Goal: Task Accomplishment & Management: Manage account settings

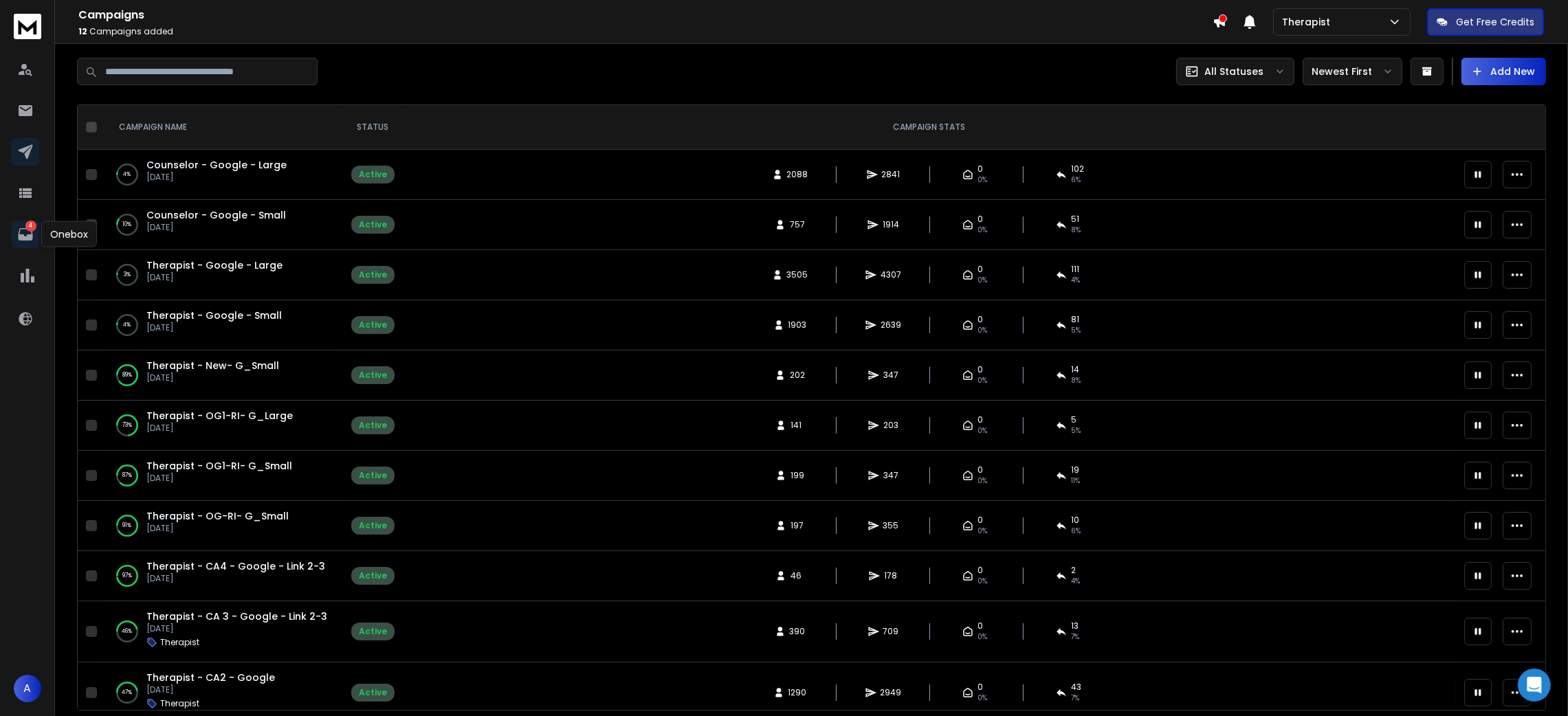
click at [22, 233] on icon at bounding box center [25, 234] width 16 height 16
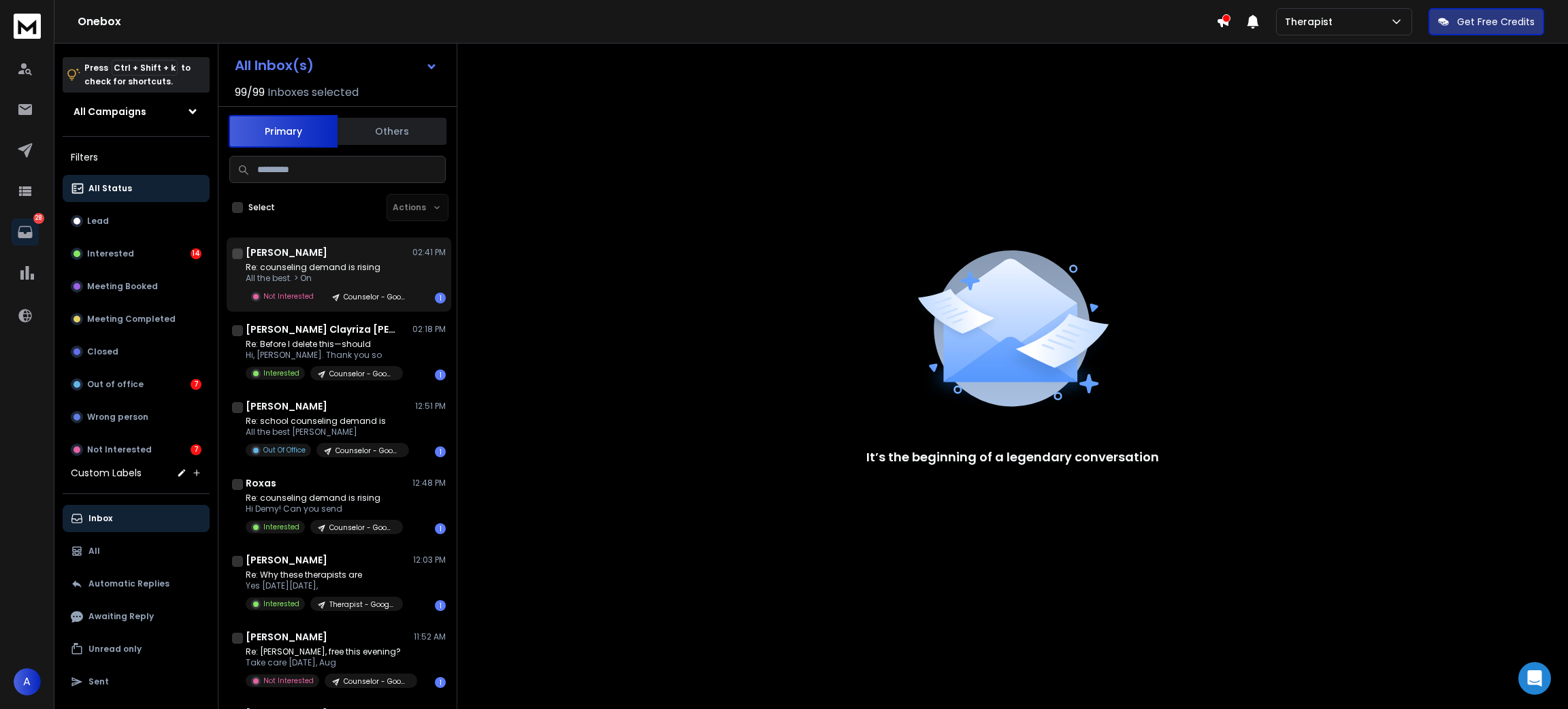
click at [365, 267] on p "Re: counseling demand is rising" at bounding box center [327, 267] width 163 height 11
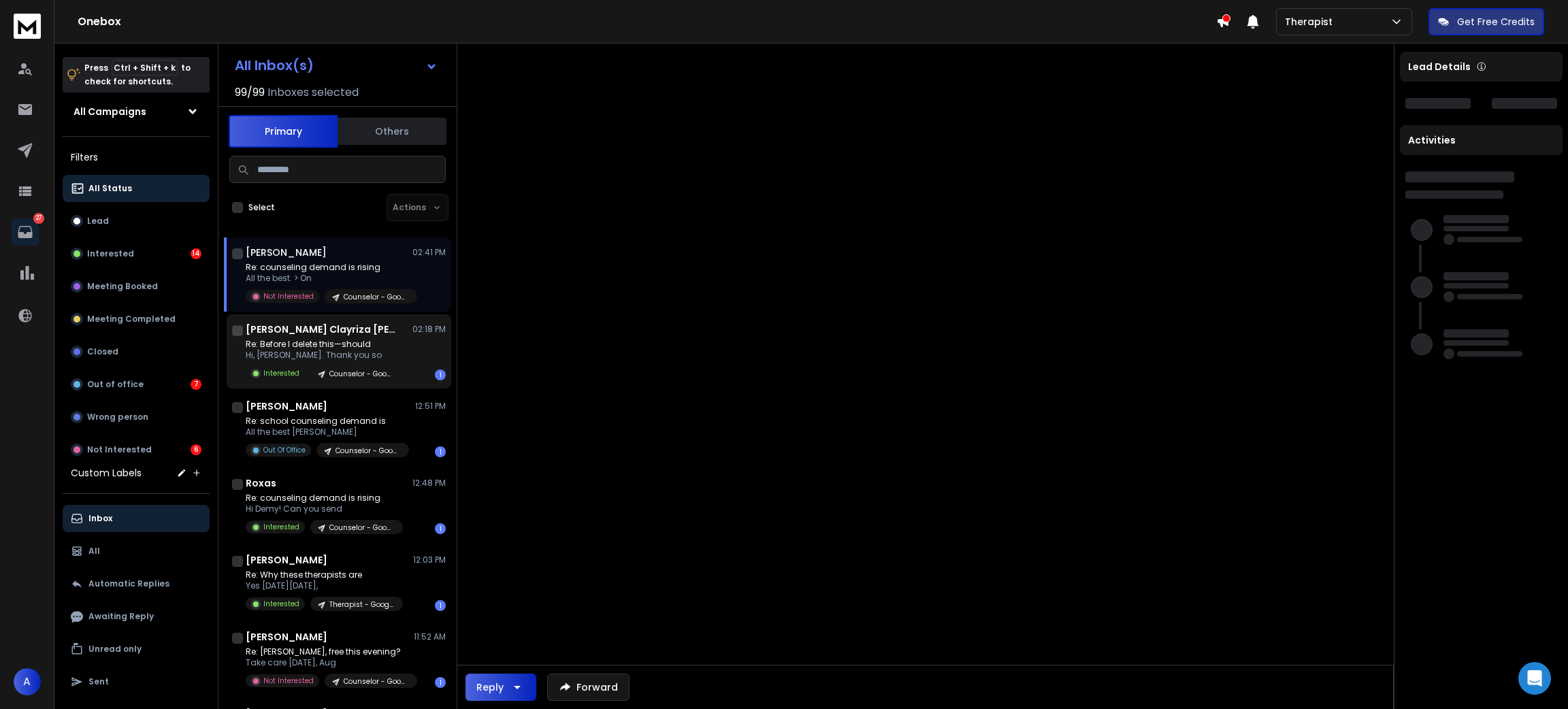
click at [331, 345] on p "Re: Before I delete this—should" at bounding box center [324, 344] width 157 height 11
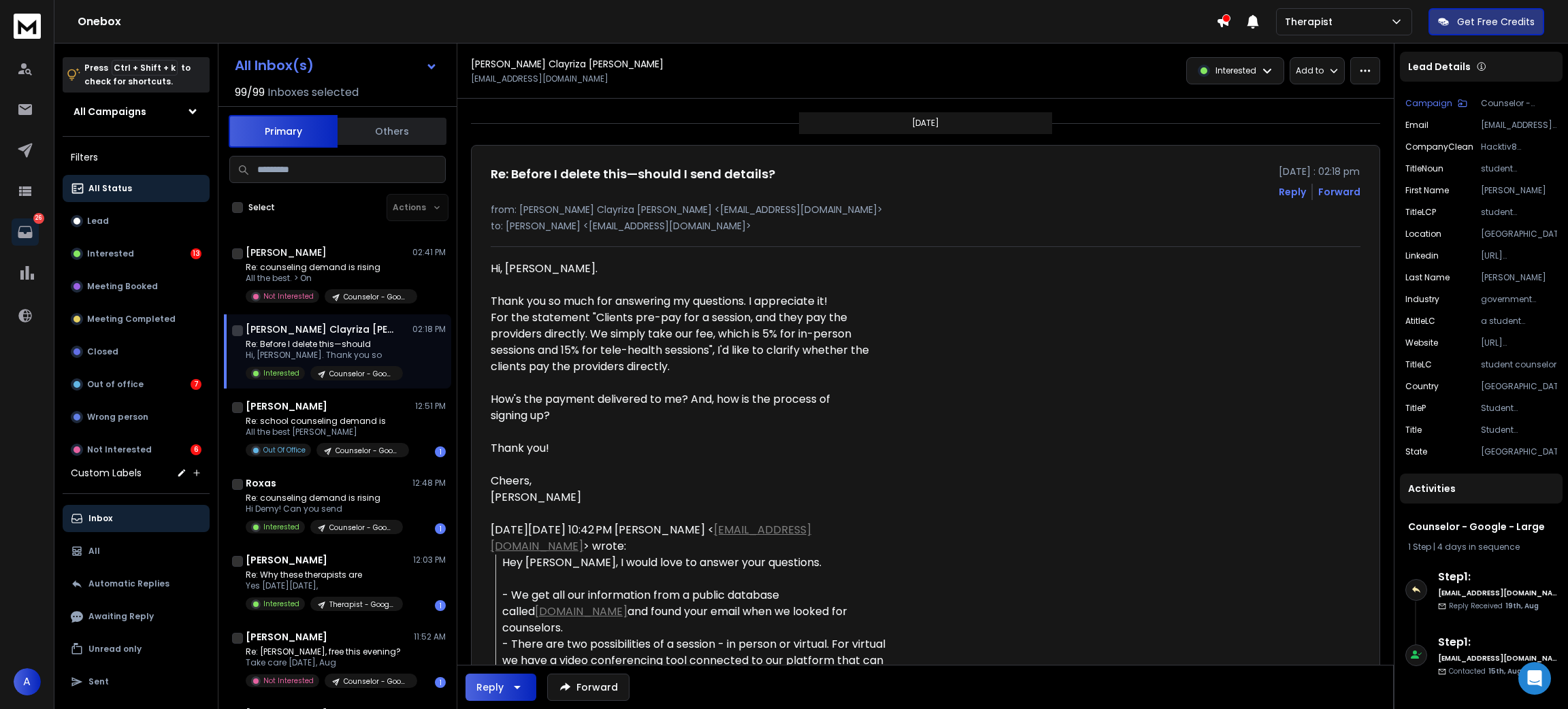
click at [487, 690] on div "Reply" at bounding box center [489, 687] width 27 height 14
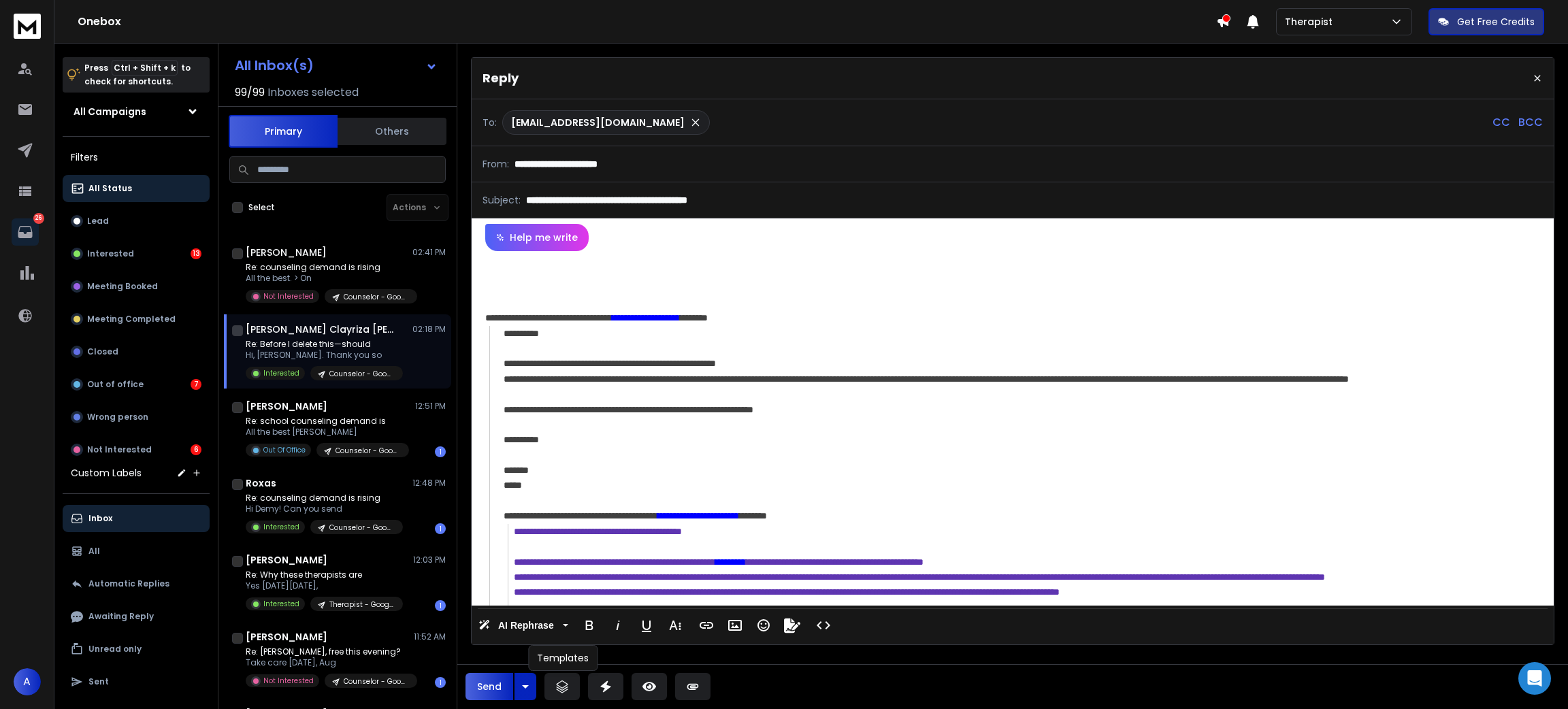
click at [569, 685] on button at bounding box center [562, 686] width 35 height 27
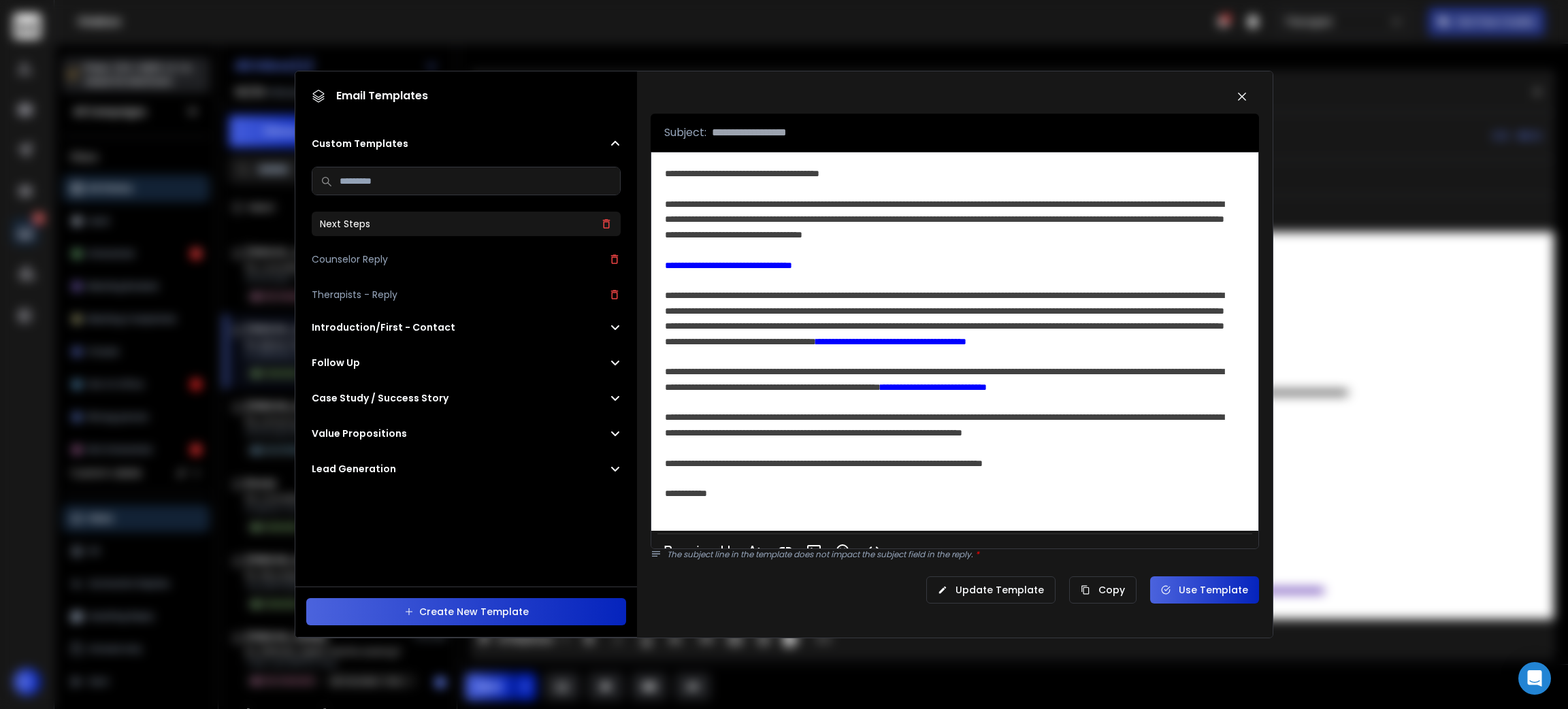
click at [1207, 596] on button "Use Template" at bounding box center [1204, 590] width 109 height 27
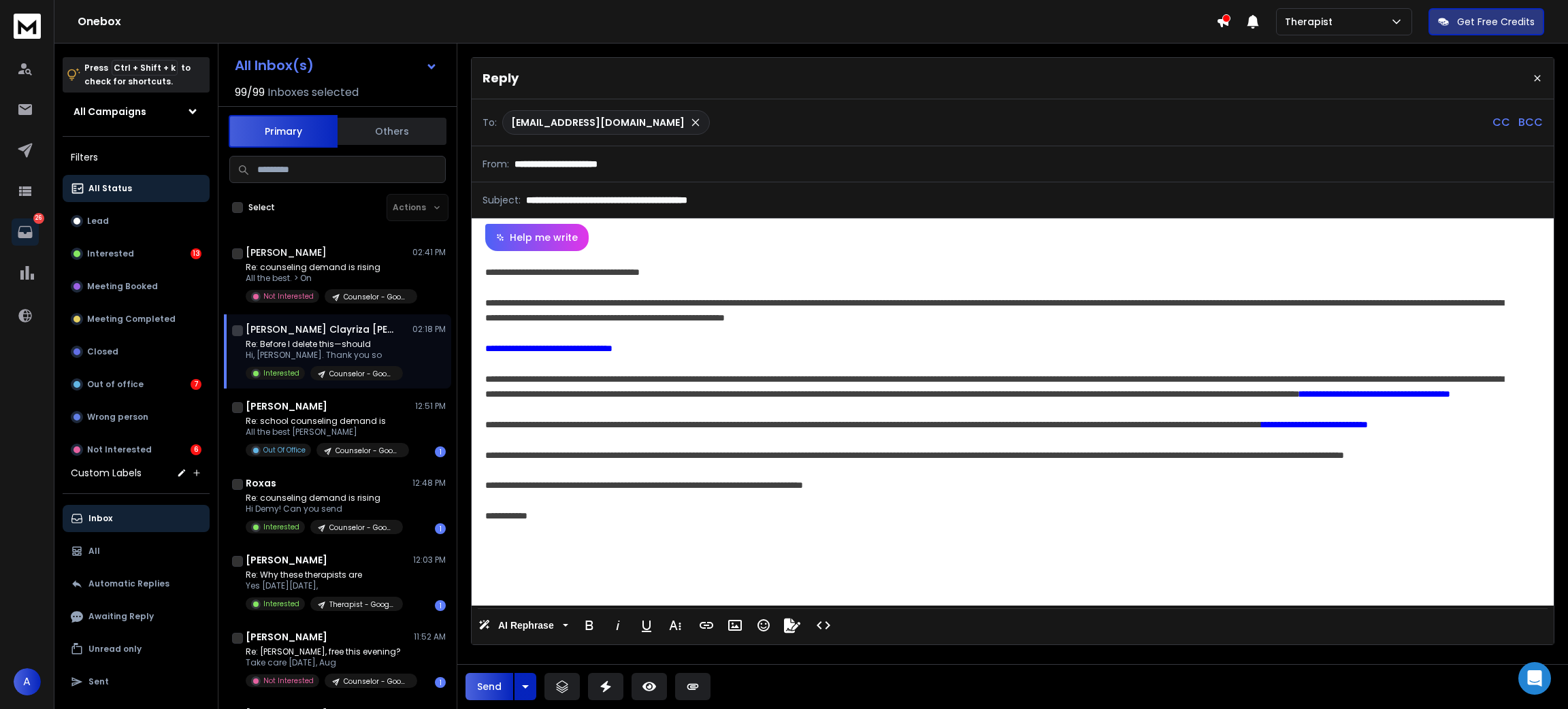
click at [486, 274] on div "**********" at bounding box center [1002, 418] width 1035 height 305
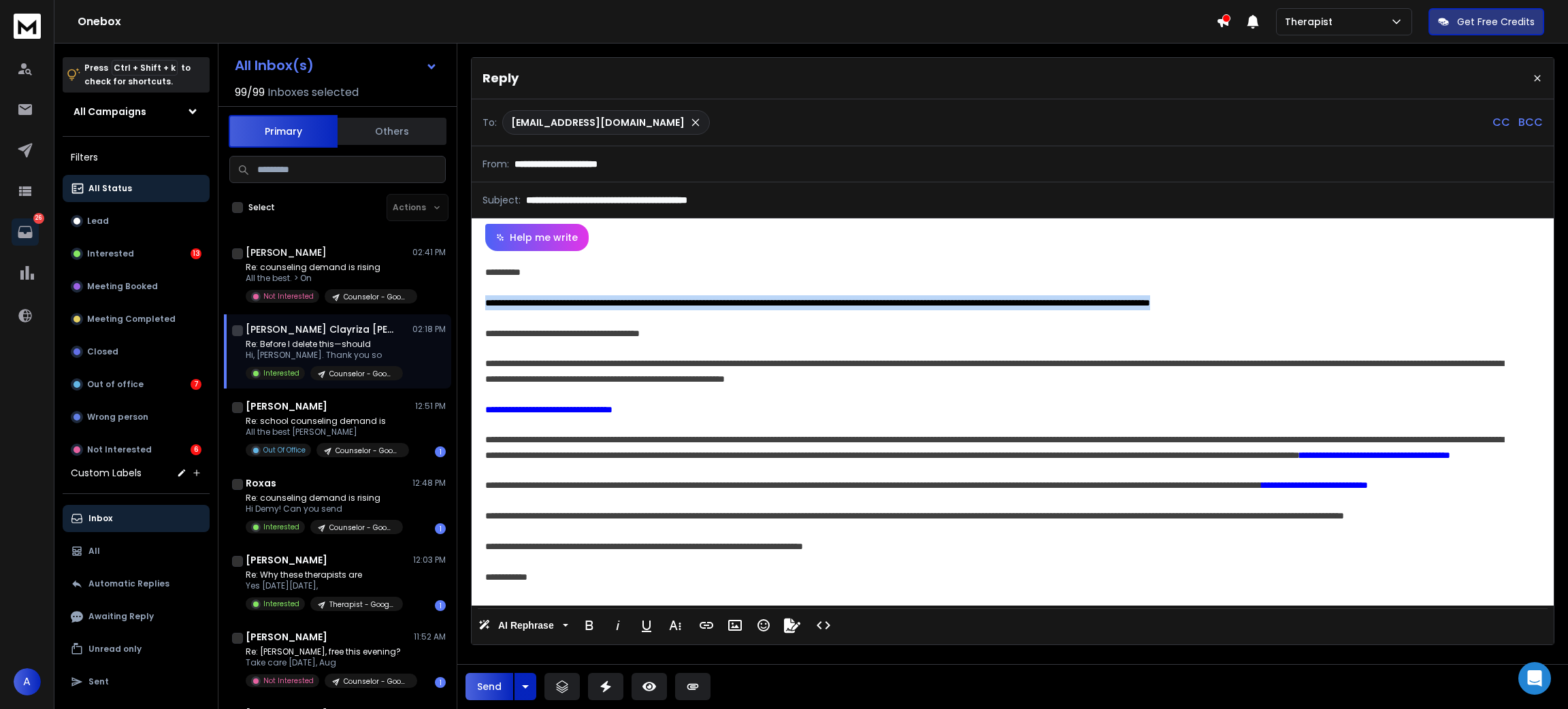
drag, startPoint x: 1372, startPoint y: 298, endPoint x: 472, endPoint y: 300, distance: 900.0
click at [472, 300] on div "**********" at bounding box center [1012, 428] width 1082 height 354
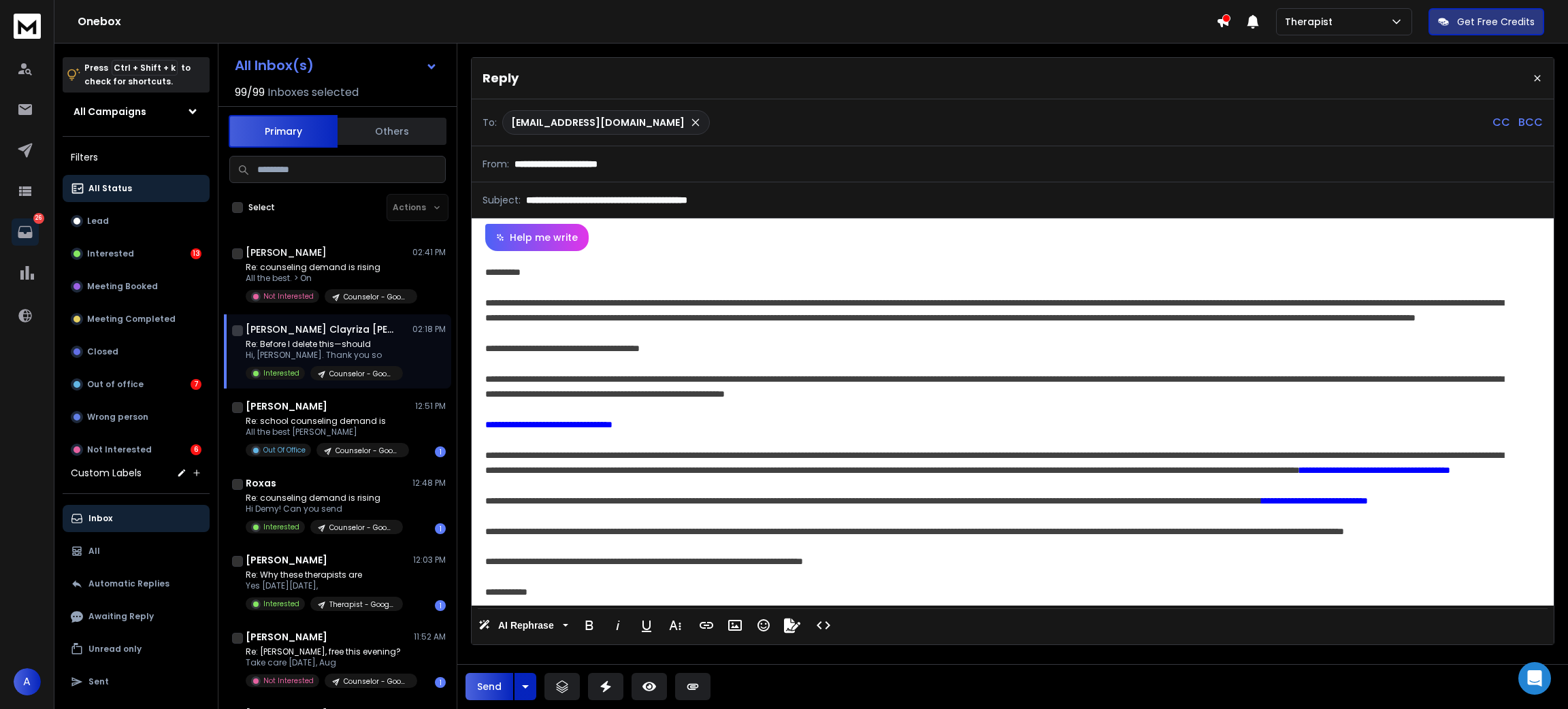
click at [1370, 304] on div "**********" at bounding box center [1002, 463] width 1035 height 397
click at [1024, 322] on div "**********" at bounding box center [1002, 463] width 1035 height 397
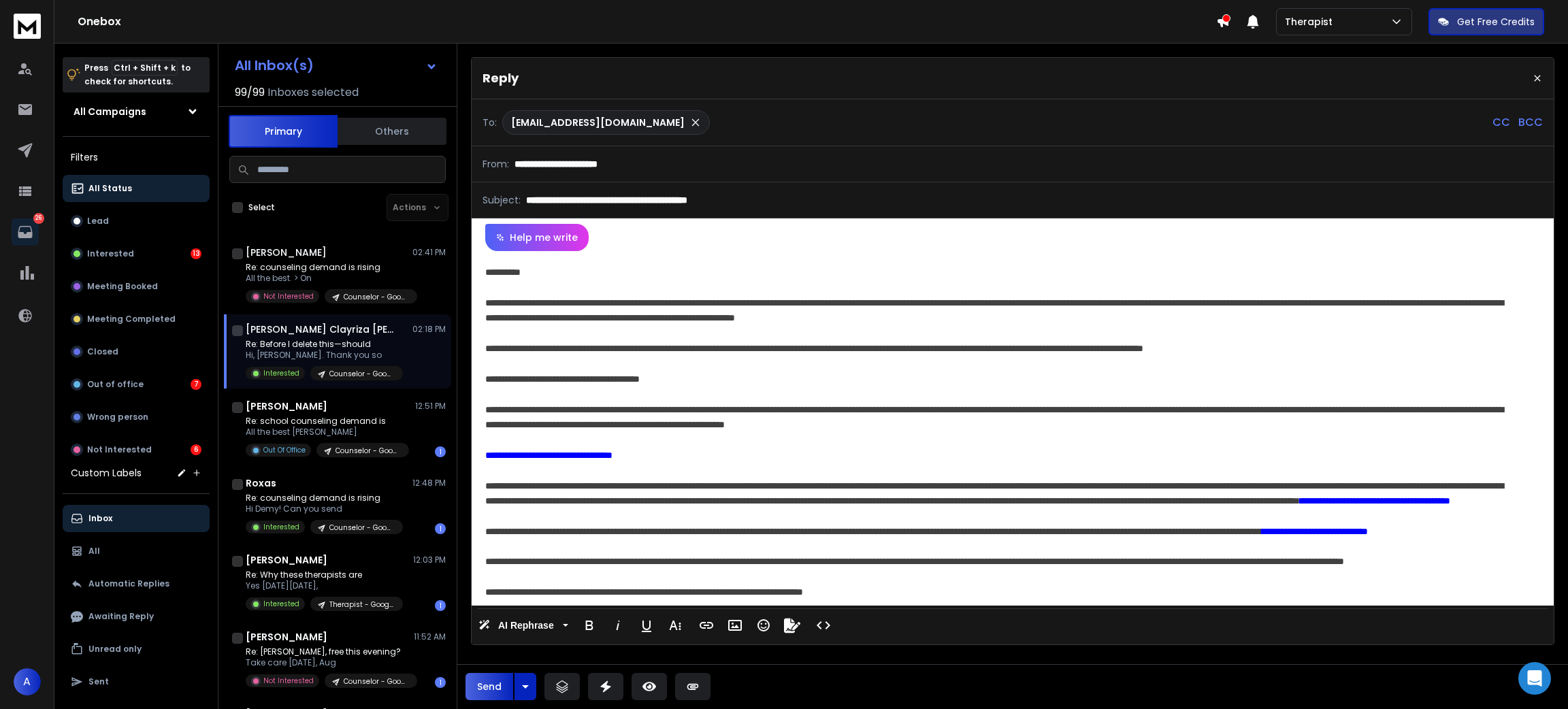
click at [730, 354] on div "**********" at bounding box center [1002, 508] width 1035 height 335
click at [727, 378] on div "**********" at bounding box center [1002, 508] width 1035 height 335
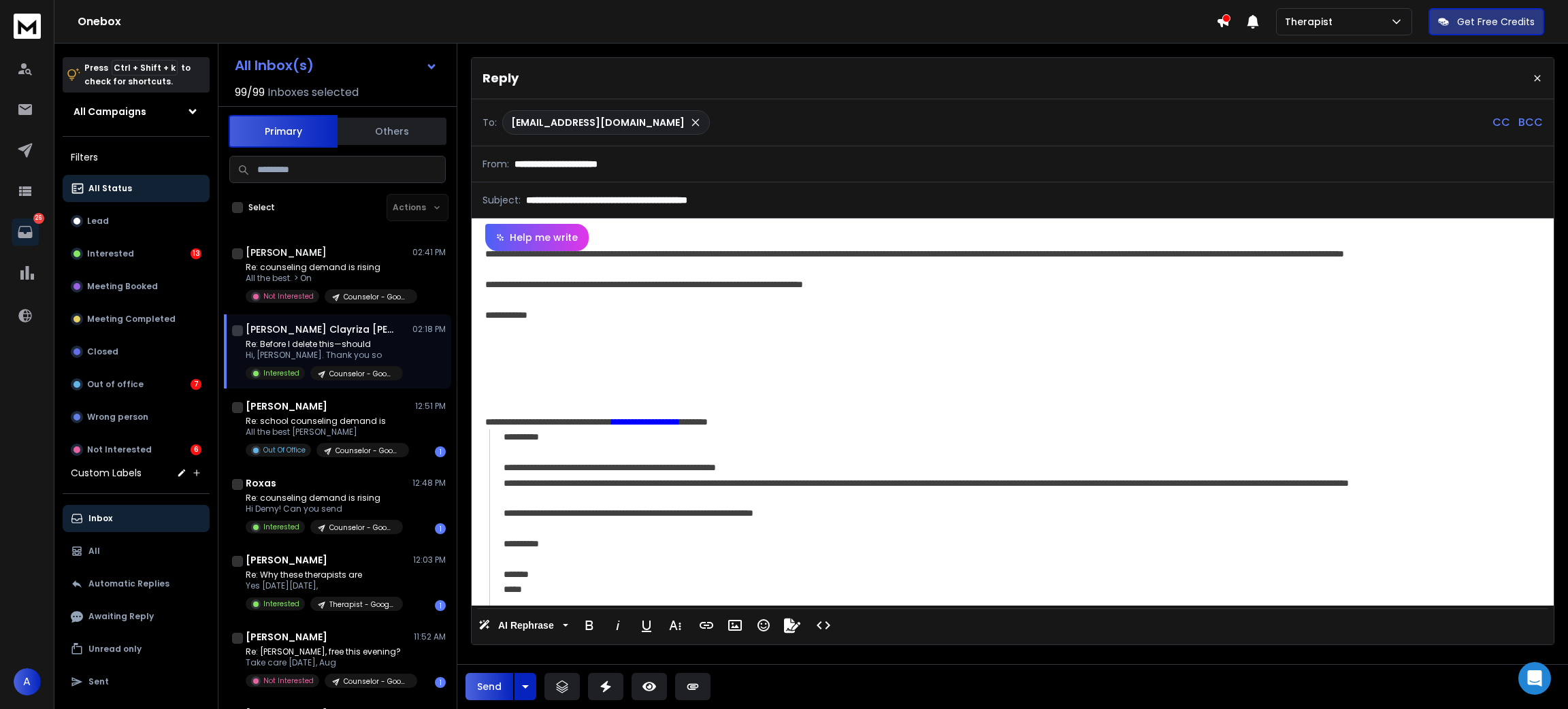
scroll to position [408, 0]
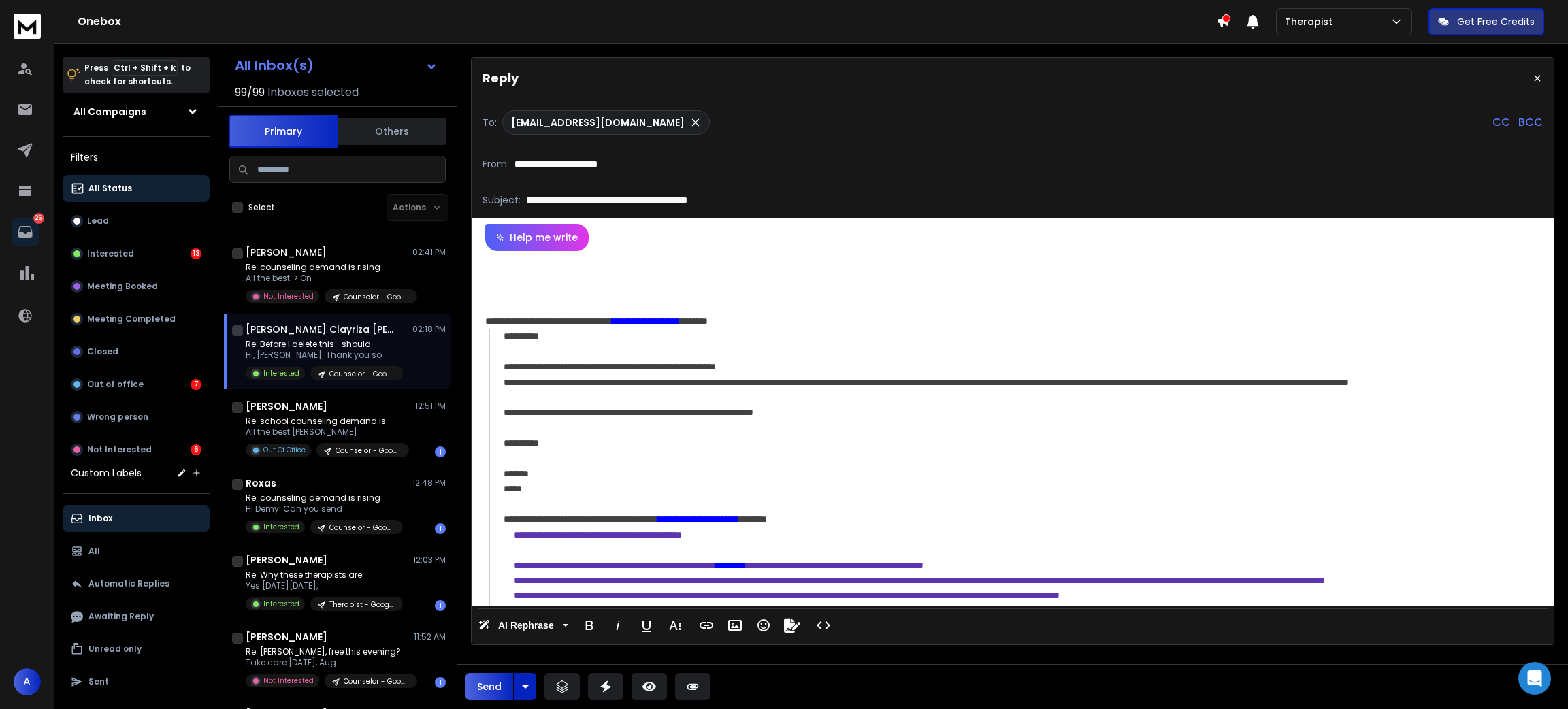
click at [520, 277] on div at bounding box center [1010, 275] width 1050 height 15
click at [480, 685] on button "Send" at bounding box center [489, 686] width 48 height 27
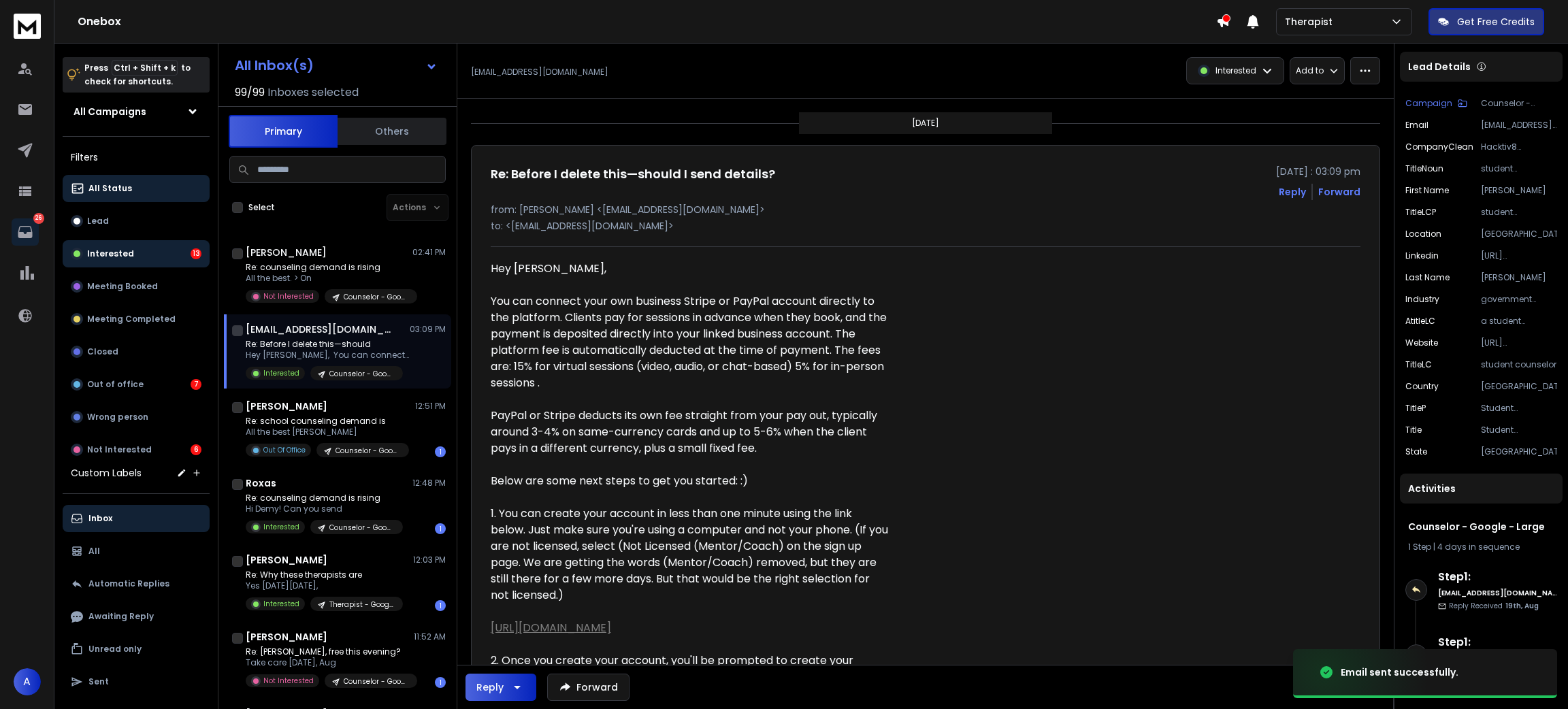
click at [163, 261] on button "Interested 13" at bounding box center [136, 254] width 147 height 27
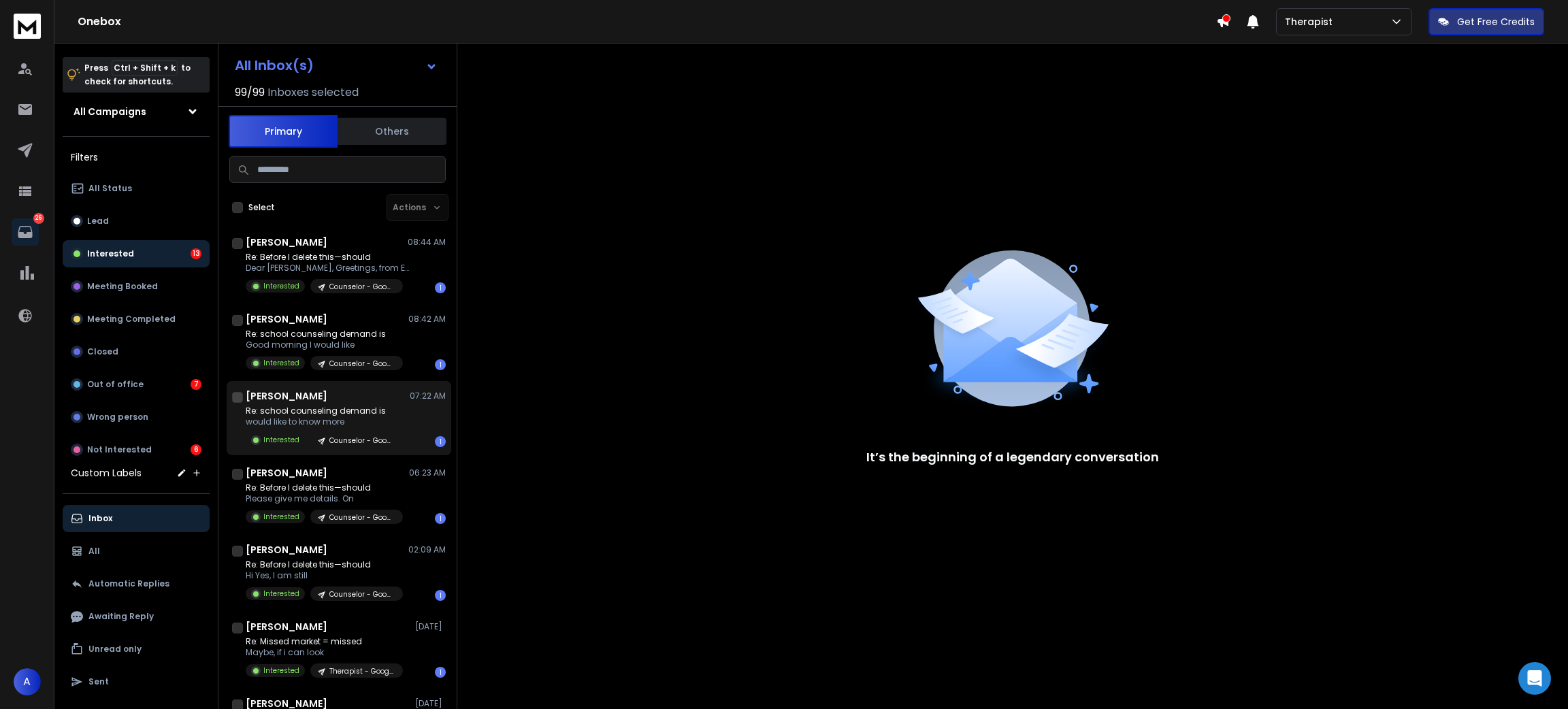
scroll to position [714, 0]
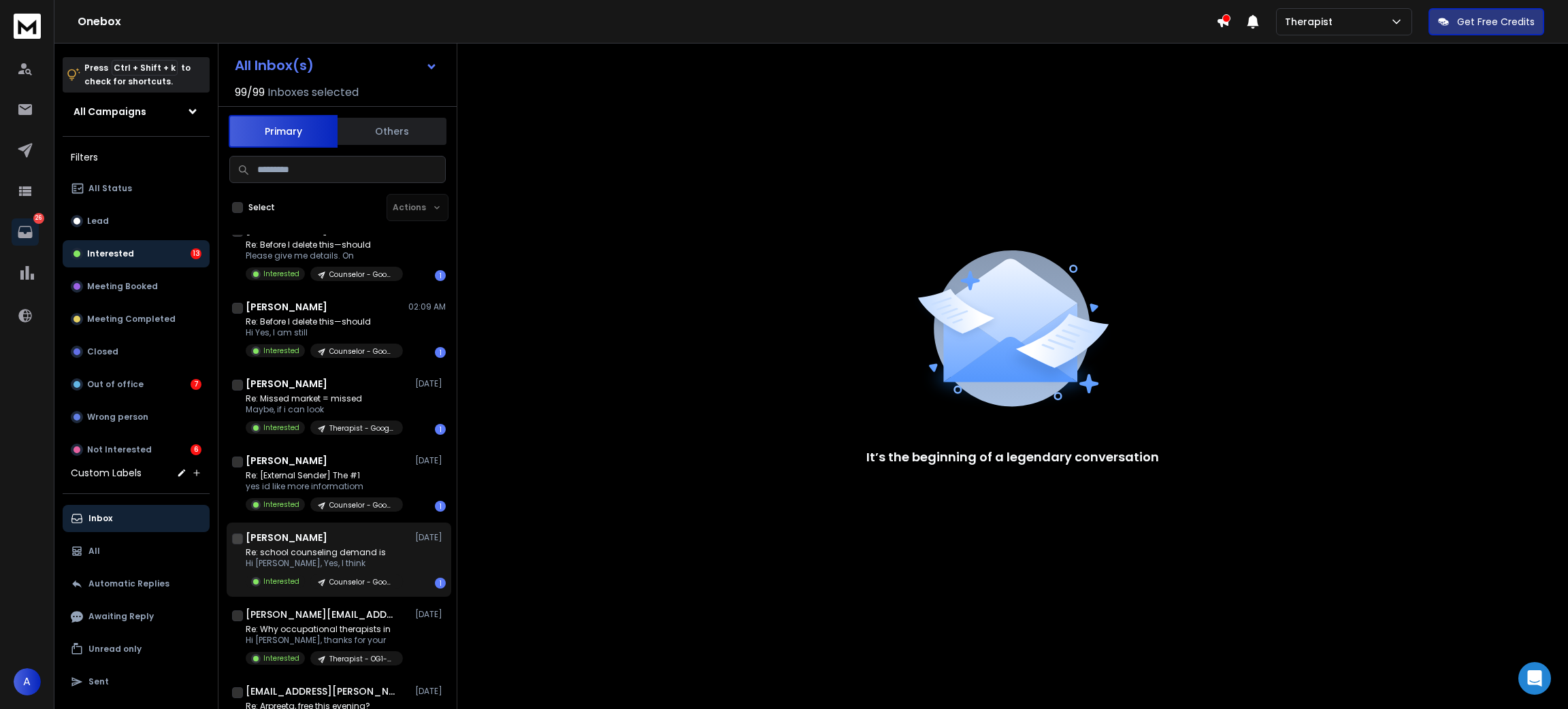
click at [349, 549] on p "Re: school counseling demand is" at bounding box center [324, 553] width 157 height 11
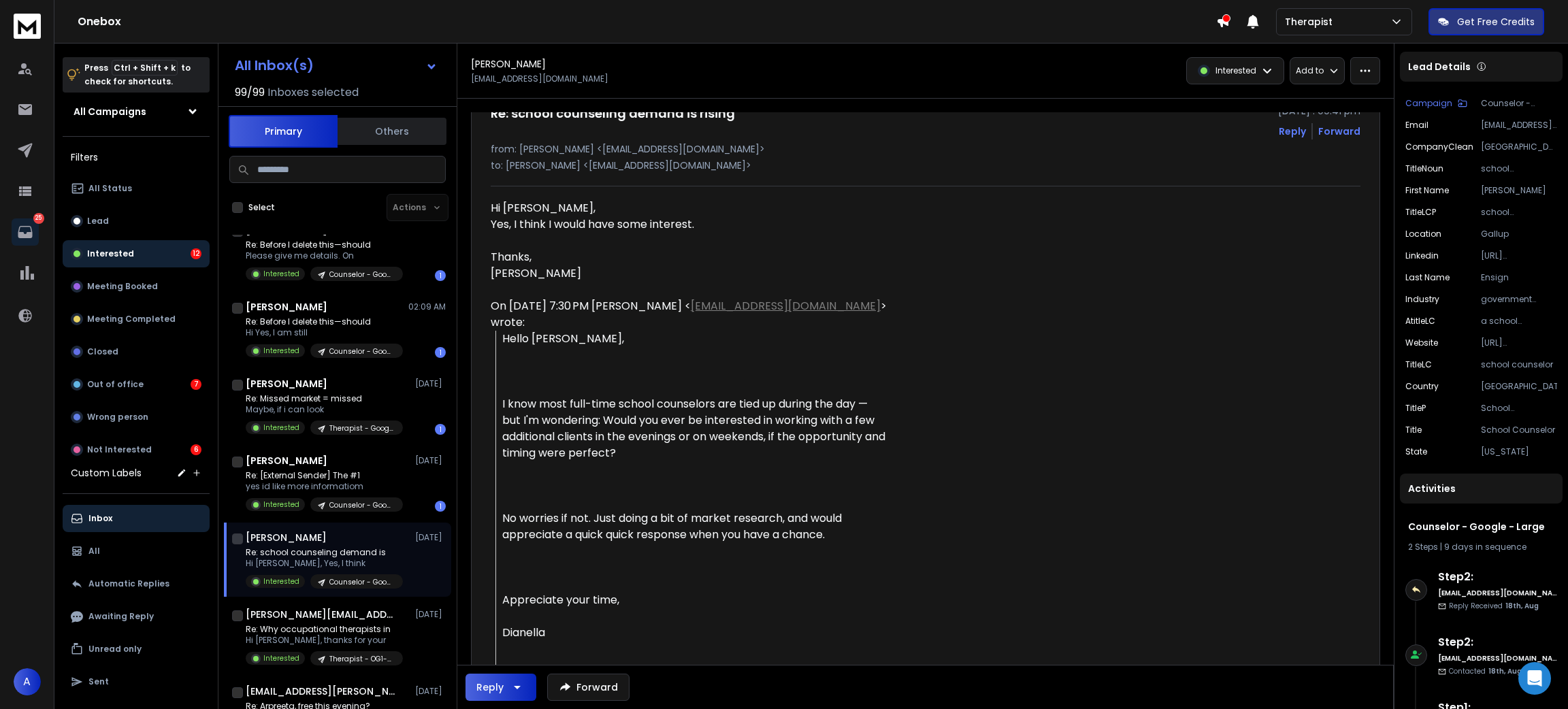
scroll to position [0, 0]
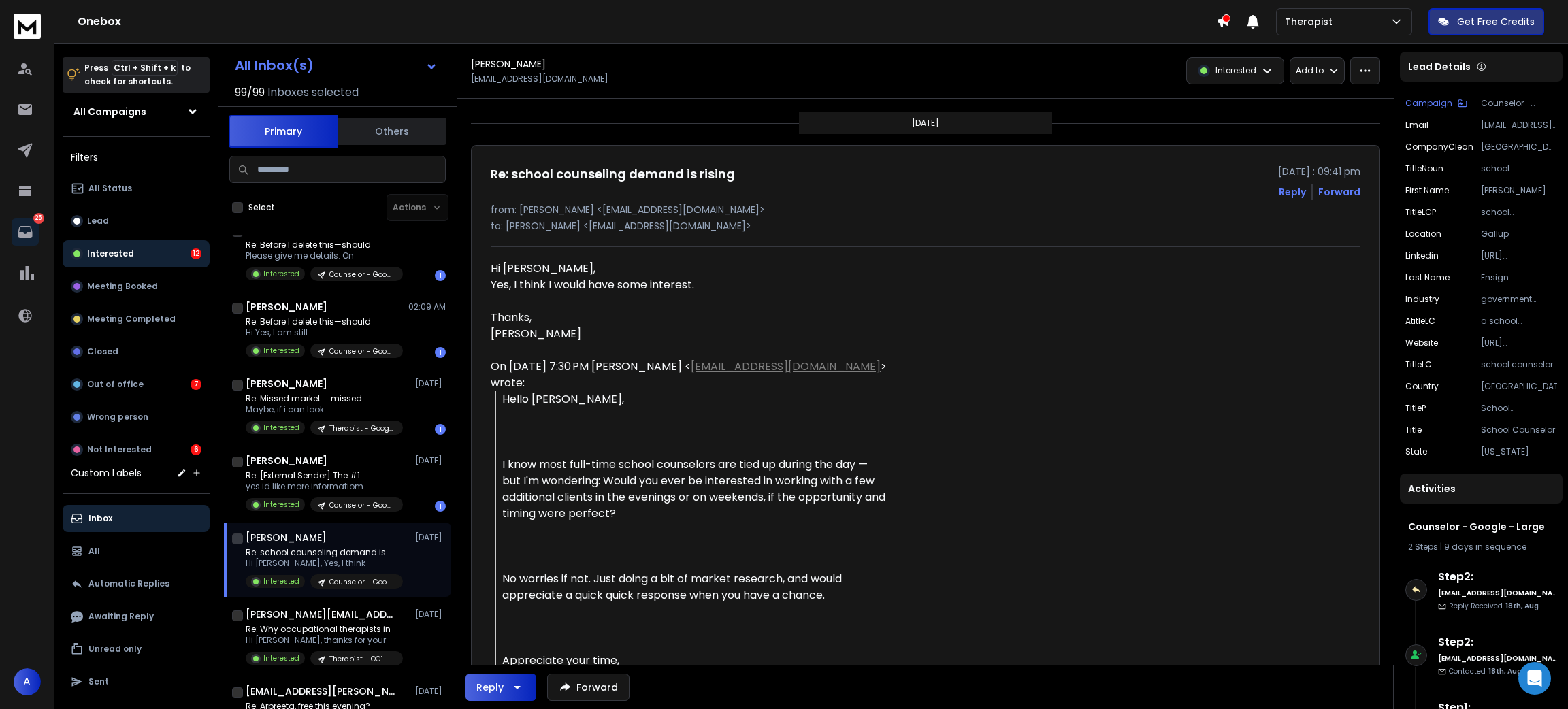
click at [499, 697] on button "Reply" at bounding box center [501, 687] width 71 height 27
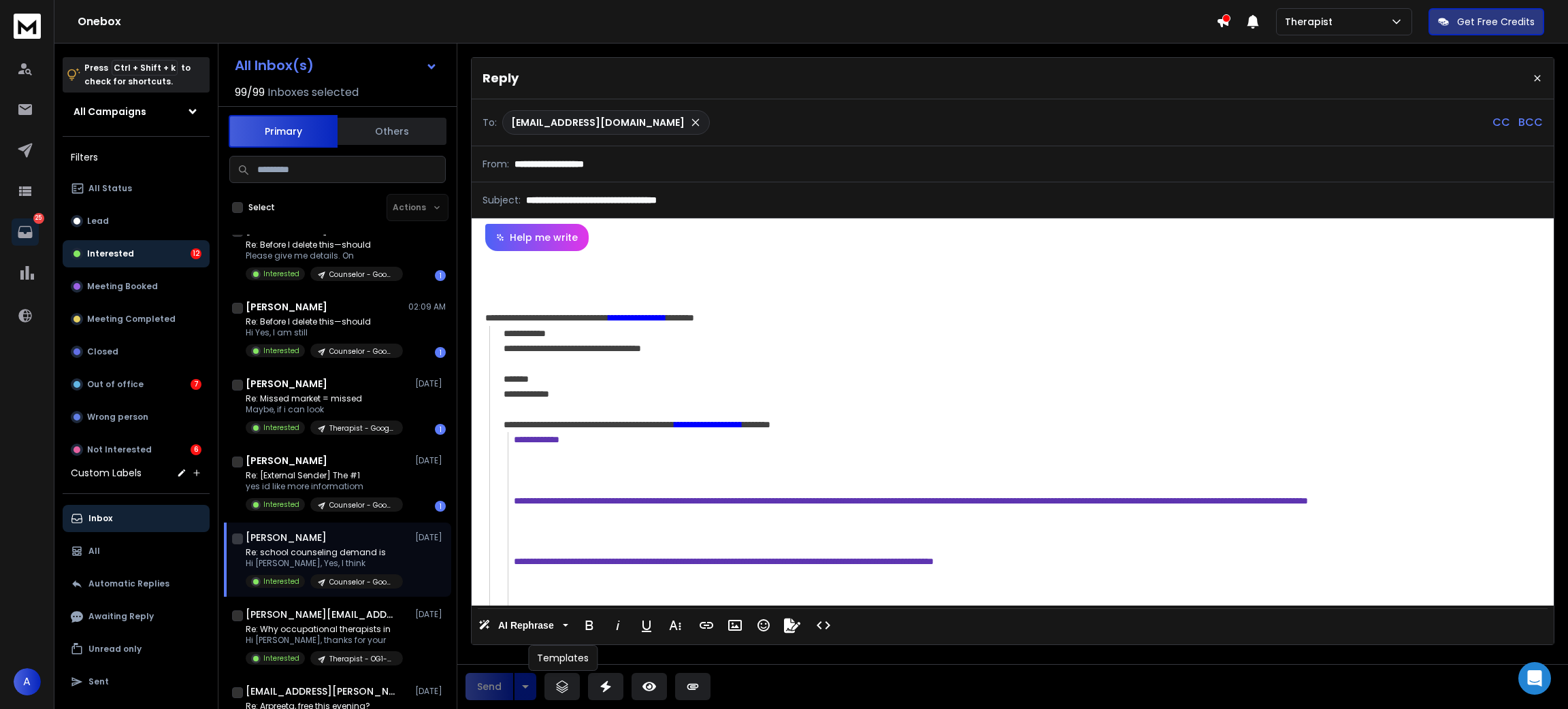
click at [560, 685] on icon at bounding box center [562, 687] width 14 height 14
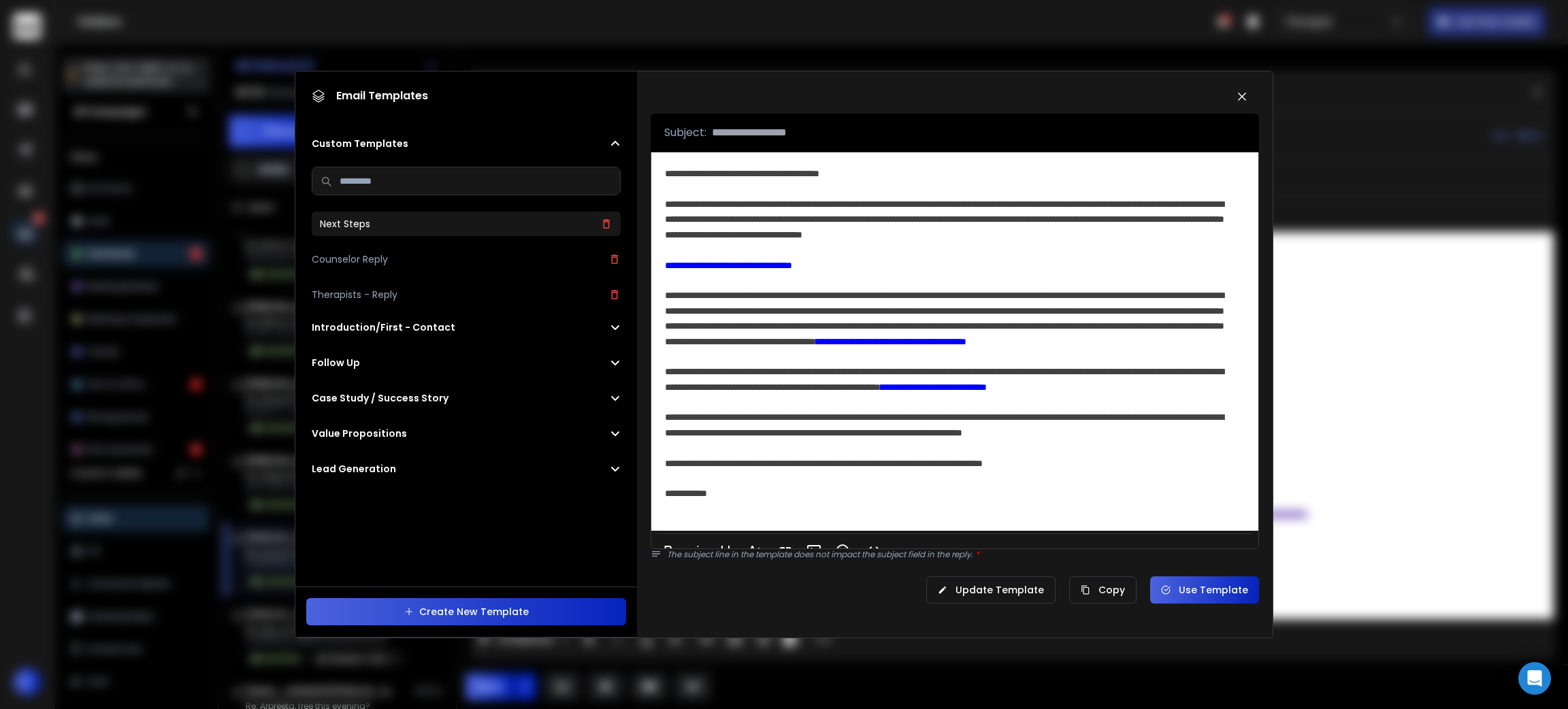
click at [410, 230] on div "Counselor Reply" at bounding box center [466, 224] width 294 height 14
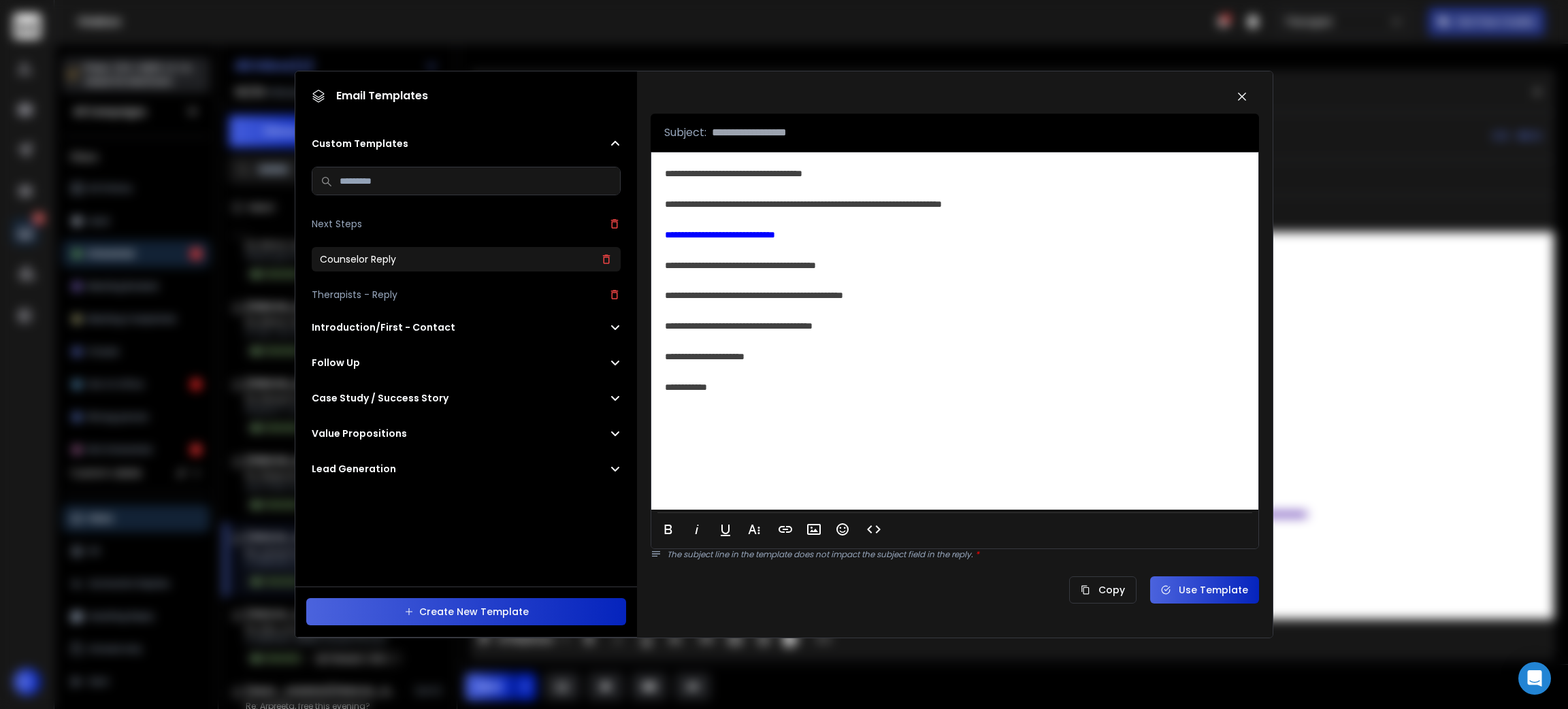
click at [1191, 581] on button "Use Template" at bounding box center [1204, 590] width 109 height 27
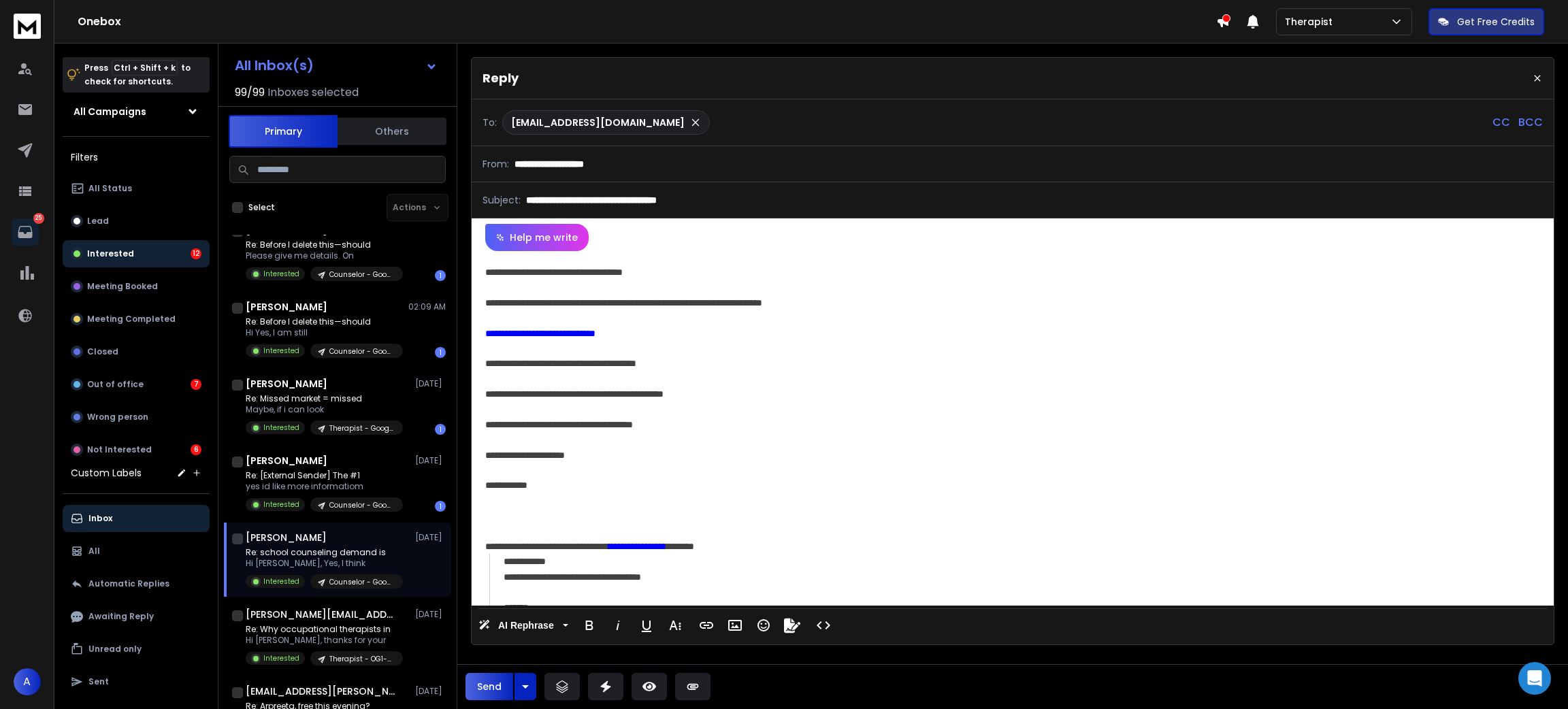
click at [495, 281] on div at bounding box center [1012, 287] width 1055 height 15
click at [512, 499] on div at bounding box center [1012, 500] width 1055 height 15
click at [503, 691] on button "Send" at bounding box center [489, 686] width 48 height 27
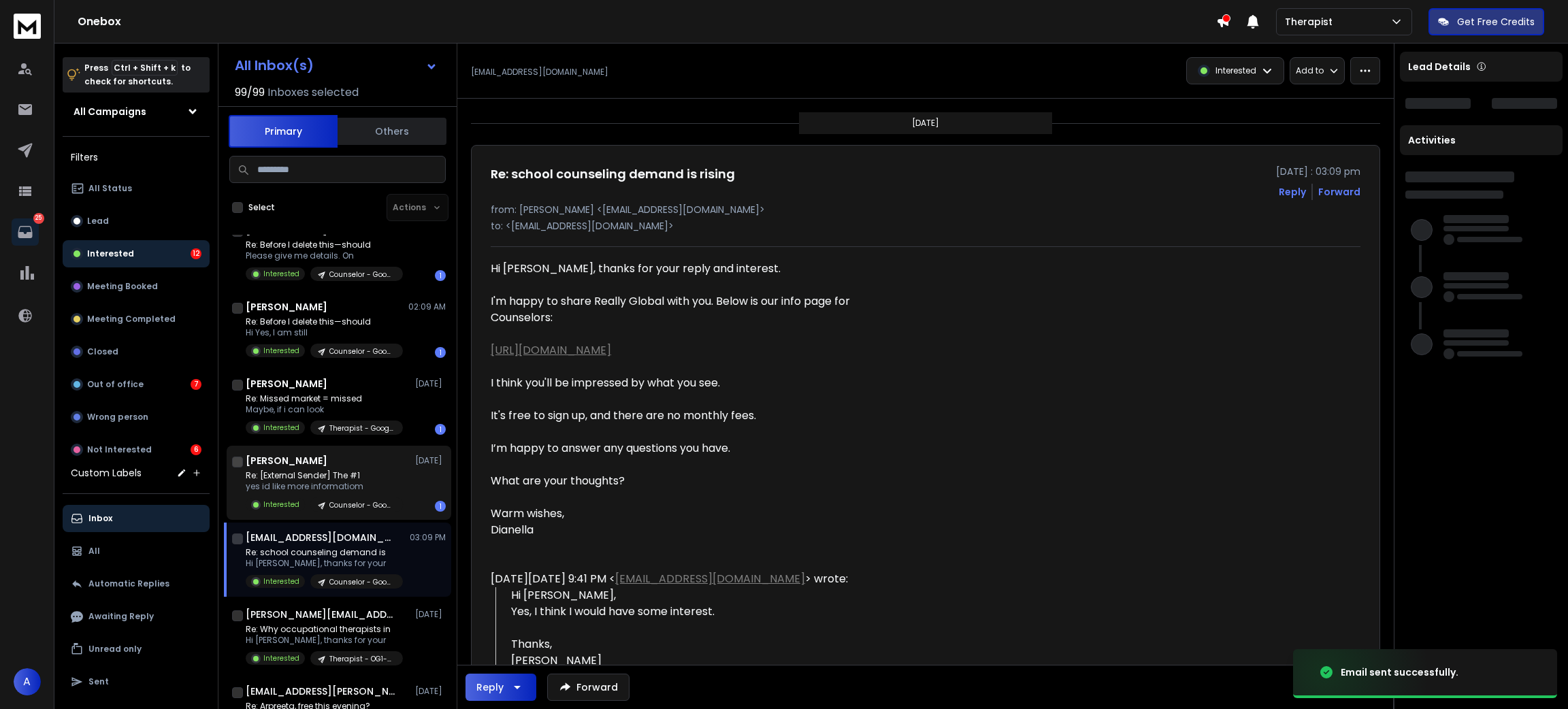
click at [330, 476] on p "Re: [External Sender] The #1" at bounding box center [324, 475] width 157 height 11
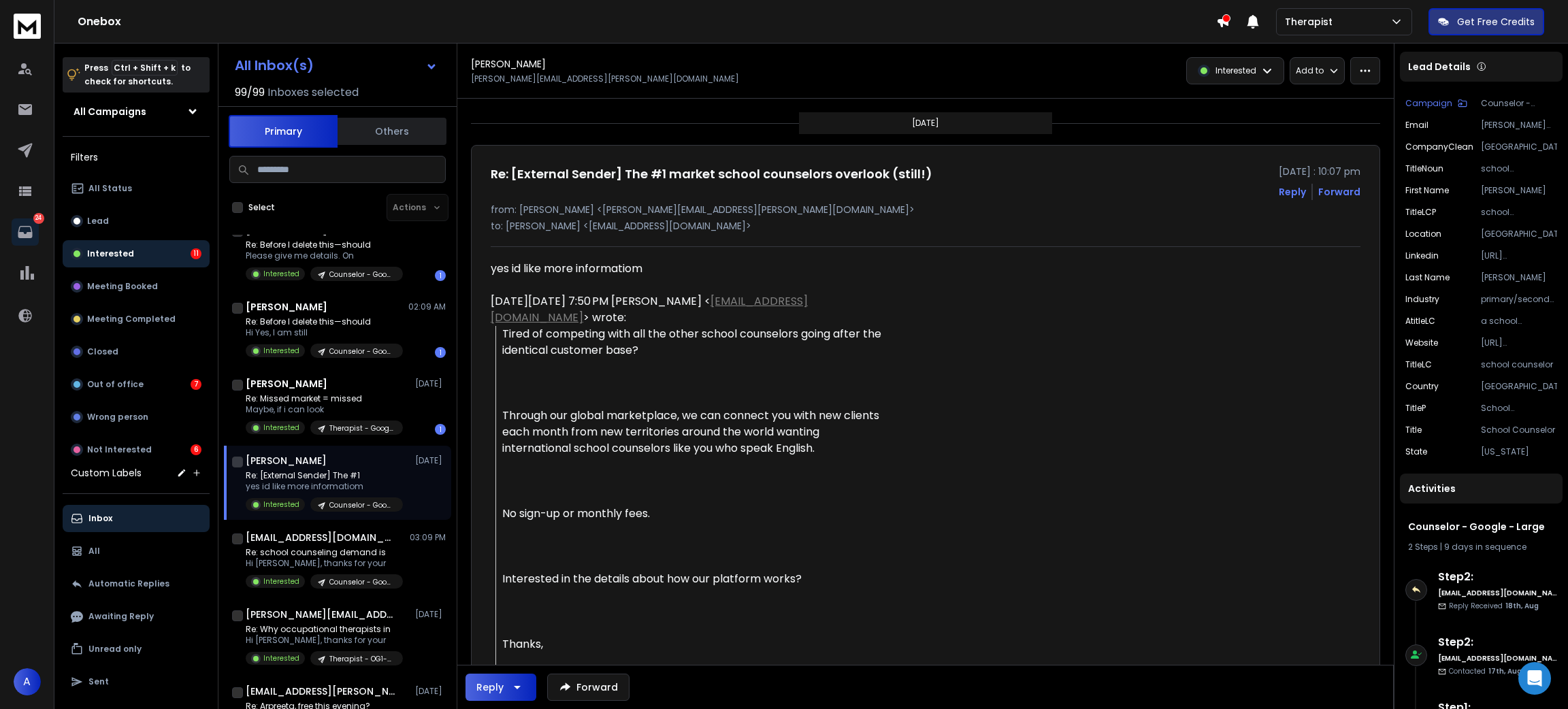
click at [489, 692] on div "Reply" at bounding box center [489, 687] width 27 height 14
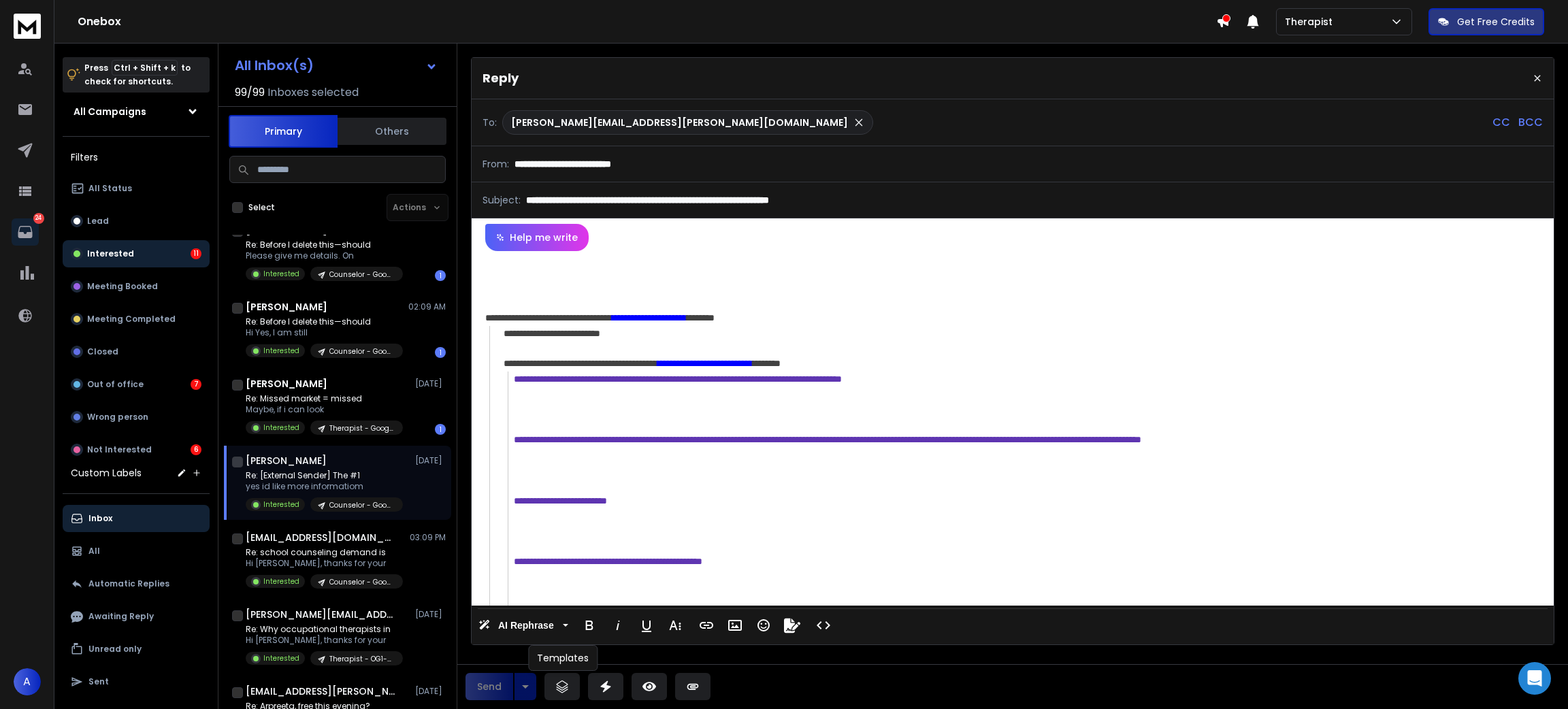
click at [561, 690] on icon at bounding box center [562, 687] width 14 height 14
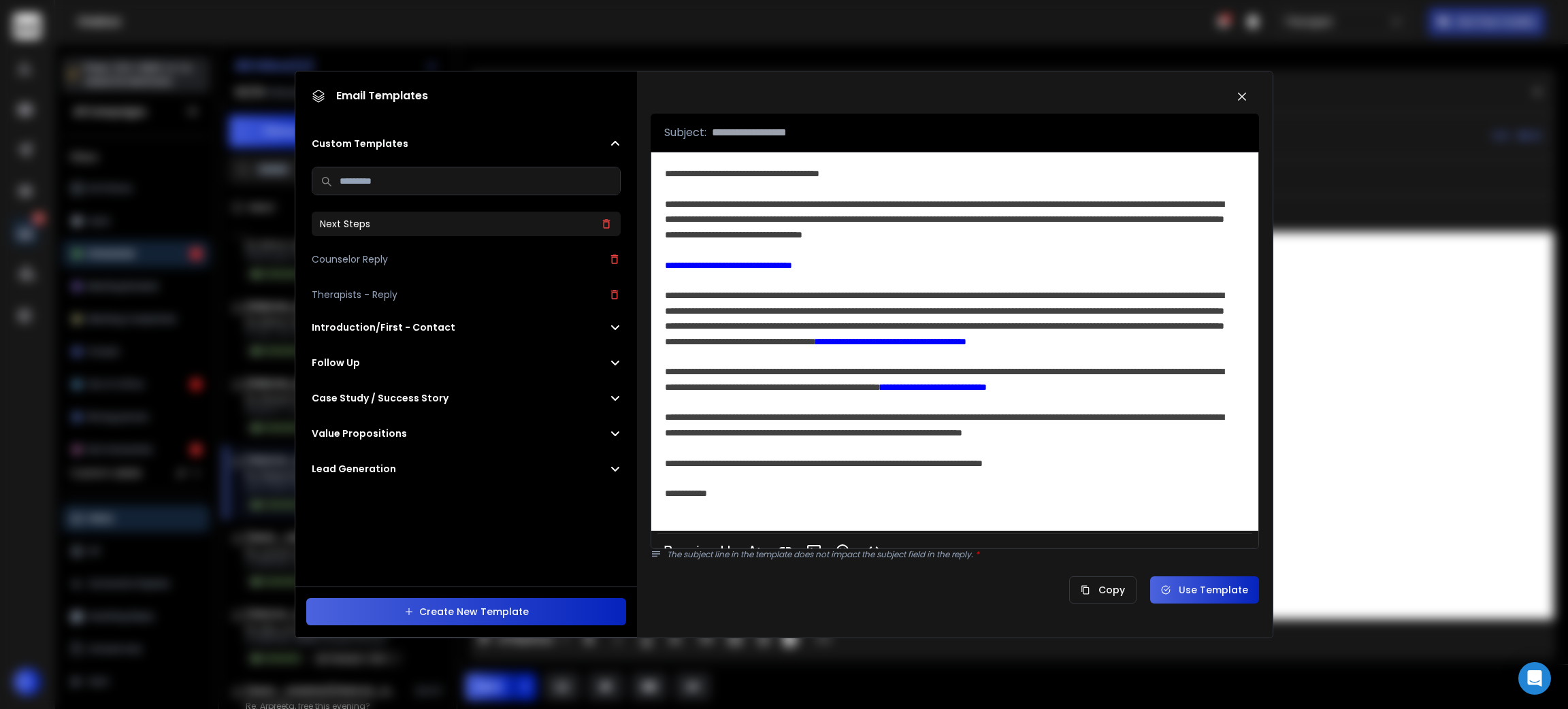
click at [418, 230] on div "Counselor Reply" at bounding box center [466, 224] width 294 height 14
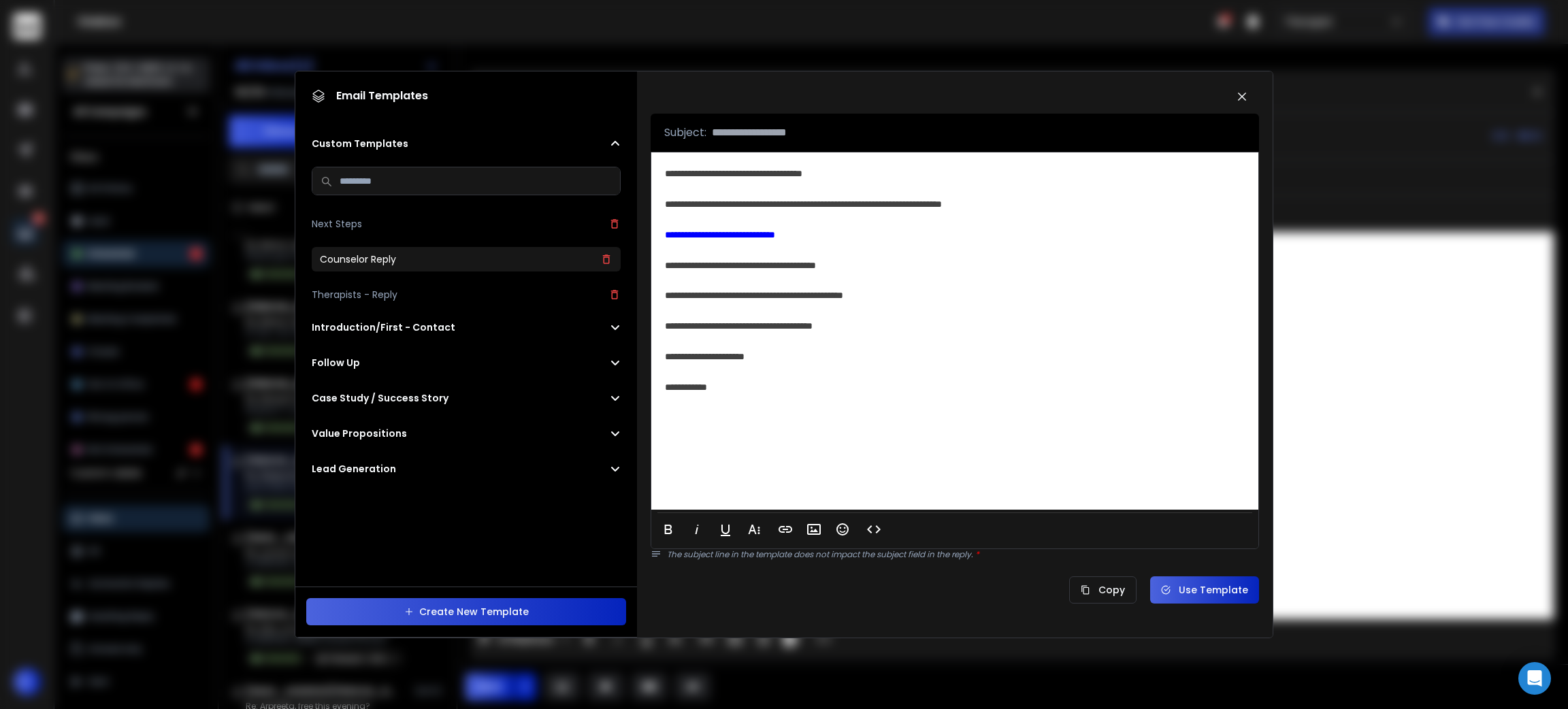
click at [1187, 599] on button "Use Template" at bounding box center [1204, 590] width 109 height 27
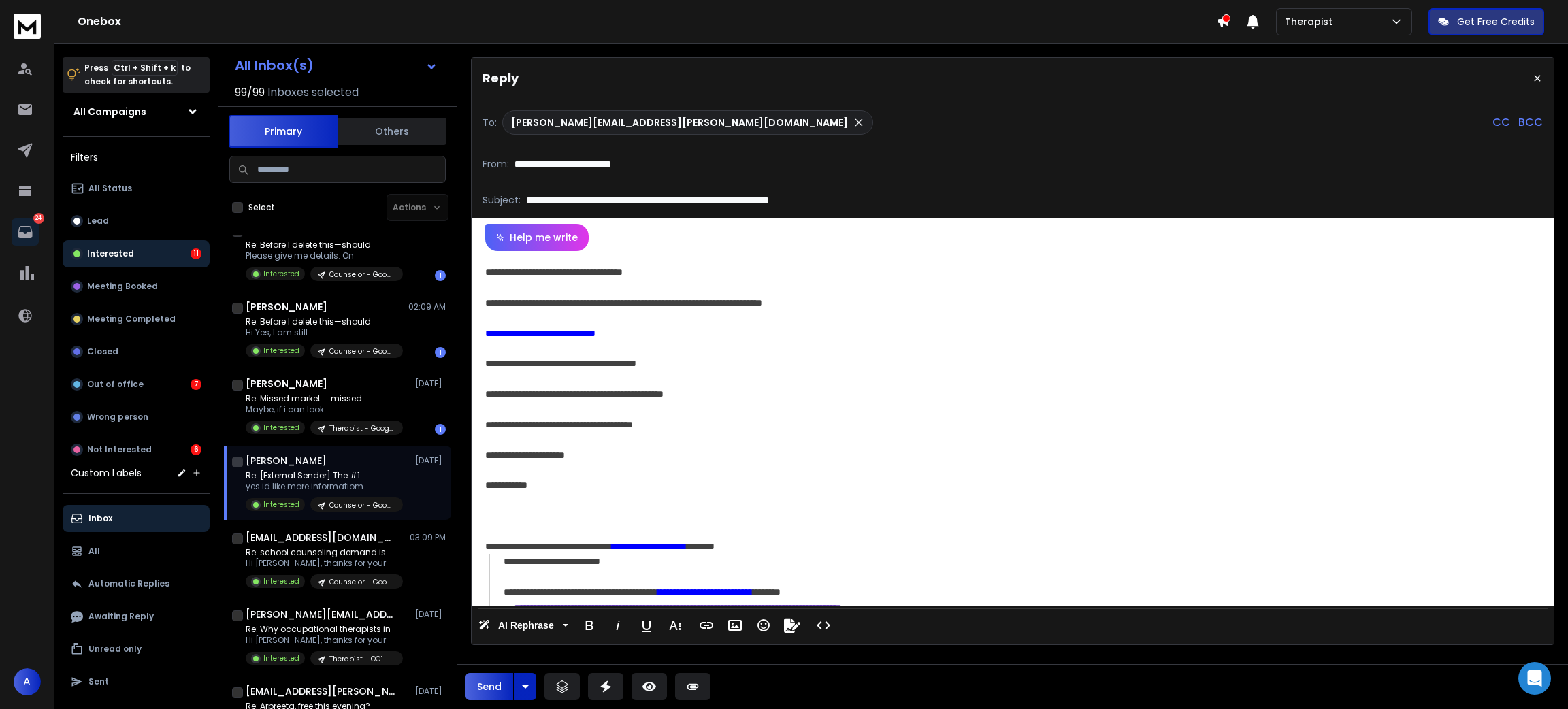
click at [497, 271] on div "**********" at bounding box center [1002, 272] width 1035 height 15
click at [500, 501] on div at bounding box center [1012, 500] width 1055 height 15
click at [479, 681] on button "Send" at bounding box center [489, 686] width 48 height 27
click at [485, 696] on button "Send" at bounding box center [489, 686] width 48 height 27
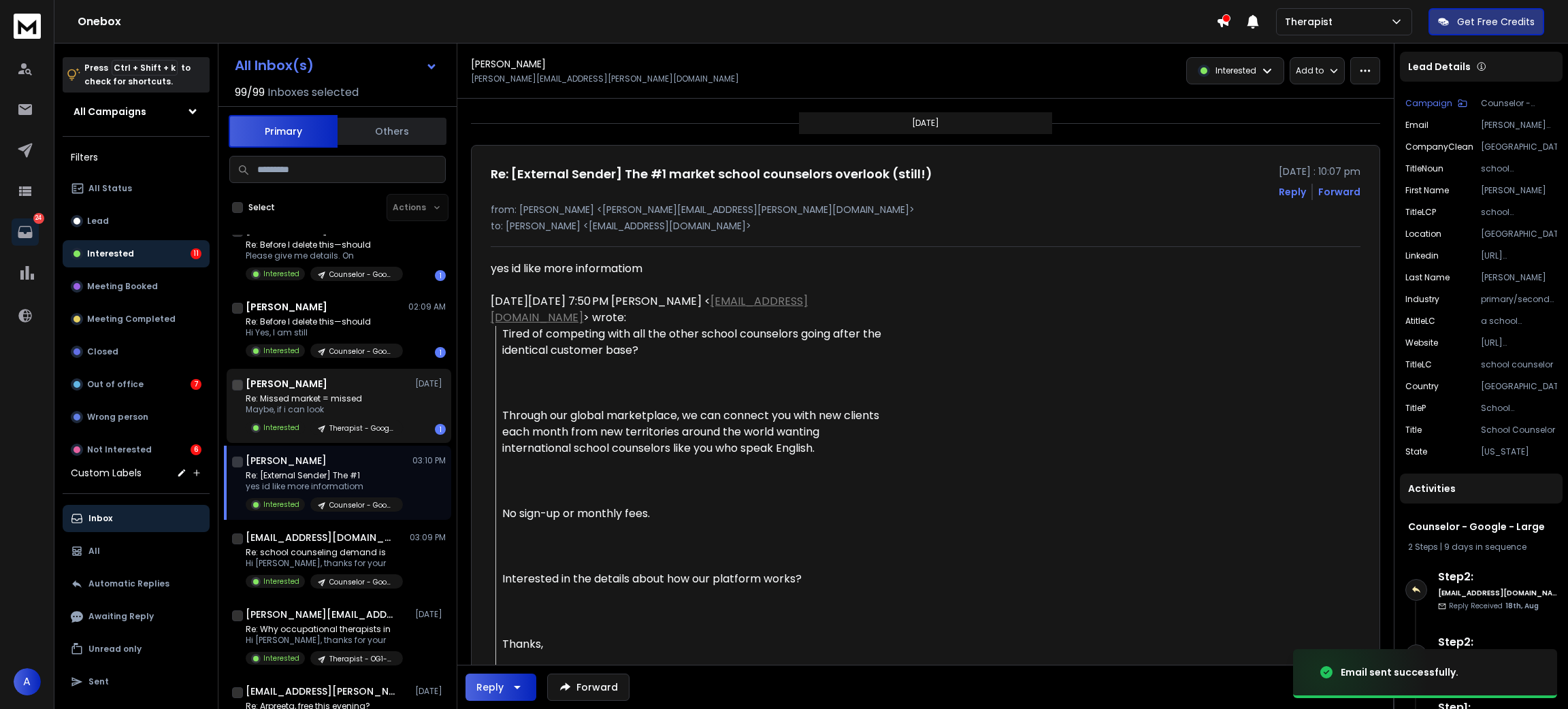
click at [295, 405] on p "Maybe, if i can look" at bounding box center [324, 410] width 157 height 11
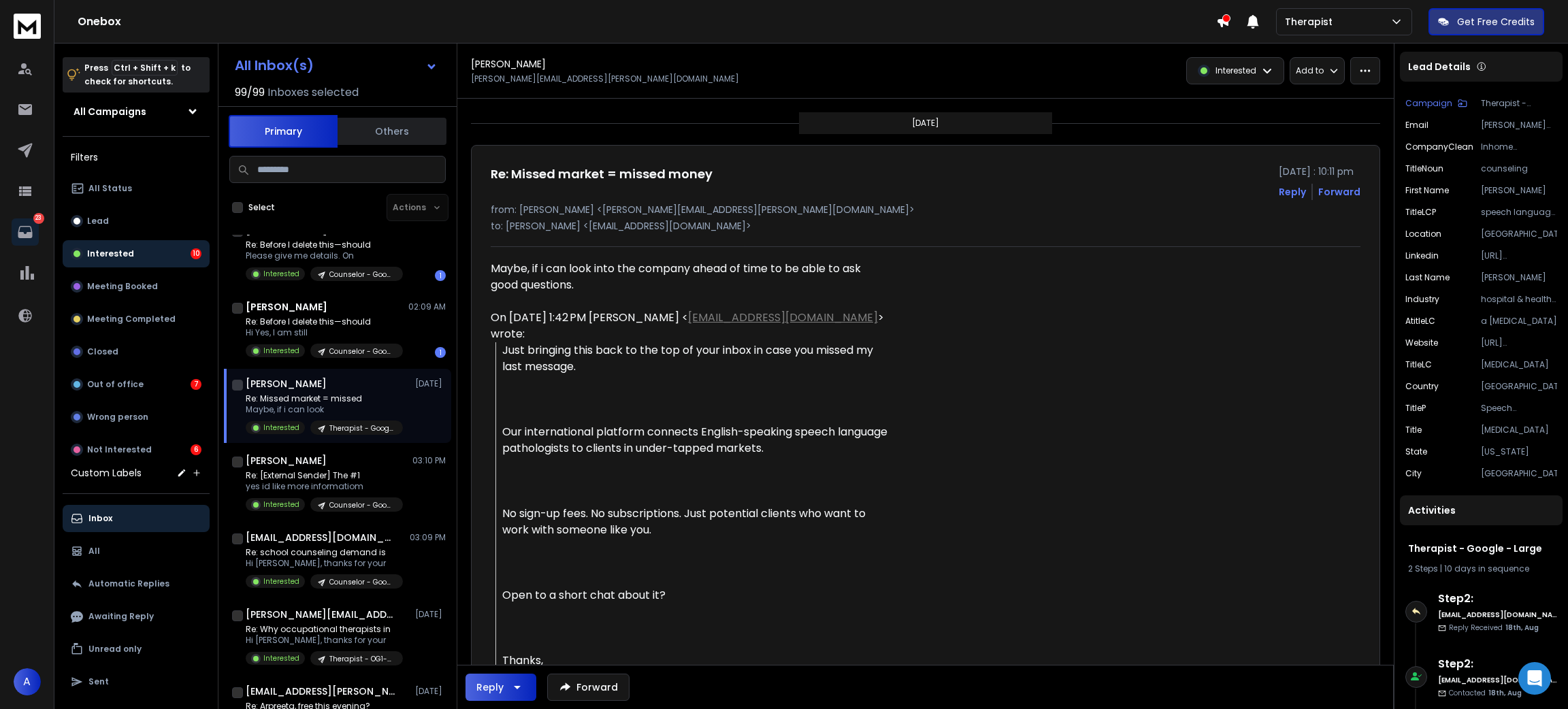
click at [483, 693] on div "Reply" at bounding box center [489, 687] width 27 height 14
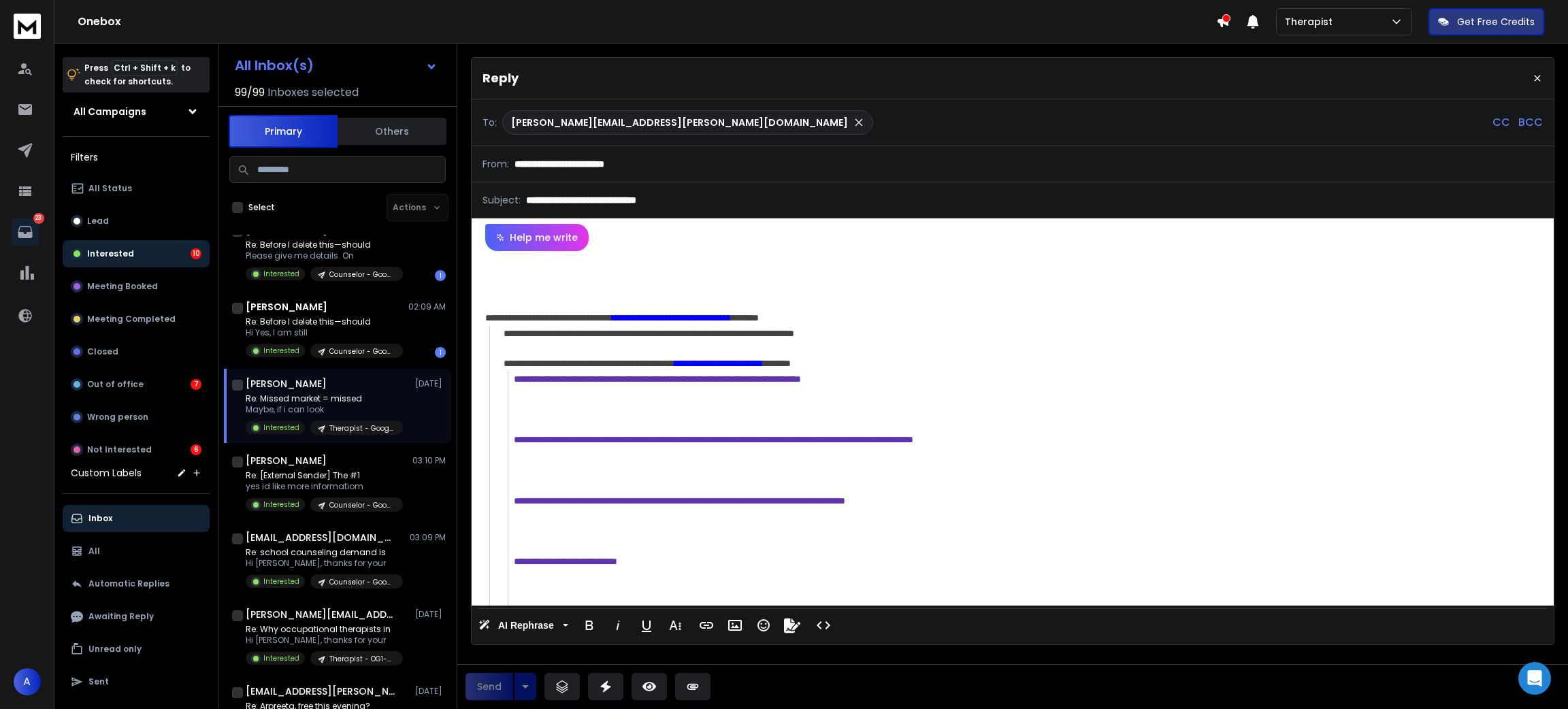
click at [561, 672] on div "Send" at bounding box center [1012, 686] width 1110 height 44
click at [562, 684] on icon at bounding box center [562, 687] width 14 height 14
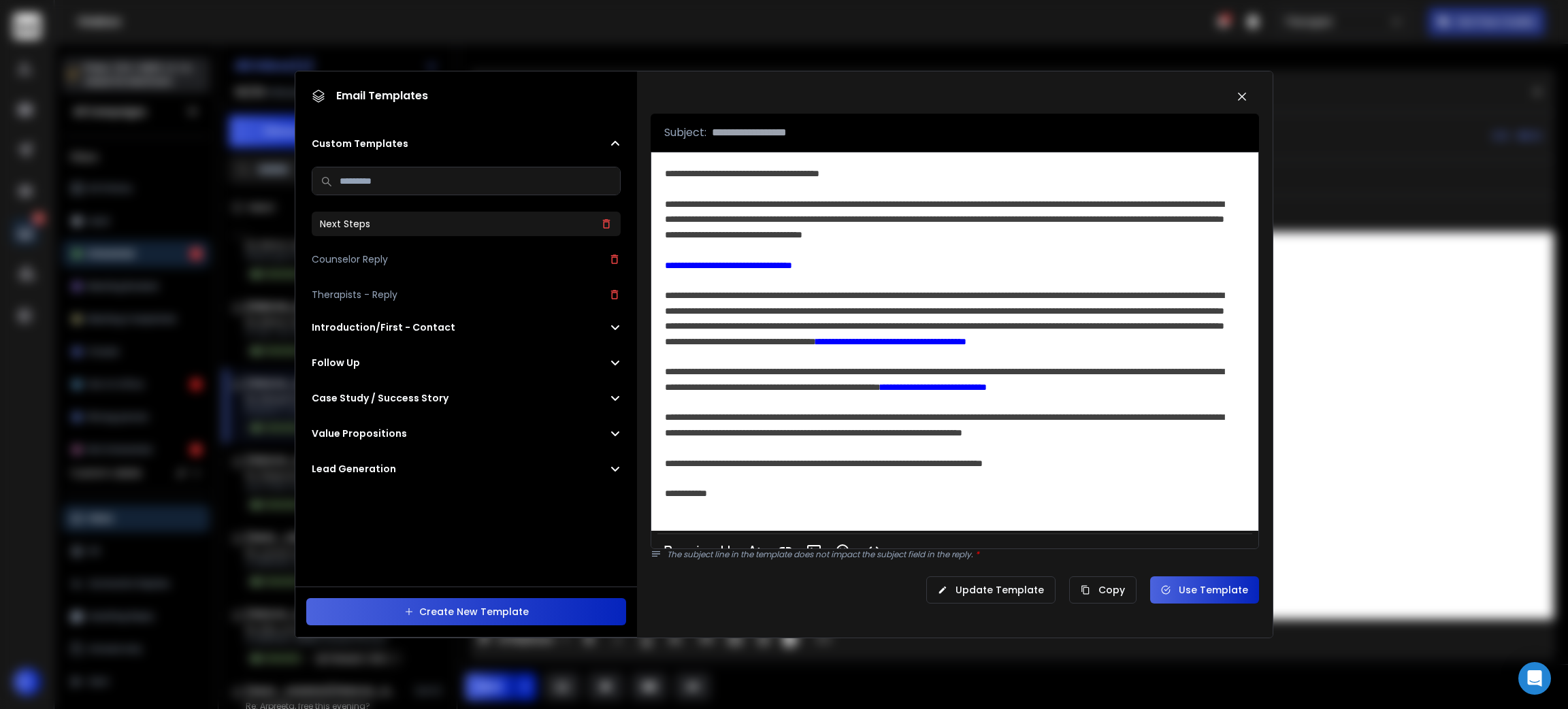
click at [515, 230] on div "Therapists - Reply" at bounding box center [466, 224] width 294 height 14
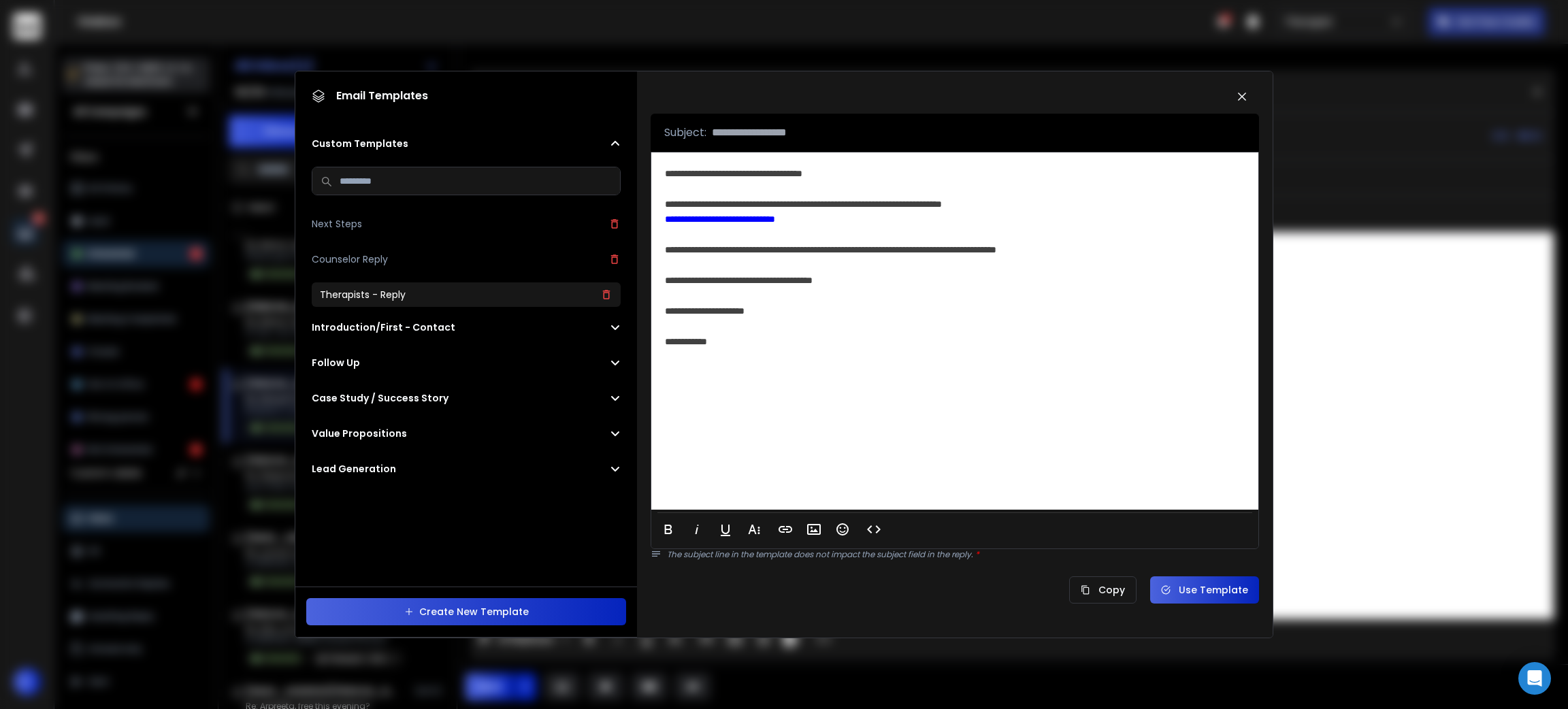
click at [1190, 588] on button "Use Template" at bounding box center [1204, 590] width 109 height 27
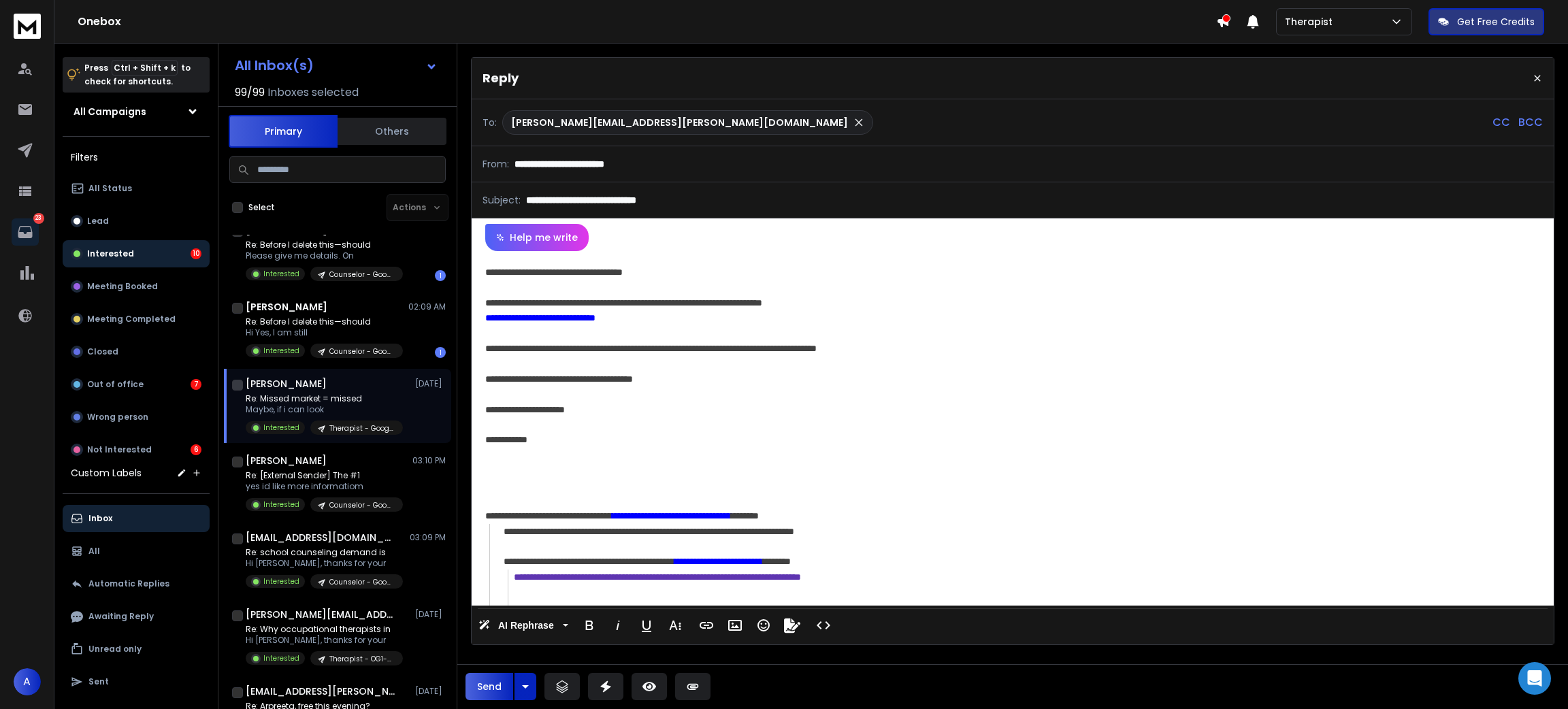
click at [499, 275] on div "**********" at bounding box center [1002, 272] width 1035 height 15
click at [525, 457] on div at bounding box center [1012, 455] width 1055 height 15
click at [496, 691] on button "Send" at bounding box center [489, 686] width 48 height 27
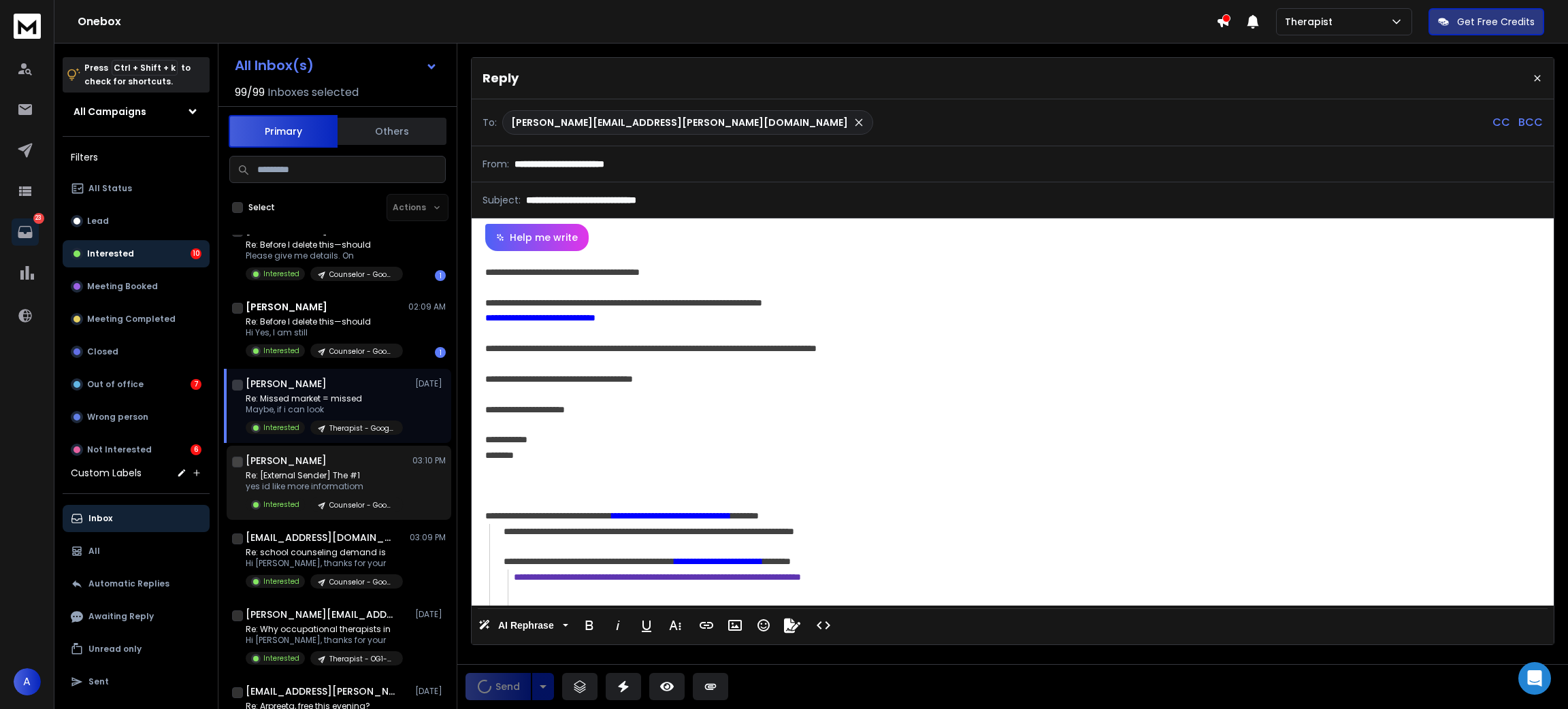
scroll to position [509, 0]
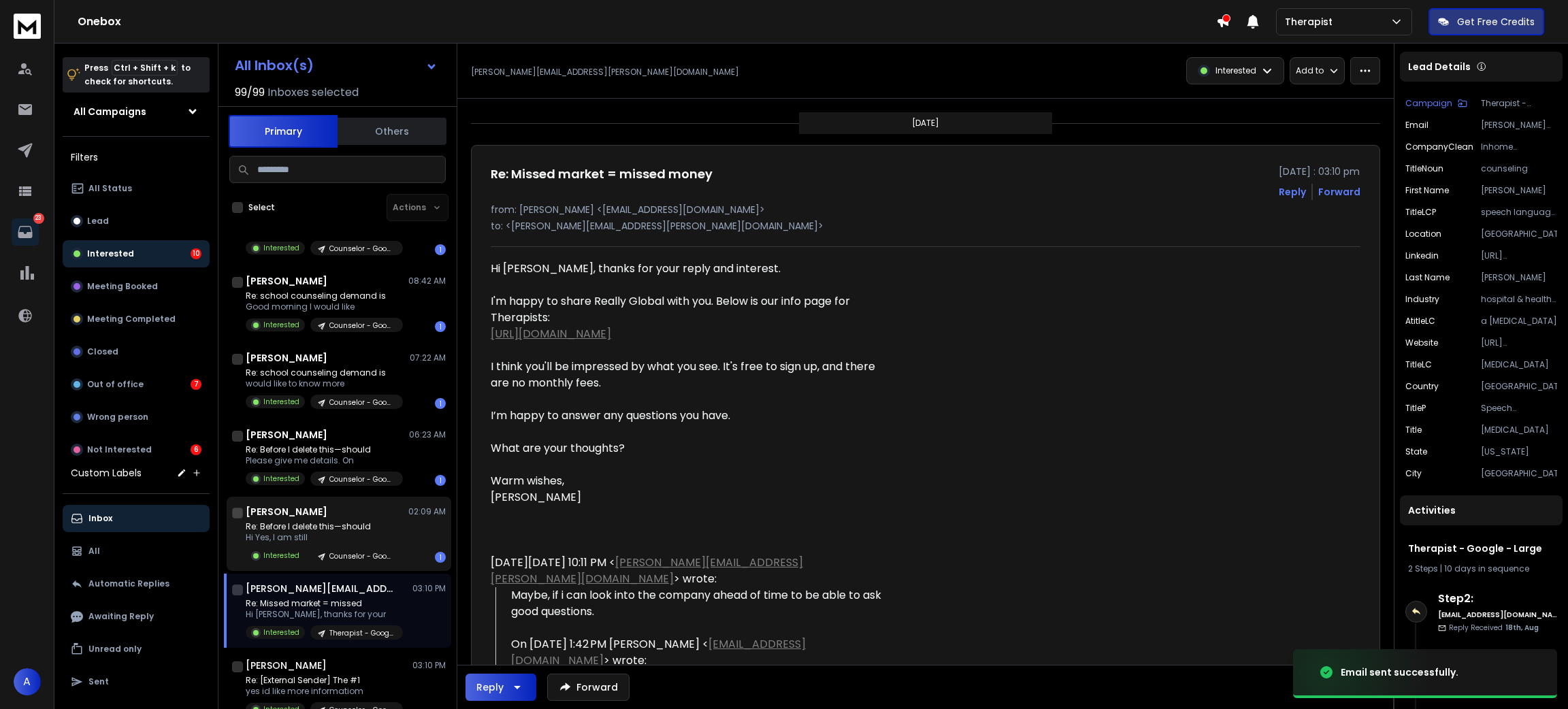
click at [327, 533] on p "Hi Yes, I am still" at bounding box center [324, 538] width 157 height 11
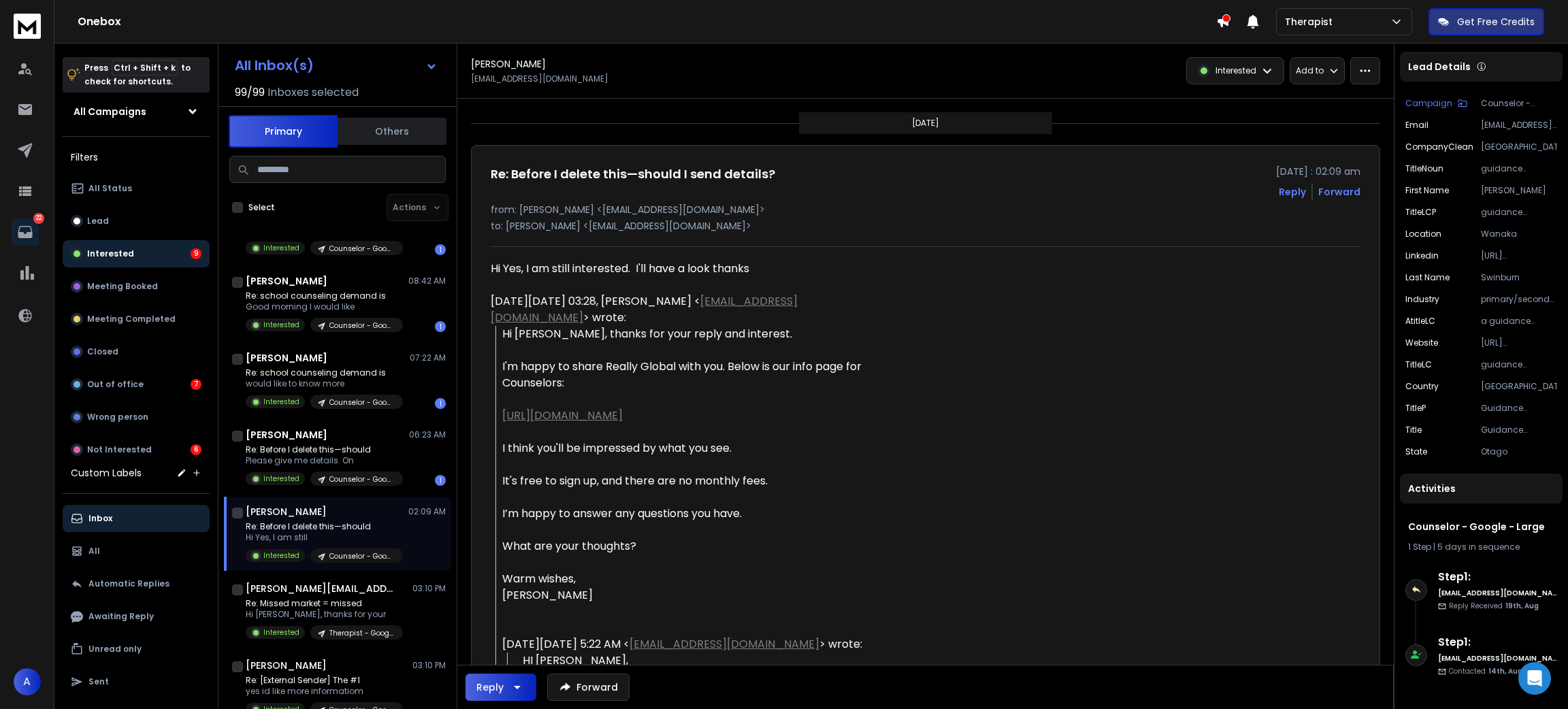
click at [476, 681] on div "Reply" at bounding box center [489, 687] width 27 height 14
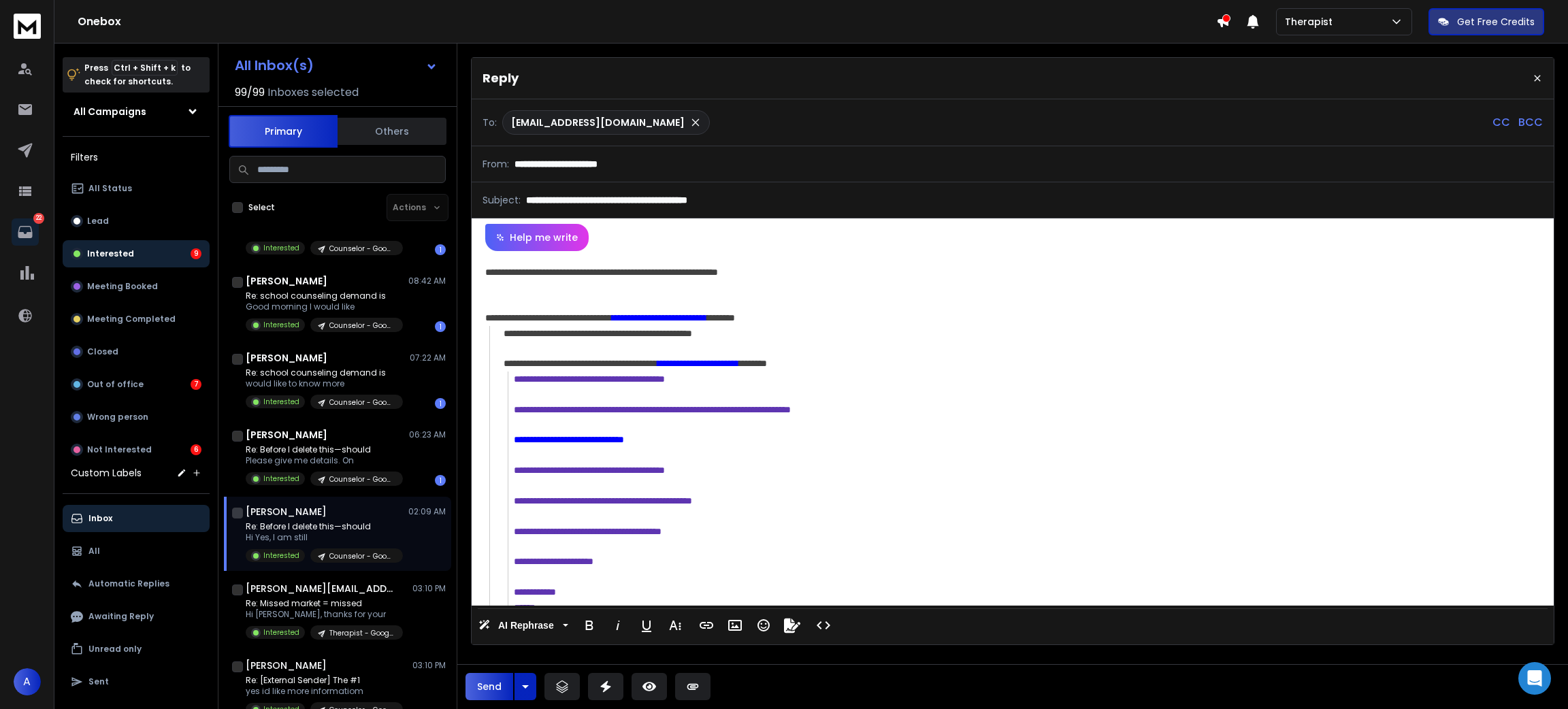
click at [503, 270] on div "**********" at bounding box center [1002, 272] width 1035 height 15
click at [492, 696] on button "Send" at bounding box center [489, 686] width 48 height 27
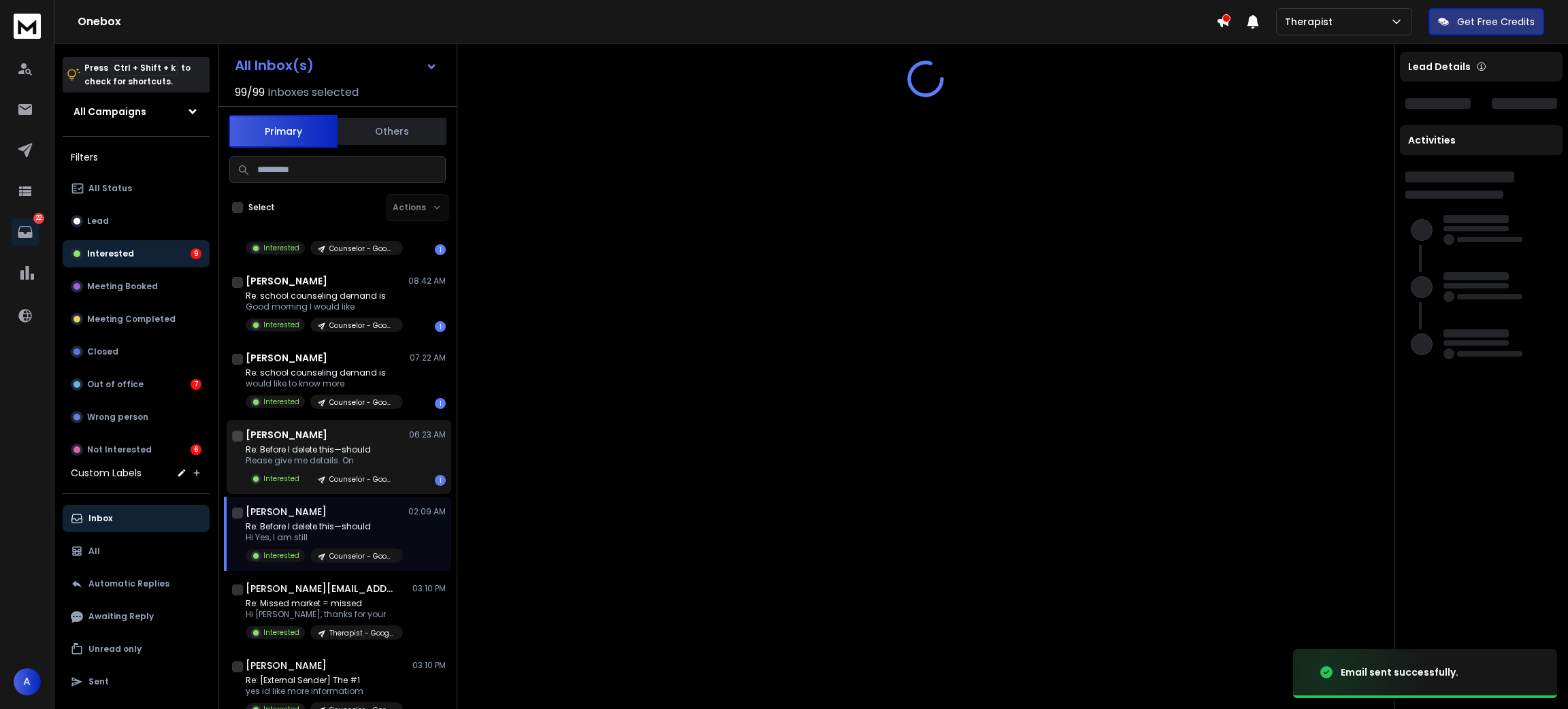
scroll to position [408, 0]
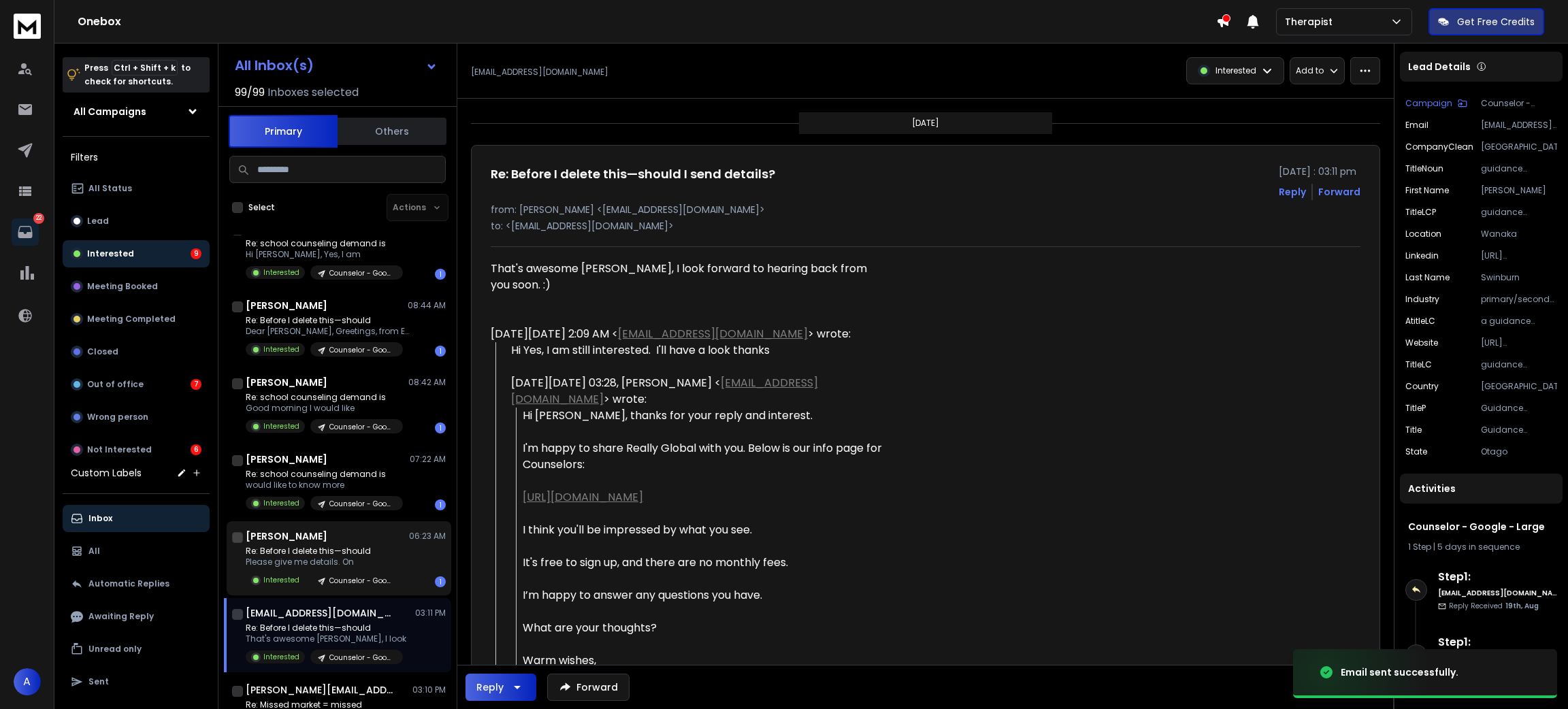
click at [364, 543] on div "Razel V Suazo 06:23 AM Re: Before I delete this—should Please give me details. …" at bounding box center [346, 558] width 200 height 58
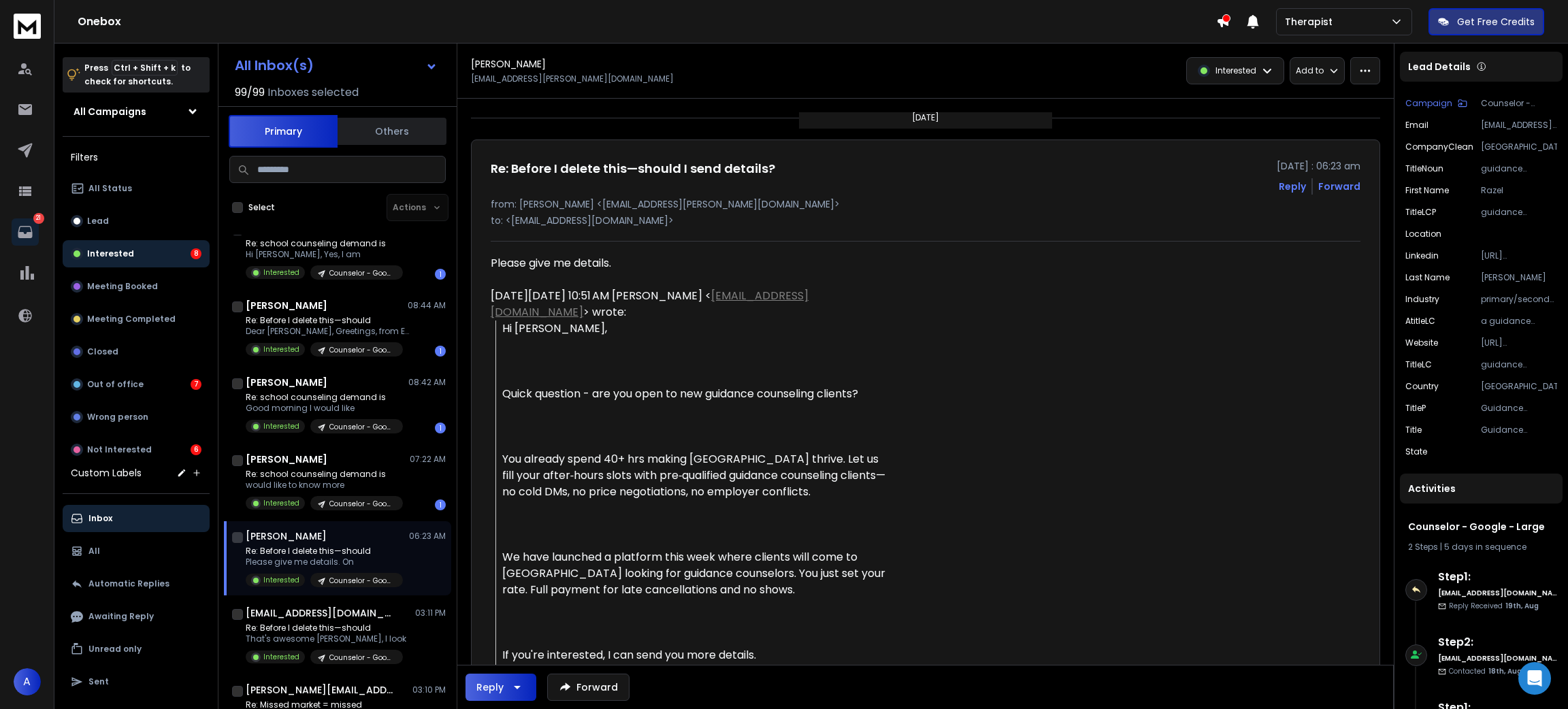
scroll to position [0, 0]
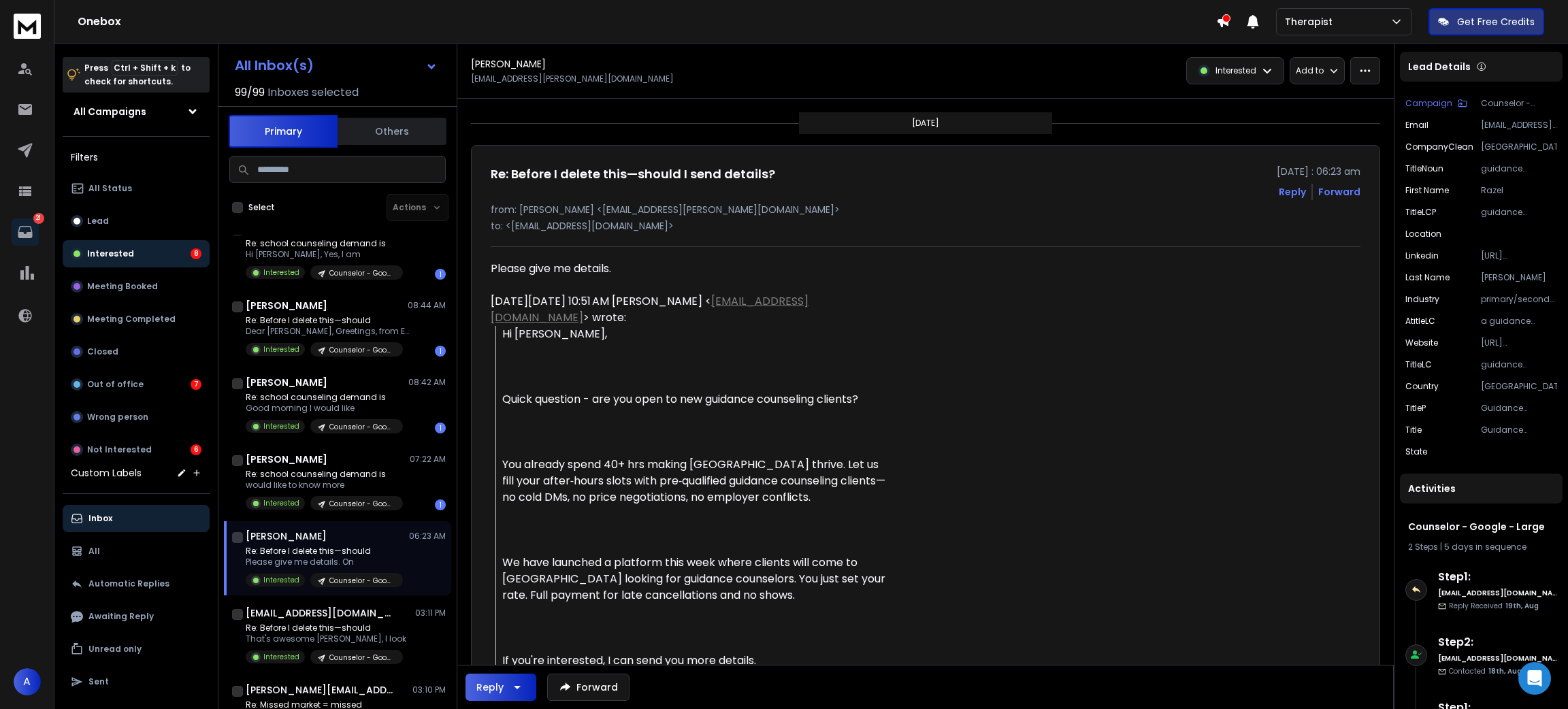
click at [486, 687] on div "Reply" at bounding box center [489, 687] width 27 height 14
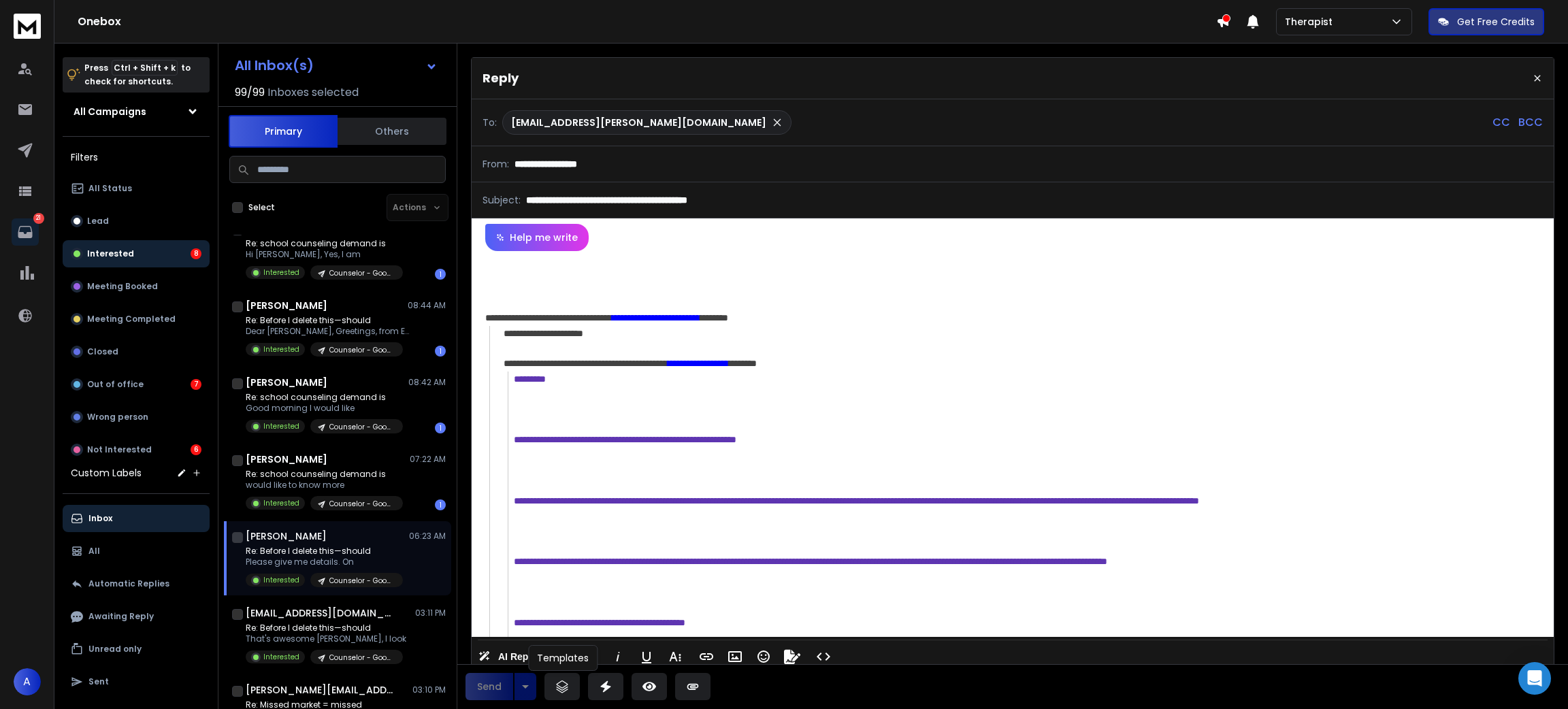
click at [560, 697] on button at bounding box center [562, 686] width 35 height 27
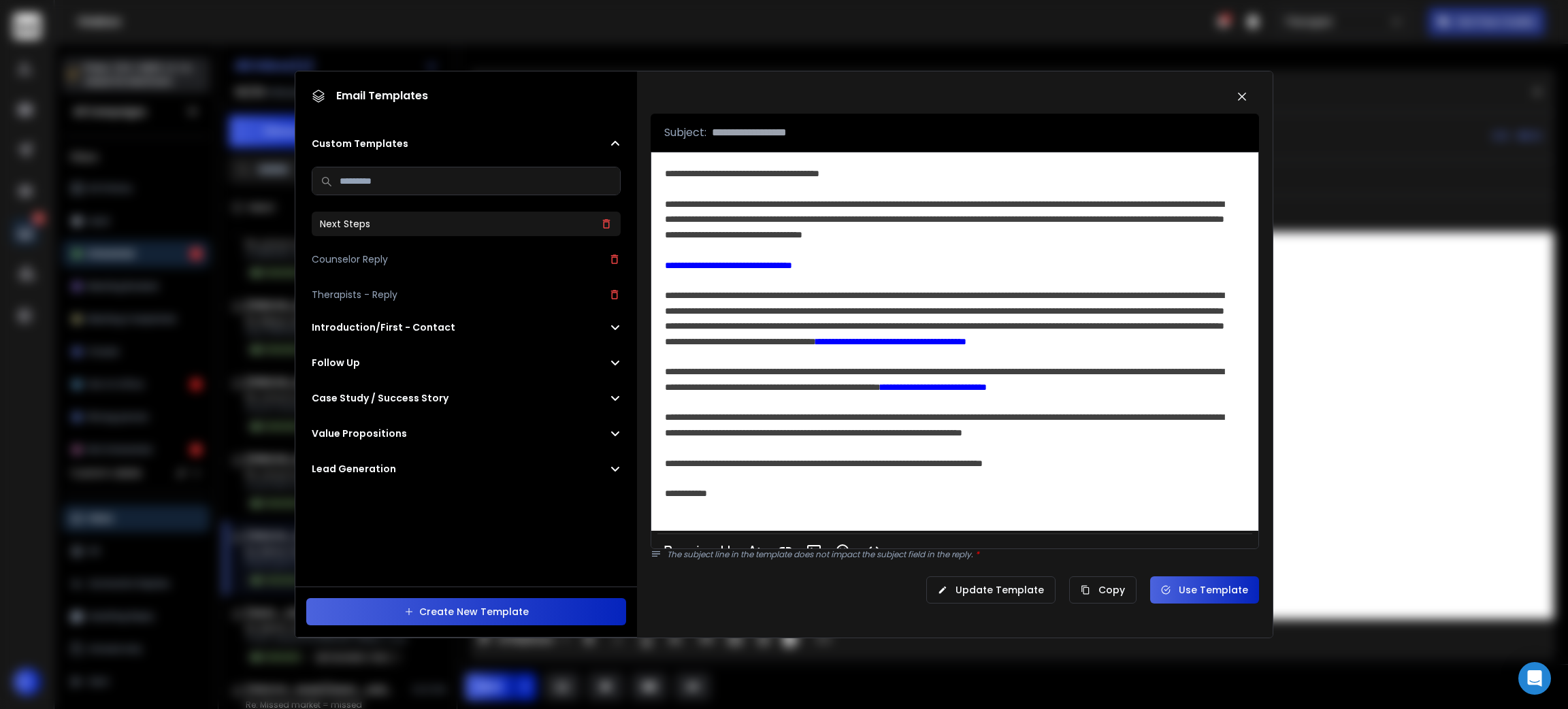
click at [388, 230] on div "Counselor Reply" at bounding box center [466, 224] width 294 height 14
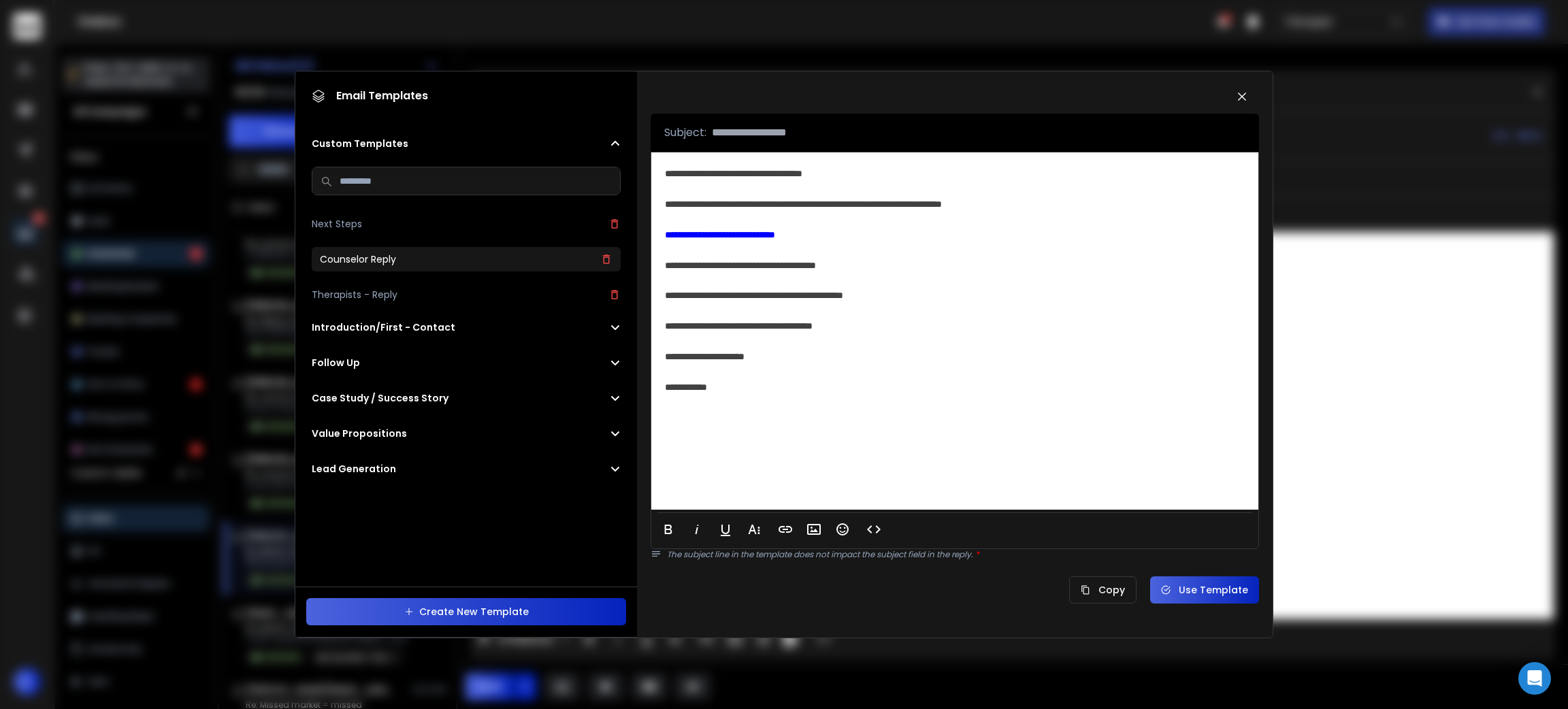
click at [1167, 584] on button "Use Template" at bounding box center [1204, 590] width 109 height 27
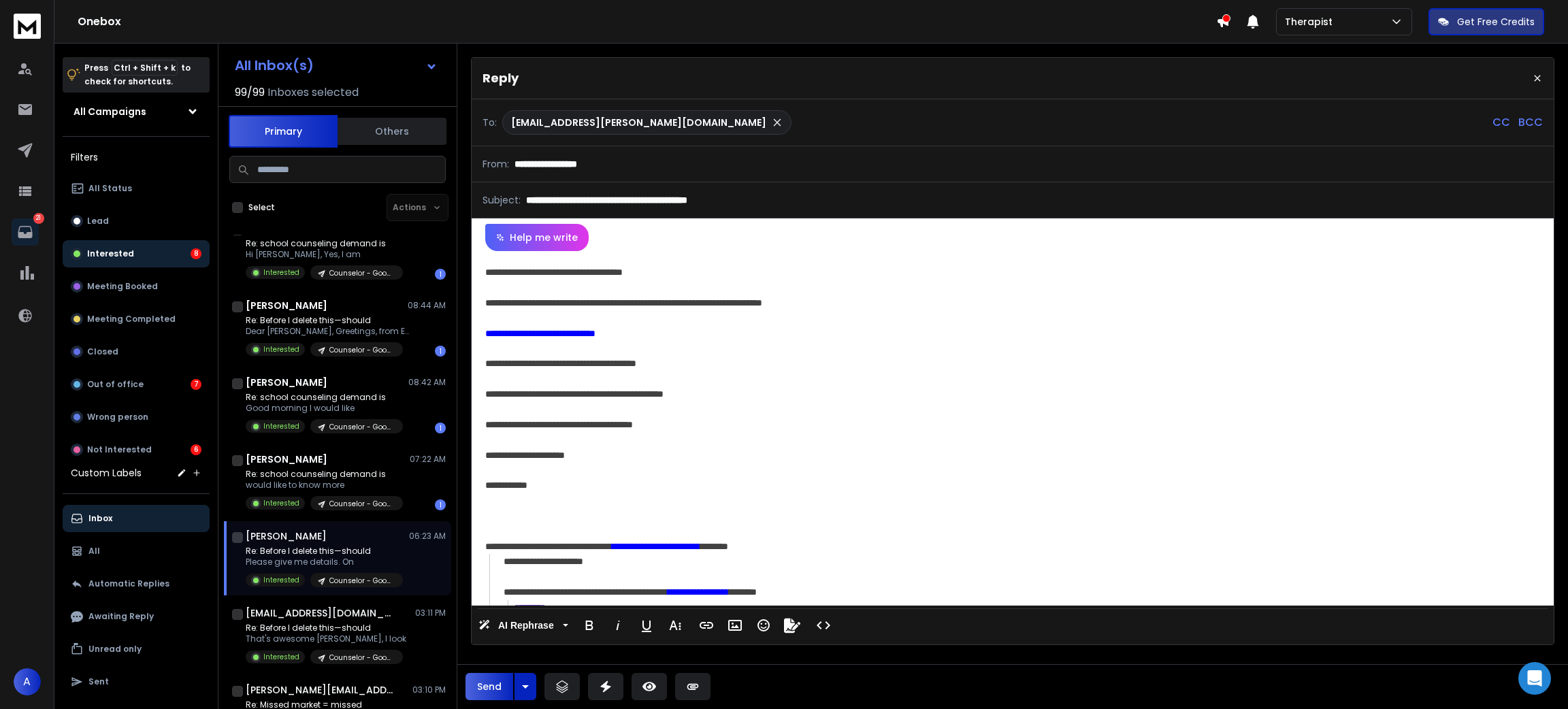
click at [496, 270] on div "**********" at bounding box center [1002, 272] width 1035 height 15
click at [499, 497] on div at bounding box center [1012, 500] width 1055 height 15
click at [489, 690] on button "Send" at bounding box center [489, 686] width 48 height 27
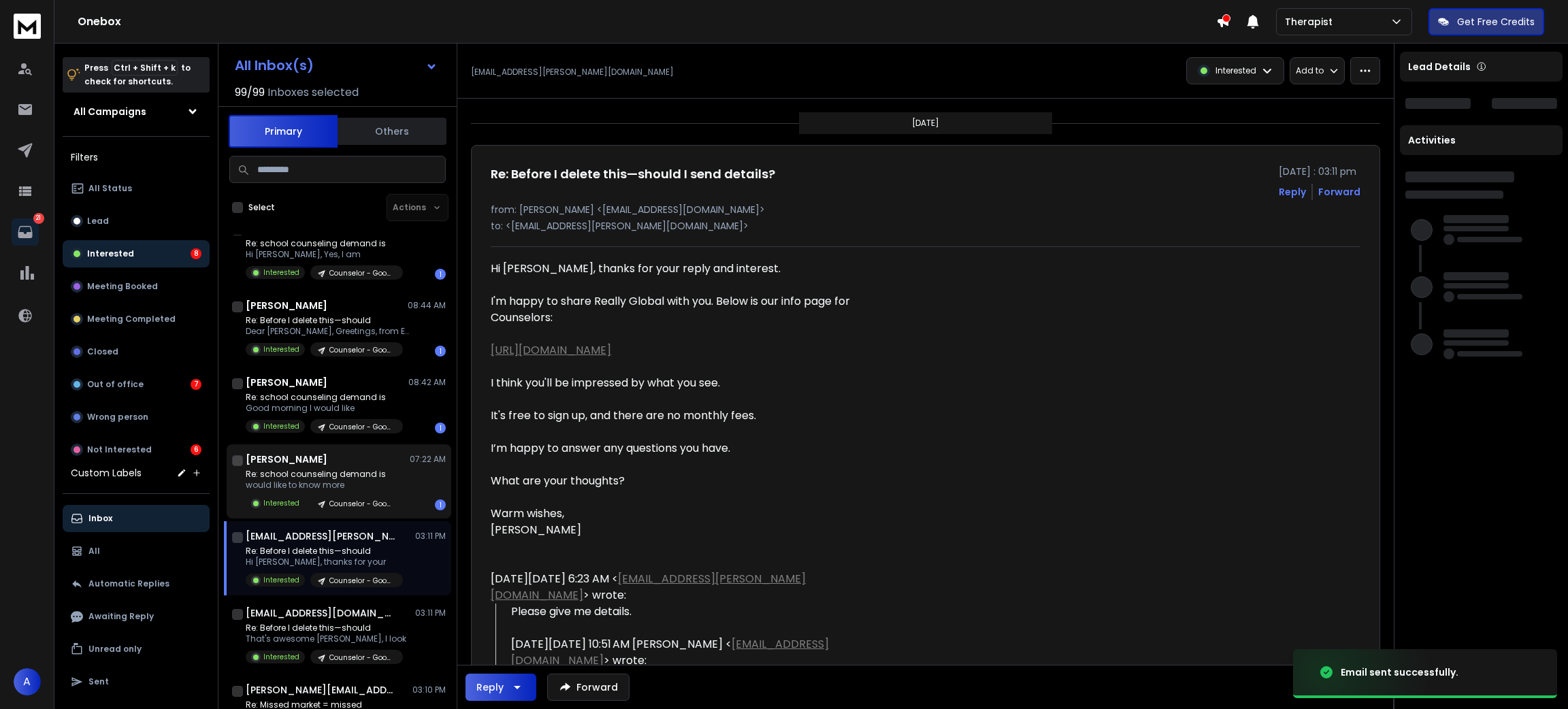
click at [324, 471] on p "Re: school counseling demand is" at bounding box center [324, 474] width 157 height 11
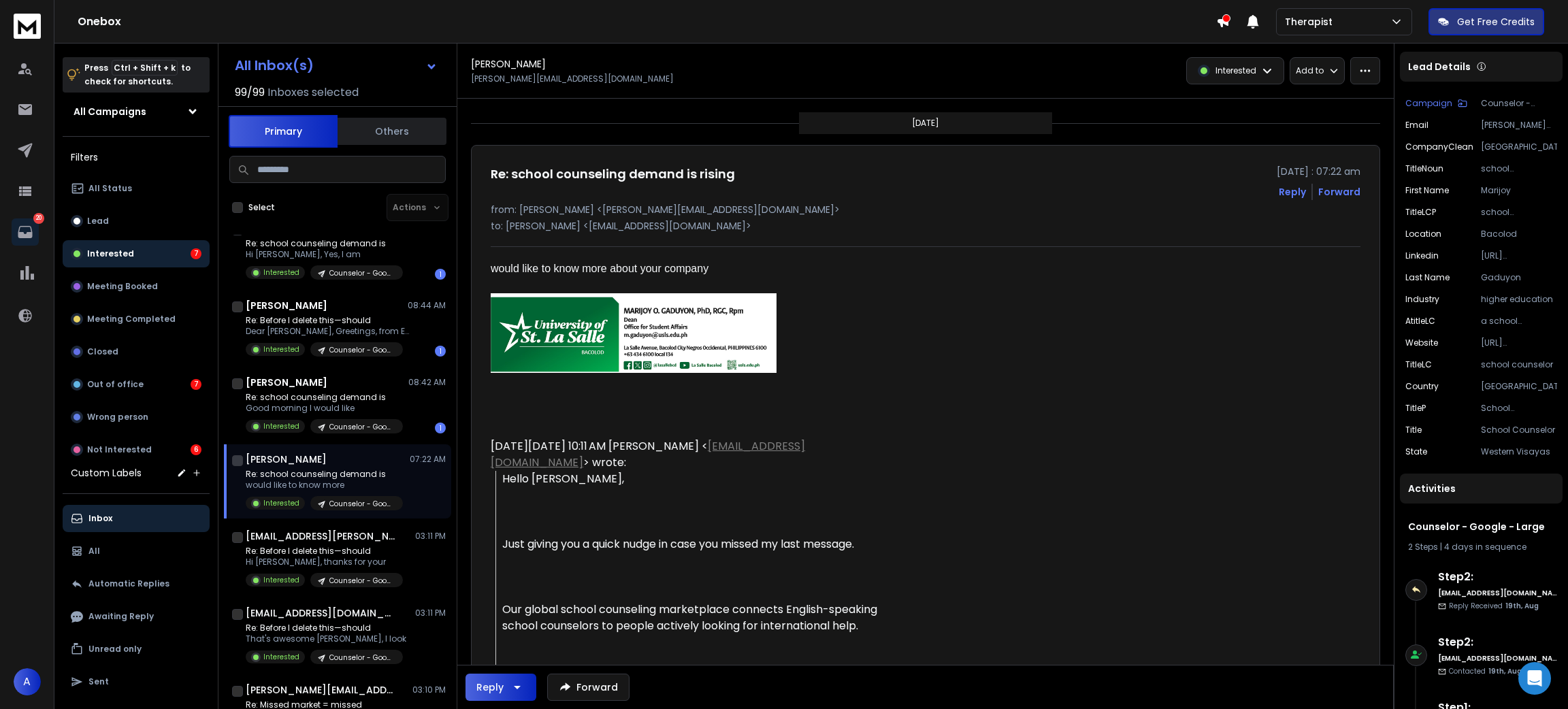
click at [476, 687] on div "Reply" at bounding box center [489, 687] width 27 height 14
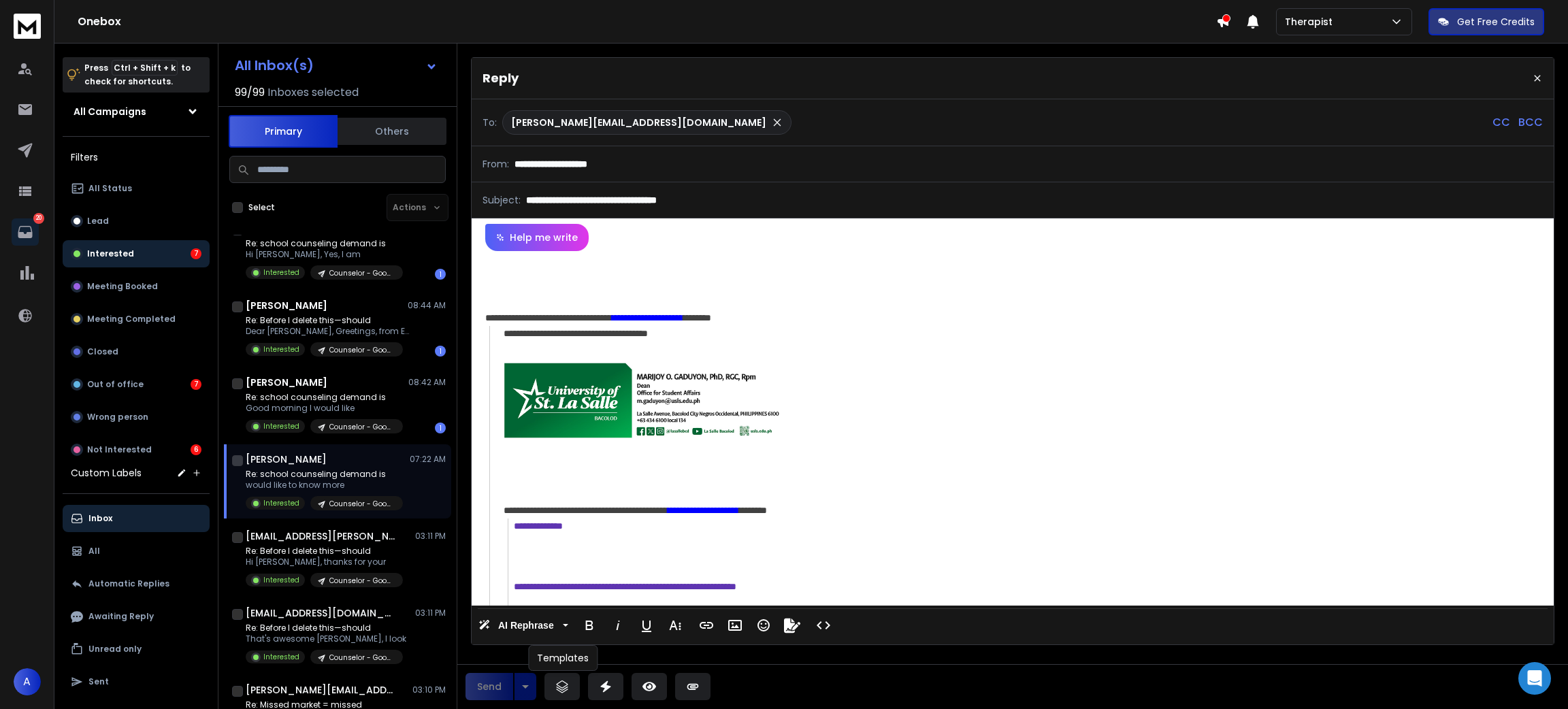
click at [560, 684] on icon at bounding box center [562, 687] width 14 height 14
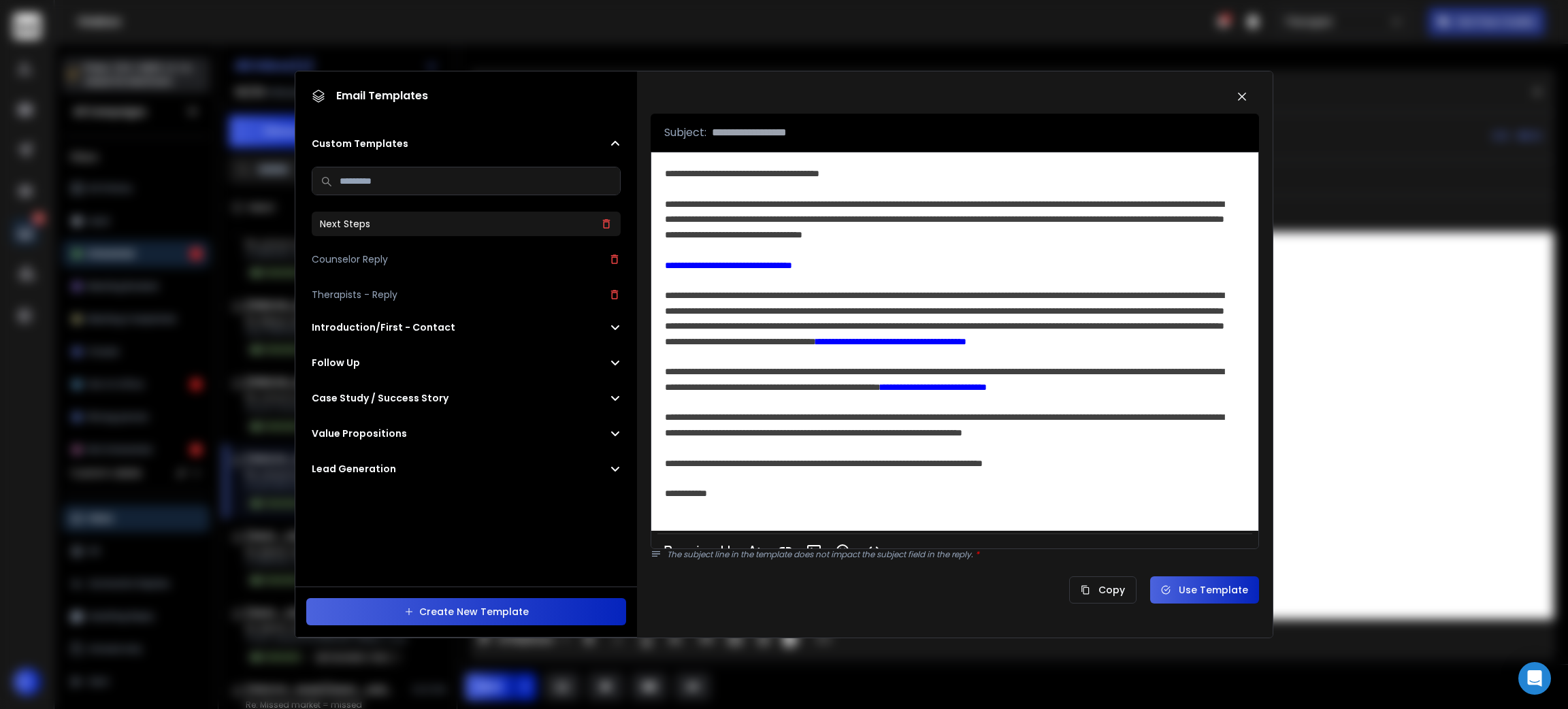
click at [410, 267] on div "Counselor Reply" at bounding box center [466, 260] width 310 height 25
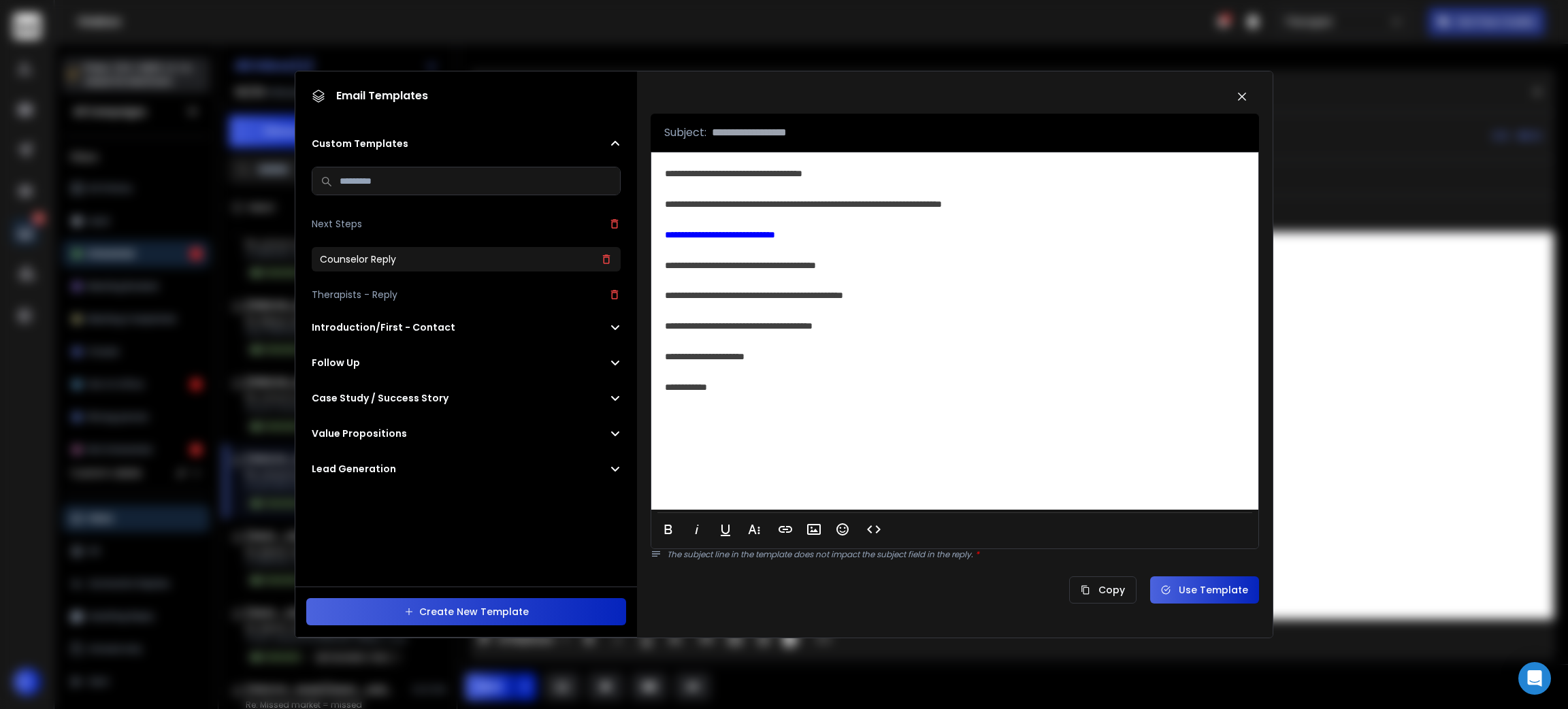
click at [1190, 579] on button "Use Template" at bounding box center [1204, 590] width 109 height 27
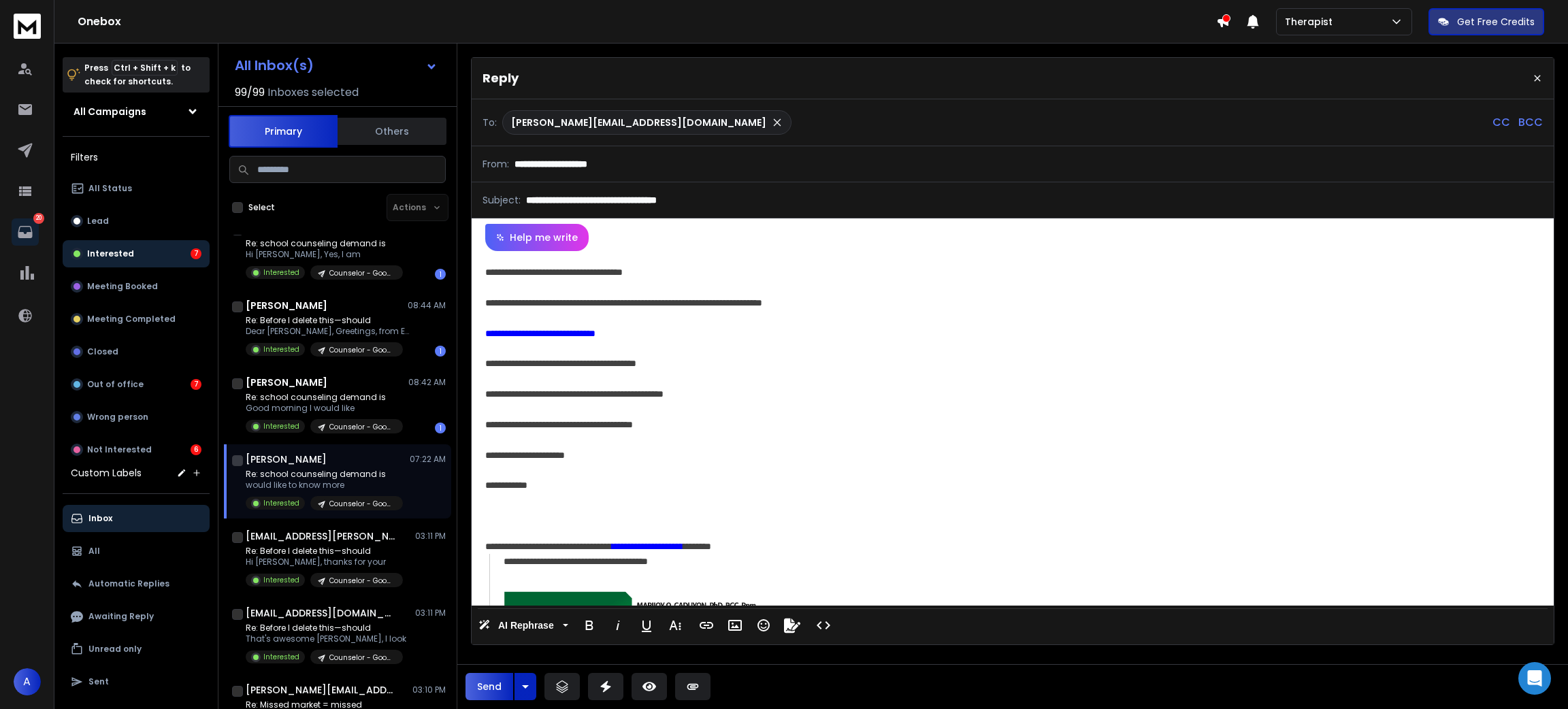
click at [496, 271] on div "**********" at bounding box center [1002, 272] width 1035 height 15
click at [513, 499] on div at bounding box center [1012, 500] width 1055 height 15
click at [471, 695] on button "Send" at bounding box center [489, 686] width 48 height 27
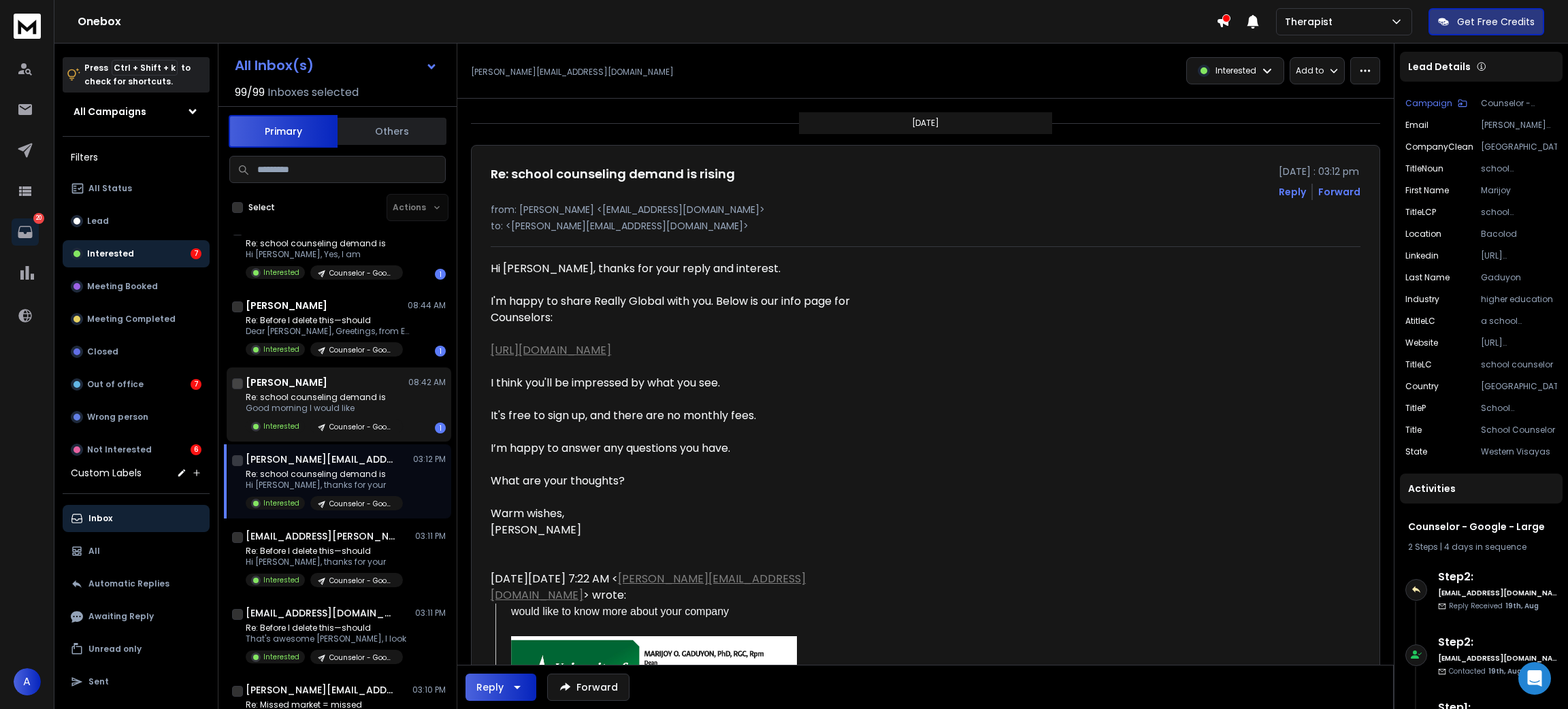
drag, startPoint x: 265, startPoint y: 375, endPoint x: 366, endPoint y: 394, distance: 102.8
click at [265, 375] on h1 "Tripti Pandey" at bounding box center [287, 382] width 82 height 14
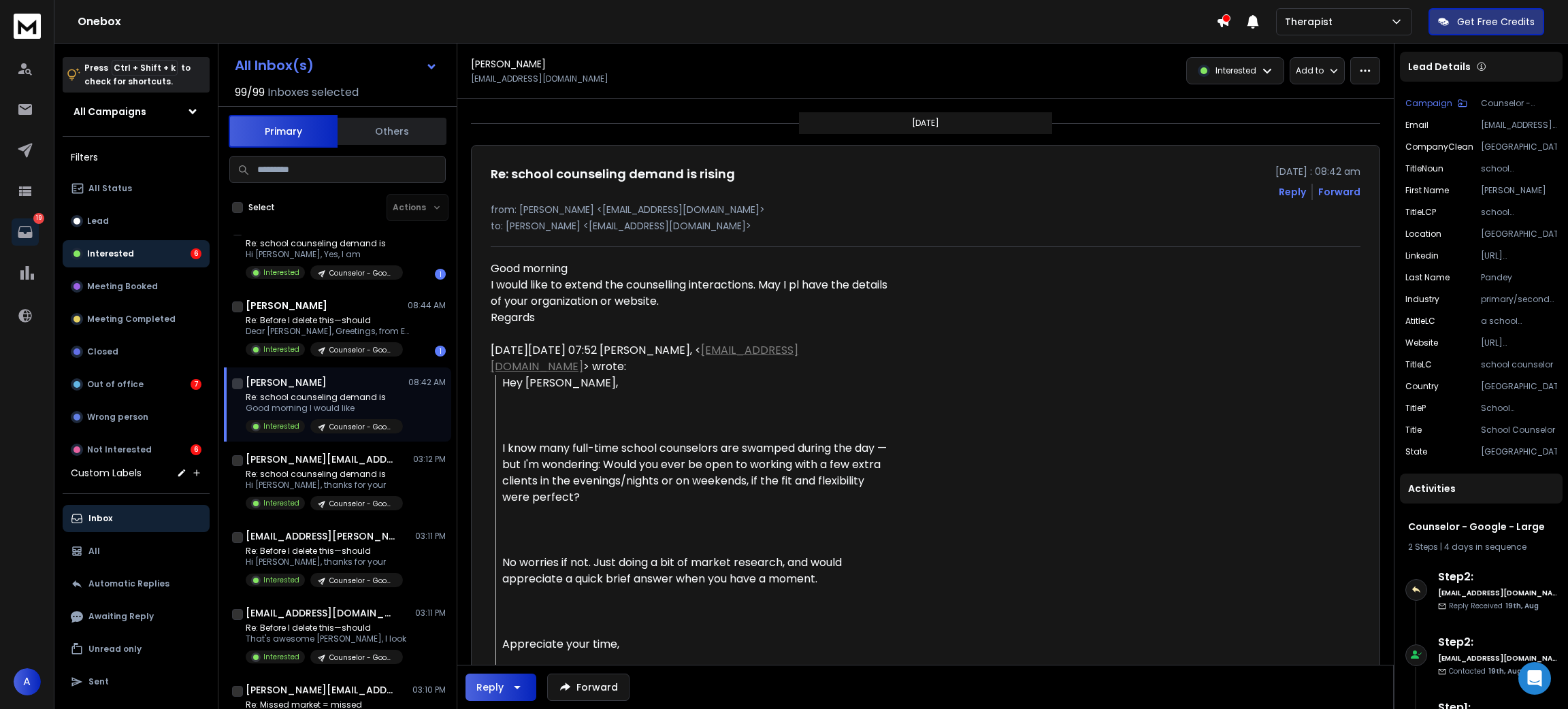
click at [495, 684] on div "Reply" at bounding box center [489, 687] width 27 height 14
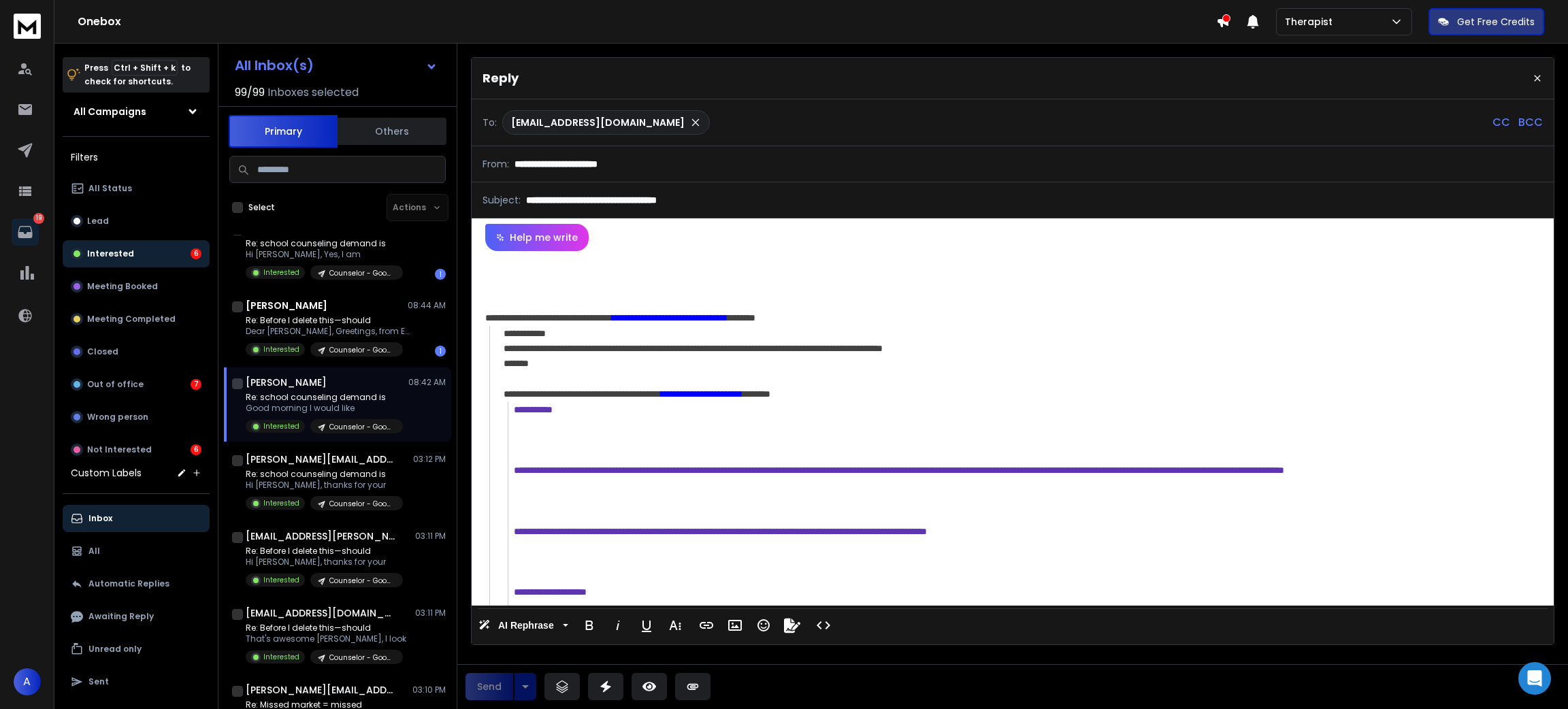
click at [550, 684] on button at bounding box center [562, 686] width 35 height 27
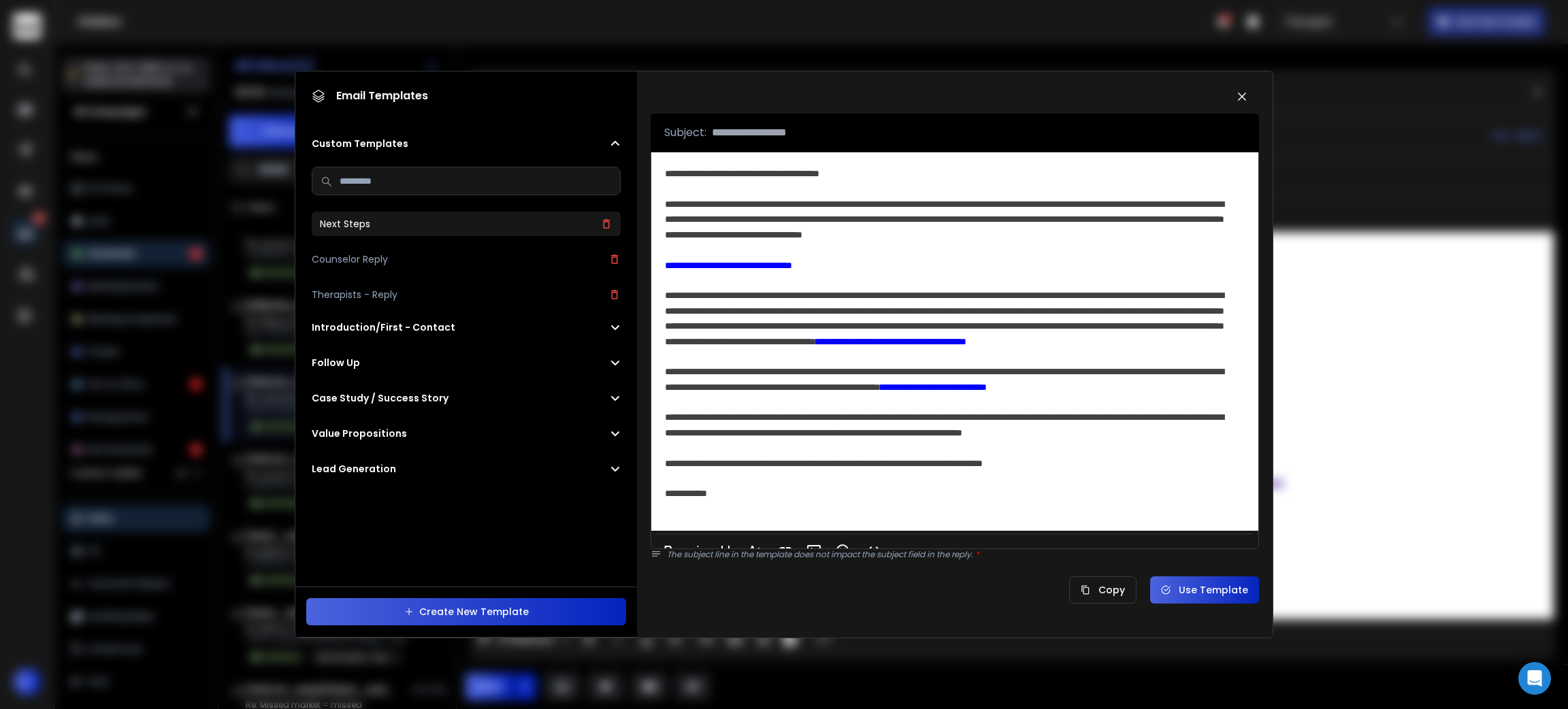
click at [421, 230] on div "Counselor Reply" at bounding box center [466, 224] width 294 height 14
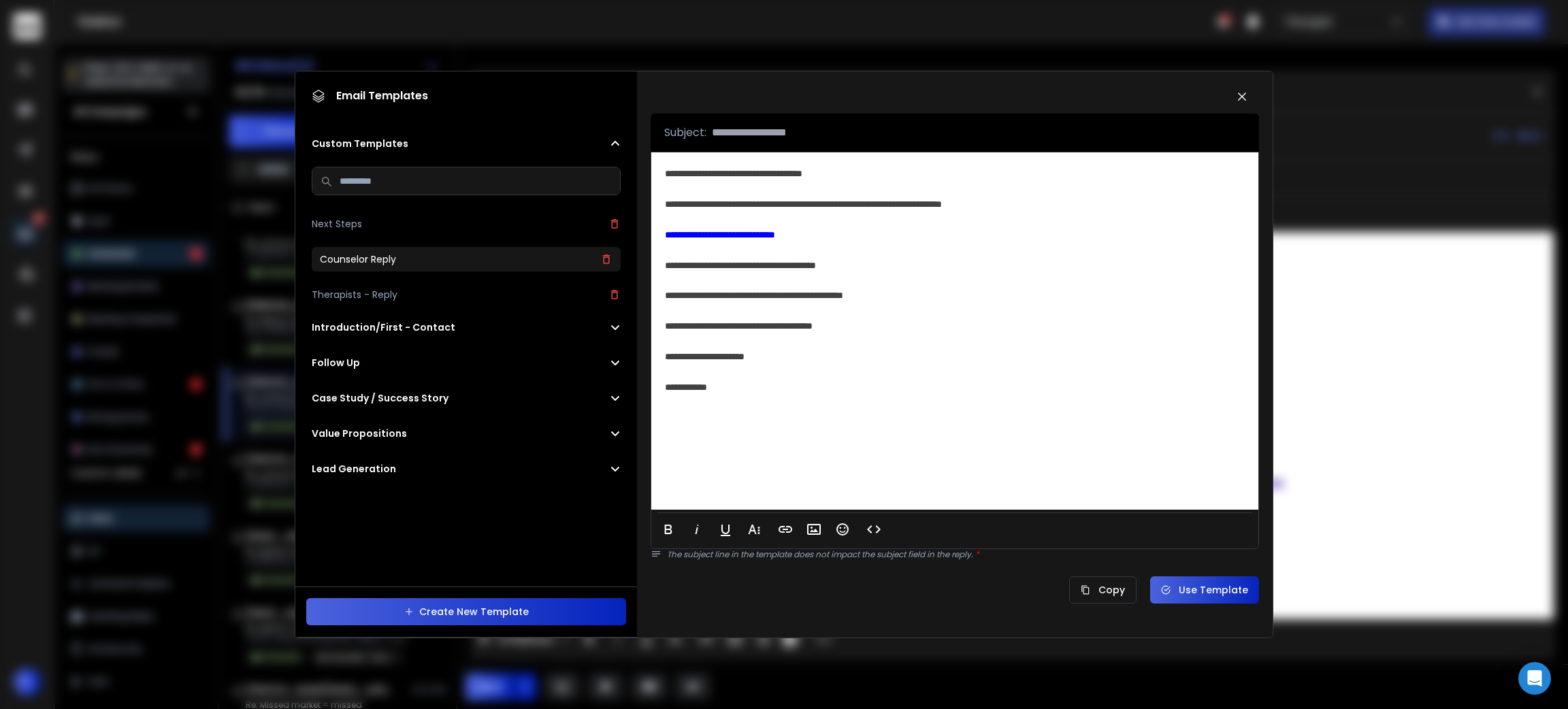
click at [1182, 578] on button "Use Template" at bounding box center [1204, 590] width 109 height 27
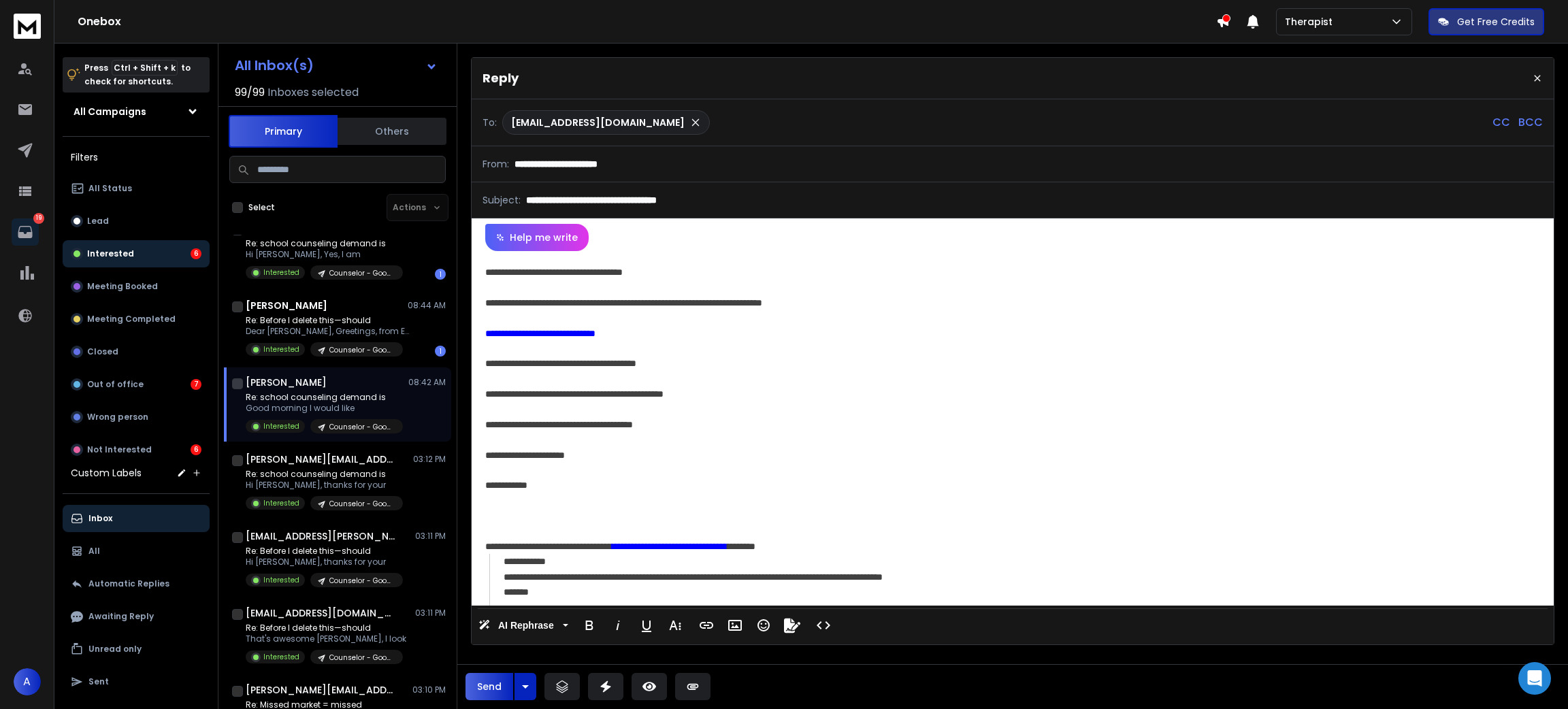
click at [499, 274] on div "**********" at bounding box center [1002, 272] width 1035 height 15
click at [508, 498] on div at bounding box center [1012, 500] width 1055 height 15
click at [492, 691] on button "Send" at bounding box center [489, 686] width 48 height 27
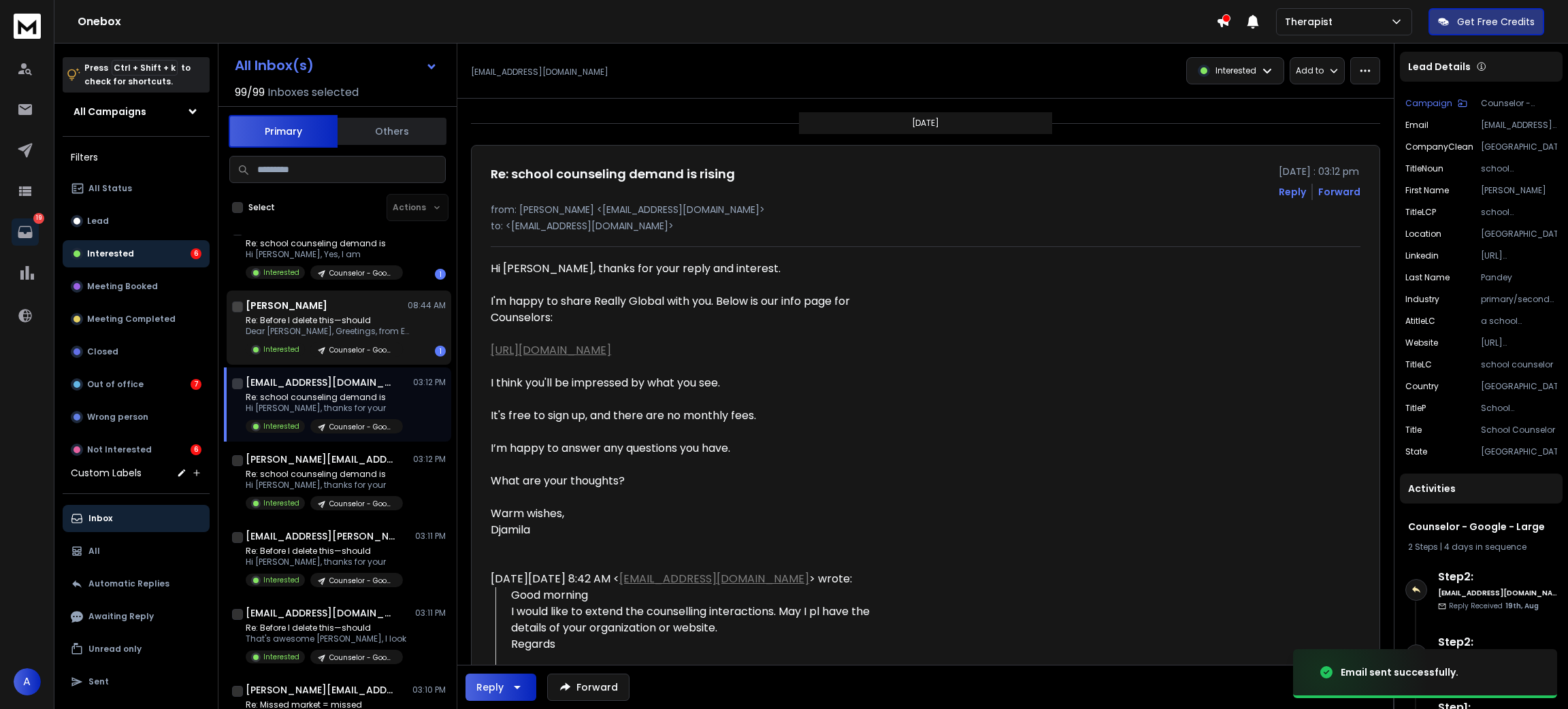
click at [293, 299] on h1 "Kanishka Ramani" at bounding box center [287, 306] width 82 height 14
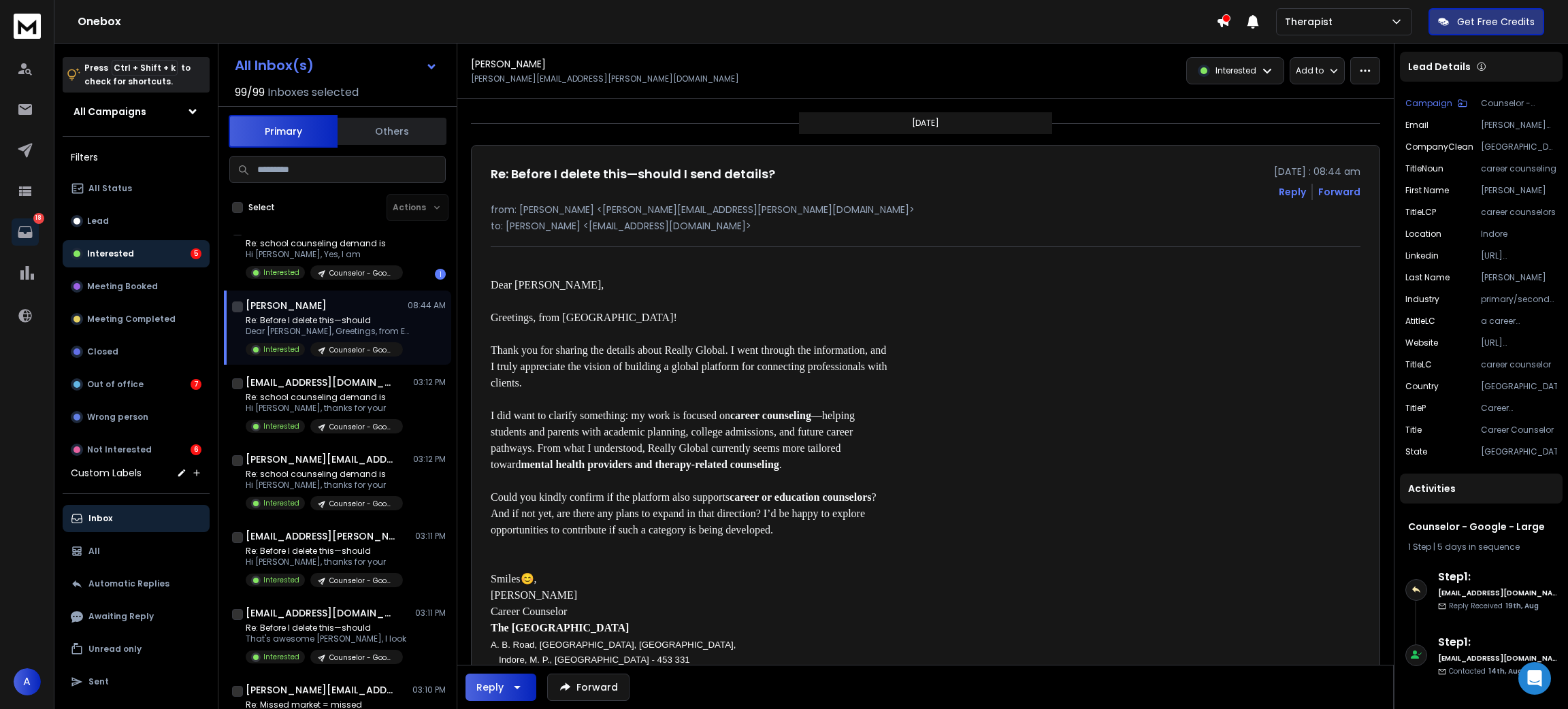
click at [503, 684] on div "Reply" at bounding box center [501, 687] width 49 height 16
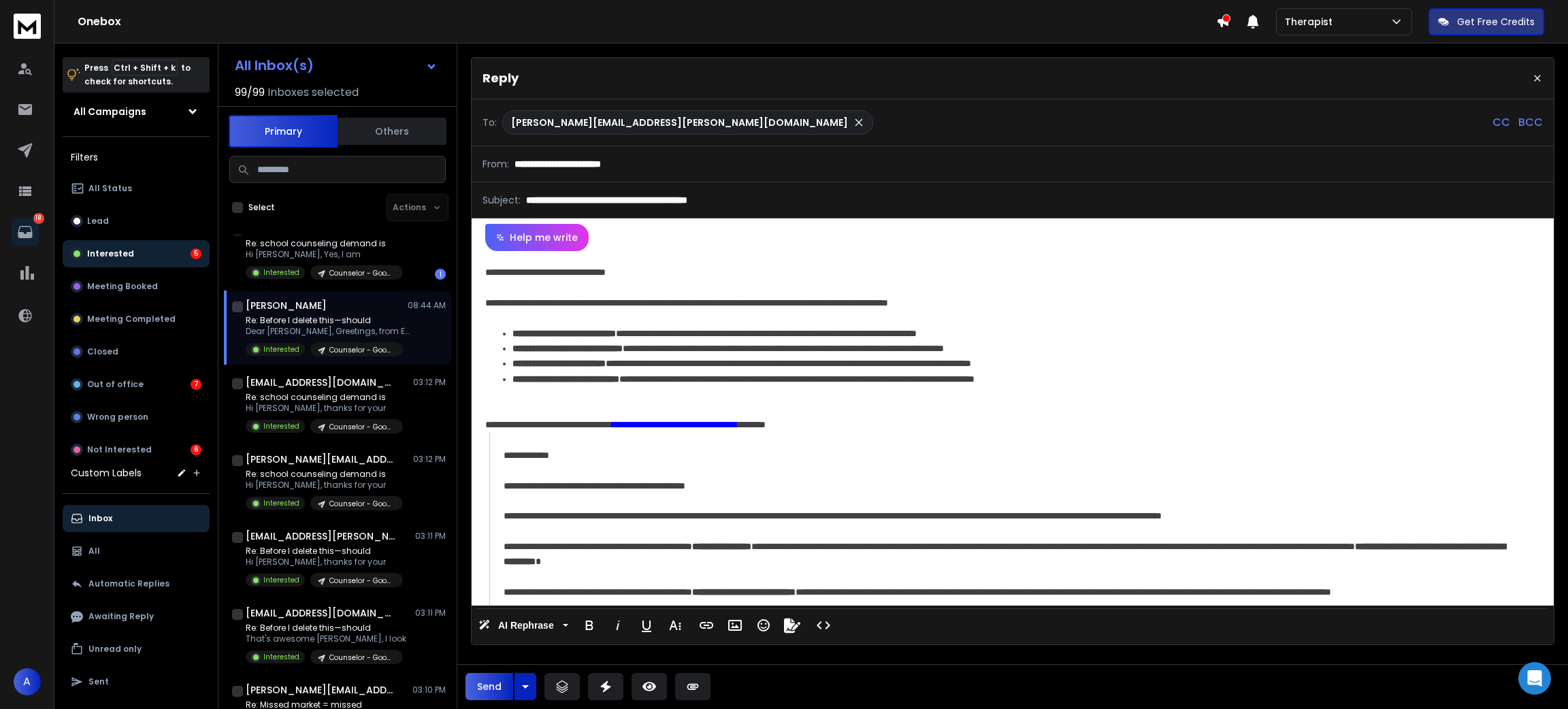
click at [508, 338] on ul "**********" at bounding box center [1012, 356] width 1055 height 61
click at [899, 302] on div "**********" at bounding box center [1002, 287] width 1035 height 45
click at [1138, 387] on div at bounding box center [1010, 394] width 1050 height 15
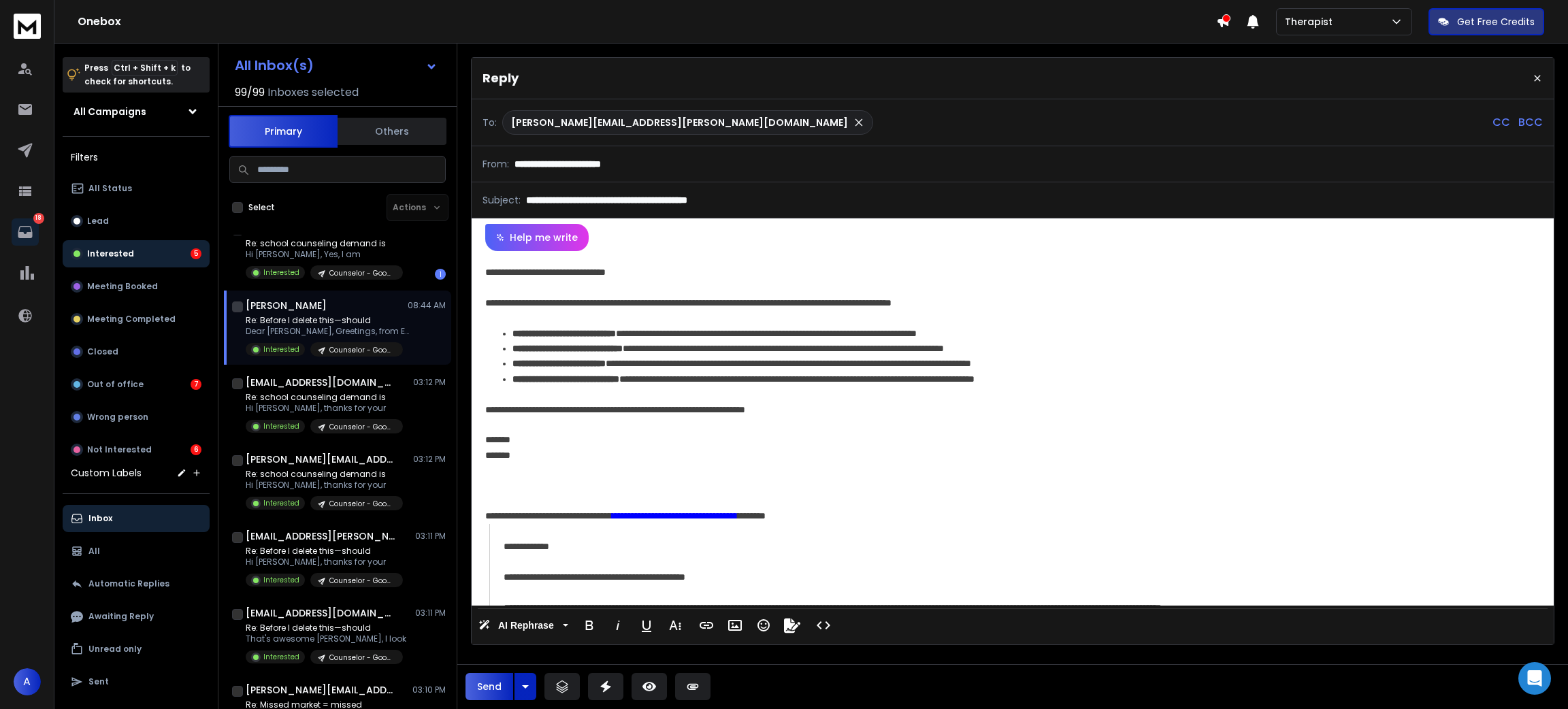
click at [487, 689] on button "Send" at bounding box center [489, 686] width 48 height 27
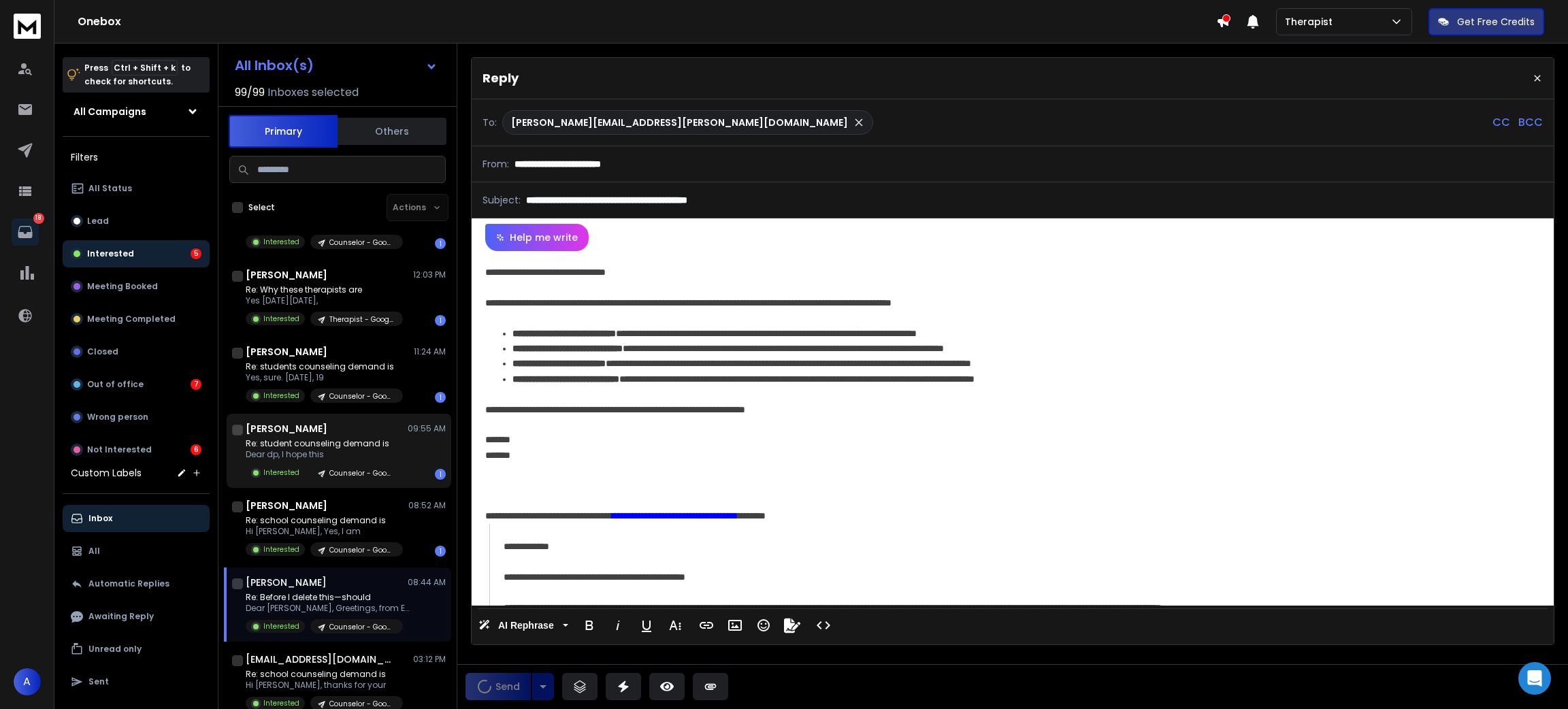
scroll to position [102, 0]
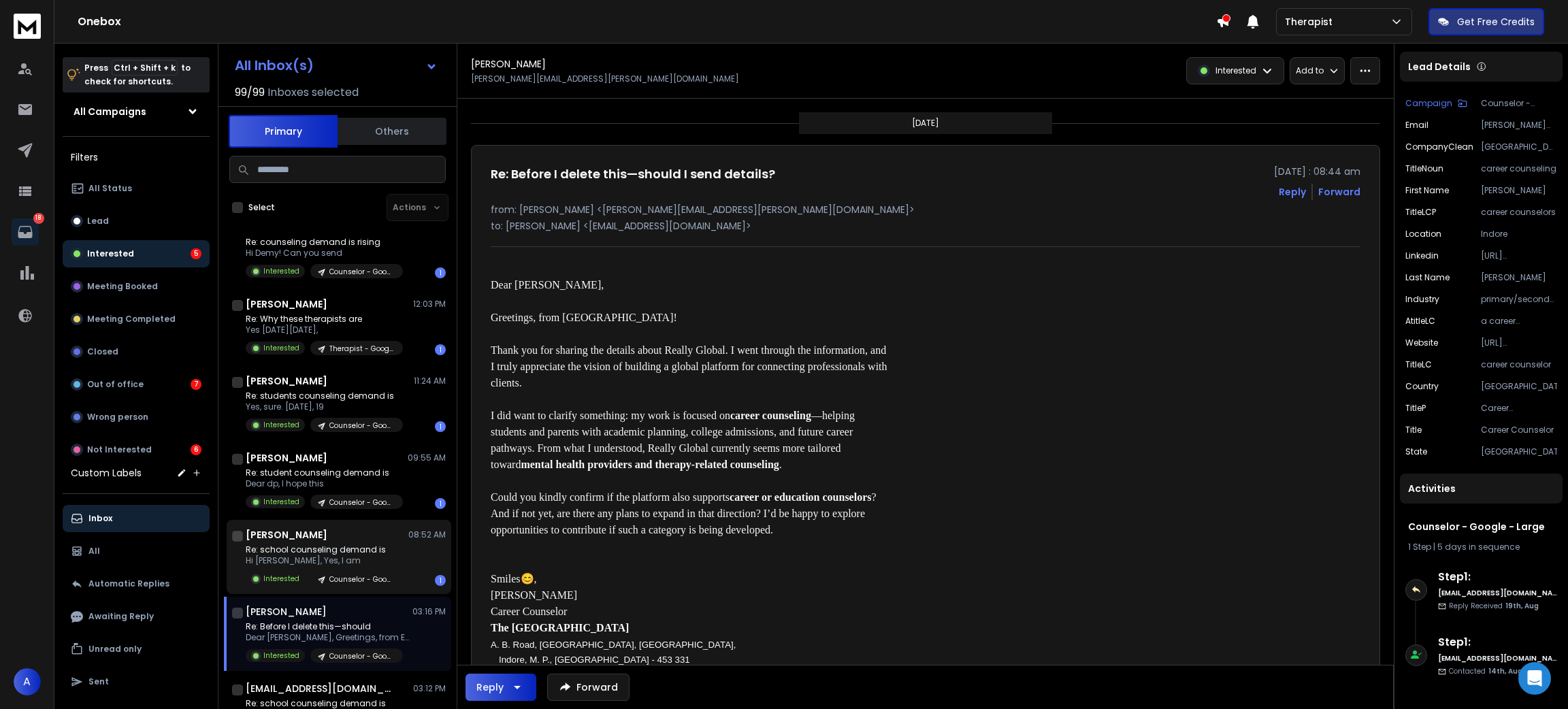
click at [316, 524] on div "Manal Azzi 08:52 AM Re: school counseling demand is Hi Dyani, Yes, I am Interes…" at bounding box center [338, 557] width 224 height 74
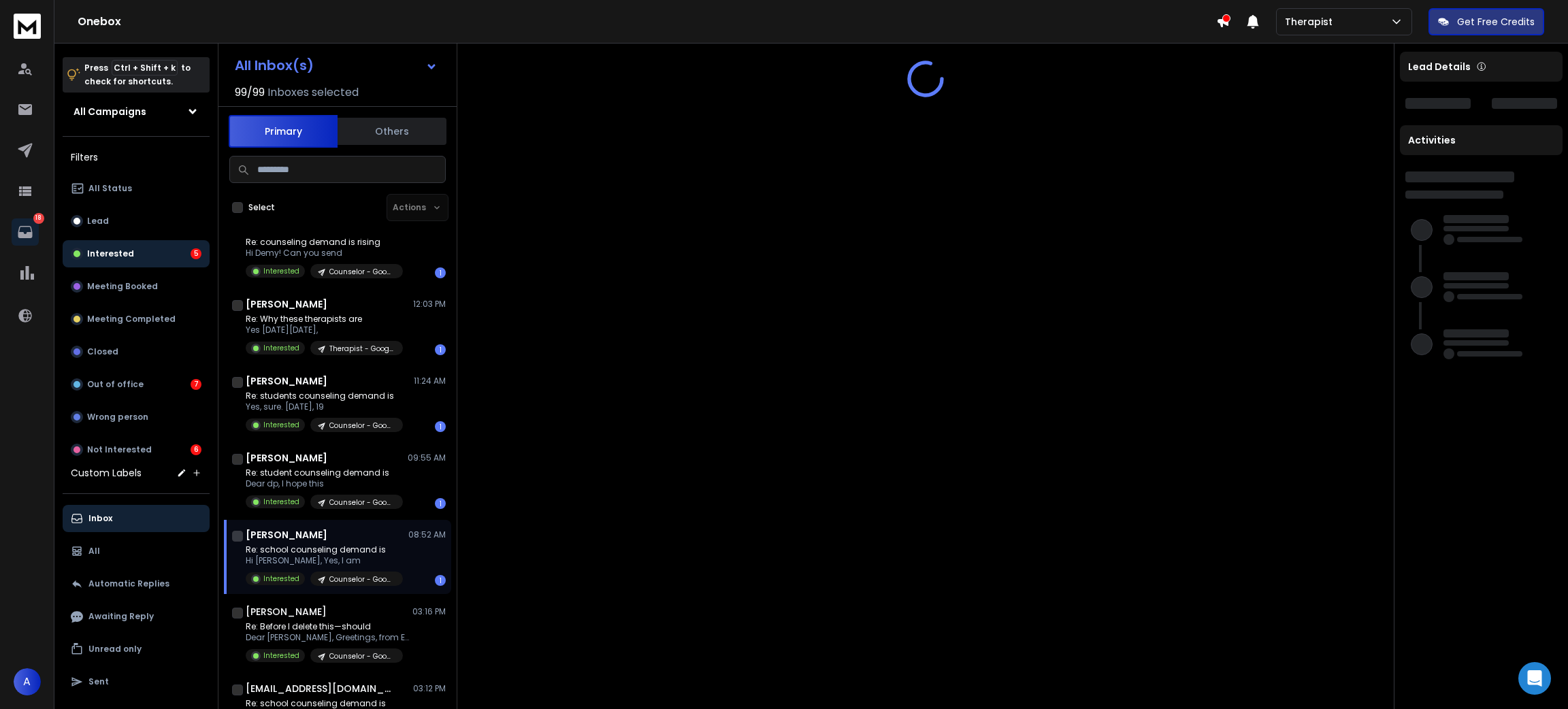
click at [366, 544] on p "Re: school counseling demand is" at bounding box center [324, 549] width 157 height 11
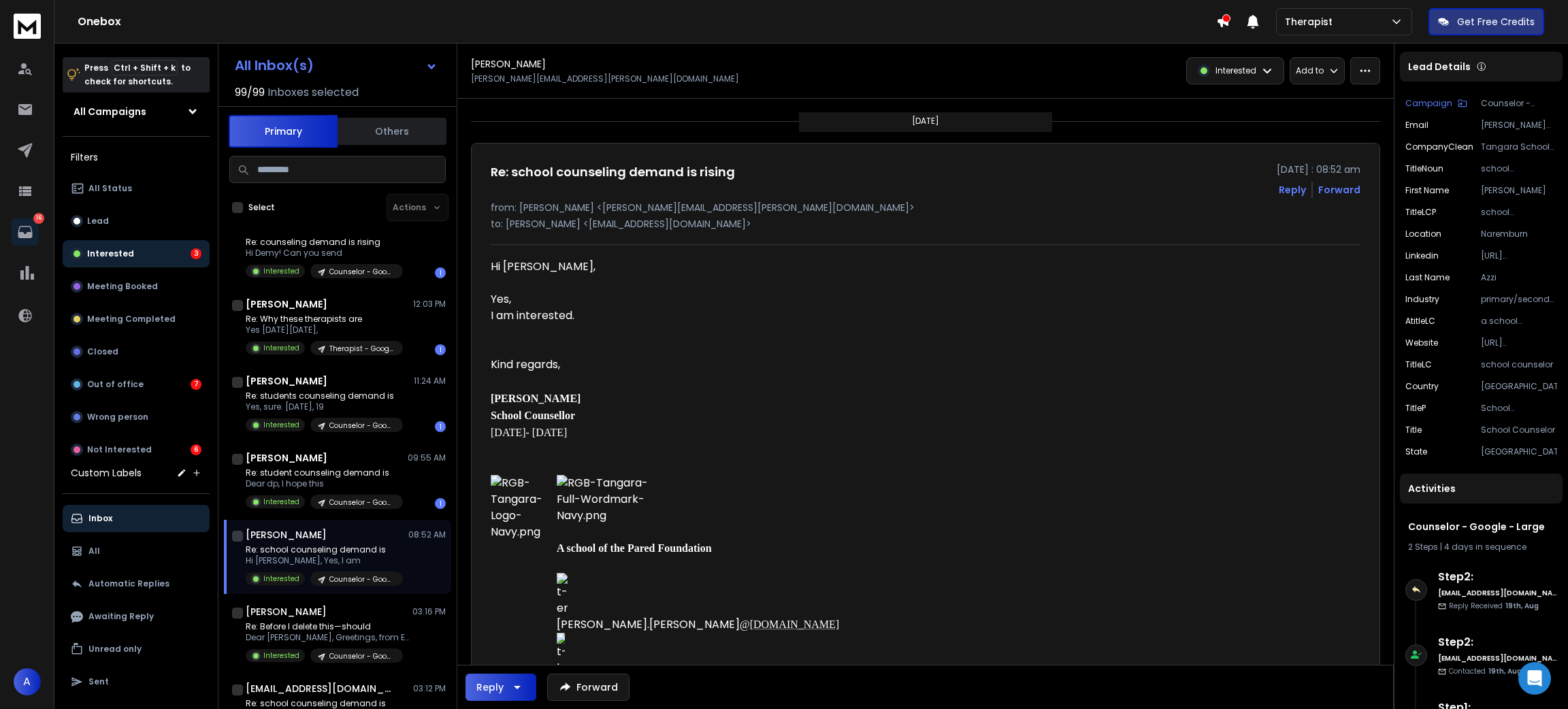
scroll to position [0, 0]
click at [498, 679] on div "Reply" at bounding box center [501, 687] width 49 height 16
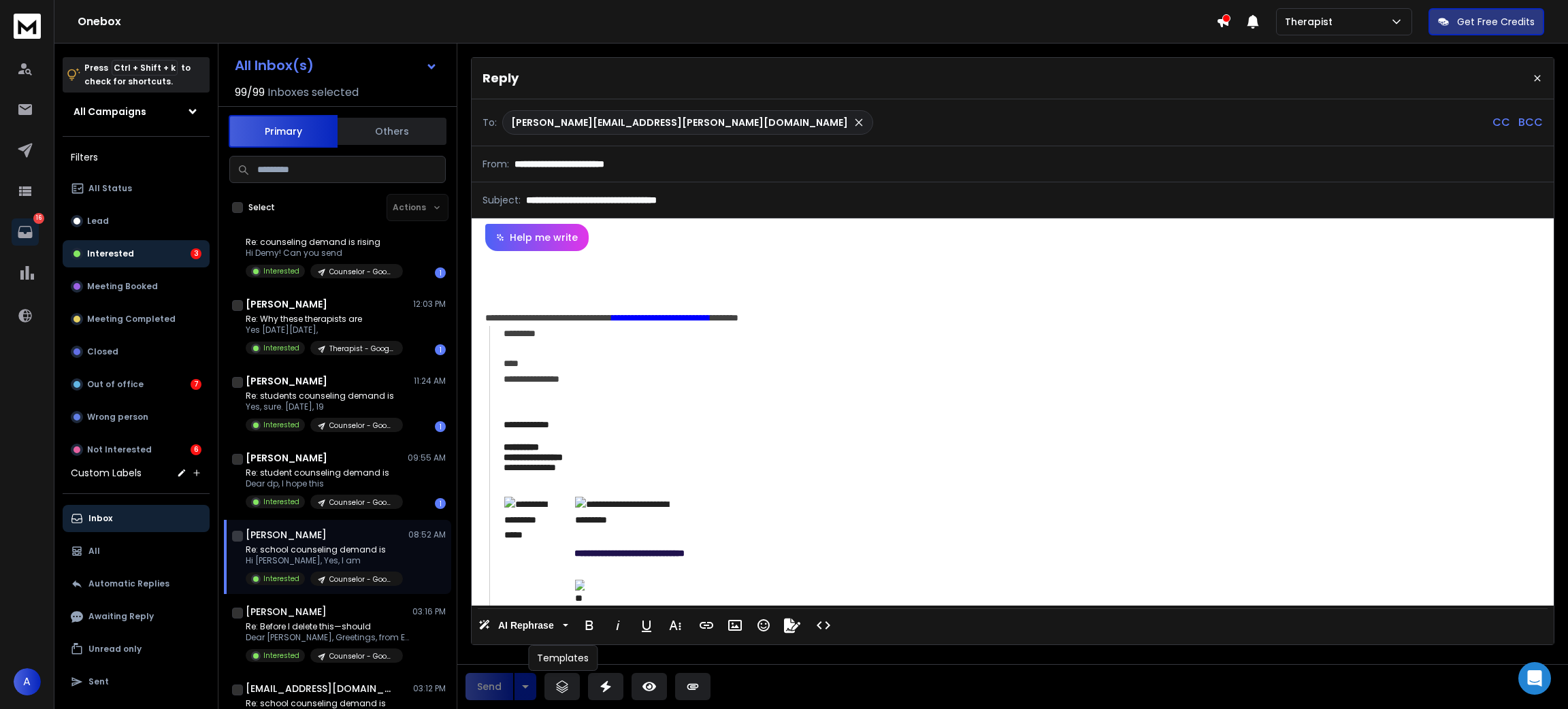
click at [556, 694] on icon at bounding box center [562, 687] width 14 height 14
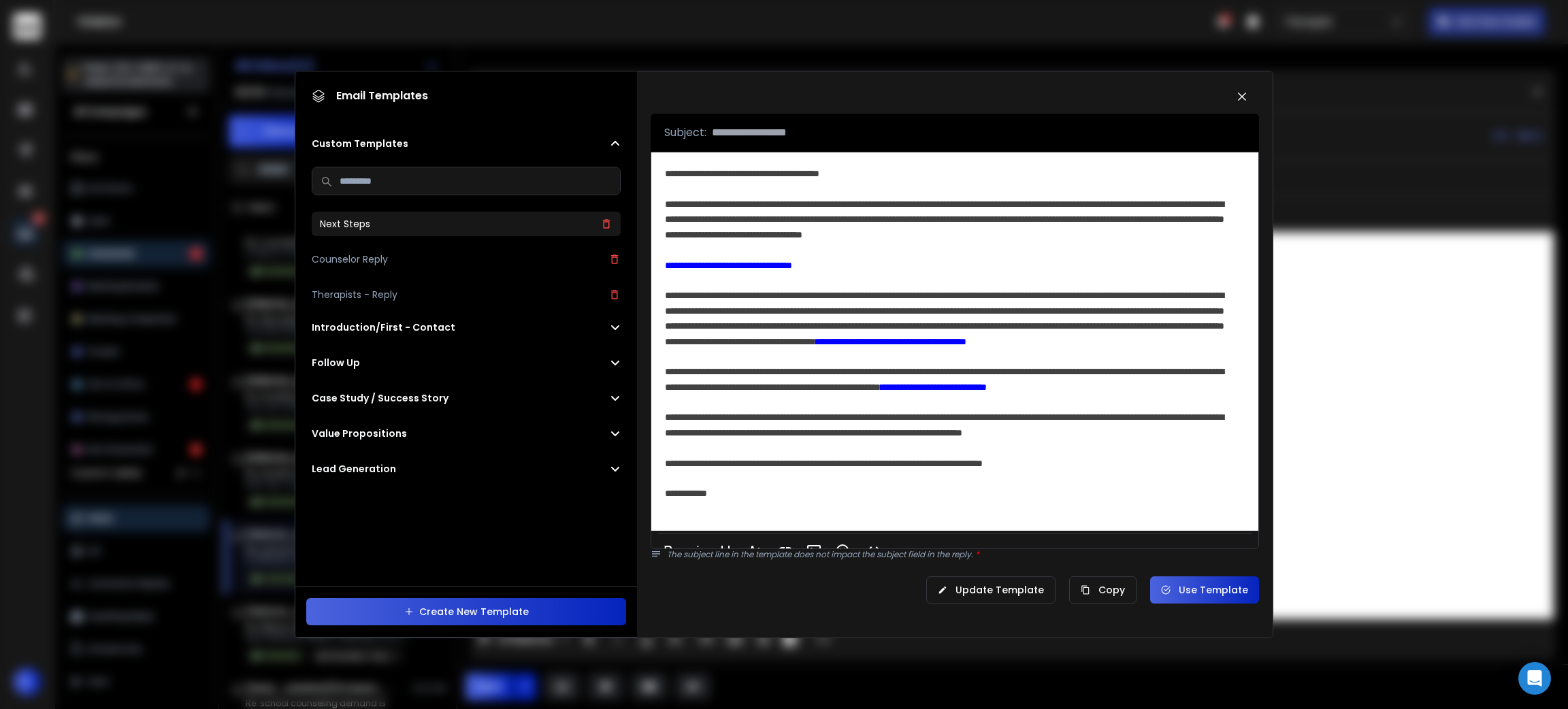
click at [435, 230] on div "Counselor Reply" at bounding box center [466, 224] width 294 height 14
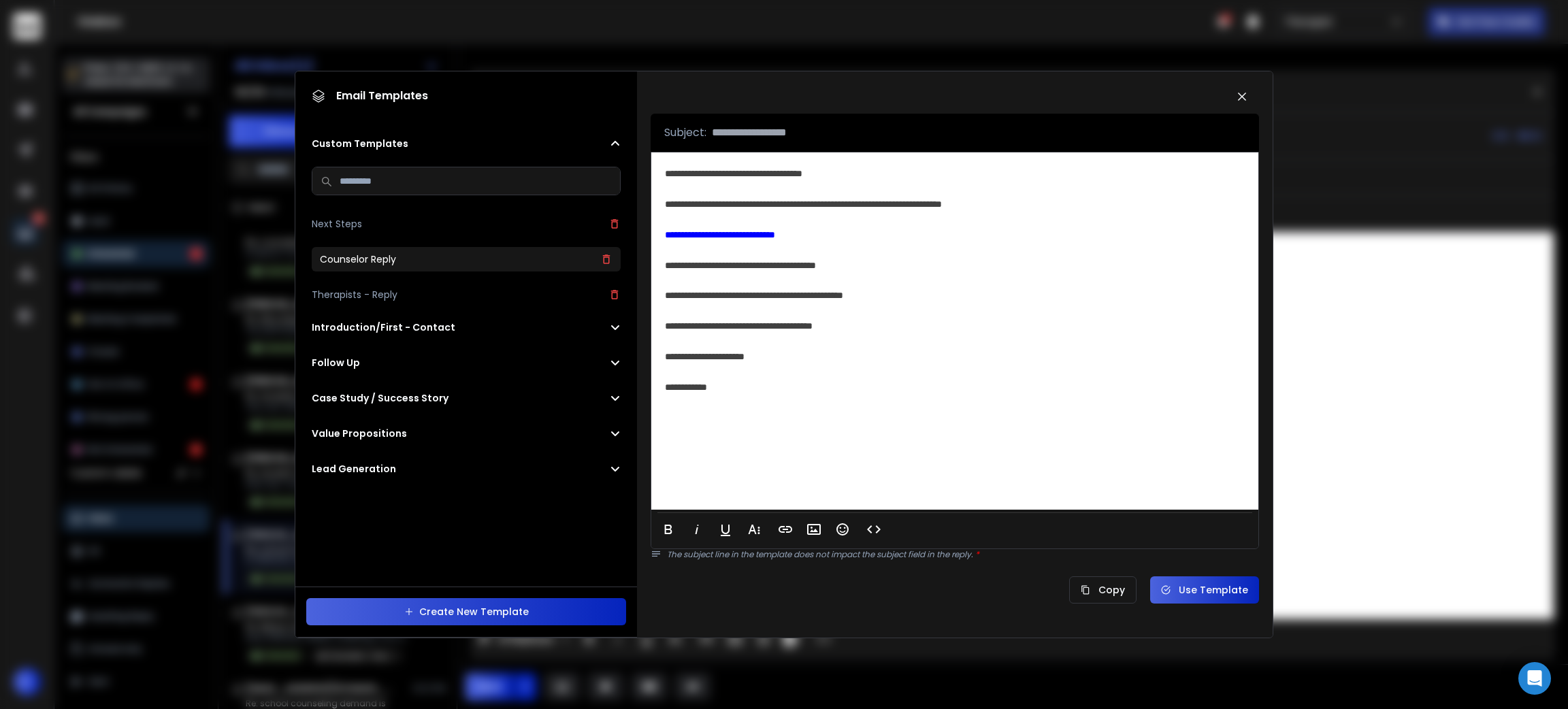
drag, startPoint x: 1219, startPoint y: 586, endPoint x: 1210, endPoint y: 587, distance: 9.1
click at [1210, 587] on button "Use Template" at bounding box center [1204, 590] width 109 height 27
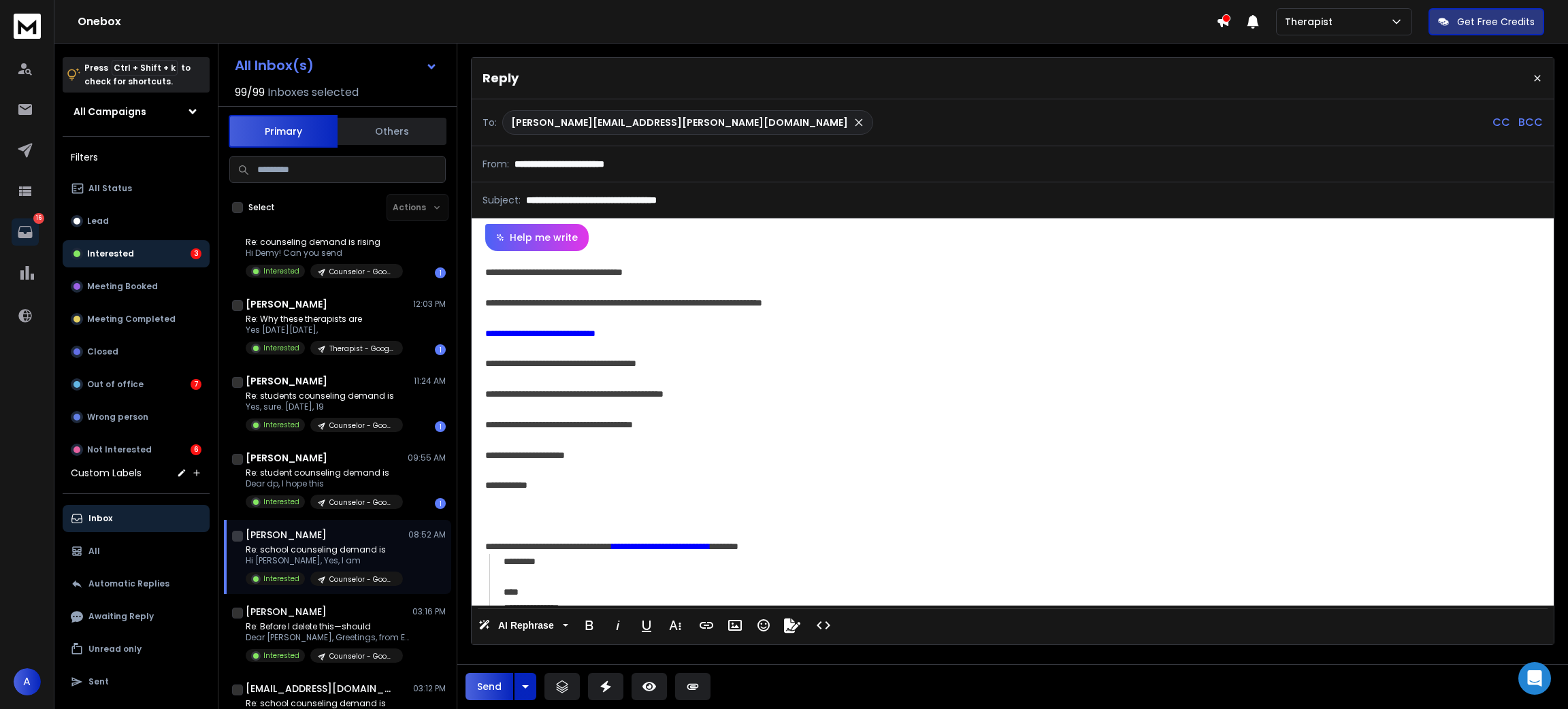
click at [498, 271] on div "**********" at bounding box center [1002, 272] width 1035 height 15
click at [517, 505] on div at bounding box center [1012, 500] width 1055 height 15
click at [493, 679] on button "Send" at bounding box center [489, 686] width 48 height 27
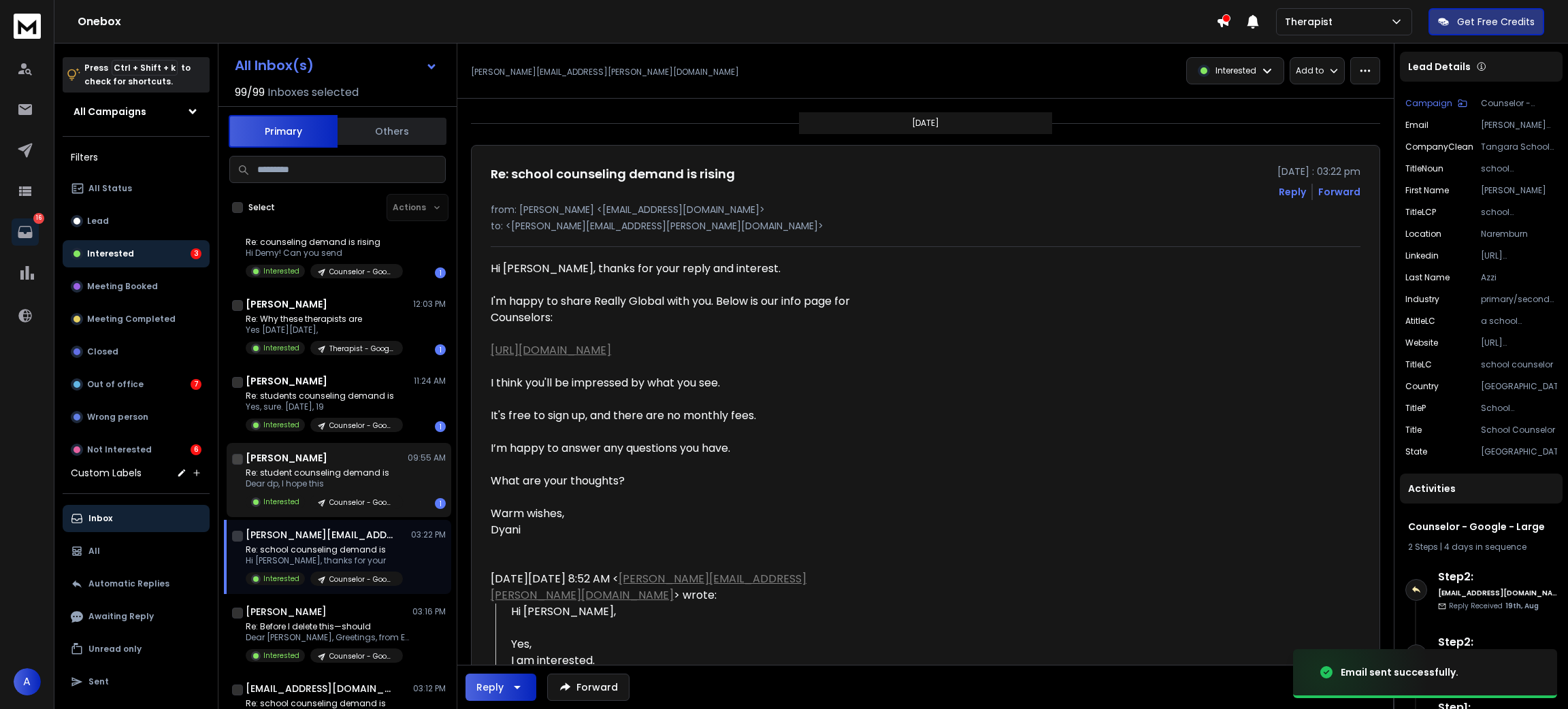
click at [277, 471] on p "Re: student counseling demand is" at bounding box center [324, 473] width 157 height 11
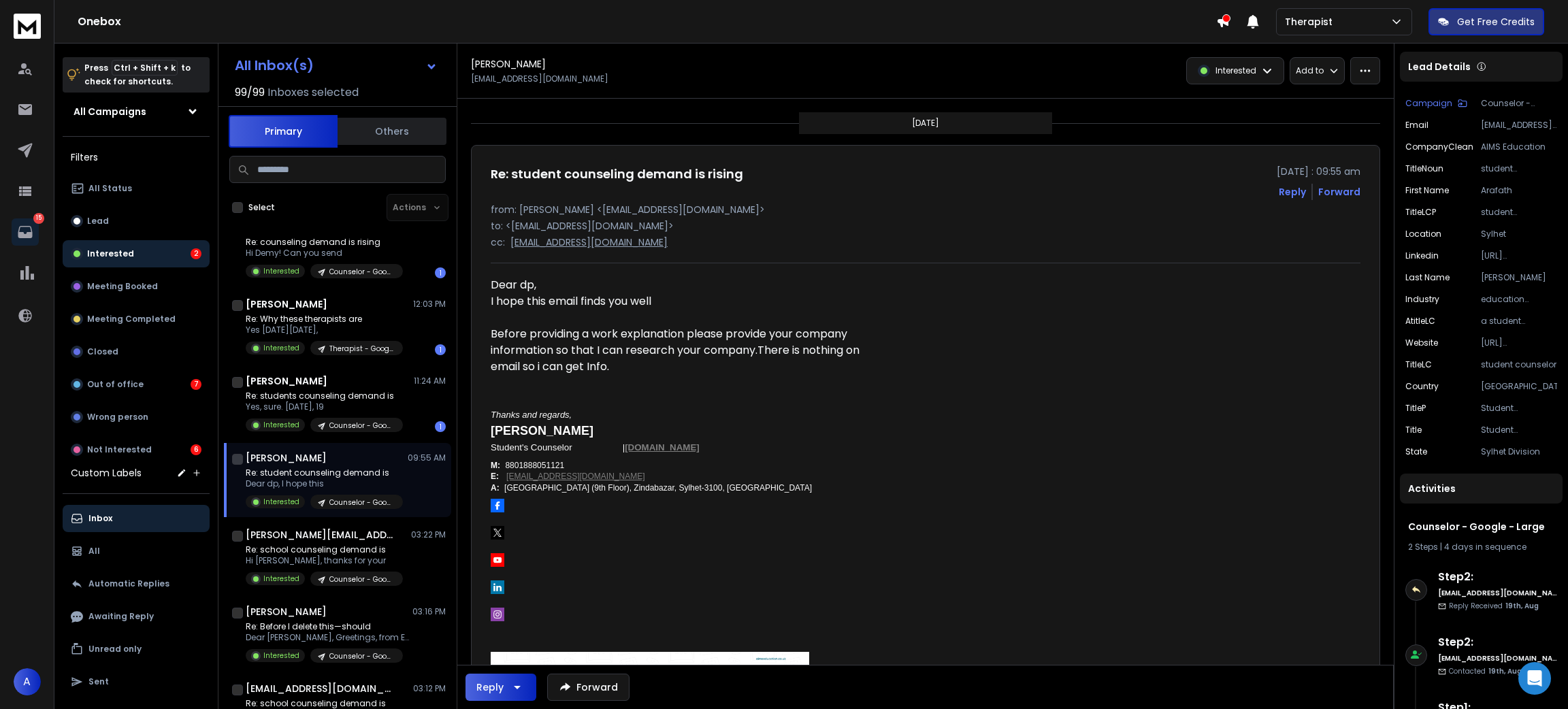
click at [483, 685] on div "Reply" at bounding box center [489, 687] width 27 height 14
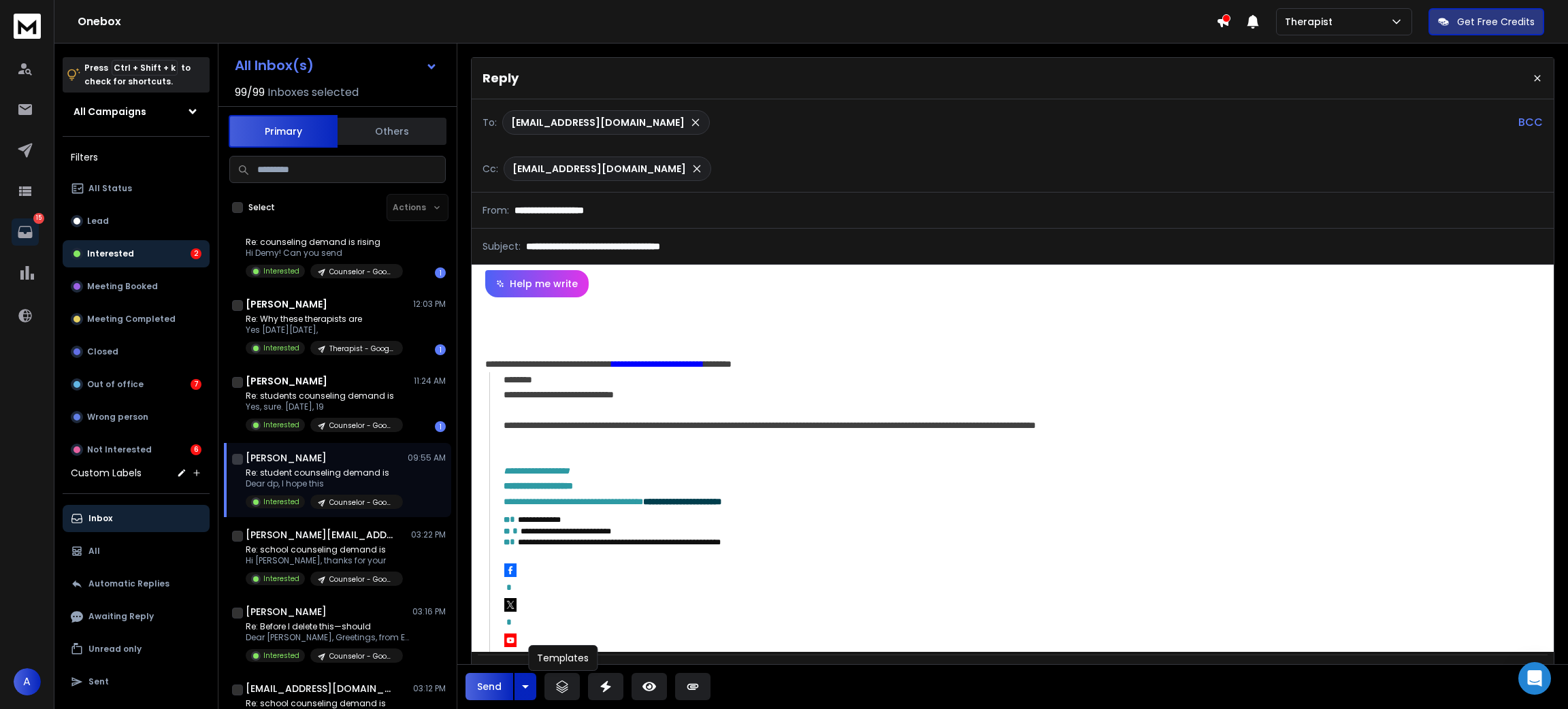
click at [565, 680] on icon at bounding box center [562, 687] width 14 height 14
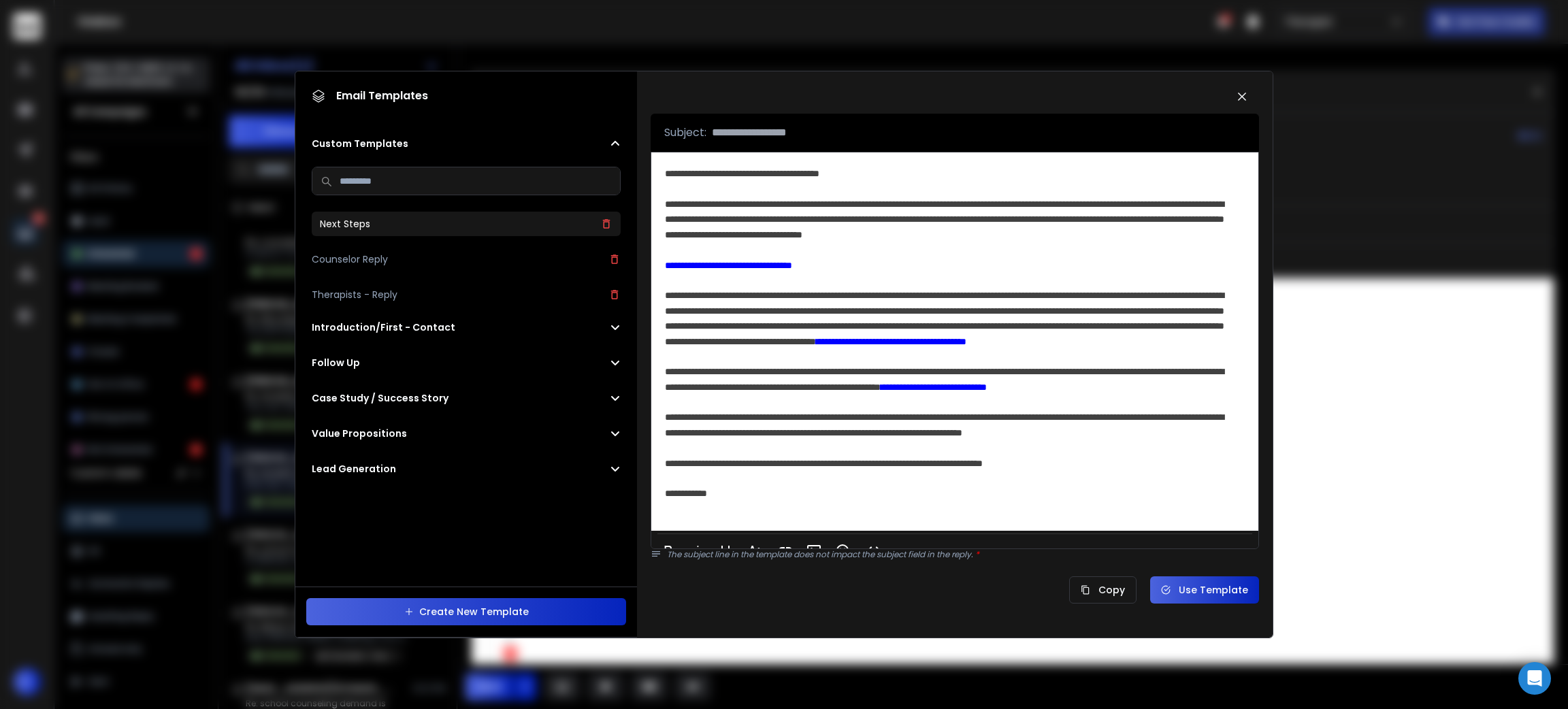
click at [370, 230] on h3 "Counselor Reply" at bounding box center [344, 224] width 50 height 14
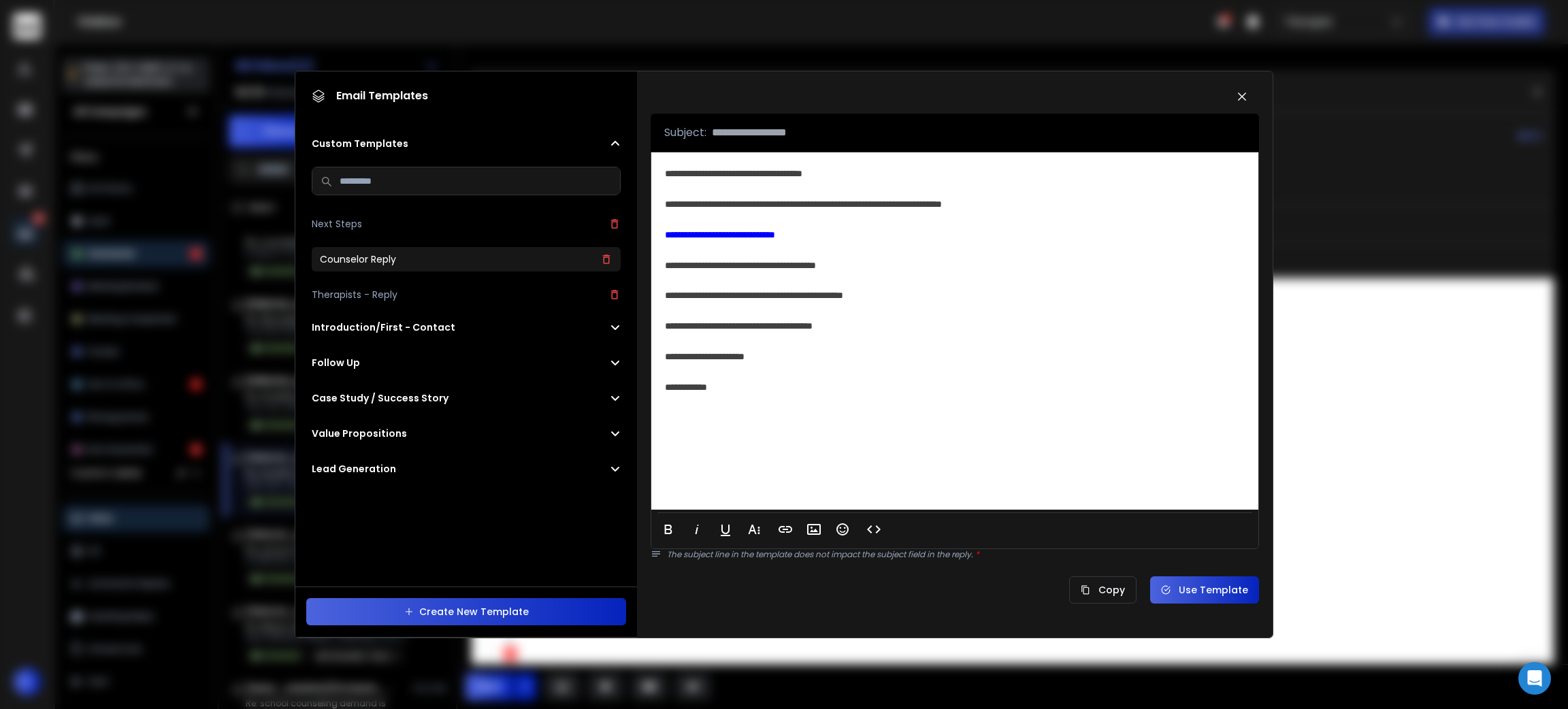
click at [1207, 596] on button "Use Template" at bounding box center [1204, 590] width 109 height 27
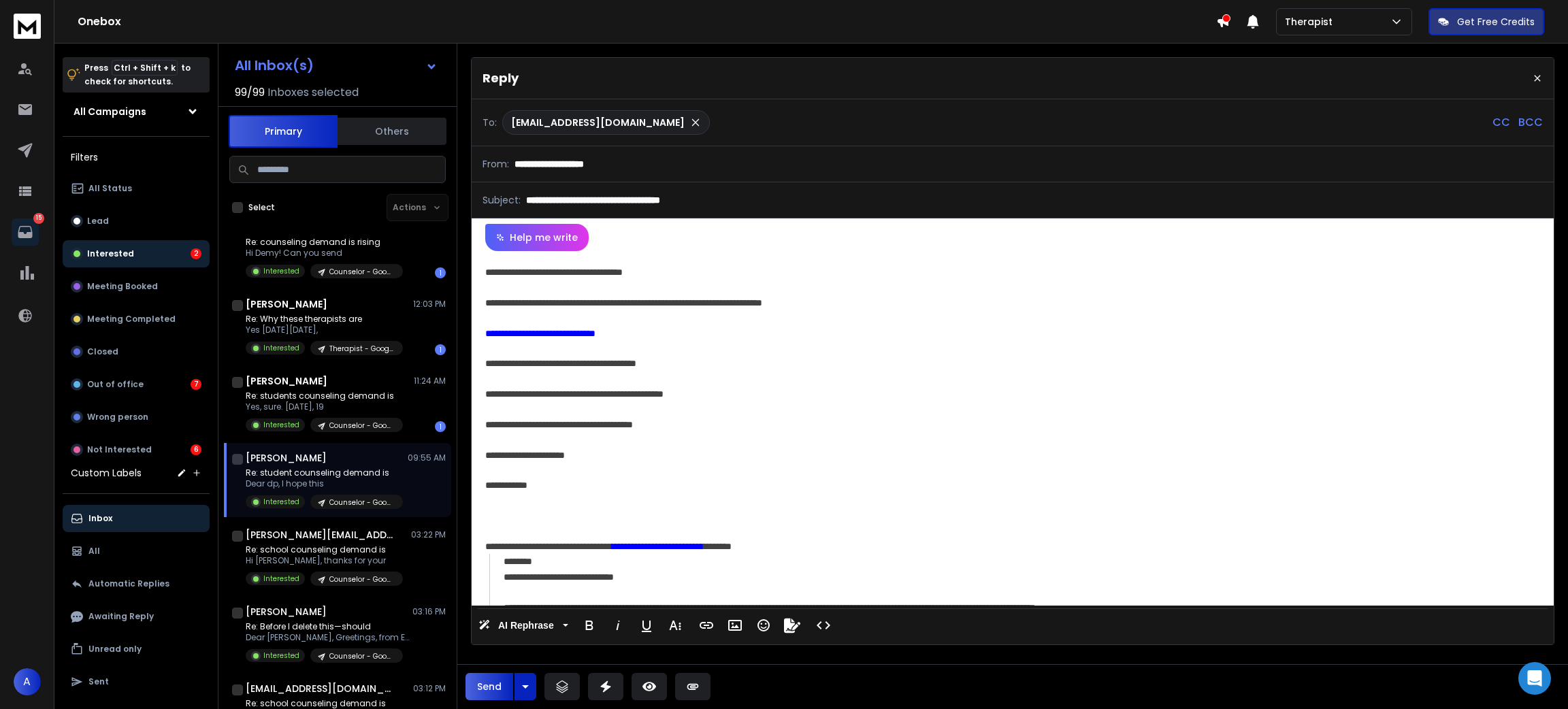
click at [495, 321] on div "**********" at bounding box center [1012, 428] width 1082 height 354
click at [499, 502] on div at bounding box center [1012, 500] width 1055 height 15
click at [486, 690] on button "Send" at bounding box center [489, 686] width 48 height 27
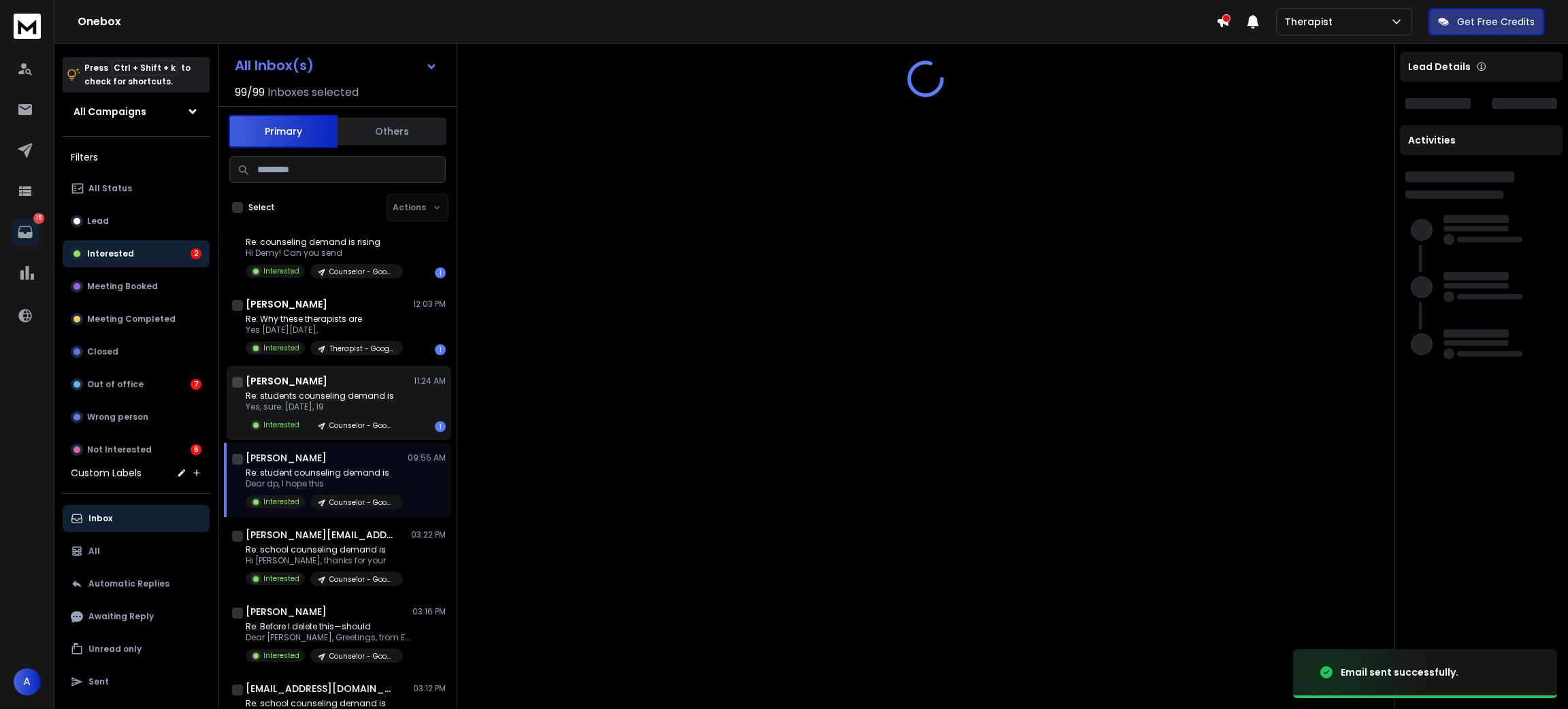
click at [358, 398] on p "Re: students counseling demand is" at bounding box center [324, 396] width 157 height 11
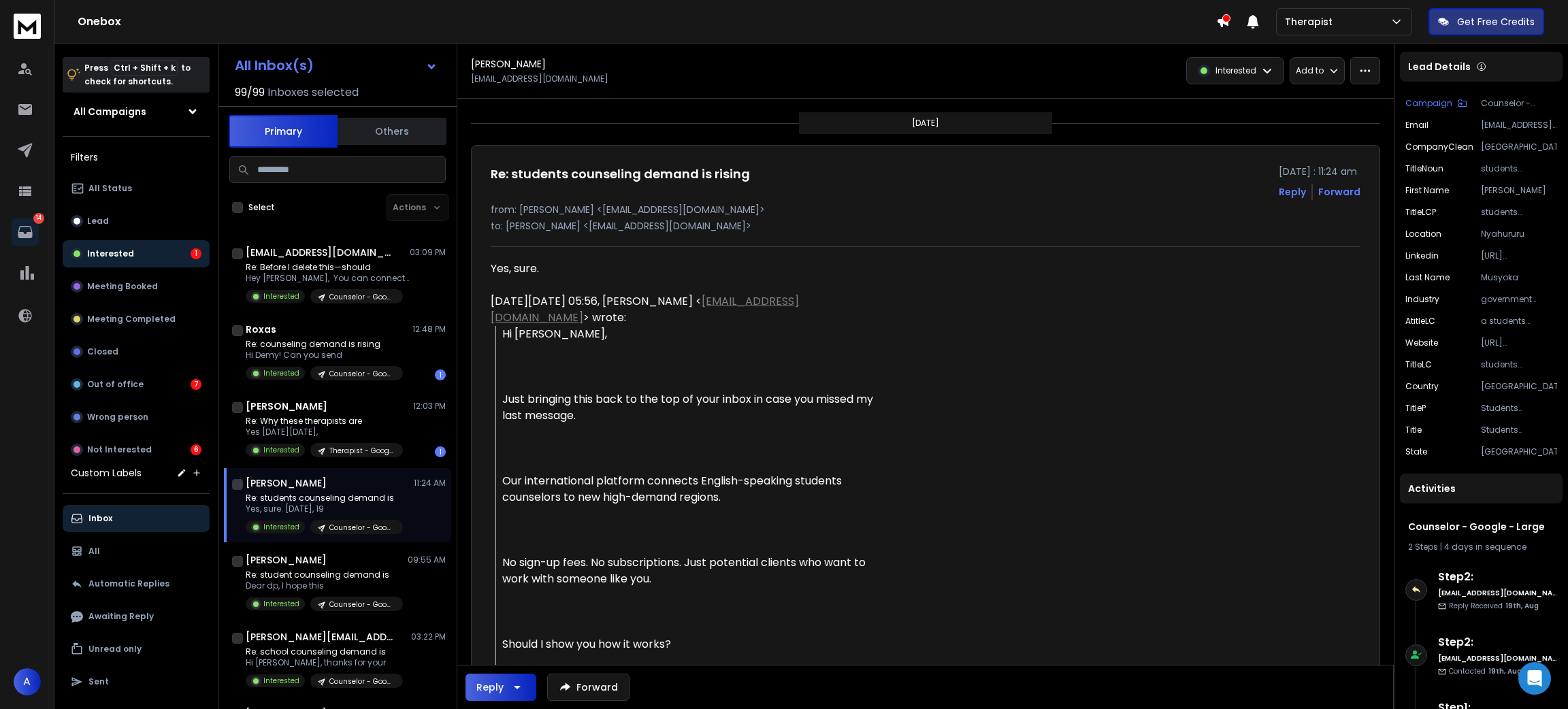
click at [495, 689] on div "Reply" at bounding box center [489, 687] width 27 height 14
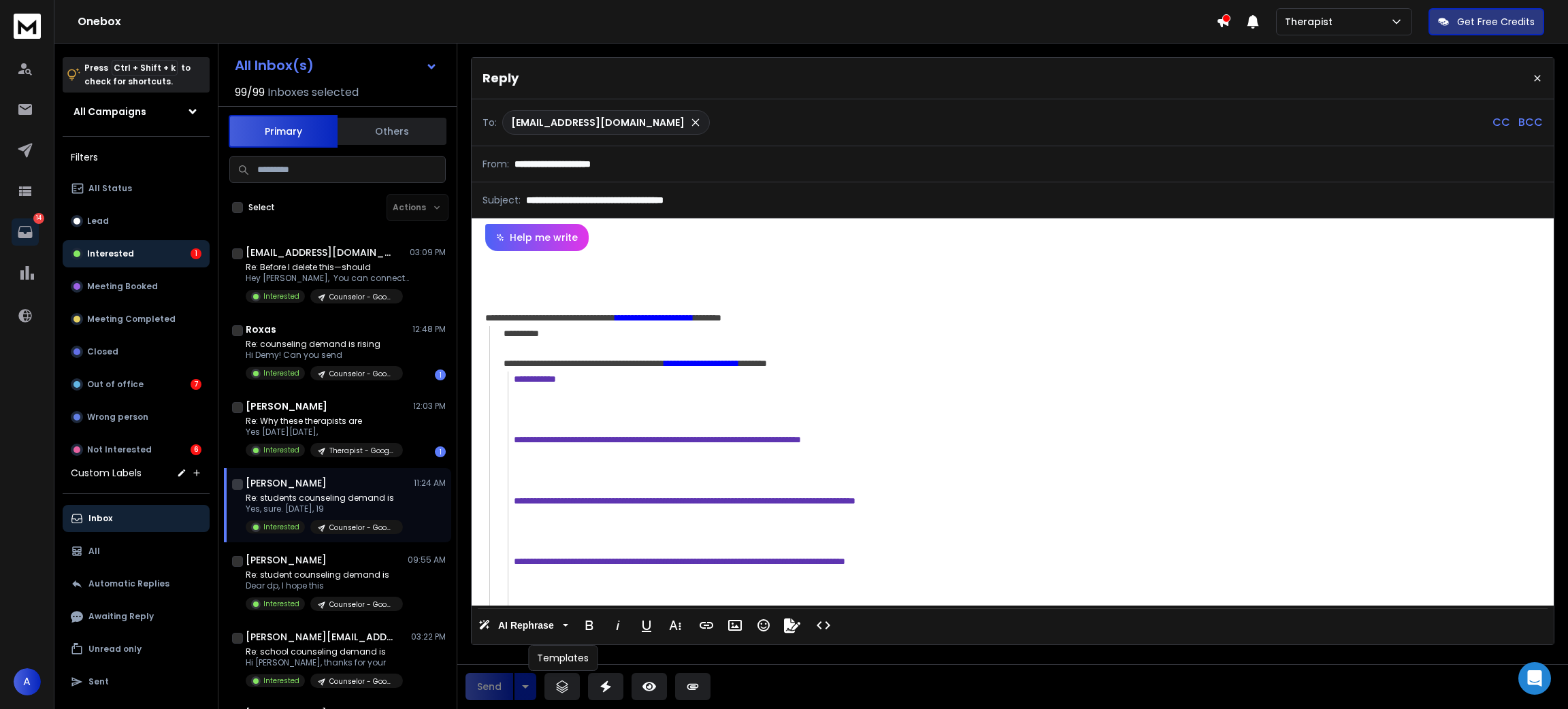
click at [566, 684] on icon at bounding box center [562, 687] width 14 height 14
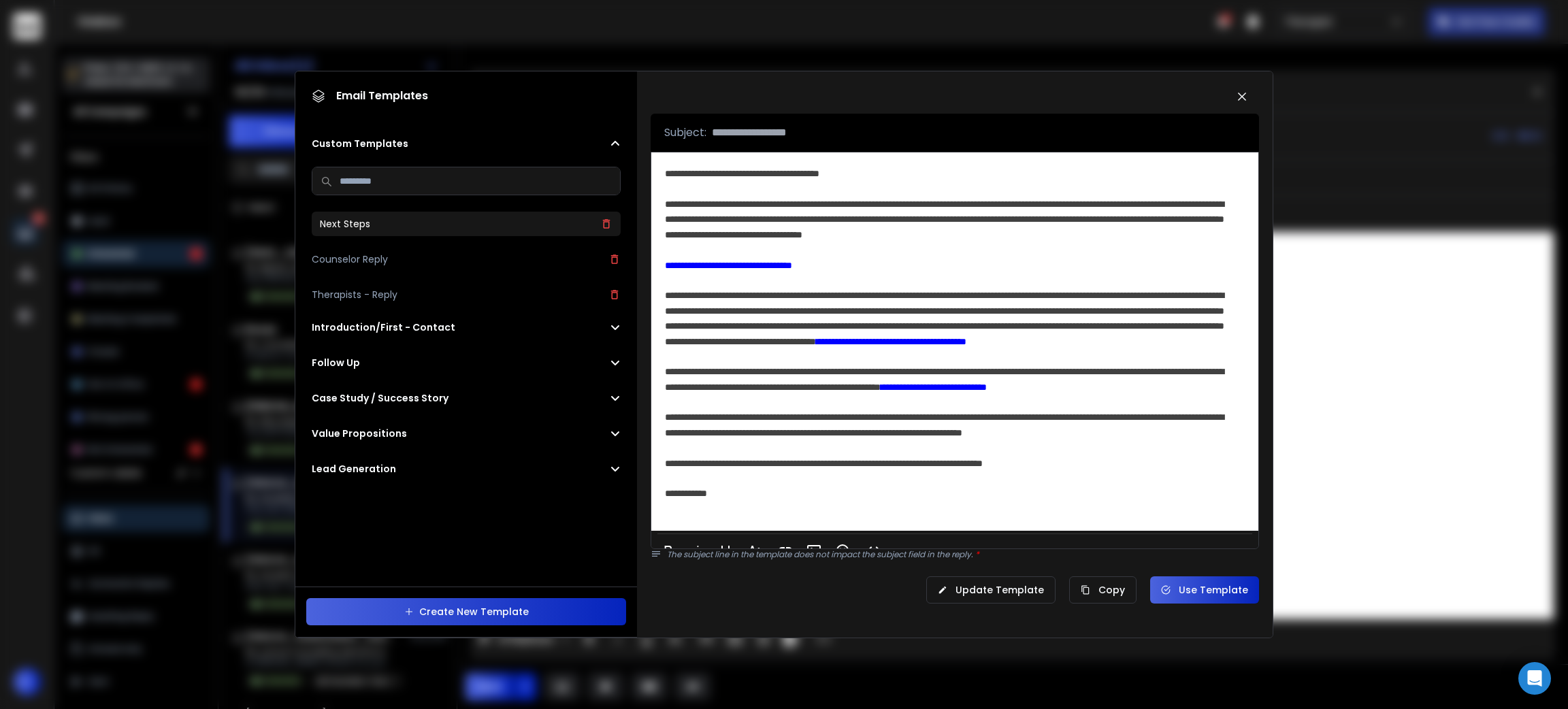
click at [480, 230] on div "Counselor Reply" at bounding box center [466, 224] width 294 height 14
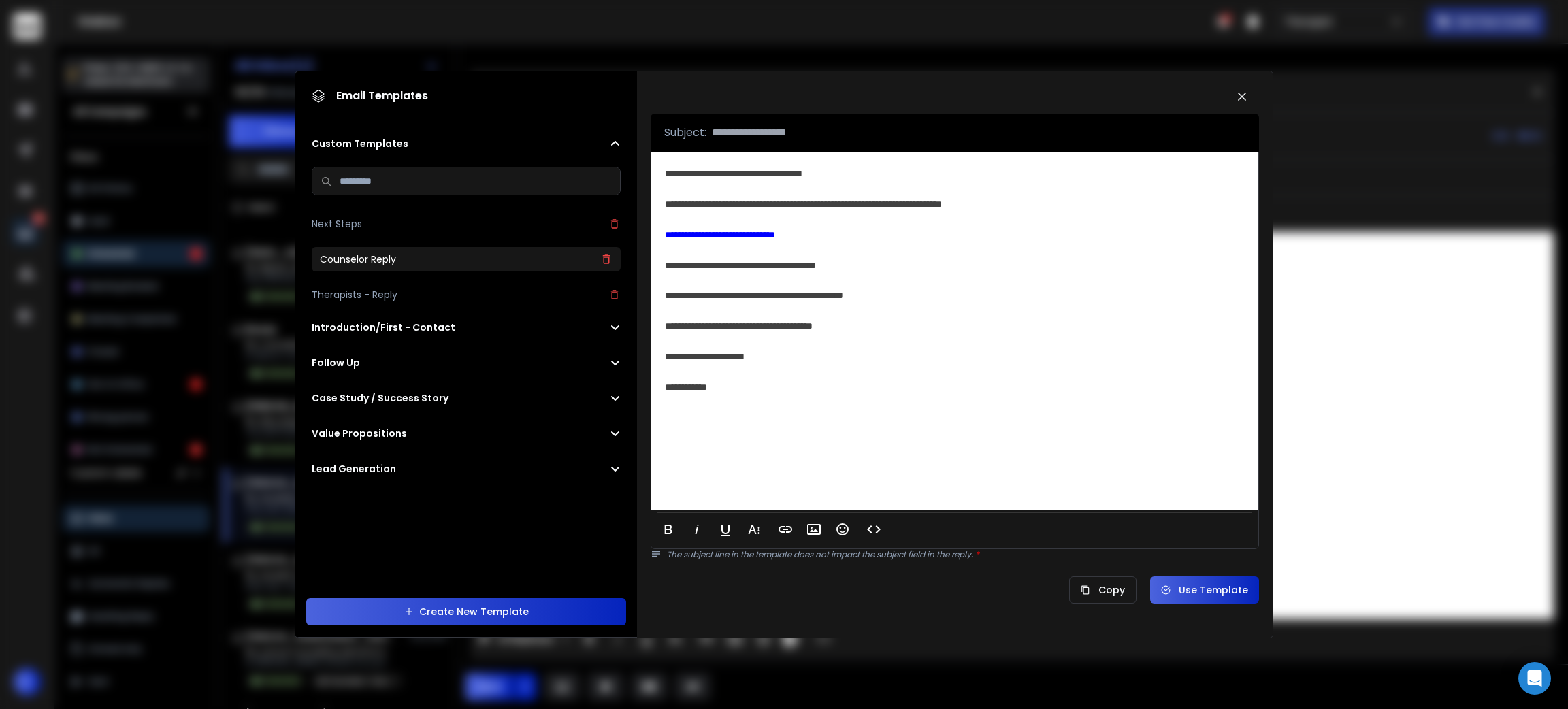
drag, startPoint x: 1237, startPoint y: 587, endPoint x: 1231, endPoint y: 587, distance: 6.0
click at [1231, 587] on button "Use Template" at bounding box center [1204, 590] width 109 height 27
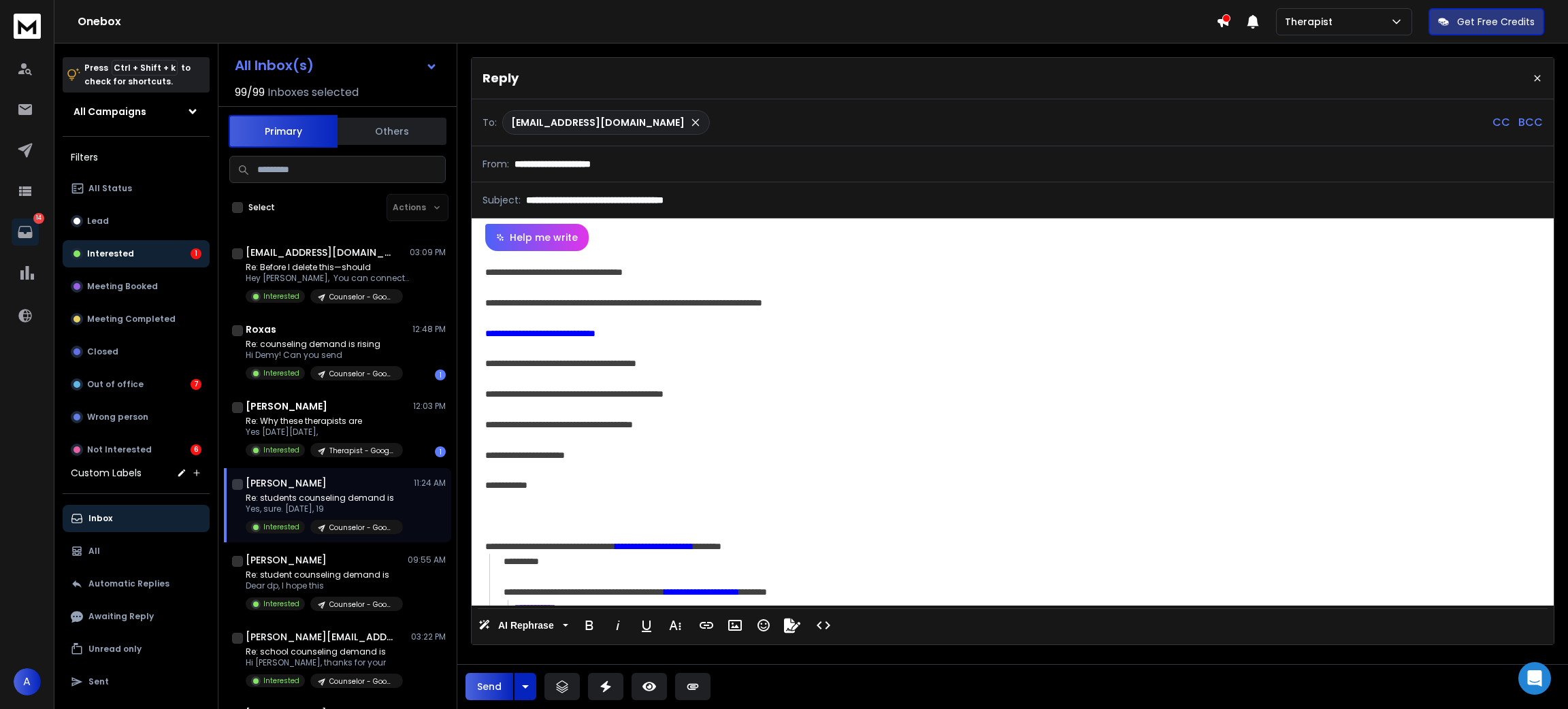
click at [497, 275] on div "**********" at bounding box center [1002, 272] width 1035 height 15
click at [505, 498] on div at bounding box center [1012, 500] width 1055 height 15
click at [480, 684] on button "Send" at bounding box center [489, 686] width 48 height 27
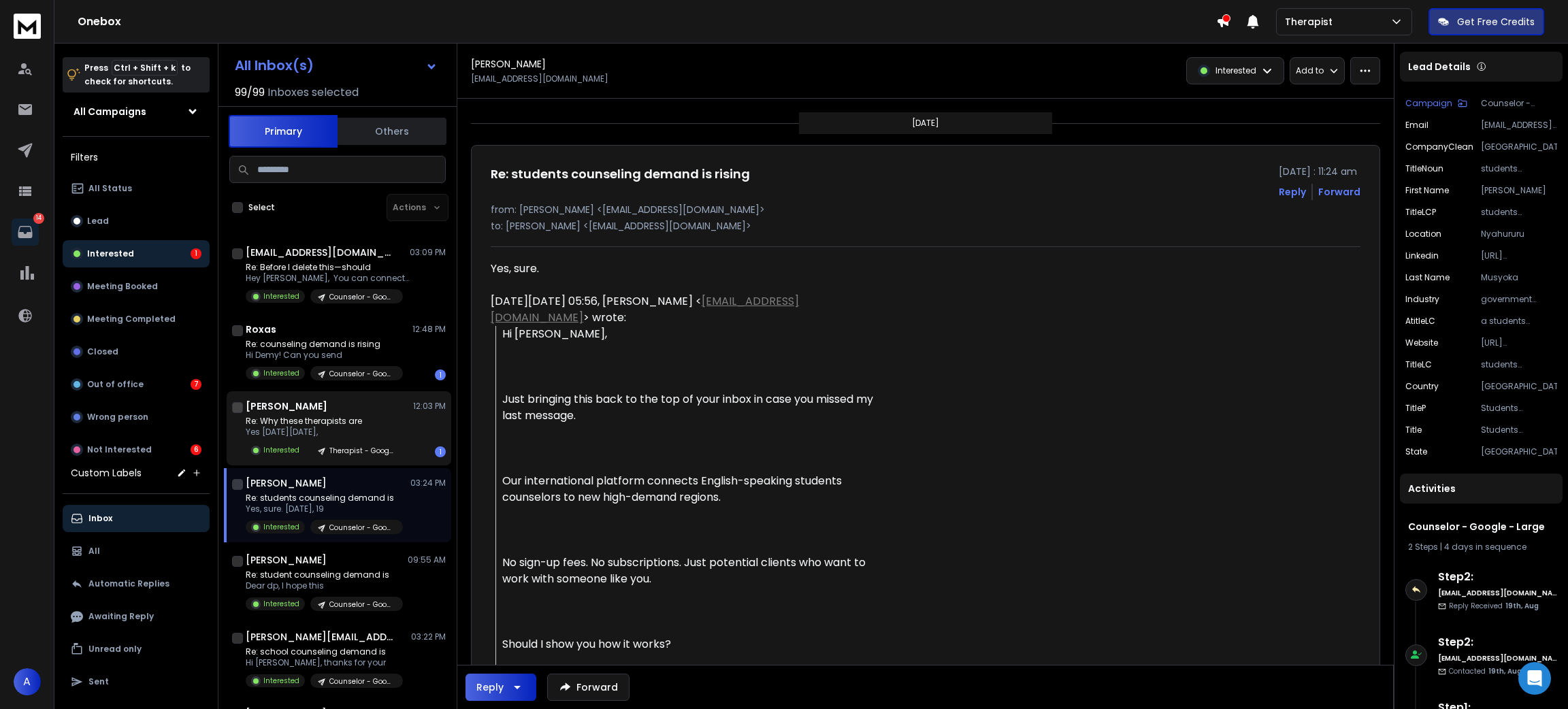
click at [320, 418] on p "Re: Why these therapists are" at bounding box center [324, 422] width 157 height 11
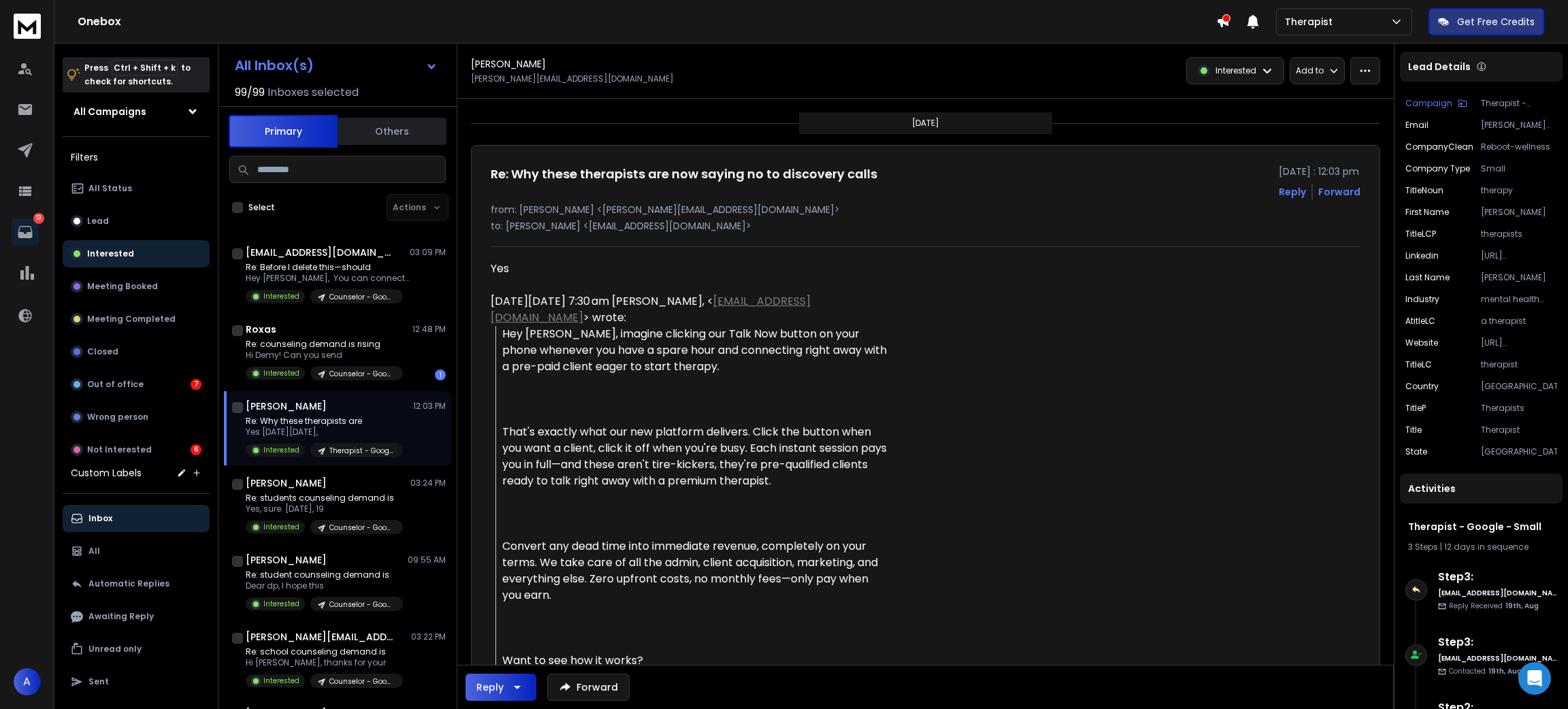
click at [492, 678] on button "Reply" at bounding box center [501, 687] width 71 height 27
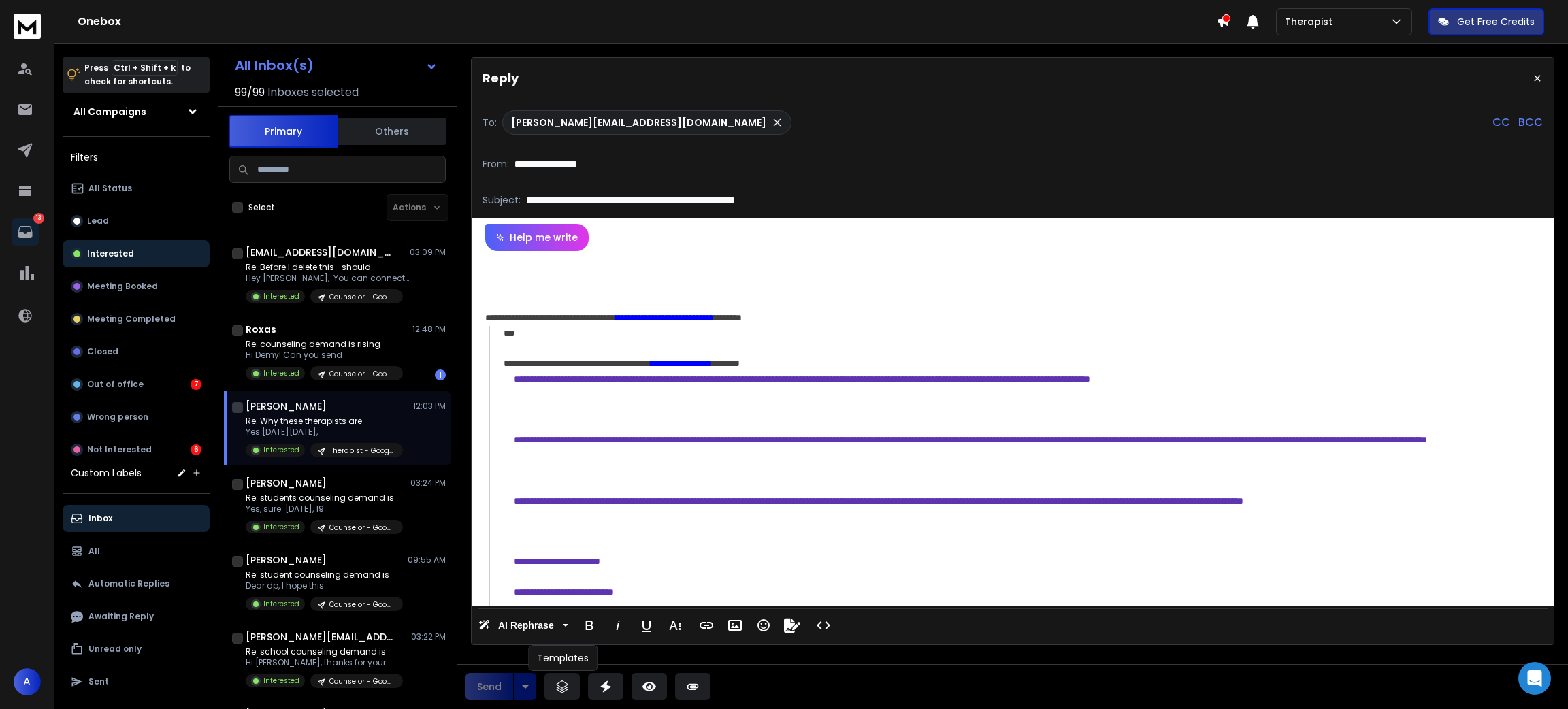
click at [559, 685] on icon at bounding box center [562, 687] width 14 height 14
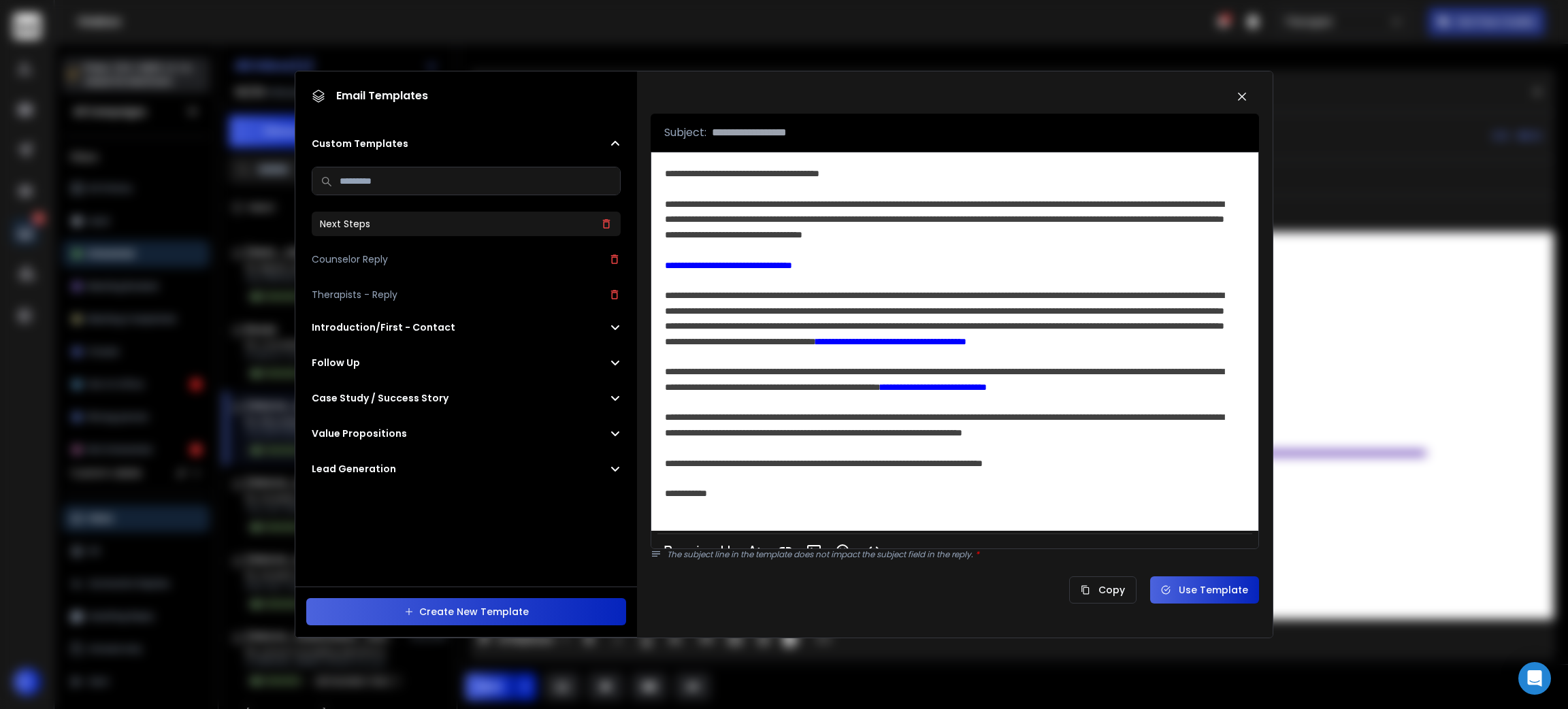
click at [381, 306] on div "Therapists - Reply" at bounding box center [466, 294] width 310 height 25
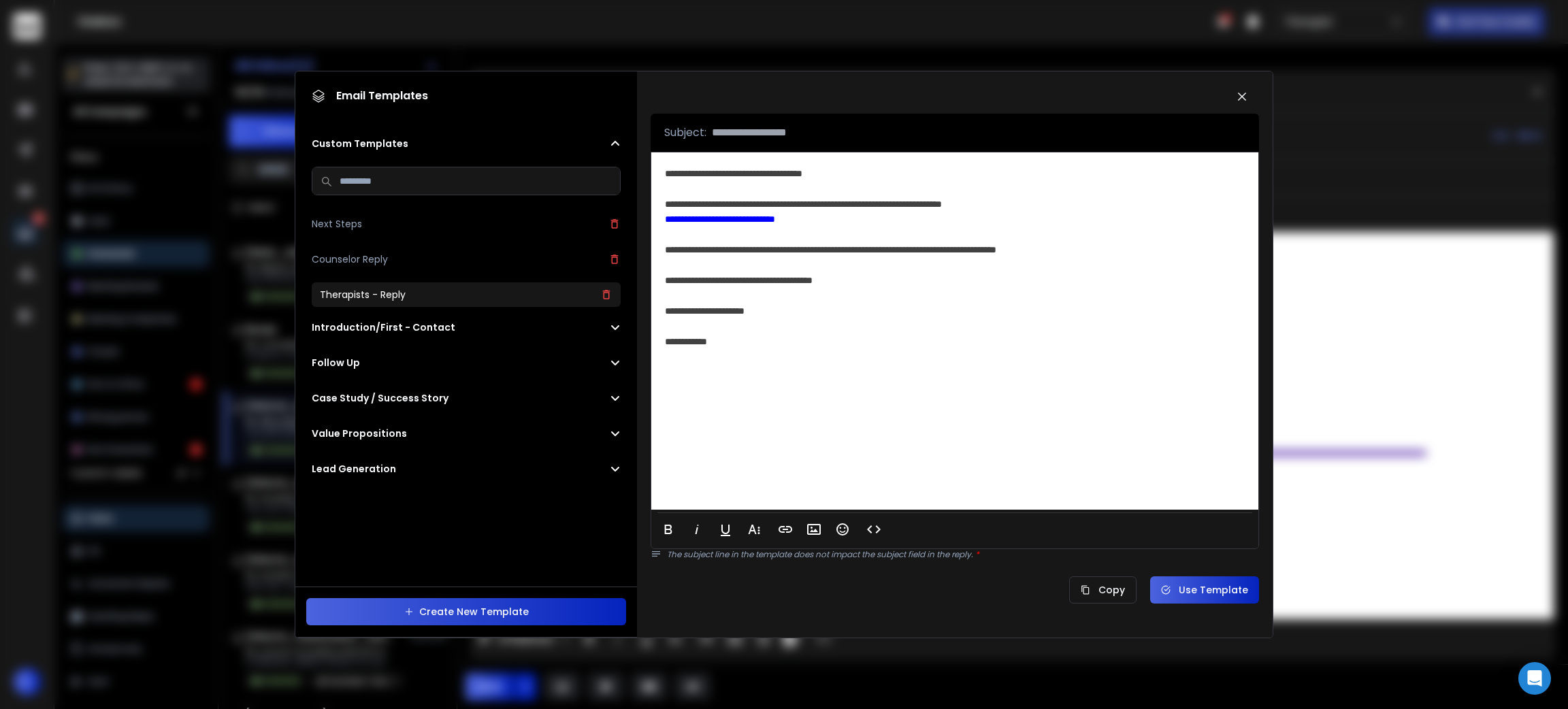
click at [1173, 580] on button "Use Template" at bounding box center [1204, 590] width 109 height 27
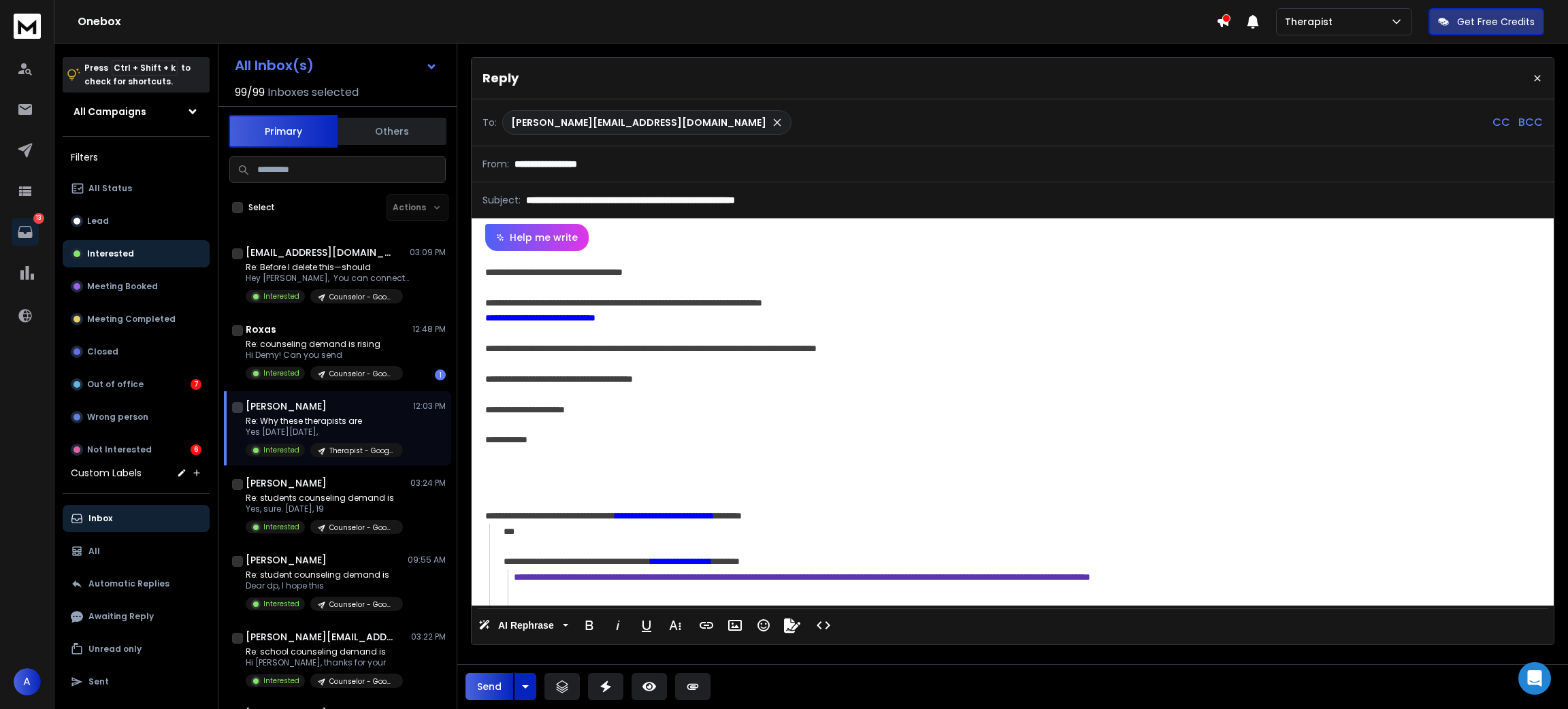
click at [496, 274] on div "**********" at bounding box center [1002, 272] width 1035 height 15
click at [546, 464] on div at bounding box center [1012, 469] width 1055 height 15
click at [509, 453] on div at bounding box center [1010, 455] width 1050 height 15
click at [486, 684] on button "Send" at bounding box center [489, 686] width 48 height 27
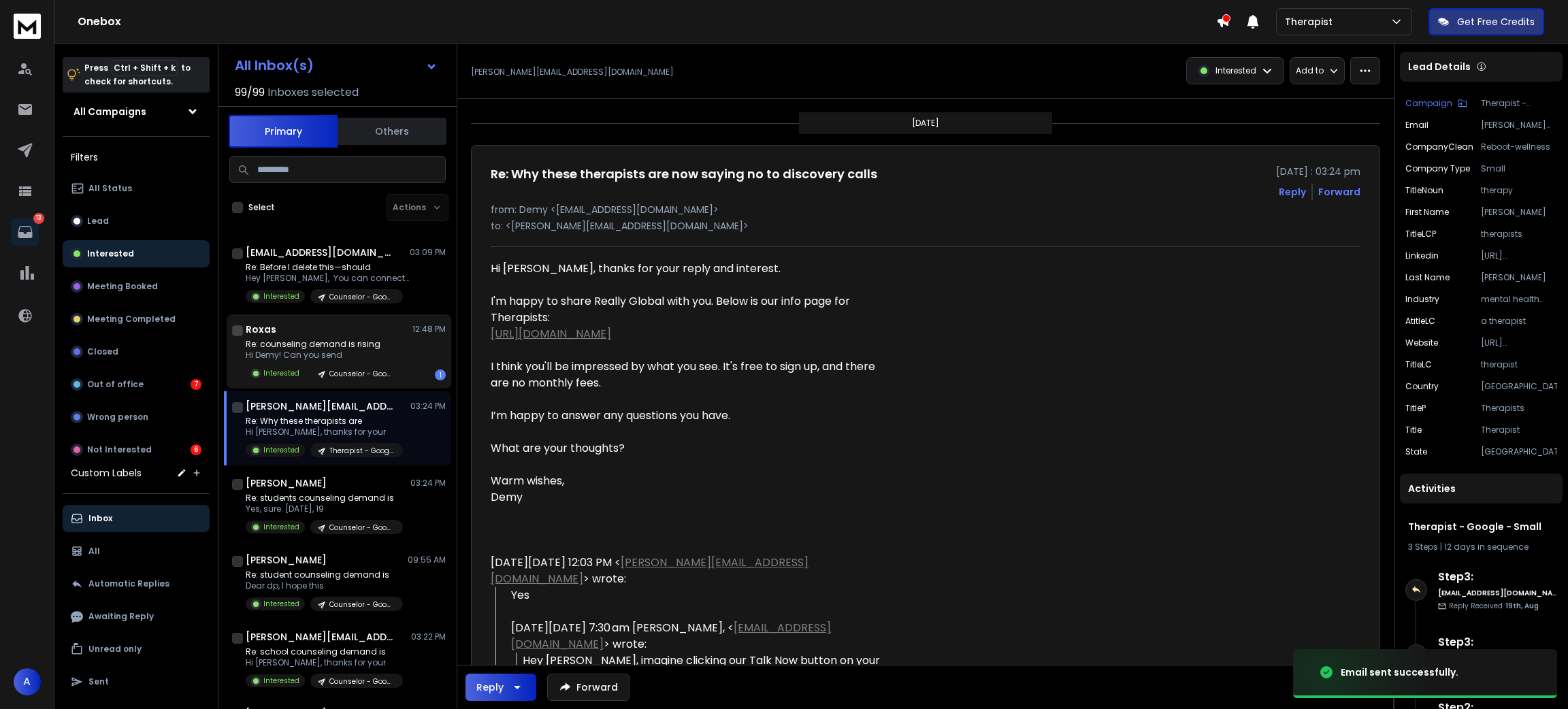
click at [379, 339] on p "Re: counseling demand is rising" at bounding box center [324, 344] width 157 height 11
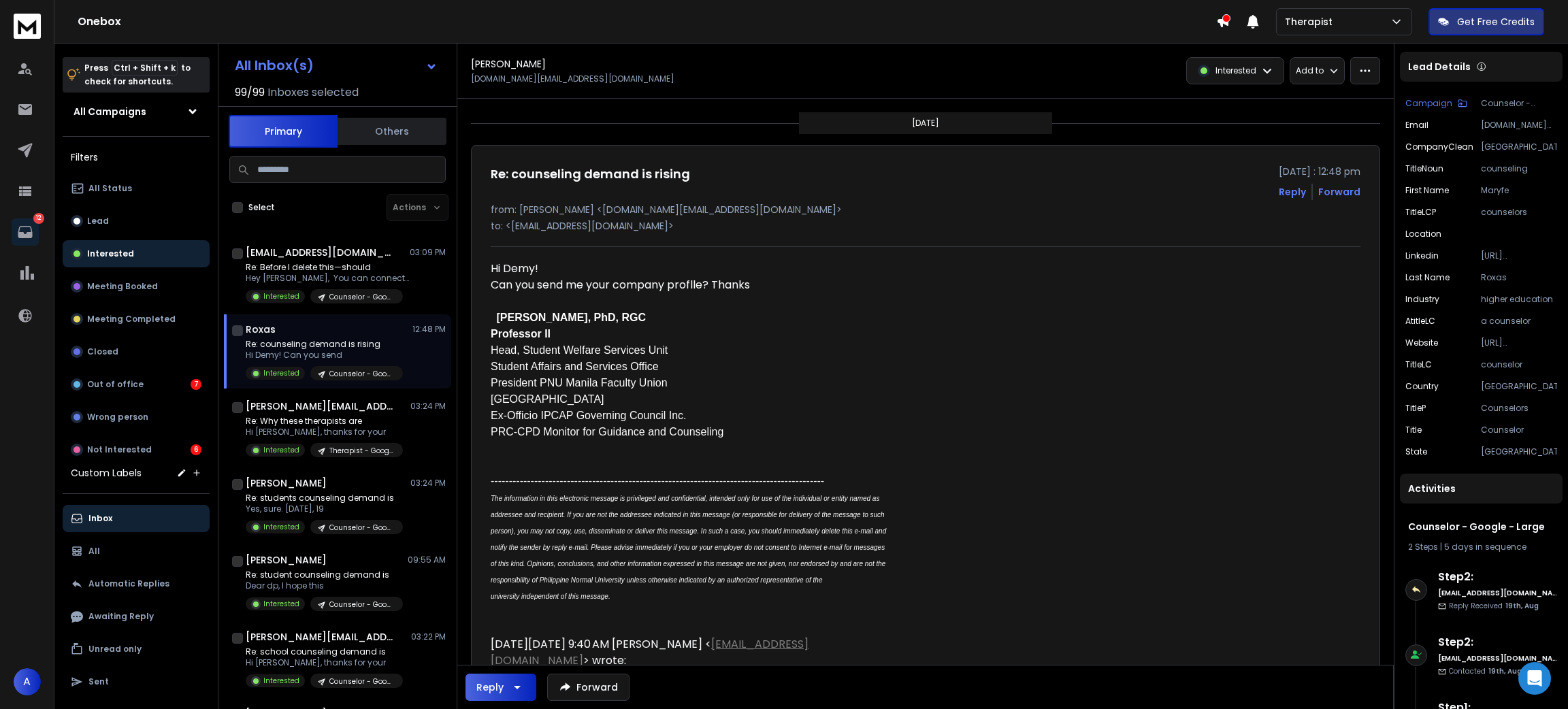
click at [495, 701] on button "Reply" at bounding box center [501, 687] width 71 height 27
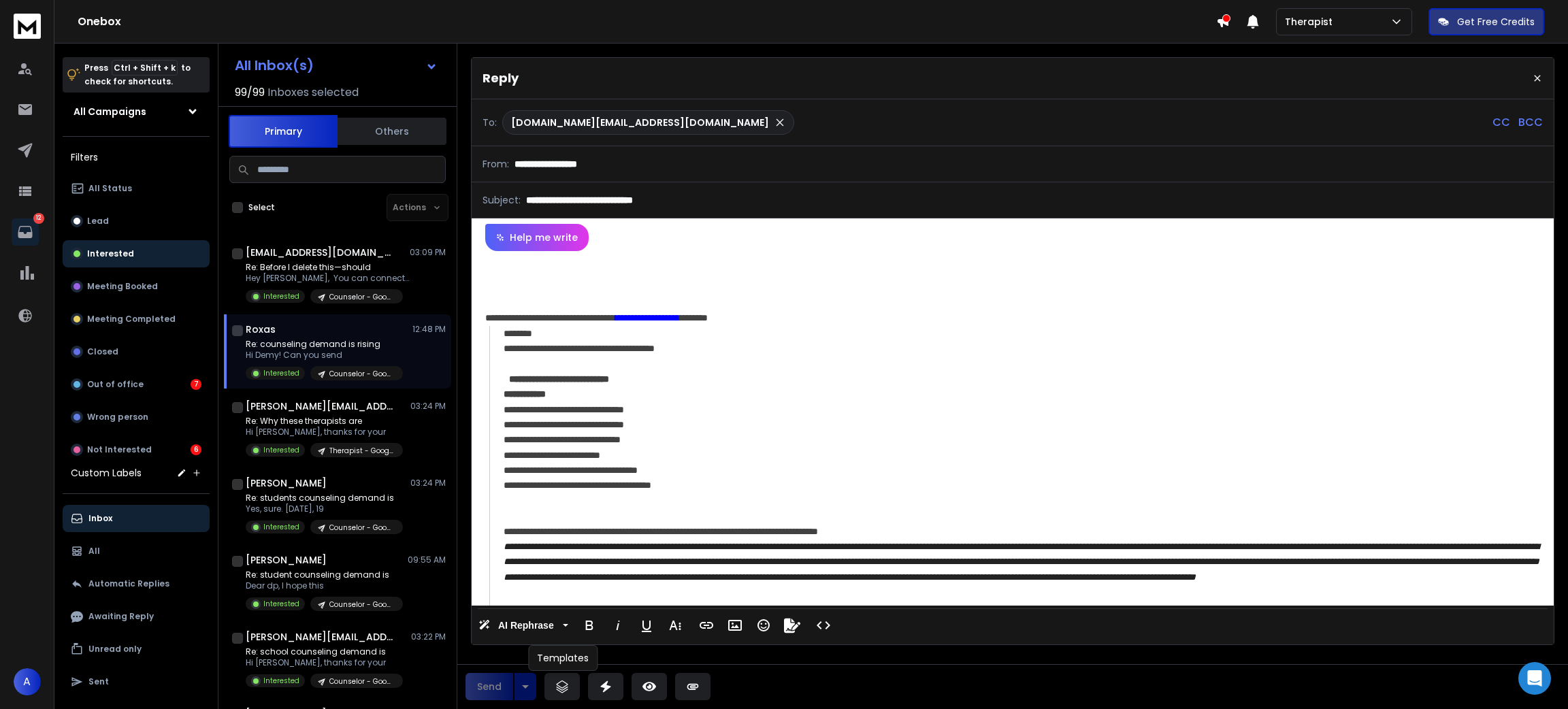
click at [568, 684] on icon at bounding box center [562, 687] width 14 height 14
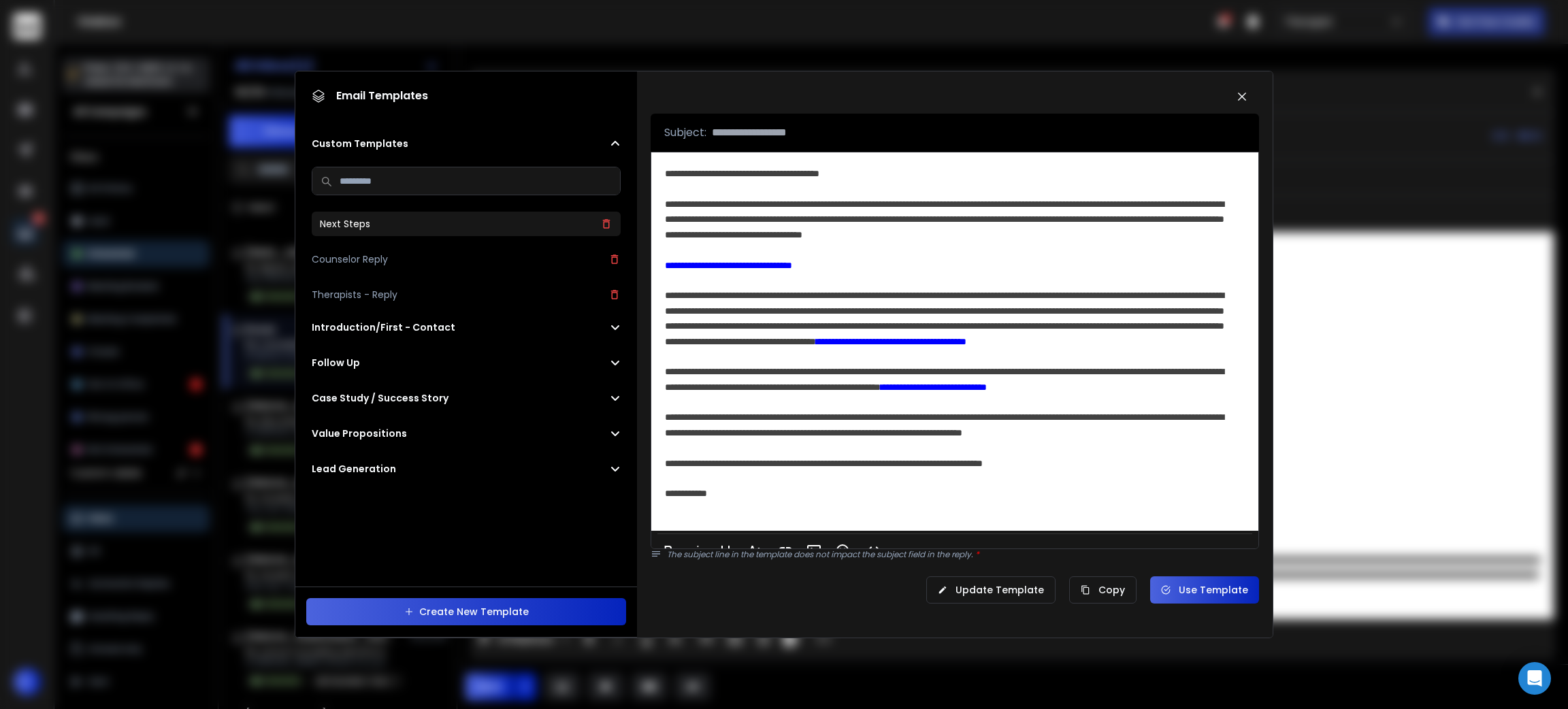
click at [458, 230] on div "Counselor Reply" at bounding box center [466, 224] width 294 height 14
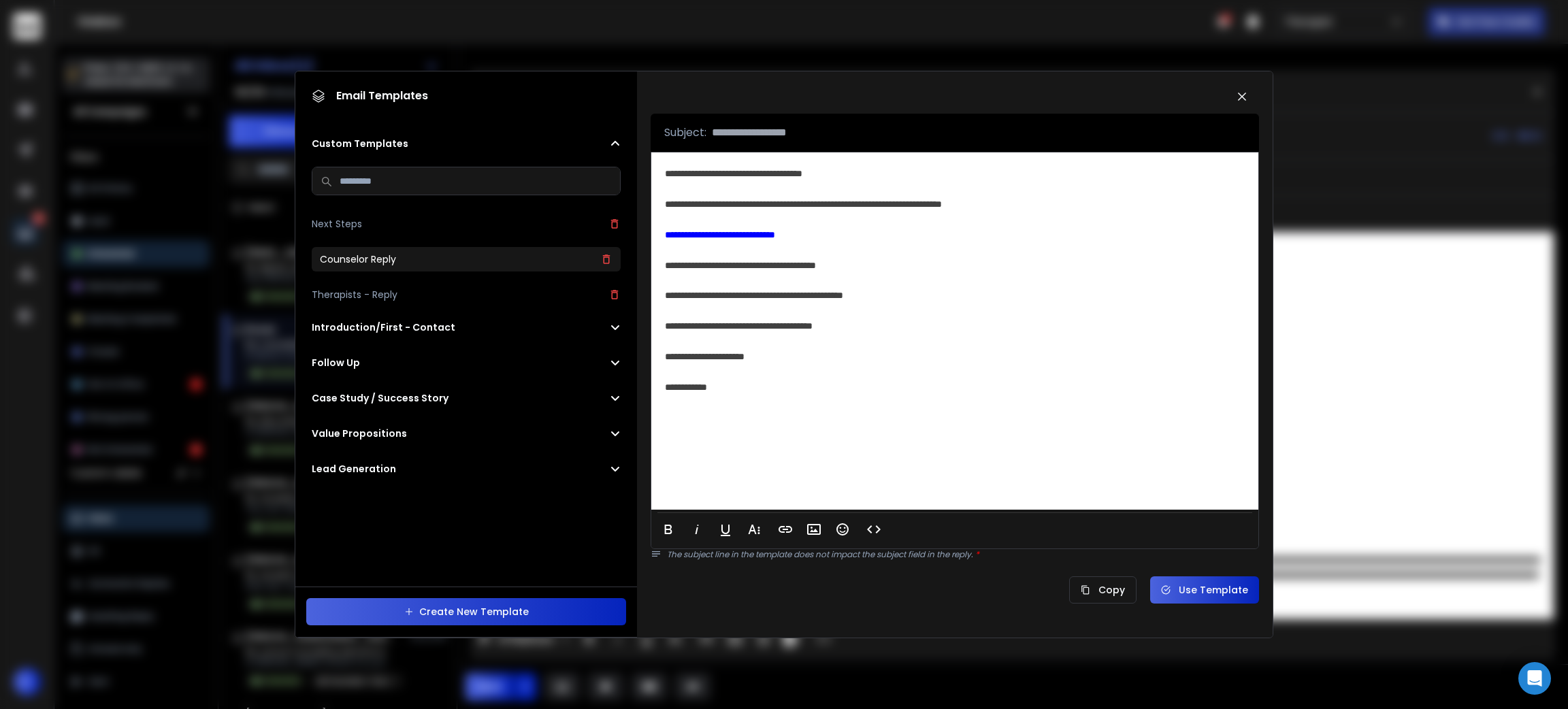
click at [1214, 596] on button "Use Template" at bounding box center [1204, 590] width 109 height 27
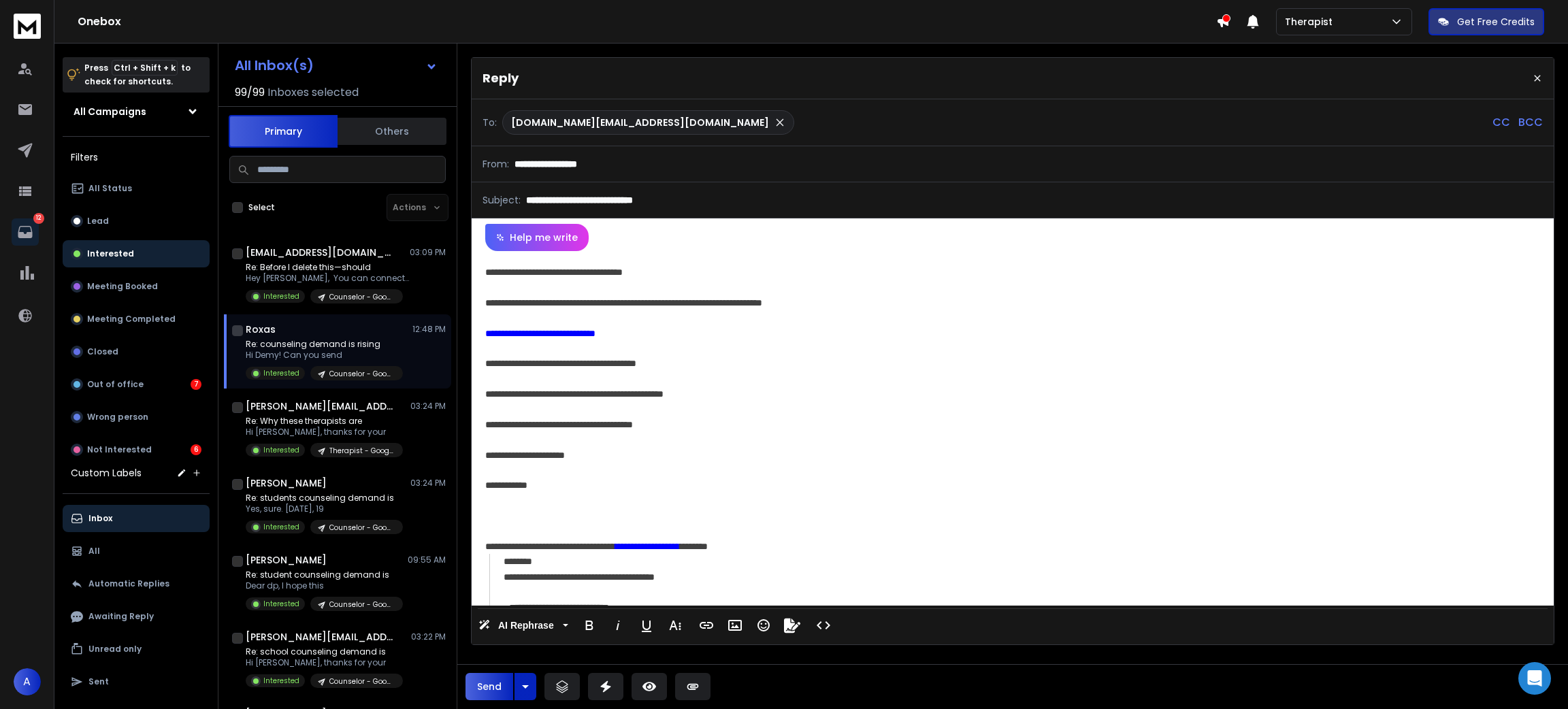
click at [496, 273] on div "**********" at bounding box center [1002, 272] width 1035 height 15
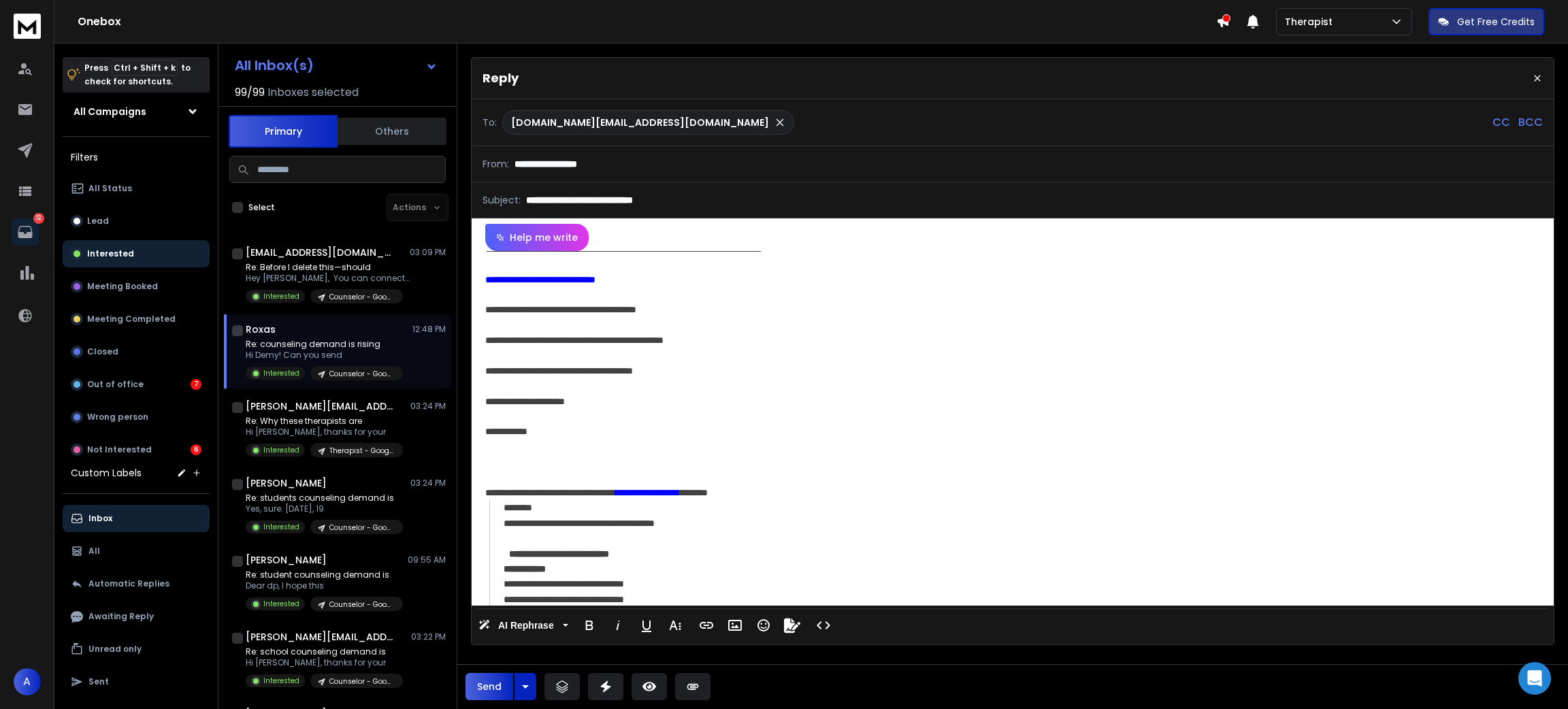
scroll to position [102, 0]
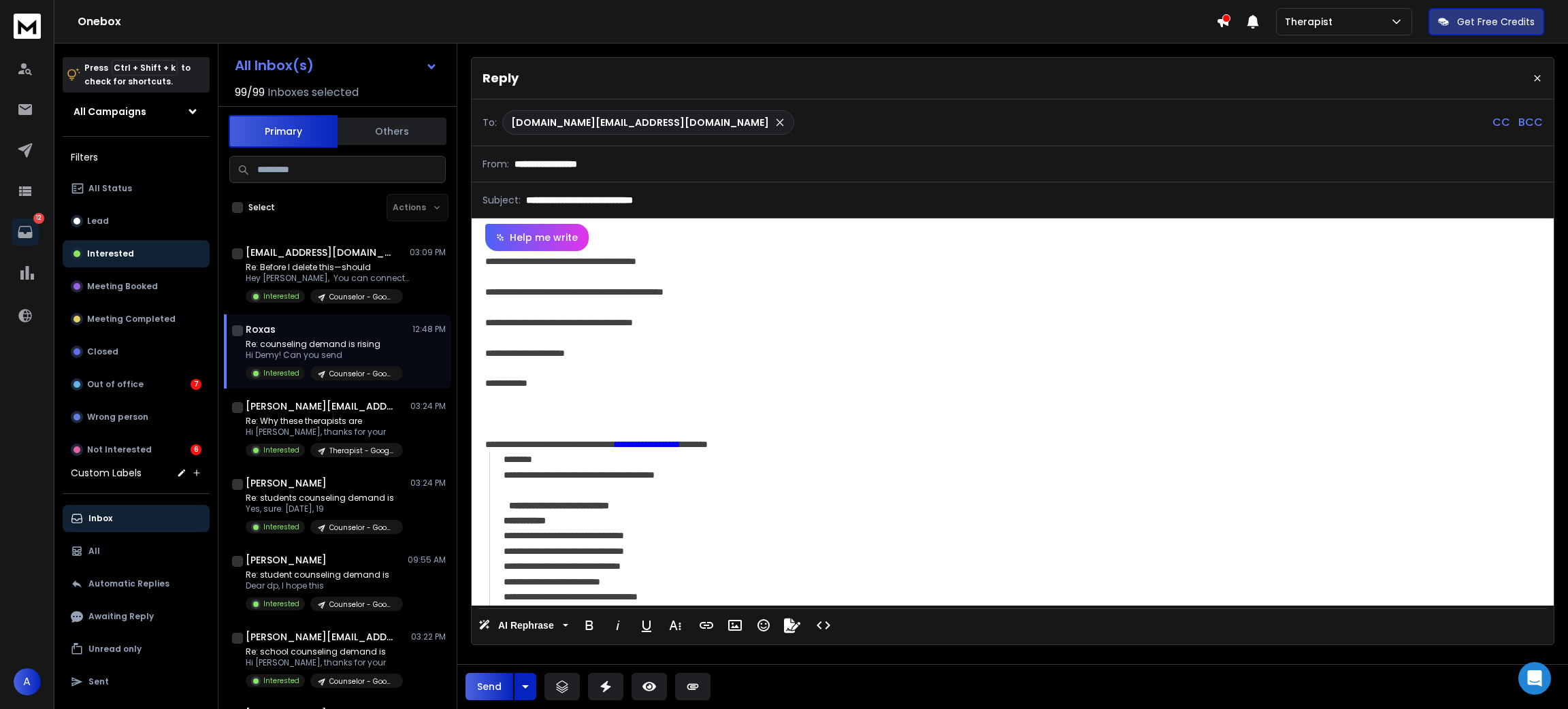
click at [513, 393] on div at bounding box center [1010, 398] width 1050 height 15
click at [504, 686] on button "Send" at bounding box center [489, 686] width 48 height 27
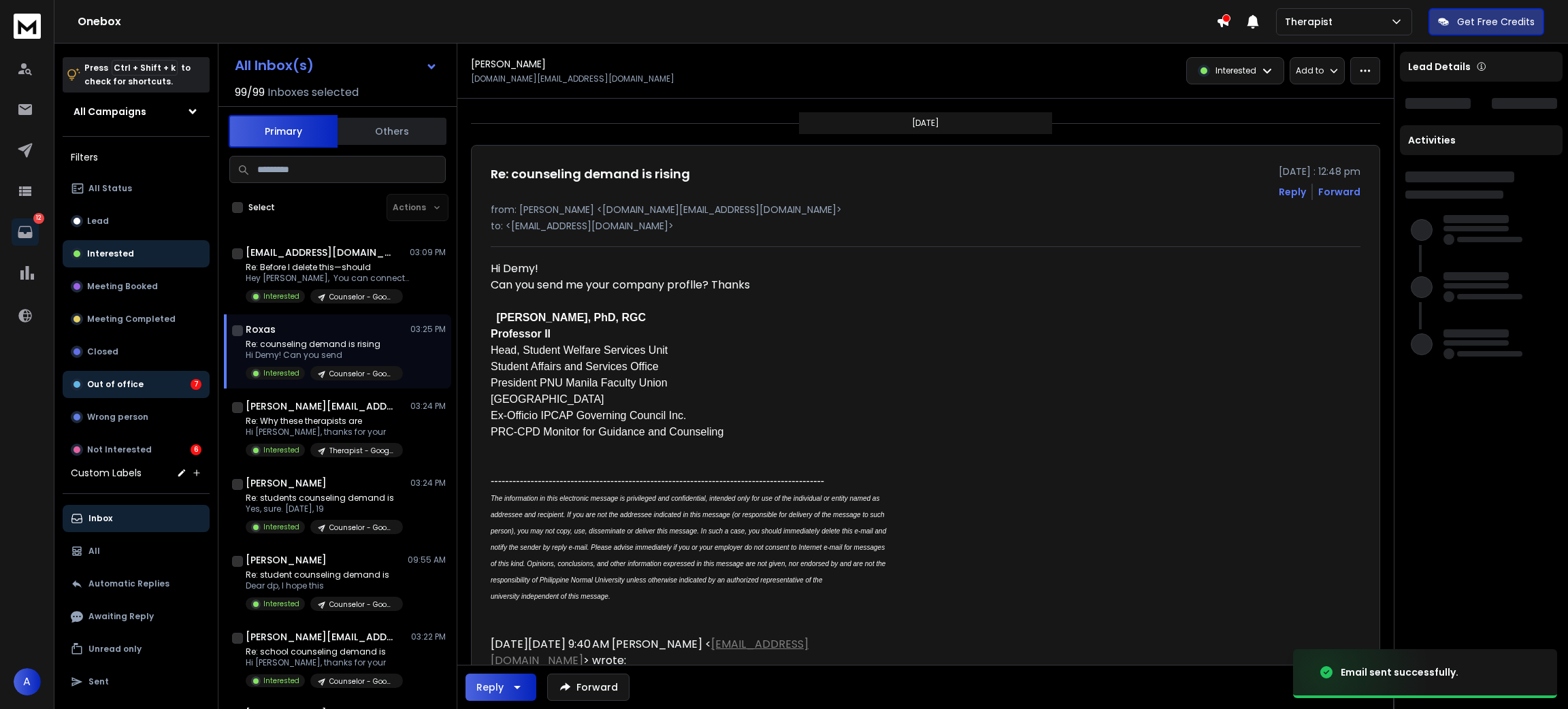
click at [138, 374] on button "Out of office 7" at bounding box center [136, 384] width 147 height 27
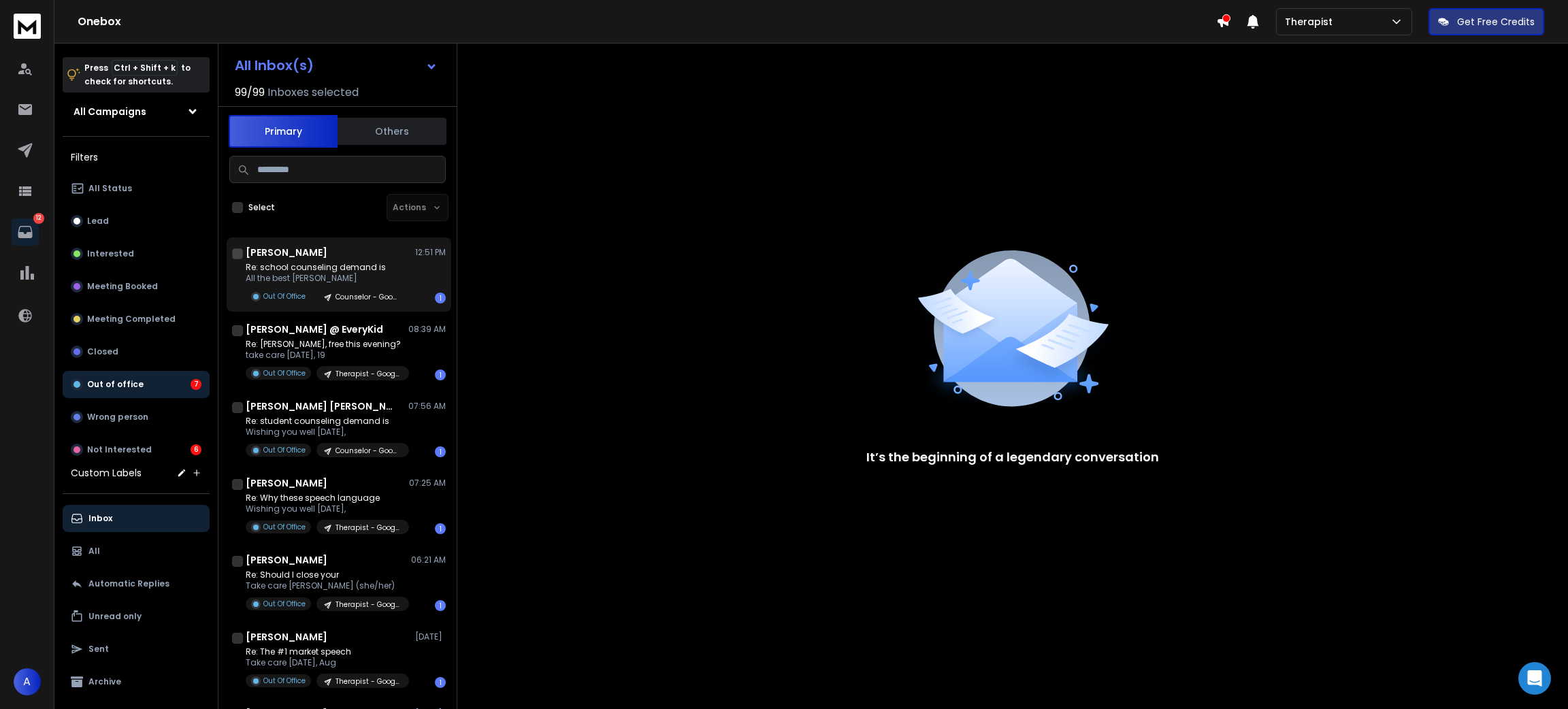
click at [379, 264] on p "Re: school counseling demand is" at bounding box center [327, 267] width 163 height 11
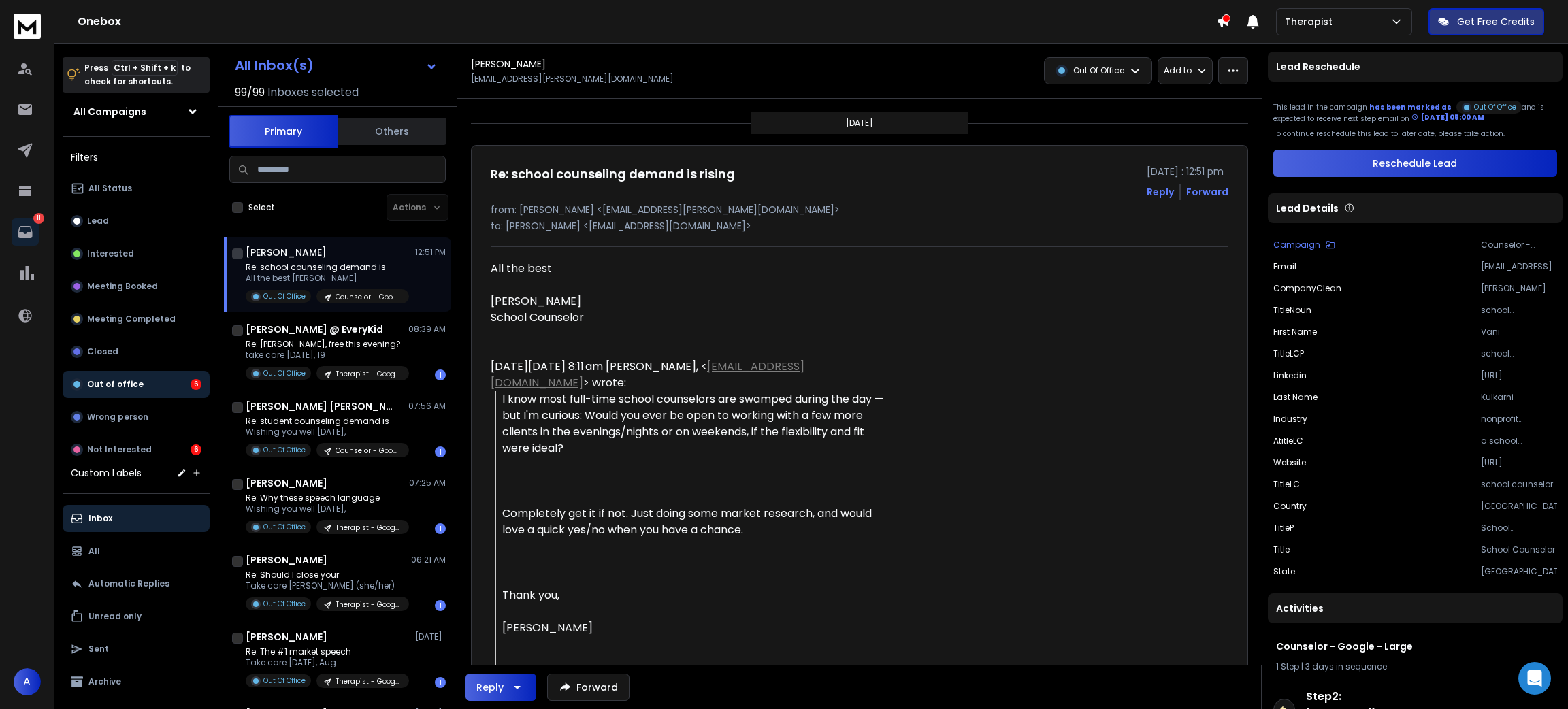
click at [1086, 72] on p "Out Of Office" at bounding box center [1099, 71] width 51 height 11
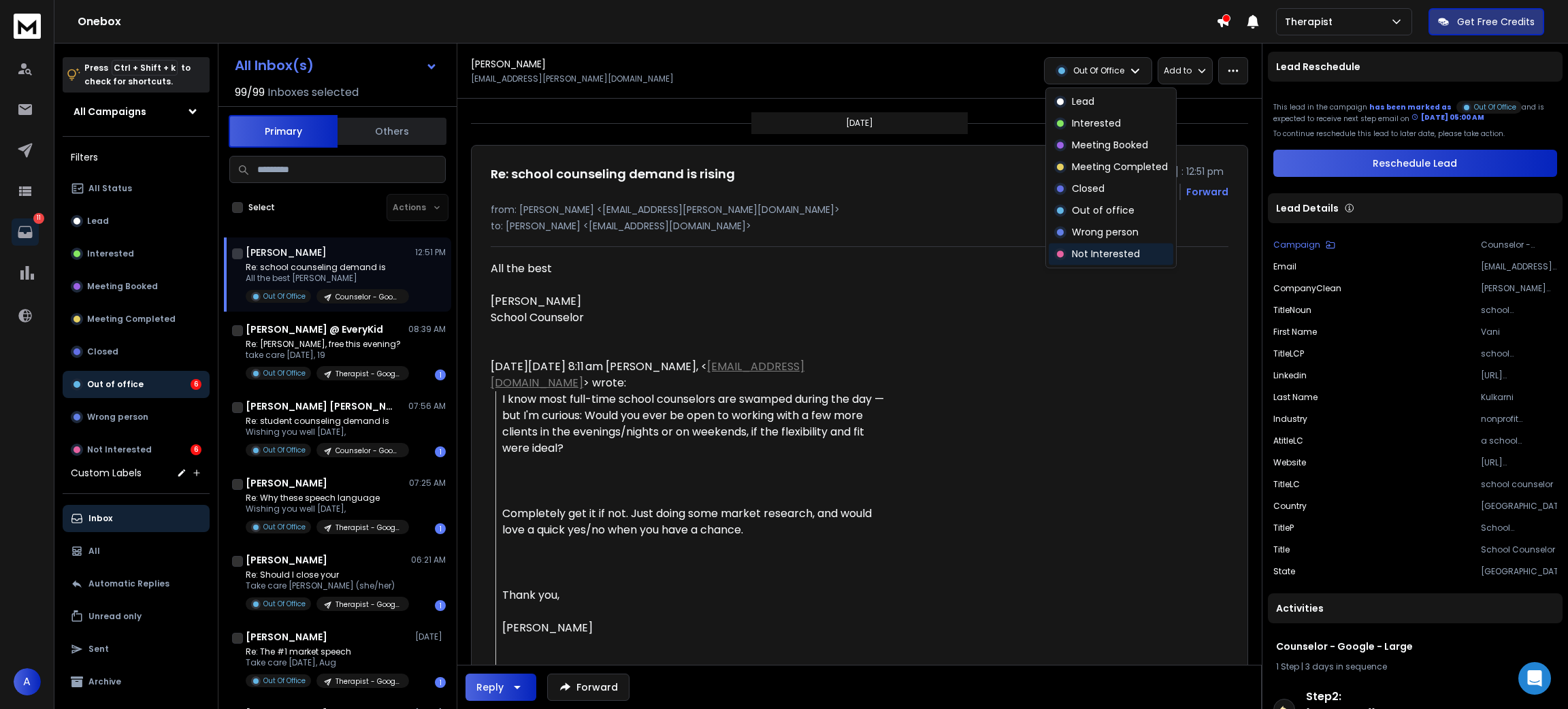
click at [1102, 248] on p "Not Interested" at bounding box center [1106, 254] width 68 height 14
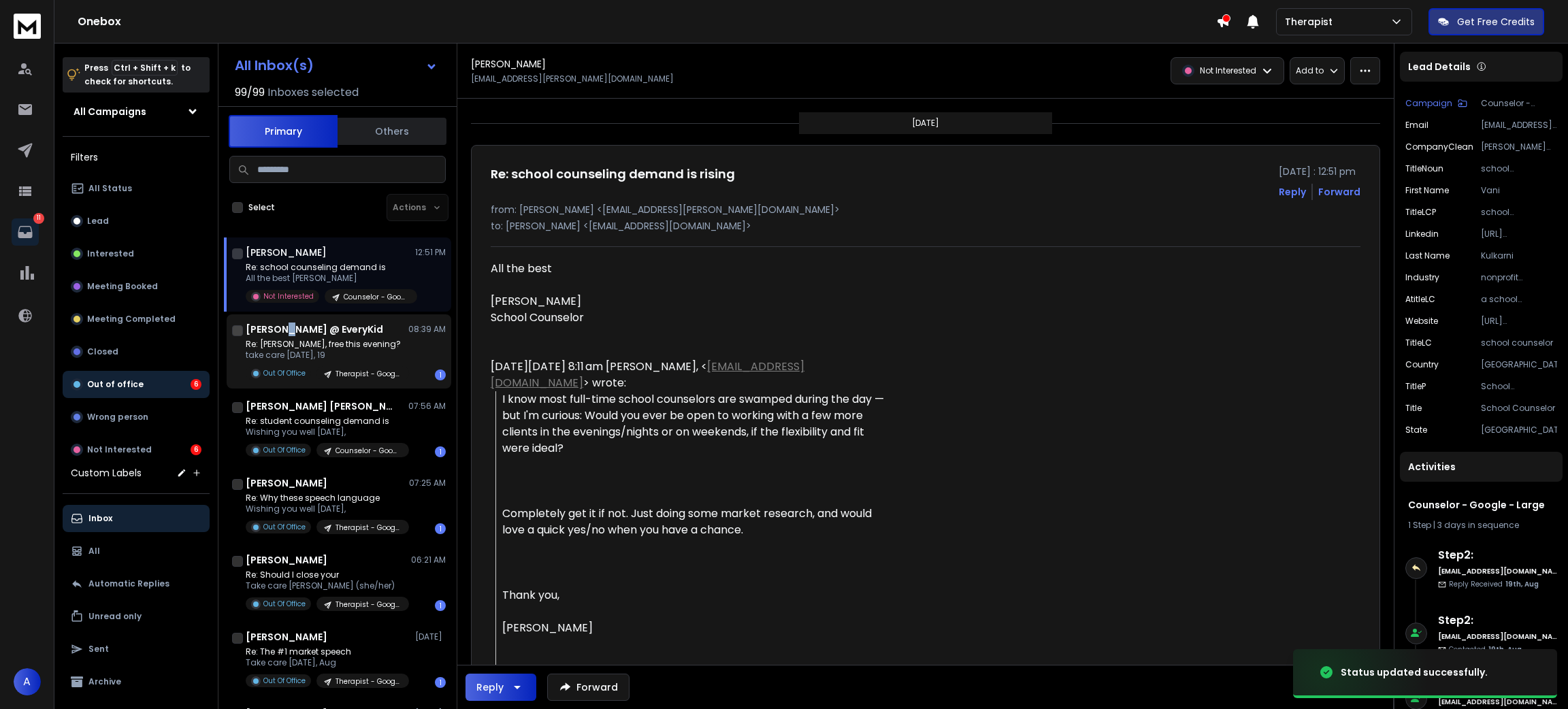
click at [283, 328] on h1 "Christy @ EveryKid" at bounding box center [314, 330] width 137 height 14
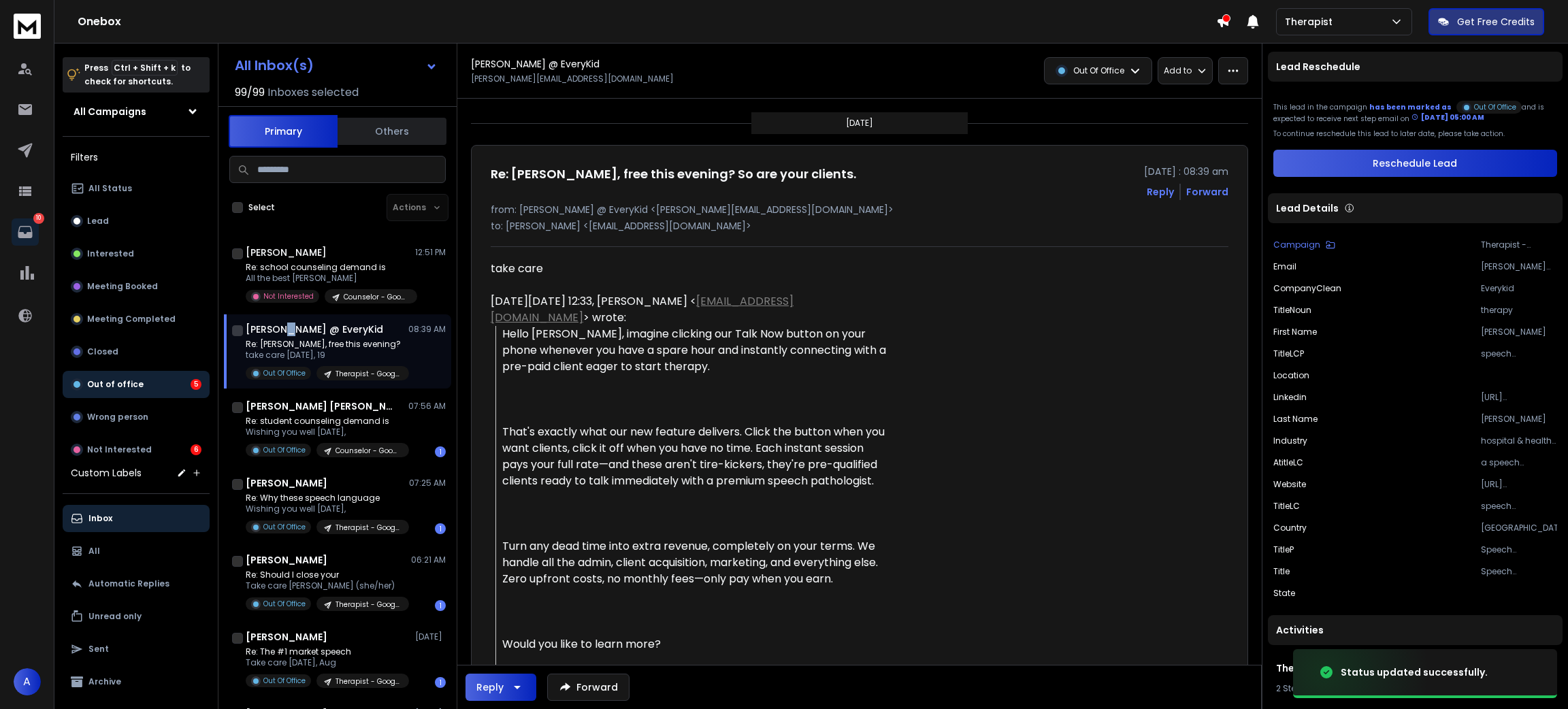
click at [1053, 67] on div "Out Of Office" at bounding box center [1098, 71] width 107 height 26
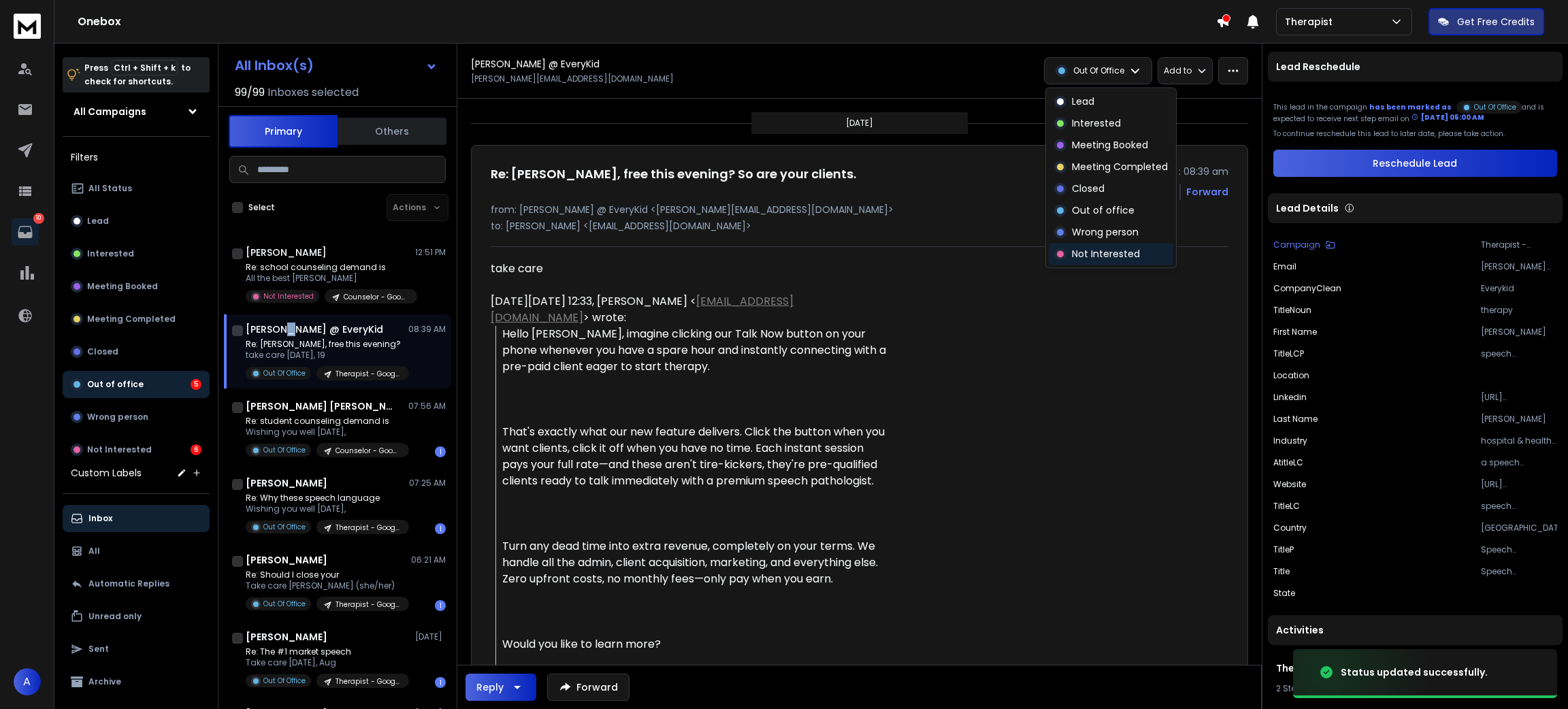
click at [1130, 250] on p "Not Interested" at bounding box center [1106, 254] width 68 height 14
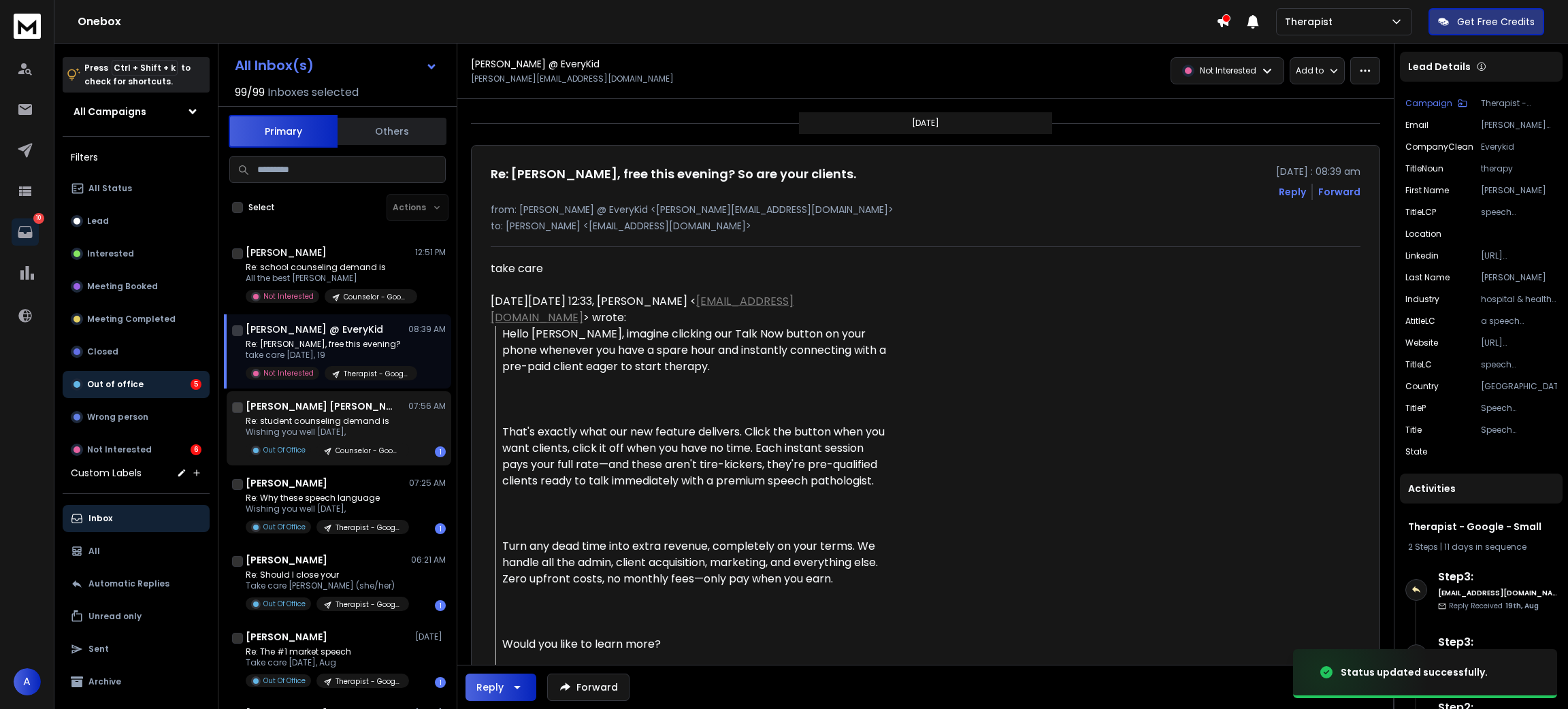
click at [377, 418] on p "Re: student counseling demand is" at bounding box center [327, 422] width 163 height 11
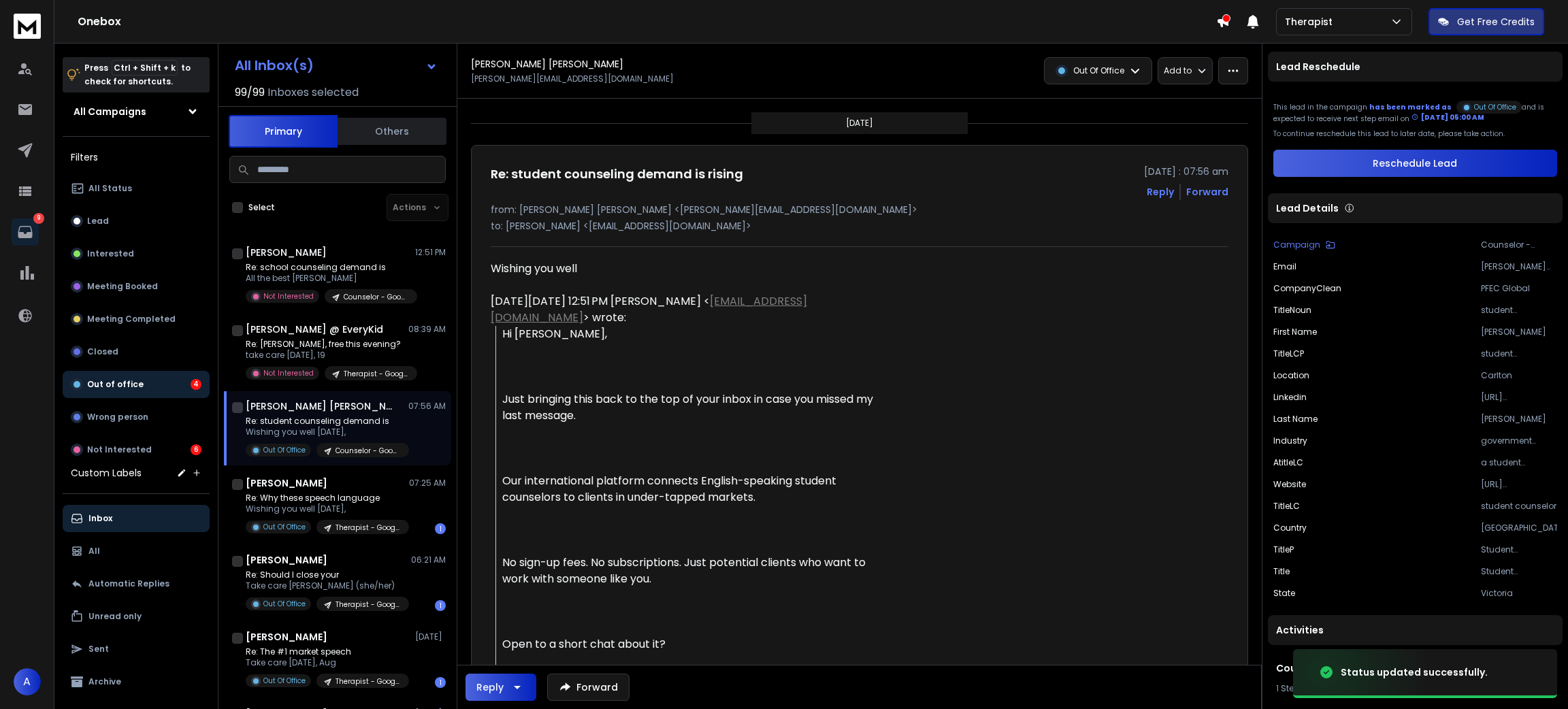
click at [1062, 55] on div "Ibrahim Khalil Provat Ibrahim Khalil Provat ibrahim@pfecglobal.com Out Of Offic…" at bounding box center [859, 72] width 804 height 55
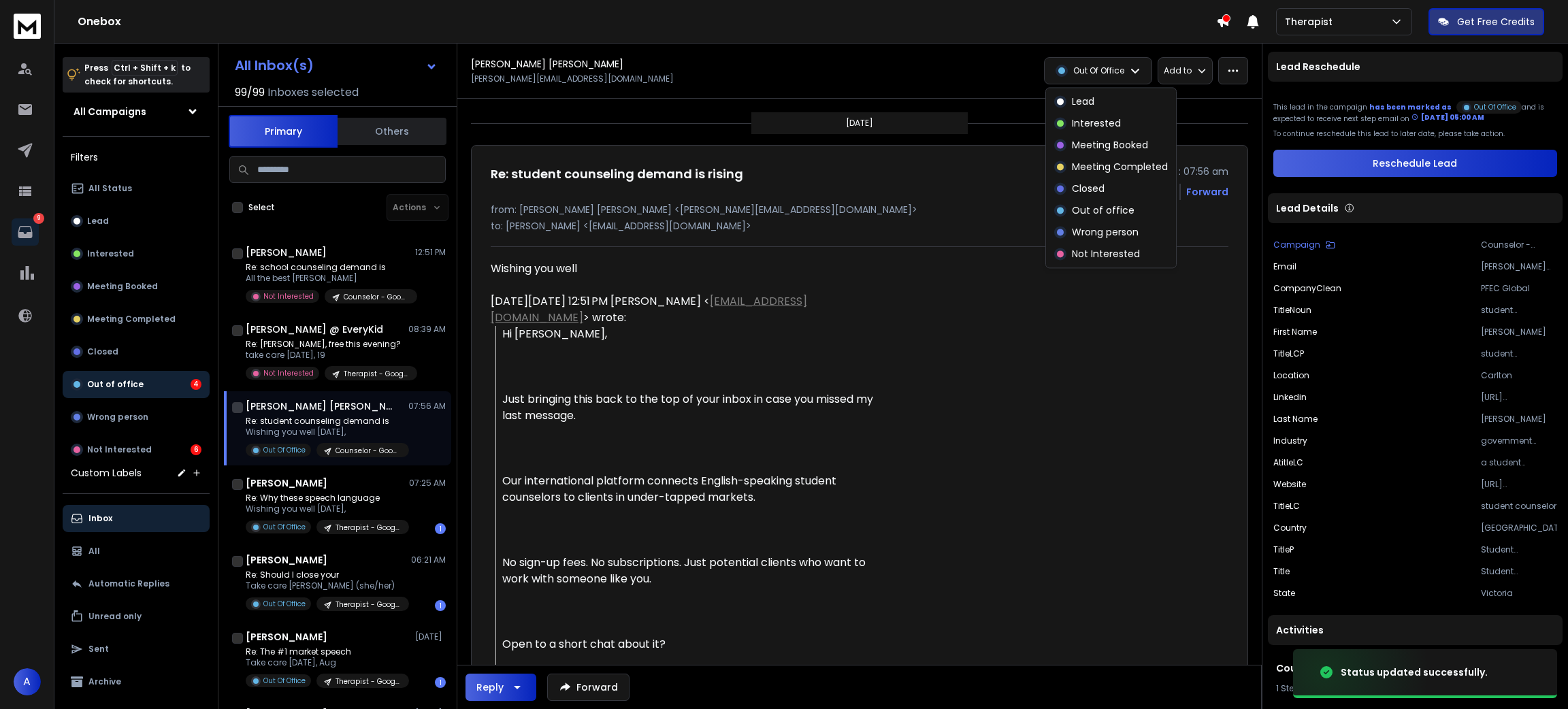
click at [1073, 75] on div "Out Of Office" at bounding box center [1098, 71] width 107 height 26
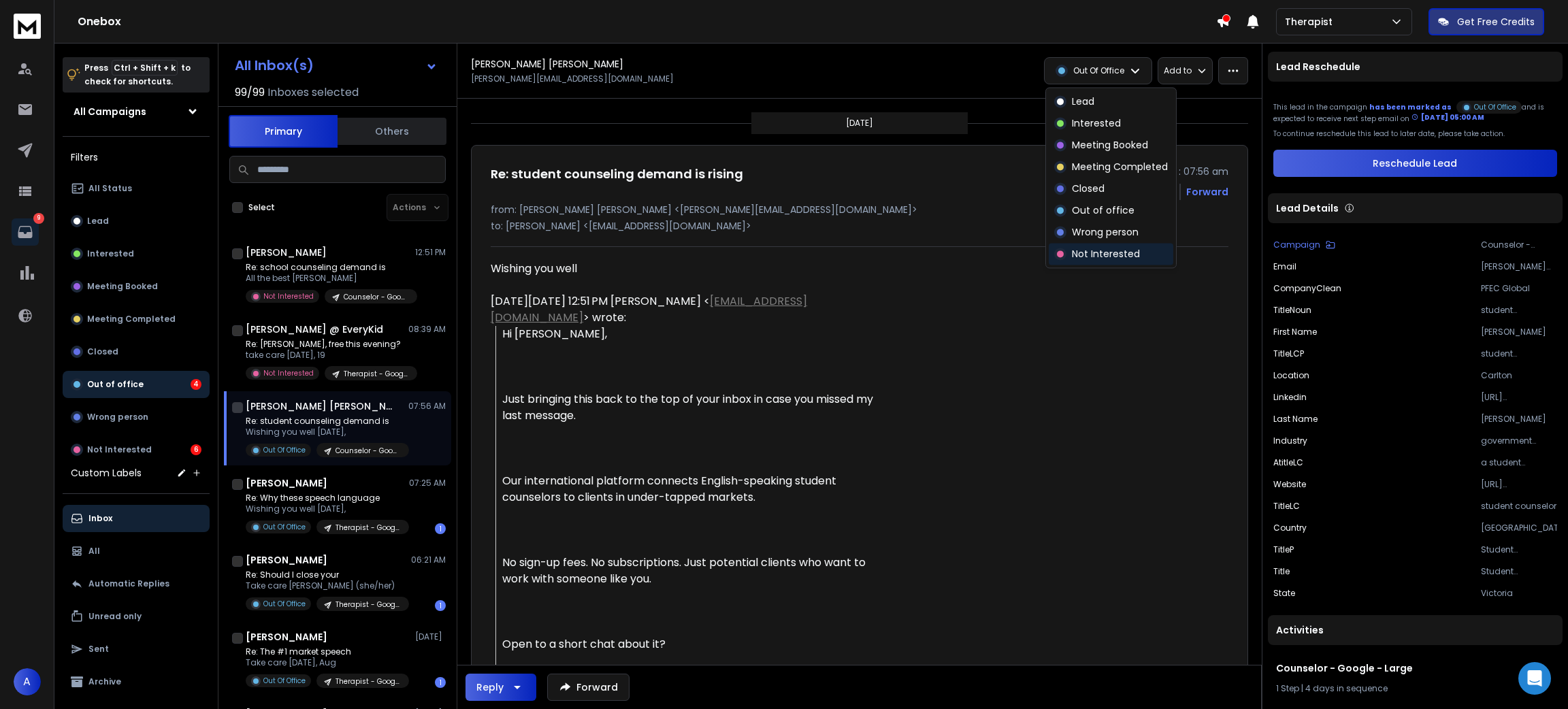
click at [1068, 245] on div "Not Interested" at bounding box center [1111, 254] width 125 height 22
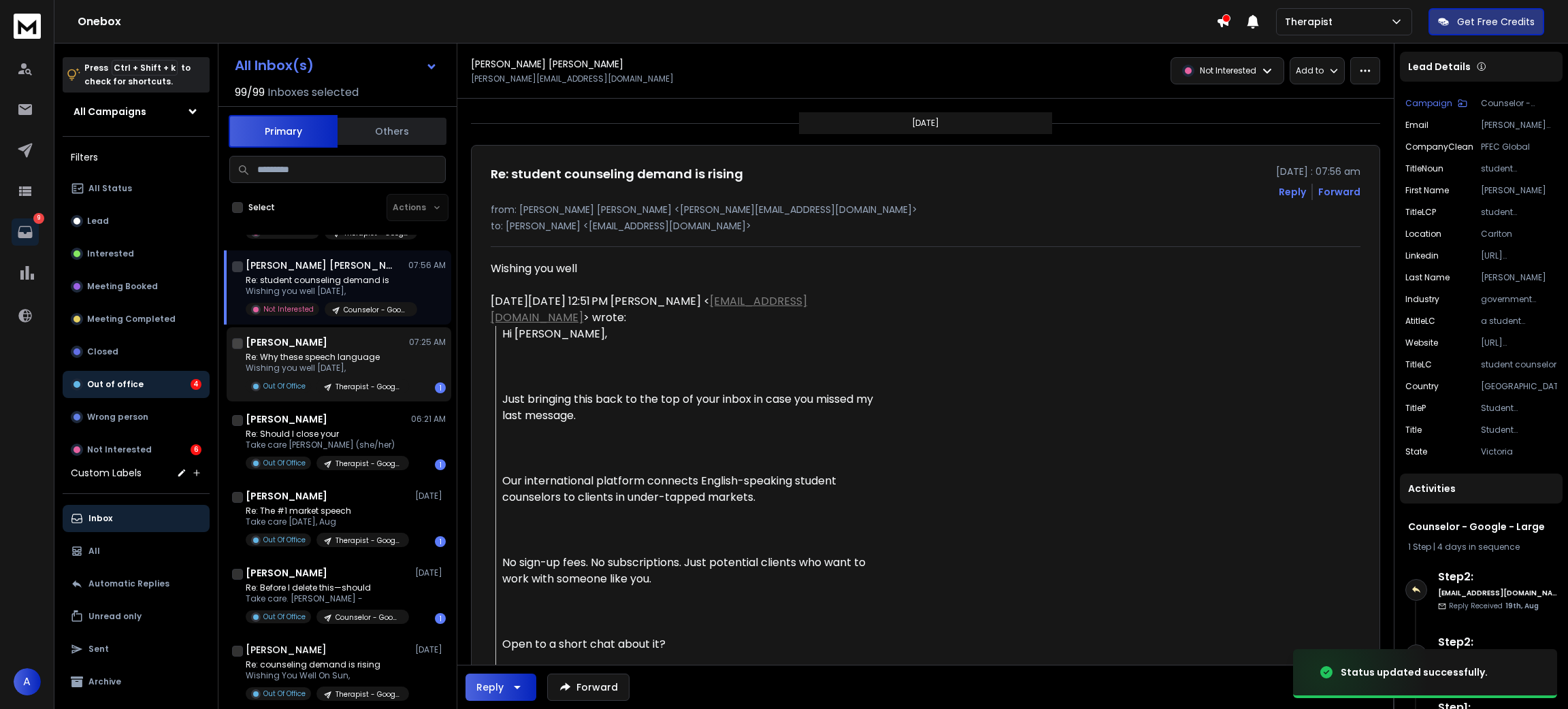
scroll to position [204, 0]
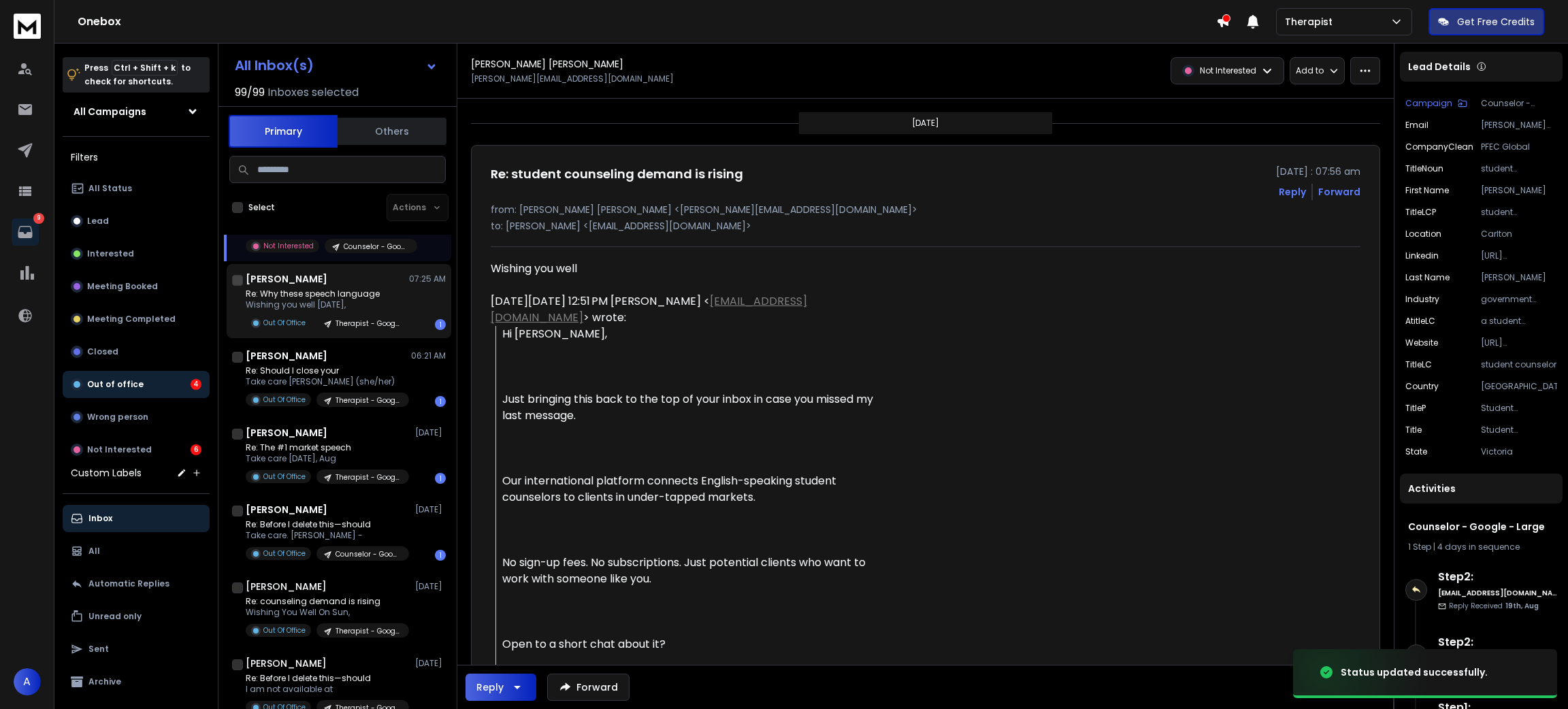
click at [323, 301] on p "Wishing you well On Mon," at bounding box center [327, 305] width 163 height 11
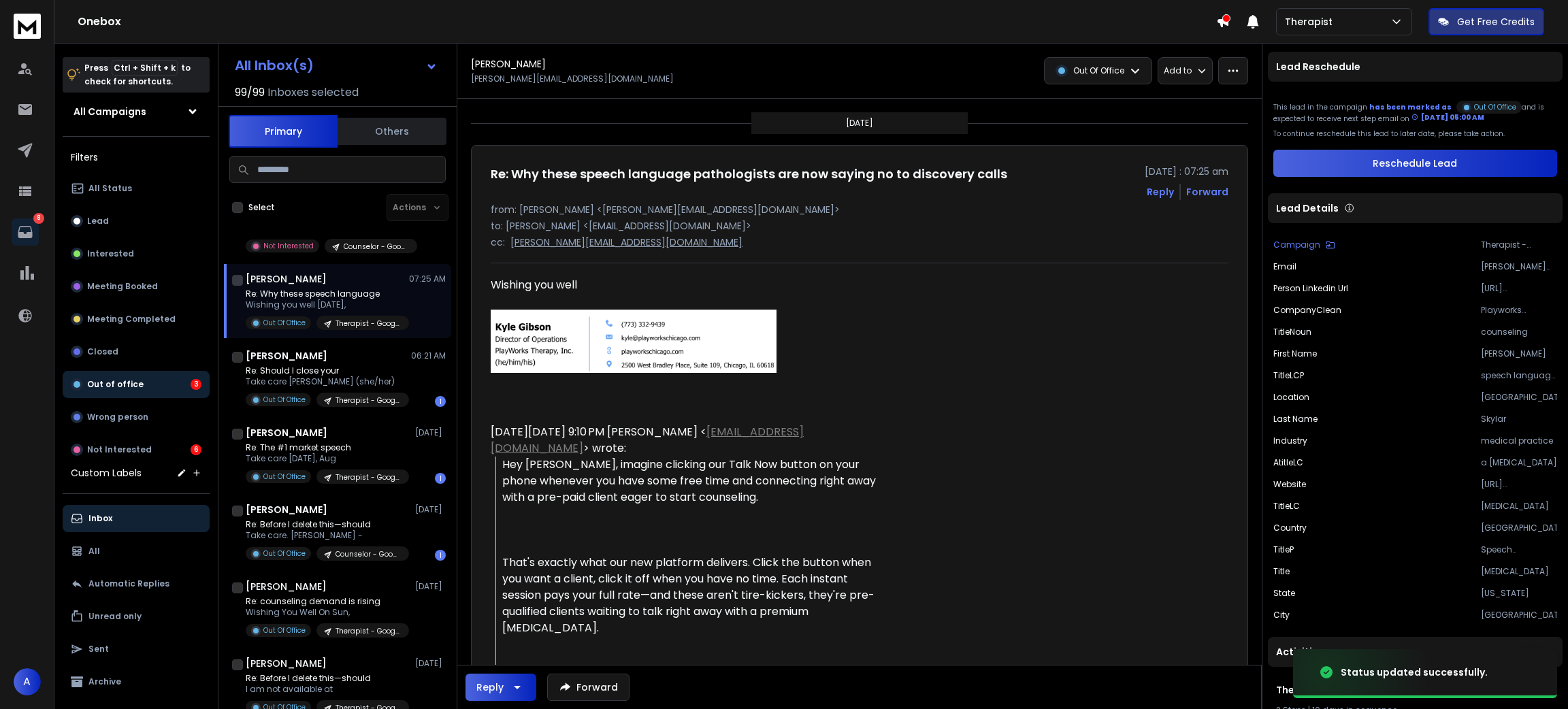
click at [1116, 63] on div "Out Of Office" at bounding box center [1098, 71] width 107 height 26
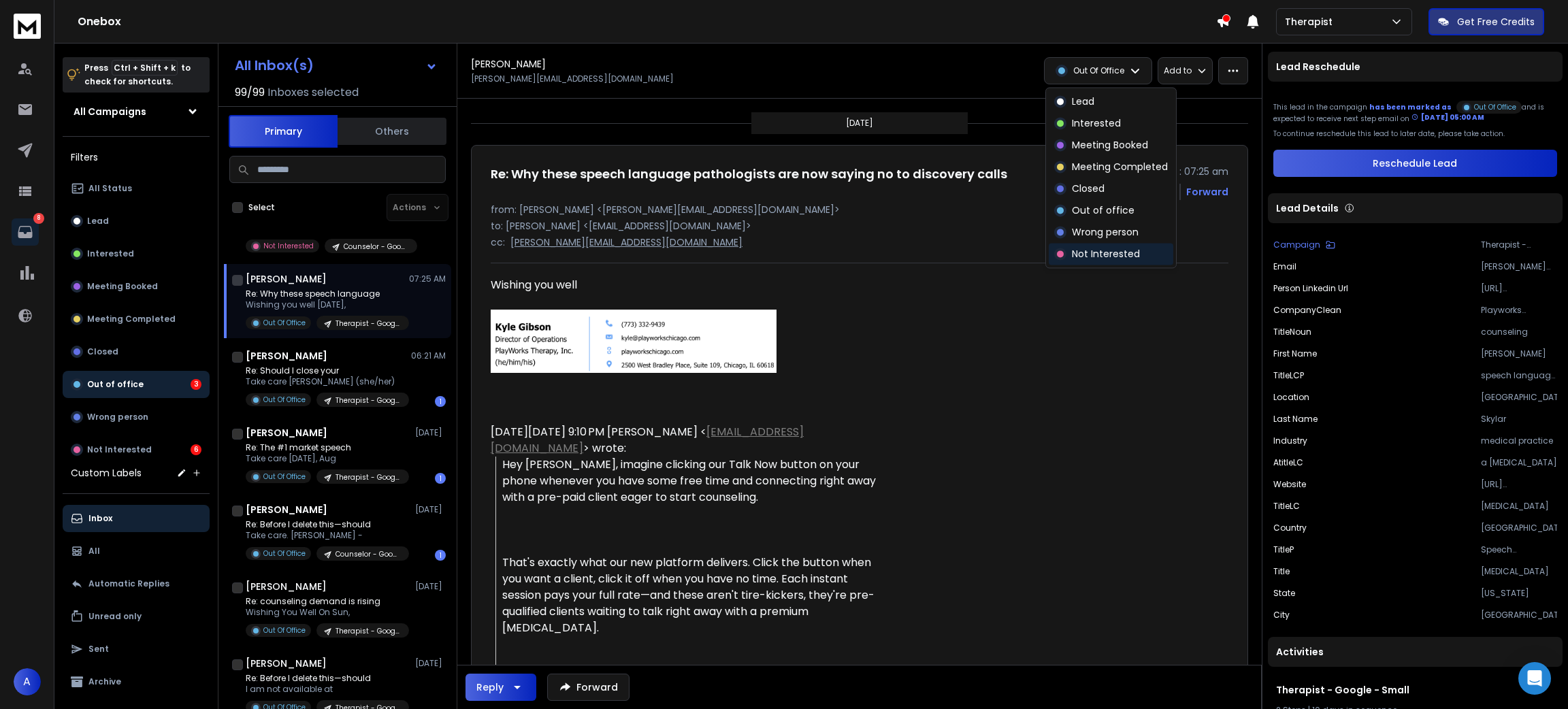
click at [1127, 248] on p "Not Interested" at bounding box center [1106, 254] width 68 height 14
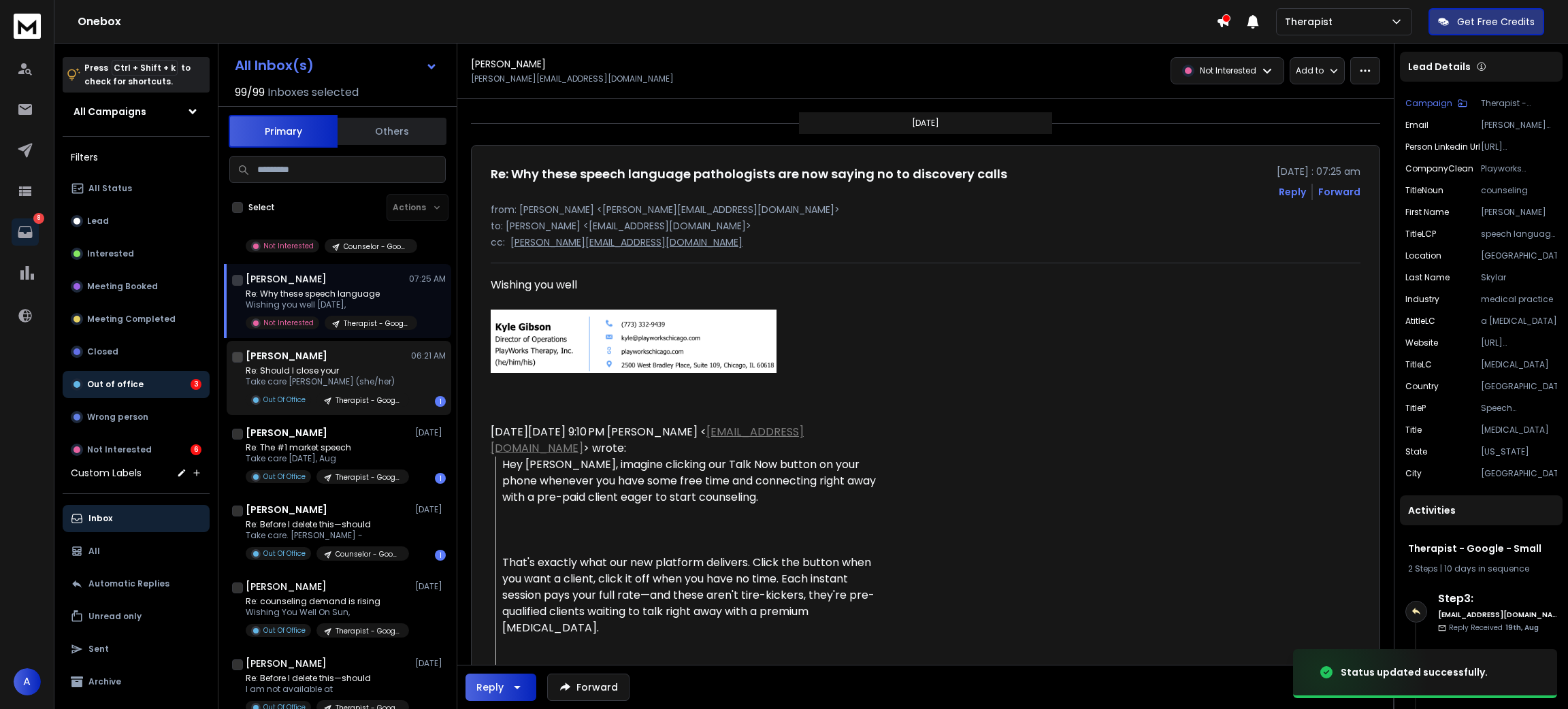
click at [371, 370] on p "Re: Should I close your" at bounding box center [327, 371] width 163 height 11
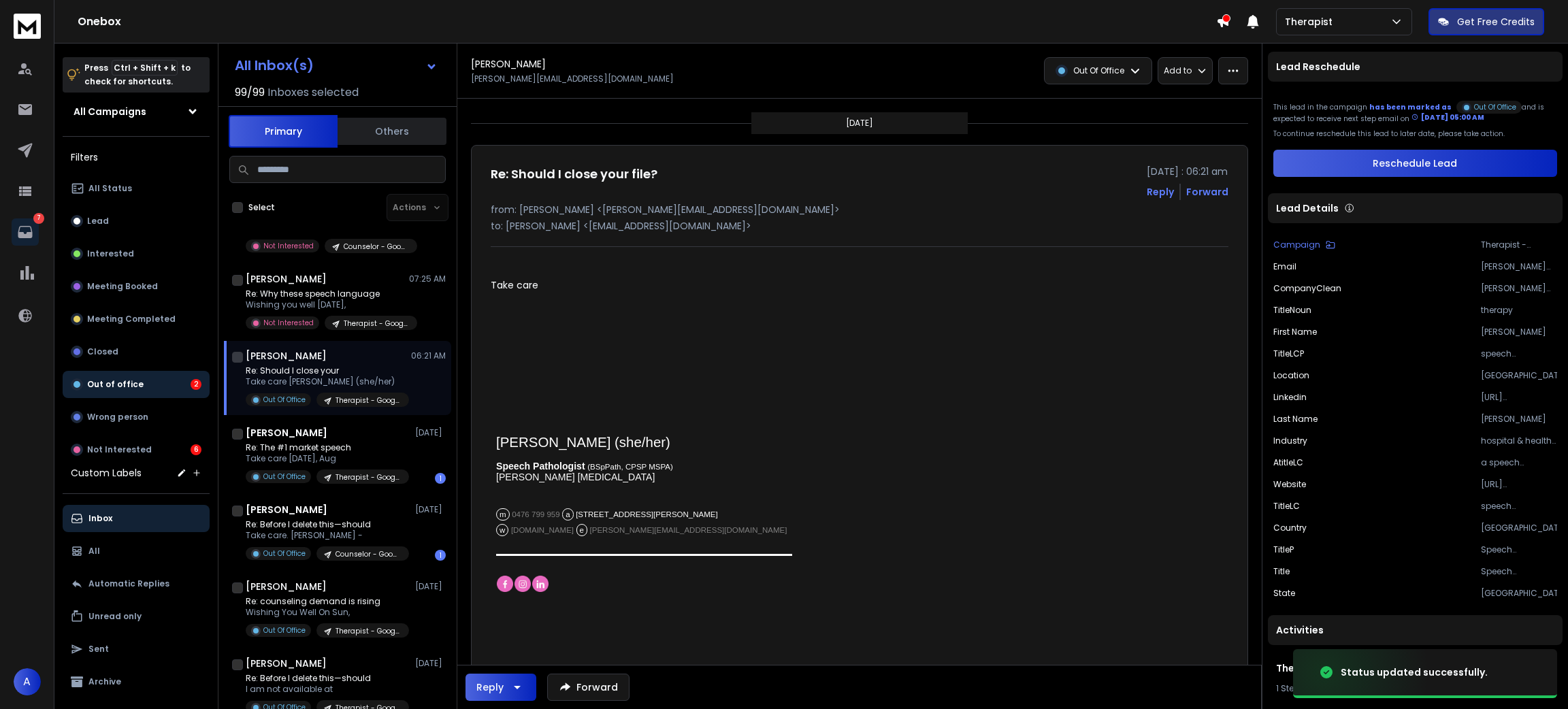
click at [1076, 78] on div "Out Of Office" at bounding box center [1098, 71] width 107 height 26
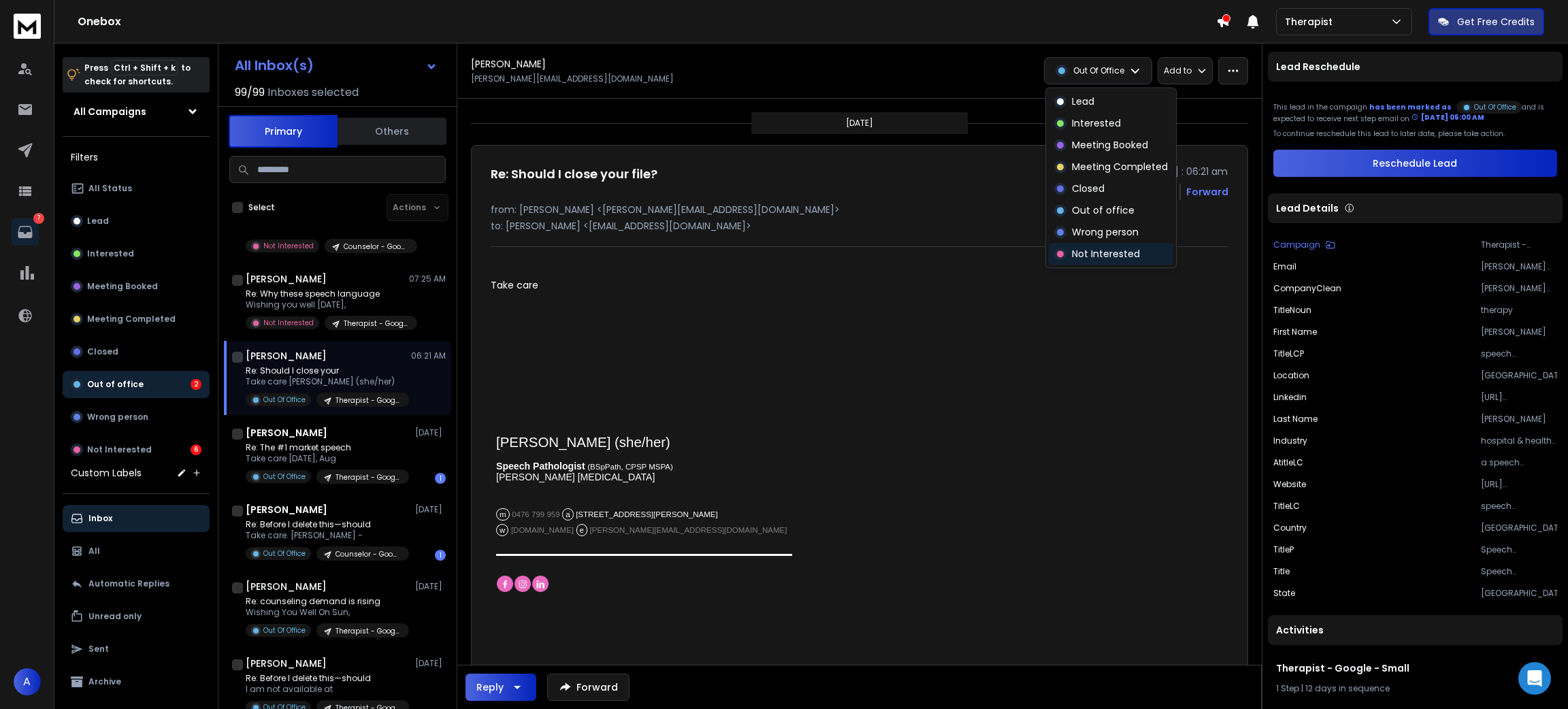
click at [1089, 247] on p "Not Interested" at bounding box center [1106, 254] width 68 height 14
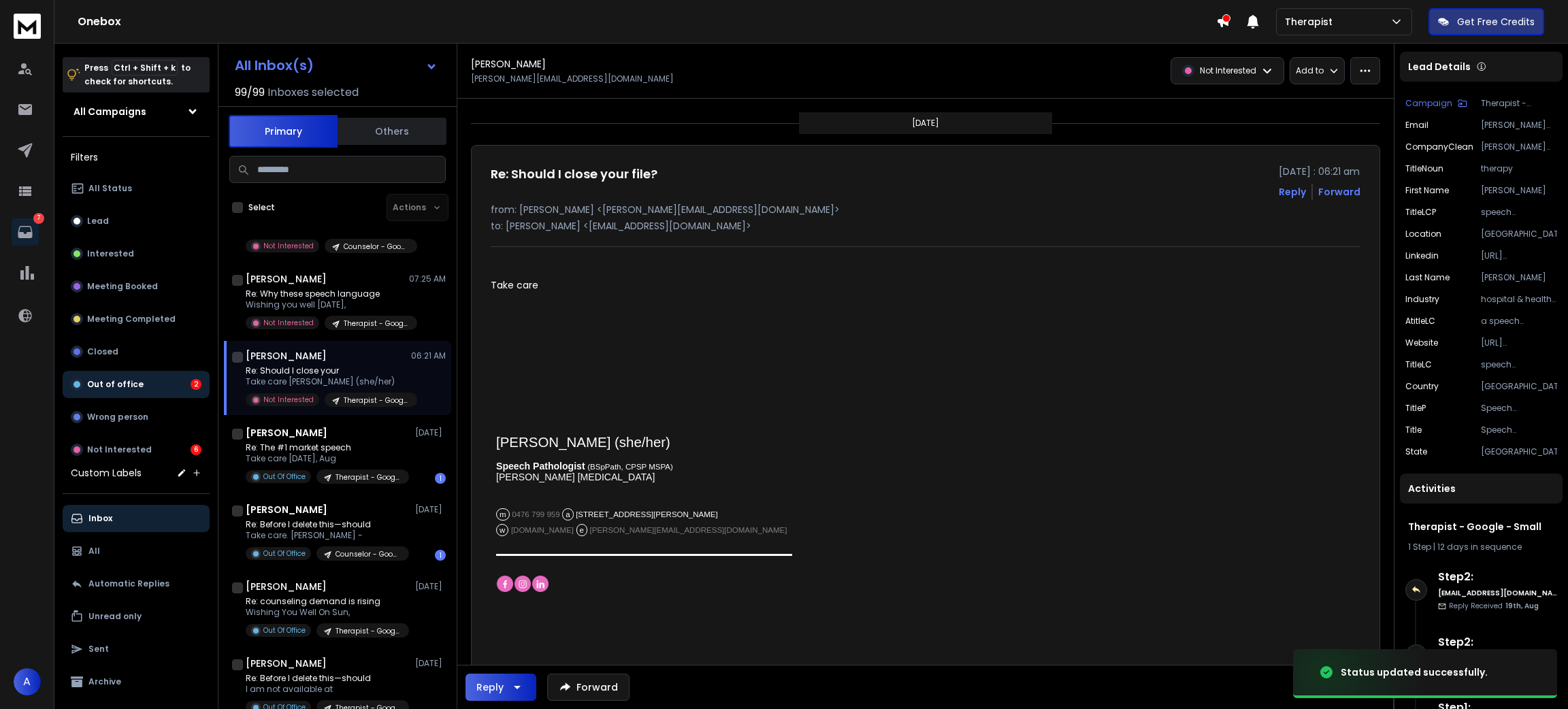
drag, startPoint x: 328, startPoint y: 444, endPoint x: 467, endPoint y: 383, distance: 151.8
click at [327, 444] on p "Re: The #1 market speech" at bounding box center [327, 448] width 163 height 11
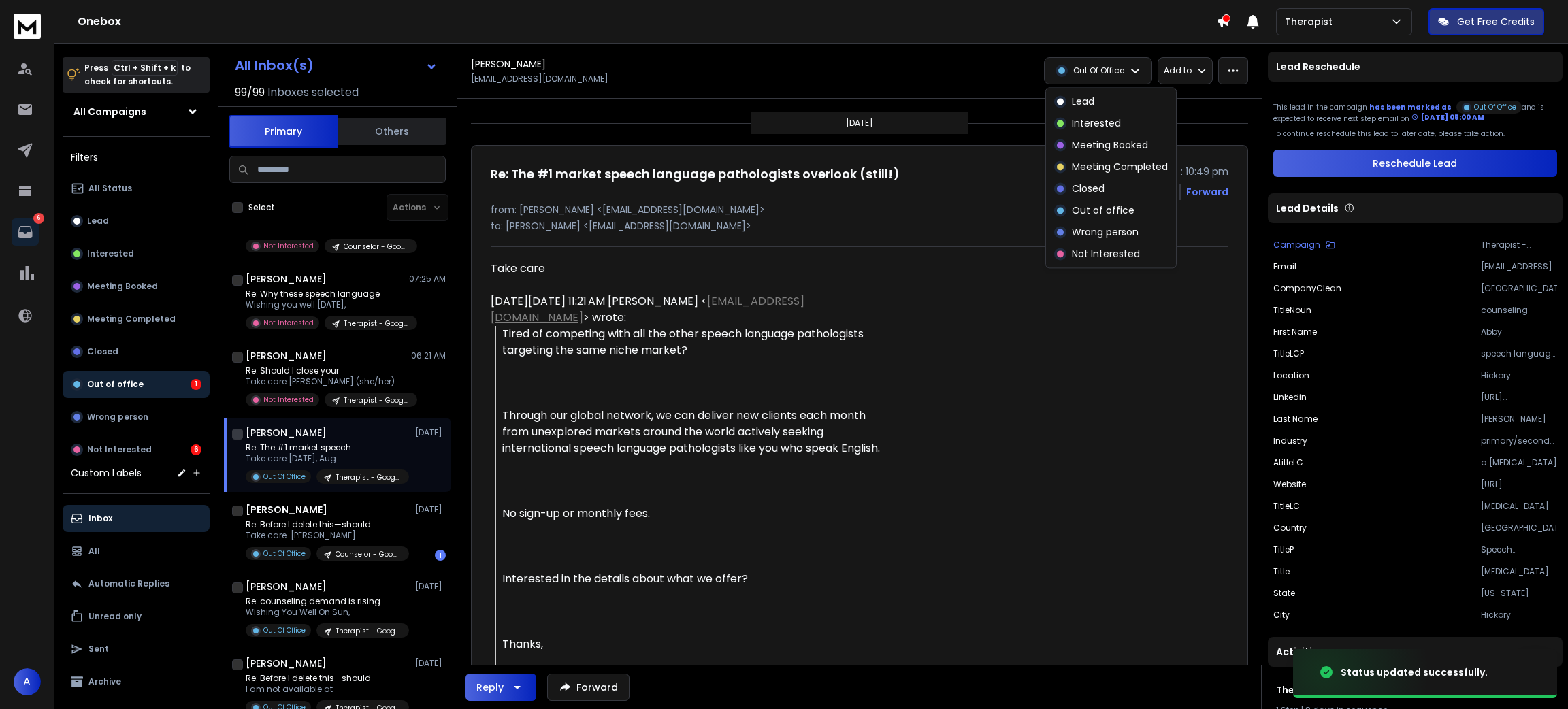
click at [1079, 66] on p "Out Of Office" at bounding box center [1099, 71] width 51 height 11
click at [1064, 253] on span at bounding box center [1060, 254] width 12 height 12
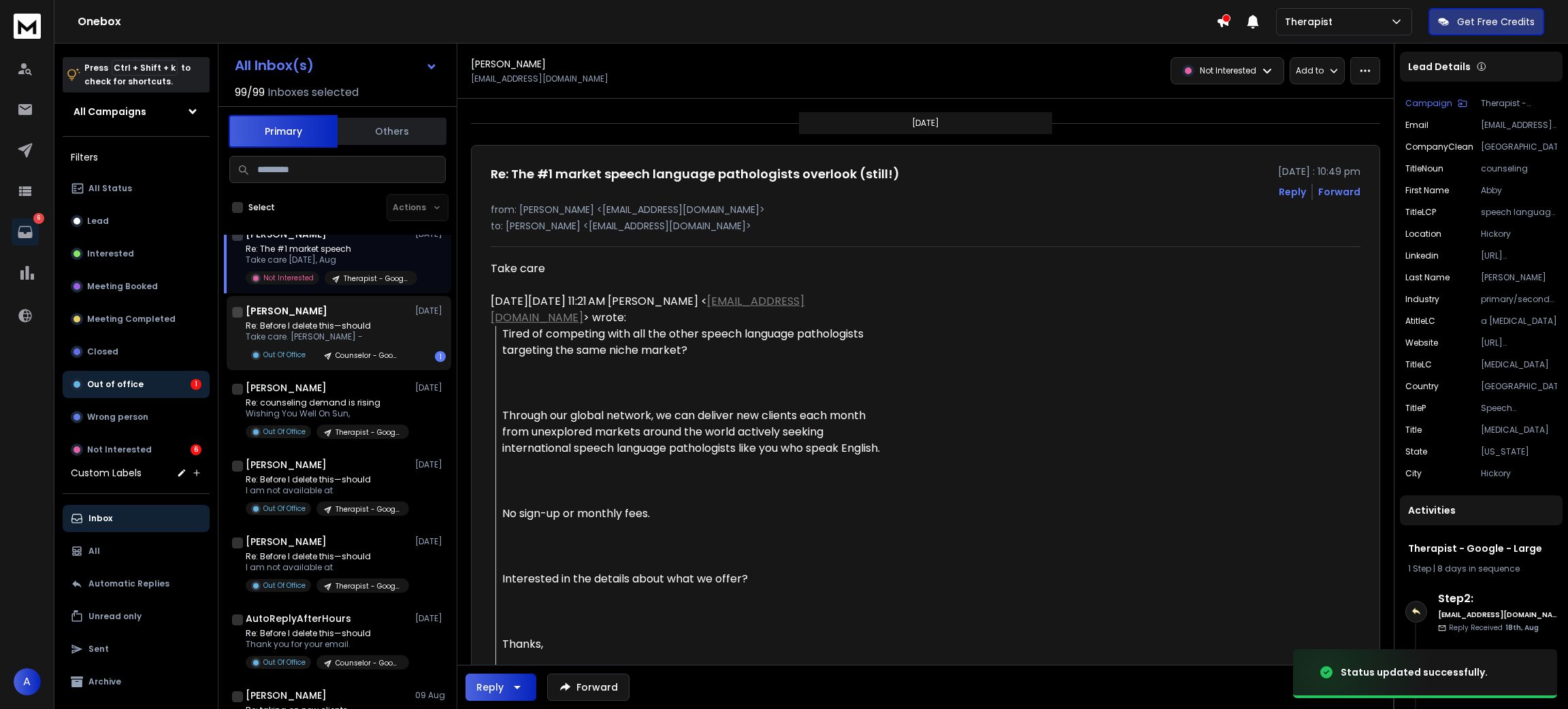
scroll to position [408, 0]
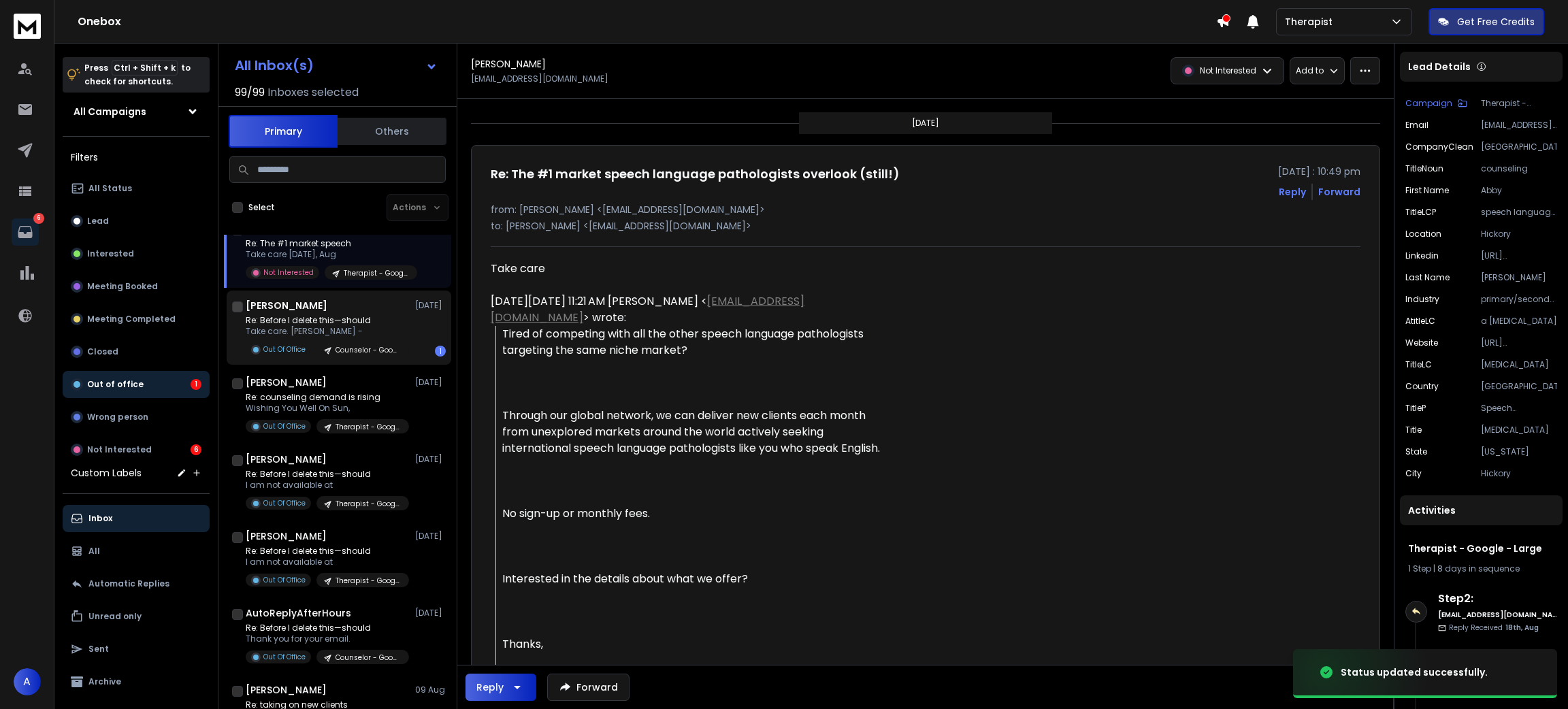
click at [315, 318] on p "Re: Before I delete this—should" at bounding box center [327, 321] width 163 height 11
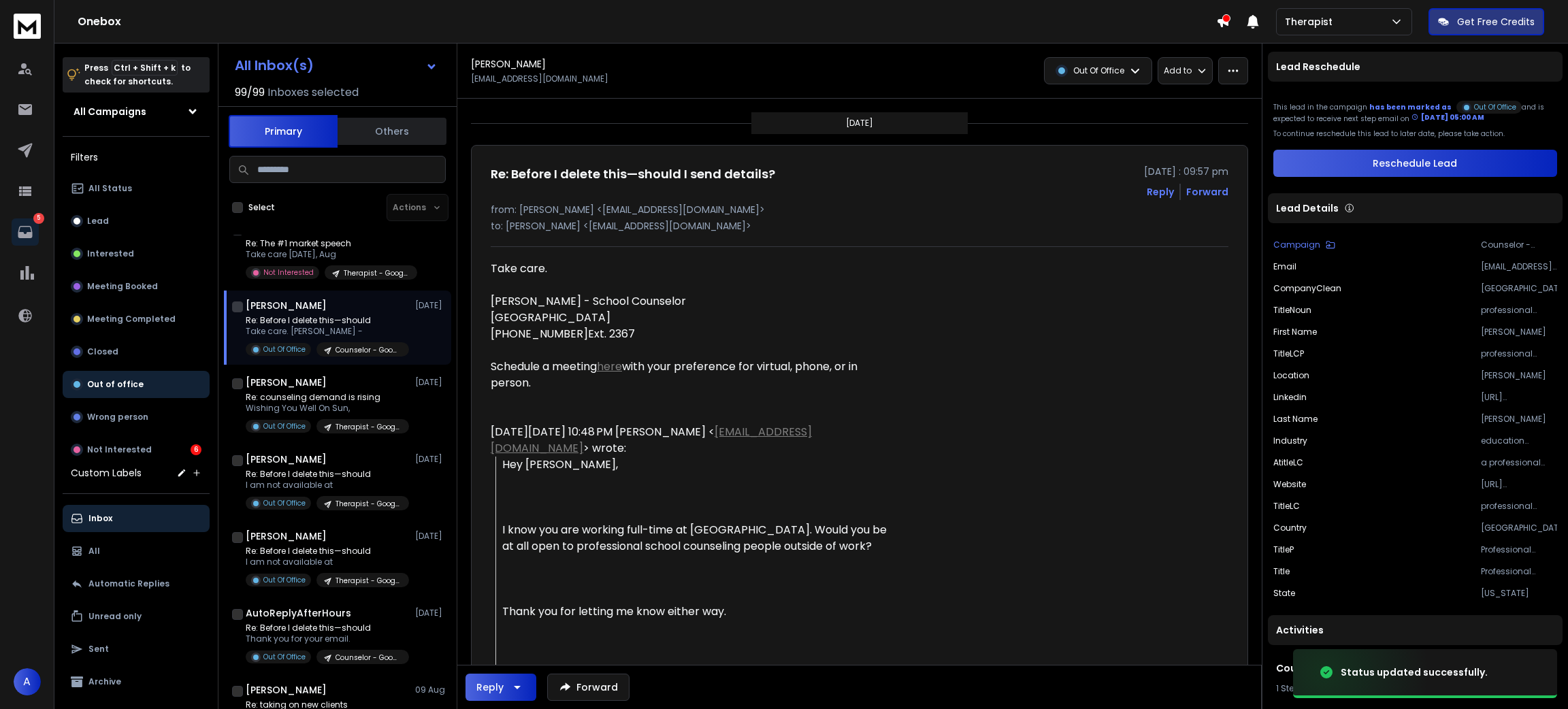
click at [1109, 72] on p "Out Of Office" at bounding box center [1099, 71] width 51 height 11
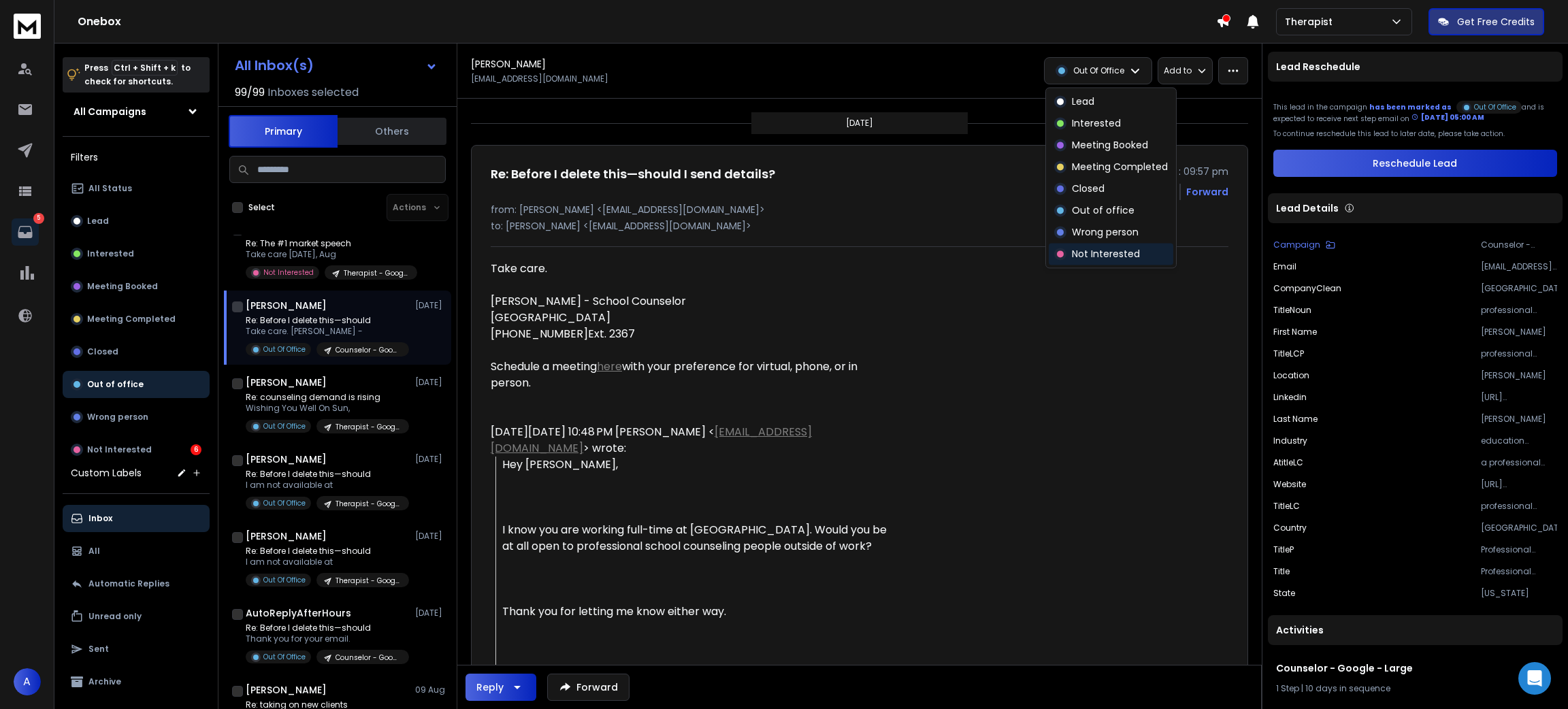
click at [1095, 253] on p "Not Interested" at bounding box center [1106, 254] width 68 height 14
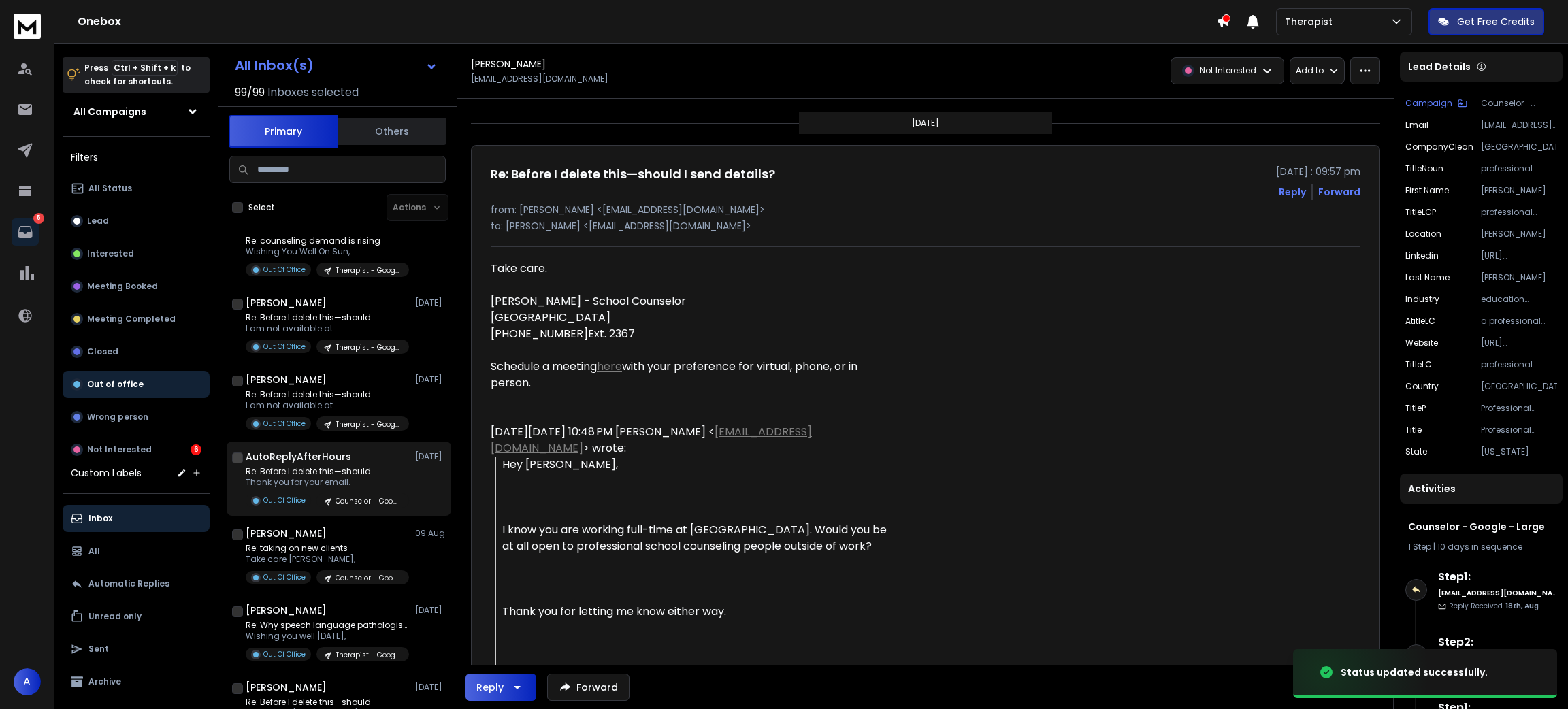
scroll to position [612, 0]
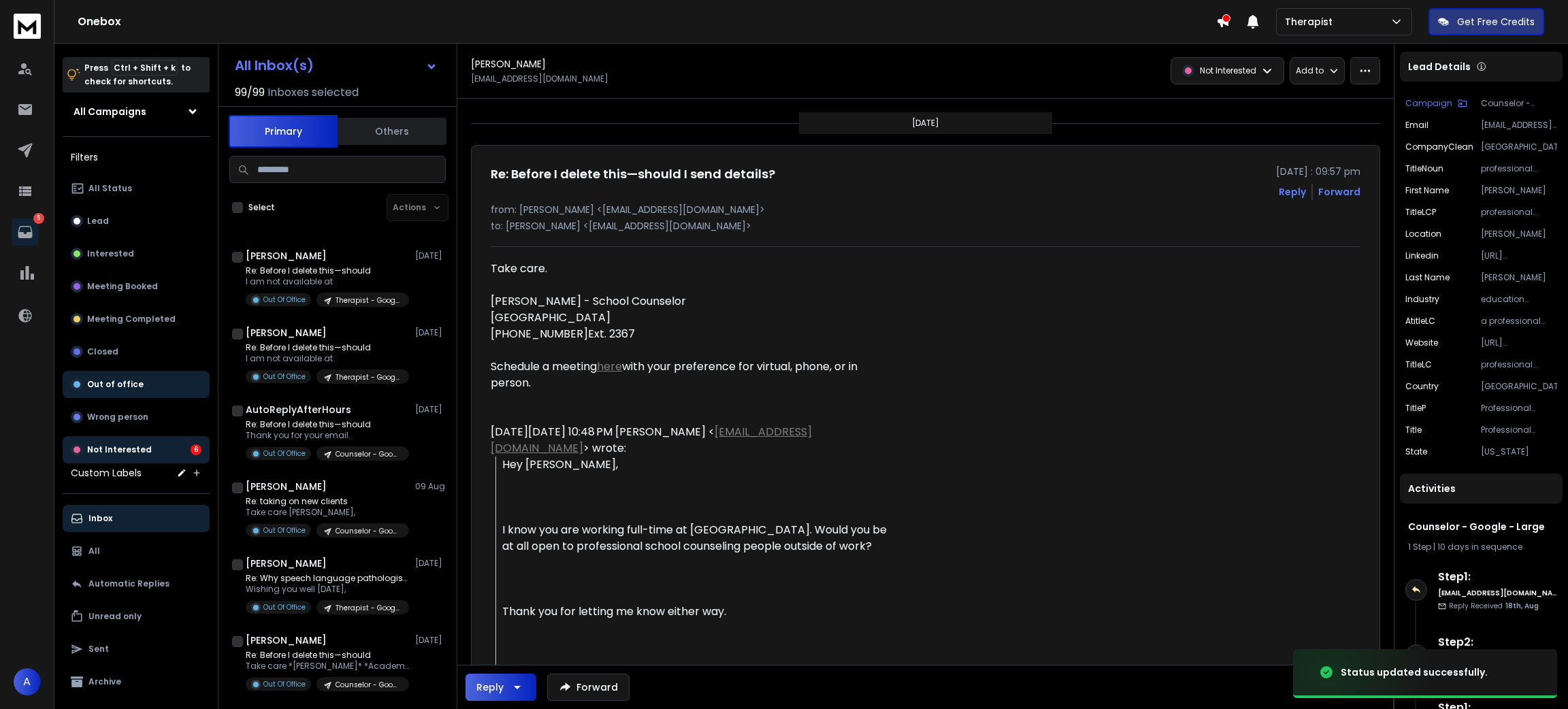
click at [144, 446] on button "Not Interested 6" at bounding box center [136, 449] width 147 height 27
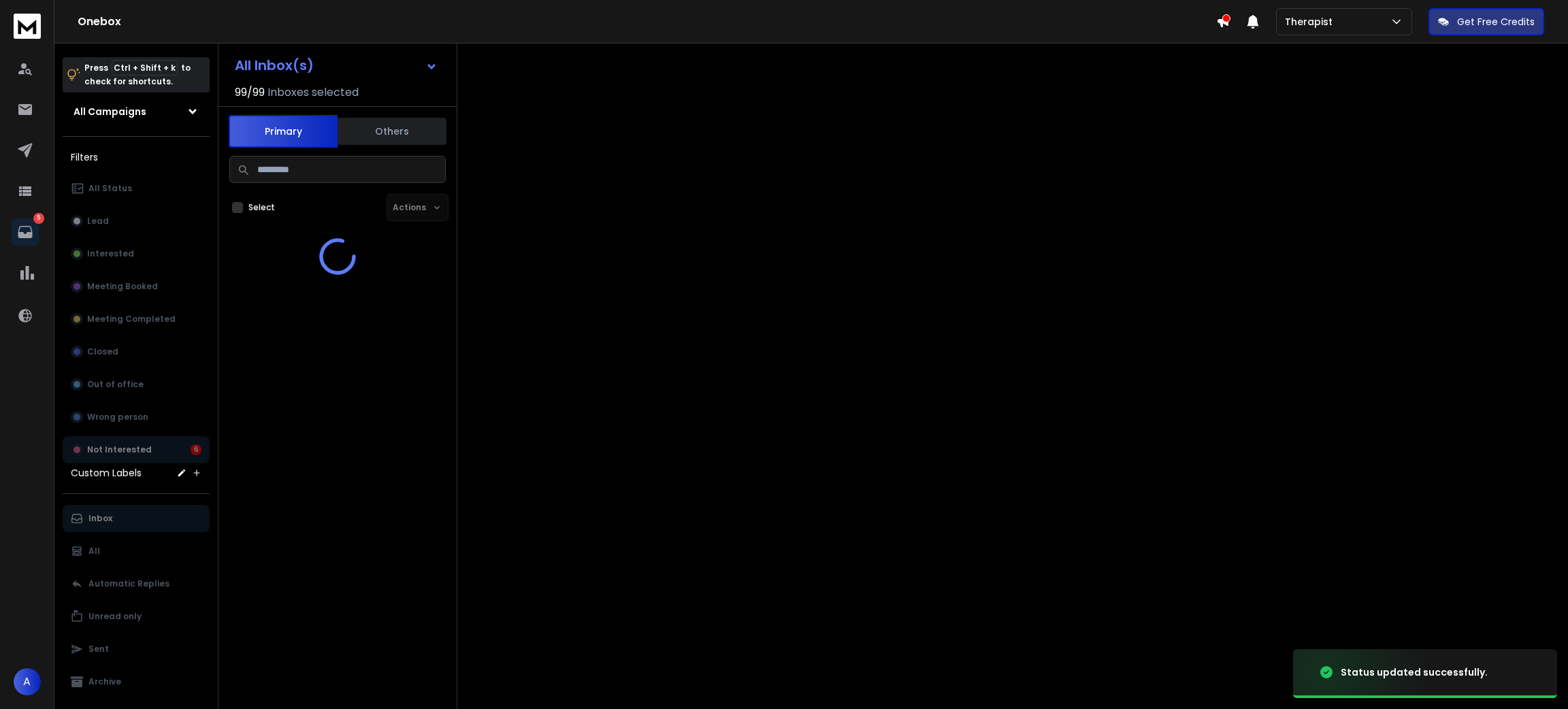
scroll to position [0, 0]
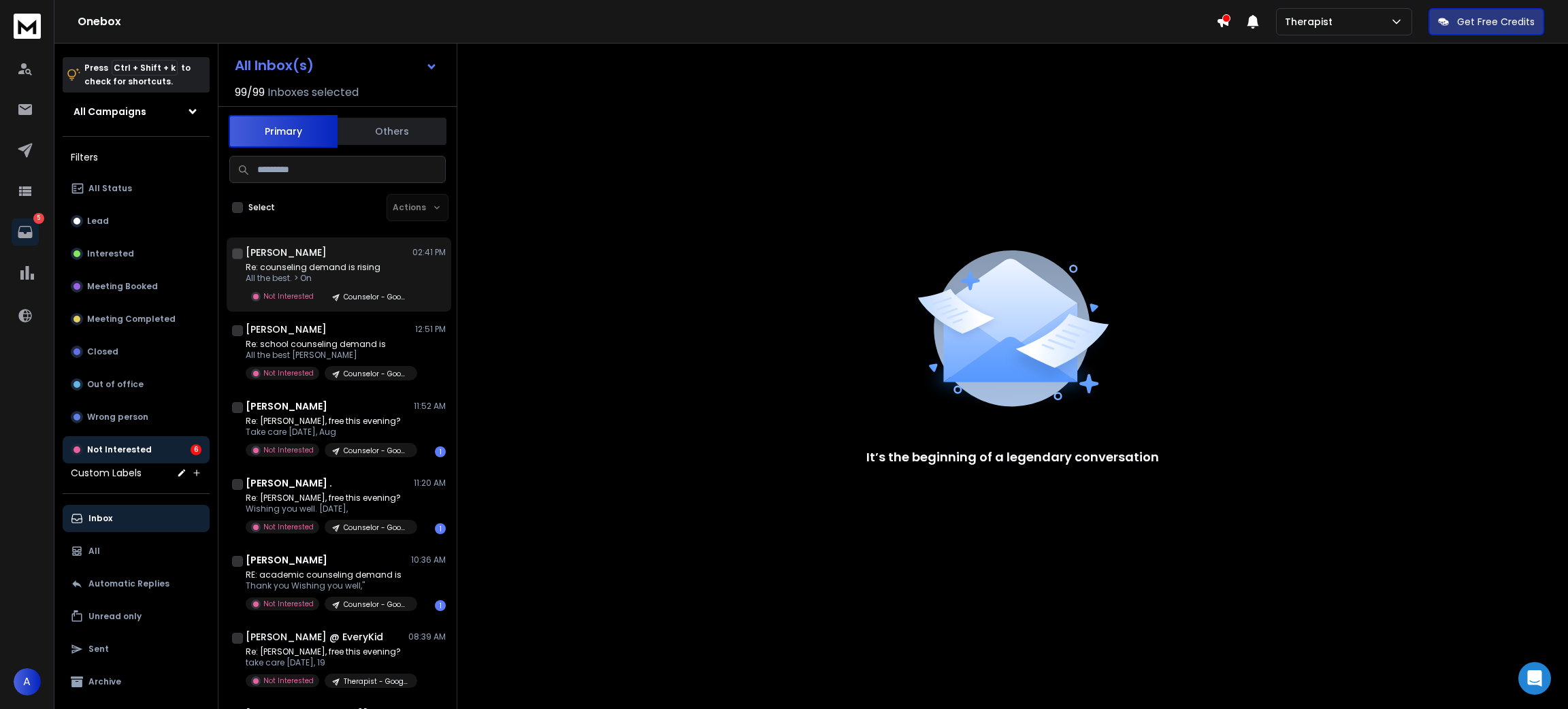
click at [321, 263] on p "Re: counseling demand is rising" at bounding box center [327, 267] width 163 height 11
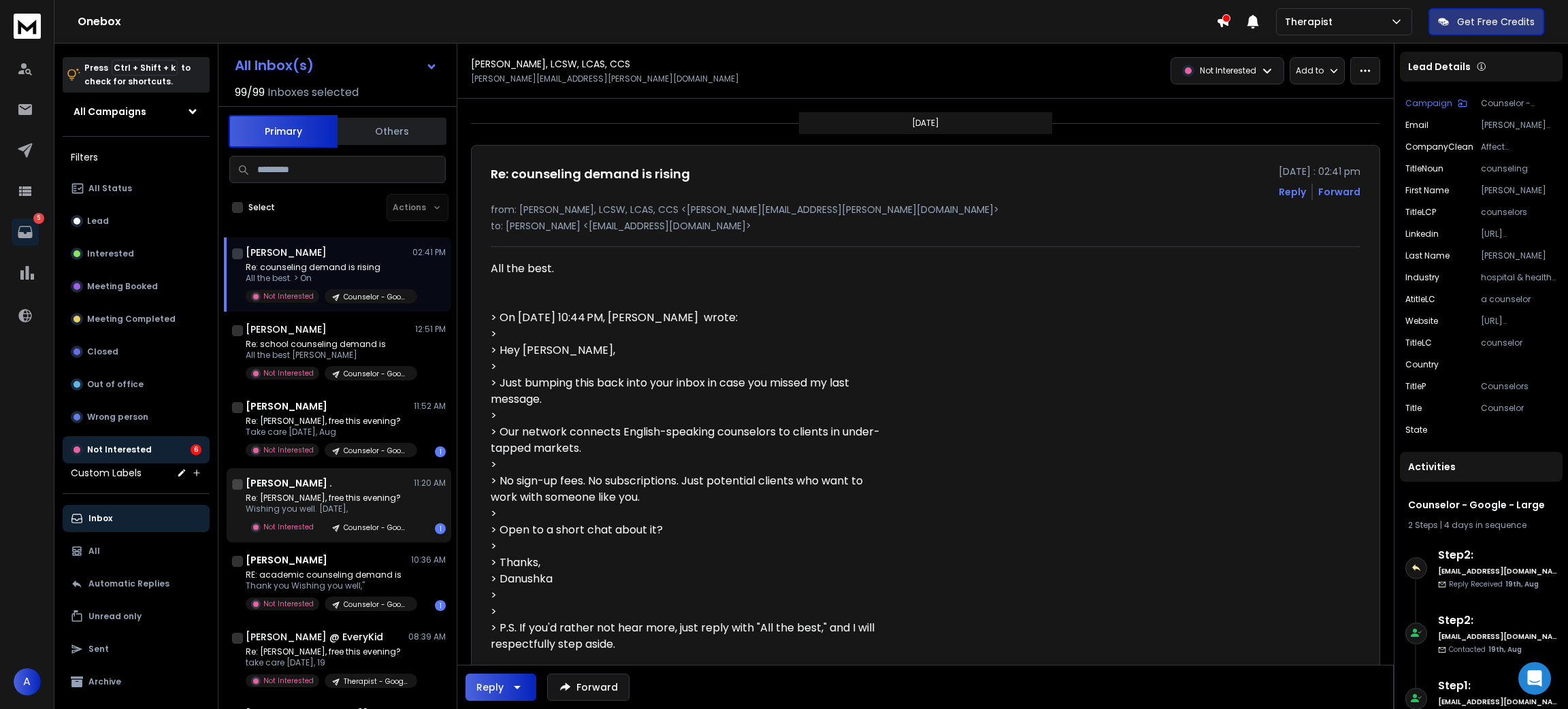
drag, startPoint x: 378, startPoint y: 408, endPoint x: 341, endPoint y: 469, distance: 71.3
click at [377, 410] on div "Poorva Batra 11:52 AM" at bounding box center [346, 406] width 200 height 14
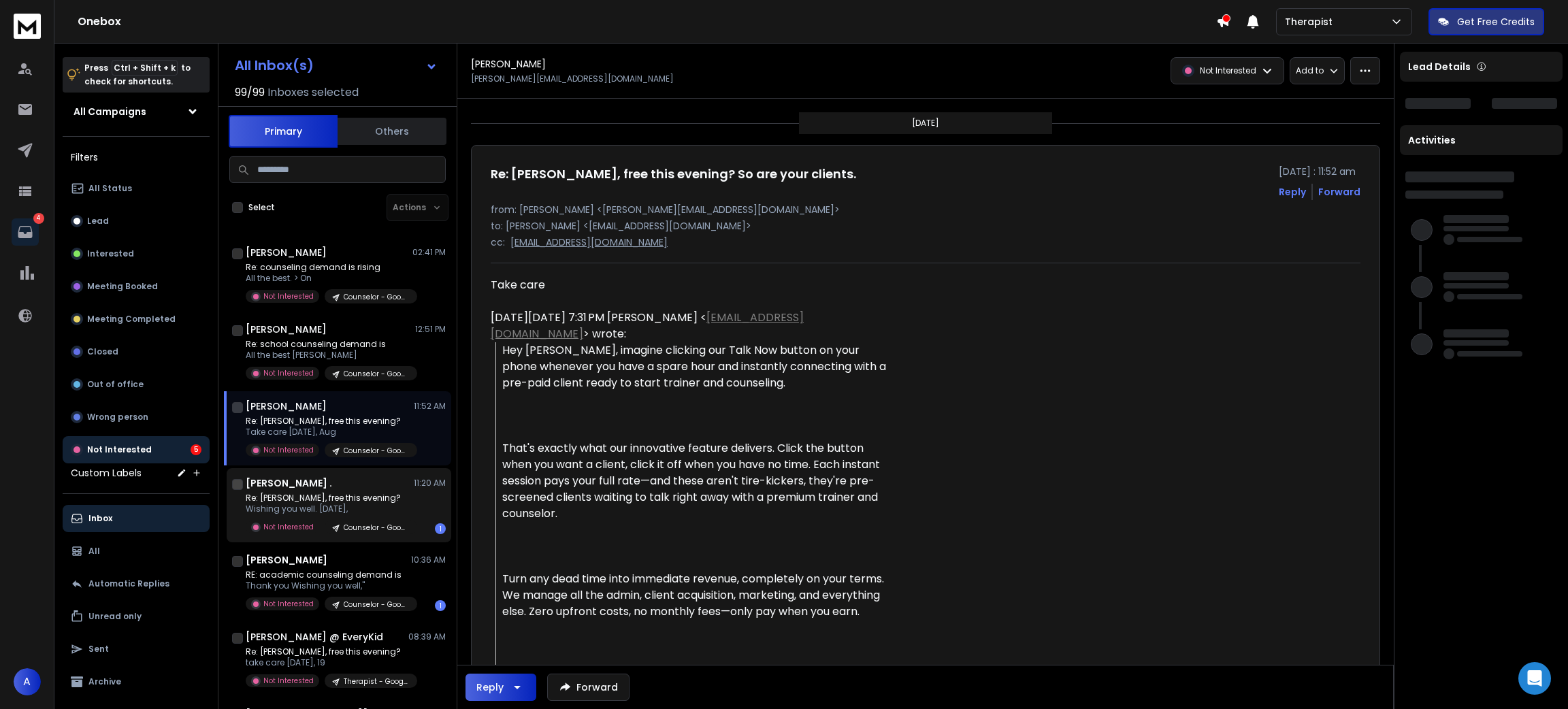
click at [330, 489] on div "Chhavi . 11:20 AM" at bounding box center [346, 483] width 200 height 14
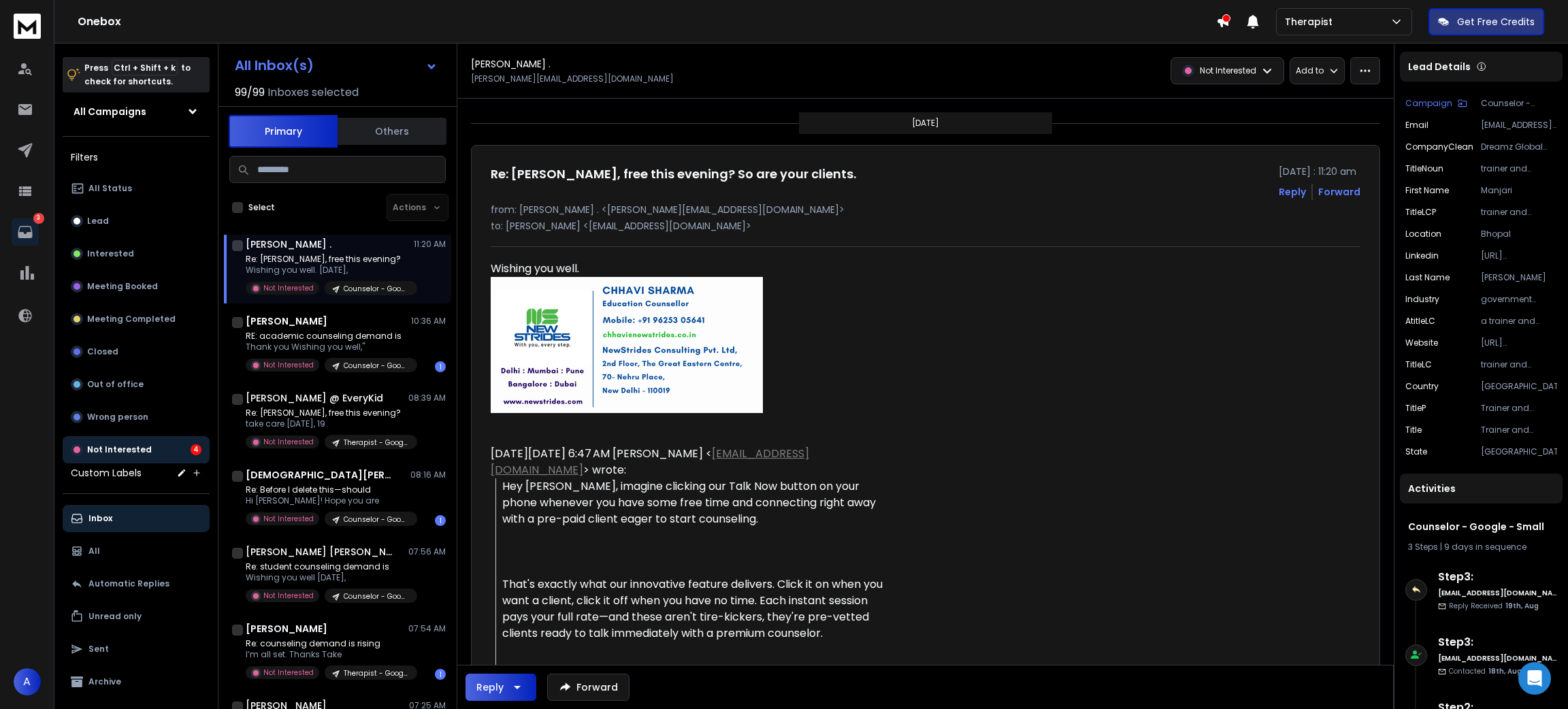
scroll to position [305, 0]
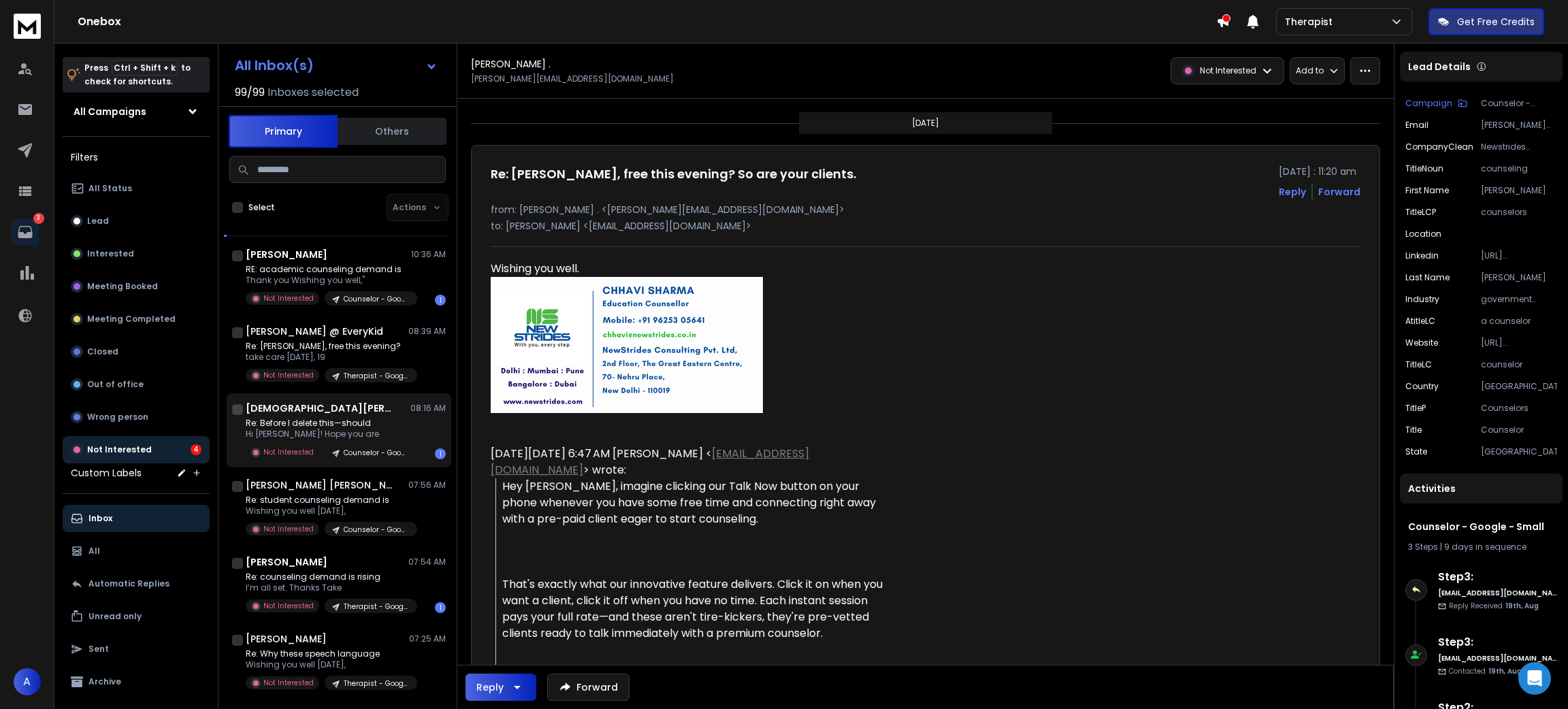
click at [384, 421] on p "Re: Before I delete this—should" at bounding box center [327, 423] width 163 height 11
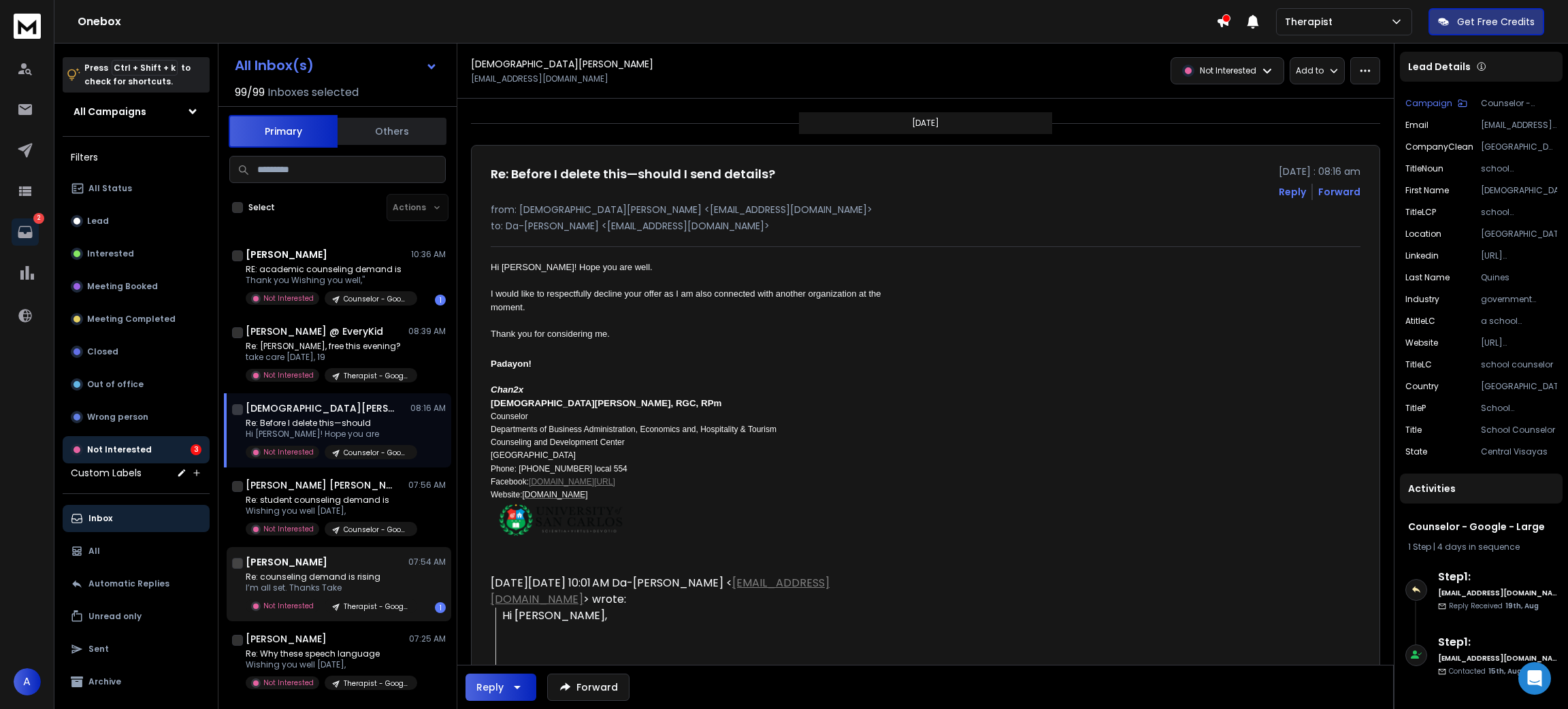
click at [356, 592] on div "Re: counseling demand is rising I’m all set. Thanks Take Not Interested Therapi…" at bounding box center [331, 593] width 172 height 42
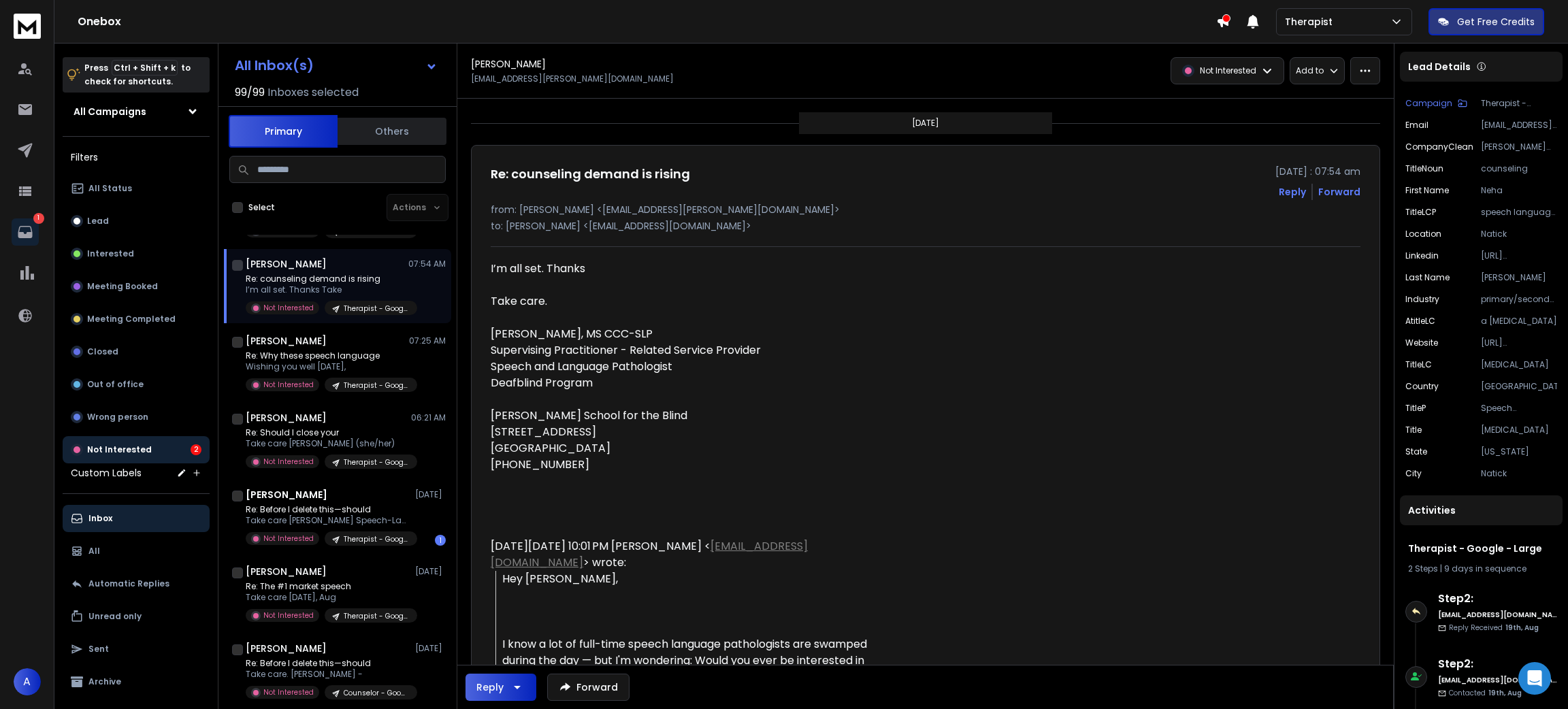
scroll to position [612, 0]
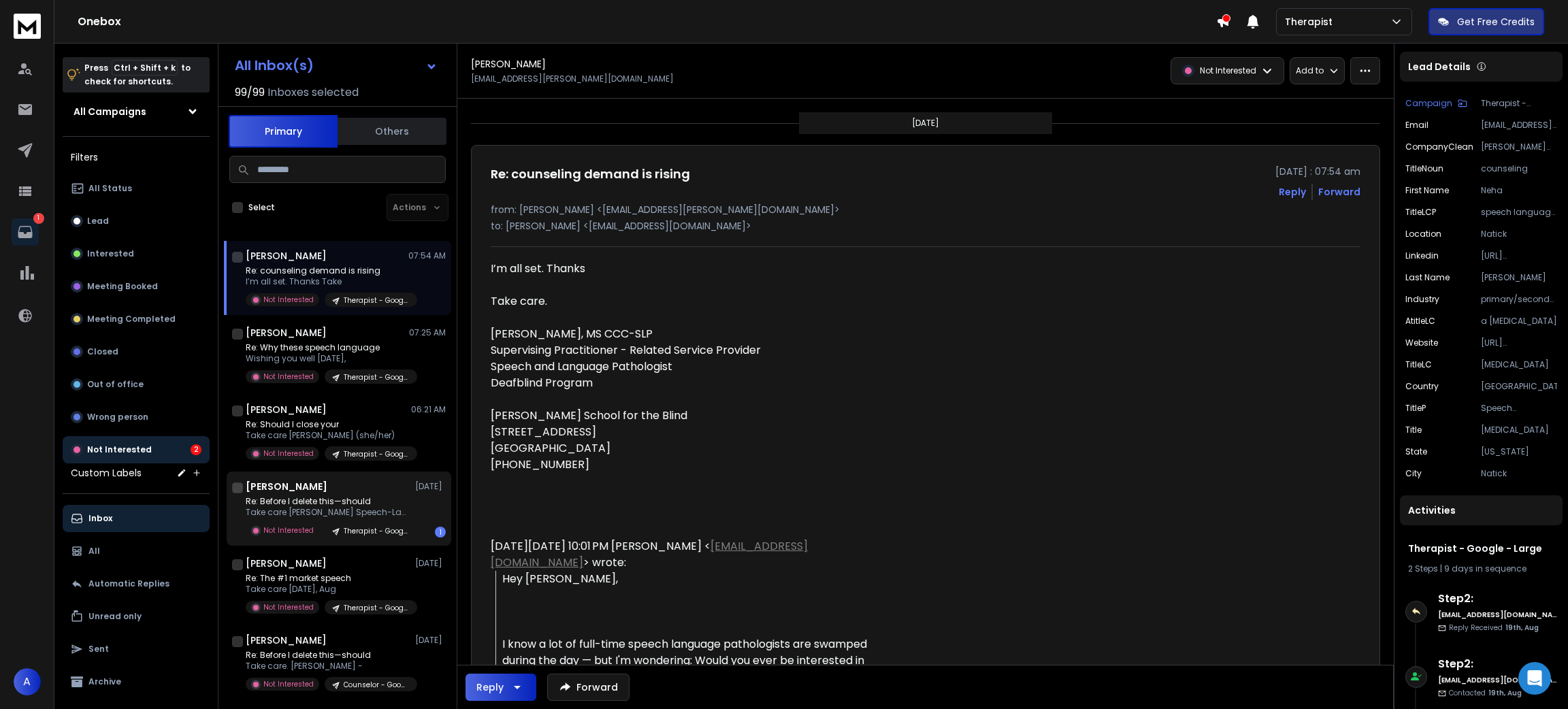
click at [341, 499] on p "Re: Before I delete this—should" at bounding box center [327, 502] width 163 height 11
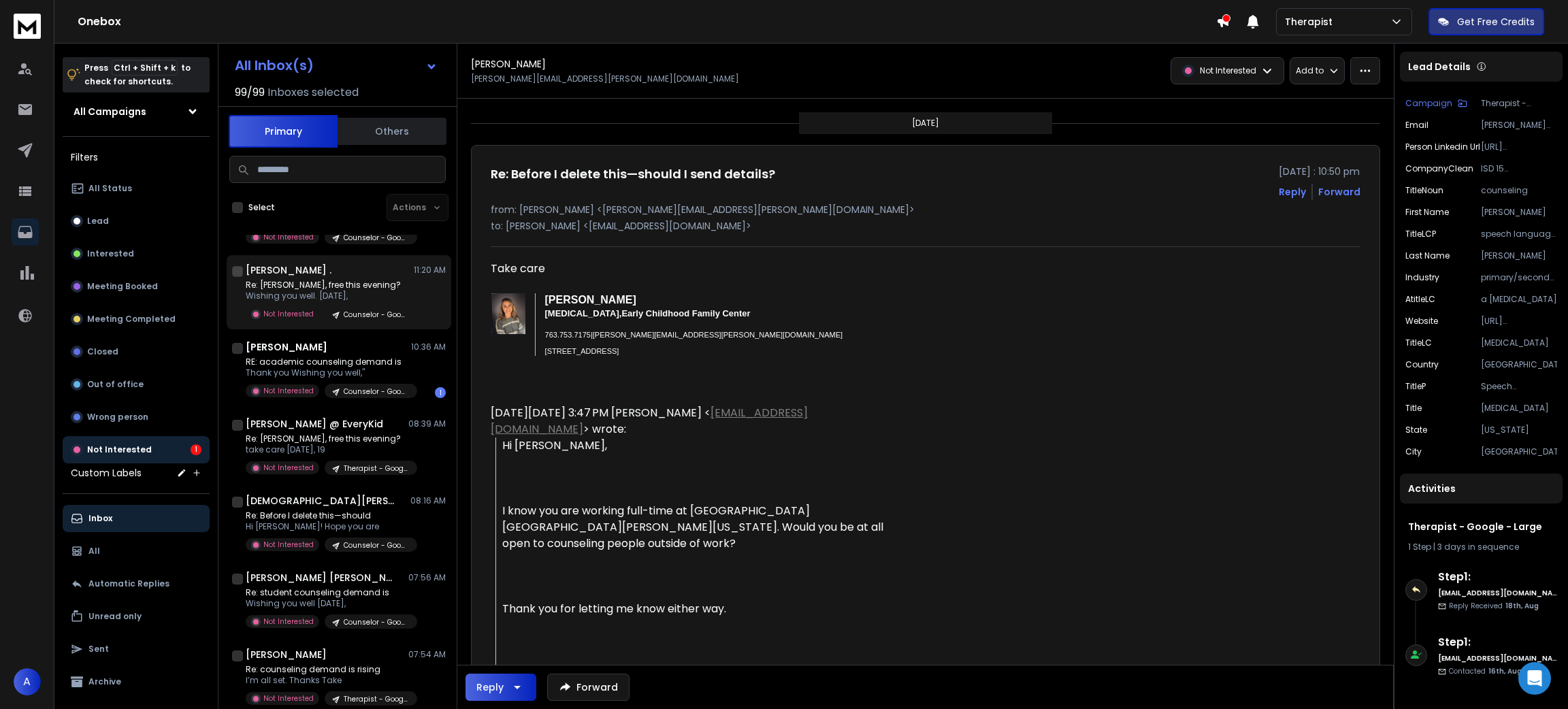
scroll to position [102, 0]
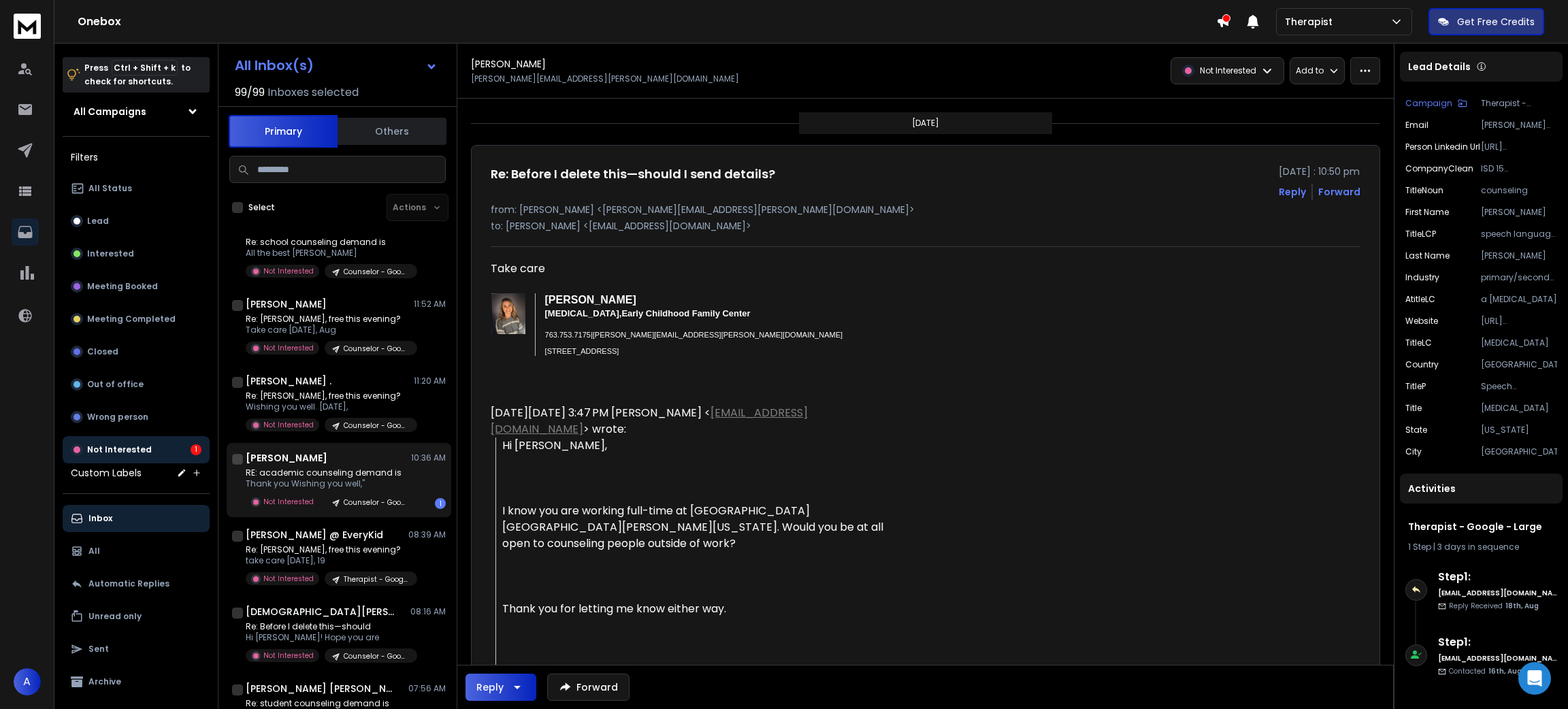
click at [354, 471] on p "RE: academic counseling demand is" at bounding box center [327, 473] width 163 height 11
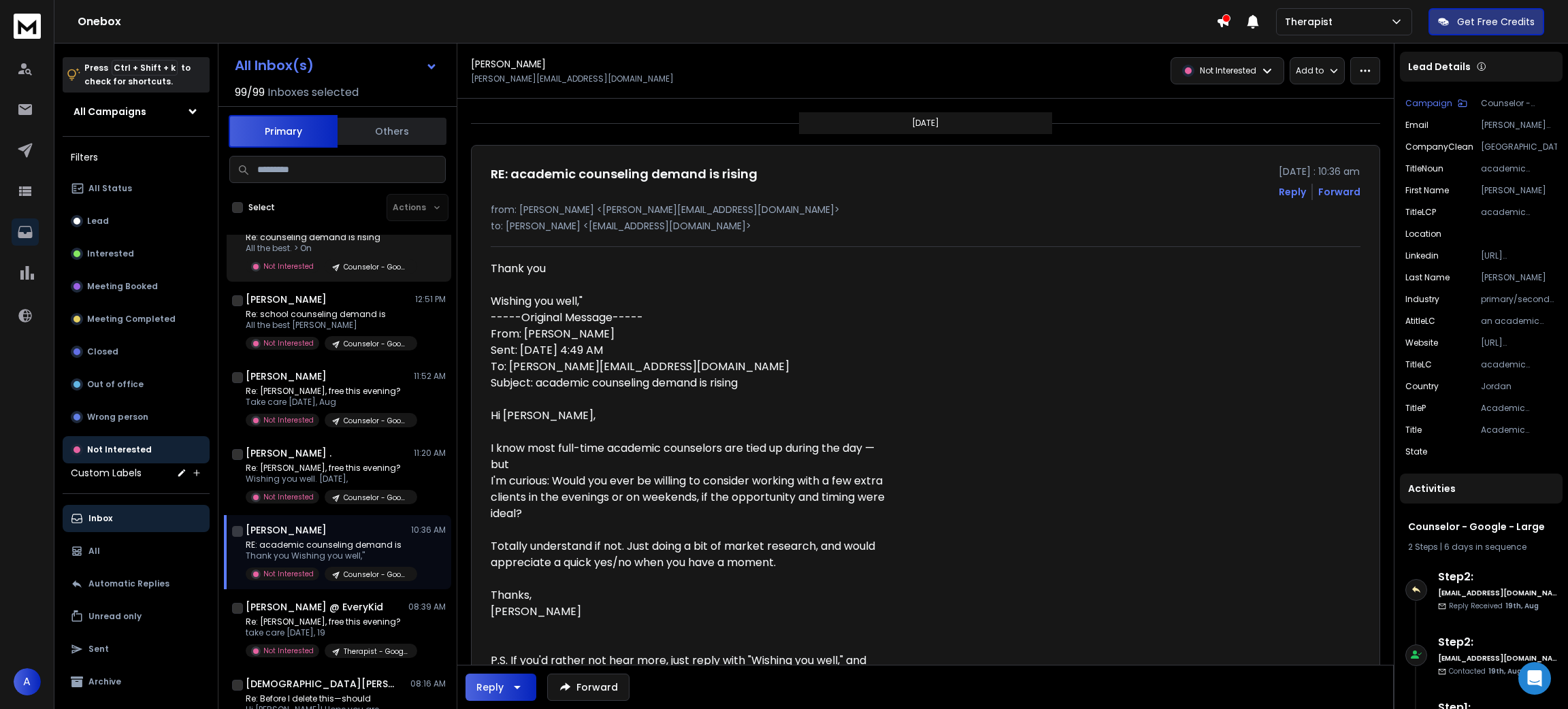
scroll to position [0, 0]
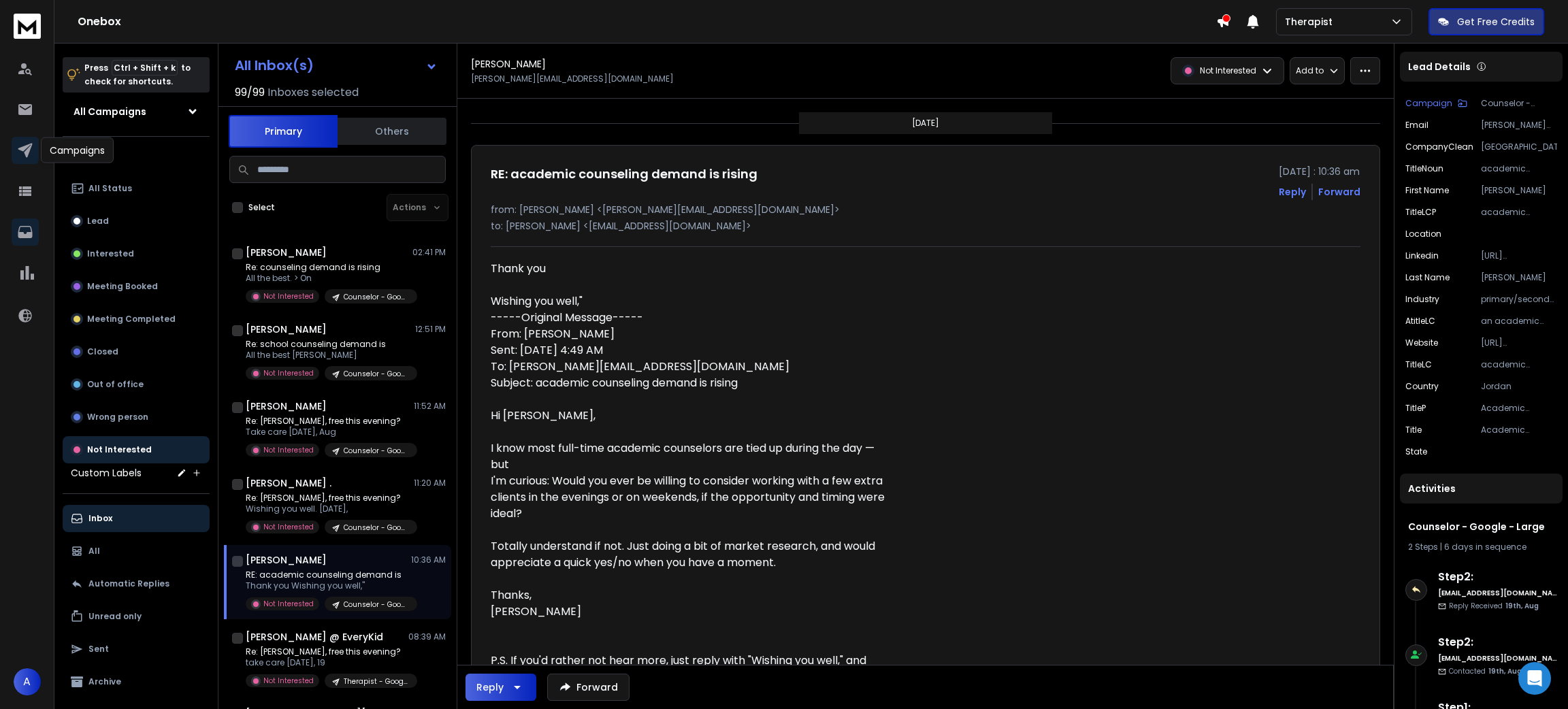
click at [25, 153] on icon at bounding box center [25, 150] width 16 height 16
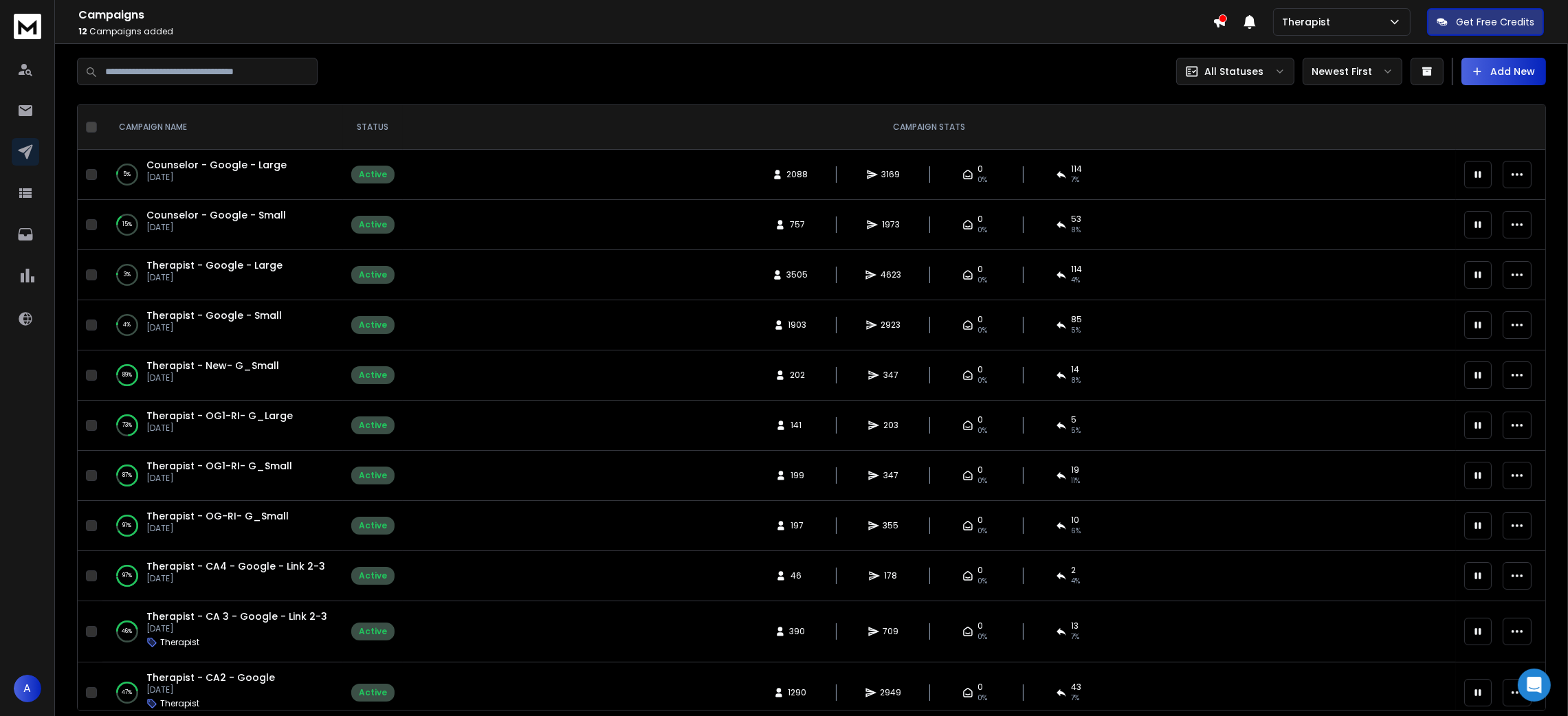
click at [226, 321] on span "Therapist - Google - Small" at bounding box center [214, 315] width 135 height 14
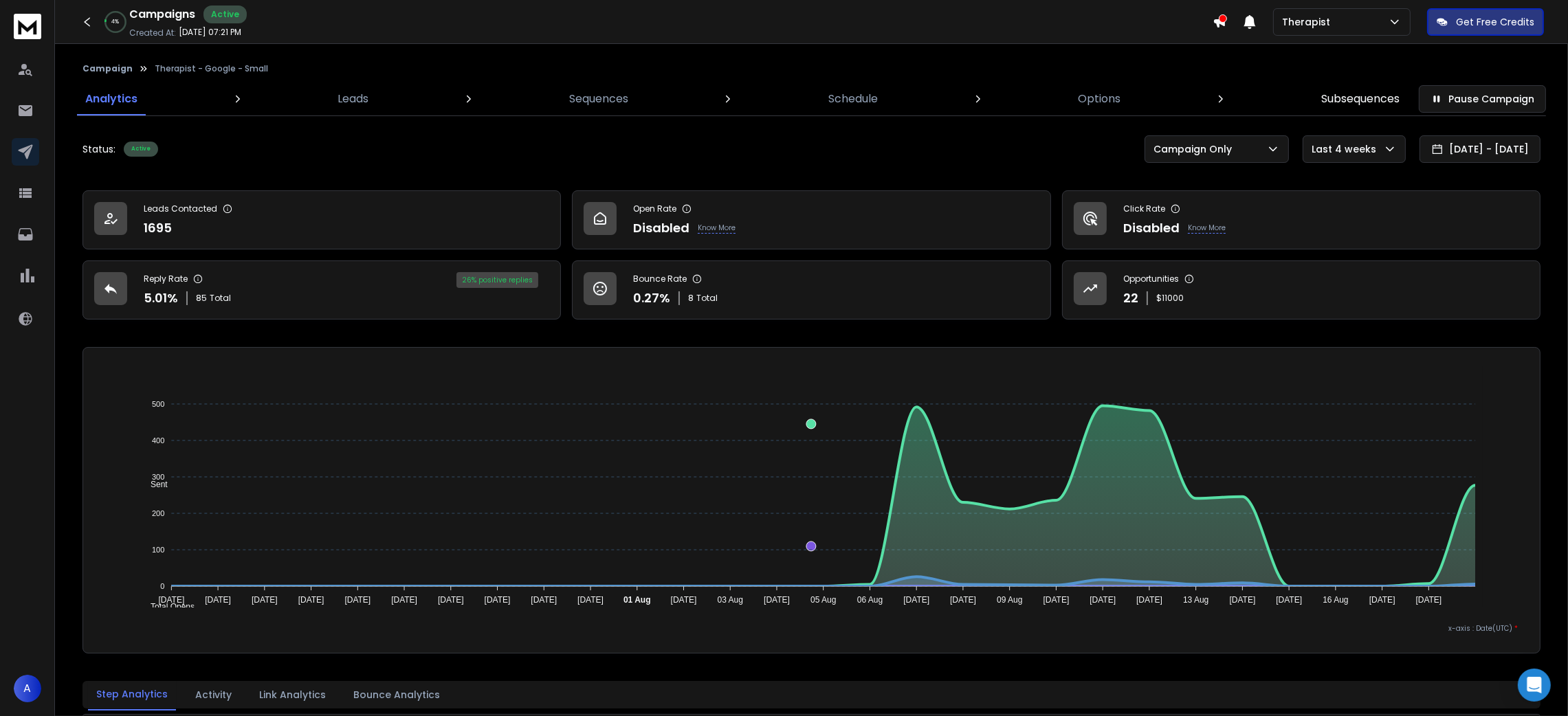
click at [1383, 97] on p "Subsequences" at bounding box center [1360, 99] width 79 height 16
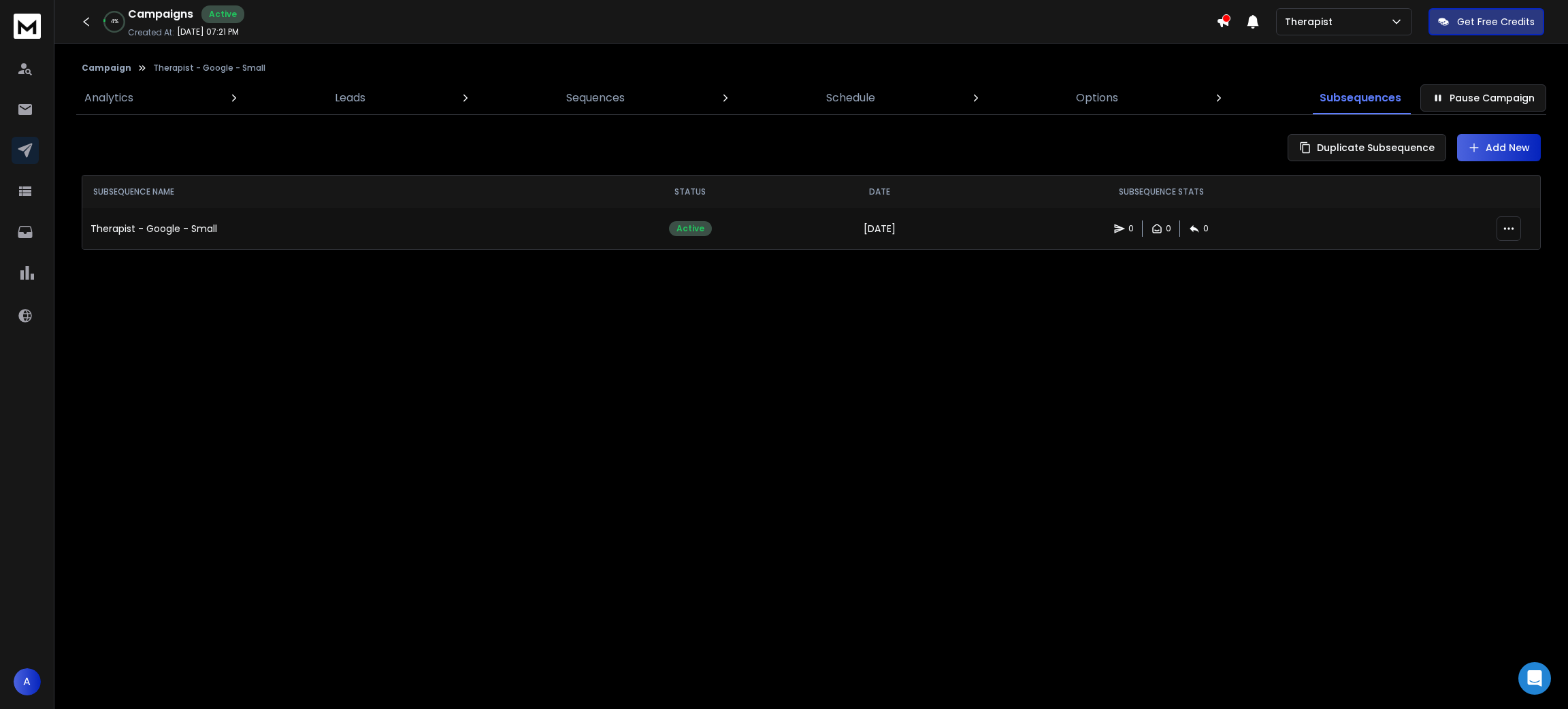
click at [435, 217] on td "Therapist - Google - Small" at bounding box center [334, 228] width 503 height 41
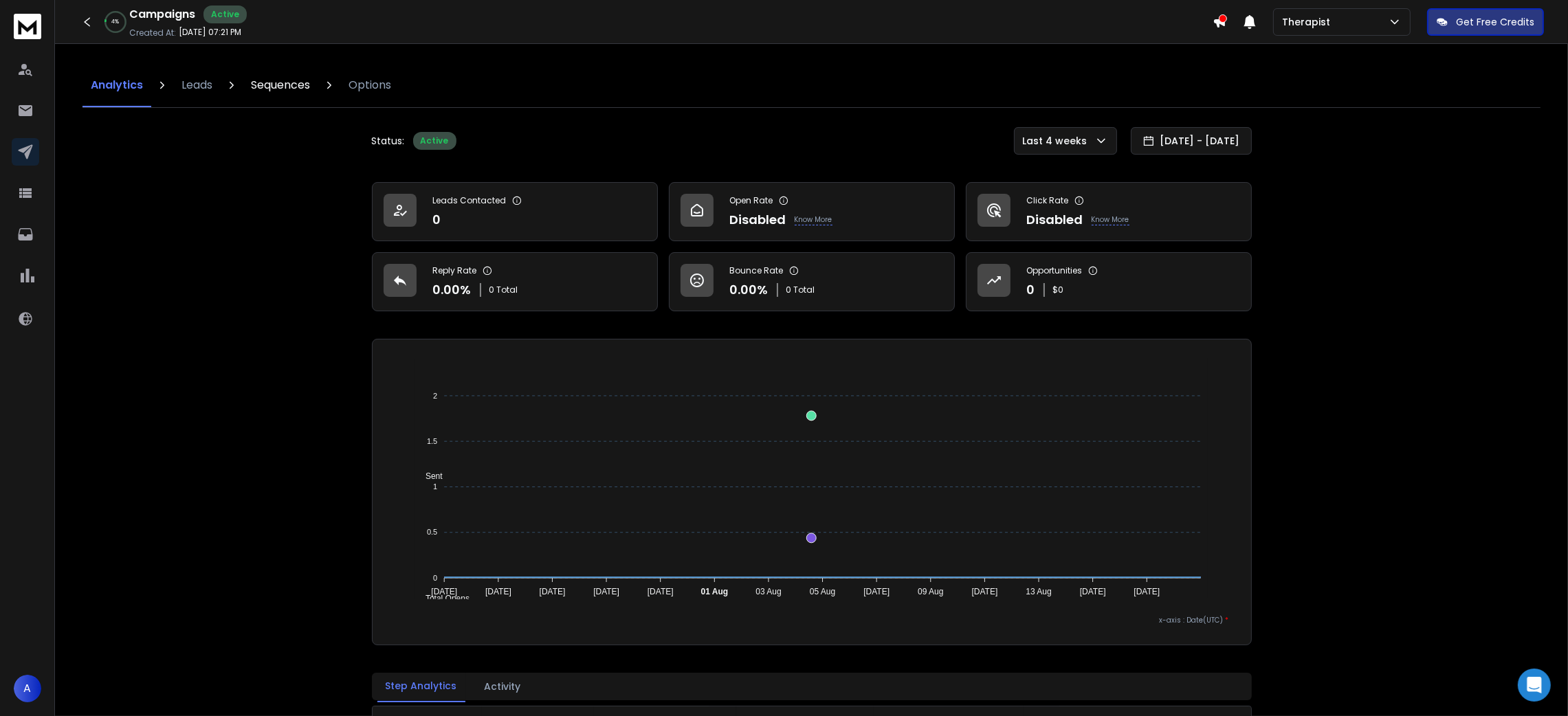
click at [275, 85] on p "Sequences" at bounding box center [280, 85] width 59 height 16
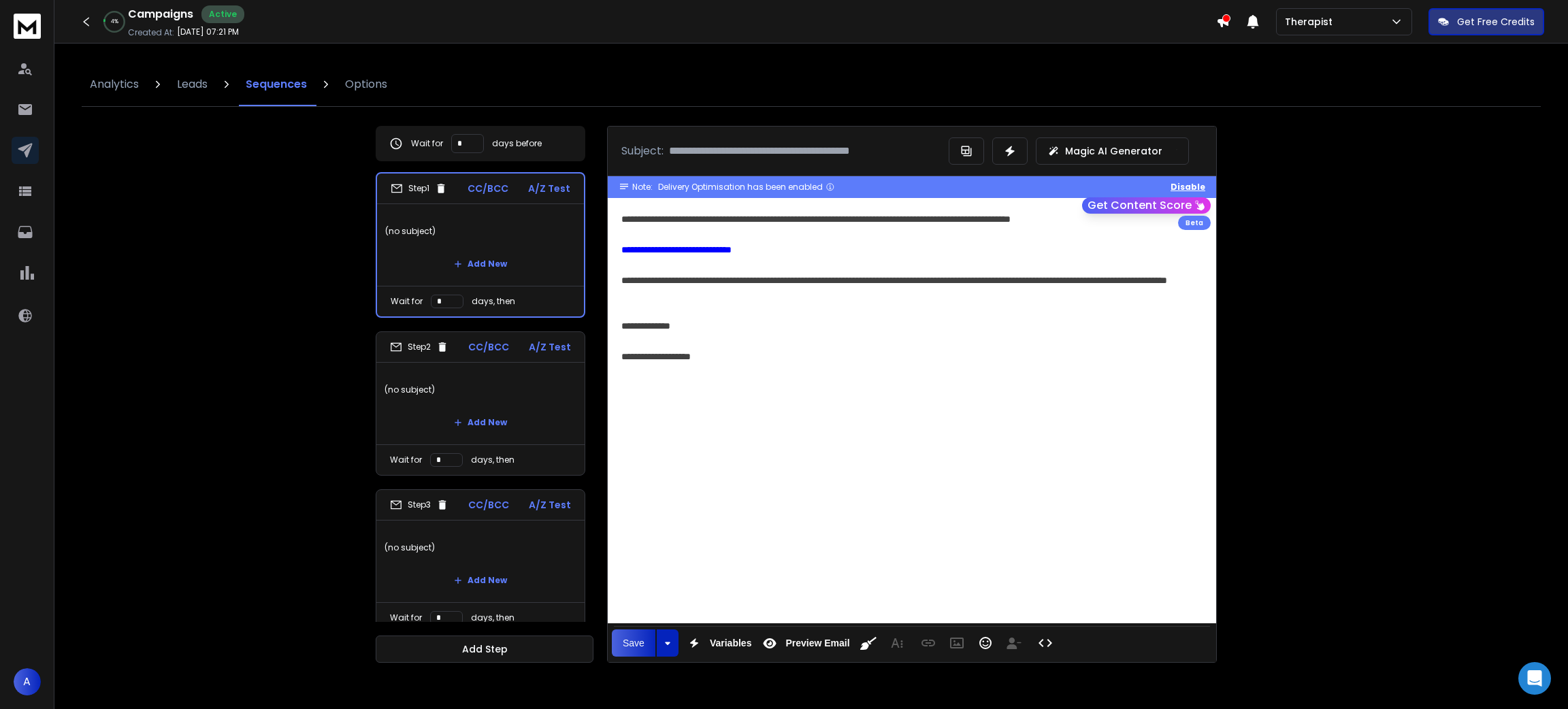
drag, startPoint x: 622, startPoint y: 281, endPoint x: 683, endPoint y: 294, distance: 62.4
click at [619, 281] on div "**********" at bounding box center [912, 411] width 608 height 425
click at [766, 253] on div "**********" at bounding box center [912, 249] width 581 height 15
click at [521, 403] on p "(no subject)" at bounding box center [480, 389] width 192 height 38
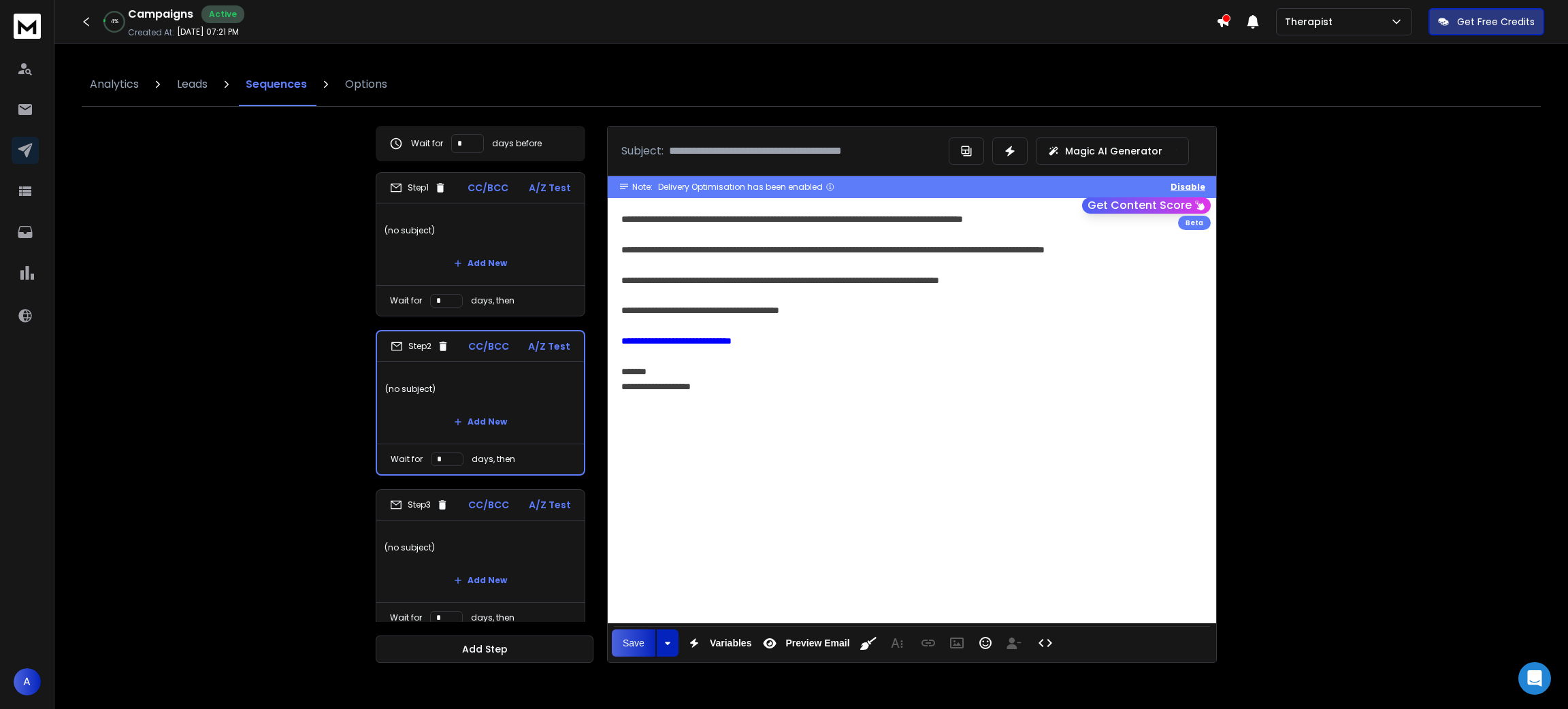
click at [1046, 228] on div at bounding box center [912, 234] width 581 height 15
click at [504, 236] on p "(no subject)" at bounding box center [480, 230] width 192 height 38
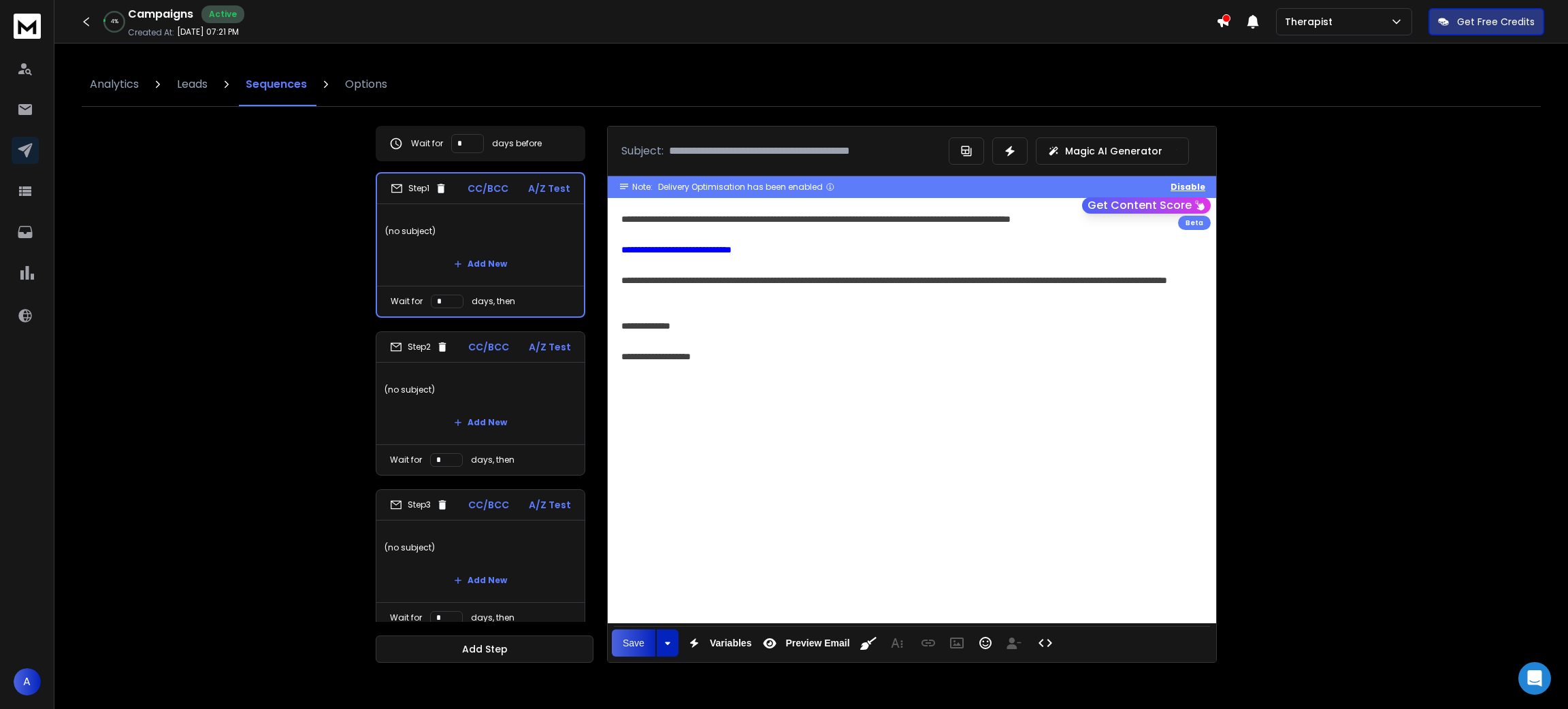
click at [765, 252] on div "**********" at bounding box center [912, 249] width 581 height 15
drag, startPoint x: 742, startPoint y: 250, endPoint x: 637, endPoint y: 250, distance: 105.0
click at [636, 249] on div "**********" at bounding box center [912, 249] width 581 height 15
click at [690, 281] on icon "button" at bounding box center [696, 281] width 16 height 16
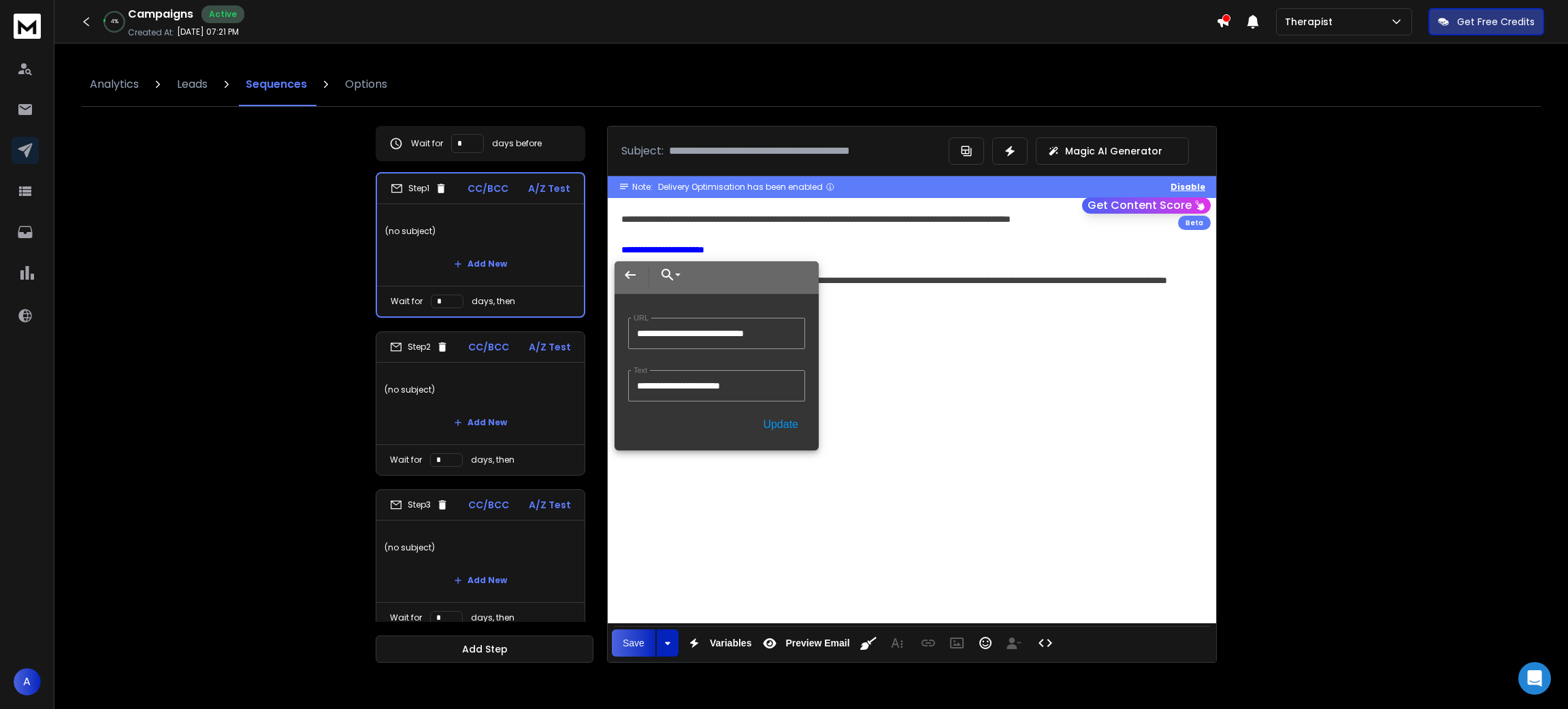
drag, startPoint x: 760, startPoint y: 341, endPoint x: 546, endPoint y: 328, distance: 214.4
click at [546, 328] on div "**********" at bounding box center [811, 394] width 871 height 537
type input "**********"
click at [789, 422] on button "Update" at bounding box center [781, 425] width 49 height 25
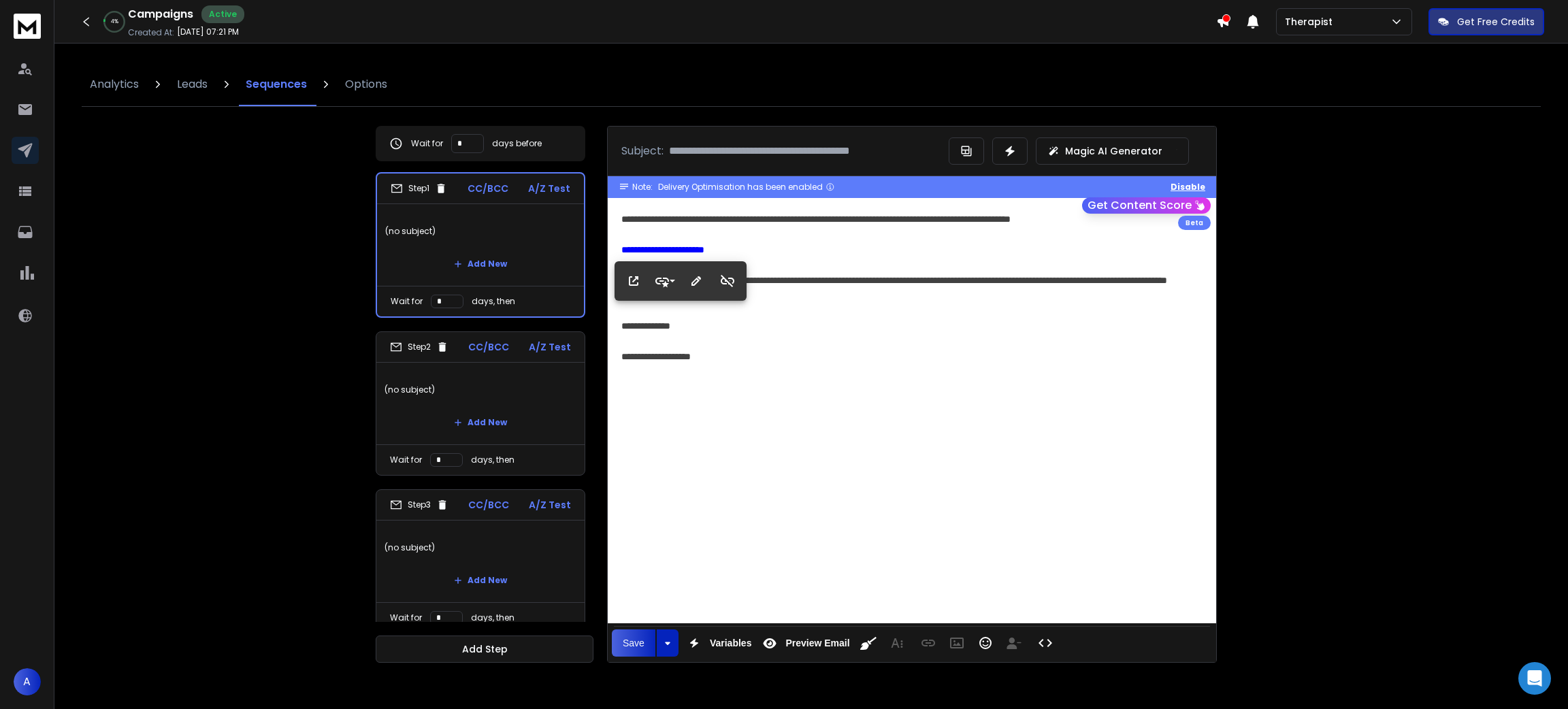
click at [856, 382] on div "**********" at bounding box center [912, 411] width 608 height 425
click at [673, 281] on div "**********" at bounding box center [912, 288] width 581 height 31
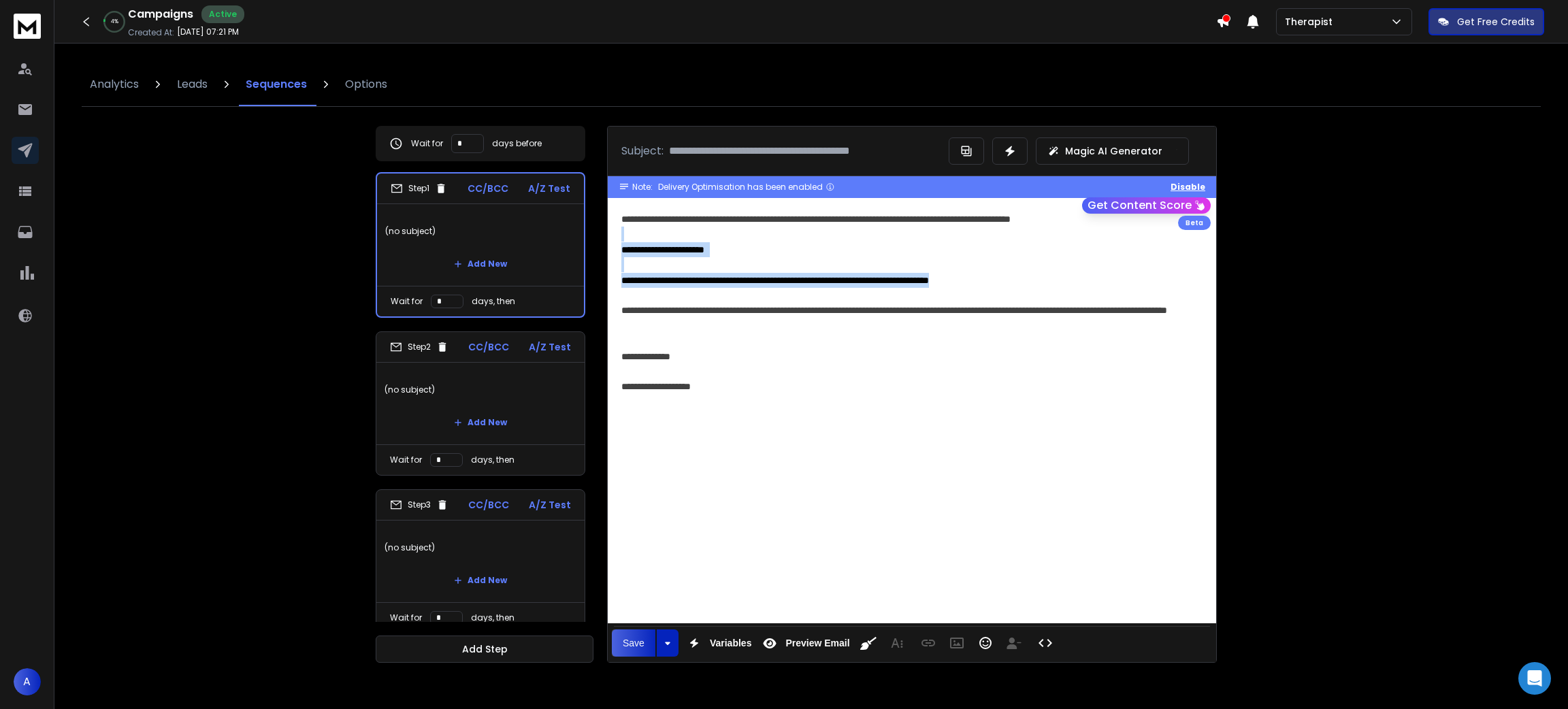
drag, startPoint x: 614, startPoint y: 240, endPoint x: 1062, endPoint y: 287, distance: 450.5
click at [1062, 287] on div "**********" at bounding box center [912, 411] width 608 height 425
copy div "**********"
click at [260, 203] on div "**********" at bounding box center [811, 394] width 1459 height 548
click at [85, 22] on icon at bounding box center [86, 22] width 12 height 12
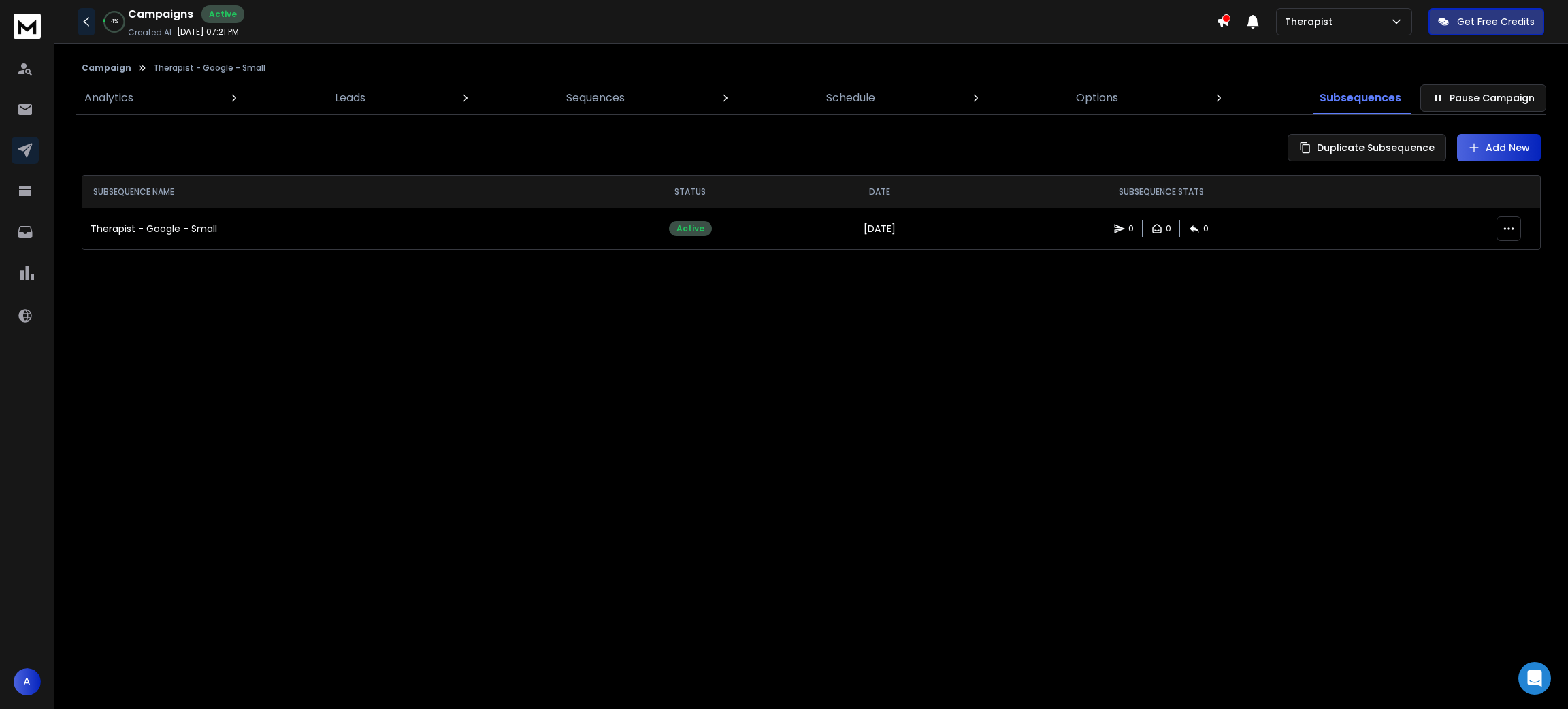
click at [89, 18] on icon at bounding box center [86, 22] width 12 height 12
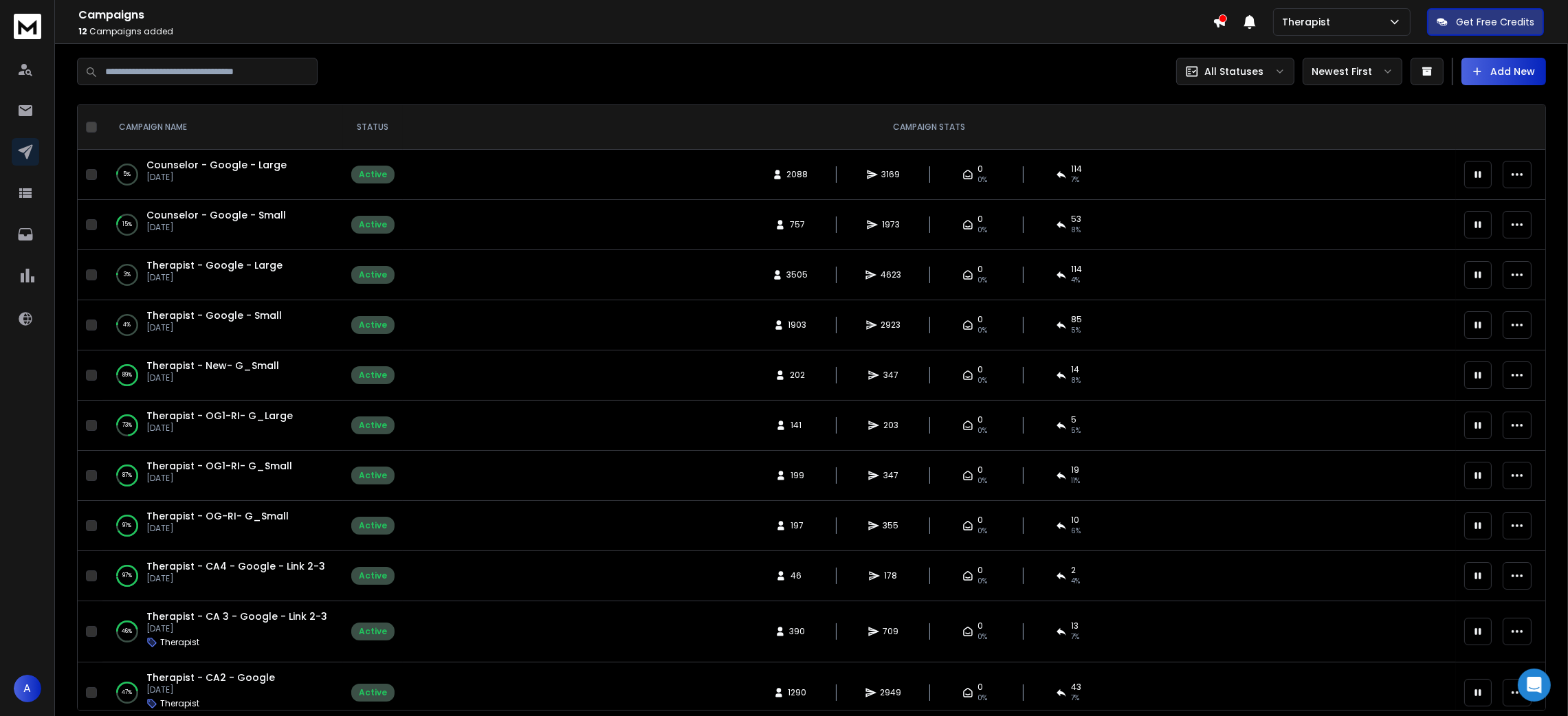
drag, startPoint x: 203, startPoint y: 275, endPoint x: 316, endPoint y: 259, distance: 114.1
click at [203, 276] on p "13 days ago" at bounding box center [214, 278] width 136 height 11
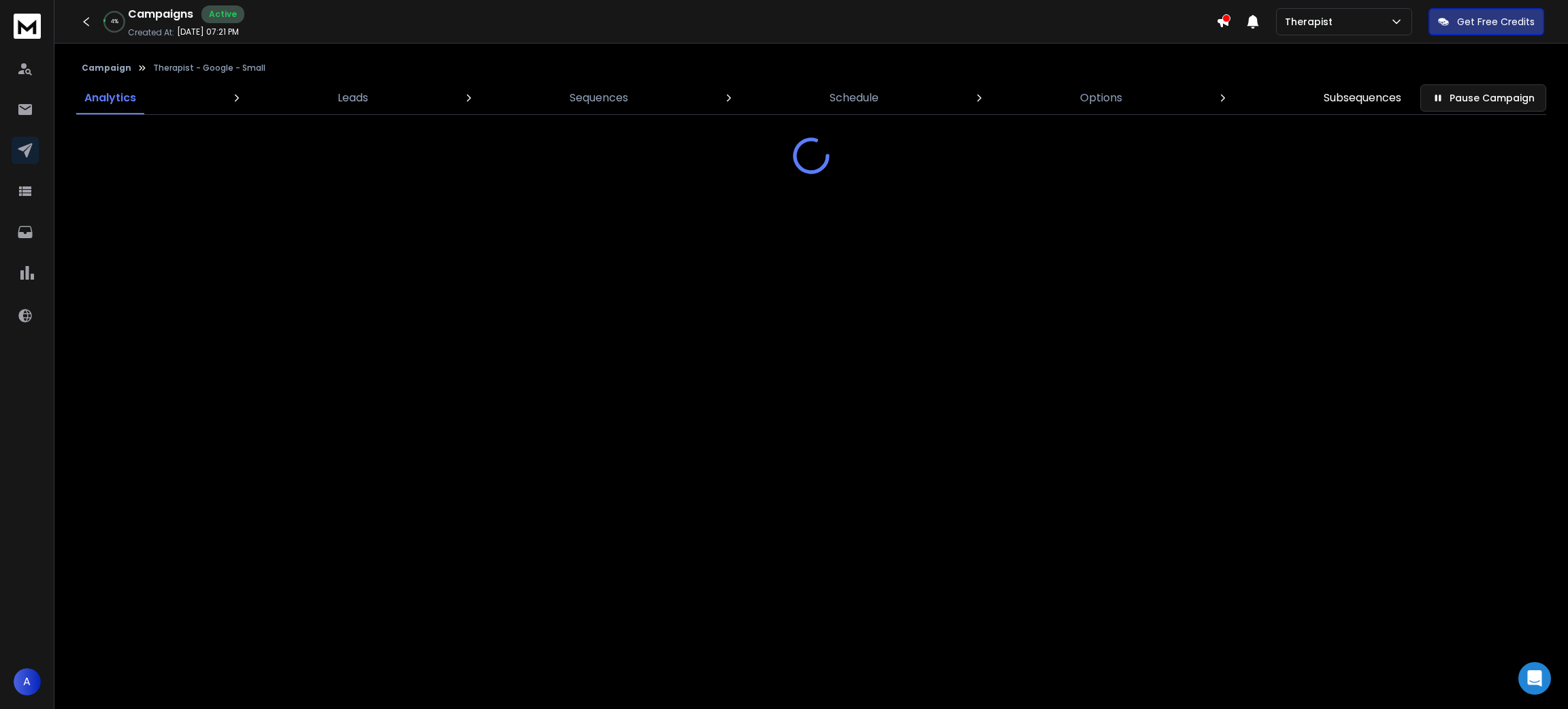
click at [1330, 98] on p "Subsequences" at bounding box center [1362, 98] width 78 height 16
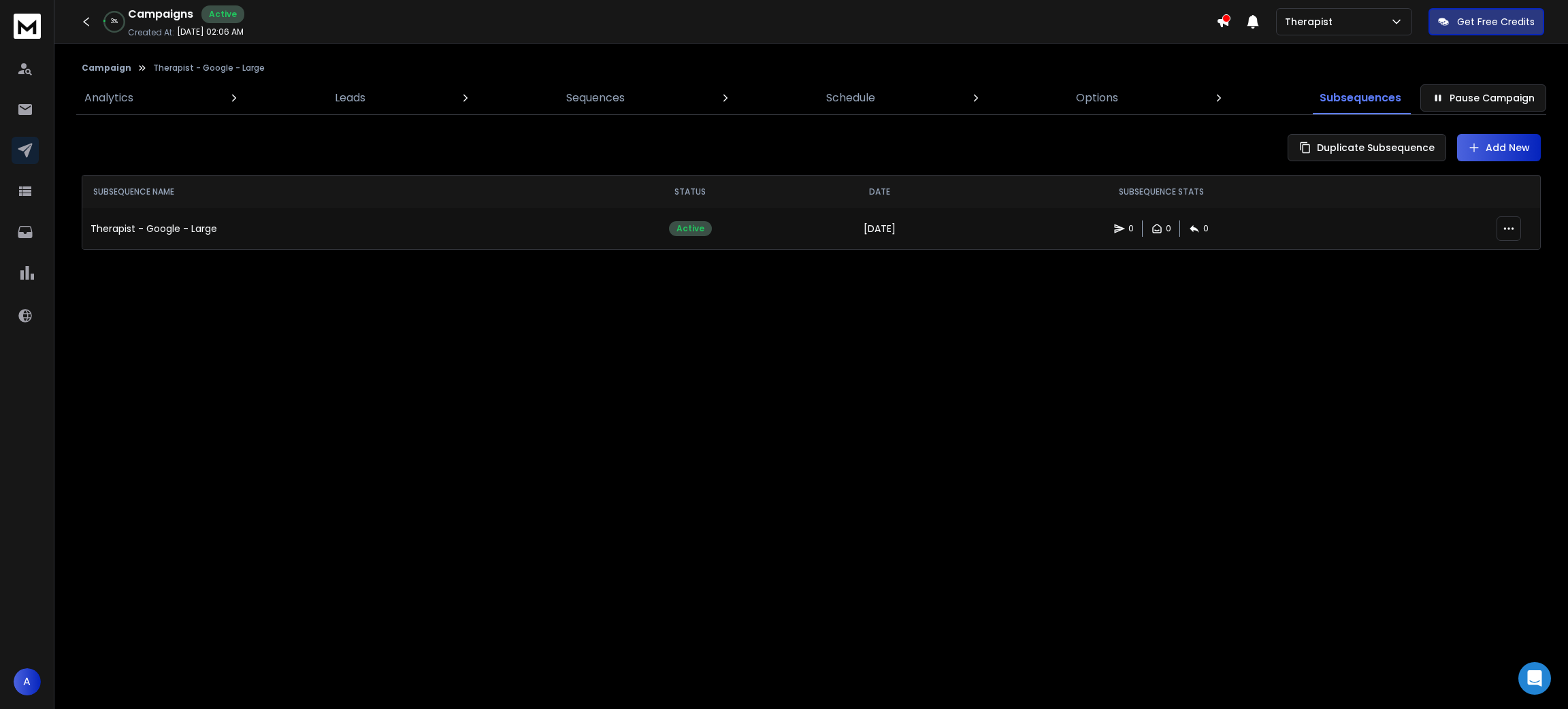
click at [300, 220] on td "Therapist - Google - Large" at bounding box center [334, 228] width 503 height 41
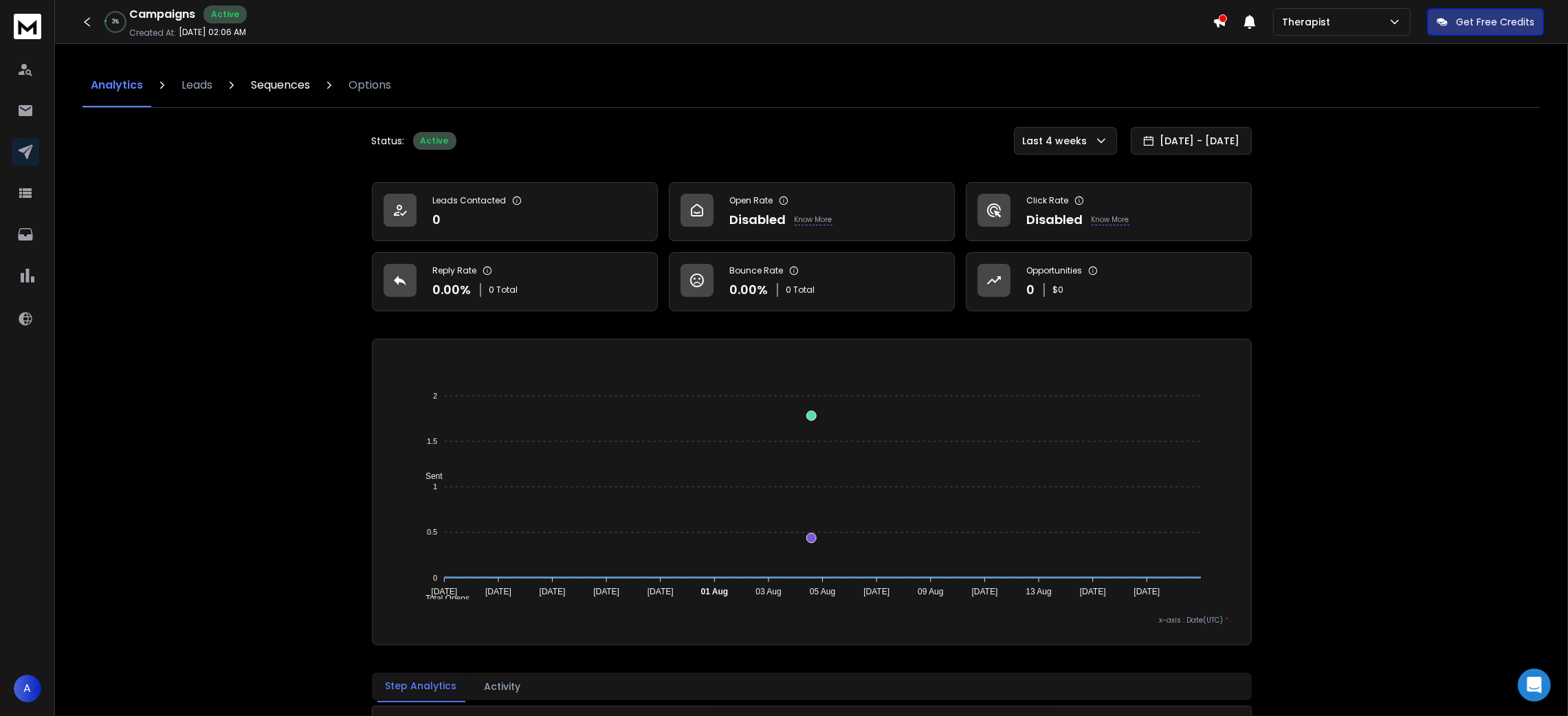
click at [283, 82] on p "Sequences" at bounding box center [280, 85] width 59 height 16
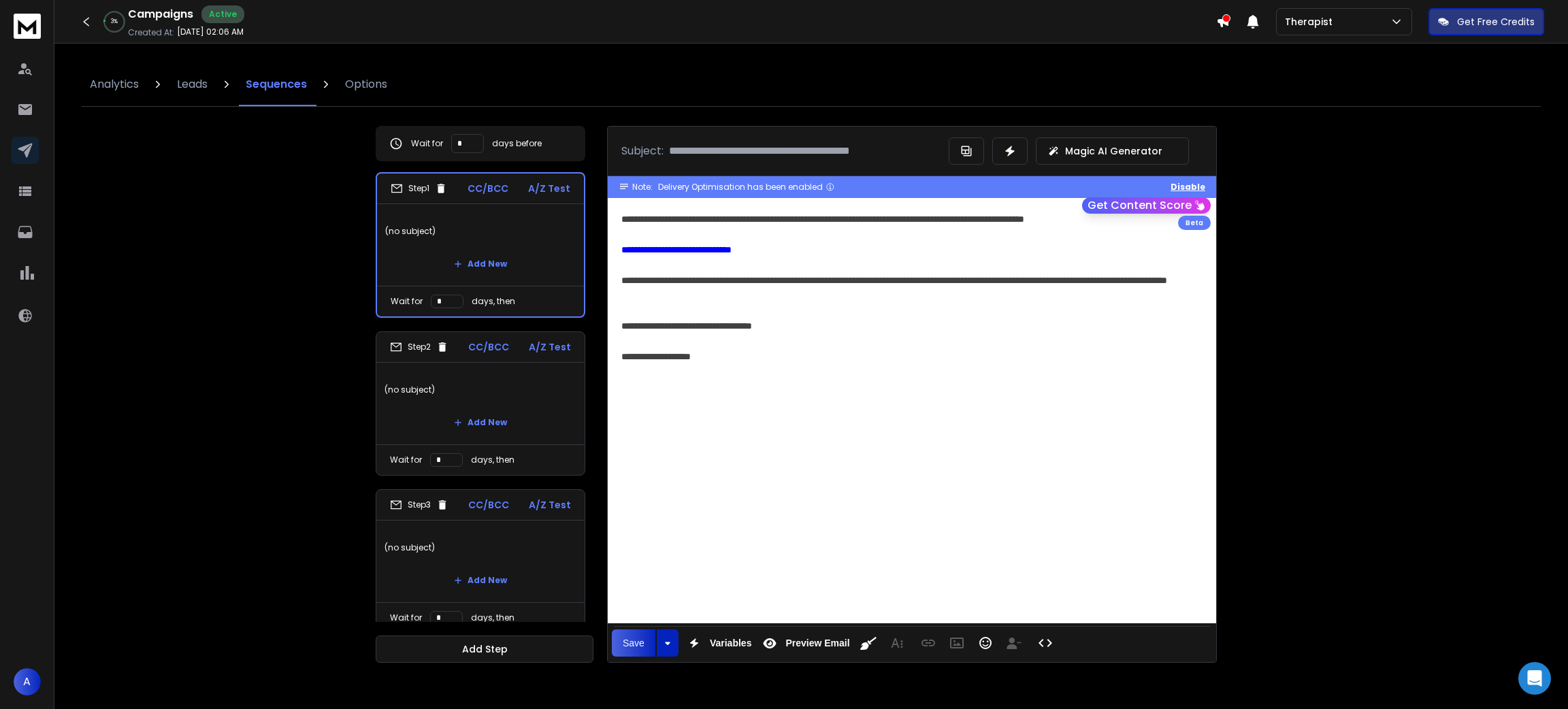
click at [487, 239] on p "(no subject)" at bounding box center [480, 231] width 190 height 38
drag, startPoint x: 617, startPoint y: 247, endPoint x: 754, endPoint y: 263, distance: 137.9
click at [754, 263] on div "**********" at bounding box center [912, 411] width 608 height 425
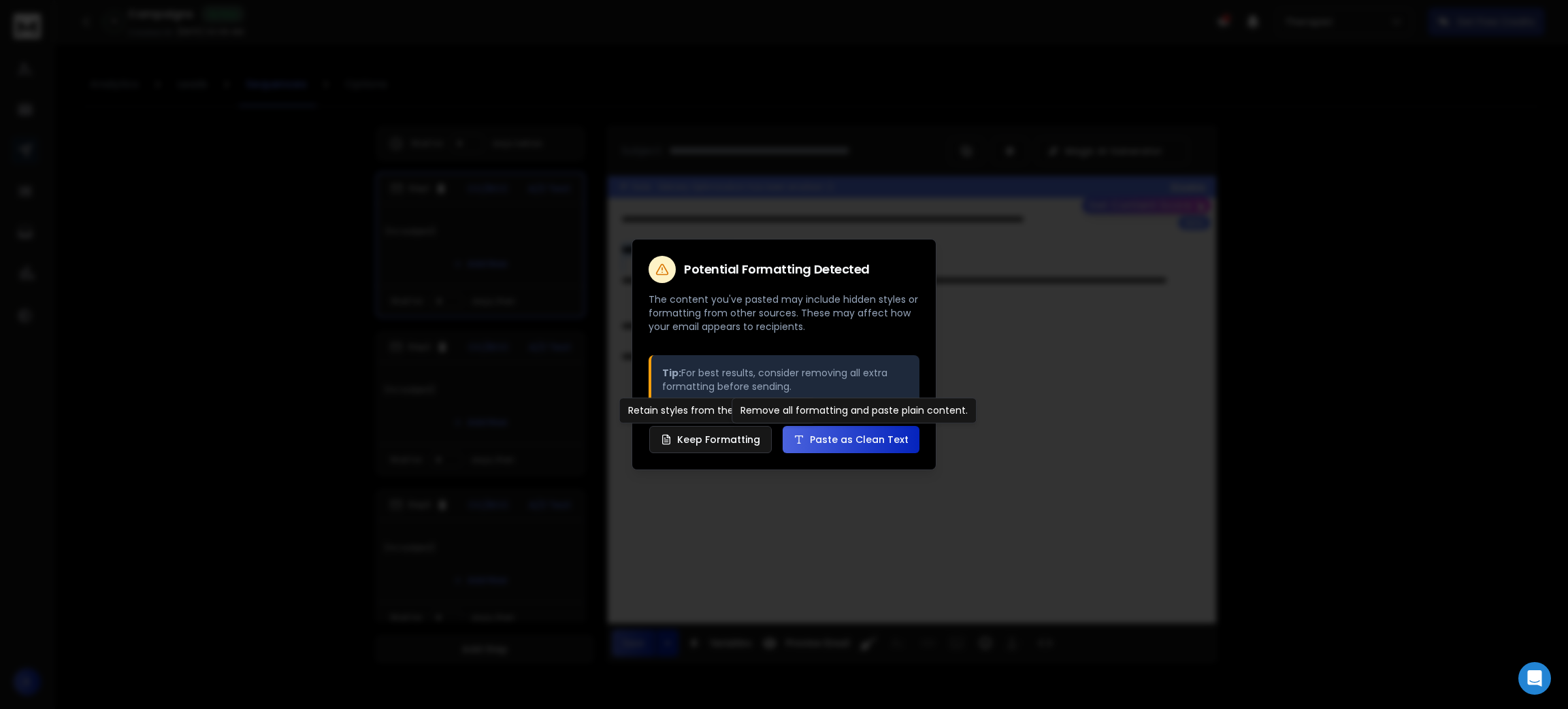
click at [848, 439] on button "Paste as Clean Text" at bounding box center [851, 439] width 136 height 27
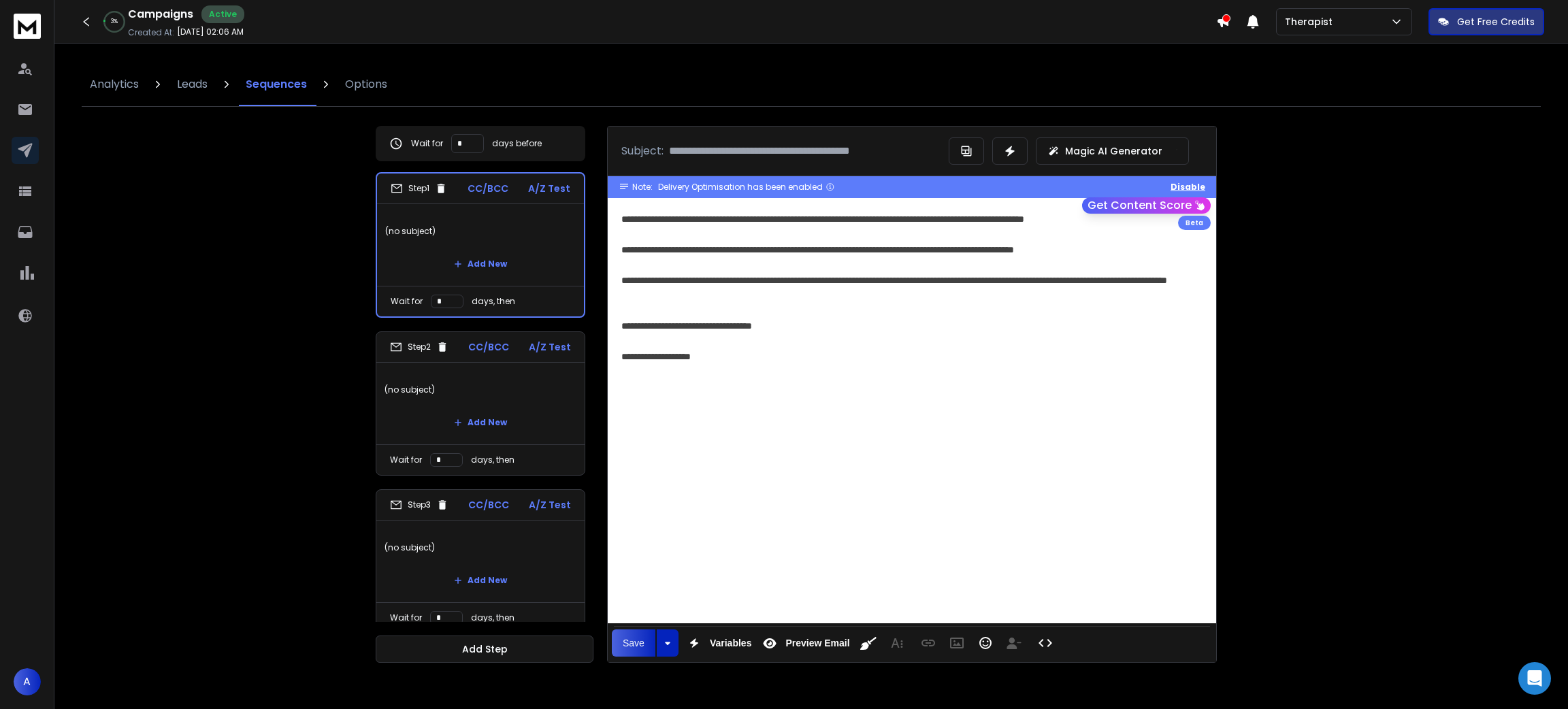
click at [717, 245] on div "**********" at bounding box center [912, 249] width 581 height 15
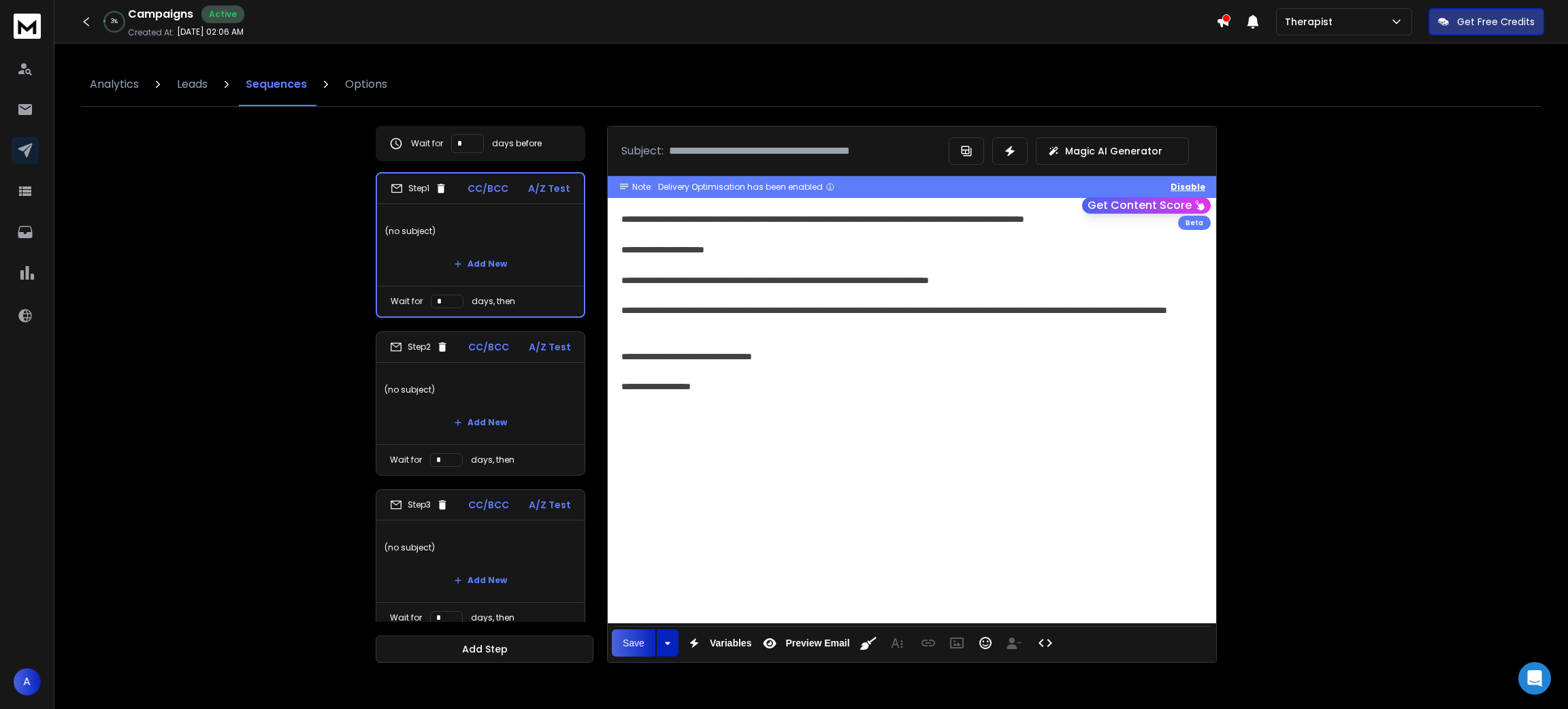
click at [721, 247] on div "**********" at bounding box center [912, 249] width 581 height 15
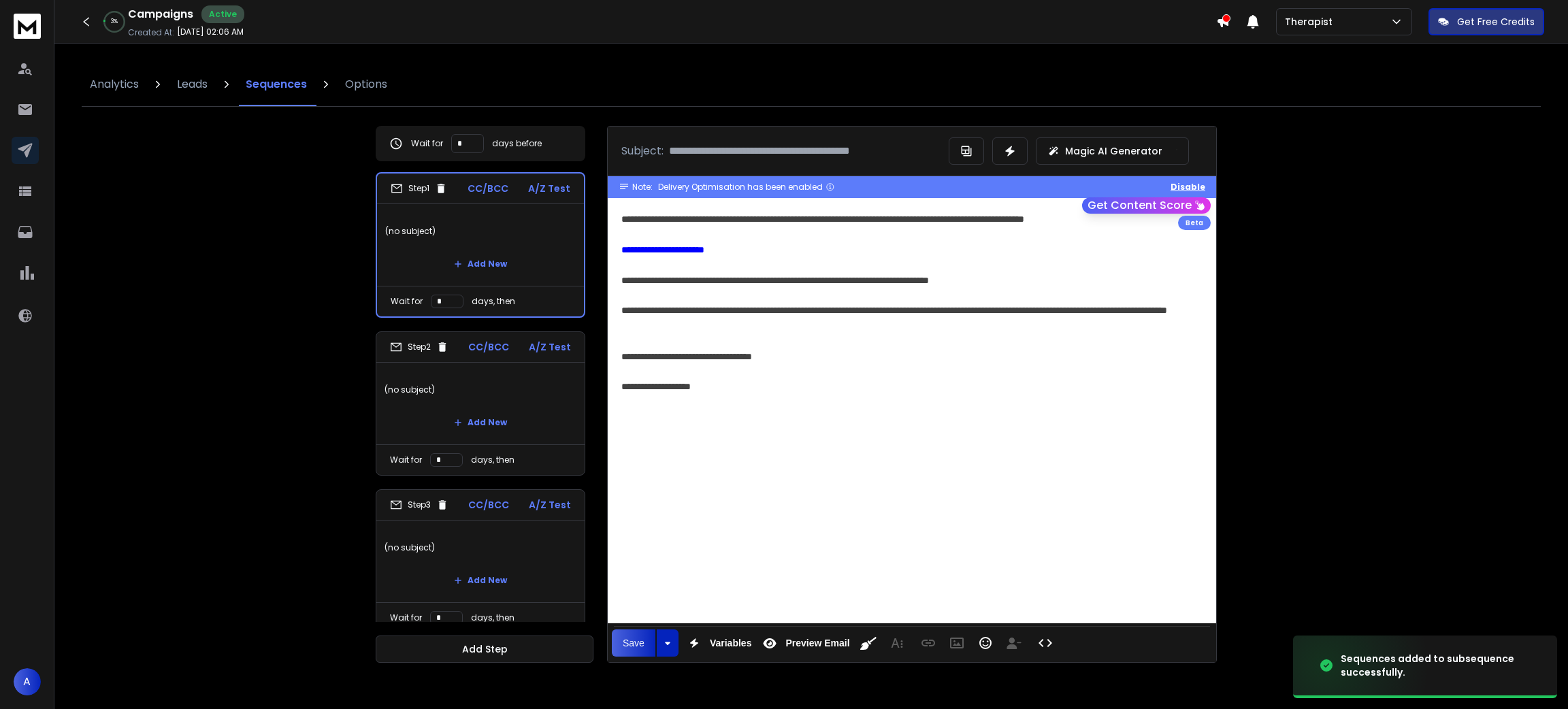
scroll to position [137, 0]
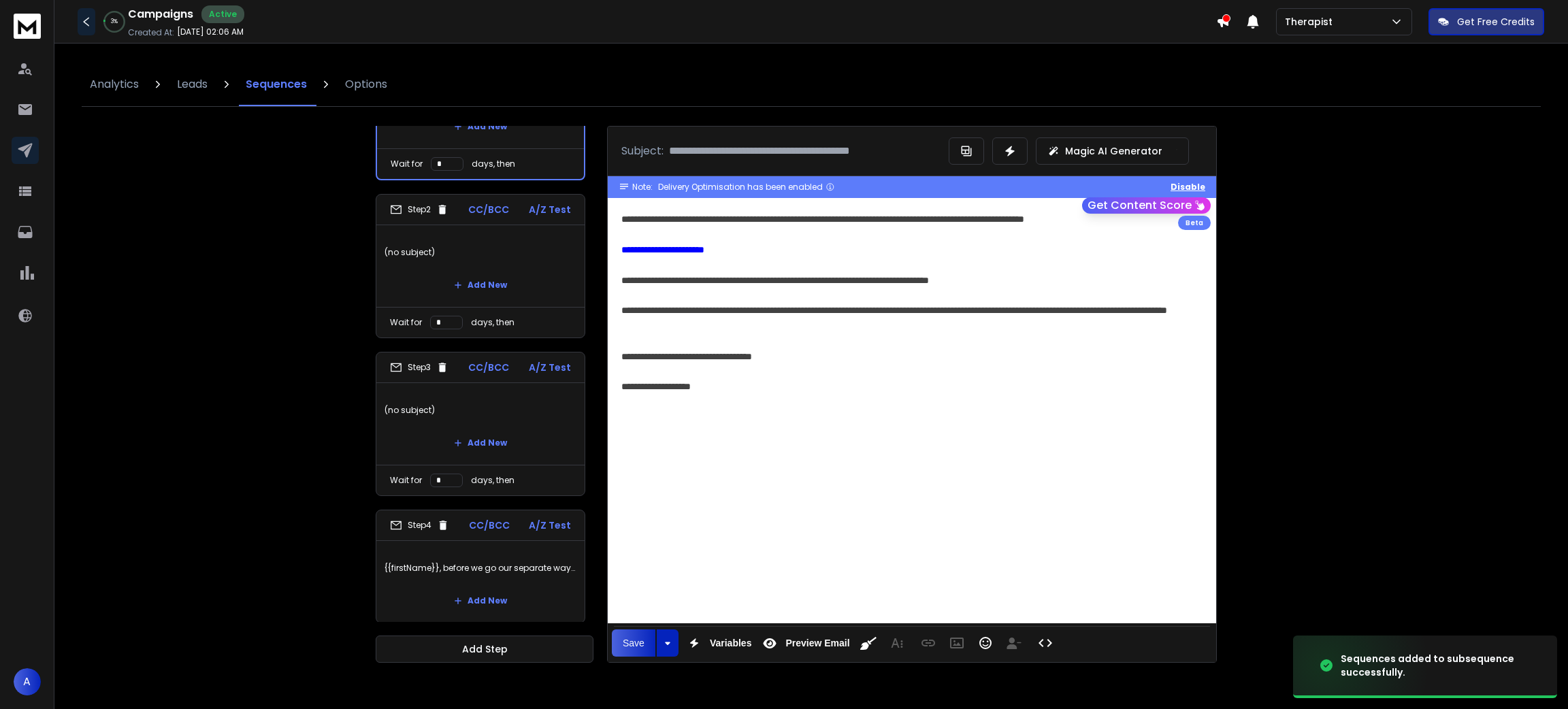
click at [87, 25] on icon at bounding box center [86, 22] width 12 height 12
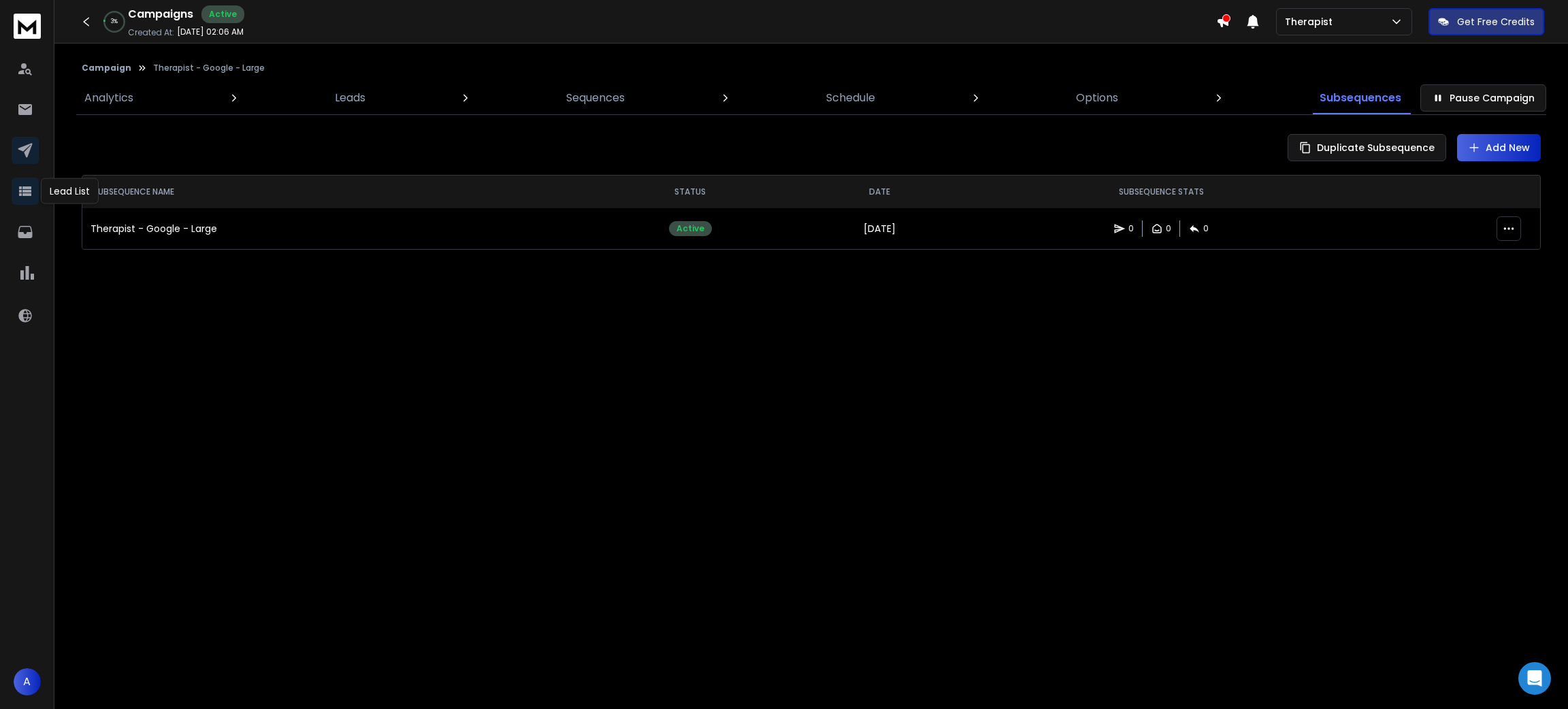
click at [25, 190] on icon at bounding box center [25, 191] width 12 height 9
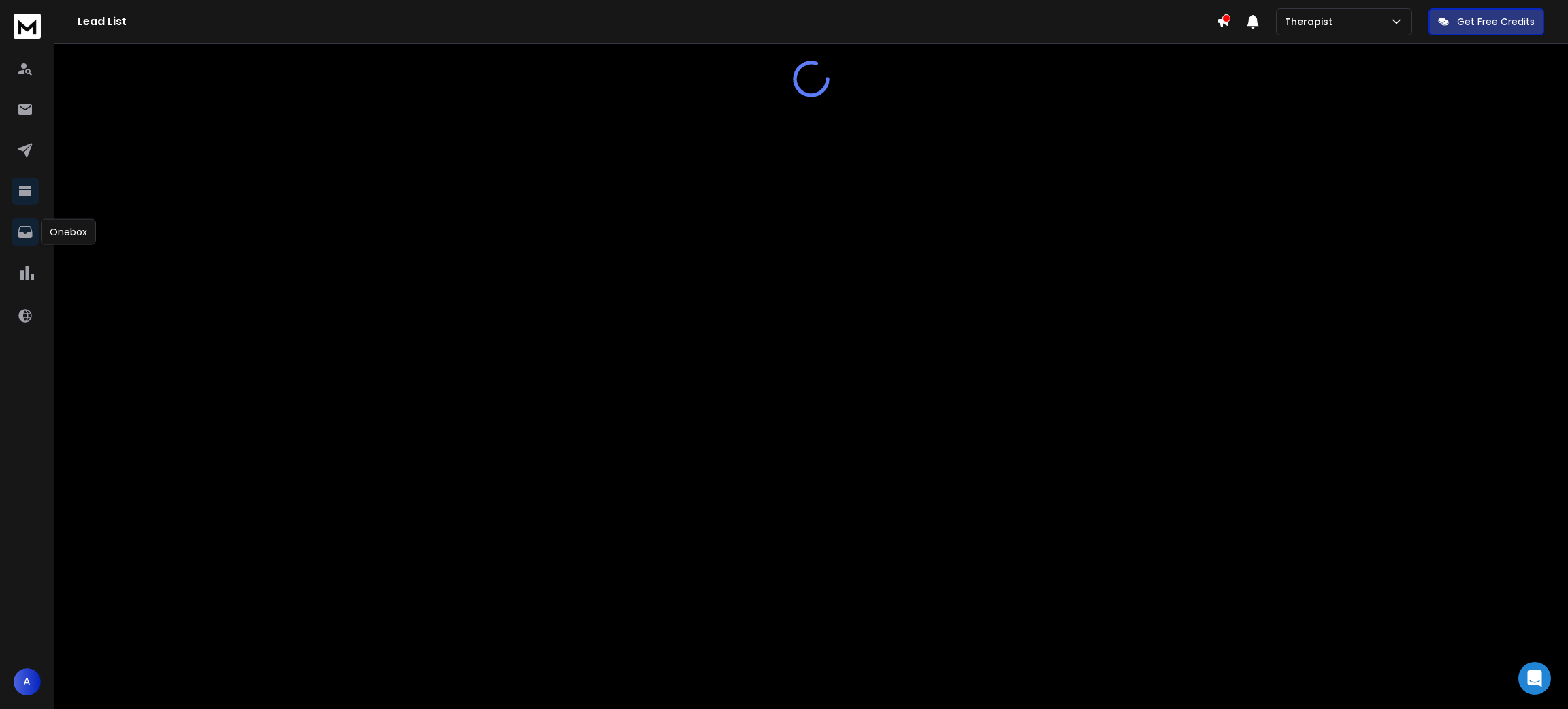
click at [22, 234] on icon at bounding box center [25, 232] width 15 height 12
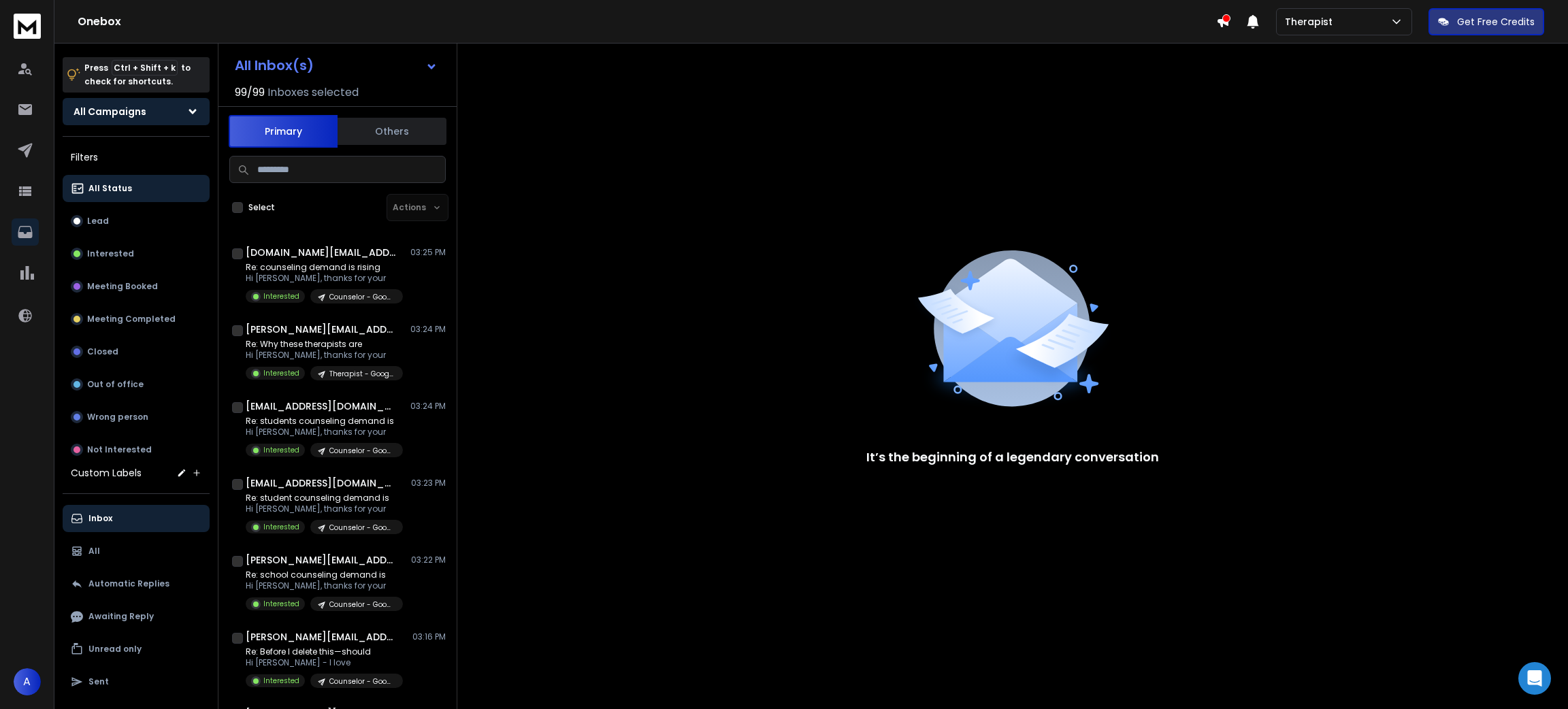
click at [141, 110] on h1 "All Campaigns" at bounding box center [109, 112] width 72 height 14
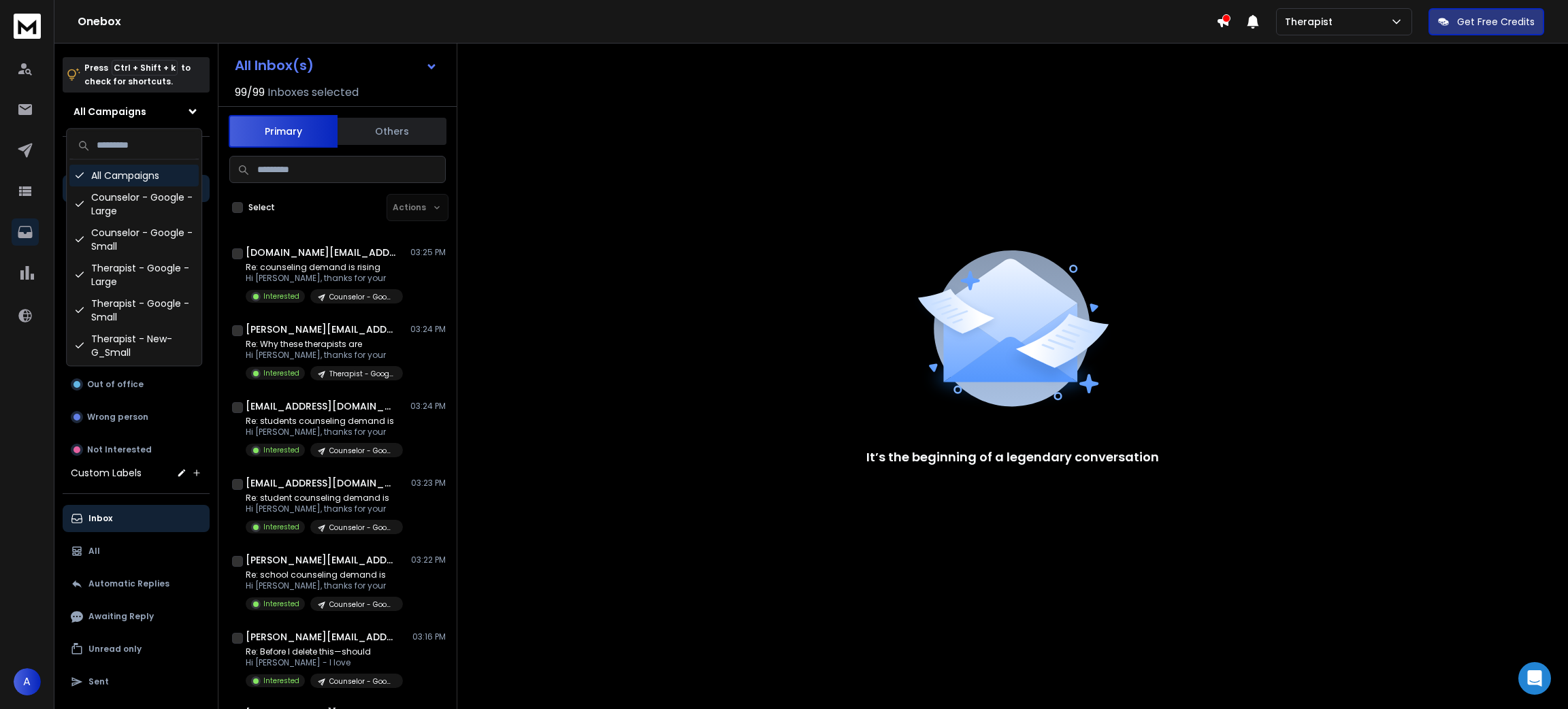
click at [141, 170] on div "All Campaigns" at bounding box center [134, 176] width 129 height 22
click at [127, 305] on div "Therapist - Google - Small" at bounding box center [134, 311] width 129 height 35
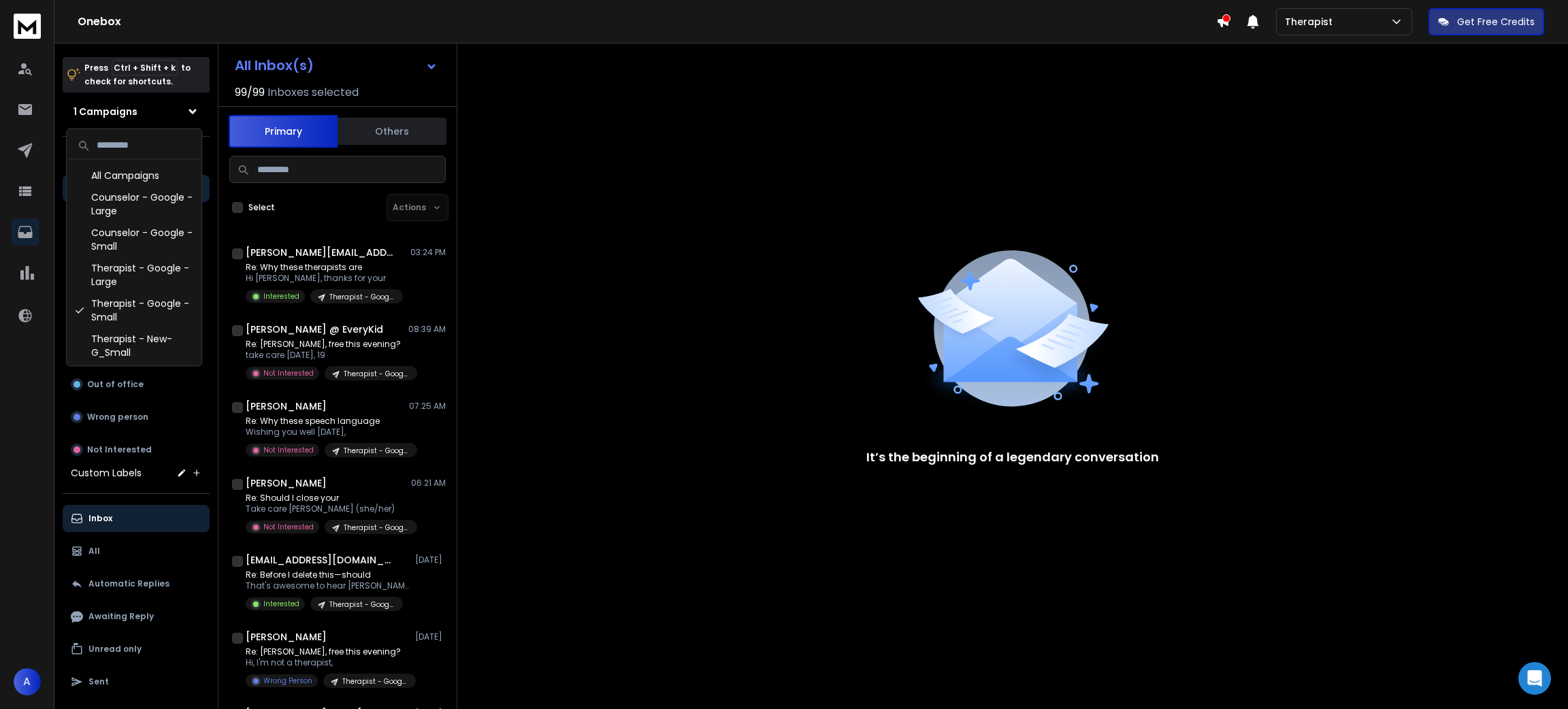
click at [653, 207] on div "It’s the beginning of a legendary conversation" at bounding box center [1012, 345] width 1110 height 603
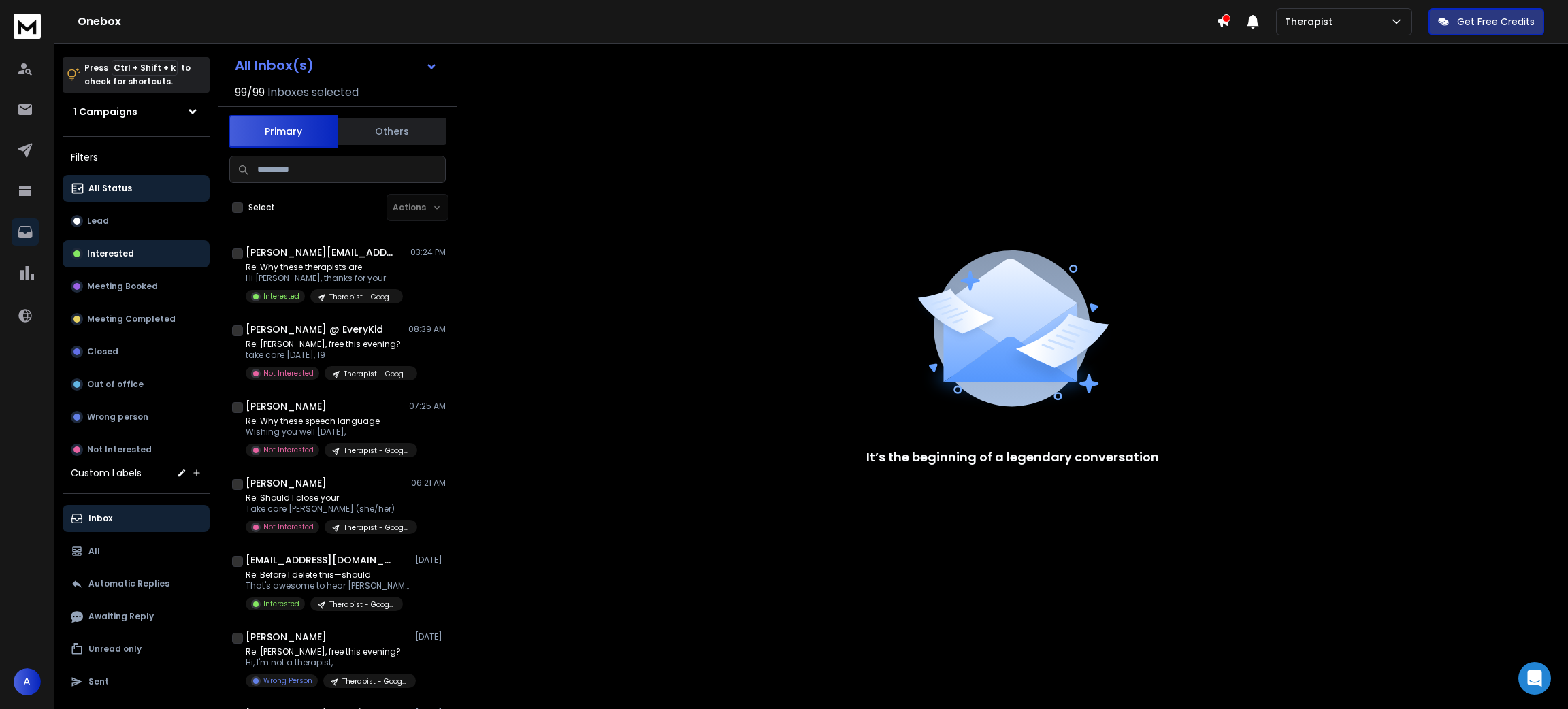
click at [137, 253] on button "Interested" at bounding box center [136, 254] width 147 height 27
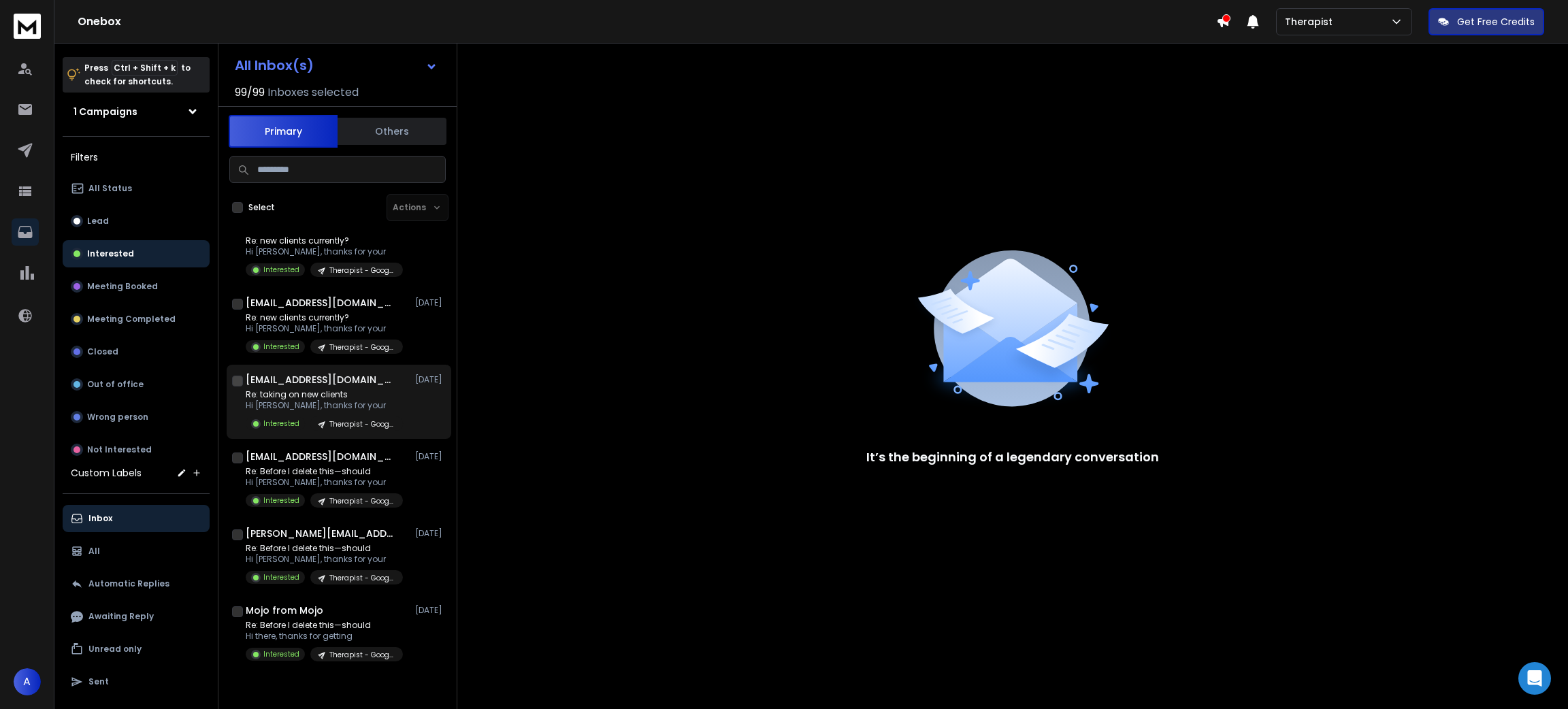
scroll to position [1255, 0]
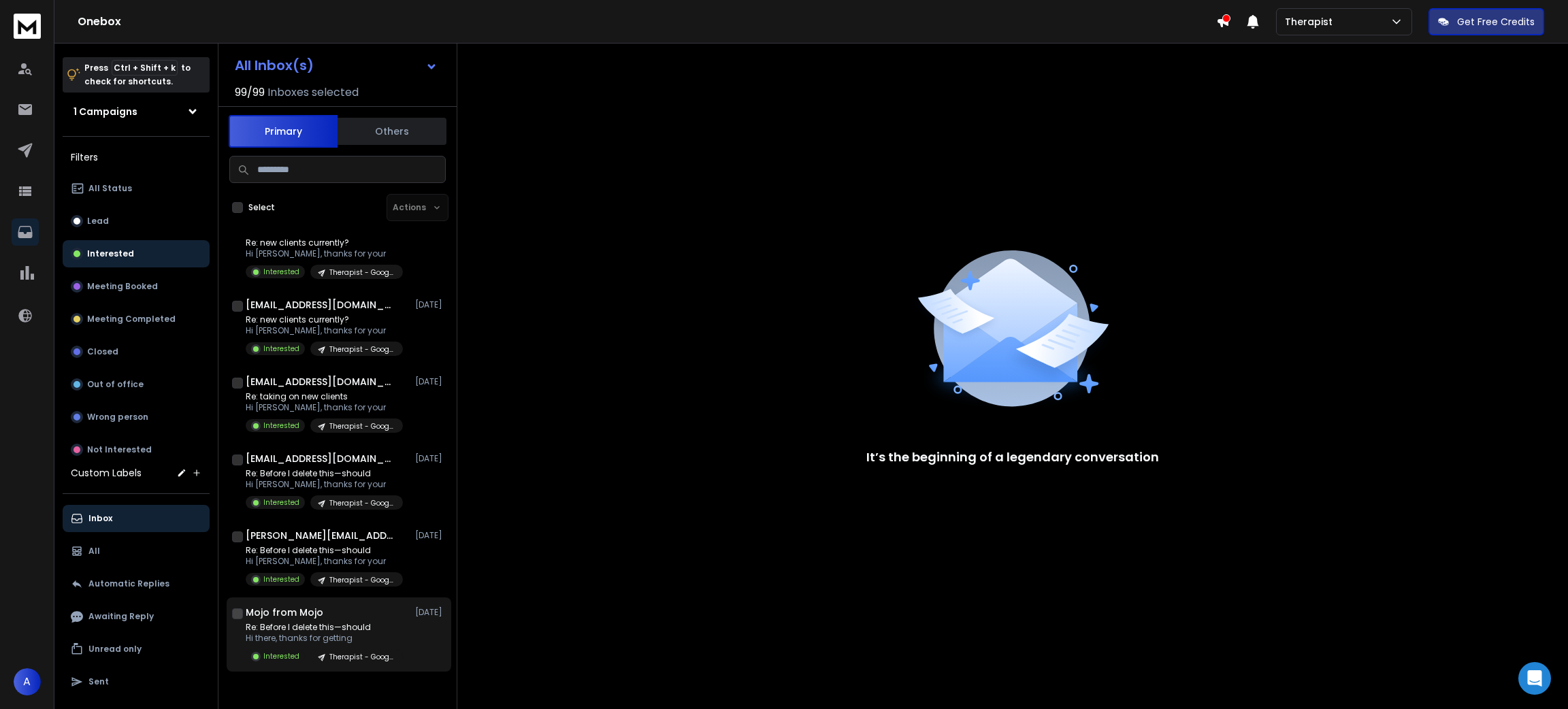
click at [395, 613] on div "Mojo from Mojo 07 Aug" at bounding box center [346, 613] width 200 height 14
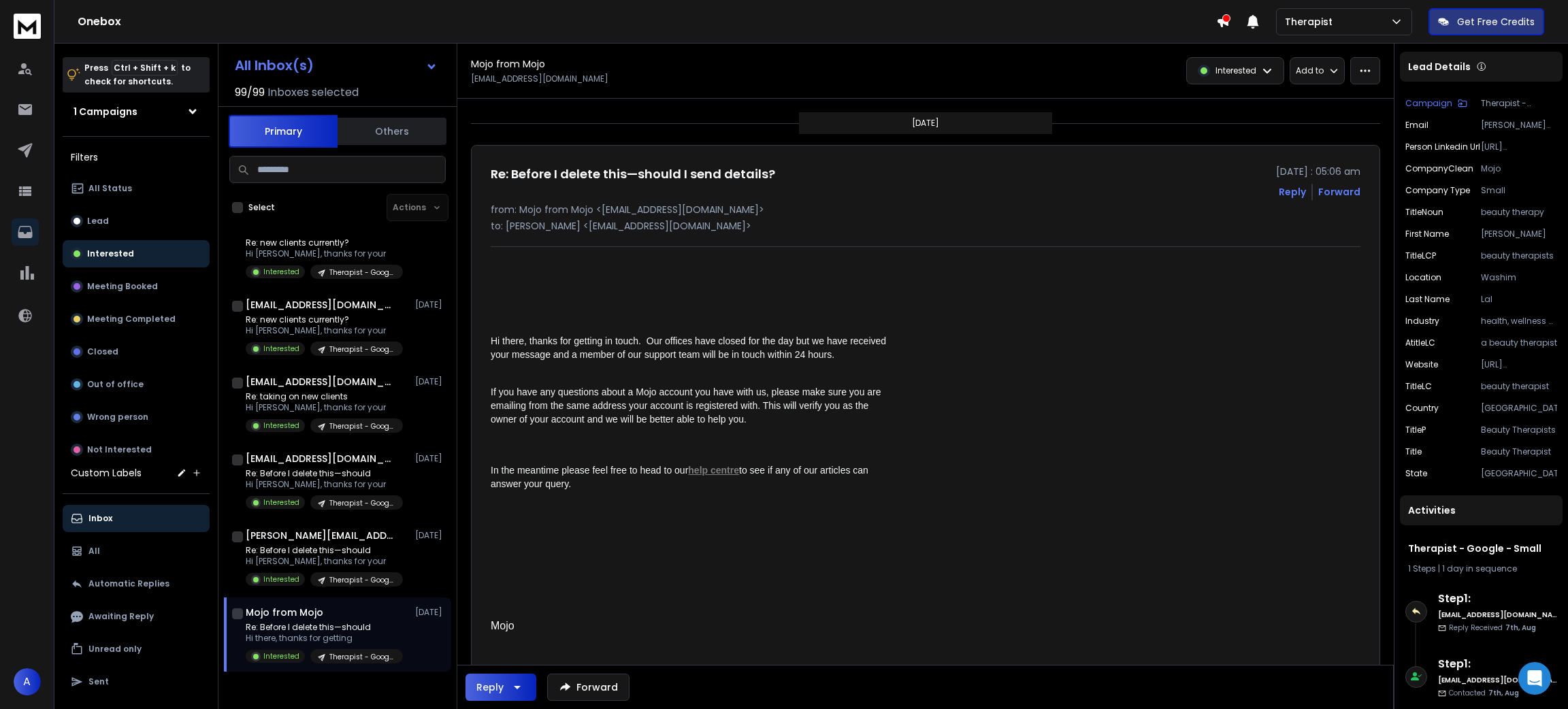
click at [1320, 66] on p "Add to" at bounding box center [1309, 71] width 28 height 11
click at [1342, 124] on div "Another Campaign" at bounding box center [1351, 123] width 105 height 14
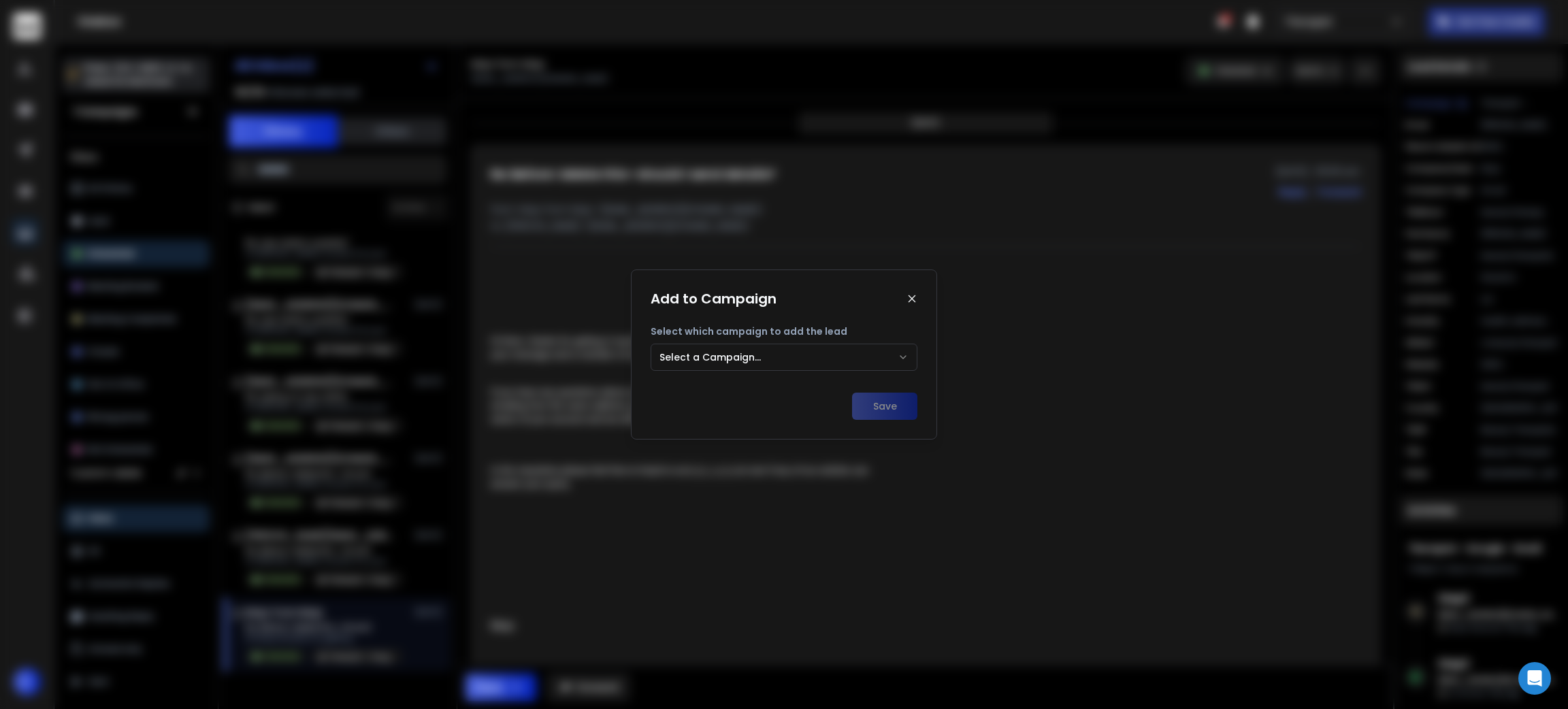
click at [909, 297] on icon at bounding box center [912, 299] width 8 height 8
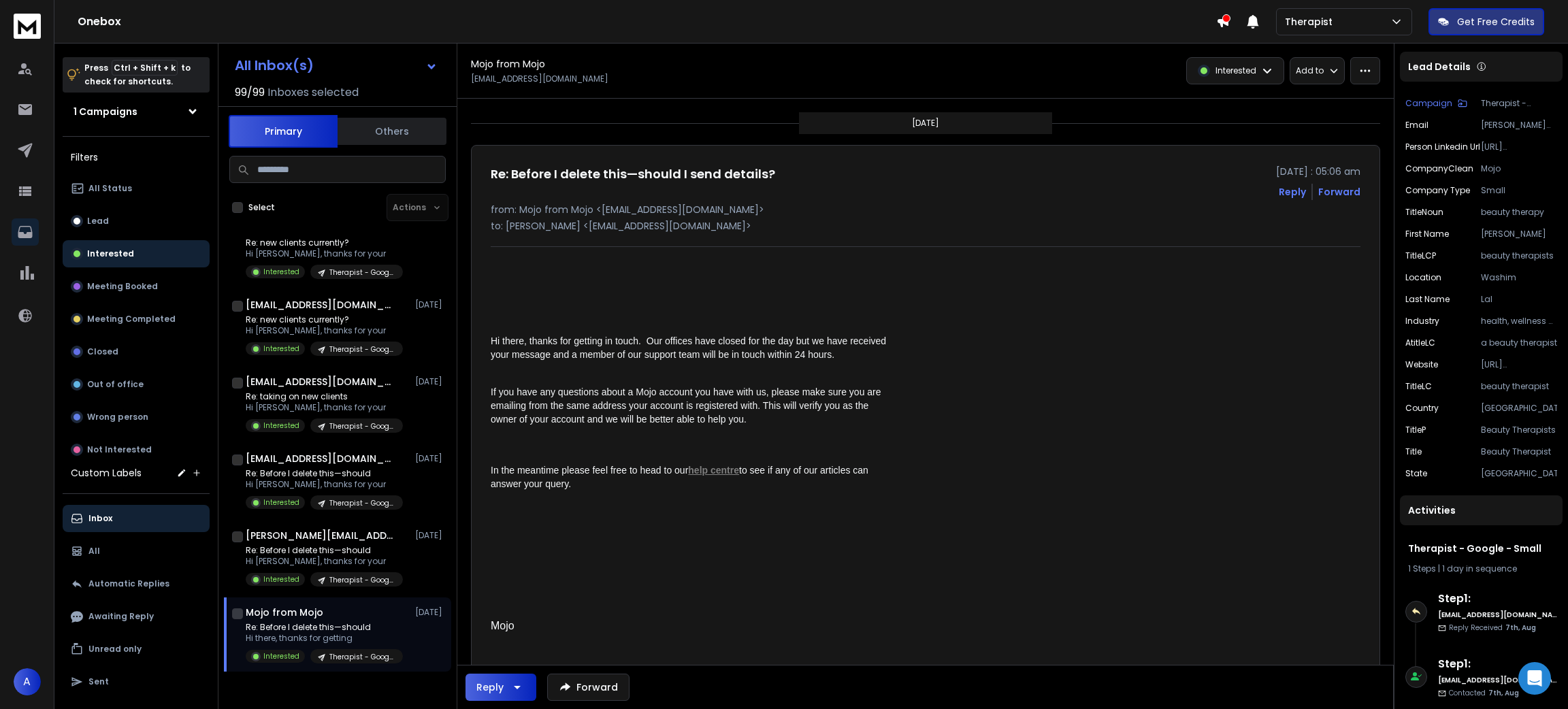
click at [1330, 72] on icon at bounding box center [1334, 71] width 9 height 9
click at [1354, 102] on div "Subsequence" at bounding box center [1340, 102] width 82 height 14
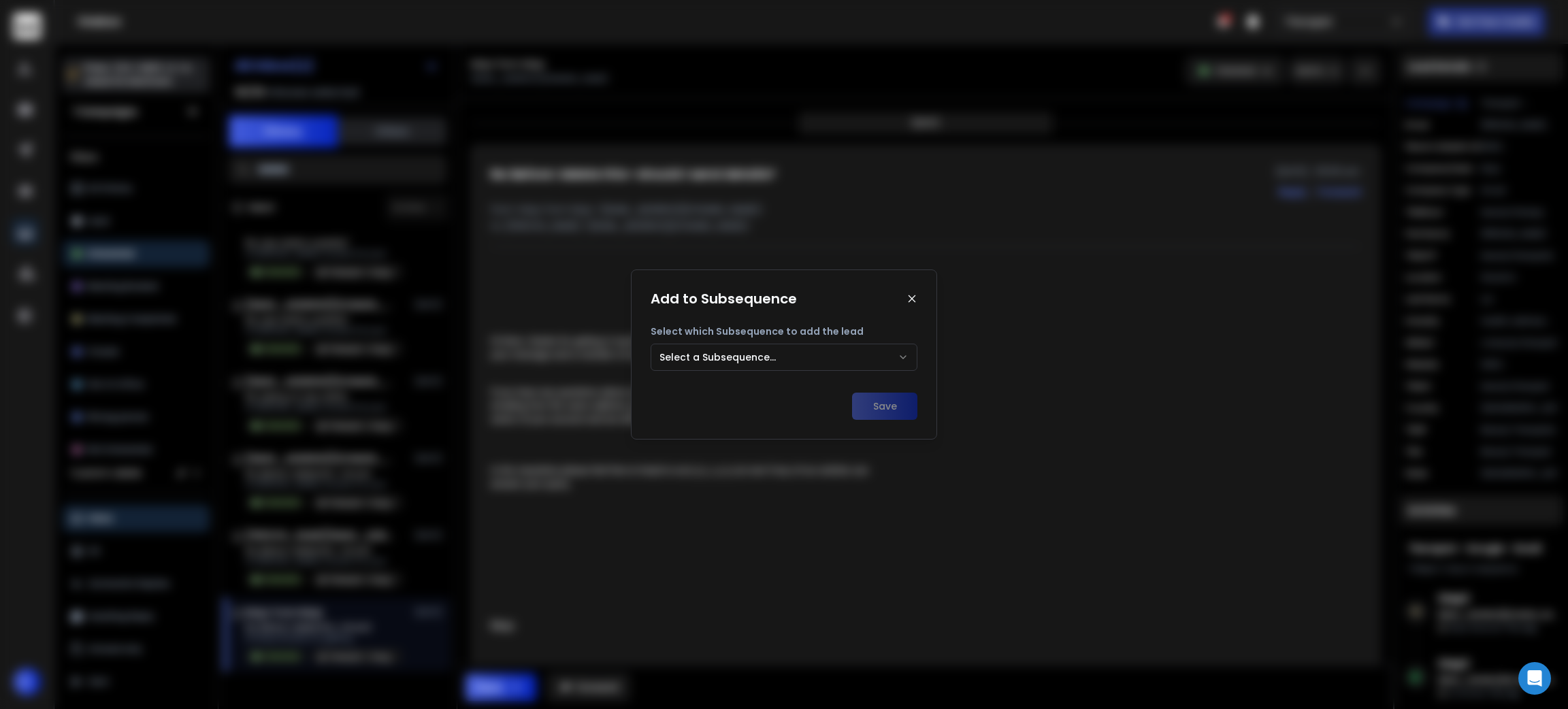
click at [771, 358] on button "Select a Subsequence..." at bounding box center [784, 357] width 267 height 27
click at [876, 408] on button "Save" at bounding box center [885, 406] width 65 height 27
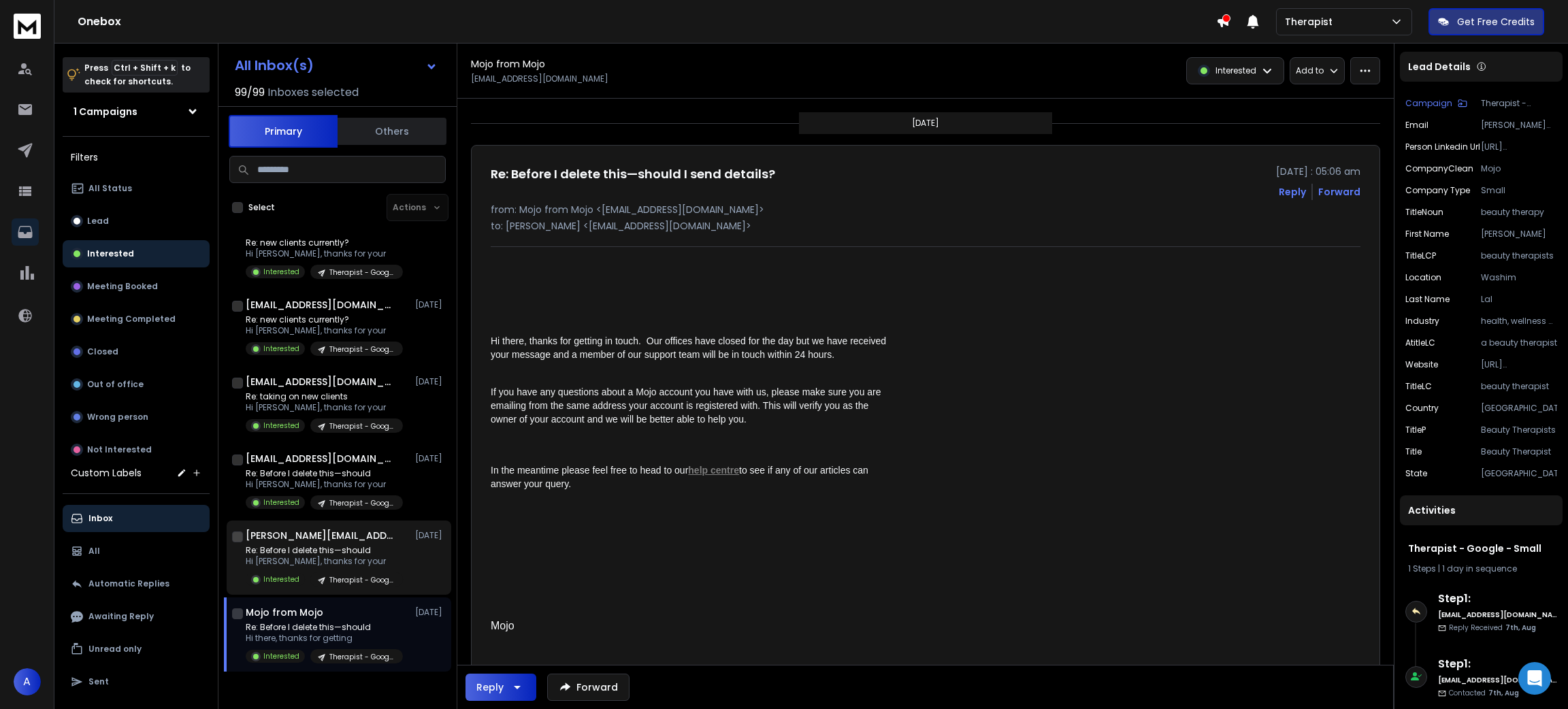
click at [312, 530] on h1 "jonathan@synergyetherapy.com" at bounding box center [321, 536] width 149 height 14
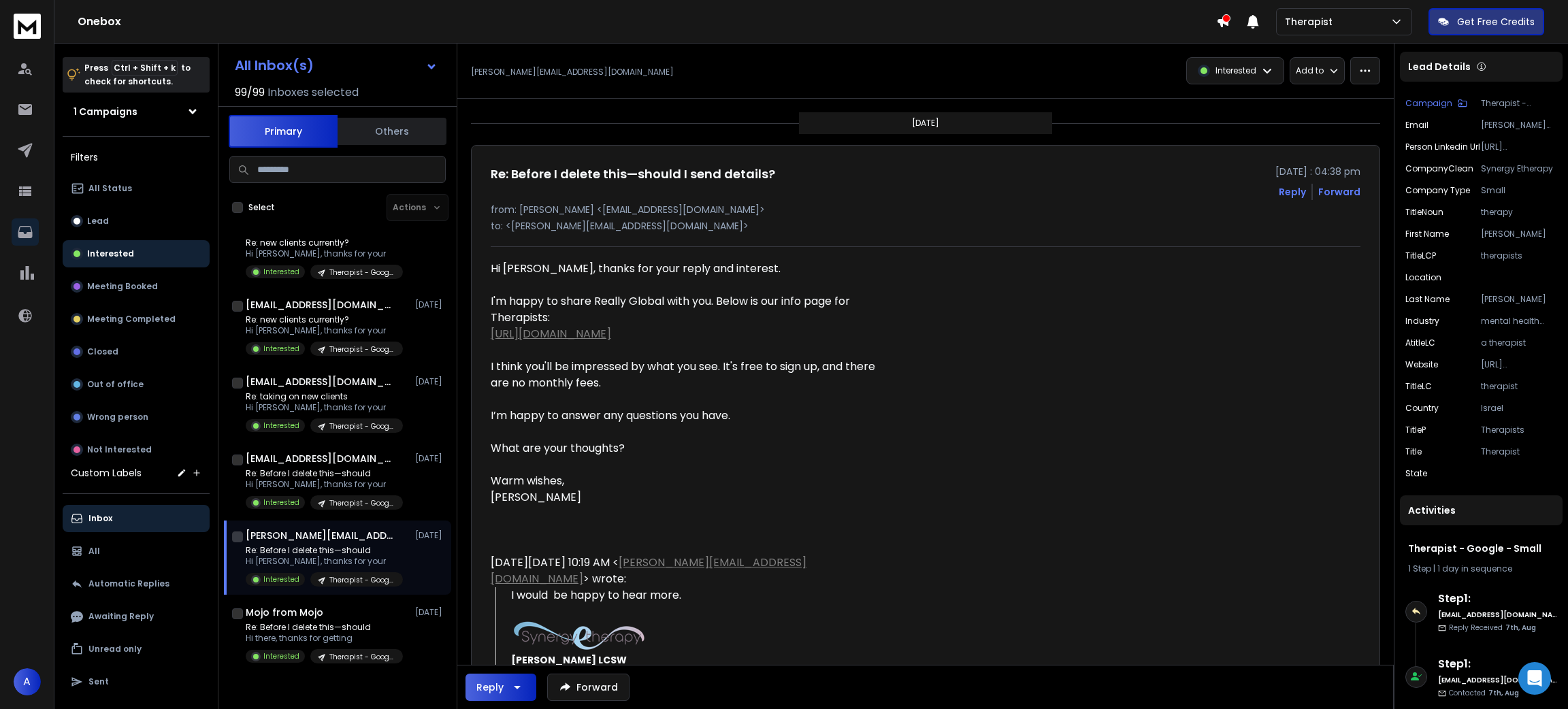
click at [1306, 72] on p "Add to" at bounding box center [1309, 71] width 28 height 11
click at [1317, 104] on div "Subsequence" at bounding box center [1340, 102] width 82 height 14
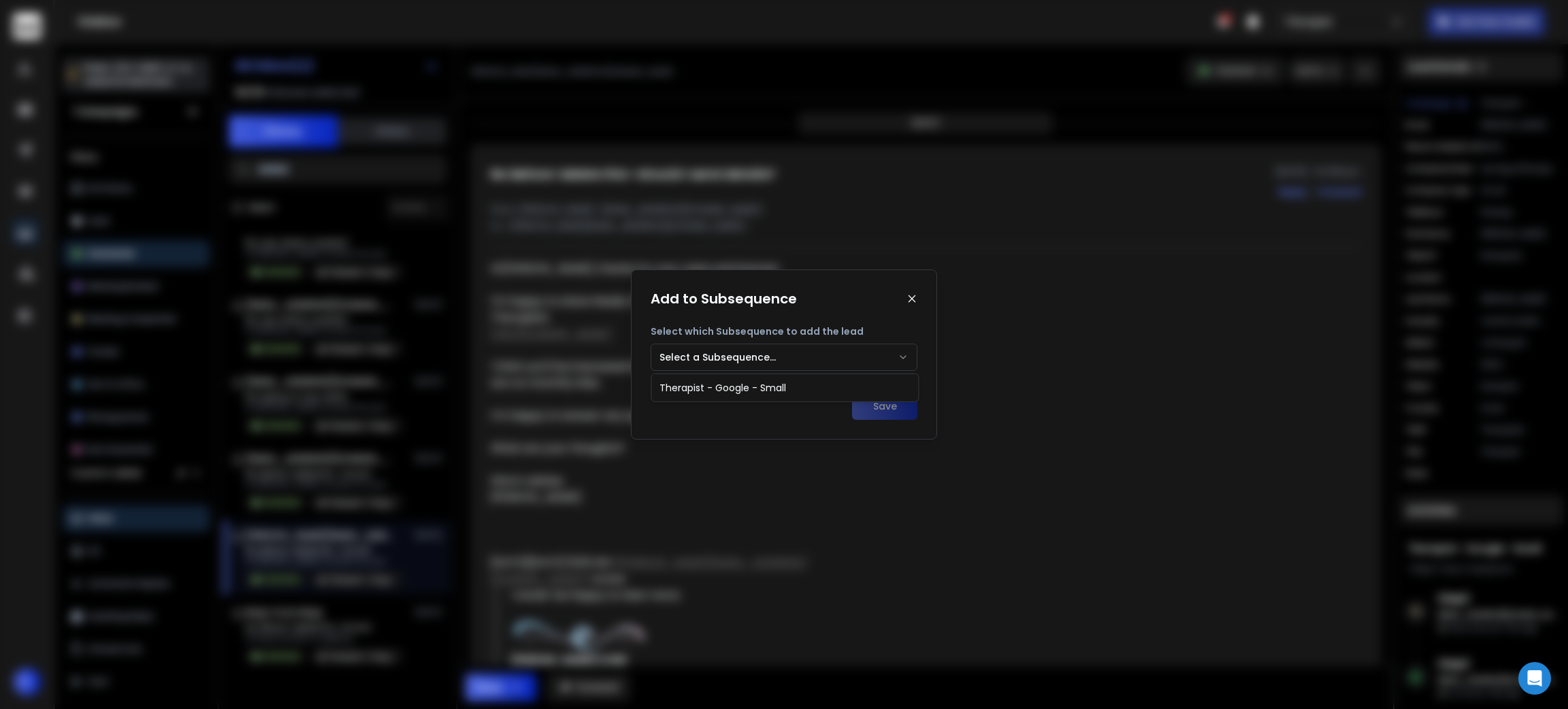
click at [713, 357] on button "Select a Subsequence..." at bounding box center [784, 357] width 267 height 27
click at [885, 398] on button "Save" at bounding box center [885, 406] width 65 height 27
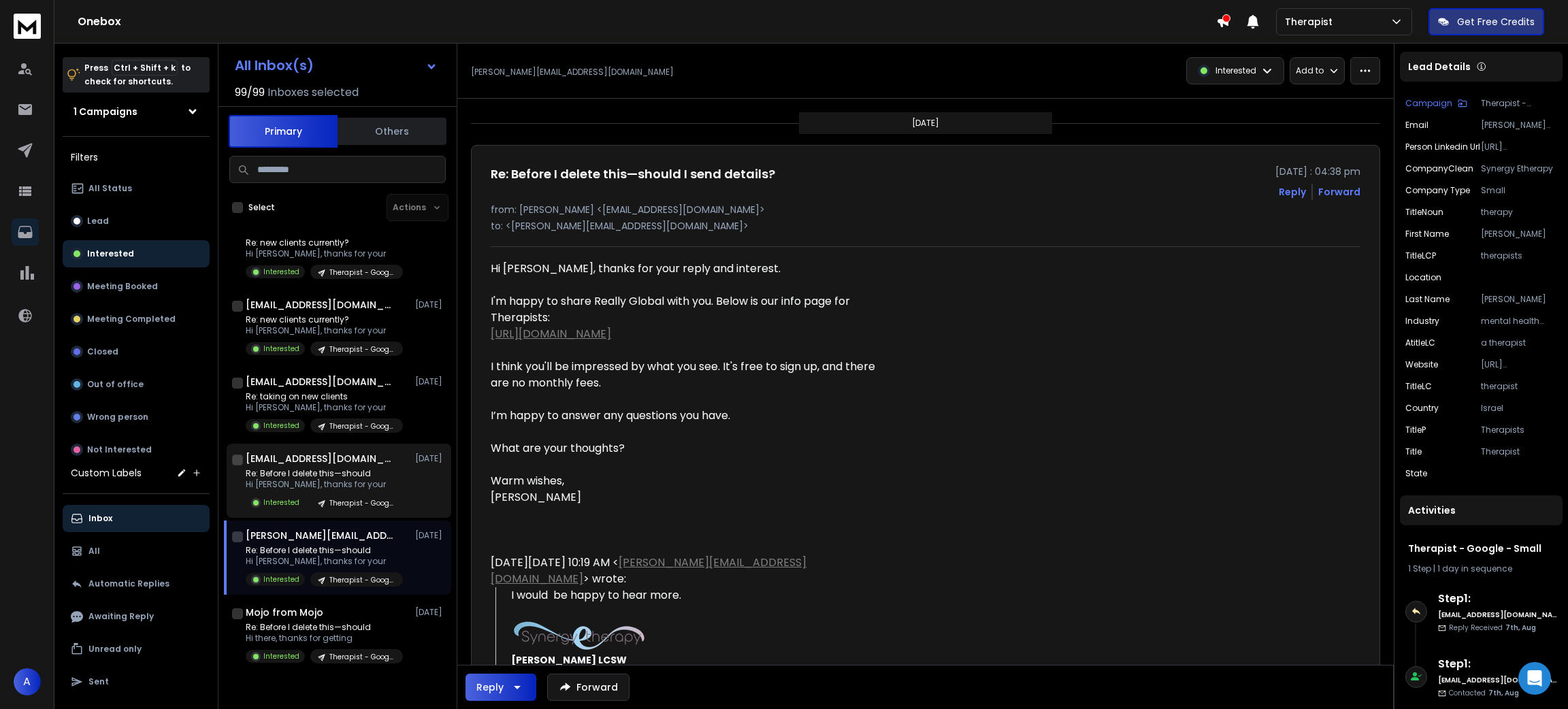
click at [395, 473] on p "Re: Before I delete this—should" at bounding box center [324, 474] width 157 height 11
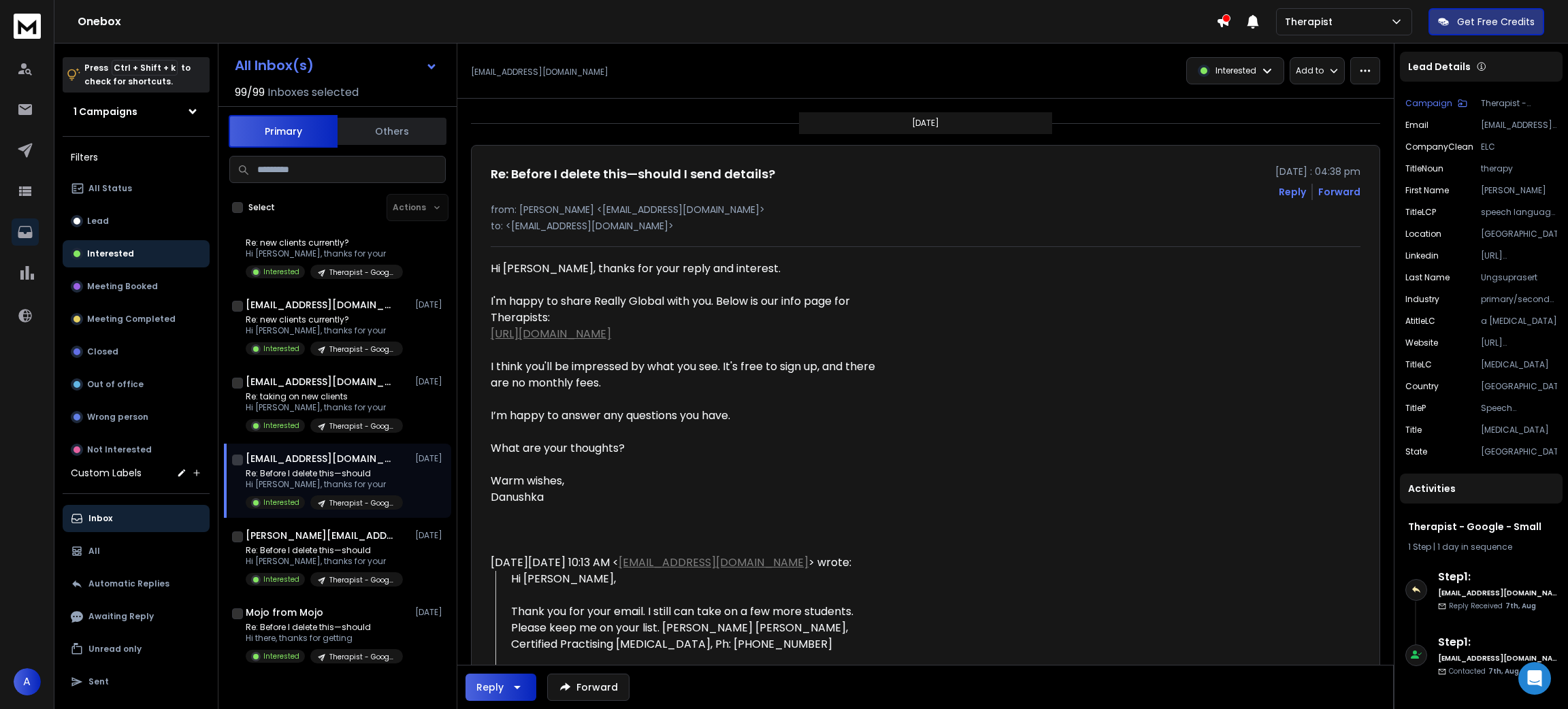
click at [1301, 69] on p "Add to" at bounding box center [1309, 71] width 28 height 11
click at [1301, 102] on icon at bounding box center [1304, 102] width 11 height 11
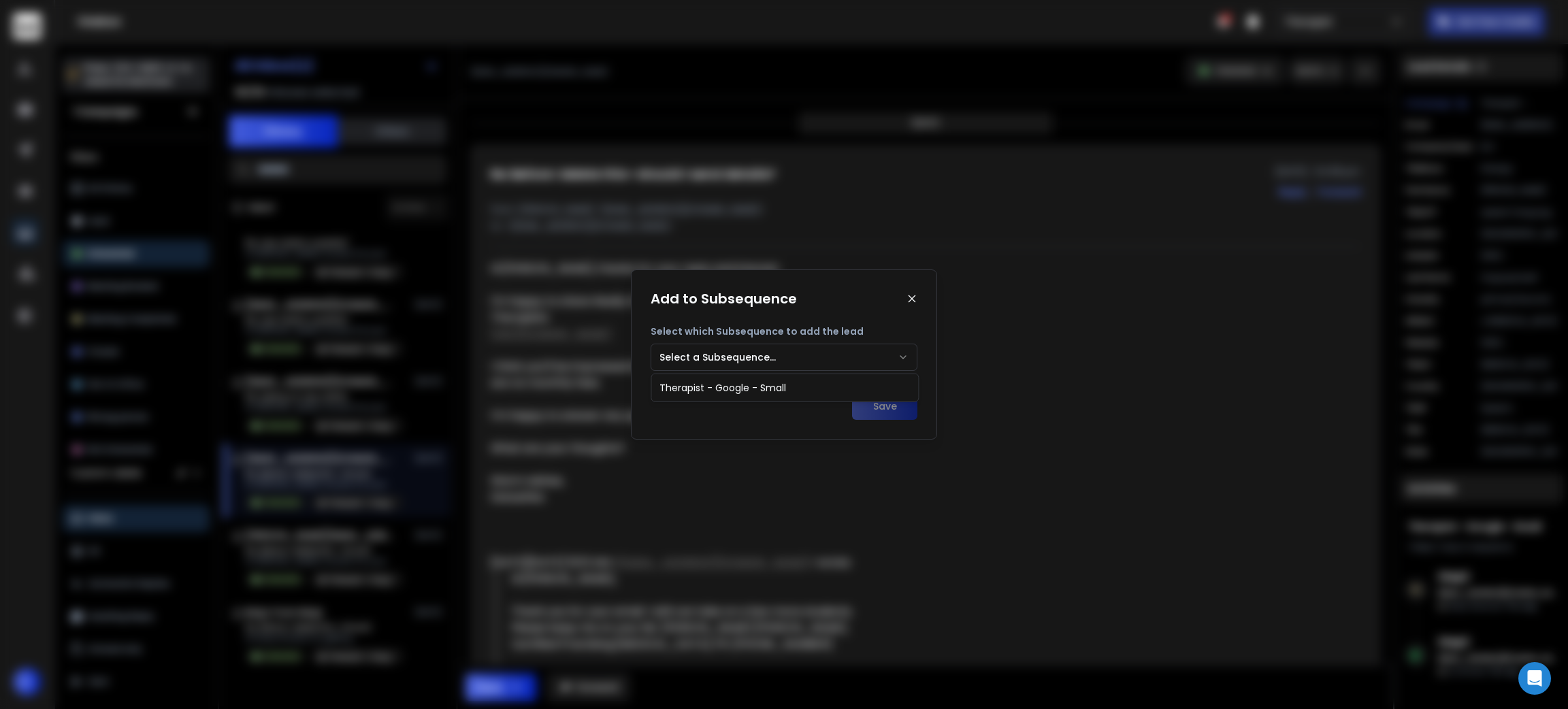
click at [842, 358] on button "Select a Subsequence..." at bounding box center [784, 357] width 267 height 27
drag, startPoint x: 875, startPoint y: 403, endPoint x: 683, endPoint y: 440, distance: 195.5
click at [875, 404] on button "Save" at bounding box center [885, 406] width 65 height 27
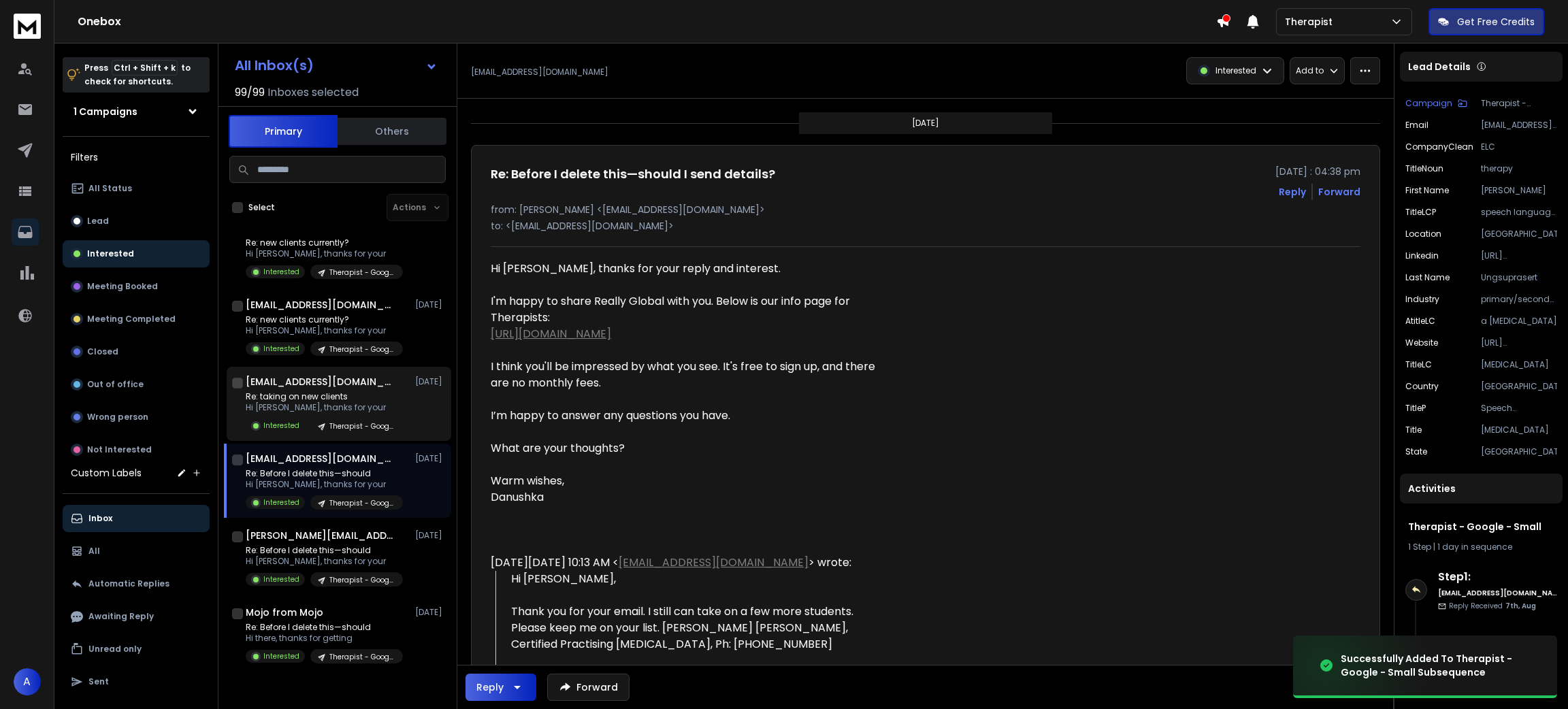
click at [422, 396] on div "Re: taking on new clients Hi Gopal, thanks for your Interested Therapist - Goog…" at bounding box center [346, 412] width 200 height 42
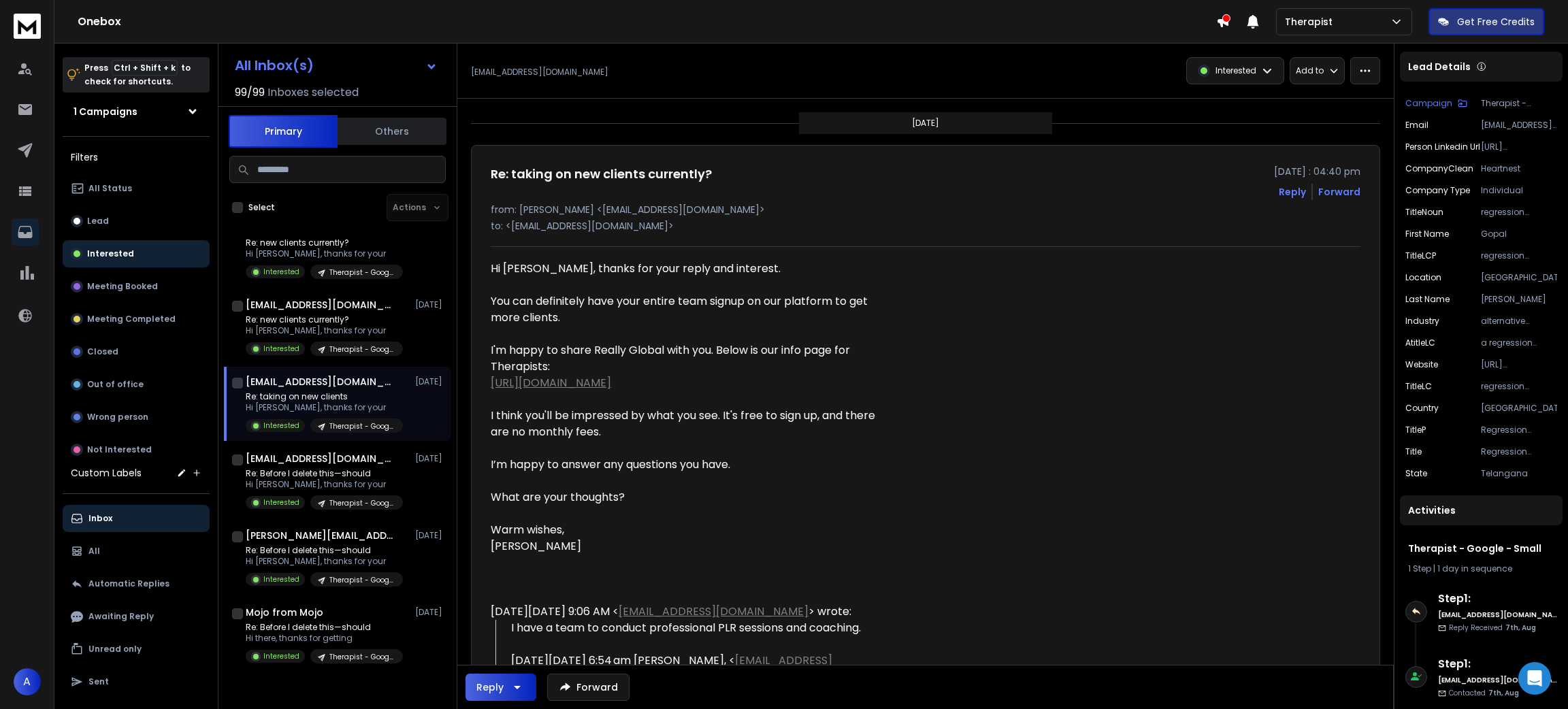
click at [1305, 79] on div "Add to" at bounding box center [1317, 71] width 54 height 26
click at [1317, 104] on div "Subsequence" at bounding box center [1340, 102] width 82 height 14
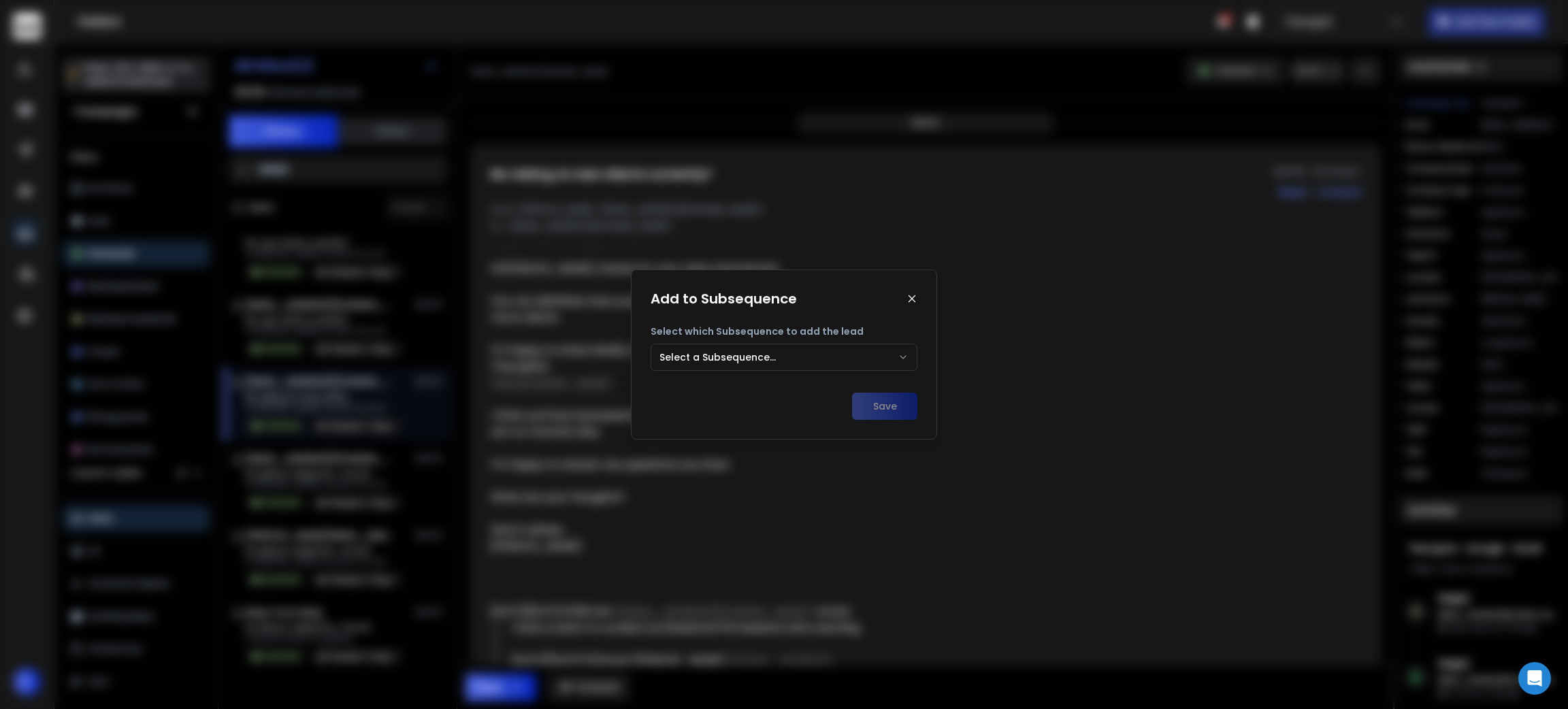
click at [709, 351] on button "Select a Subsequence..." at bounding box center [784, 357] width 267 height 27
click at [871, 403] on button "Save" at bounding box center [885, 406] width 65 height 27
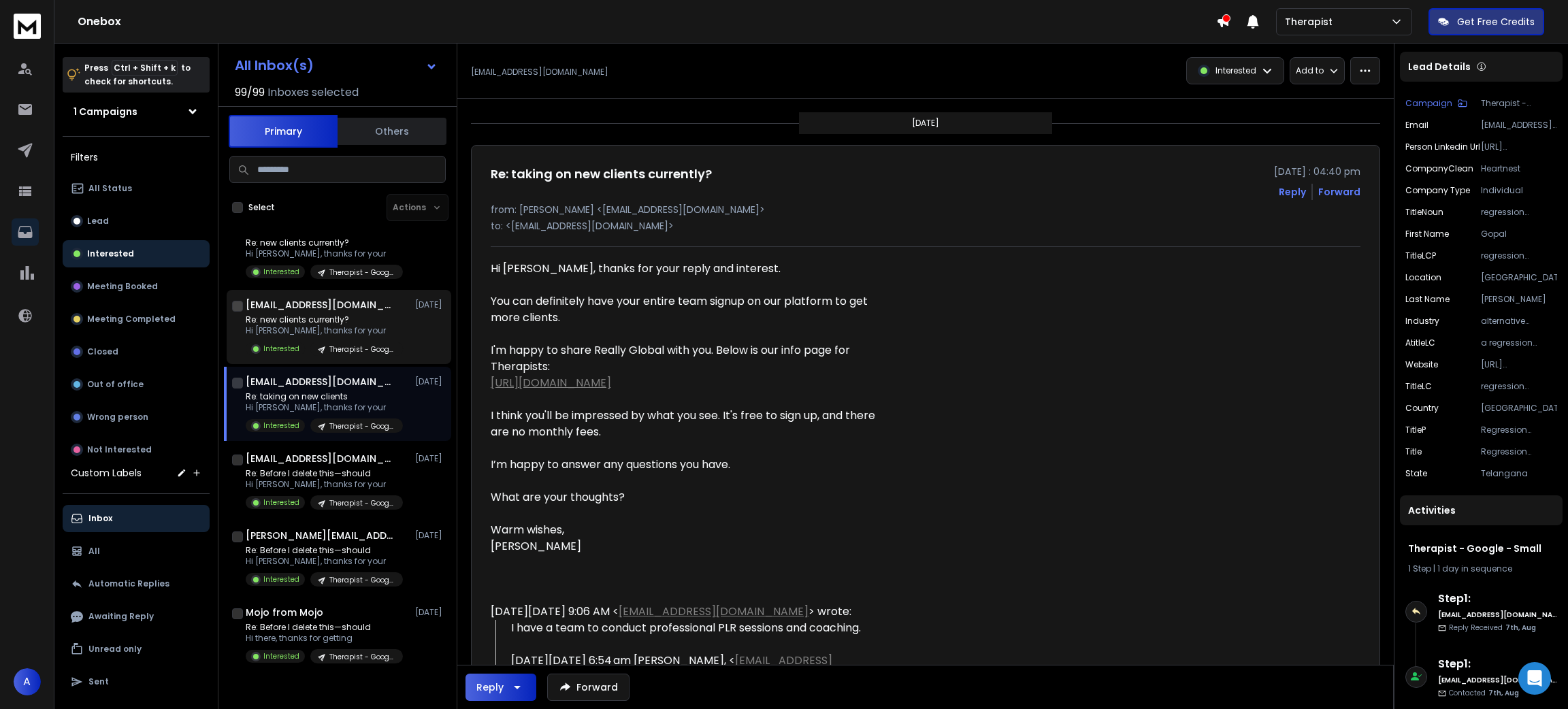
click at [344, 321] on p "Re: new clients currently?" at bounding box center [324, 320] width 157 height 11
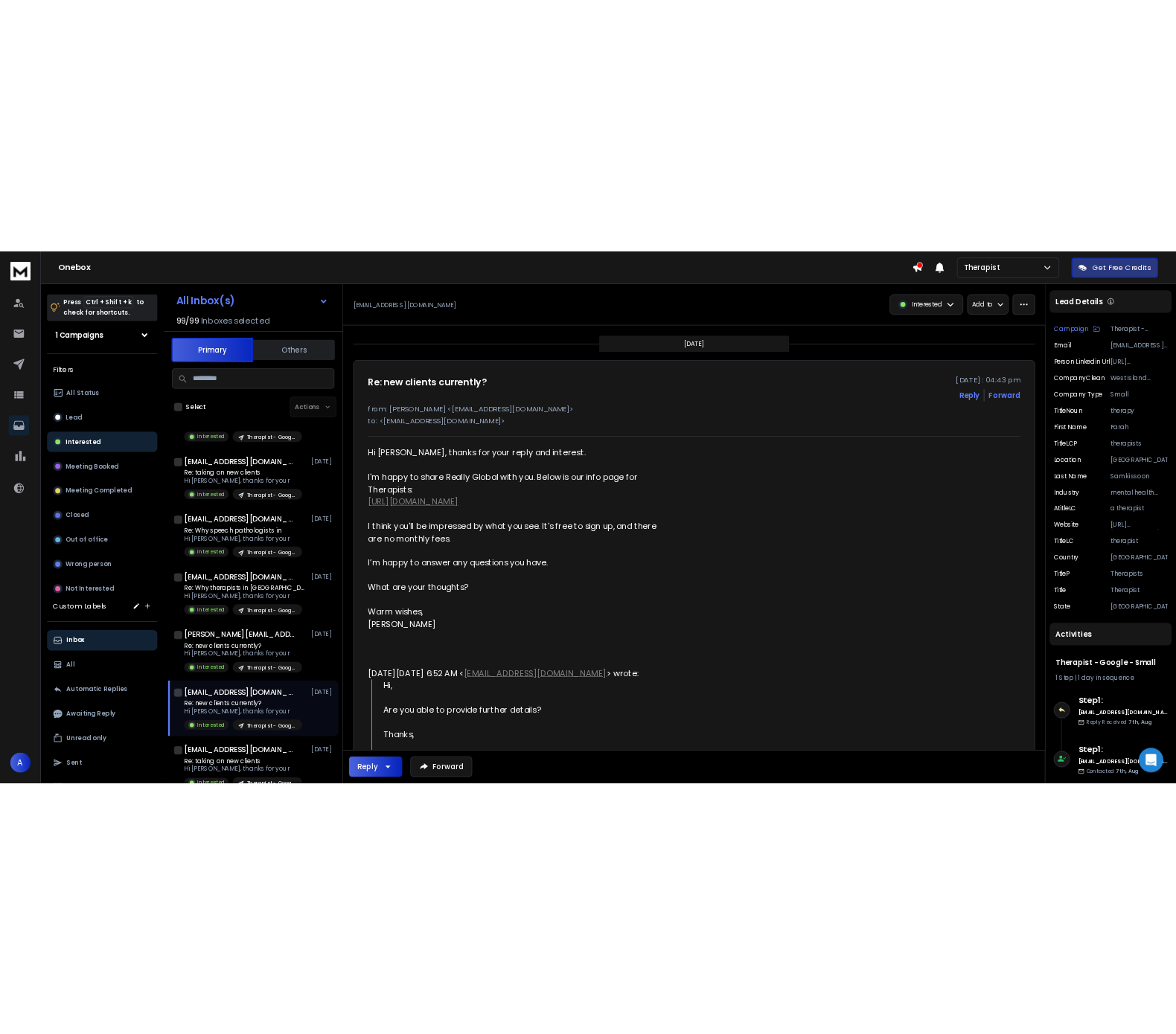
scroll to position [1037, 0]
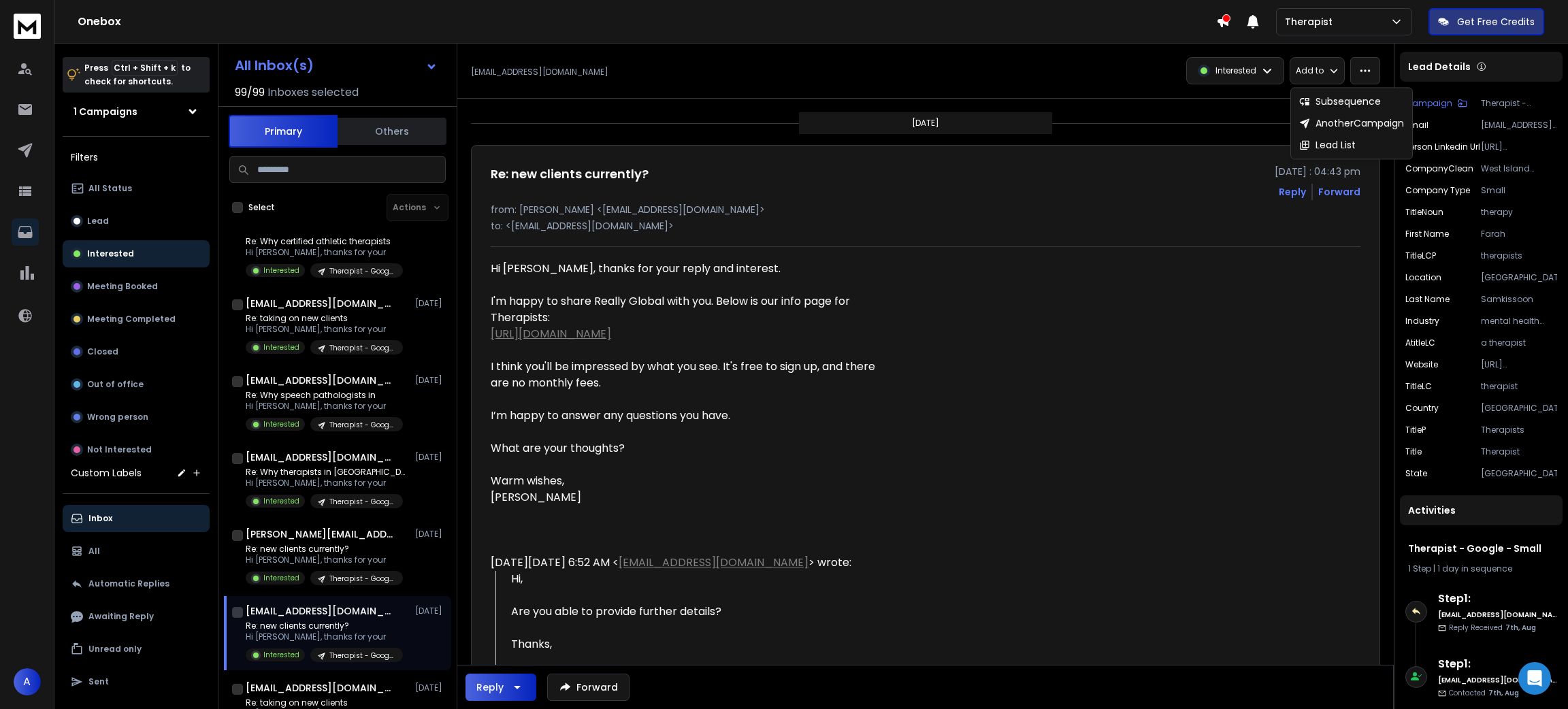
click at [1301, 80] on div "Add to" at bounding box center [1317, 71] width 54 height 26
click at [1304, 102] on icon at bounding box center [1304, 102] width 11 height 11
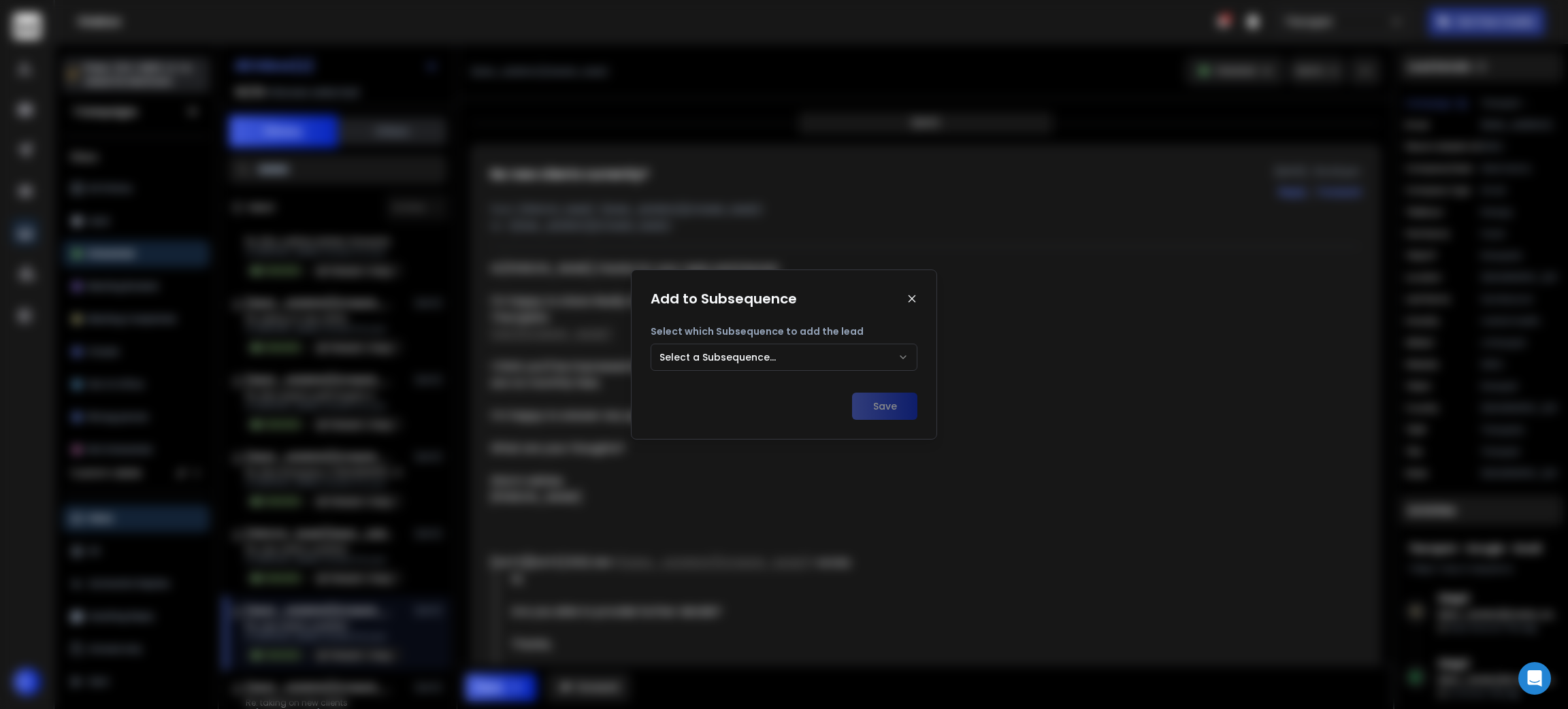
click at [759, 354] on button "Select a Subsequence..." at bounding box center [784, 357] width 267 height 27
drag, startPoint x: 865, startPoint y: 406, endPoint x: 713, endPoint y: 412, distance: 152.1
click at [861, 406] on button "Save" at bounding box center [885, 406] width 65 height 27
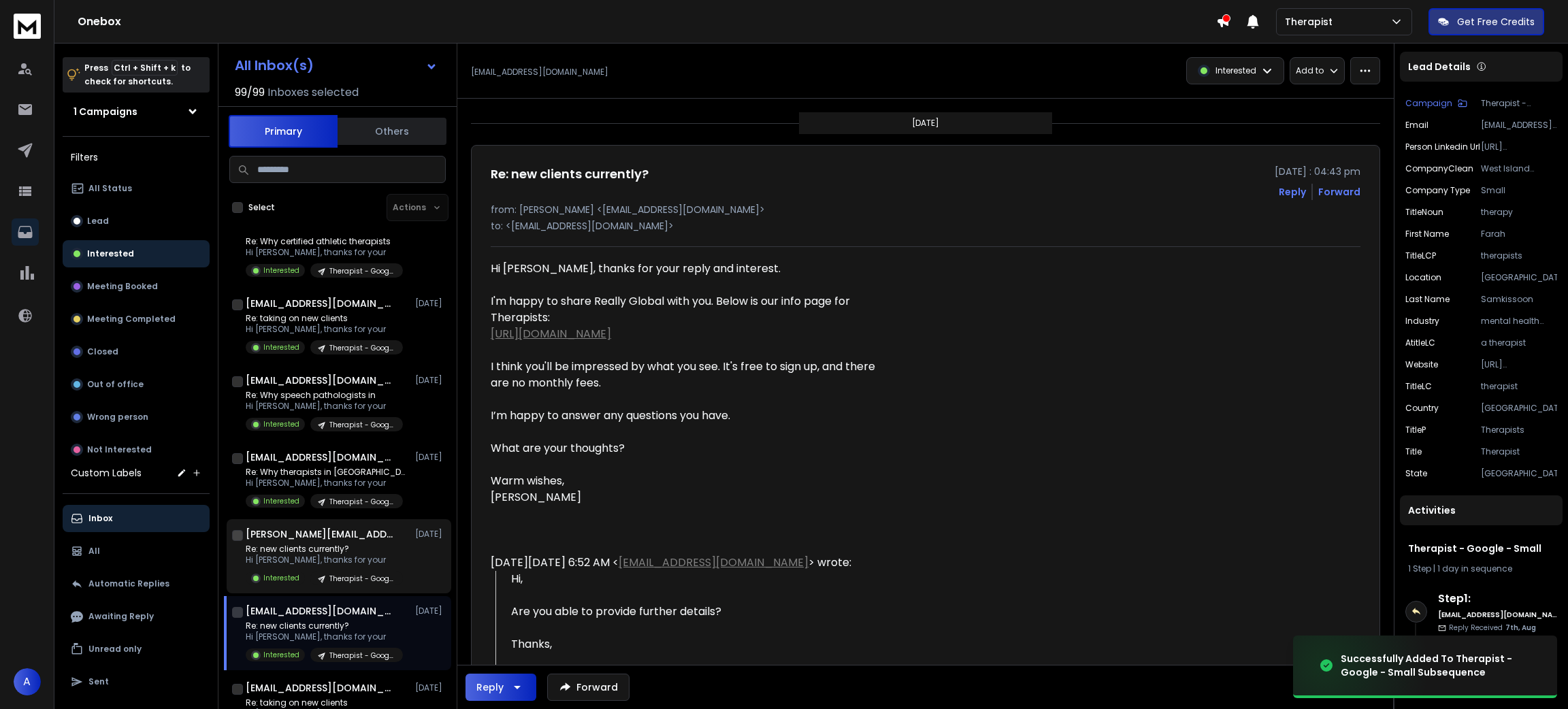
click at [346, 538] on h1 "jeffrey@strombrothers.com" at bounding box center [321, 534] width 149 height 14
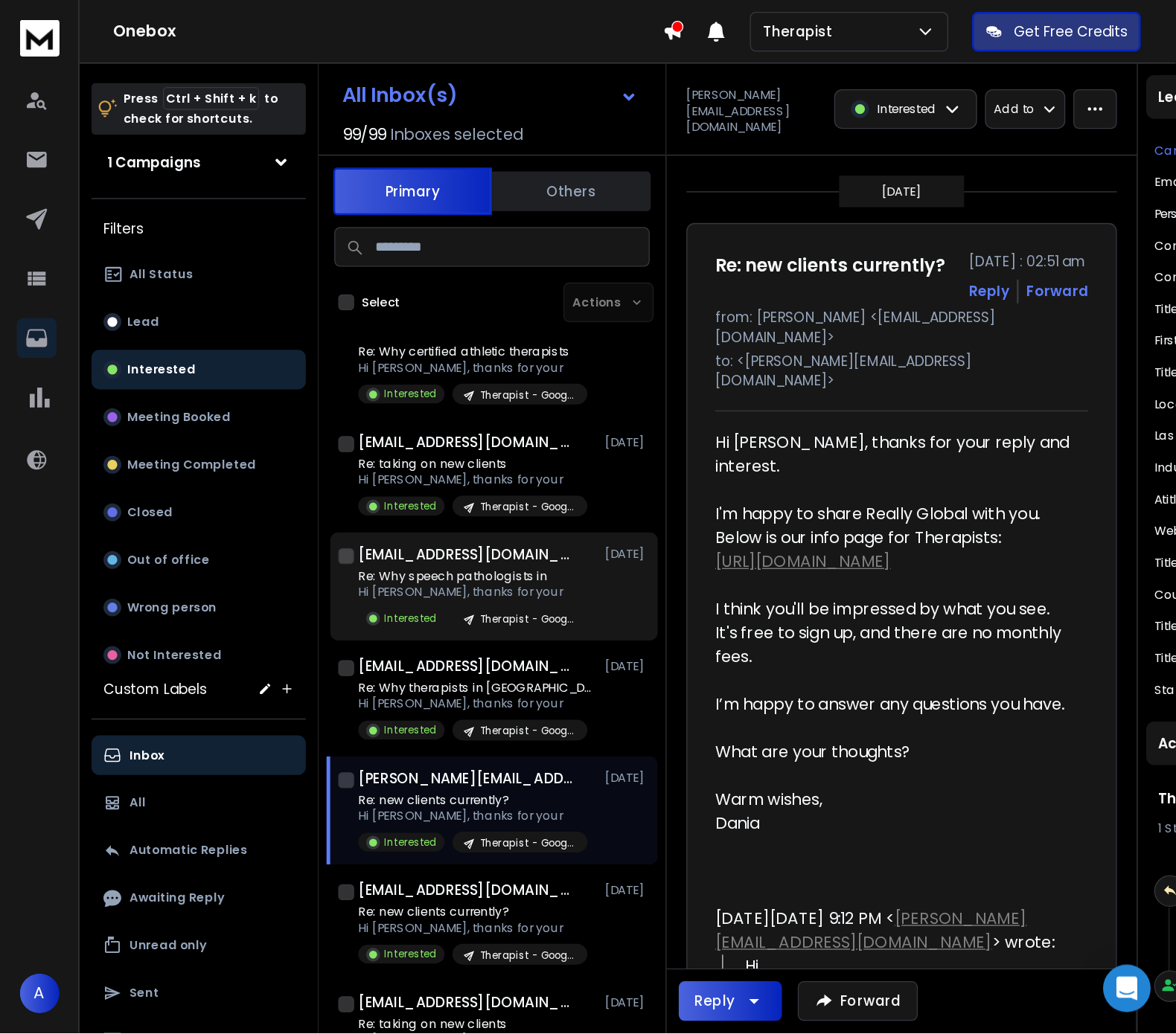
scroll to position [1037, 0]
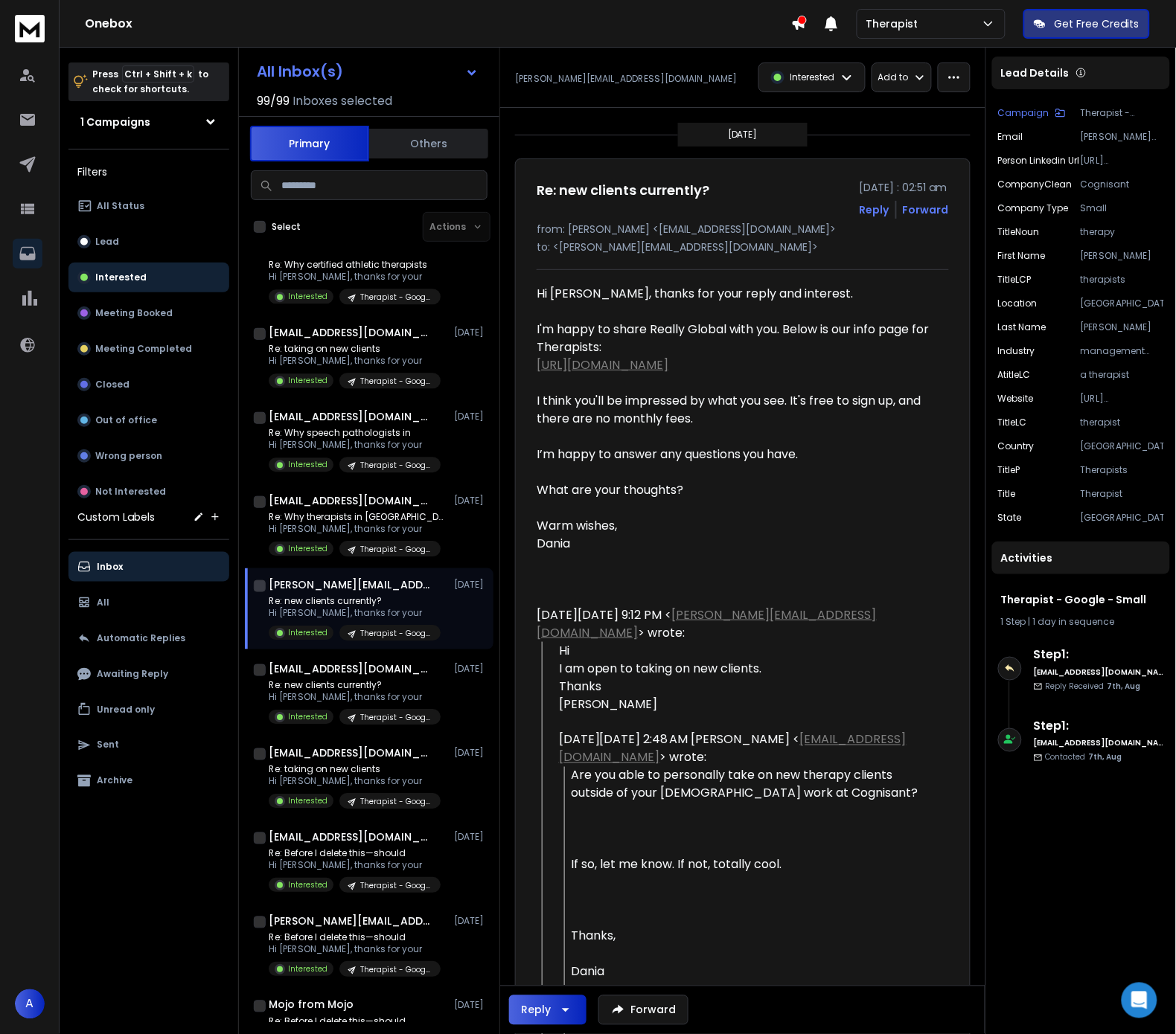
click at [908, 71] on div "Add to" at bounding box center [902, 78] width 59 height 29
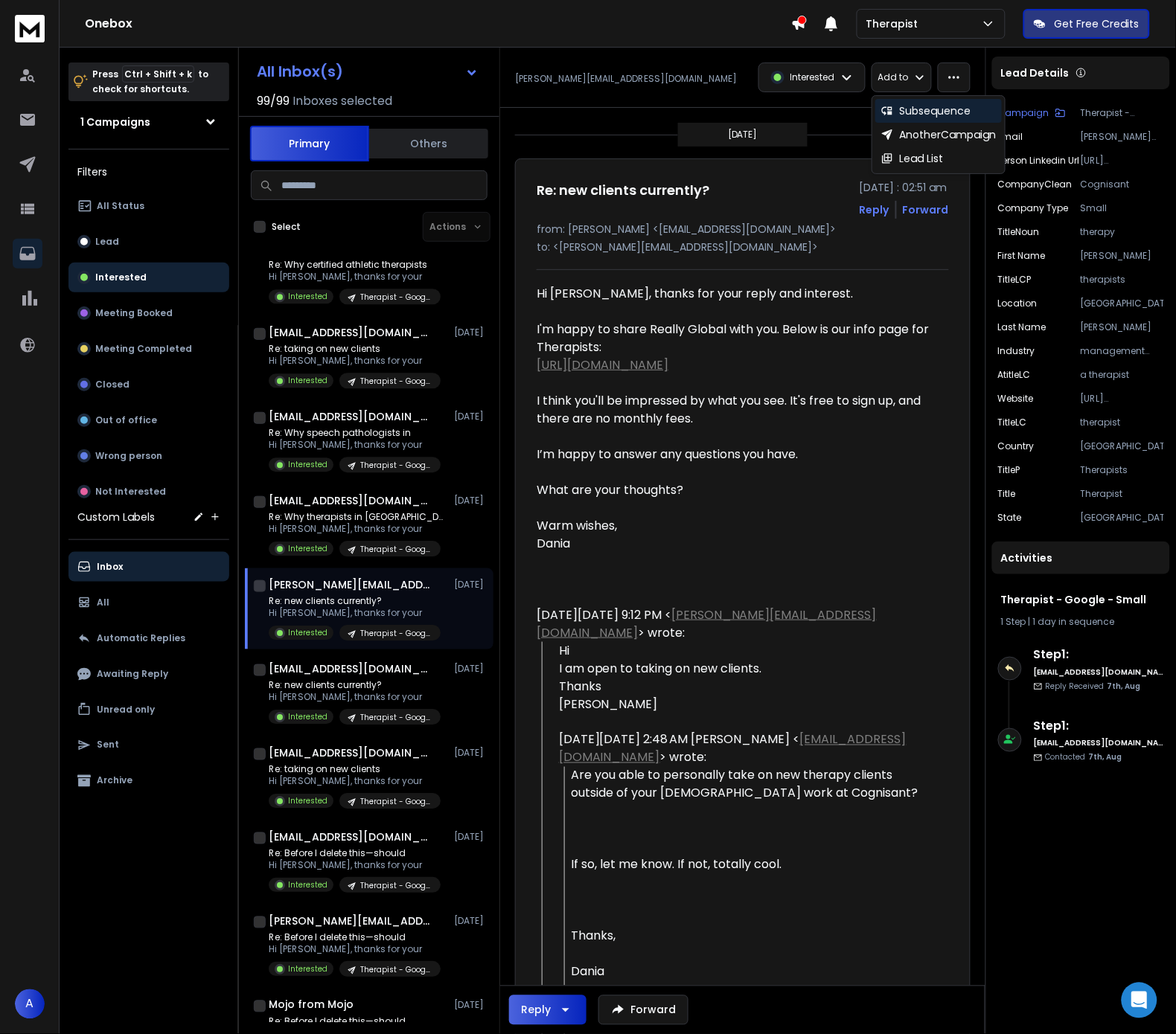
click at [912, 109] on div "Subsequence" at bounding box center [926, 111] width 89 height 15
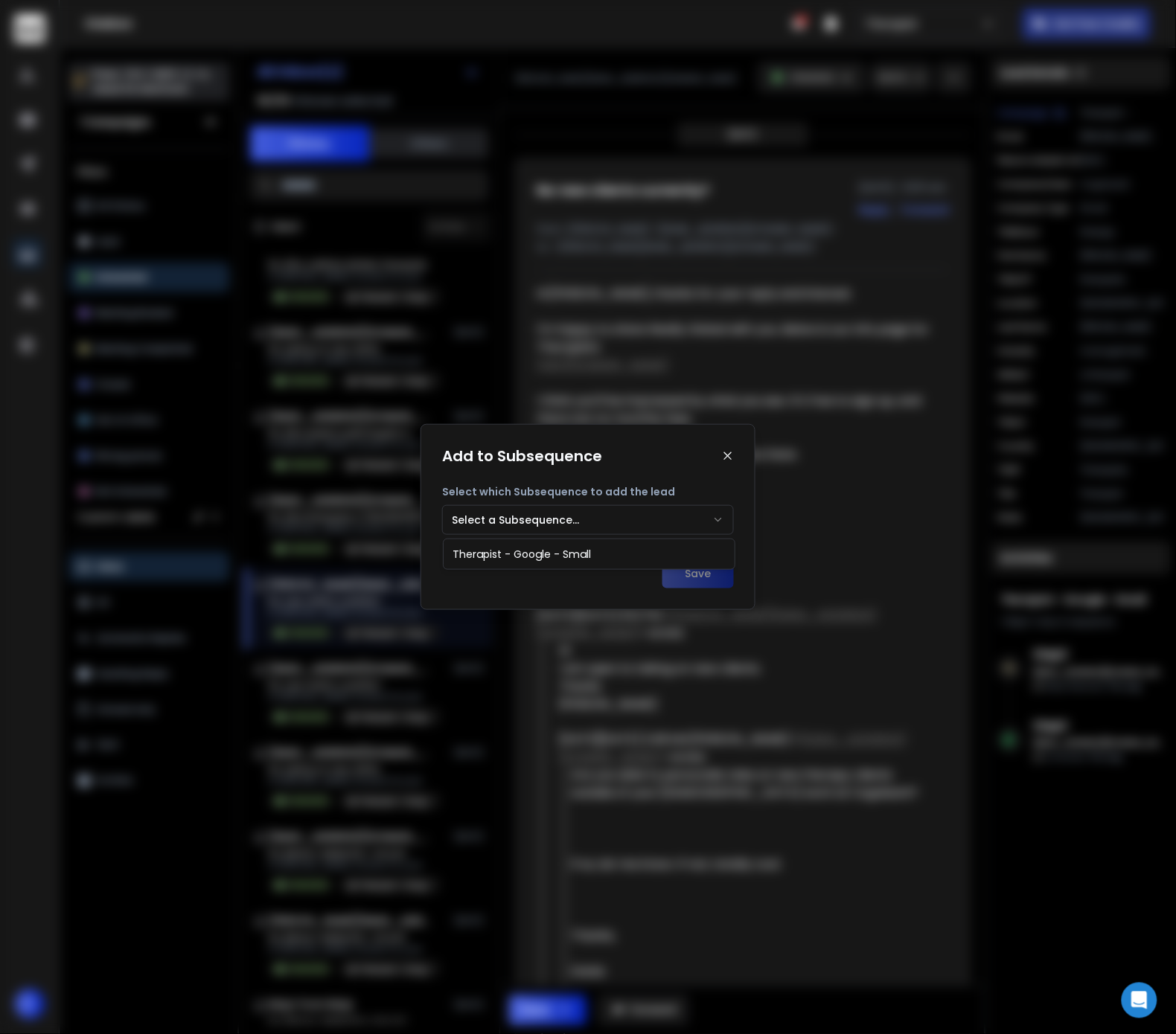
click at [631, 512] on button "Select a Subsequence..." at bounding box center [588, 520] width 292 height 29
click at [691, 576] on button "Save" at bounding box center [698, 573] width 72 height 29
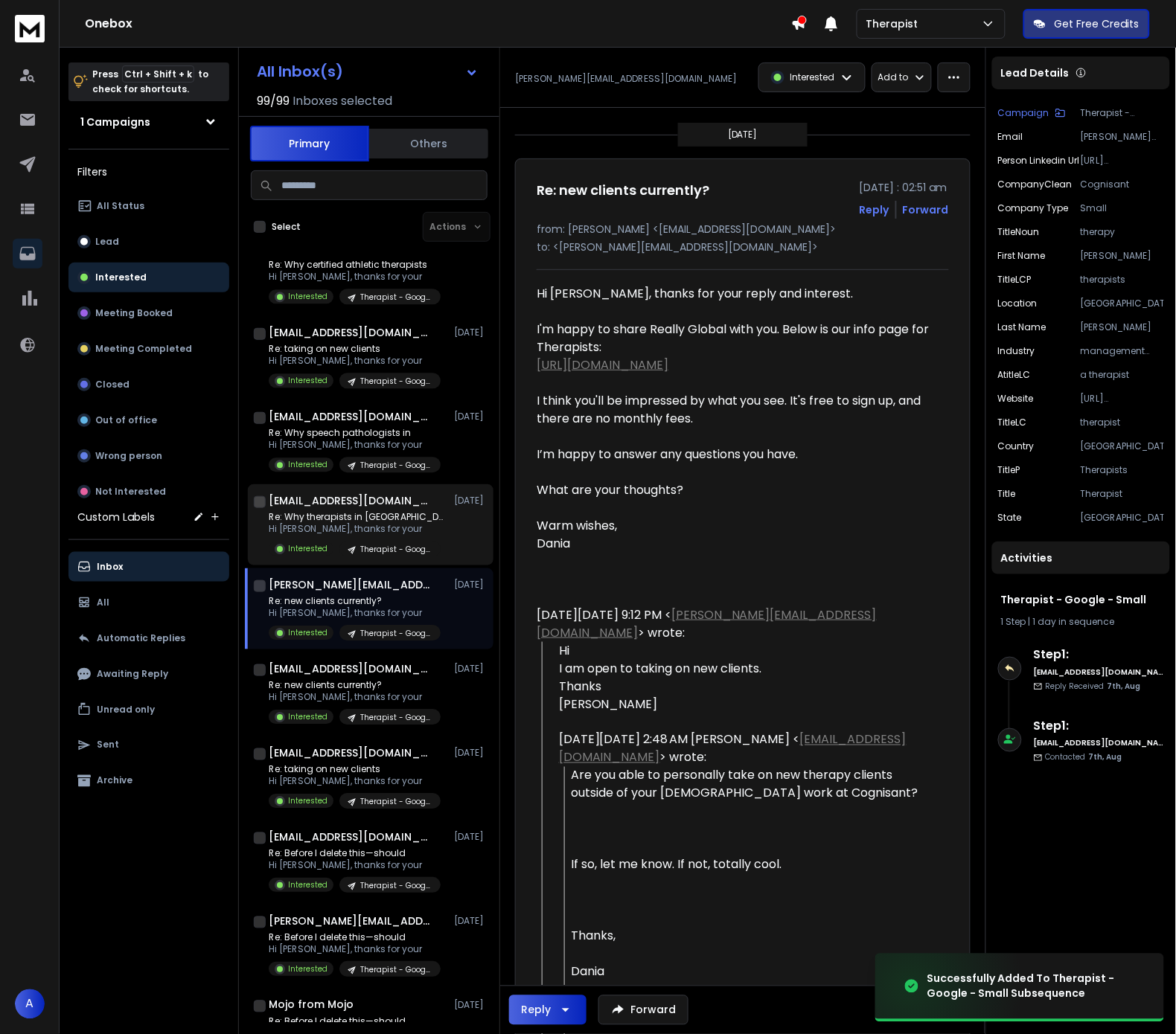
click at [384, 529] on p "Hi Shaina, thanks for your" at bounding box center [358, 529] width 179 height 12
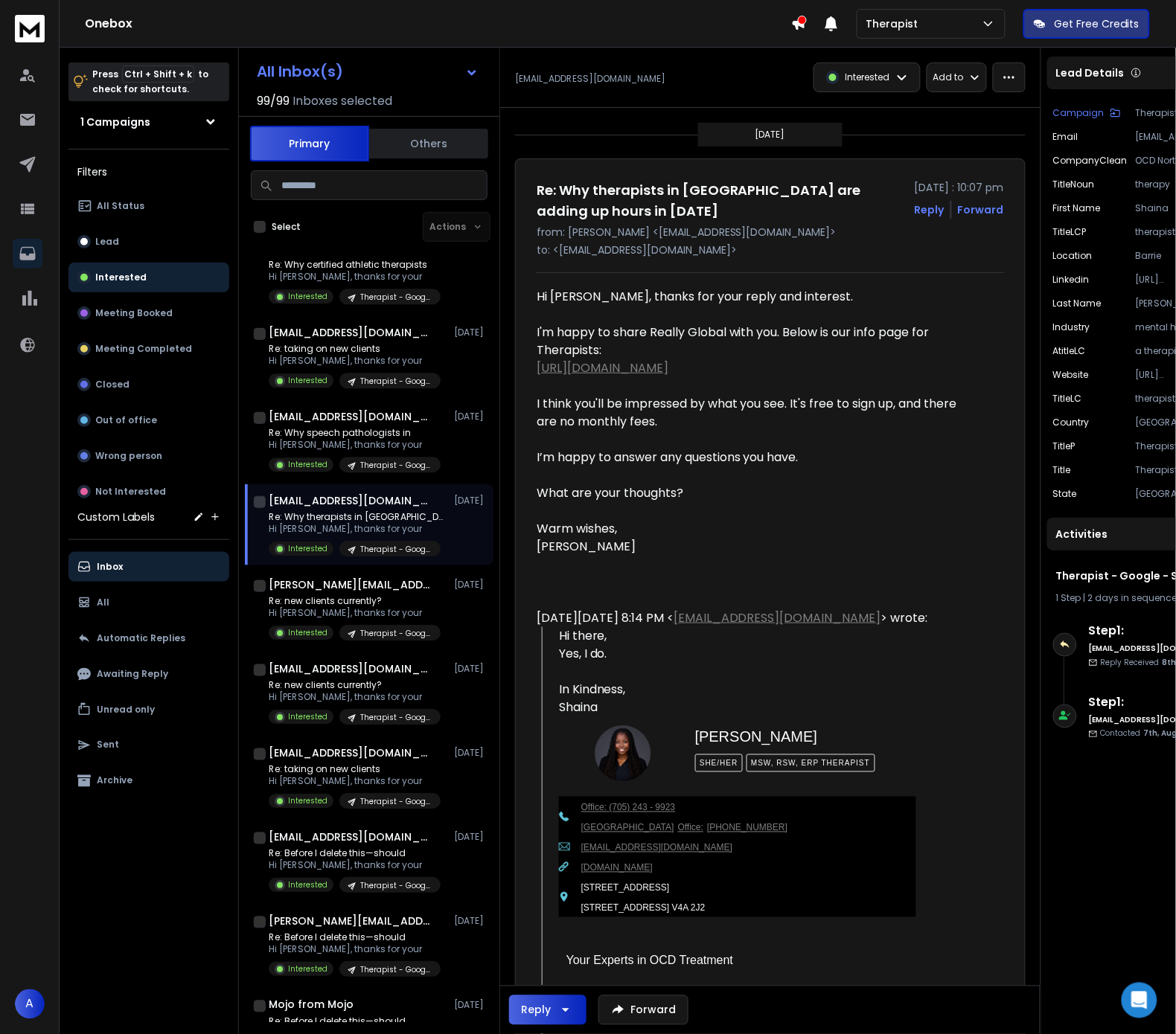
drag, startPoint x: 947, startPoint y: 92, endPoint x: 950, endPoint y: 85, distance: 7.6
click at [947, 92] on div "scharles@ocdnorth.com Interested Add to Interested Add to" at bounding box center [770, 78] width 540 height 61
click at [950, 85] on div "Add to" at bounding box center [957, 78] width 59 height 29
click at [958, 111] on div "Subsequence" at bounding box center [990, 111] width 89 height 15
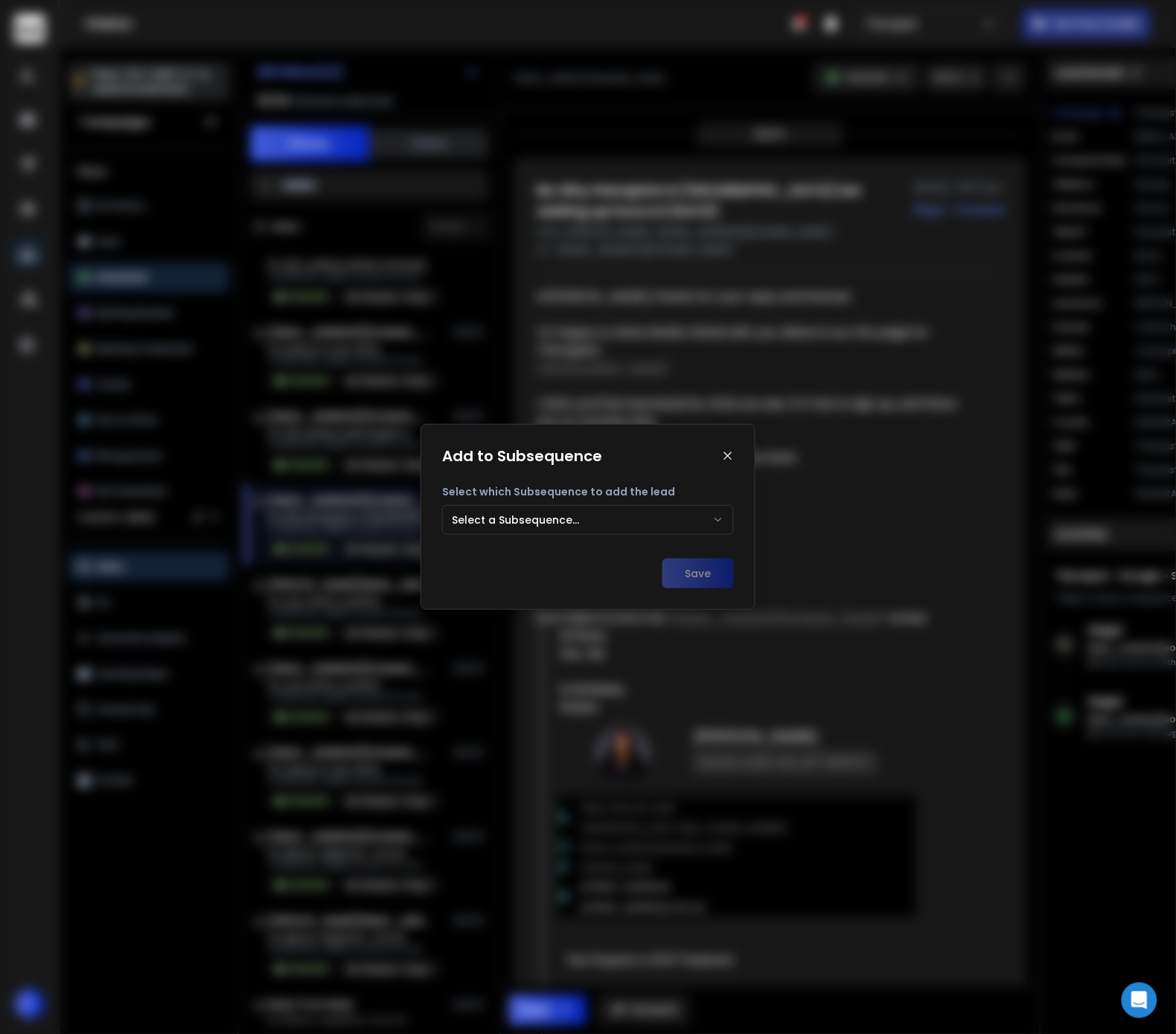
click at [616, 528] on button "Select a Subsequence..." at bounding box center [588, 520] width 292 height 29
drag, startPoint x: 596, startPoint y: 546, endPoint x: 608, endPoint y: 552, distance: 13.4
click at [668, 584] on button "Save" at bounding box center [698, 573] width 72 height 29
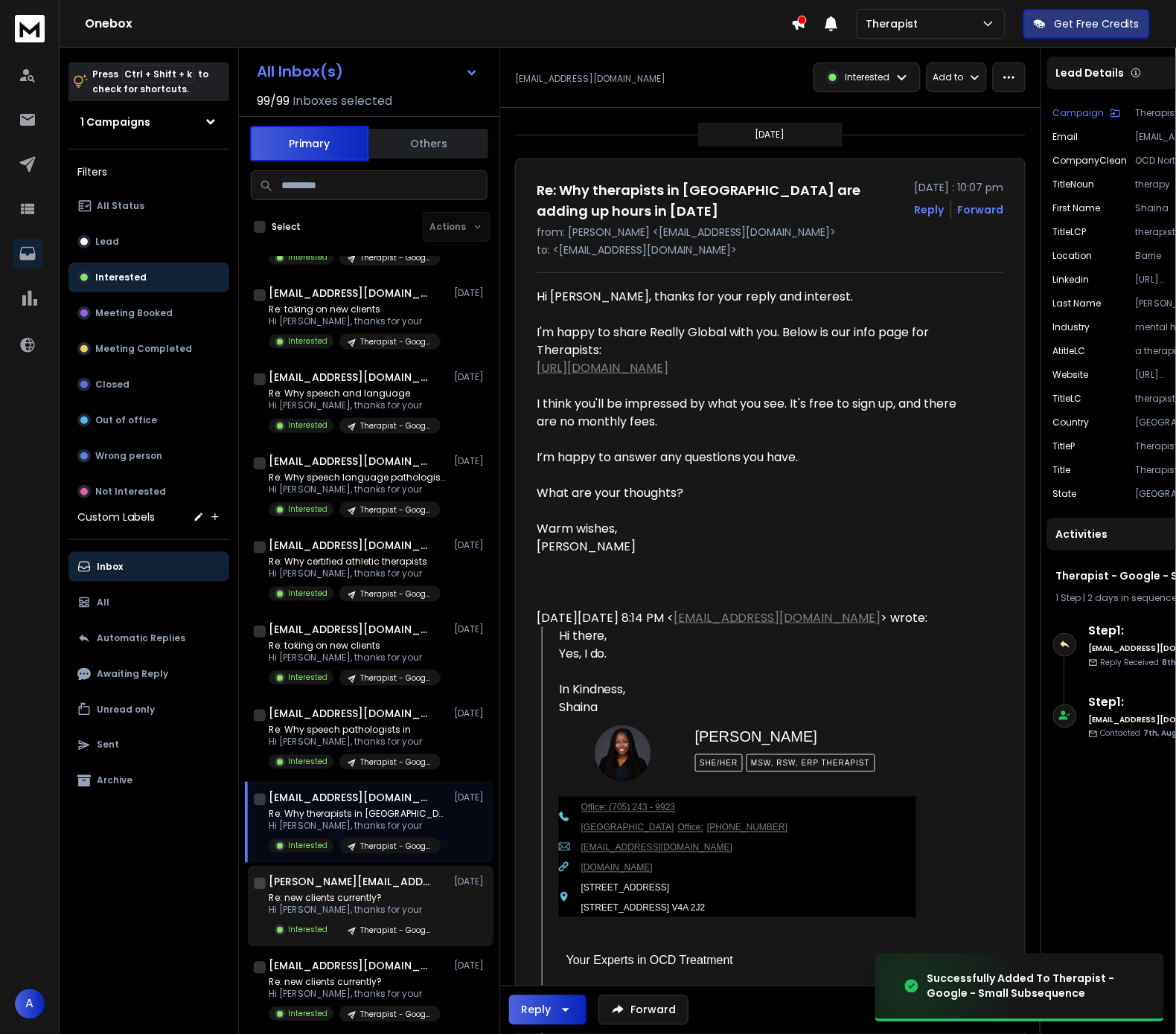
scroll to position [590, 0]
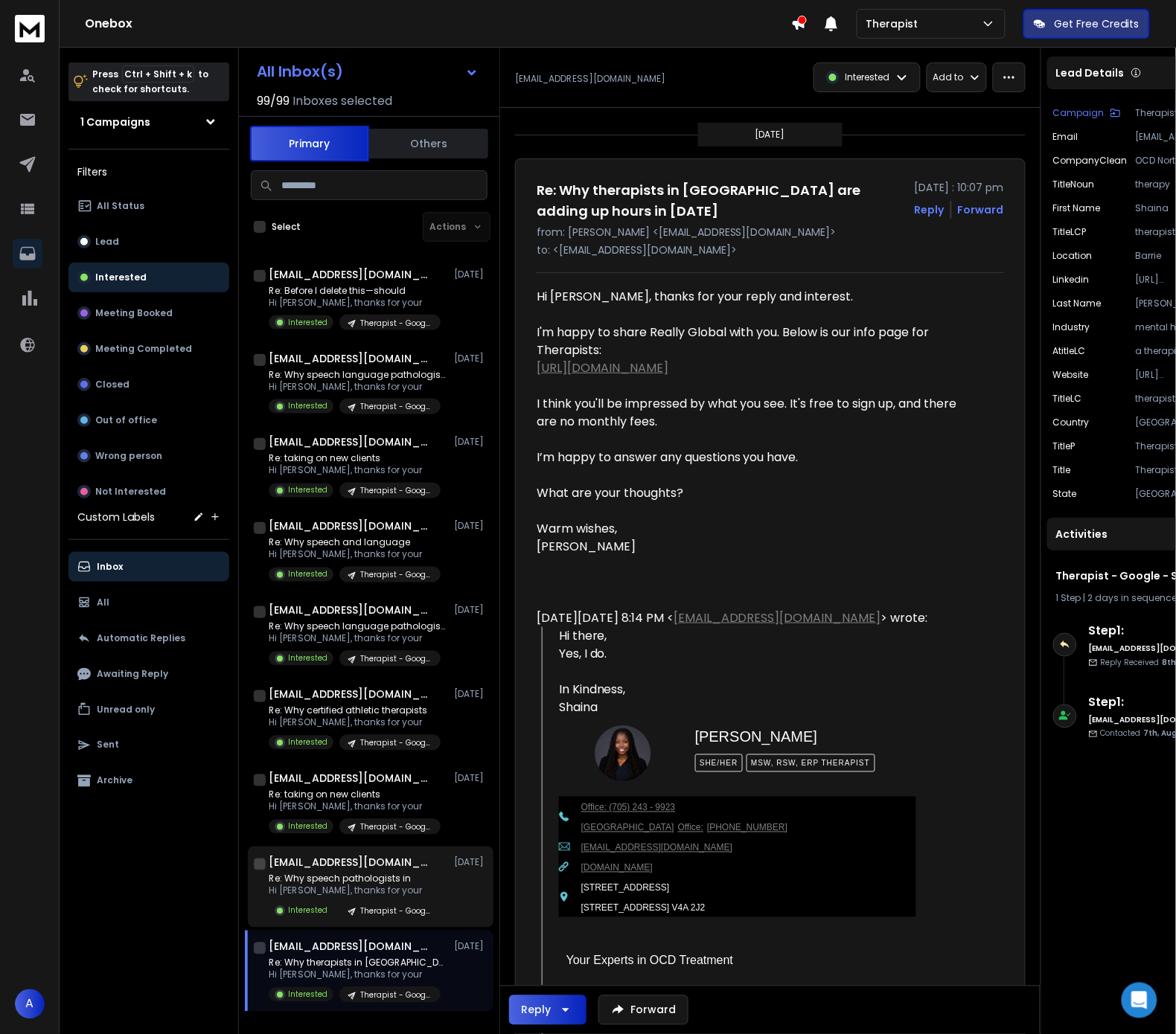
click at [420, 774] on p "Hi Michelle, thanks for your" at bounding box center [355, 892] width 172 height 12
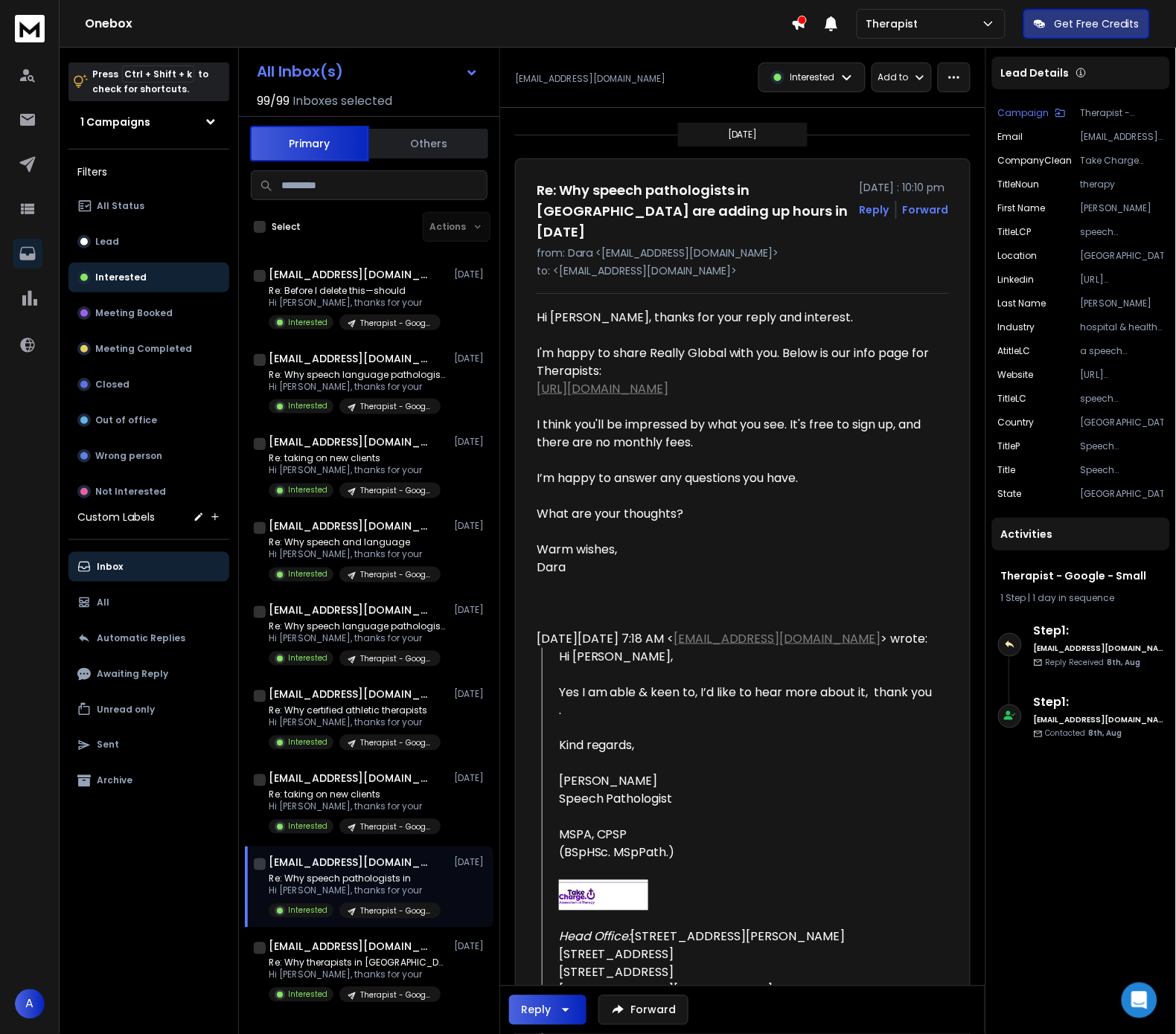
click at [904, 92] on div "mgliddon@tctherapy.com.au Interested Add to Interested Add to" at bounding box center [743, 78] width 486 height 61
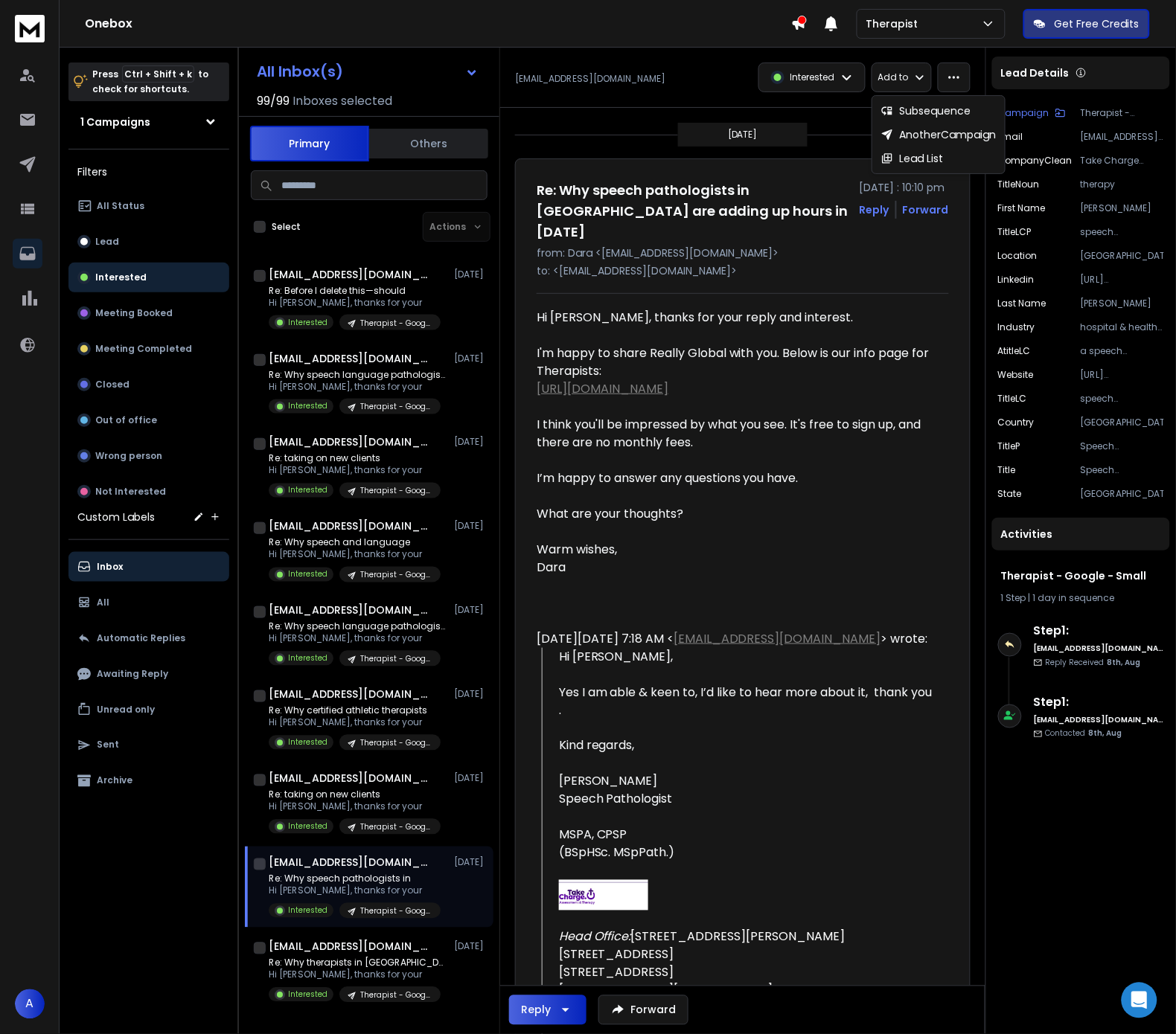
click at [904, 83] on p "Add to" at bounding box center [894, 78] width 30 height 12
click at [920, 111] on div "Subsequence" at bounding box center [926, 111] width 89 height 15
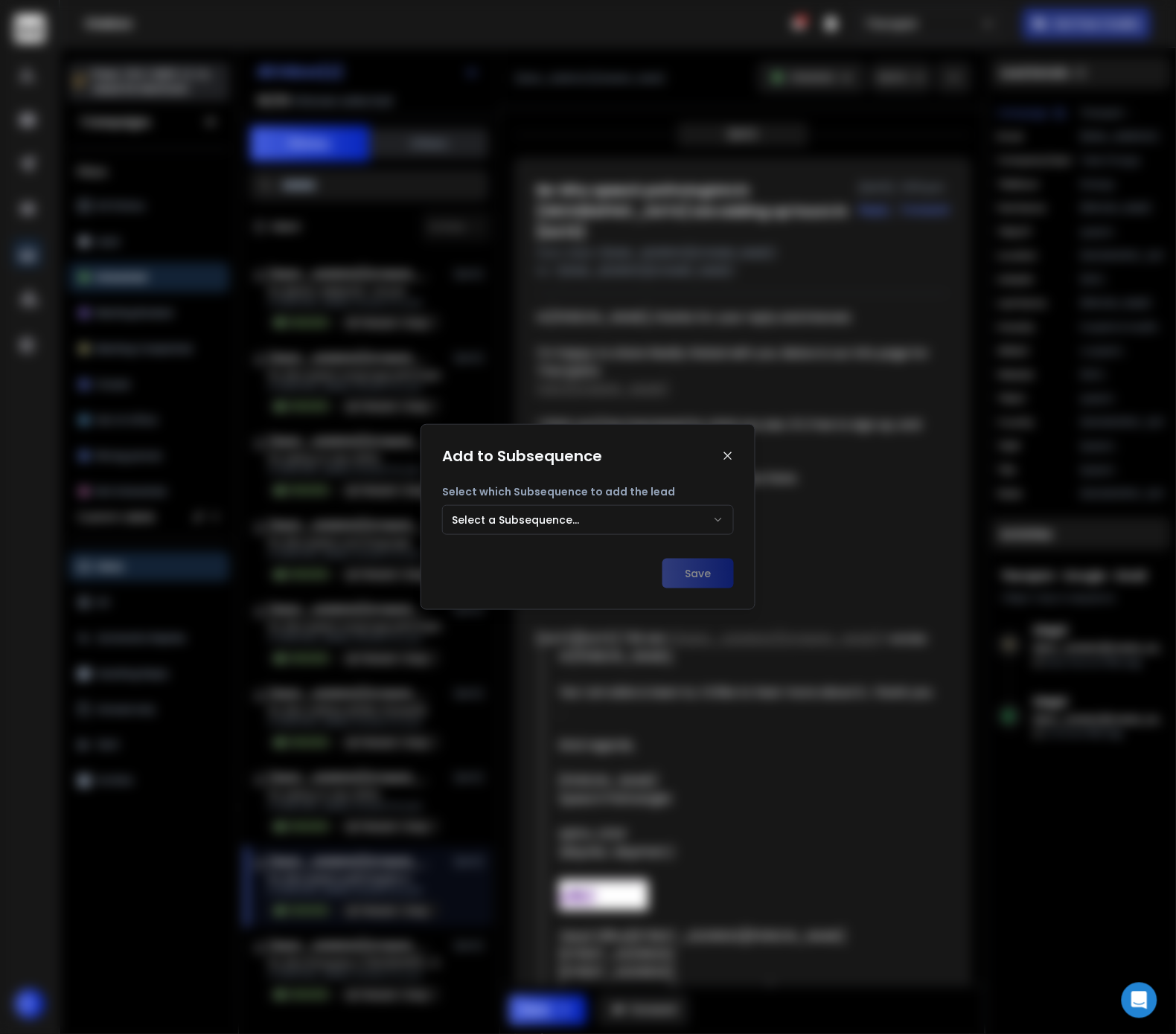
click at [602, 512] on button "Select a Subsequence..." at bounding box center [588, 520] width 292 height 29
click at [668, 571] on button "Save" at bounding box center [698, 573] width 72 height 29
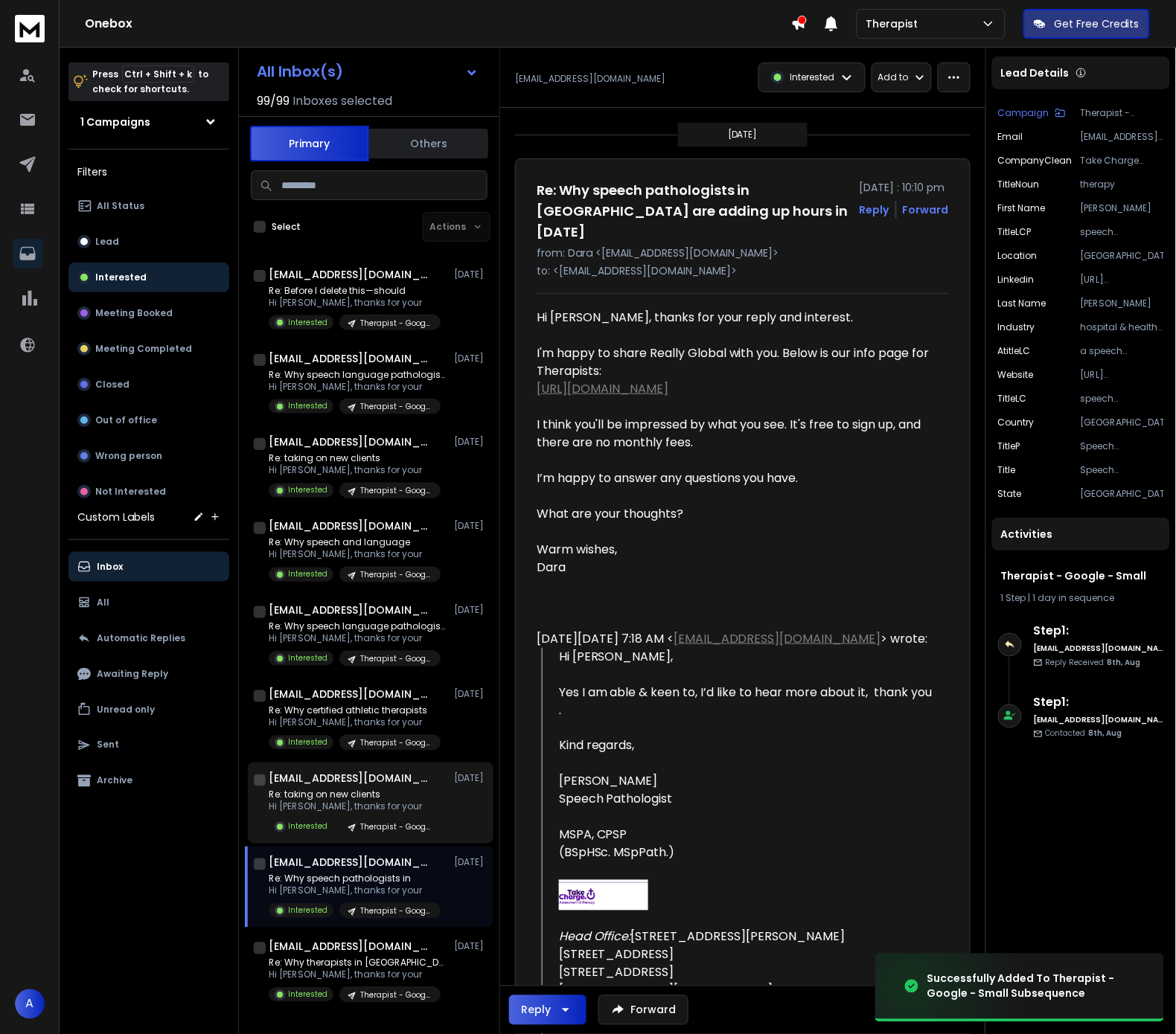
click at [411, 774] on p "Hi Jo, thanks for your" at bounding box center [355, 807] width 172 height 12
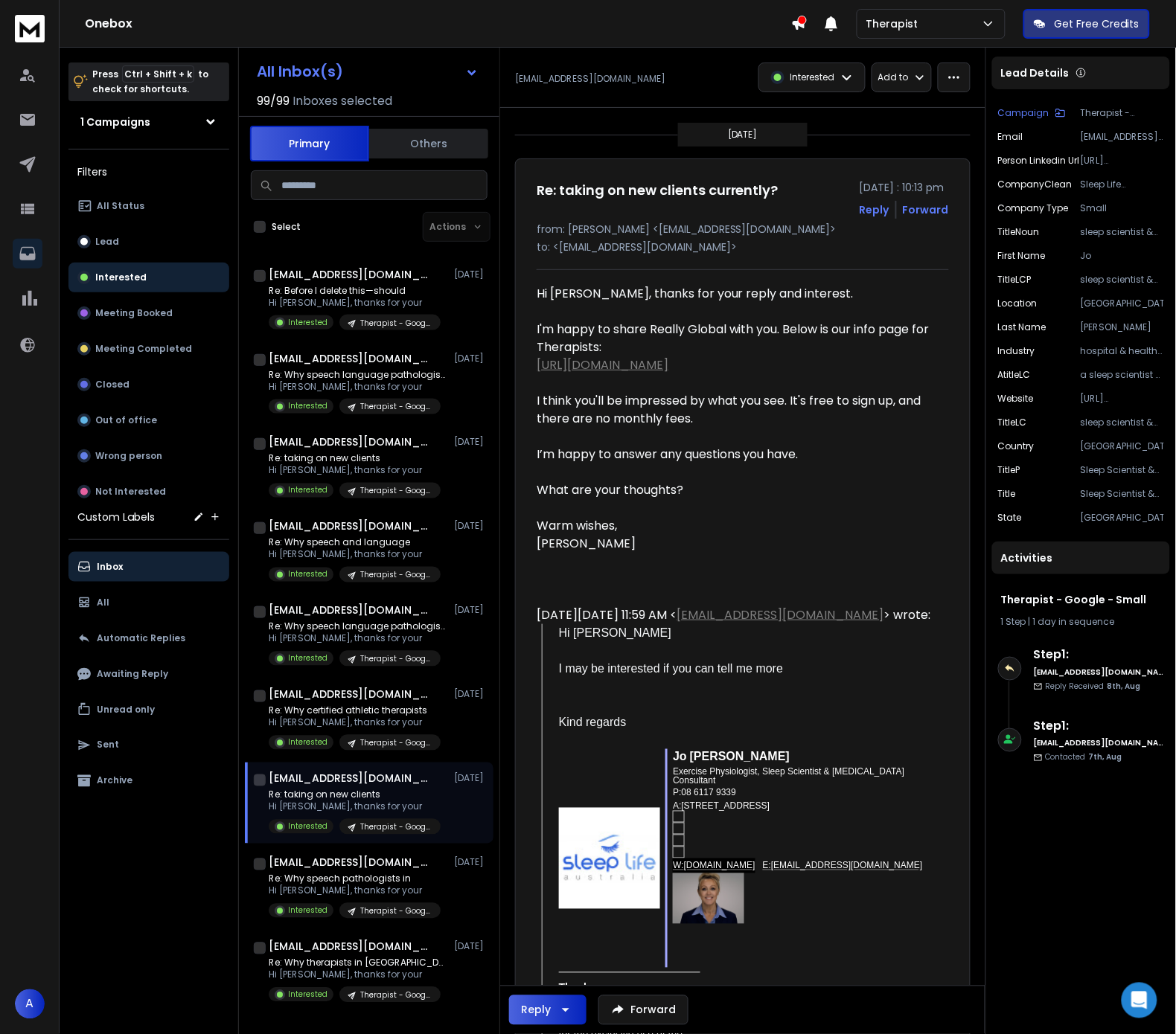
click at [895, 78] on p "Add to" at bounding box center [894, 78] width 30 height 12
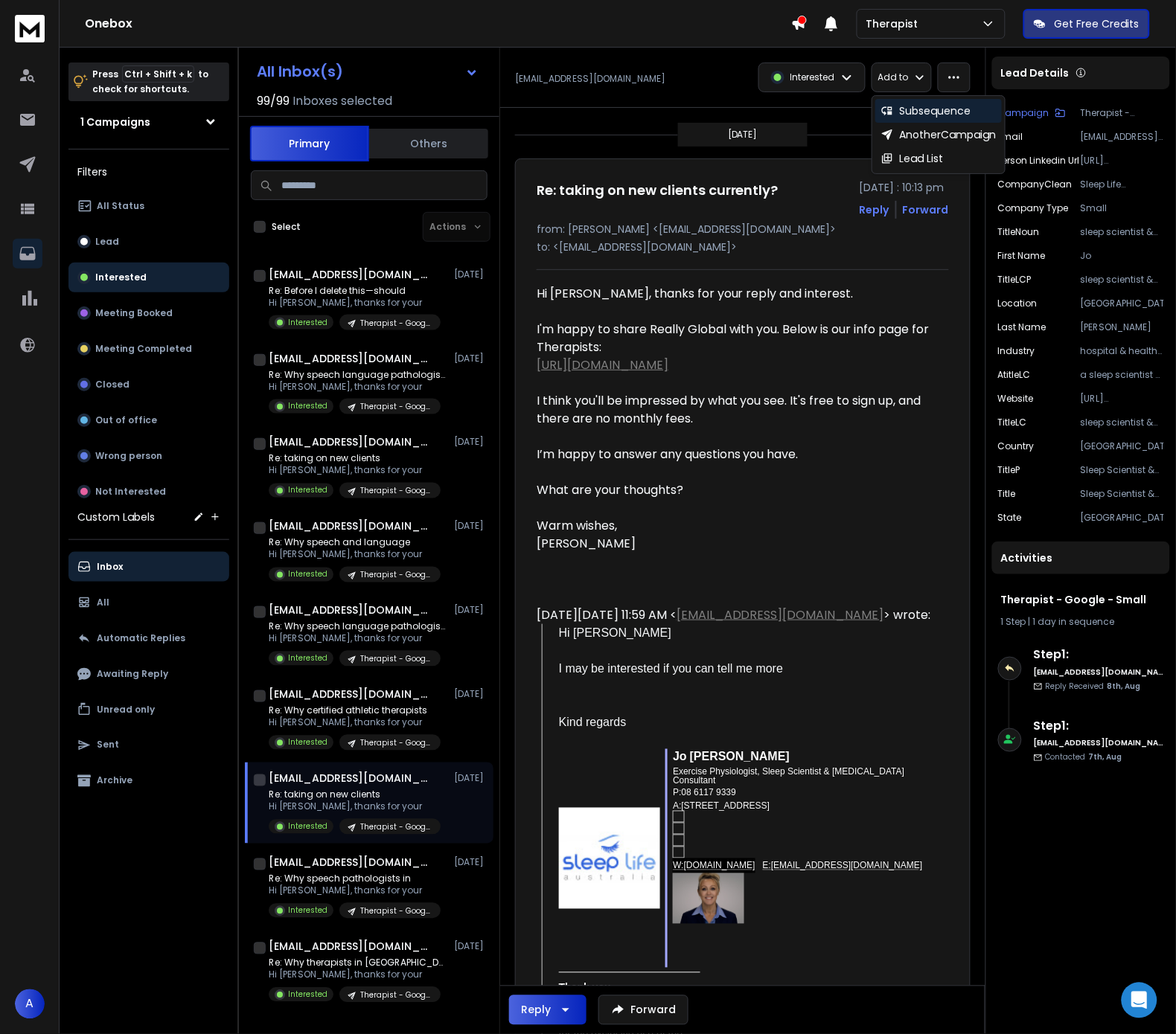
click at [904, 112] on div "Subsequence" at bounding box center [926, 111] width 89 height 15
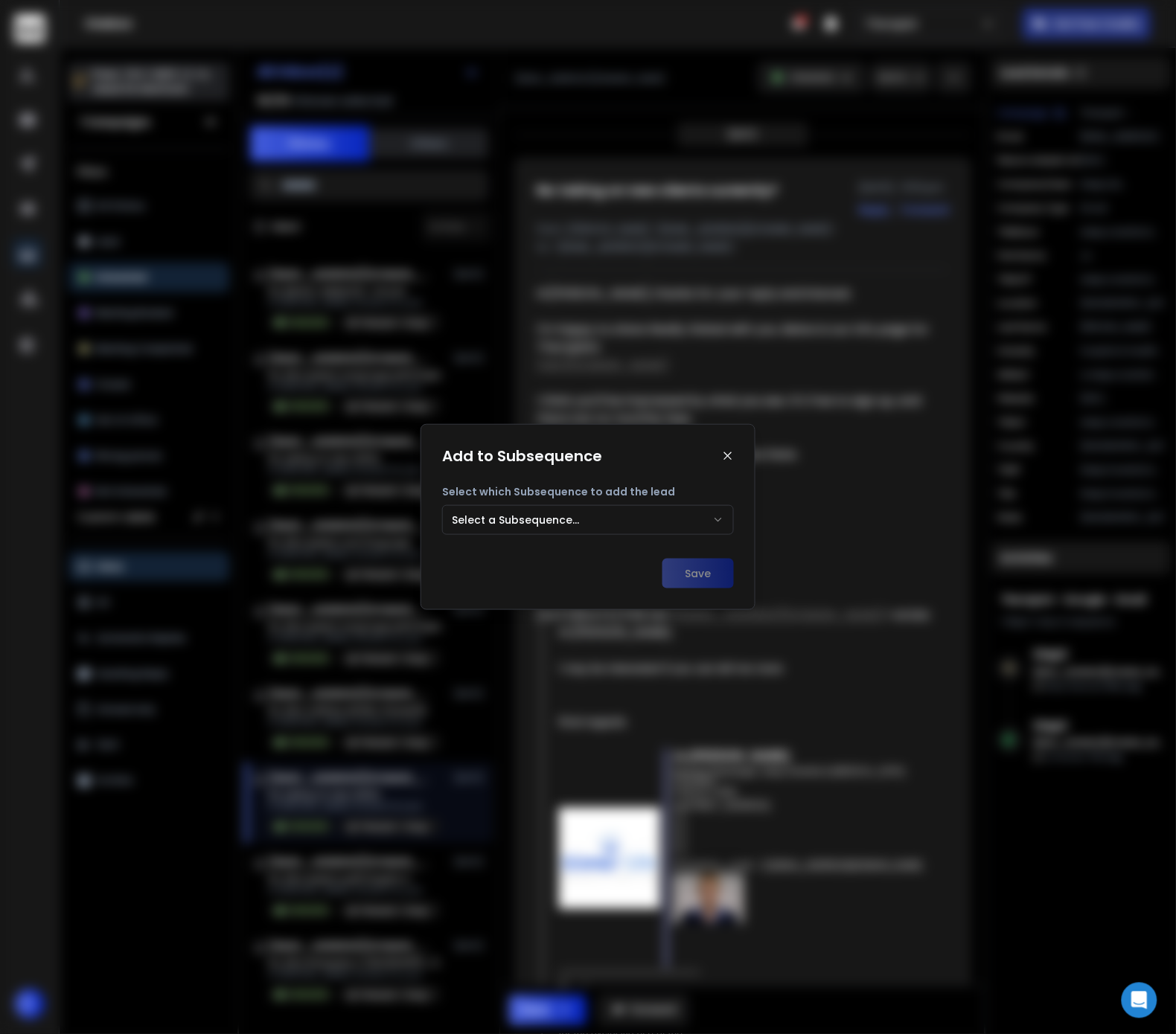
click at [637, 515] on button "Select a Subsequence..." at bounding box center [588, 520] width 292 height 29
drag, startPoint x: 710, startPoint y: 587, endPoint x: 703, endPoint y: 578, distance: 11.4
click at [705, 579] on div "Add to Subsequence Select which Subsequence to add the lead Therapist - Google …" at bounding box center [588, 517] width 335 height 186
click at [703, 576] on button "Save" at bounding box center [698, 573] width 72 height 29
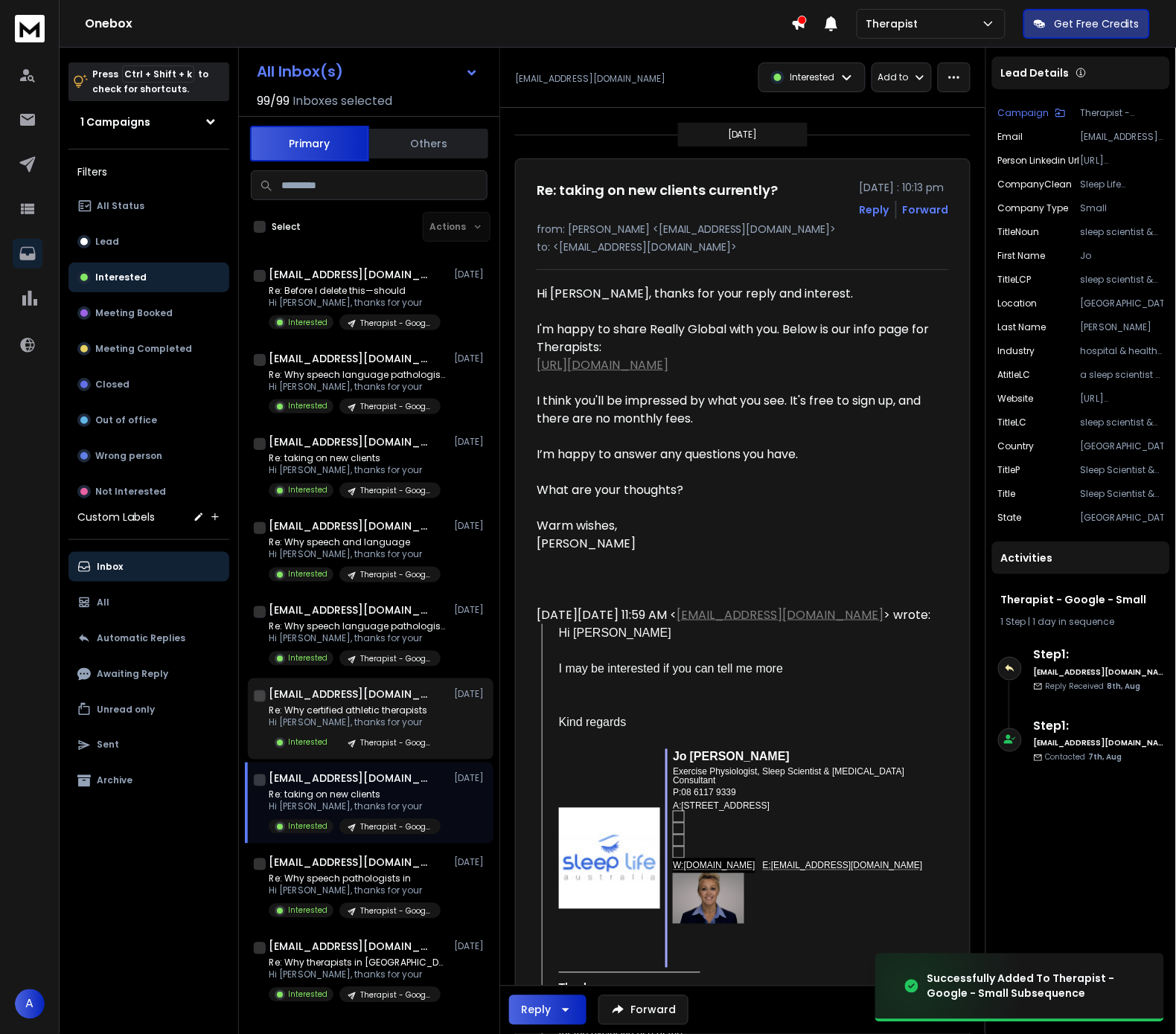
click at [353, 705] on p "Re: Why certified athletic therapists" at bounding box center [355, 711] width 172 height 12
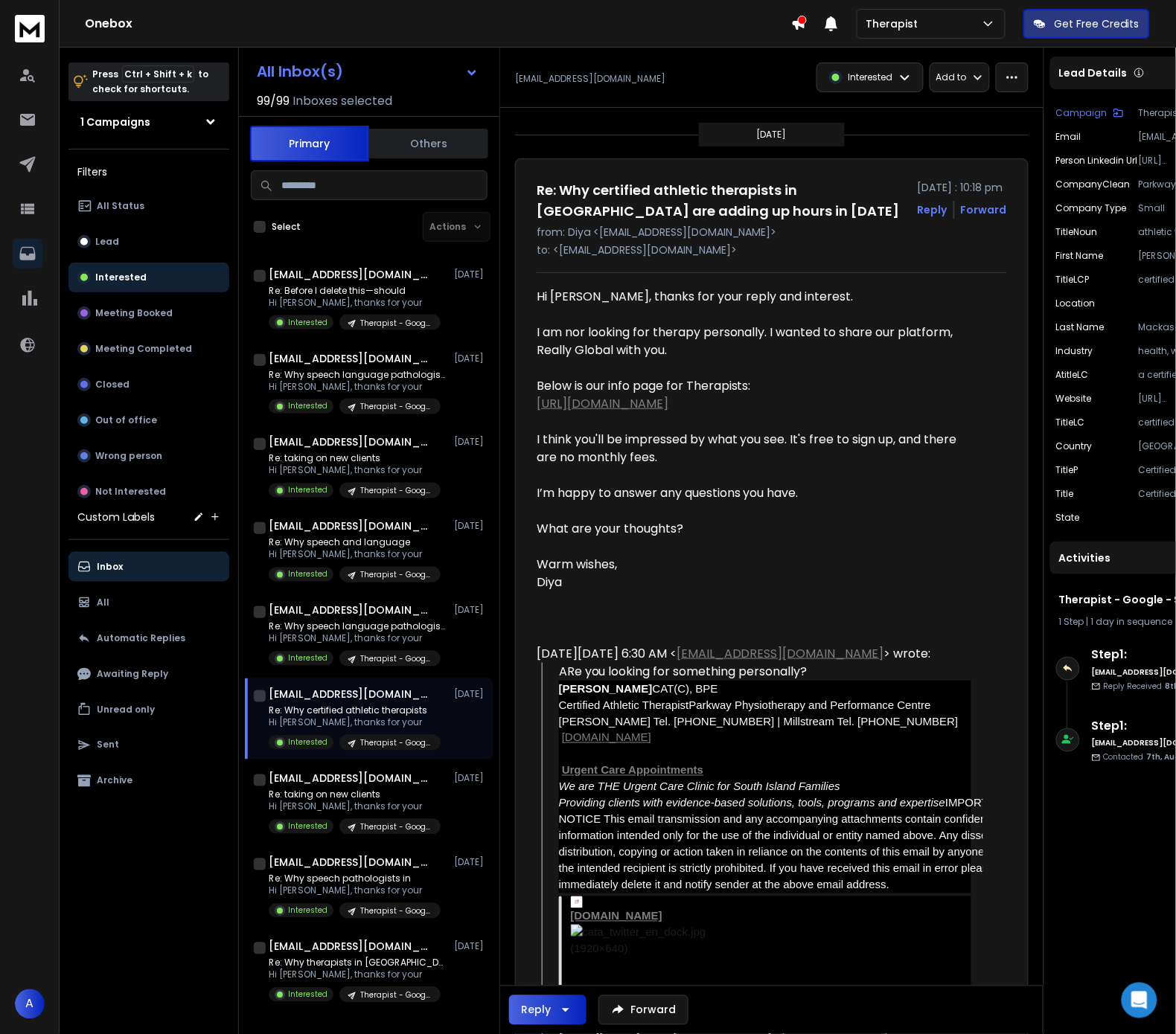
click at [948, 80] on p "Add to" at bounding box center [952, 78] width 30 height 12
click at [964, 116] on div "Subsequence" at bounding box center [991, 111] width 89 height 15
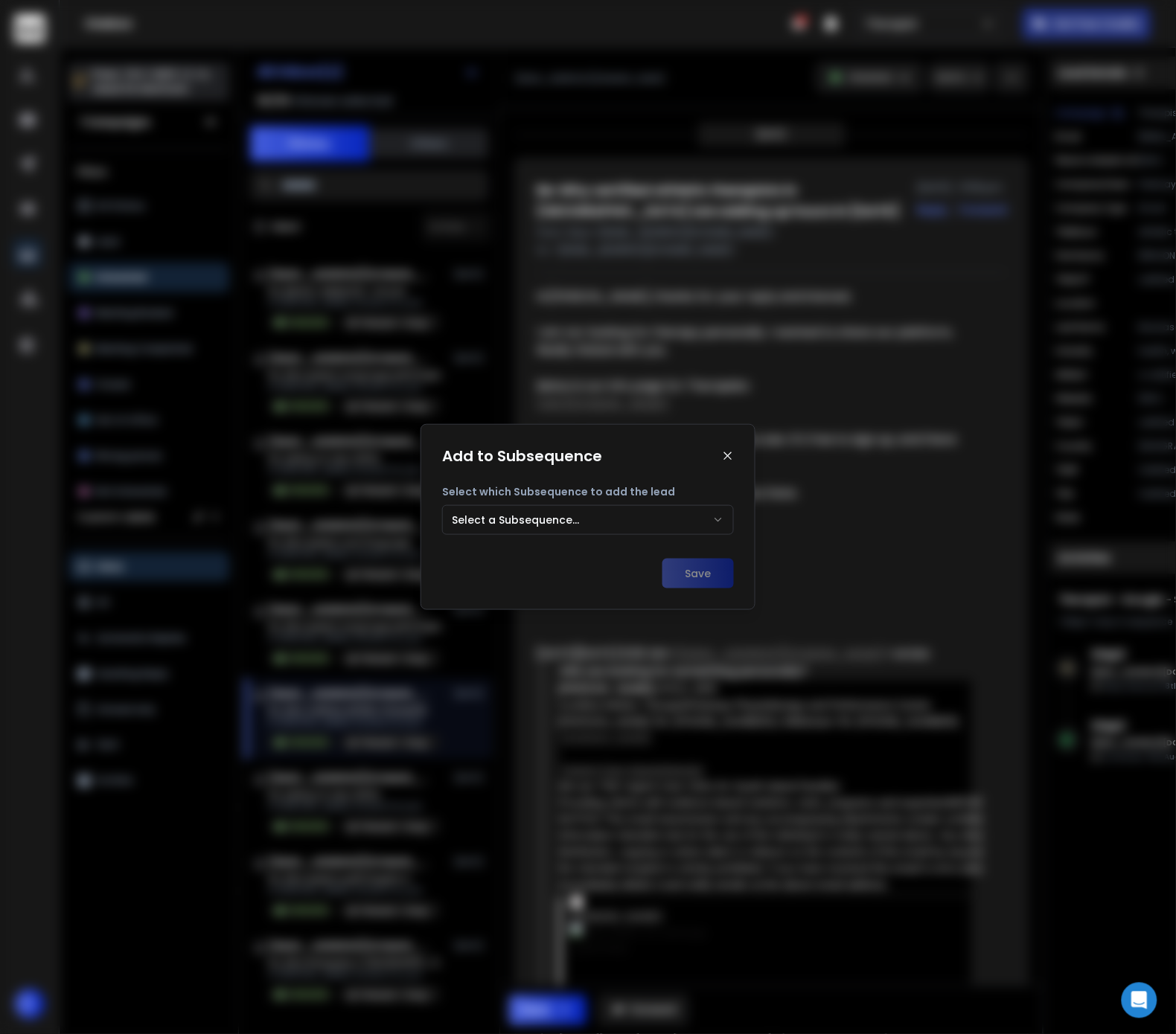
click at [602, 522] on button "Select a Subsequence..." at bounding box center [588, 520] width 292 height 29
click at [687, 567] on button "Save" at bounding box center [698, 573] width 72 height 29
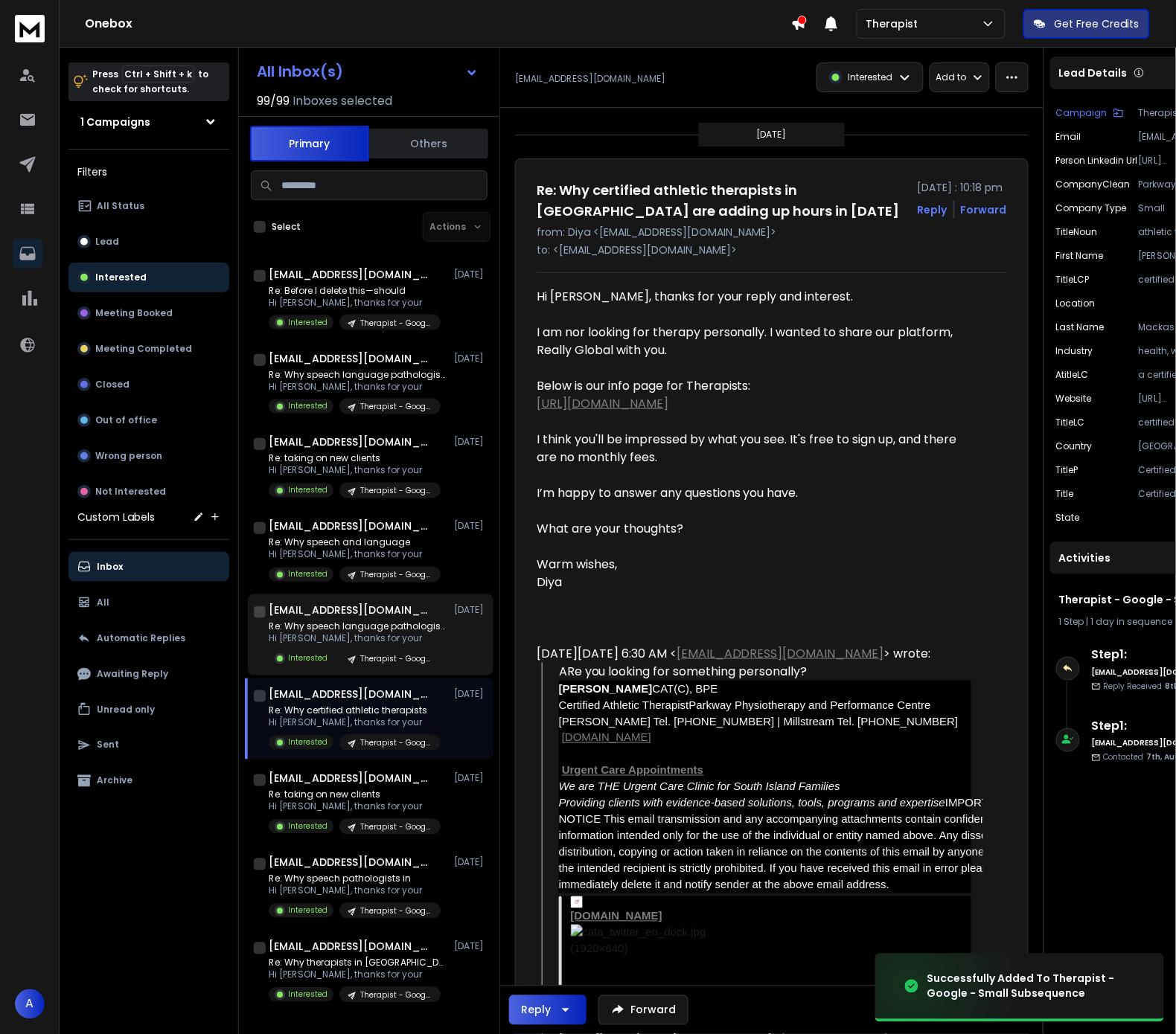
click at [373, 595] on div "patrickq@evalgroup.org 10 Aug Re: Why speech language pathologists Hi Patrick, …" at bounding box center [370, 635] width 245 height 81
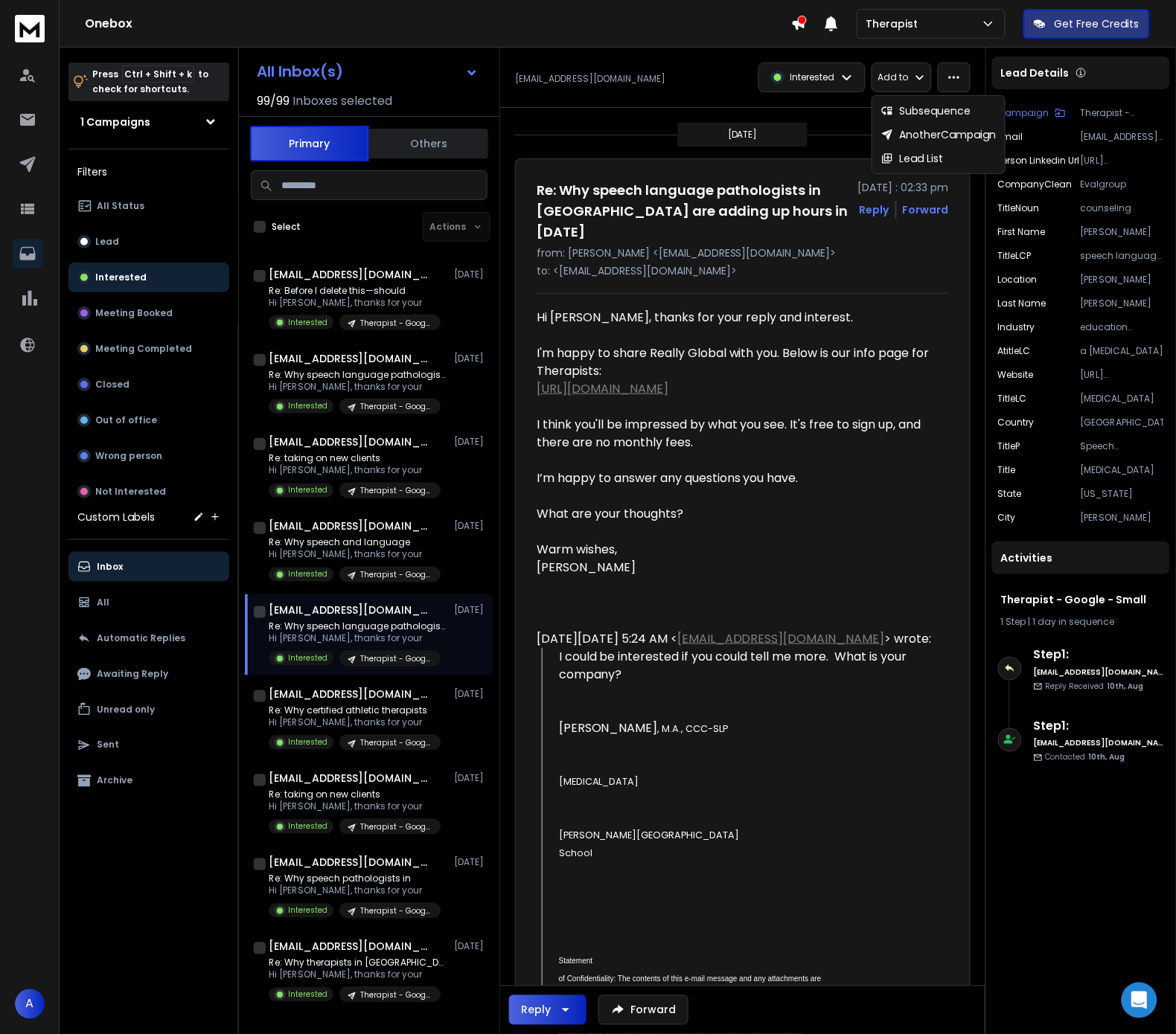
click at [900, 76] on p "Add to" at bounding box center [894, 78] width 30 height 12
click at [898, 99] on div "Subsequence" at bounding box center [938, 110] width 126 height 24
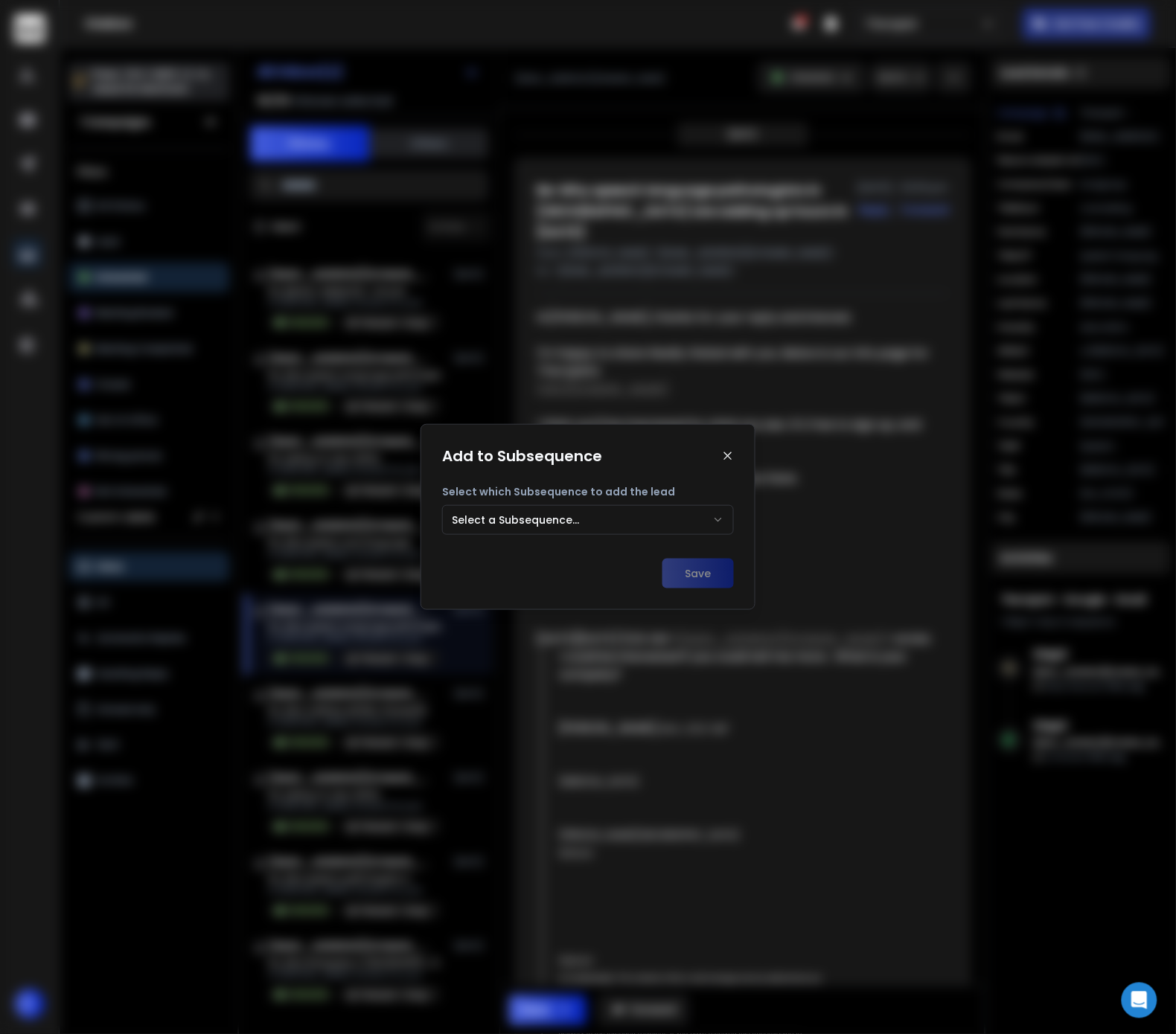
click at [627, 535] on div "Select which Subsequence to add the lead Select a Subsequence..." at bounding box center [588, 512] width 292 height 56
click at [602, 511] on button "Select a Subsequence..." at bounding box center [588, 520] width 292 height 29
click at [691, 569] on button "Save" at bounding box center [698, 573] width 72 height 29
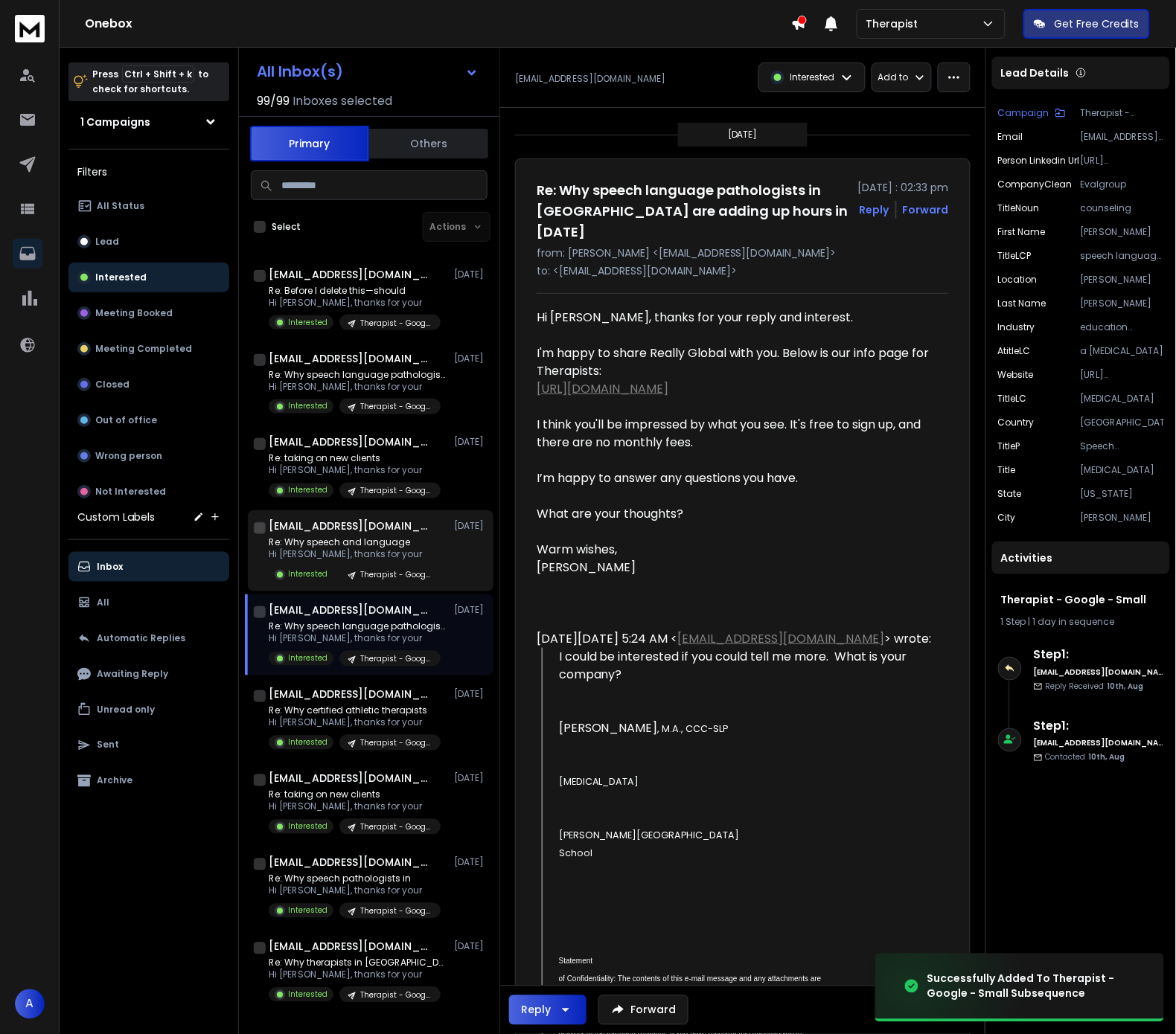
drag, startPoint x: 315, startPoint y: 543, endPoint x: 427, endPoint y: 557, distance: 112.9
click at [318, 540] on p "Re: Why speech and language" at bounding box center [355, 544] width 172 height 12
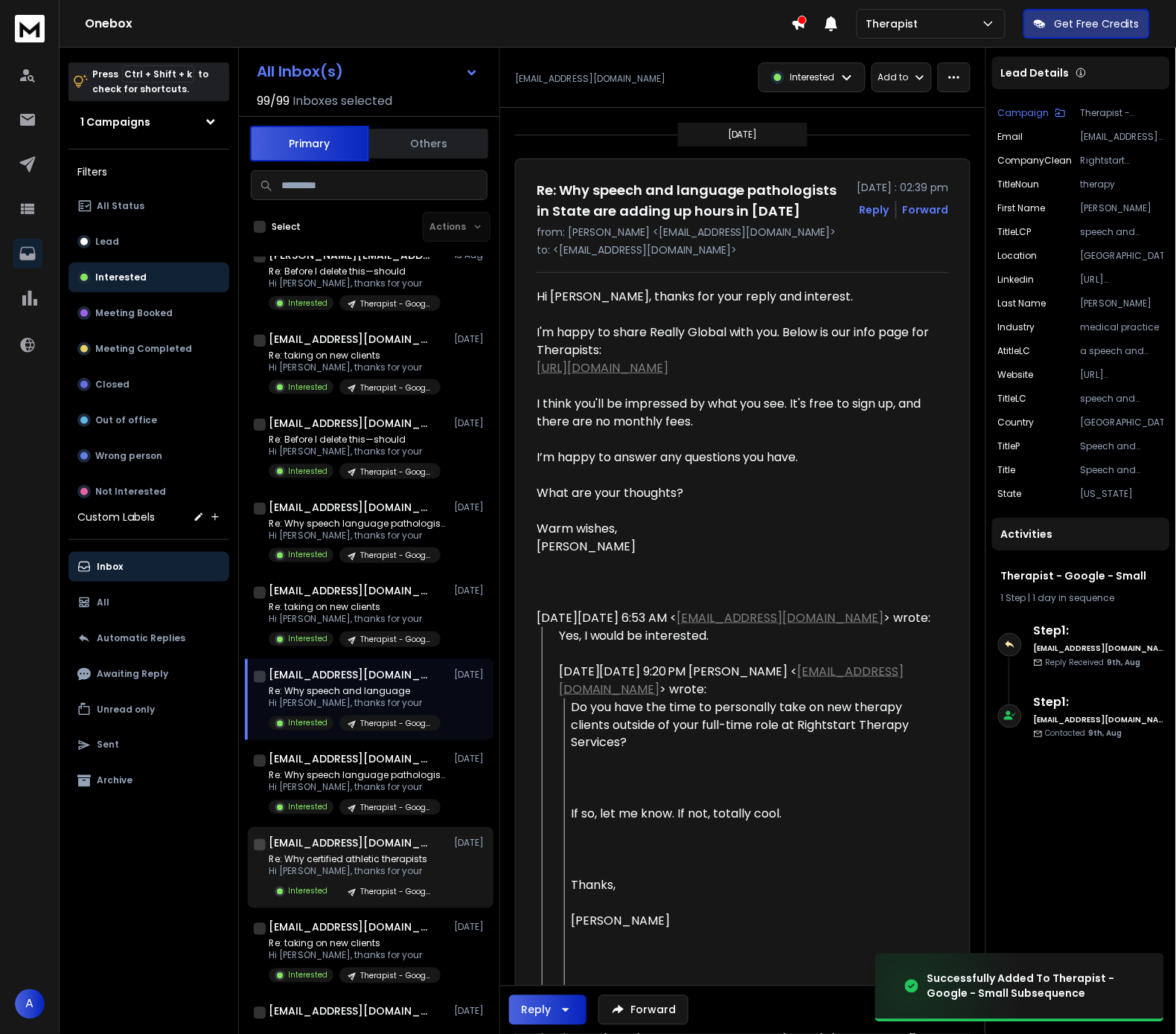
scroll to position [292, 0]
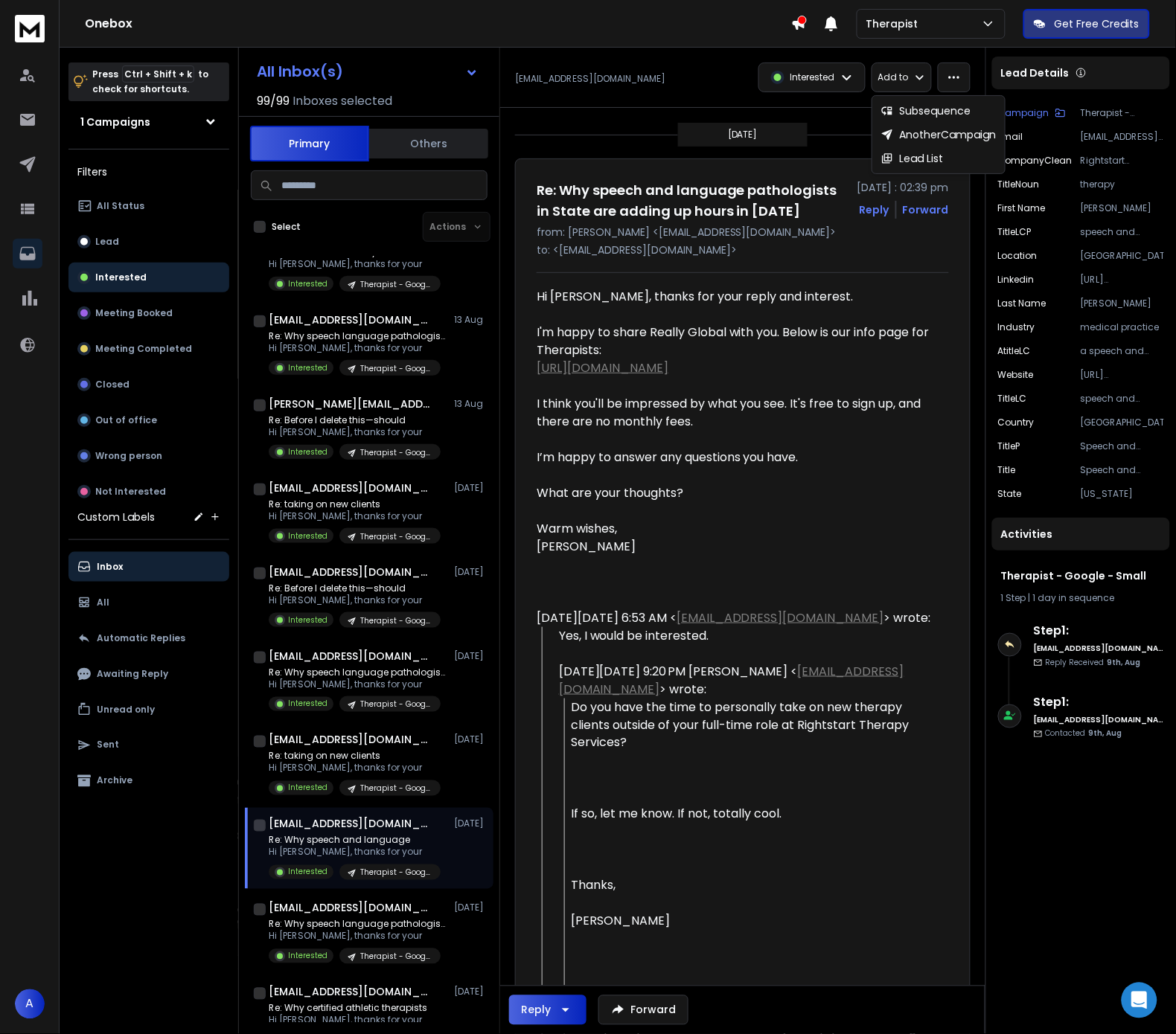
click at [911, 73] on div "Add to" at bounding box center [902, 78] width 59 height 29
click at [911, 118] on div "Subsequence" at bounding box center [926, 111] width 89 height 15
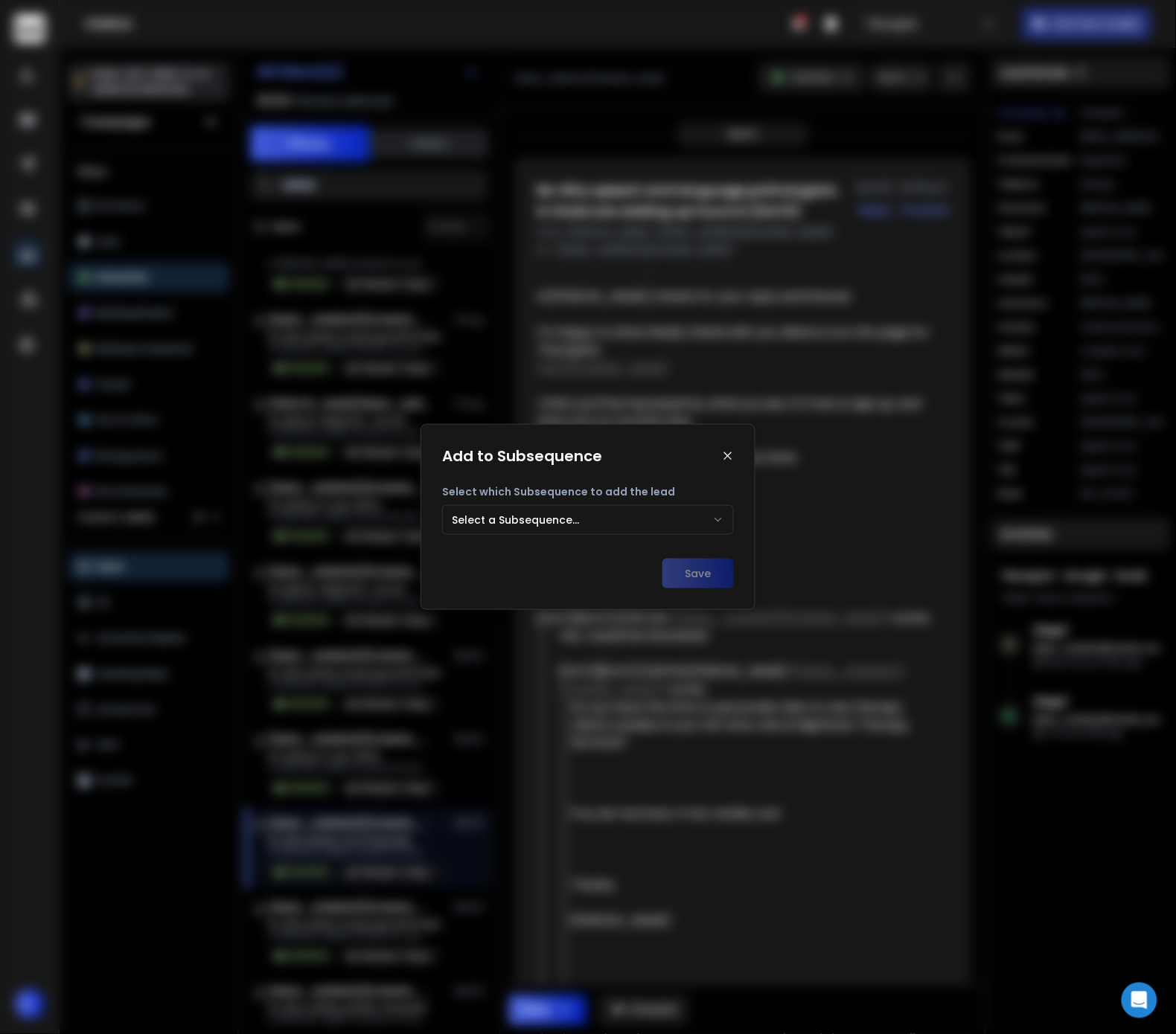
click at [542, 517] on button "Select a Subsequence..." at bounding box center [588, 520] width 292 height 29
click at [713, 576] on button "Save" at bounding box center [698, 573] width 72 height 29
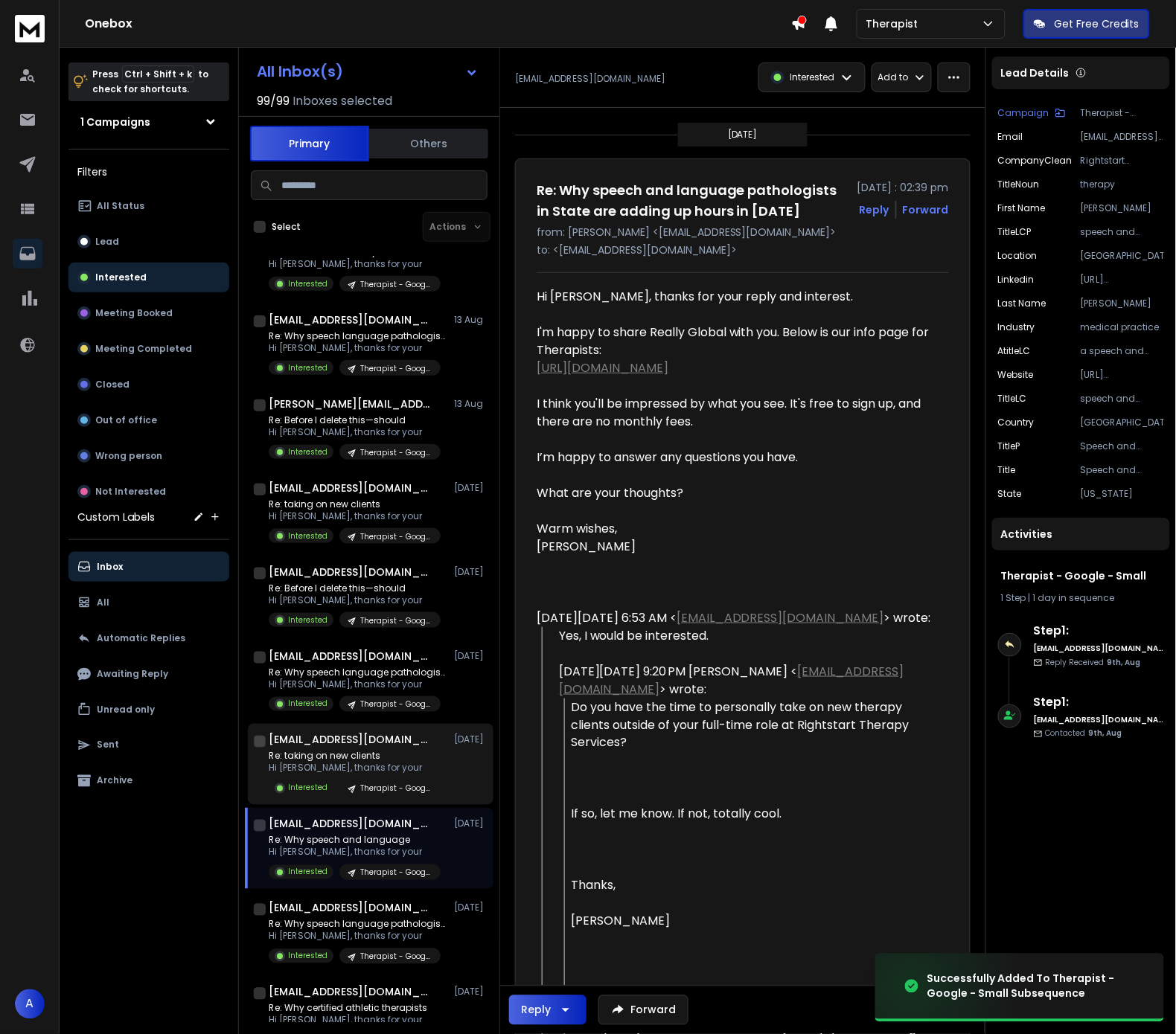
click at [330, 763] on p "Hi Miranda, thanks for your" at bounding box center [355, 769] width 172 height 12
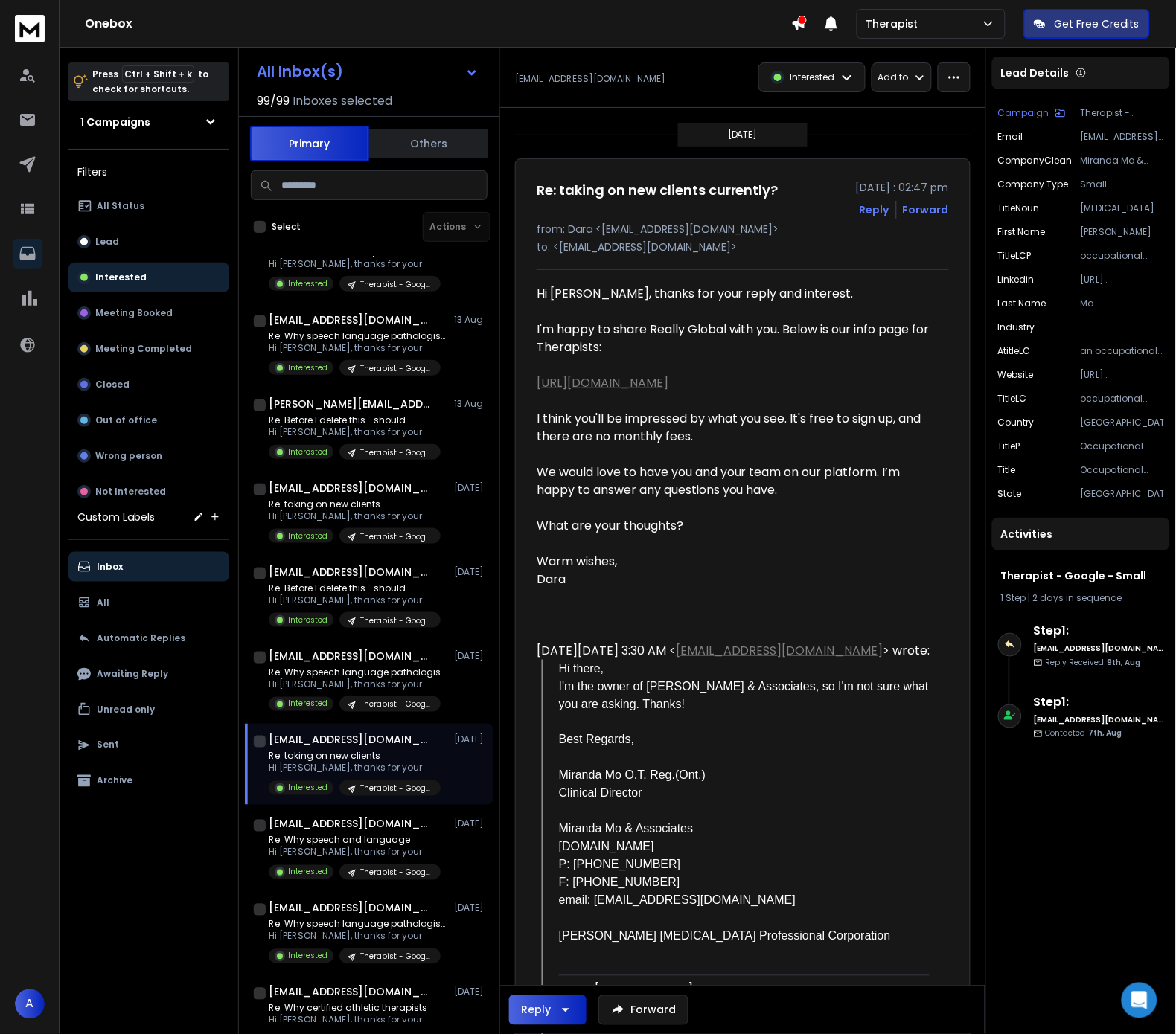
click at [888, 82] on p "Add to" at bounding box center [894, 78] width 30 height 12
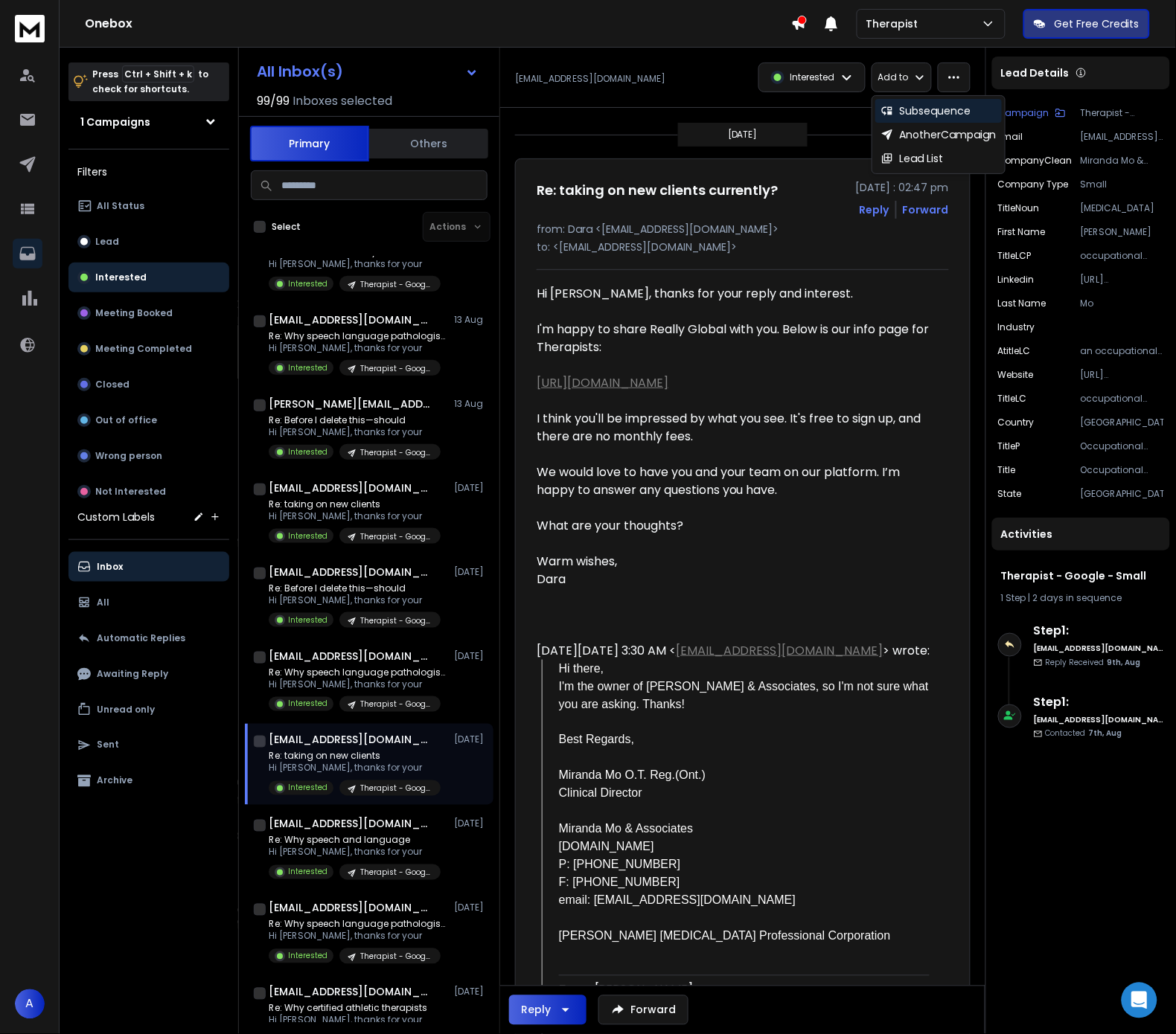
click at [896, 116] on div "Subsequence" at bounding box center [926, 111] width 89 height 15
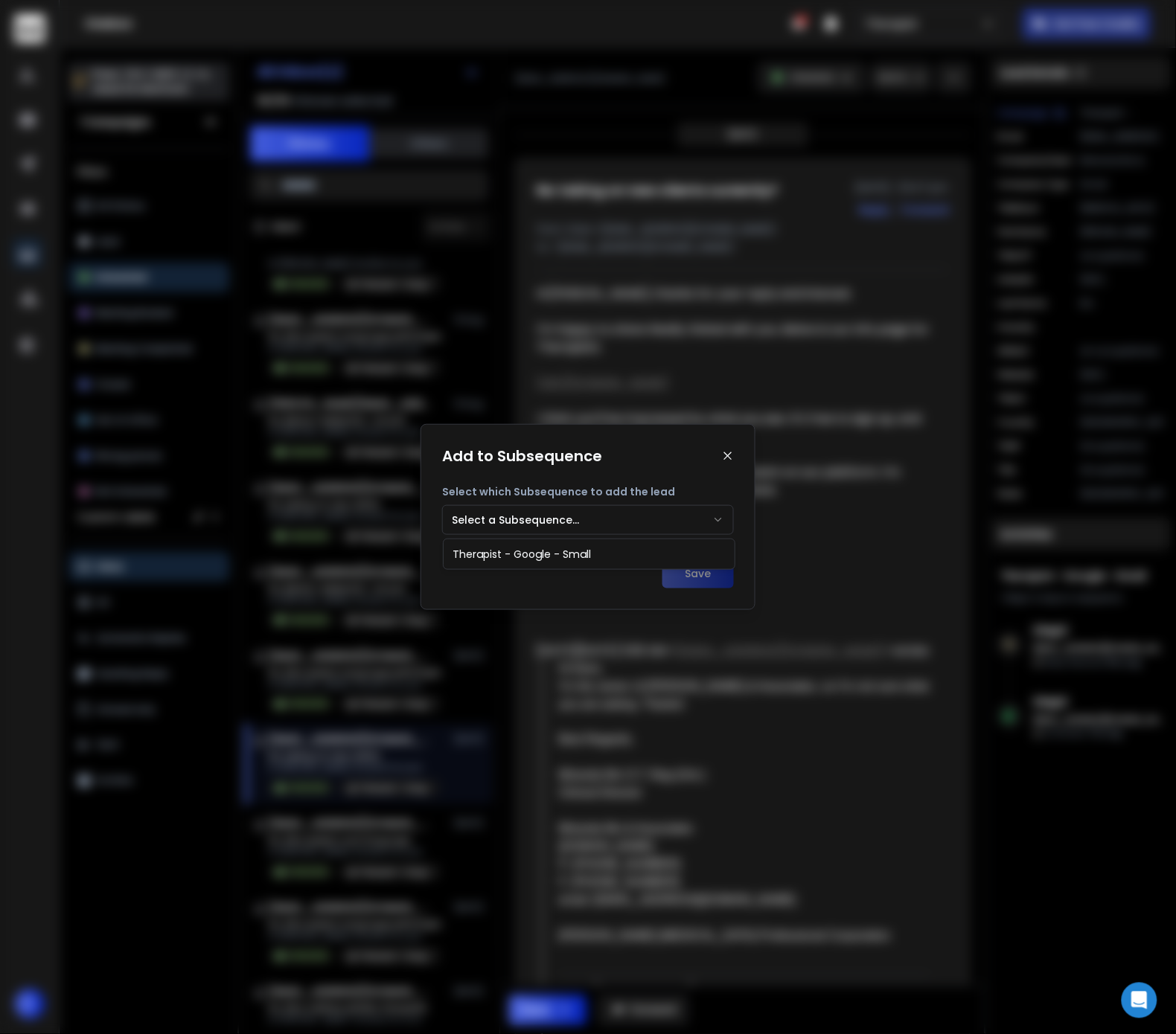
click at [644, 513] on button "Select a Subsequence..." at bounding box center [588, 520] width 292 height 29
click at [684, 567] on button "Save" at bounding box center [698, 573] width 72 height 29
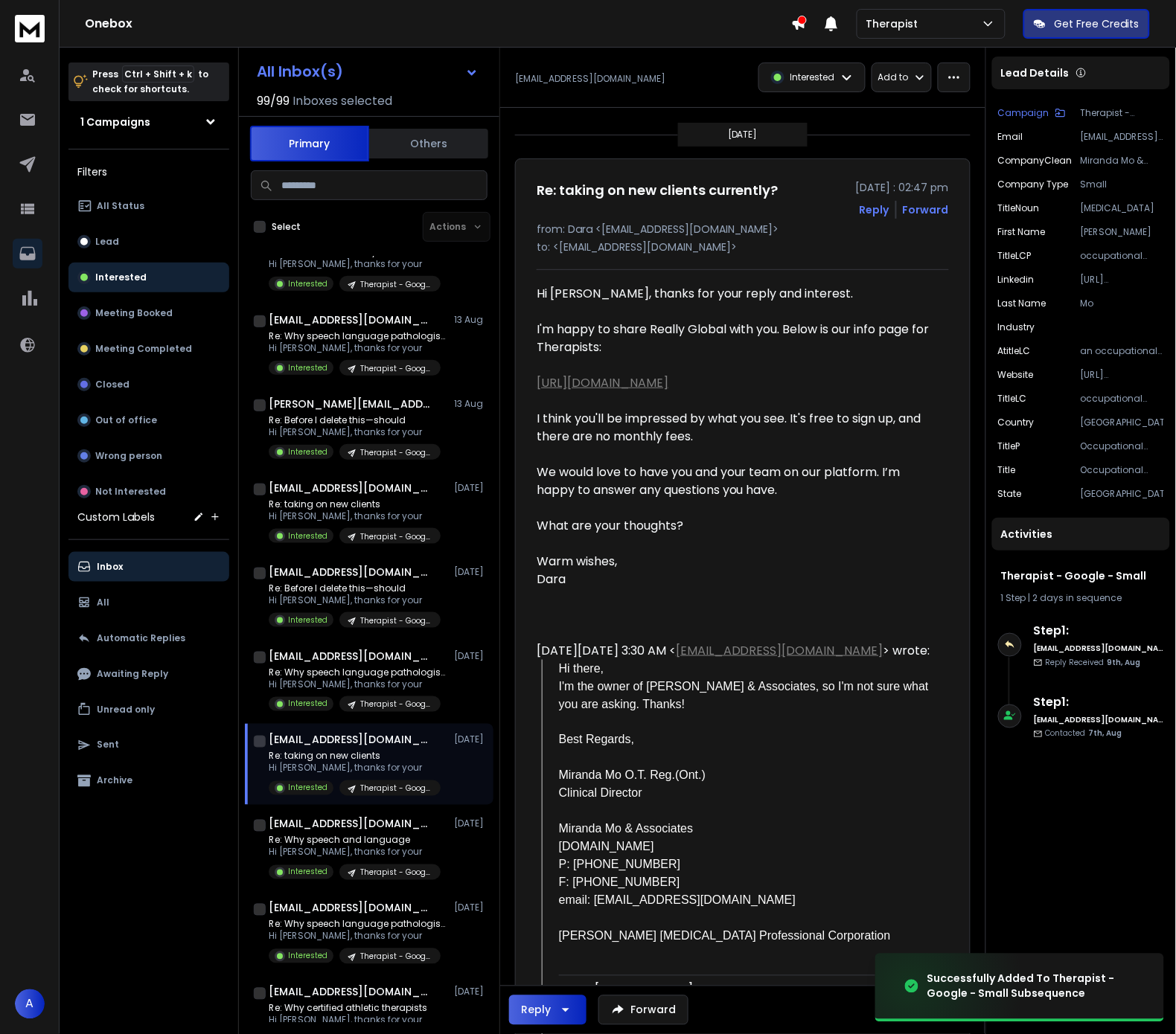
click at [823, 79] on p "Interested" at bounding box center [813, 78] width 45 height 12
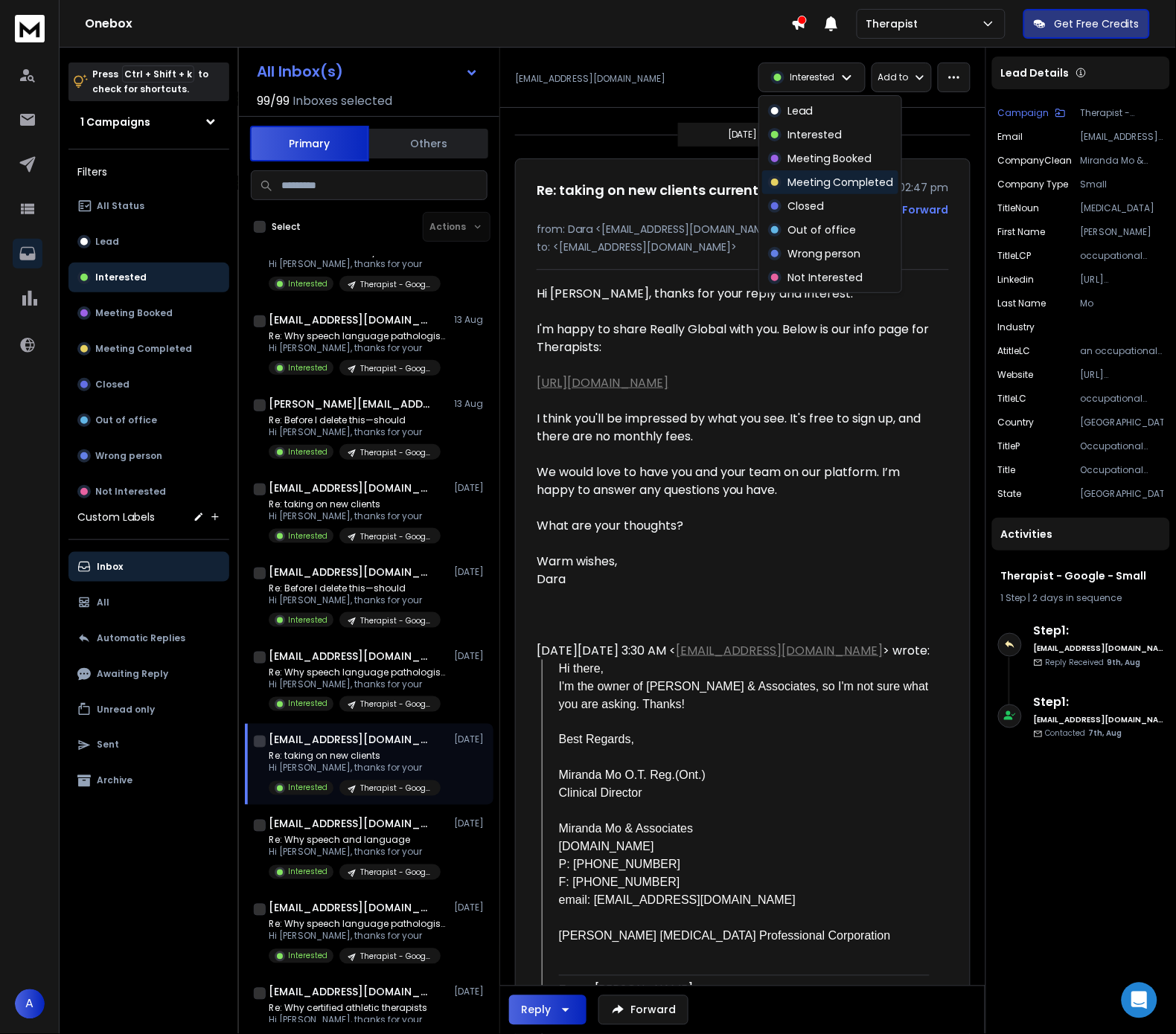
click at [848, 179] on p "Meeting Completed" at bounding box center [840, 183] width 105 height 15
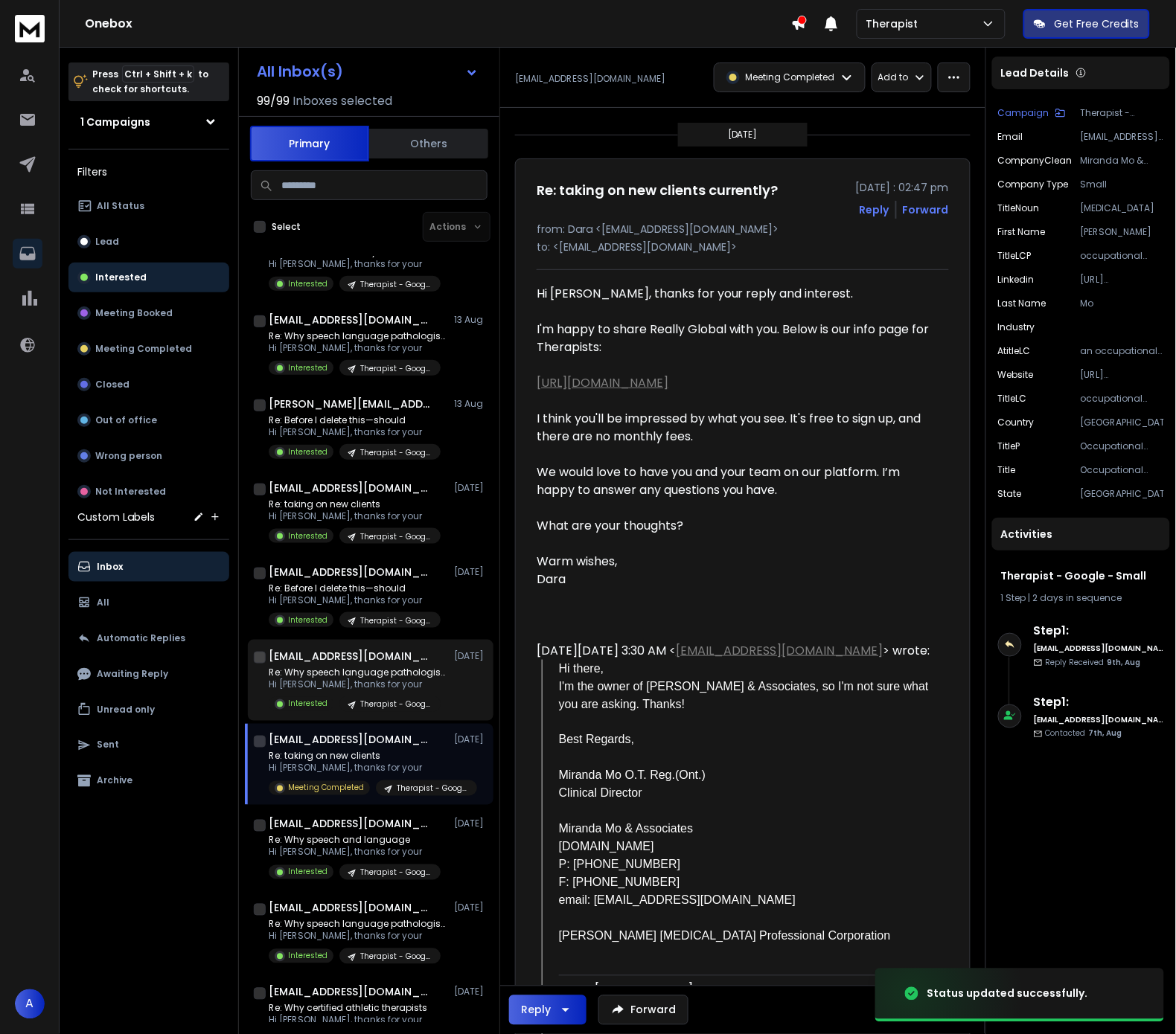
click at [408, 667] on p "Re: Why speech language pathologists" at bounding box center [358, 672] width 179 height 12
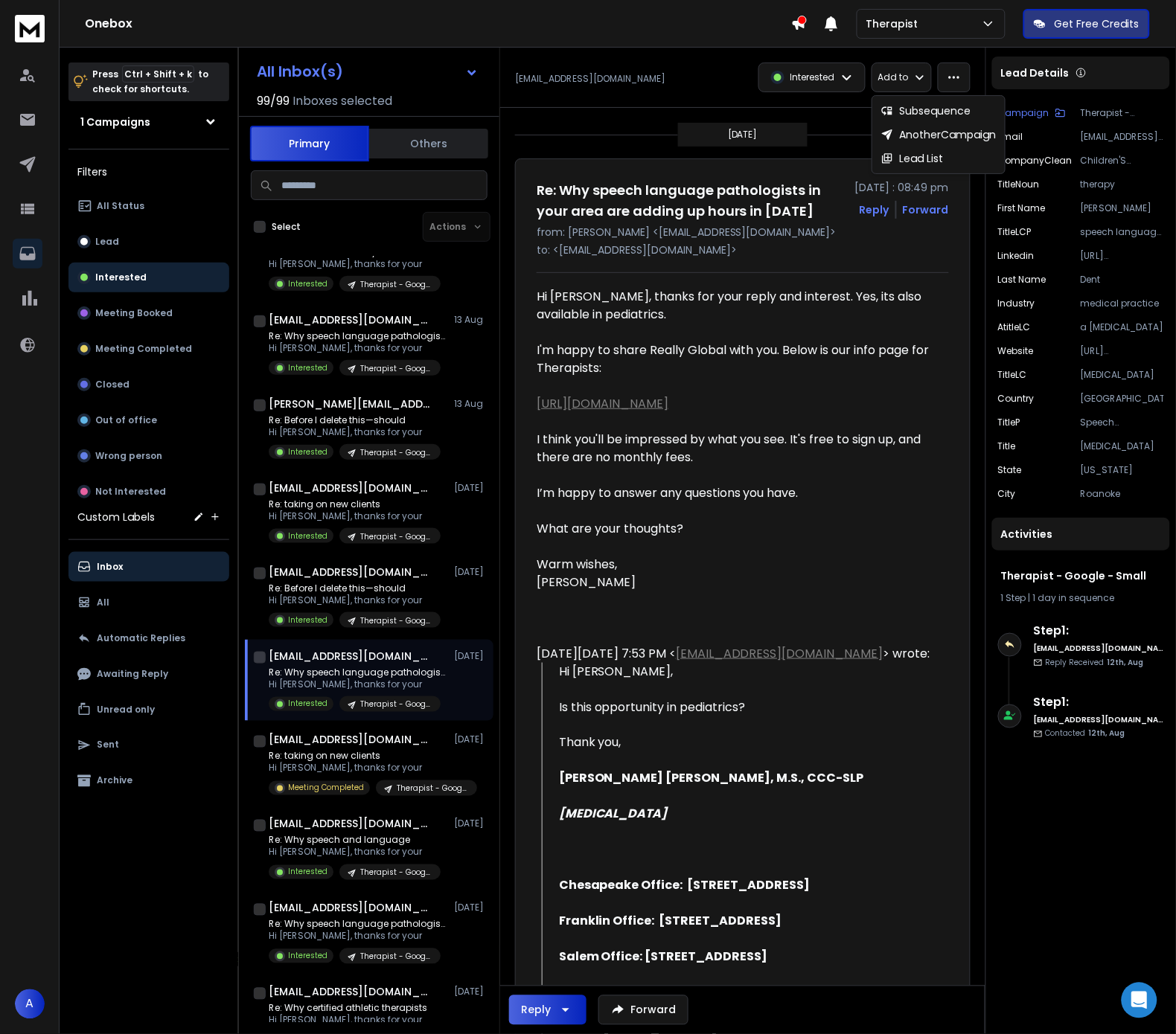
click at [898, 68] on div "Add to" at bounding box center [902, 78] width 59 height 29
click at [908, 108] on div "Subsequence" at bounding box center [926, 111] width 89 height 15
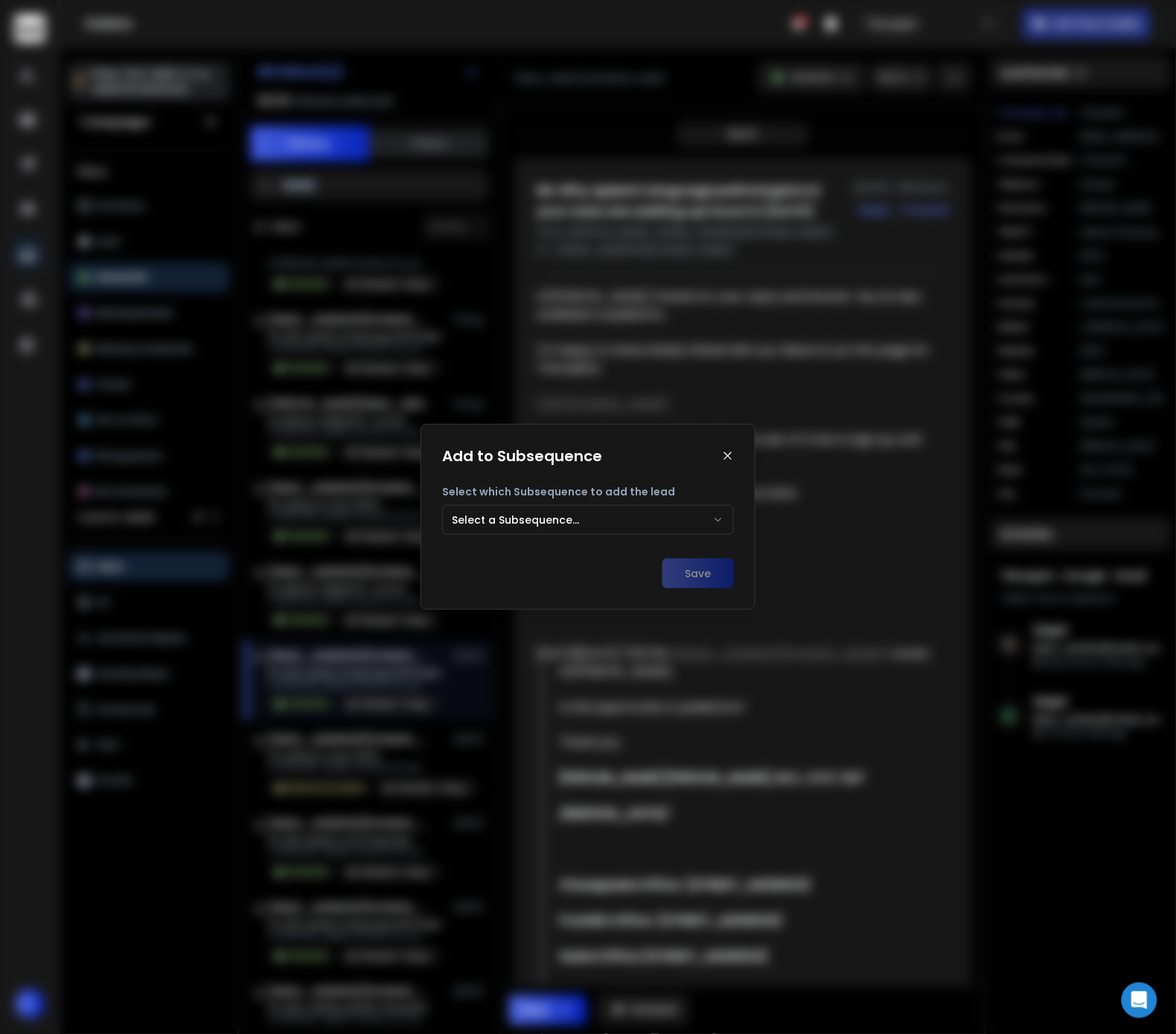
click at [599, 519] on button "Select a Subsequence..." at bounding box center [588, 520] width 292 height 29
click at [688, 571] on button "Save" at bounding box center [698, 573] width 72 height 29
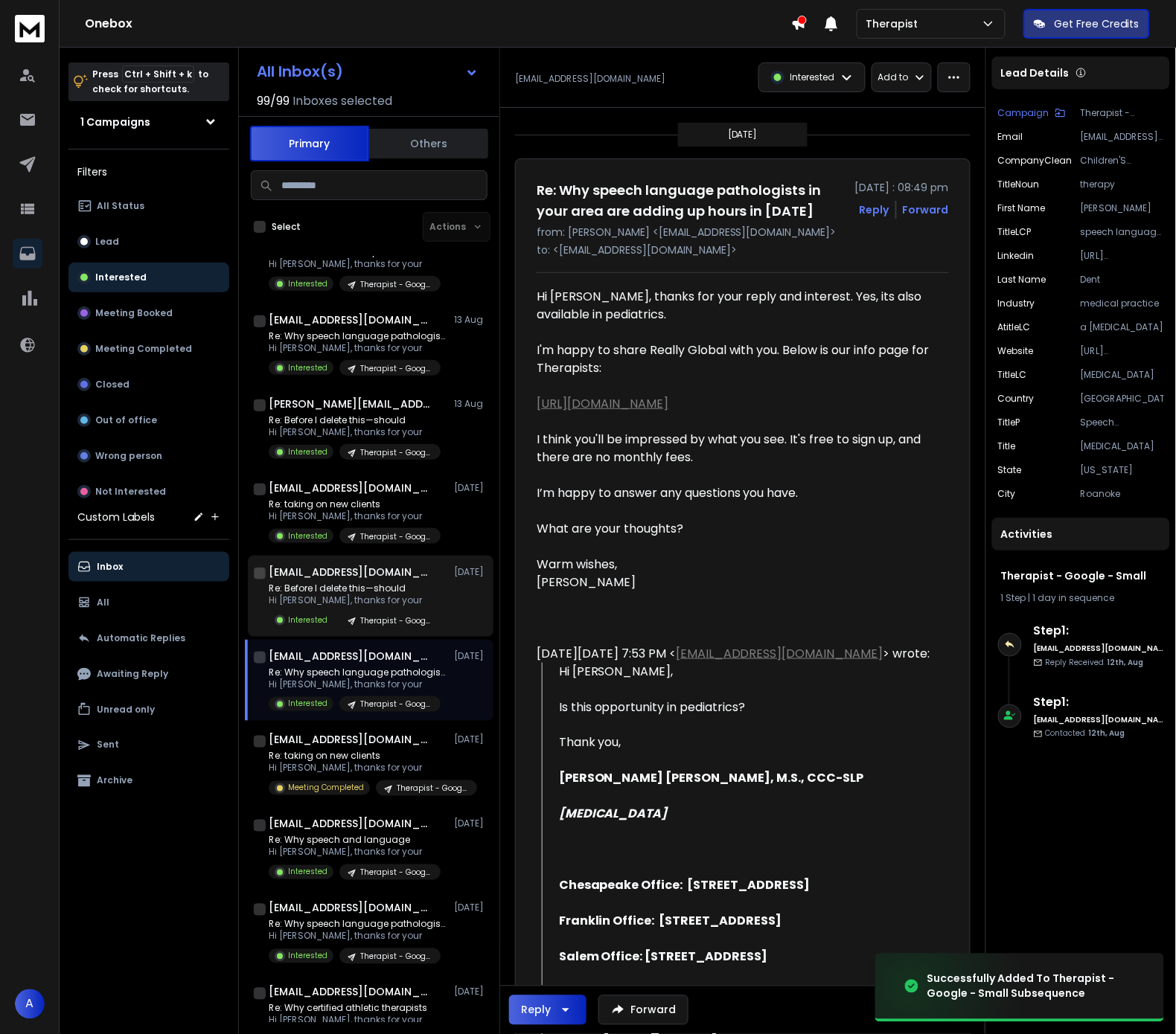
click at [395, 589] on p "Re: Before I delete this—should" at bounding box center [355, 588] width 172 height 12
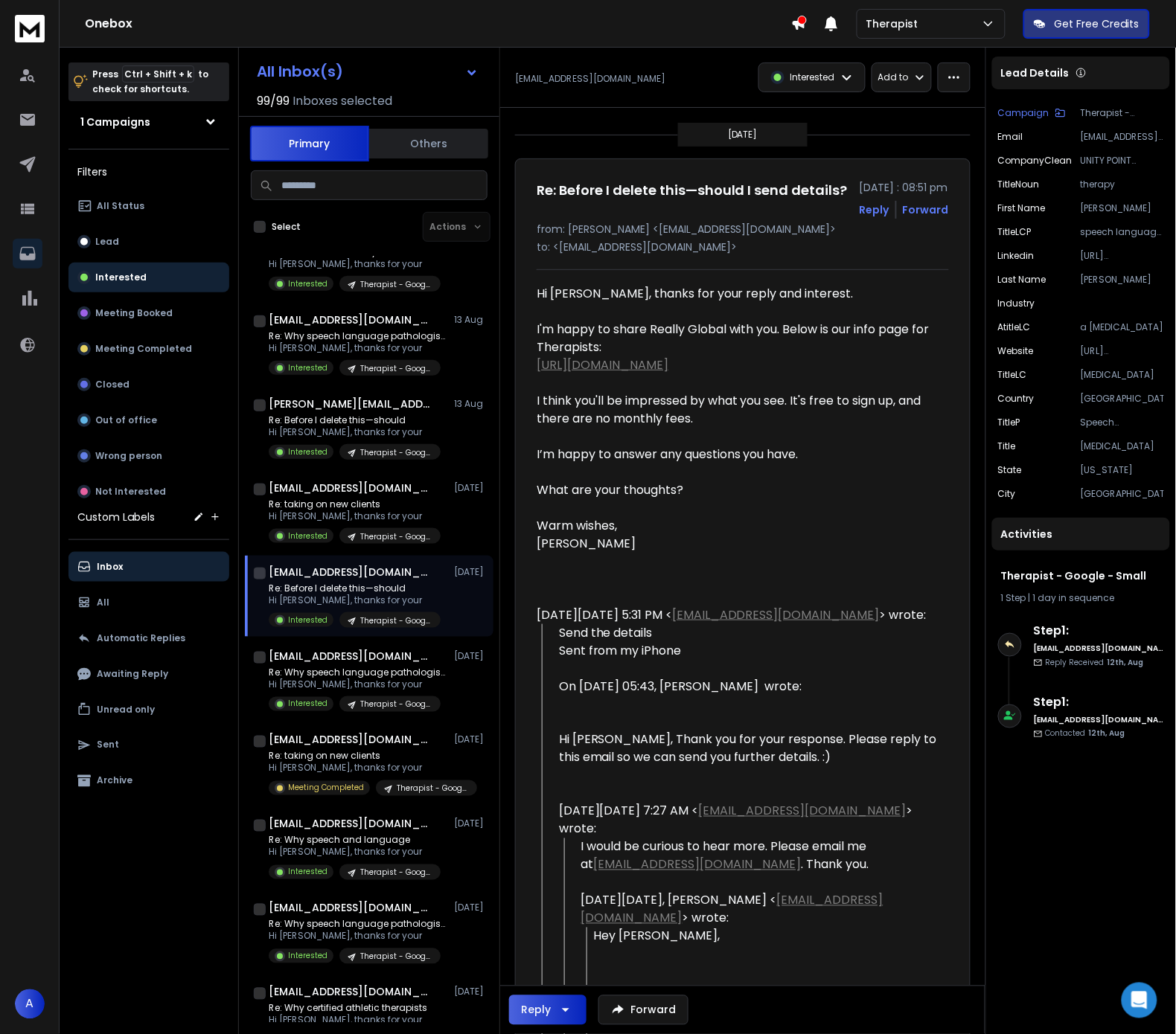
click at [890, 85] on div "Add to" at bounding box center [902, 78] width 59 height 29
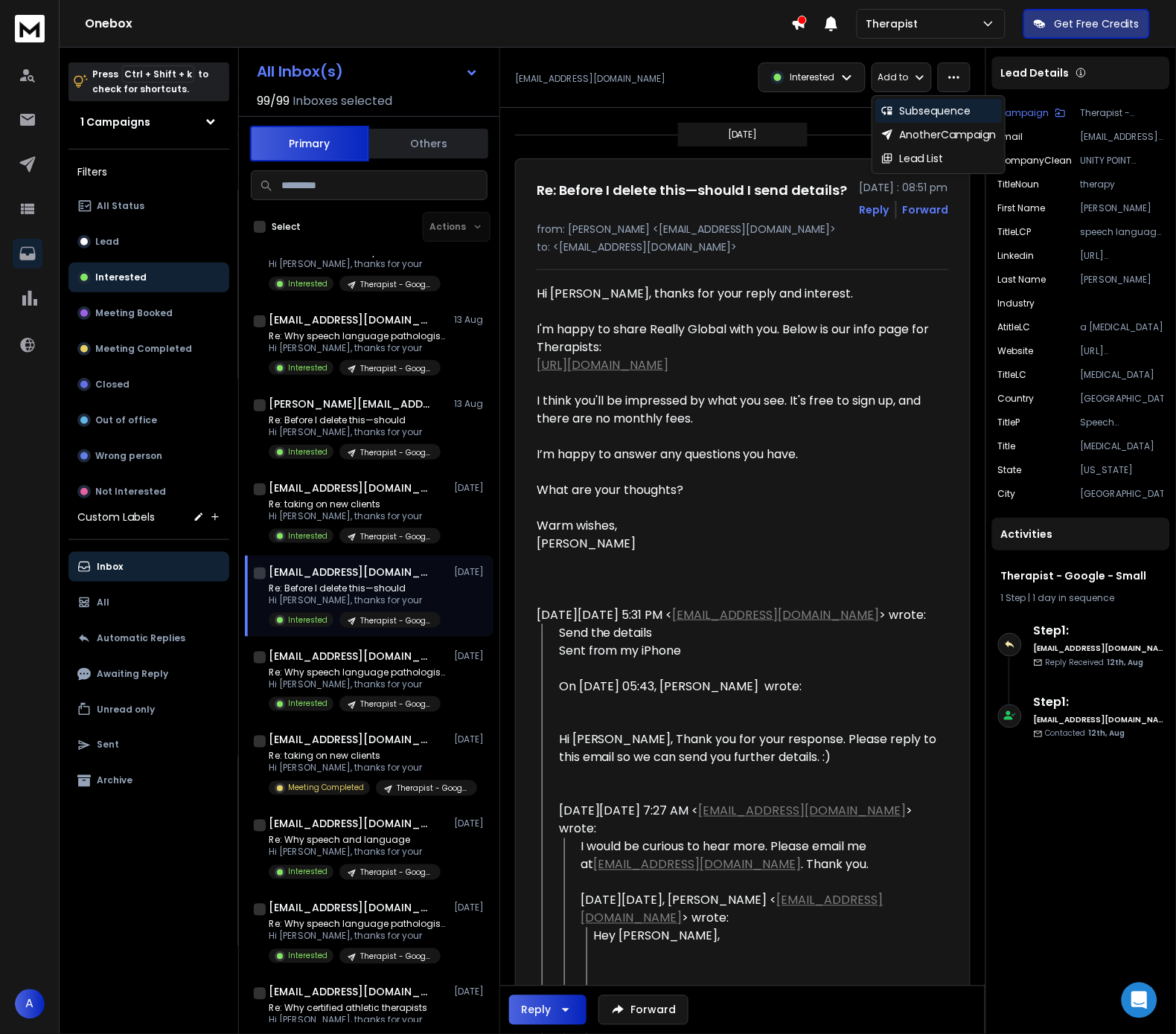
click at [912, 102] on div "Subsequence" at bounding box center [938, 110] width 126 height 24
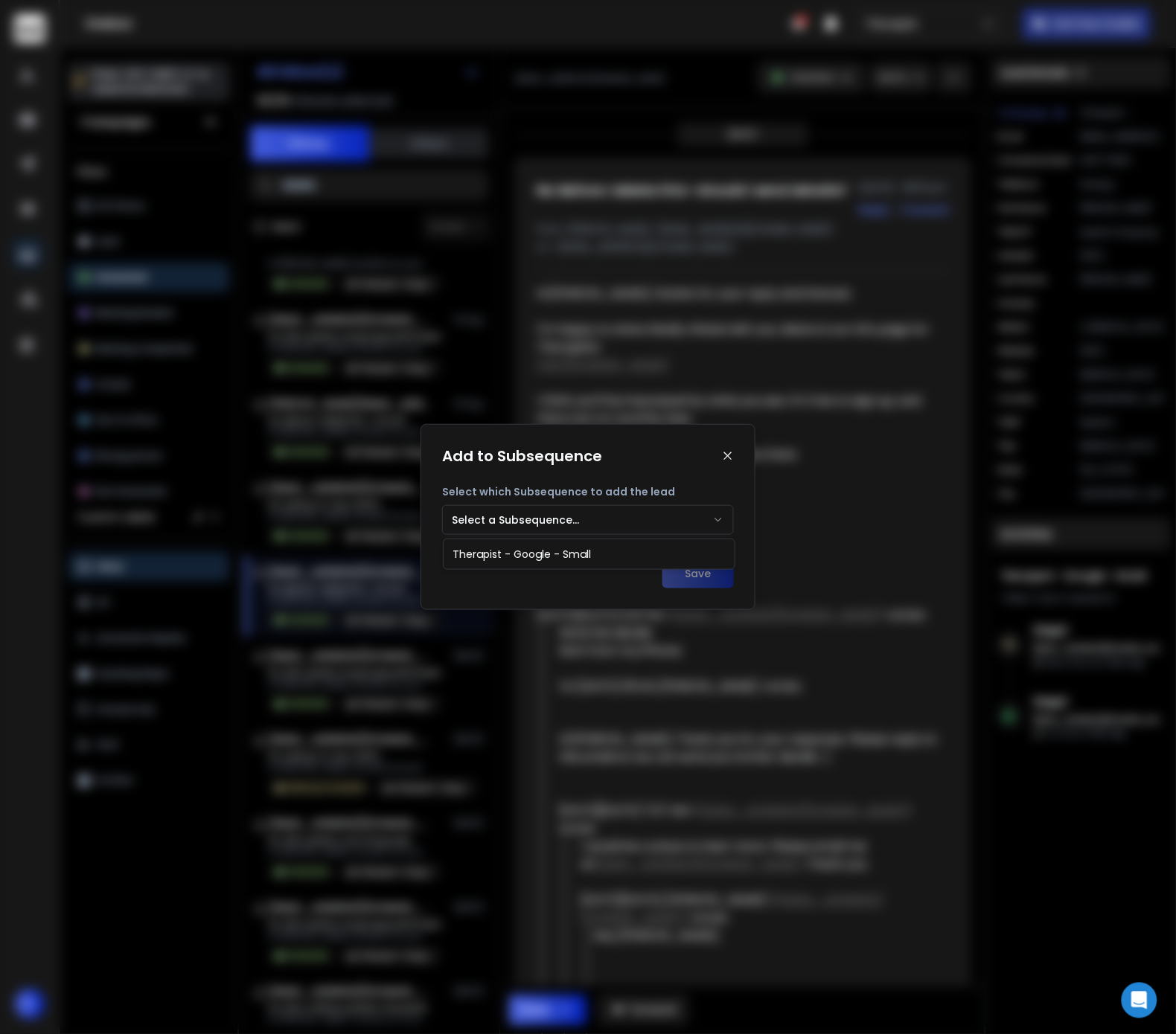
click at [555, 517] on button "Select a Subsequence..." at bounding box center [588, 520] width 292 height 29
drag, startPoint x: 557, startPoint y: 552, endPoint x: 564, endPoint y: 553, distance: 7.1
click at [678, 585] on button "Save" at bounding box center [698, 573] width 72 height 29
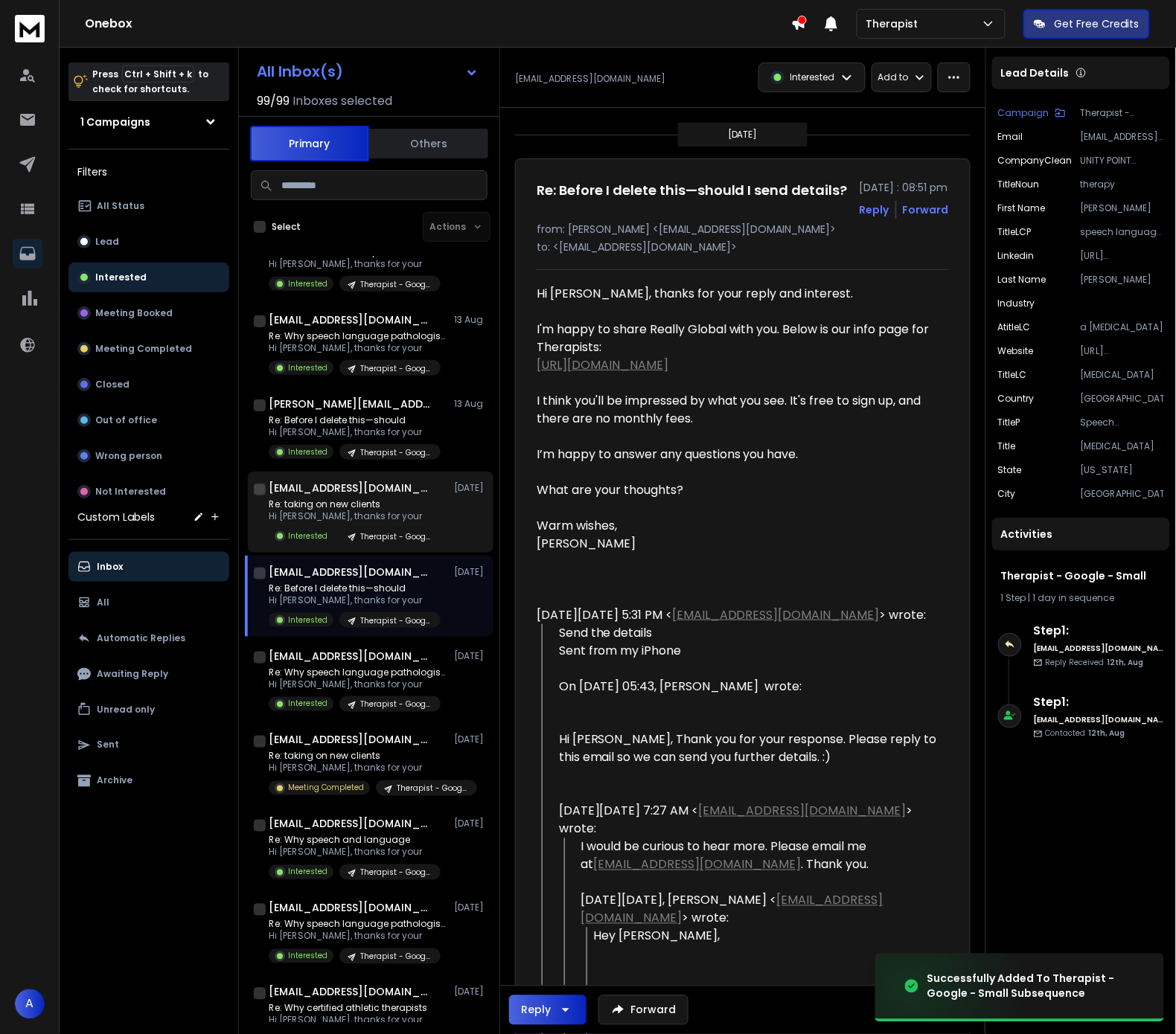
click at [438, 501] on div "Re: taking on new clients Hi Heather, thanks for your Interested Therapist - Go…" at bounding box center [379, 522] width 219 height 46
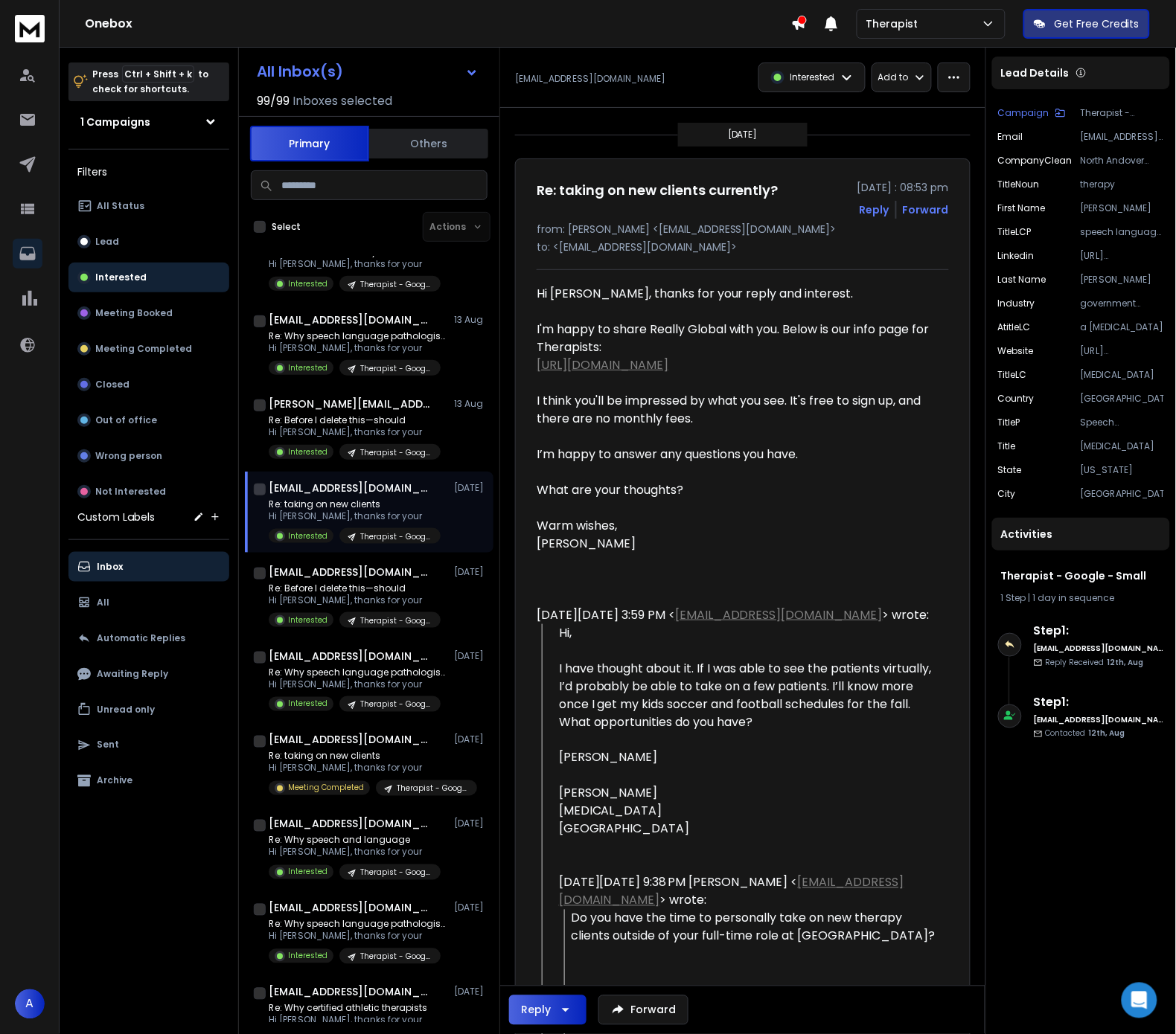
click at [883, 78] on p "Add to" at bounding box center [894, 78] width 30 height 12
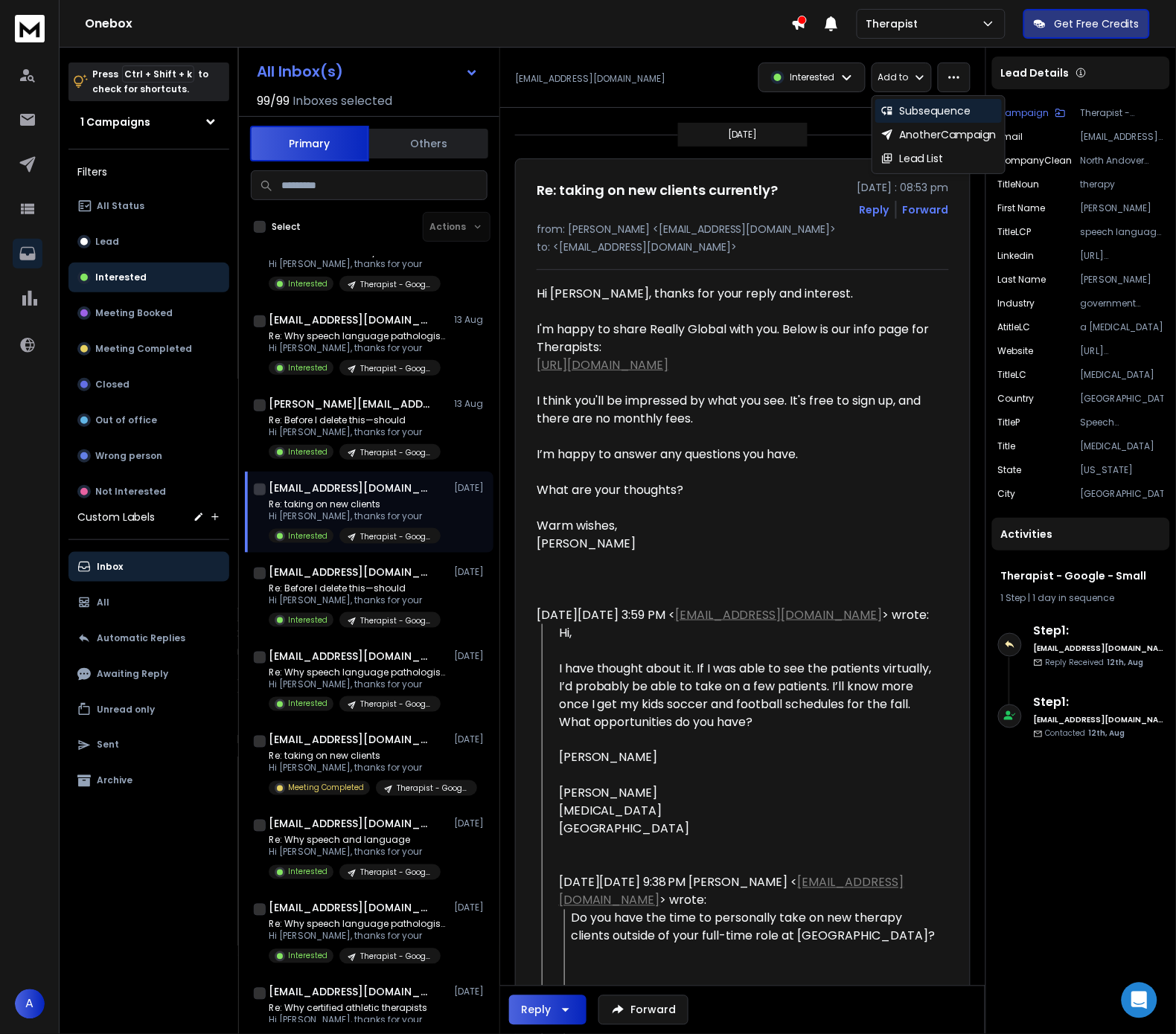
click at [916, 99] on div "Subsequence" at bounding box center [938, 110] width 126 height 24
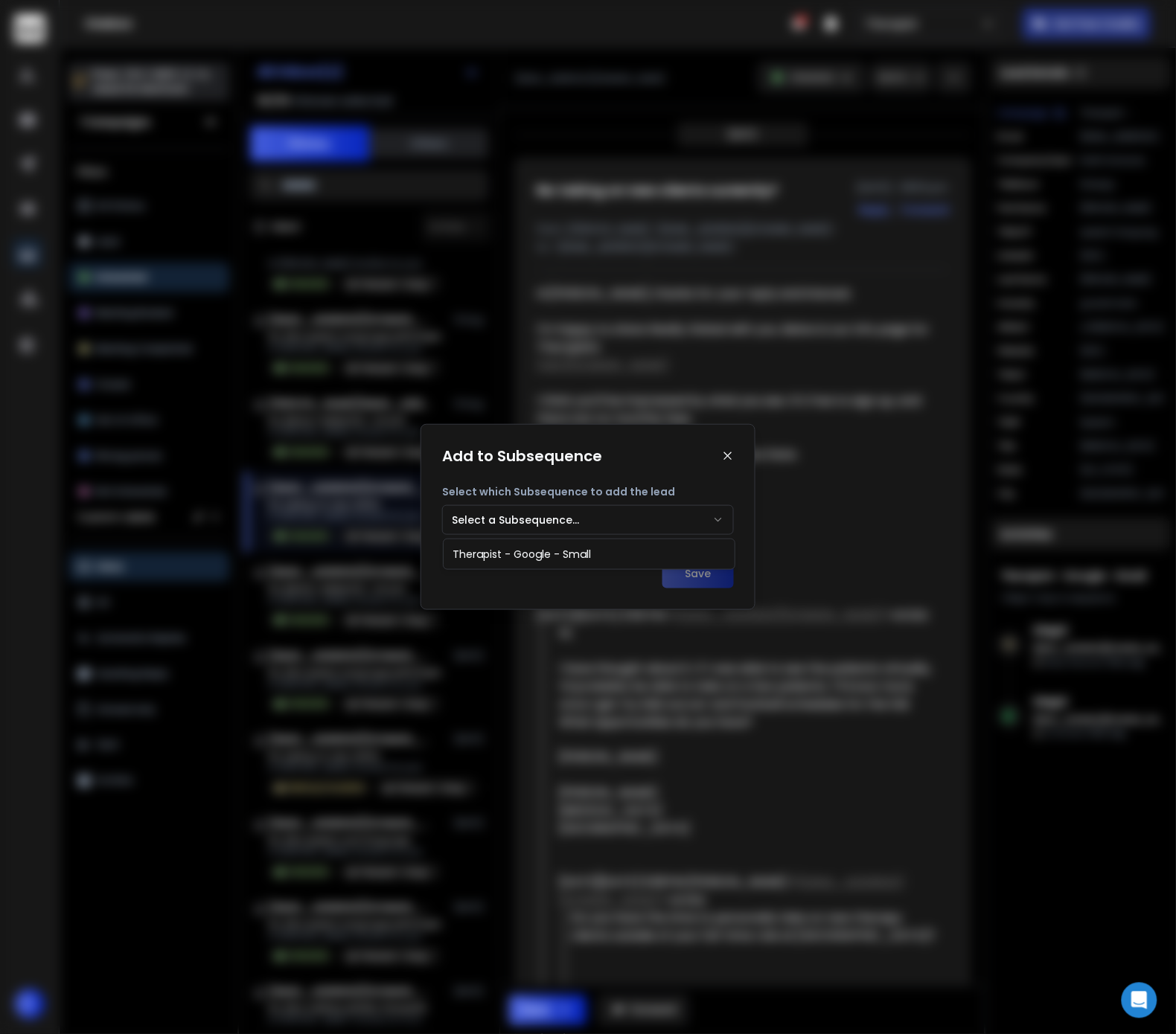
click at [586, 511] on button "Select a Subsequence..." at bounding box center [588, 520] width 292 height 29
drag, startPoint x: 600, startPoint y: 544, endPoint x: 646, endPoint y: 576, distance: 56.0
click at [602, 541] on div "Therapist - Google - Small" at bounding box center [588, 554] width 291 height 29
click at [636, 541] on div "Therapist - Google - Small" at bounding box center [588, 554] width 291 height 29
click at [669, 563] on button "Save" at bounding box center [698, 573] width 72 height 29
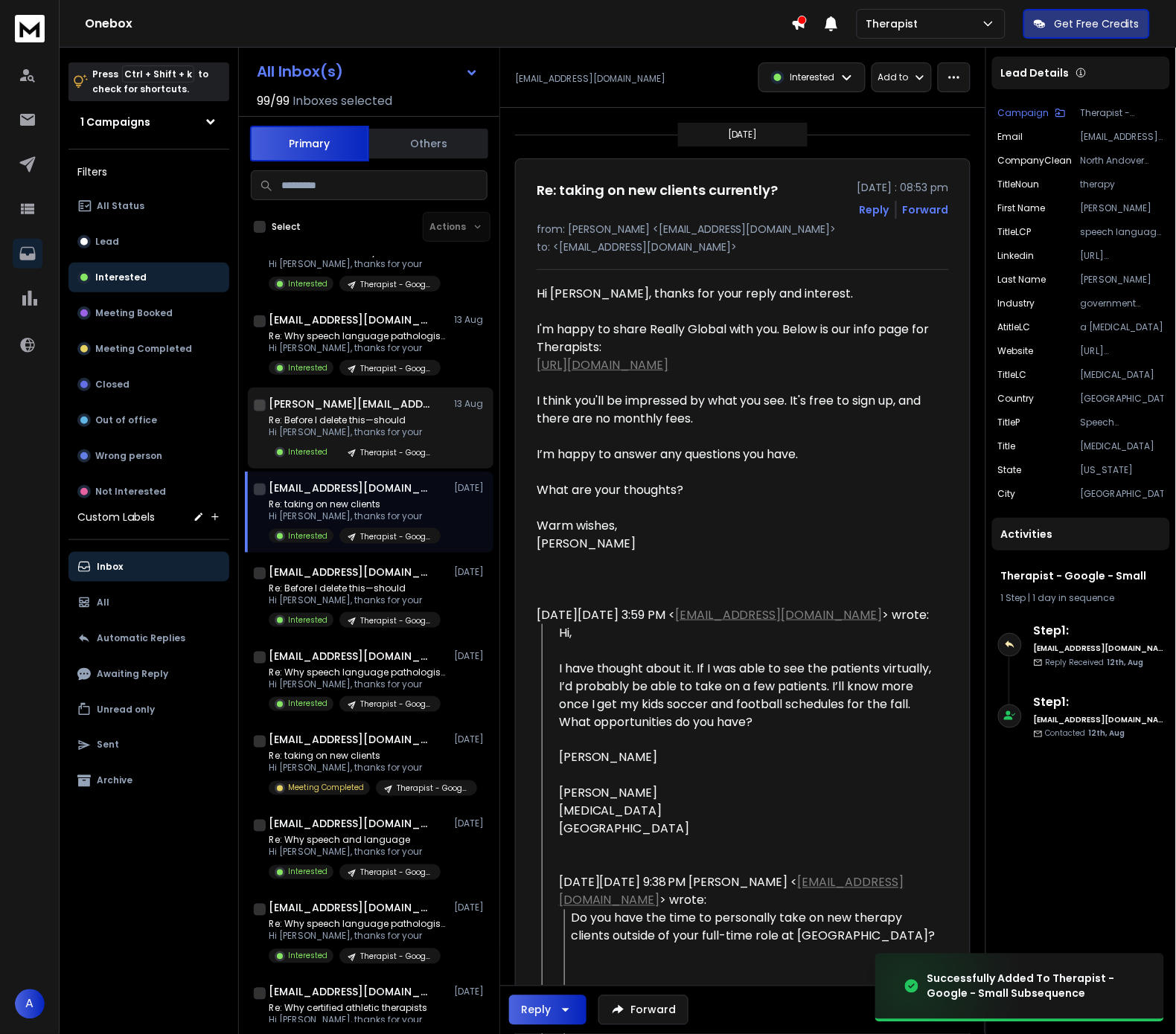
click at [401, 411] on div "terrica@connecttotherapy.com 13 Aug Re: Before I delete this—should Hi Terrica,…" at bounding box center [379, 428] width 219 height 63
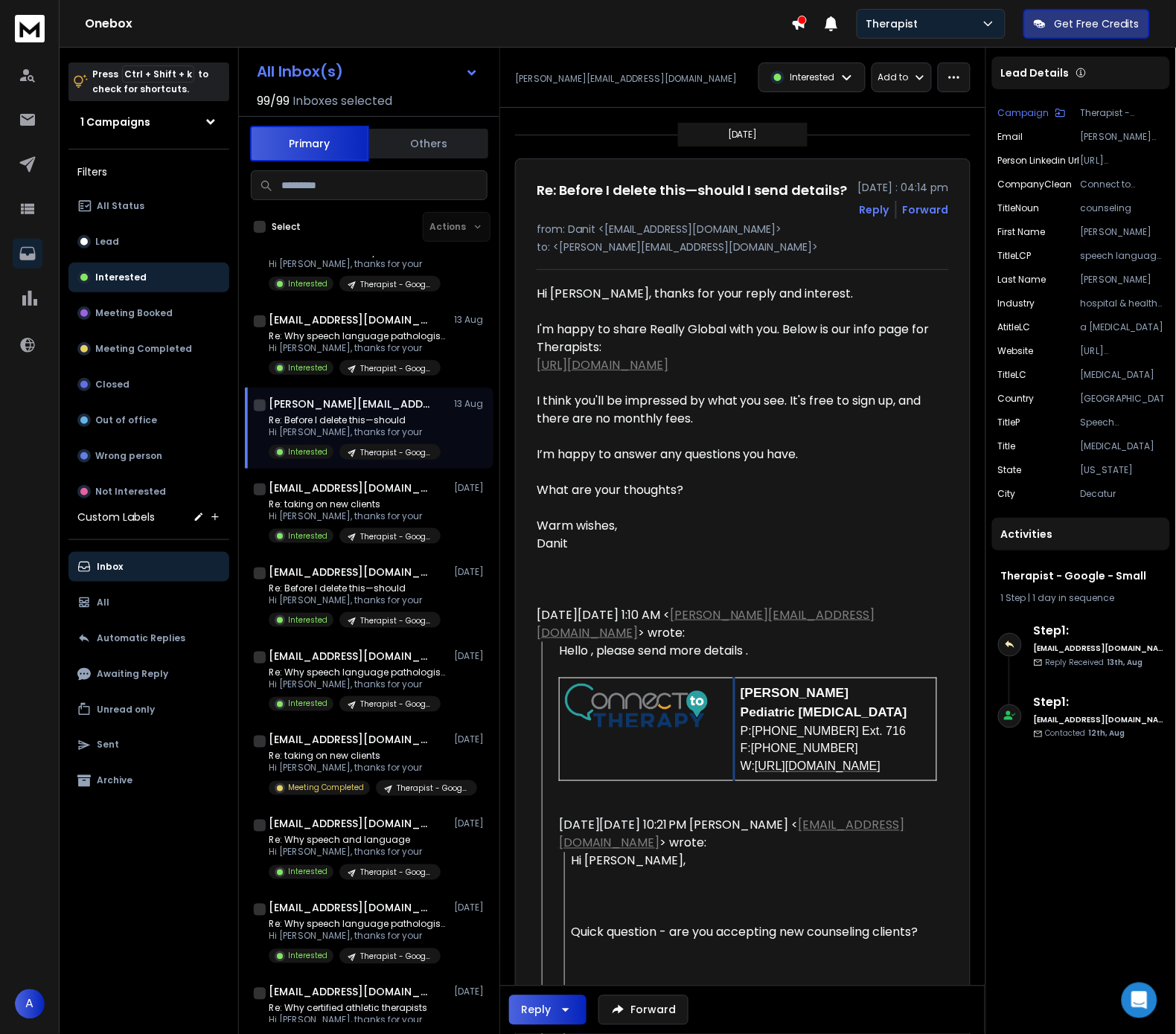
click at [905, 29] on p "Therapist" at bounding box center [895, 24] width 58 height 15
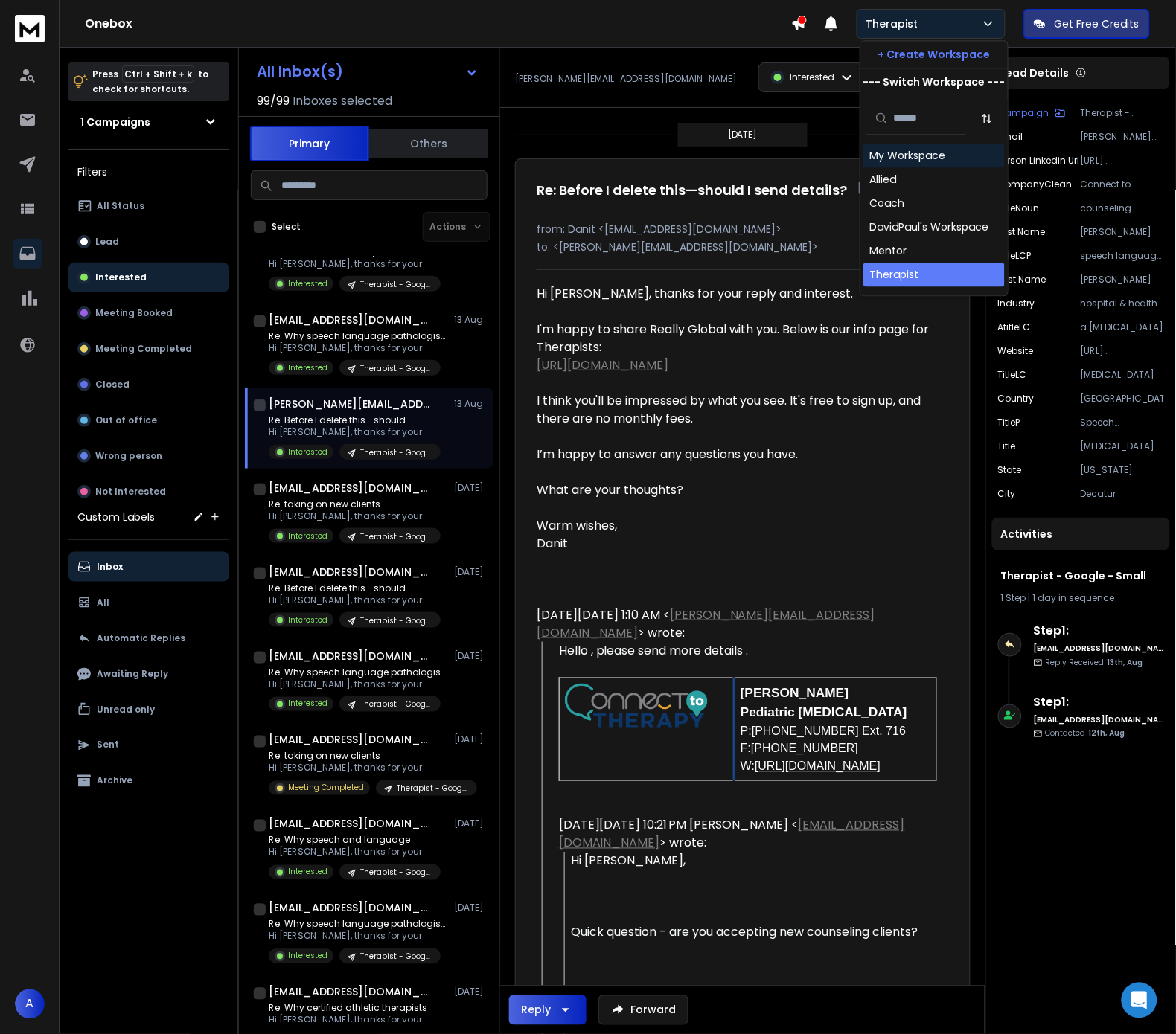
click at [905, 29] on p "Therapist" at bounding box center [895, 24] width 58 height 15
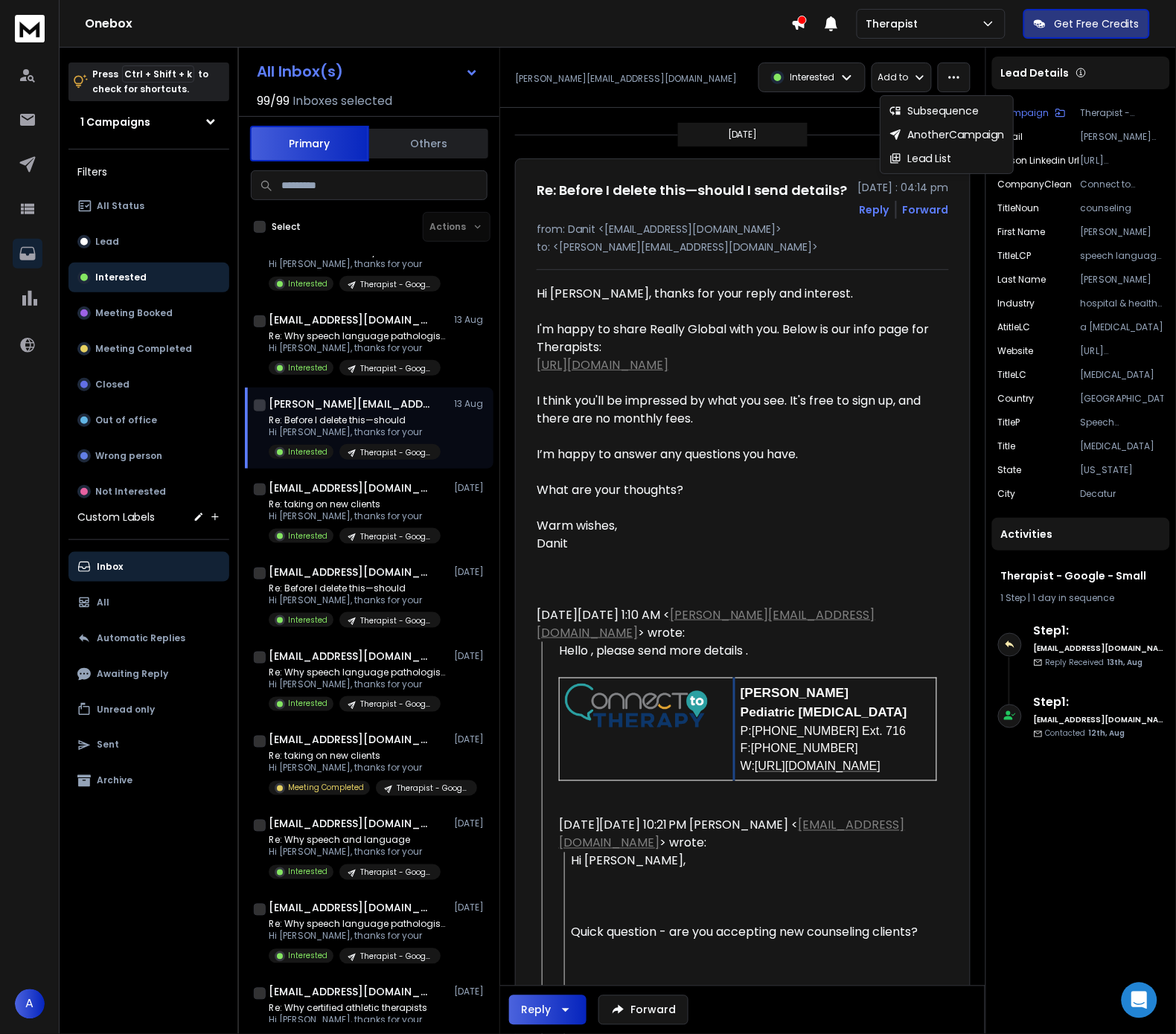
click at [894, 85] on div "Add to" at bounding box center [902, 78] width 59 height 29
click at [908, 110] on div "Subsequence" at bounding box center [934, 111] width 89 height 15
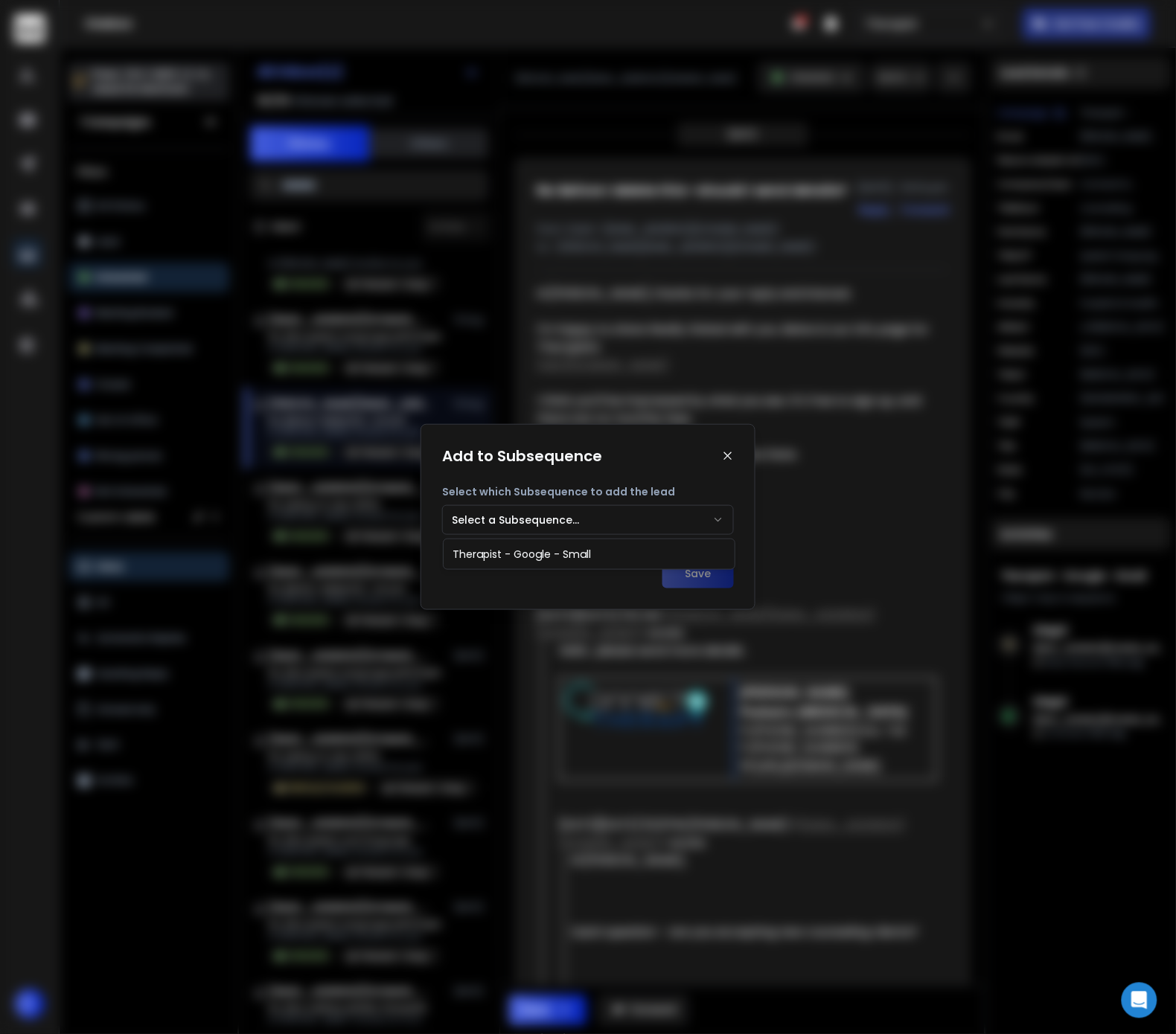
click at [626, 525] on button "Select a Subsequence..." at bounding box center [588, 520] width 292 height 29
click at [681, 572] on button "Save" at bounding box center [698, 573] width 72 height 29
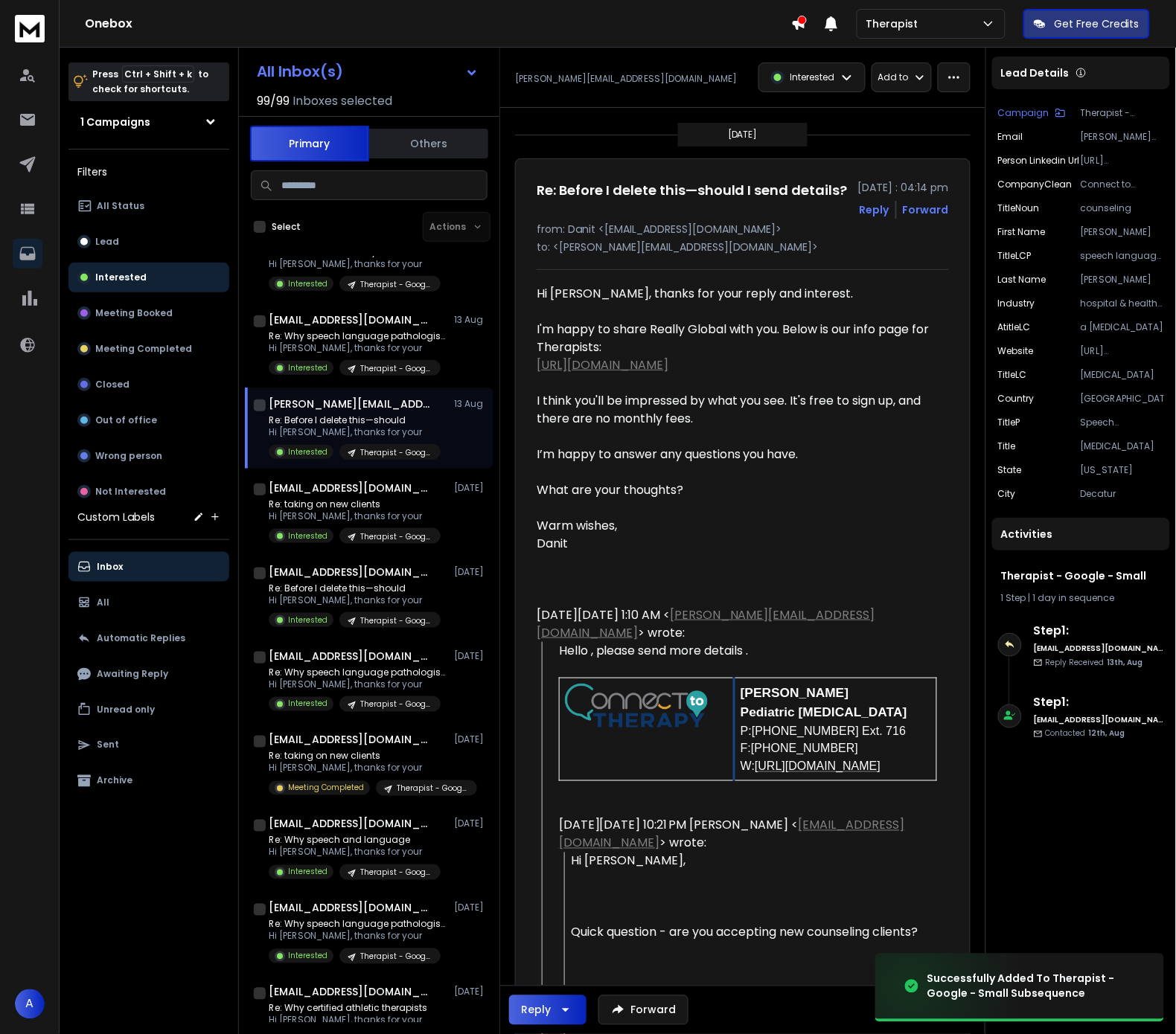
click at [387, 424] on p "Re: Before I delete this—should" at bounding box center [355, 421] width 172 height 12
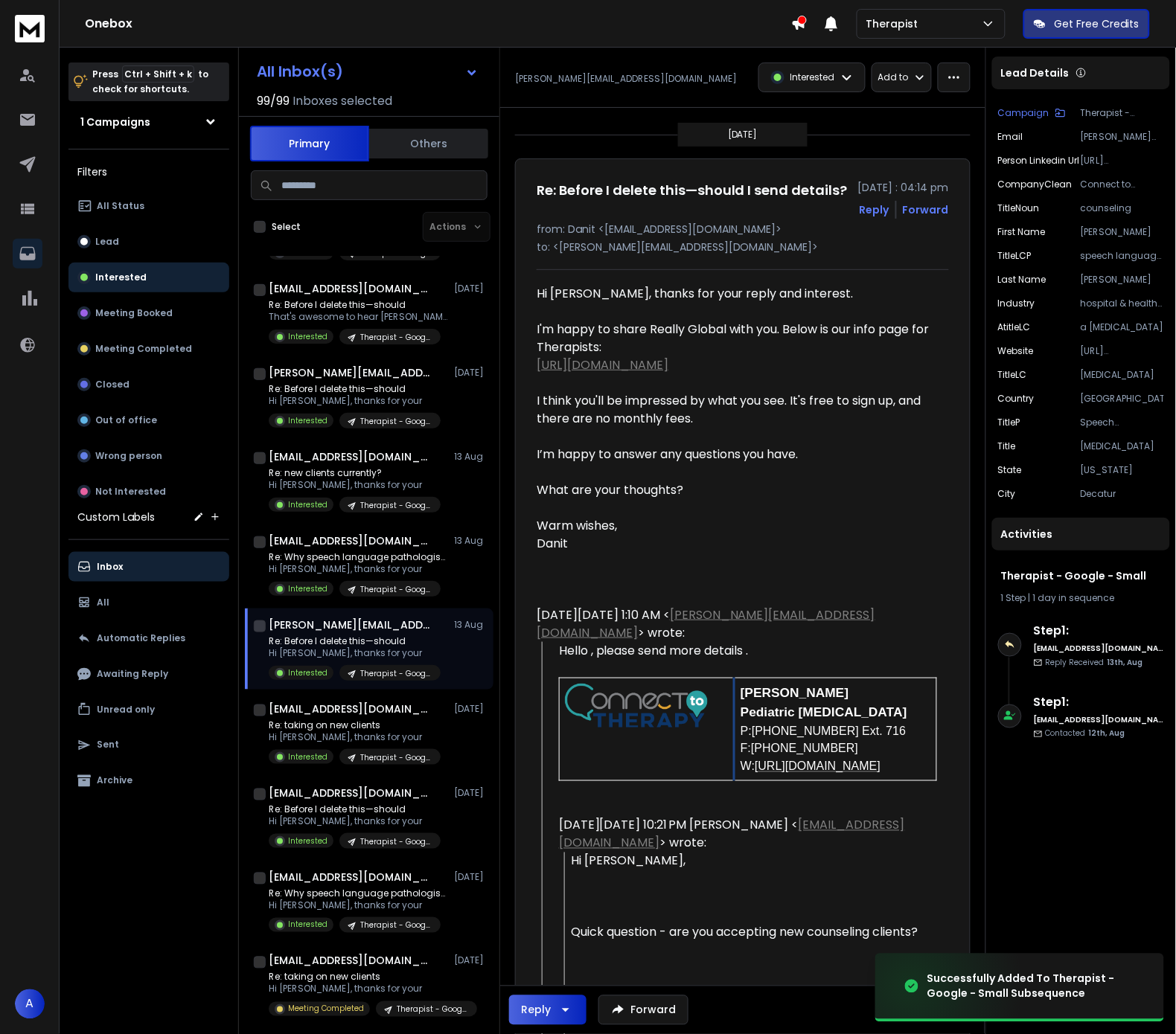
scroll to position [0, 0]
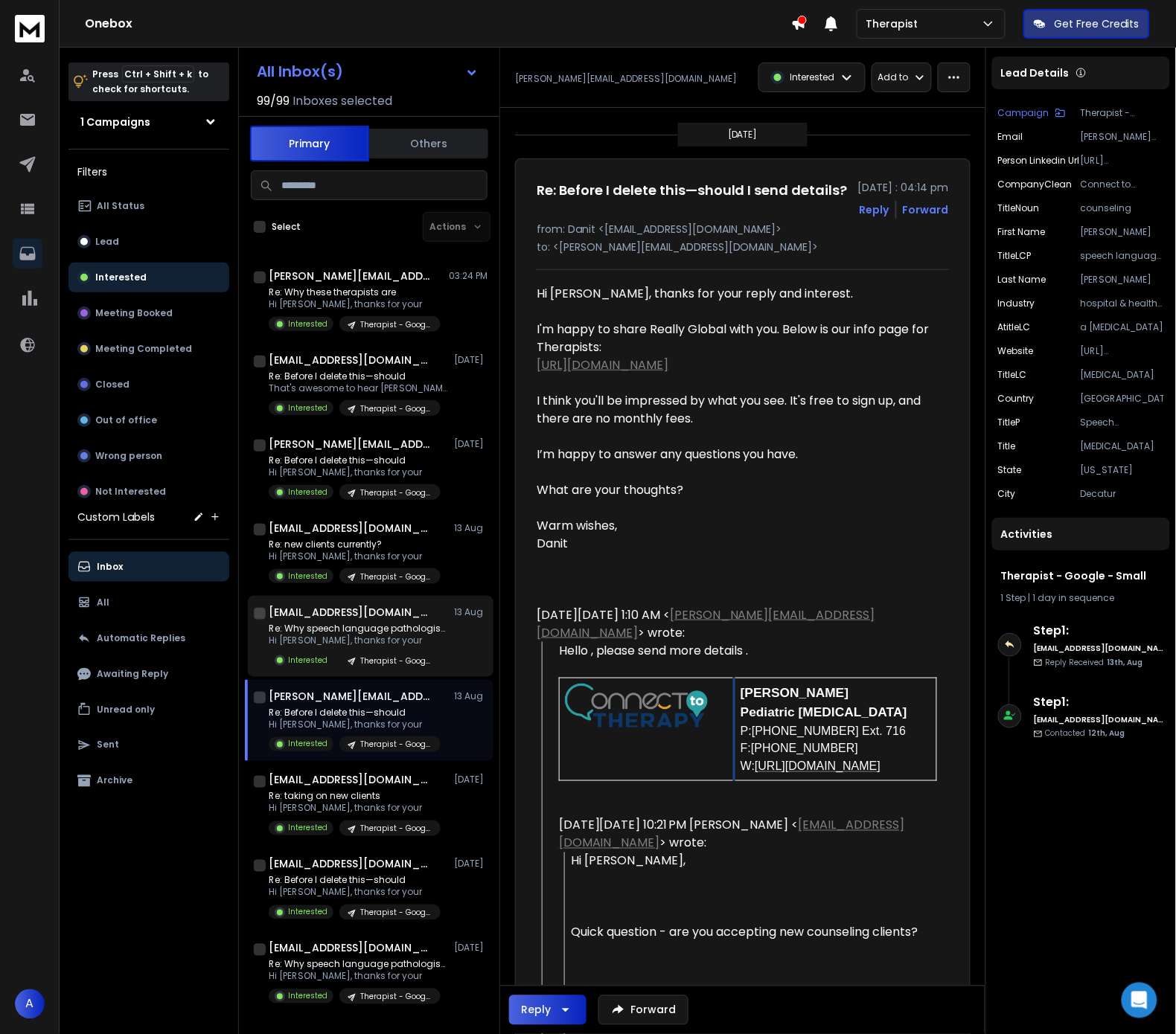
click at [310, 626] on p "Re: Why speech language pathologists" at bounding box center [358, 629] width 179 height 12
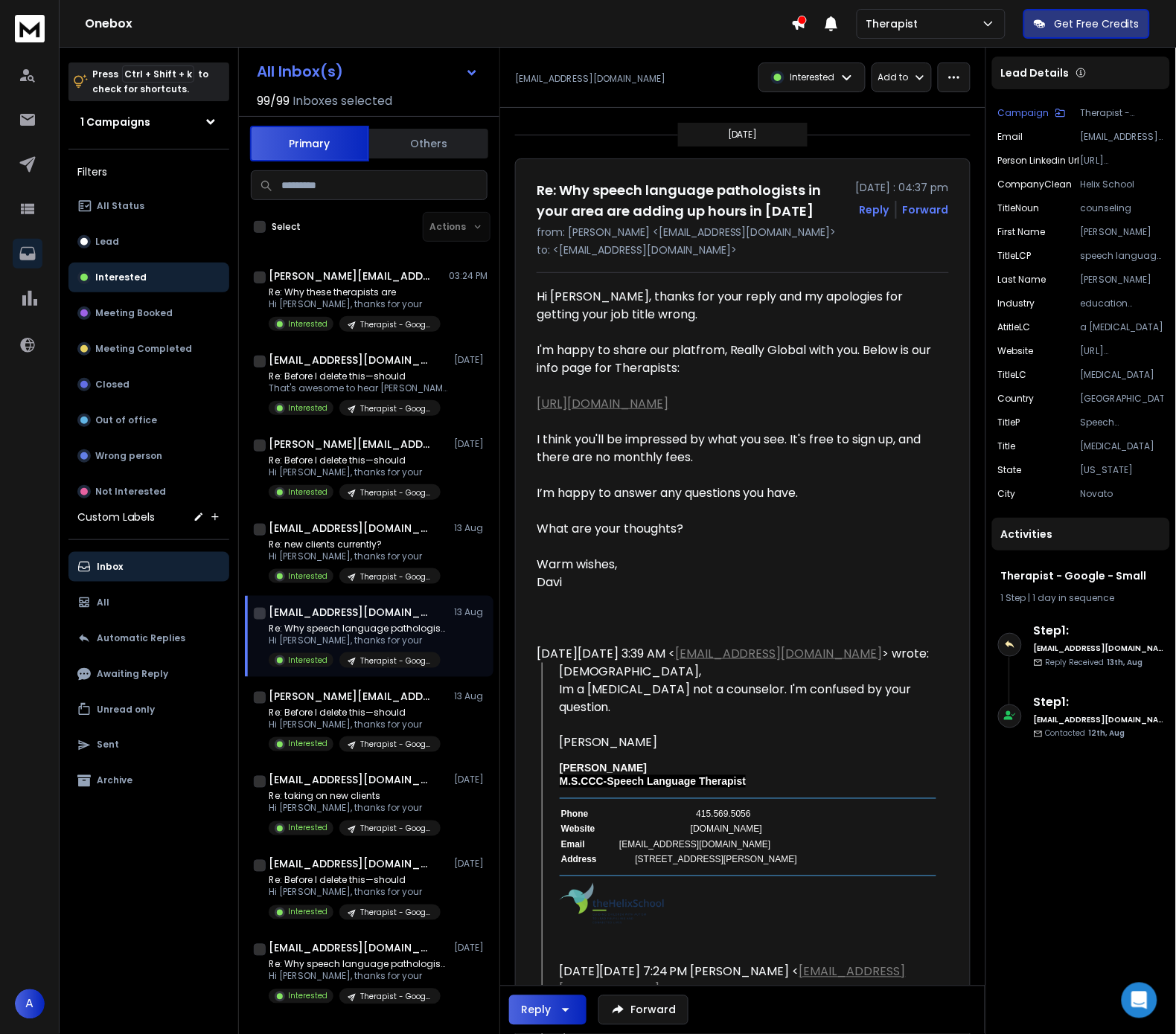
click at [882, 84] on div "Add to" at bounding box center [902, 78] width 59 height 29
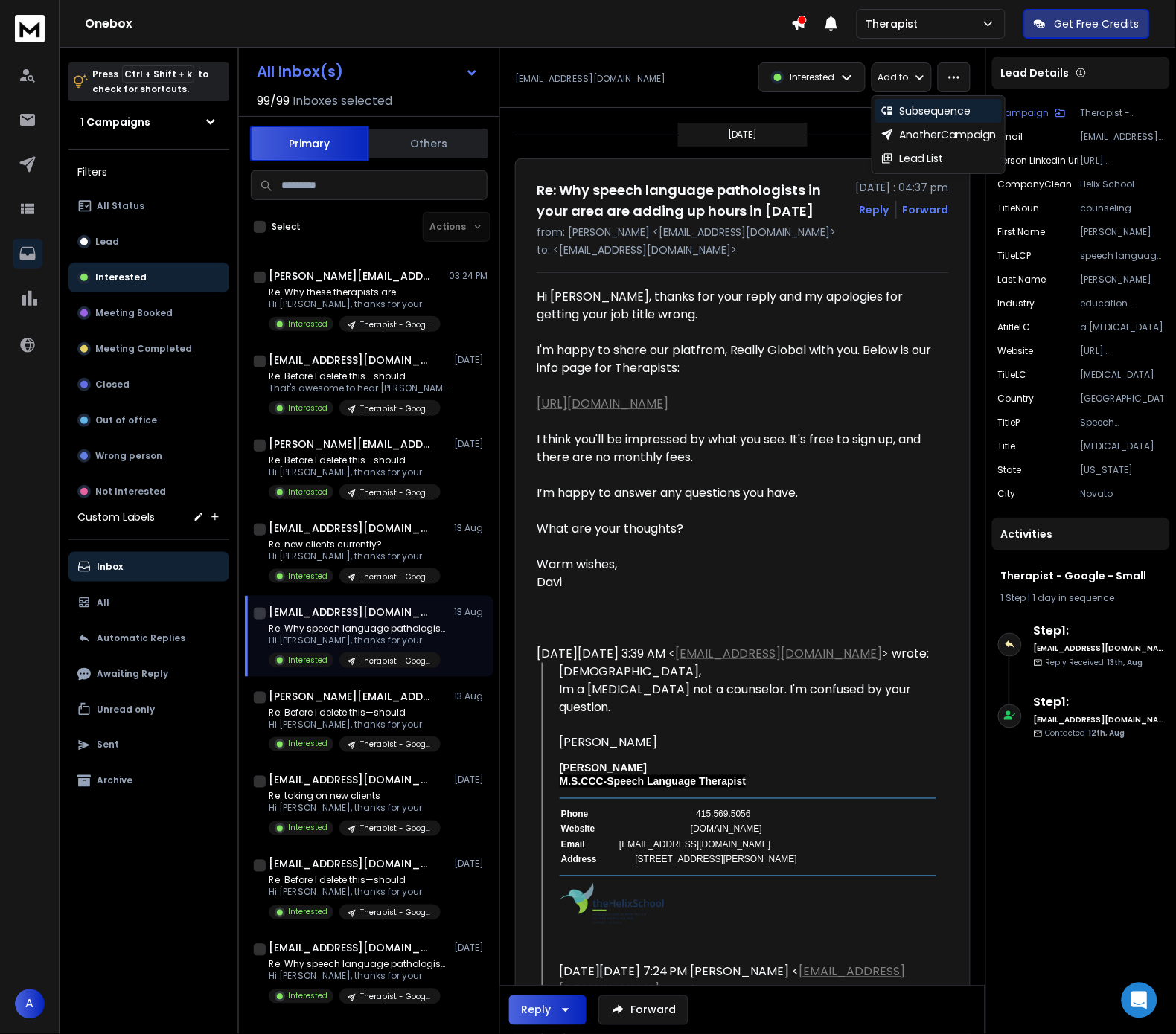
click at [899, 114] on div "Subsequence" at bounding box center [926, 111] width 89 height 15
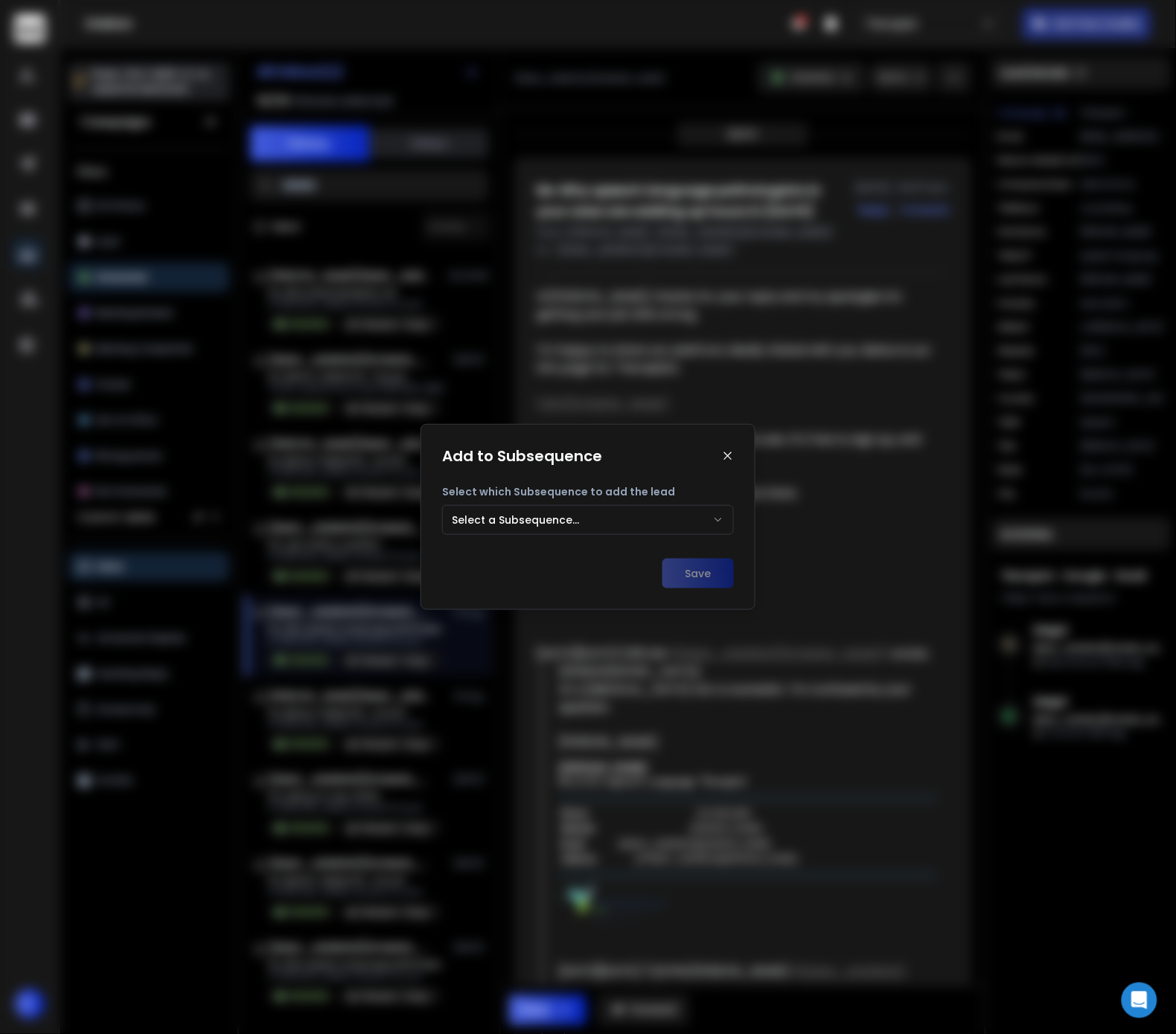
click at [637, 515] on button "Select a Subsequence..." at bounding box center [588, 520] width 292 height 29
click at [690, 566] on button "Save" at bounding box center [698, 573] width 72 height 29
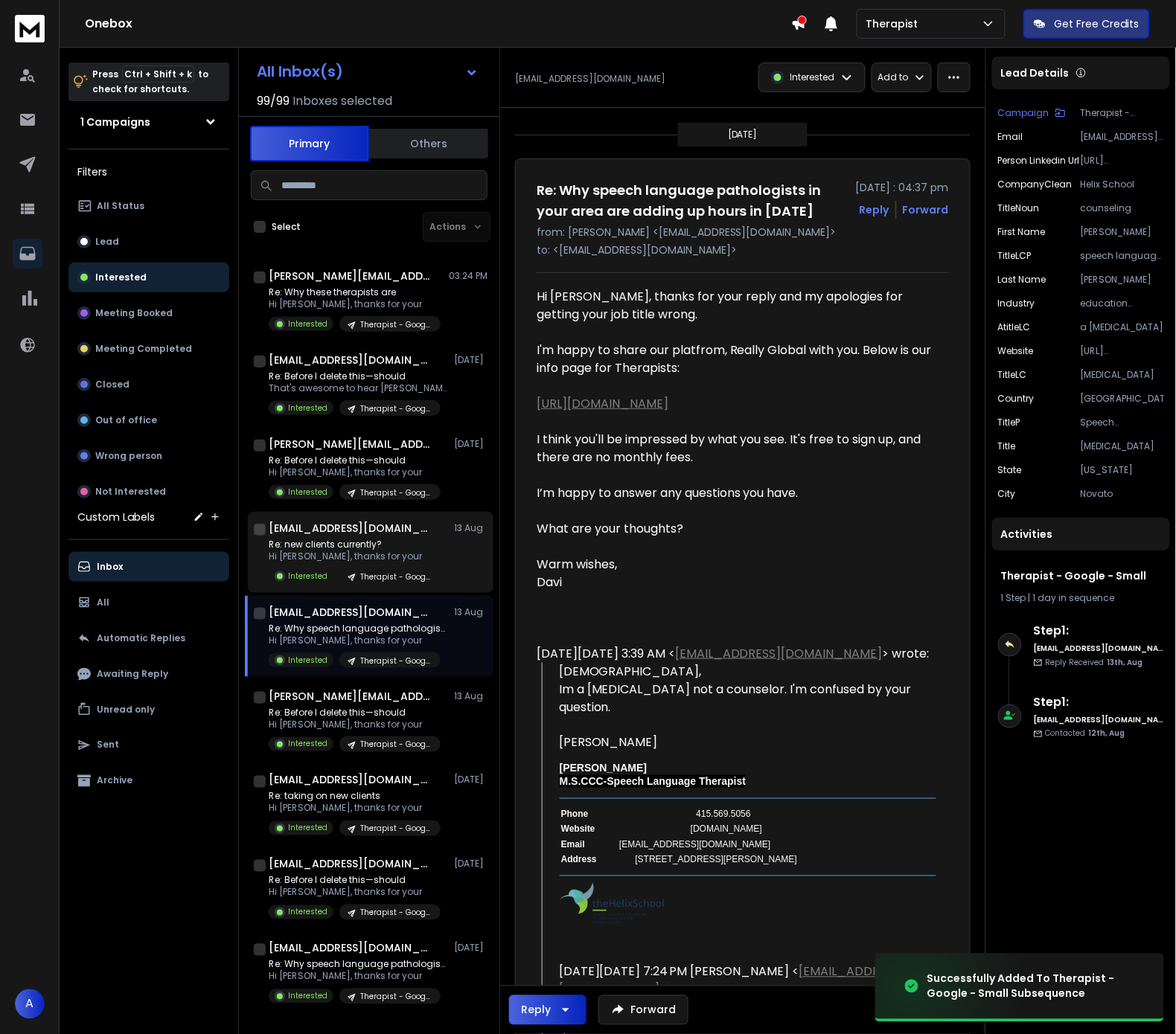
drag, startPoint x: 379, startPoint y: 546, endPoint x: 401, endPoint y: 544, distance: 22.1
click at [382, 544] on p "Re: new clients currently?" at bounding box center [355, 544] width 172 height 12
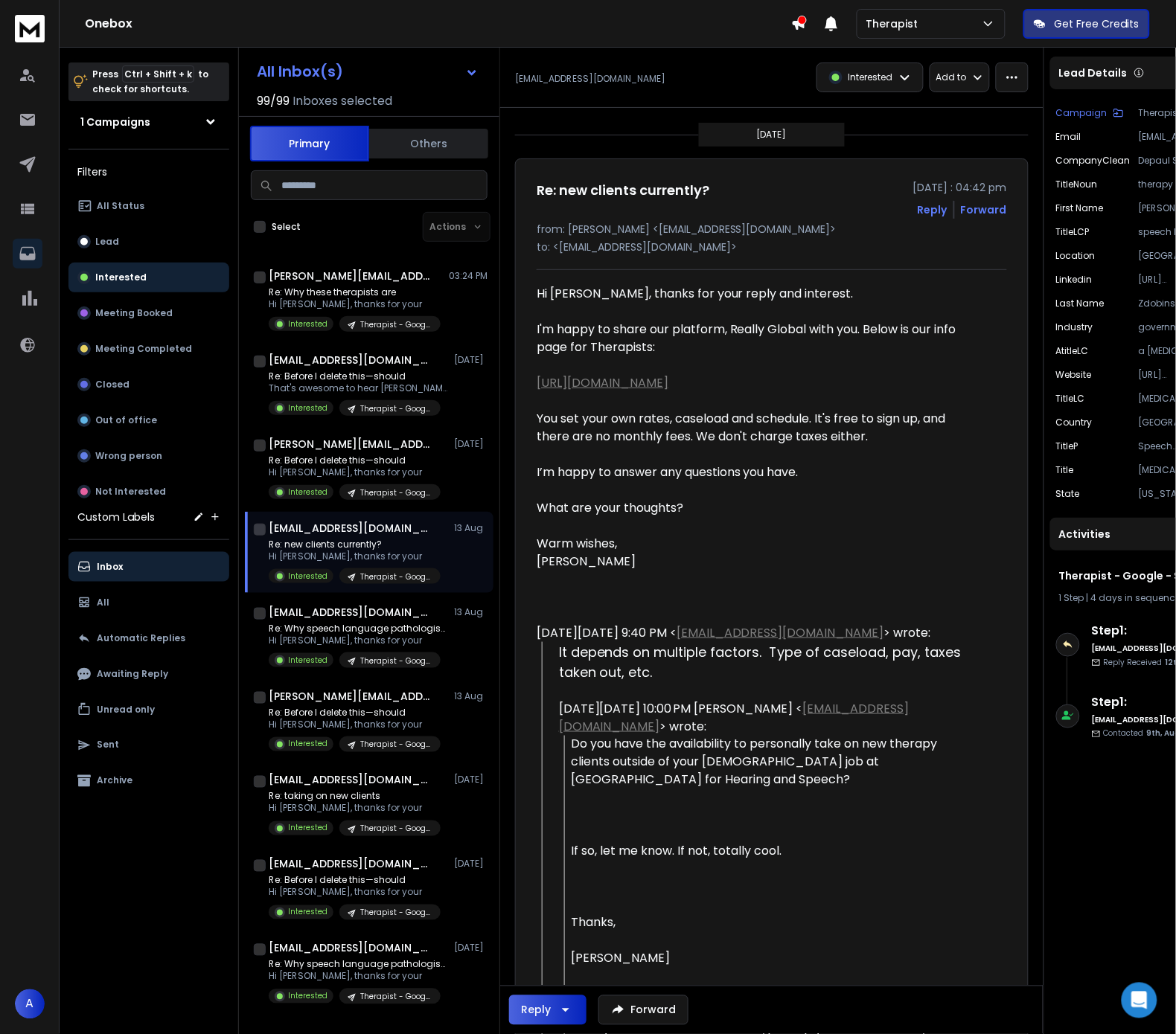
click at [953, 84] on div "Add to" at bounding box center [960, 78] width 59 height 29
click at [959, 102] on div "Subsequence" at bounding box center [1004, 110] width 126 height 24
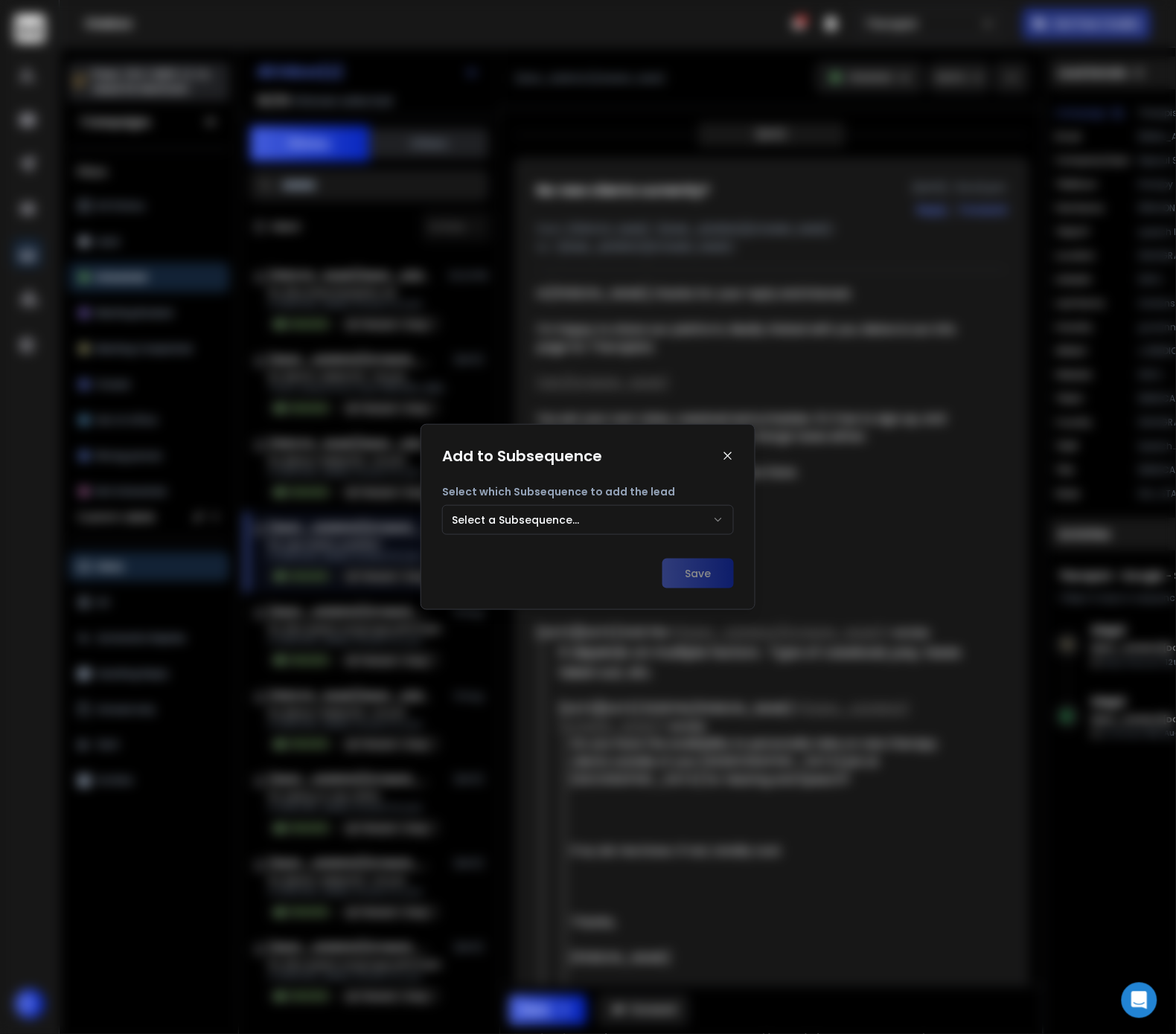
click at [587, 517] on button "Select a Subsequence..." at bounding box center [588, 520] width 292 height 29
click at [668, 571] on button "Save" at bounding box center [698, 573] width 72 height 29
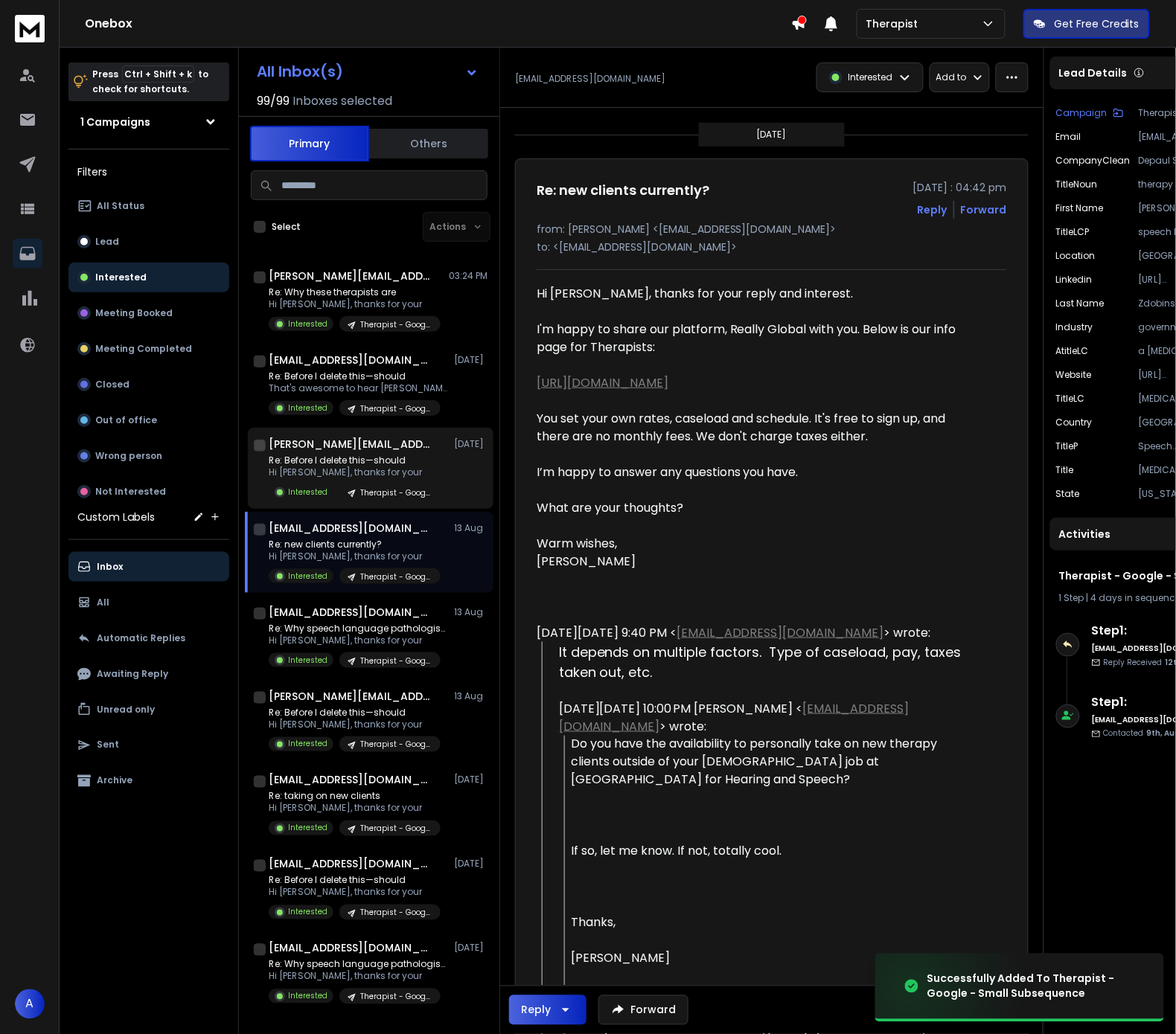
click at [419, 452] on div "margaret@helpmespeak.com 15 Aug Re: Before I delete this—should Hi Margaret, th…" at bounding box center [379, 468] width 219 height 63
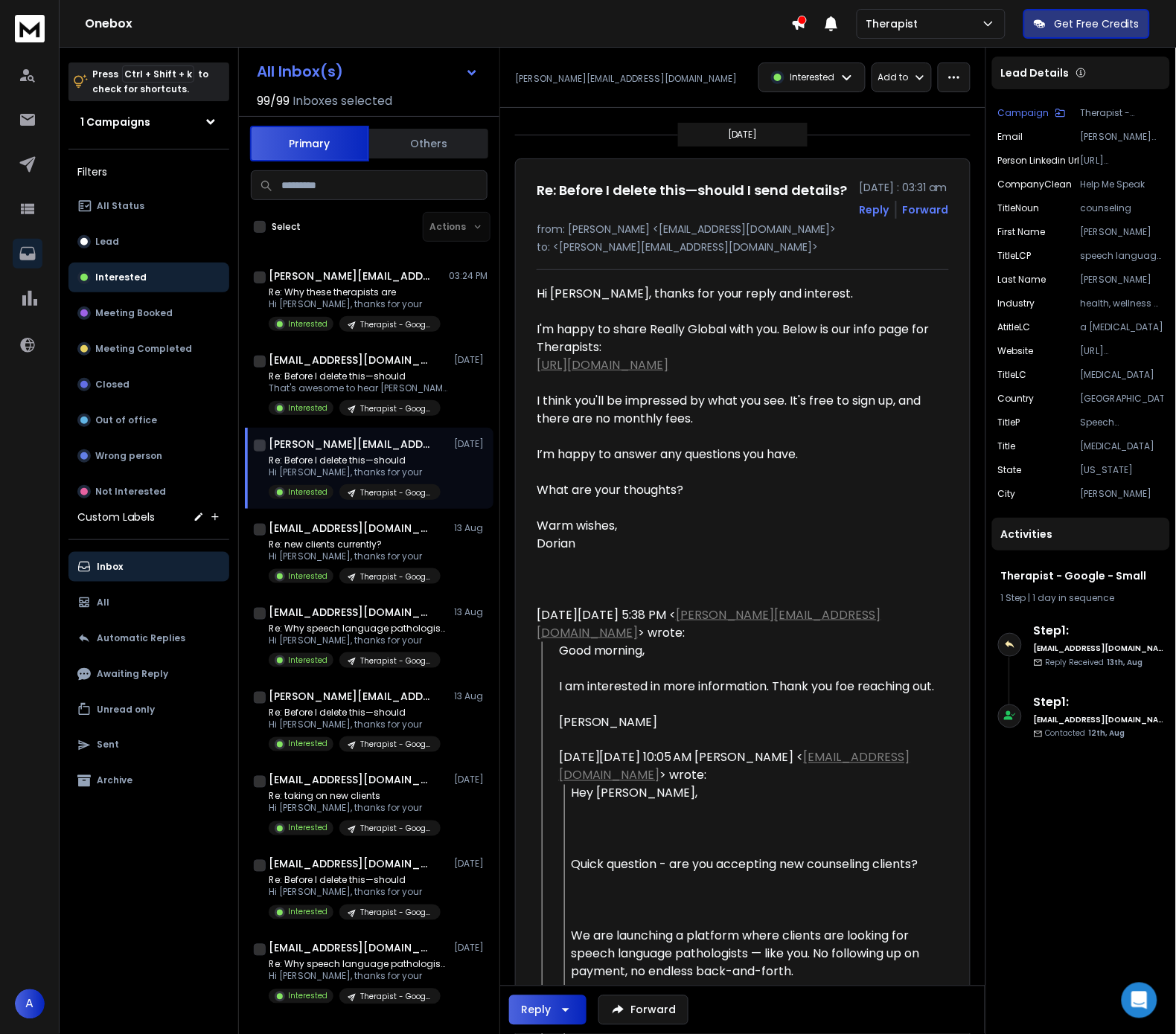
click at [876, 72] on div "Add to" at bounding box center [902, 78] width 59 height 29
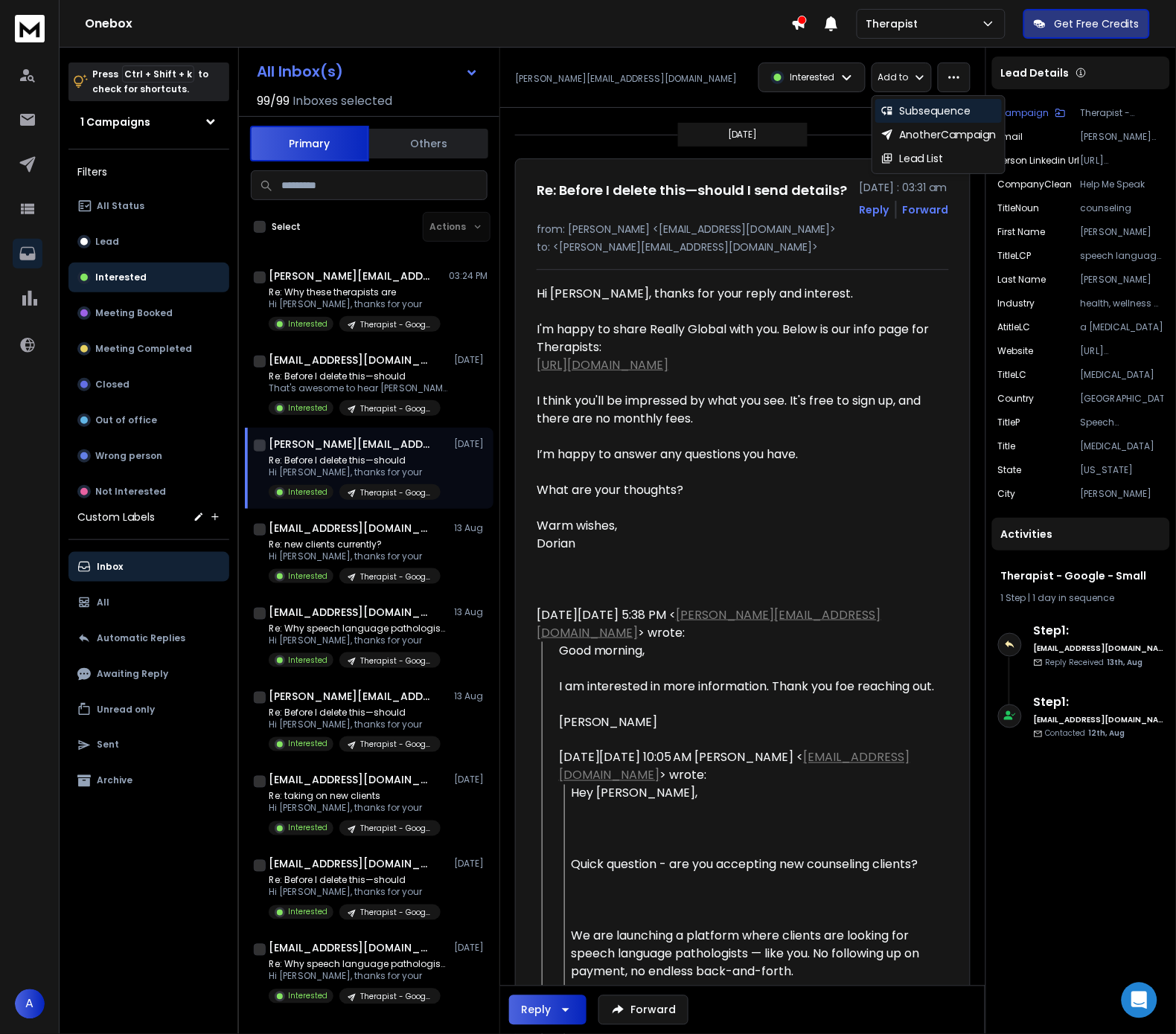
click at [900, 115] on div "Subsequence" at bounding box center [926, 111] width 89 height 15
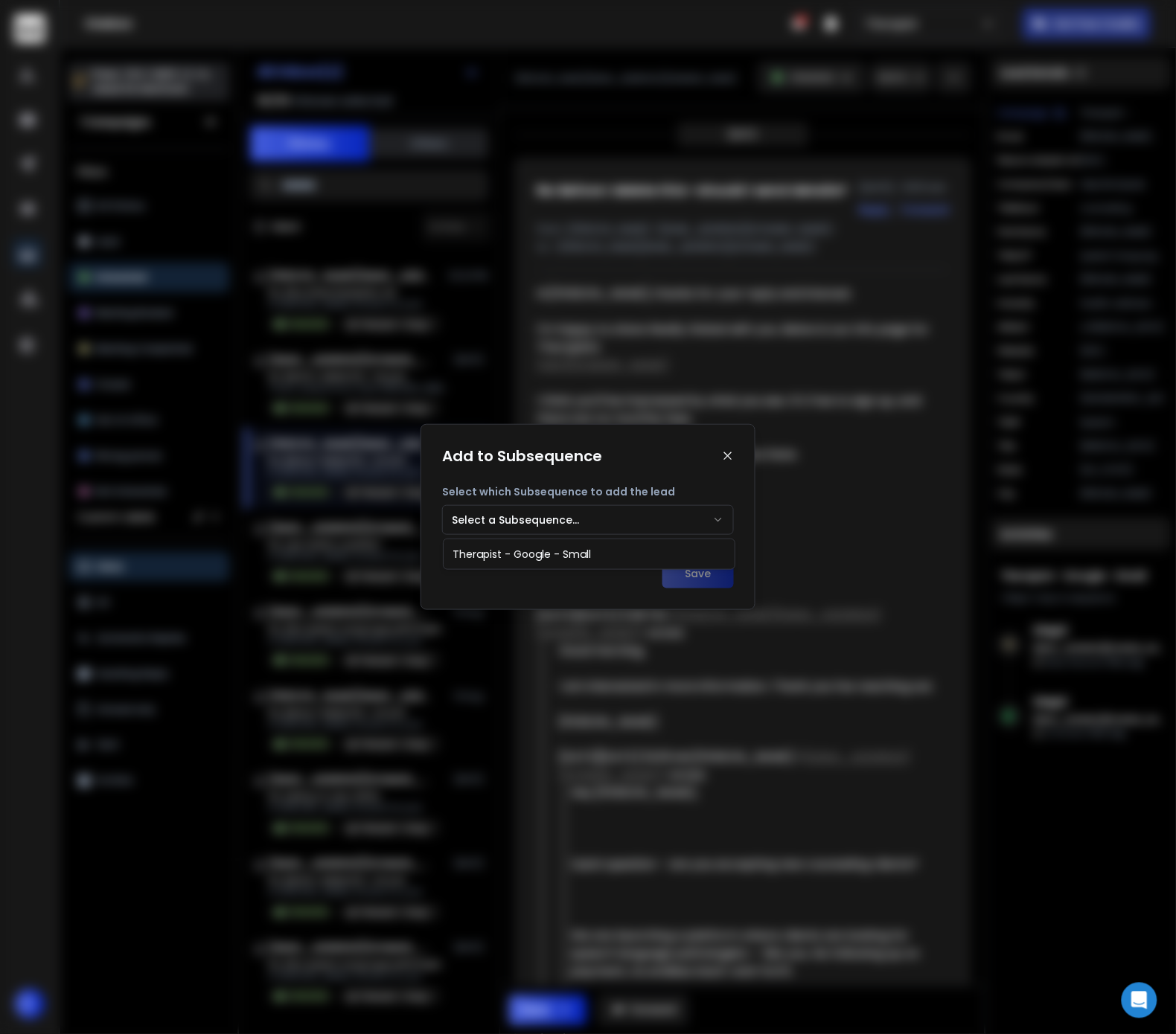
click at [487, 509] on button "Select a Subsequence..." at bounding box center [588, 520] width 292 height 29
click at [699, 567] on button "Save" at bounding box center [698, 573] width 72 height 29
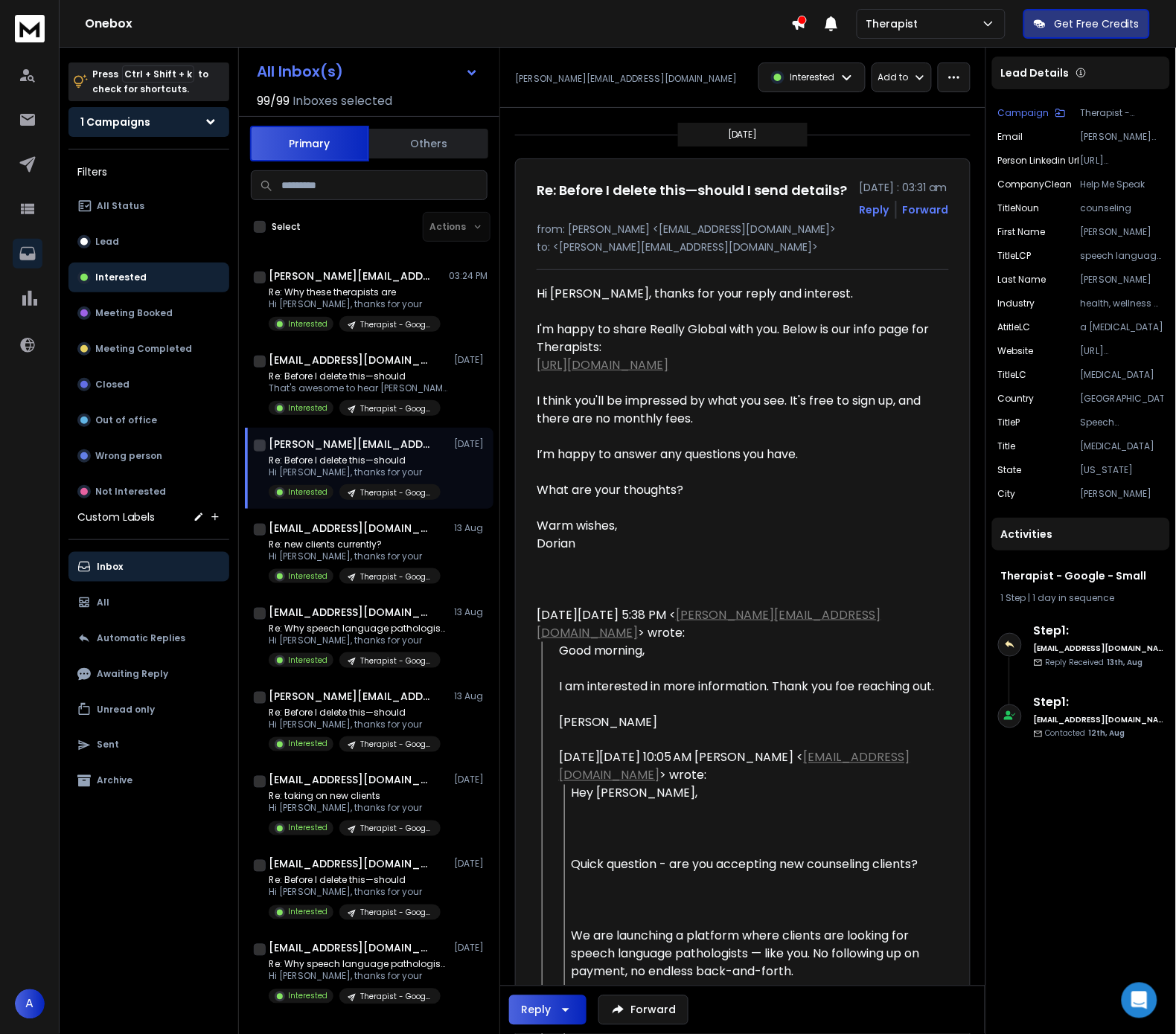
click at [149, 126] on h1 "1 Campaigns" at bounding box center [115, 122] width 70 height 15
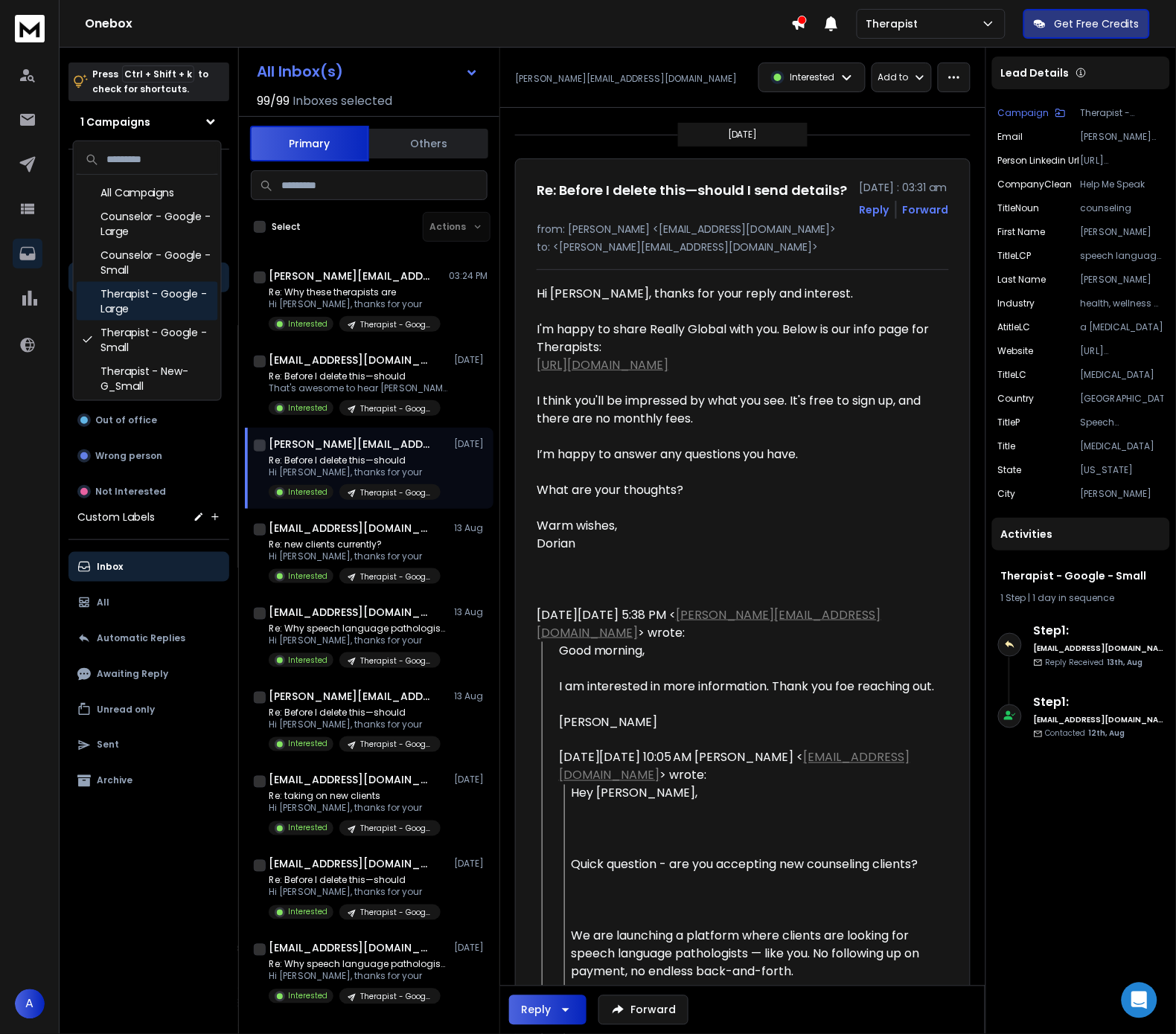
click at [98, 298] on div "Therapist - Google - Large" at bounding box center [148, 302] width 142 height 39
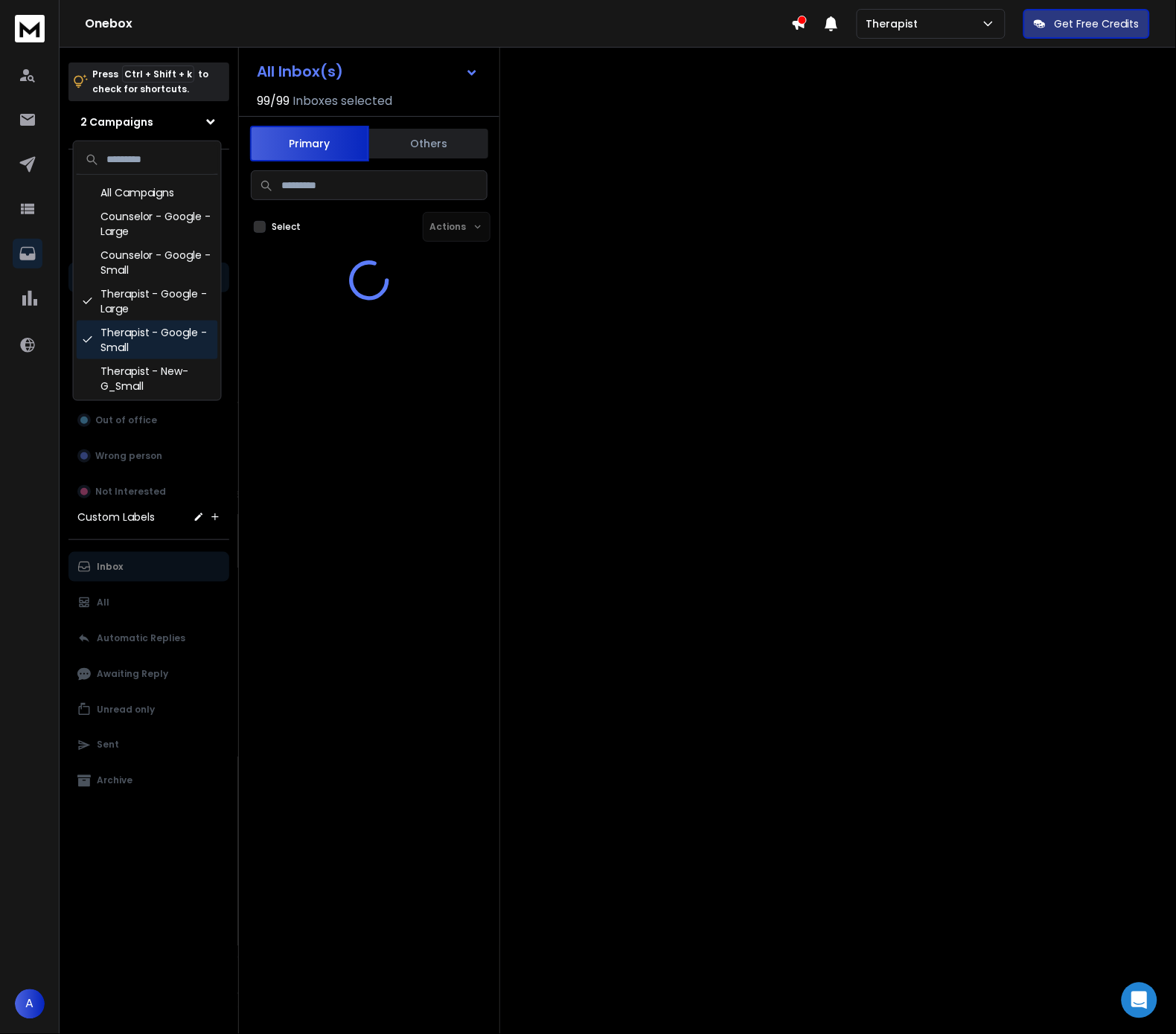
click at [92, 347] on div "Therapist - Google - Small" at bounding box center [148, 340] width 142 height 39
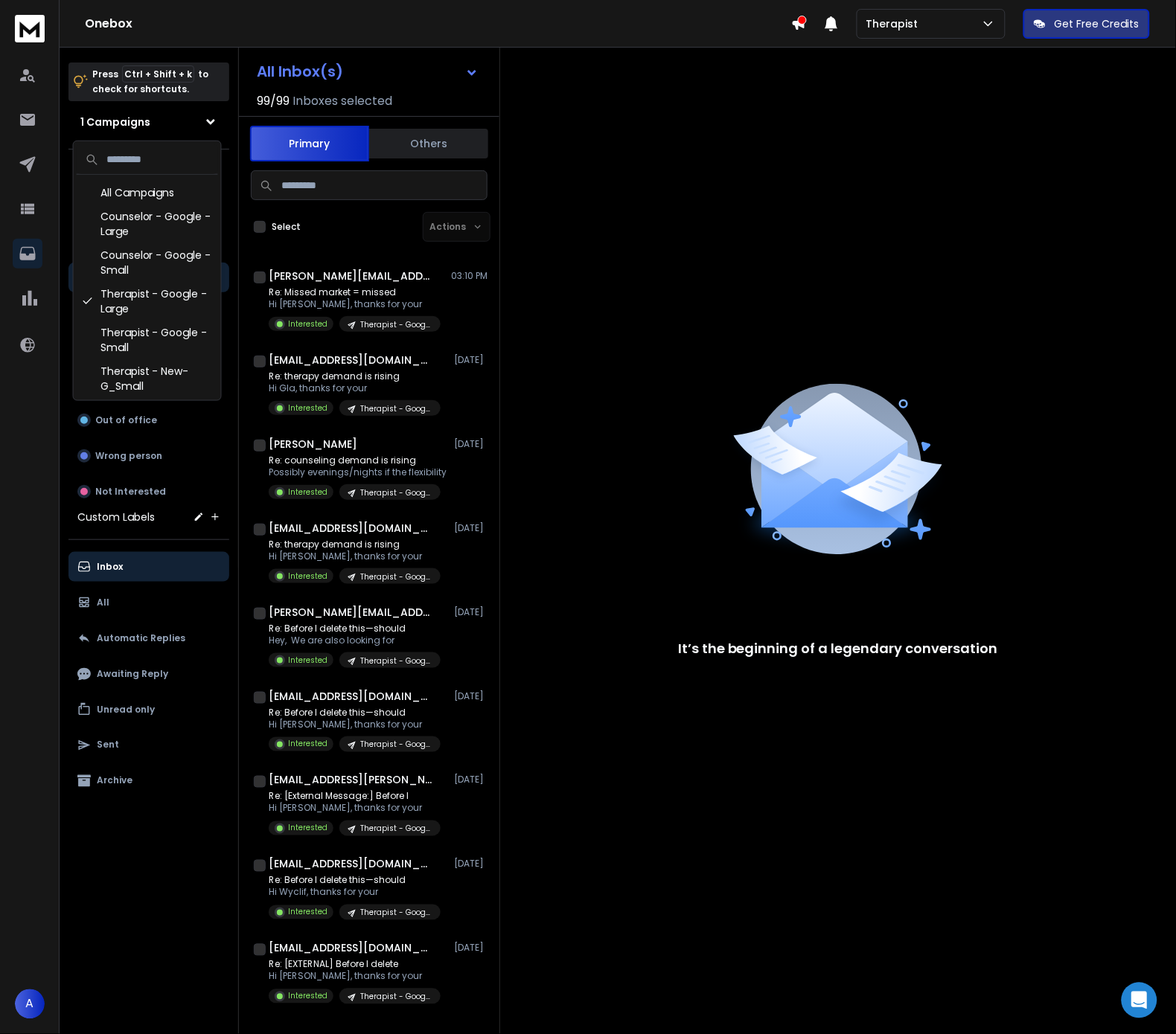
click at [767, 228] on div "It’s the beginning of a legendary conversation" at bounding box center [838, 488] width 676 height 880
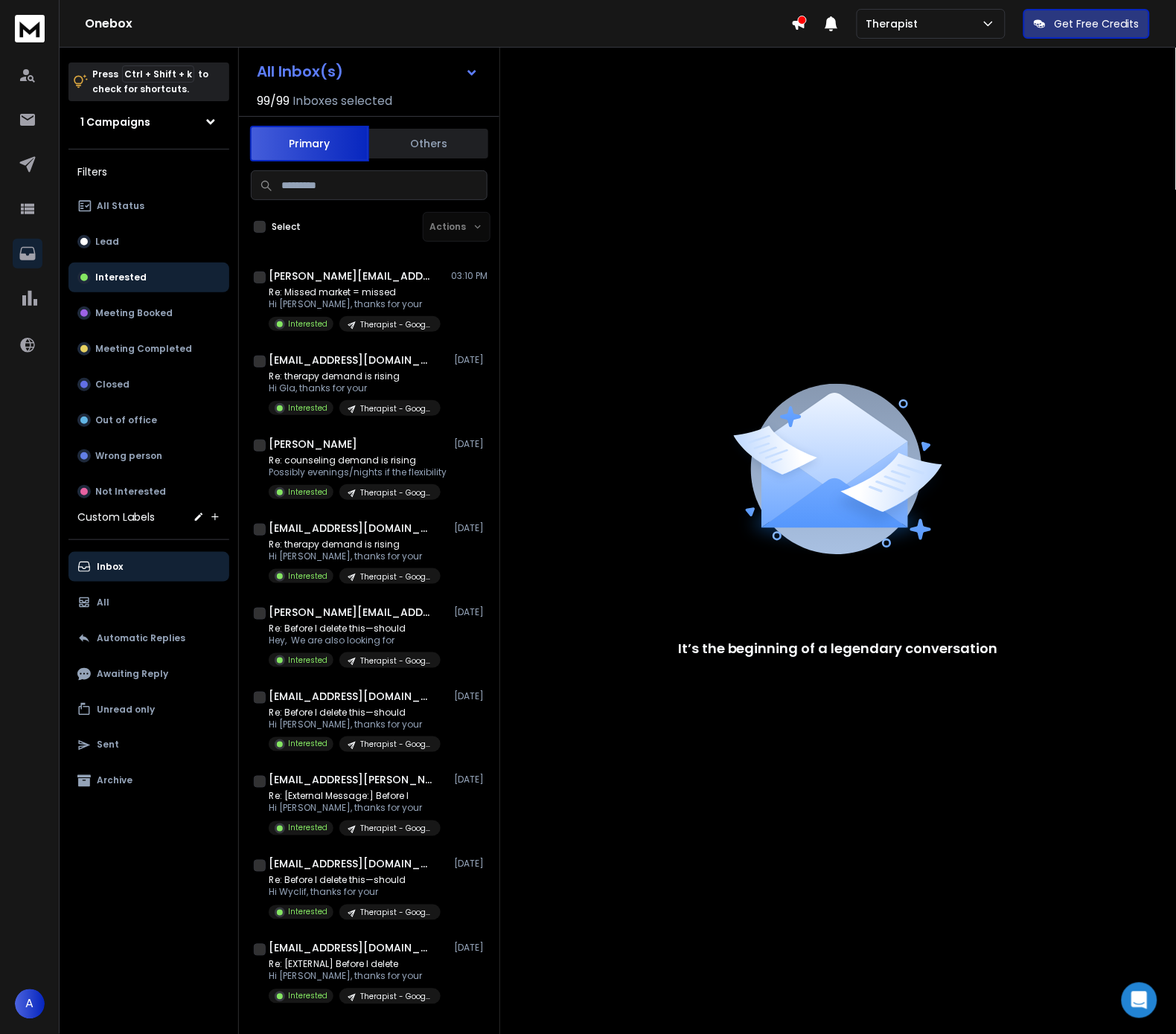
click at [161, 275] on button "Interested" at bounding box center [148, 277] width 161 height 29
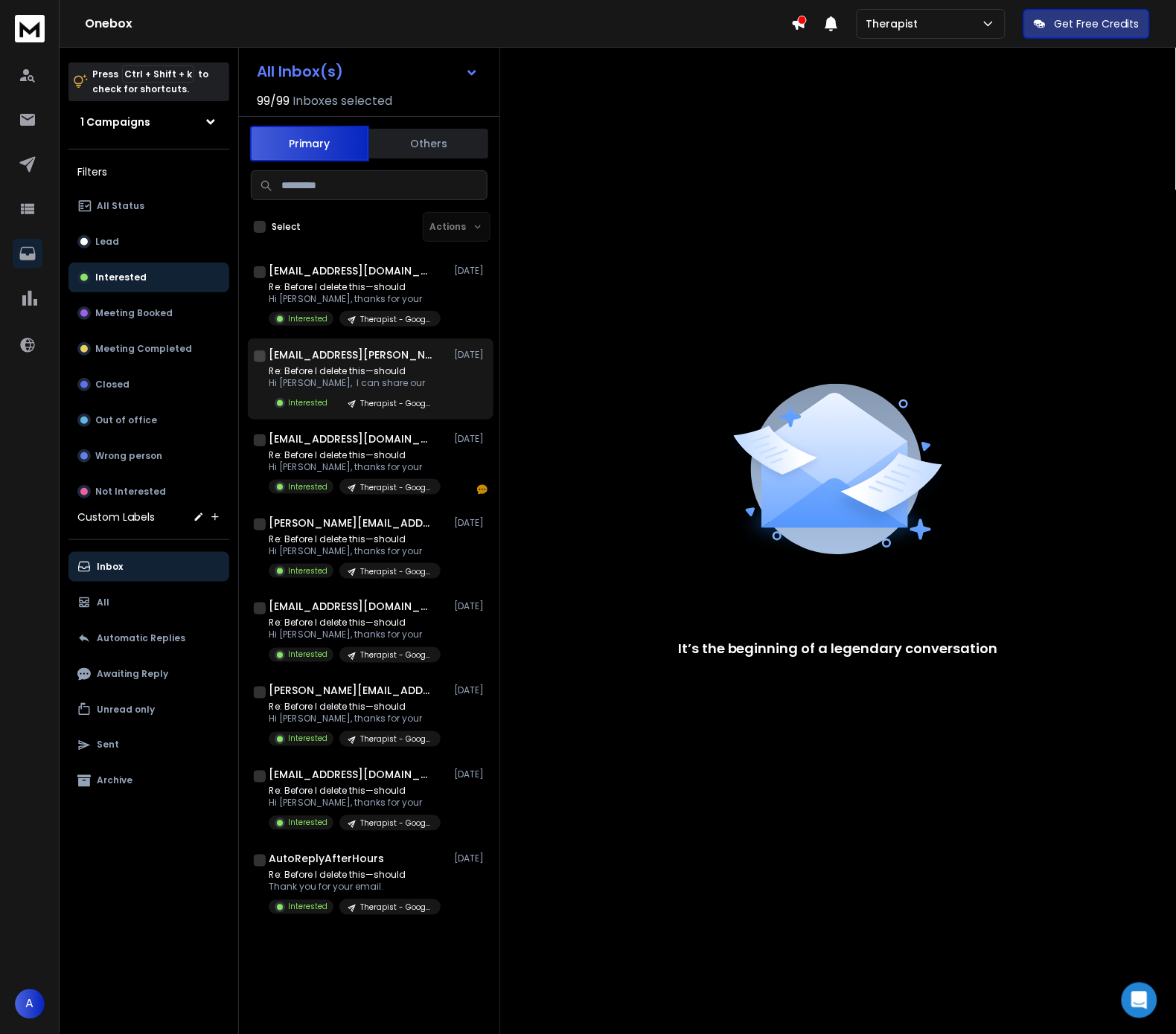
scroll to position [1855, 0]
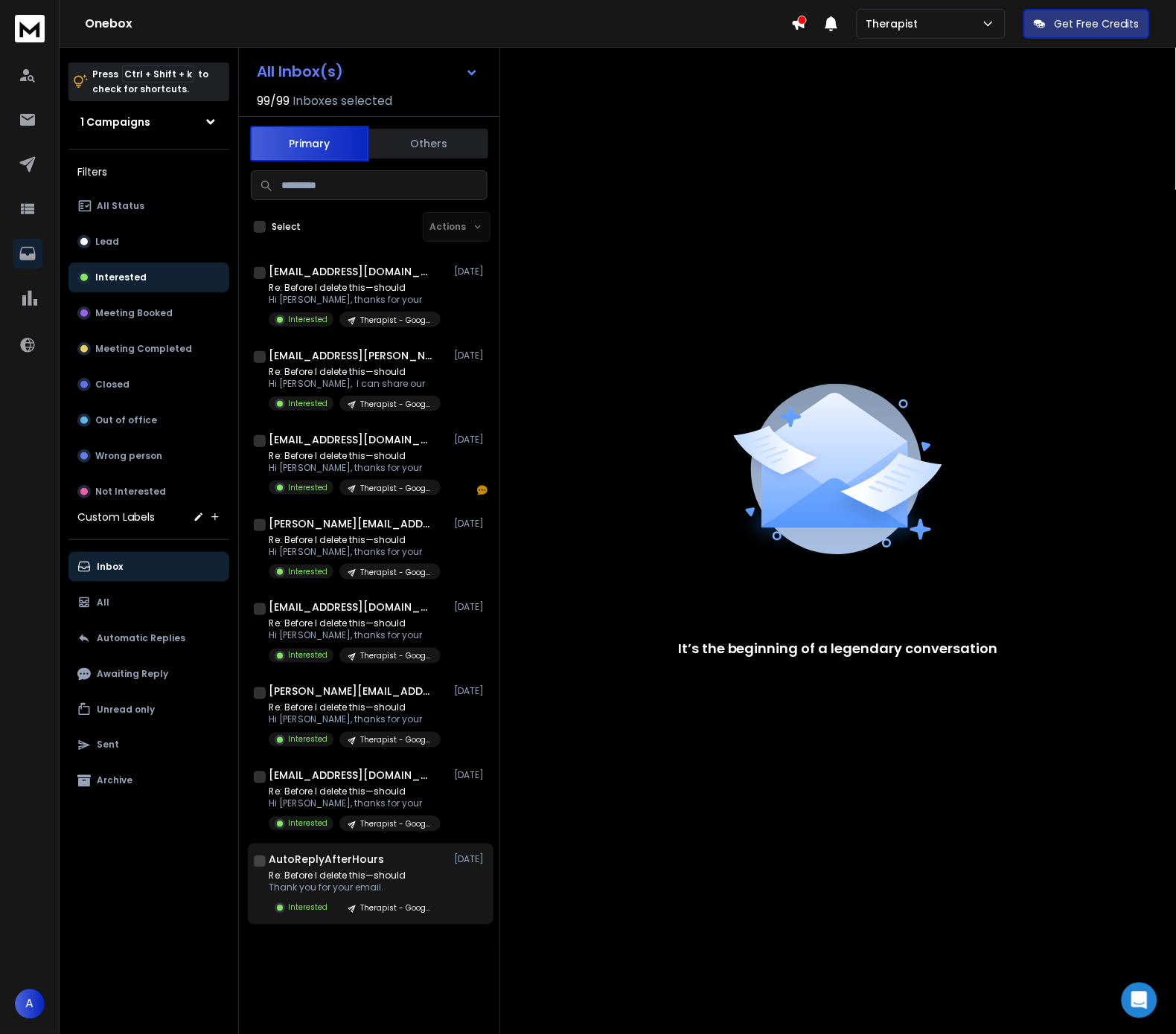
click at [336, 774] on h1 "AutoReplyAfterHours" at bounding box center [326, 860] width 115 height 15
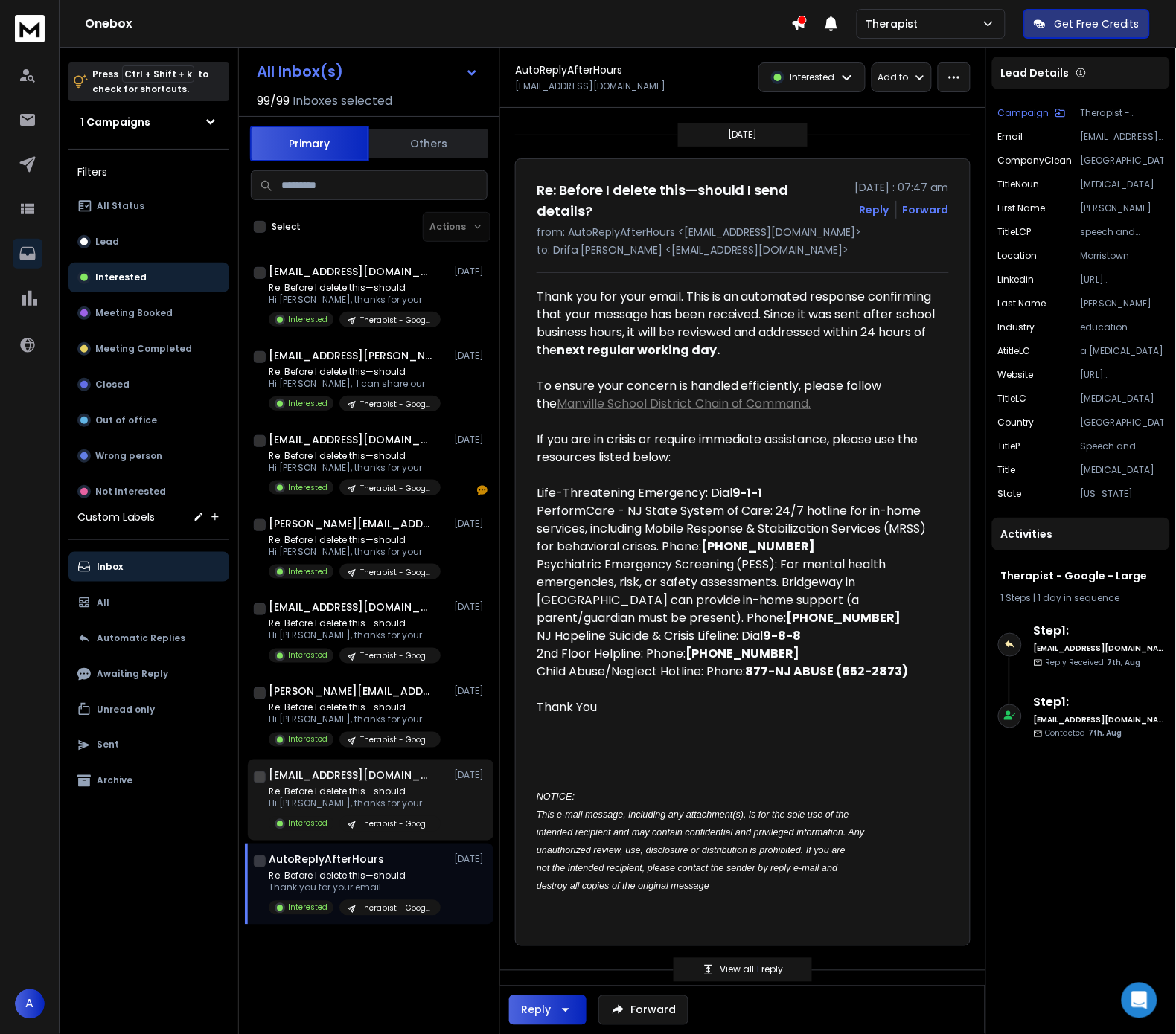
click at [358, 774] on p "Re: Before I delete this—should" at bounding box center [355, 792] width 172 height 12
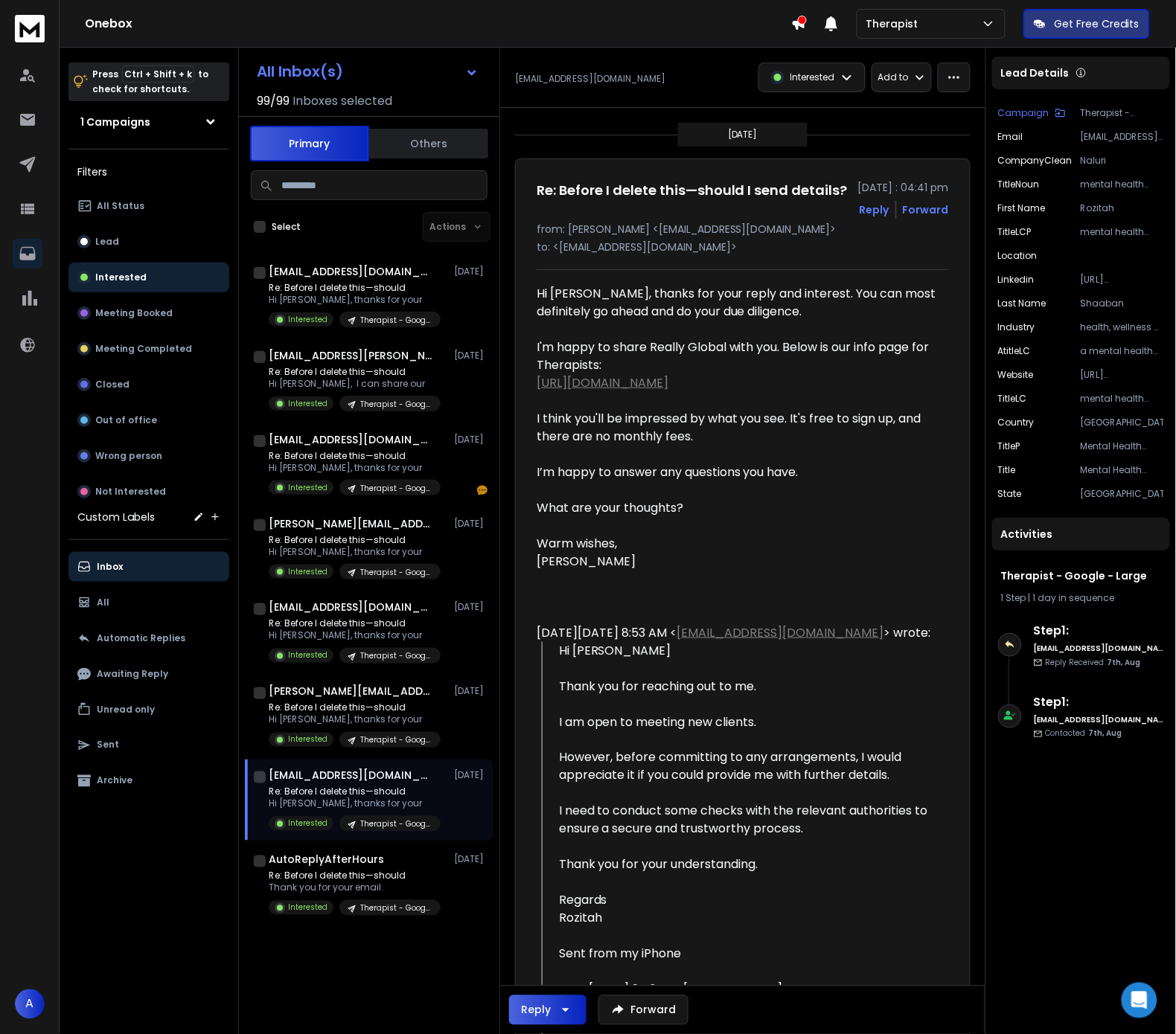
click at [894, 80] on p "Add to" at bounding box center [894, 78] width 30 height 12
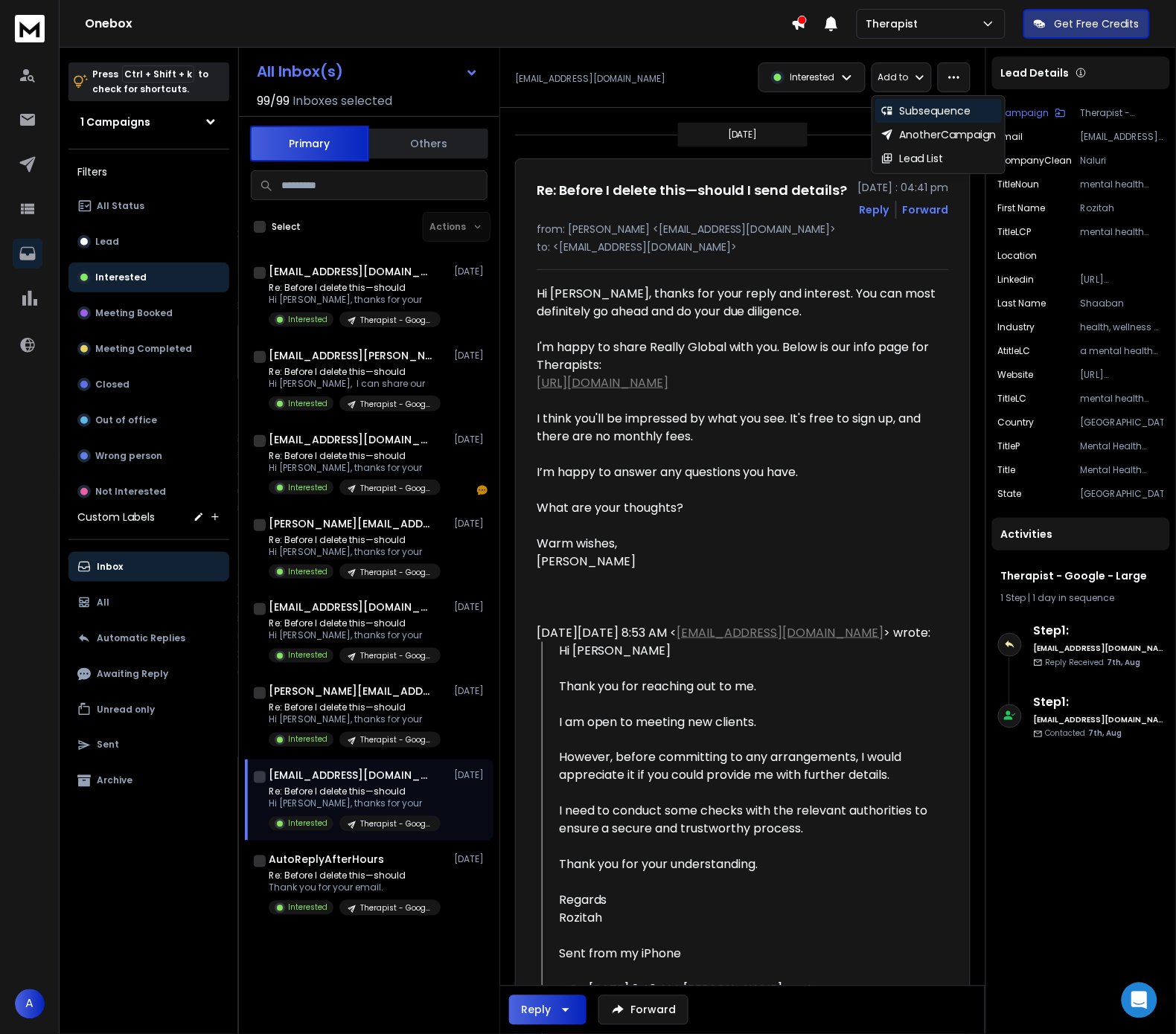
click at [904, 104] on div "Subsequence" at bounding box center [926, 111] width 89 height 15
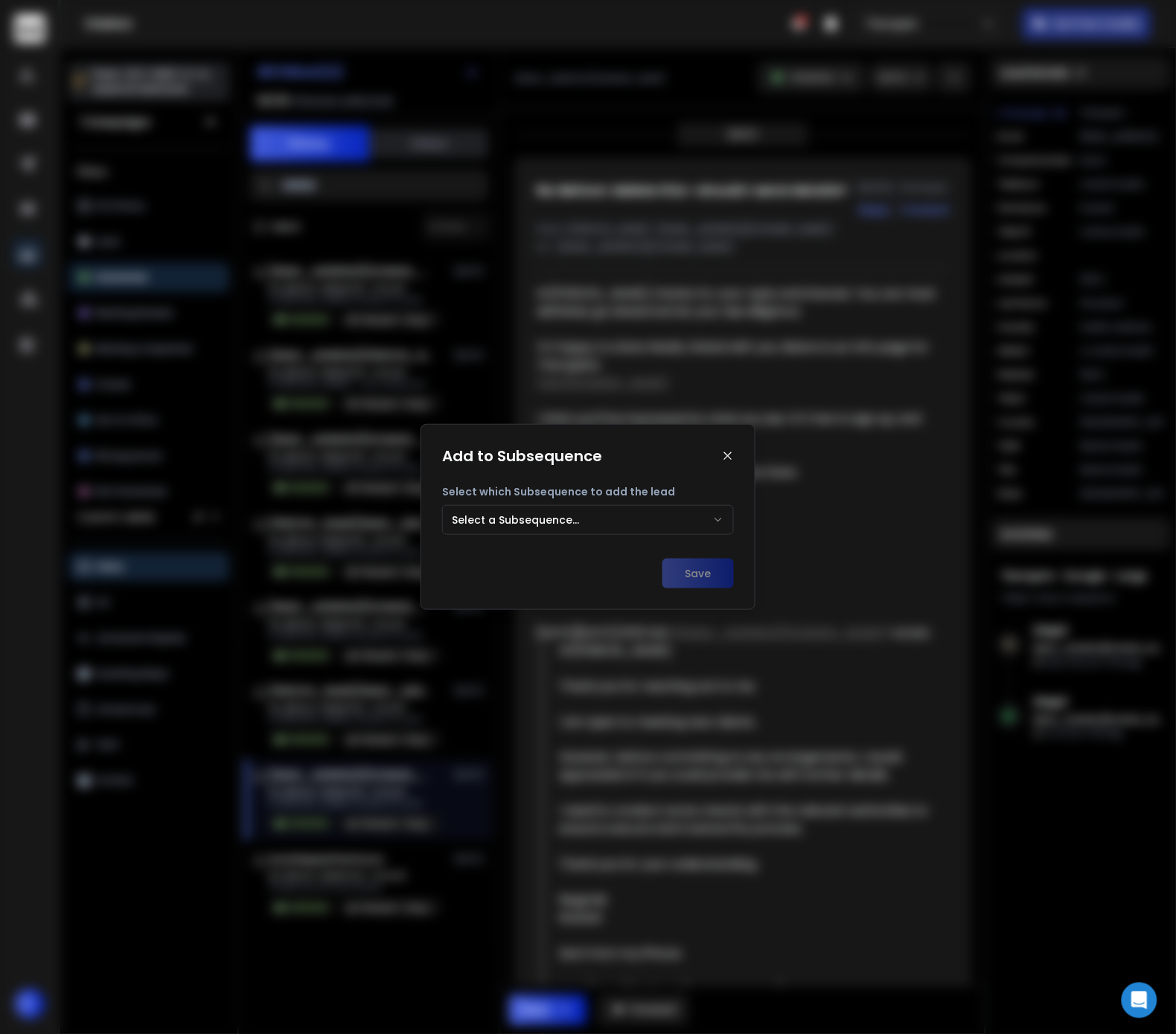
click at [564, 512] on button "Select a Subsequence..." at bounding box center [588, 520] width 292 height 29
click at [681, 570] on button "Save" at bounding box center [698, 573] width 72 height 29
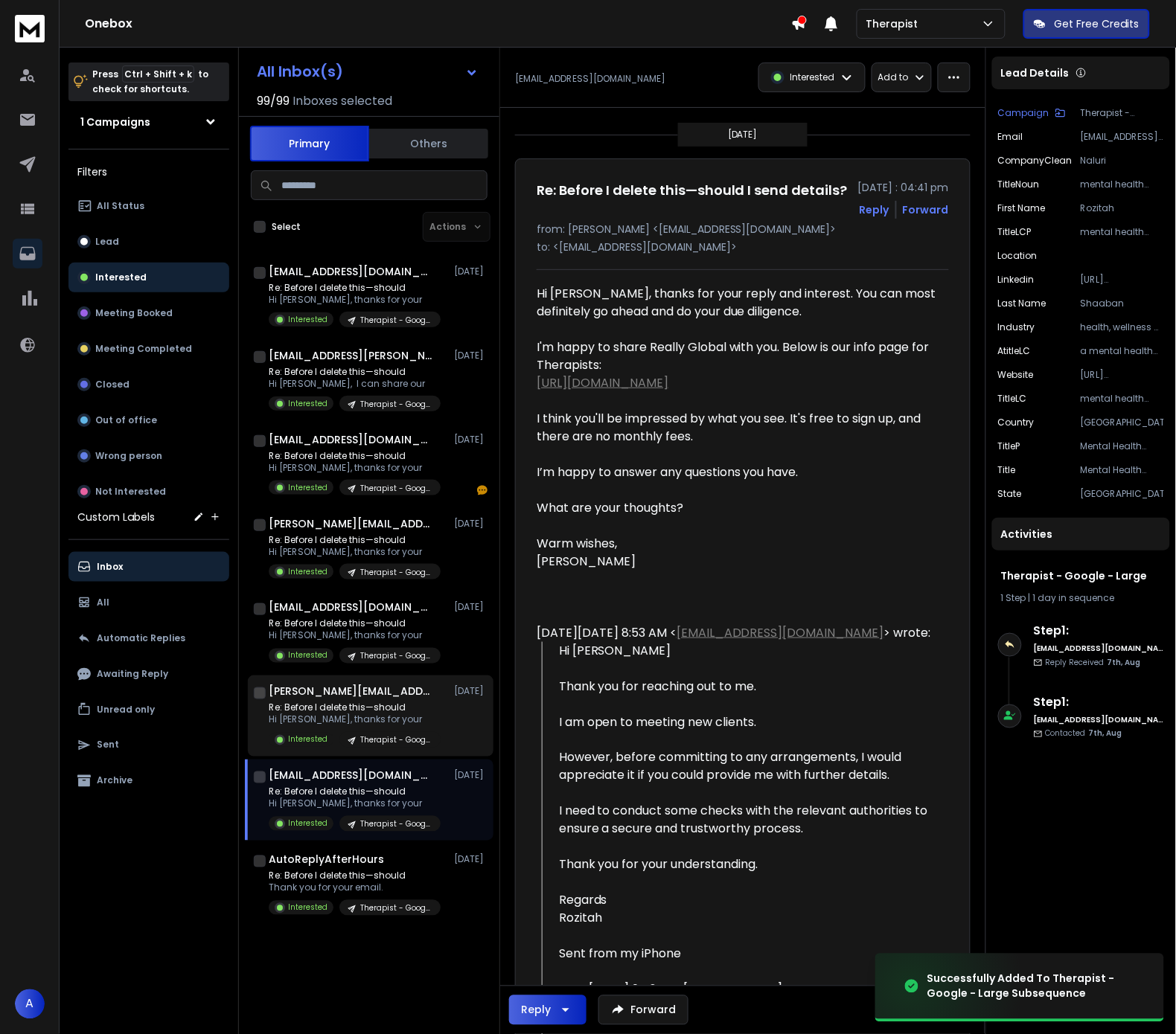
click at [369, 715] on p "Hi Laxmipriya, thanks for your" at bounding box center [355, 721] width 172 height 12
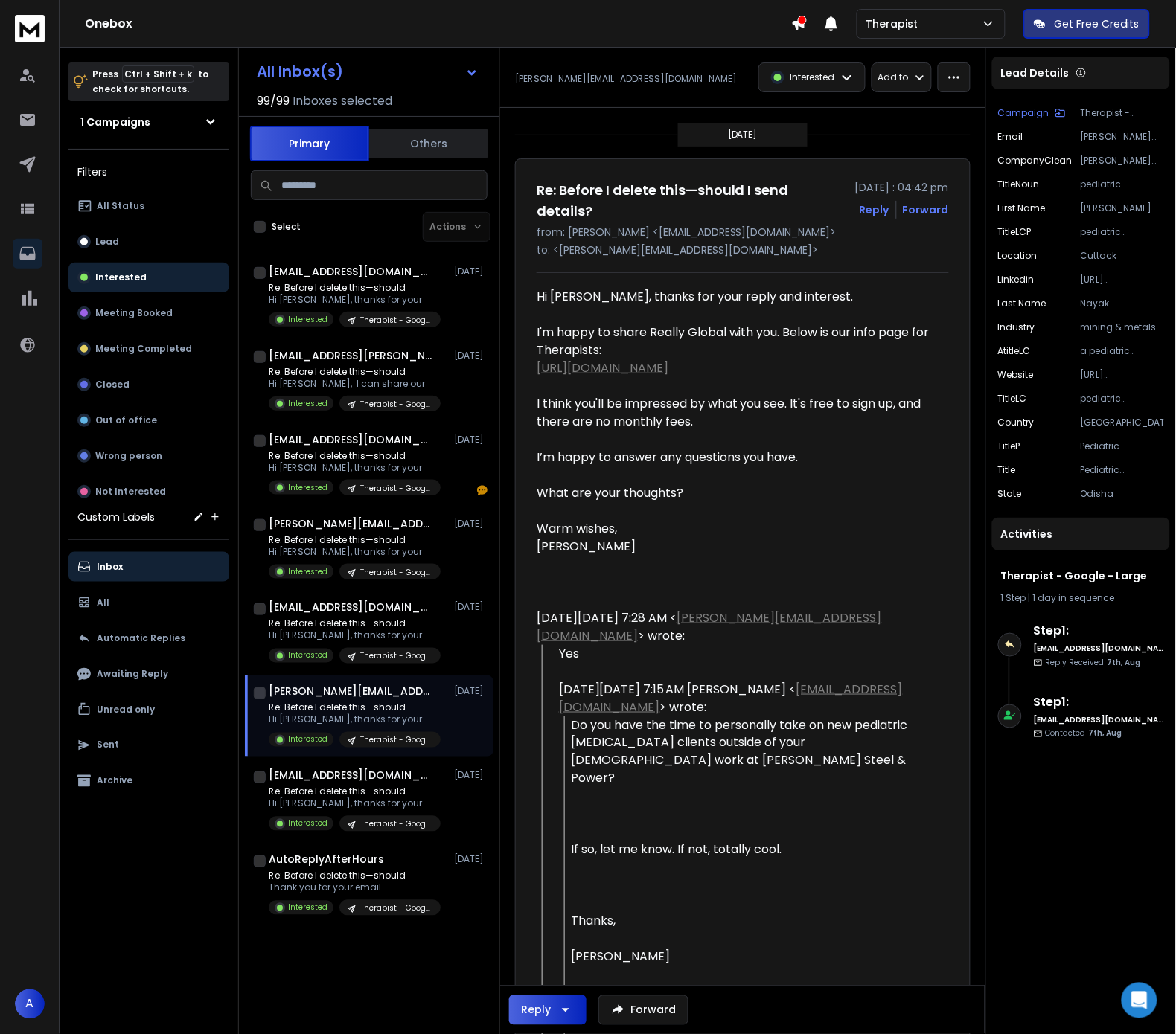
click at [889, 72] on p "Add to" at bounding box center [894, 78] width 30 height 12
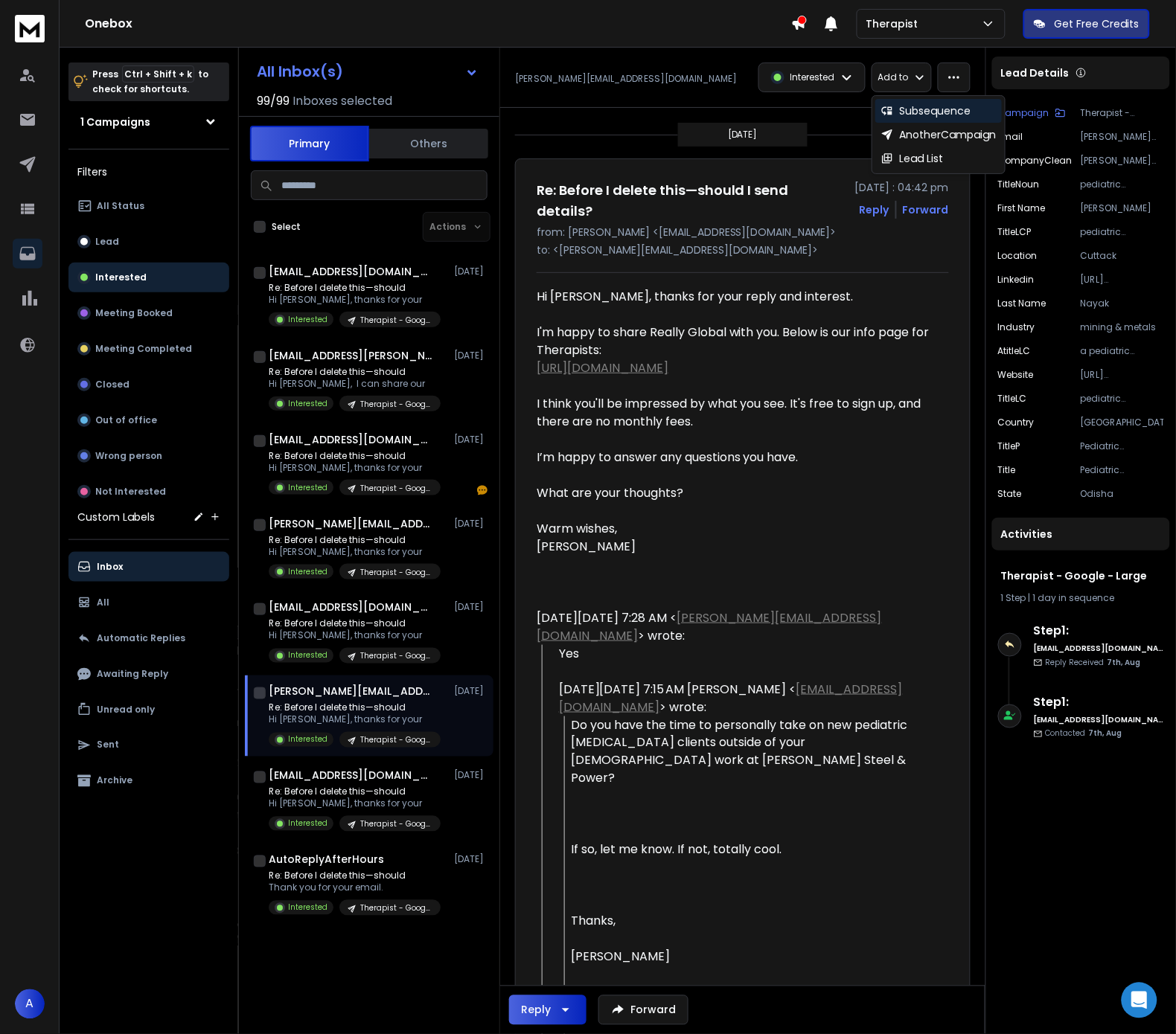
click at [907, 115] on div "Subsequence" at bounding box center [926, 111] width 89 height 15
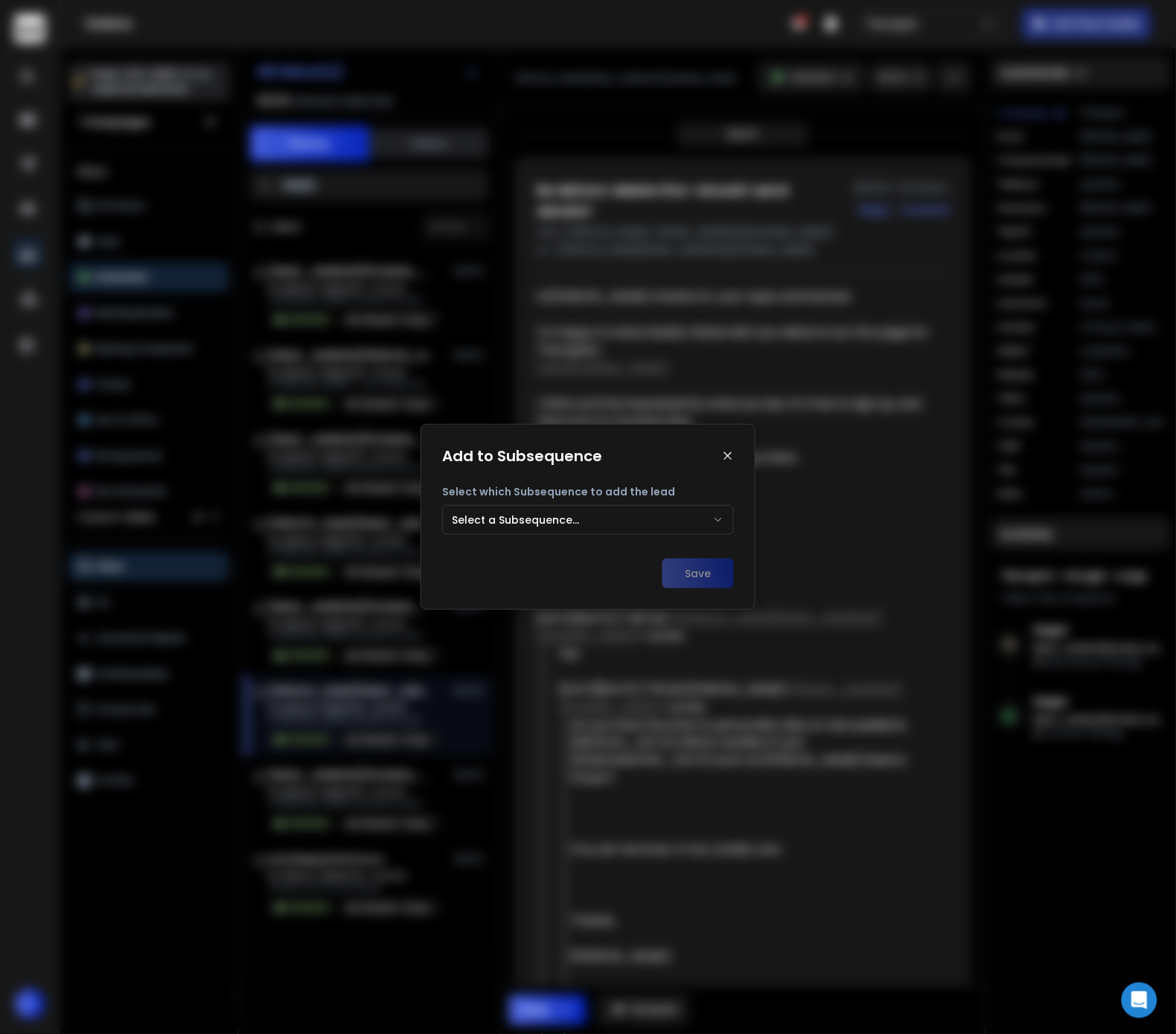
click at [643, 528] on button "Select a Subsequence..." at bounding box center [588, 520] width 292 height 29
drag, startPoint x: 678, startPoint y: 590, endPoint x: 682, endPoint y: 579, distance: 11.7
click at [679, 590] on div "Add to Subsequence Select which Subsequence to add the lead Therapist - Google …" at bounding box center [588, 517] width 335 height 186
click at [682, 579] on button "Save" at bounding box center [698, 573] width 72 height 29
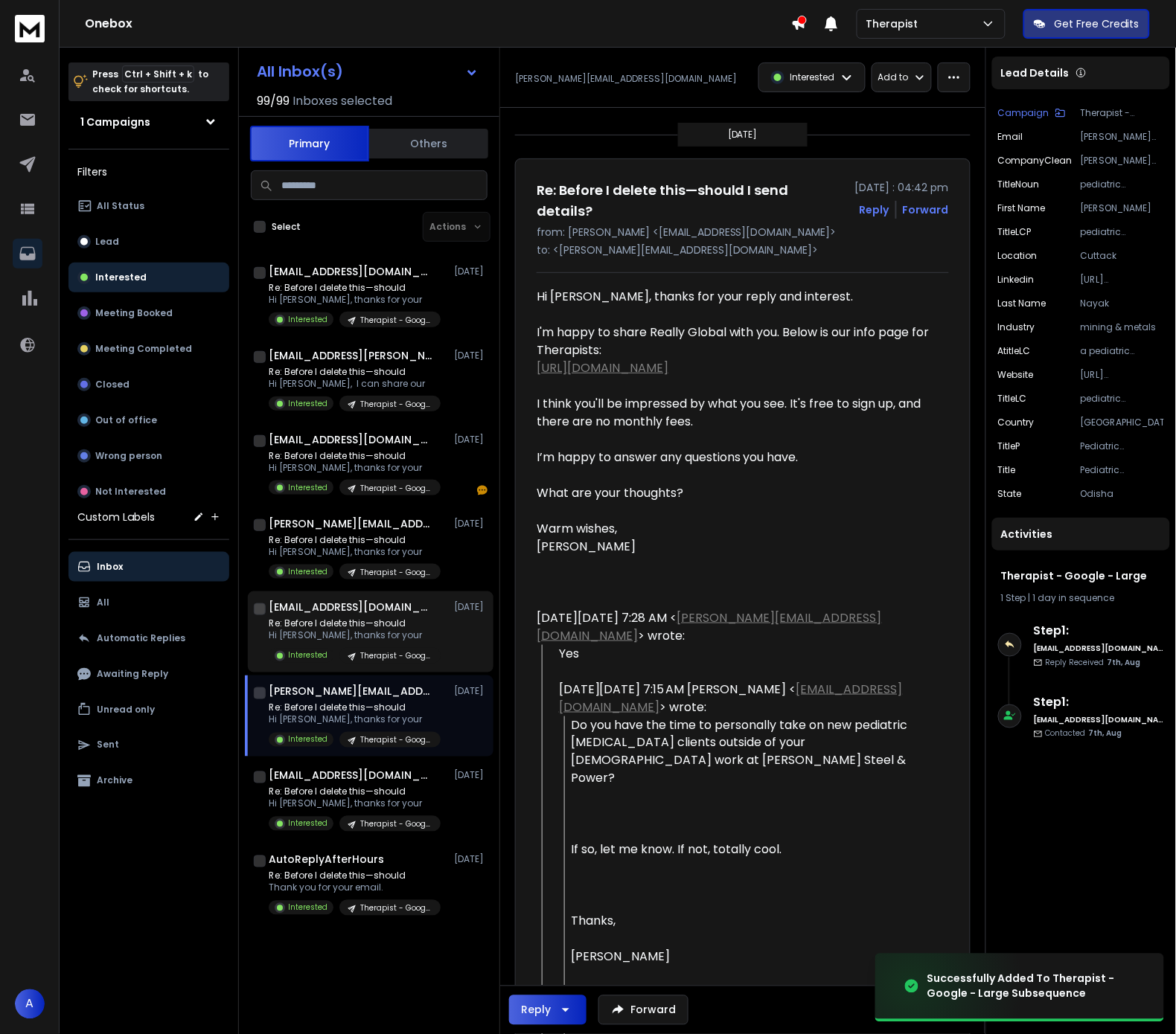
drag, startPoint x: 353, startPoint y: 628, endPoint x: 468, endPoint y: 627, distance: 115.0
click at [356, 626] on p "Re: Before I delete this—should" at bounding box center [355, 624] width 172 height 12
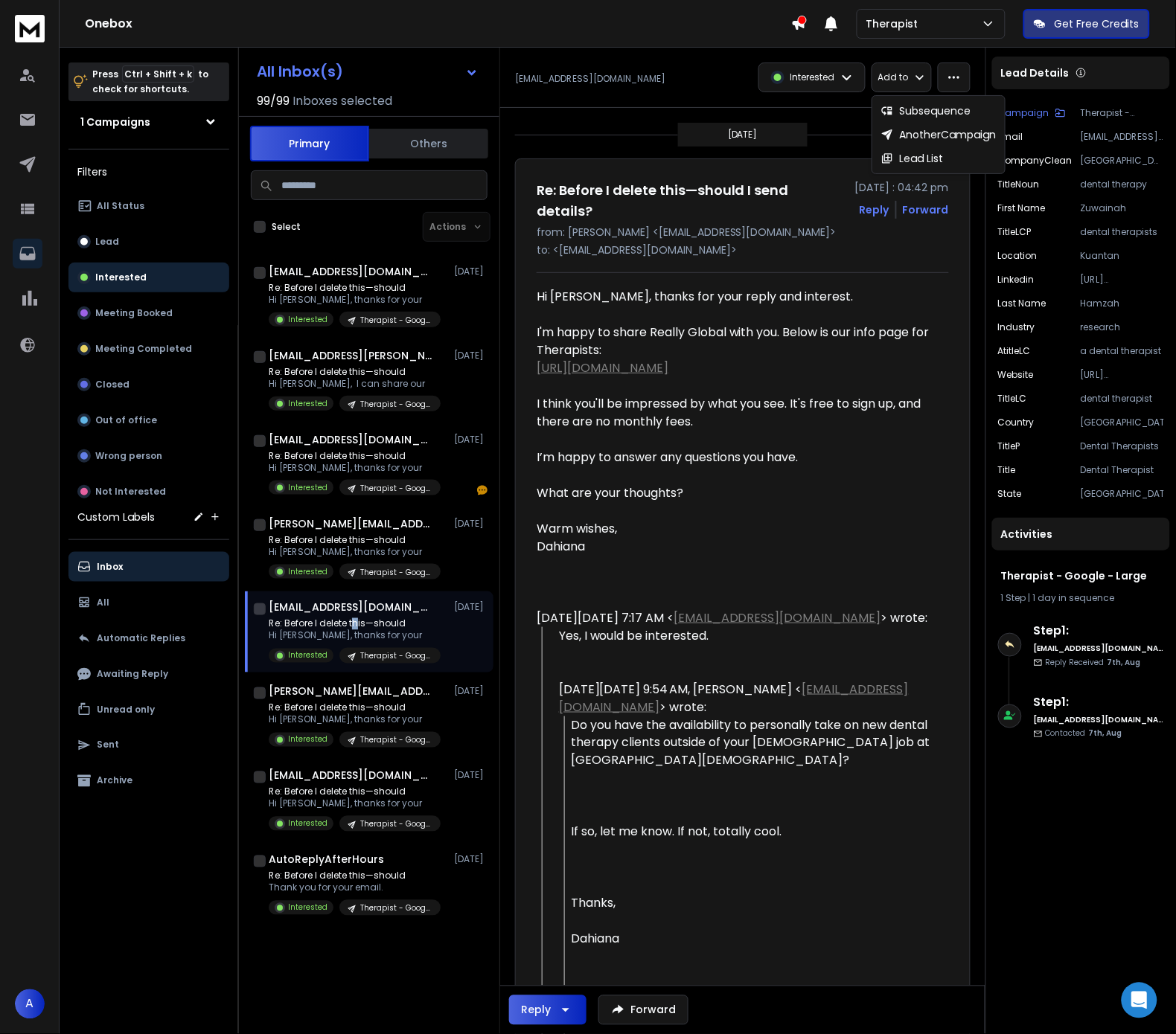
click at [890, 77] on p "Add to" at bounding box center [894, 78] width 30 height 12
click at [894, 106] on div "Subsequence" at bounding box center [926, 111] width 89 height 15
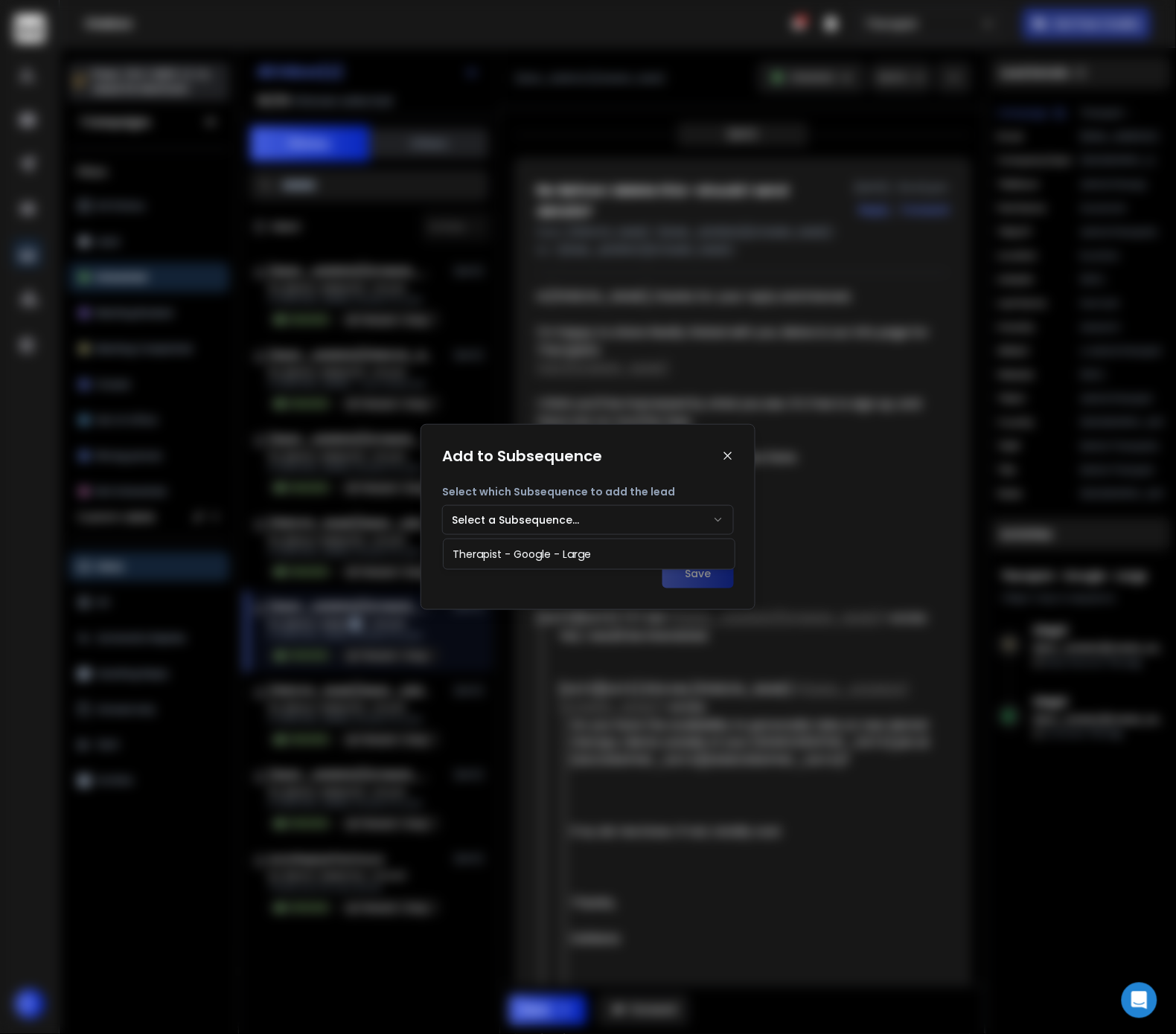
click at [583, 511] on button "Select a Subsequence..." at bounding box center [588, 520] width 292 height 29
click at [681, 581] on button "Save" at bounding box center [698, 573] width 72 height 29
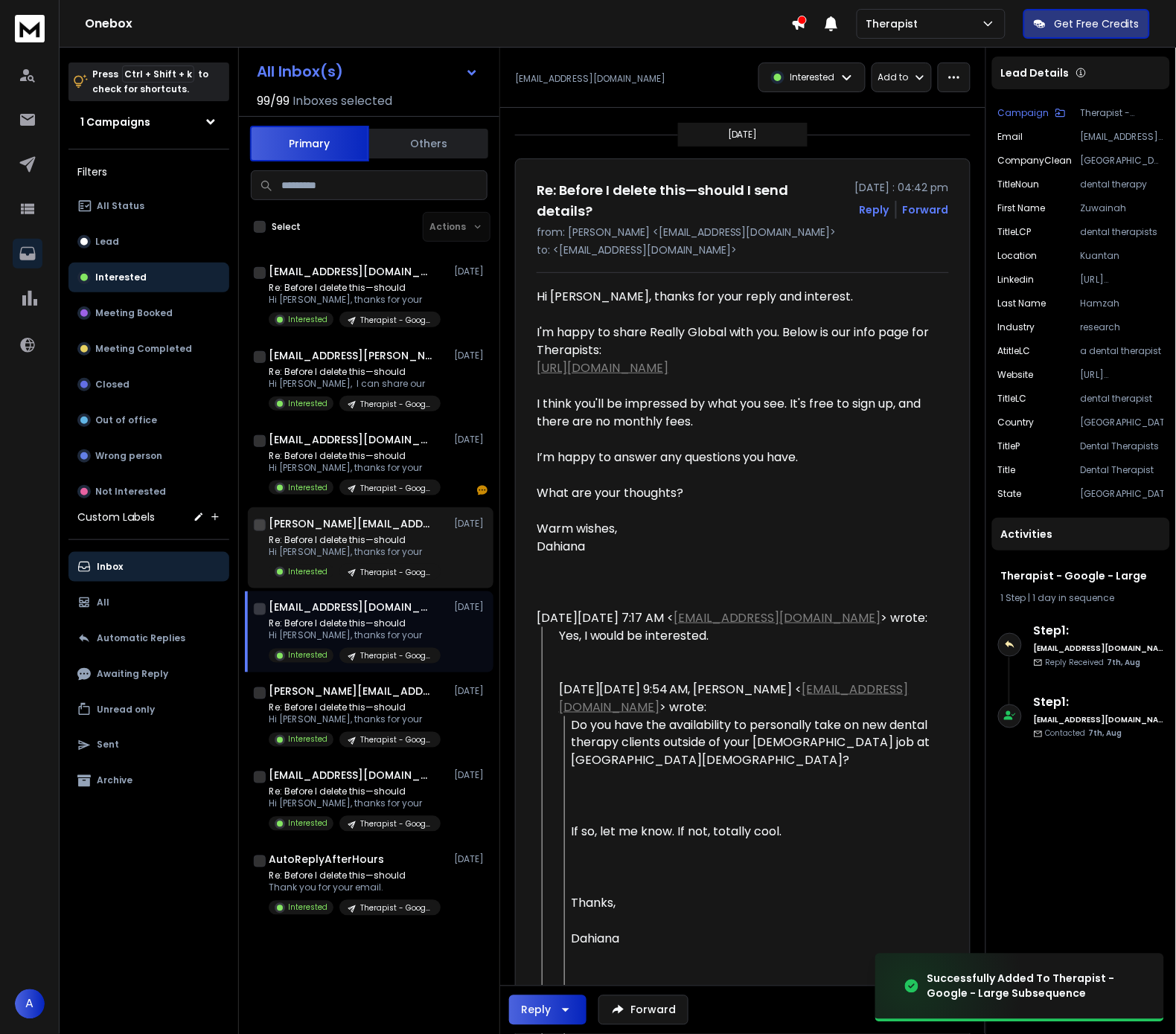
click at [416, 535] on p "Re: Before I delete this—should" at bounding box center [355, 540] width 172 height 12
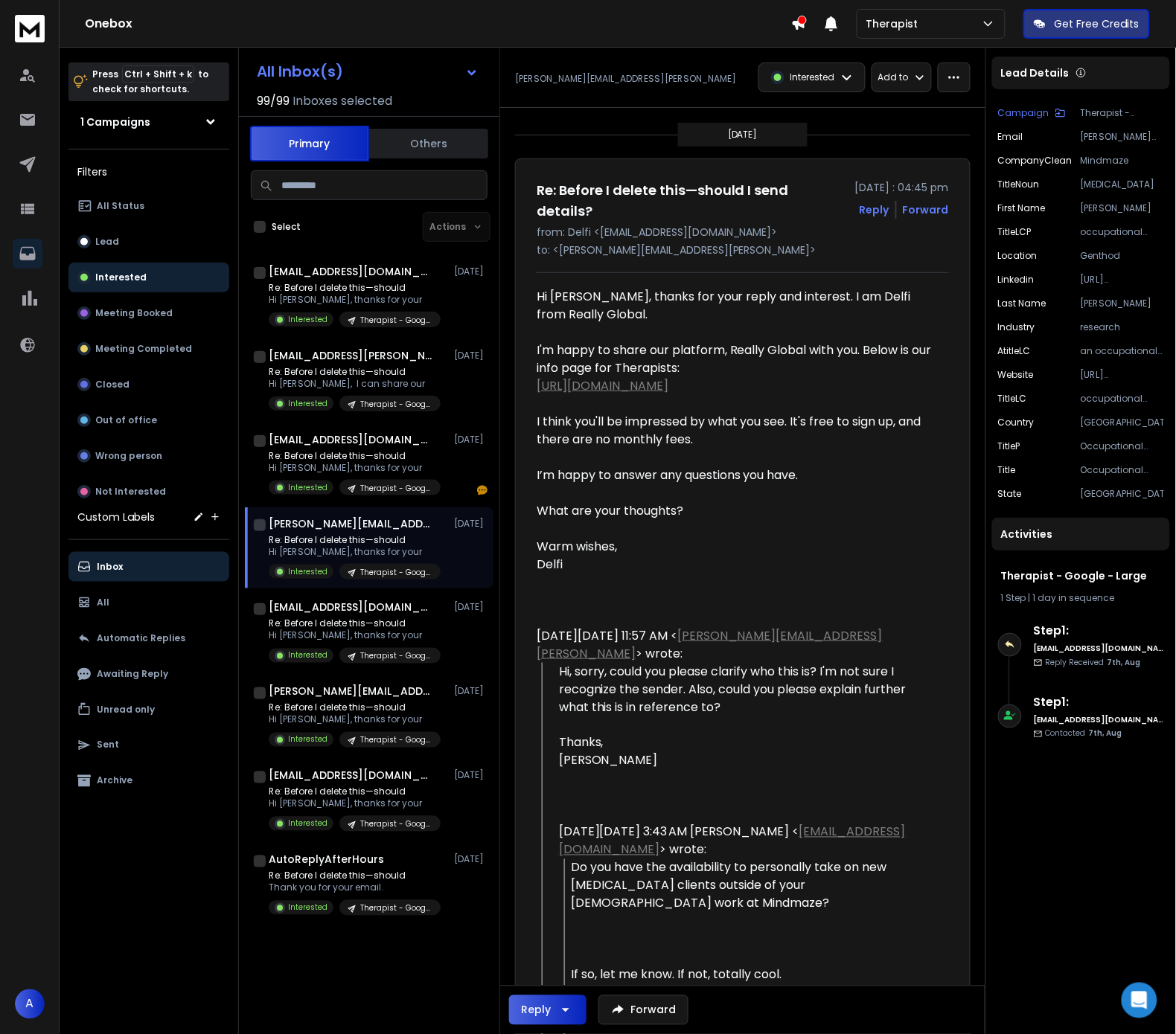
click at [896, 72] on p "Add to" at bounding box center [894, 78] width 30 height 12
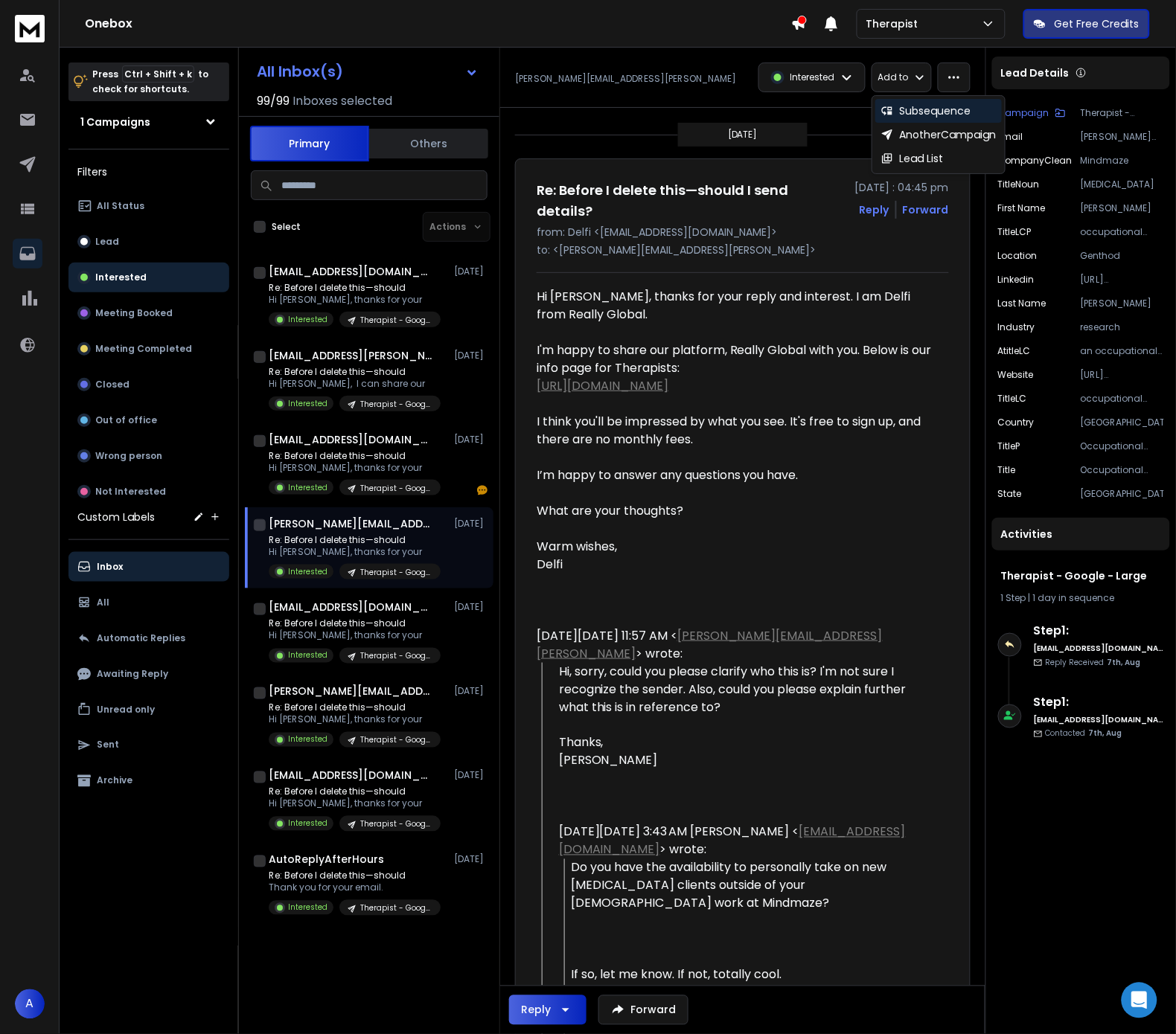
click at [912, 118] on div "Subsequence" at bounding box center [926, 111] width 89 height 15
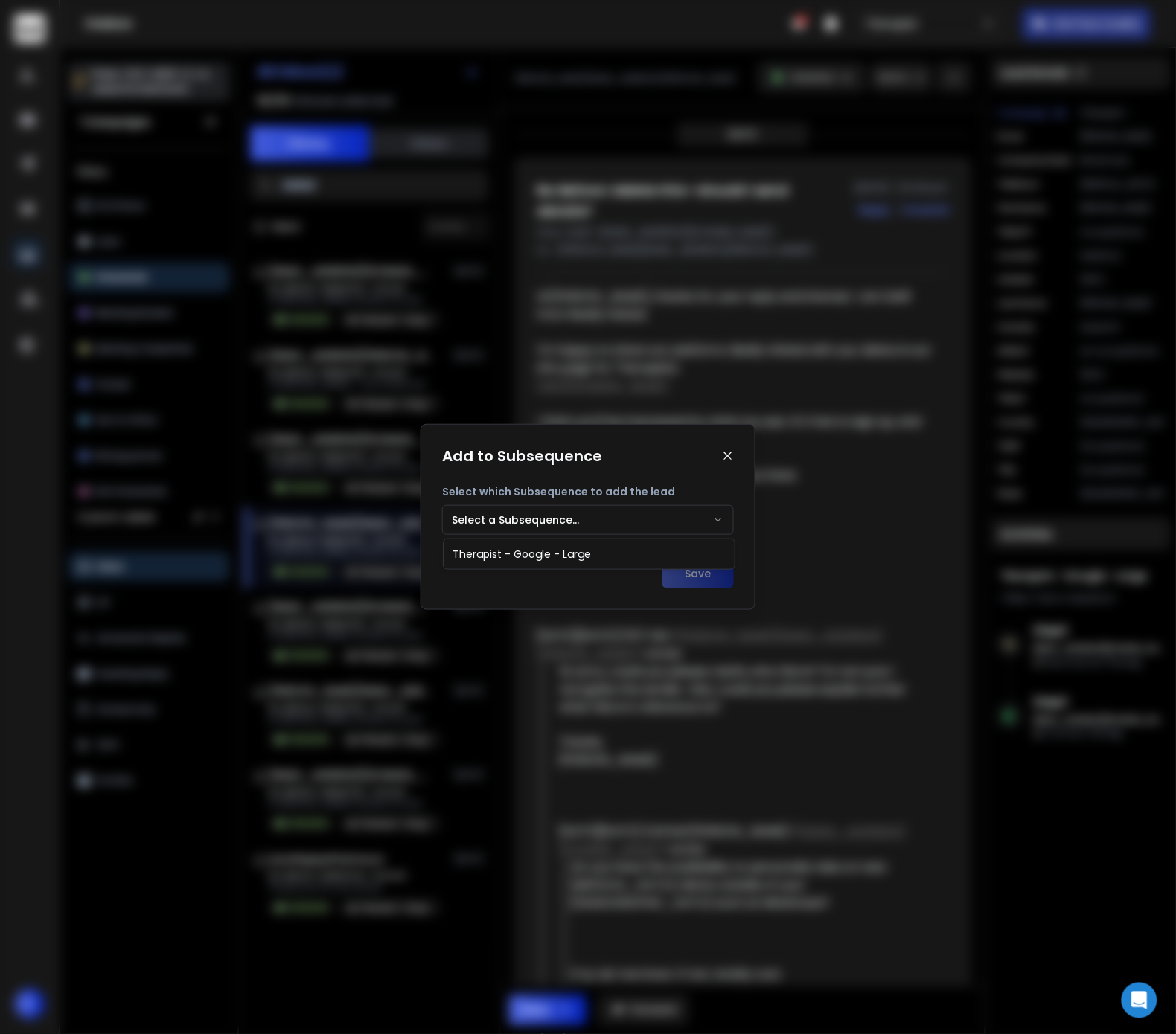
click at [636, 507] on button "Select a Subsequence..." at bounding box center [588, 520] width 292 height 29
click at [684, 572] on button "Save" at bounding box center [698, 573] width 72 height 29
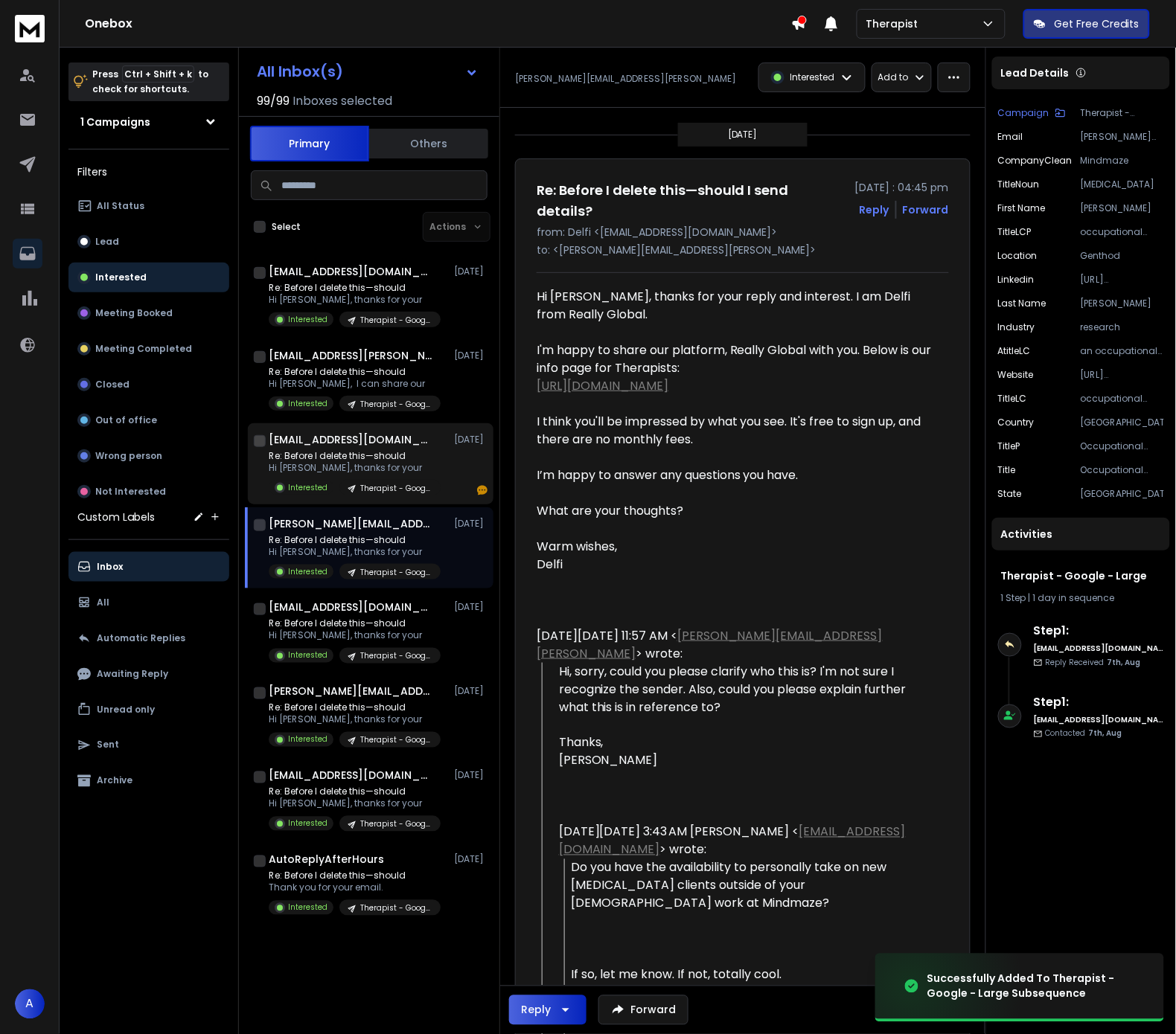
click at [348, 480] on div "Interested Therapist - Google - Large" at bounding box center [355, 488] width 172 height 16
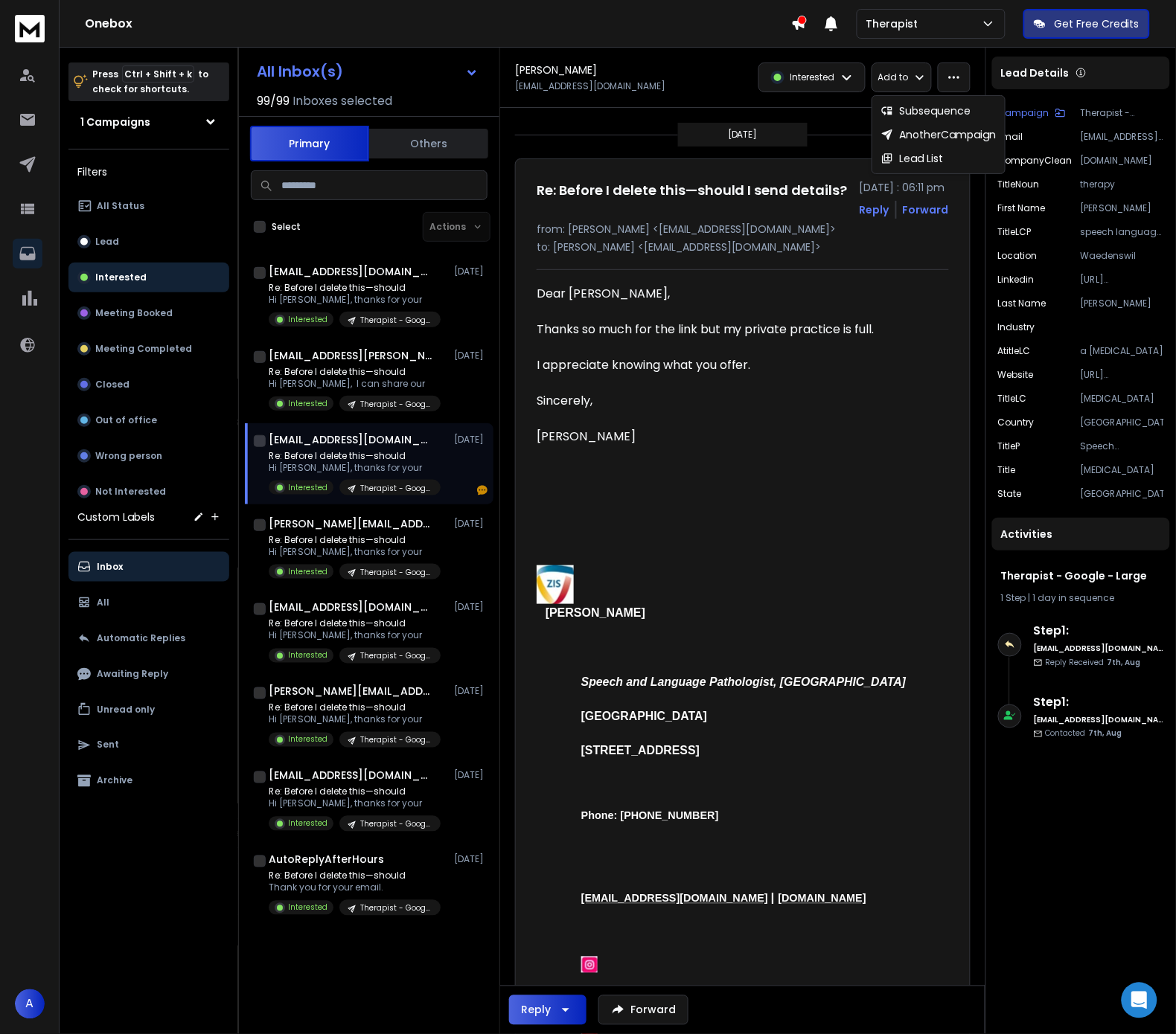
click at [883, 74] on p "Add to" at bounding box center [894, 78] width 30 height 12
click at [693, 459] on div "Francine Francine Goodman Speech and Language Pathologist, Lower School Zurich …" at bounding box center [737, 888] width 400 height 920
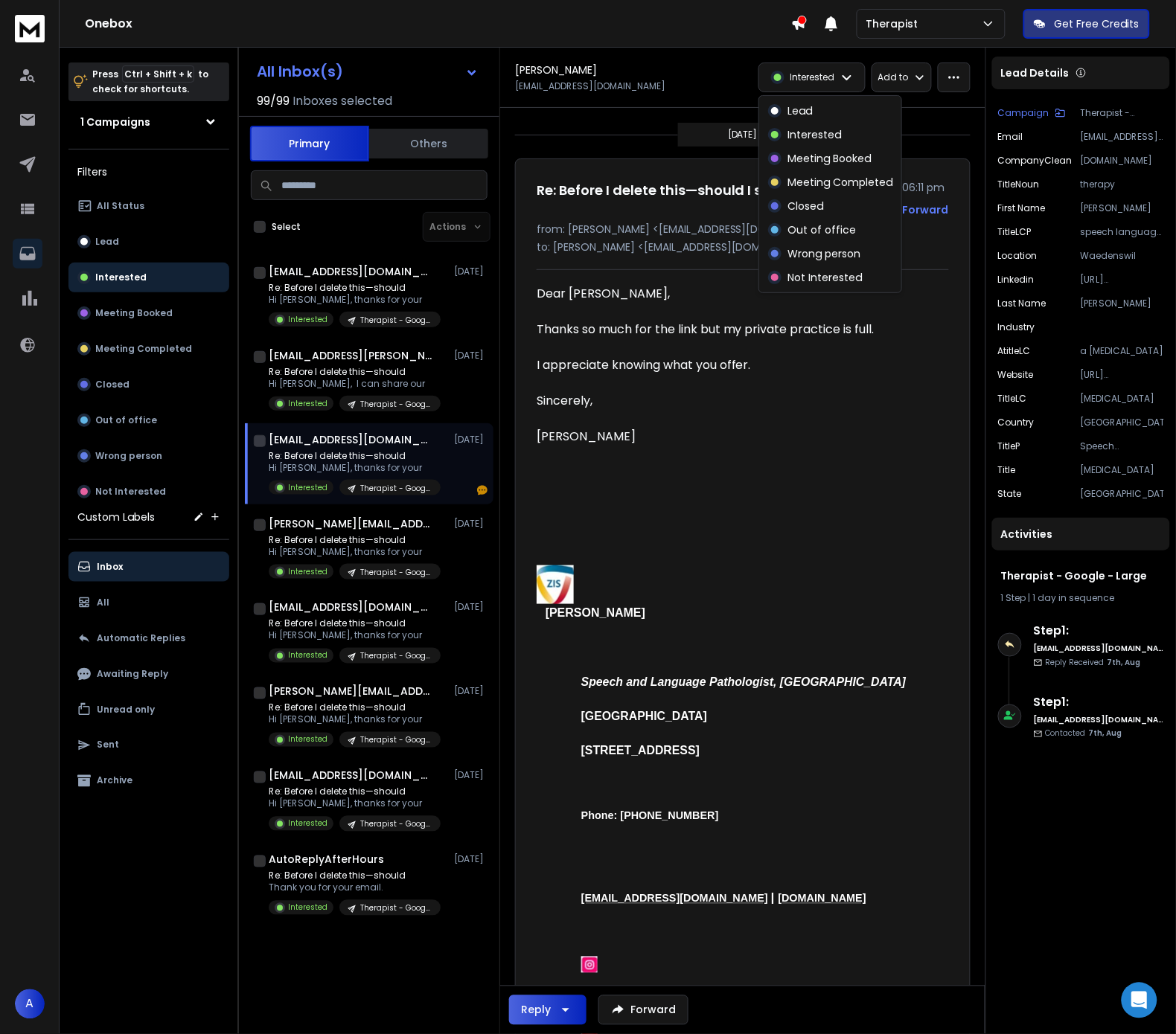
click at [846, 74] on icon at bounding box center [847, 78] width 12 height 12
click at [843, 273] on p "Not Interested" at bounding box center [824, 278] width 74 height 15
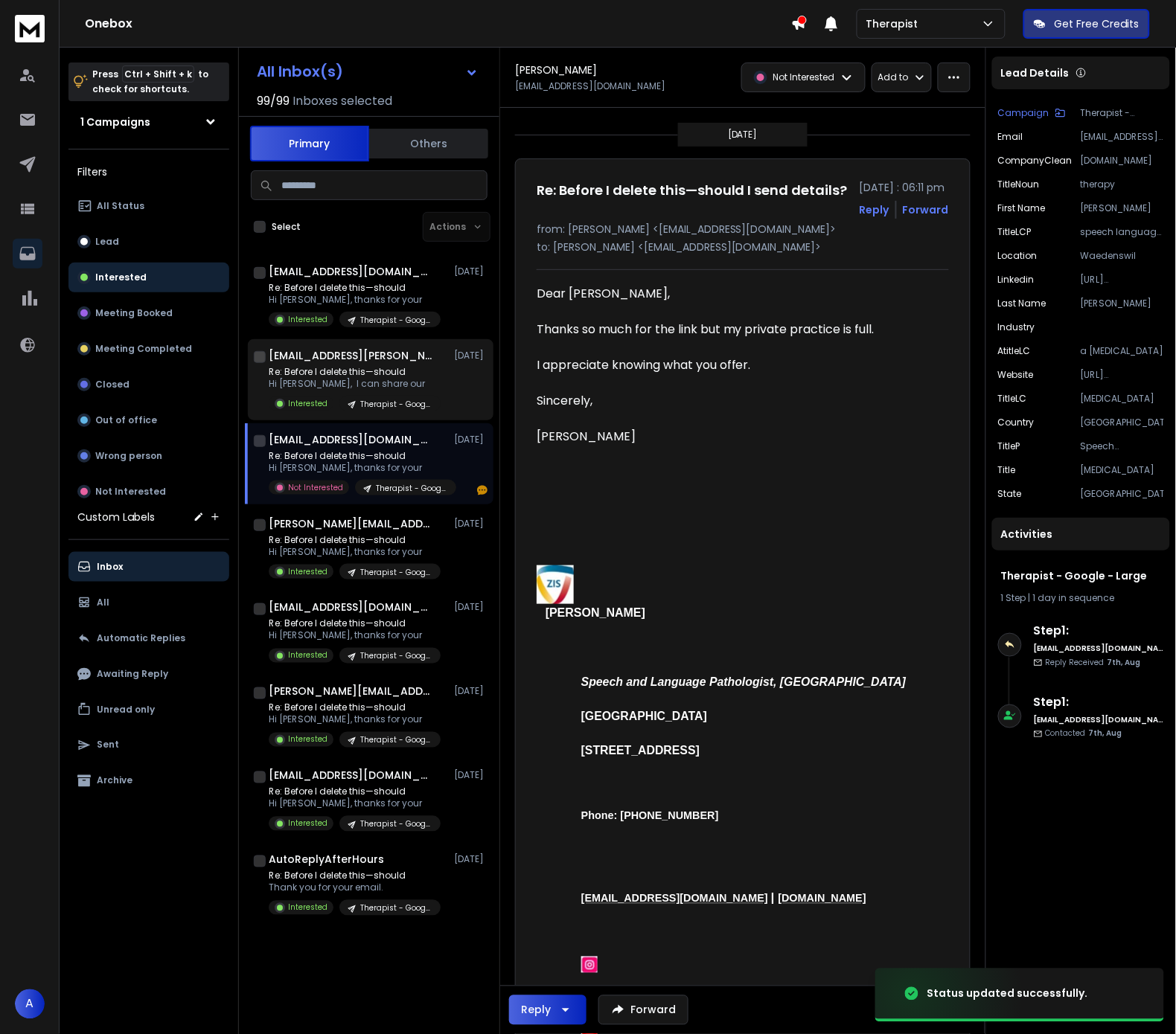
click at [393, 362] on div "ext.sapna.bhat@cis.dk 07 Aug Re: Before I delete this—should Hi Sapna, I can sh…" at bounding box center [379, 379] width 219 height 63
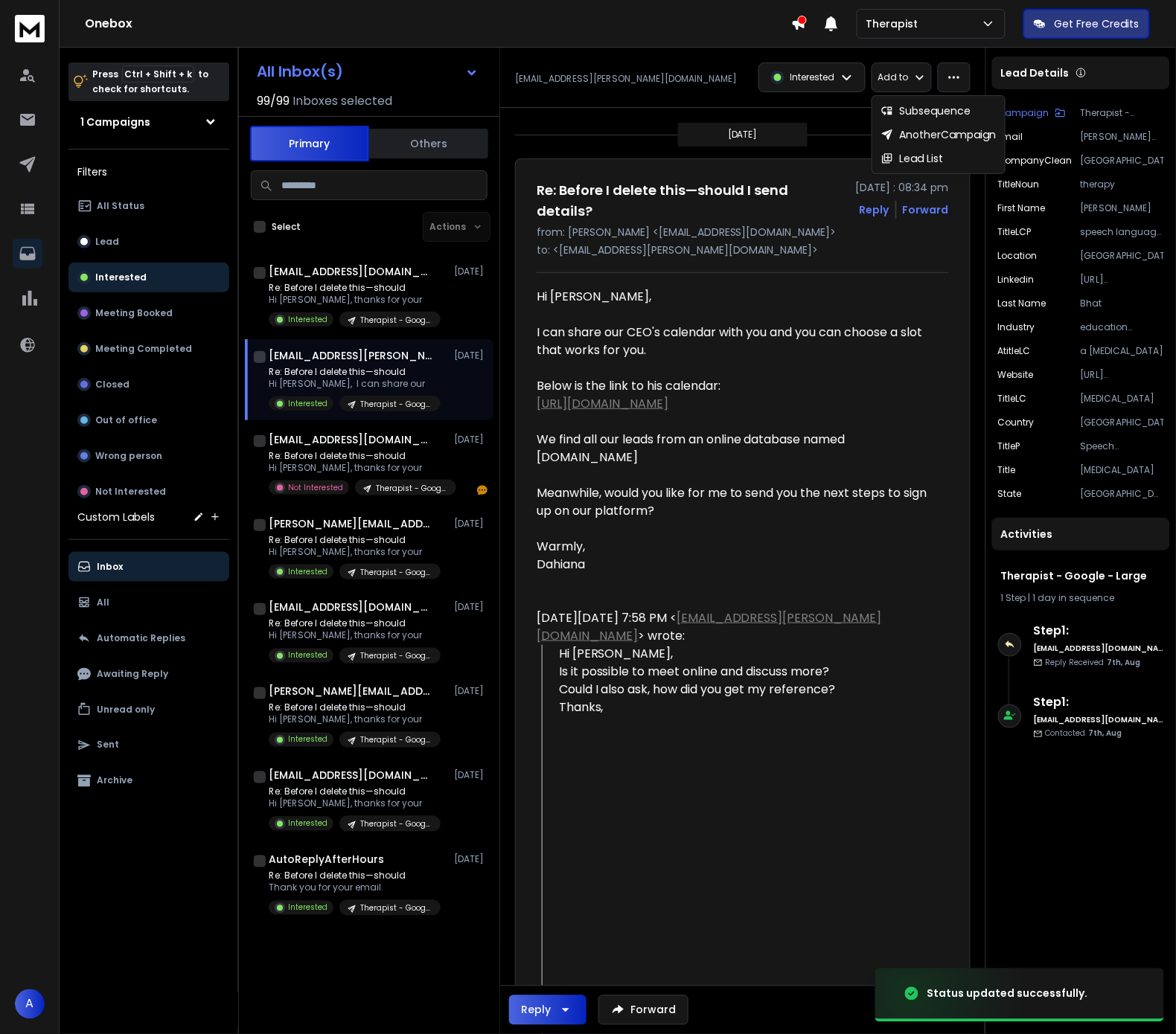
click at [894, 80] on p "Add to" at bounding box center [894, 78] width 30 height 12
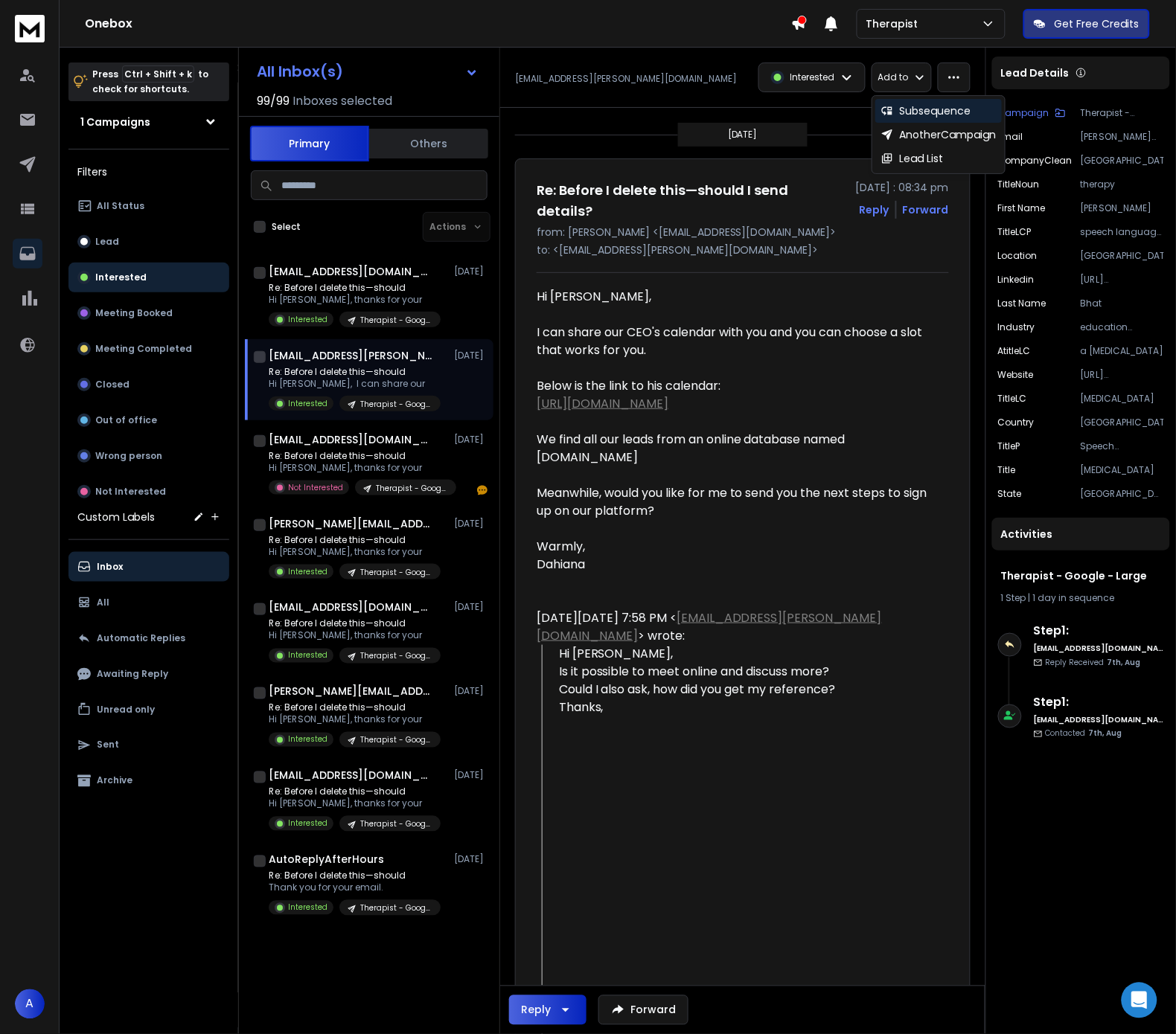
click at [894, 115] on icon at bounding box center [888, 111] width 12 height 12
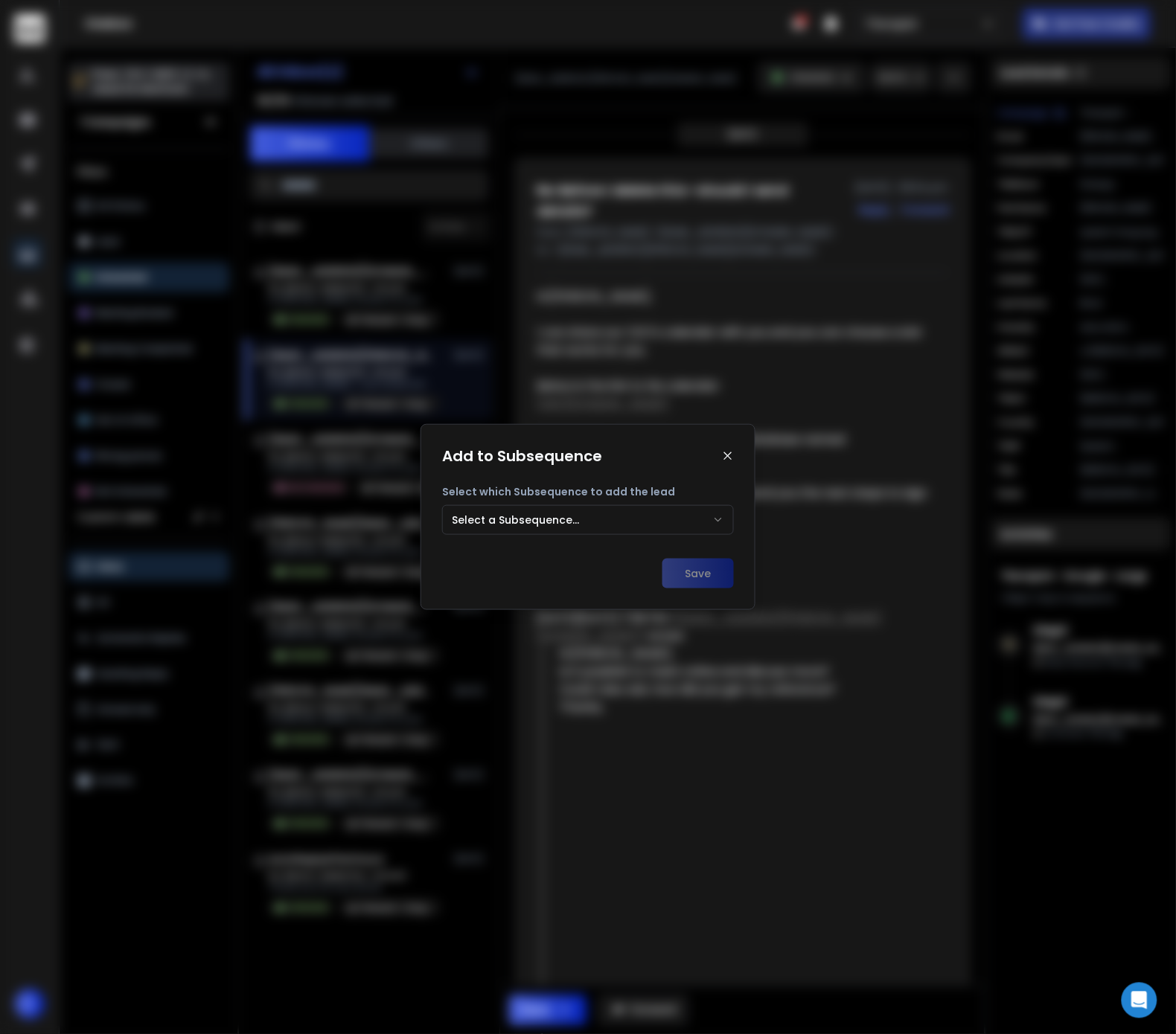
click at [593, 522] on button "Select a Subsequence..." at bounding box center [588, 520] width 292 height 29
drag, startPoint x: 688, startPoint y: 576, endPoint x: 631, endPoint y: 559, distance: 59.5
click at [687, 575] on button "Save" at bounding box center [698, 573] width 72 height 29
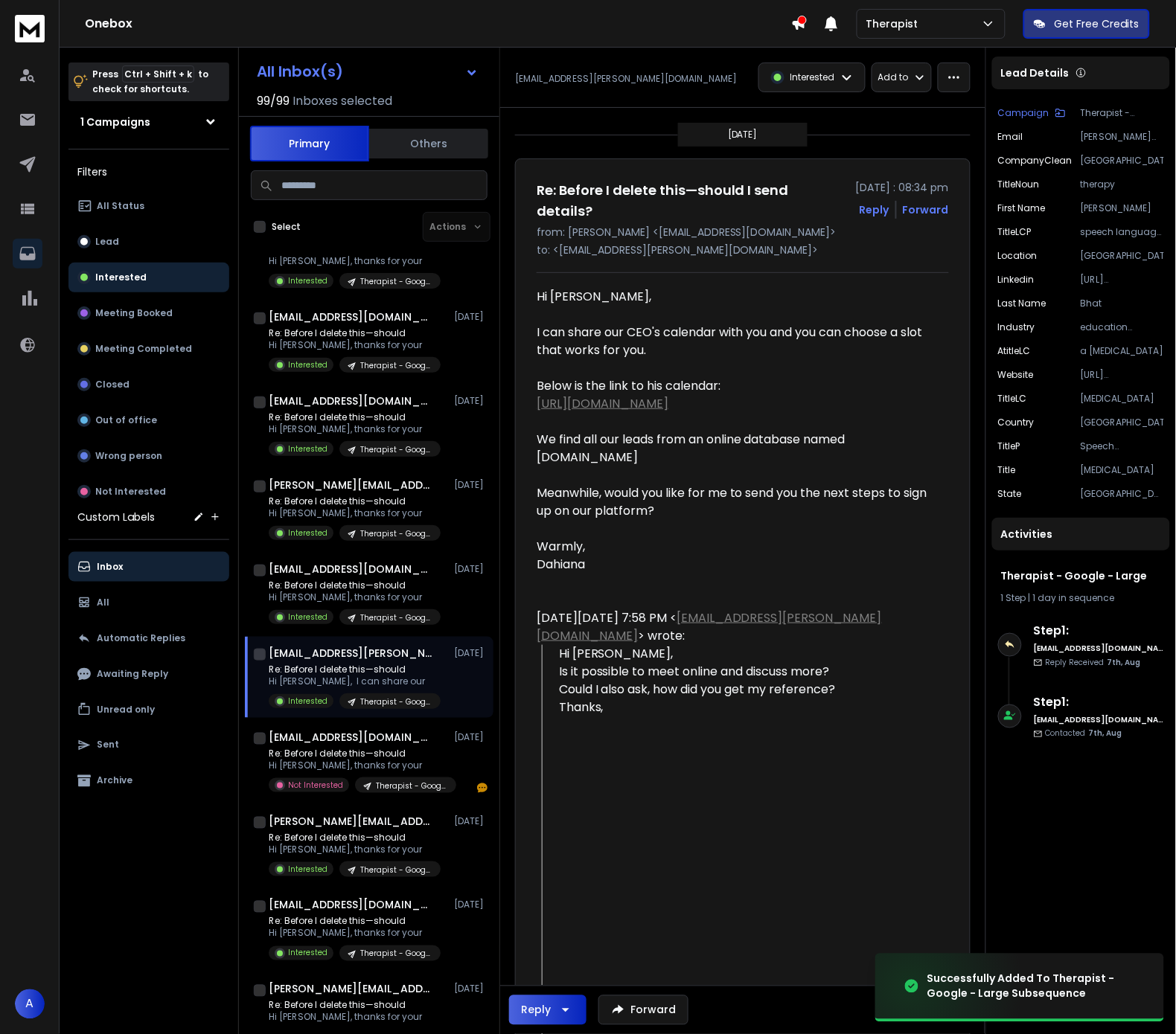
scroll to position [1408, 0]
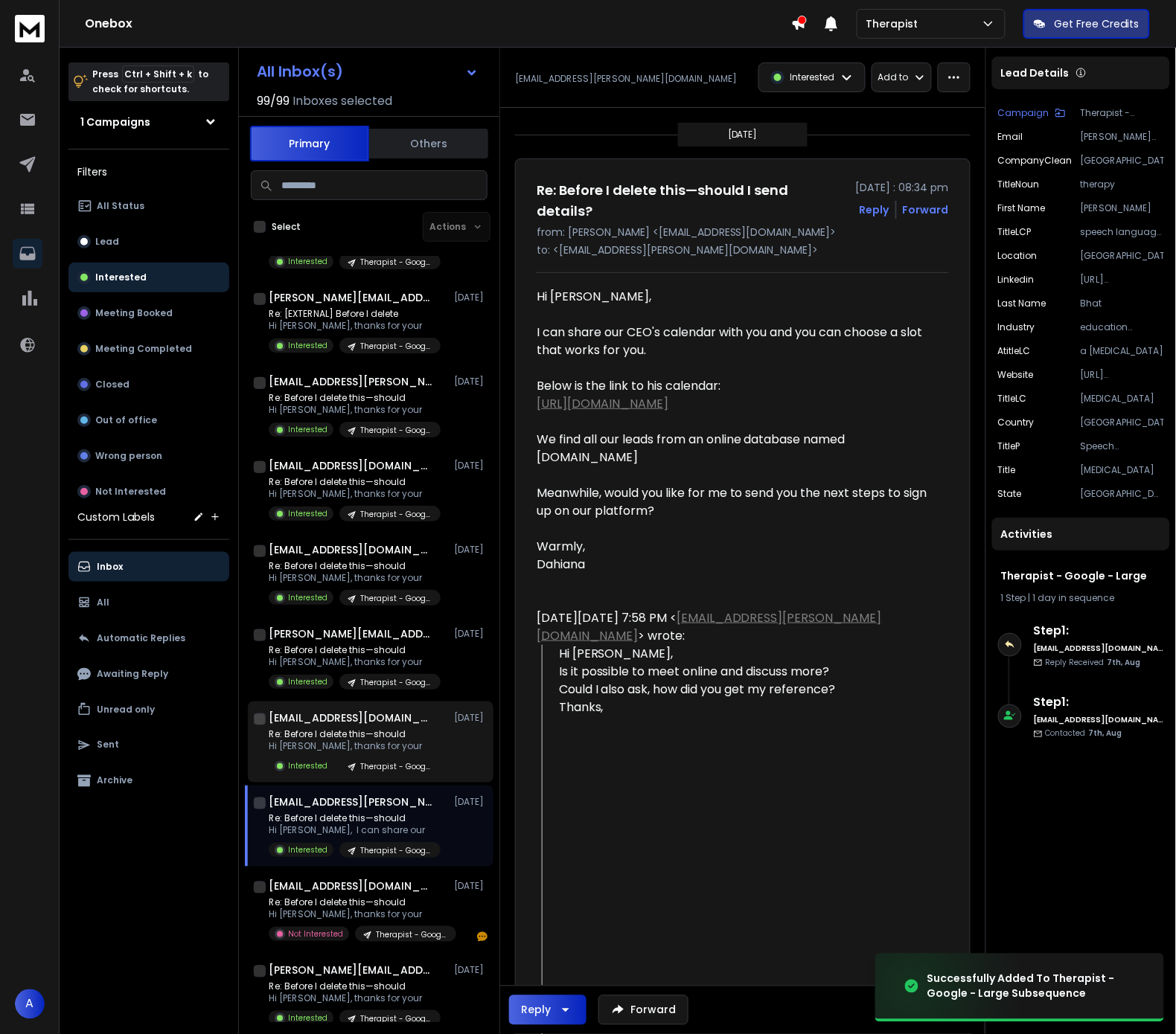
click at [394, 717] on div "gweiss@hemetusd.org 08 Aug" at bounding box center [379, 718] width 219 height 15
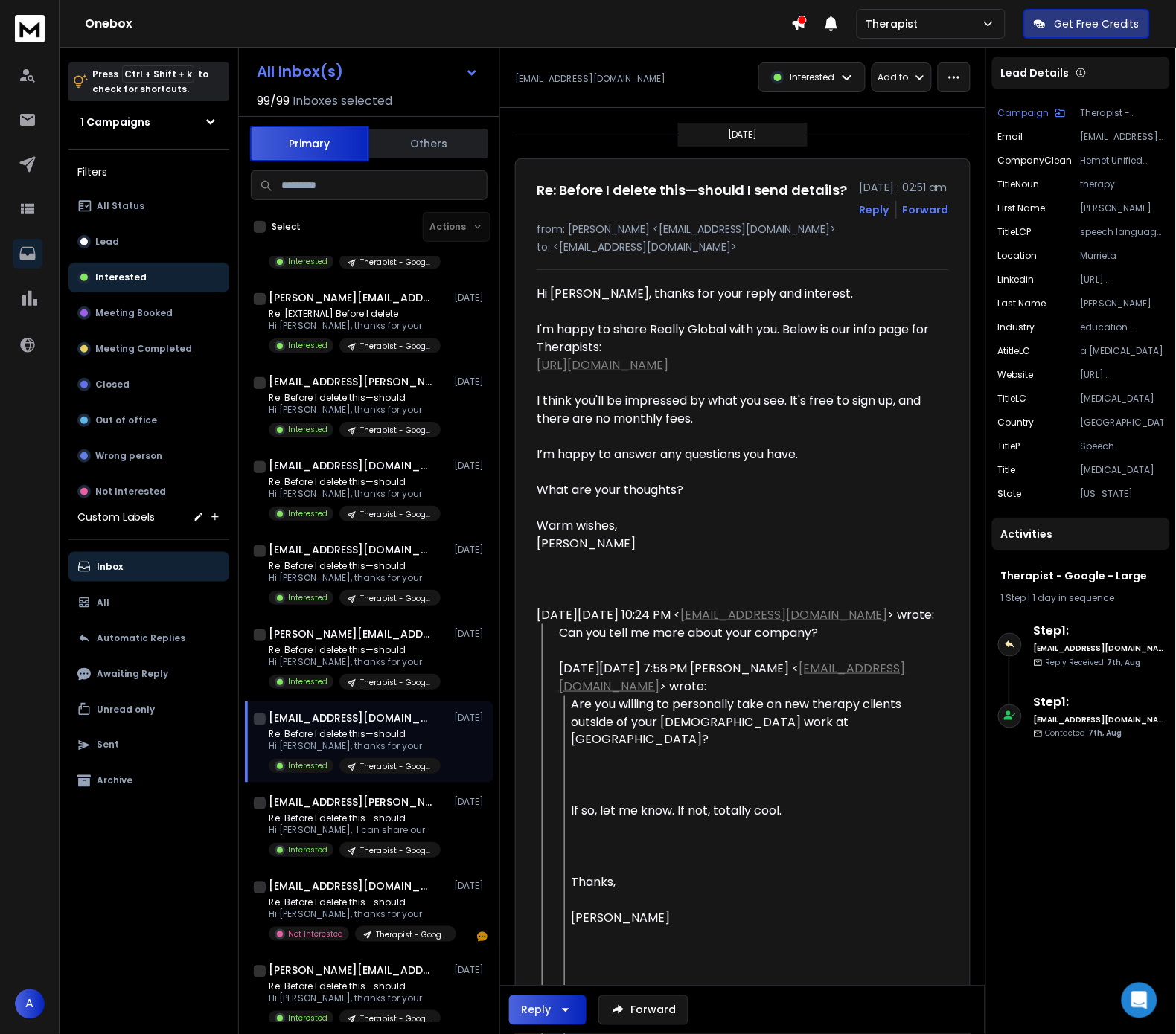
click at [912, 74] on div "Add to" at bounding box center [902, 78] width 59 height 29
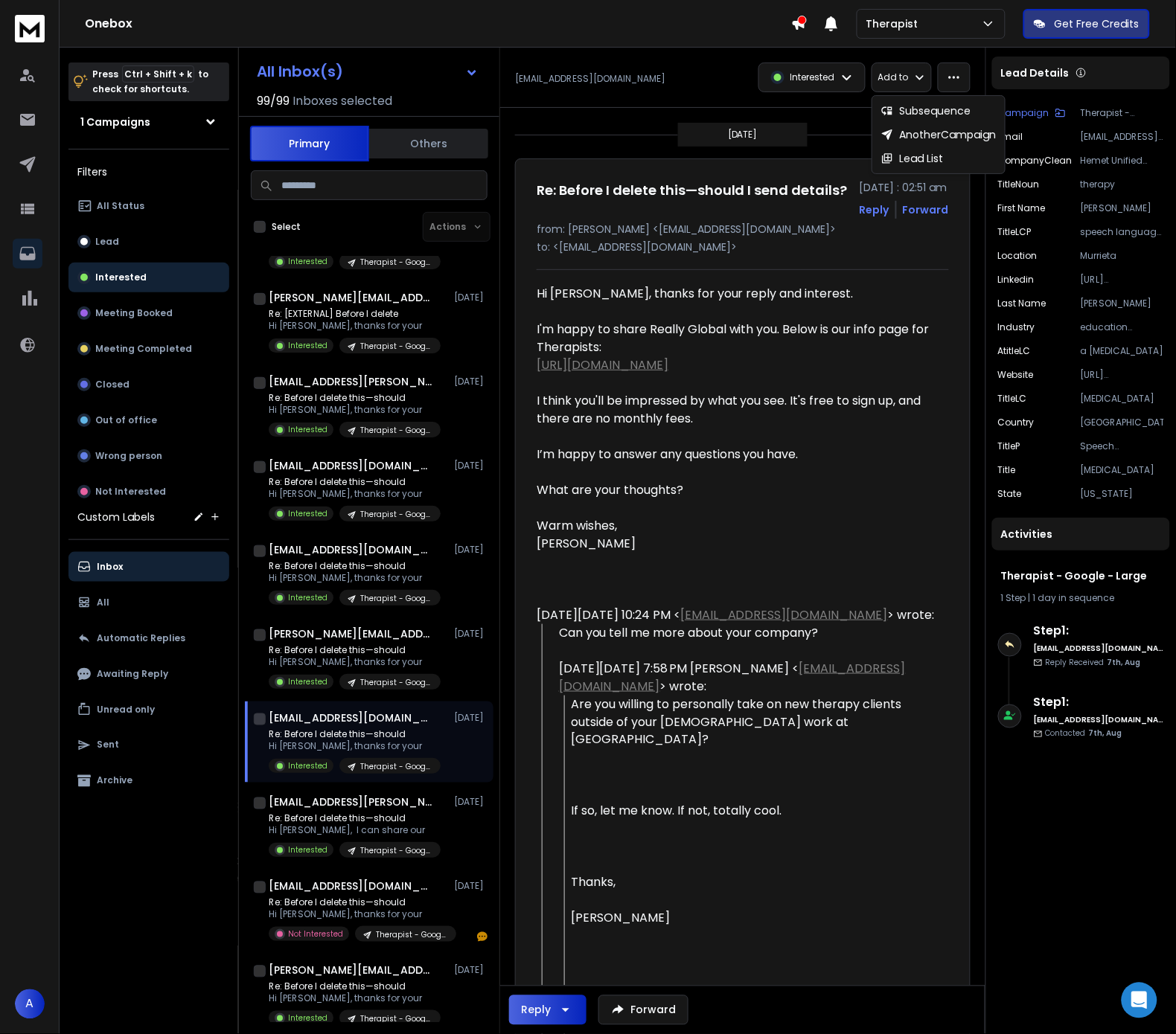
click at [907, 96] on div "Subsequence Another Campaign Lead List" at bounding box center [938, 135] width 134 height 79
click at [907, 106] on div "Subsequence" at bounding box center [926, 111] width 89 height 15
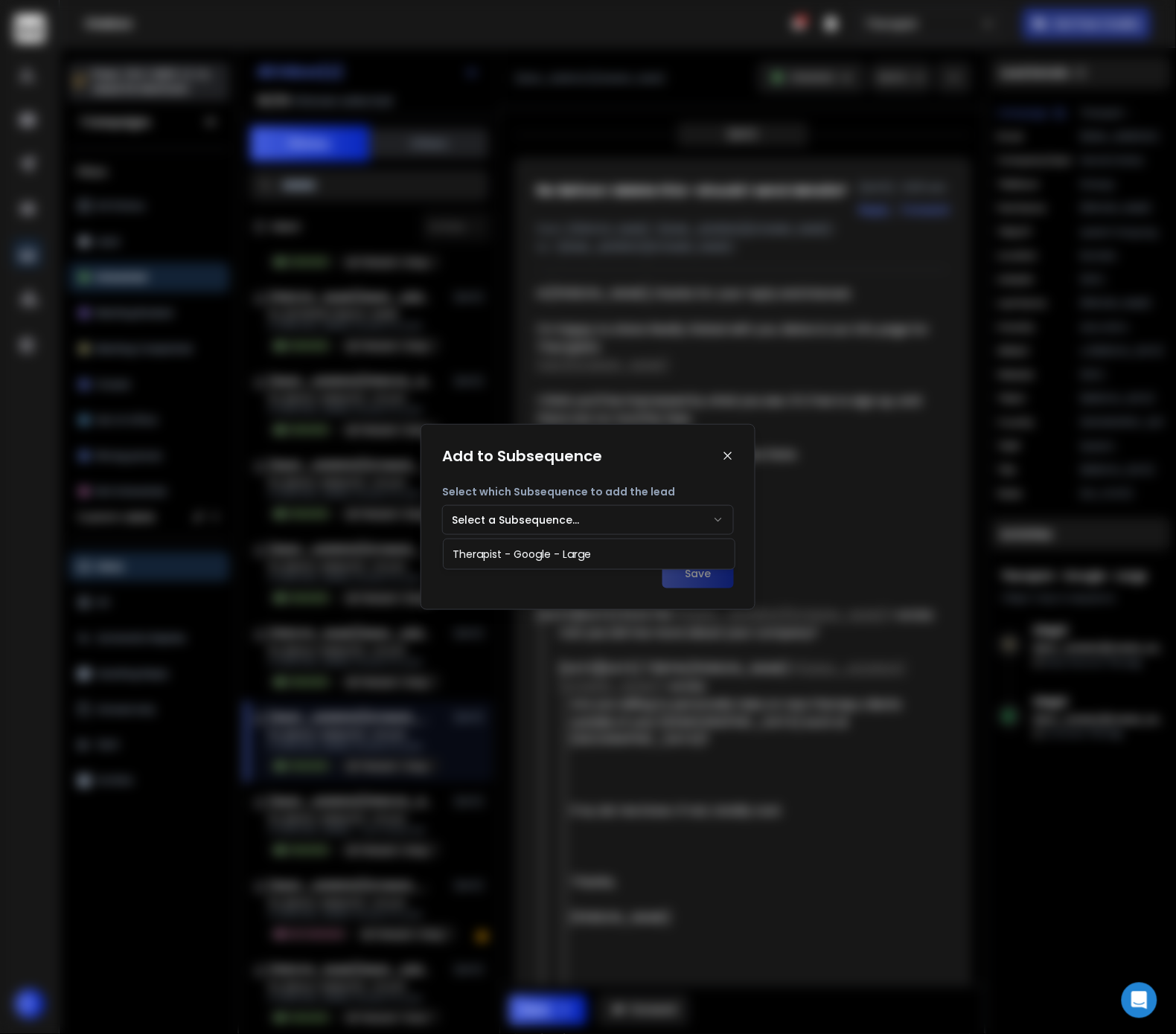
click at [615, 517] on button "Select a Subsequence..." at bounding box center [588, 520] width 292 height 29
click at [715, 572] on button "Save" at bounding box center [698, 573] width 72 height 29
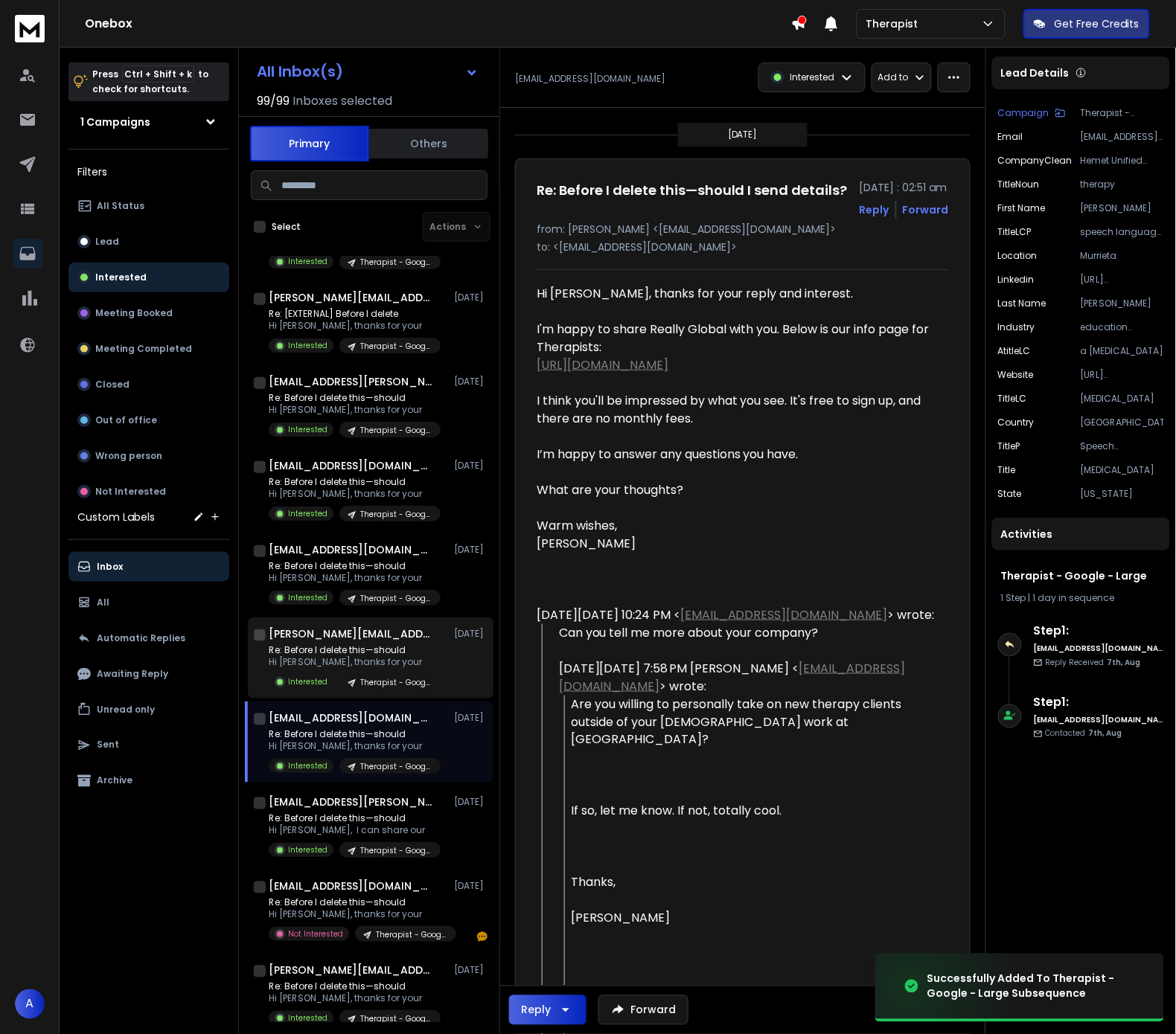
click at [405, 659] on p "Hi Randy, thanks for your" at bounding box center [355, 662] width 172 height 12
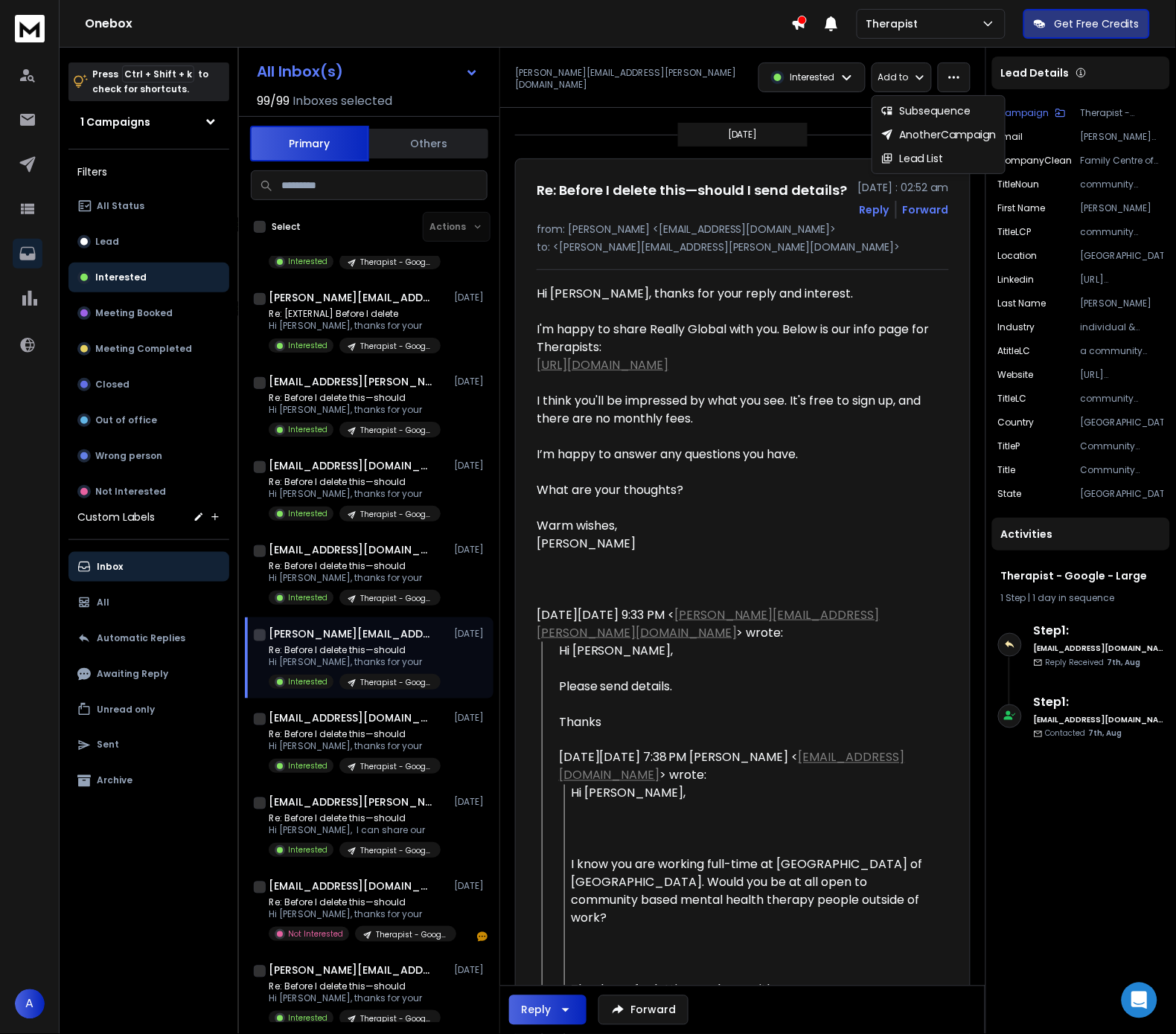
click at [900, 79] on p "Add to" at bounding box center [894, 78] width 30 height 12
click at [908, 108] on div "Subsequence" at bounding box center [926, 111] width 89 height 15
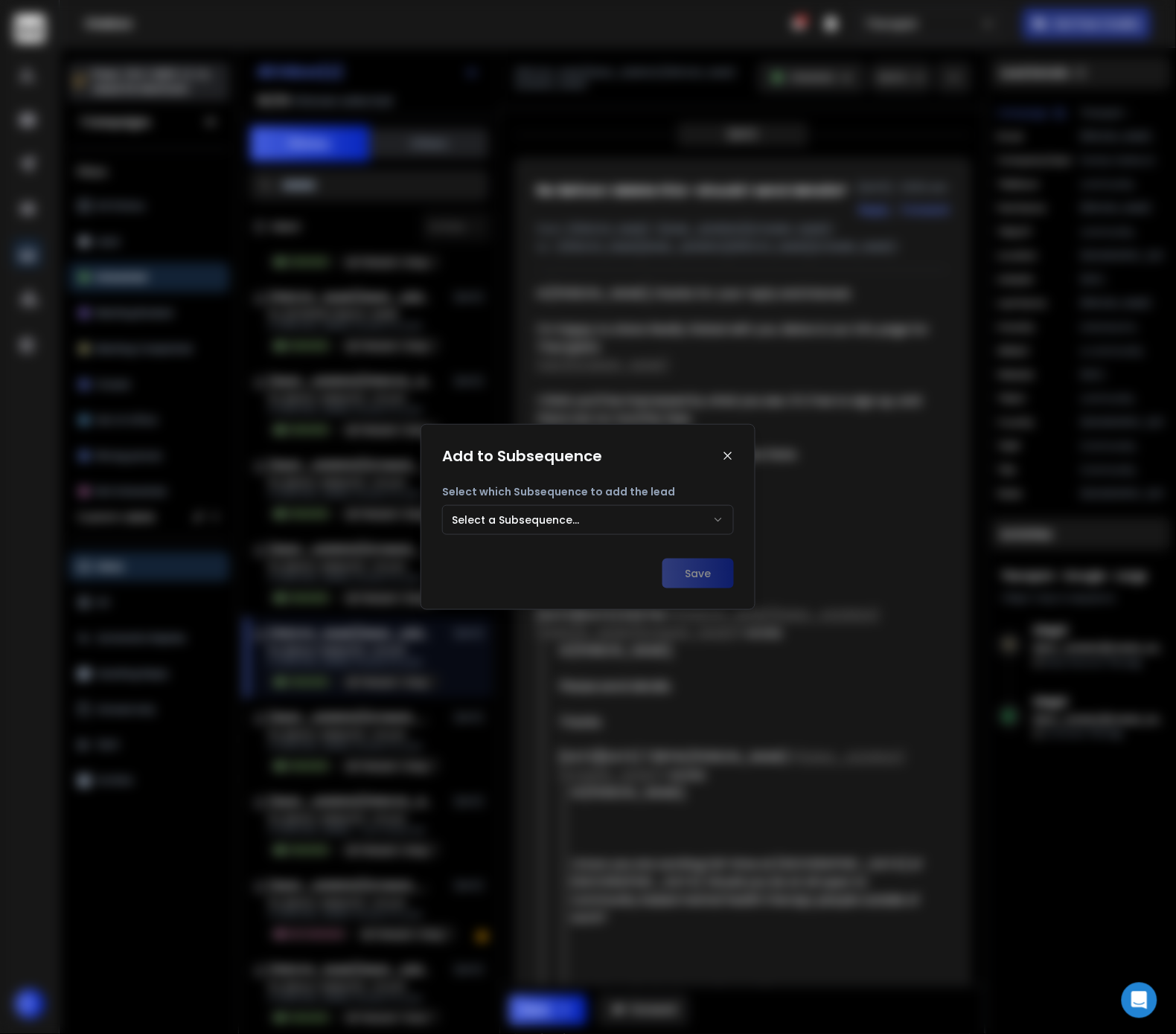
click at [636, 517] on button "Select a Subsequence..." at bounding box center [588, 520] width 292 height 29
click at [672, 578] on button "Save" at bounding box center [698, 573] width 72 height 29
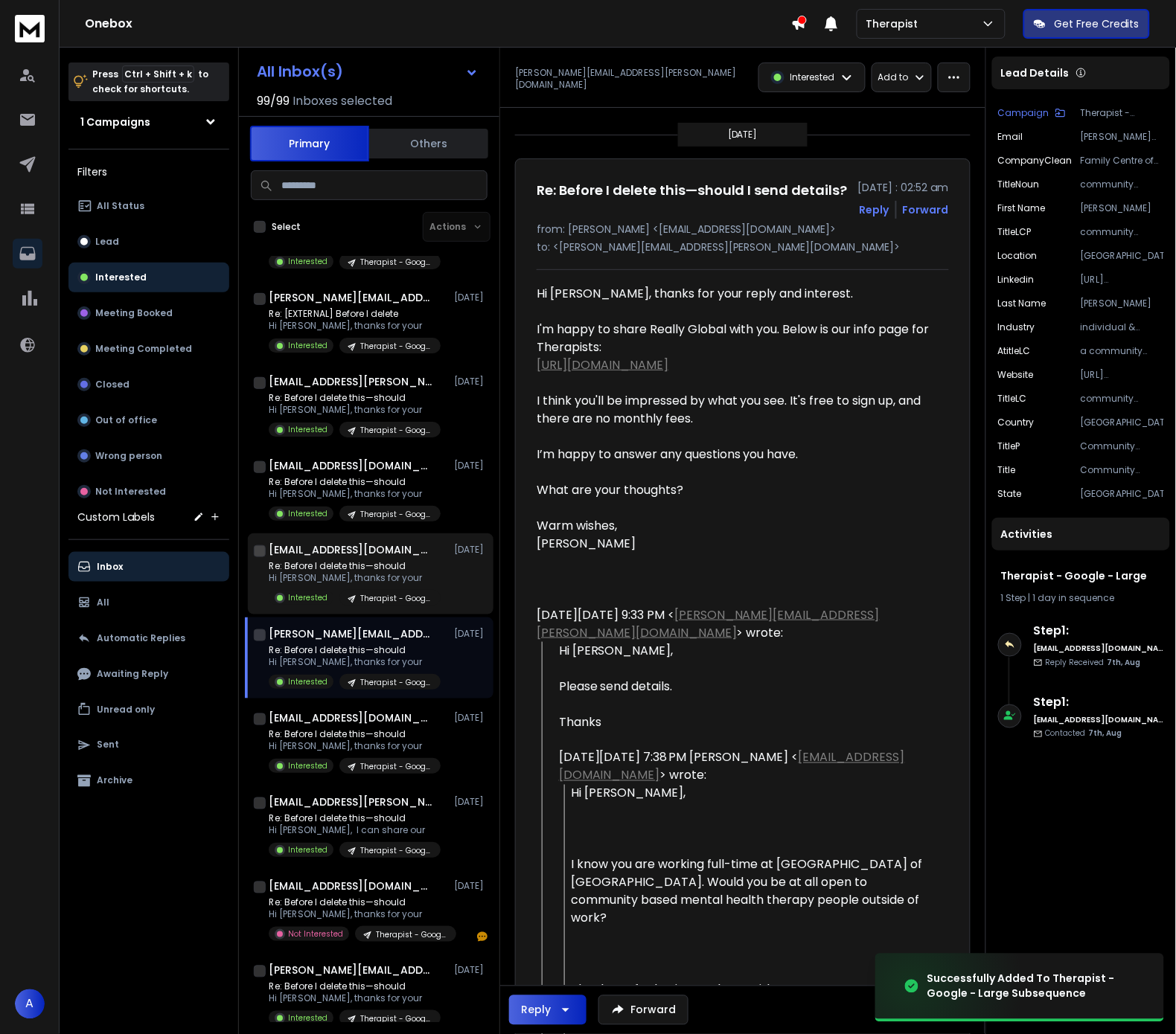
click at [309, 560] on p "Re: Before I delete this—should" at bounding box center [355, 566] width 172 height 12
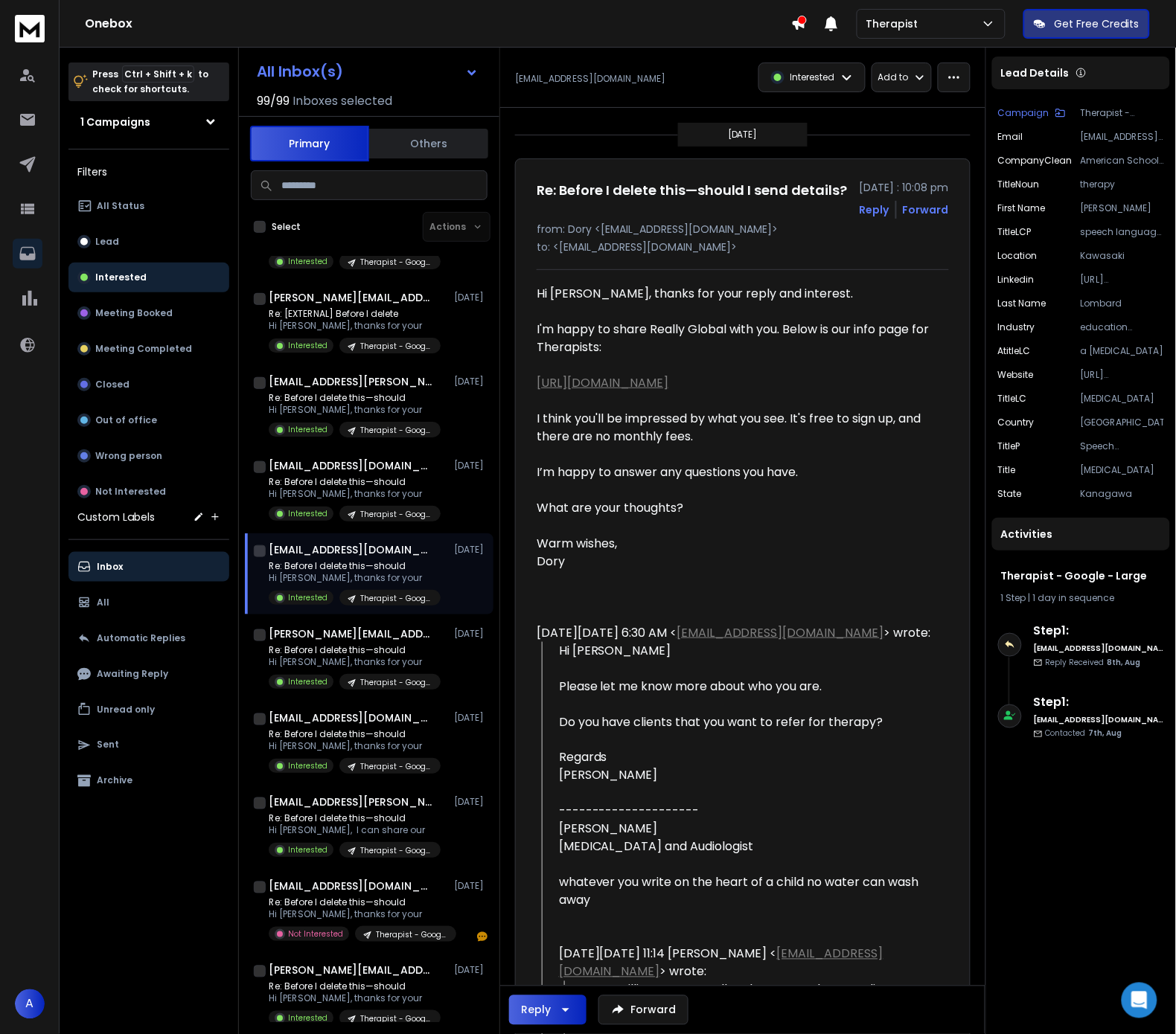
click at [882, 74] on p "Add to" at bounding box center [894, 78] width 30 height 12
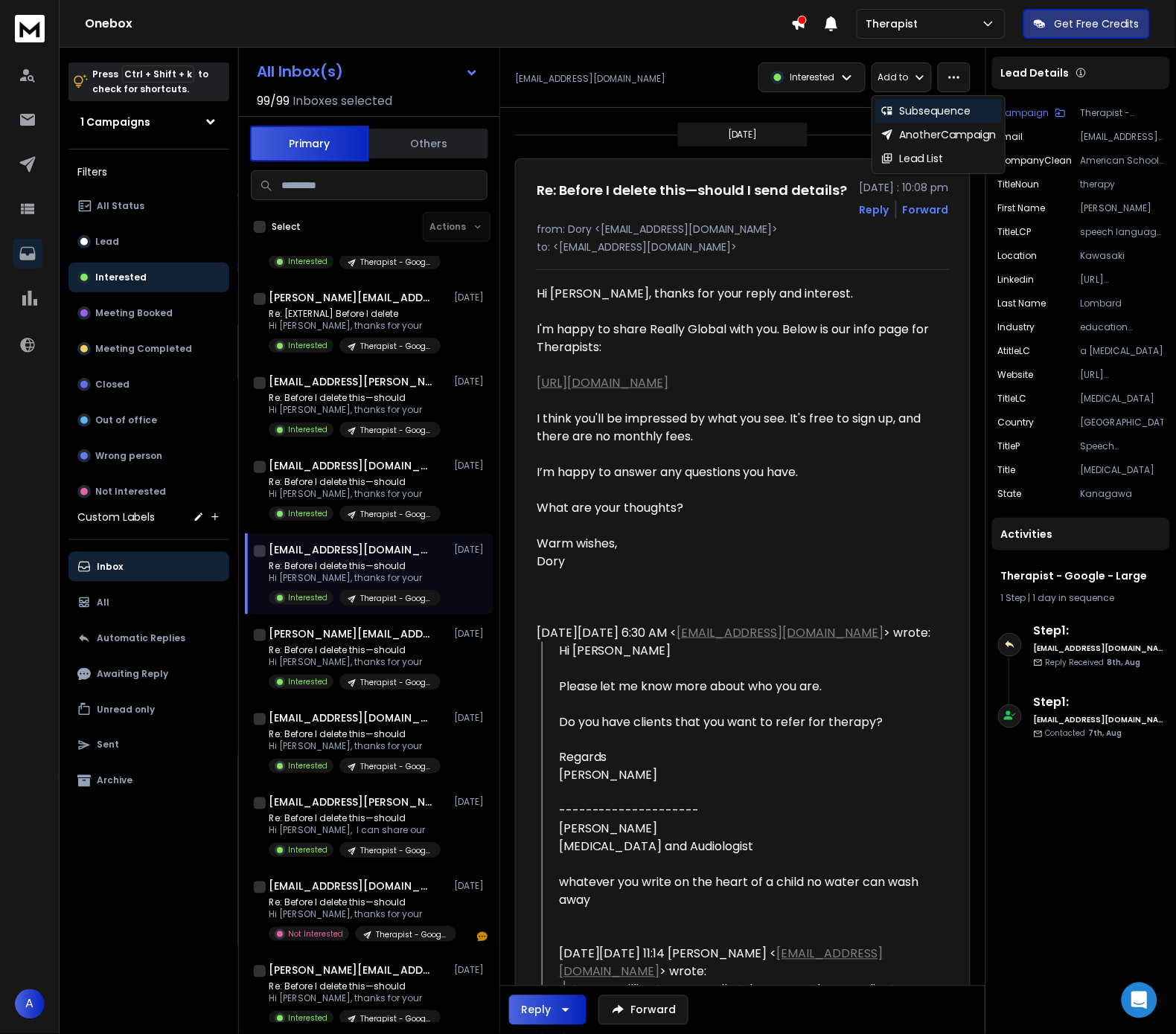
click at [894, 100] on div "Subsequence" at bounding box center [938, 110] width 126 height 24
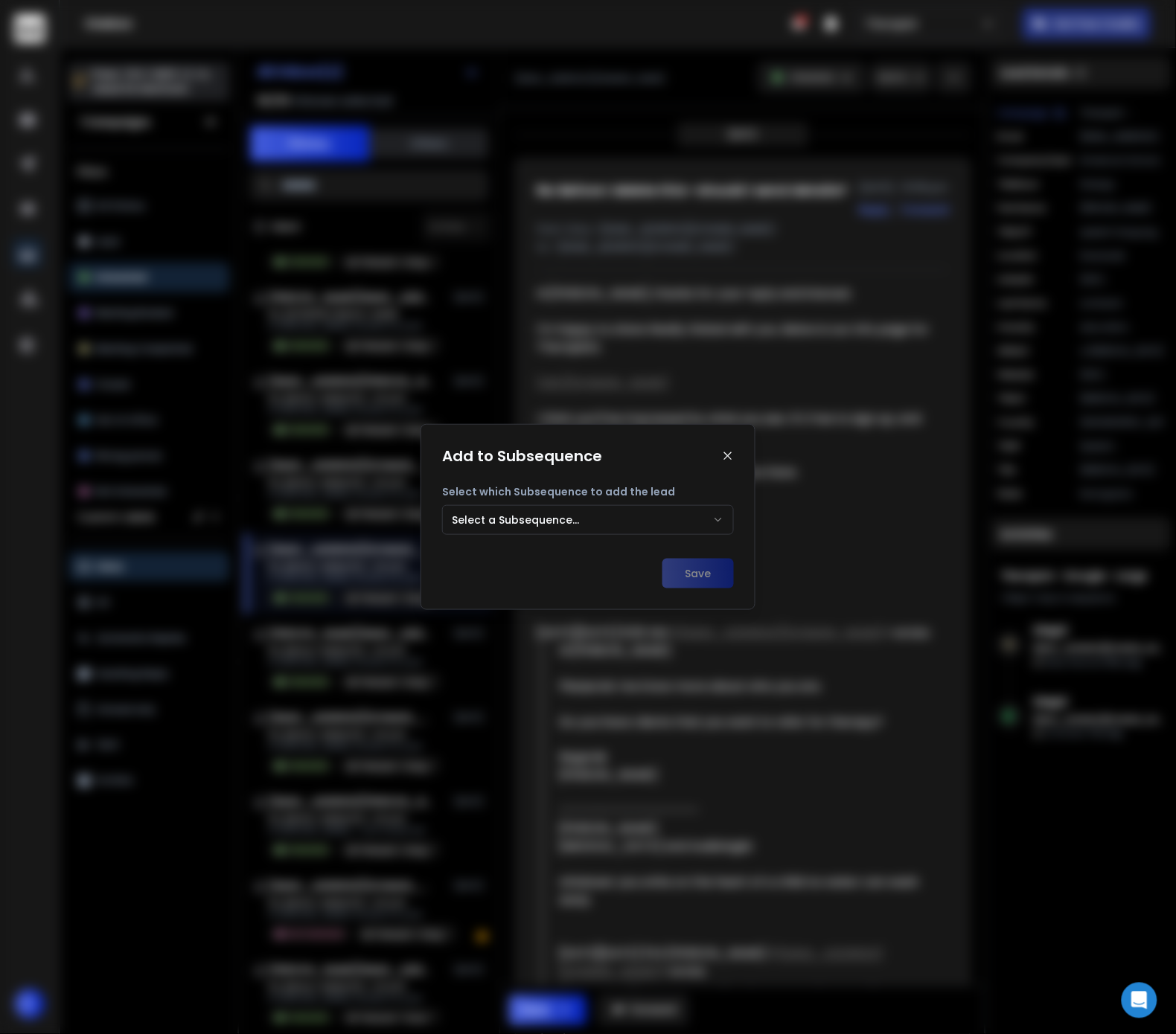
click at [589, 515] on button "Select a Subsequence..." at bounding box center [588, 520] width 292 height 29
click at [690, 585] on button "Save" at bounding box center [698, 573] width 72 height 29
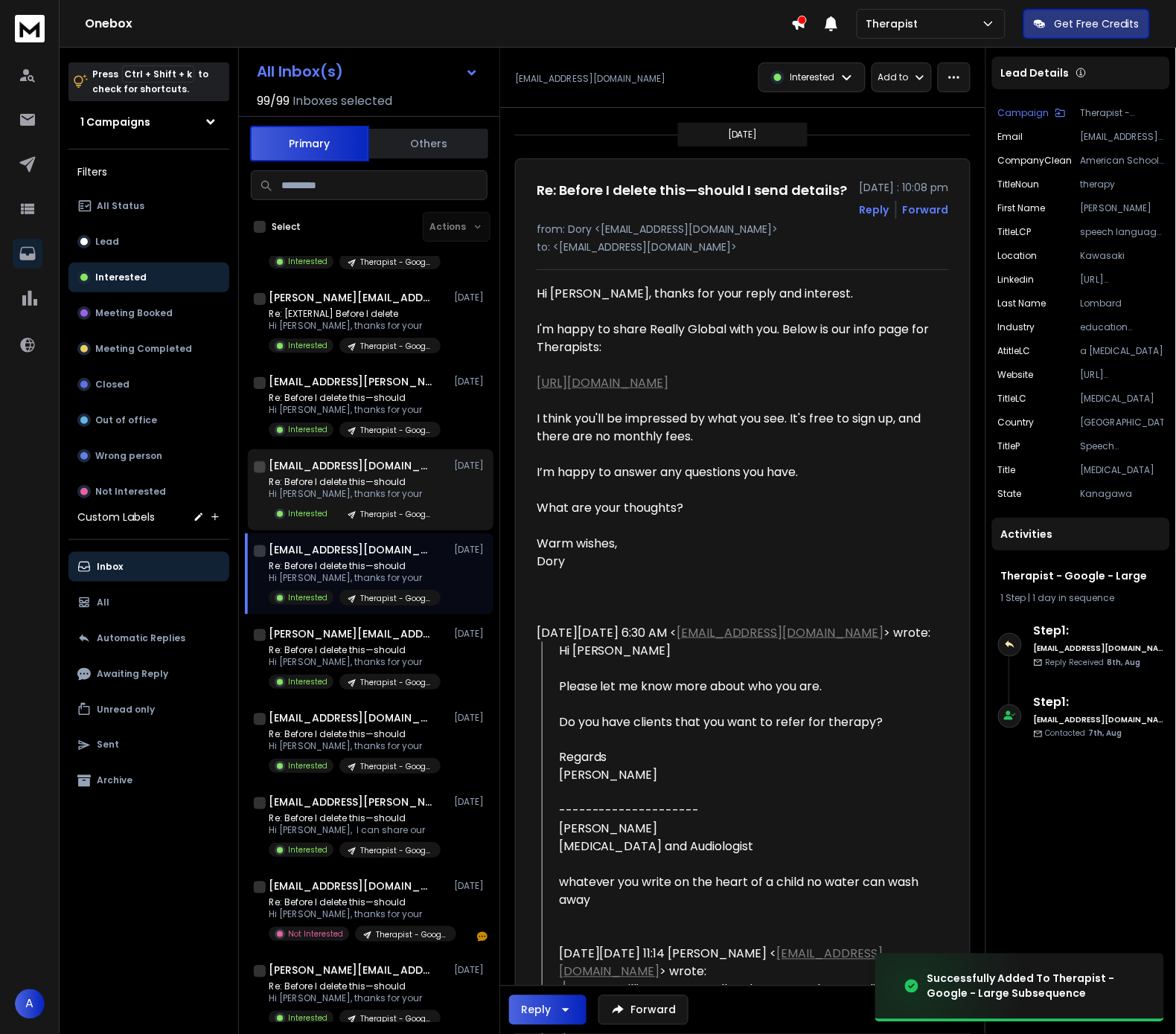
click at [373, 465] on h1 "luwa@uniondaleschools.org" at bounding box center [351, 466] width 164 height 15
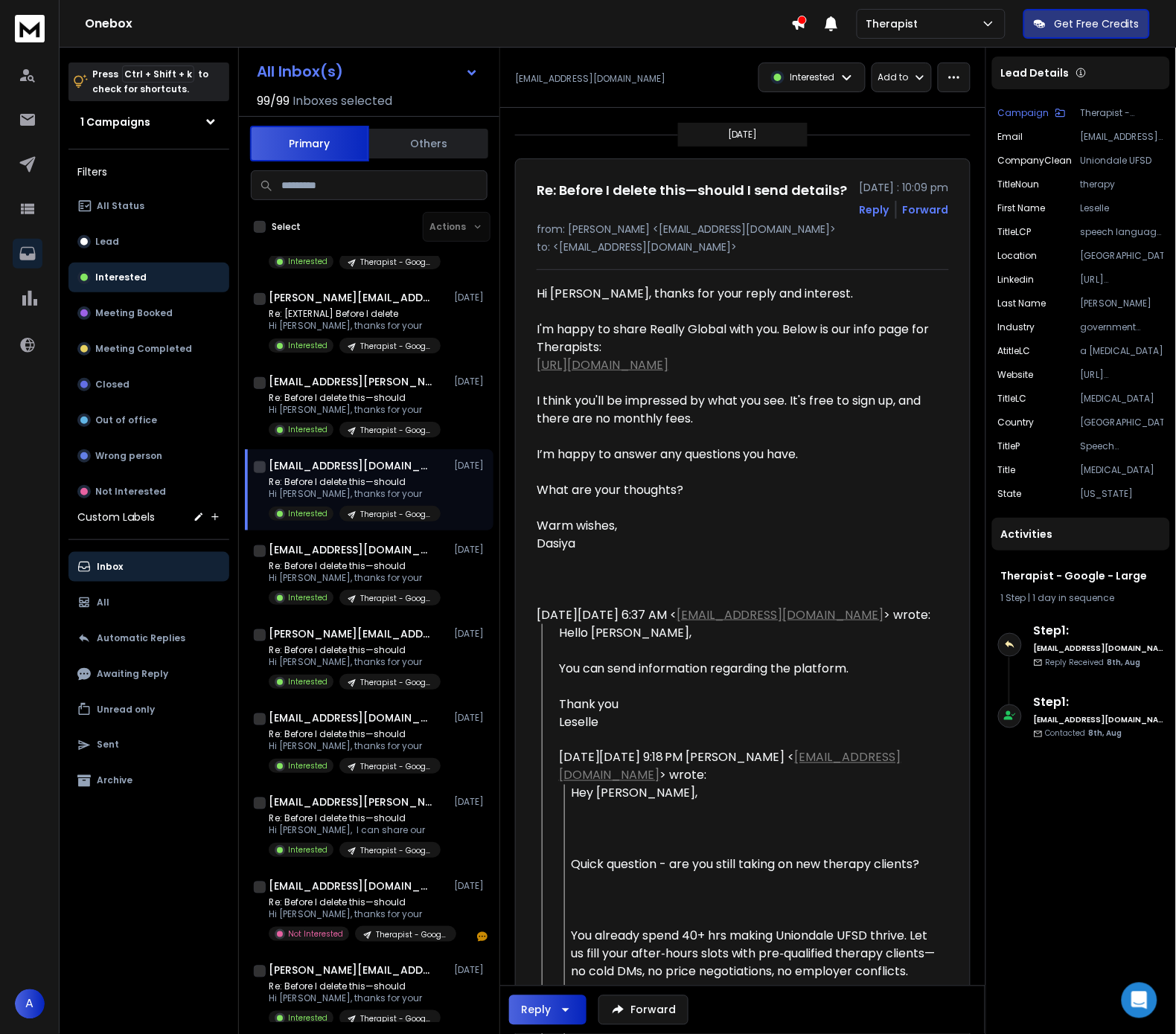
click at [898, 64] on div "Add to" at bounding box center [902, 78] width 59 height 29
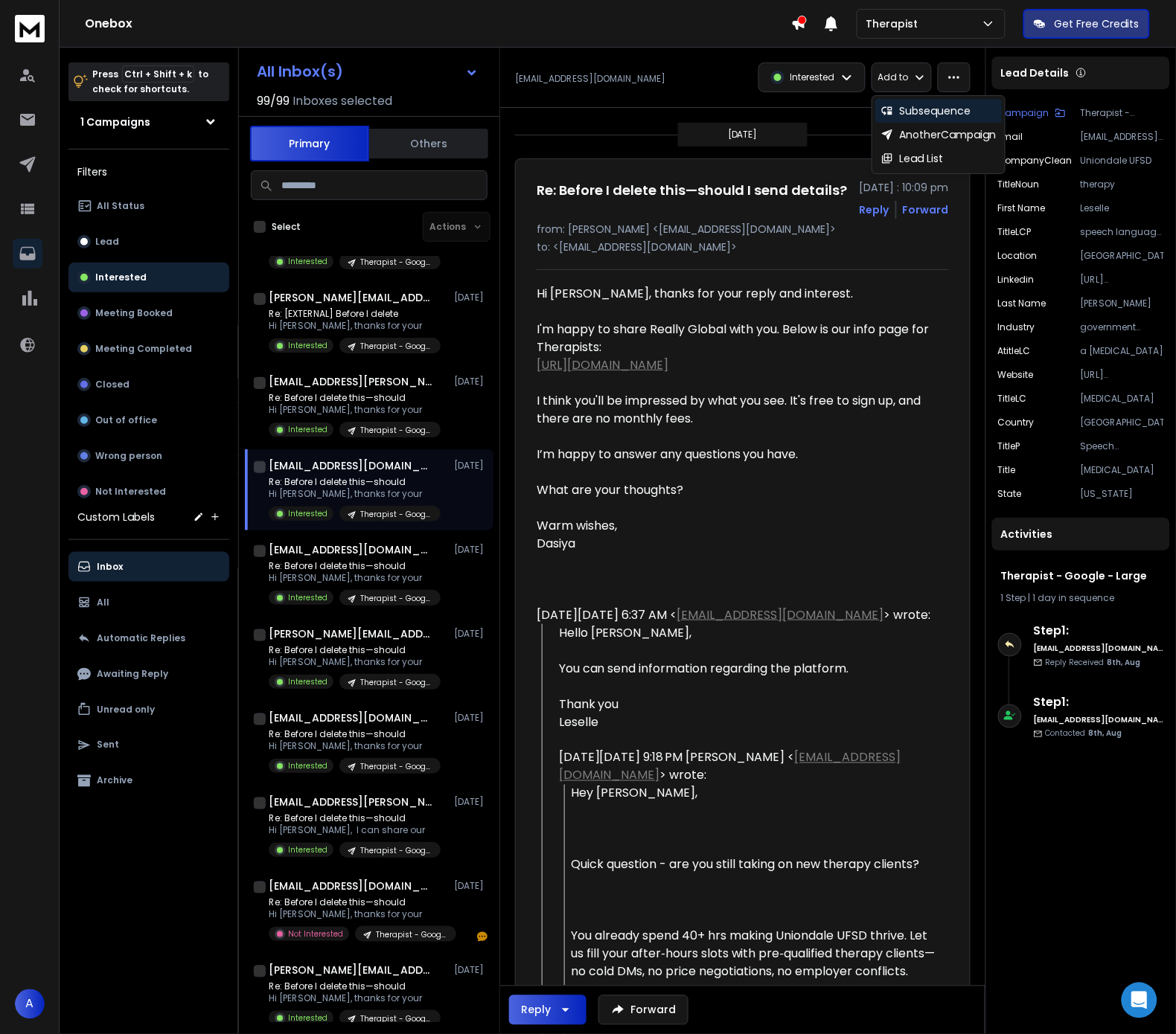
click at [894, 116] on div "Subsequence" at bounding box center [926, 111] width 89 height 15
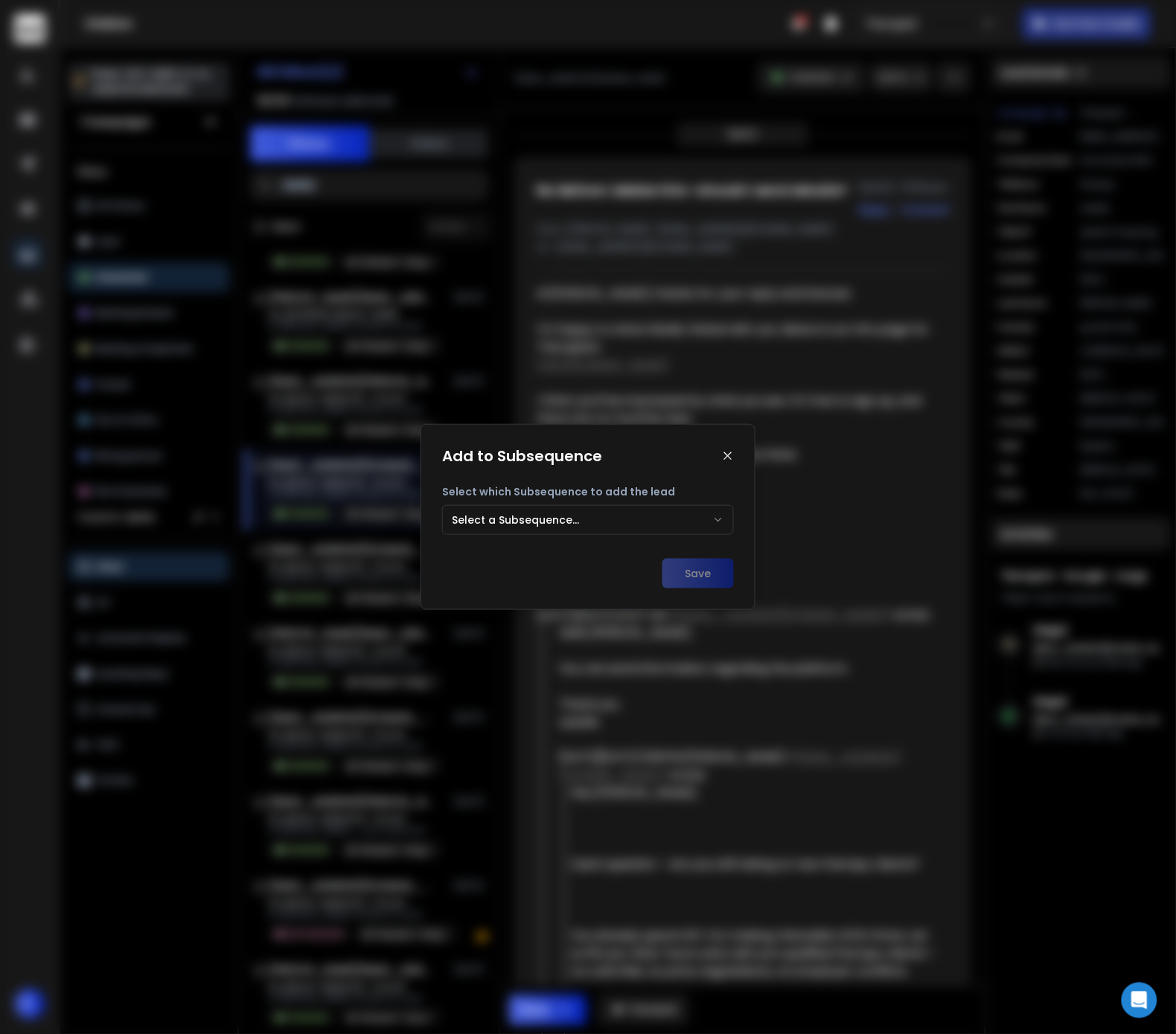
click at [586, 527] on button "Select a Subsequence..." at bounding box center [588, 520] width 292 height 29
drag, startPoint x: 596, startPoint y: 569, endPoint x: 596, endPoint y: 552, distance: 17.0
click at [599, 549] on div "Select which Subsequence to add the lead Therapist - Google - Large Save" at bounding box center [588, 537] width 292 height 104
click at [694, 564] on button "Save" at bounding box center [698, 573] width 72 height 29
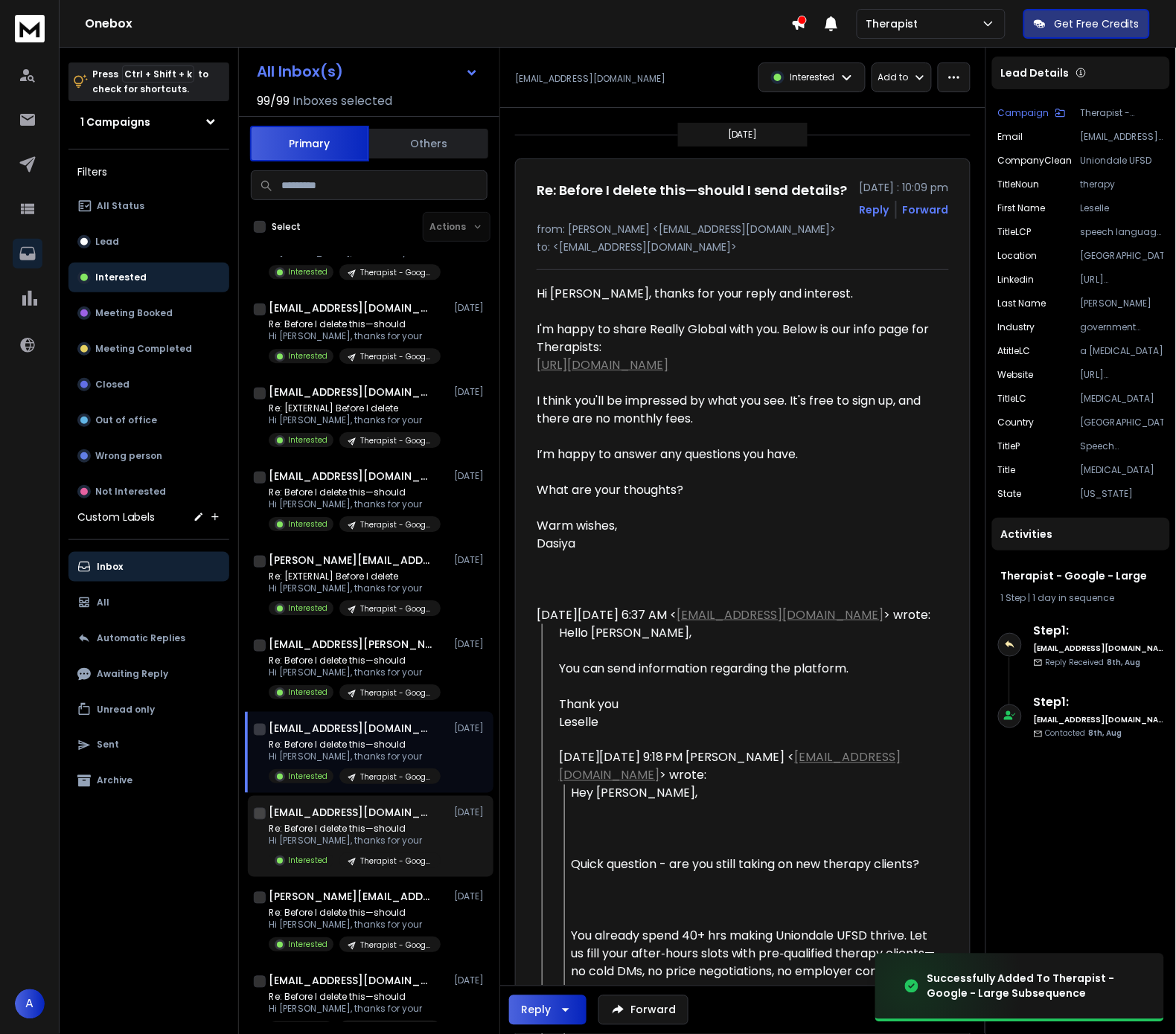
scroll to position [1111, 0]
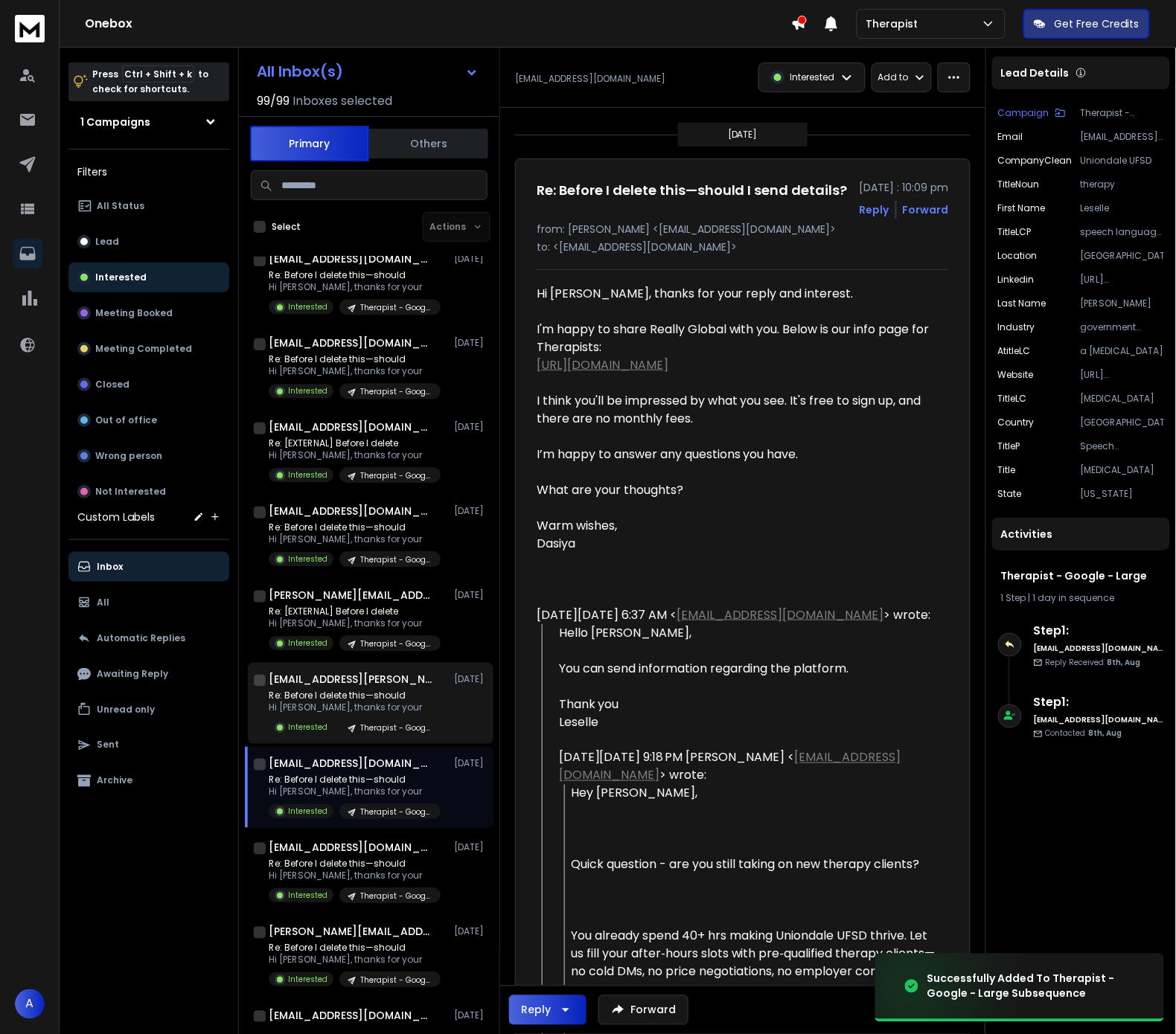
click at [364, 699] on p "Re: Before I delete this—should" at bounding box center [355, 696] width 172 height 12
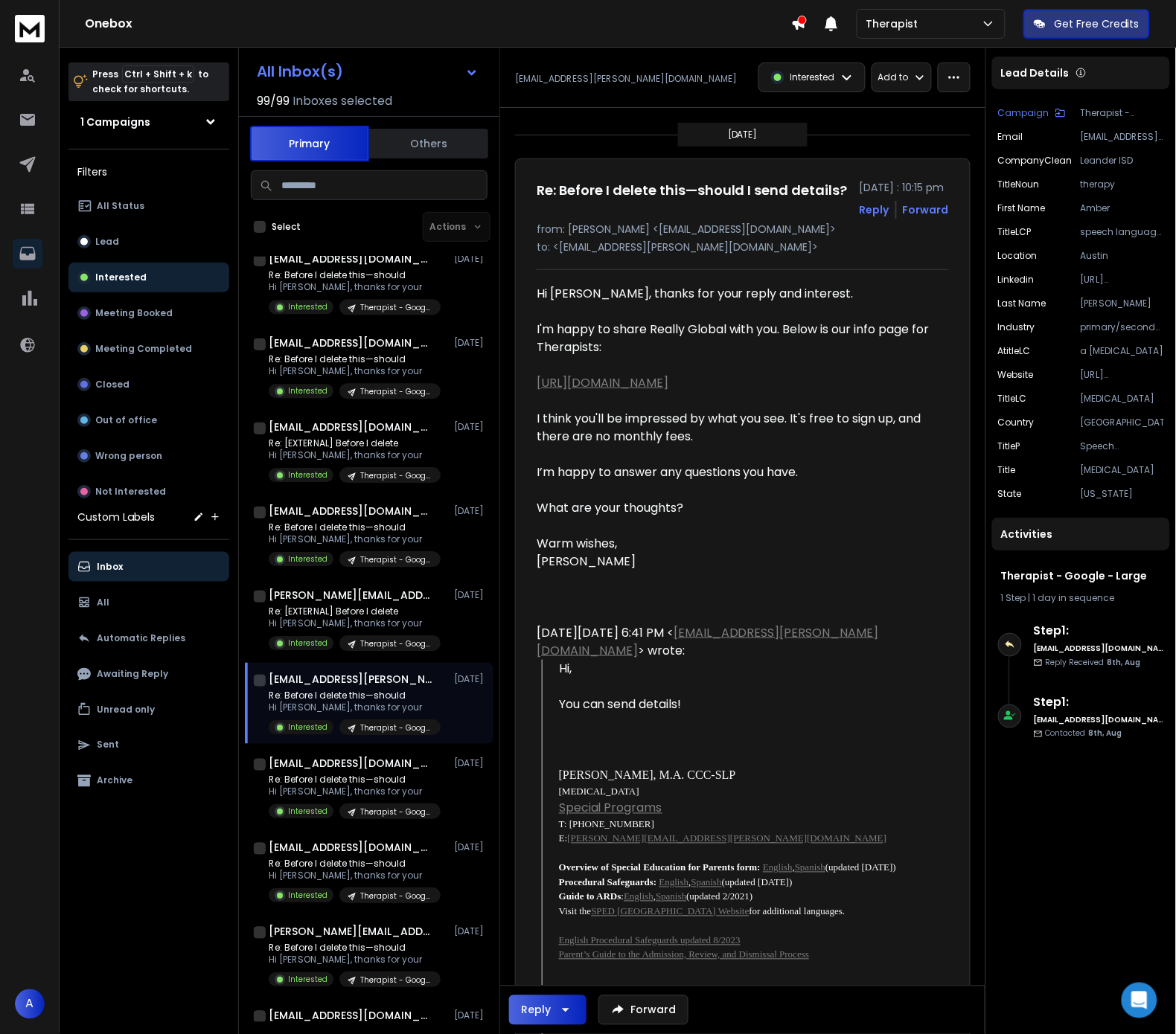
click at [898, 73] on p "Add to" at bounding box center [894, 78] width 30 height 12
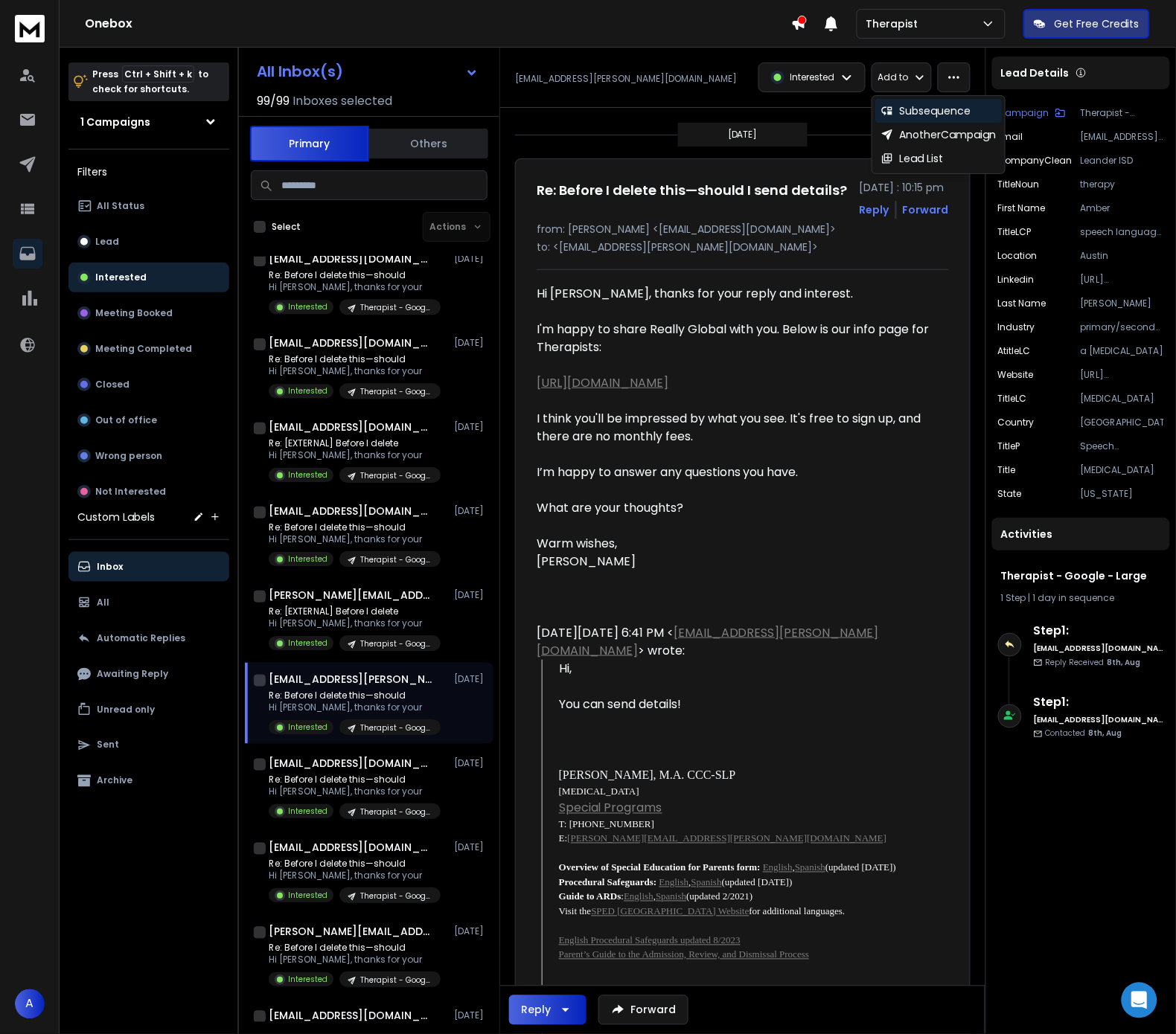
click at [895, 106] on div "Subsequence" at bounding box center [926, 111] width 89 height 15
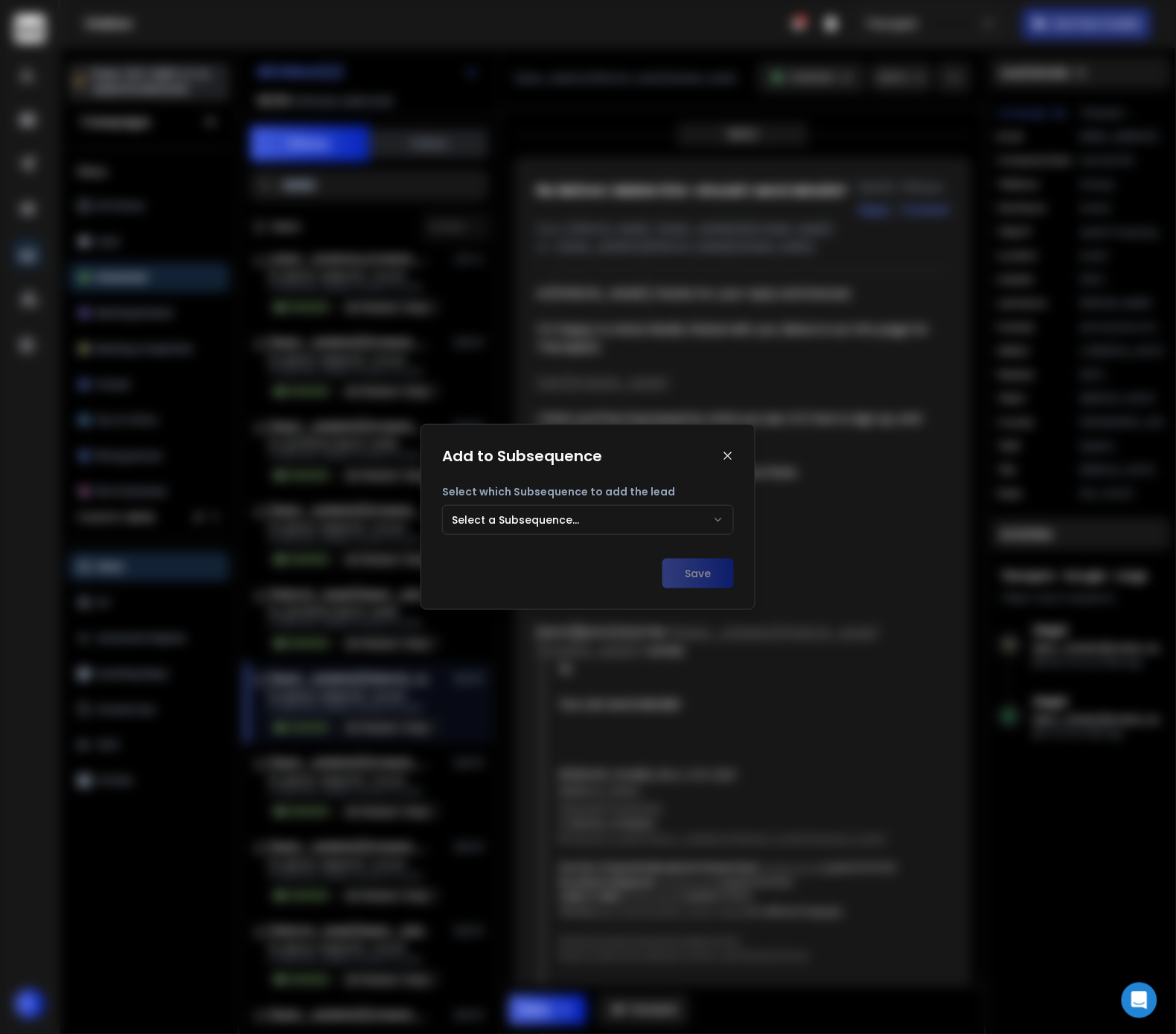
click at [518, 517] on button "Select a Subsequence..." at bounding box center [588, 520] width 292 height 29
click at [712, 578] on button "Save" at bounding box center [698, 573] width 72 height 29
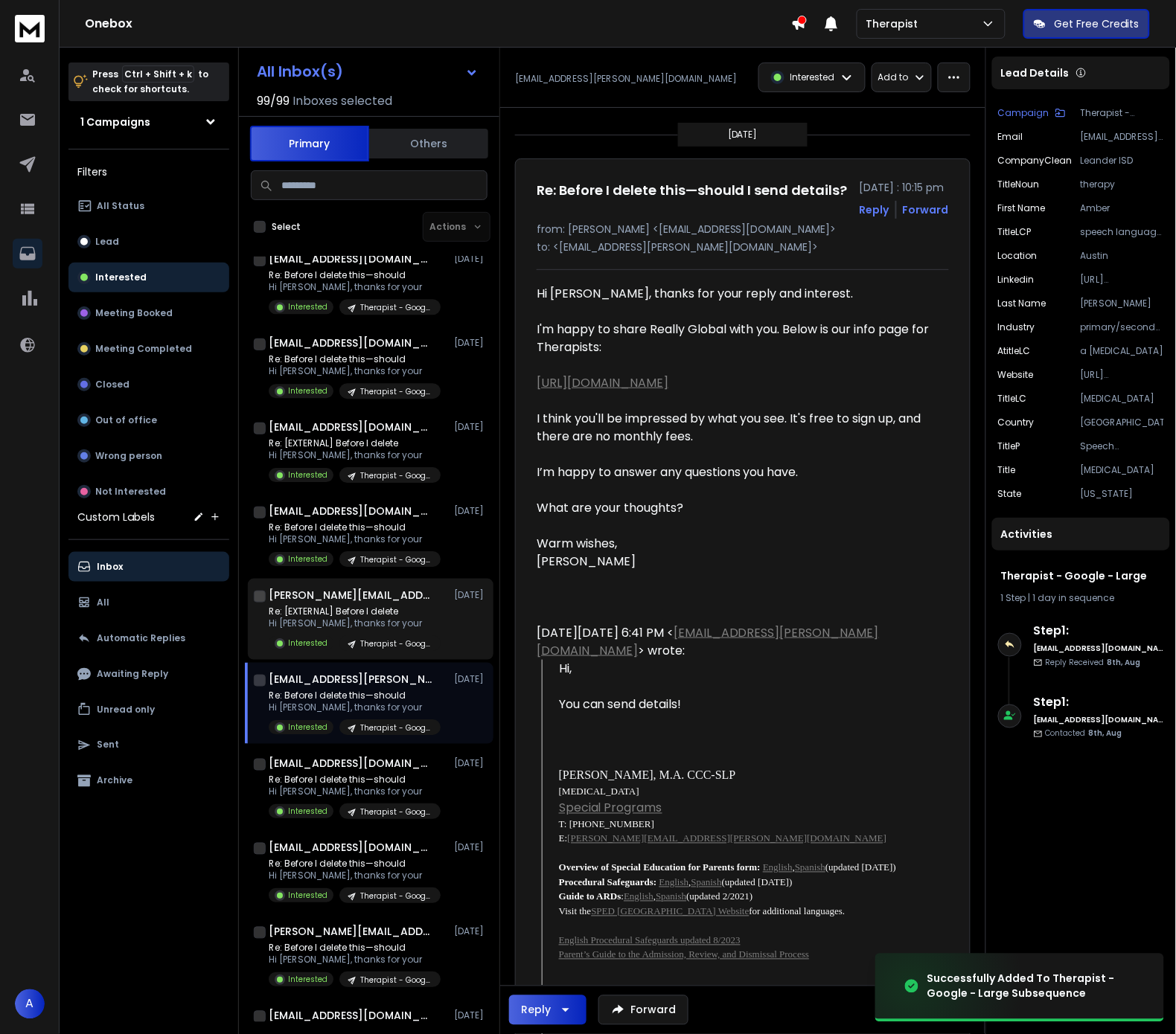
click at [385, 607] on p "Re: [EXTERNAL] Before I delete" at bounding box center [355, 612] width 172 height 12
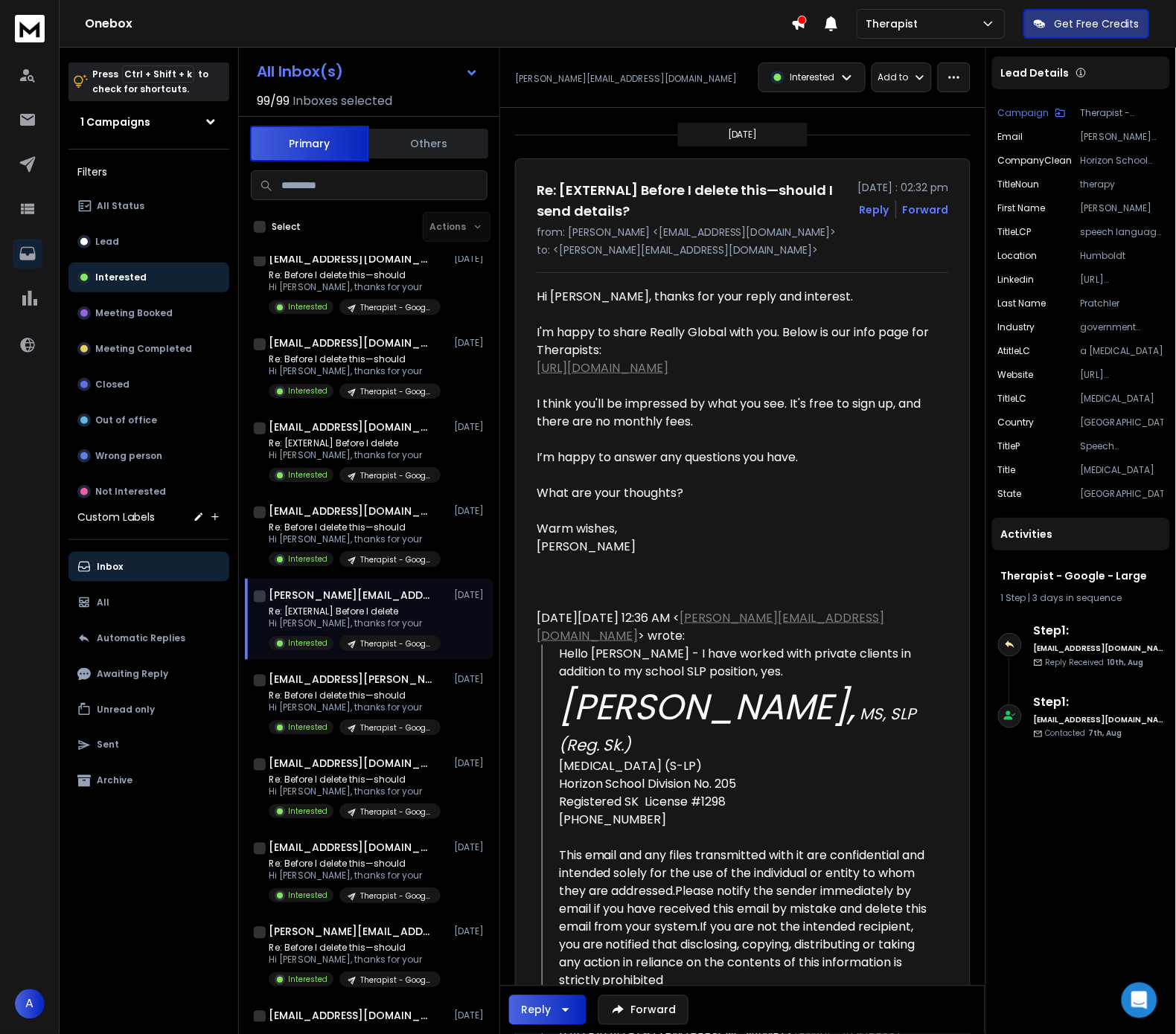
click at [888, 77] on p "Add to" at bounding box center [894, 78] width 30 height 12
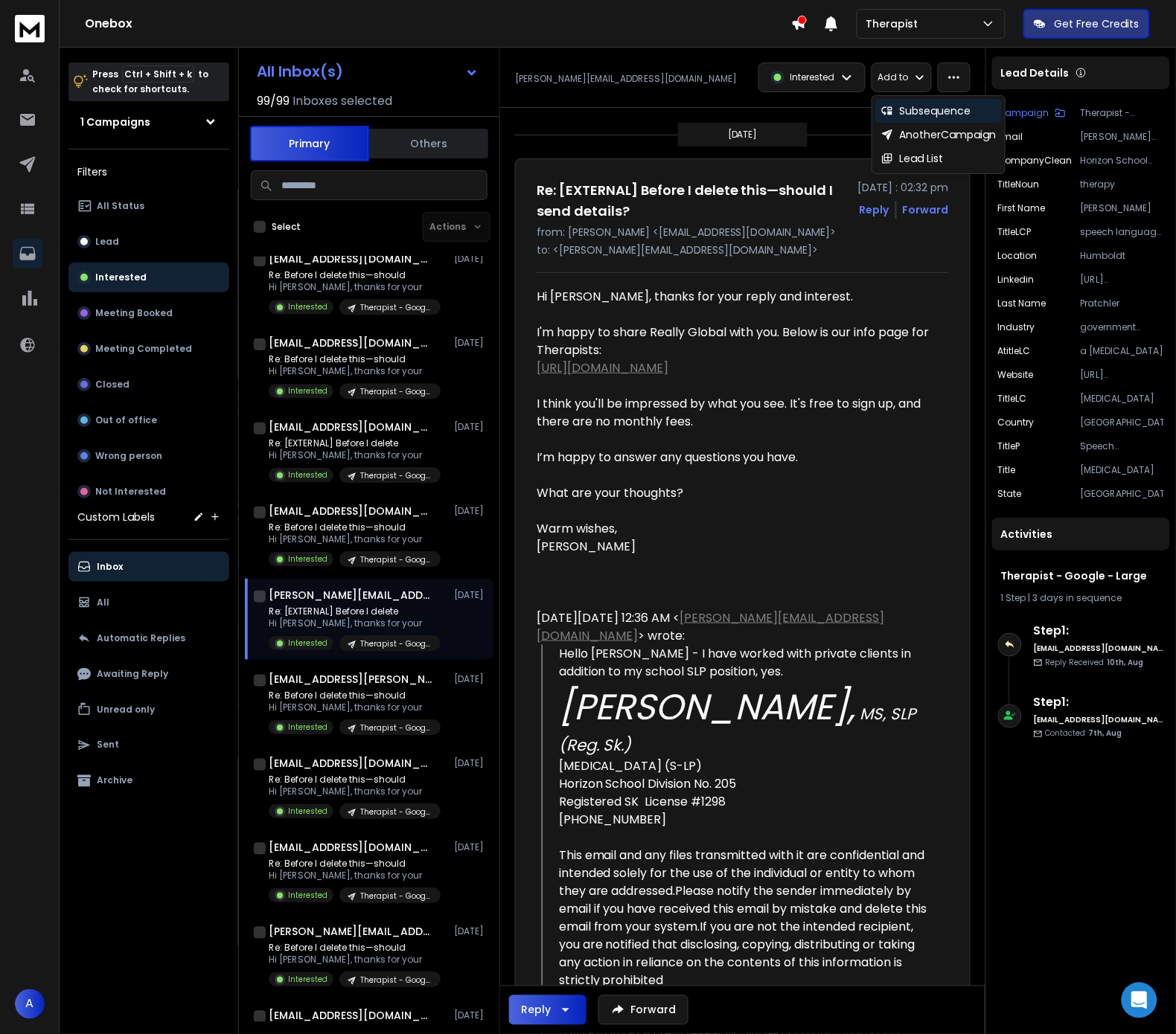
click at [906, 111] on div "Subsequence" at bounding box center [926, 111] width 89 height 15
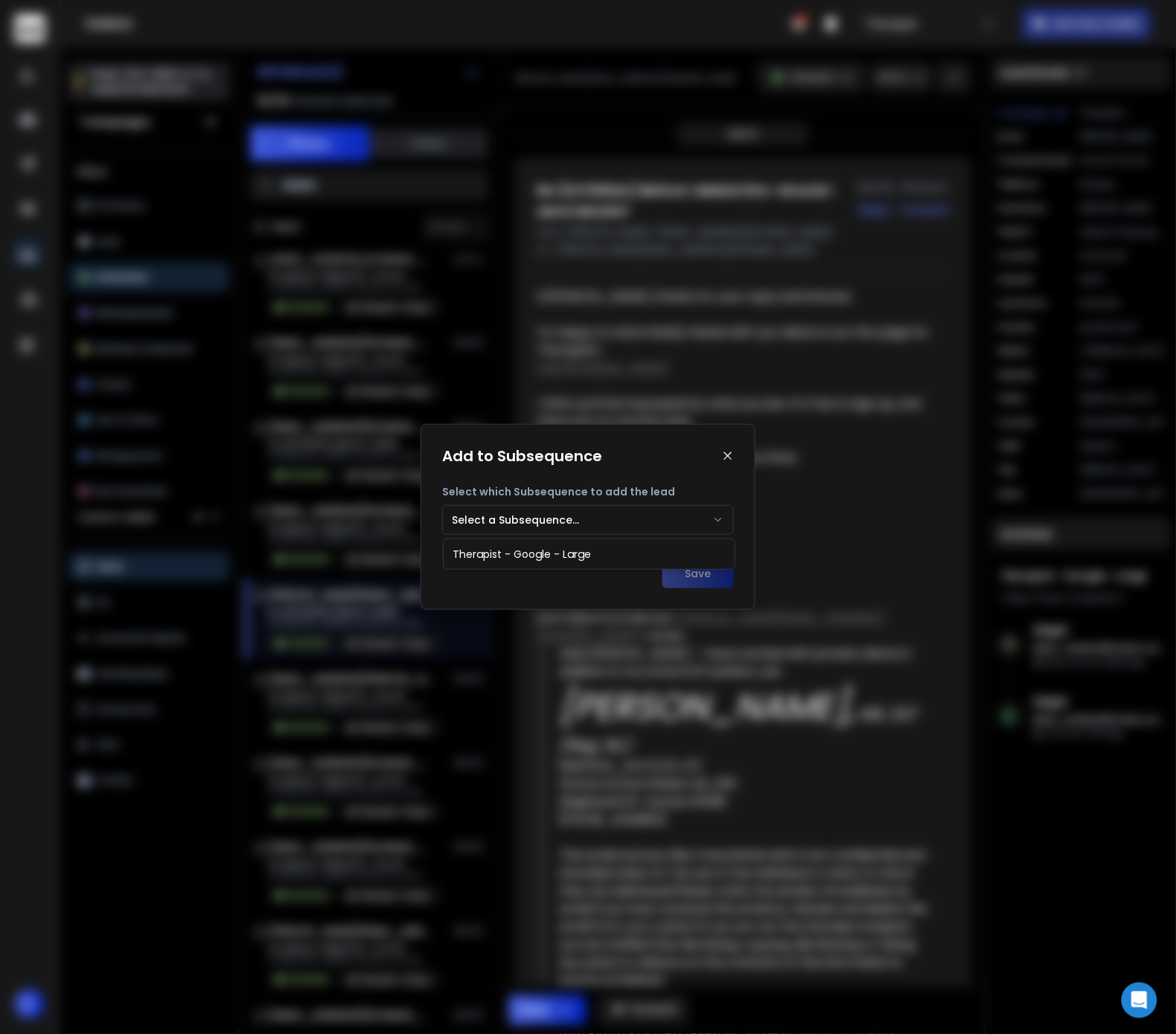
click at [609, 525] on button "Select a Subsequence..." at bounding box center [588, 520] width 292 height 29
click at [685, 564] on button "Save" at bounding box center [698, 573] width 72 height 29
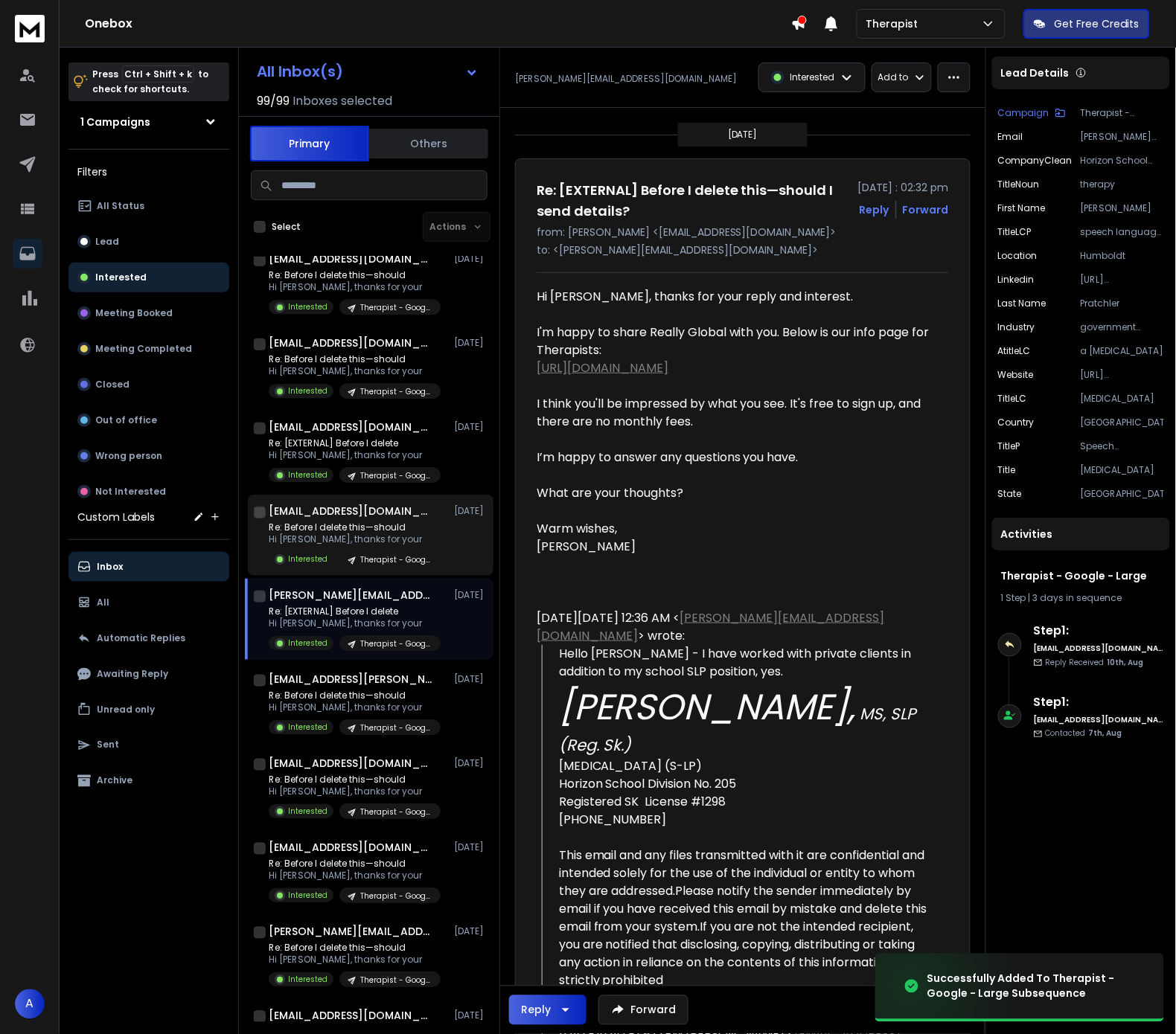
click at [419, 538] on p "Hi Tricia, thanks for your" at bounding box center [355, 539] width 172 height 12
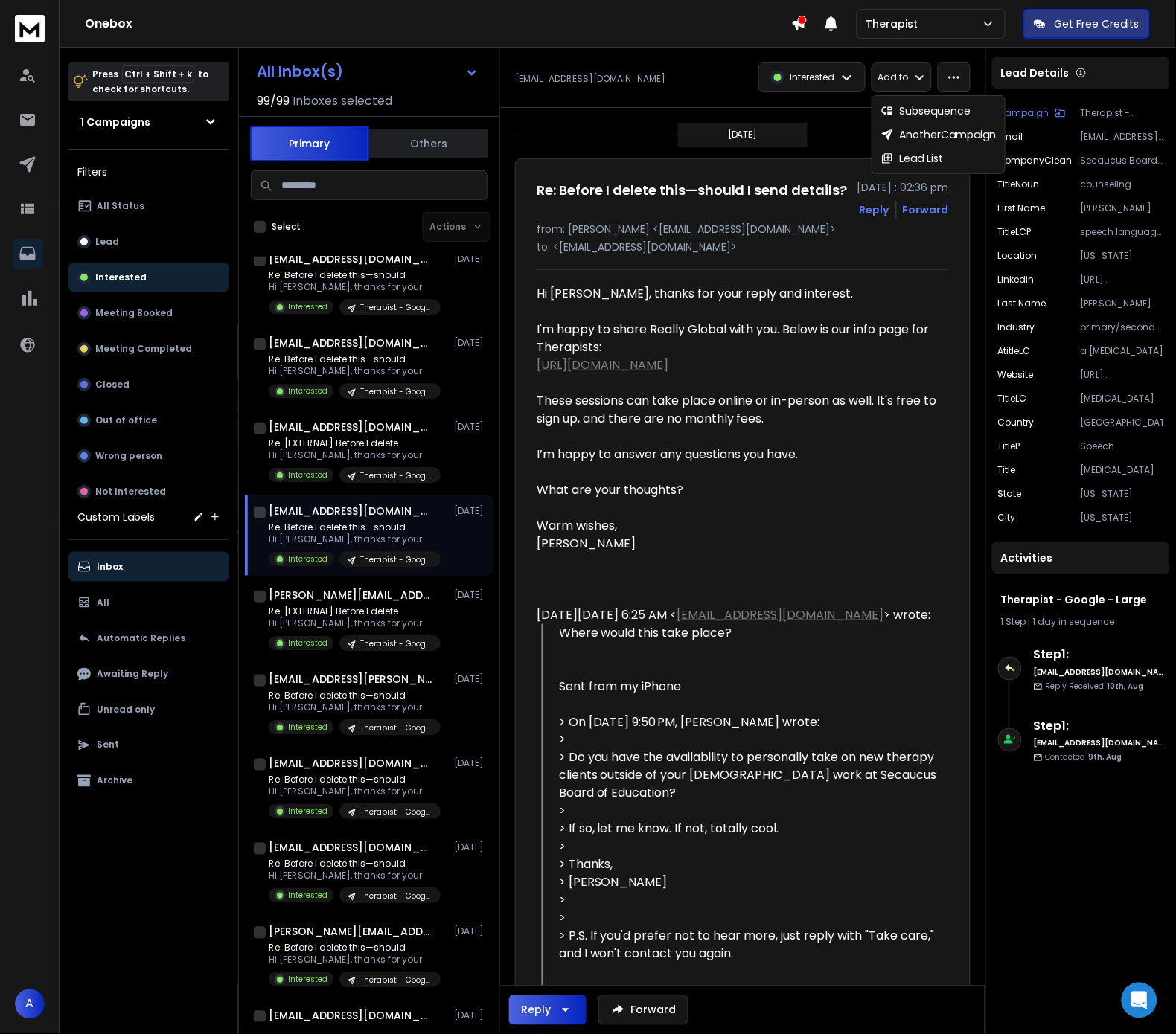
click at [901, 72] on p "Add to" at bounding box center [894, 78] width 30 height 12
click at [900, 106] on div "Subsequence" at bounding box center [926, 111] width 89 height 15
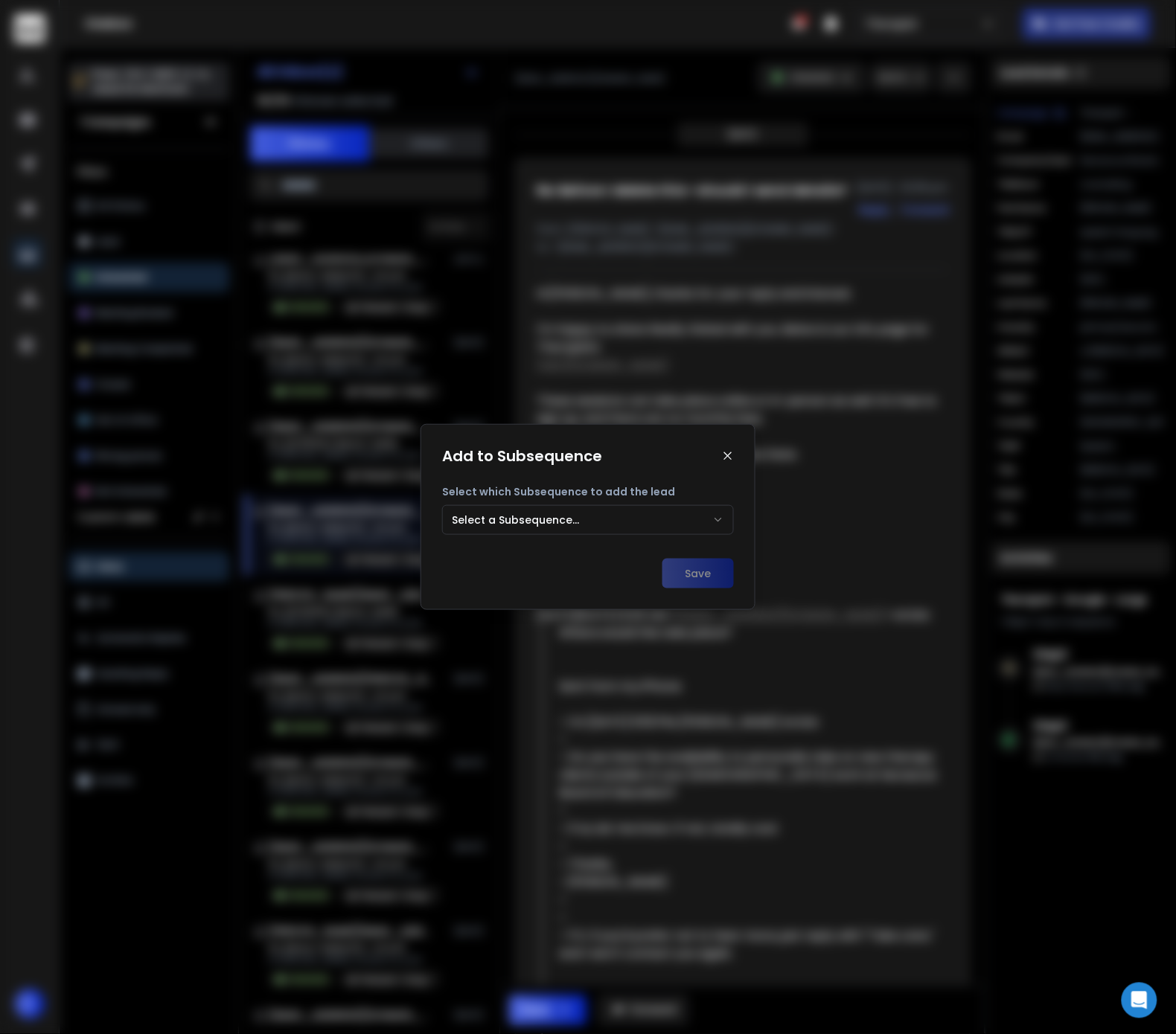
click at [538, 518] on button "Select a Subsequence..." at bounding box center [588, 520] width 292 height 29
click at [694, 566] on button "Save" at bounding box center [698, 573] width 72 height 29
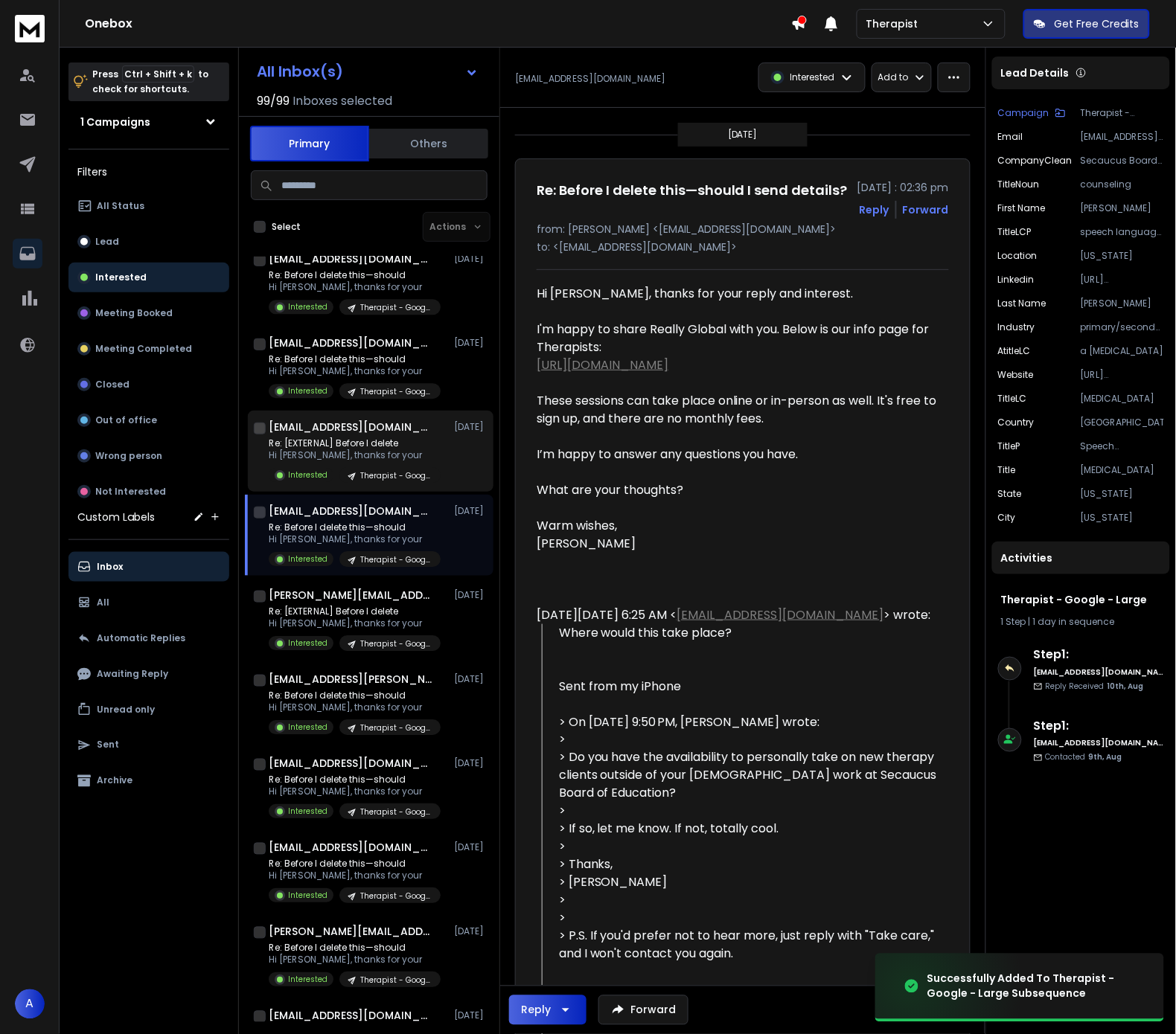
click at [363, 449] on p "Hi Hollie, thanks for your" at bounding box center [355, 455] width 172 height 12
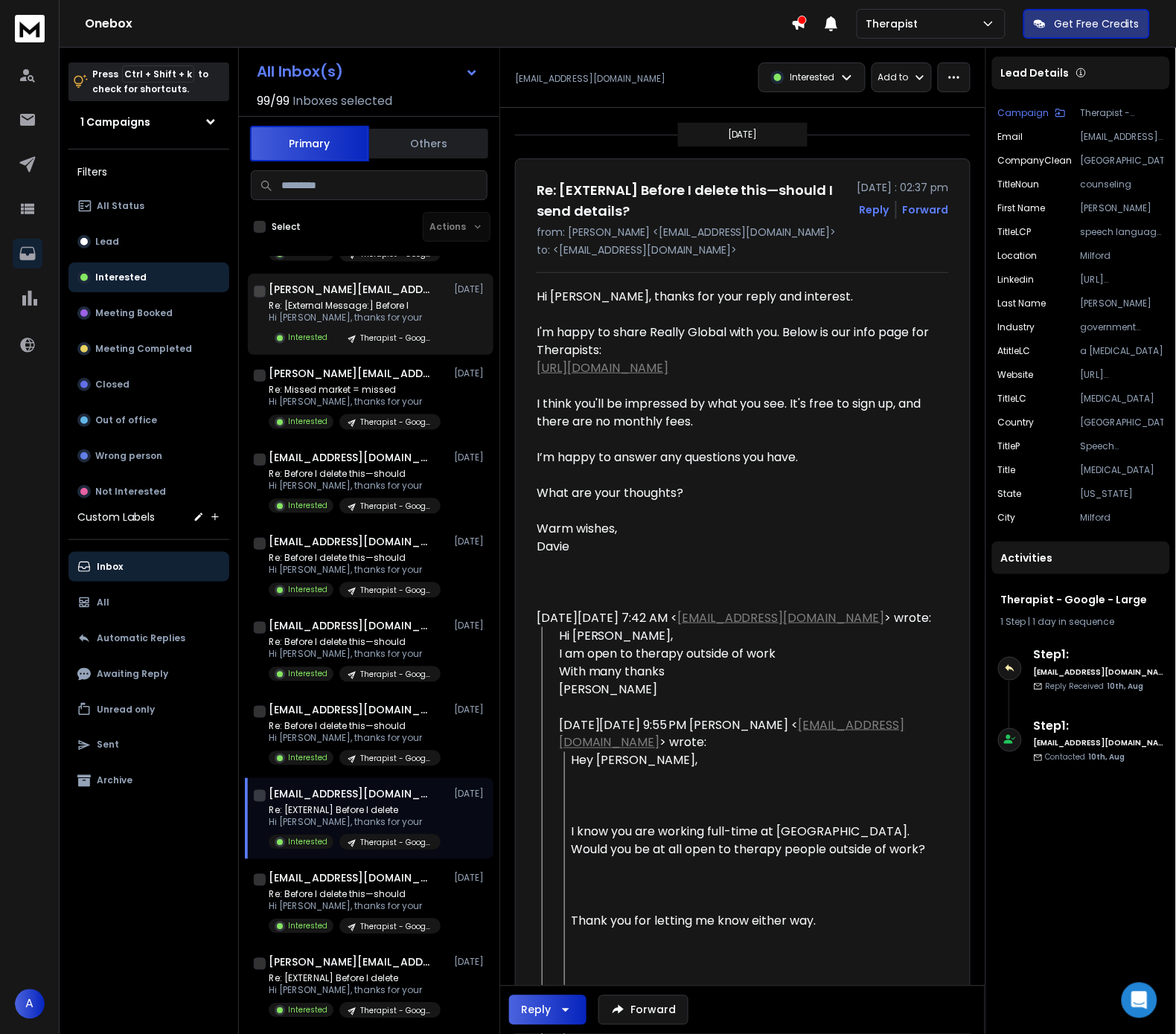
scroll to position [812, 0]
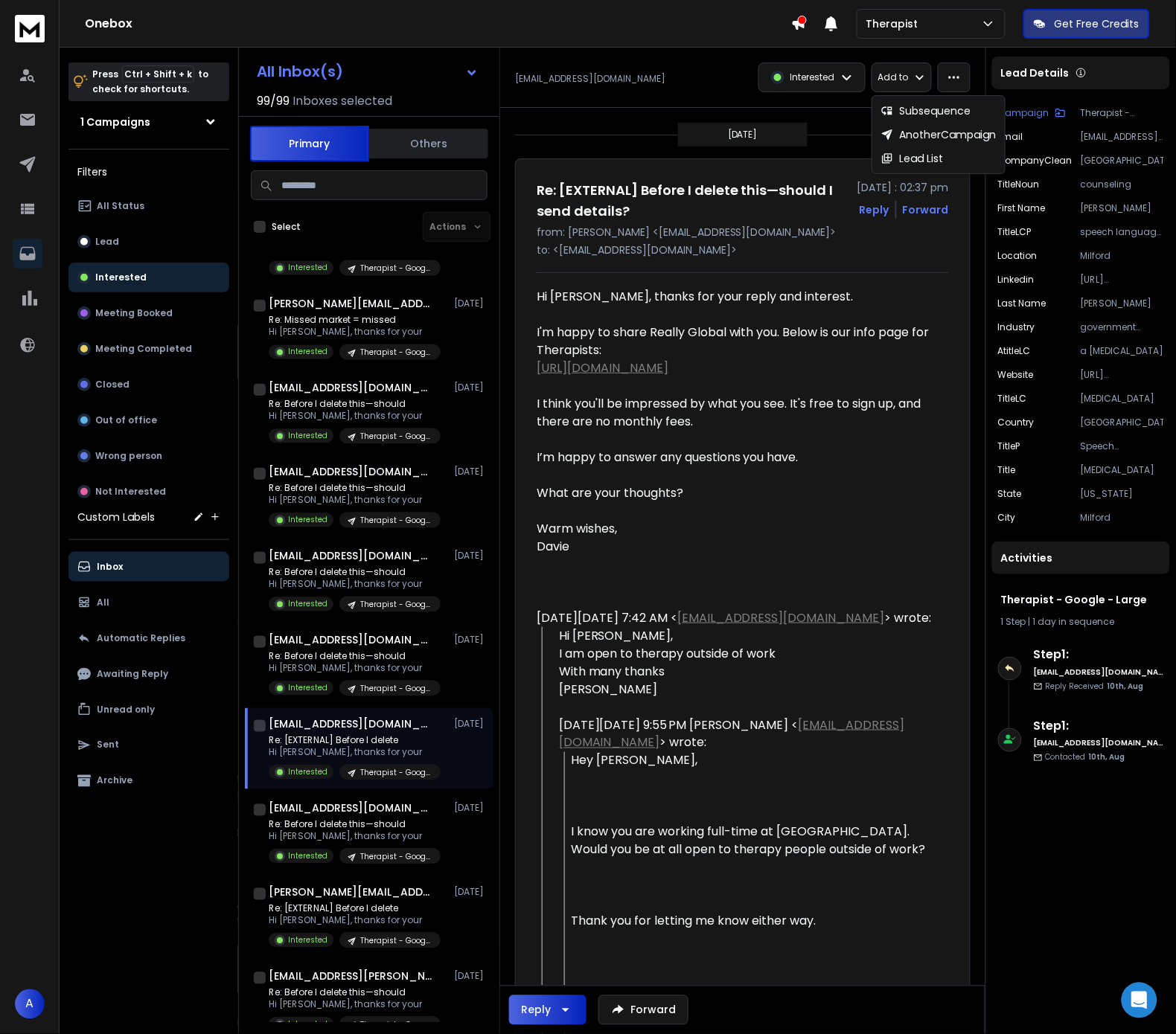
click at [904, 79] on p "Add to" at bounding box center [894, 78] width 30 height 12
click at [911, 109] on div "Subsequence" at bounding box center [926, 111] width 89 height 15
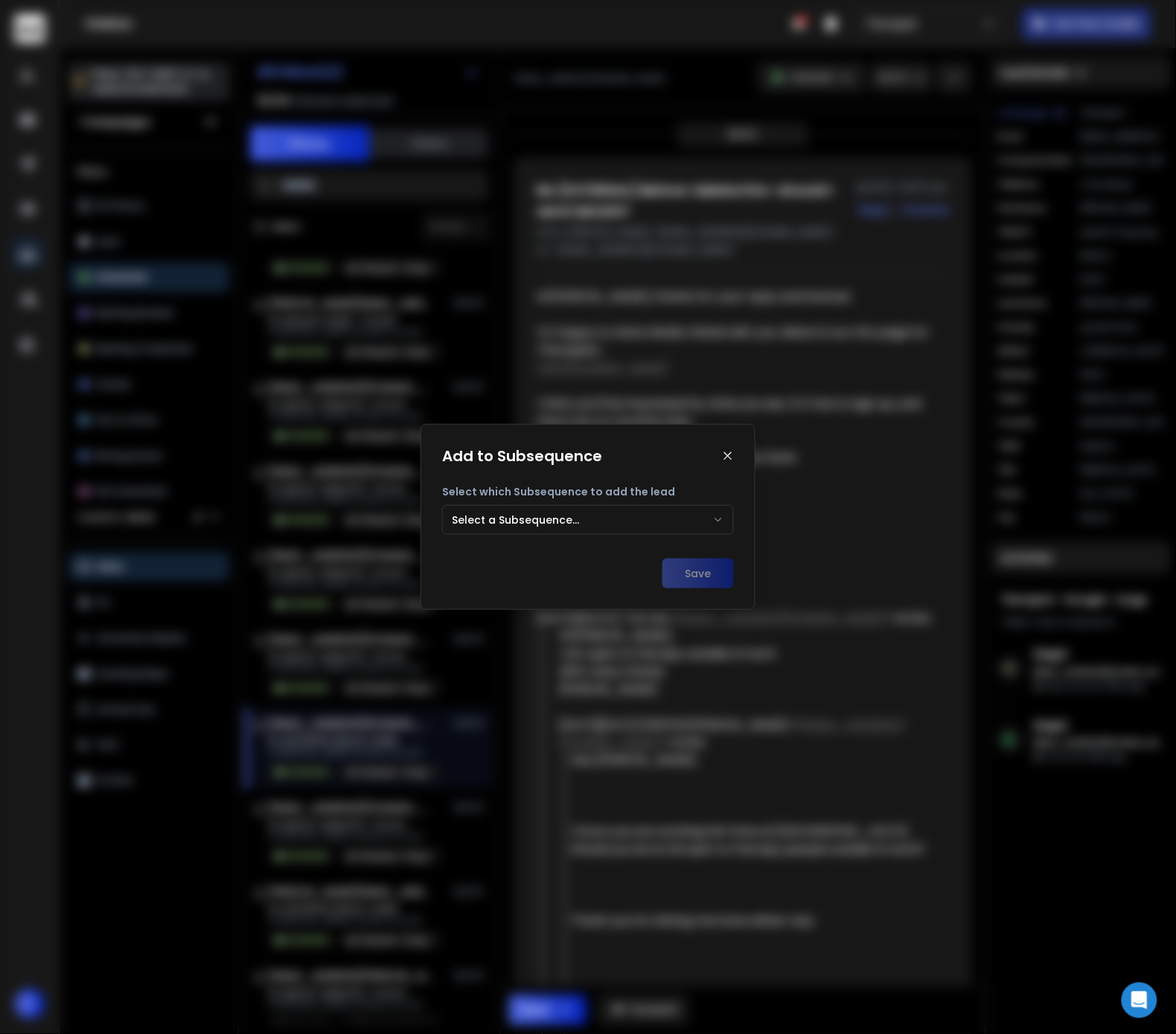
click at [532, 521] on button "Select a Subsequence..." at bounding box center [588, 520] width 292 height 29
click at [693, 570] on button "Save" at bounding box center [698, 573] width 72 height 29
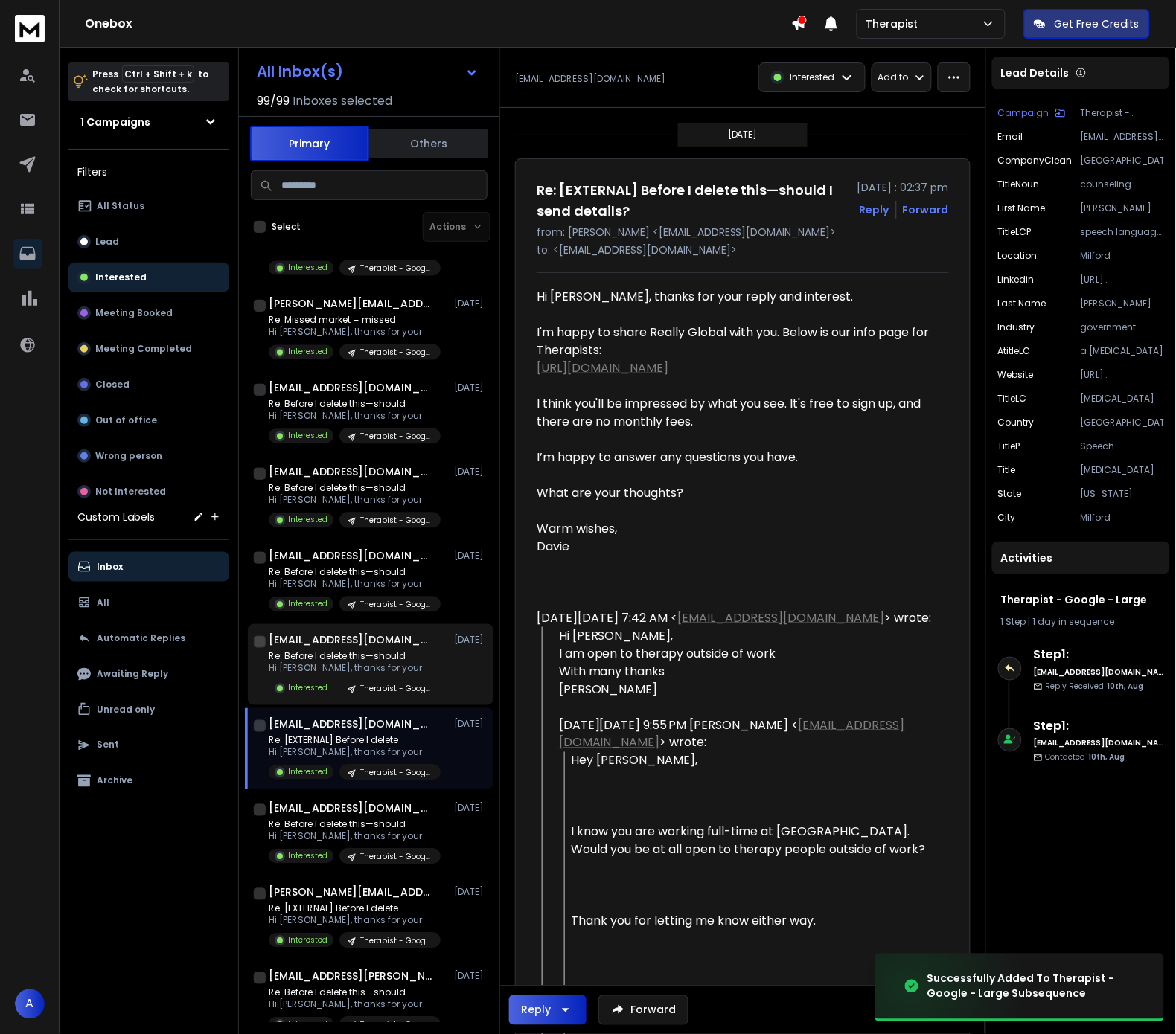
click at [322, 653] on p "Re: Before I delete this—should" at bounding box center [355, 657] width 172 height 12
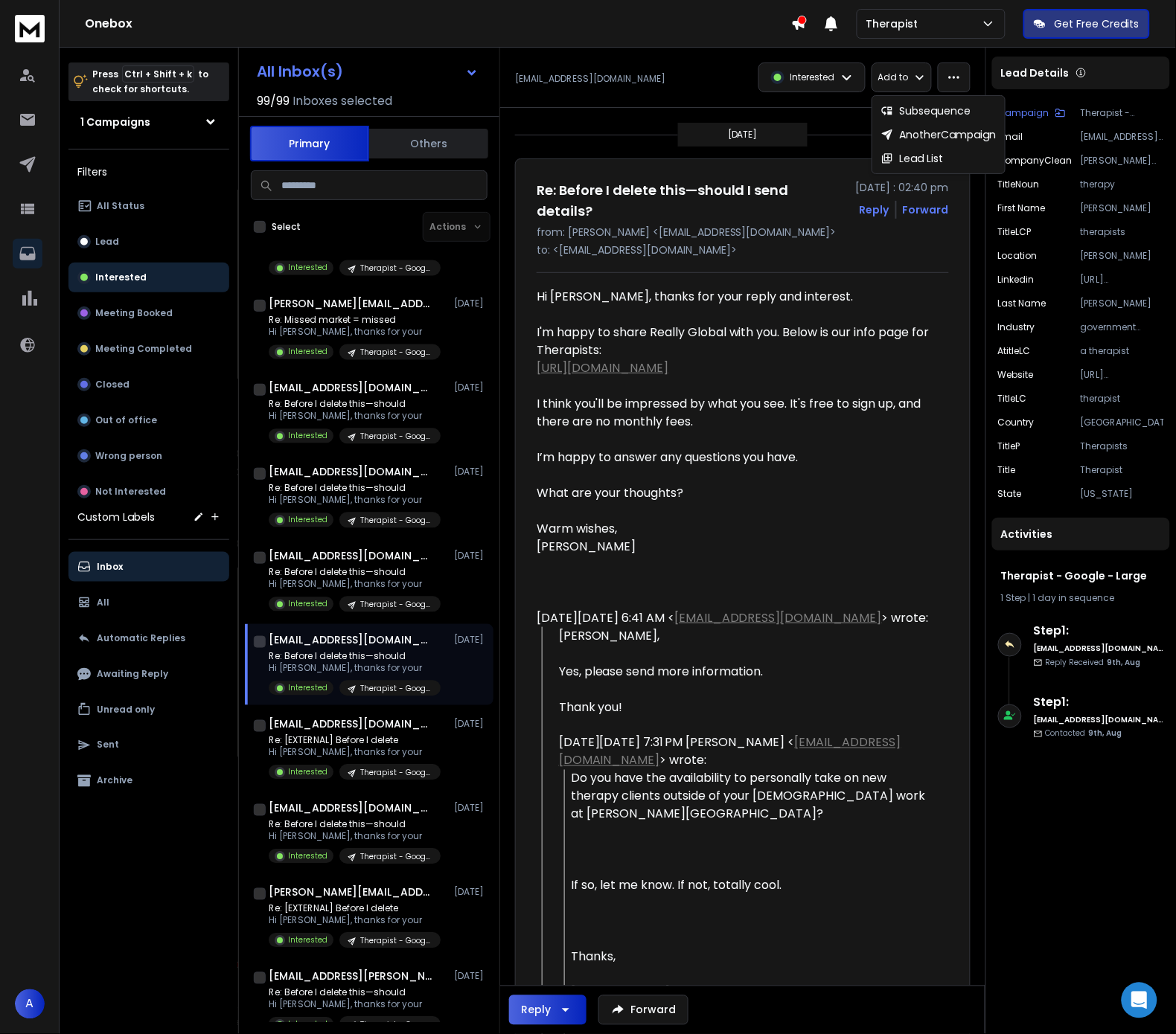
click at [894, 70] on div "Add to" at bounding box center [902, 78] width 59 height 29
click at [906, 106] on div "Subsequence" at bounding box center [926, 111] width 89 height 15
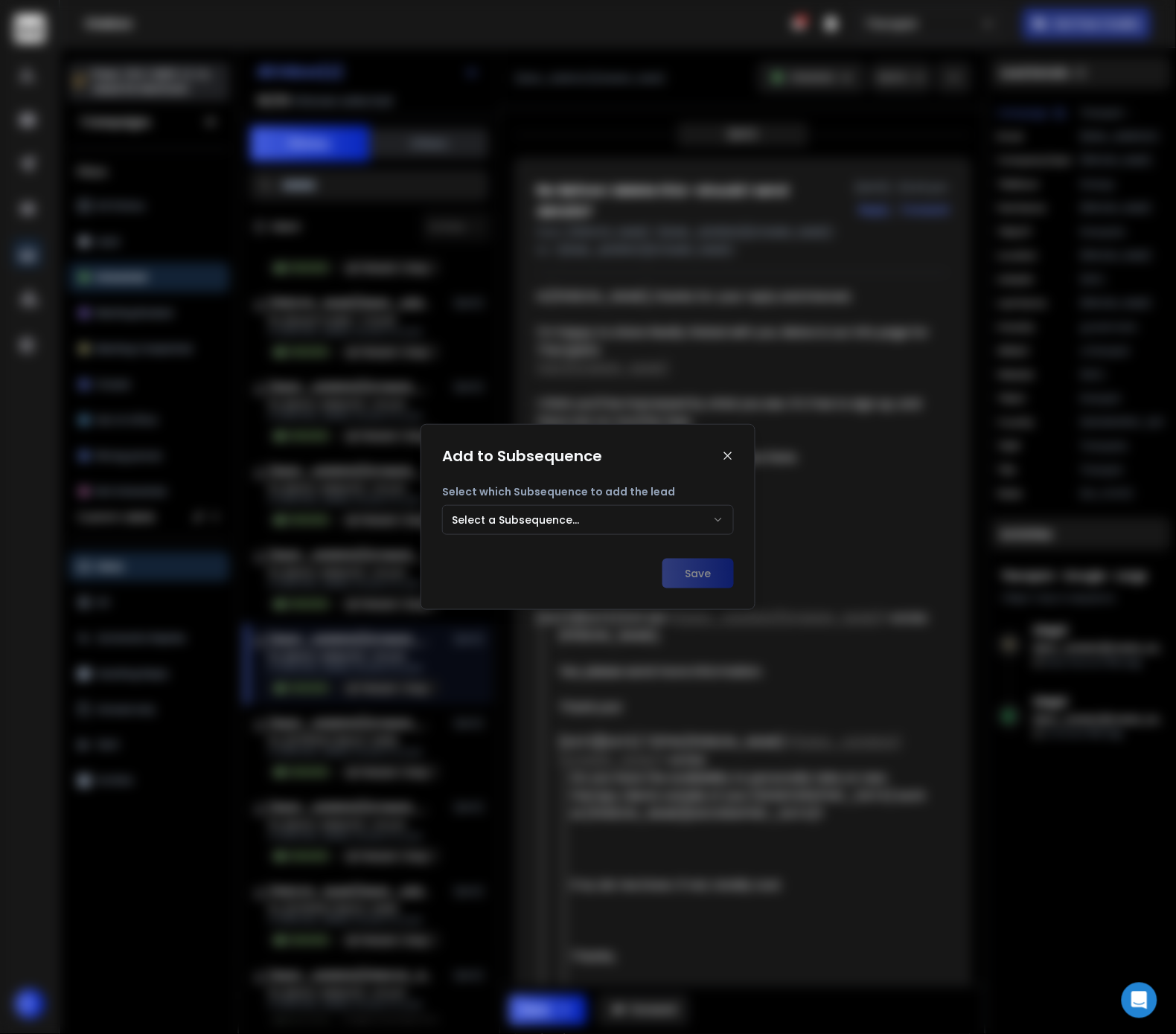
click at [618, 525] on button "Select a Subsequence..." at bounding box center [588, 520] width 292 height 29
drag, startPoint x: 627, startPoint y: 538, endPoint x: 628, endPoint y: 552, distance: 14.0
click at [628, 541] on div "Therapist - Google - Large" at bounding box center [588, 554] width 291 height 29
click at [668, 569] on button "Save" at bounding box center [698, 573] width 72 height 29
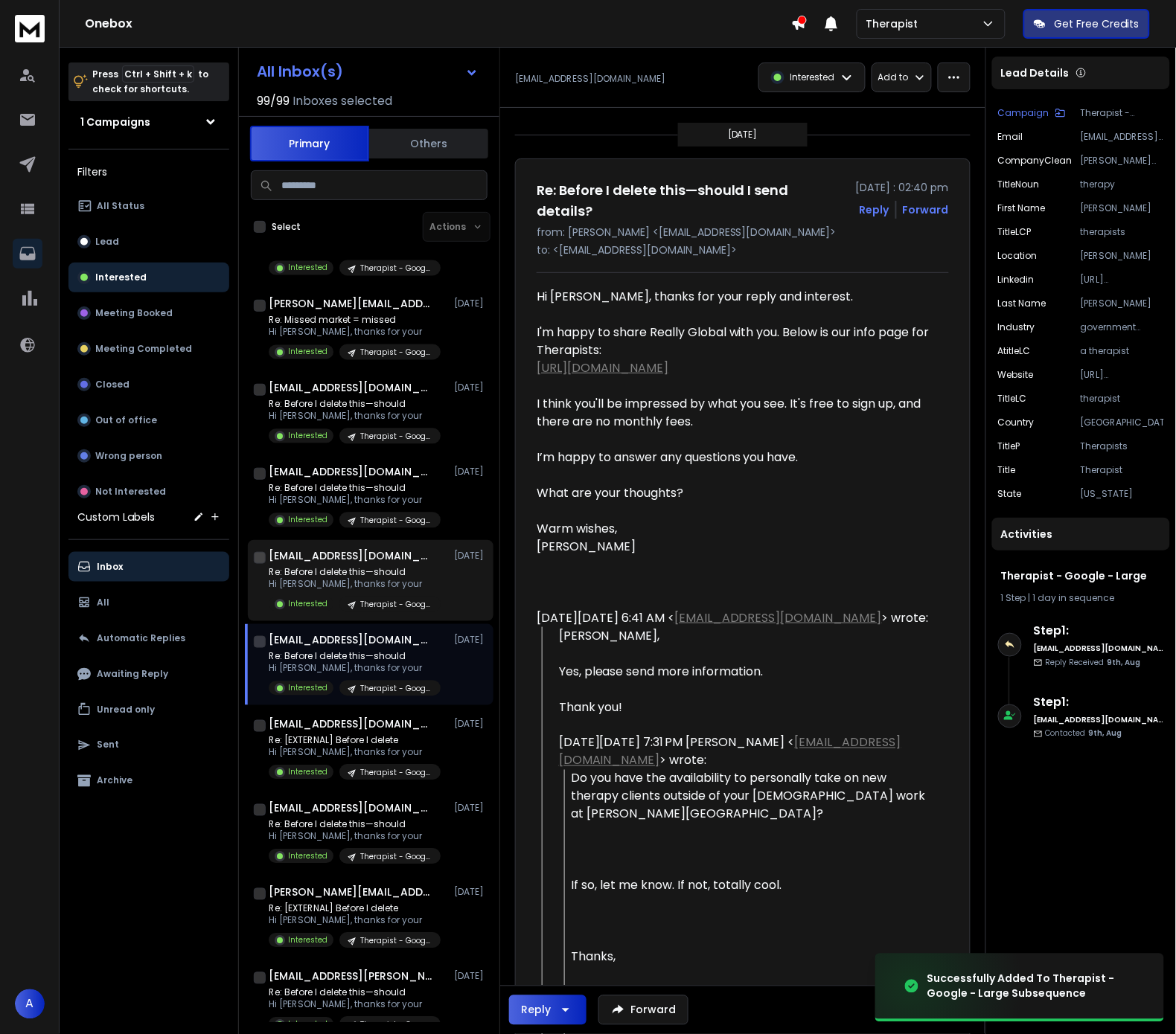
click at [379, 560] on h1 "jgrendys@csdk12.net" at bounding box center [351, 557] width 164 height 15
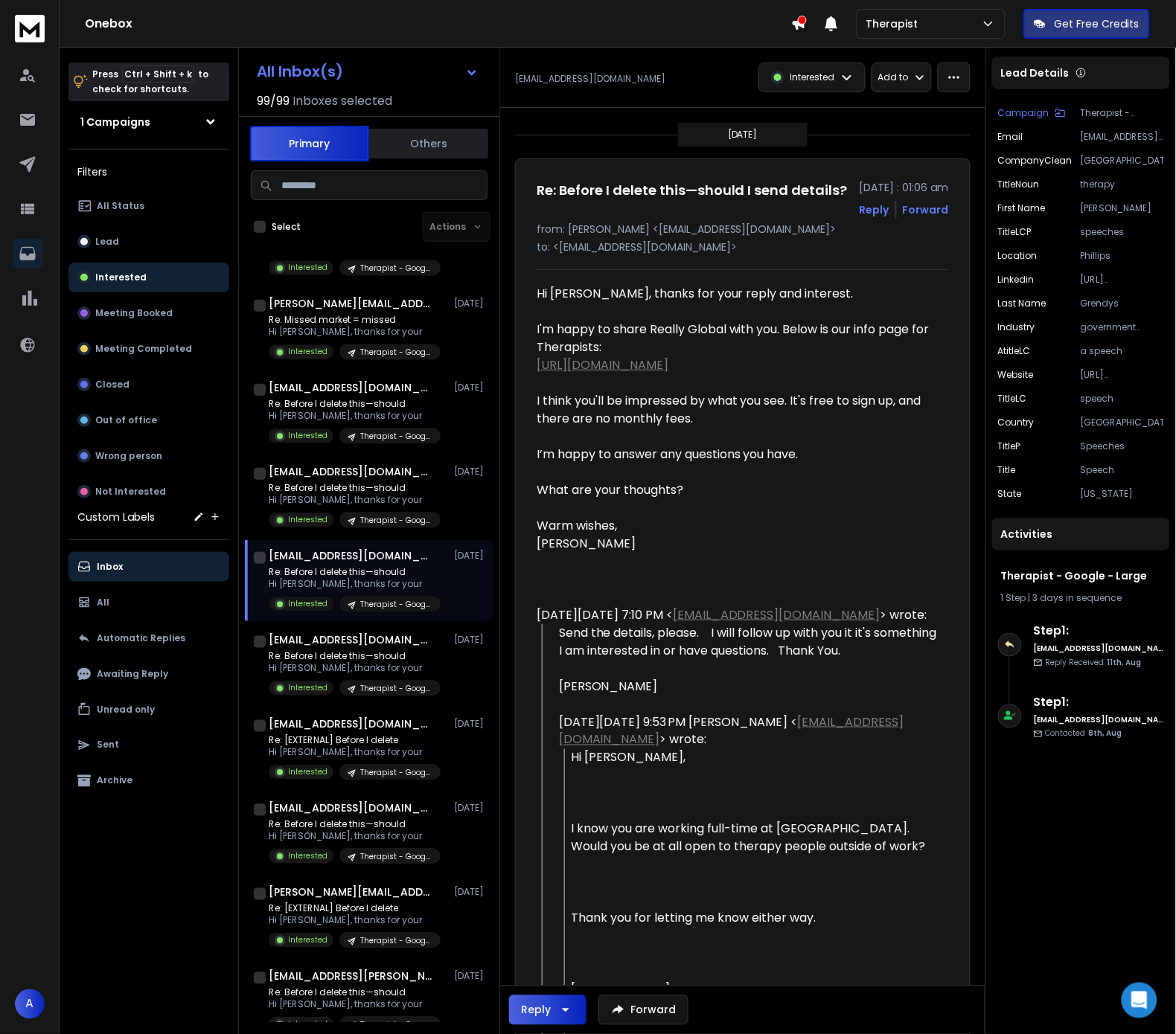
click at [892, 83] on p "Add to" at bounding box center [894, 78] width 30 height 12
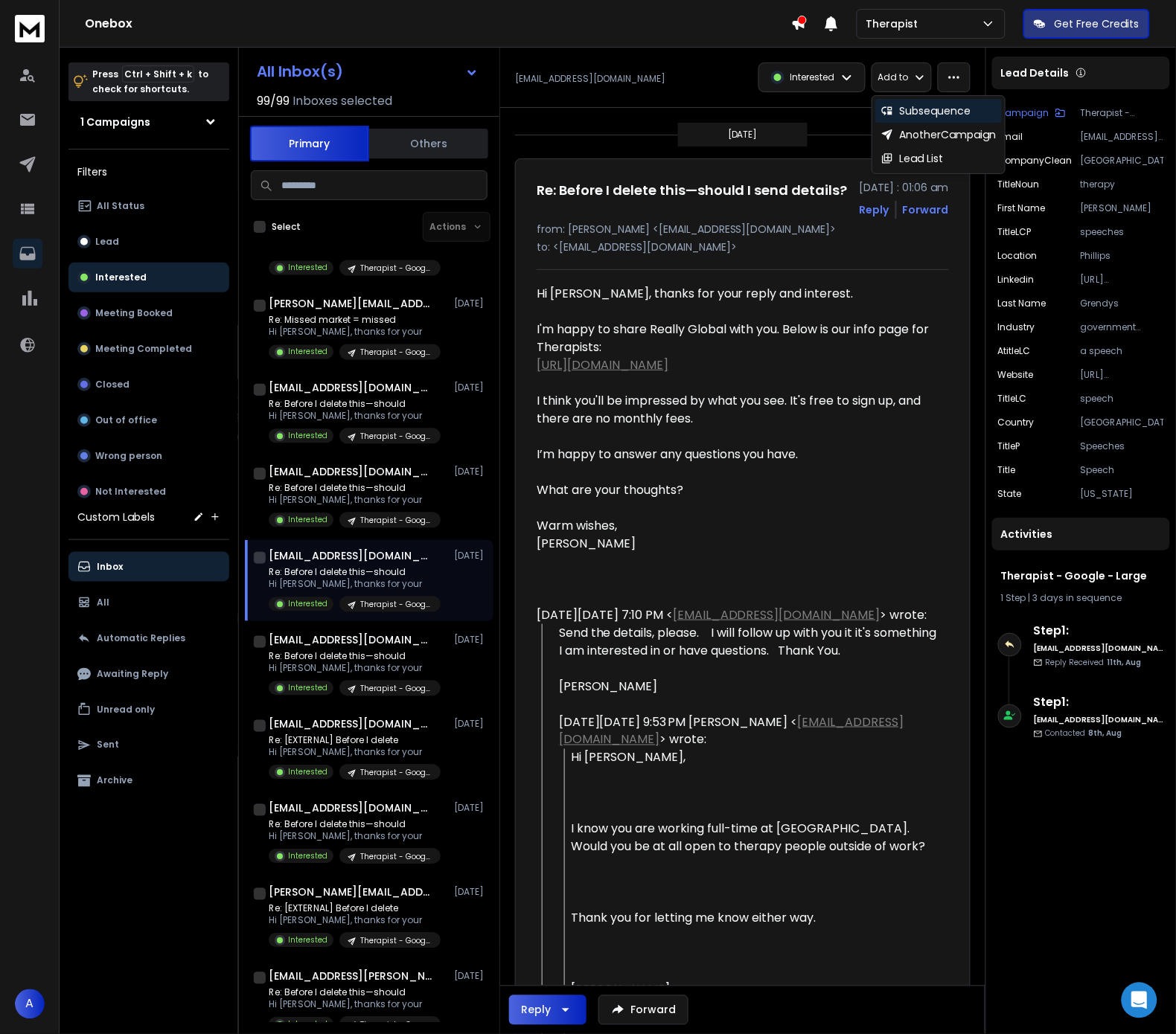
click at [930, 110] on div "Subsequence" at bounding box center [926, 111] width 89 height 15
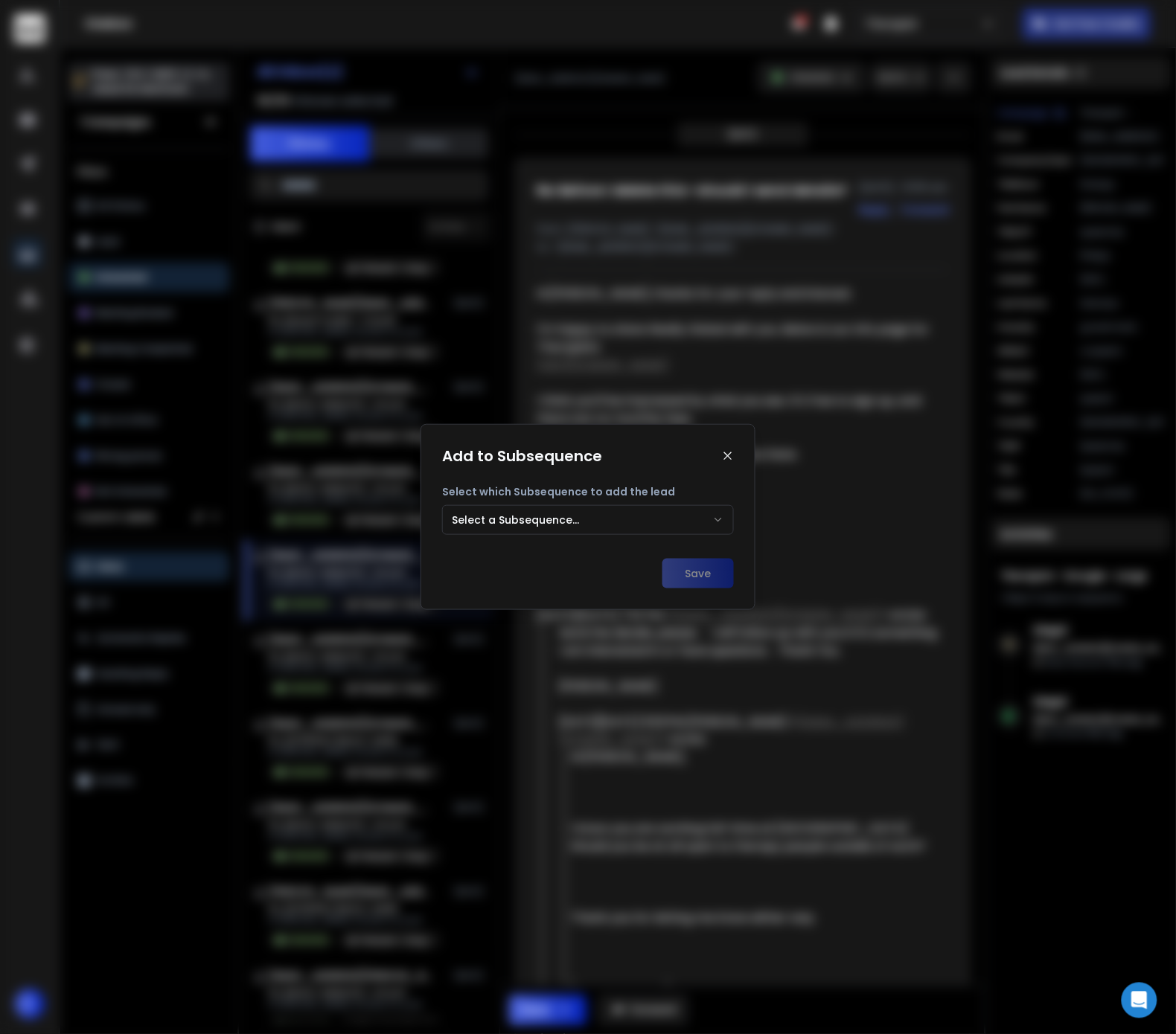
click at [612, 511] on button "Select a Subsequence..." at bounding box center [588, 520] width 292 height 29
click at [681, 576] on button "Save" at bounding box center [698, 573] width 72 height 29
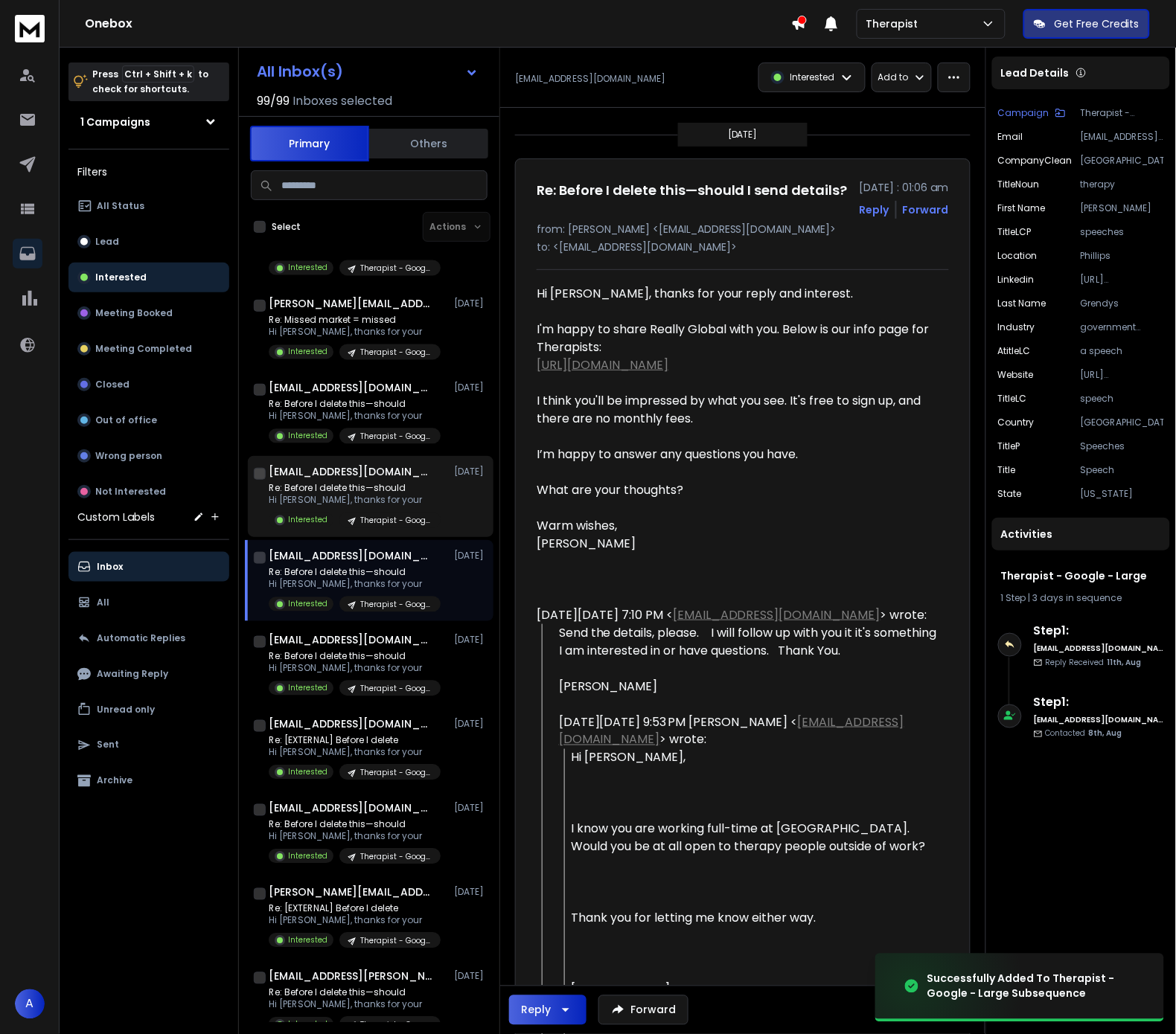
click at [341, 475] on h1 "dwadsworth@smusd.us" at bounding box center [351, 473] width 164 height 15
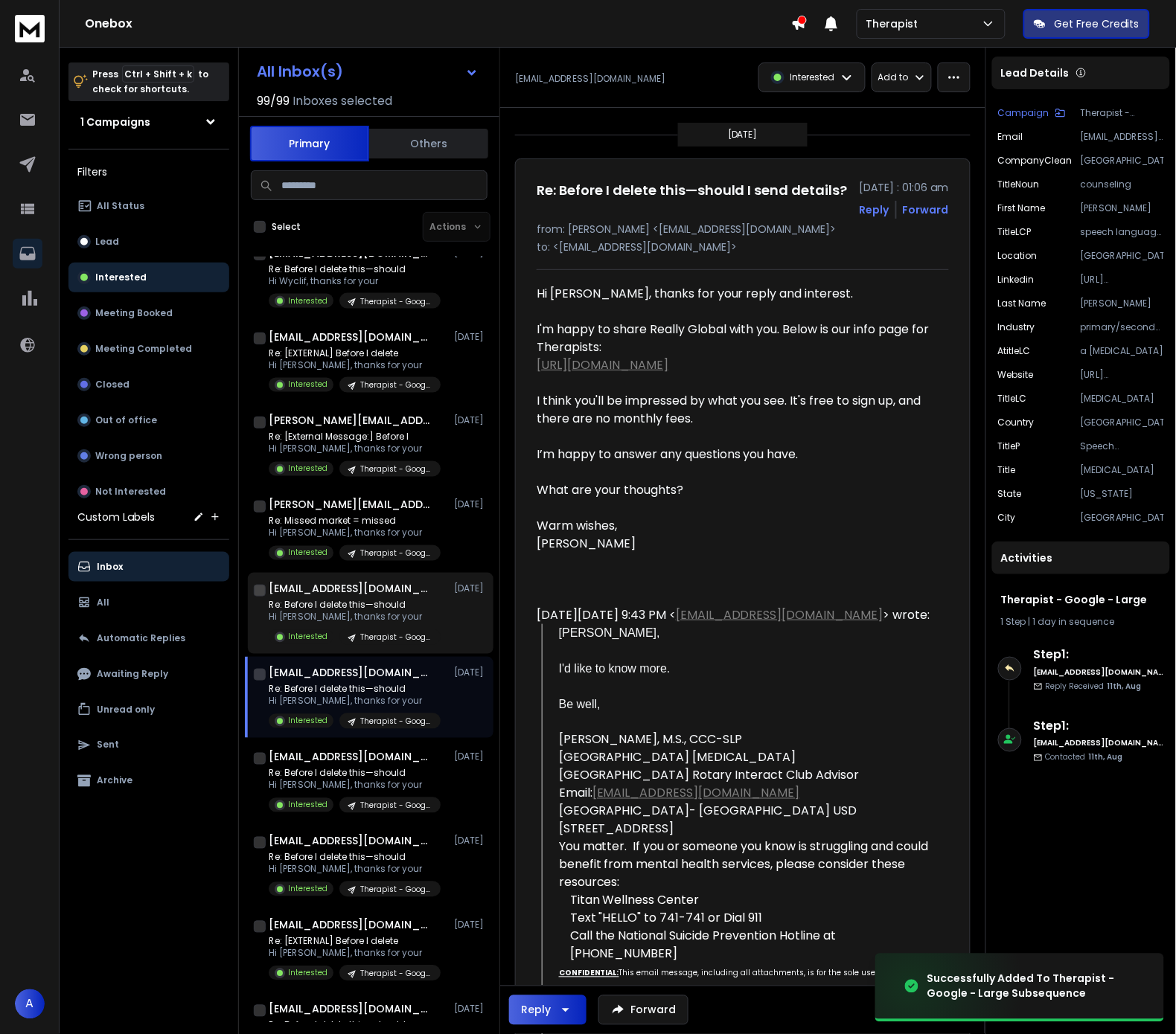
scroll to position [664, 0]
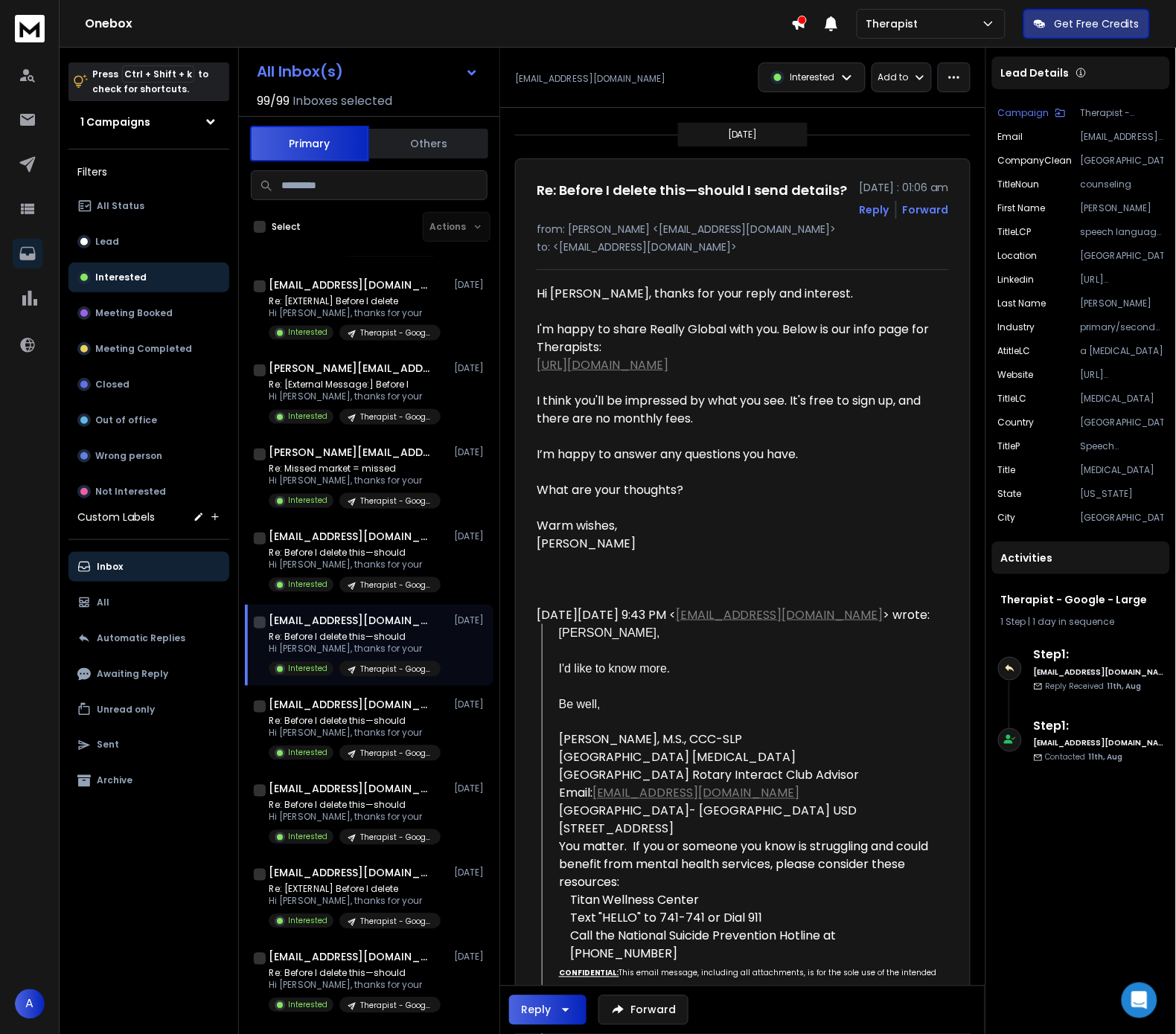
click at [883, 83] on p "Add to" at bounding box center [894, 78] width 30 height 12
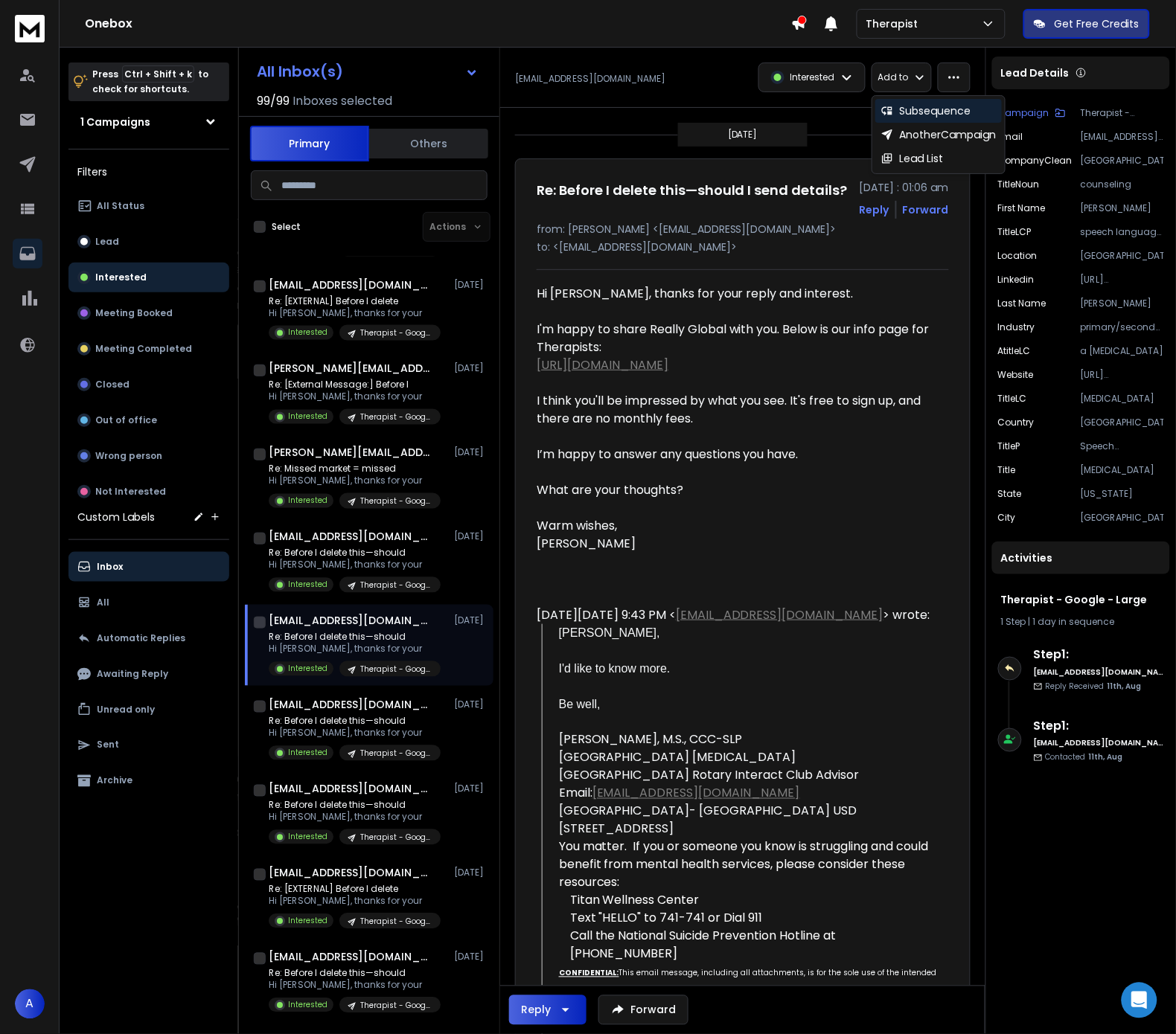
click at [889, 114] on icon at bounding box center [887, 111] width 10 height 8
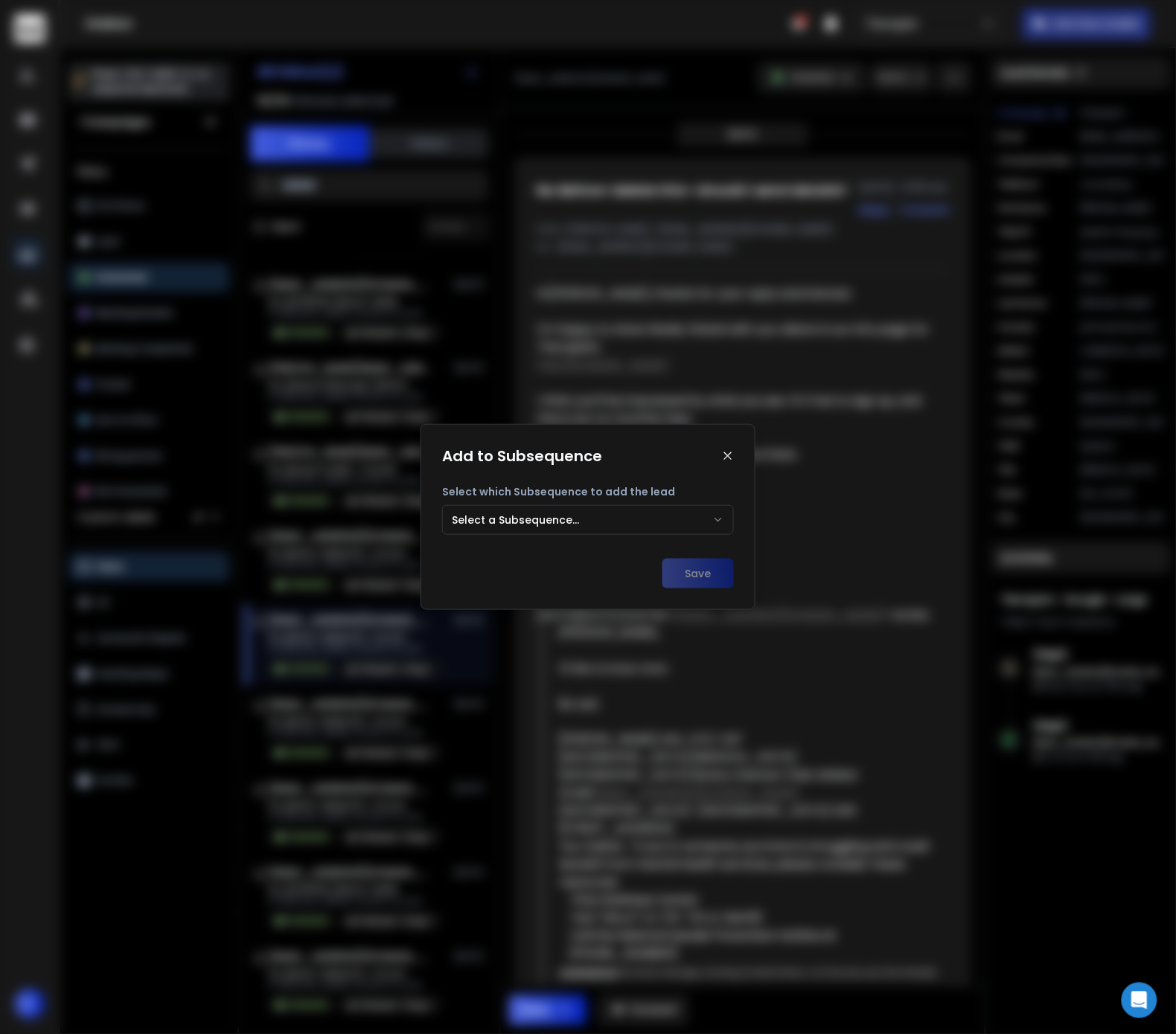
click at [589, 521] on button "Select a Subsequence..." at bounding box center [588, 520] width 292 height 29
click at [679, 581] on button "Save" at bounding box center [698, 573] width 72 height 29
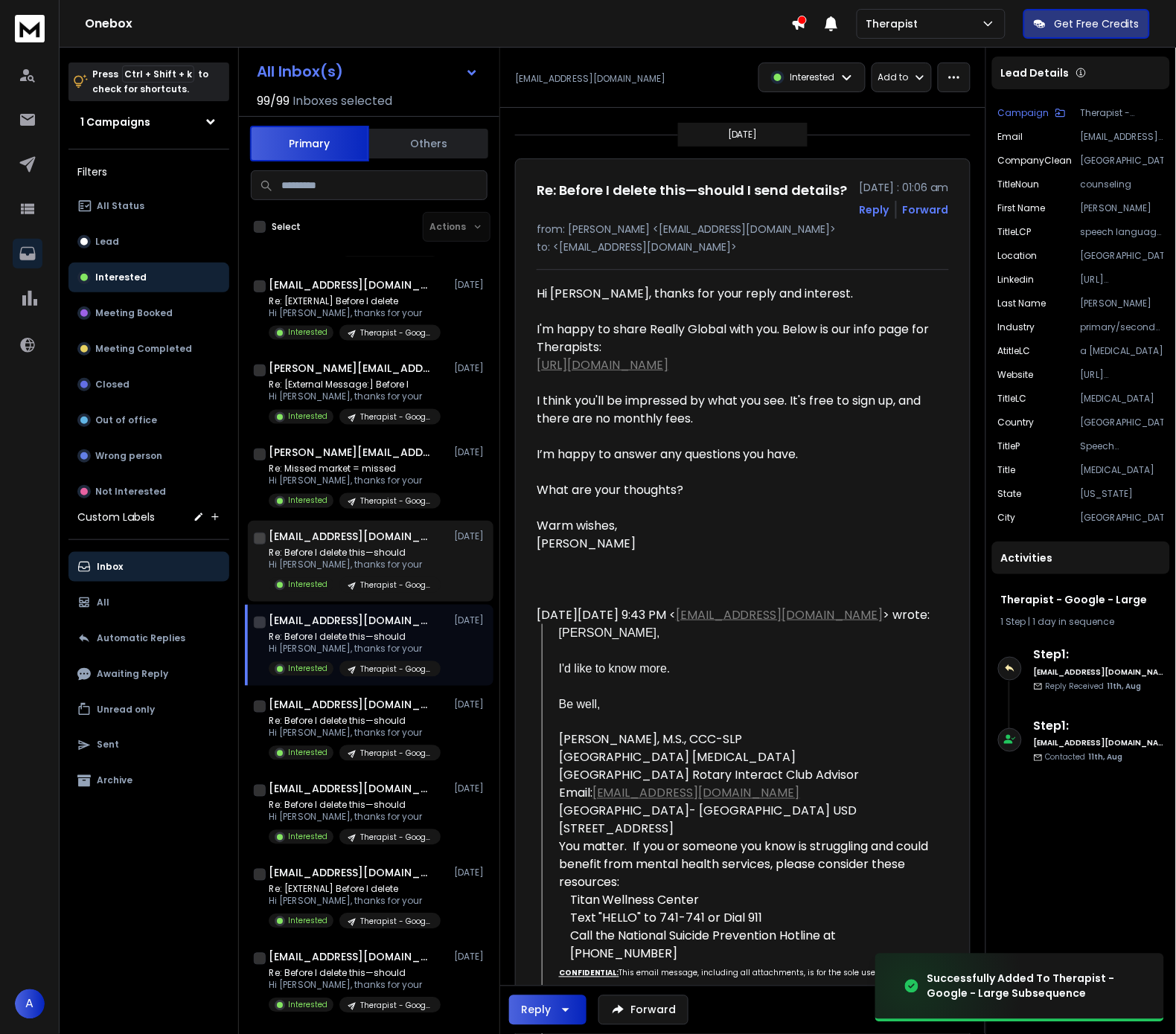
click at [368, 541] on h1 "rkelly@twinsburgcsd.org" at bounding box center [351, 538] width 164 height 15
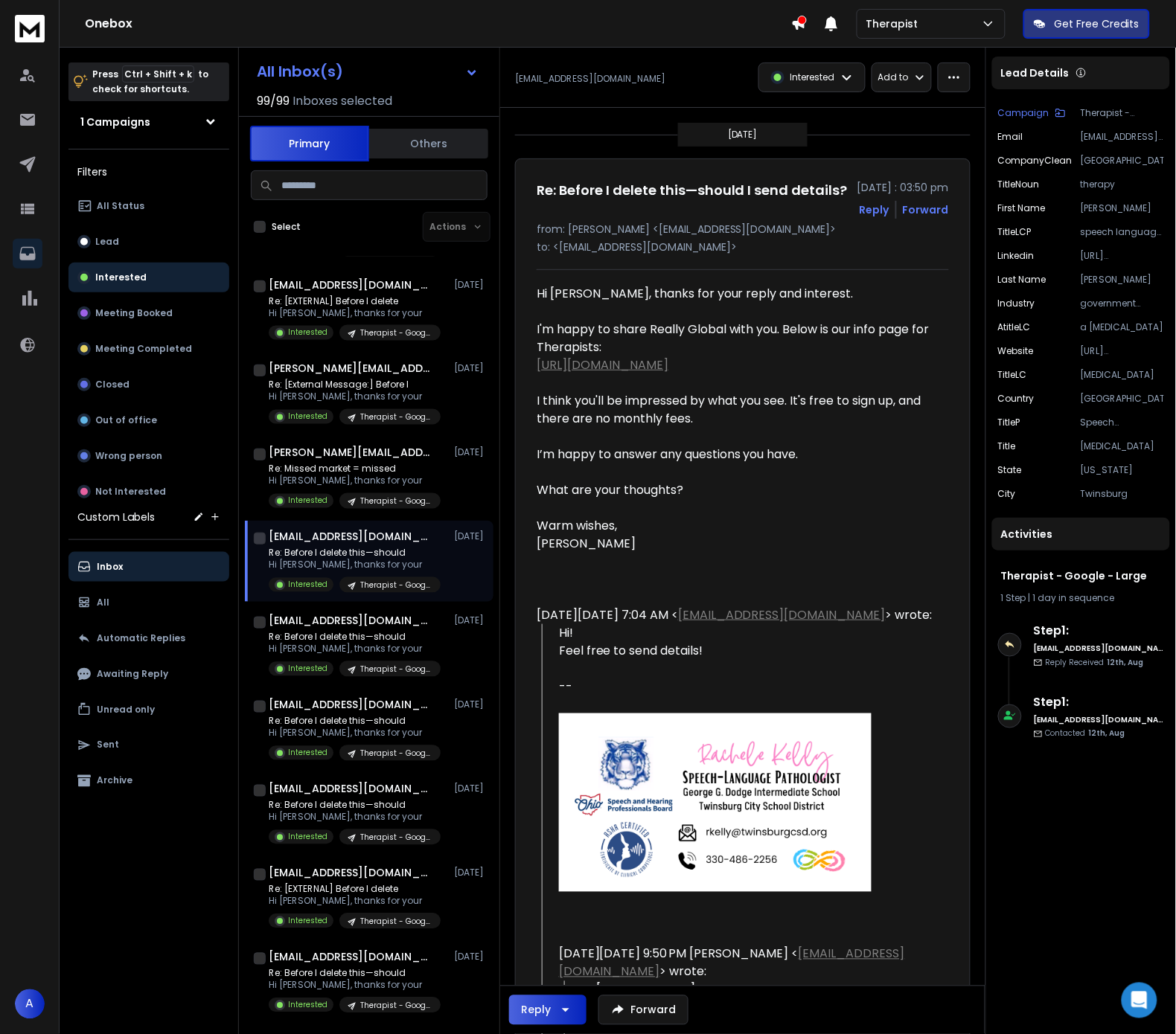
click at [895, 79] on p "Add to" at bounding box center [894, 78] width 30 height 12
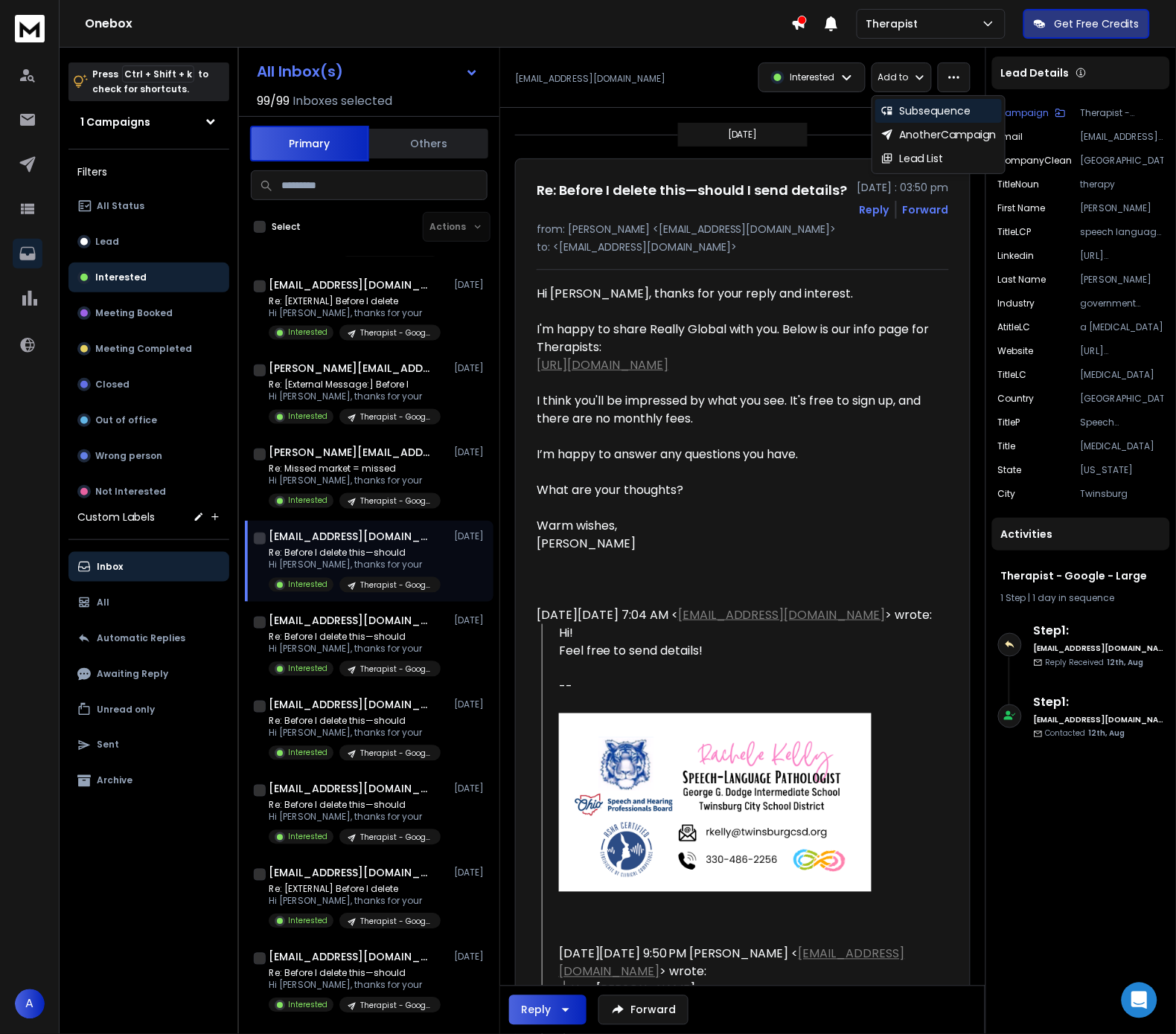
click at [892, 105] on icon at bounding box center [888, 111] width 12 height 12
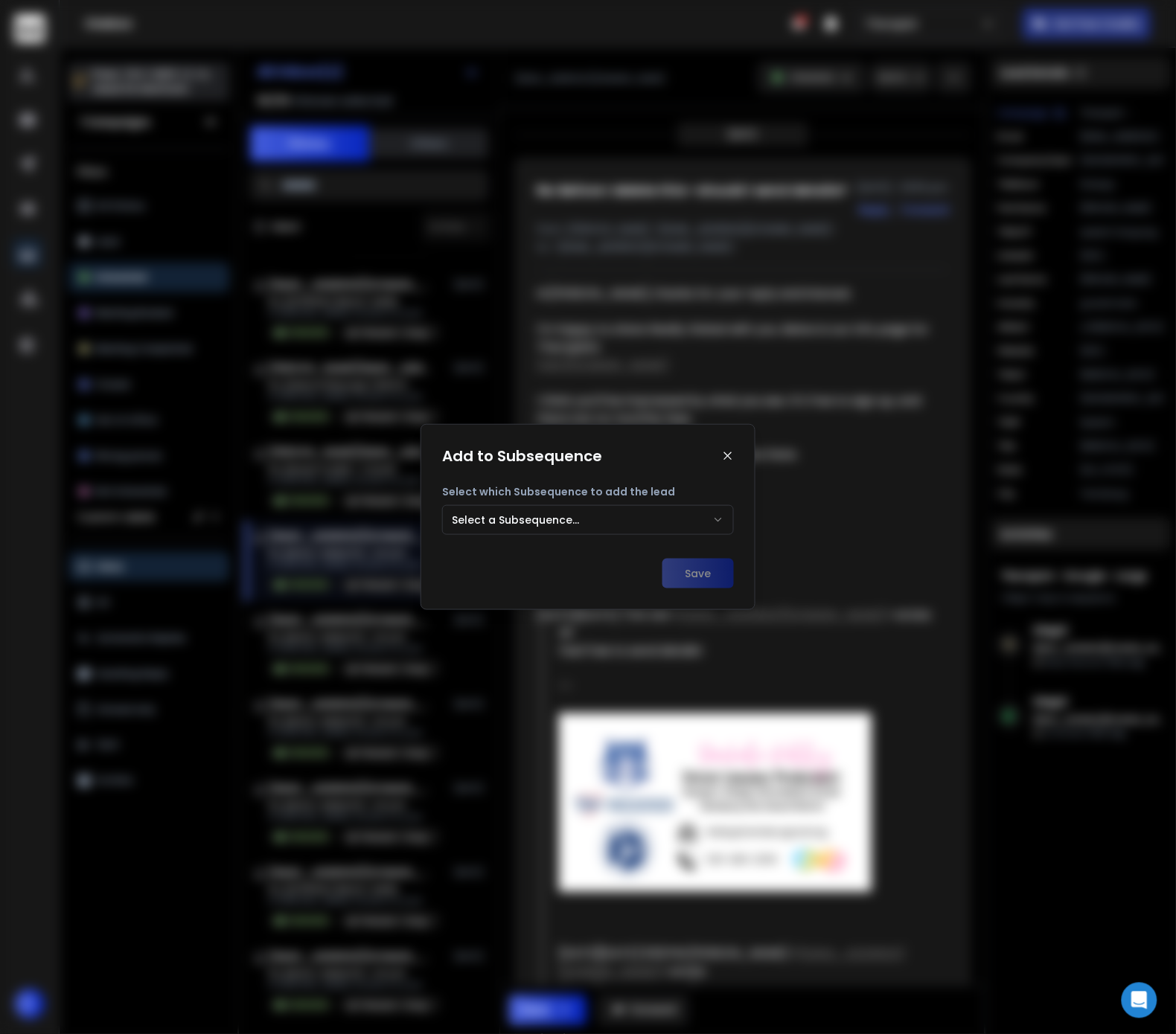
click at [583, 517] on button "Select a Subsequence..." at bounding box center [588, 520] width 292 height 29
click at [688, 579] on button "Save" at bounding box center [698, 573] width 72 height 29
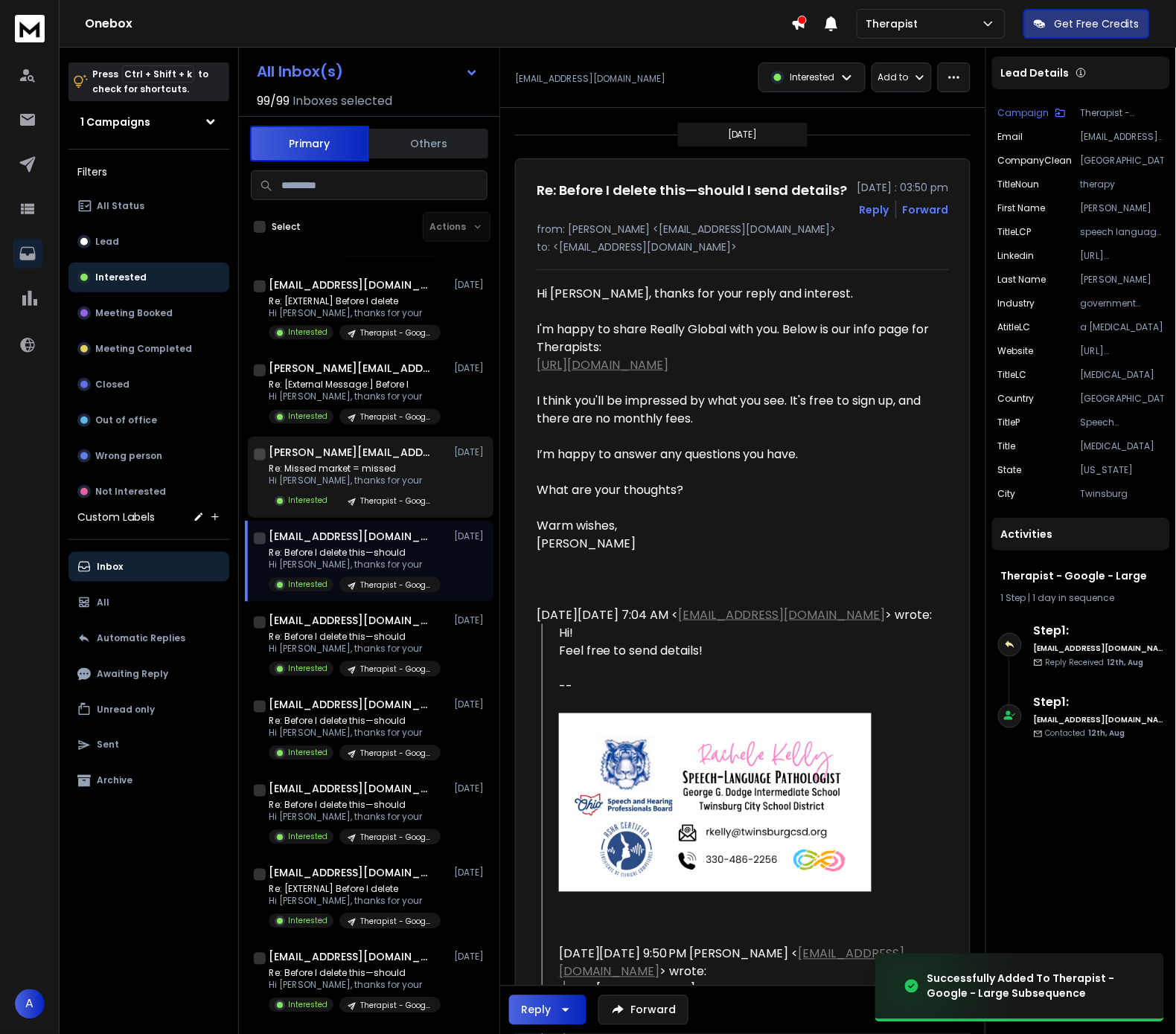
click at [405, 475] on p "Hi Nicole, thanks for your" at bounding box center [355, 481] width 172 height 12
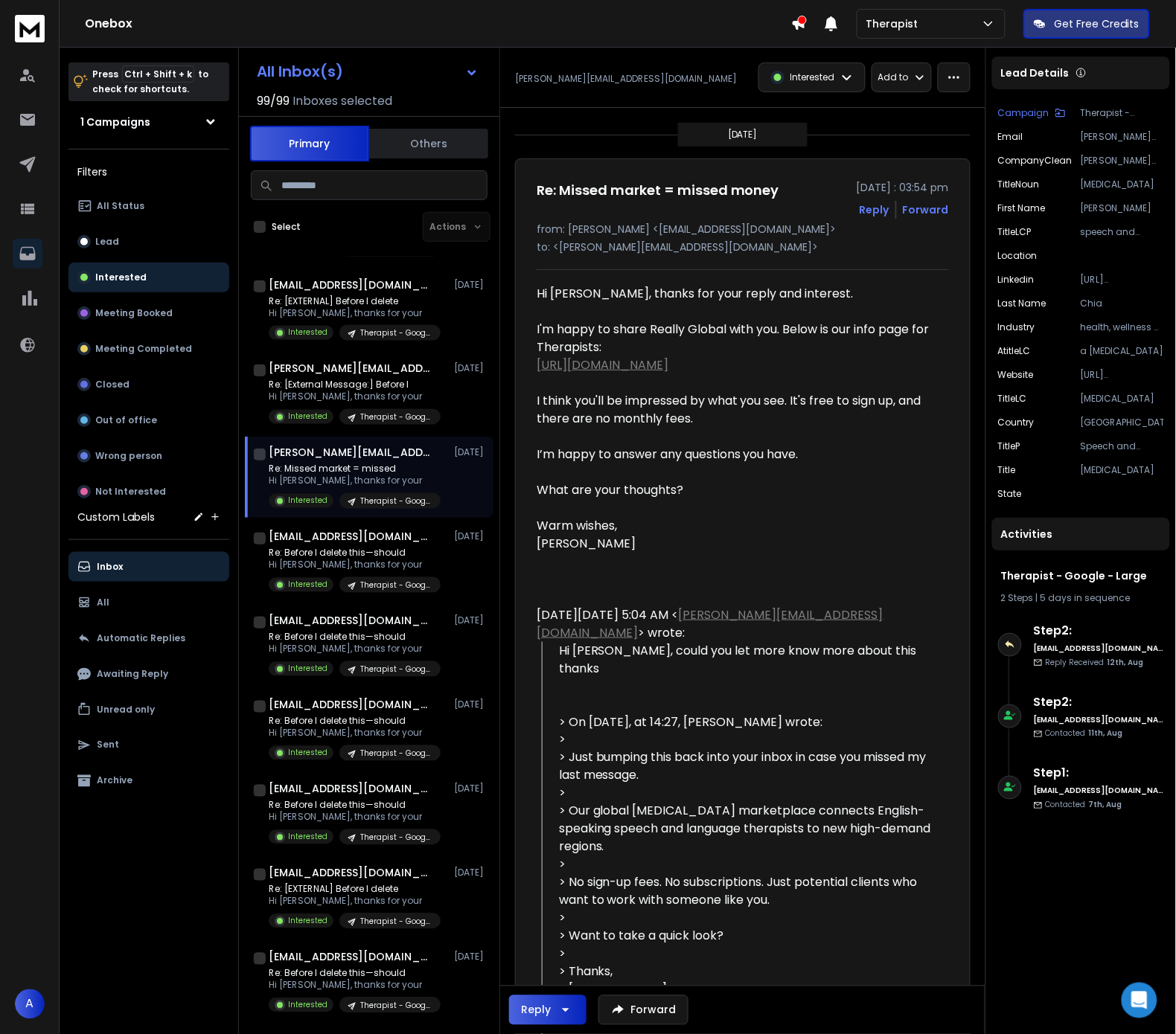
click at [886, 74] on p "Add to" at bounding box center [894, 78] width 30 height 12
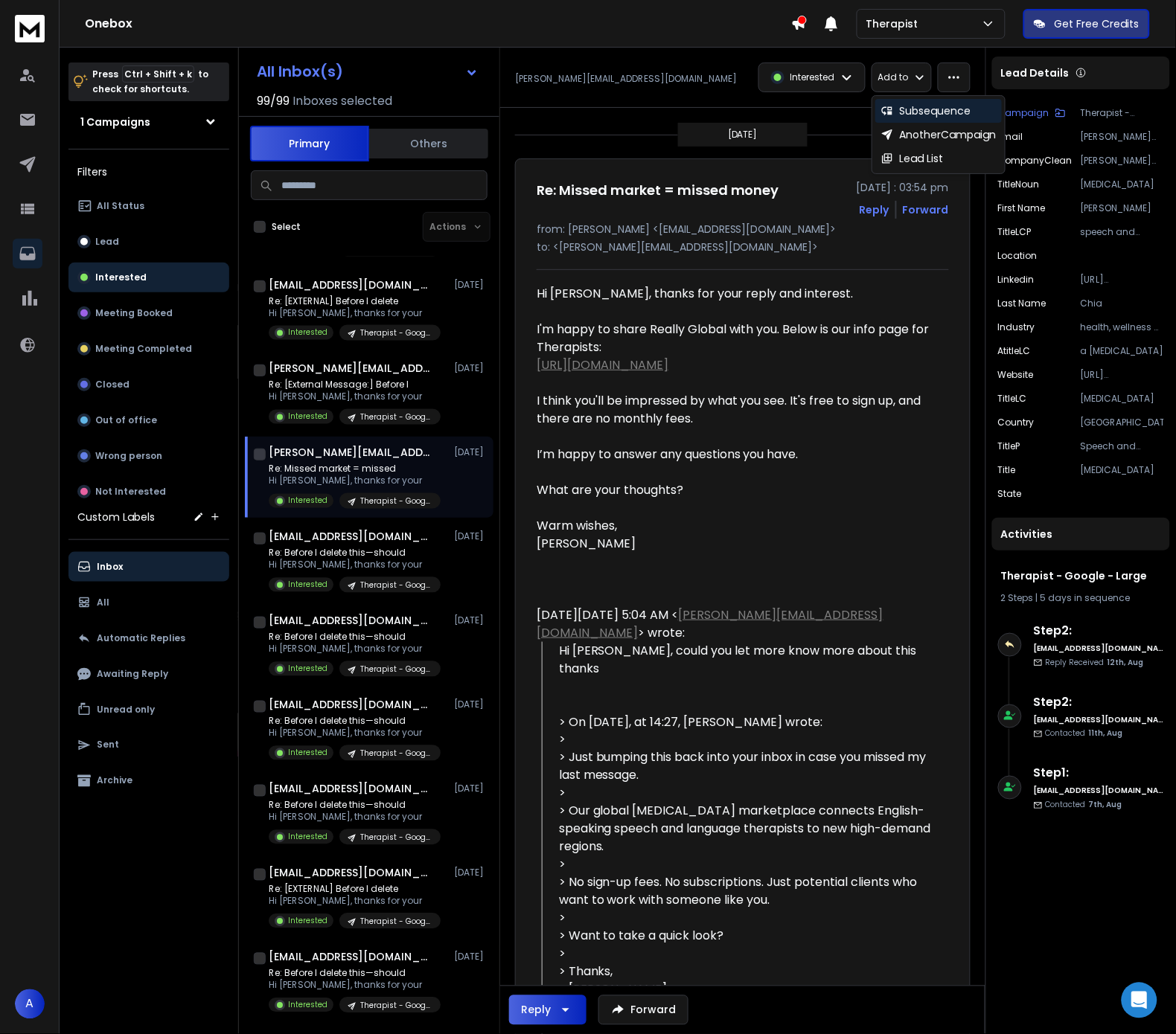
click at [905, 111] on div "Subsequence" at bounding box center [926, 111] width 89 height 15
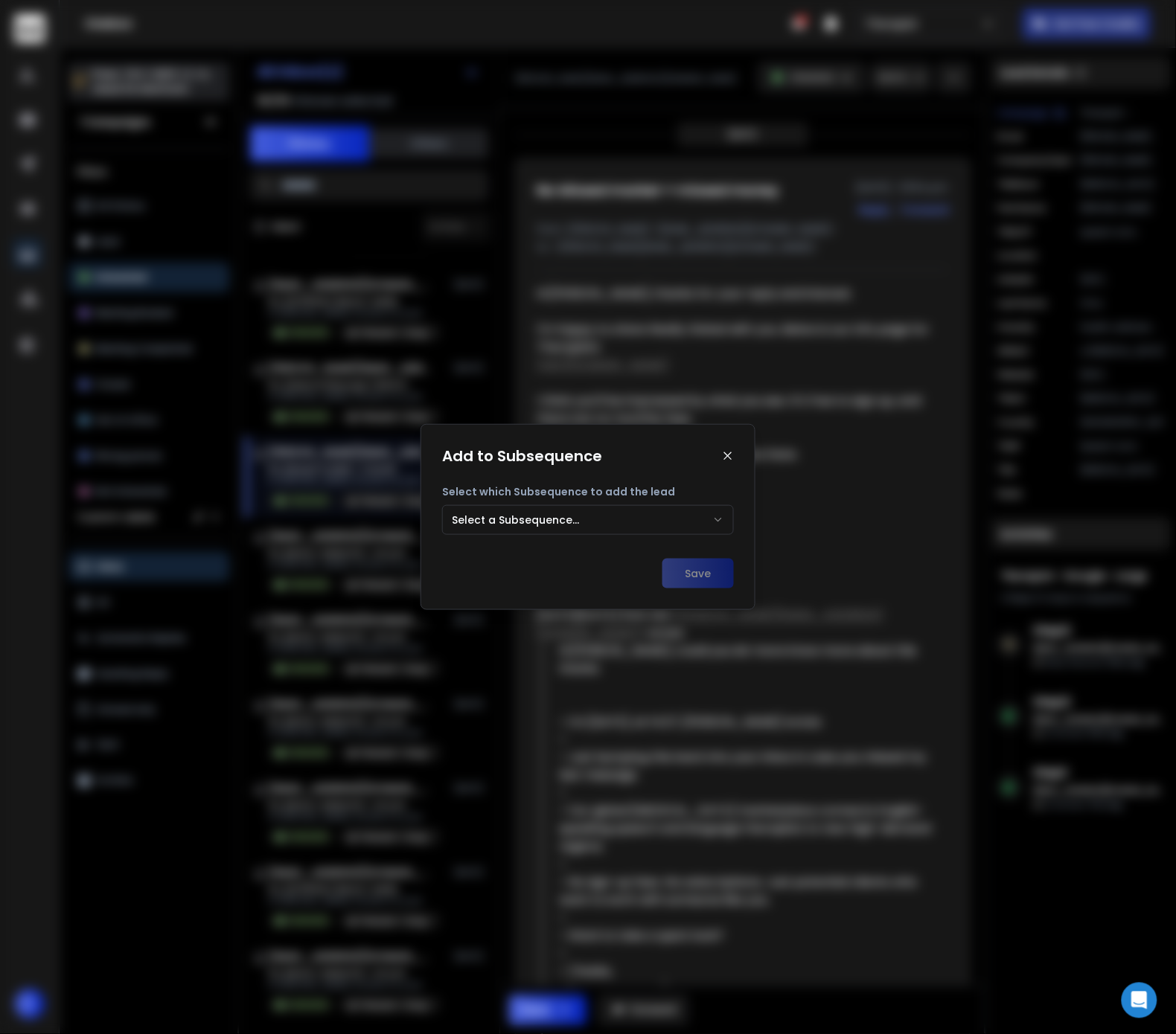
click at [546, 525] on button "Select a Subsequence..." at bounding box center [588, 520] width 292 height 29
drag, startPoint x: 711, startPoint y: 576, endPoint x: 695, endPoint y: 579, distance: 16.3
click at [707, 576] on button "Save" at bounding box center [698, 573] width 72 height 29
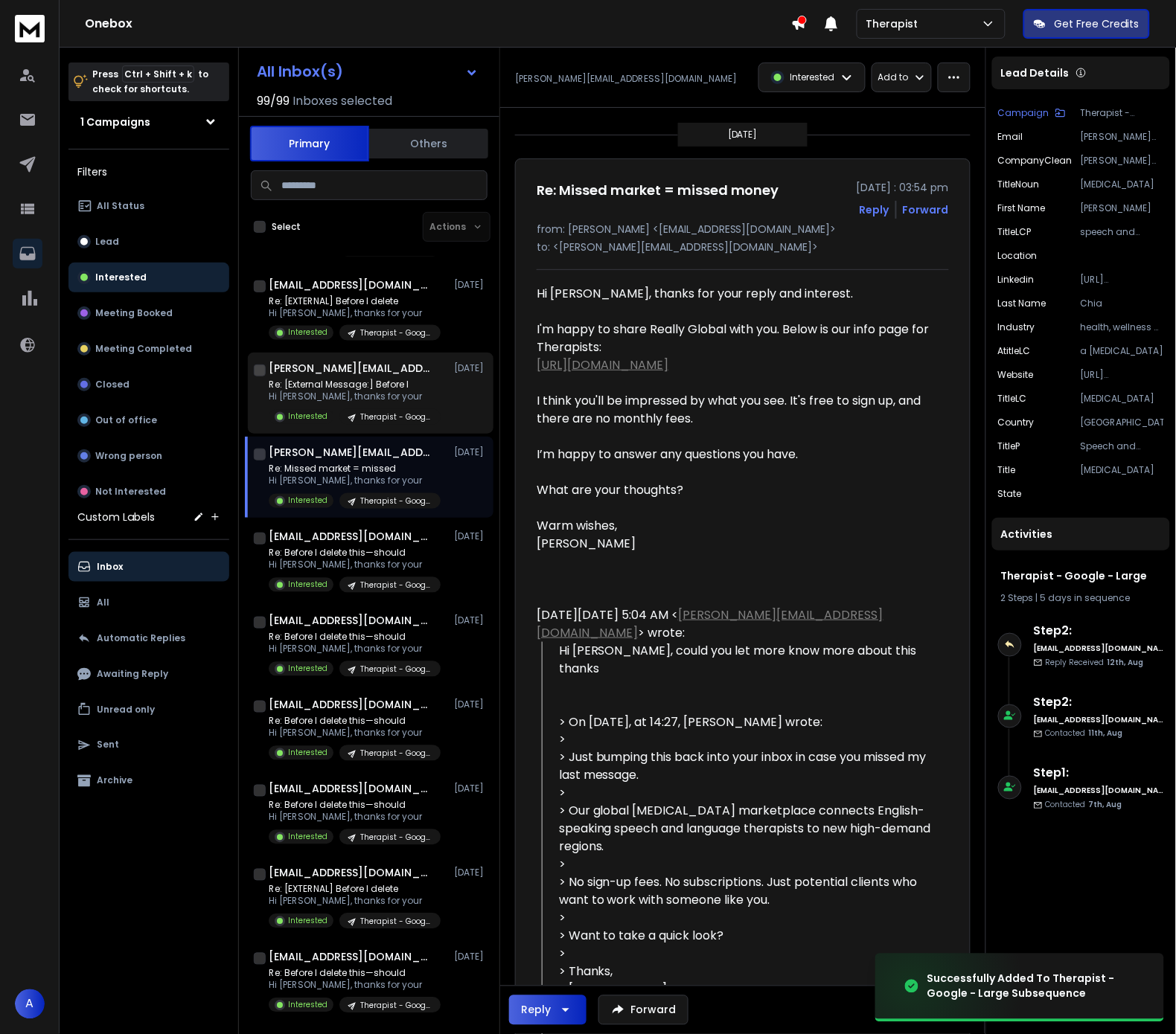
click at [347, 398] on p "Hi Theresa, thanks for your" at bounding box center [355, 397] width 172 height 12
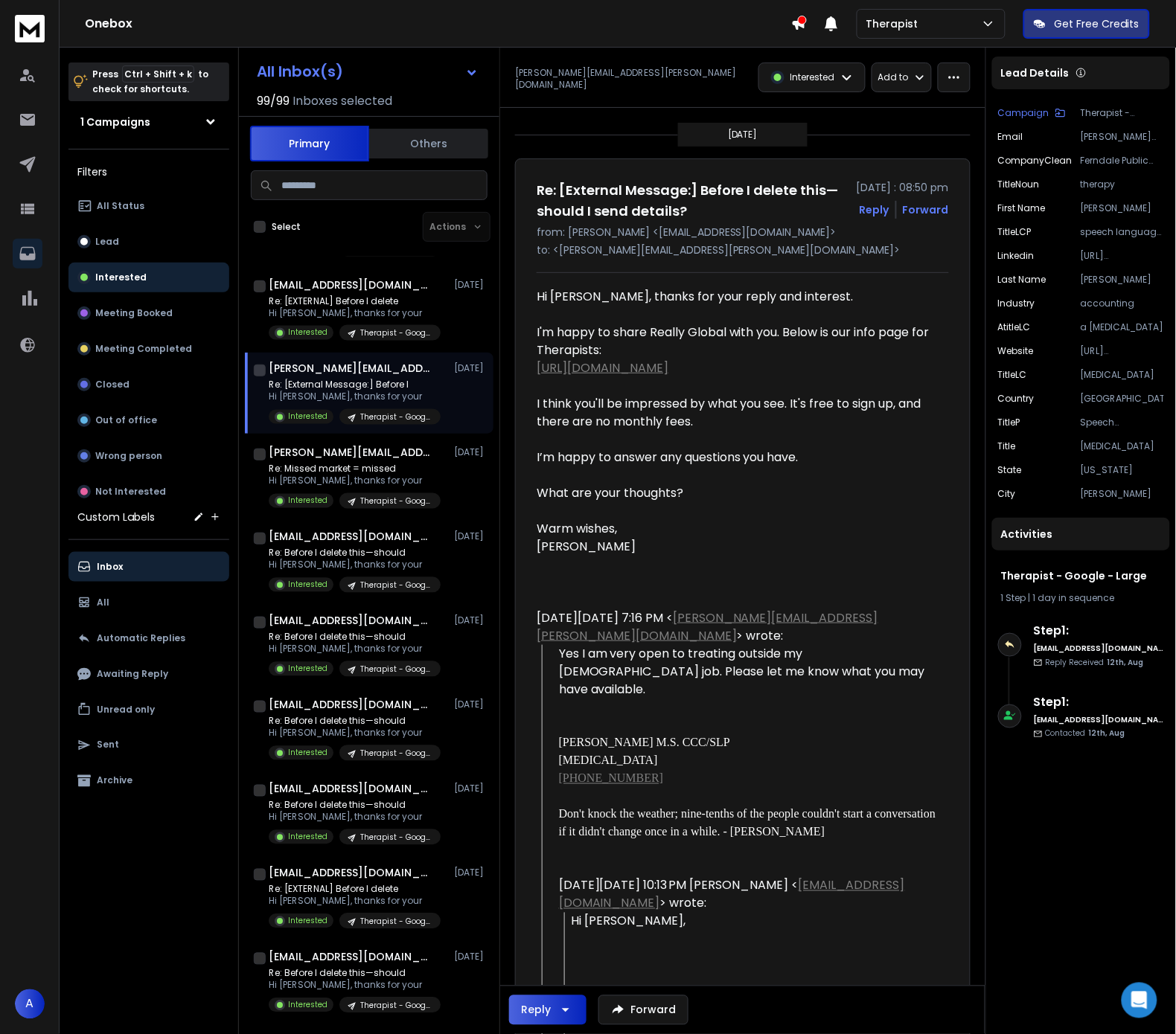
click at [894, 84] on div "Add to" at bounding box center [902, 78] width 59 height 29
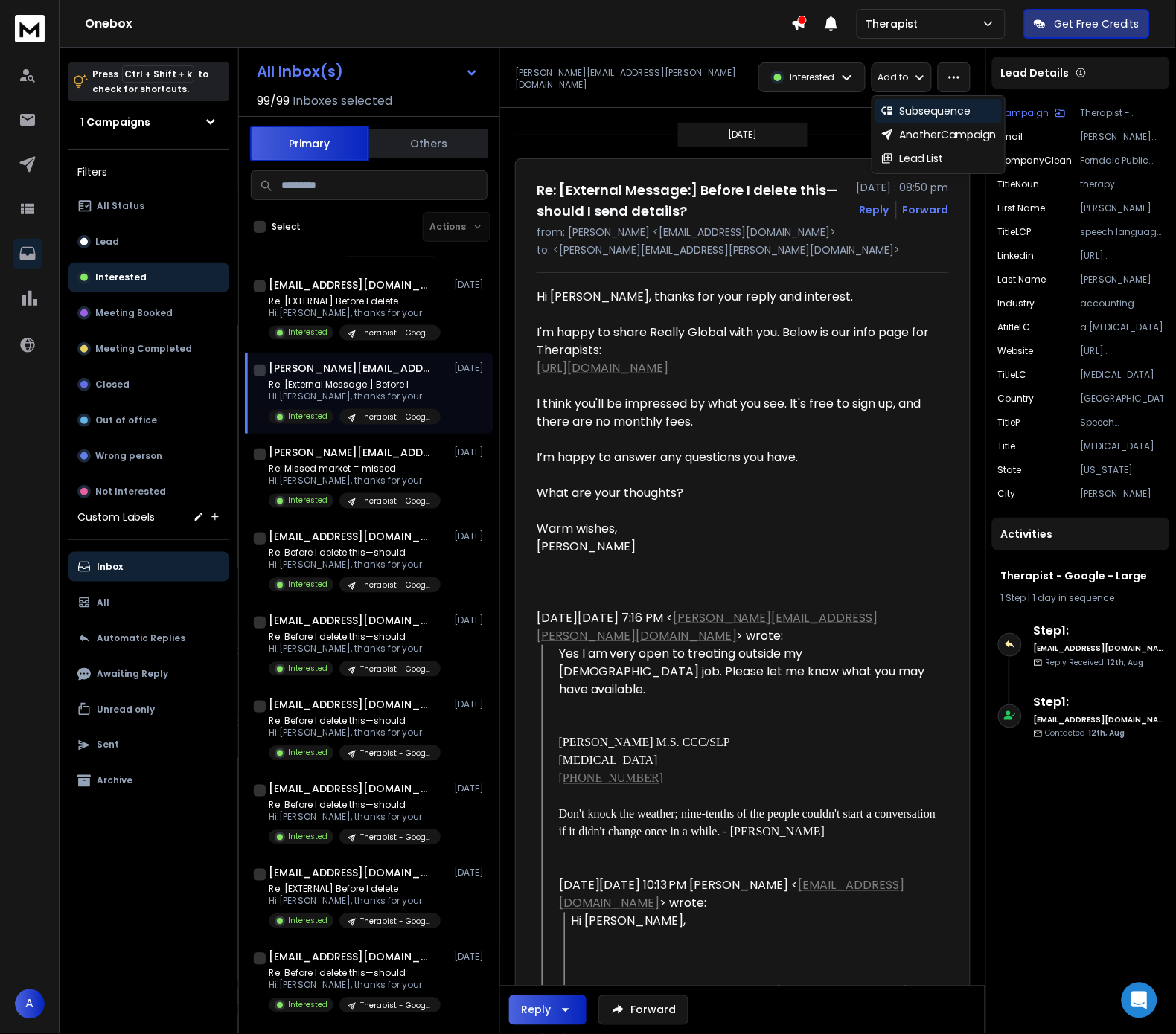
click at [898, 111] on div "Subsequence" at bounding box center [926, 111] width 89 height 15
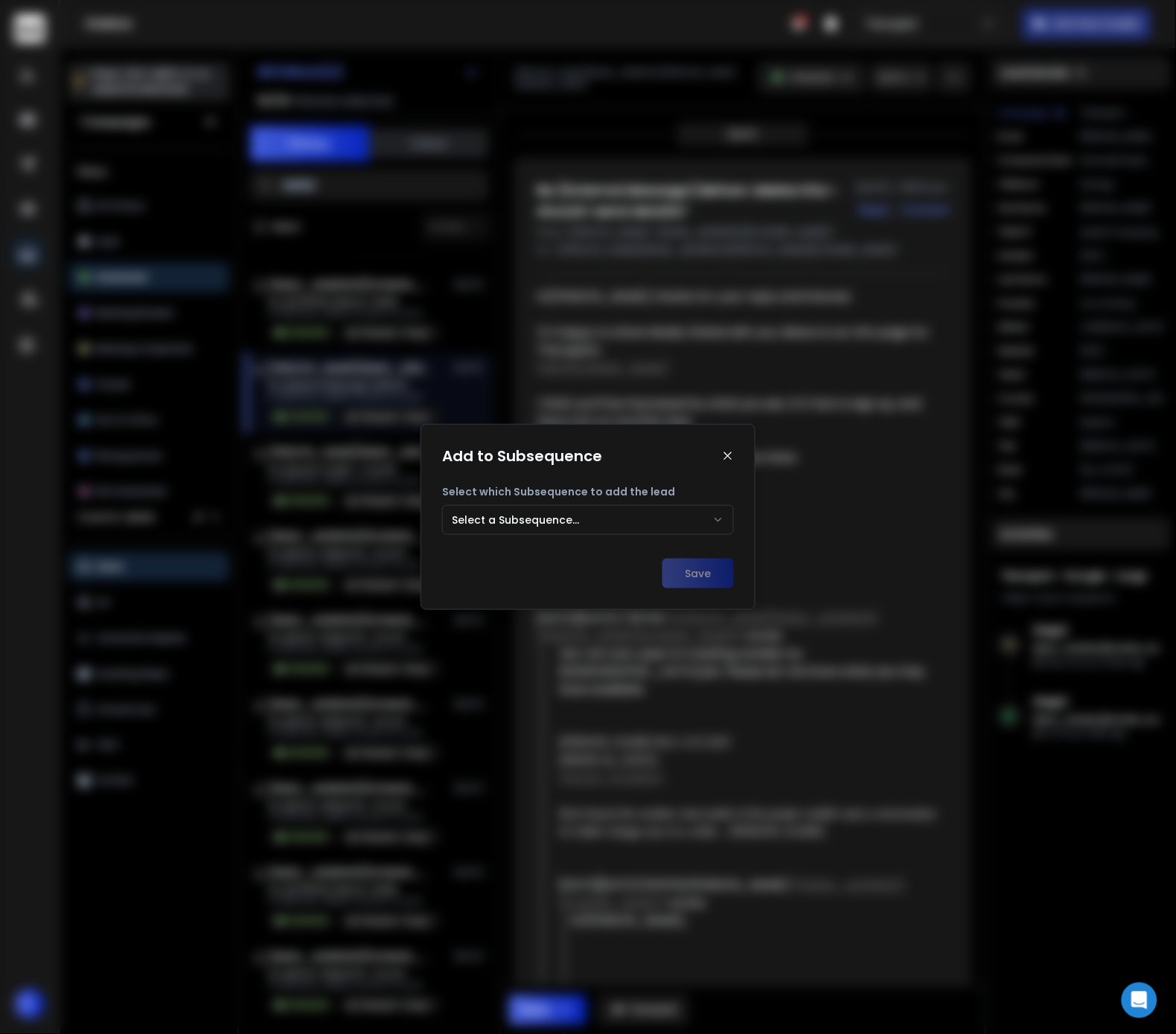
click at [521, 519] on button "Select a Subsequence..." at bounding box center [588, 520] width 292 height 29
click at [722, 576] on button "Save" at bounding box center [698, 573] width 72 height 29
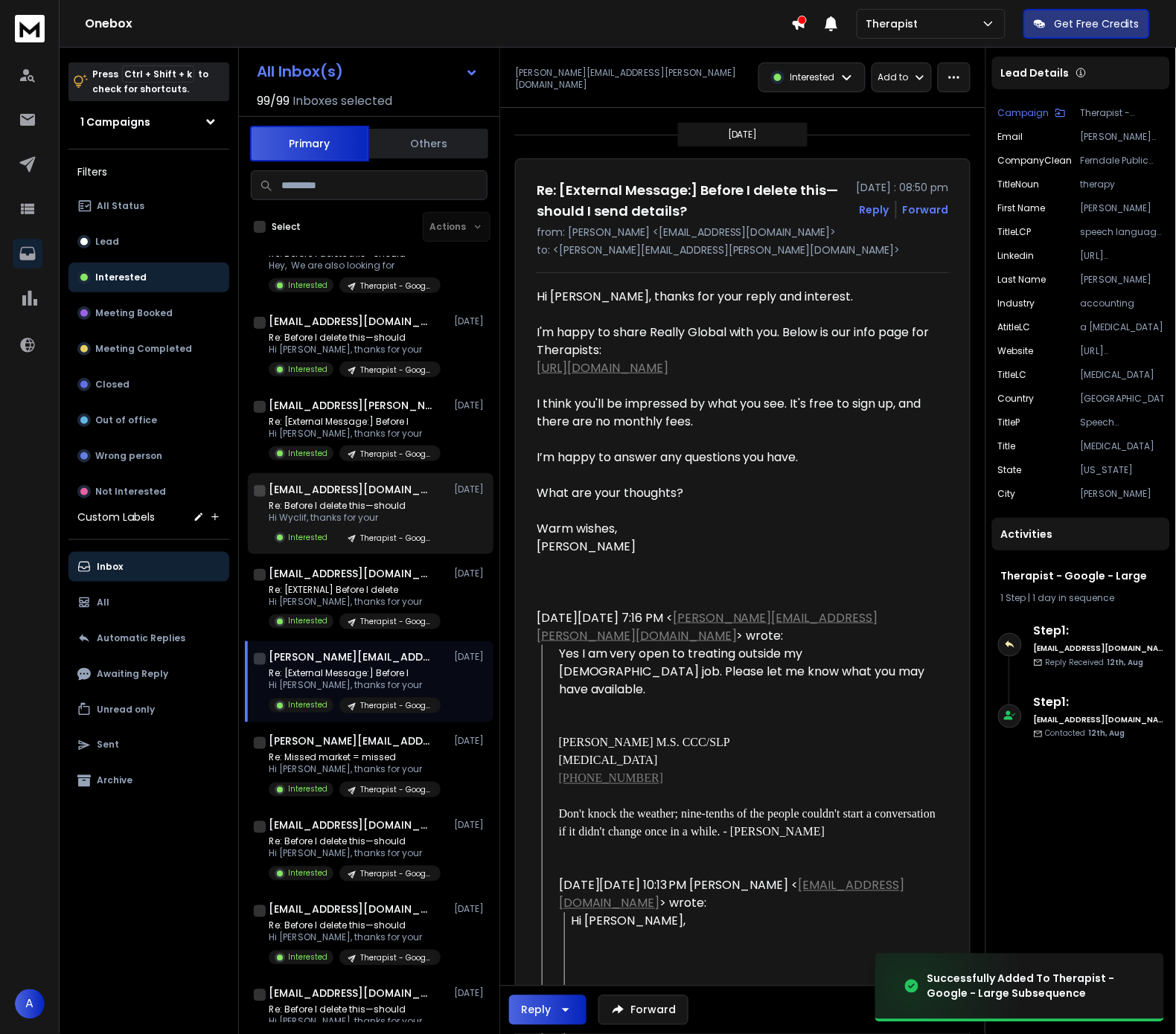
scroll to position [366, 0]
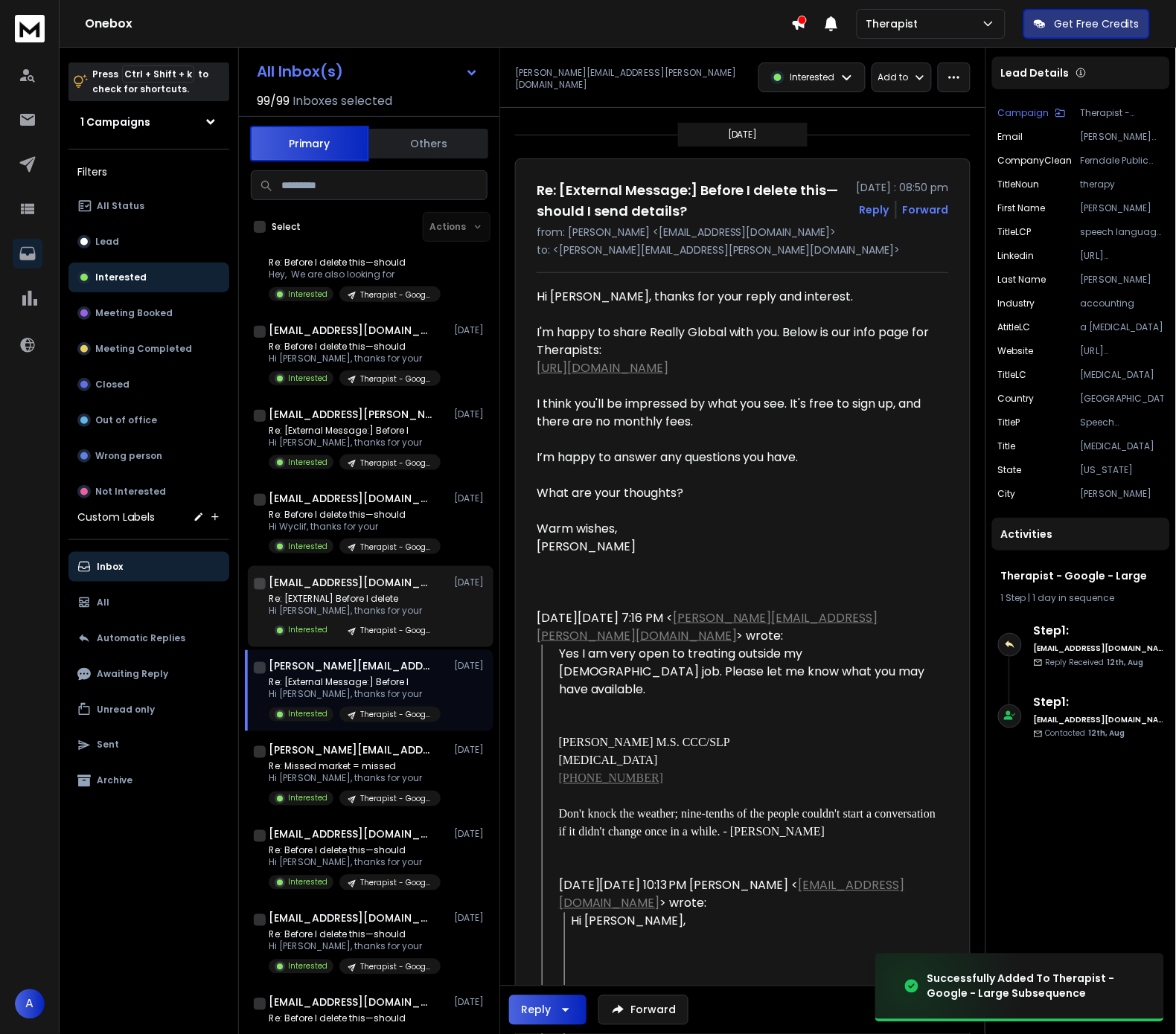
click at [352, 606] on p "Hi Lynn, thanks for your" at bounding box center [355, 611] width 172 height 12
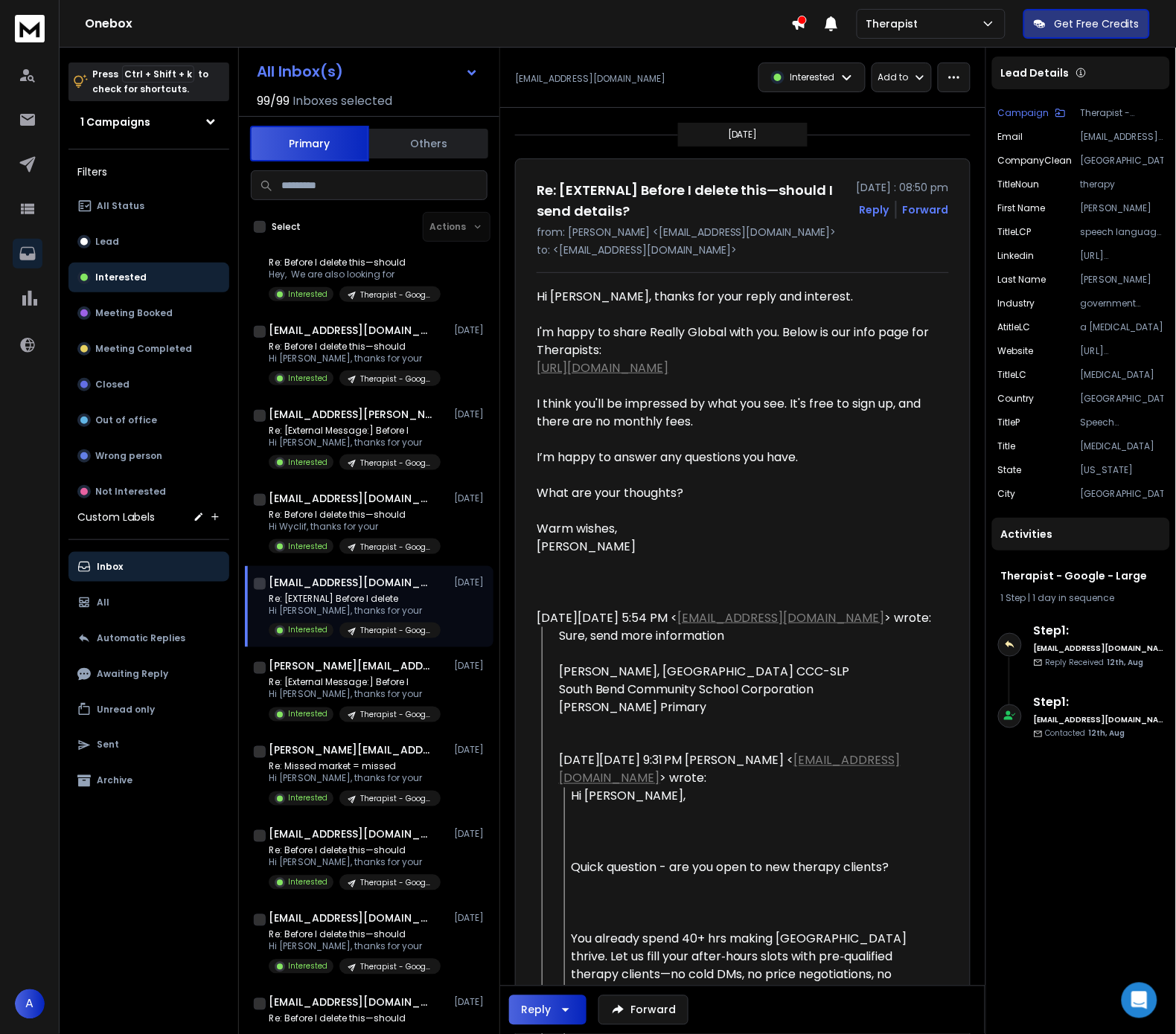
click at [892, 79] on p "Add to" at bounding box center [894, 78] width 30 height 12
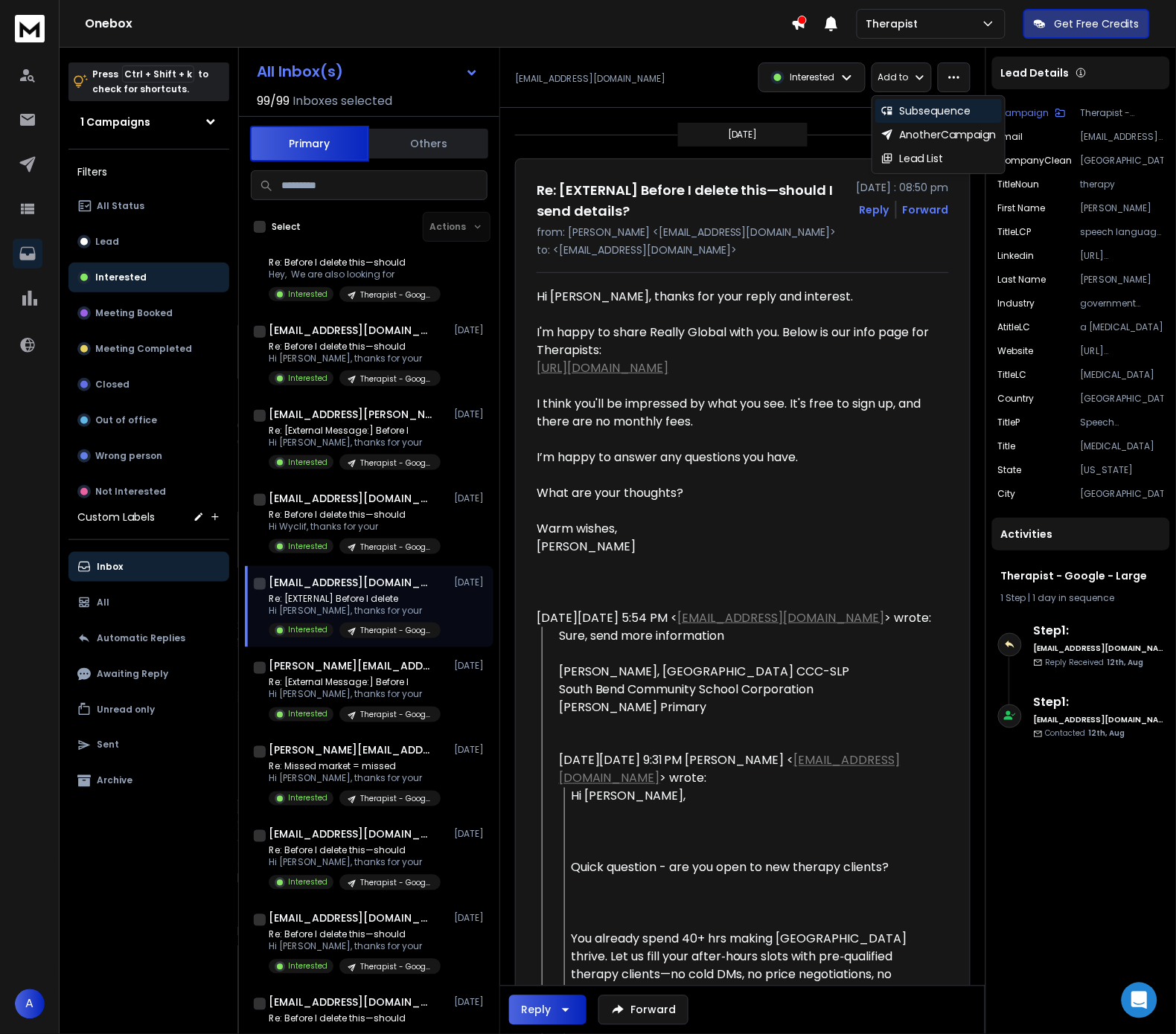
click at [914, 114] on div "Subsequence" at bounding box center [926, 111] width 89 height 15
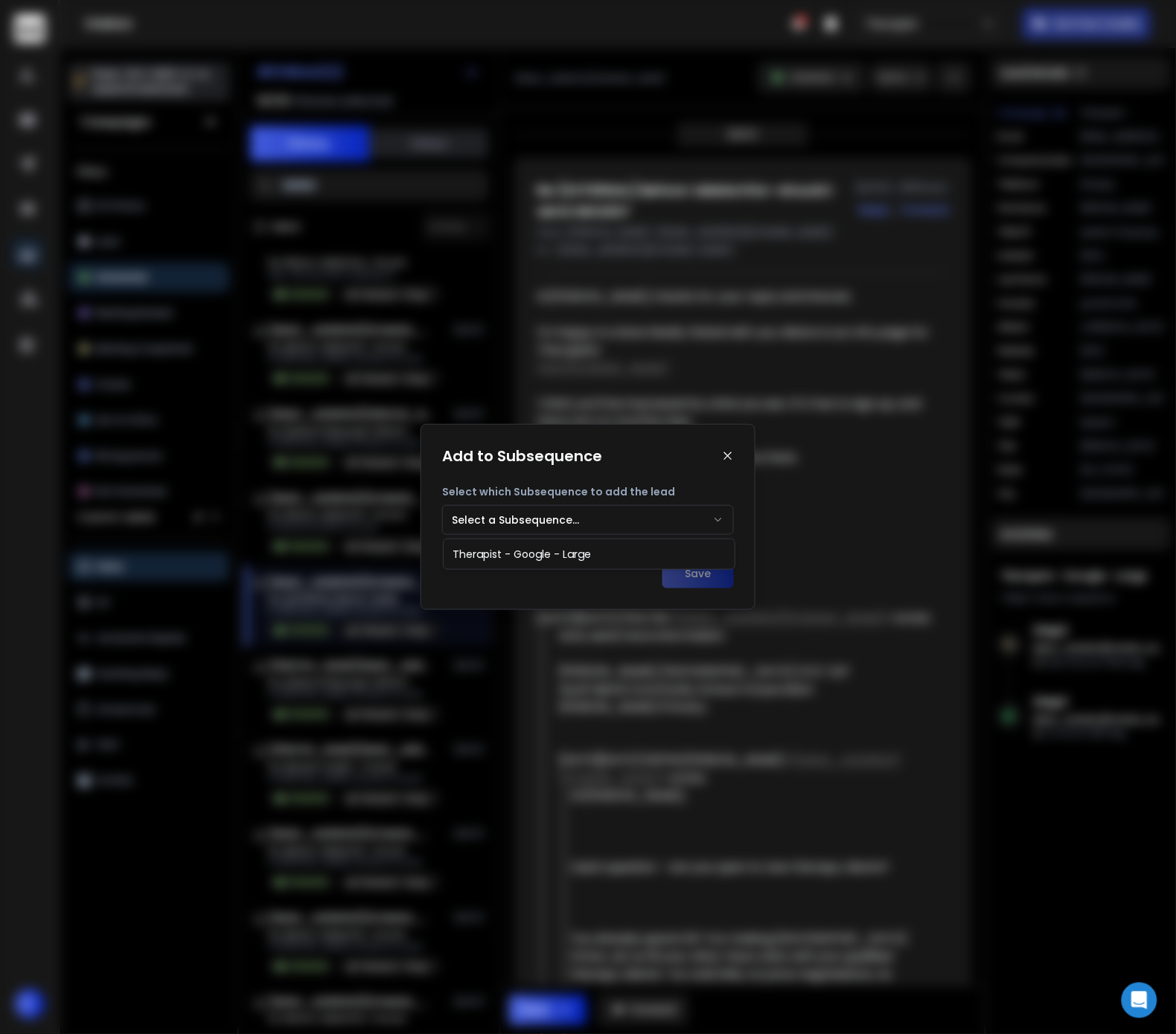
click at [463, 507] on button "Select a Subsequence..." at bounding box center [588, 520] width 292 height 29
click at [674, 565] on button "Save" at bounding box center [698, 573] width 72 height 29
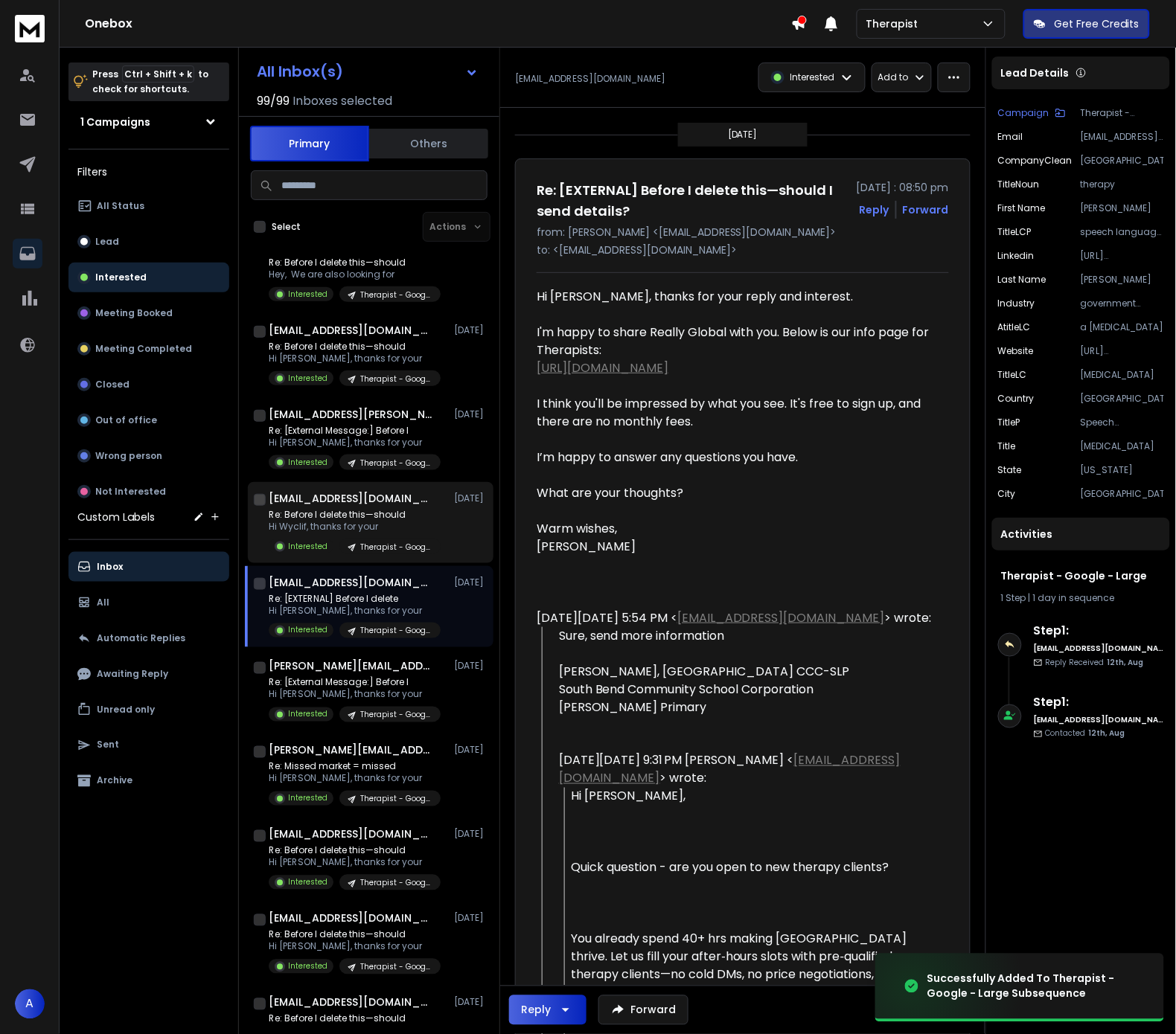
click at [435, 509] on p "Re: Before I delete this—should" at bounding box center [355, 515] width 172 height 12
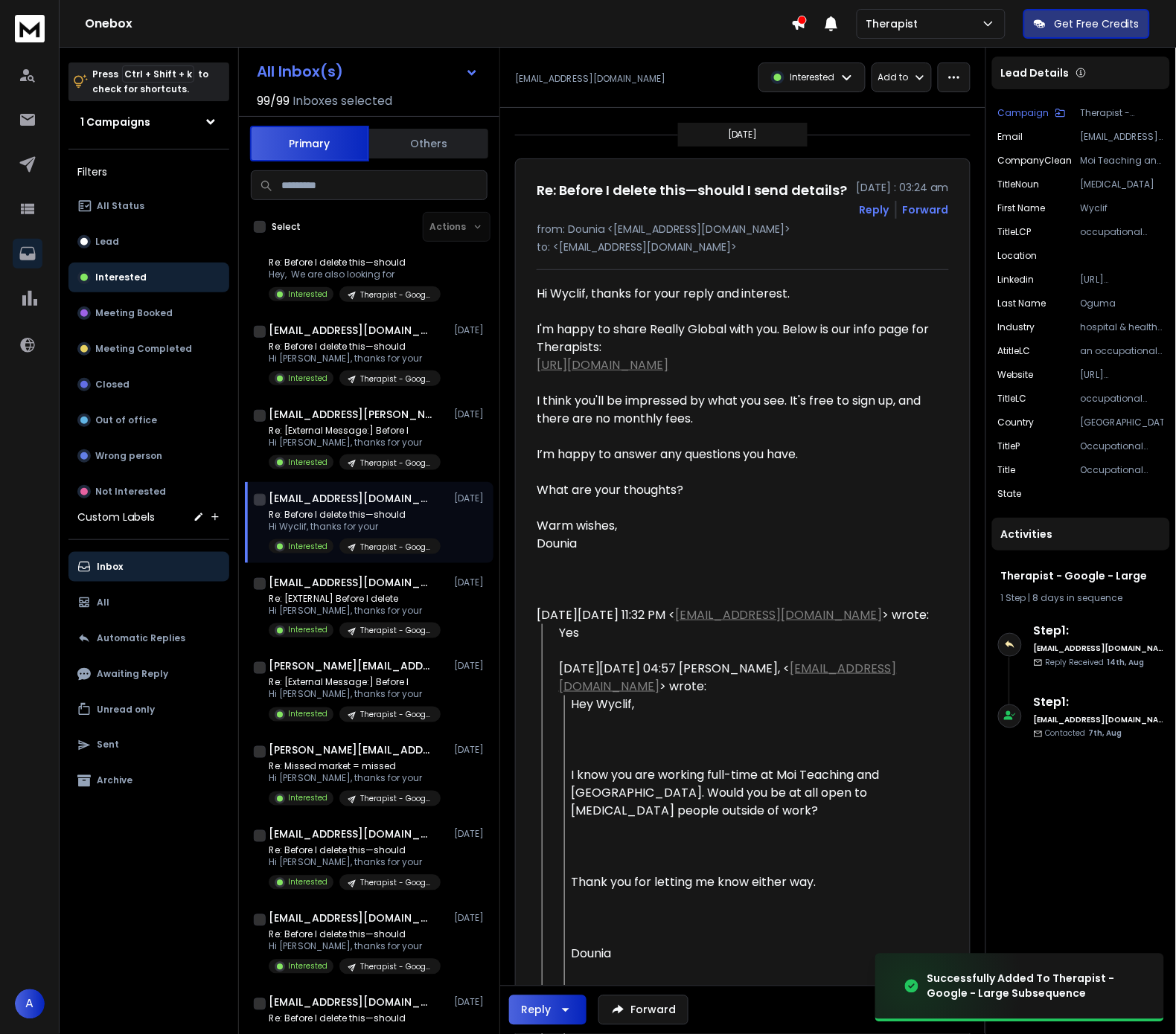
click at [882, 72] on p "Add to" at bounding box center [894, 78] width 30 height 12
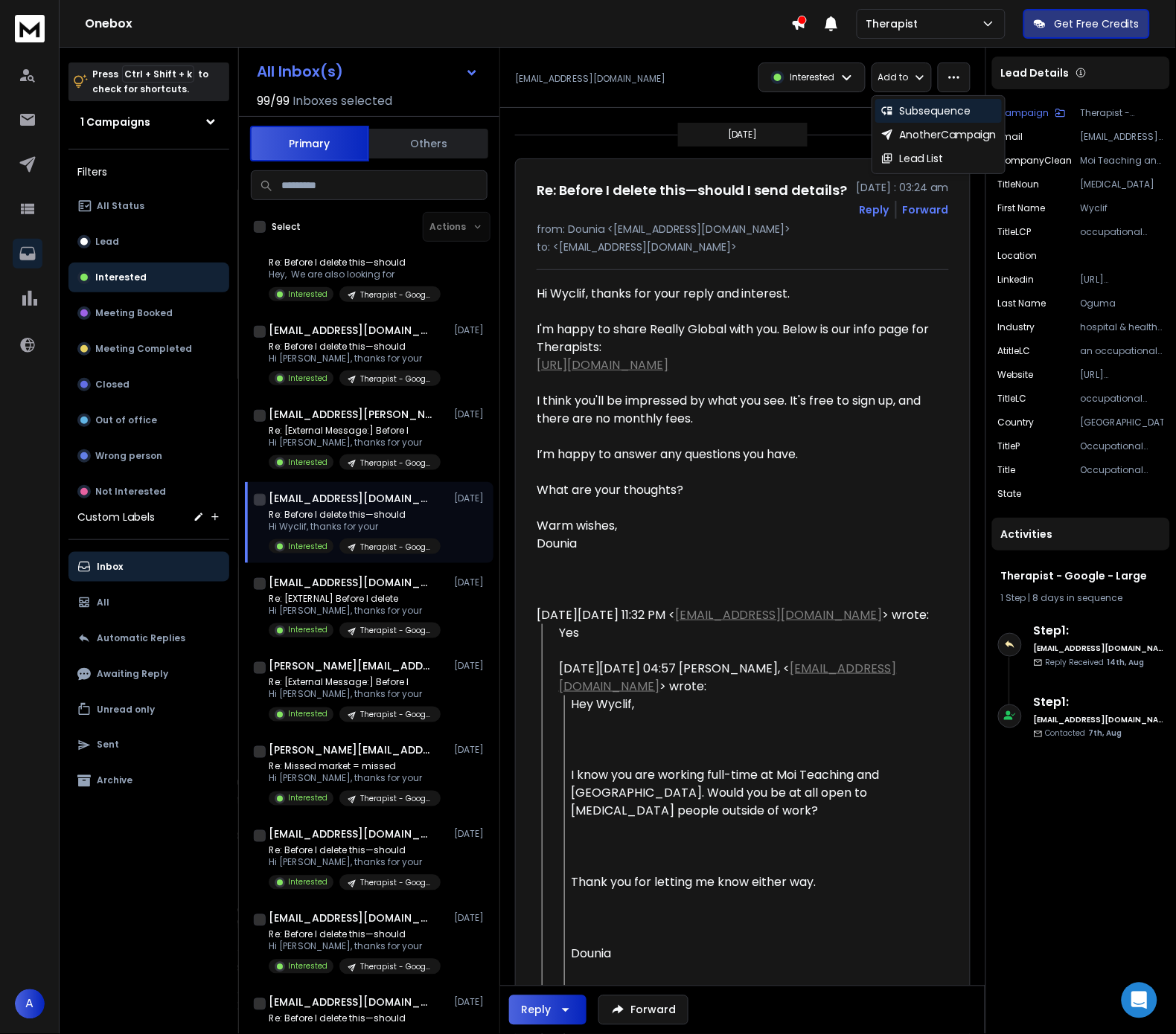
click at [878, 111] on div "Subsequence" at bounding box center [938, 110] width 126 height 24
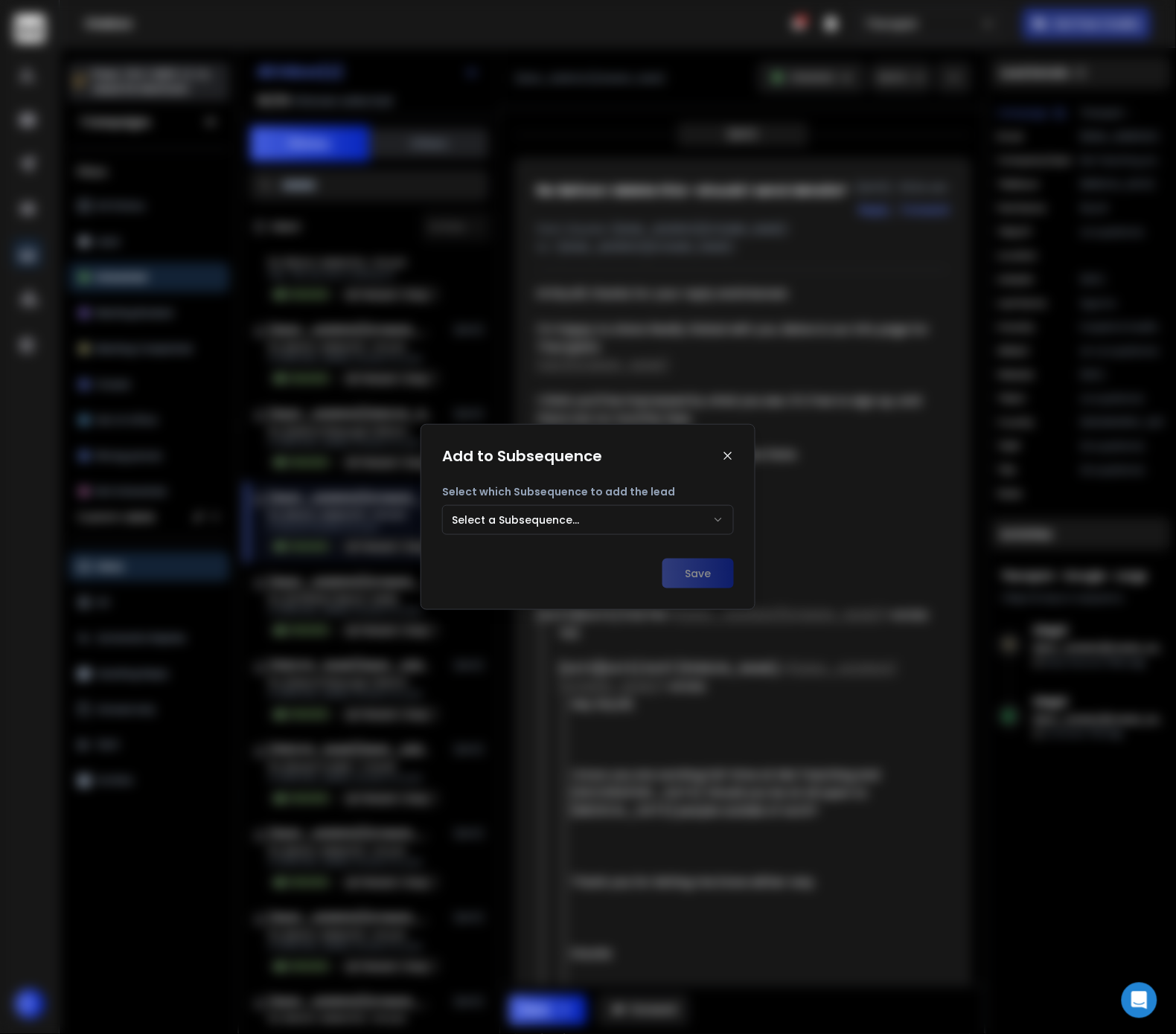
click at [467, 512] on button "Select a Subsequence..." at bounding box center [588, 520] width 292 height 29
drag, startPoint x: 685, startPoint y: 565, endPoint x: 485, endPoint y: 600, distance: 203.0
click at [685, 567] on button "Save" at bounding box center [698, 573] width 72 height 29
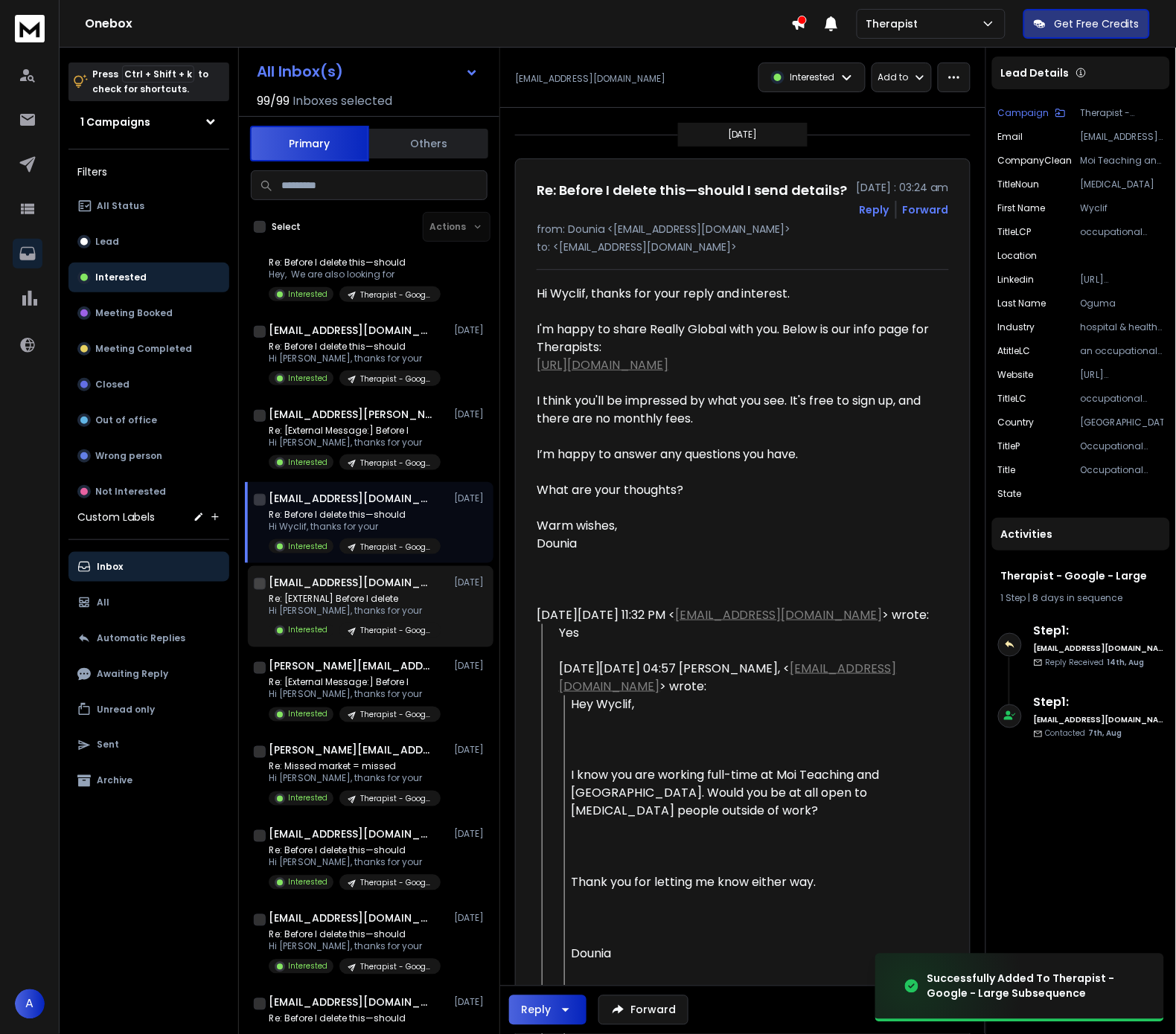
scroll to position [217, 0]
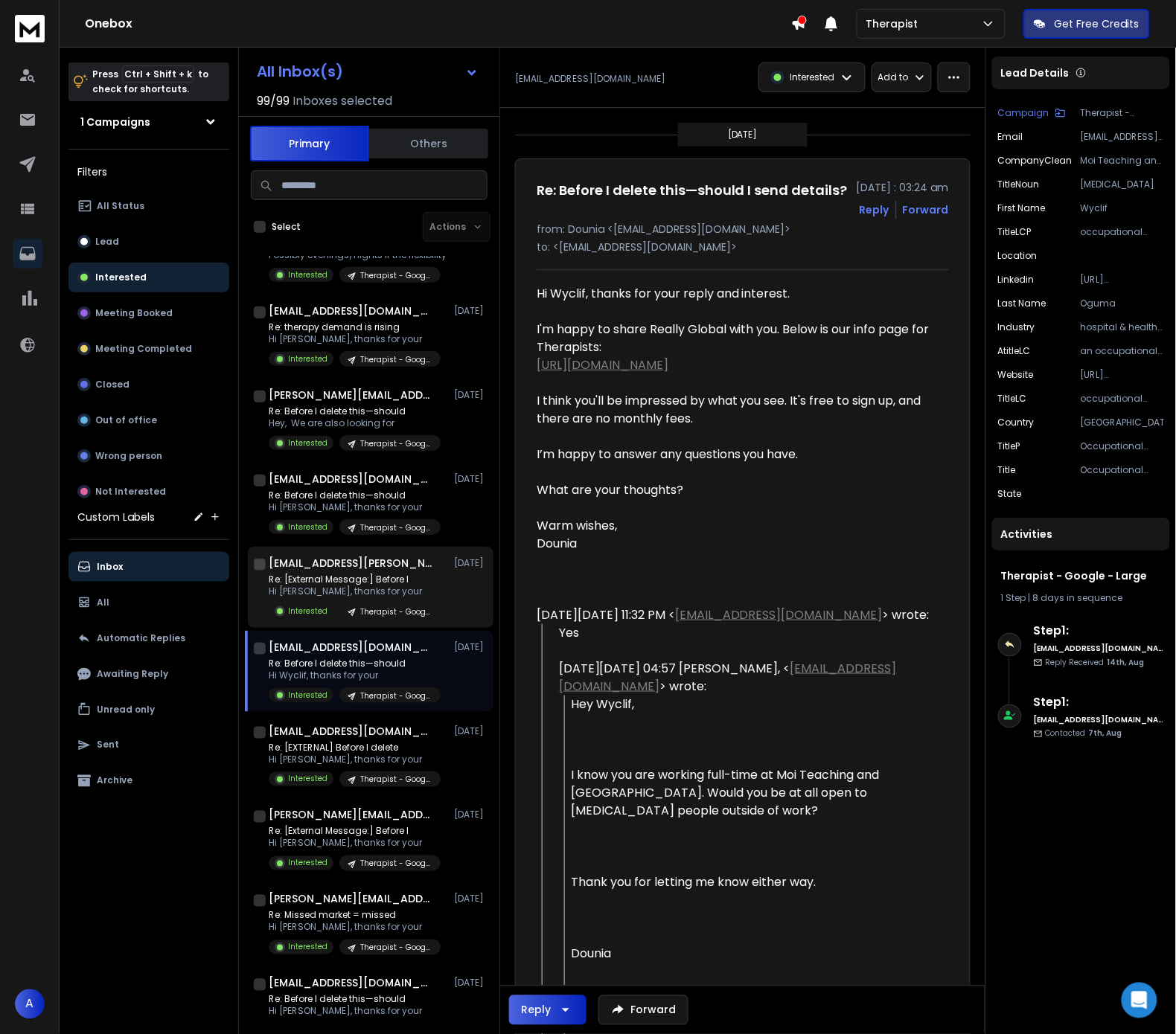
drag, startPoint x: 376, startPoint y: 571, endPoint x: 449, endPoint y: 579, distance: 73.4
click at [378, 570] on div "lionel.wallace@southfieldk12.org 15 Aug Re: [External Message:] Before I Hi Lio…" at bounding box center [379, 587] width 219 height 63
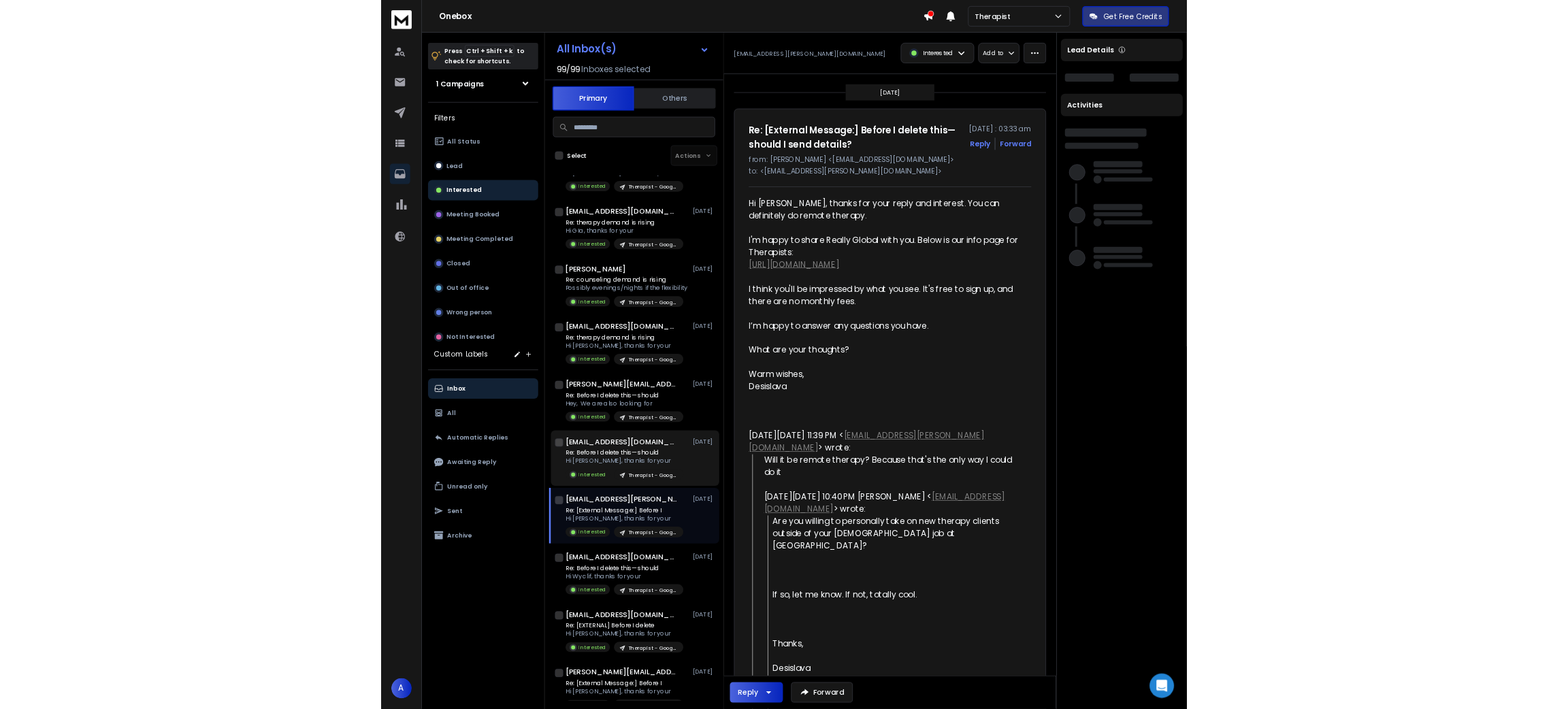
scroll to position [0, 0]
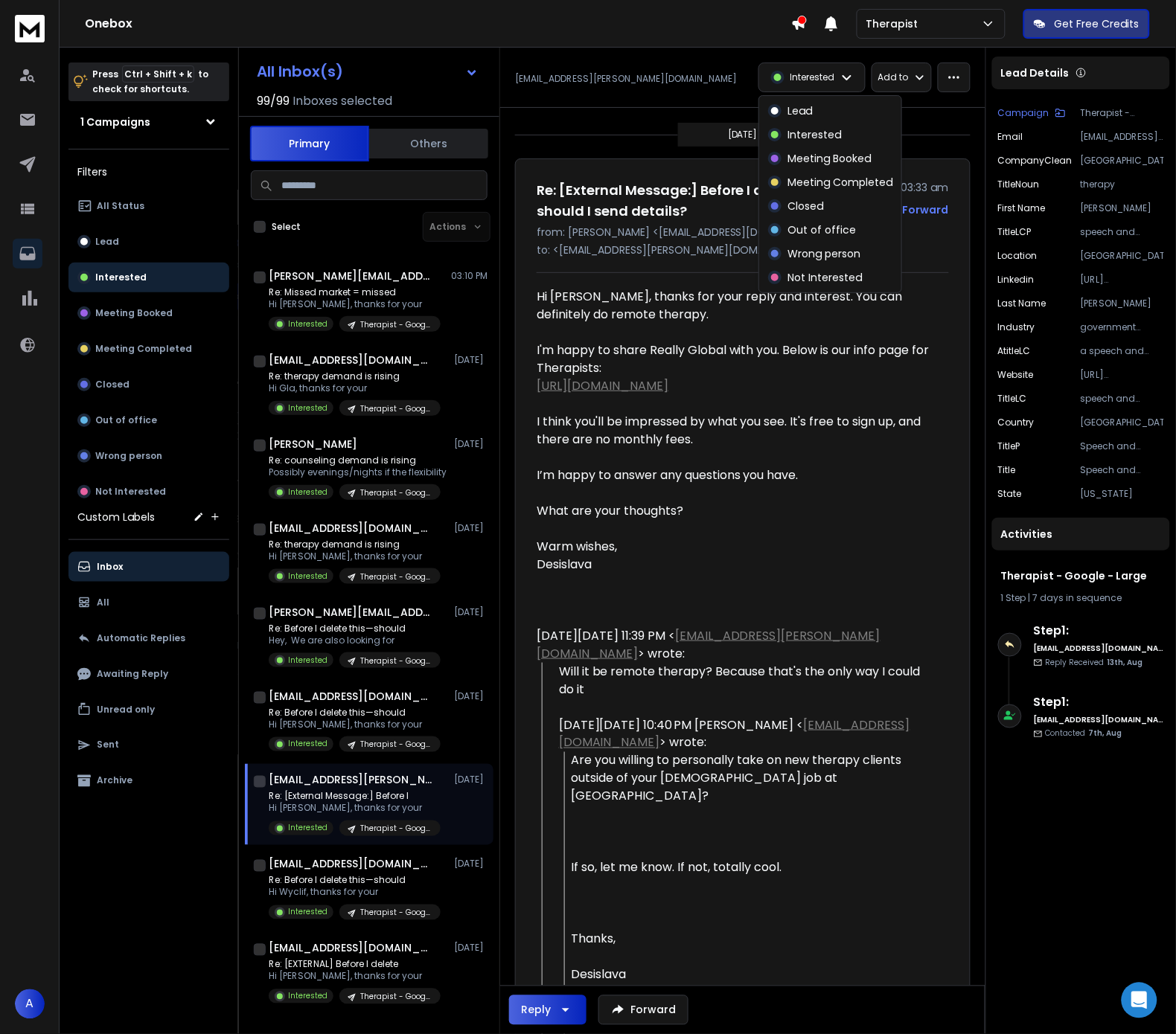
click at [779, 73] on div at bounding box center [778, 78] width 13 height 13
click at [813, 184] on p "Meeting Completed" at bounding box center [840, 183] width 105 height 15
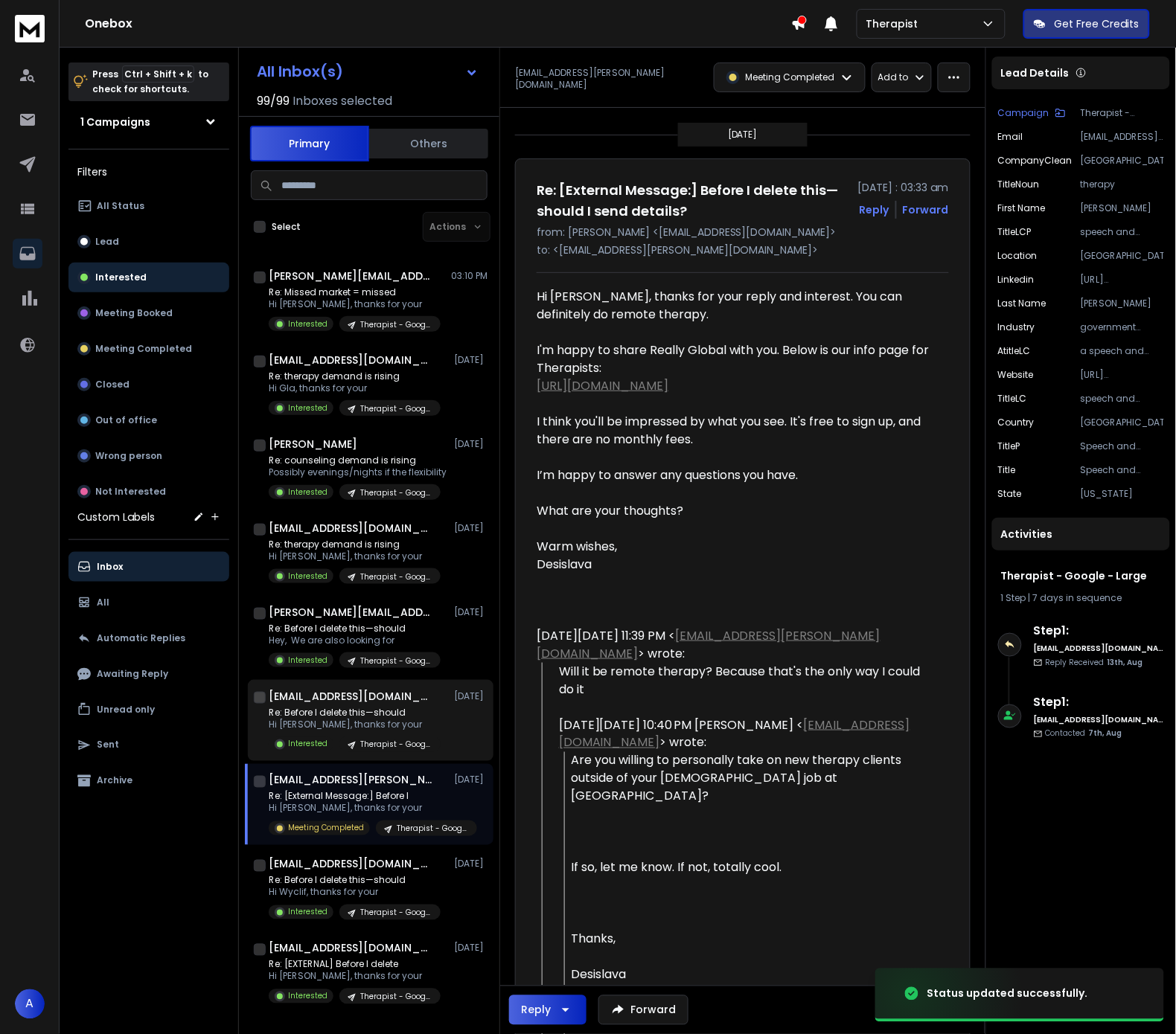
click at [410, 680] on div "eslonim@wps60.org 17 Aug Re: Before I delete this—should Hi Ellisa, thanks for …" at bounding box center [370, 721] width 245 height 81
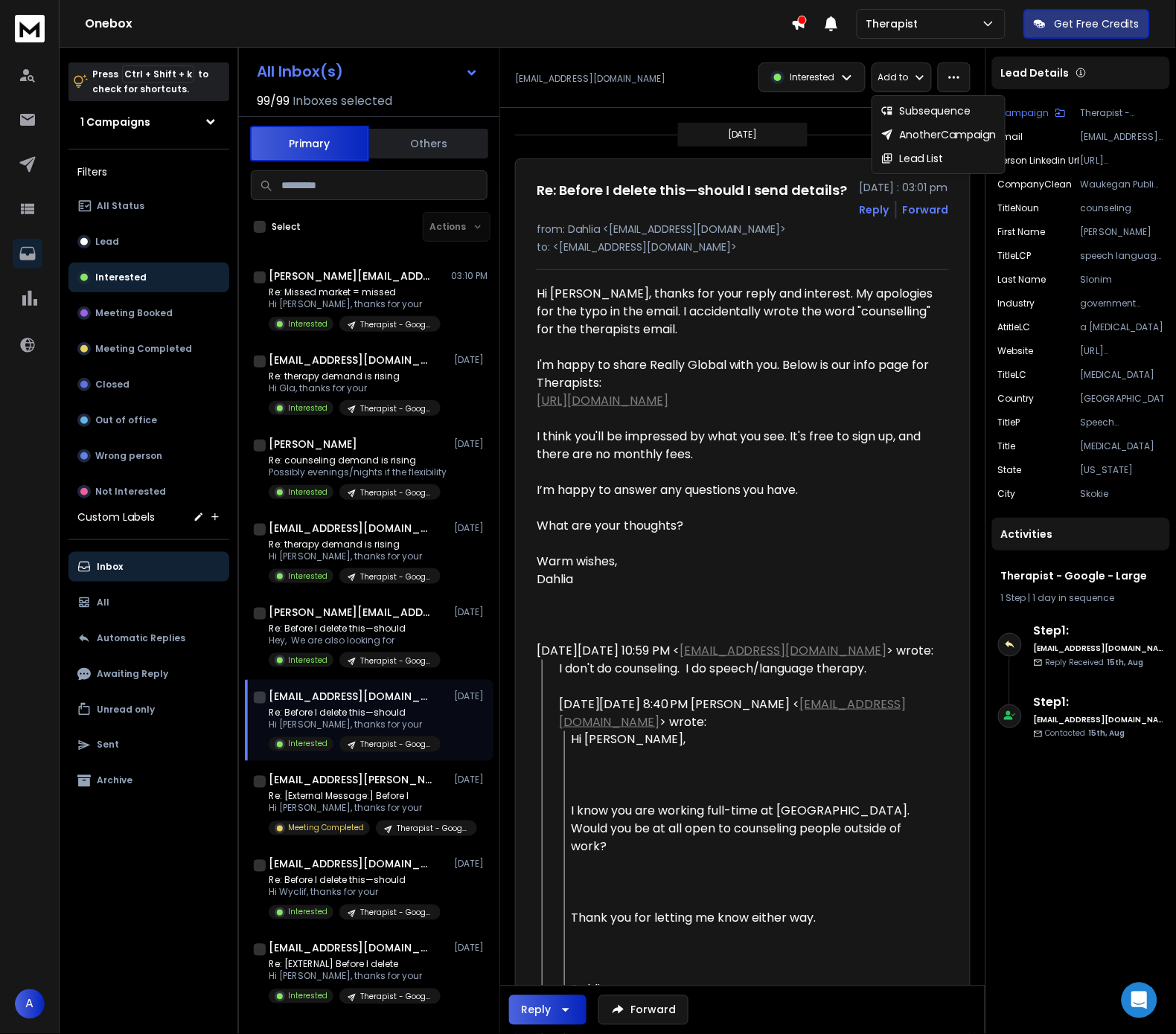
click at [892, 79] on p "Add to" at bounding box center [894, 78] width 30 height 12
click at [901, 104] on div "Subsequence" at bounding box center [926, 111] width 89 height 15
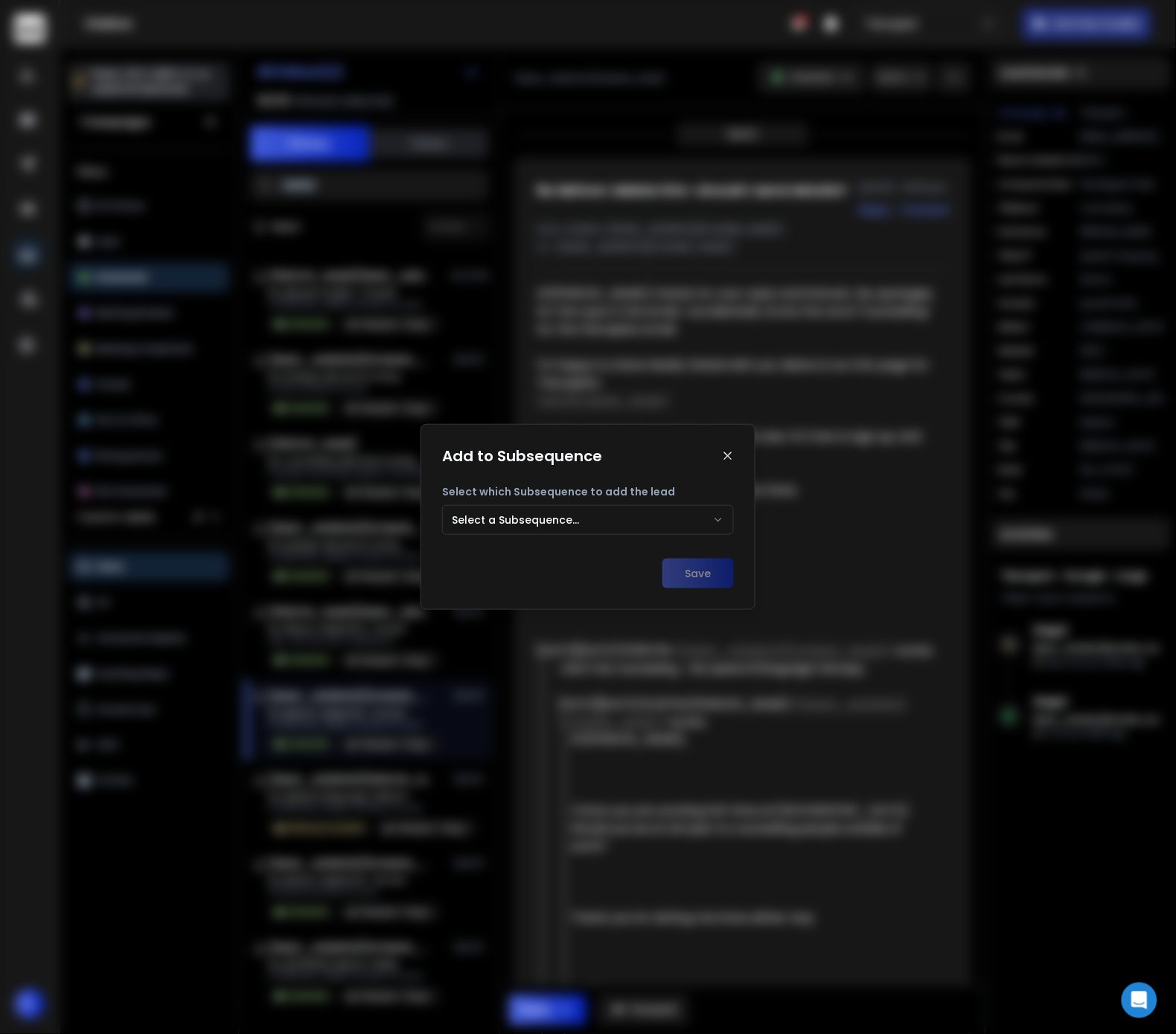
click at [567, 517] on button "Select a Subsequence..." at bounding box center [588, 520] width 292 height 29
click at [675, 557] on div "Select which Subsequence to add the lead Therapist - Google - Large Save" at bounding box center [588, 537] width 292 height 104
click at [679, 566] on button "Save" at bounding box center [698, 573] width 72 height 29
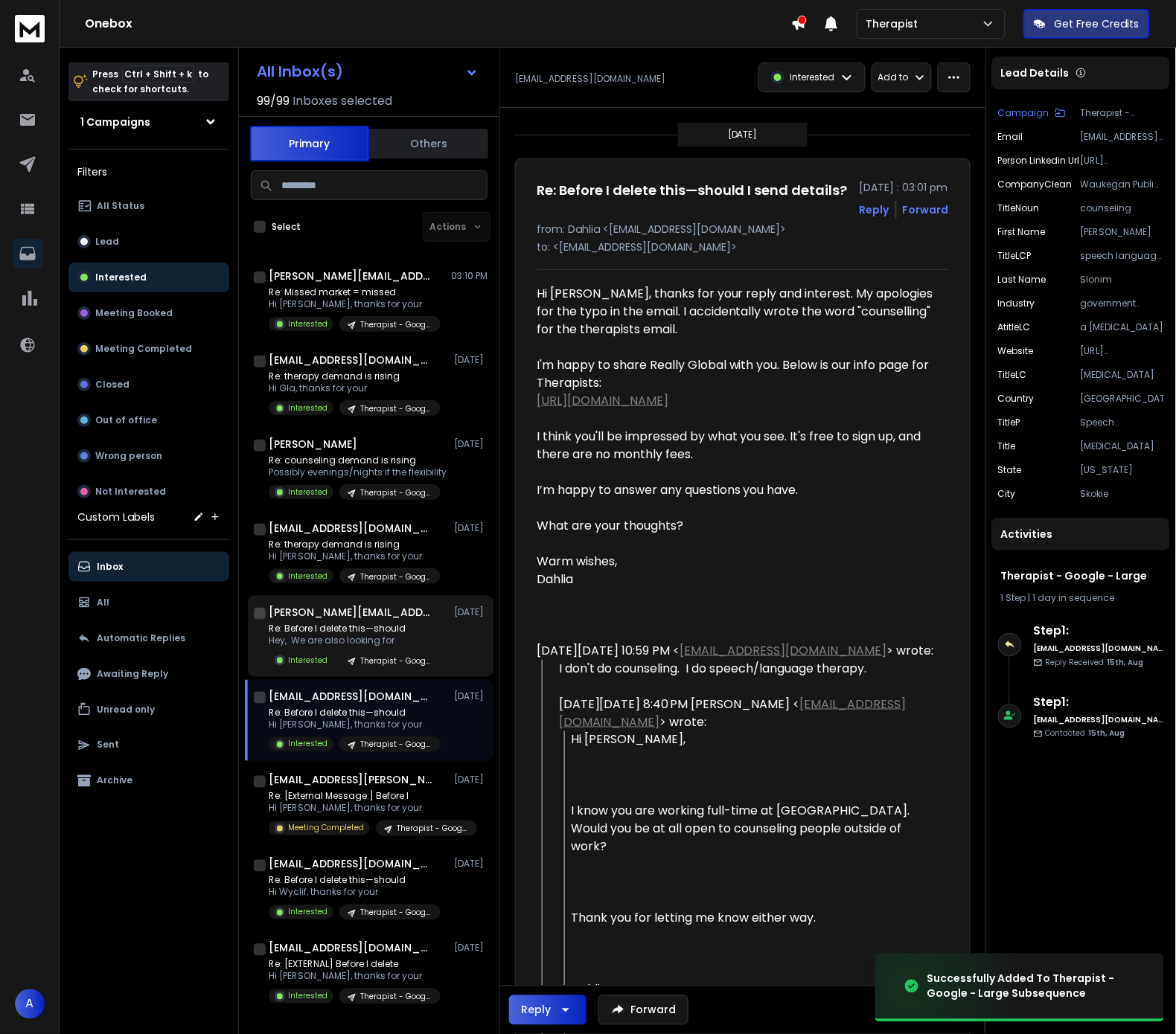
click at [334, 618] on h1 "myoung@newcaneyisd.org" at bounding box center [351, 613] width 164 height 15
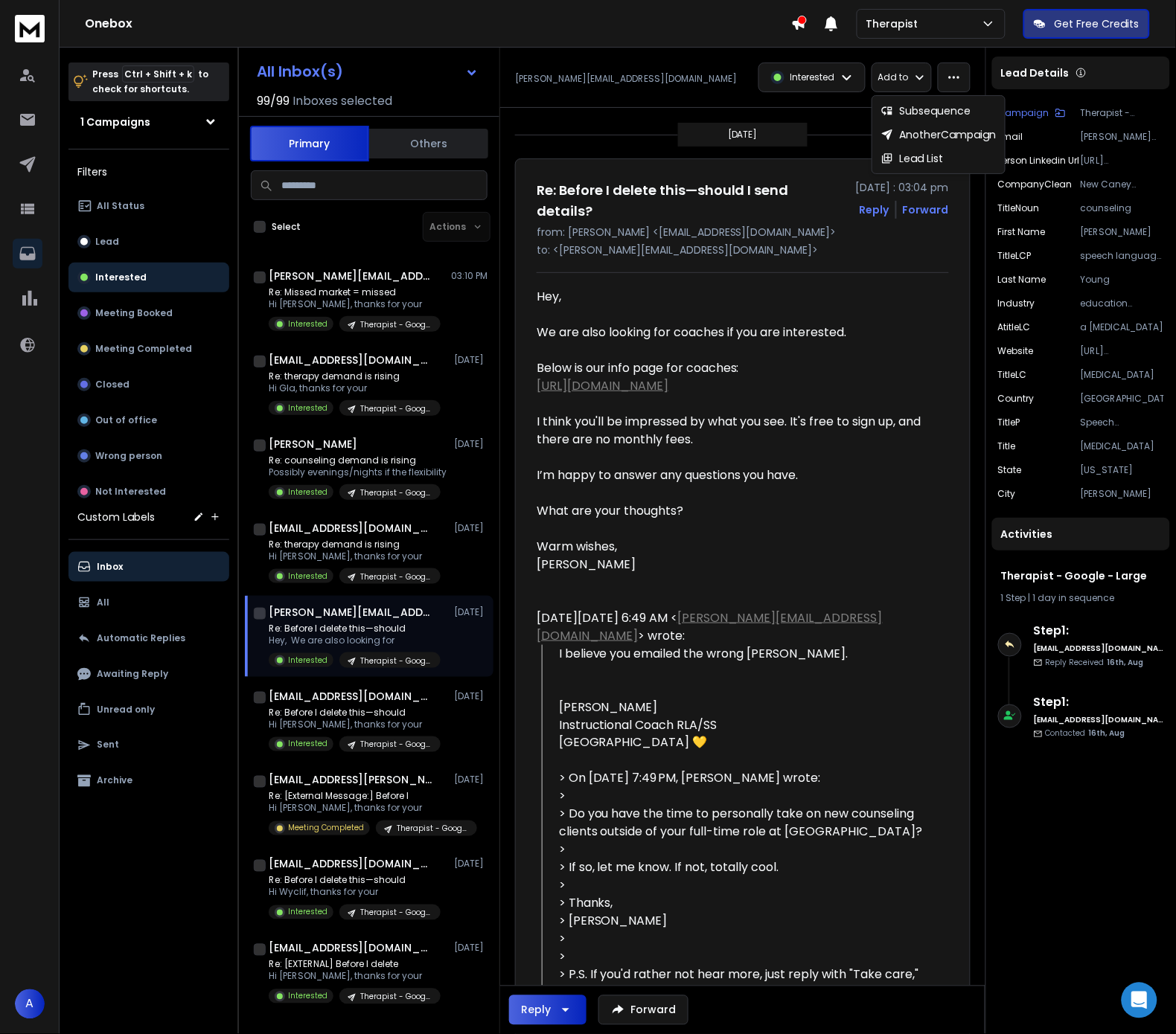
click at [906, 79] on p "Add to" at bounding box center [894, 78] width 30 height 12
click at [904, 105] on div "Subsequence" at bounding box center [926, 111] width 89 height 15
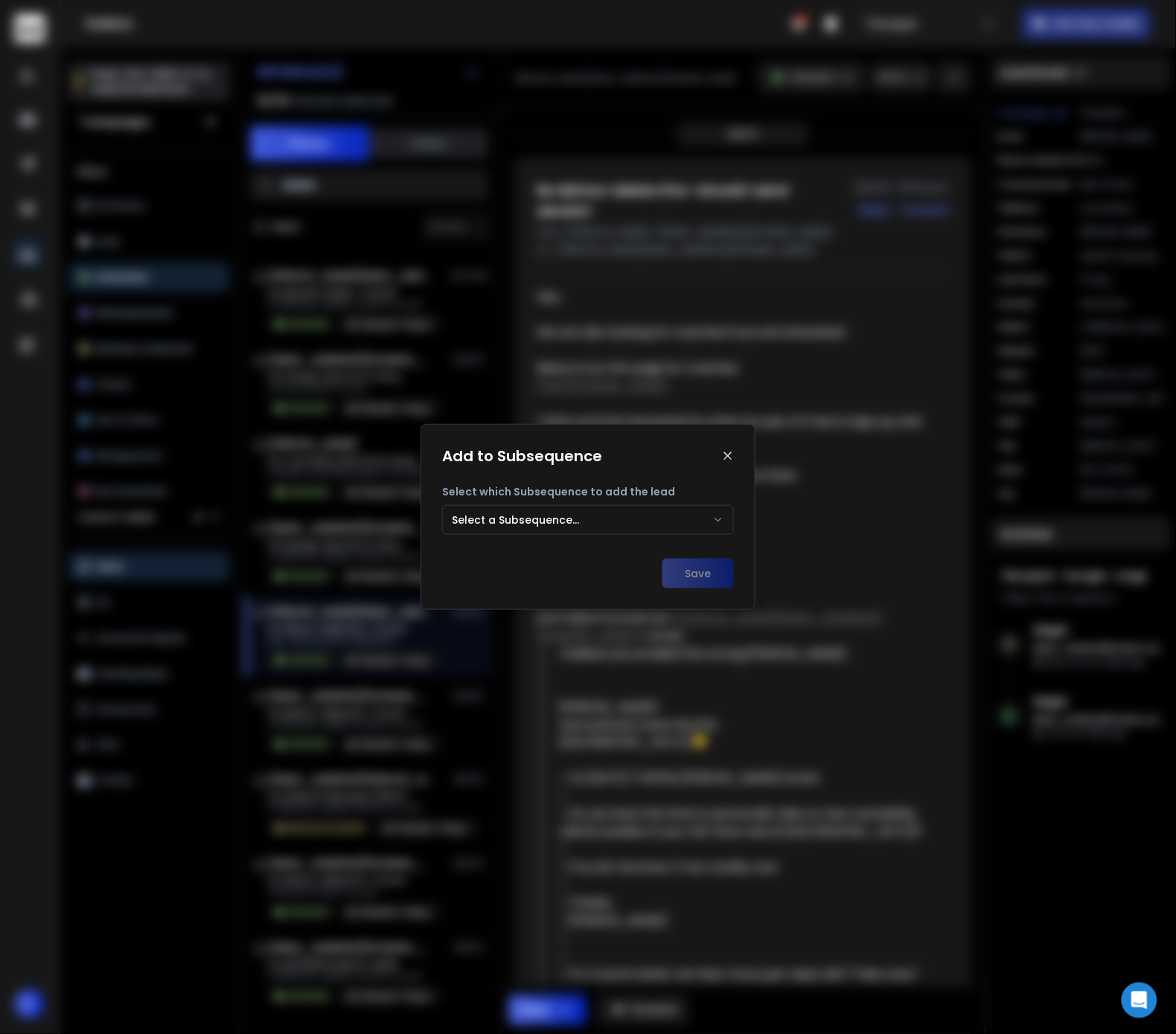
click at [550, 523] on button "Select a Subsequence..." at bounding box center [588, 520] width 292 height 29
click at [722, 459] on icon at bounding box center [728, 456] width 12 height 12
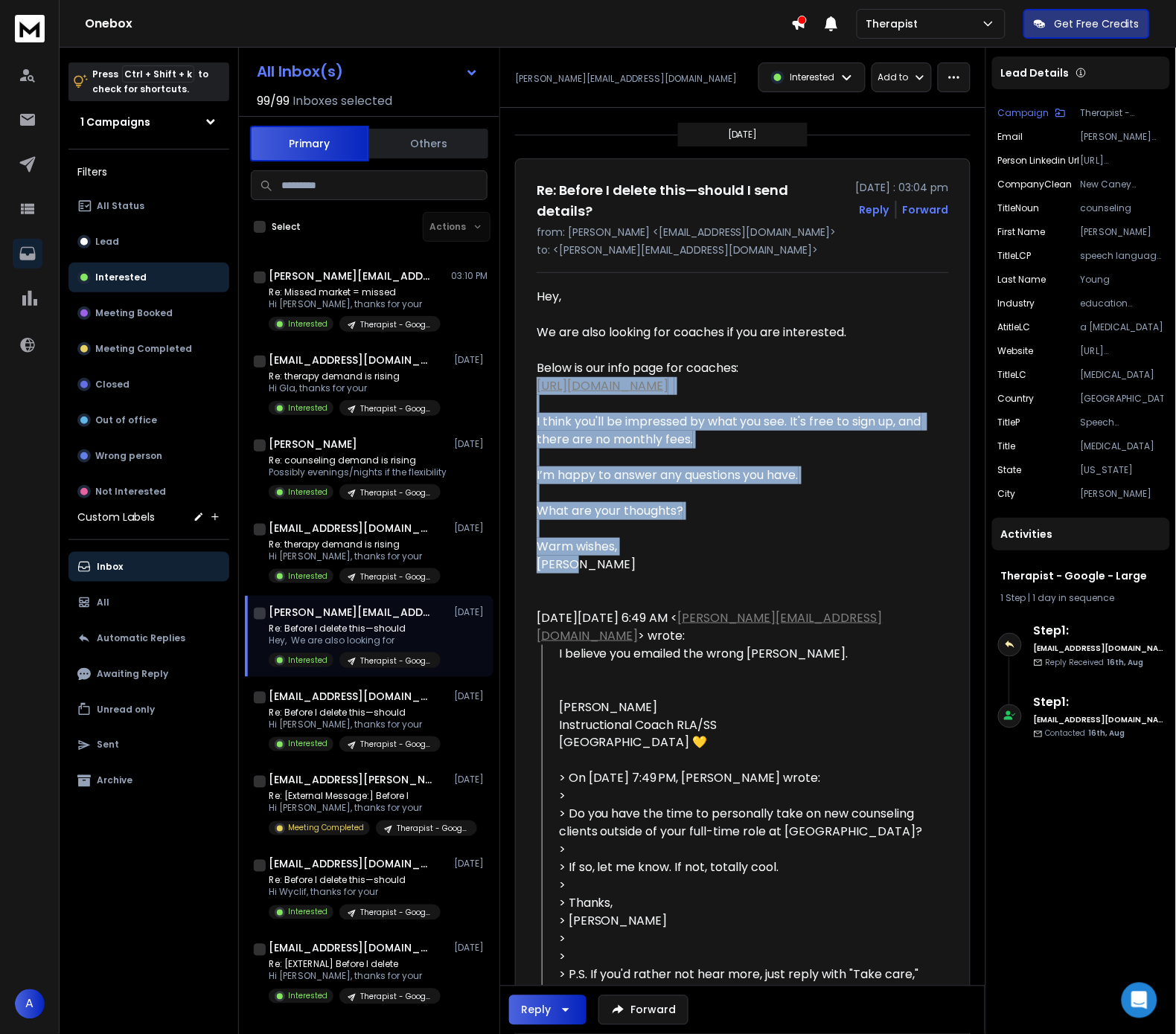
drag, startPoint x: 602, startPoint y: 565, endPoint x: 538, endPoint y: 390, distance: 186.3
click at [538, 390] on div "Hey, We are also looking for coaches if you are interested. Below is our info p…" at bounding box center [743, 669] width 412 height 762
copy div "https://coach.really.global I think you'll be impressed by what you see. It's f…"
click at [531, 774] on div "Reply" at bounding box center [535, 1010] width 30 height 15
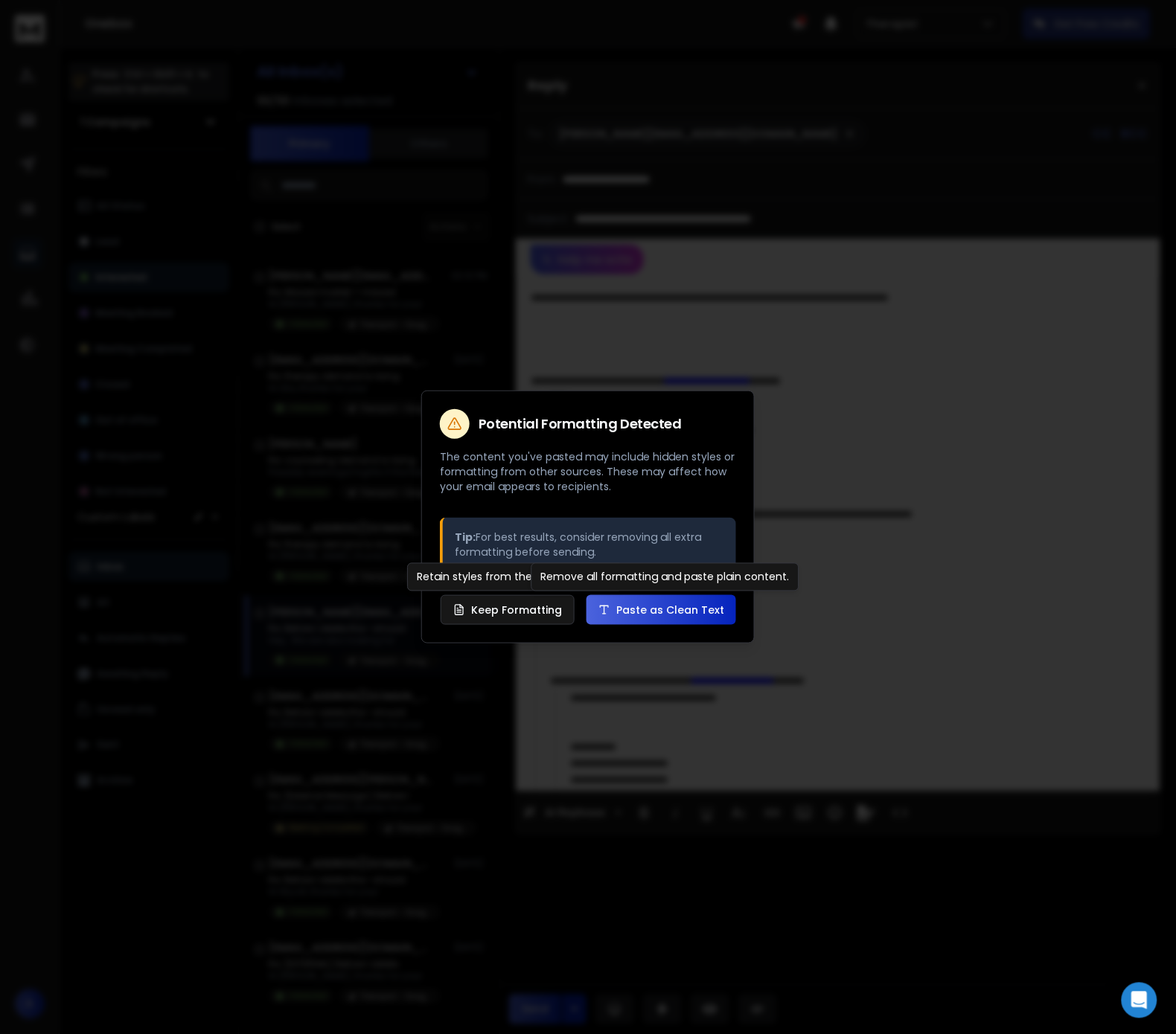
click at [703, 614] on button "Paste as Clean Text" at bounding box center [661, 609] width 149 height 29
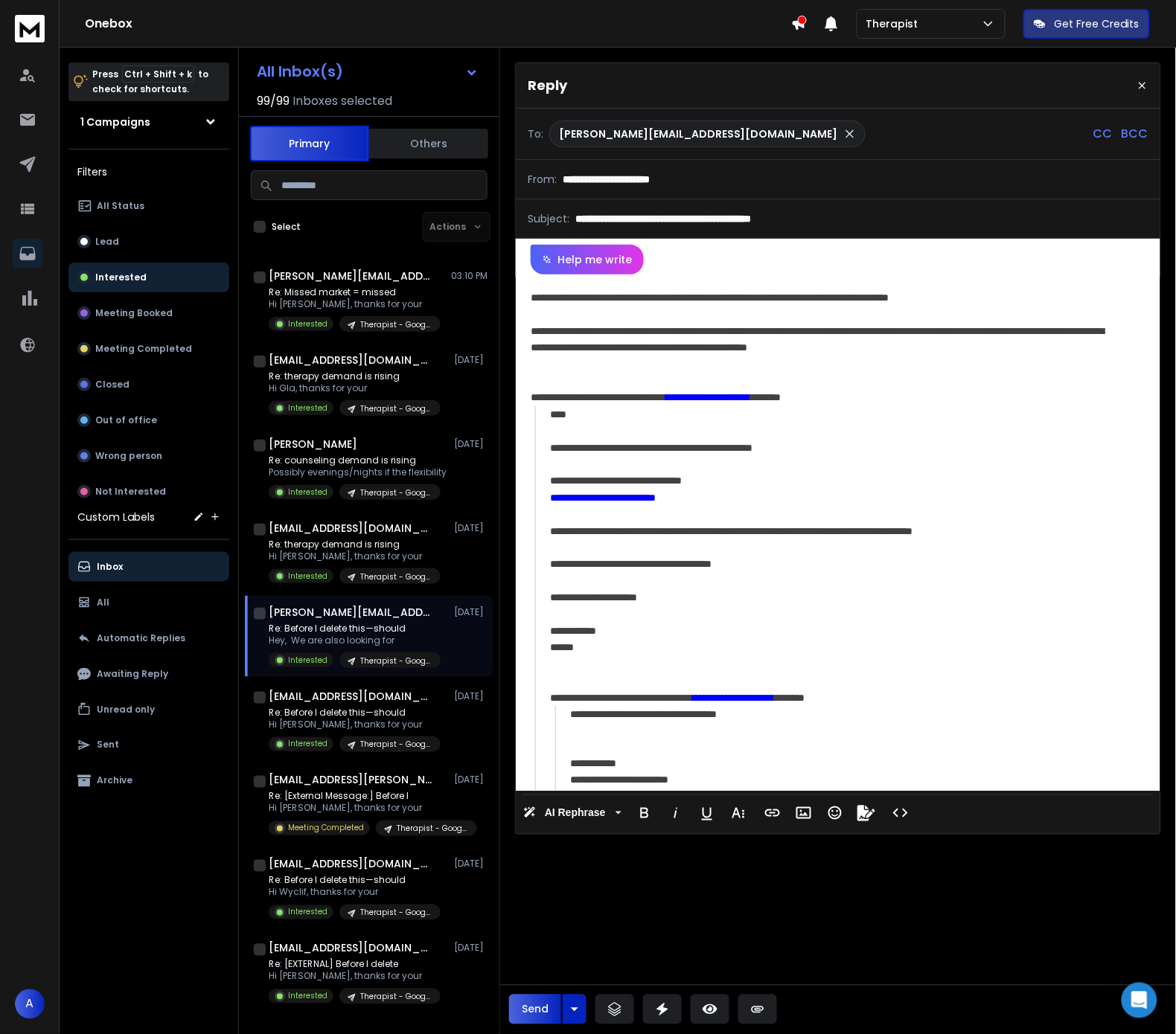
click at [646, 334] on div "**********" at bounding box center [825, 323] width 588 height 67
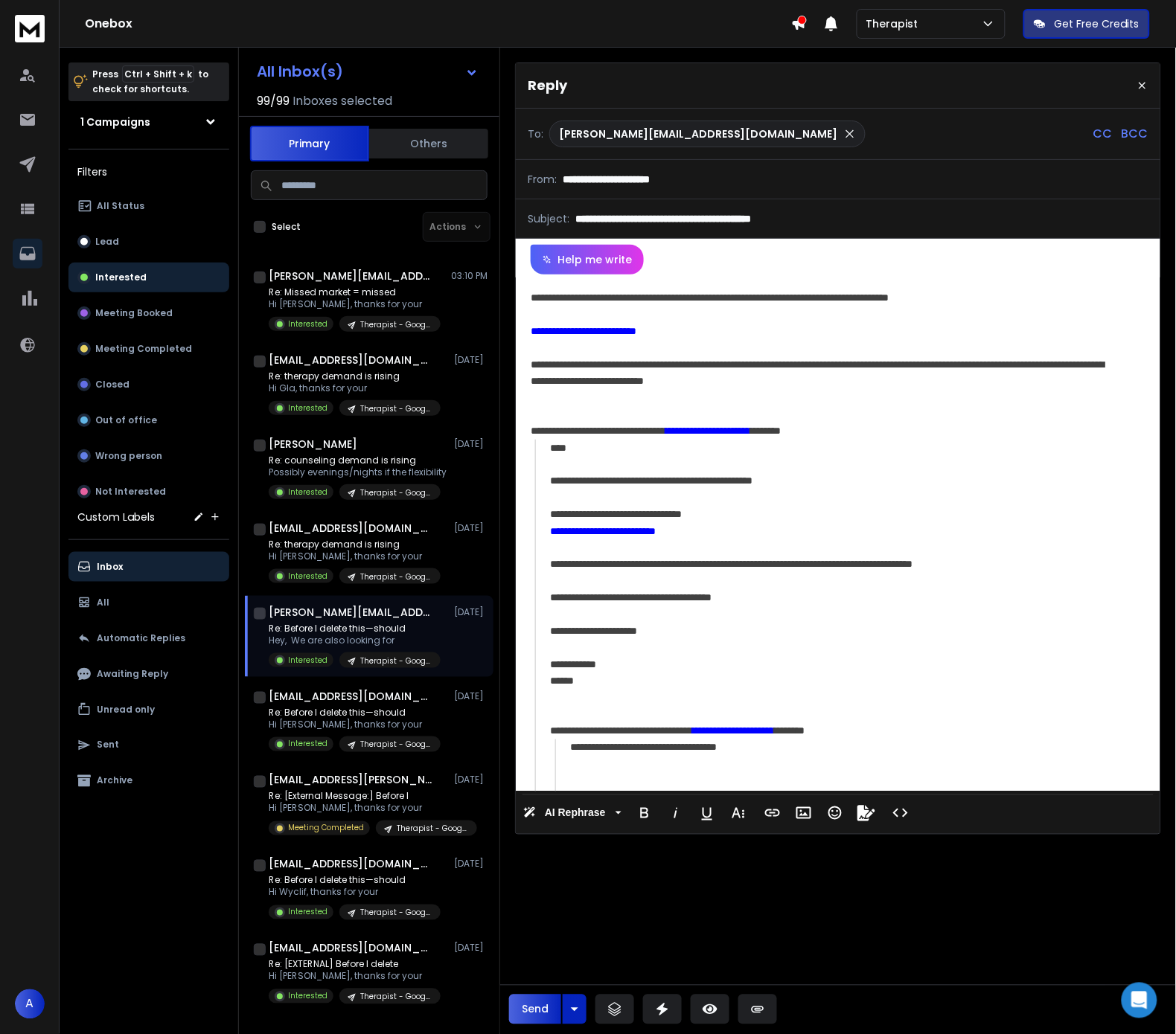
click at [968, 362] on div "**********" at bounding box center [825, 340] width 588 height 99
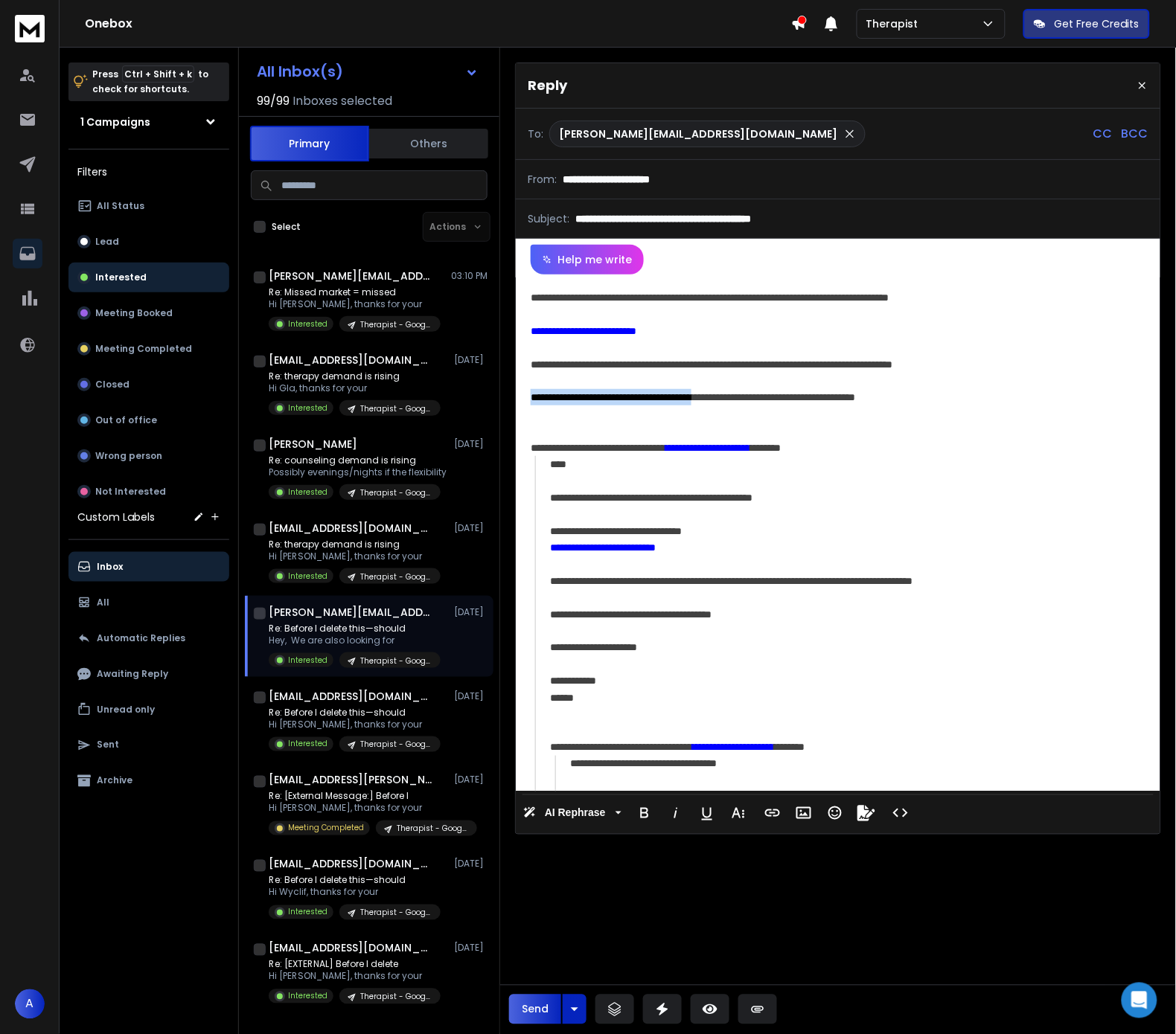
drag, startPoint x: 741, startPoint y: 400, endPoint x: 527, endPoint y: 405, distance: 214.1
click at [527, 405] on div "**********" at bounding box center [838, 533] width 645 height 517
click at [652, 396] on div "**********" at bounding box center [825, 348] width 588 height 117
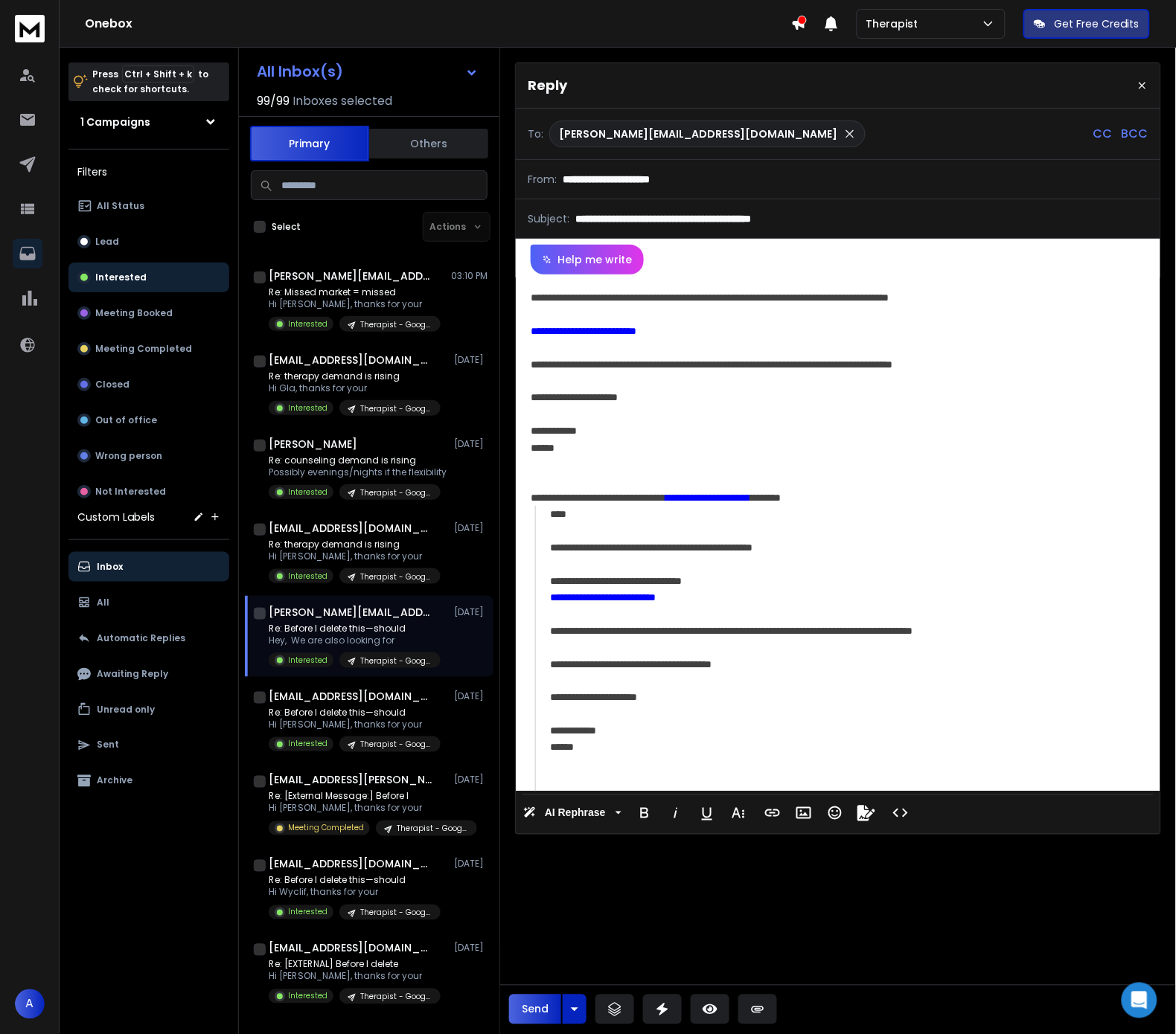
click at [721, 394] on div "**********" at bounding box center [825, 348] width 588 height 117
click at [546, 774] on button "Send" at bounding box center [535, 1010] width 52 height 29
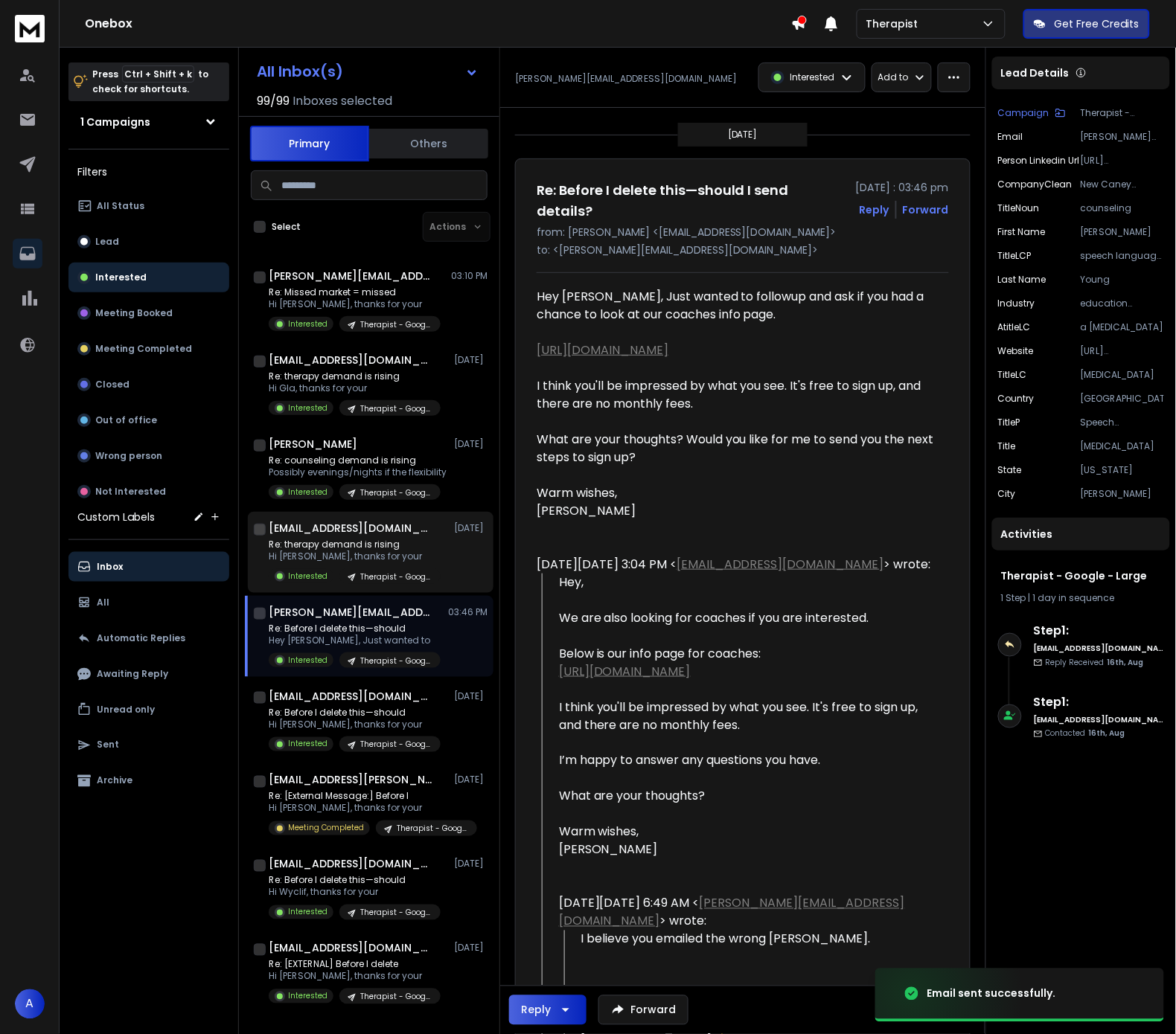
click at [388, 528] on h1 "cperry@hilmar.k12.ca.us" at bounding box center [351, 528] width 164 height 15
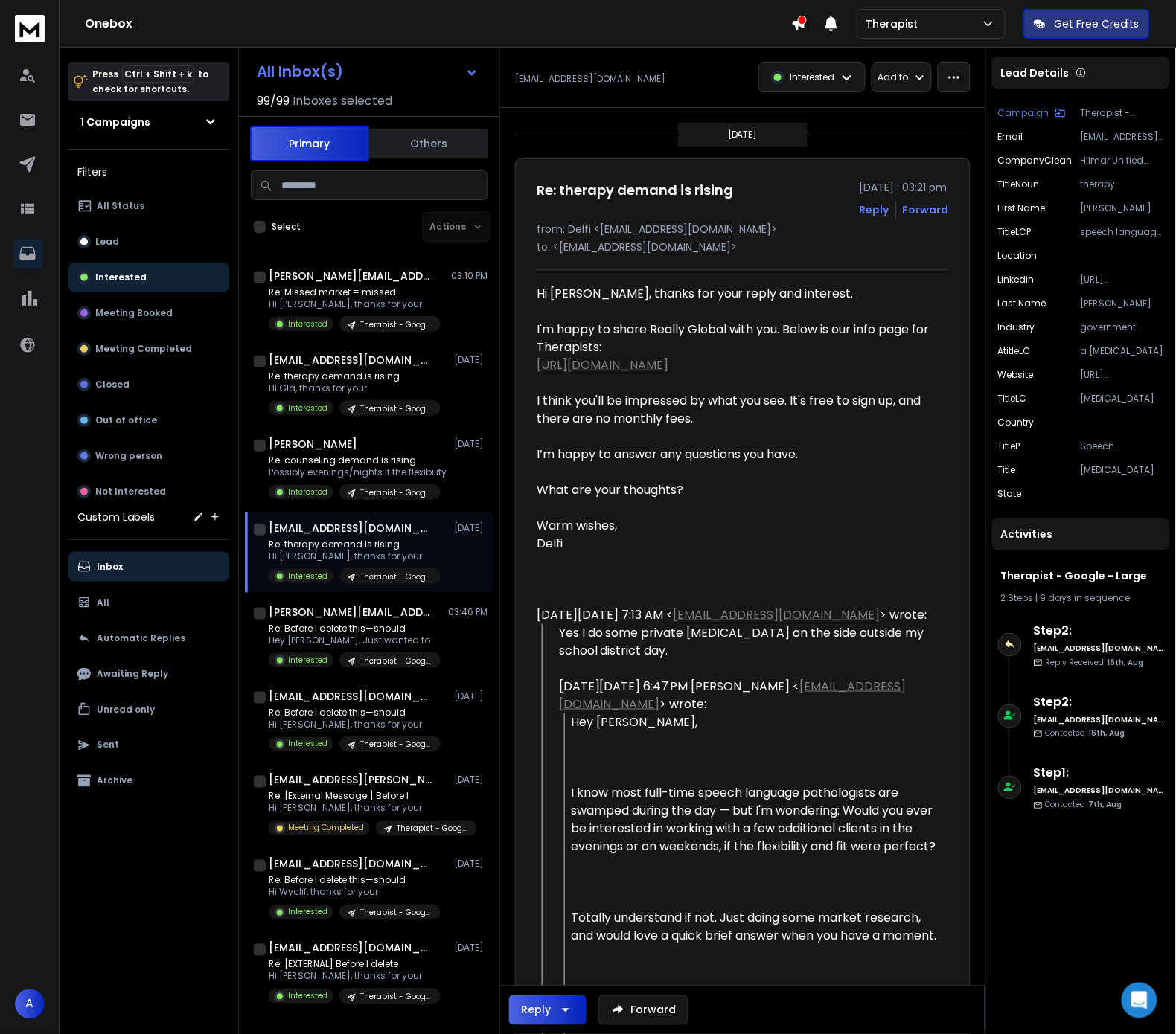
click at [883, 73] on p "Add to" at bounding box center [894, 78] width 30 height 12
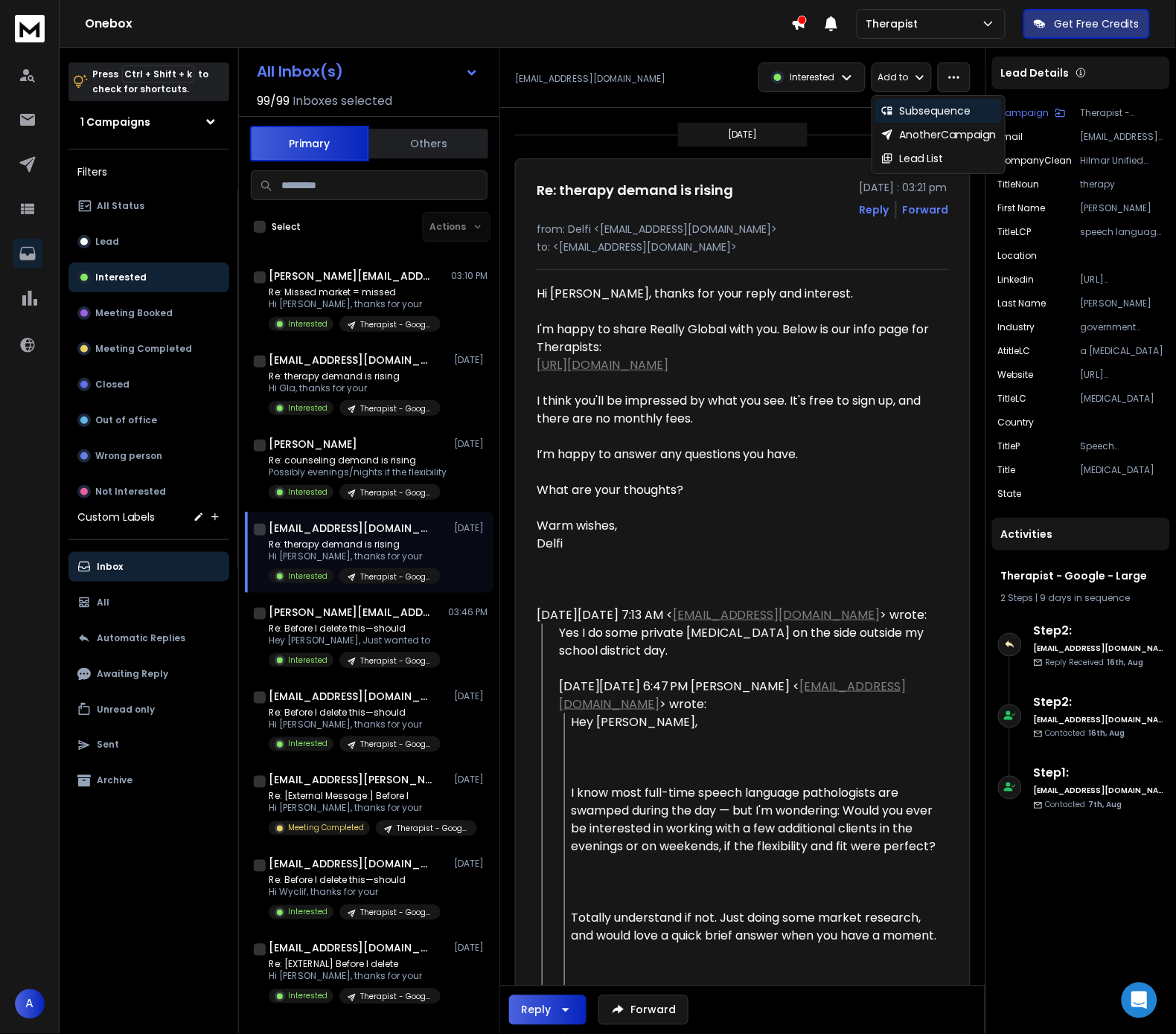
click at [906, 110] on div "Subsequence" at bounding box center [926, 111] width 89 height 15
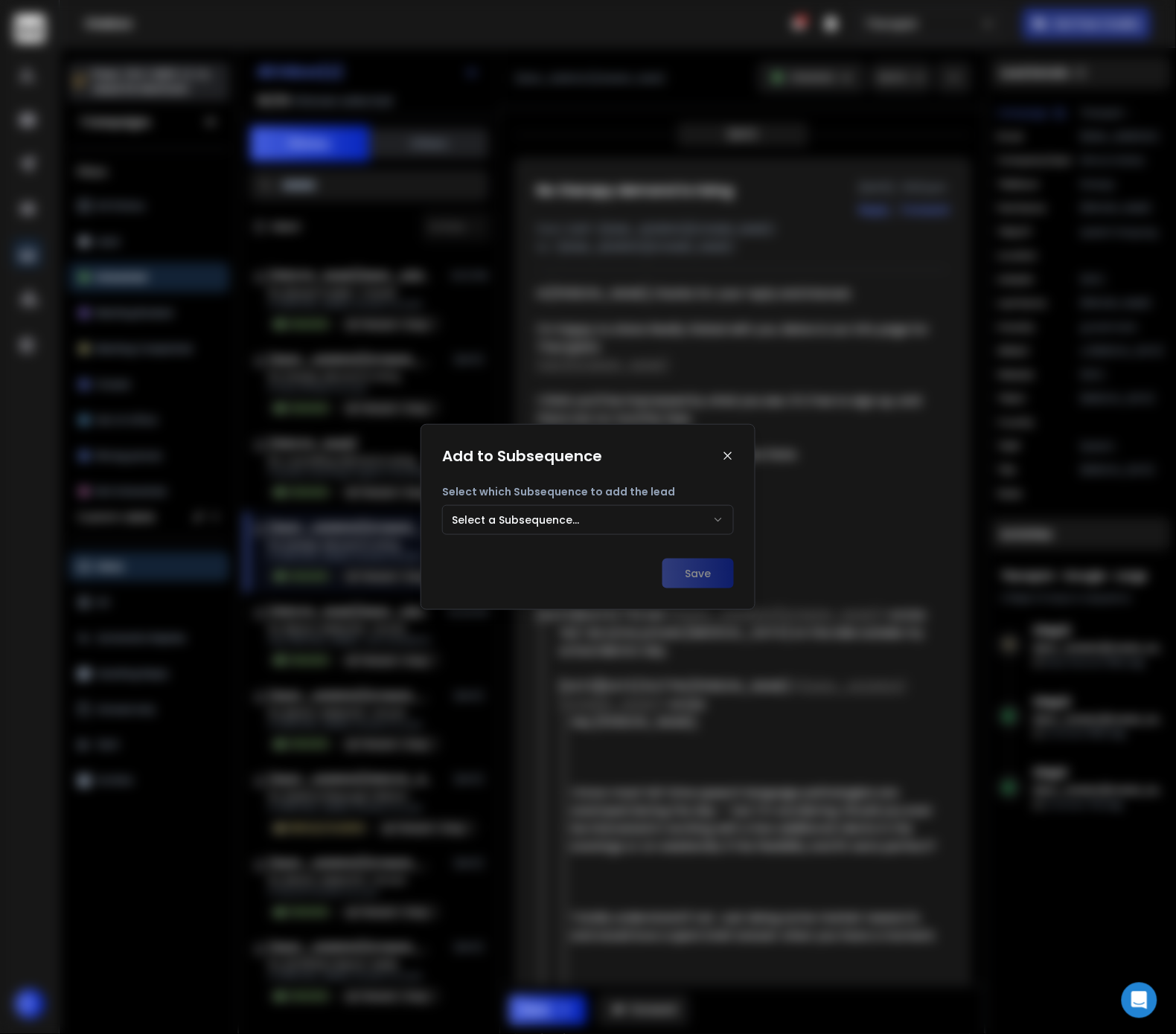
click at [650, 525] on button "Select a Subsequence..." at bounding box center [588, 520] width 292 height 29
click at [703, 576] on button "Save" at bounding box center [698, 573] width 72 height 29
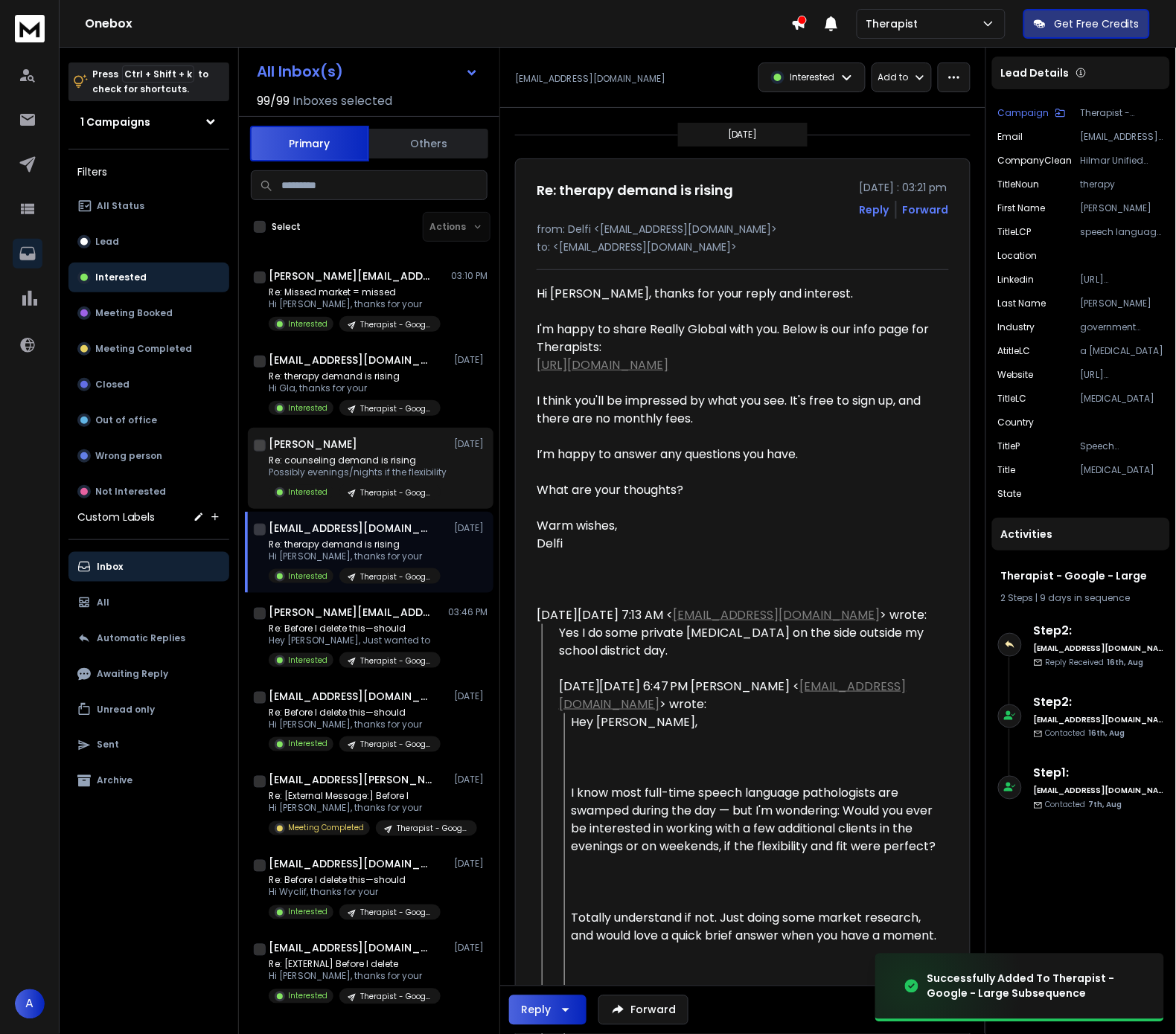
click at [398, 458] on p "Re: counseling demand is rising" at bounding box center [357, 461] width 178 height 12
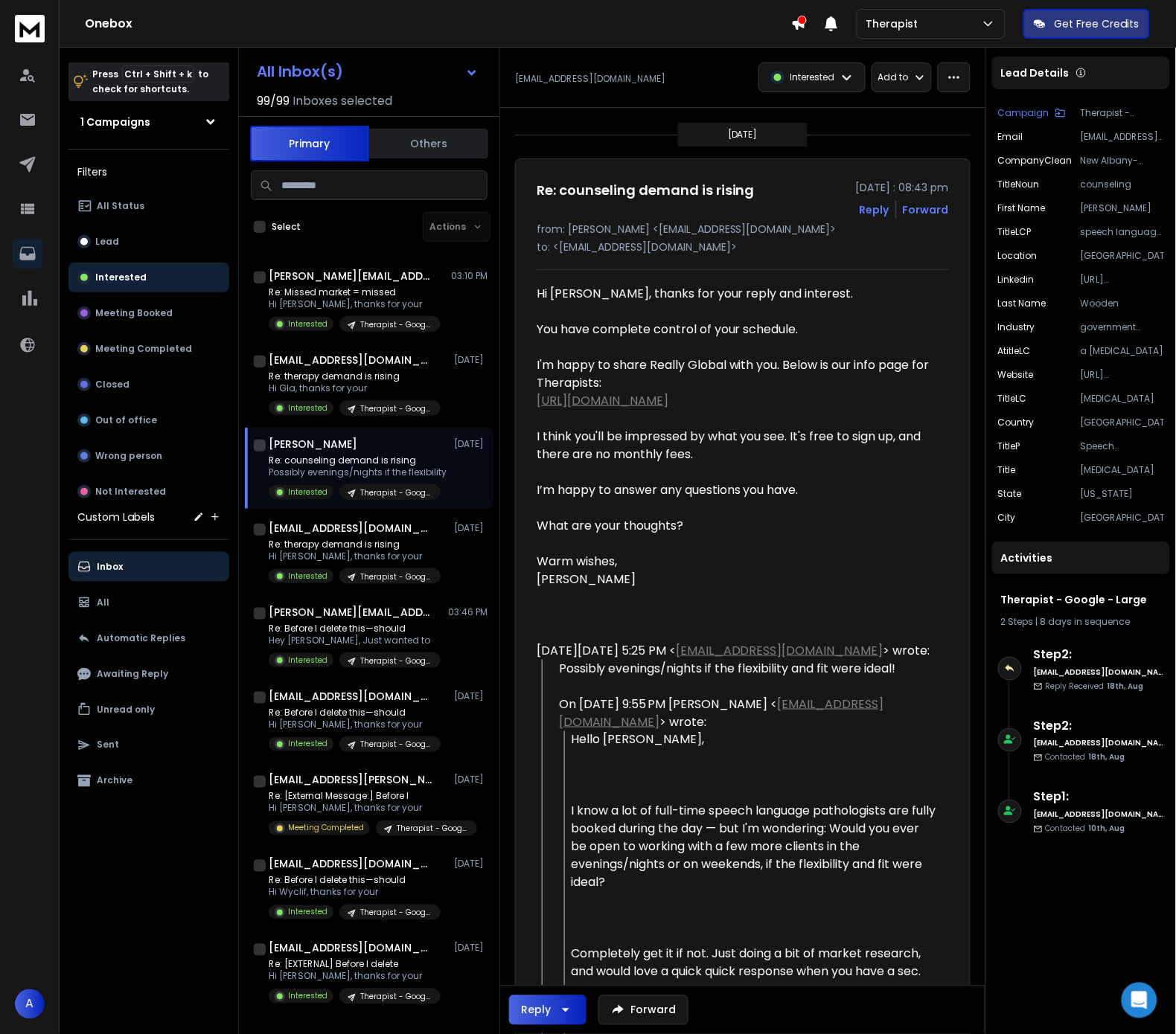
click at [890, 82] on p "Add to" at bounding box center [894, 78] width 30 height 12
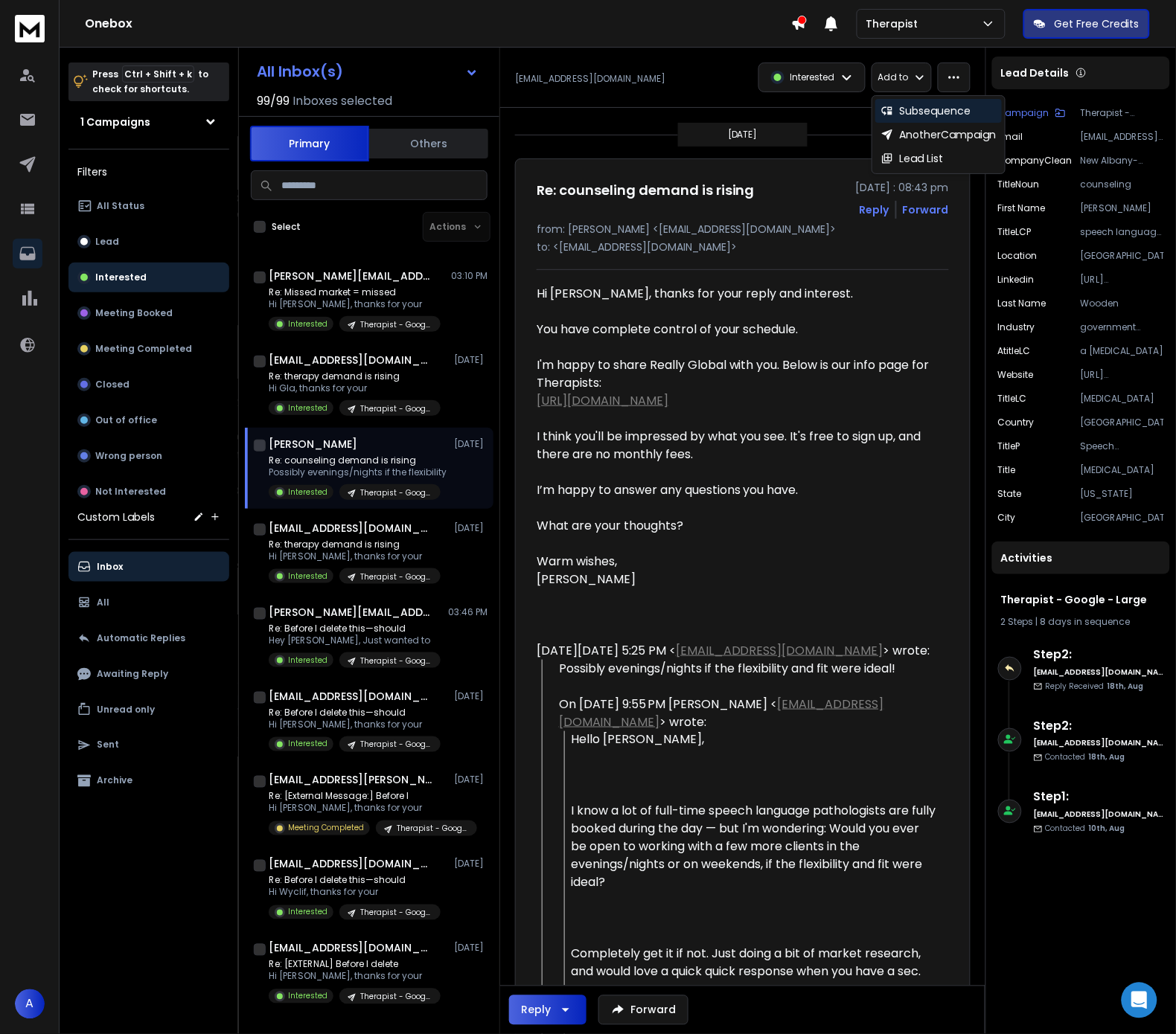
click at [898, 118] on div "Subsequence" at bounding box center [926, 111] width 89 height 15
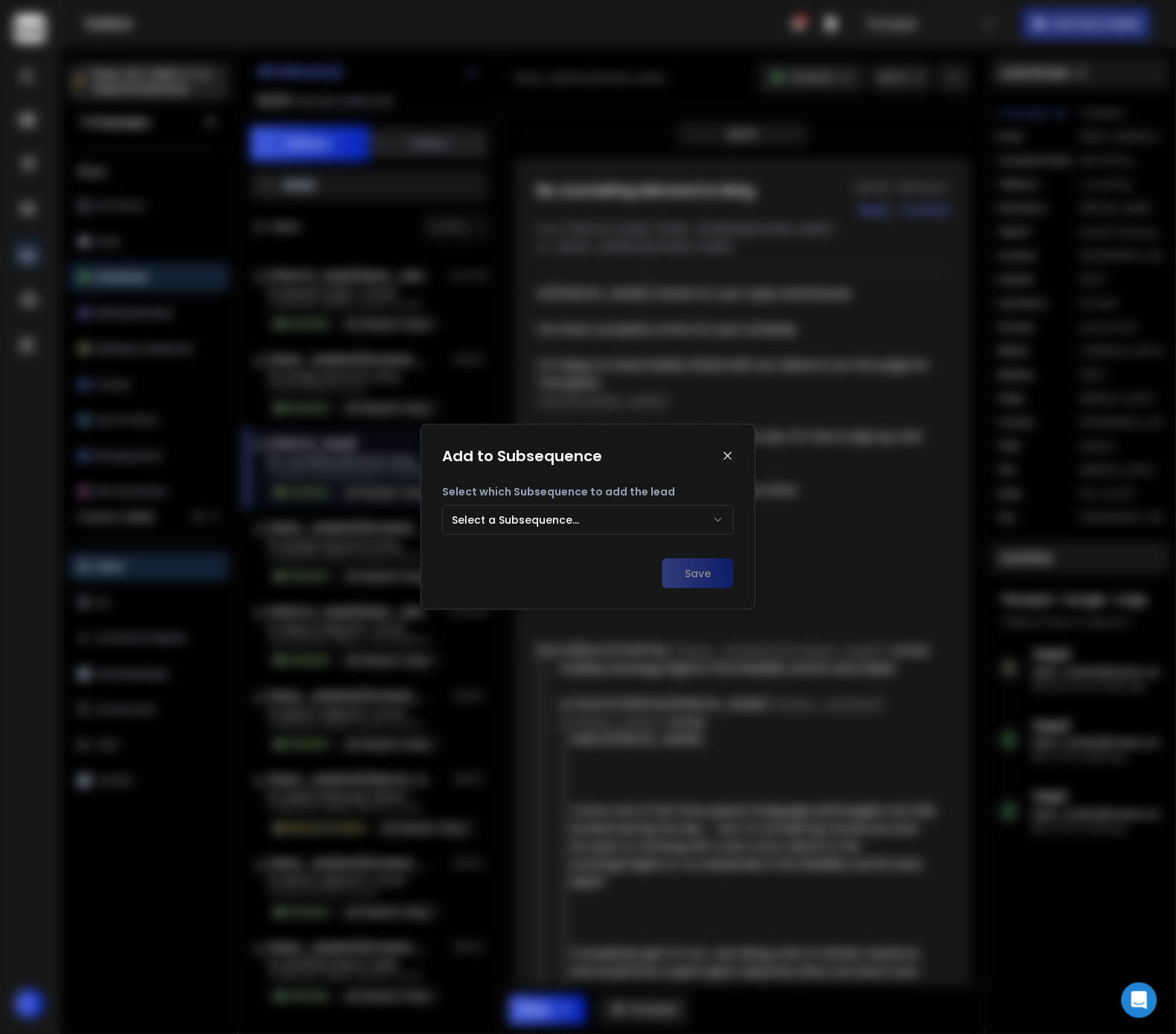
click at [620, 523] on button "Select a Subsequence..." at bounding box center [588, 520] width 292 height 29
drag, startPoint x: 693, startPoint y: 576, endPoint x: 604, endPoint y: 544, distance: 94.6
click at [690, 576] on button "Save" at bounding box center [698, 573] width 72 height 29
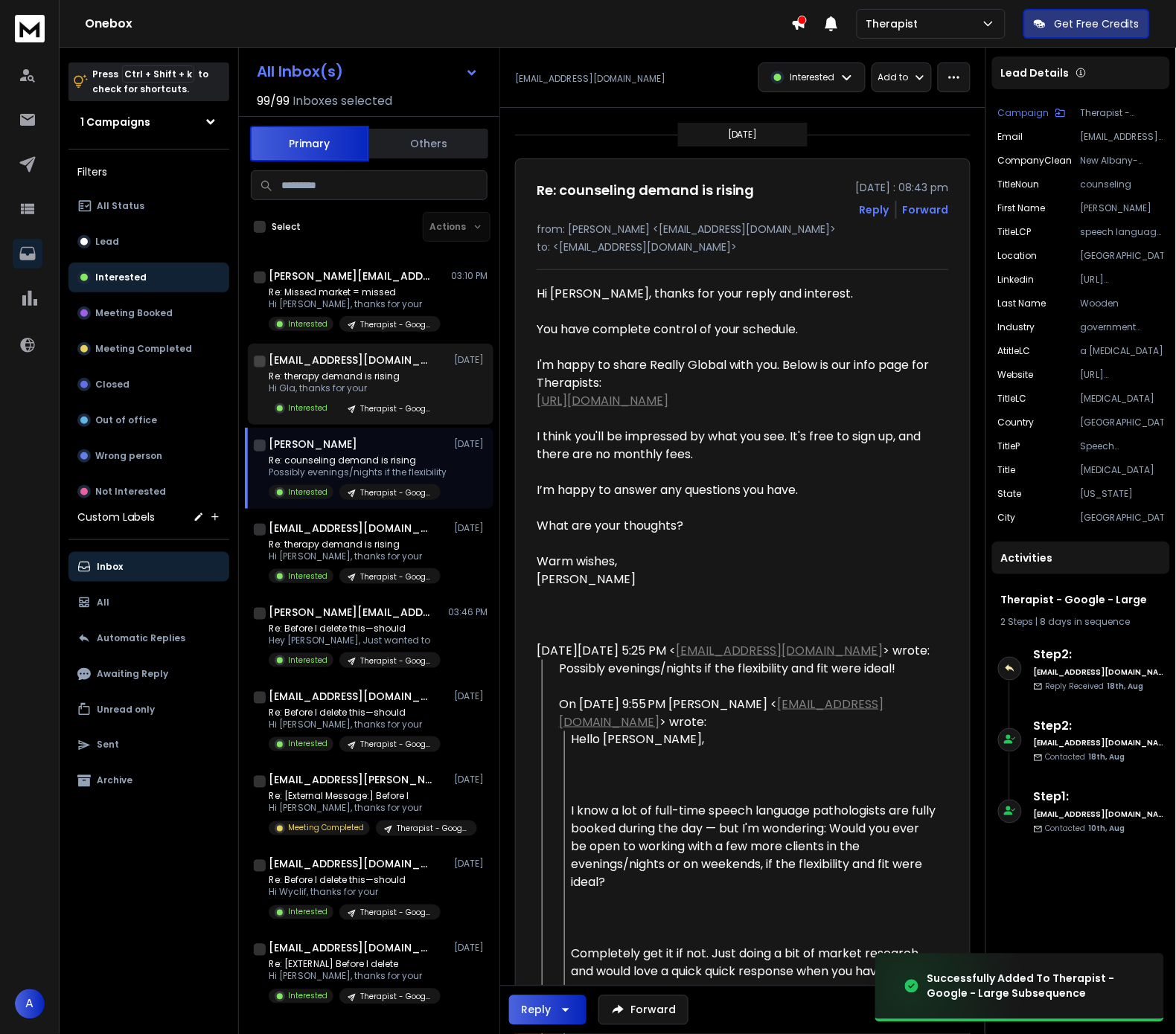
click at [352, 371] on p "Re: therapy demand is rising" at bounding box center [355, 377] width 172 height 12
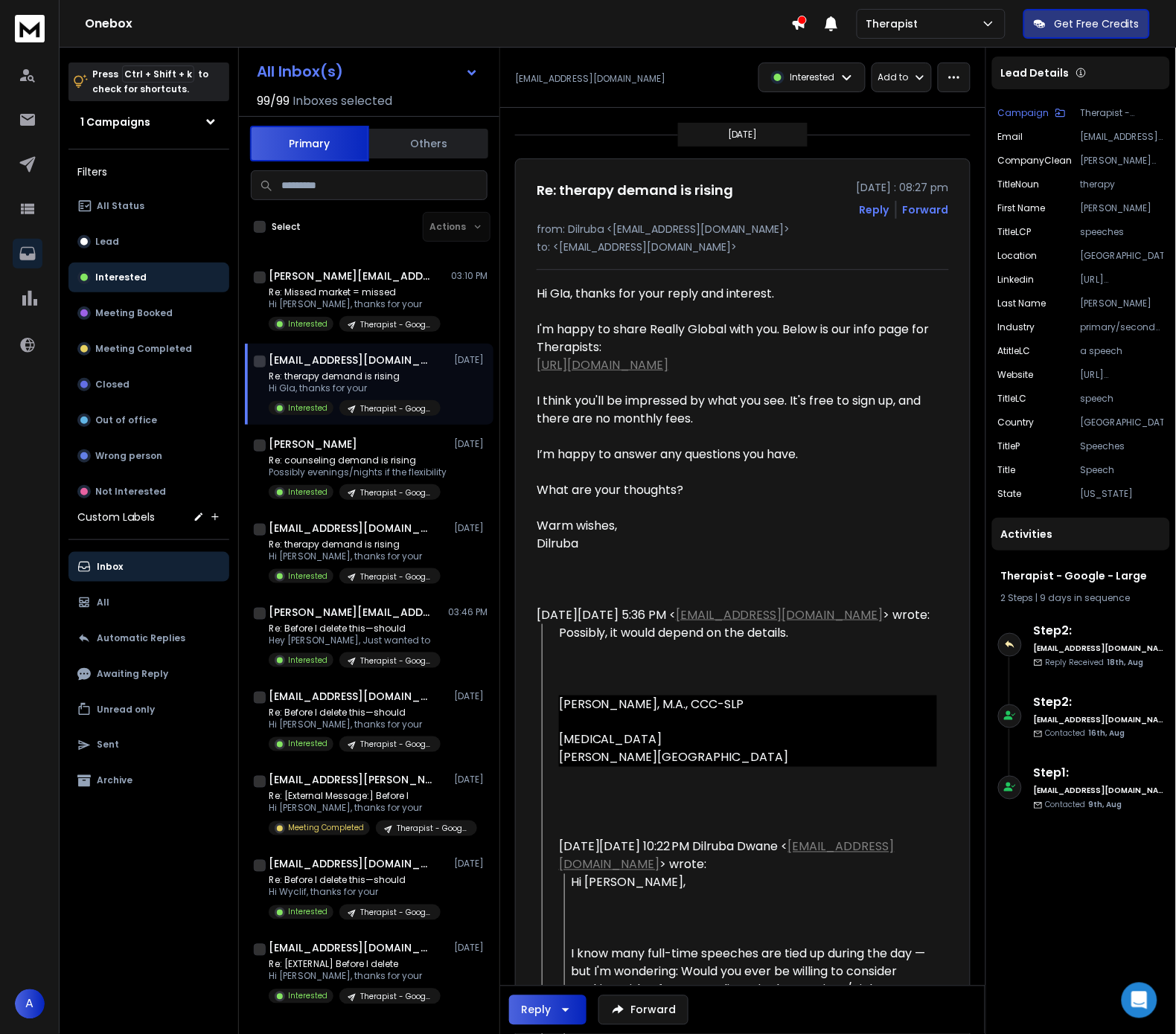
click at [901, 80] on p "Add to" at bounding box center [894, 78] width 30 height 12
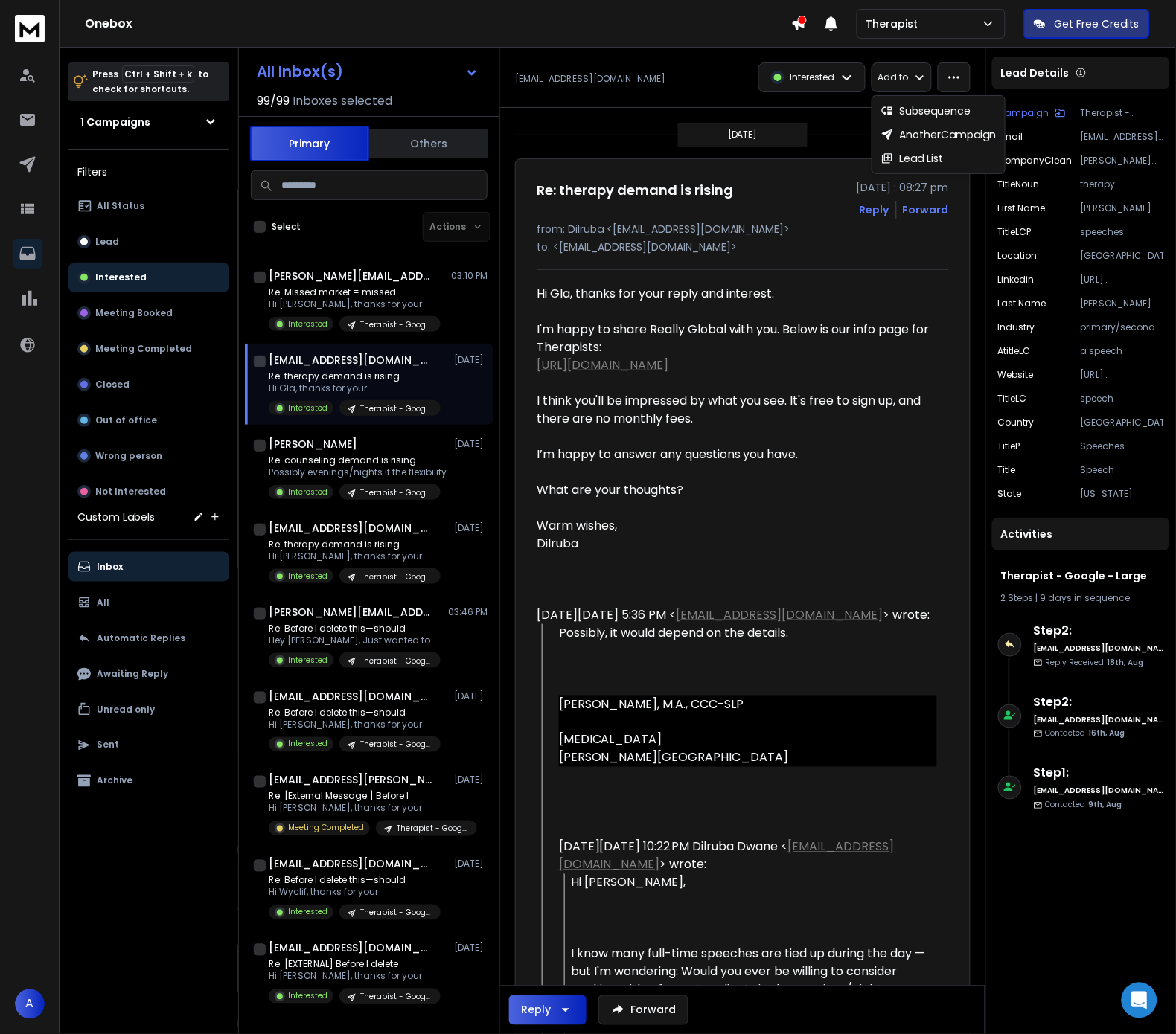
click at [955, 77] on icon "button" at bounding box center [954, 77] width 11 height 3
click at [846, 557] on div at bounding box center [737, 561] width 400 height 18
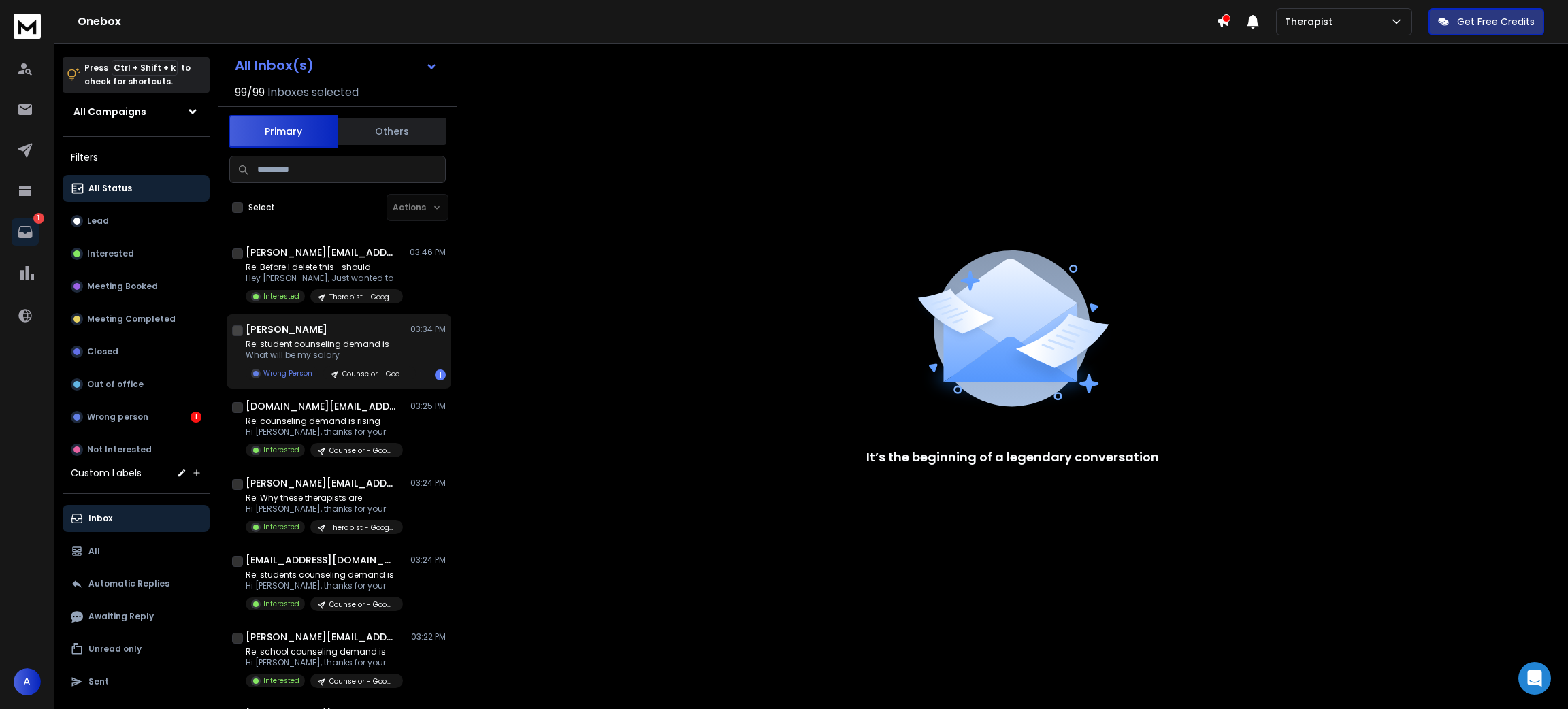
click at [381, 341] on p "Re: student counseling demand is" at bounding box center [327, 344] width 163 height 11
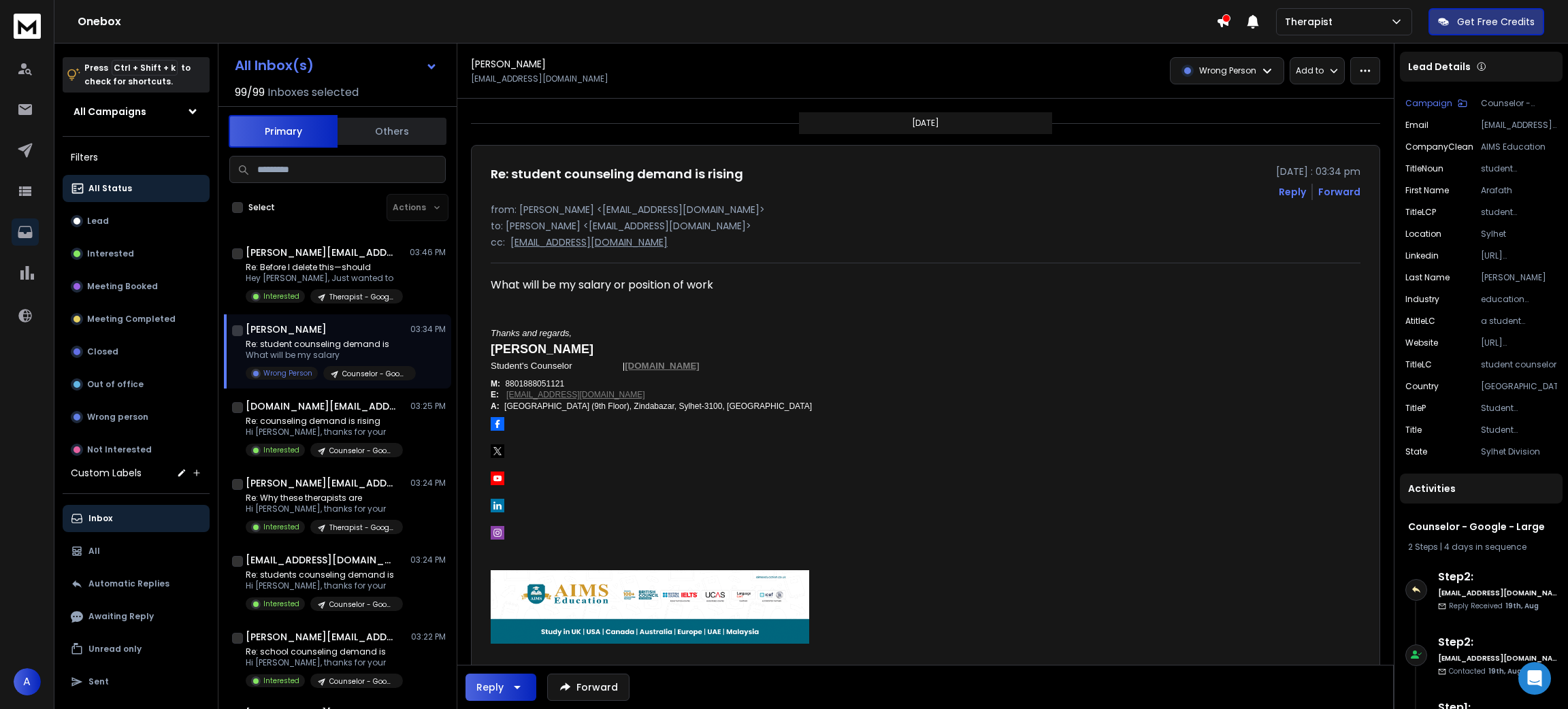
click at [497, 684] on div "Reply" at bounding box center [489, 687] width 27 height 14
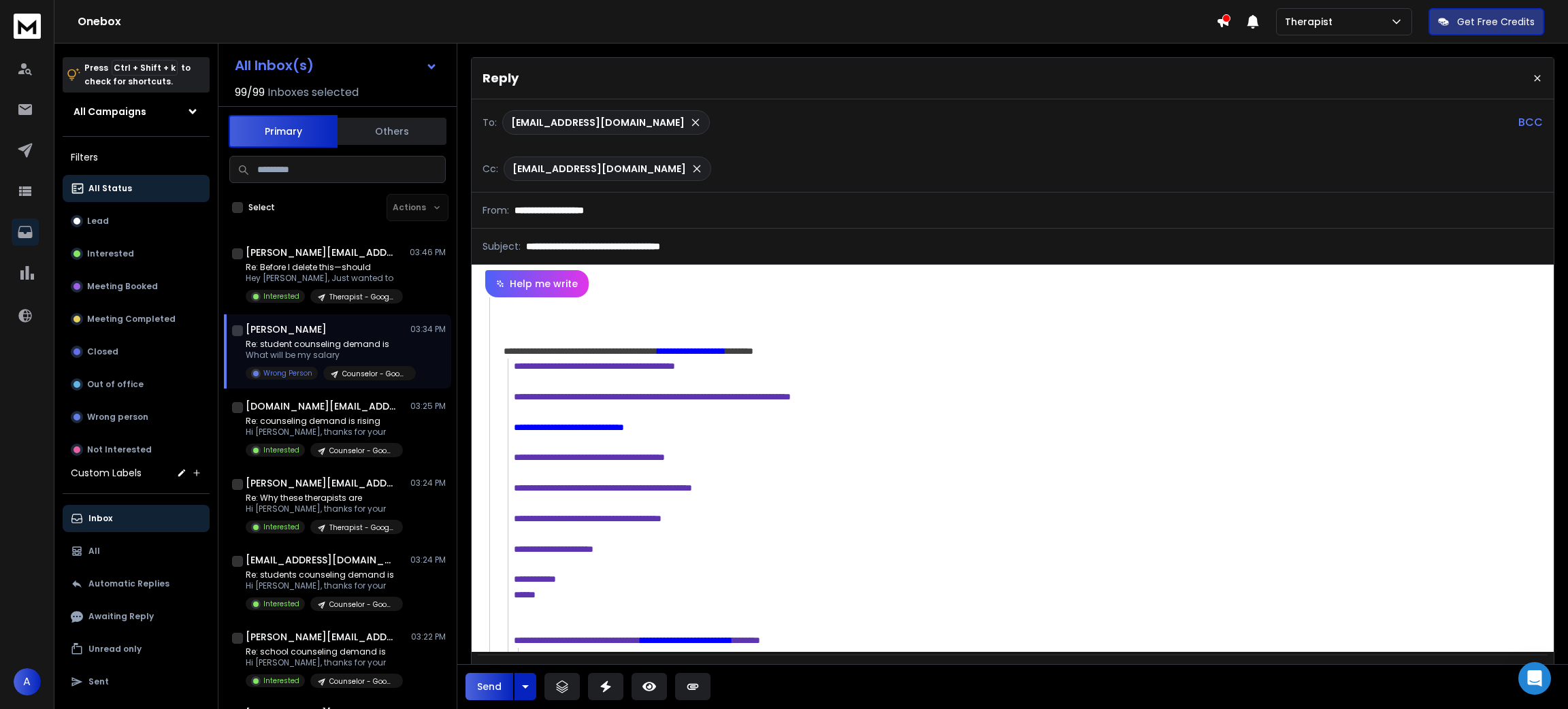
scroll to position [714, 0]
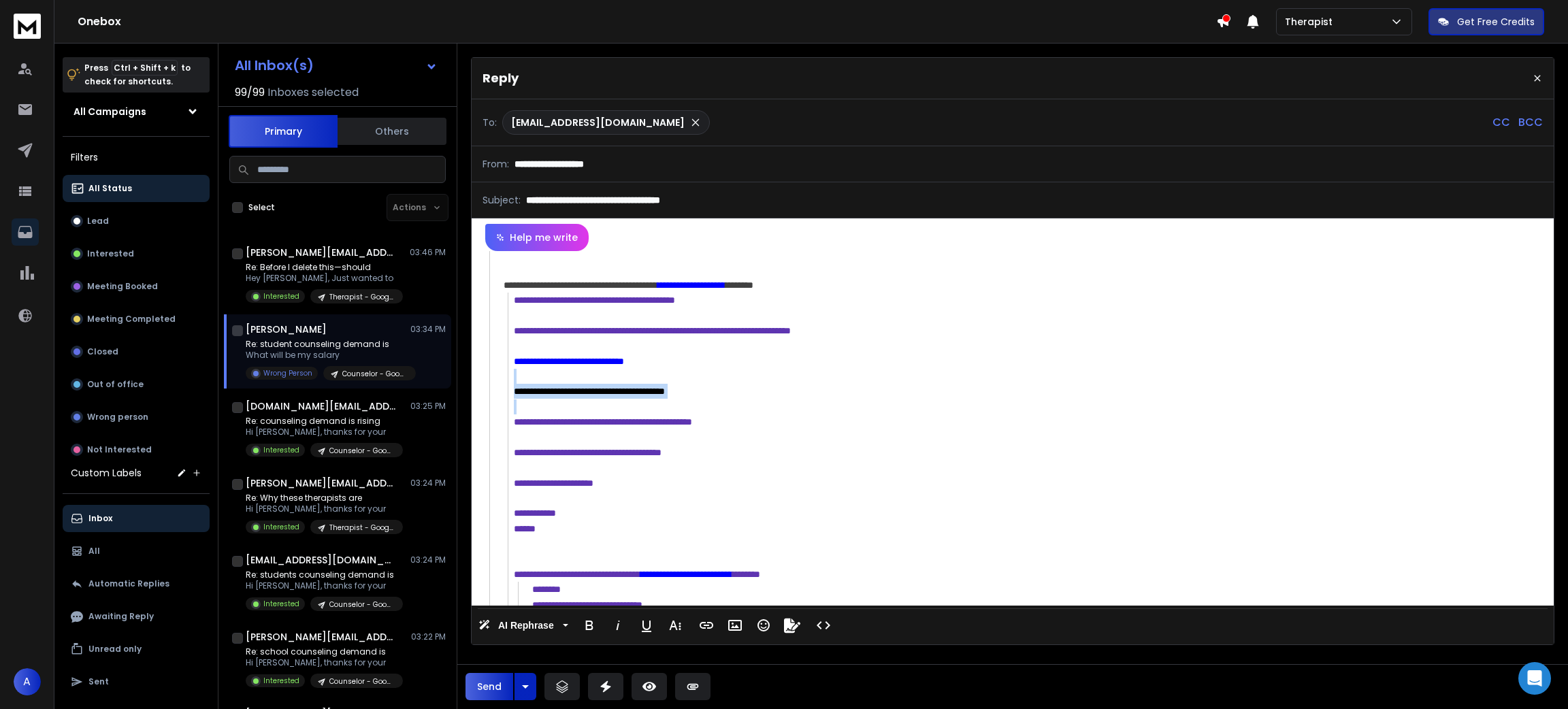
drag, startPoint x: 639, startPoint y: 408, endPoint x: 509, endPoint y: 374, distance: 134.4
click at [707, 365] on div "**********" at bounding box center [1018, 361] width 1009 height 15
drag, startPoint x: 681, startPoint y: 362, endPoint x: 495, endPoint y: 364, distance: 186.0
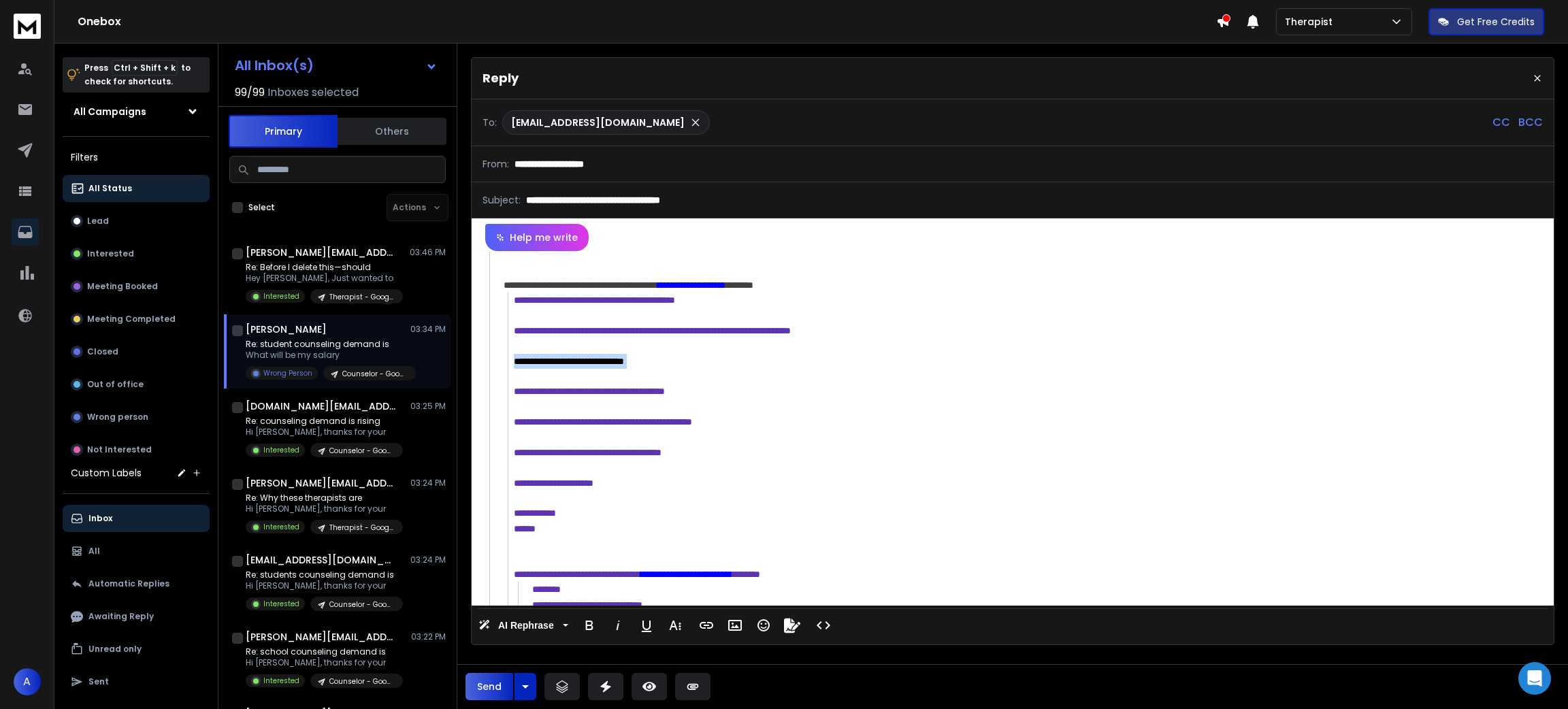
copy div "**********"
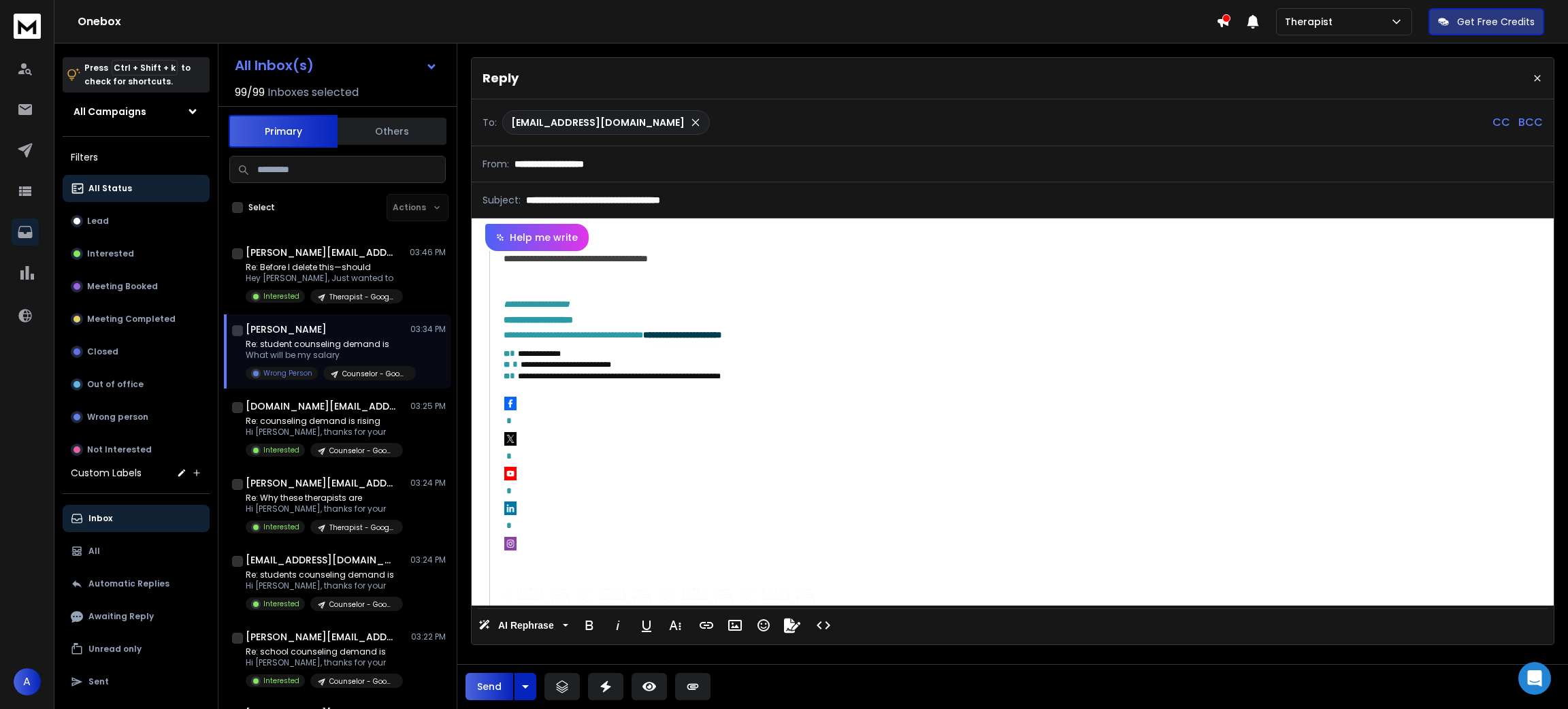
scroll to position [0, 0]
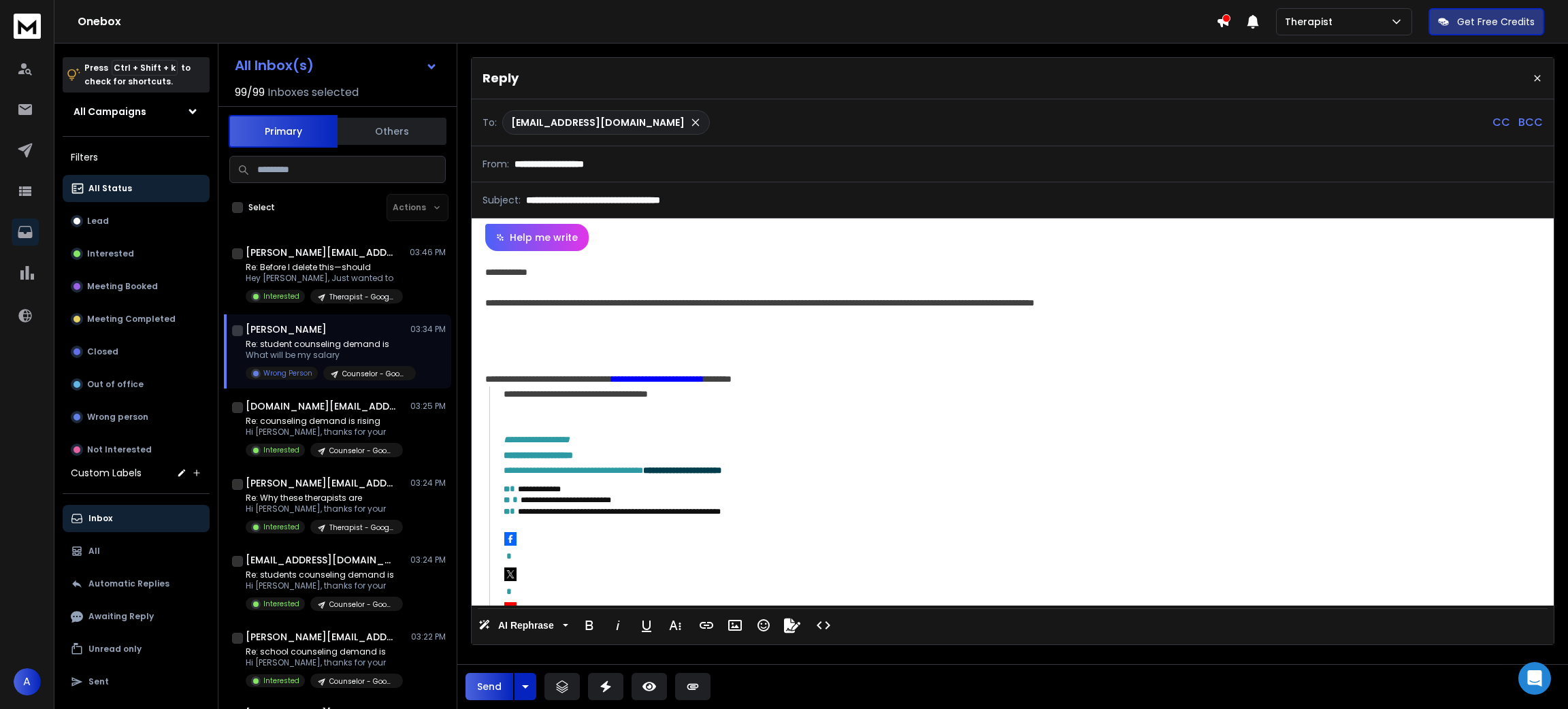
click at [505, 324] on div "**********" at bounding box center [1002, 303] width 1035 height 76
click at [501, 334] on div "**********" at bounding box center [1002, 303] width 1035 height 76
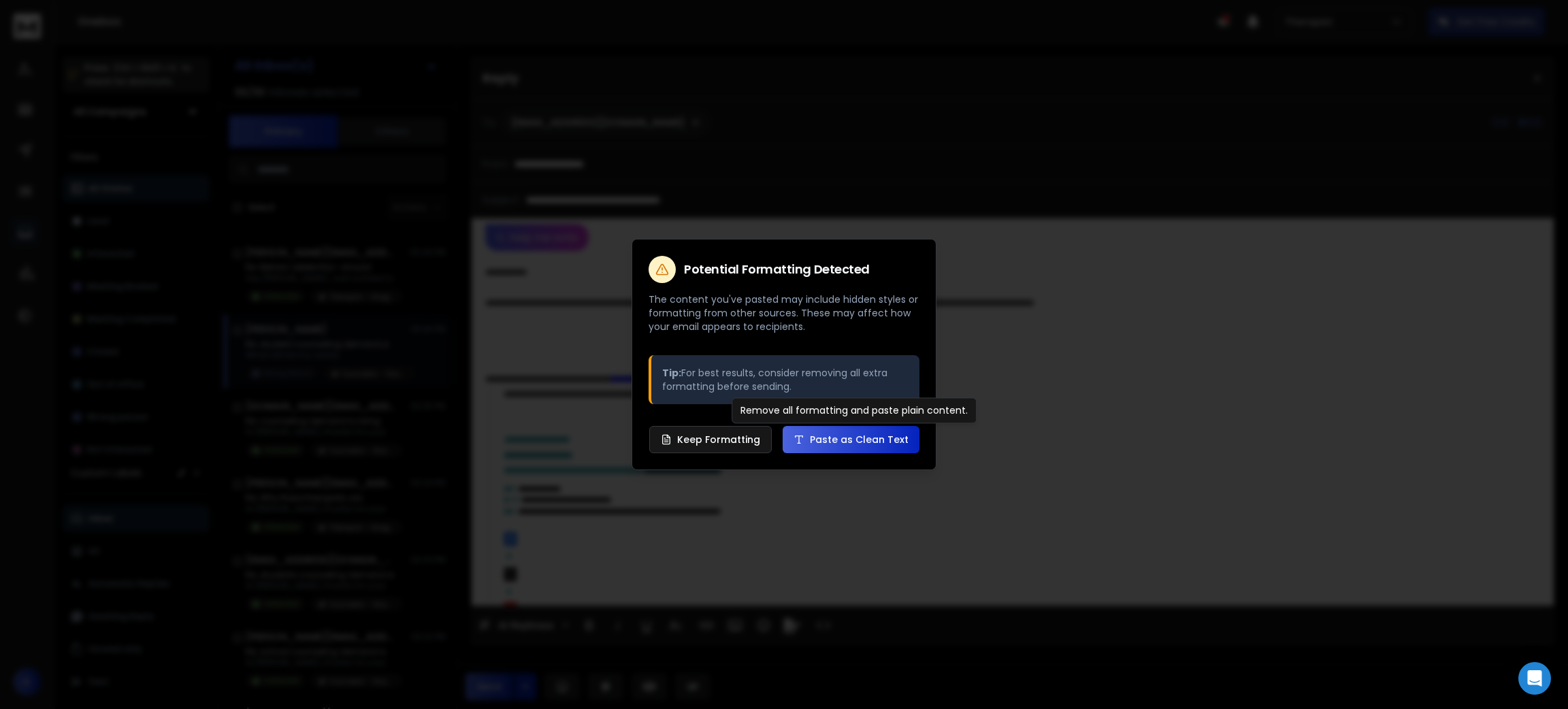
click at [816, 441] on button "Paste as Clean Text" at bounding box center [851, 439] width 136 height 27
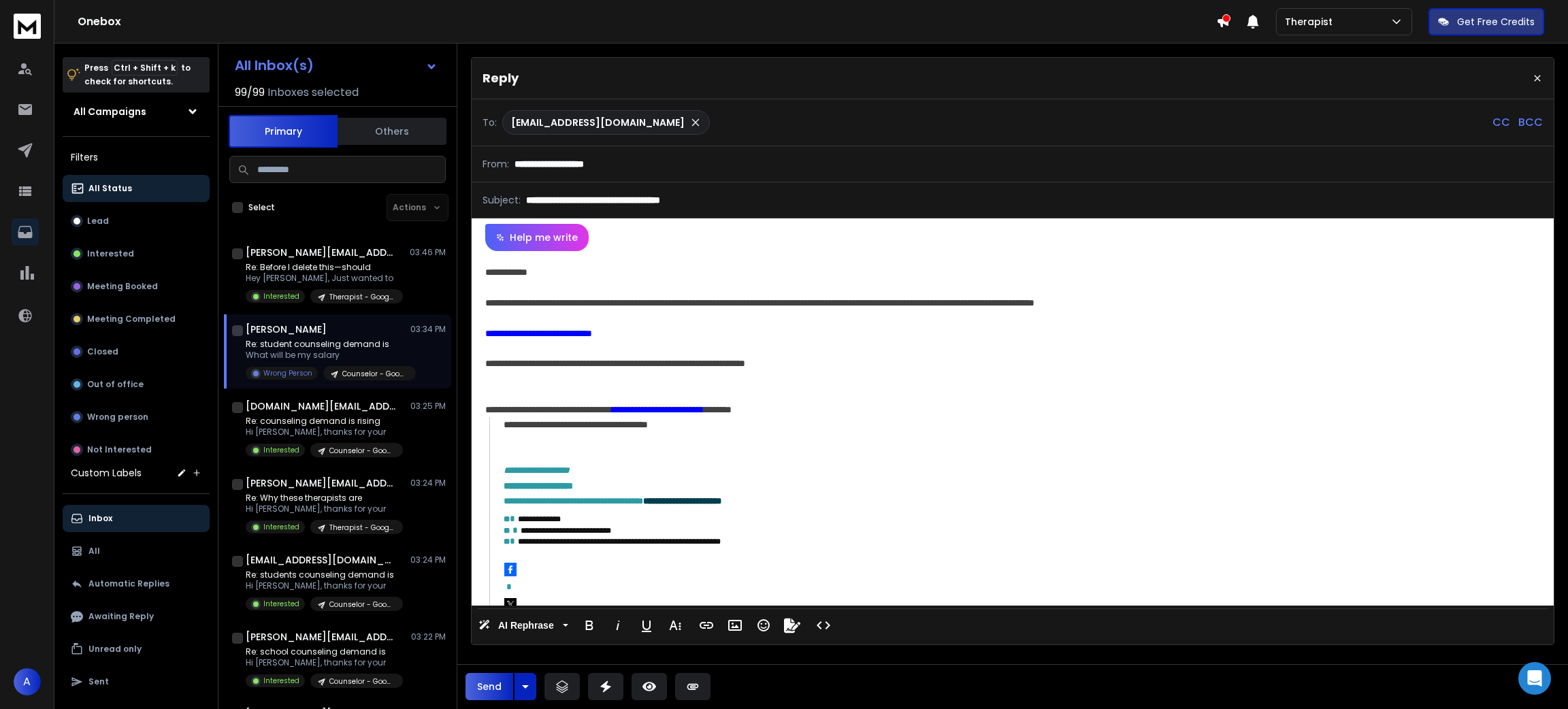
click at [477, 692] on button "Send" at bounding box center [489, 686] width 48 height 27
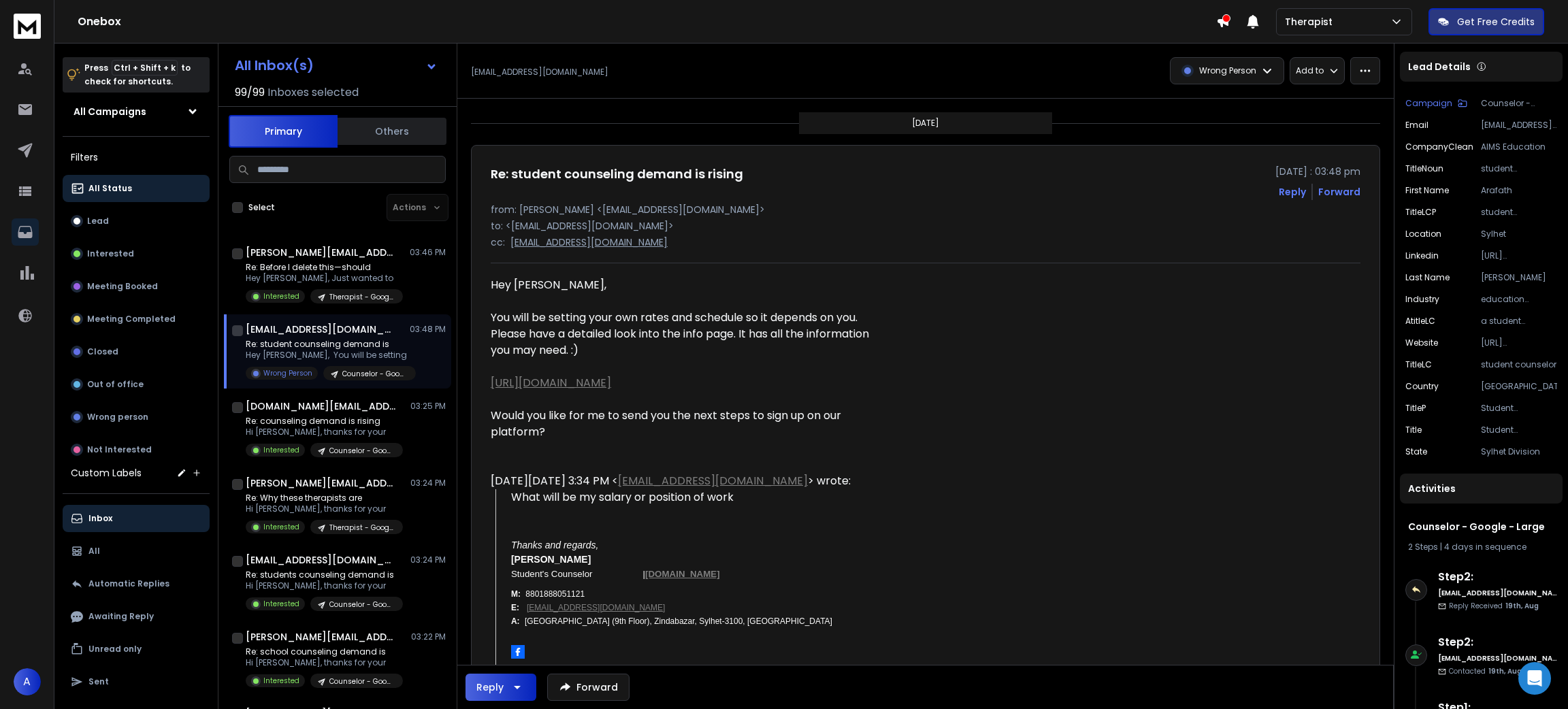
click at [1197, 79] on div "Wrong Person" at bounding box center [1227, 71] width 113 height 26
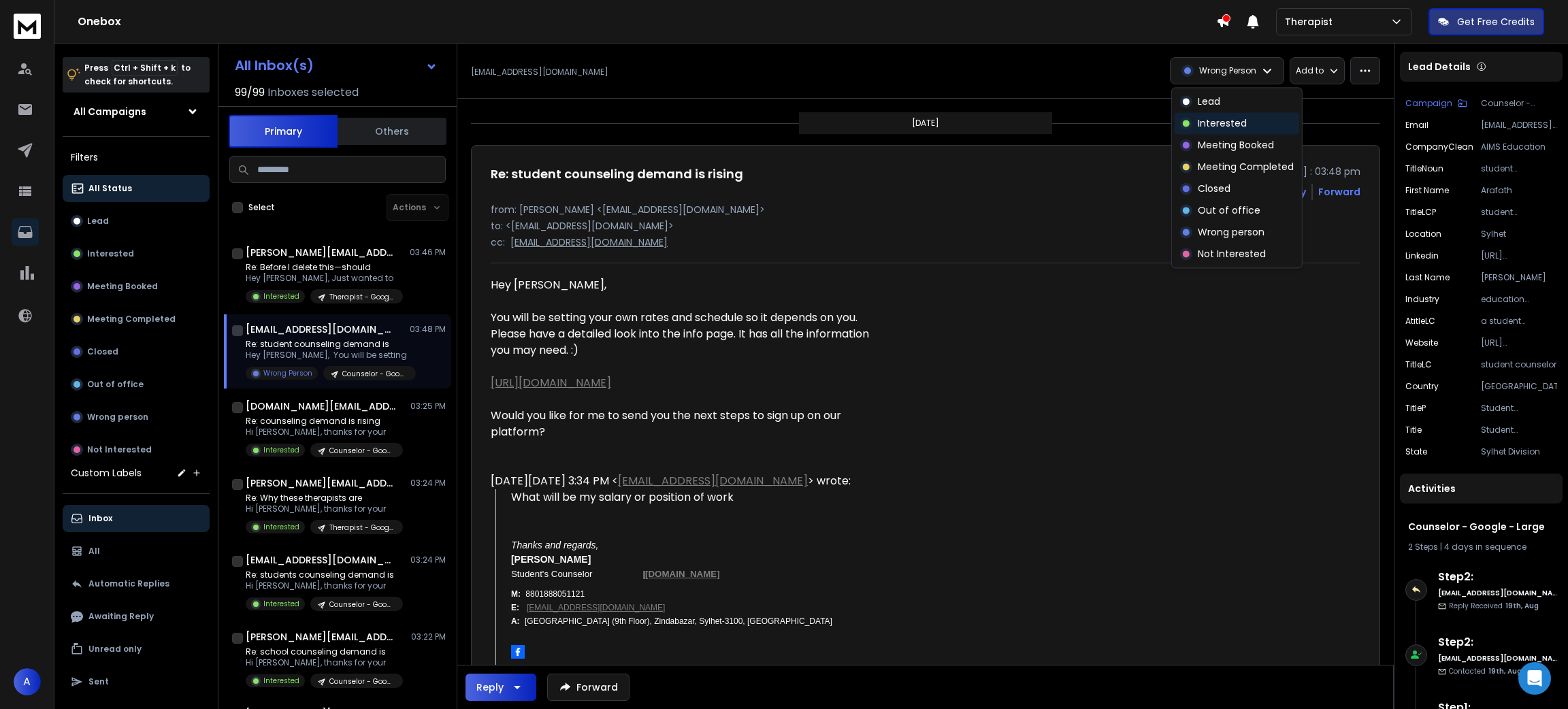
click at [1215, 124] on p "Interested" at bounding box center [1222, 123] width 49 height 14
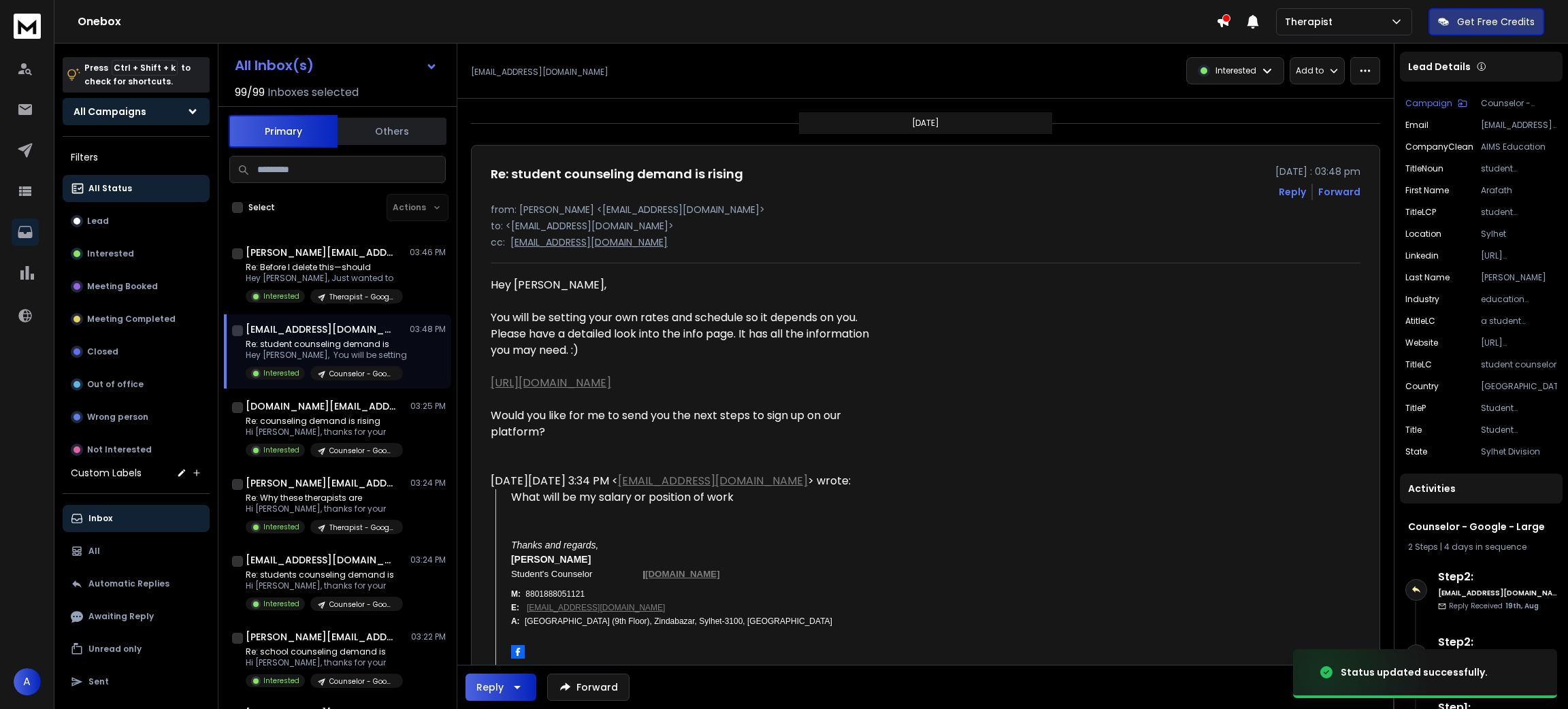
click at [127, 112] on h1 "All Campaigns" at bounding box center [109, 112] width 72 height 14
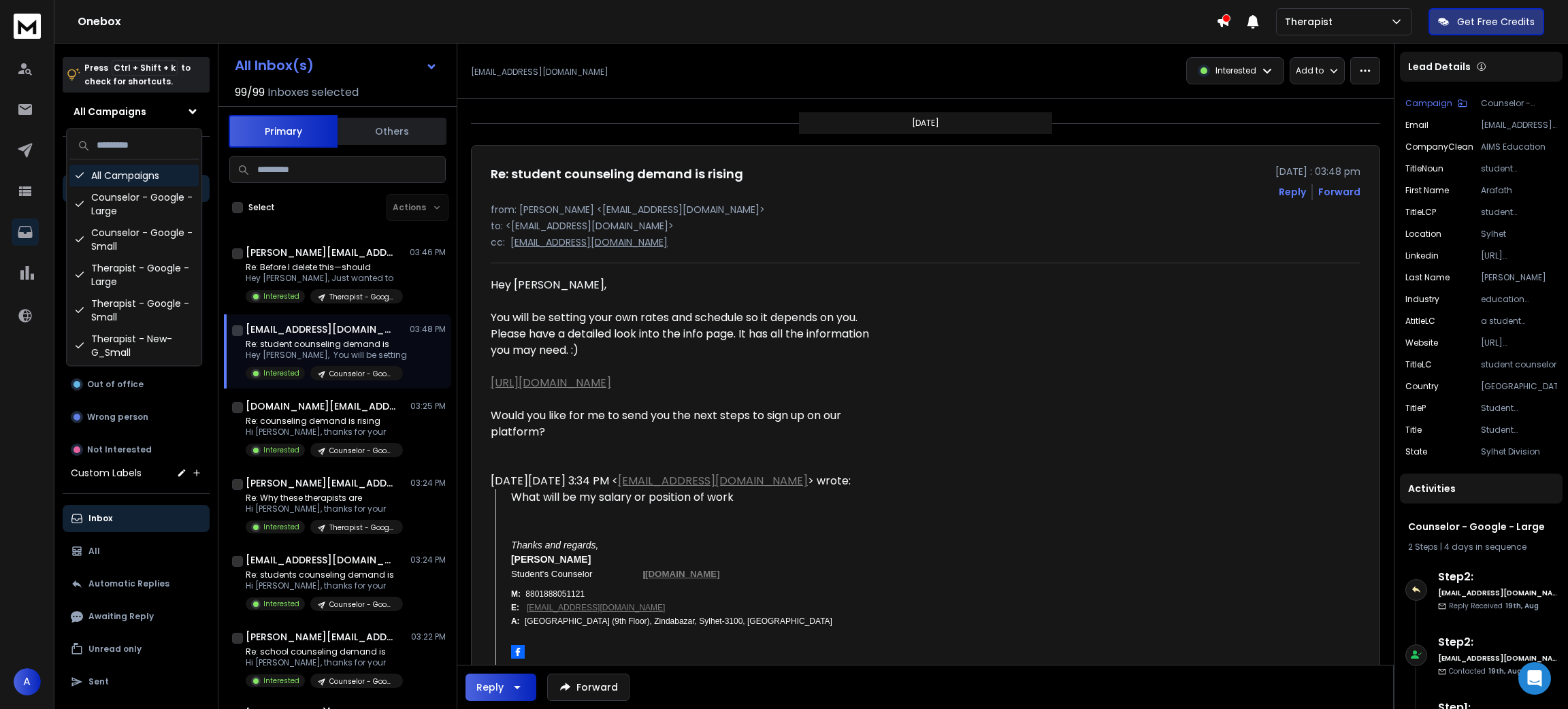
click at [113, 177] on div "All Campaigns" at bounding box center [134, 176] width 129 height 22
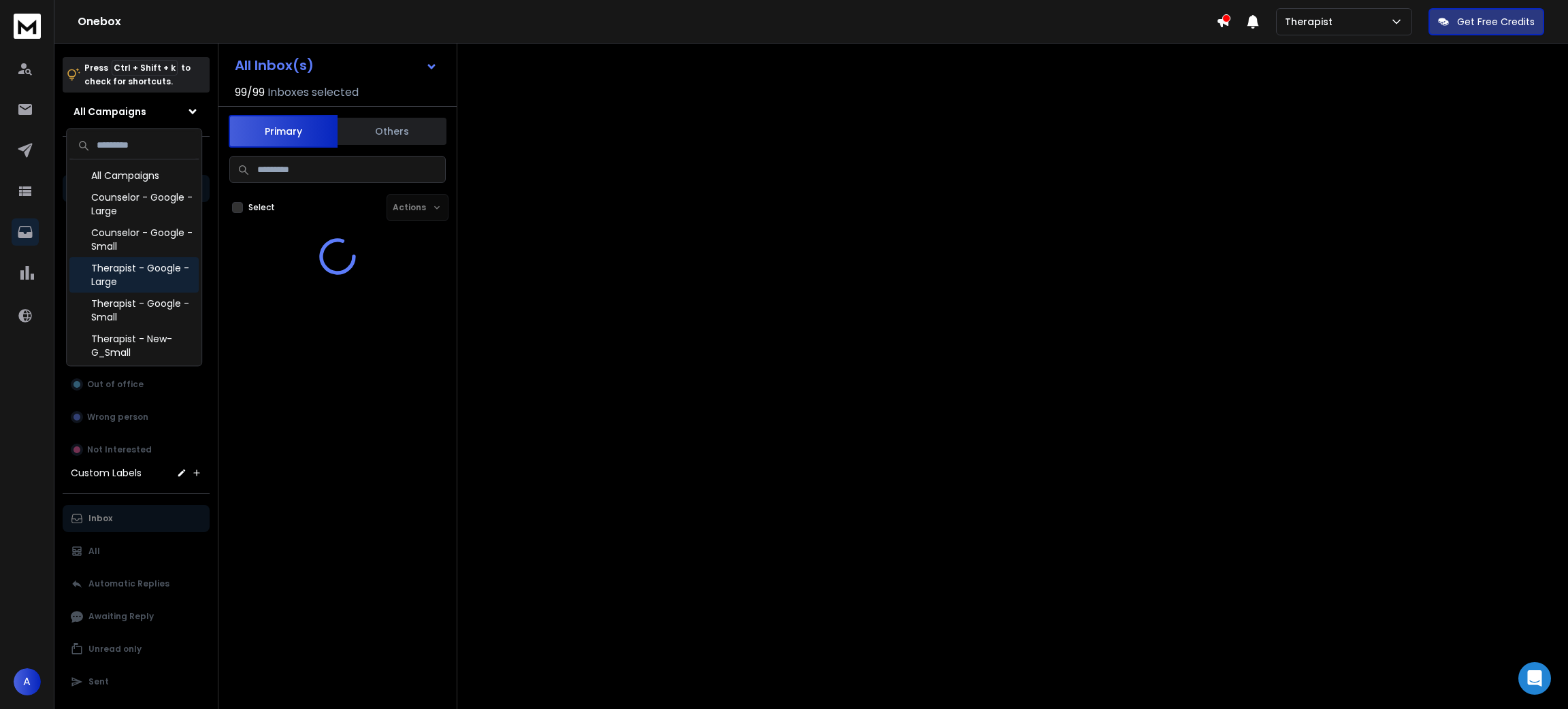
click at [107, 284] on div "Therapist - Google - Large" at bounding box center [134, 275] width 129 height 35
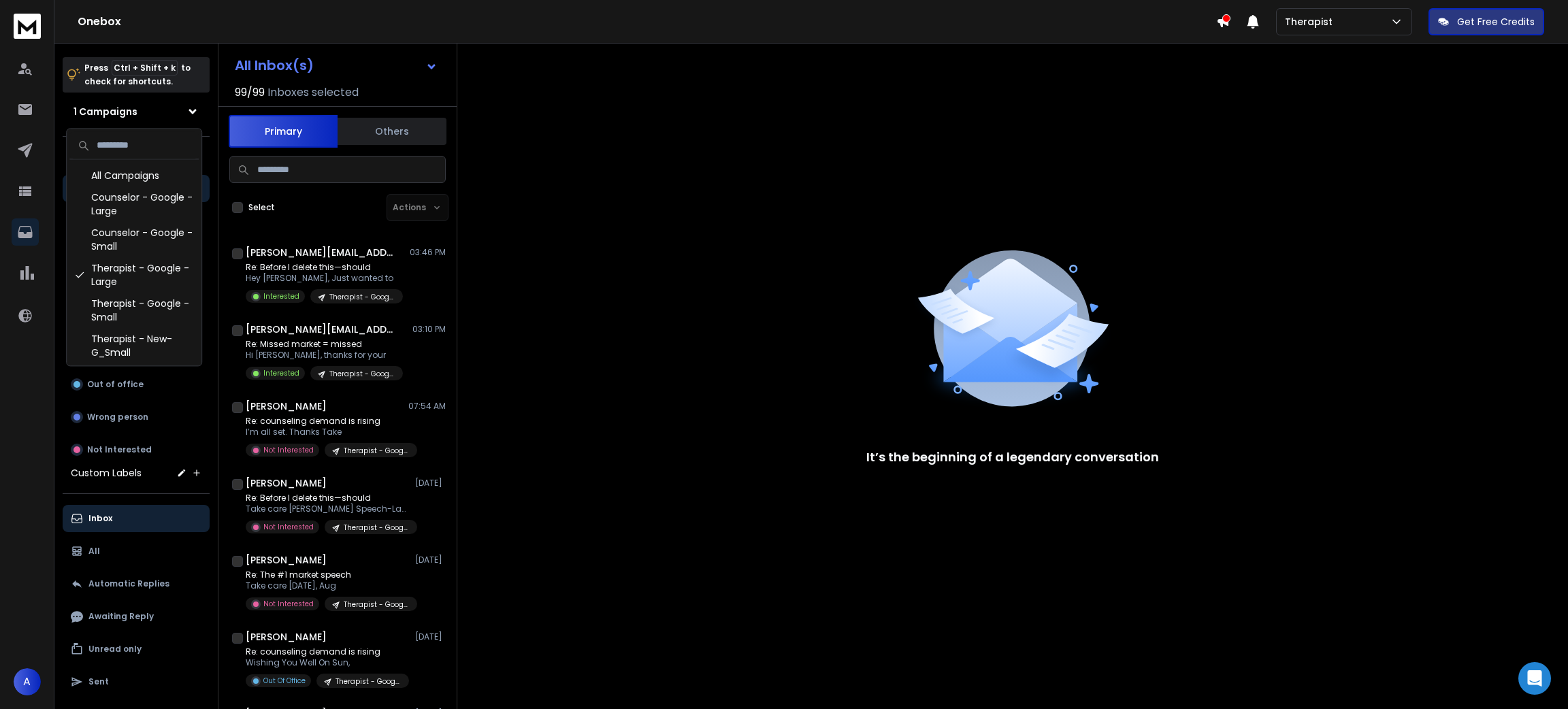
click at [683, 290] on div "It’s the beginning of a legendary conversation" at bounding box center [1012, 345] width 1110 height 603
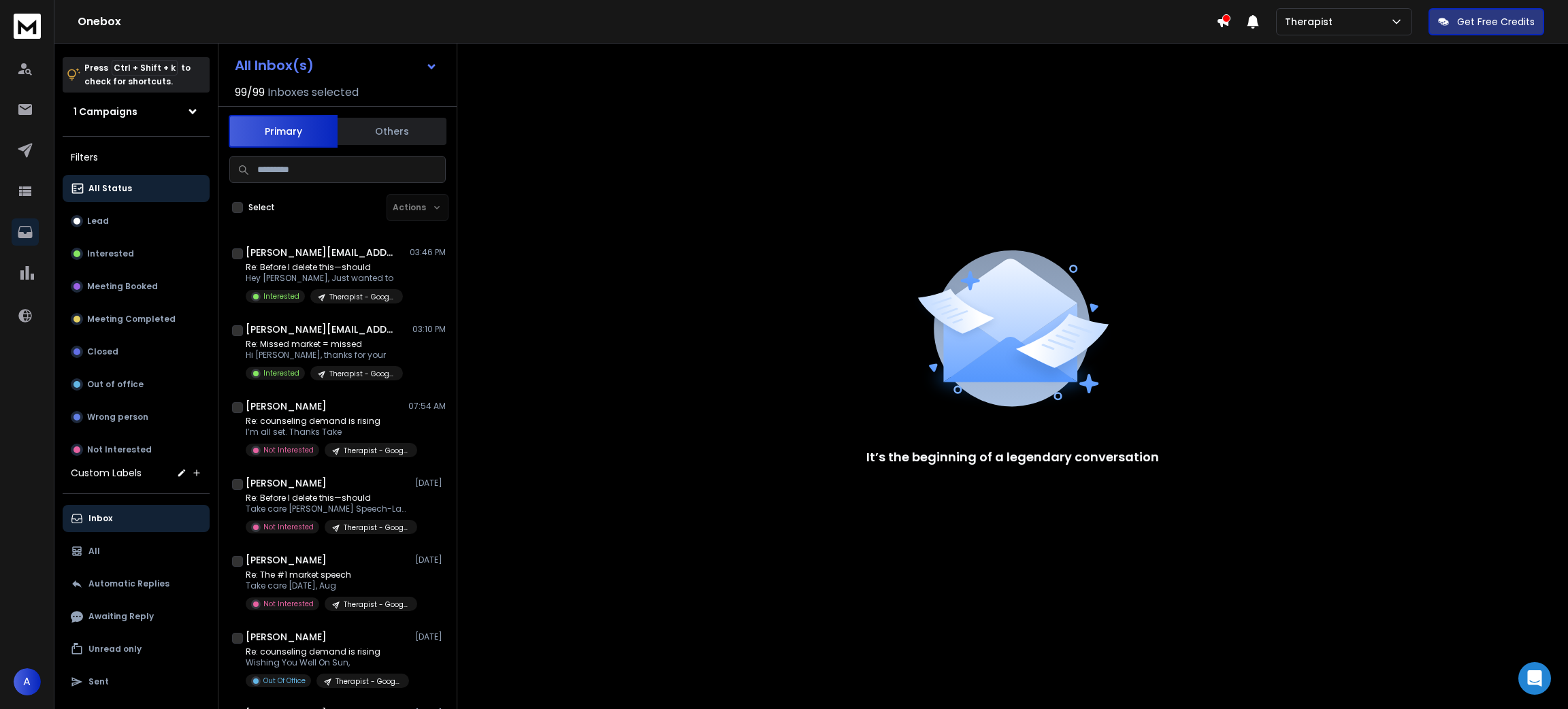
click at [111, 237] on div "All Status Lead Interested Meeting Booked Meeting Completed Closed Out of offic…" at bounding box center [136, 319] width 147 height 288
click at [113, 248] on p "Interested" at bounding box center [110, 254] width 47 height 11
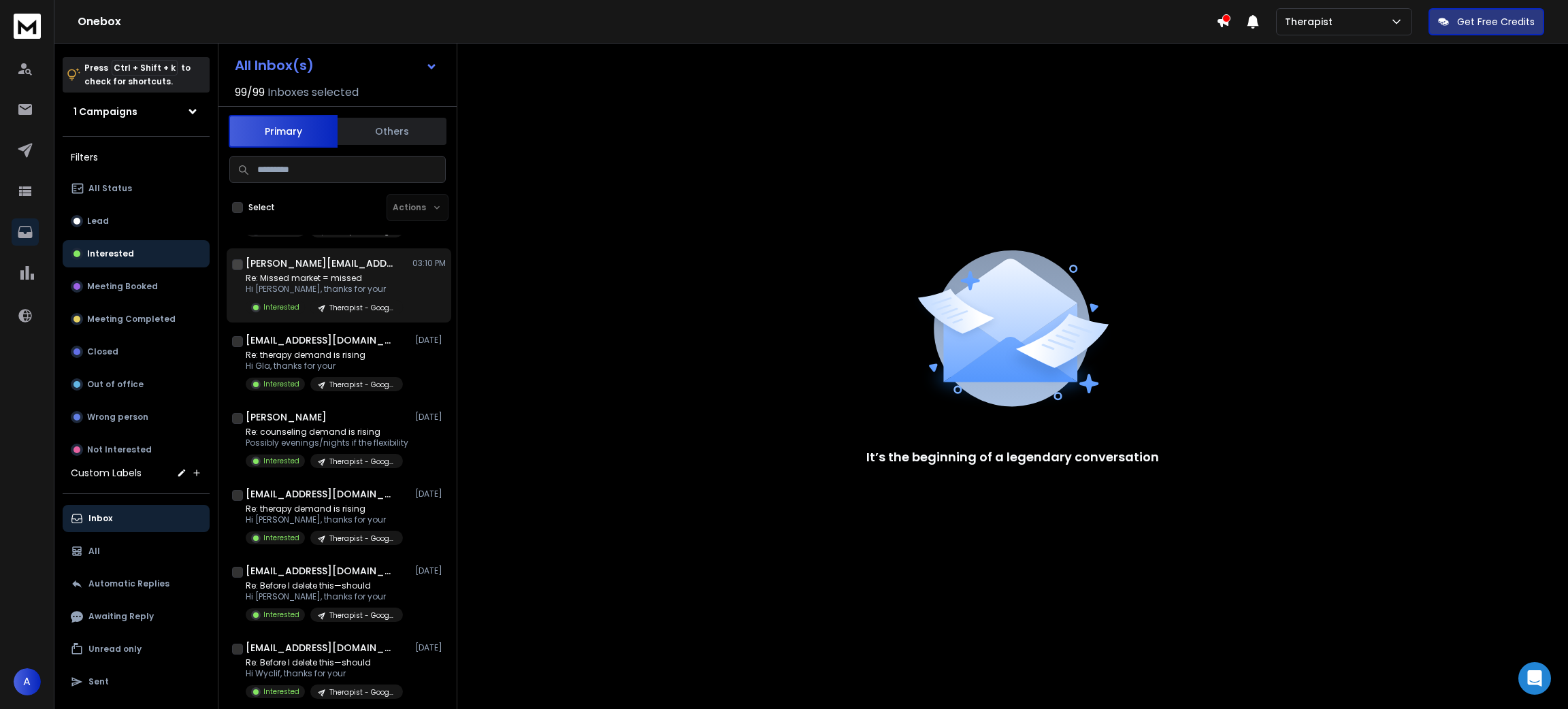
scroll to position [102, 0]
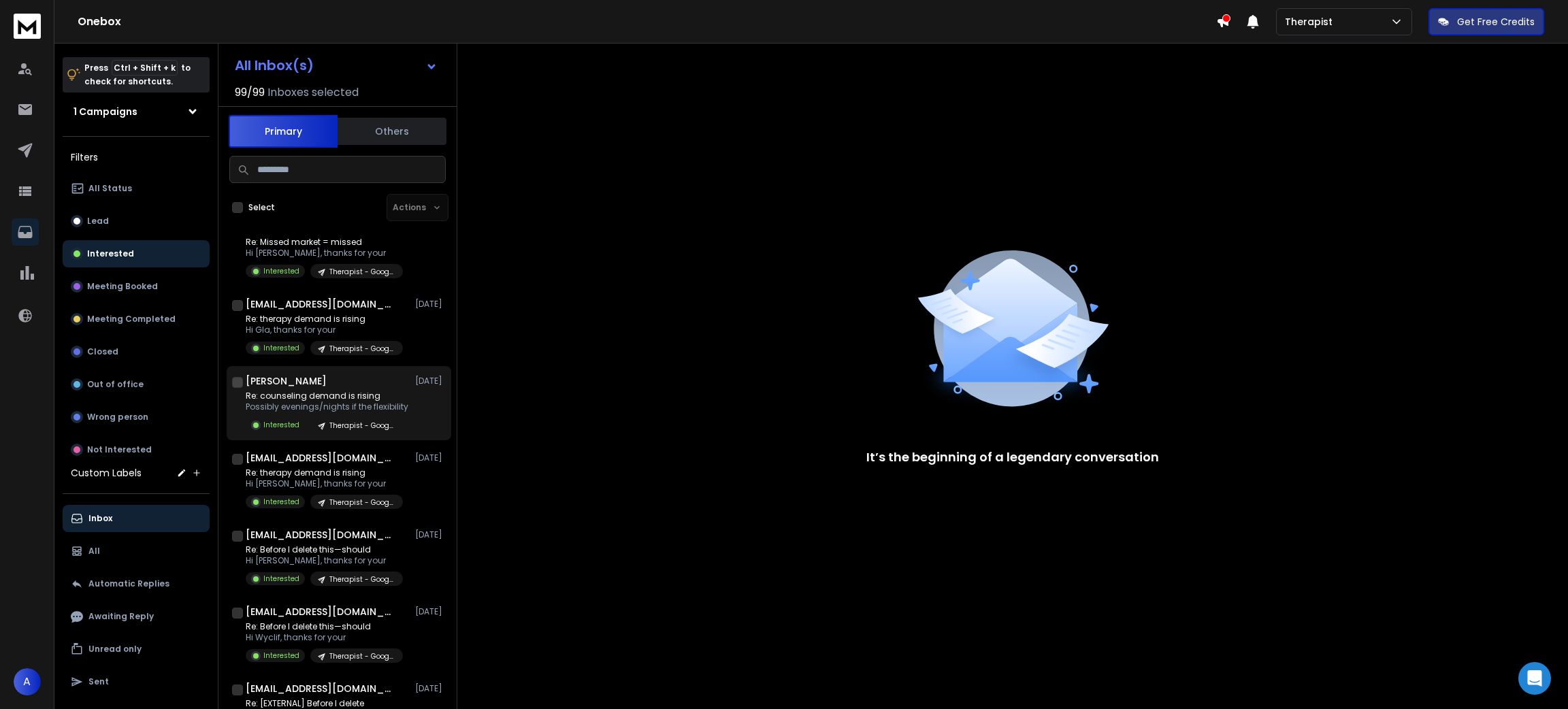
click at [399, 382] on div "Elizabeth Wooden 18 Aug" at bounding box center [346, 381] width 200 height 14
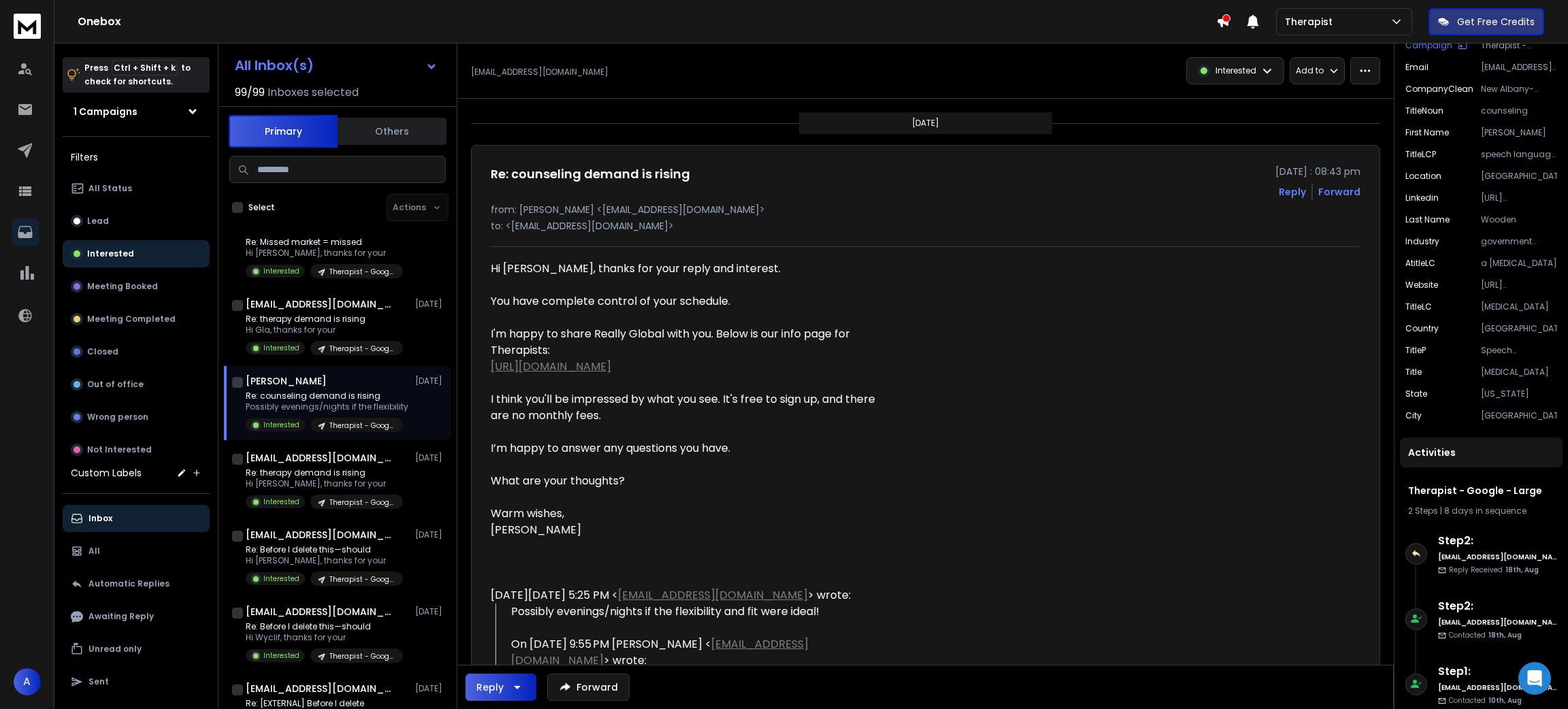
scroll to position [89, 0]
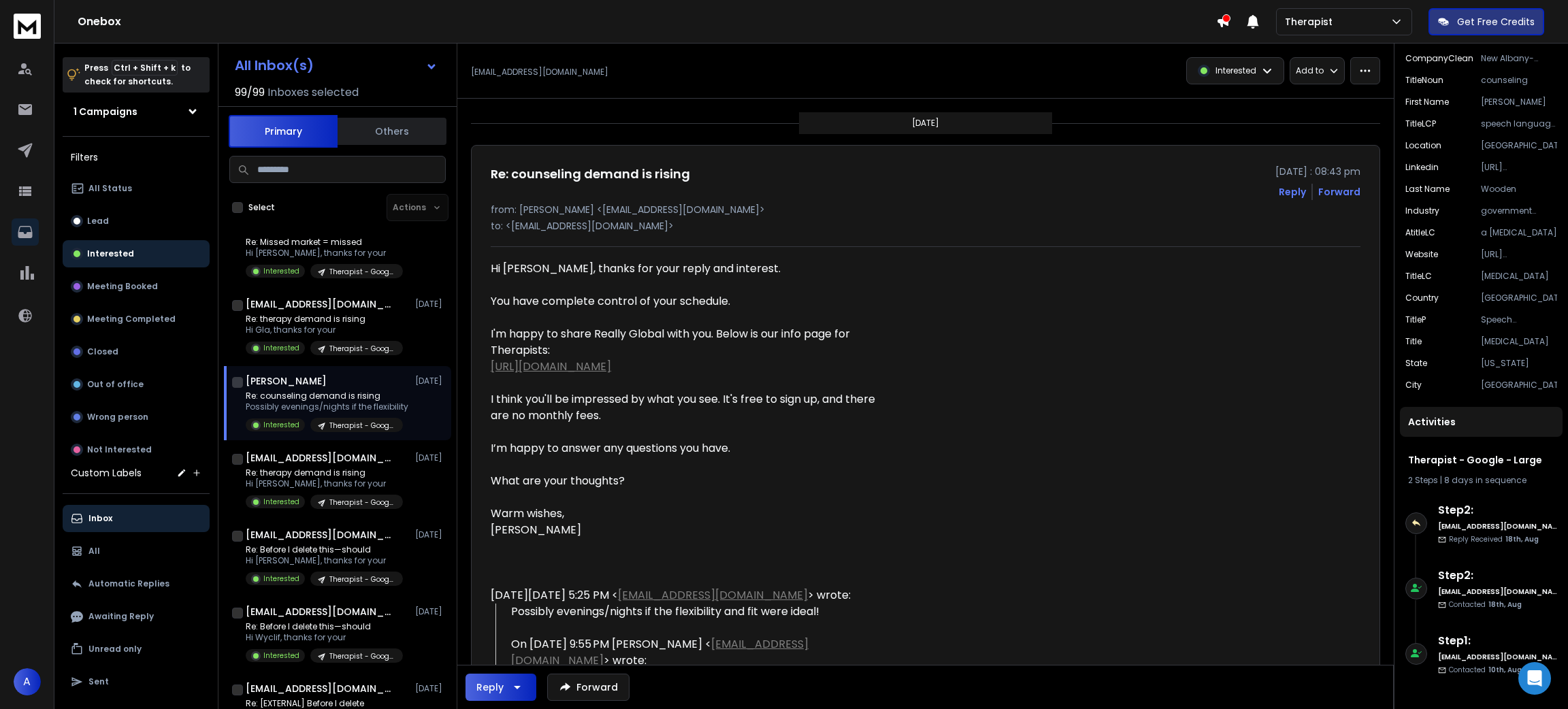
click at [20, 129] on div at bounding box center [27, 195] width 32 height 280
click at [26, 160] on link at bounding box center [25, 150] width 27 height 27
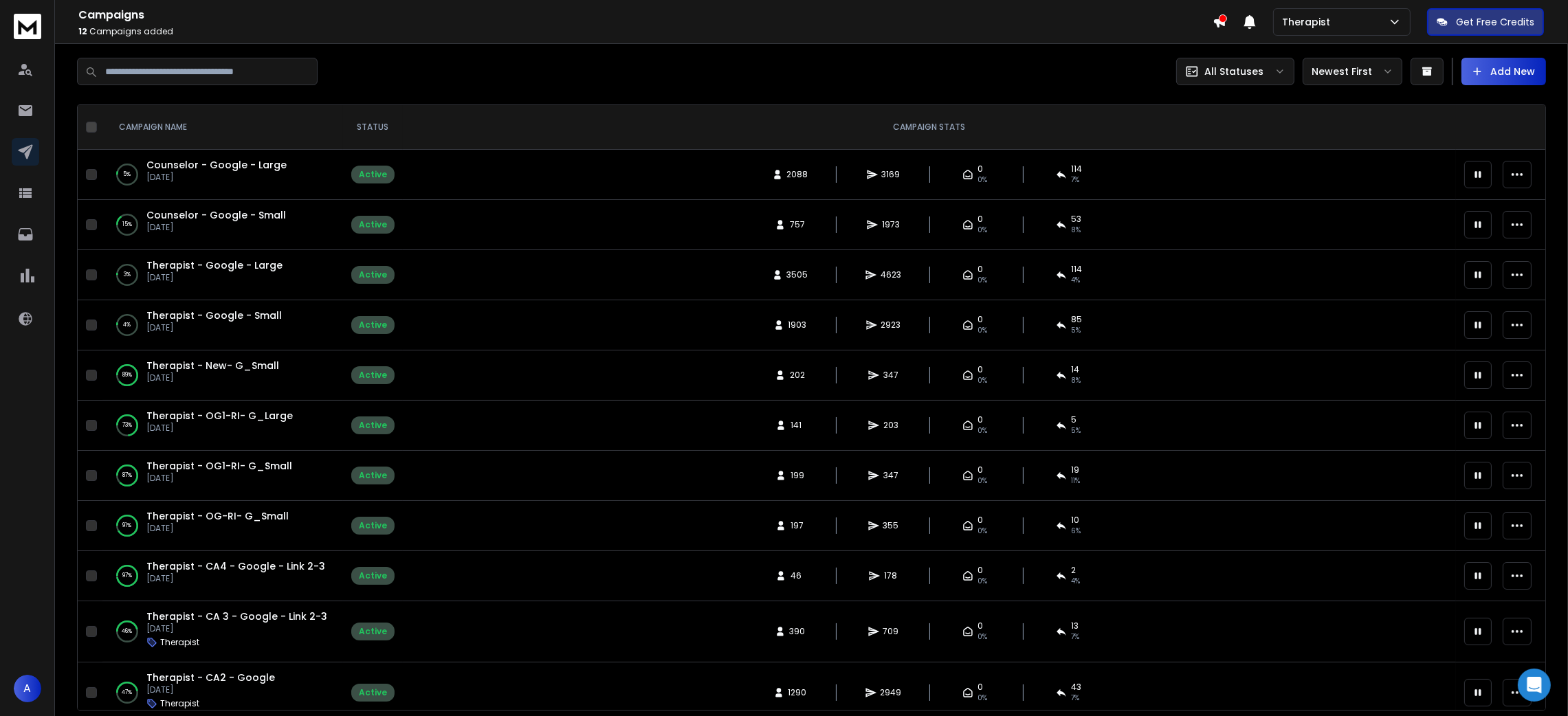
click at [209, 169] on span "Counselor - Google - Large" at bounding box center [216, 165] width 140 height 14
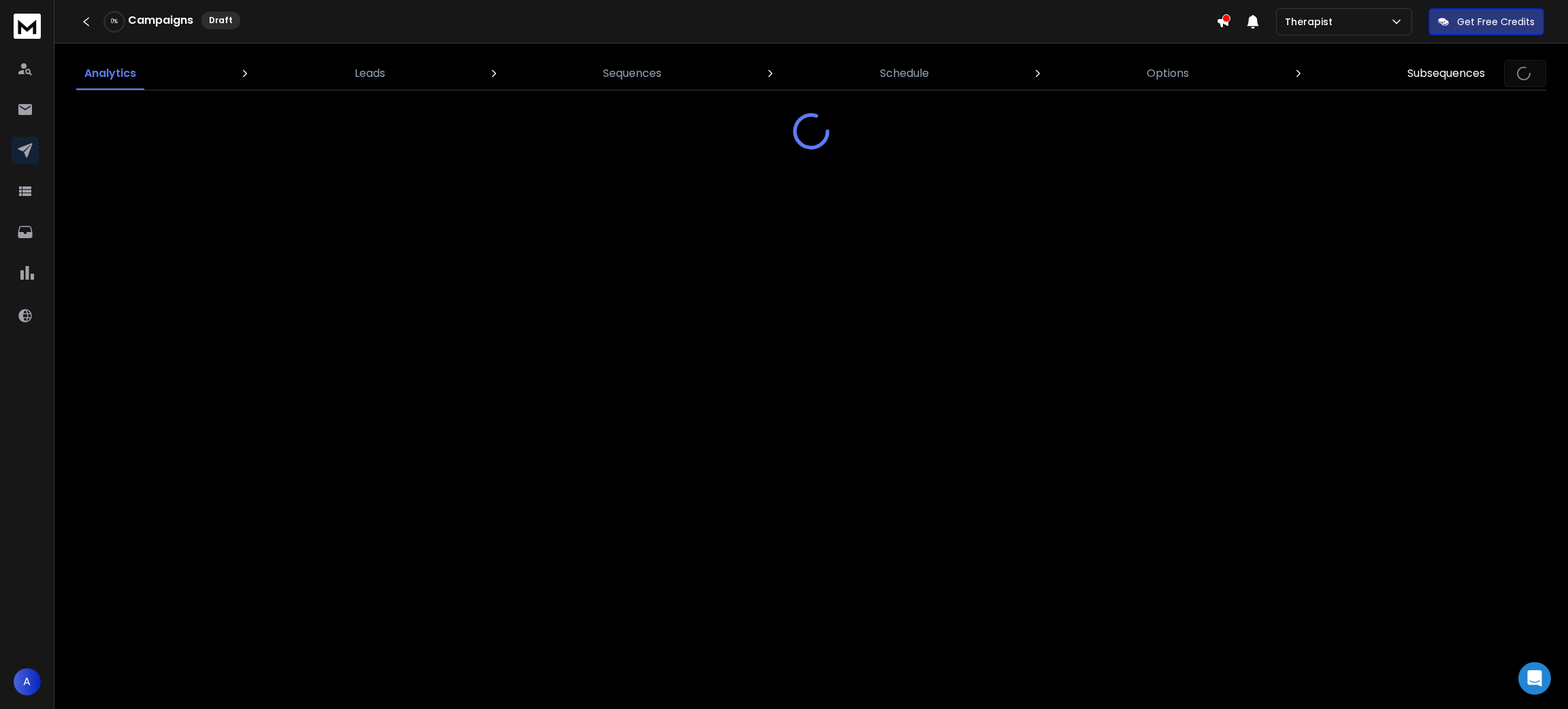
click at [1442, 73] on p "Subsequences" at bounding box center [1445, 73] width 78 height 16
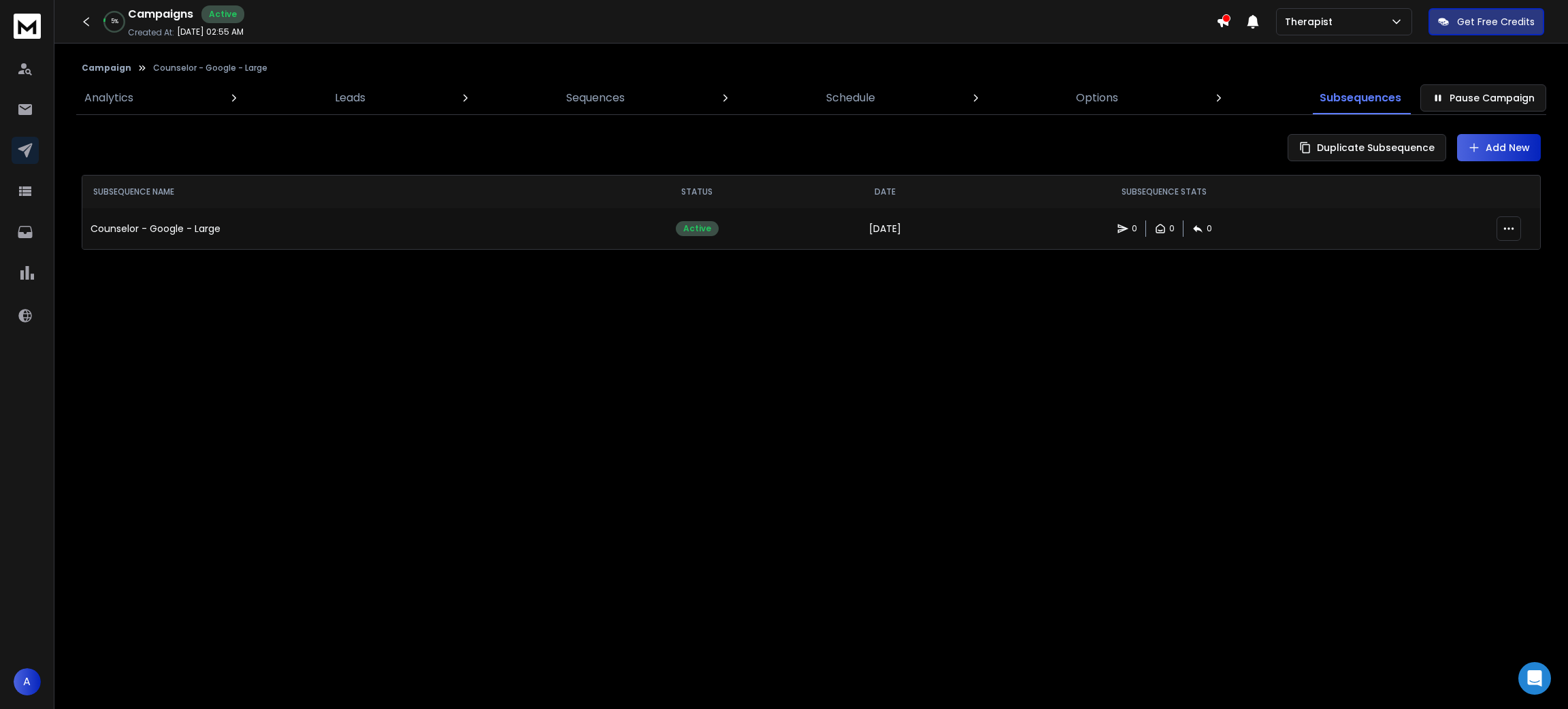
click at [174, 222] on td "Counselor - Google - Large" at bounding box center [337, 228] width 511 height 41
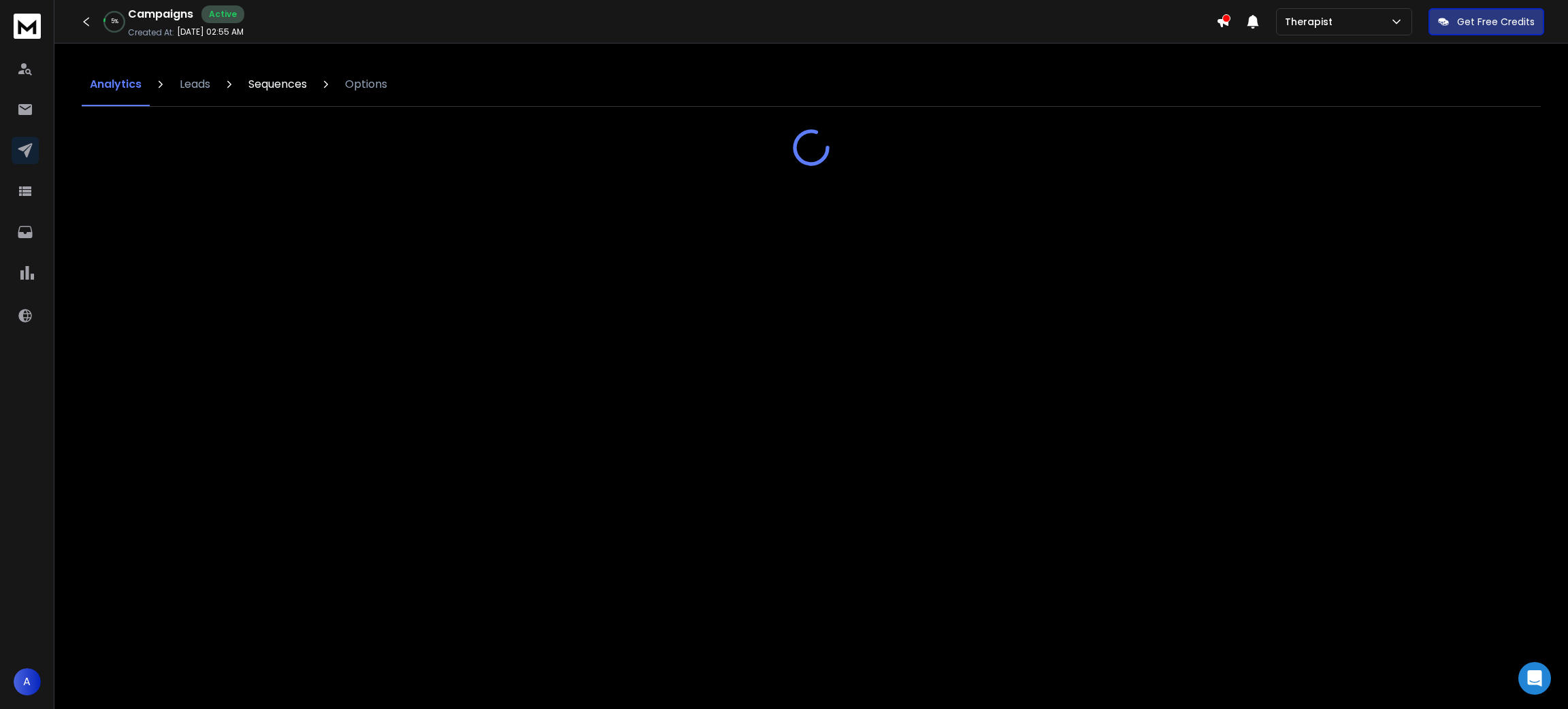
click at [256, 86] on p "Sequences" at bounding box center [277, 84] width 59 height 16
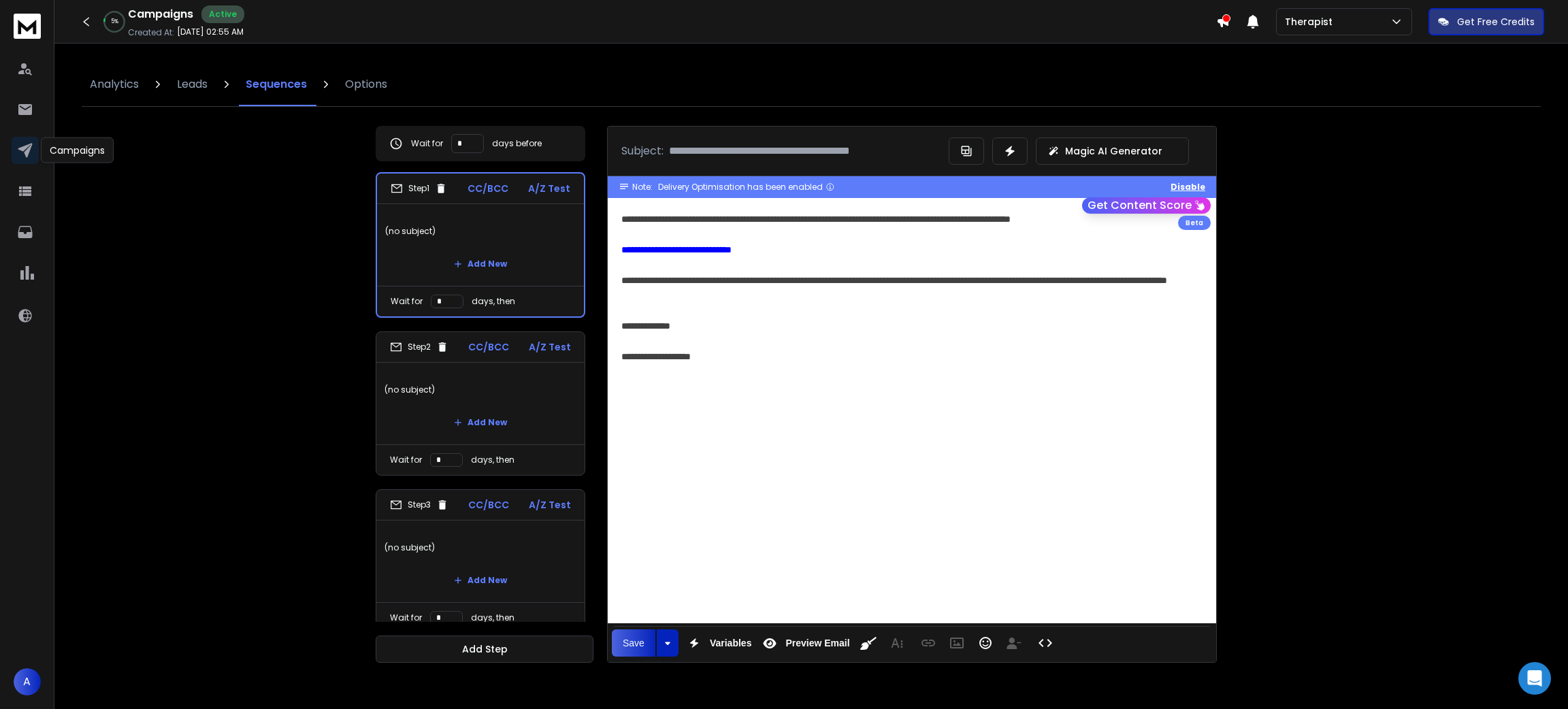
click at [25, 143] on icon at bounding box center [25, 150] width 16 height 16
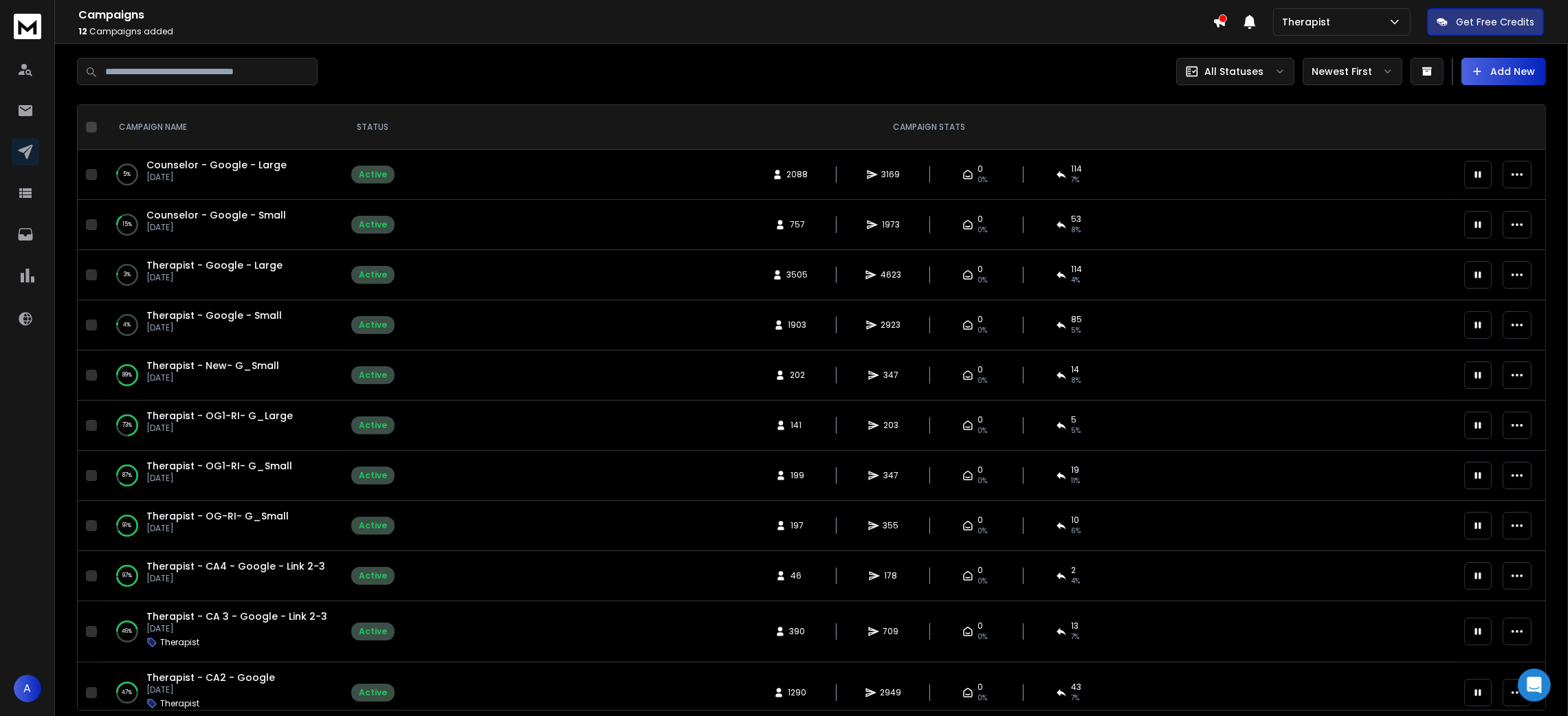
click at [238, 274] on p "13 days ago" at bounding box center [214, 278] width 136 height 11
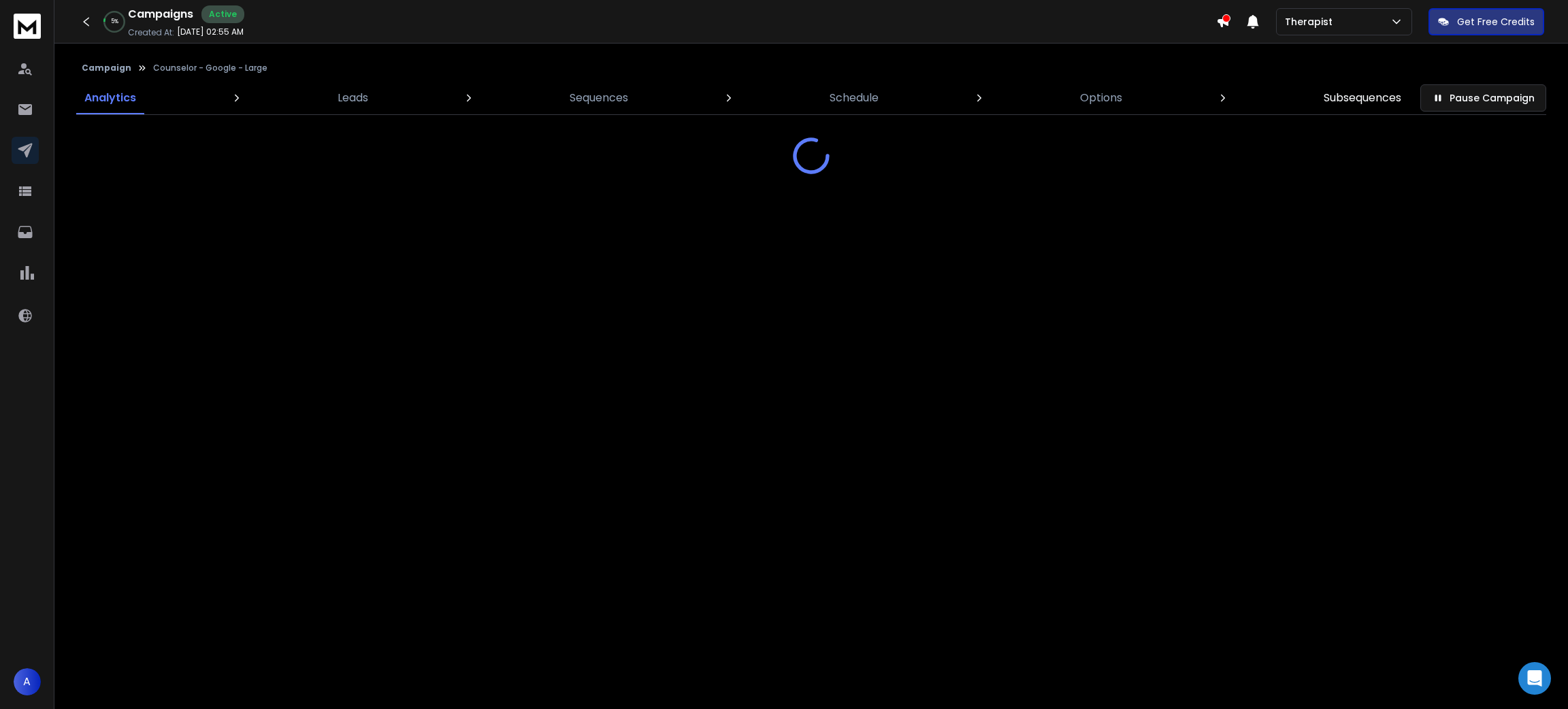
click at [1350, 102] on p "Subsequences" at bounding box center [1362, 98] width 78 height 16
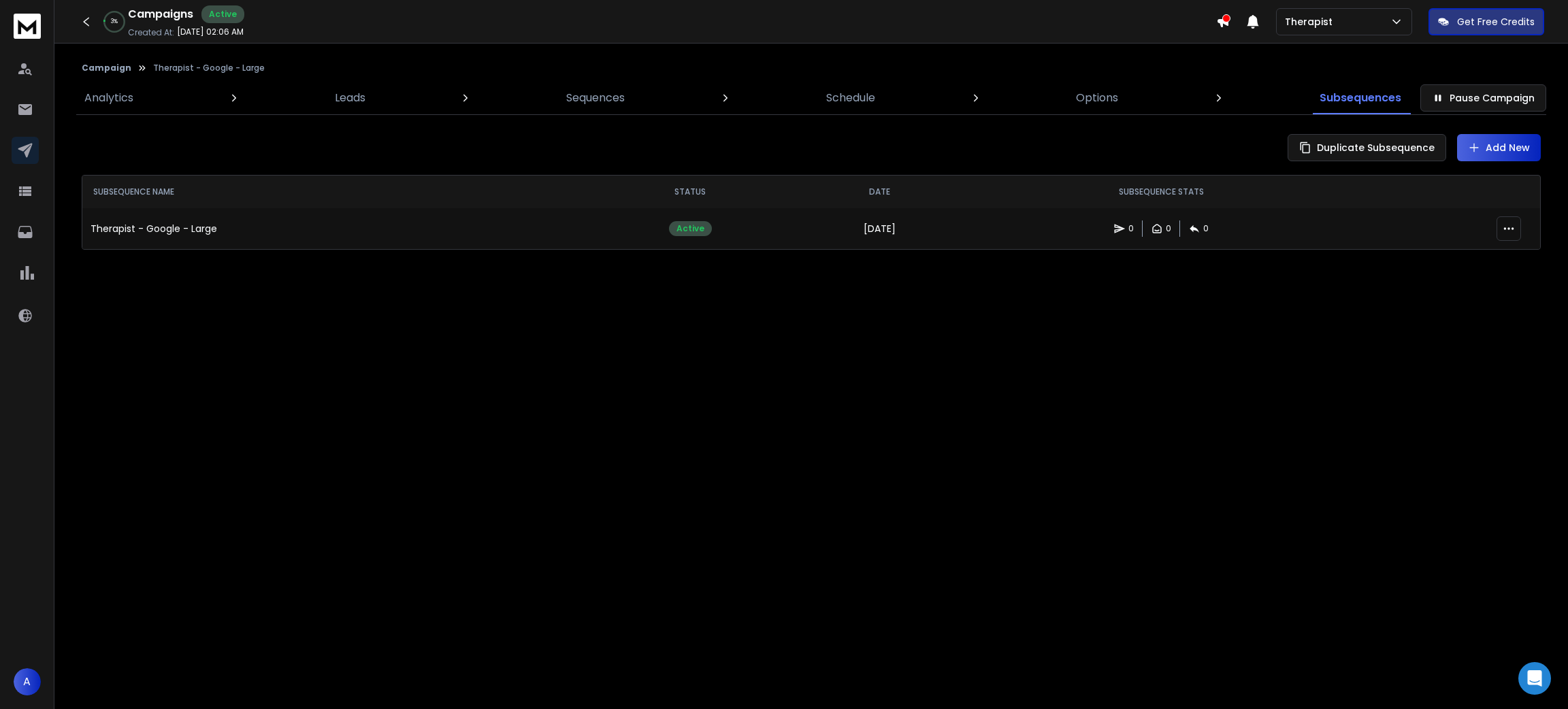
drag, startPoint x: 201, startPoint y: 228, endPoint x: 228, endPoint y: 224, distance: 27.3
click at [198, 230] on td "Therapist - Google - Large" at bounding box center [334, 228] width 503 height 41
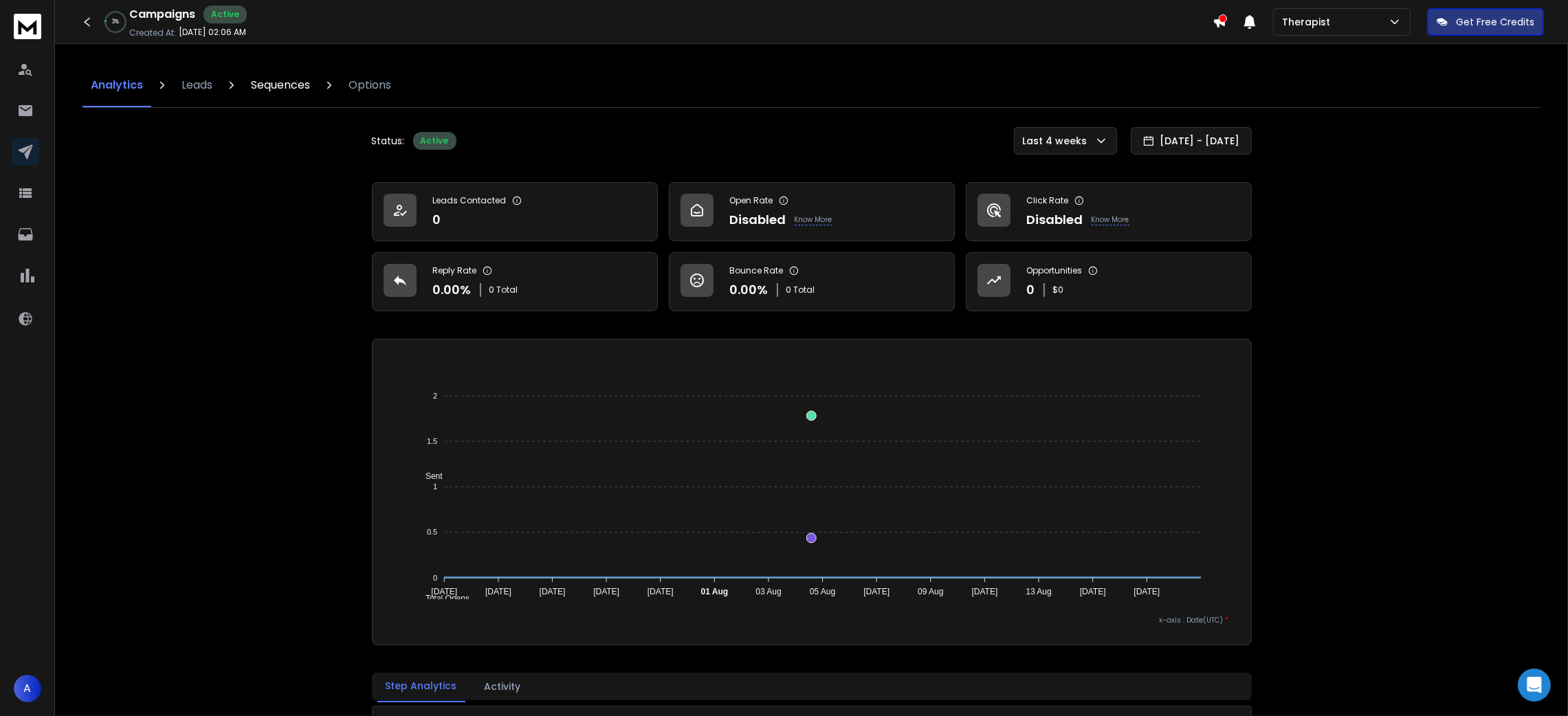
click at [274, 82] on p "Sequences" at bounding box center [280, 85] width 59 height 16
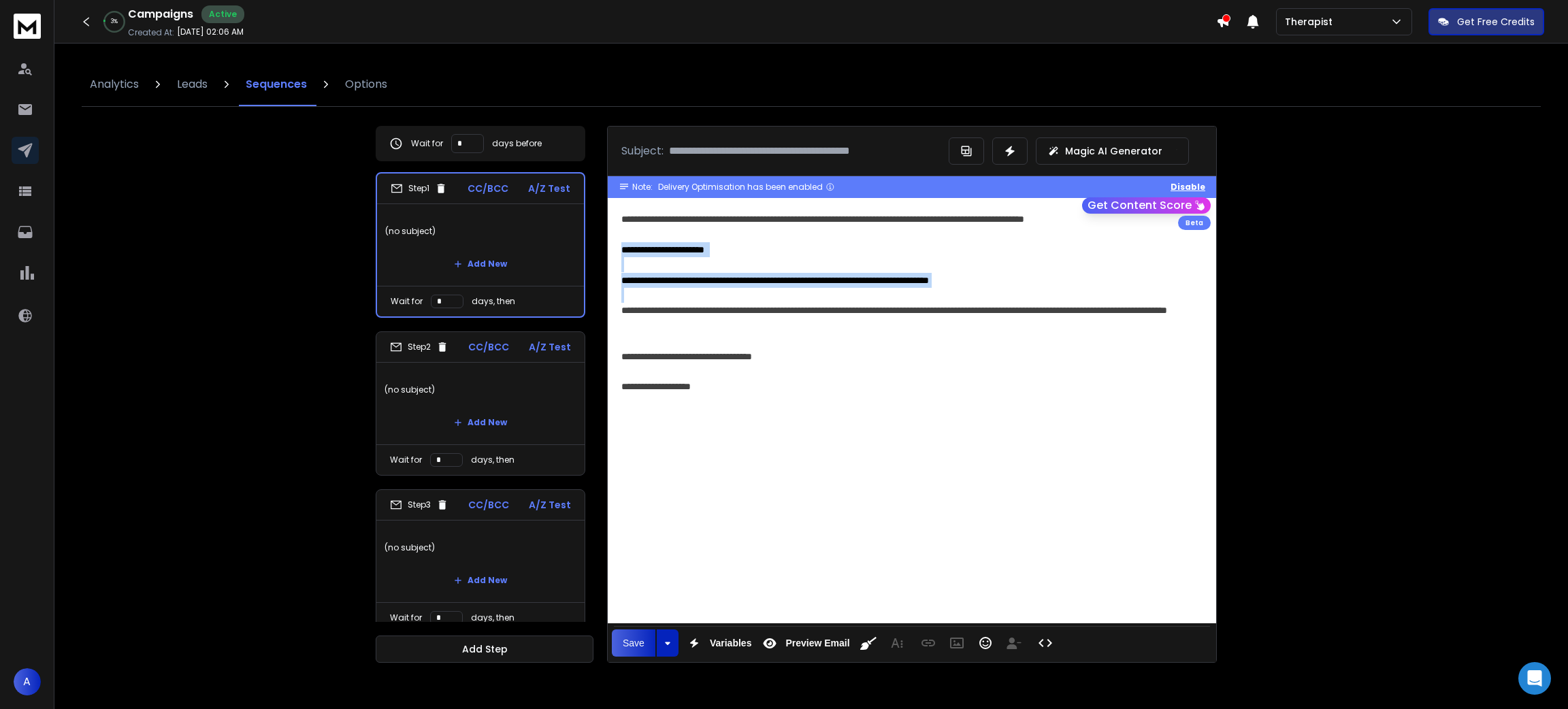
drag, startPoint x: 612, startPoint y: 249, endPoint x: 615, endPoint y: 304, distance: 55.1
click at [615, 304] on div "**********" at bounding box center [912, 411] width 608 height 425
click at [809, 297] on div at bounding box center [912, 295] width 581 height 15
click at [804, 284] on div "**********" at bounding box center [912, 280] width 581 height 15
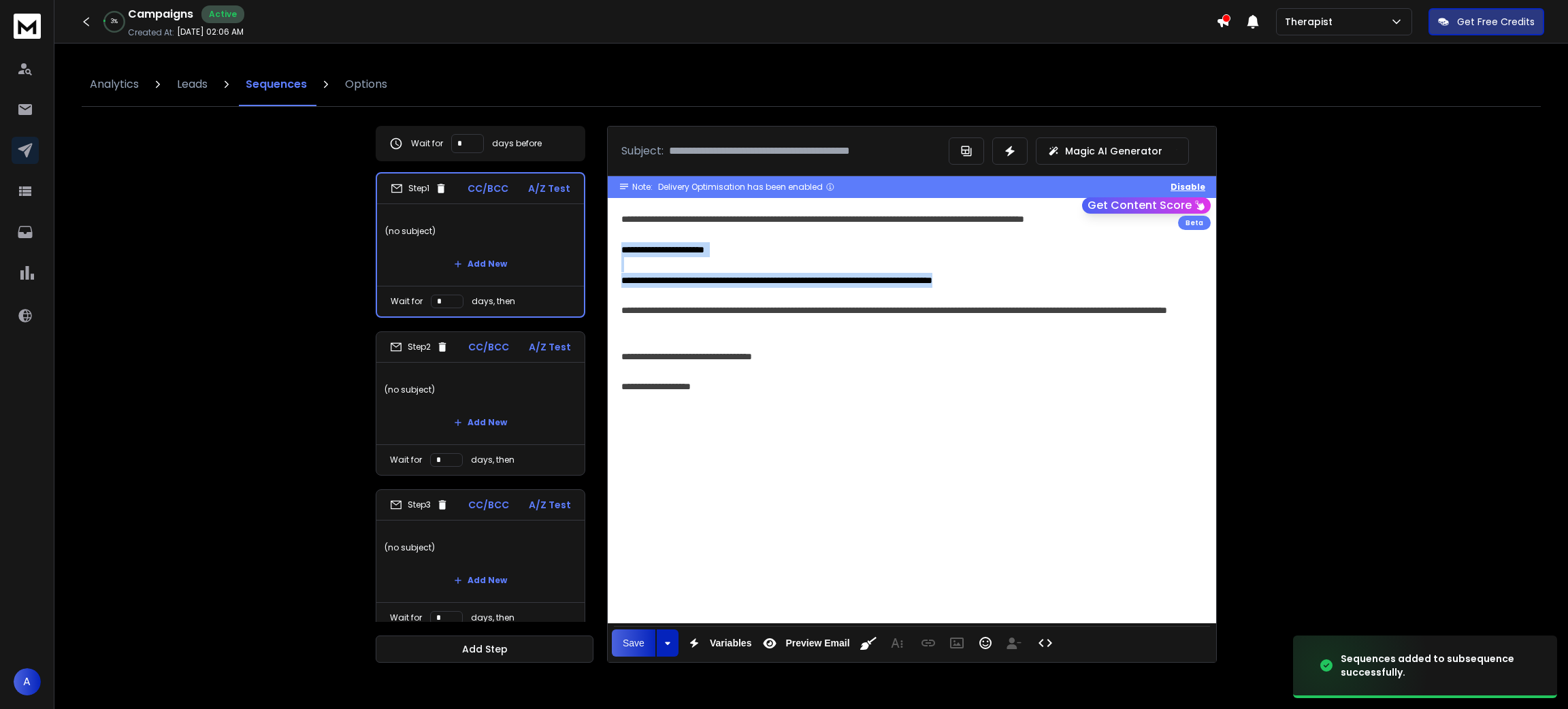
drag, startPoint x: 992, startPoint y: 277, endPoint x: 607, endPoint y: 253, distance: 385.7
click at [608, 253] on div "**********" at bounding box center [912, 411] width 608 height 425
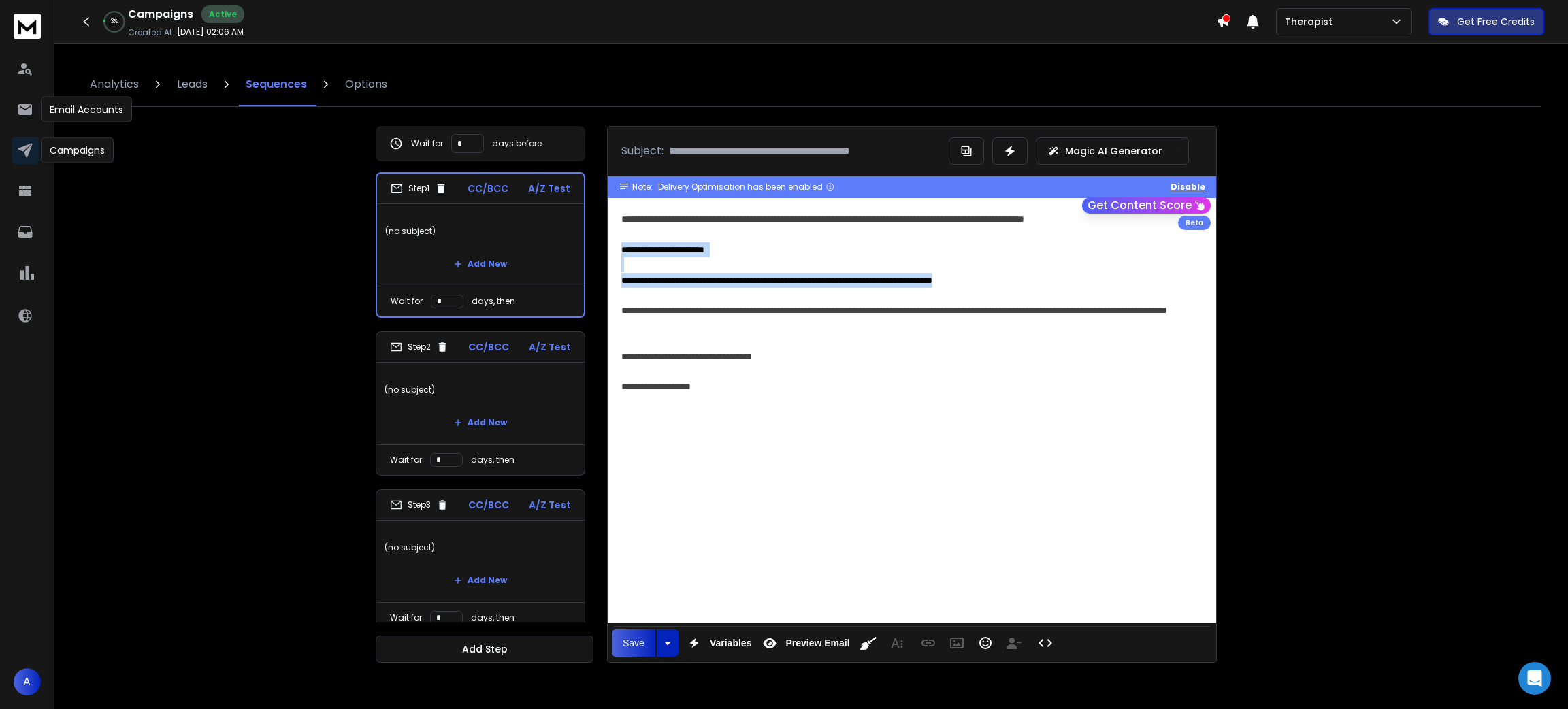
click at [17, 143] on icon at bounding box center [25, 150] width 16 height 16
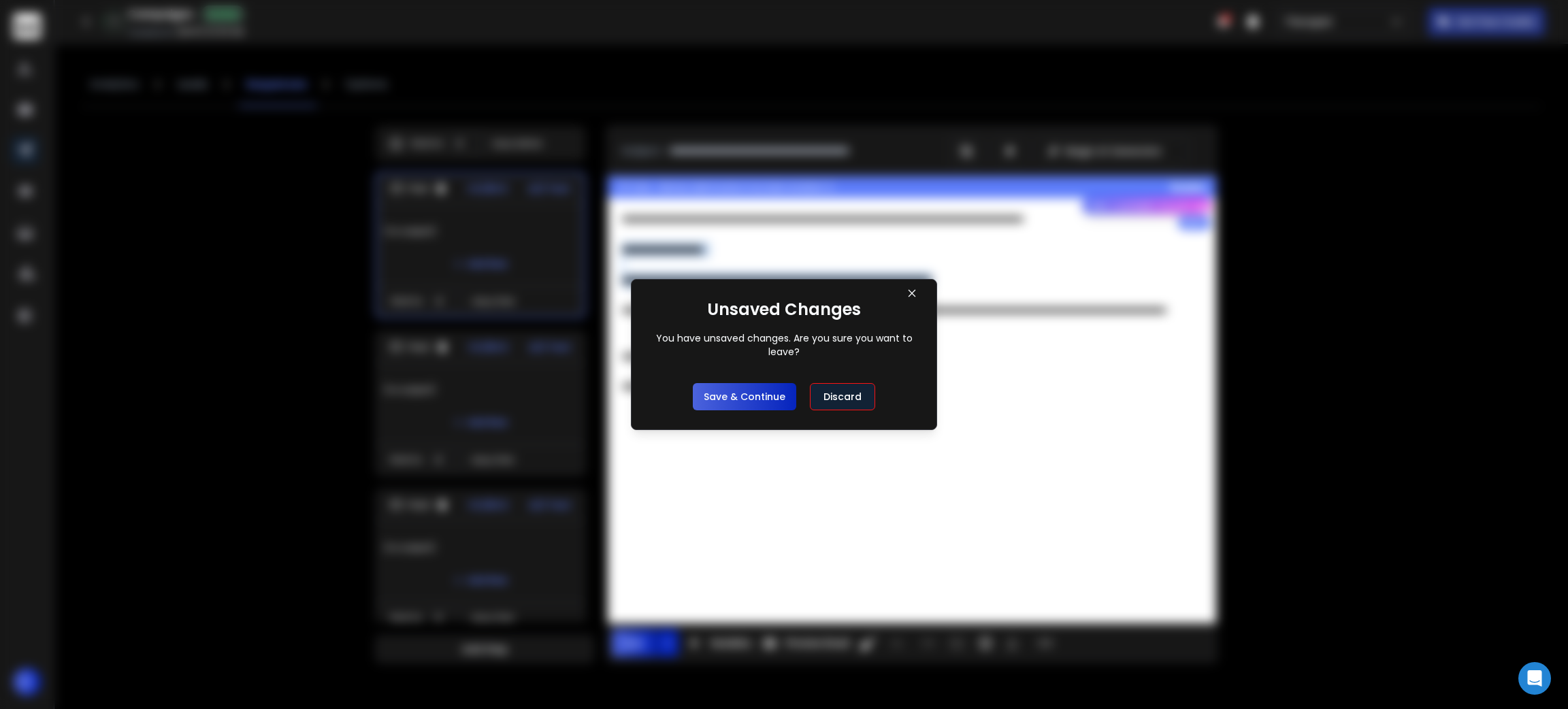
click at [711, 398] on button "Save & Continue" at bounding box center [744, 396] width 103 height 27
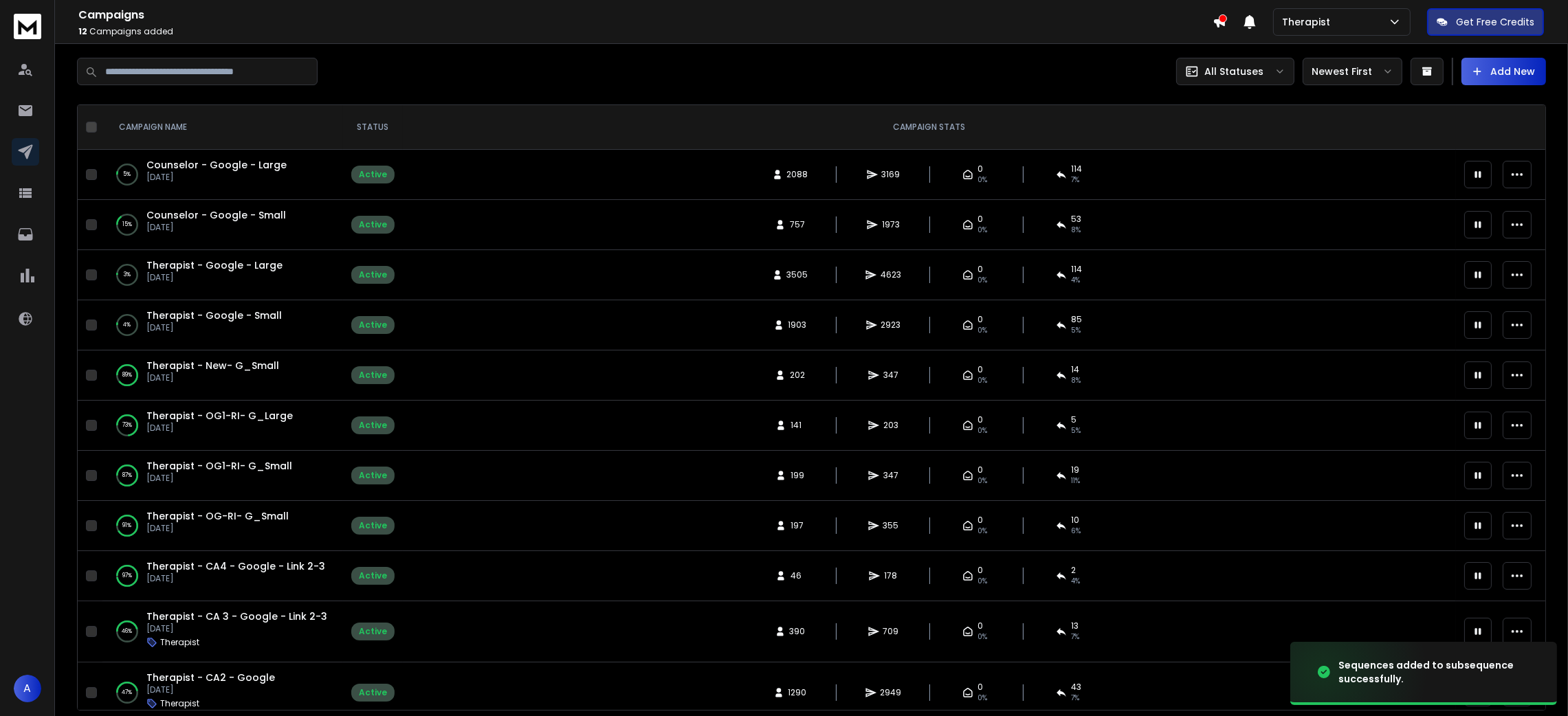
drag, startPoint x: 188, startPoint y: 220, endPoint x: 328, endPoint y: 205, distance: 140.8
click at [188, 219] on span "Counselor - Google - Small" at bounding box center [216, 216] width 139 height 14
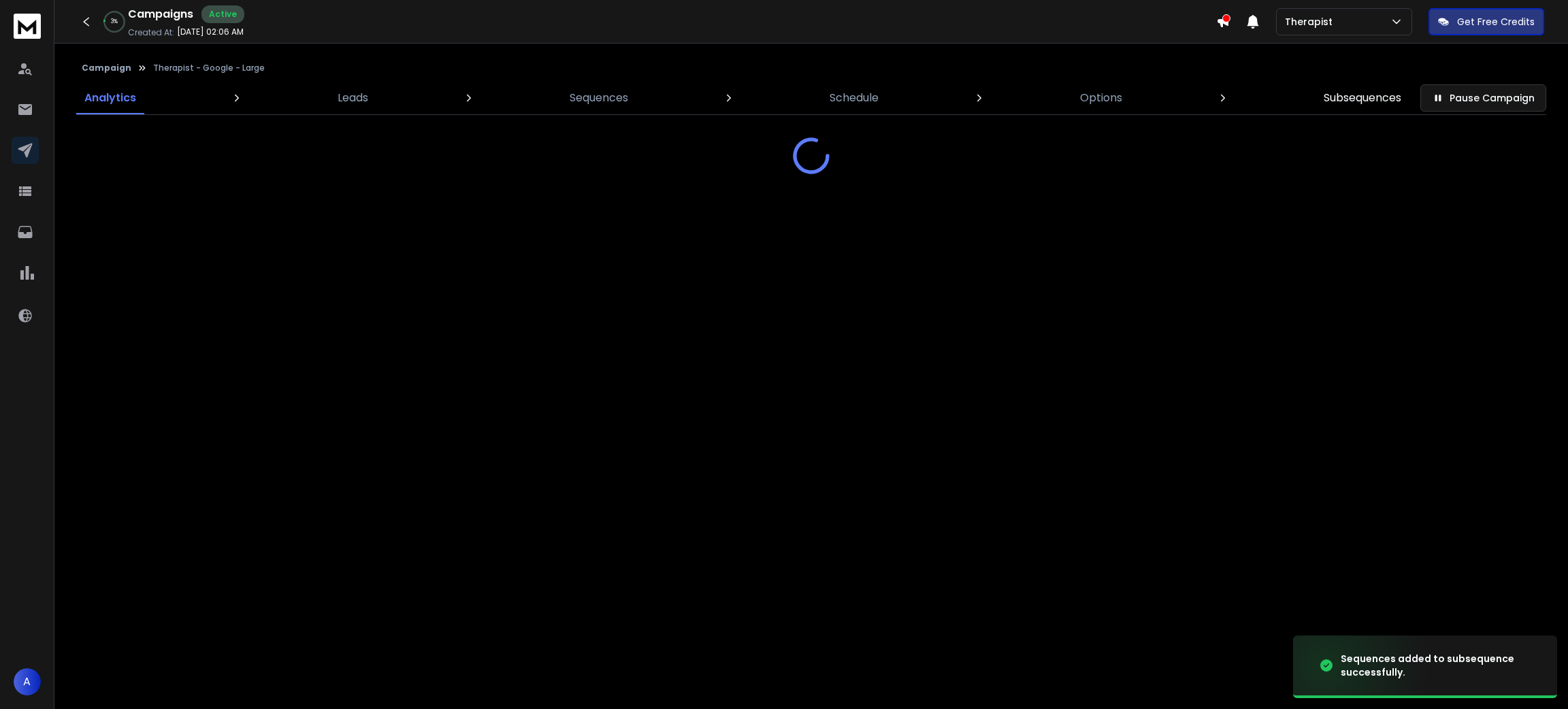
click at [1345, 112] on link "Subsequences" at bounding box center [1362, 98] width 94 height 32
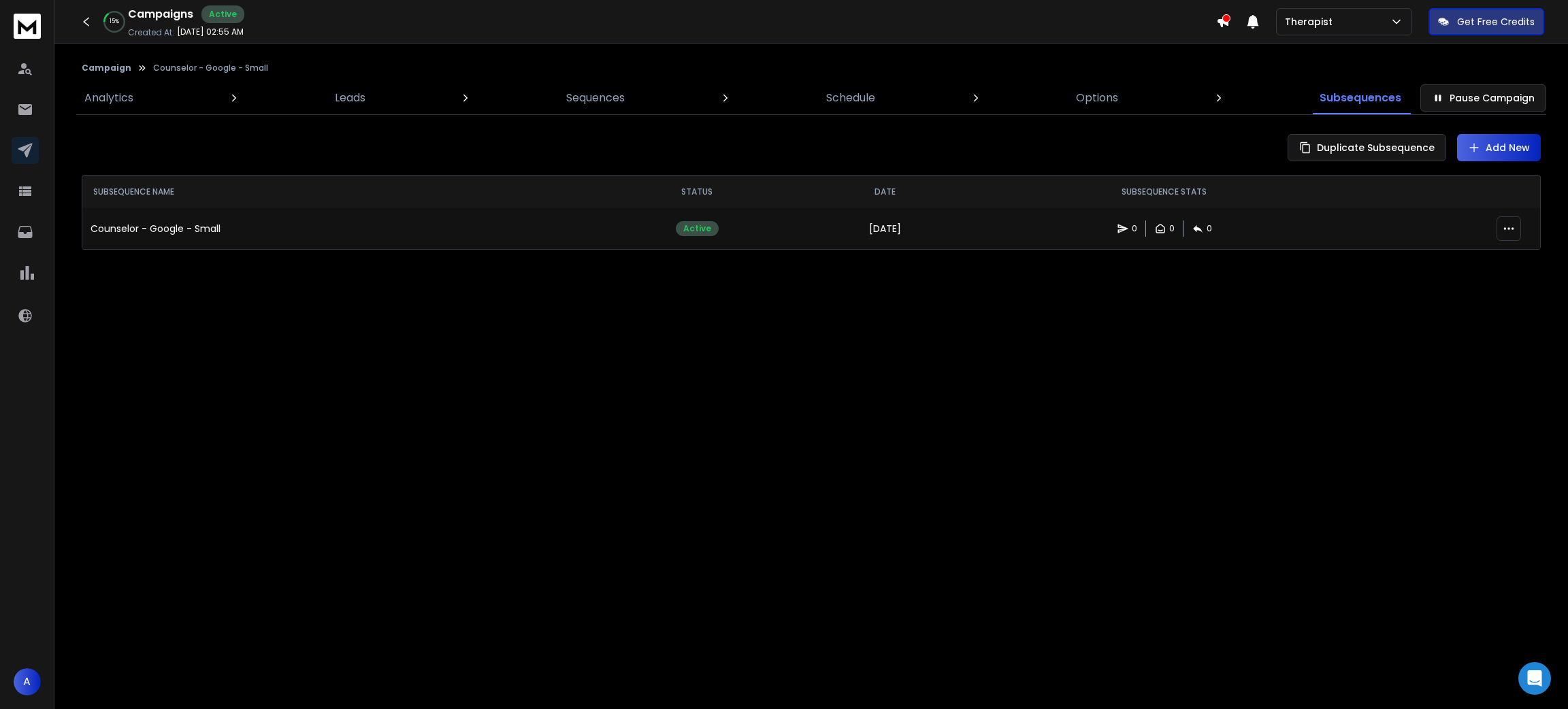
click at [250, 218] on td "Counselor - Google - Small" at bounding box center [337, 228] width 511 height 41
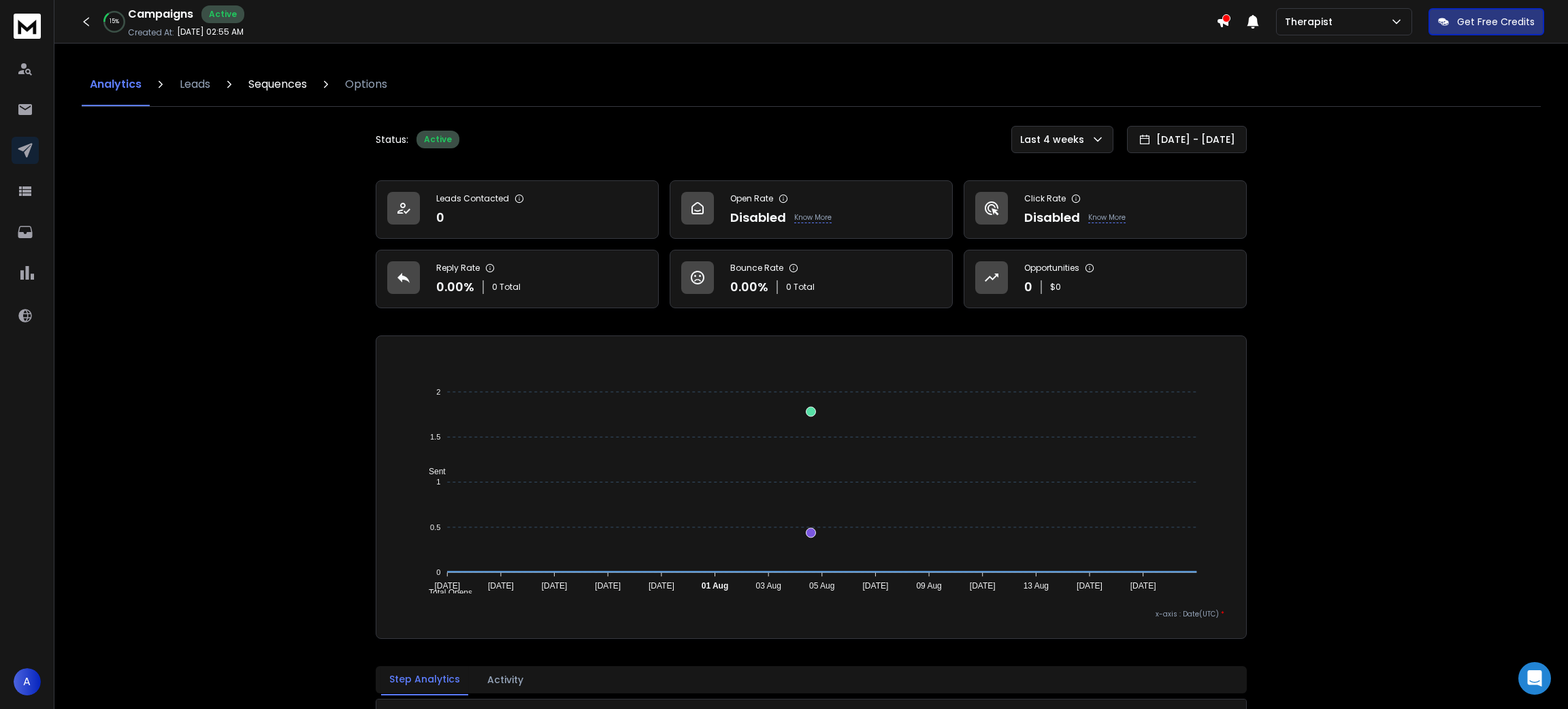
click at [290, 93] on link "Sequences" at bounding box center [277, 84] width 75 height 44
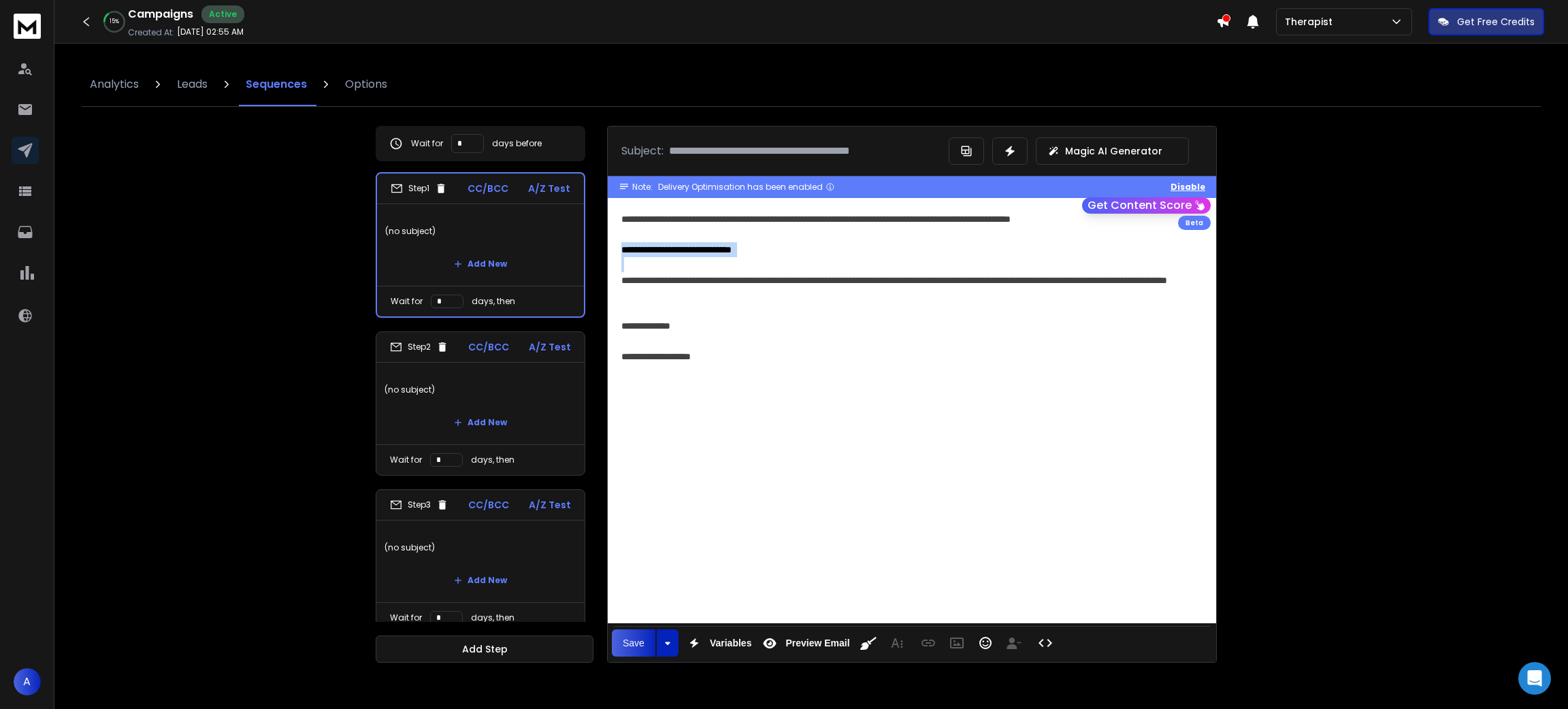
drag, startPoint x: 618, startPoint y: 249, endPoint x: 759, endPoint y: 259, distance: 141.4
click at [759, 259] on div "**********" at bounding box center [912, 411] width 608 height 425
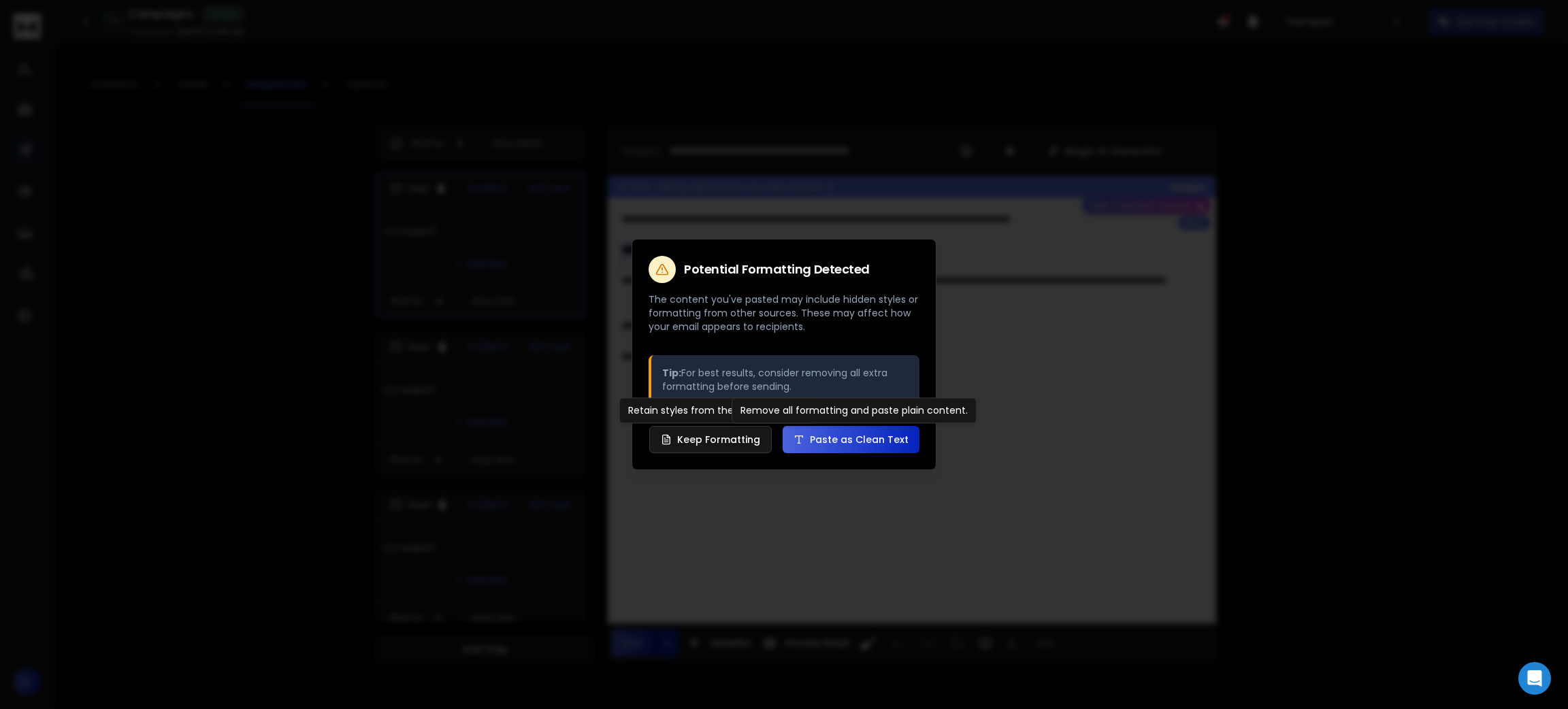
click at [831, 439] on button "Paste as Clean Text" at bounding box center [851, 439] width 136 height 27
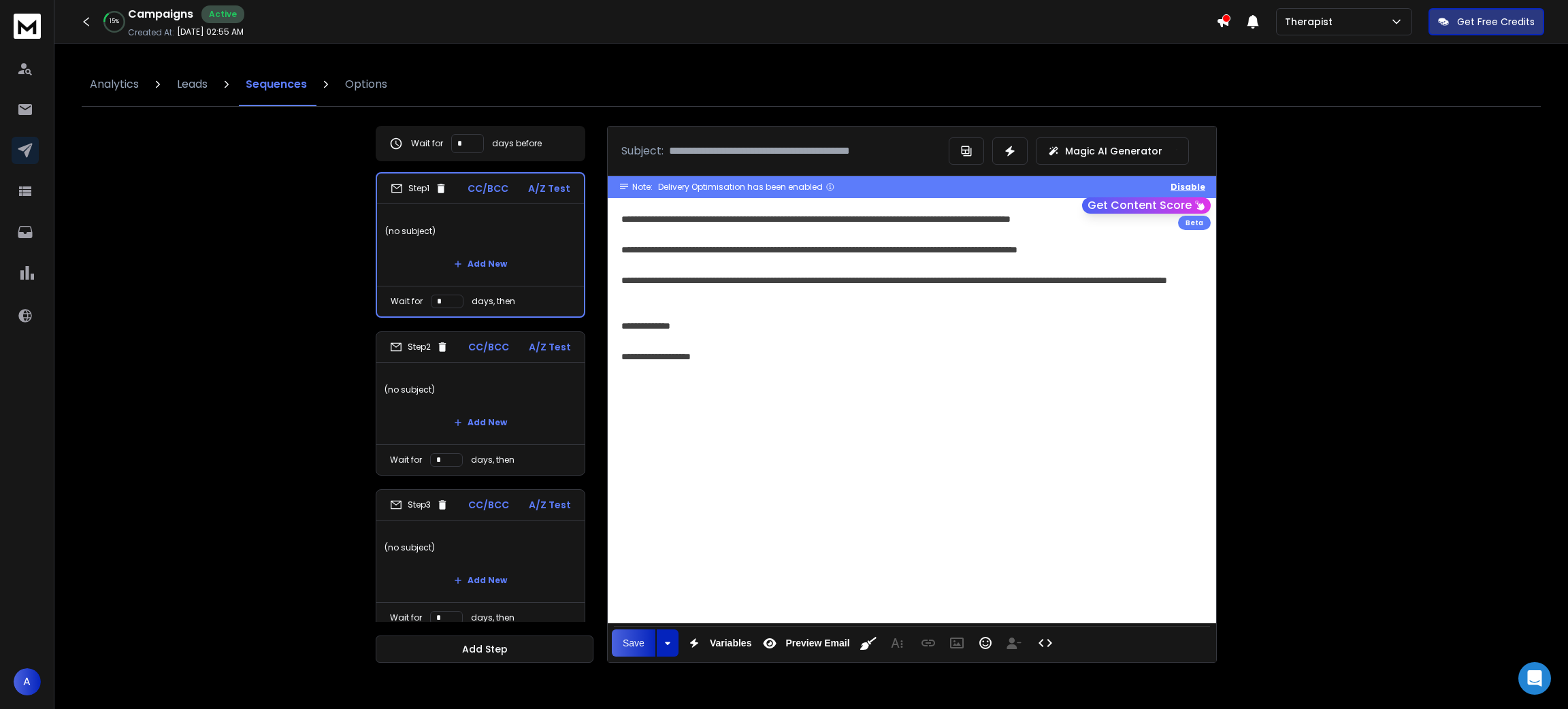
click at [713, 248] on div "**********" at bounding box center [912, 249] width 581 height 15
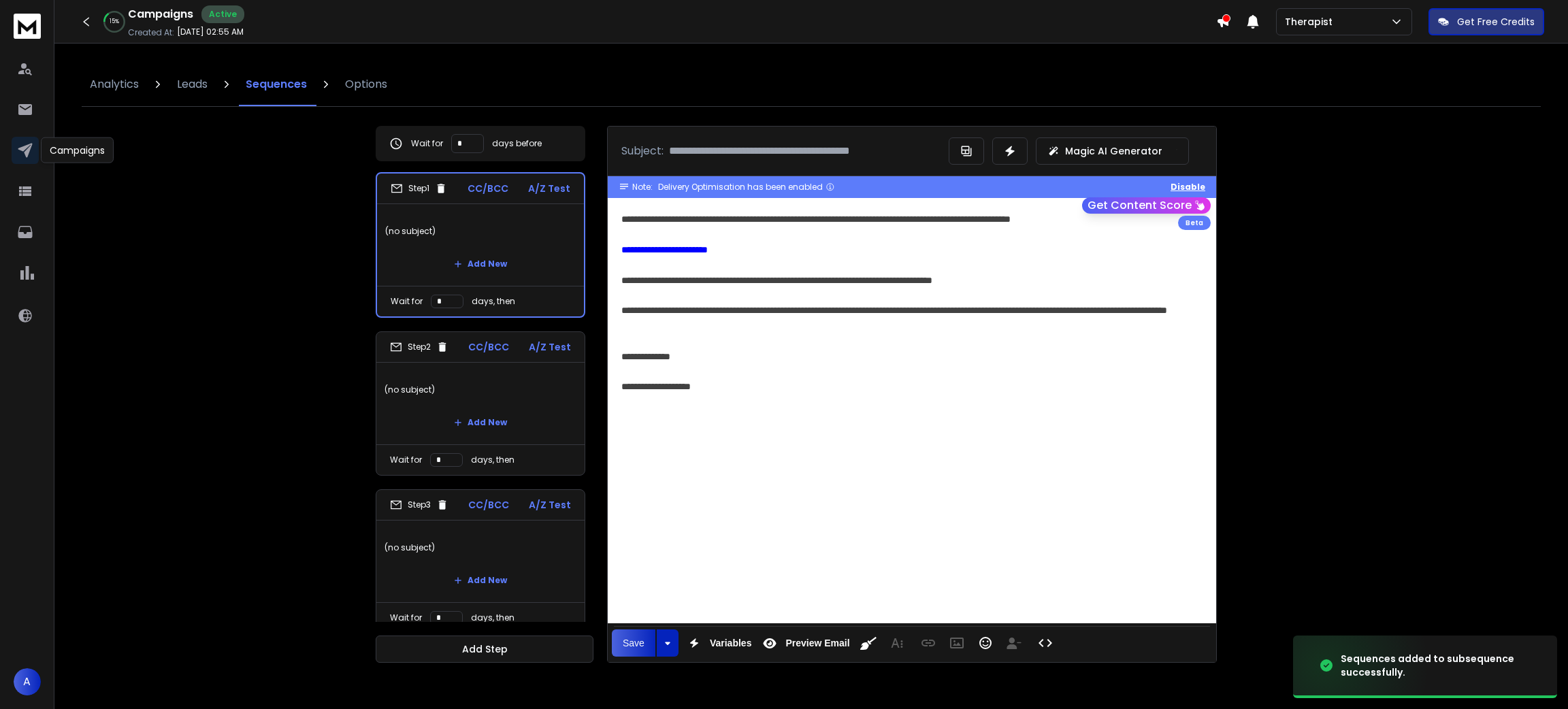
click at [15, 141] on link at bounding box center [25, 150] width 27 height 27
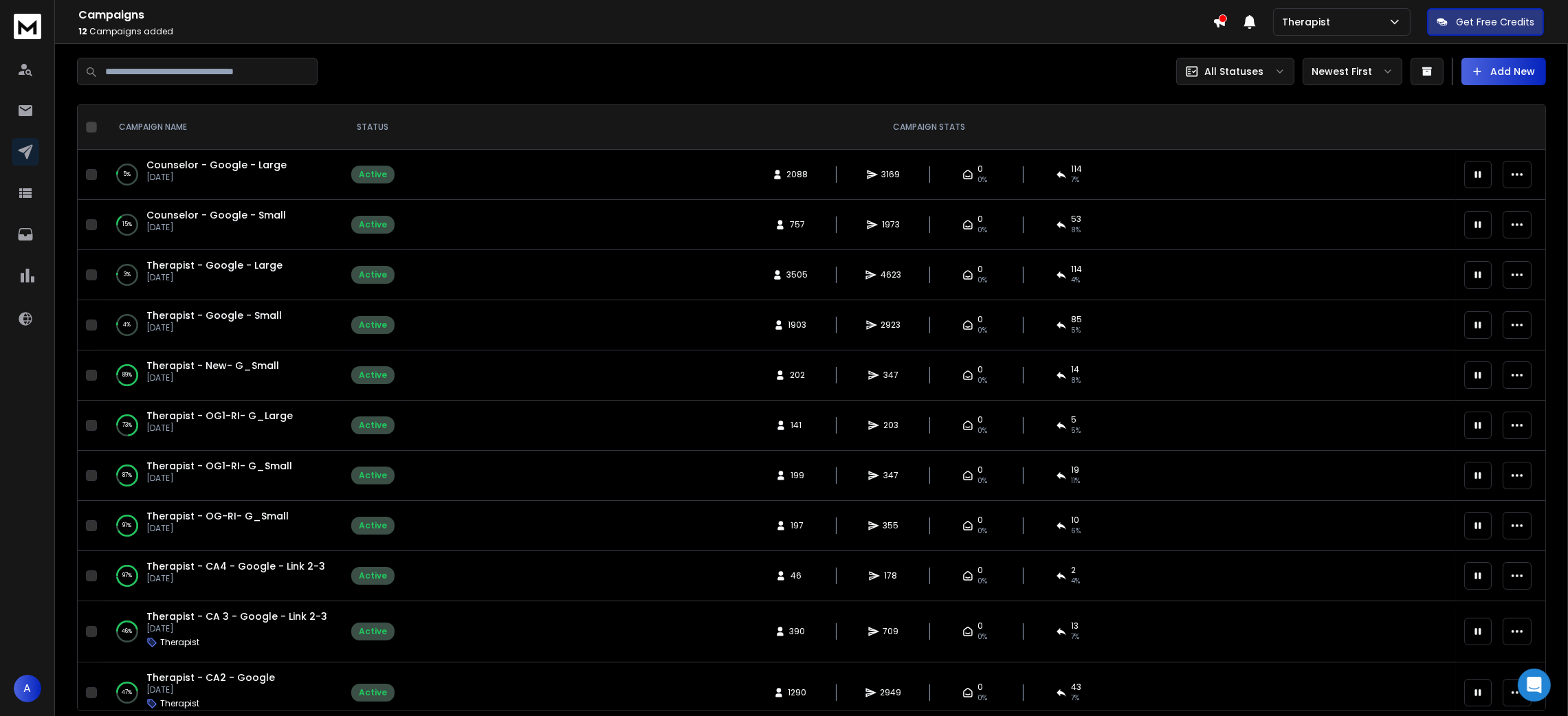
click at [200, 318] on span "Therapist - Google - Small" at bounding box center [214, 315] width 135 height 14
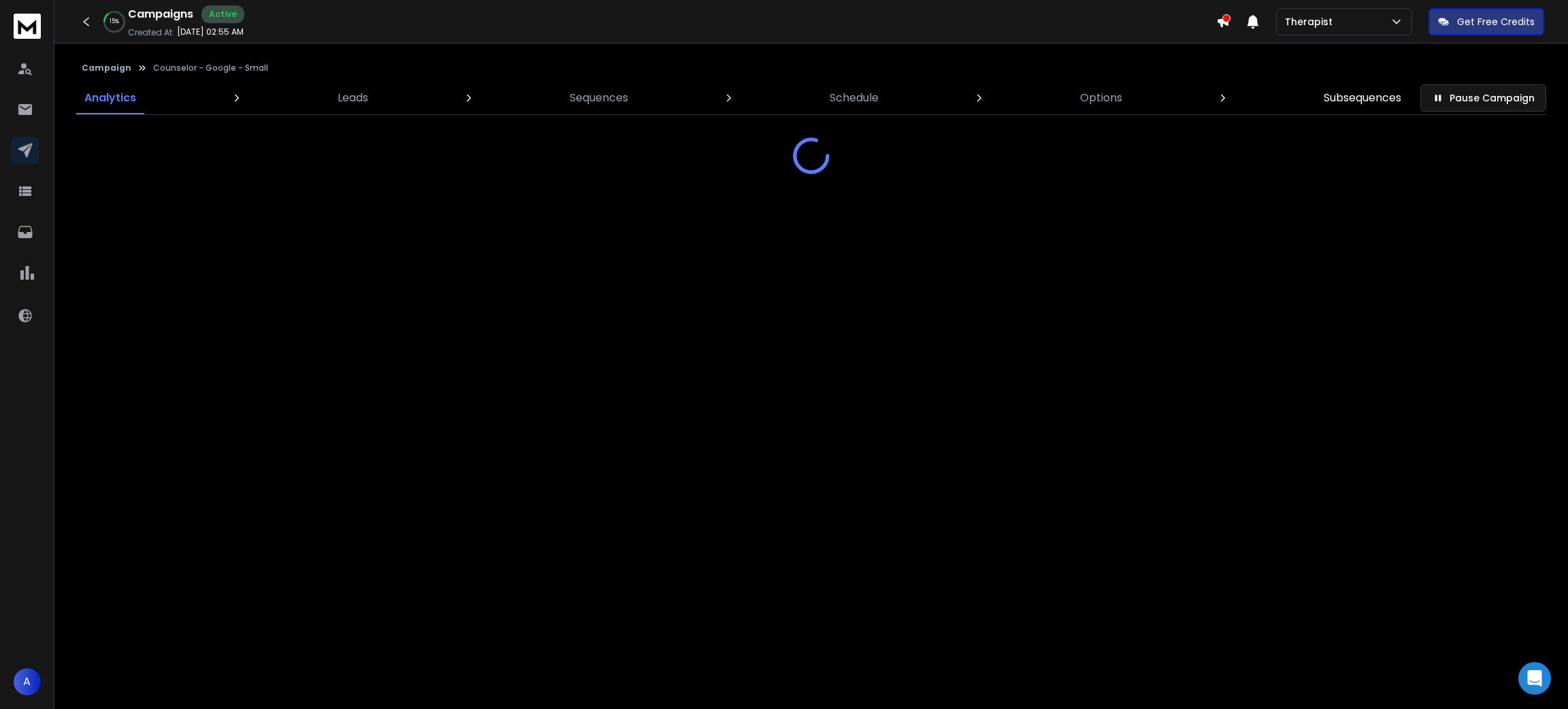
click at [1356, 106] on link "Subsequences" at bounding box center [1362, 98] width 94 height 32
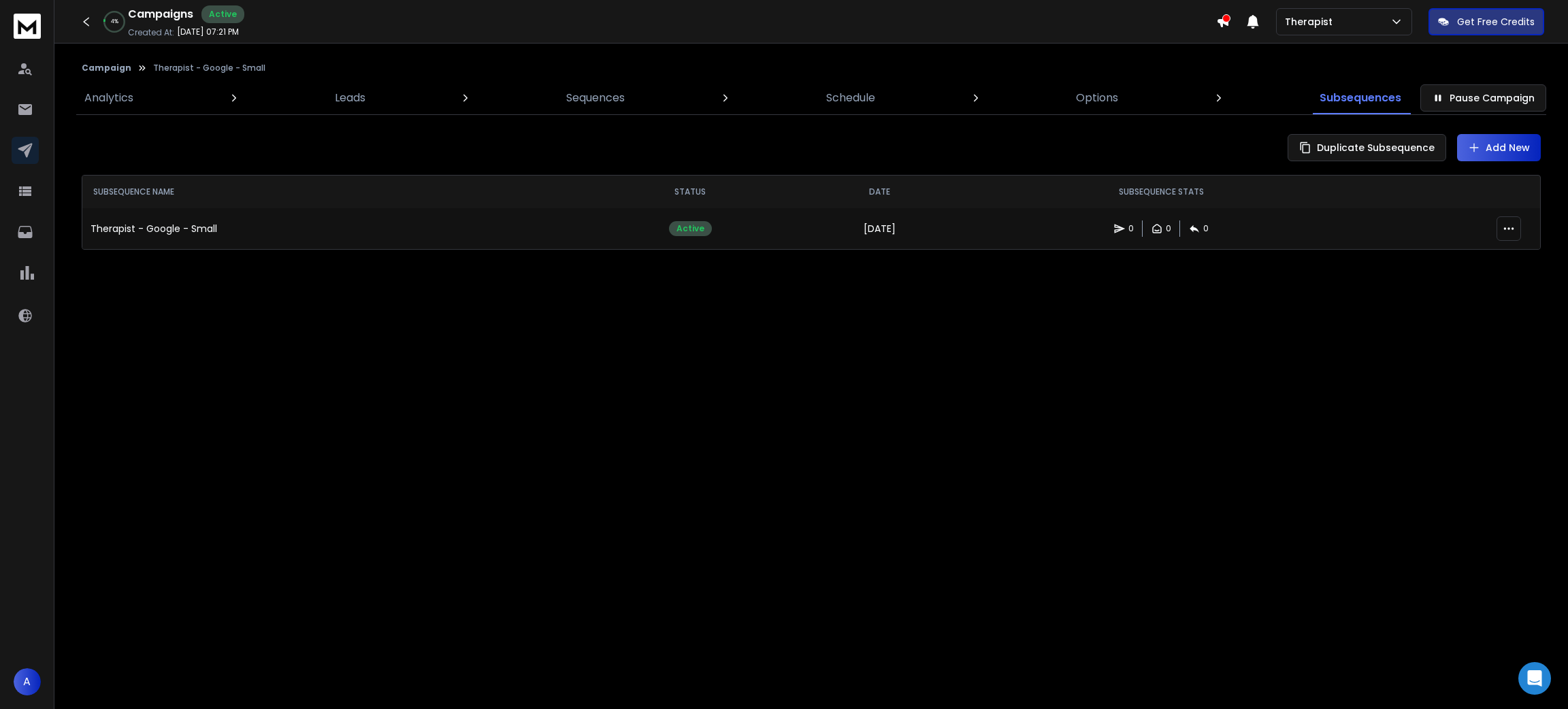
click at [137, 235] on td "Therapist - Google - Small" at bounding box center [334, 228] width 503 height 41
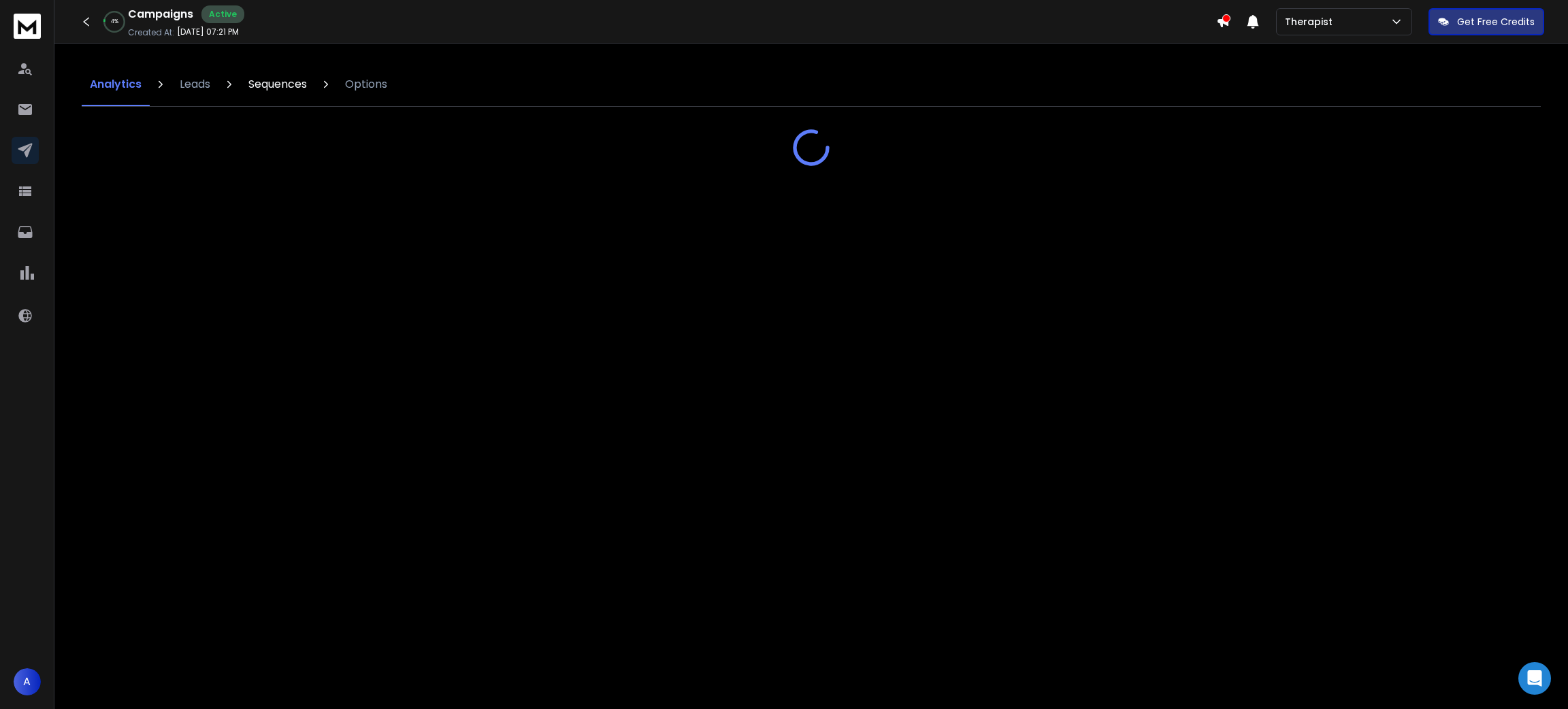
click at [287, 79] on p "Sequences" at bounding box center [277, 84] width 59 height 16
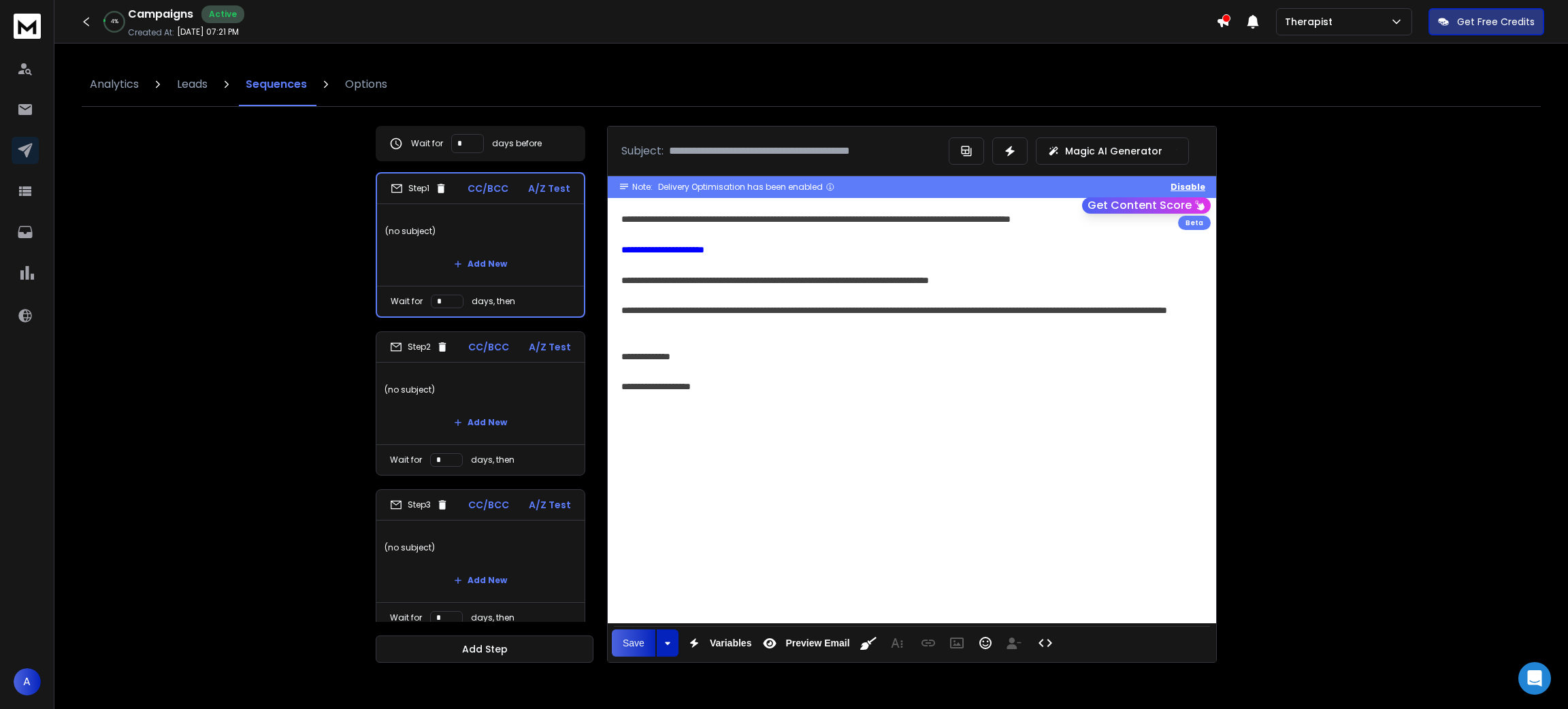
click at [809, 281] on div "**********" at bounding box center [912, 303] width 581 height 61
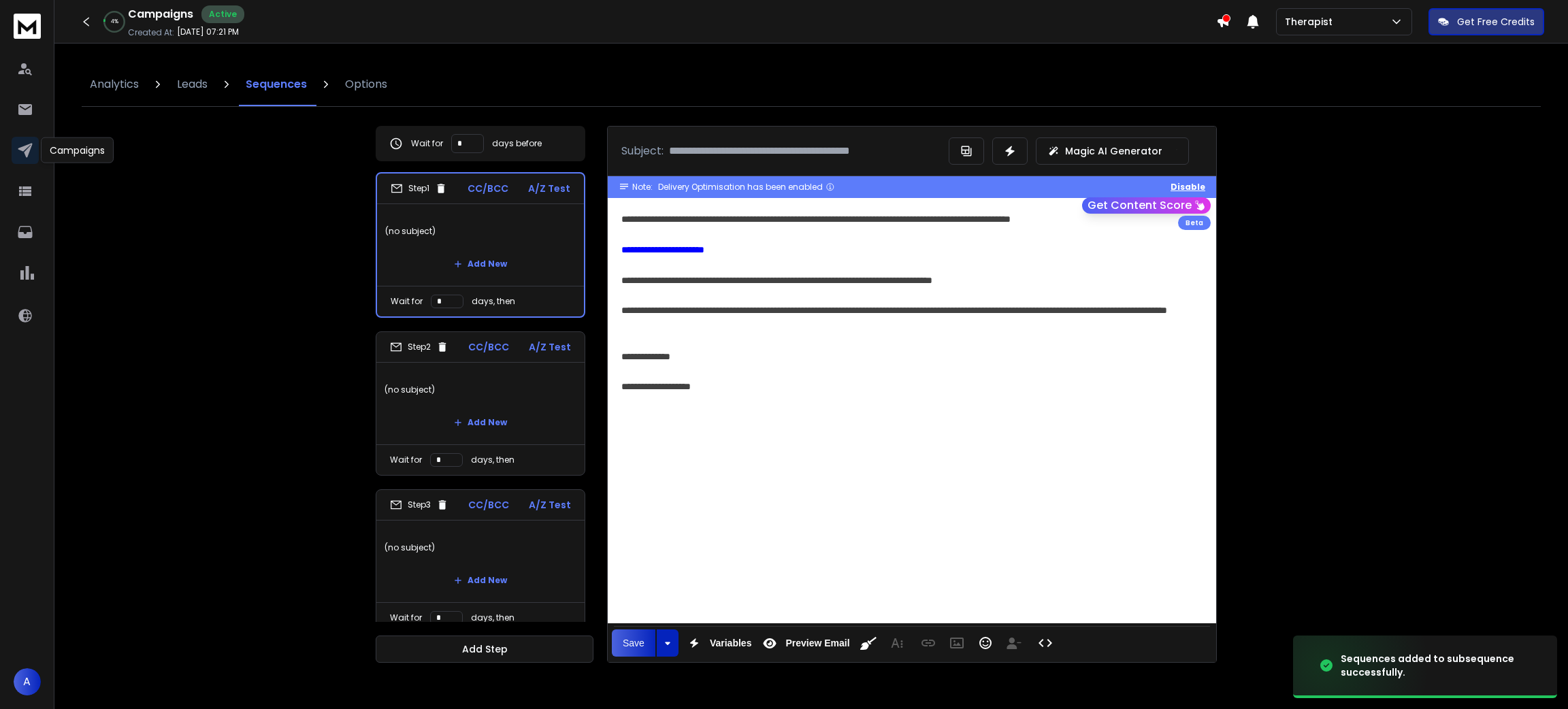
click at [32, 149] on icon at bounding box center [25, 150] width 16 height 16
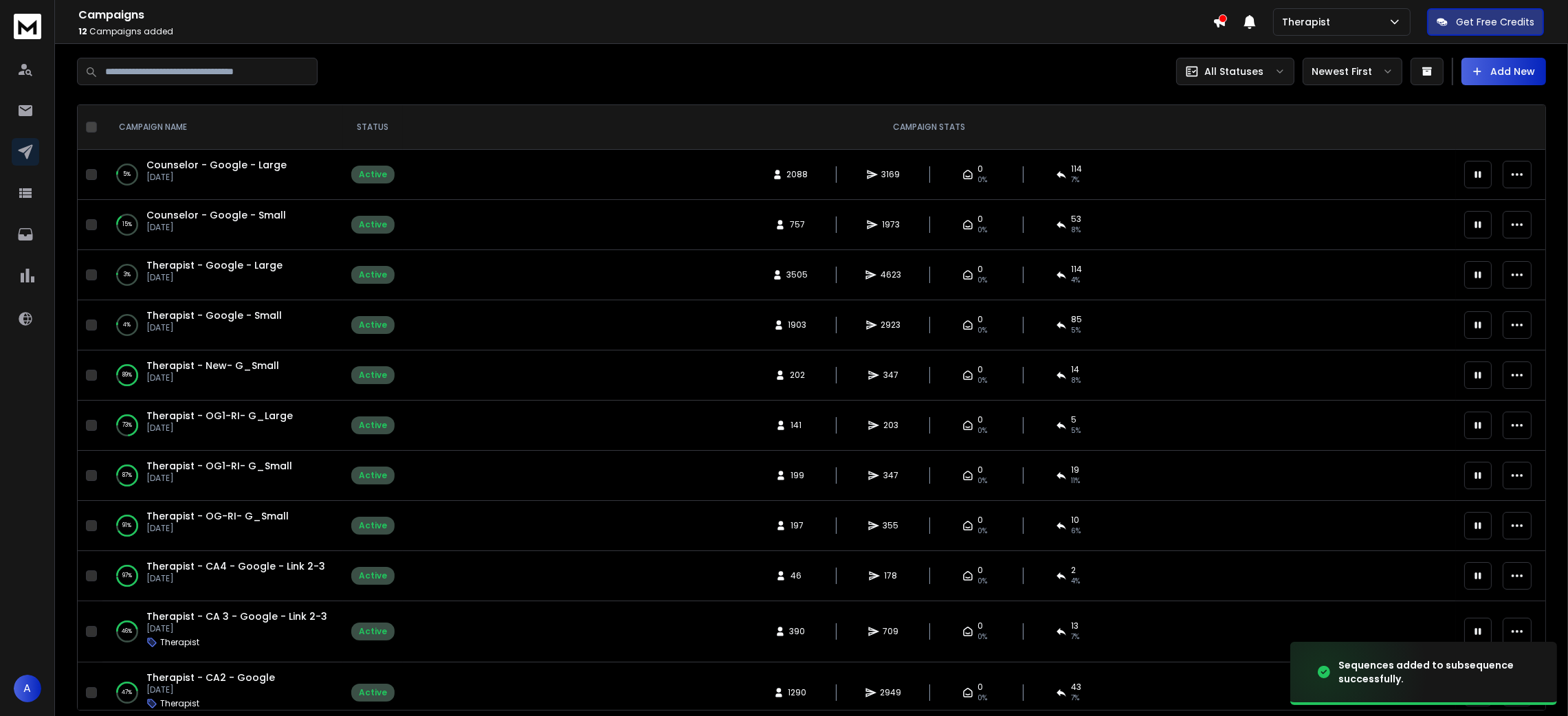
click at [162, 174] on p "[DATE]" at bounding box center [216, 177] width 140 height 11
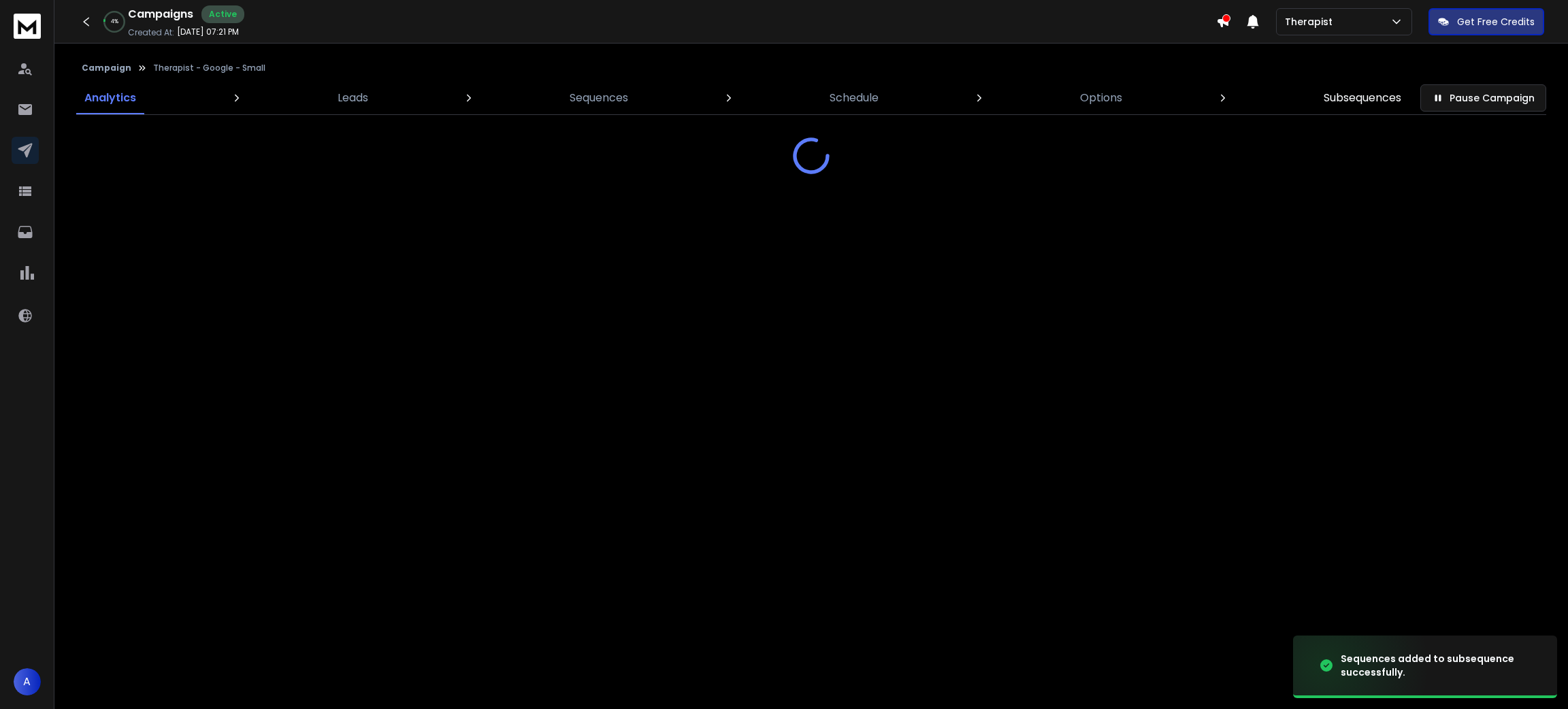
click at [1358, 97] on p "Subsequences" at bounding box center [1362, 98] width 78 height 16
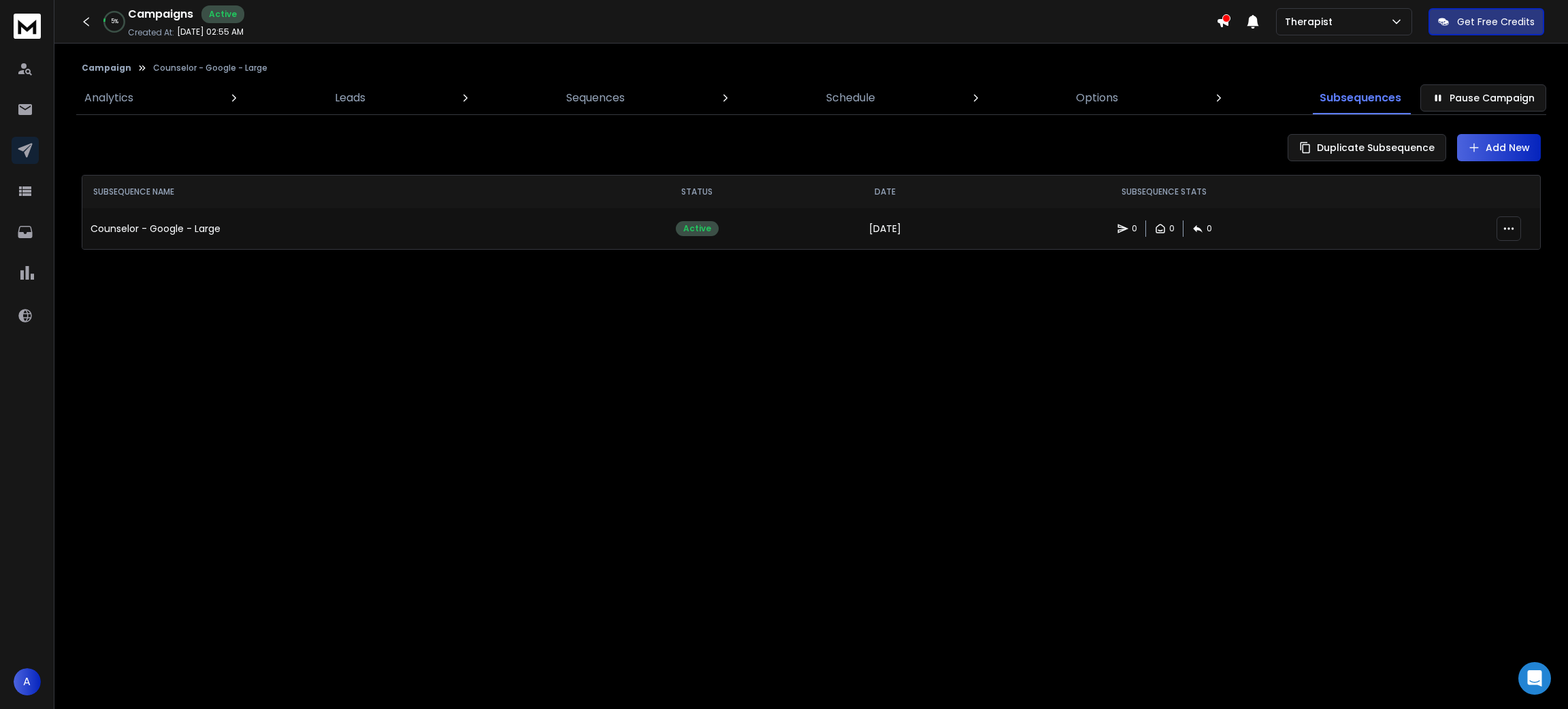
click at [194, 220] on td "Counselor - Google - Large" at bounding box center [337, 228] width 511 height 41
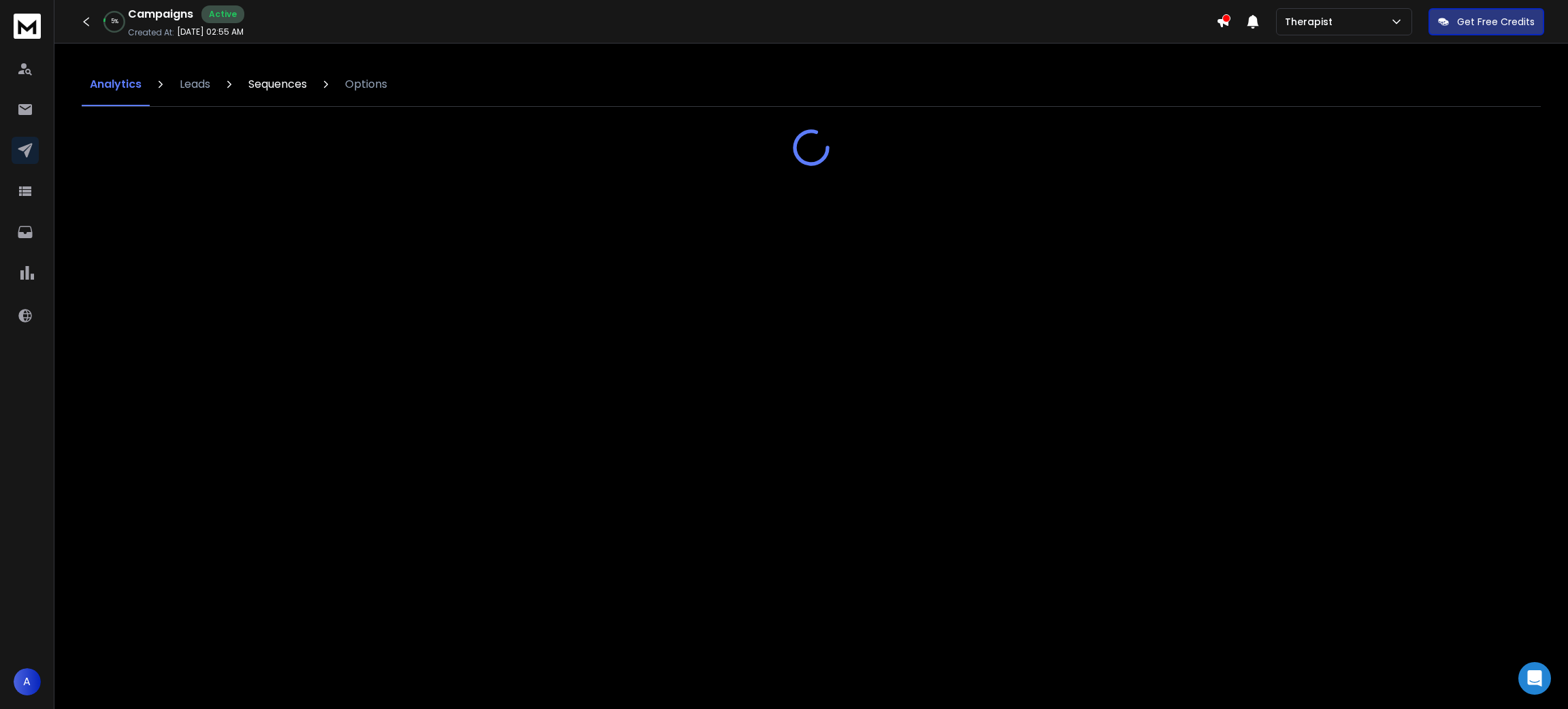
click at [288, 79] on p "Sequences" at bounding box center [277, 84] width 59 height 16
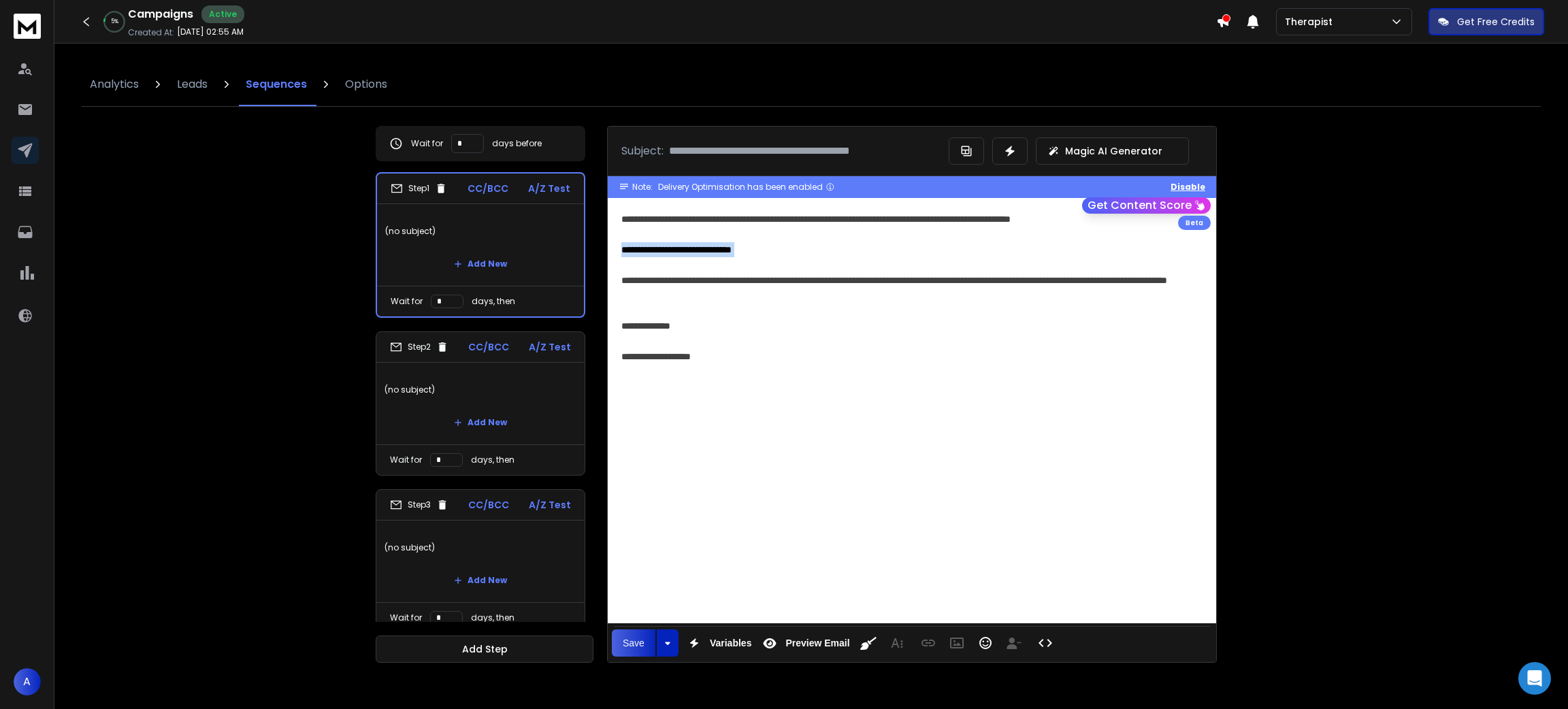
drag, startPoint x: 617, startPoint y: 251, endPoint x: 753, endPoint y: 244, distance: 136.2
click at [753, 244] on div "**********" at bounding box center [912, 411] width 608 height 425
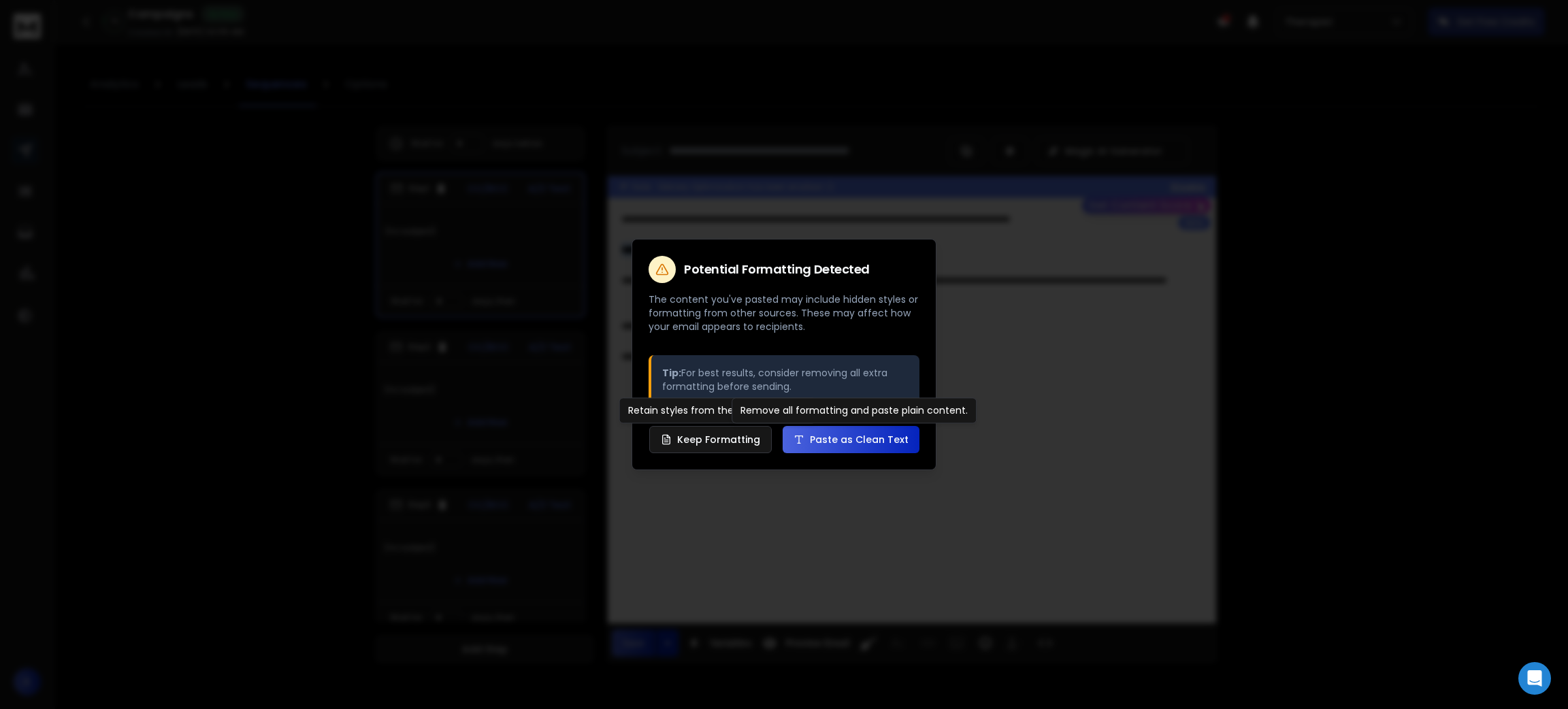
click at [834, 445] on button "Paste as Clean Text" at bounding box center [851, 439] width 136 height 27
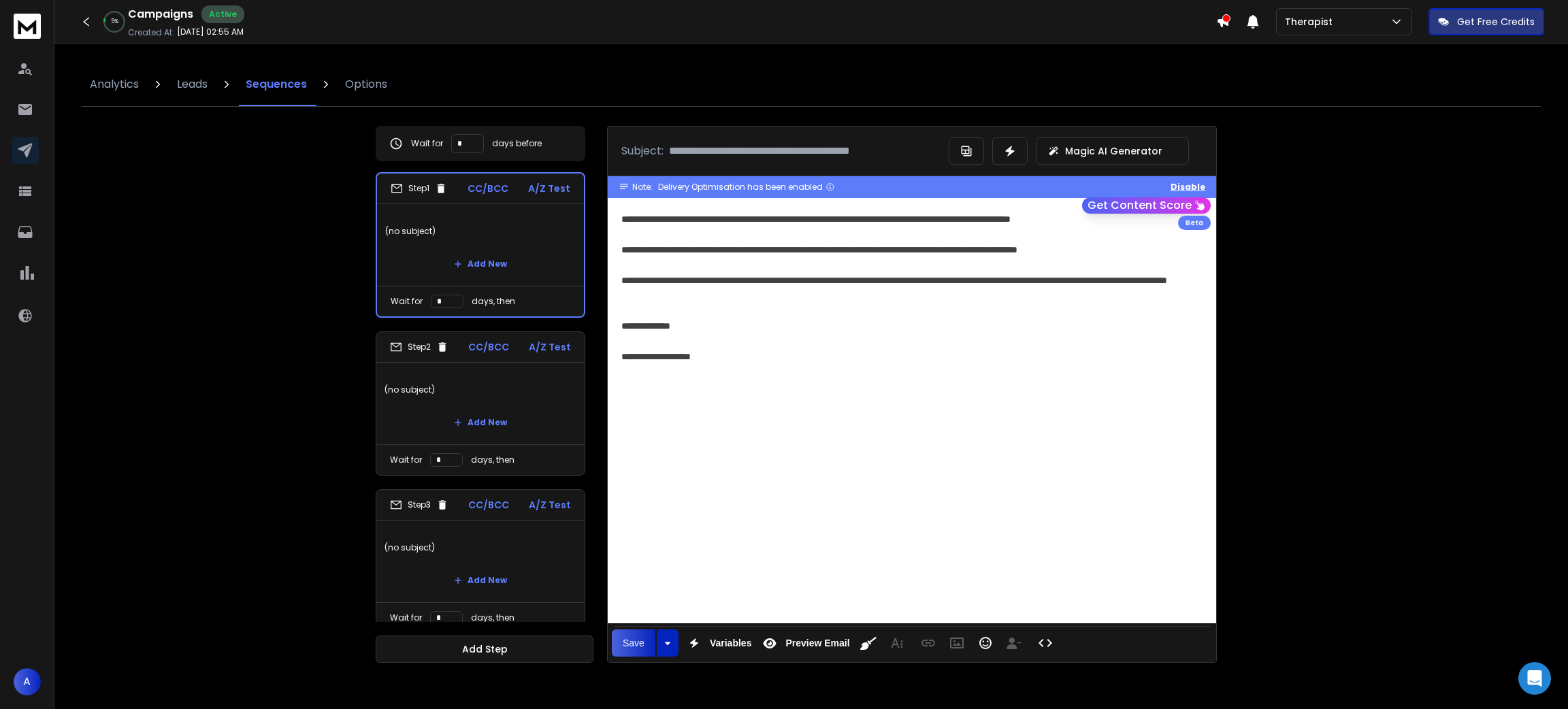
click at [712, 251] on div "**********" at bounding box center [912, 249] width 581 height 15
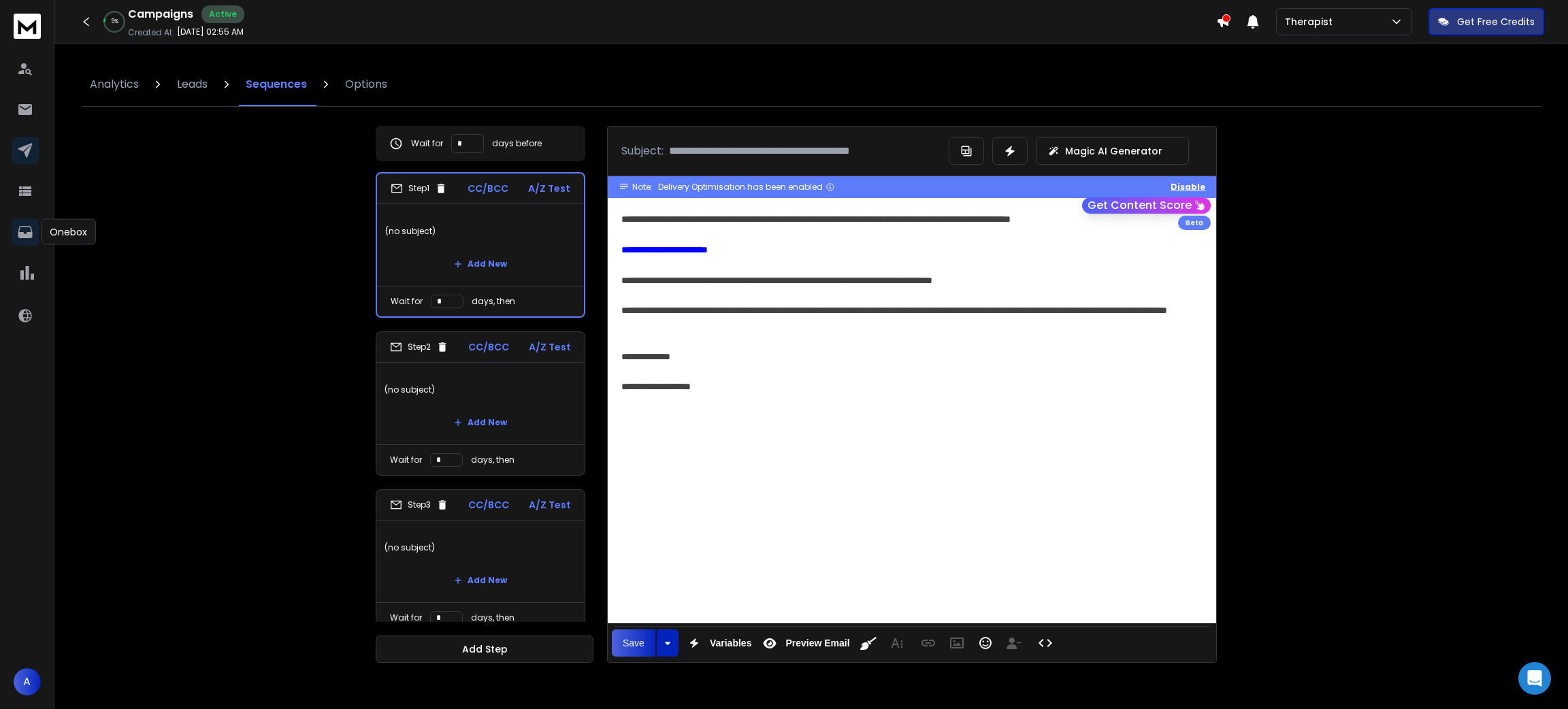
click at [21, 236] on icon at bounding box center [25, 232] width 15 height 12
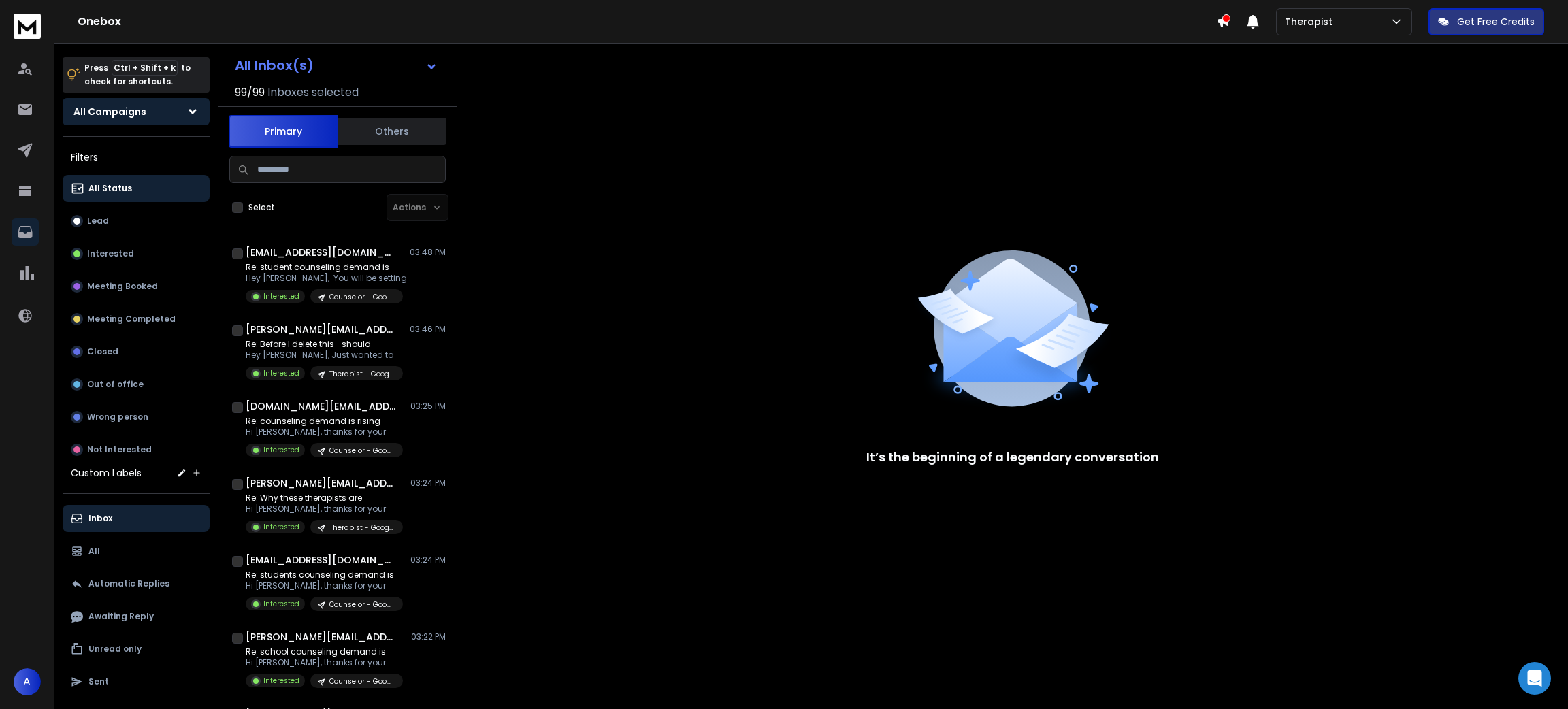
click at [136, 114] on h1 "All Campaigns" at bounding box center [109, 112] width 72 height 14
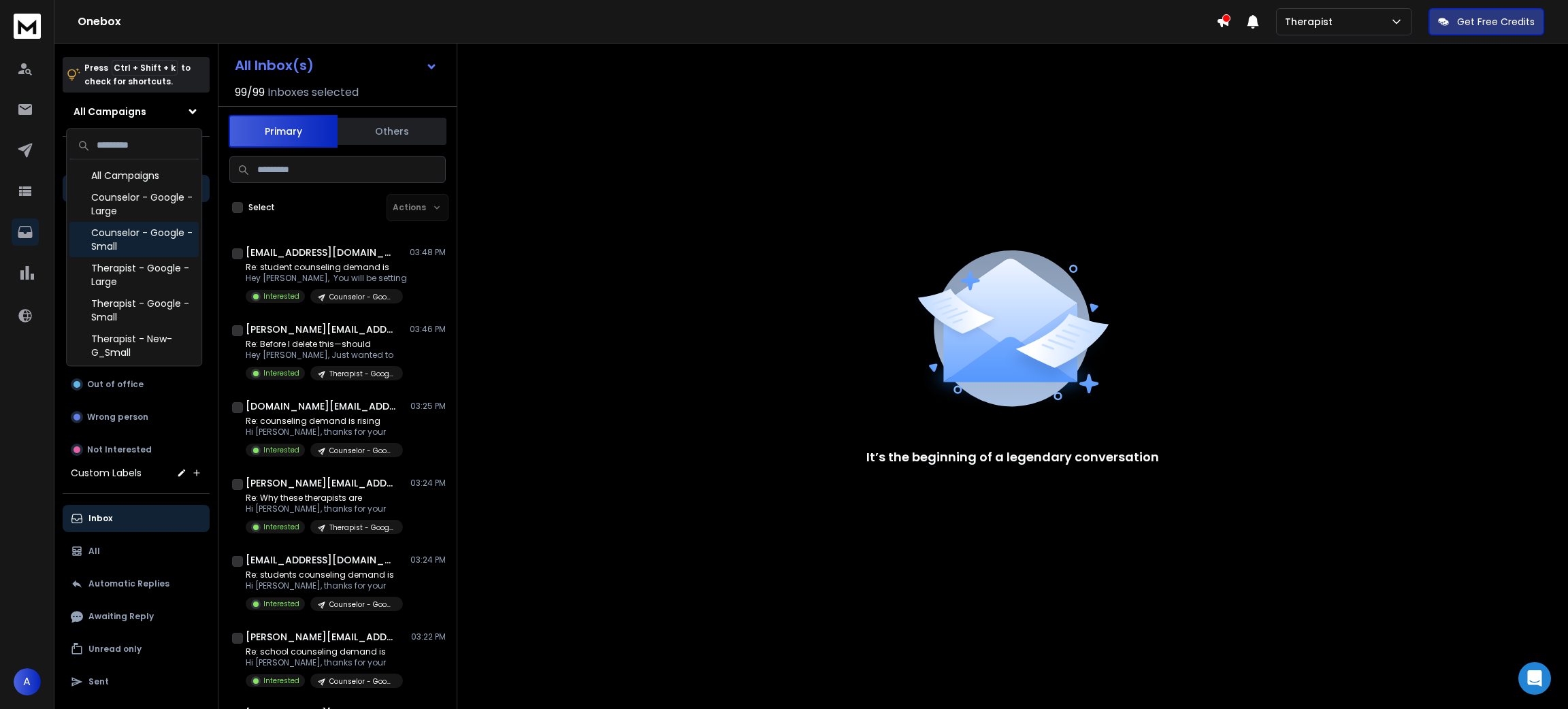
click at [133, 240] on div "Counselor - Google - Small" at bounding box center [134, 240] width 129 height 35
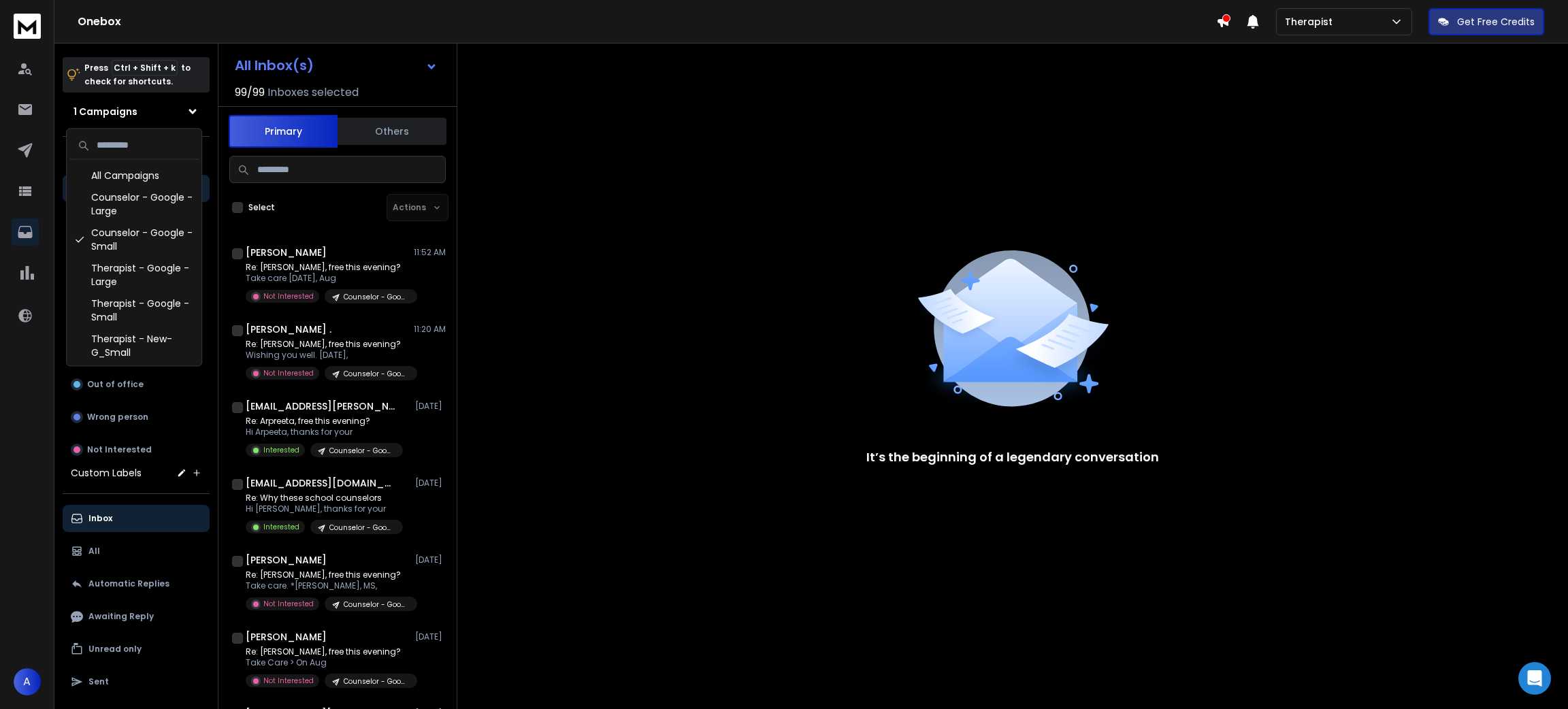
click at [788, 355] on div "It’s the beginning of a legendary conversation" at bounding box center [1012, 345] width 1110 height 603
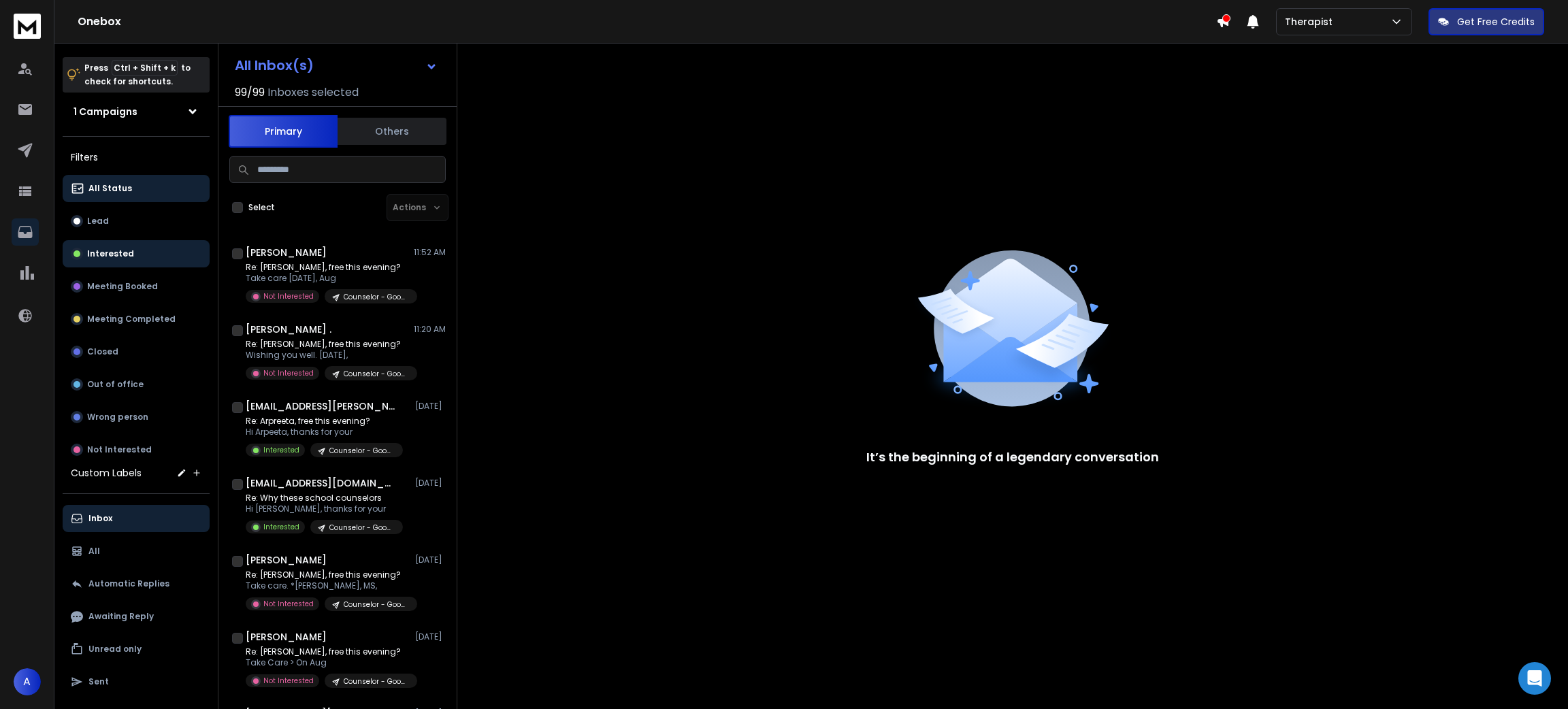
click at [130, 247] on button "Interested" at bounding box center [136, 254] width 147 height 27
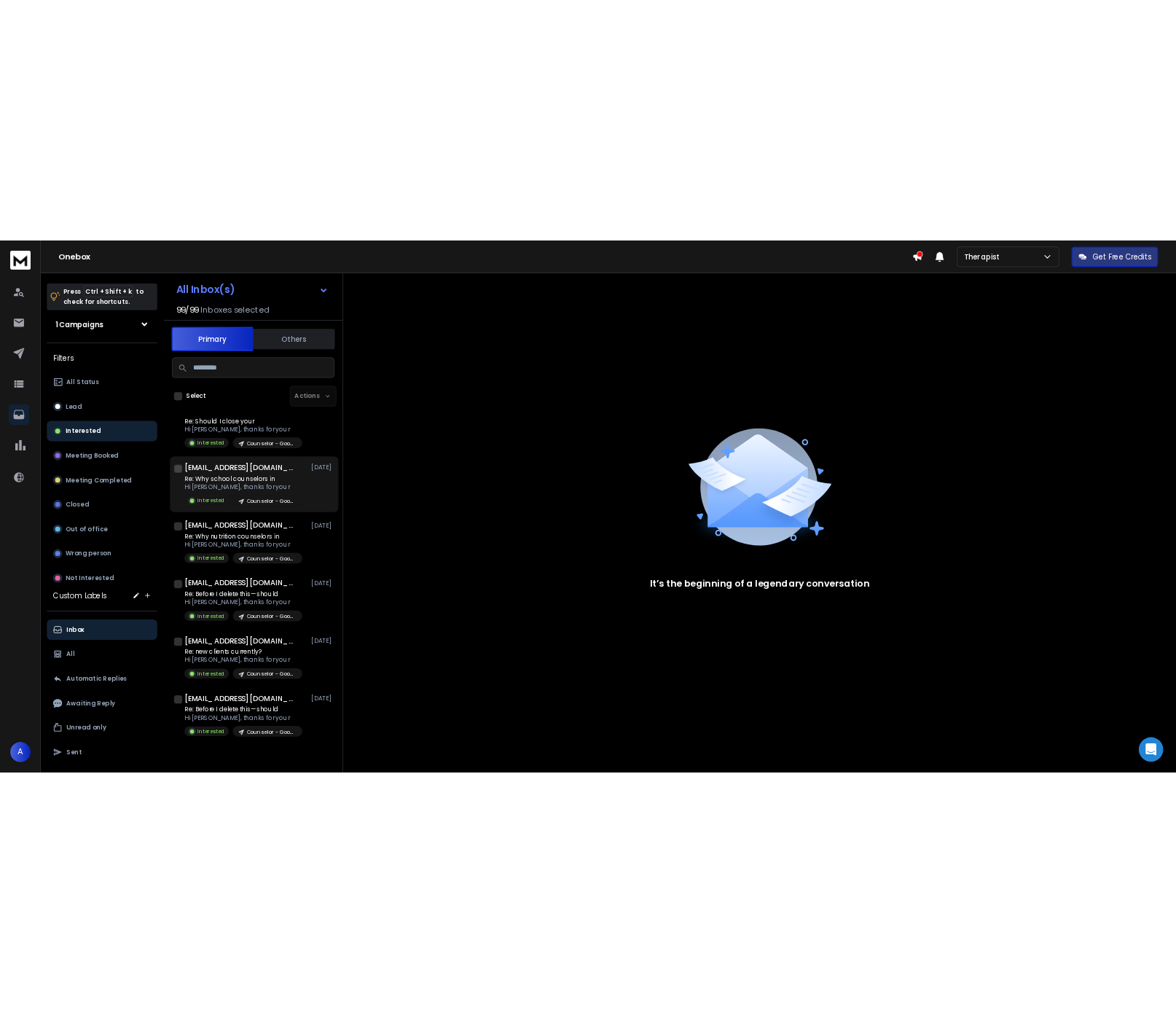
scroll to position [1180, 0]
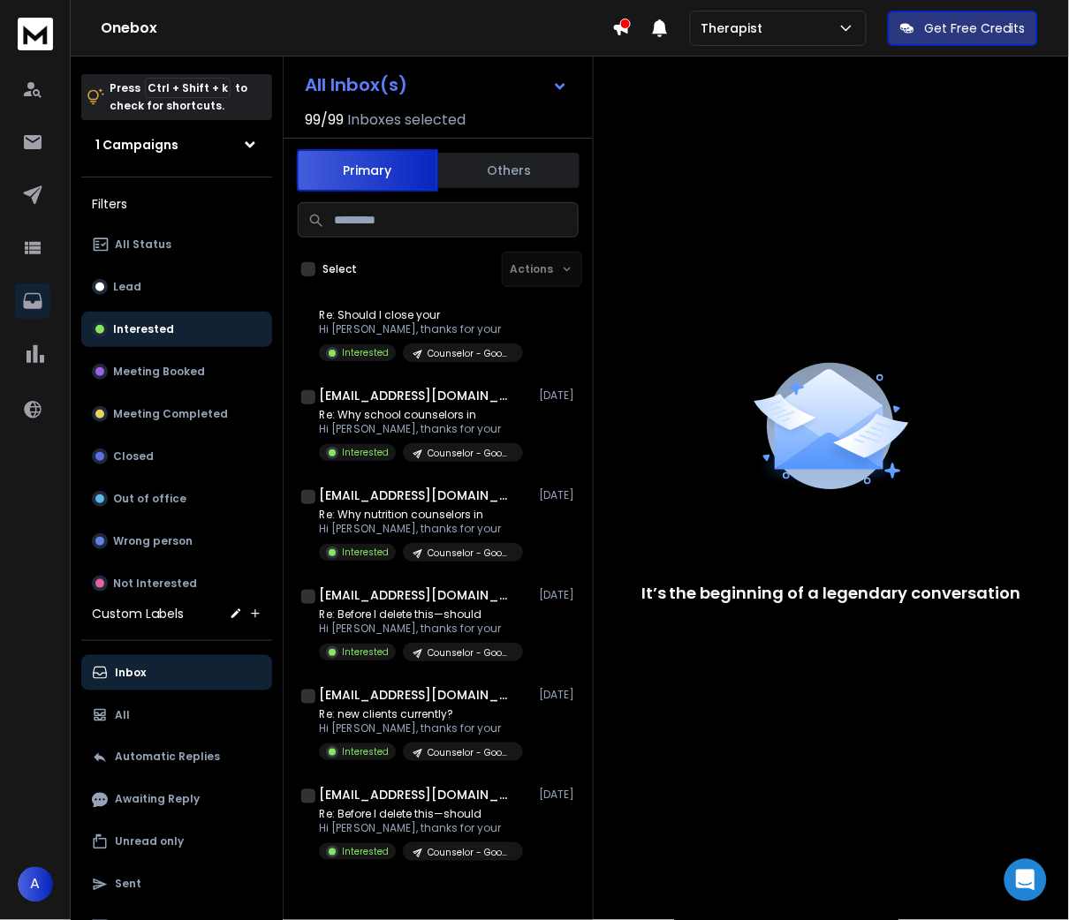
click at [702, 473] on div "It’s the beginning of a legendary conversation" at bounding box center [830, 448] width 475 height 782
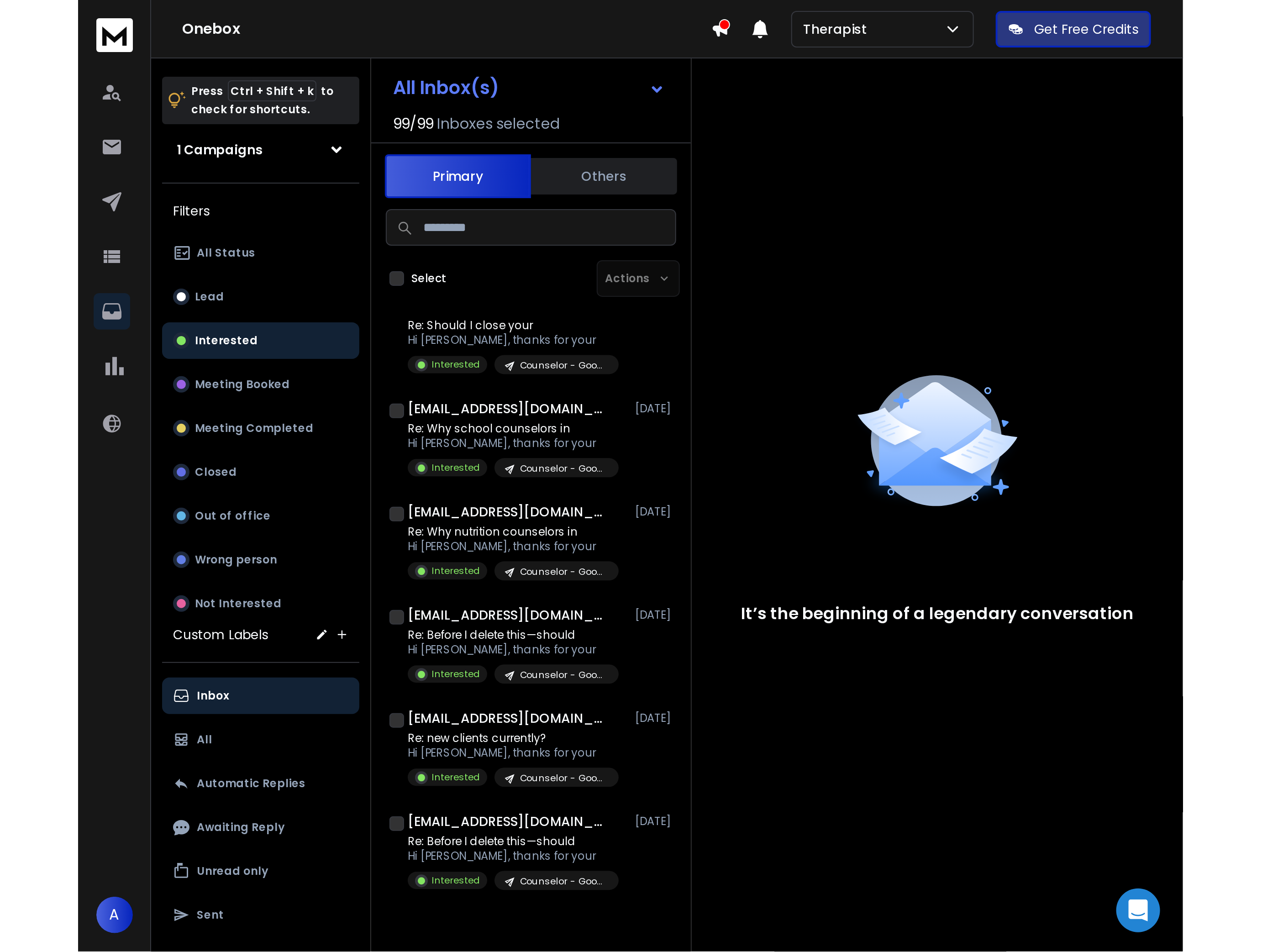
scroll to position [623, 0]
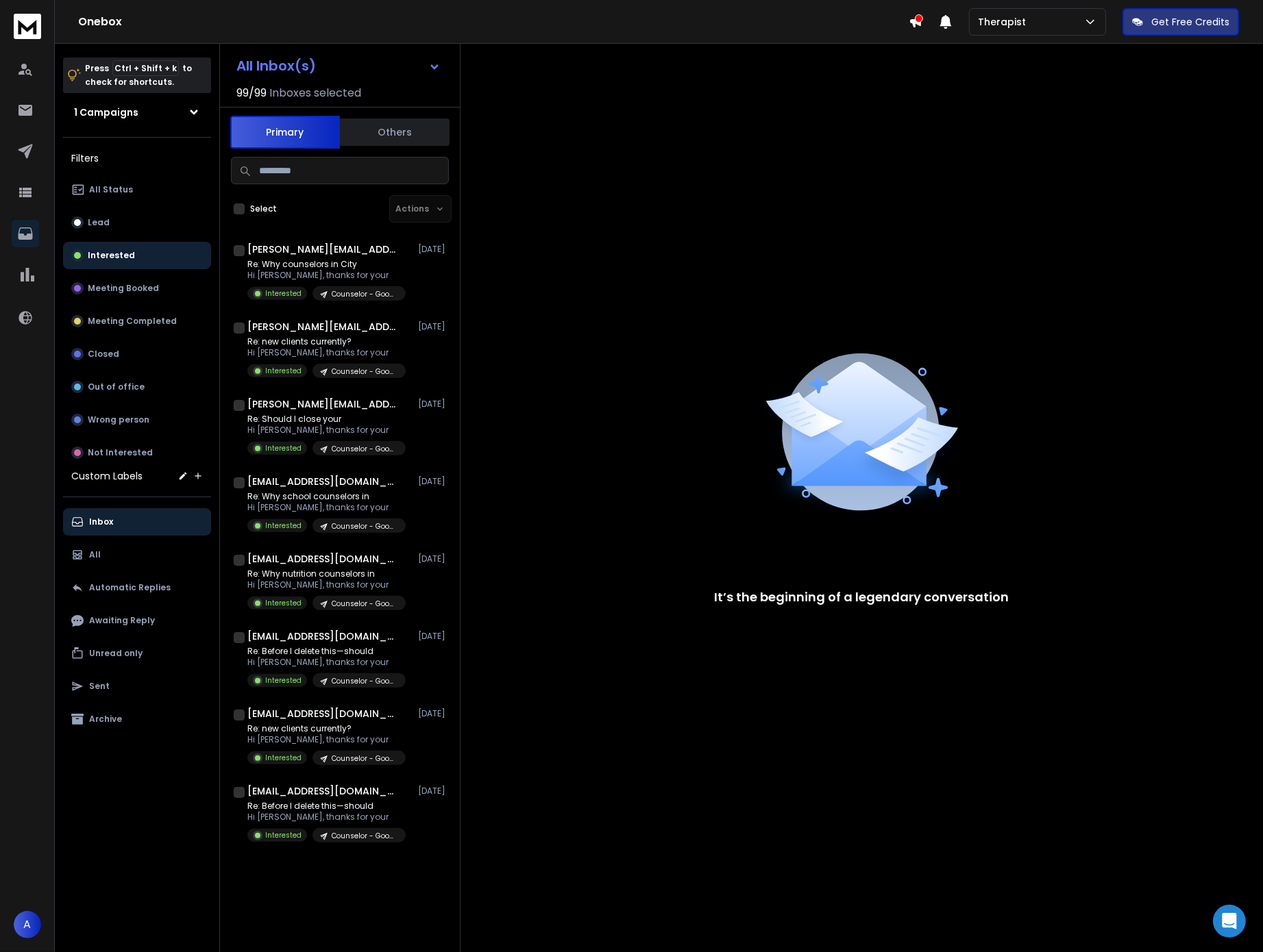
click at [688, 670] on div "It’s the beginning of a legendary conversation" at bounding box center [862, 449] width 803 height 810
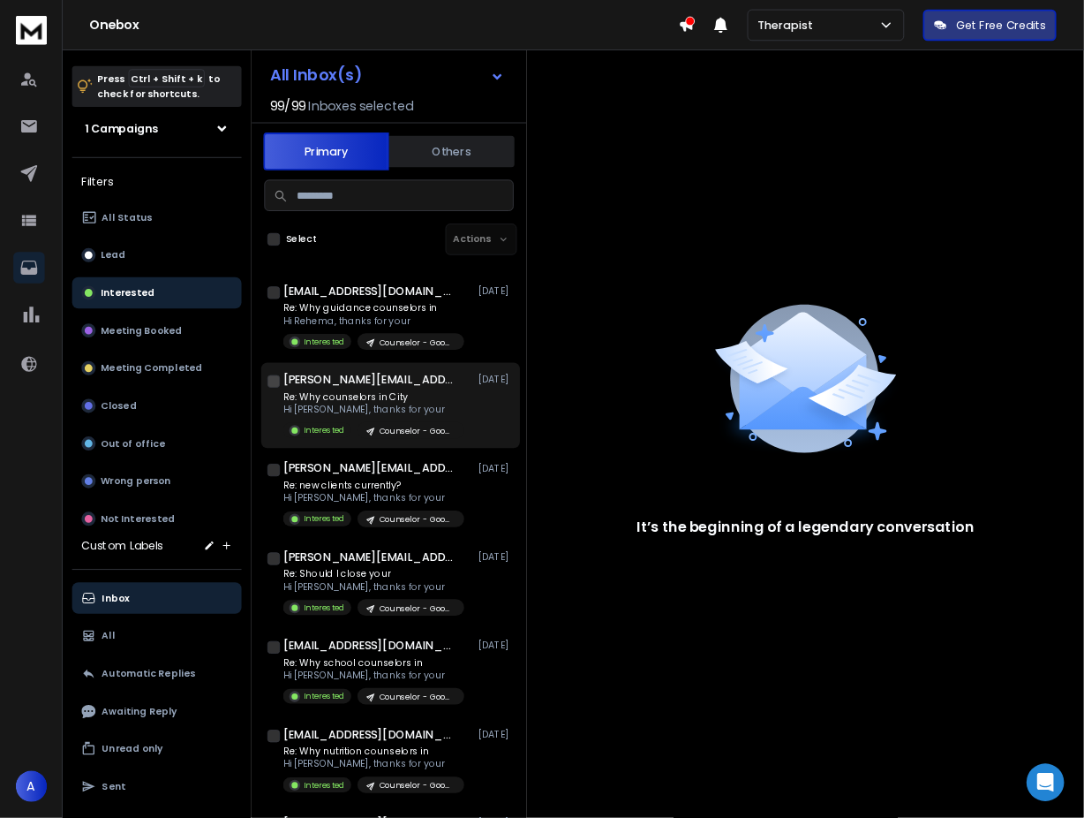
scroll to position [1429, 0]
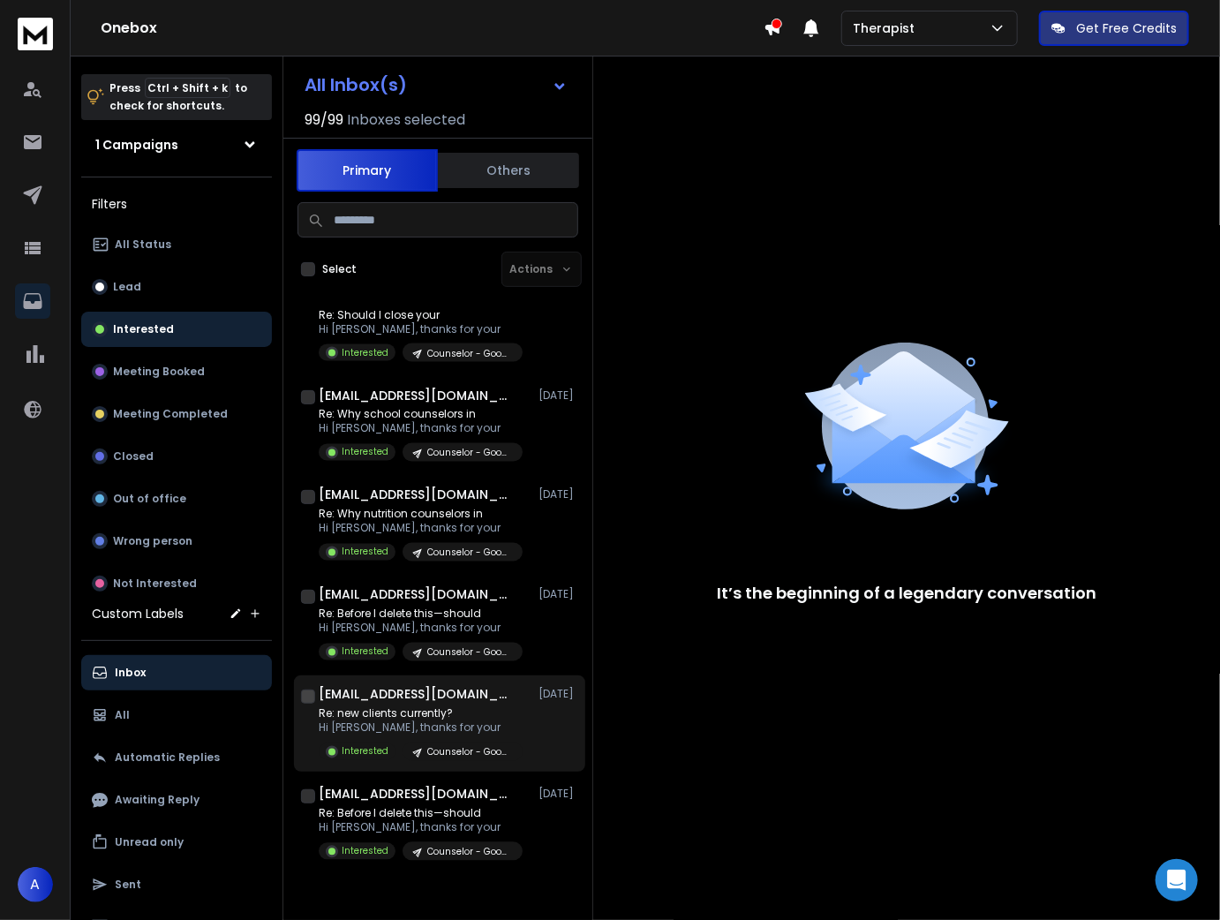
drag, startPoint x: 378, startPoint y: 793, endPoint x: 464, endPoint y: 714, distance: 116.8
click at [378, 793] on h1 "Kpruitt@animosanopsychiatry.com" at bounding box center [416, 795] width 194 height 18
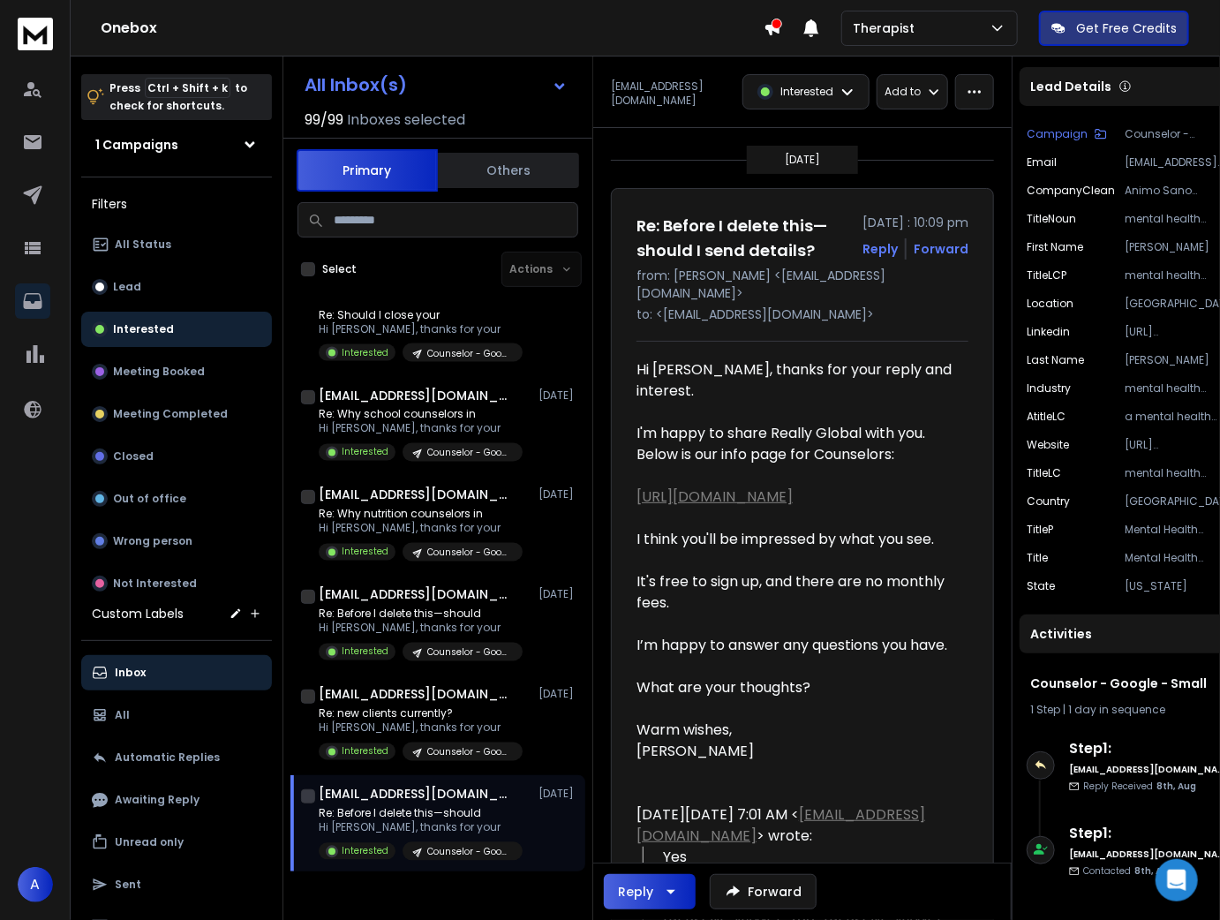
click at [948, 103] on div "Add to" at bounding box center [913, 92] width 70 height 34
click at [1029, 126] on div "Subsequence" at bounding box center [1041, 132] width 106 height 18
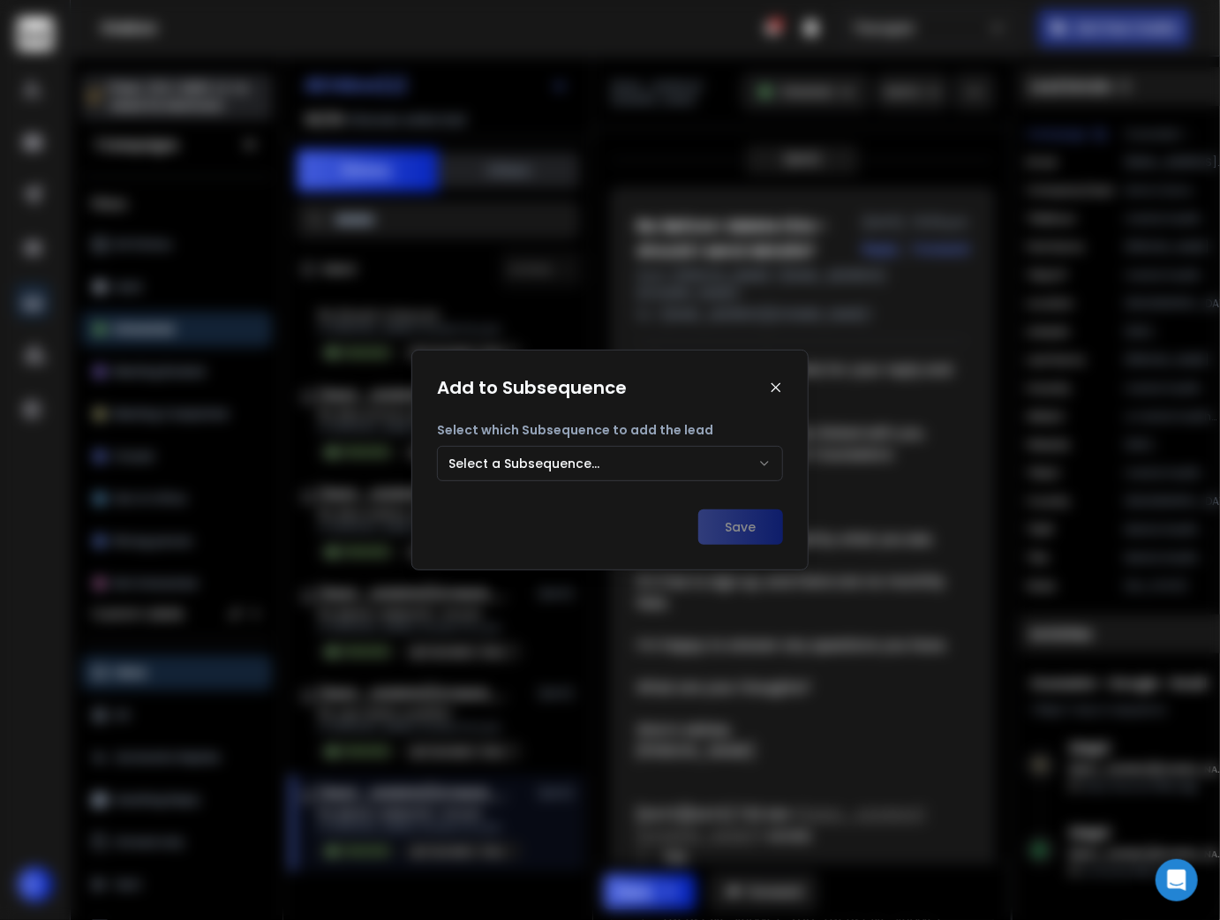
click at [612, 460] on button "Select a Subsequence..." at bounding box center [610, 463] width 346 height 35
click at [725, 524] on button "Save" at bounding box center [741, 527] width 85 height 35
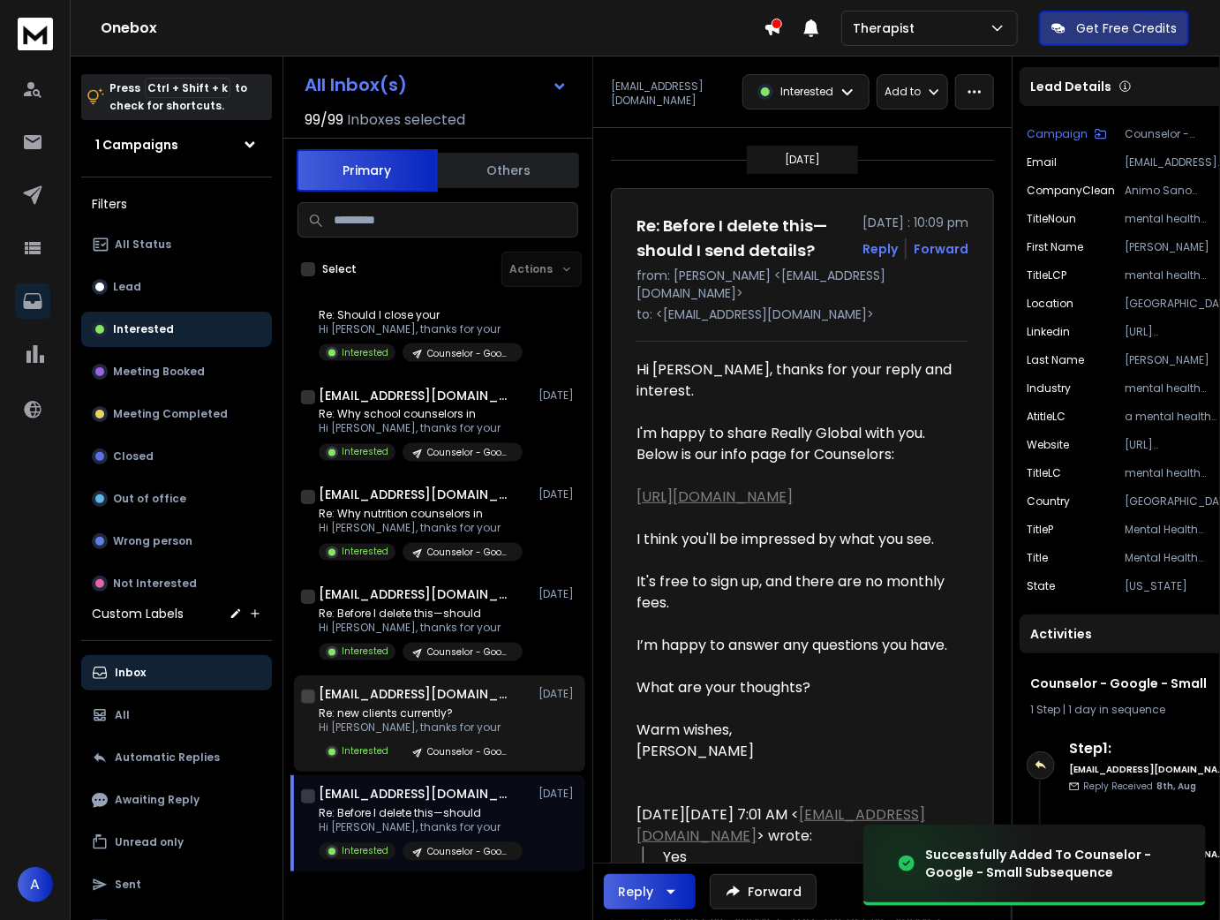
click at [443, 707] on p "Re: new clients currently?" at bounding box center [421, 714] width 204 height 14
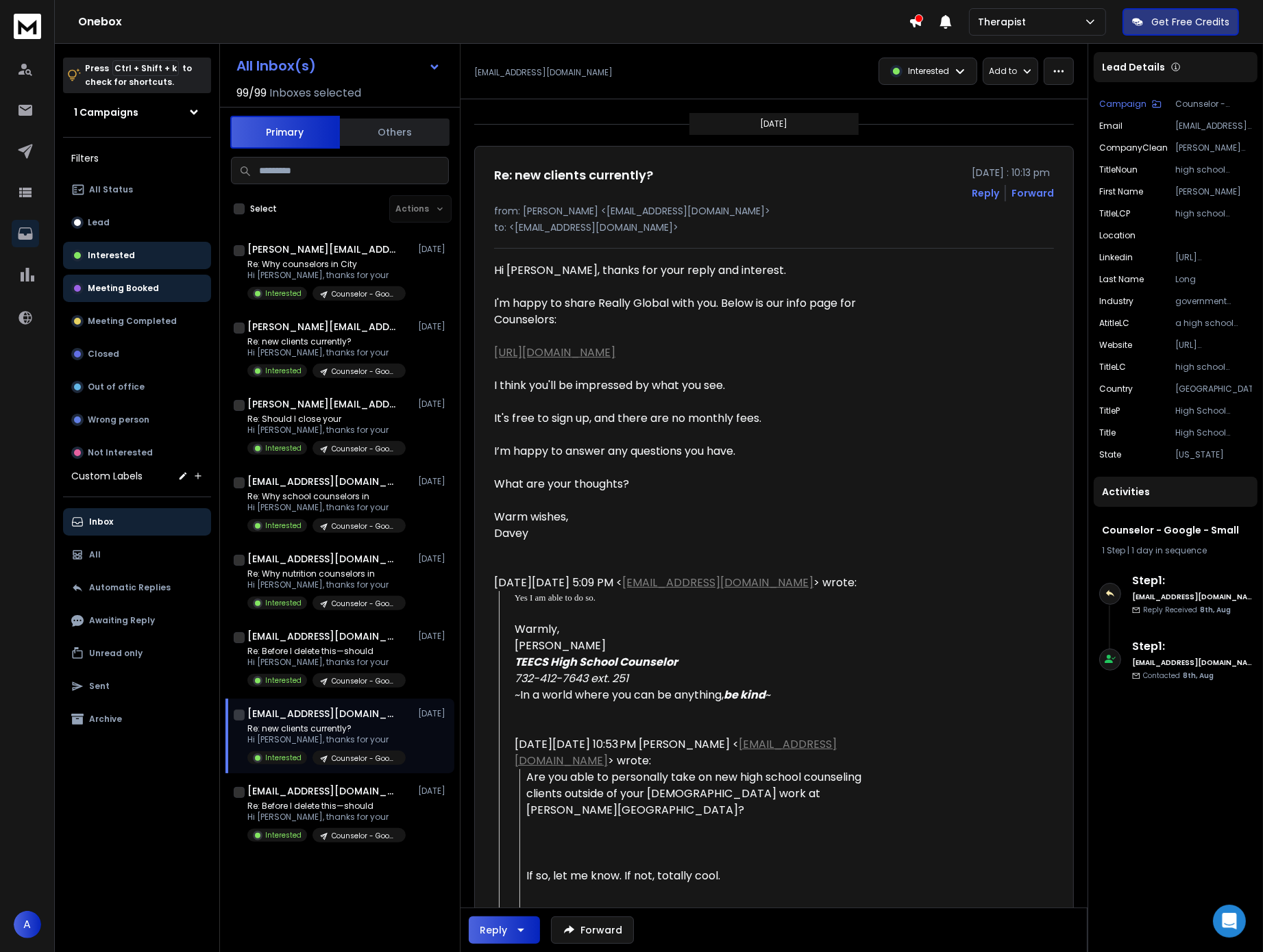
scroll to position [934, 0]
click at [995, 66] on p "Add to" at bounding box center [1003, 71] width 28 height 11
click at [1006, 89] on div "Subsequence Another Campaign Lead List" at bounding box center [1044, 124] width 123 height 73
click at [1006, 105] on div "Subsequence" at bounding box center [1033, 102] width 82 height 14
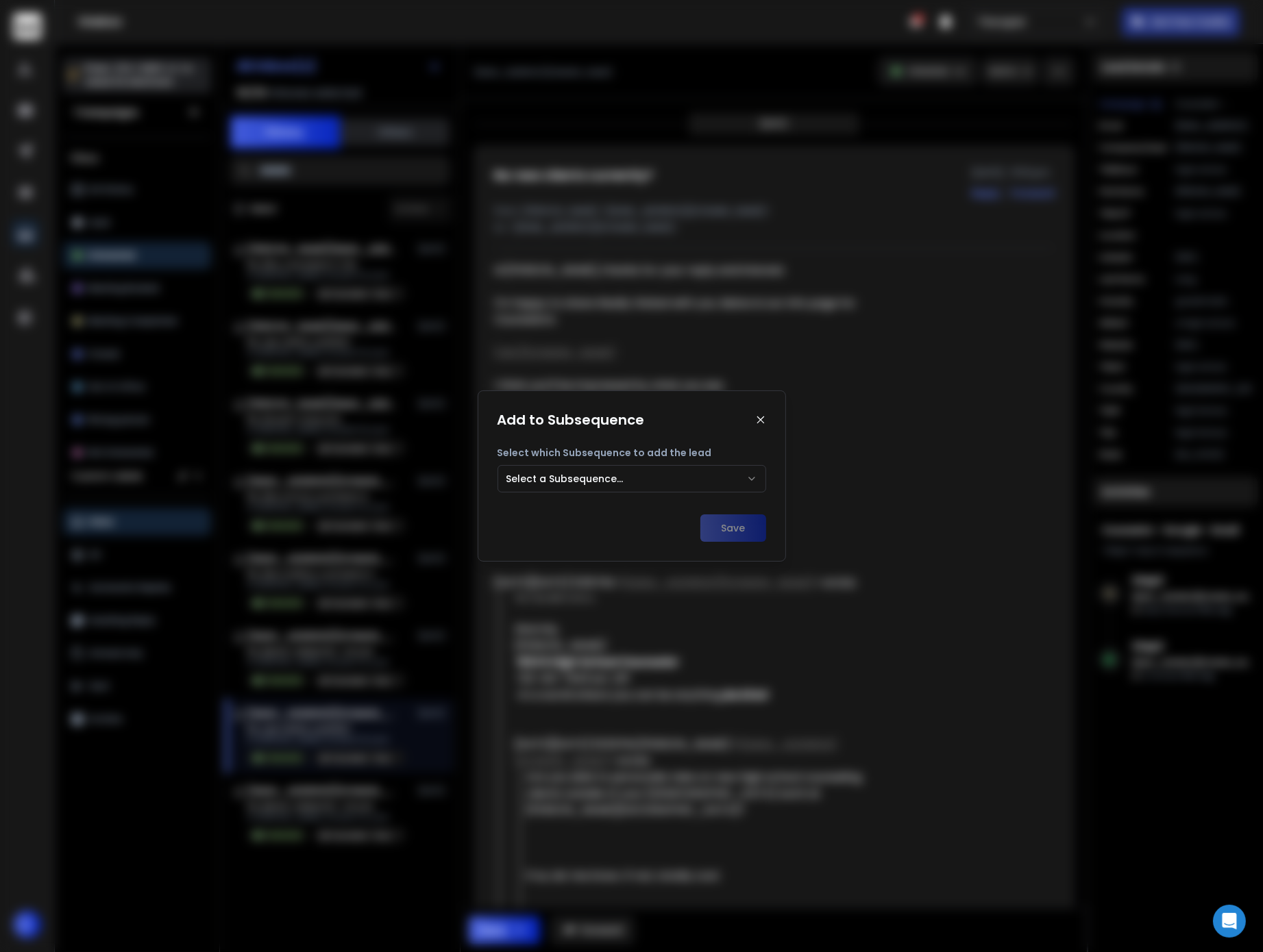
click at [571, 477] on button "Select a Subsequence..." at bounding box center [632, 479] width 269 height 27
click at [720, 524] on button "Save" at bounding box center [733, 528] width 66 height 27
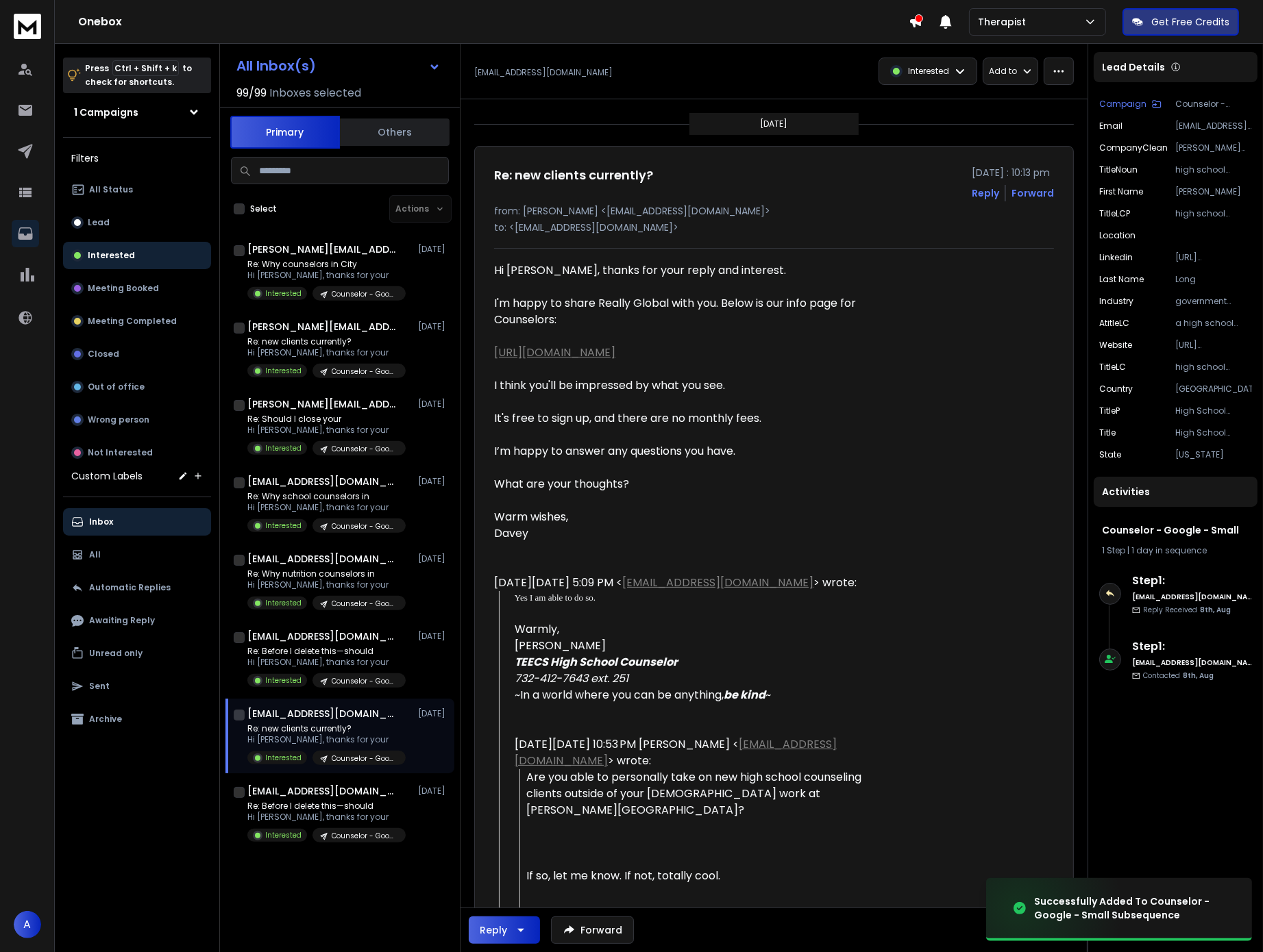
click at [383, 651] on p "Re: Before I delete this—should" at bounding box center [327, 652] width 158 height 11
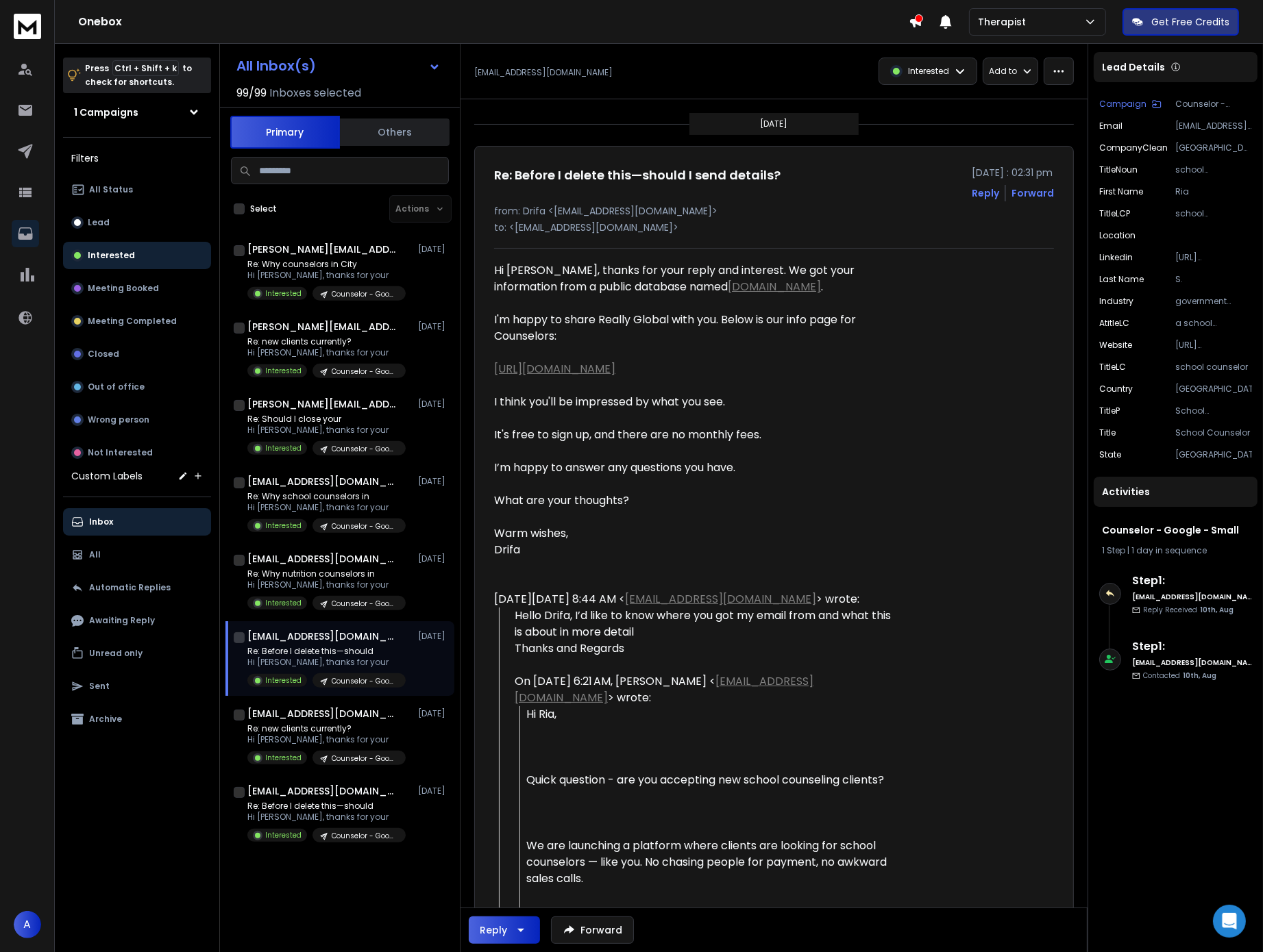
click at [1013, 74] on p "Add to" at bounding box center [1003, 71] width 28 height 11
click at [1013, 89] on div "Subsequence Another Campaign Lead List" at bounding box center [1044, 124] width 123 height 73
click at [1011, 102] on div "Subsequence" at bounding box center [1033, 102] width 82 height 14
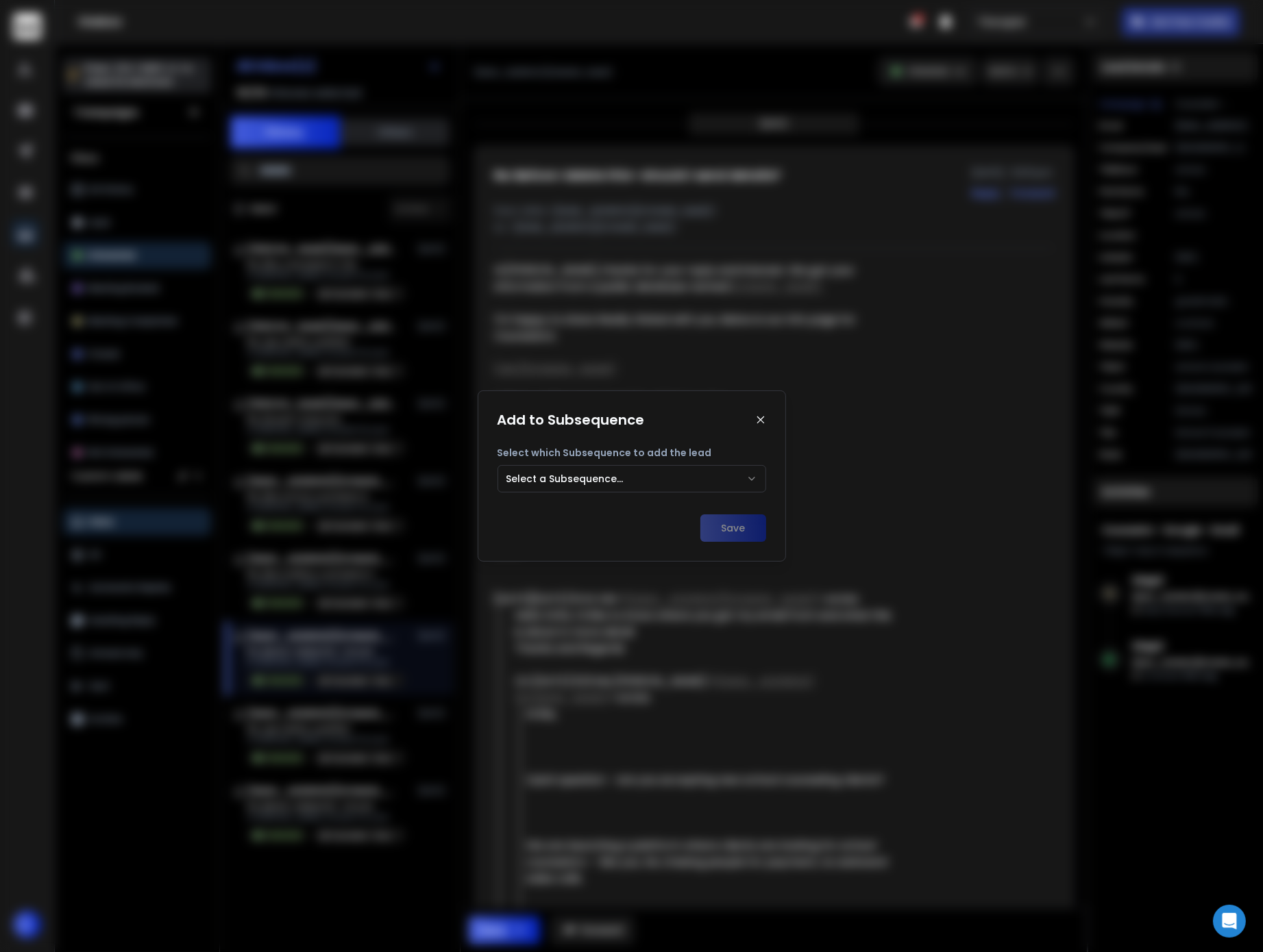
click at [642, 483] on button "Select a Subsequence..." at bounding box center [632, 479] width 269 height 27
click at [739, 516] on button "Save" at bounding box center [733, 528] width 66 height 27
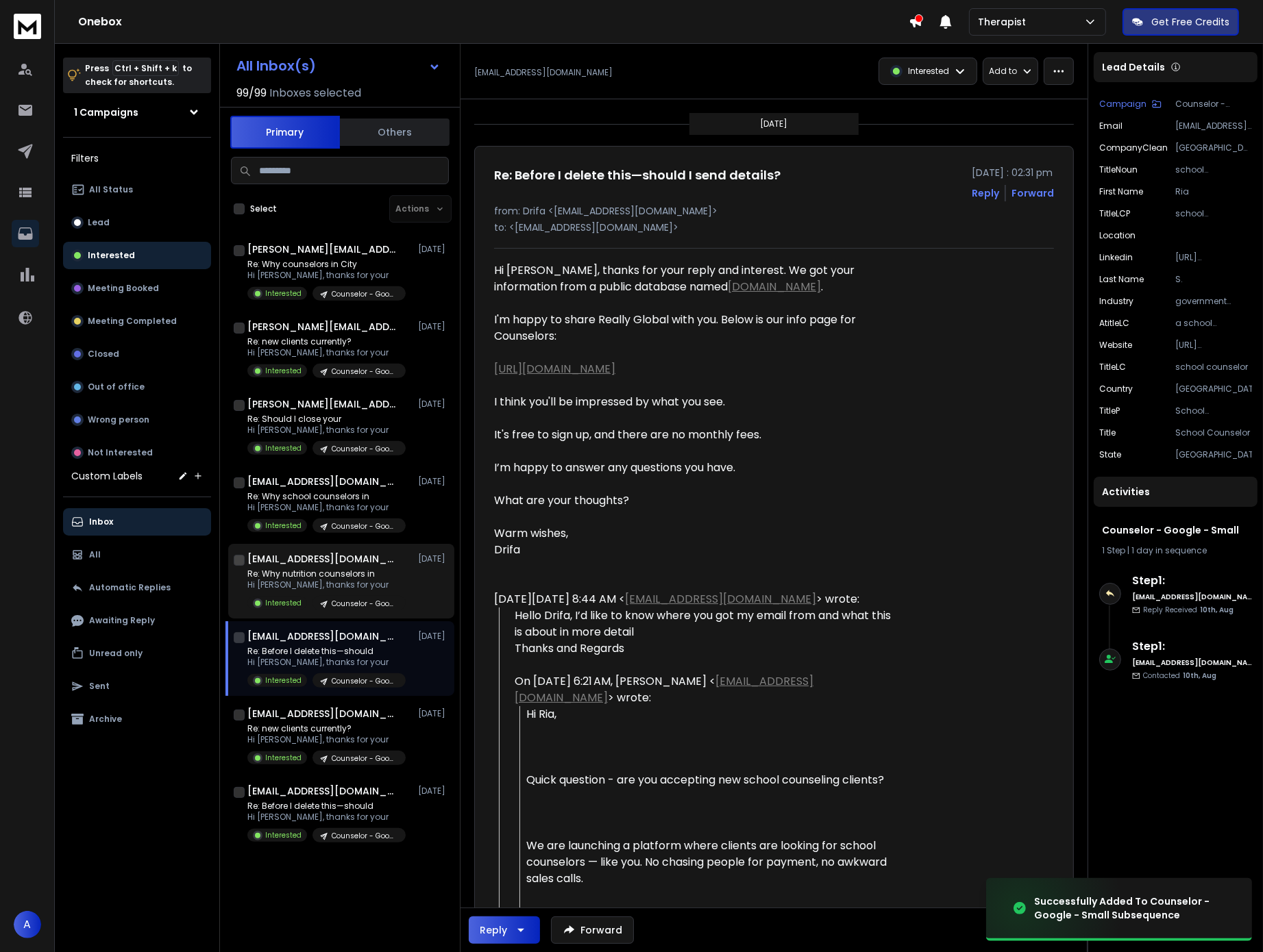
click at [326, 574] on p "Re: Why nutrition counselors in" at bounding box center [327, 574] width 158 height 11
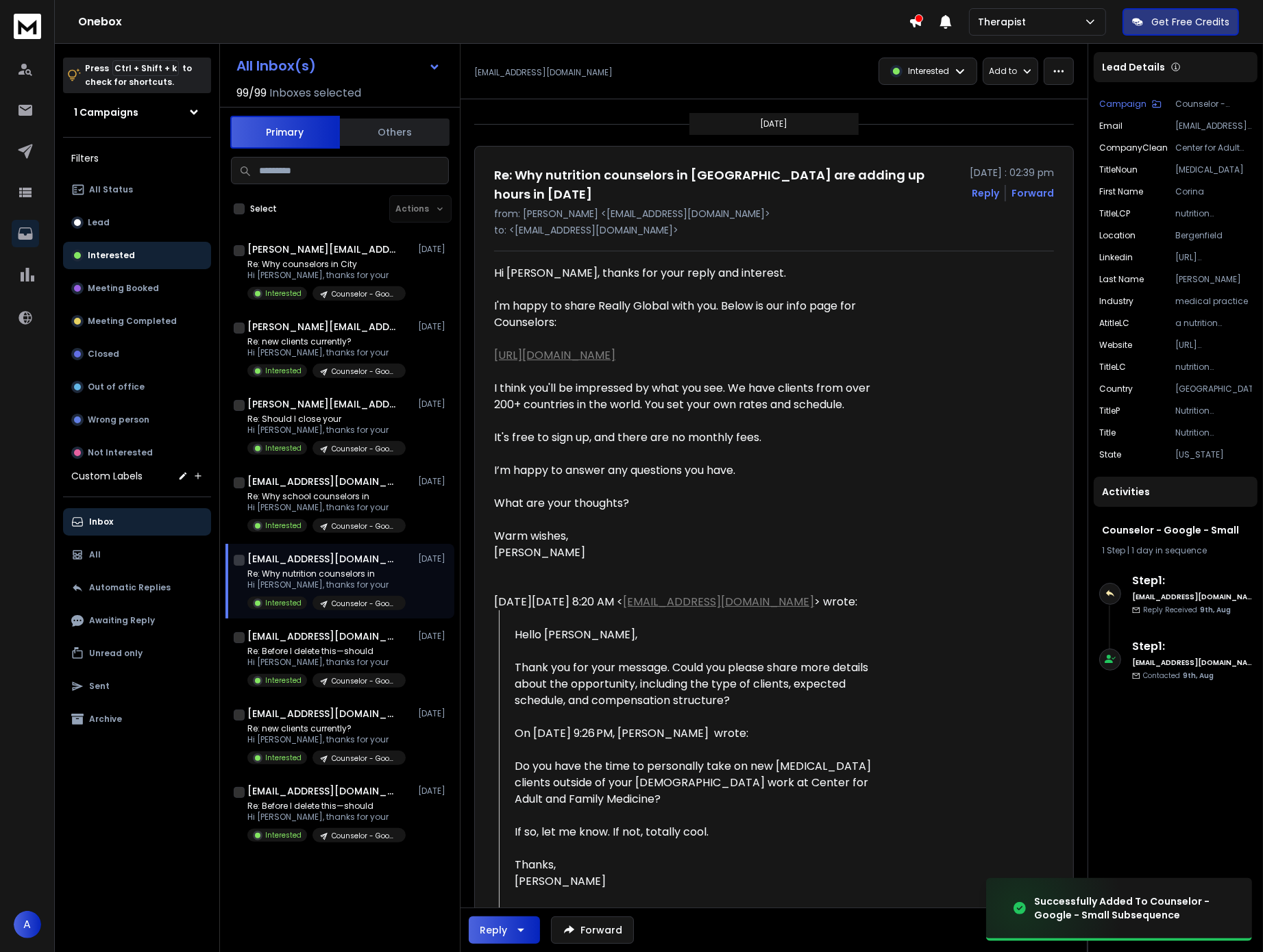
click at [1009, 68] on p "Add to" at bounding box center [1003, 71] width 28 height 11
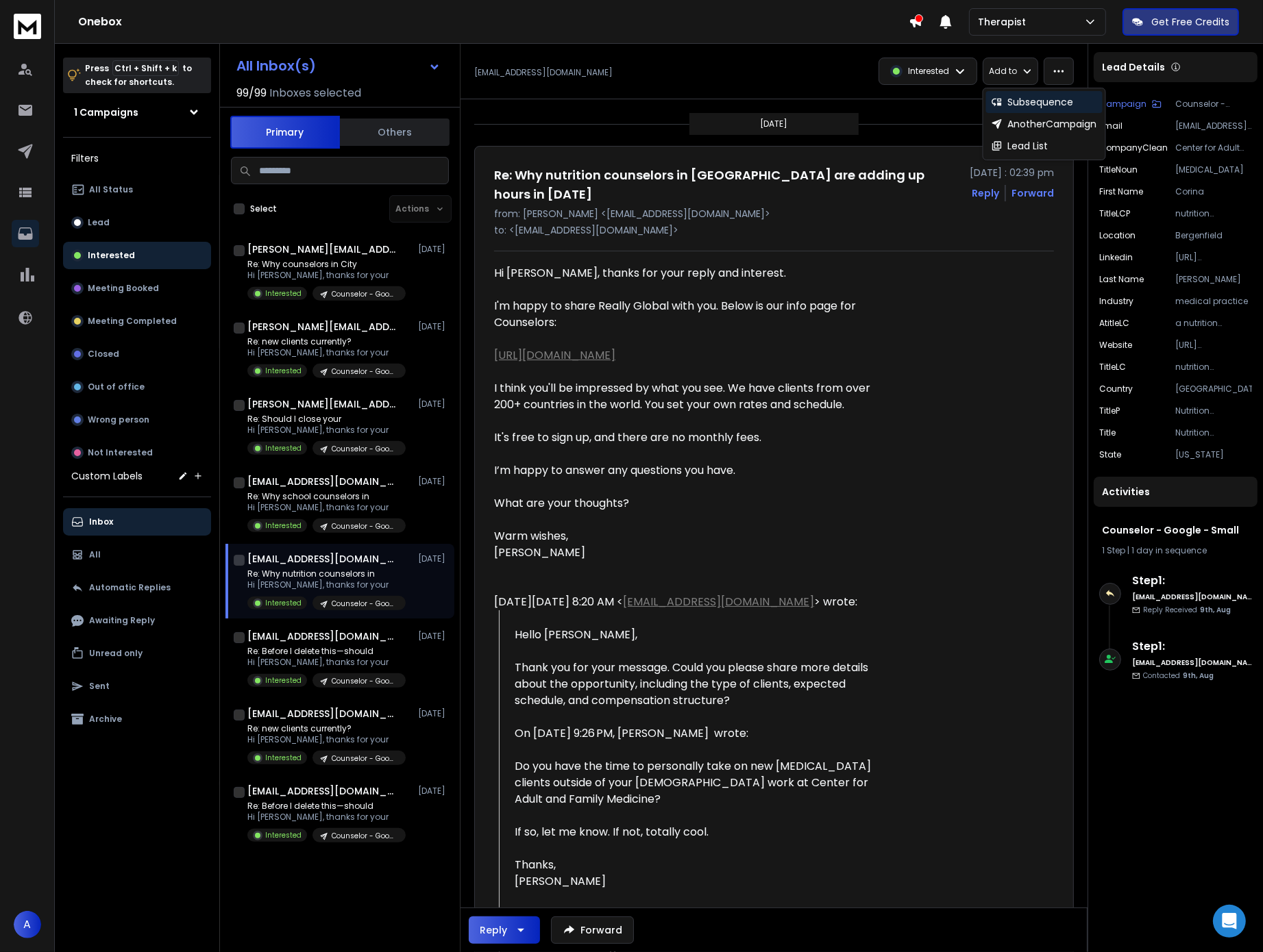
click at [1009, 103] on div "Subsequence" at bounding box center [1033, 102] width 82 height 14
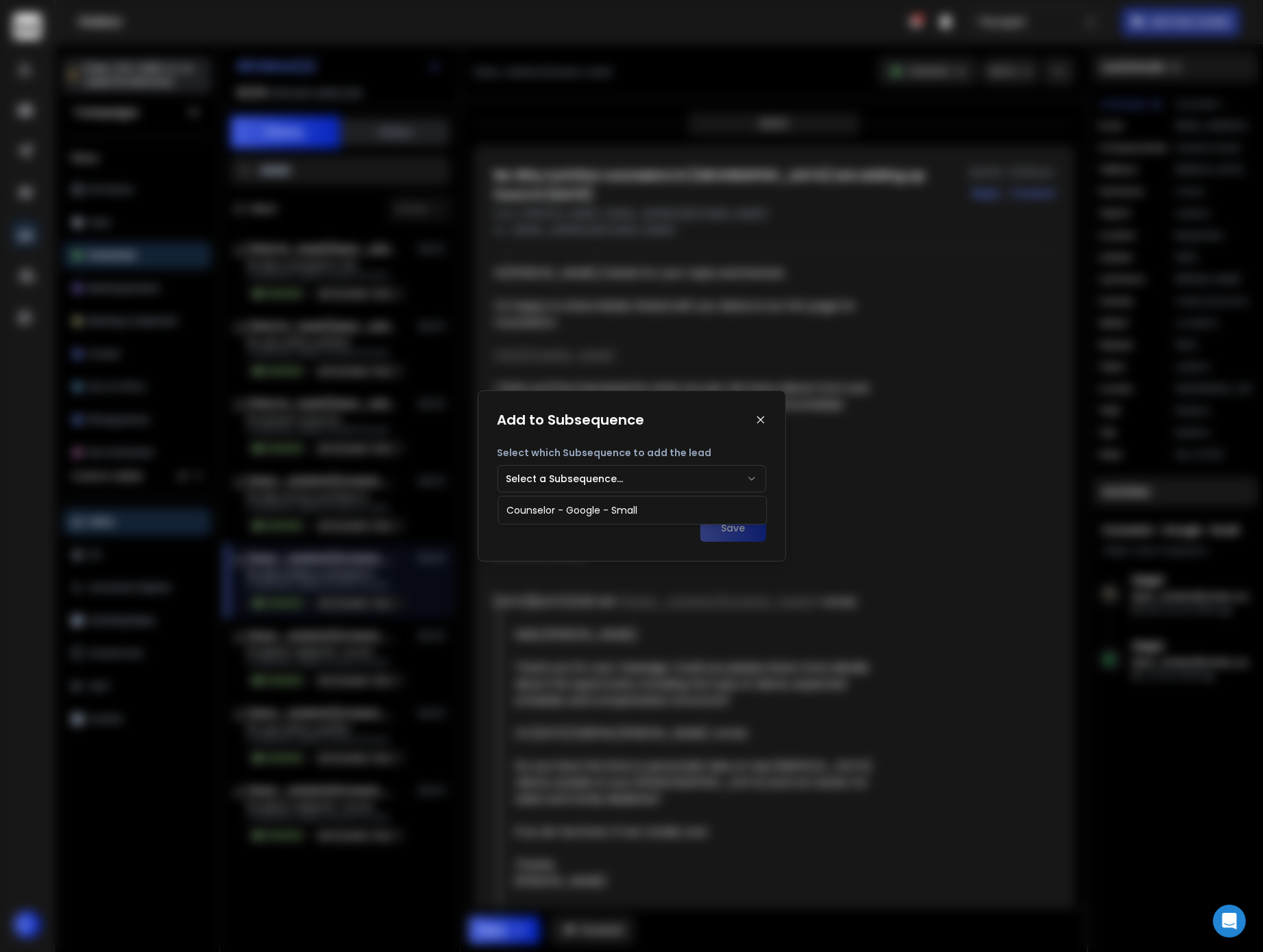
click at [626, 492] on button "Select a Subsequence..." at bounding box center [632, 479] width 269 height 27
click at [699, 524] on div "Save" at bounding box center [632, 528] width 269 height 27
click at [735, 528] on button "Save" at bounding box center [733, 528] width 66 height 27
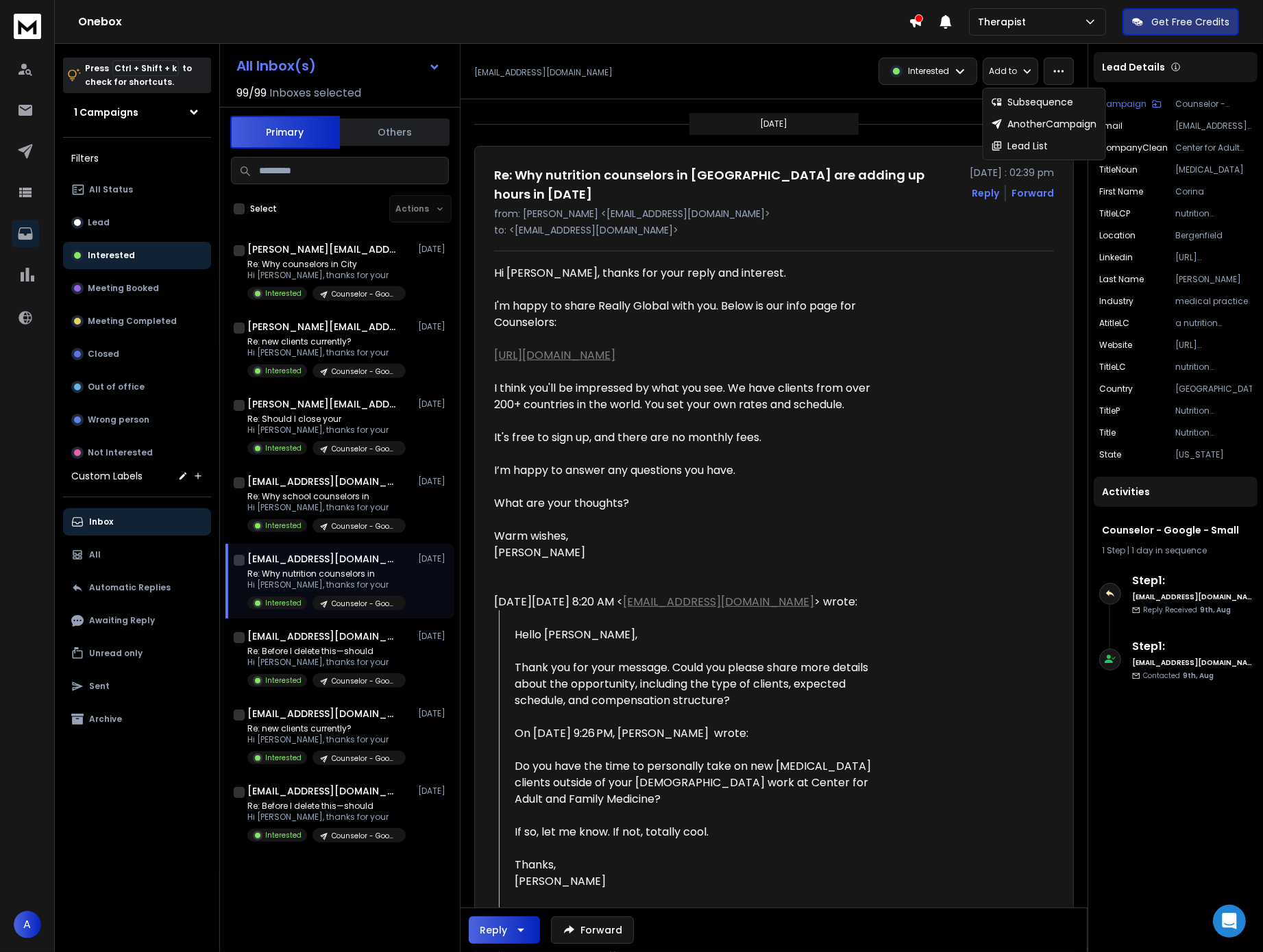
click at [1008, 78] on div "Add to" at bounding box center [1011, 71] width 54 height 26
click at [1024, 109] on div "Subsequence" at bounding box center [1045, 102] width 116 height 22
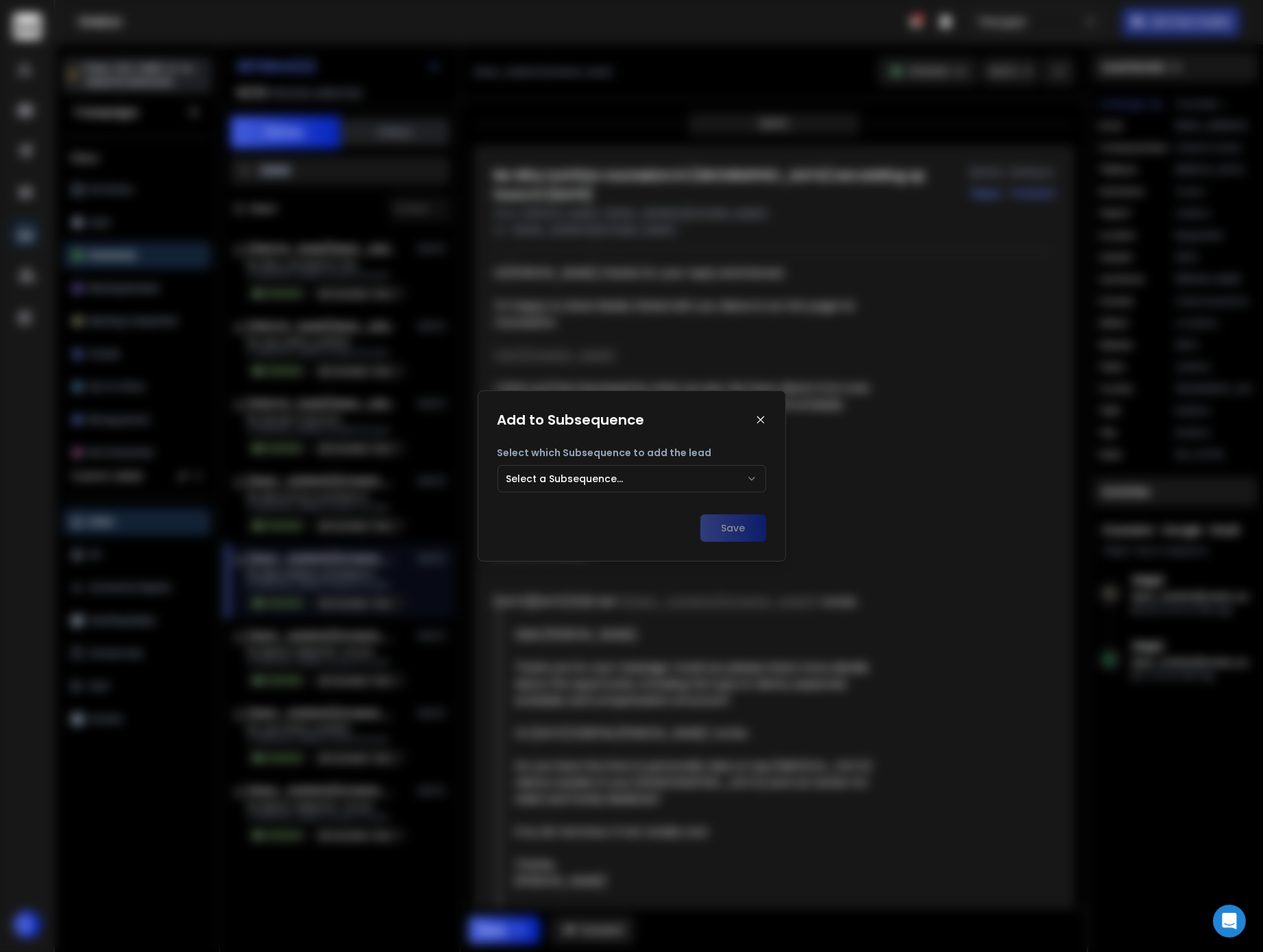
click at [668, 474] on button "Select a Subsequence..." at bounding box center [632, 479] width 269 height 27
click at [730, 527] on button "Save" at bounding box center [733, 528] width 66 height 27
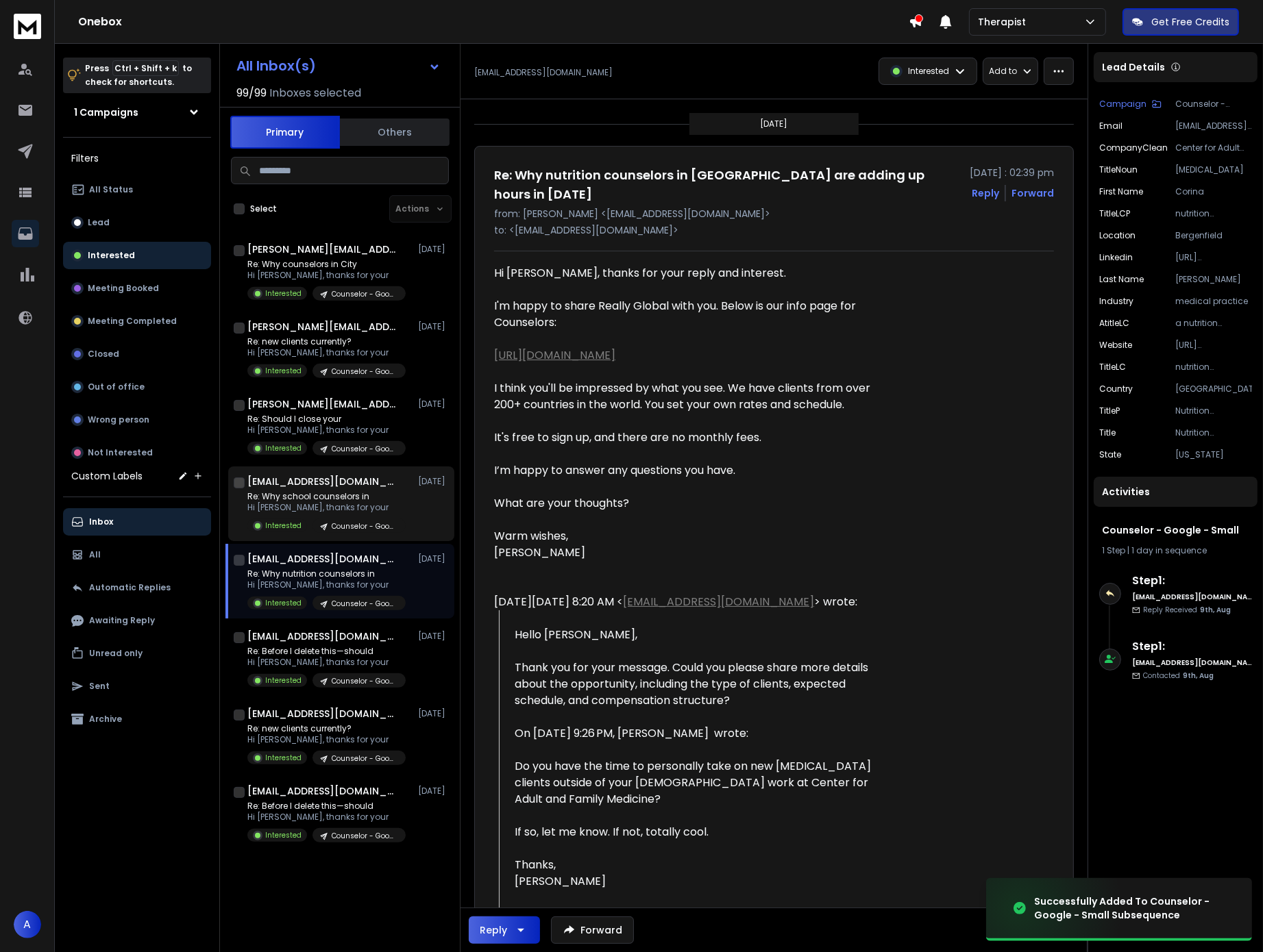
click at [349, 494] on p "Re: Why school counselors in" at bounding box center [327, 497] width 158 height 11
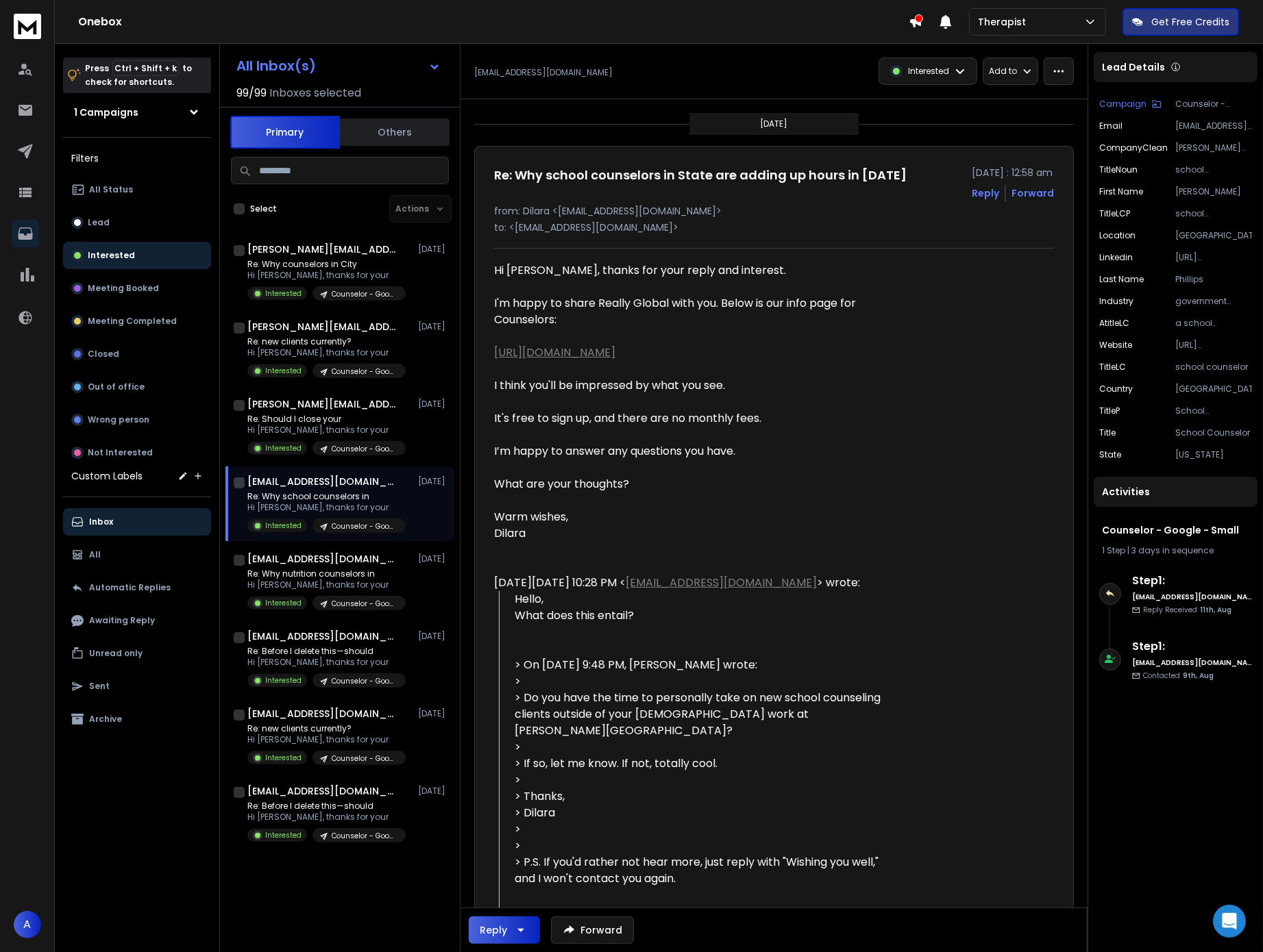
click at [1005, 81] on div "Add to" at bounding box center [1011, 71] width 54 height 26
click at [1017, 96] on div "Subsequence" at bounding box center [1033, 102] width 82 height 14
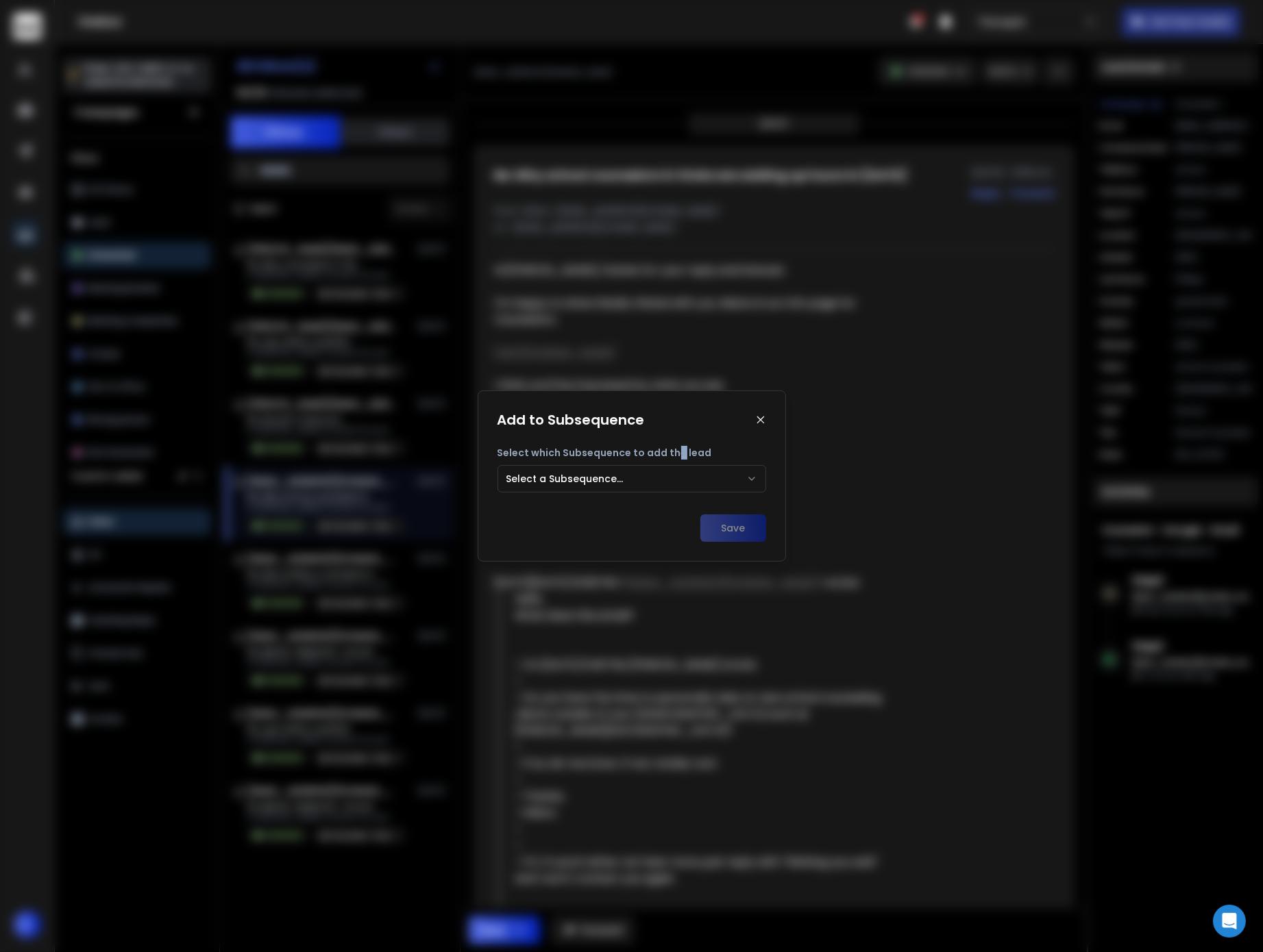
click at [678, 458] on p "Select which Subsequence to add the lead" at bounding box center [632, 453] width 269 height 14
click at [686, 469] on button "Select a Subsequence..." at bounding box center [632, 479] width 269 height 27
drag, startPoint x: 699, startPoint y: 508, endPoint x: 743, endPoint y: 536, distance: 52.2
drag, startPoint x: 743, startPoint y: 536, endPoint x: 735, endPoint y: 529, distance: 10.6
click at [743, 536] on button "Save" at bounding box center [733, 528] width 66 height 27
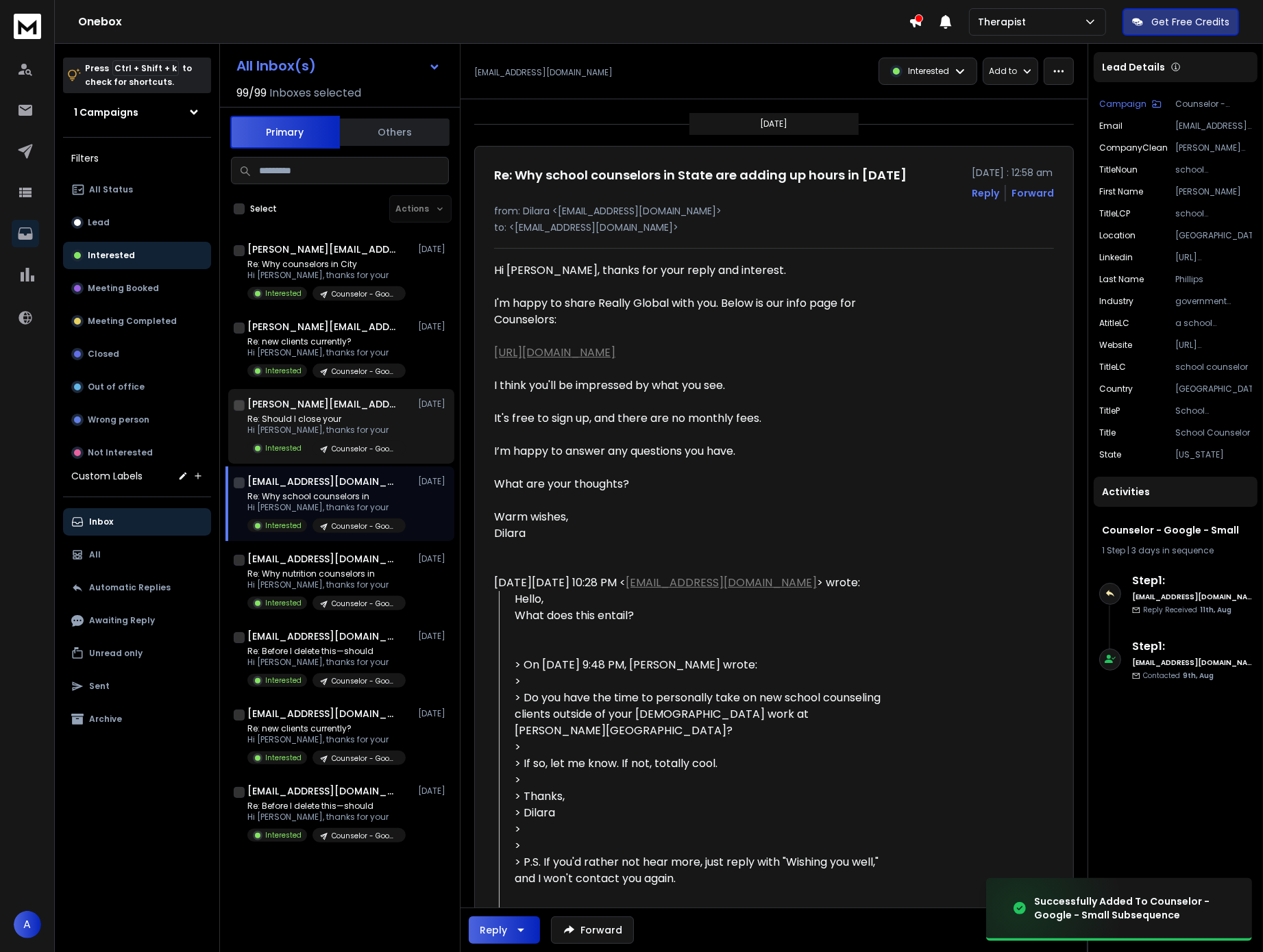
click at [322, 407] on h1 "maggie@hpptraining.com" at bounding box center [323, 404] width 151 height 14
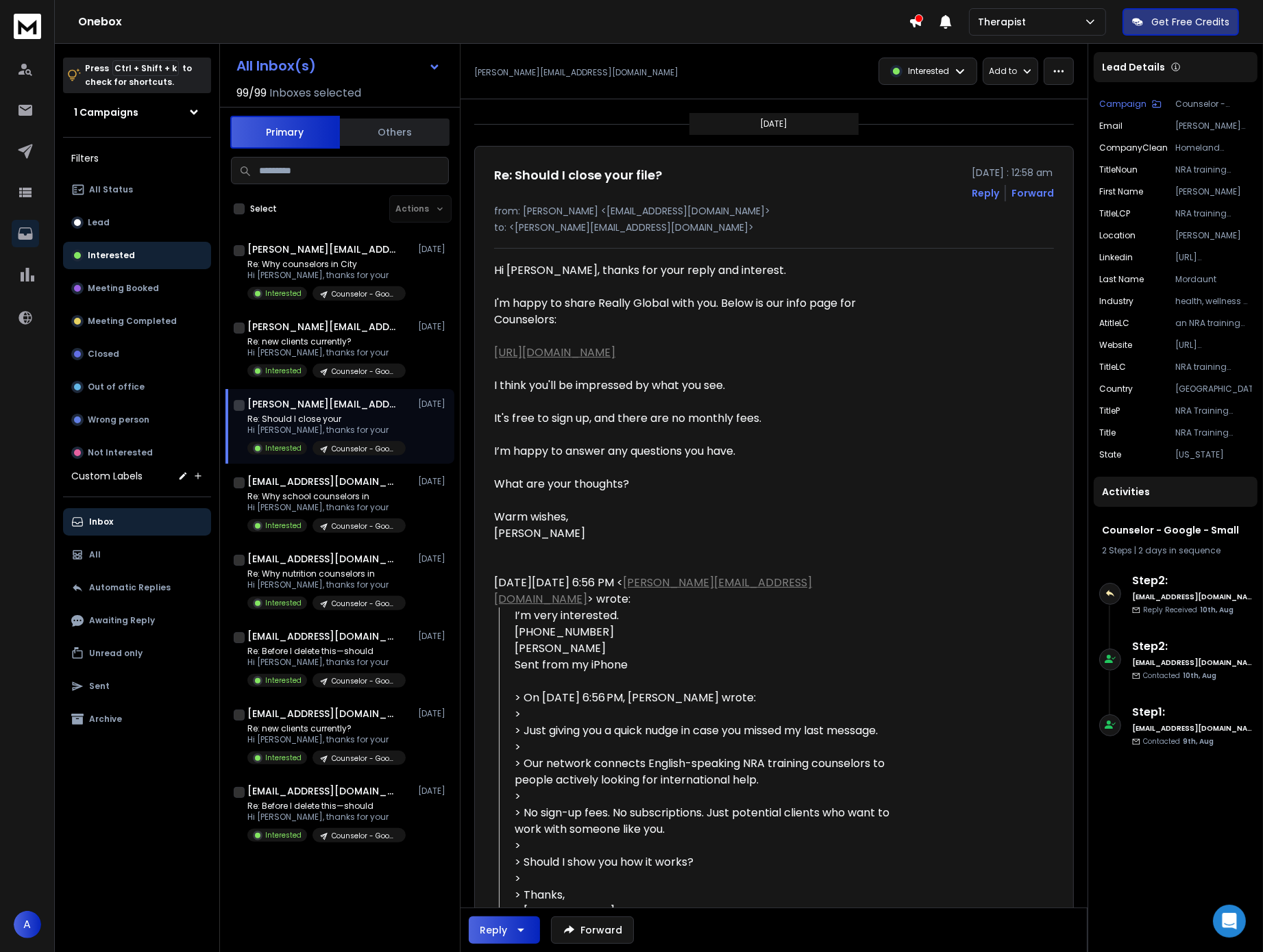
click at [1011, 72] on p "Add to" at bounding box center [1003, 71] width 28 height 11
click at [1018, 103] on div "Subsequence" at bounding box center [1033, 102] width 82 height 14
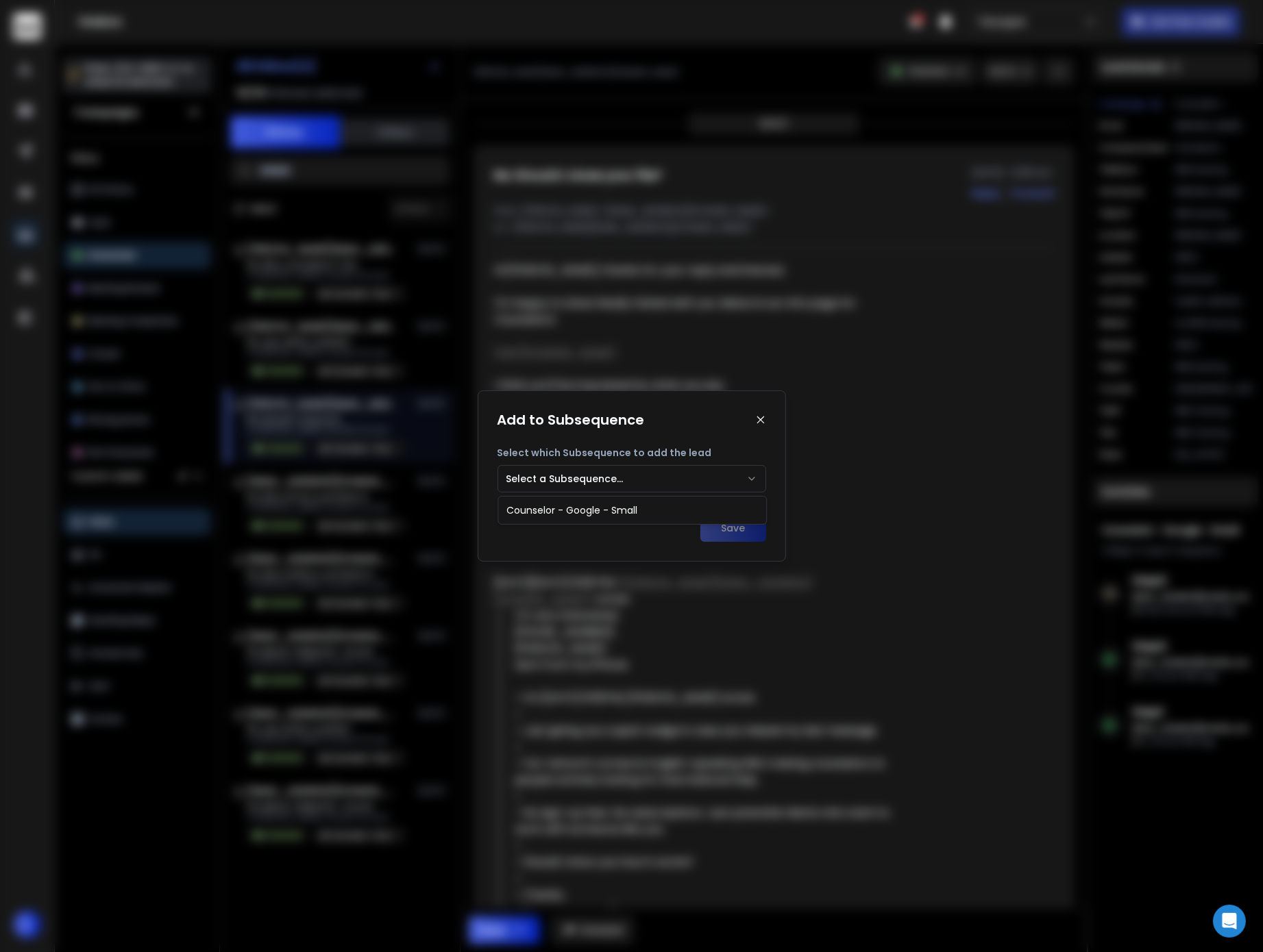
click at [664, 482] on button "Select a Subsequence..." at bounding box center [632, 479] width 269 height 27
click at [741, 542] on div "Add to Subsequence Select which Subsequence to add the lead Counselor - Google …" at bounding box center [631, 476] width 308 height 171
drag, startPoint x: 730, startPoint y: 509, endPoint x: 730, endPoint y: 531, distance: 22.0
click at [730, 511] on div "Select which Subsequence to add the lead Counselor - Google - Small Save" at bounding box center [632, 494] width 269 height 96
click at [731, 535] on button "Save" at bounding box center [733, 528] width 66 height 27
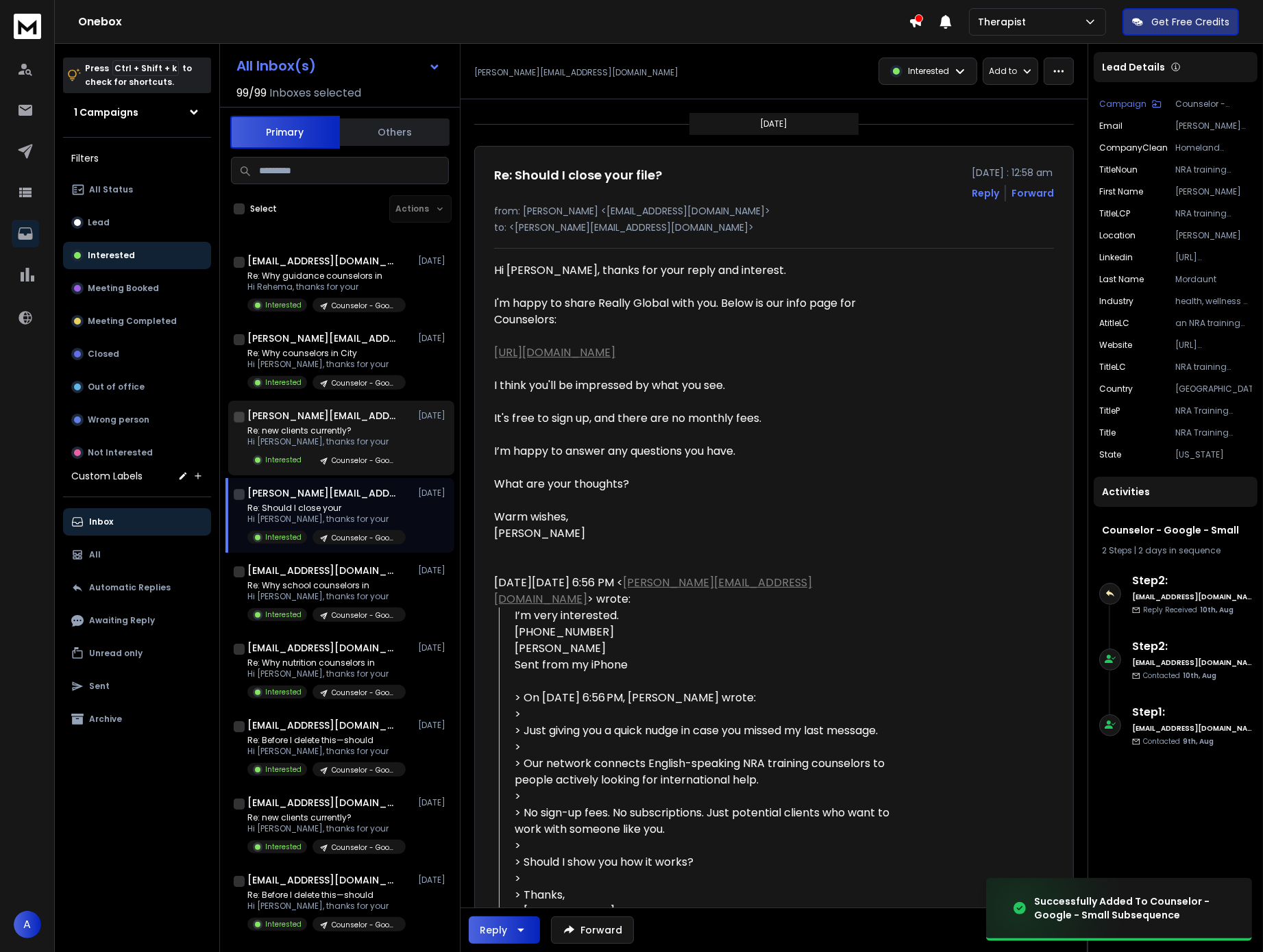
scroll to position [797, 0]
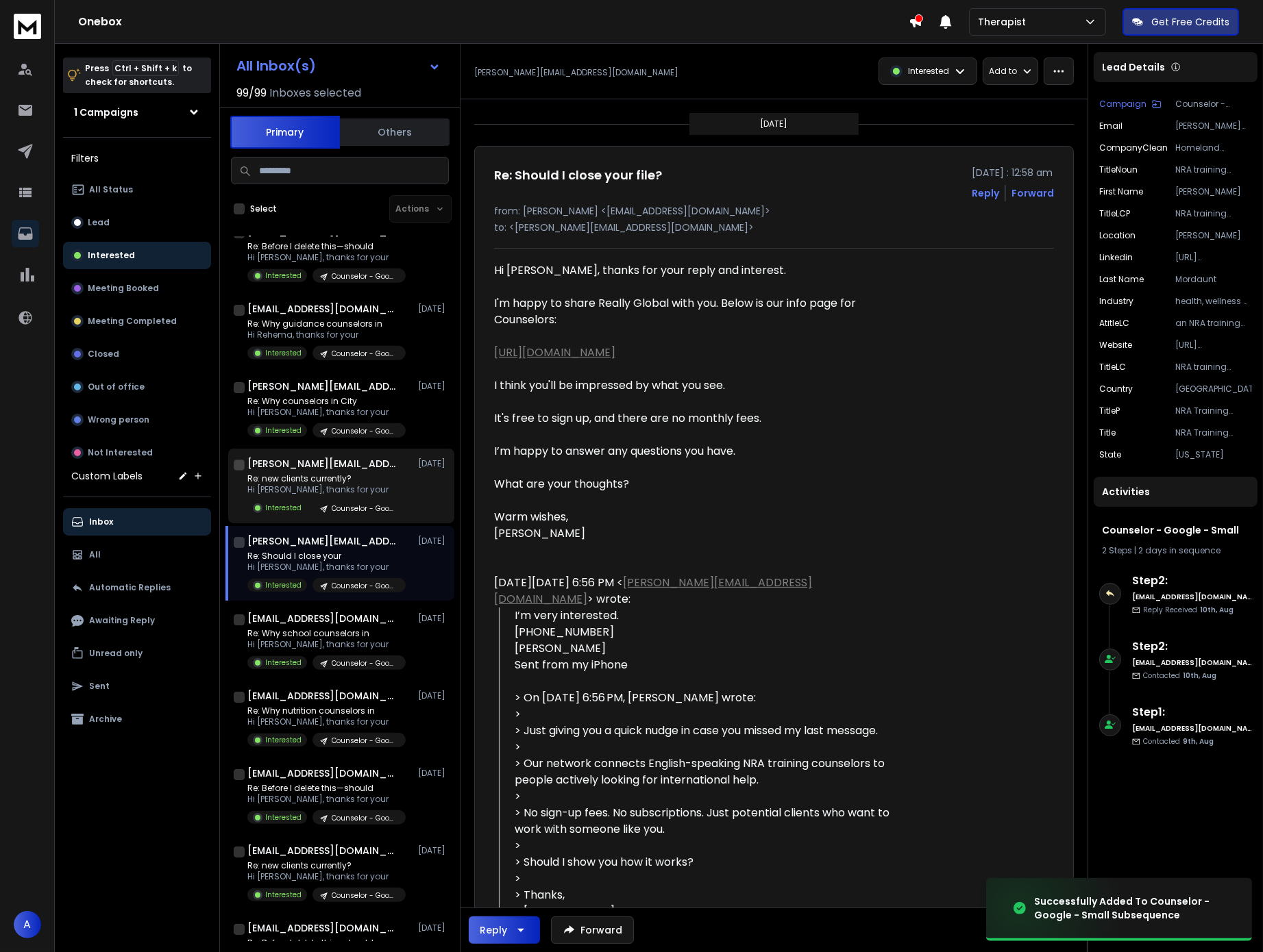
click at [378, 470] on h1 "anishagupta@aasraatrust.org" at bounding box center [323, 464] width 151 height 14
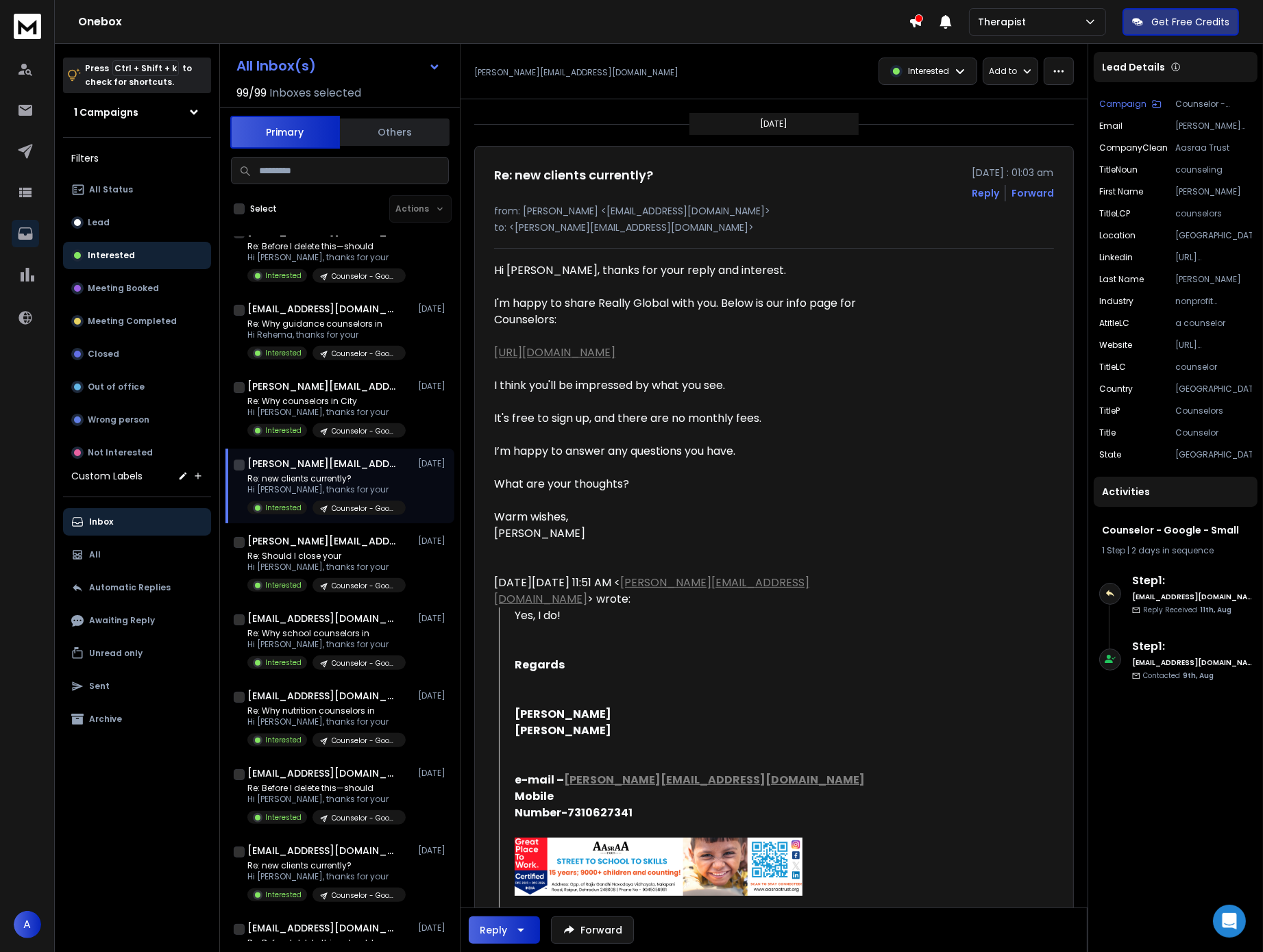
click at [1001, 84] on div "Add to" at bounding box center [1011, 71] width 56 height 27
click at [1015, 114] on div "Another Campaign" at bounding box center [1045, 124] width 116 height 22
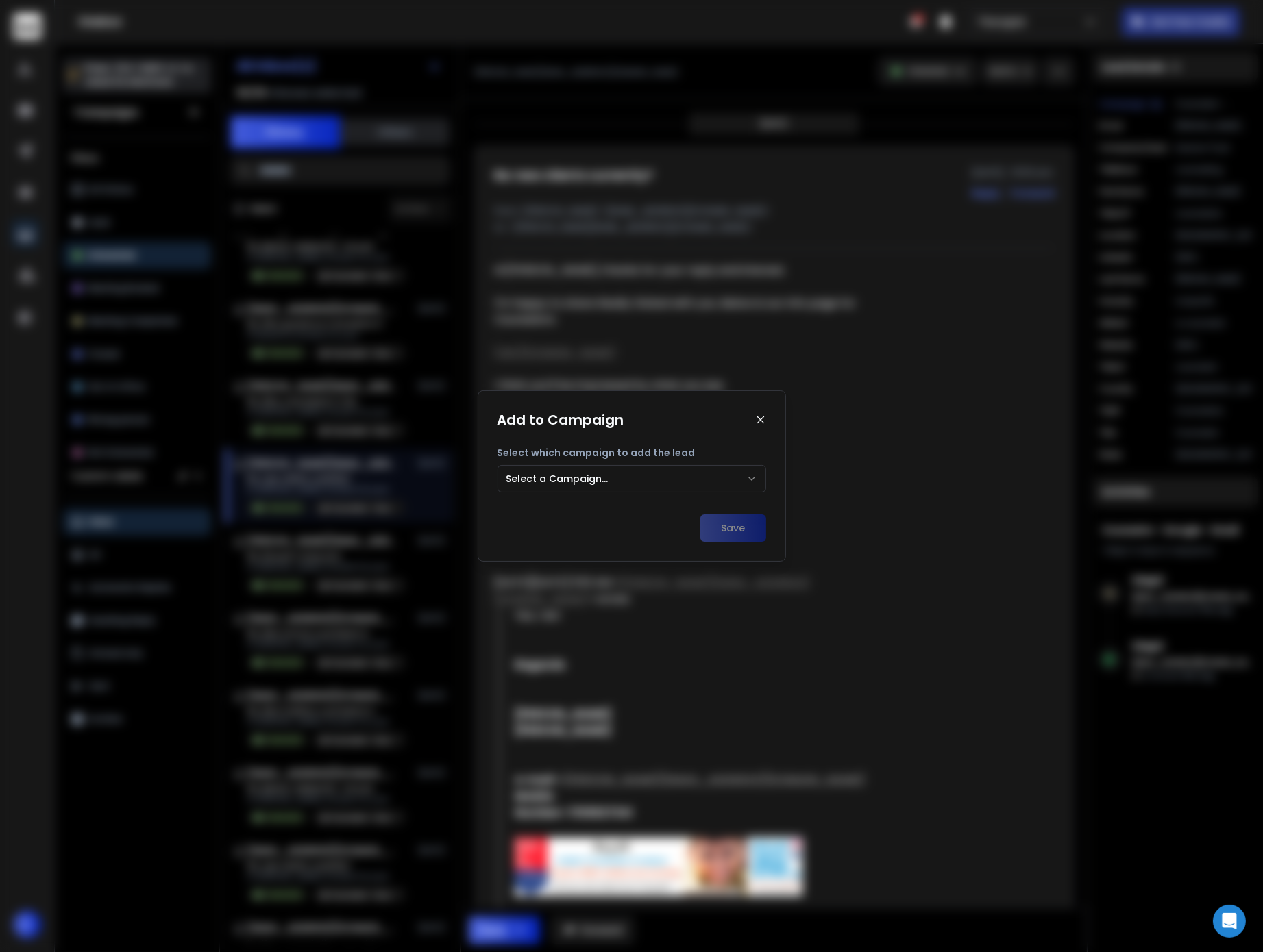
click at [765, 412] on div "Add to Campaign" at bounding box center [632, 420] width 269 height 19
click at [758, 410] on div "Add to Campaign" at bounding box center [632, 420] width 269 height 19
click at [762, 416] on icon at bounding box center [761, 420] width 11 height 11
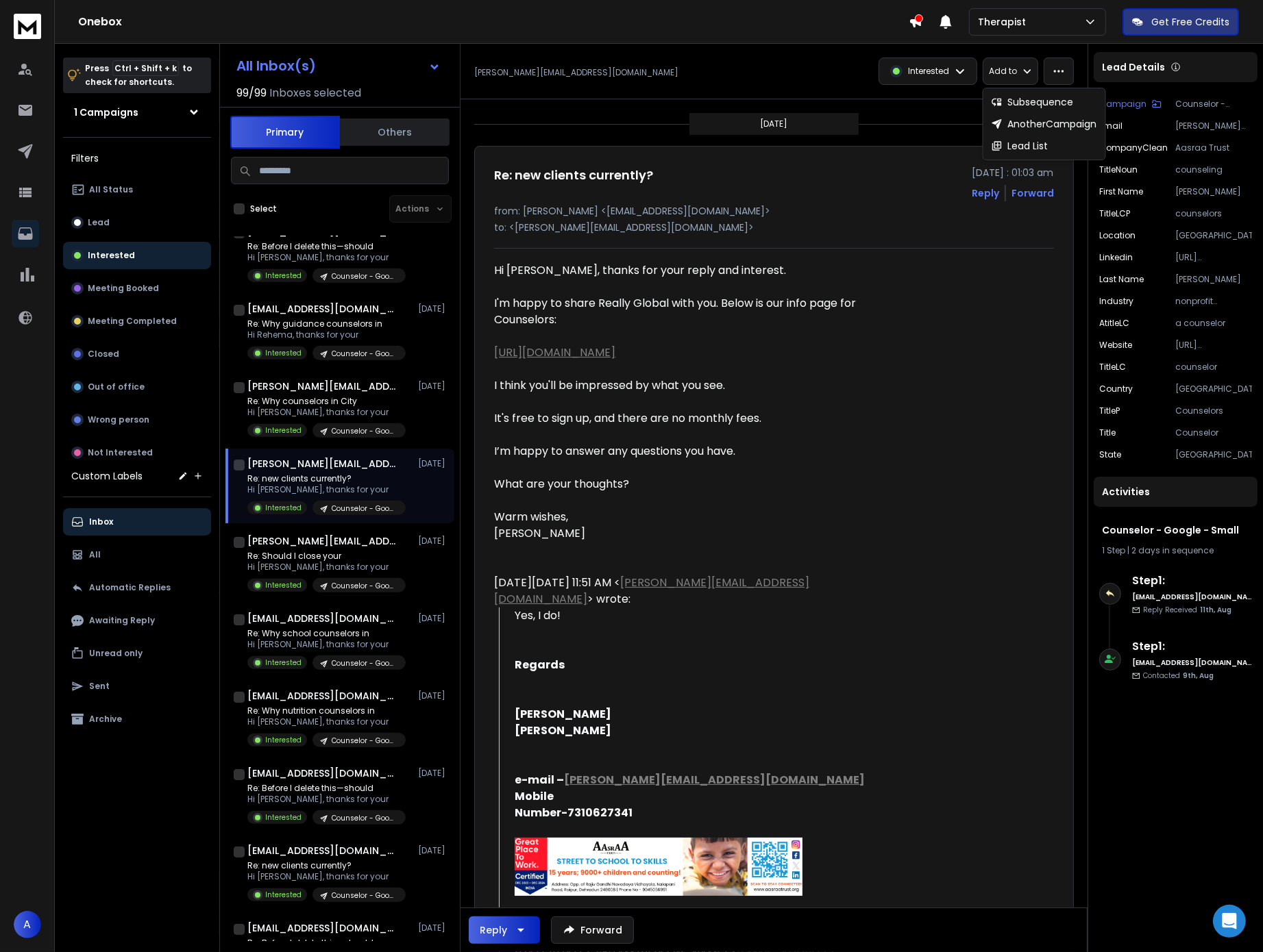
click at [1010, 66] on p "Add to" at bounding box center [1003, 71] width 28 height 11
click at [1015, 107] on div "Subsequence" at bounding box center [1033, 102] width 82 height 14
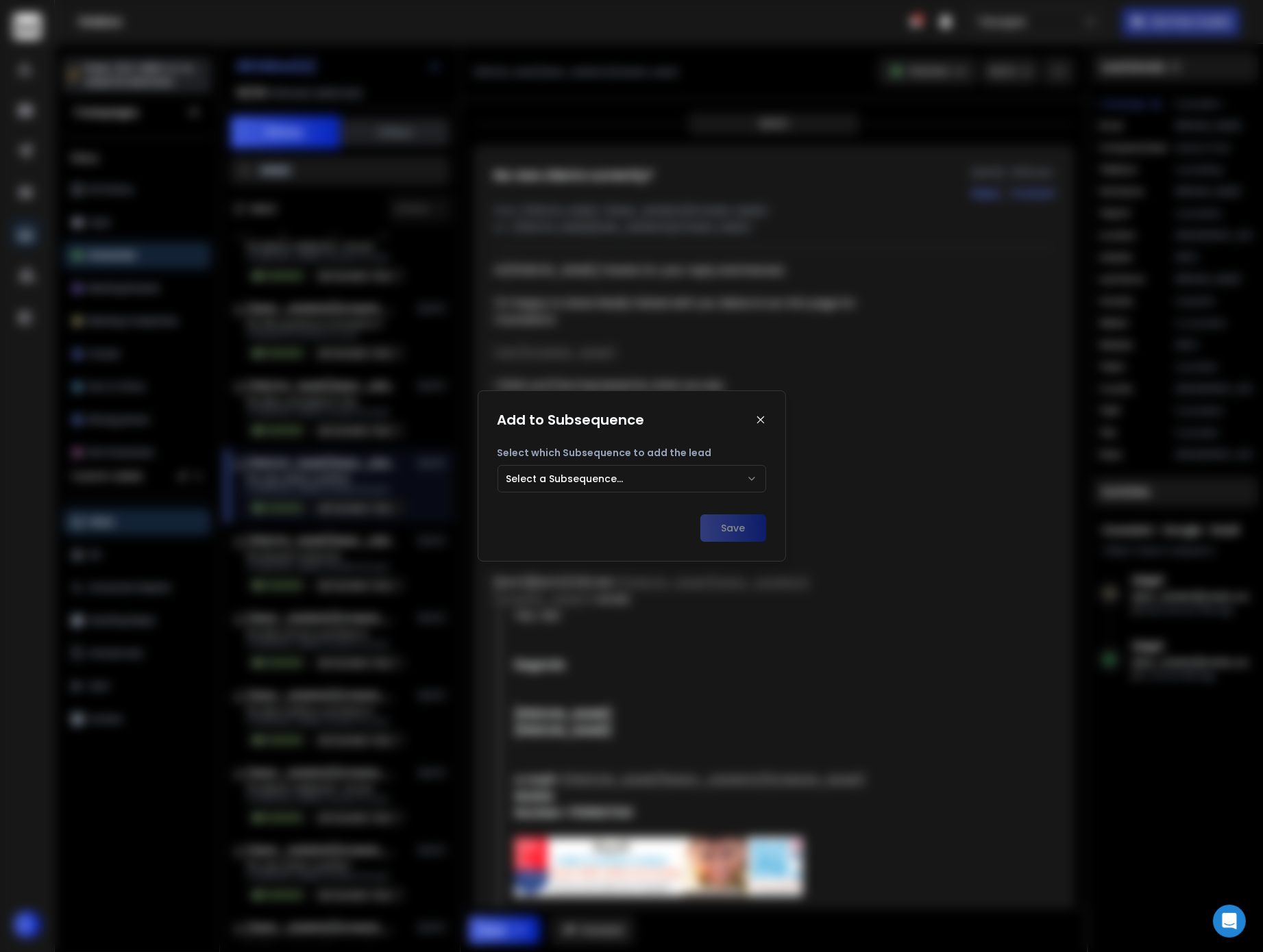
click at [561, 478] on button "Select a Subsequence..." at bounding box center [632, 479] width 269 height 27
click at [743, 524] on button "Save" at bounding box center [733, 528] width 66 height 27
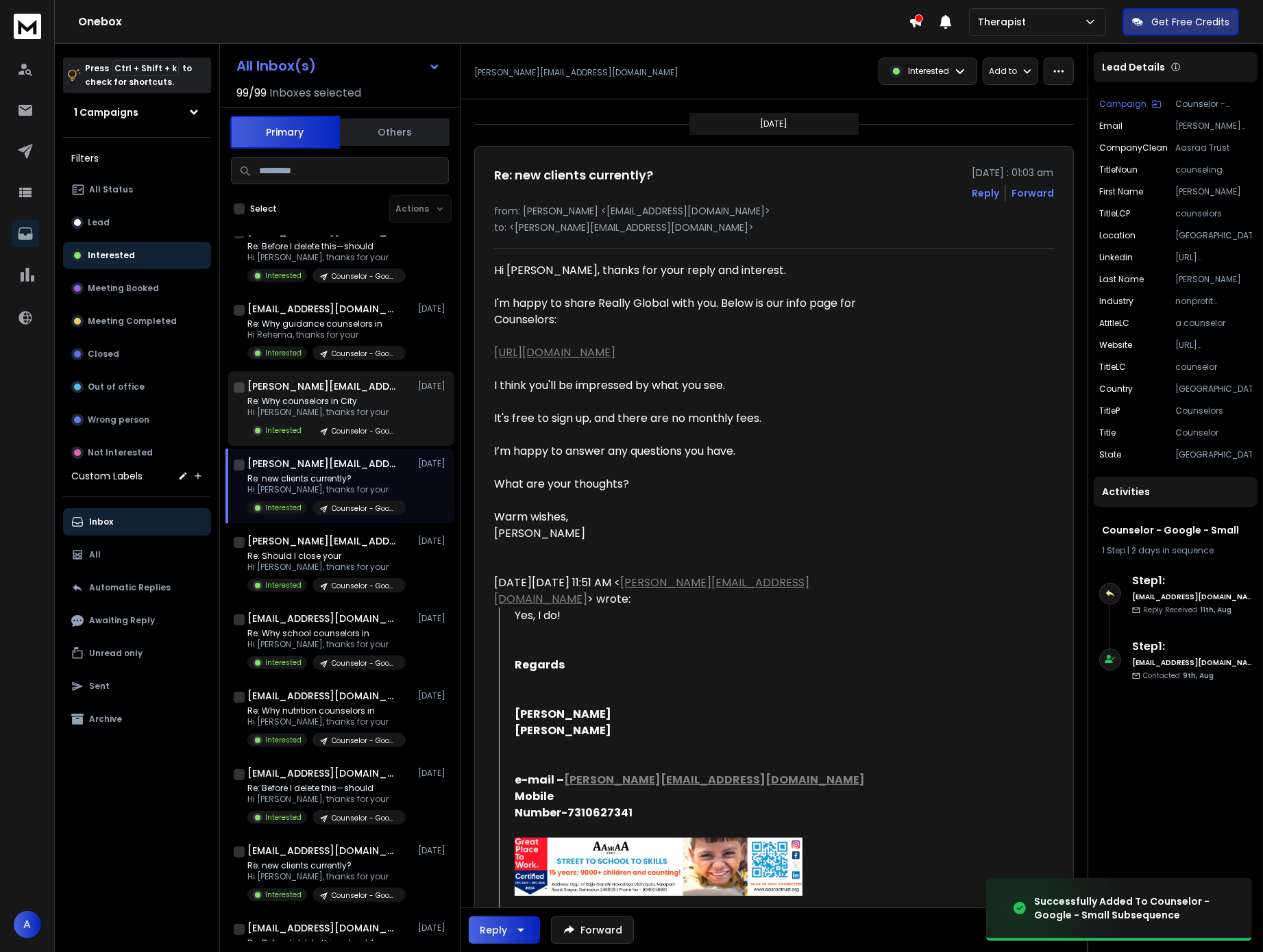
click at [365, 408] on p "Hi Salman, thanks for your" at bounding box center [327, 413] width 158 height 11
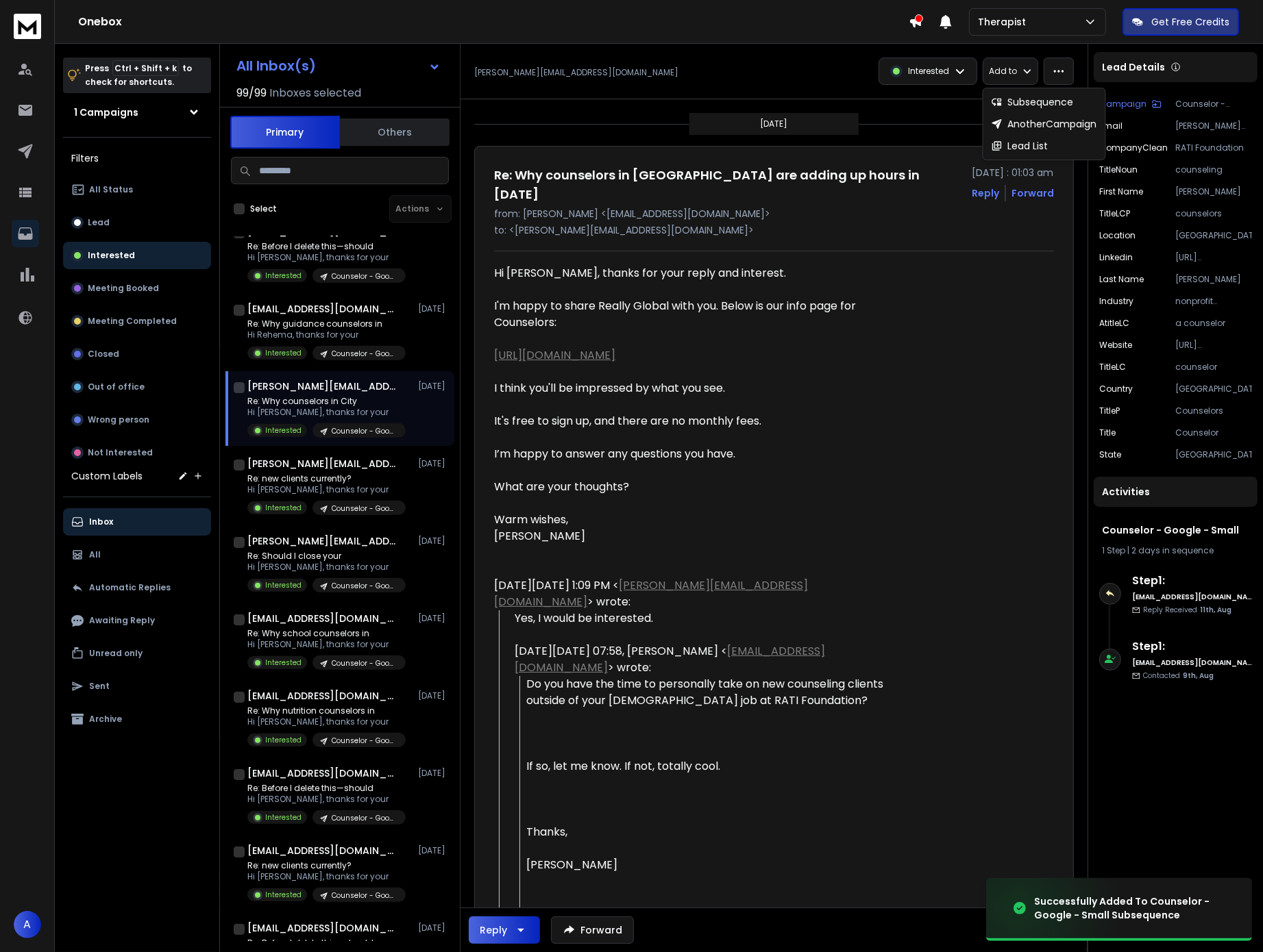
click at [993, 73] on p "Add to" at bounding box center [1003, 71] width 28 height 11
click at [997, 97] on icon at bounding box center [998, 102] width 11 height 11
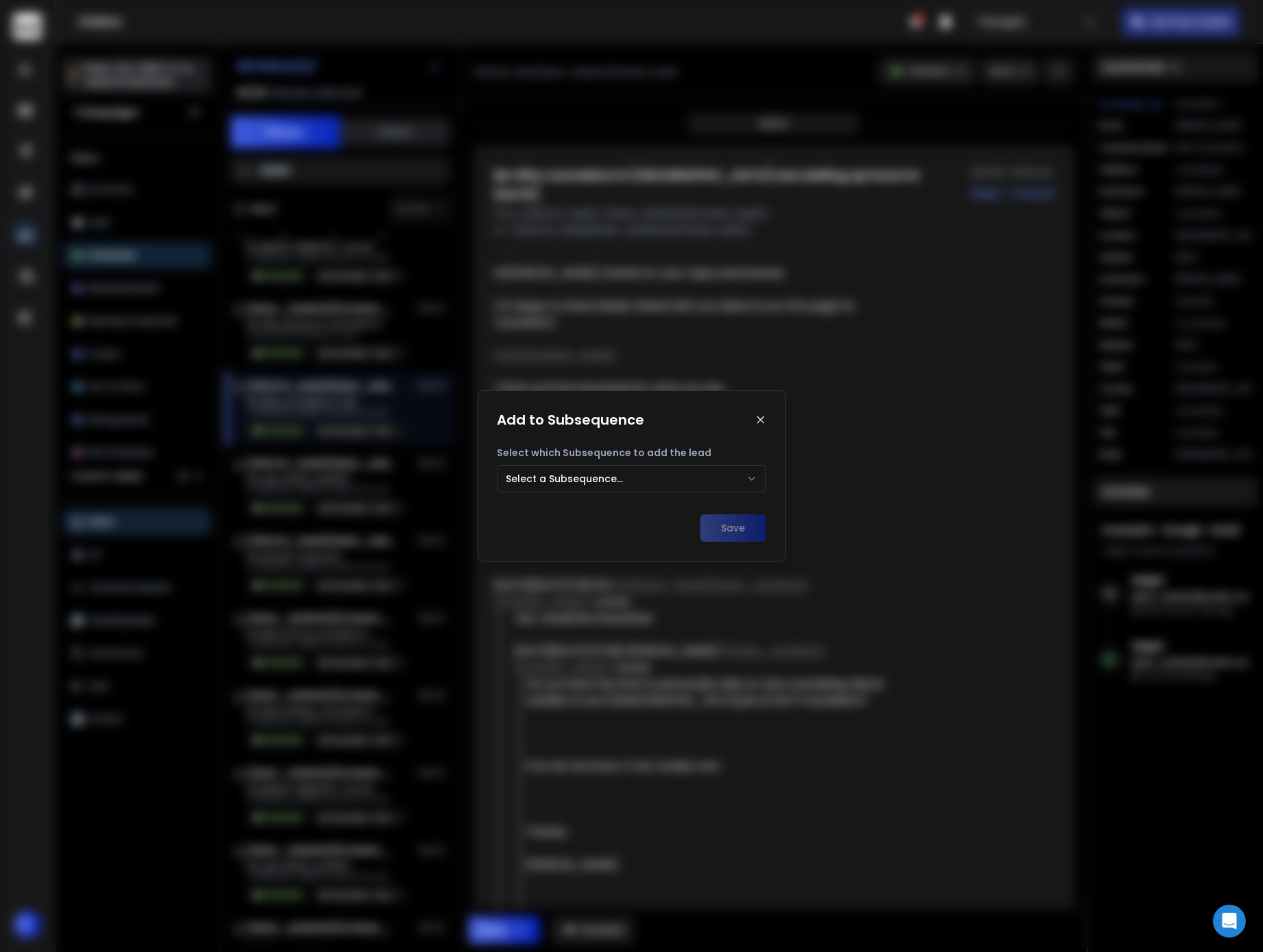
click at [596, 467] on button "Select a Subsequence..." at bounding box center [632, 479] width 269 height 27
click at [614, 497] on div "Counselor - Google - Small" at bounding box center [632, 510] width 268 height 27
click at [704, 524] on button "Save" at bounding box center [733, 528] width 66 height 27
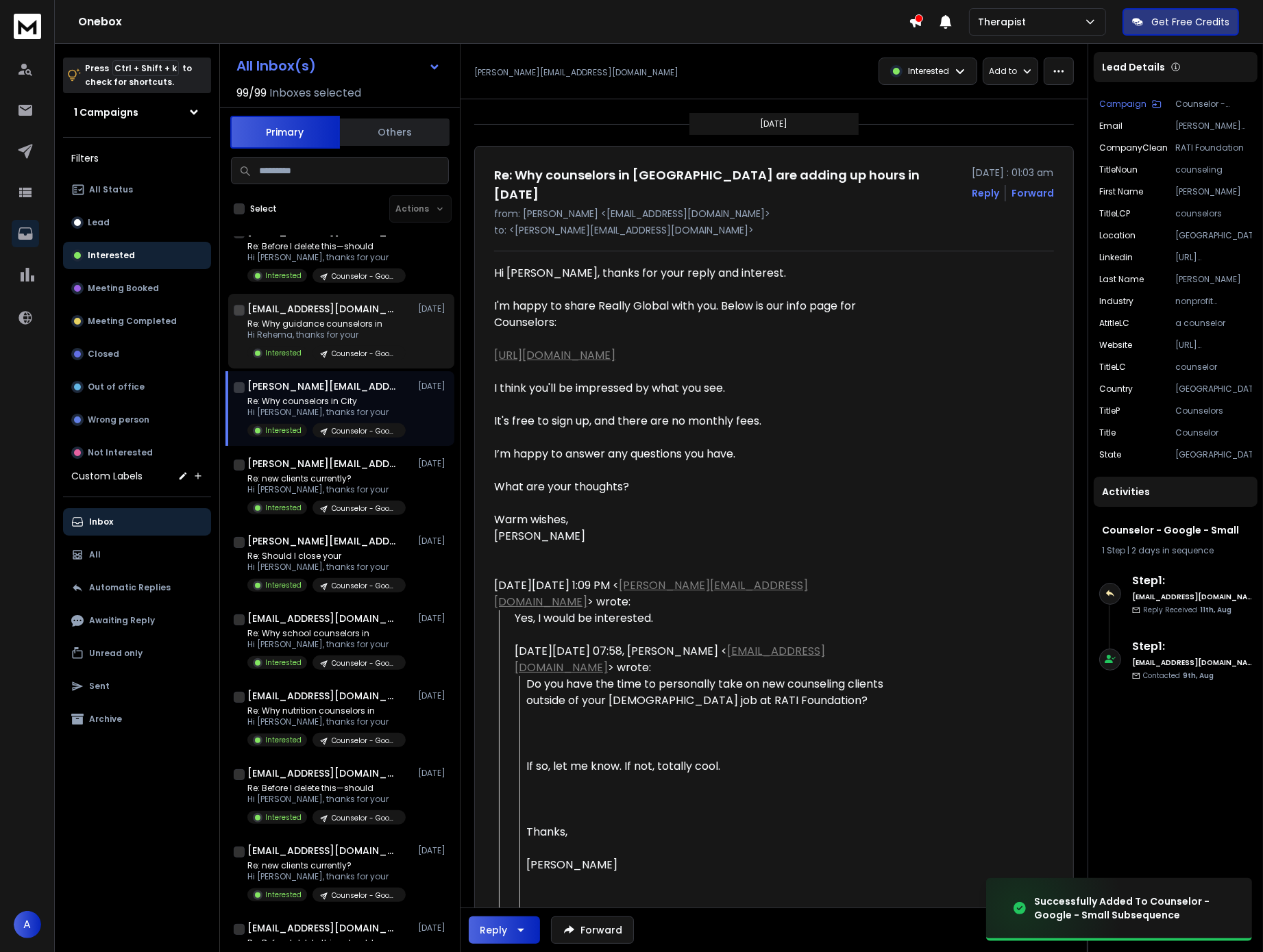
click at [351, 339] on p "Hi Rehema, thanks for your" at bounding box center [327, 335] width 158 height 11
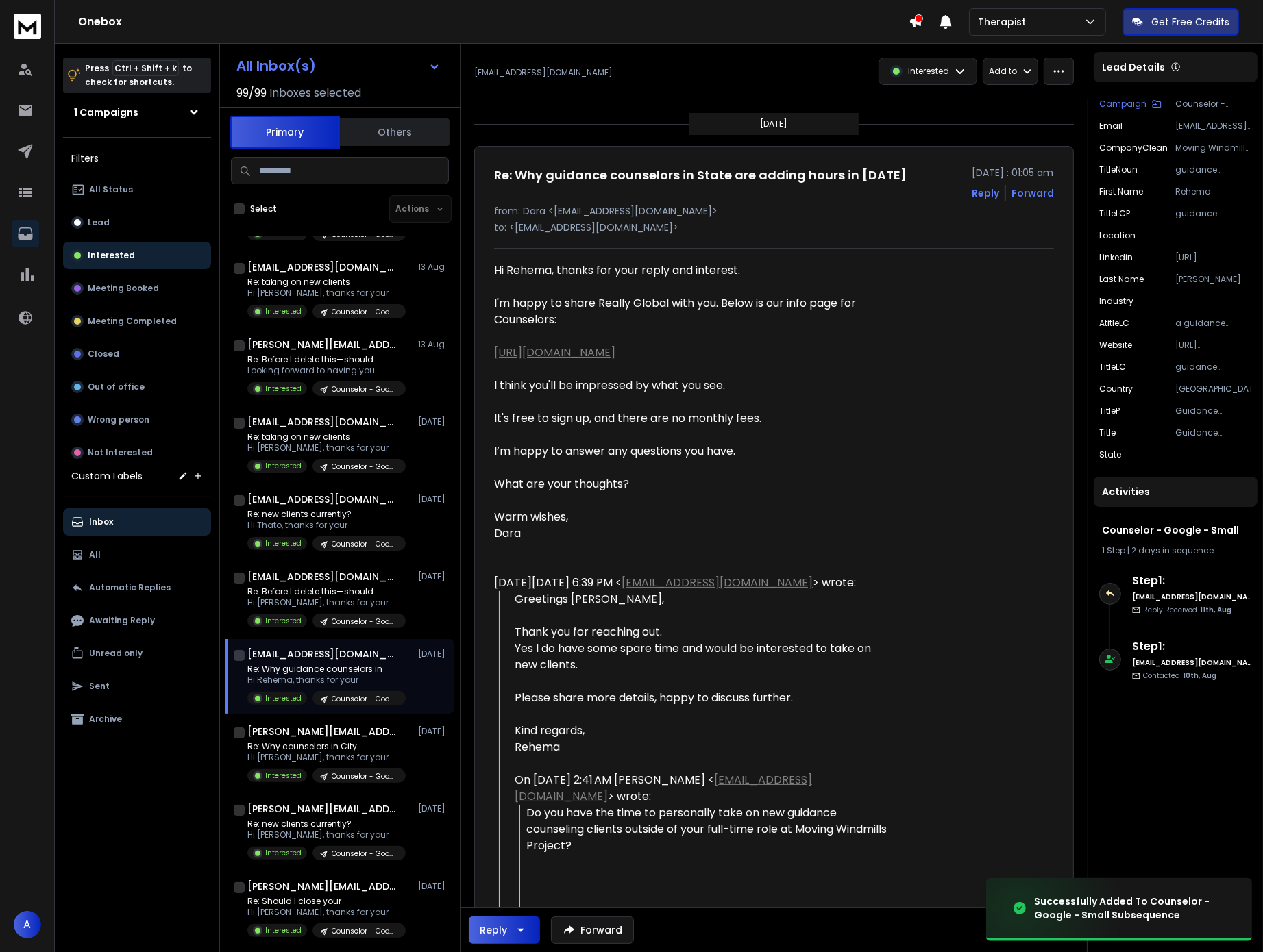
scroll to position [386, 0]
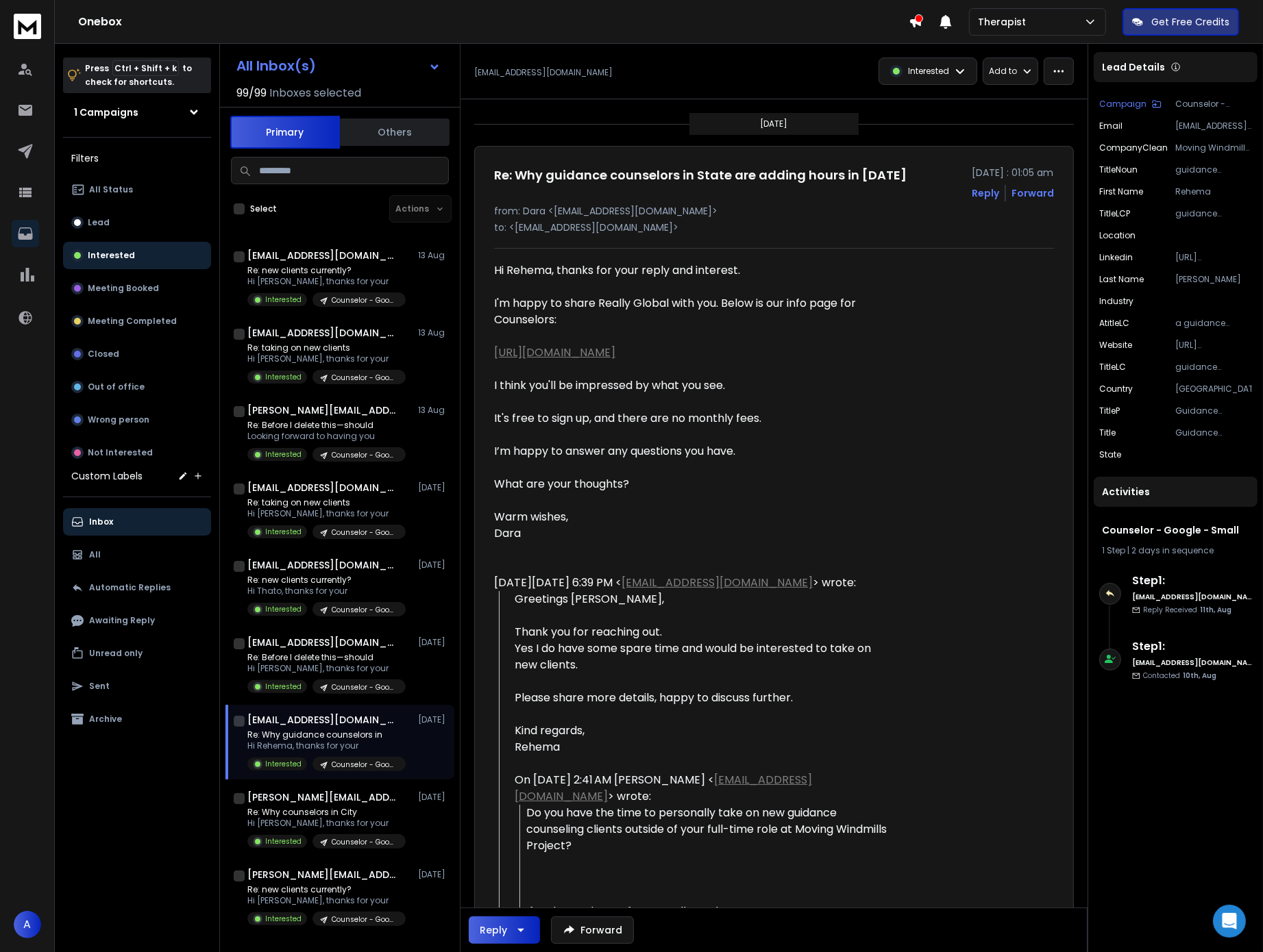
click at [1000, 74] on p "Add to" at bounding box center [1003, 71] width 28 height 11
click at [1005, 97] on div "Subsequence" at bounding box center [1033, 102] width 82 height 14
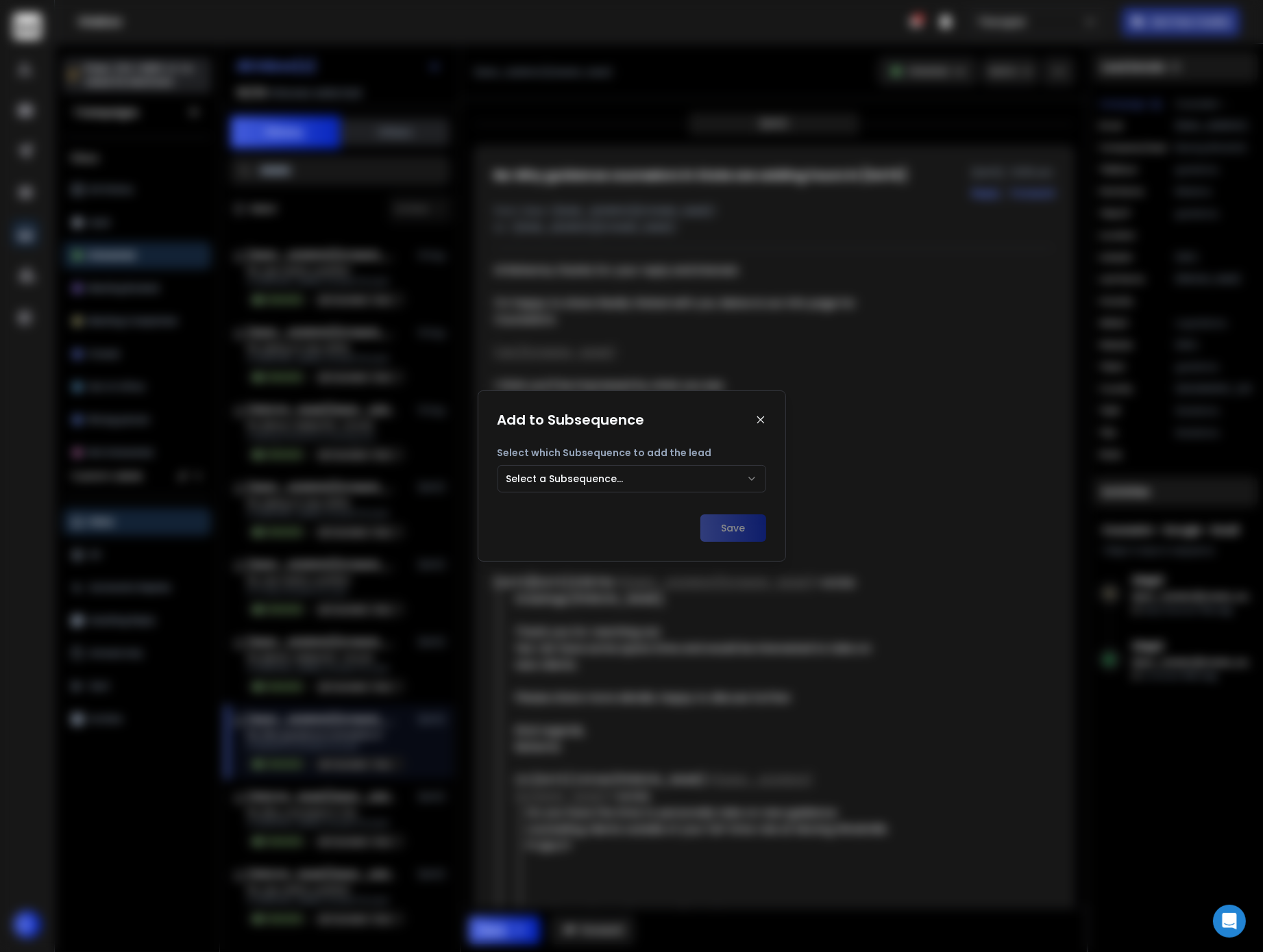
click at [589, 465] on div "Select which Subsequence to add the lead Select a Subsequence..." at bounding box center [632, 472] width 269 height 52
click at [742, 524] on button "Save" at bounding box center [733, 528] width 66 height 27
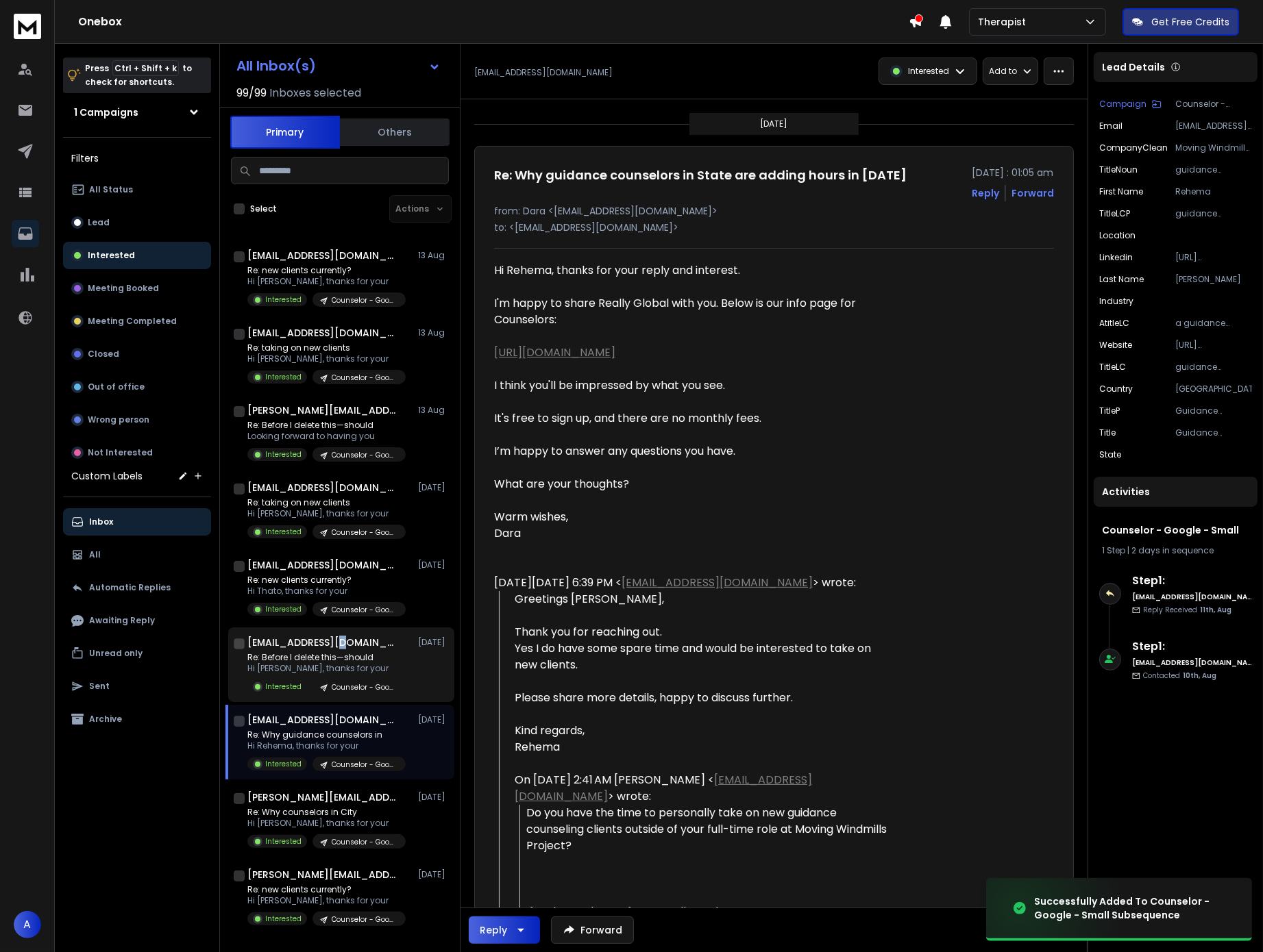
click at [349, 644] on h1 "smita@seaandbeyond.com" at bounding box center [323, 642] width 151 height 14
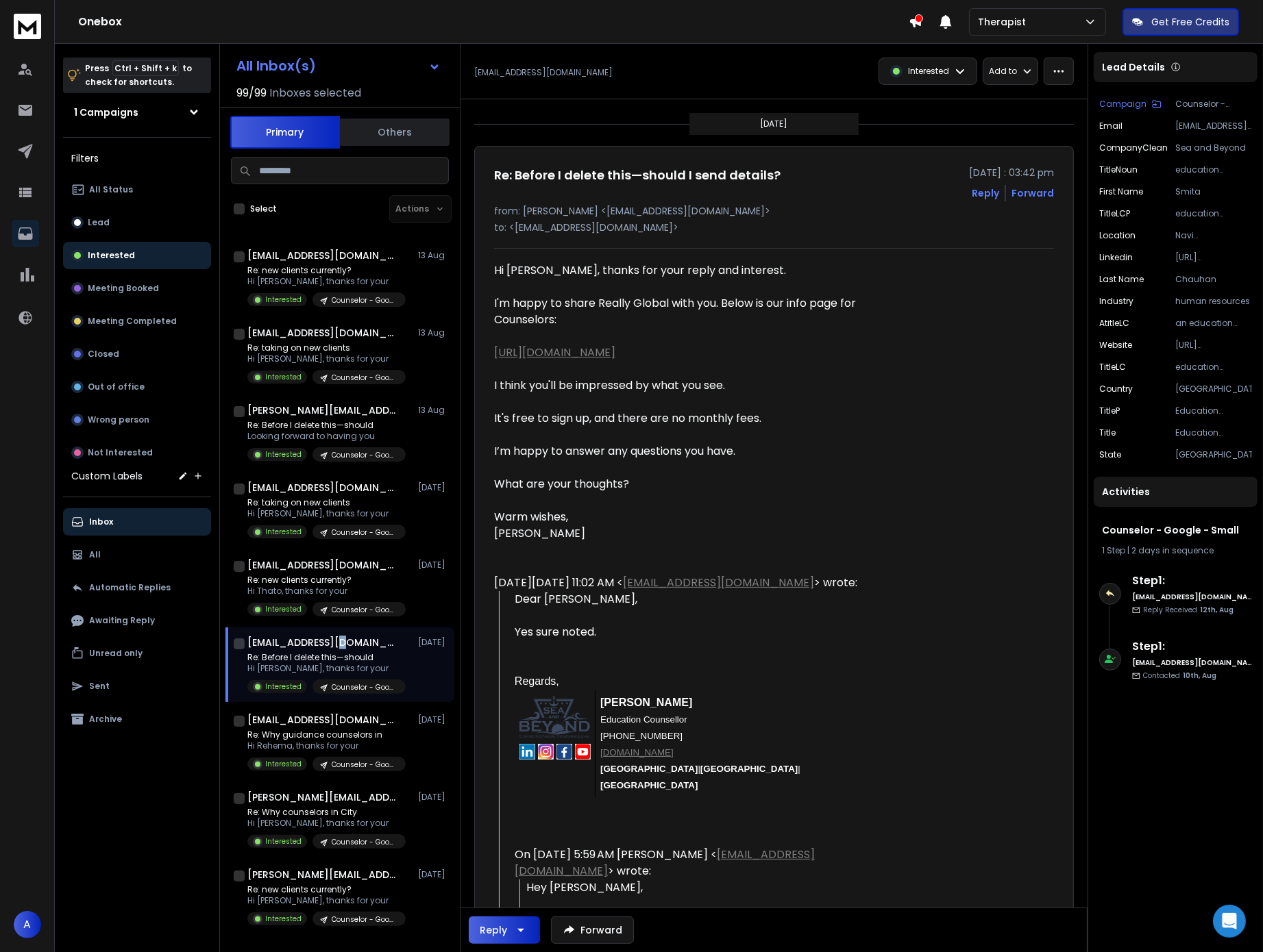
click at [998, 61] on div "Add to" at bounding box center [1011, 71] width 54 height 26
click at [1010, 92] on div "Subsequence" at bounding box center [1045, 102] width 116 height 22
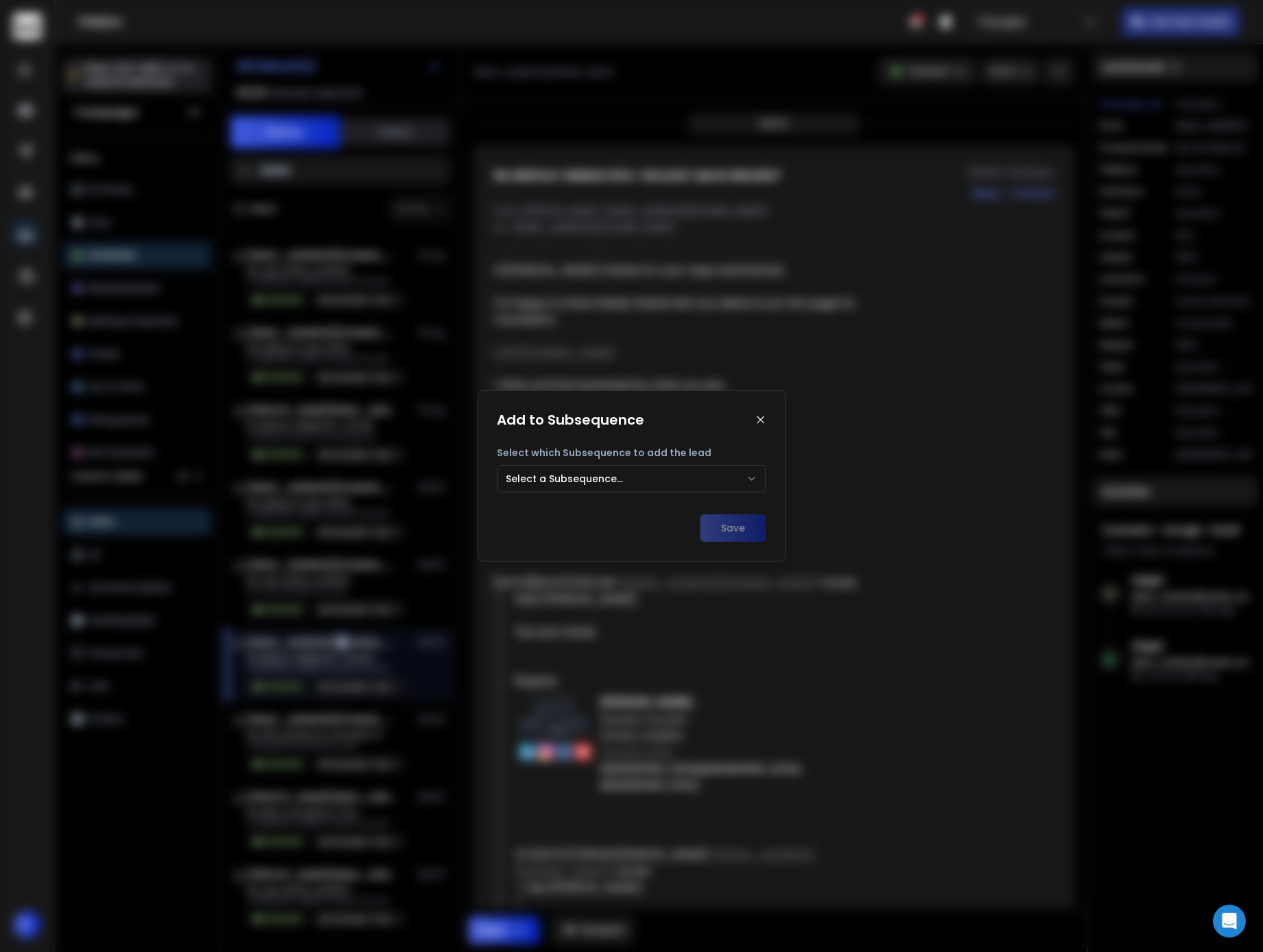
click at [697, 479] on button "Select a Subsequence..." at bounding box center [632, 479] width 269 height 27
click at [721, 519] on button "Save" at bounding box center [733, 528] width 66 height 27
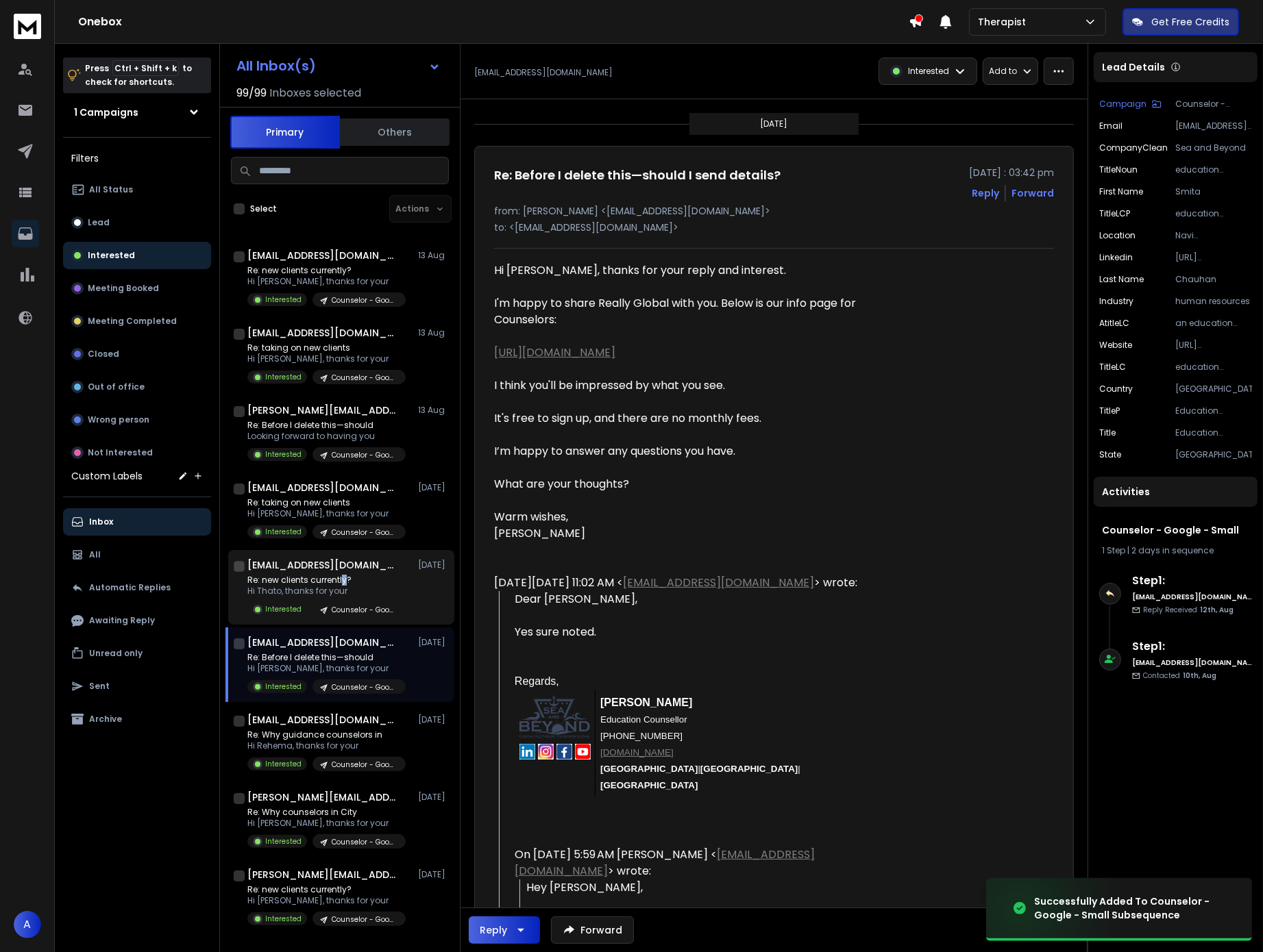
click at [344, 583] on p "Re: new clients currently?" at bounding box center [327, 580] width 158 height 11
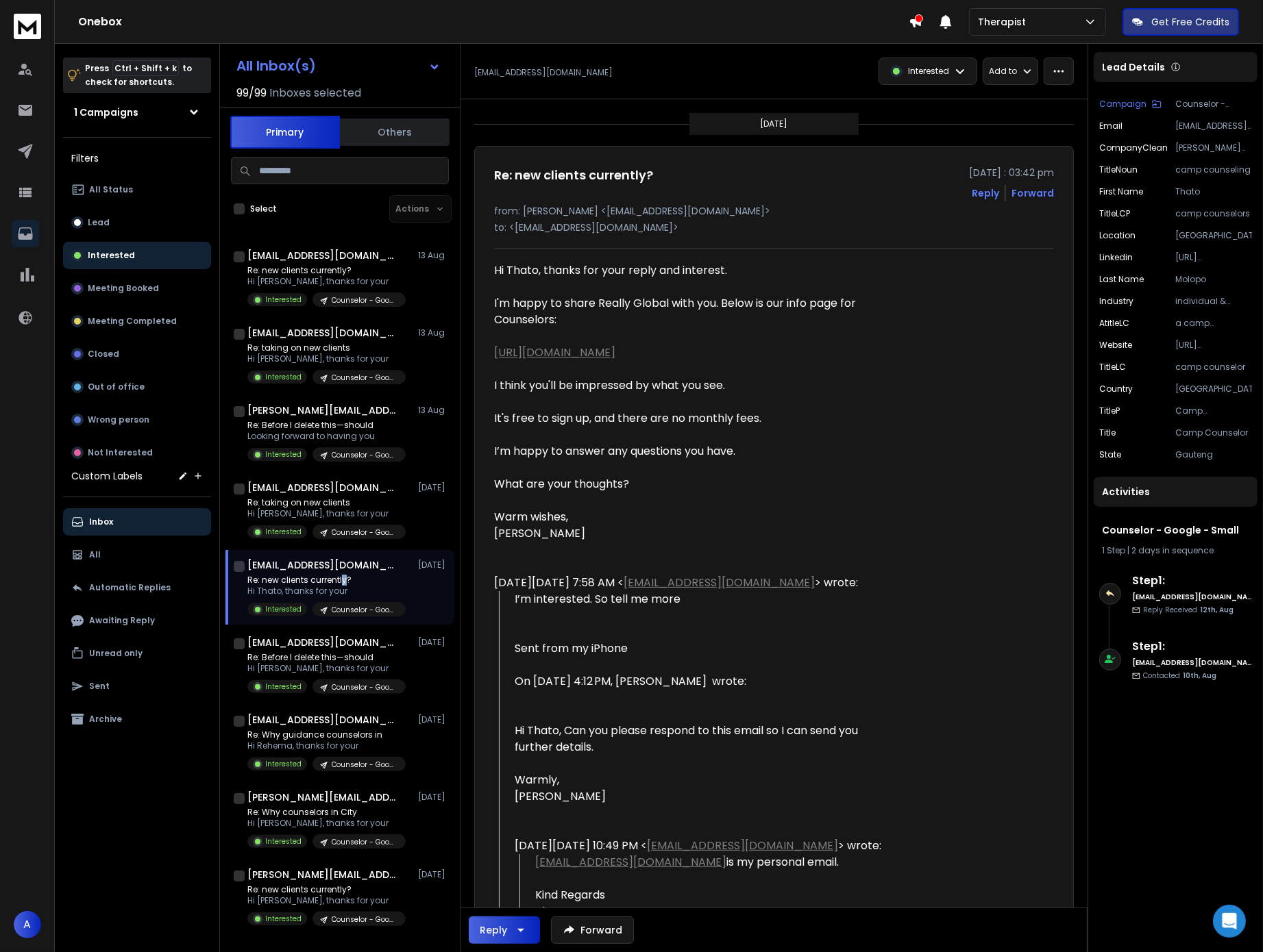
click at [1001, 78] on div "Add to" at bounding box center [1011, 71] width 54 height 26
click at [1011, 106] on div "Subsequence" at bounding box center [1033, 102] width 82 height 14
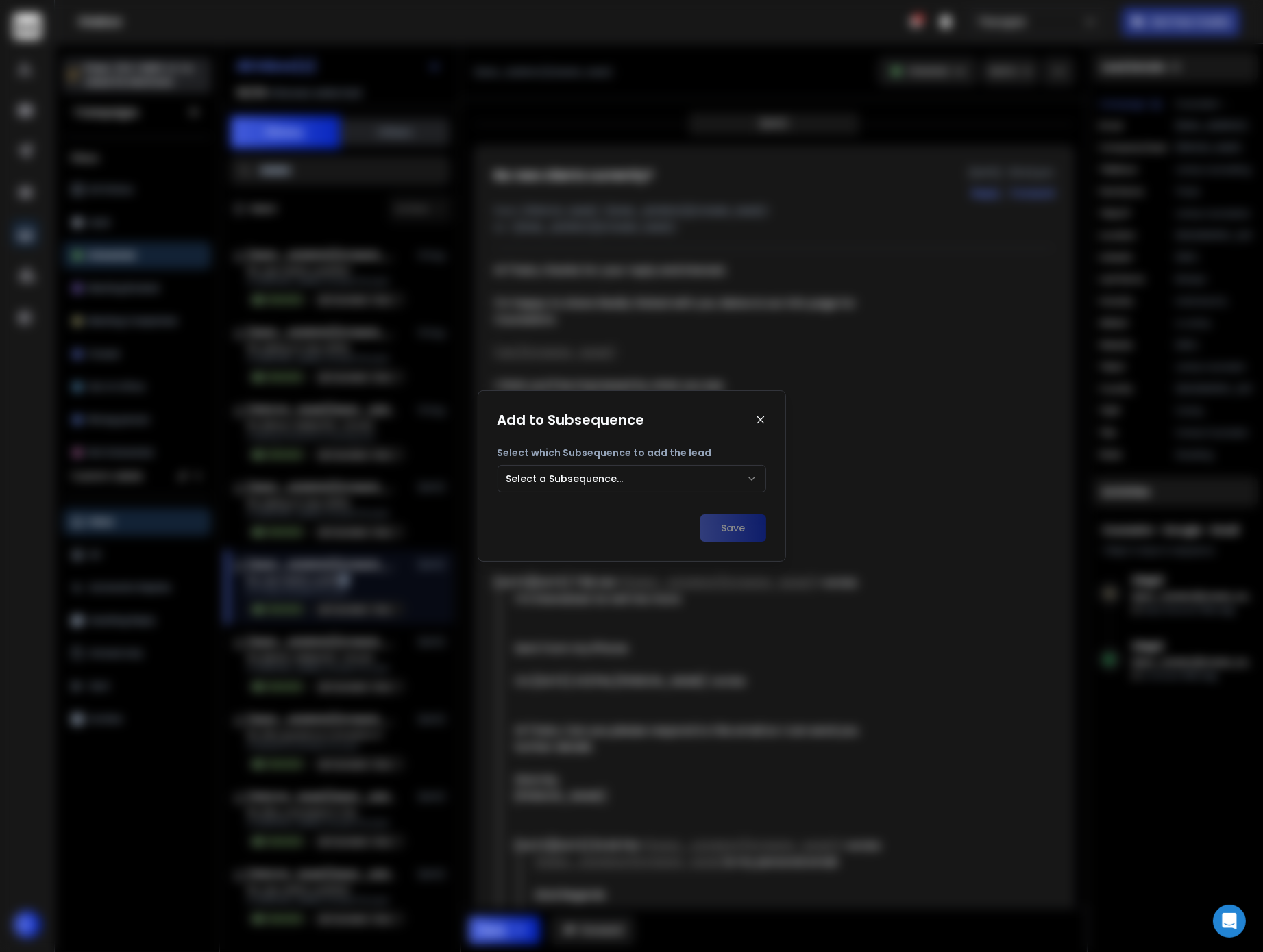
click at [697, 478] on button "Select a Subsequence..." at bounding box center [632, 479] width 269 height 27
click at [727, 521] on button "Save" at bounding box center [733, 528] width 66 height 27
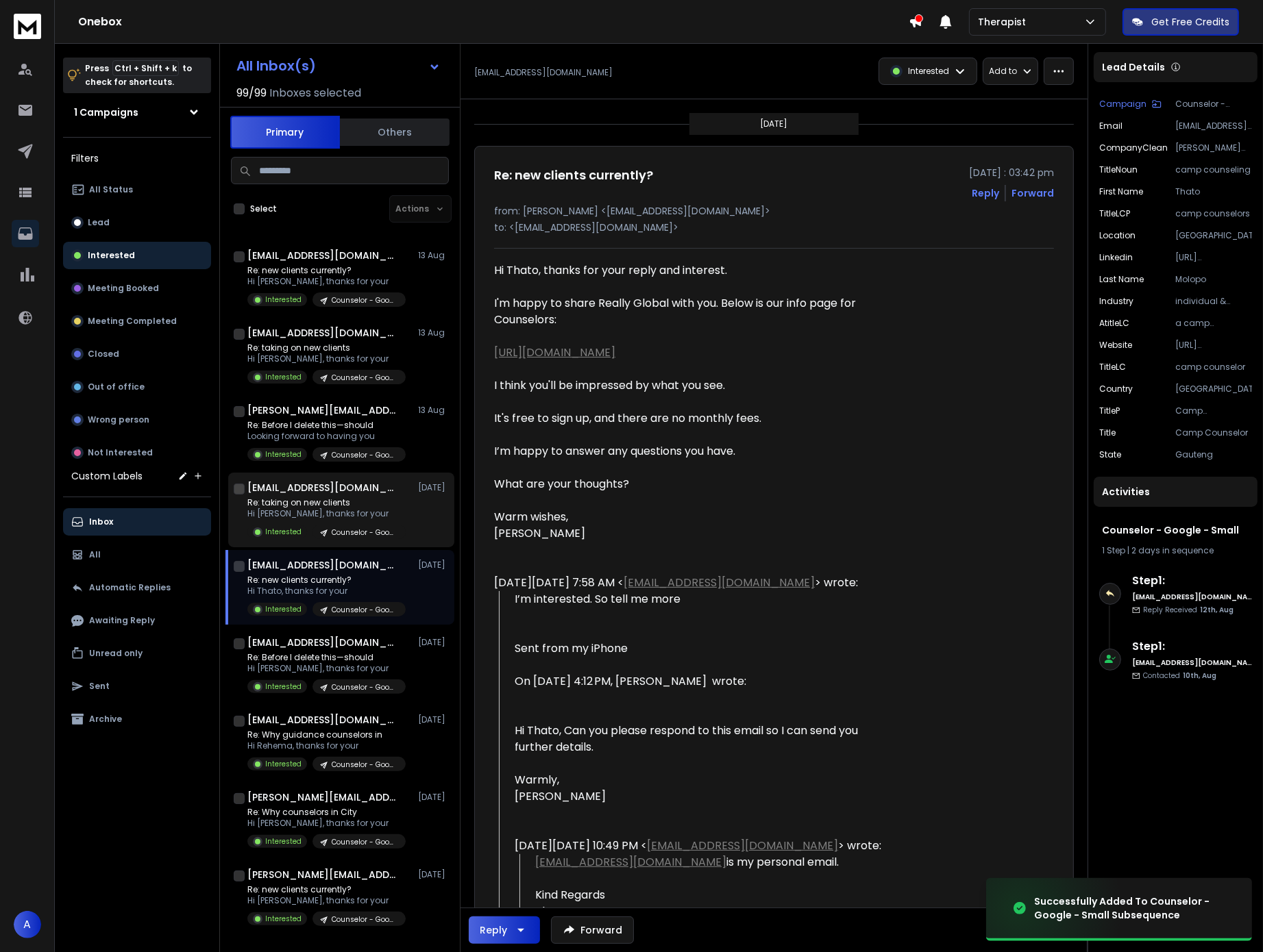
click at [319, 482] on h1 "roya@expressionscounselling.com" at bounding box center [323, 488] width 151 height 14
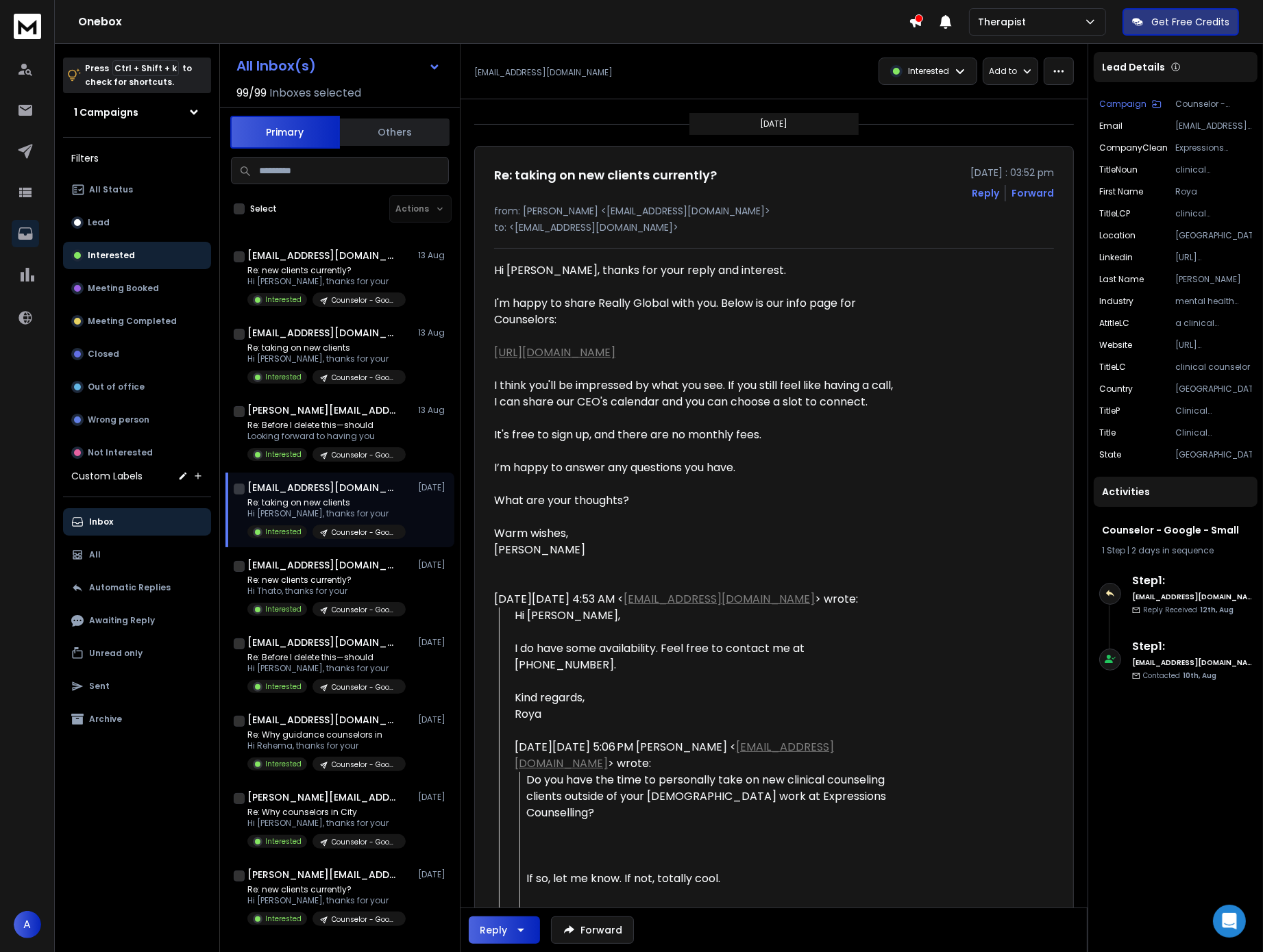
click at [1004, 81] on div "Add to" at bounding box center [1011, 71] width 54 height 26
click at [1018, 92] on div "Subsequence" at bounding box center [1045, 102] width 116 height 22
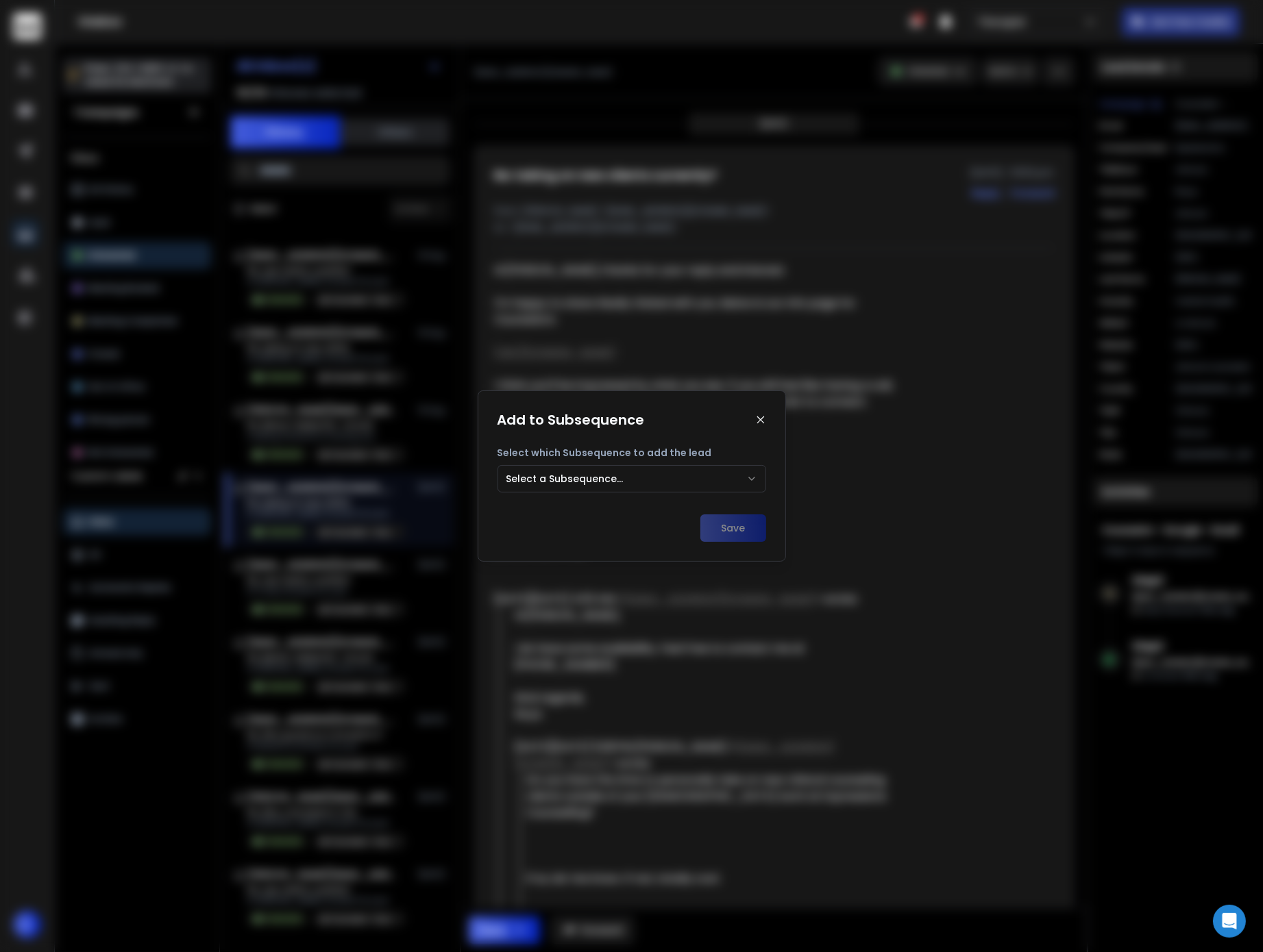
click at [636, 467] on button "Select a Subsequence..." at bounding box center [632, 479] width 269 height 27
click at [750, 511] on div "Select which Subsequence to add the lead Counselor - Google - Small Save" at bounding box center [632, 494] width 269 height 96
click at [734, 535] on button "Save" at bounding box center [733, 528] width 66 height 27
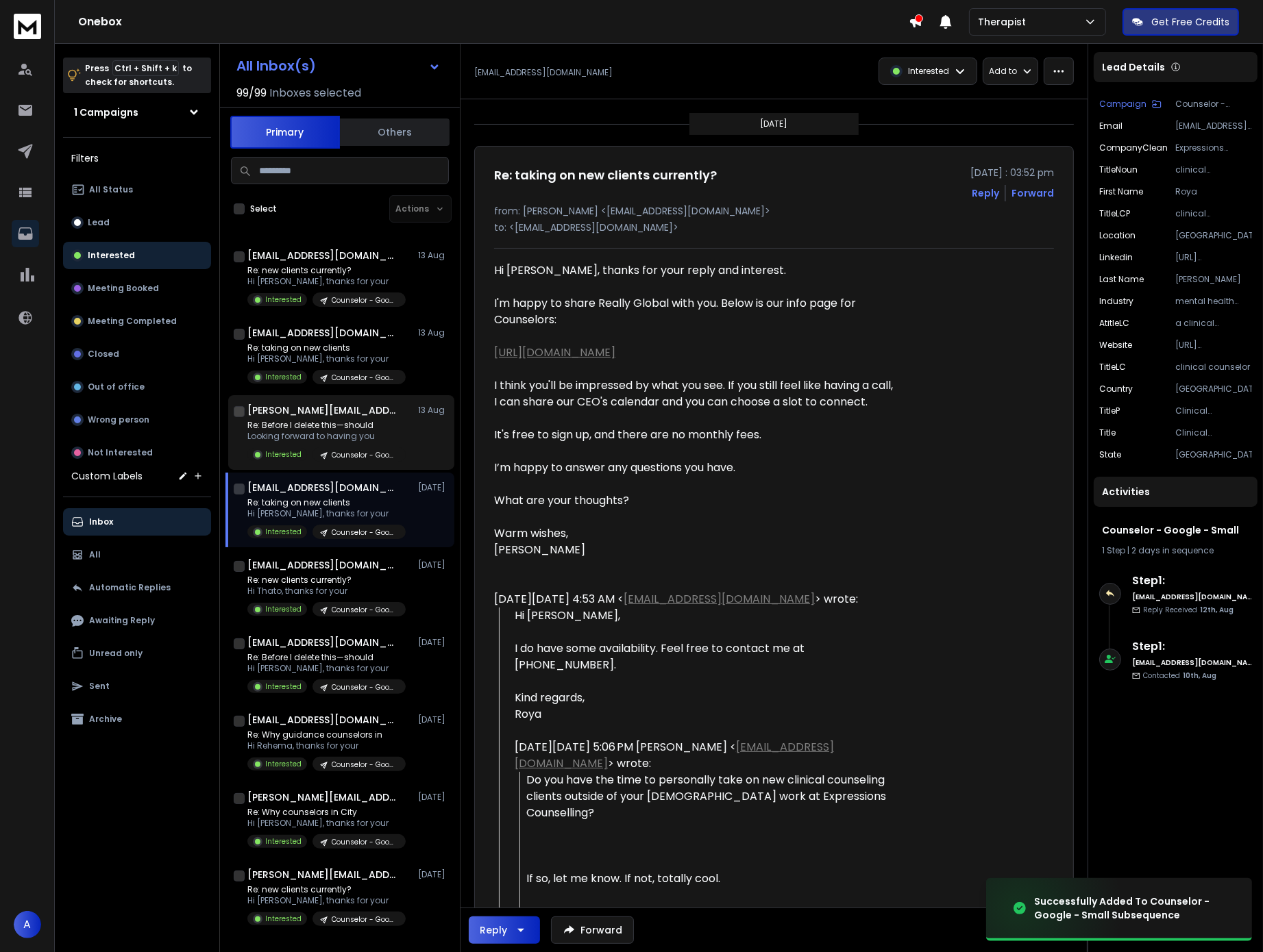
click at [373, 426] on p "Re: Before I delete this—should" at bounding box center [327, 425] width 158 height 11
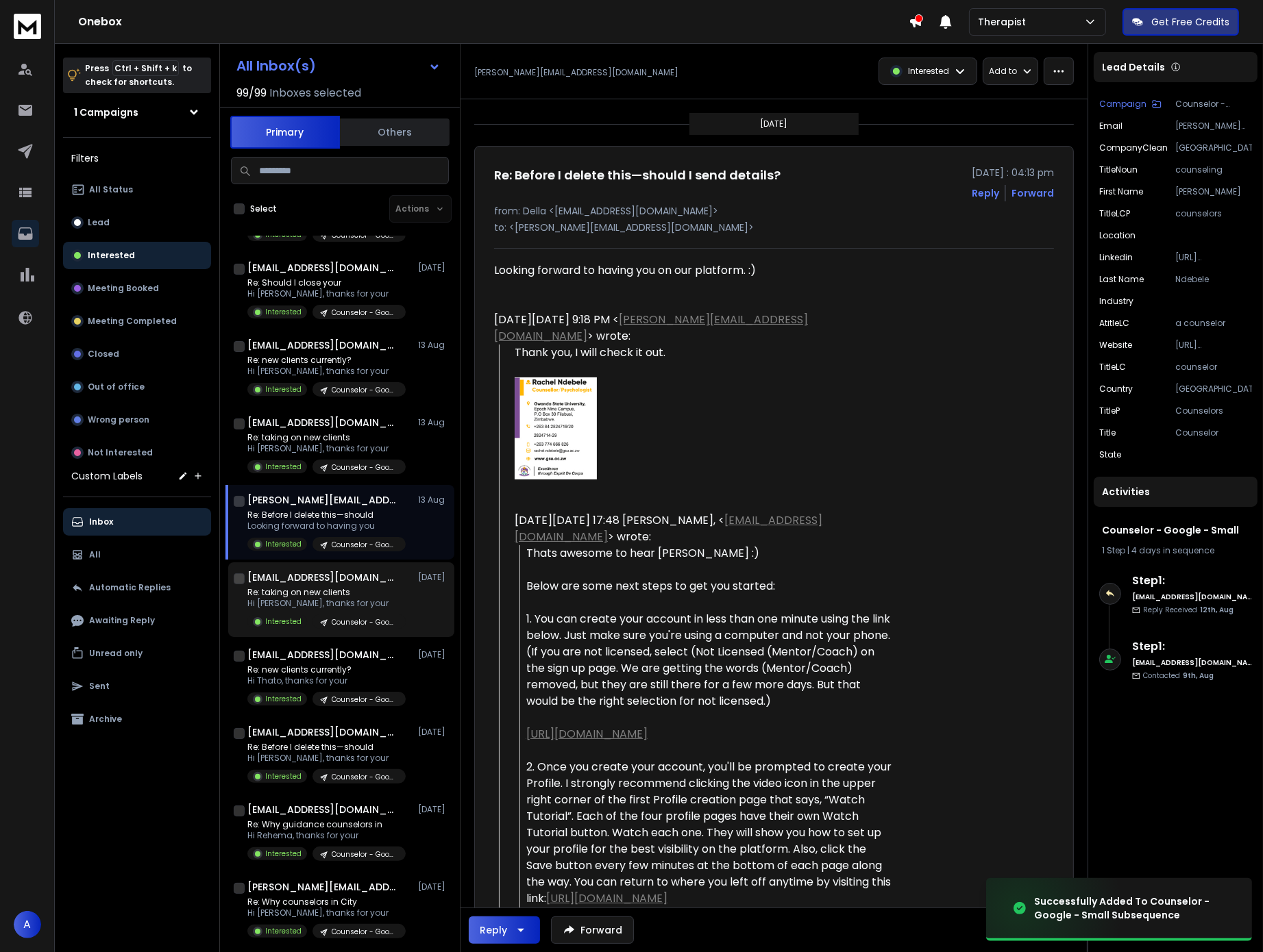
scroll to position [249, 0]
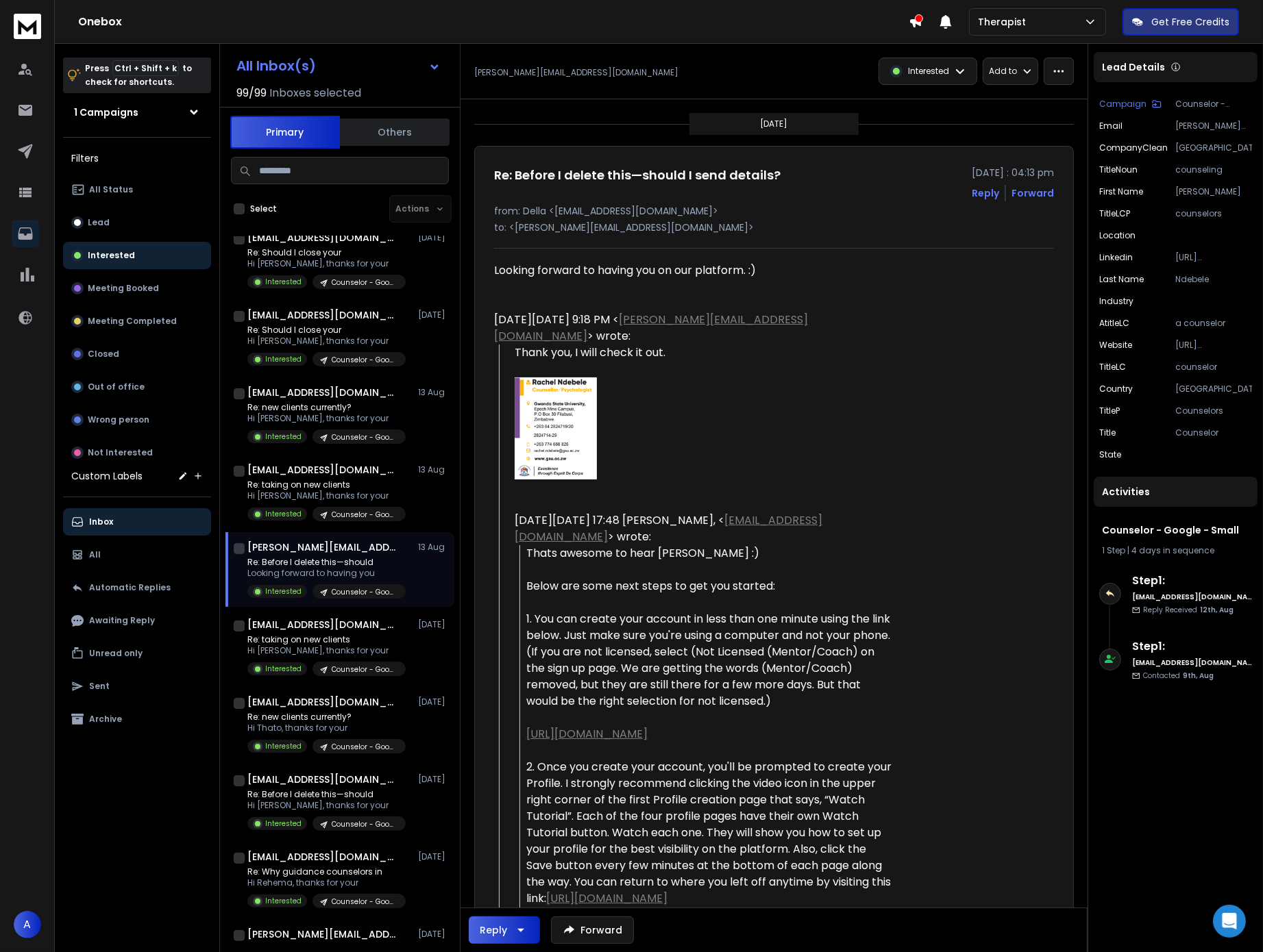
click at [1011, 68] on p "Add to" at bounding box center [1003, 71] width 28 height 11
click at [1023, 99] on div "Subsequence" at bounding box center [1033, 102] width 82 height 14
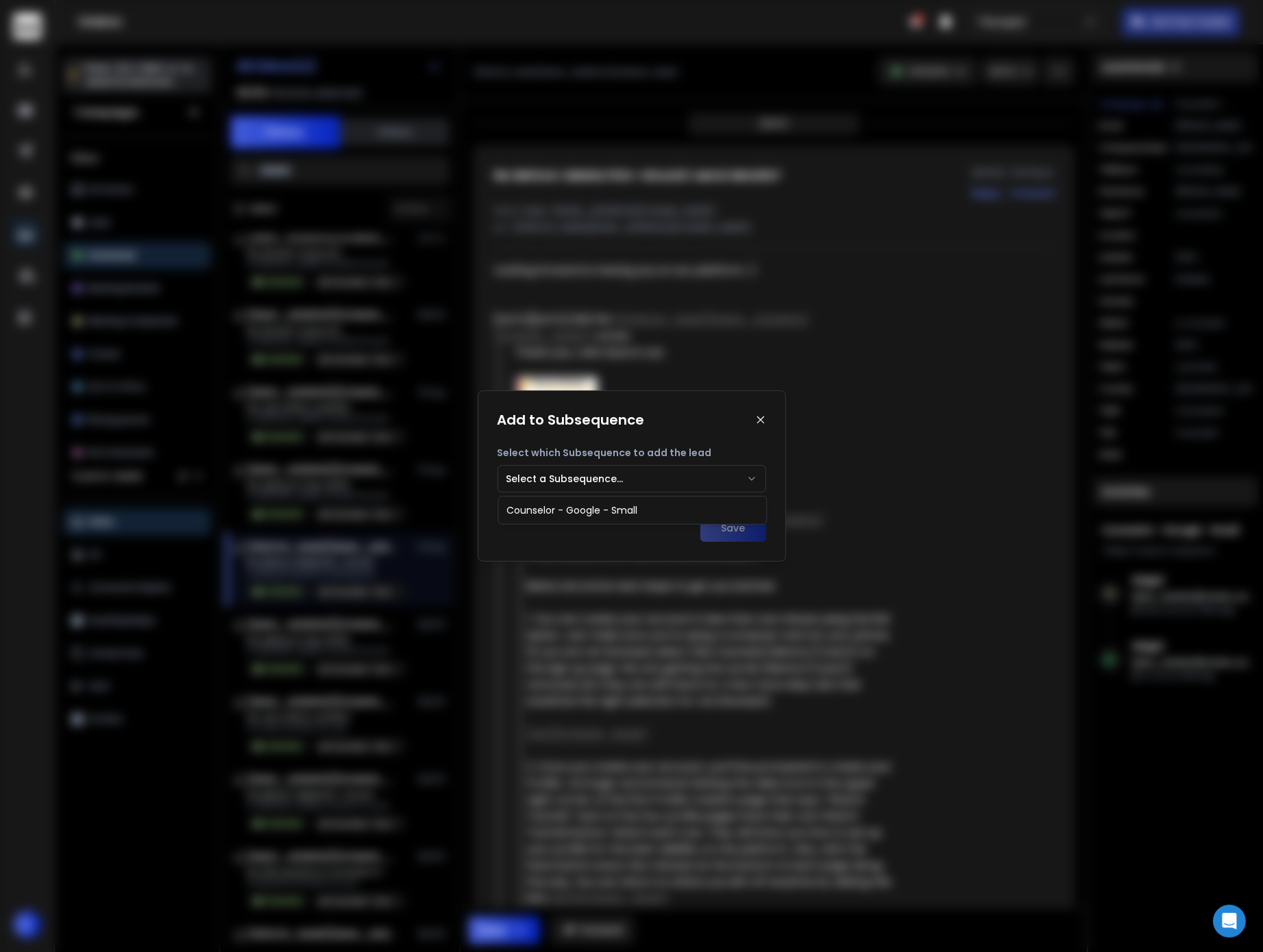
click at [649, 482] on button "Select a Subsequence..." at bounding box center [632, 479] width 269 height 27
click at [728, 536] on button "Save" at bounding box center [733, 528] width 66 height 27
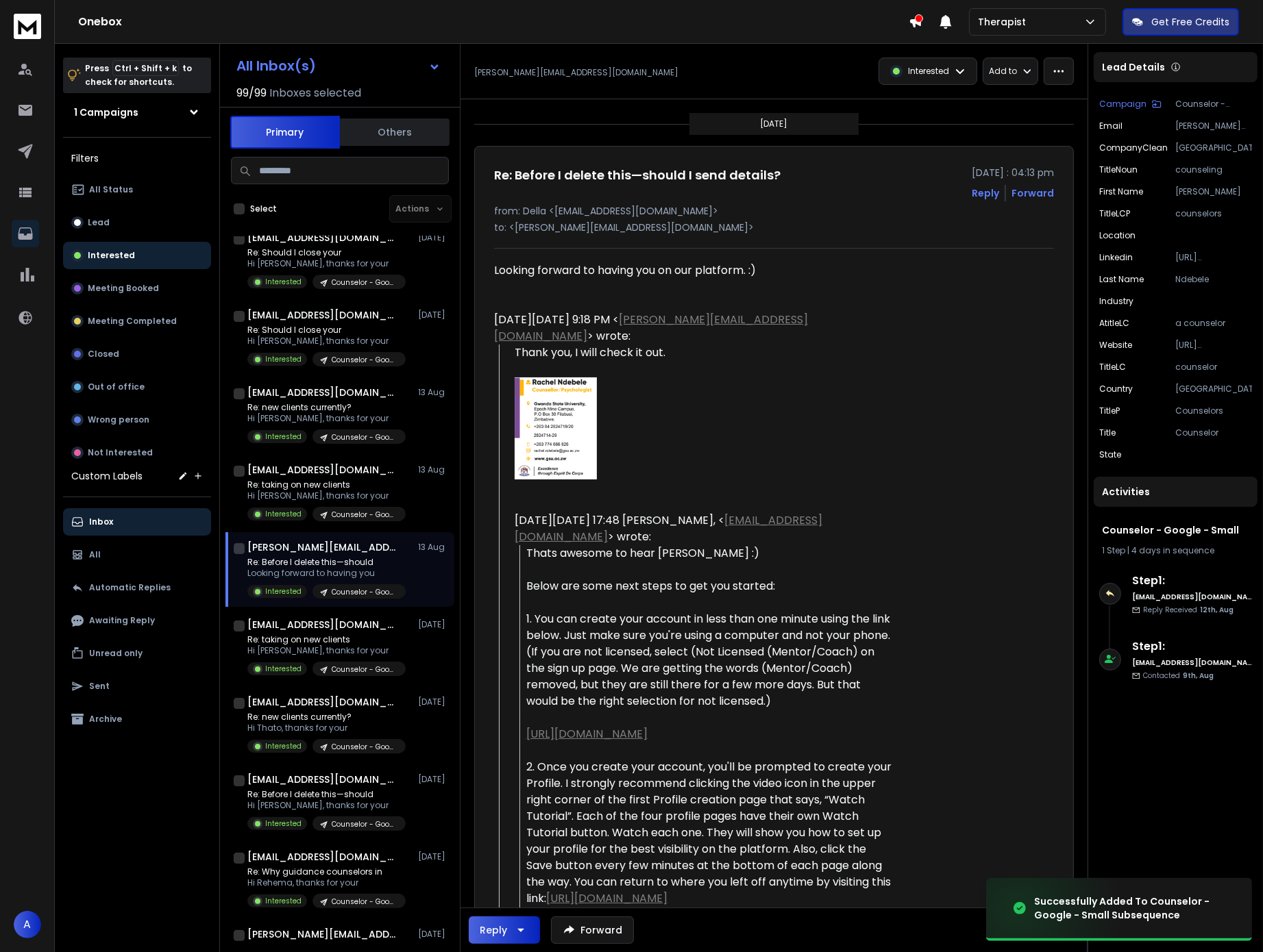
drag, startPoint x: 359, startPoint y: 472, endPoint x: 611, endPoint y: 469, distance: 252.0
click at [362, 469] on h1 "smorgan@rmacademy.com" at bounding box center [323, 470] width 151 height 14
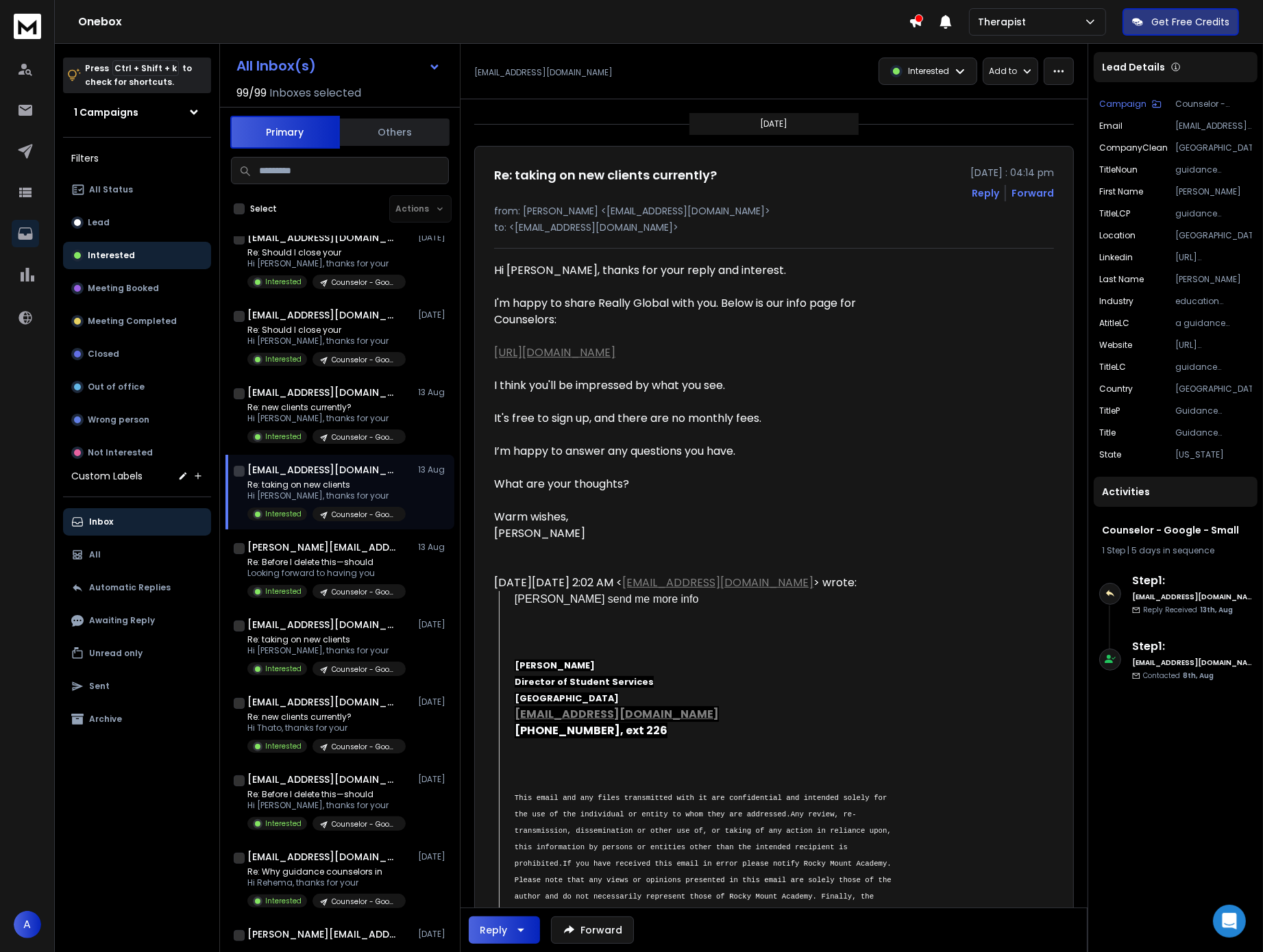
click at [994, 83] on div "Add to" at bounding box center [1011, 71] width 54 height 26
click at [1000, 105] on icon at bounding box center [997, 102] width 9 height 8
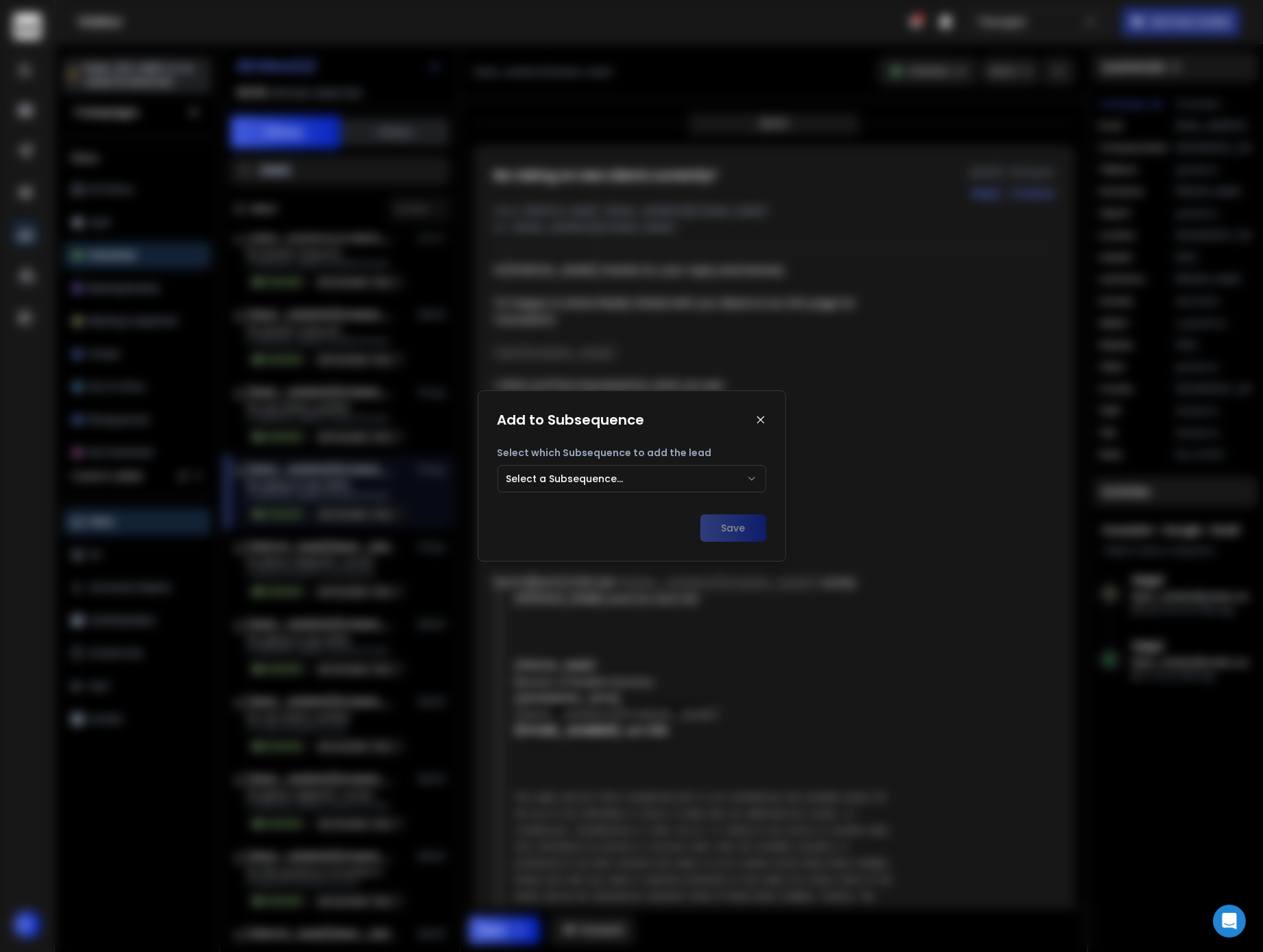
click at [626, 476] on button "Select a Subsequence..." at bounding box center [632, 479] width 269 height 27
click at [646, 483] on button "Select a Subsequence..." at bounding box center [632, 479] width 269 height 27
drag, startPoint x: 737, startPoint y: 524, endPoint x: 704, endPoint y: 520, distance: 33.2
click at [737, 524] on button "Save" at bounding box center [733, 528] width 66 height 27
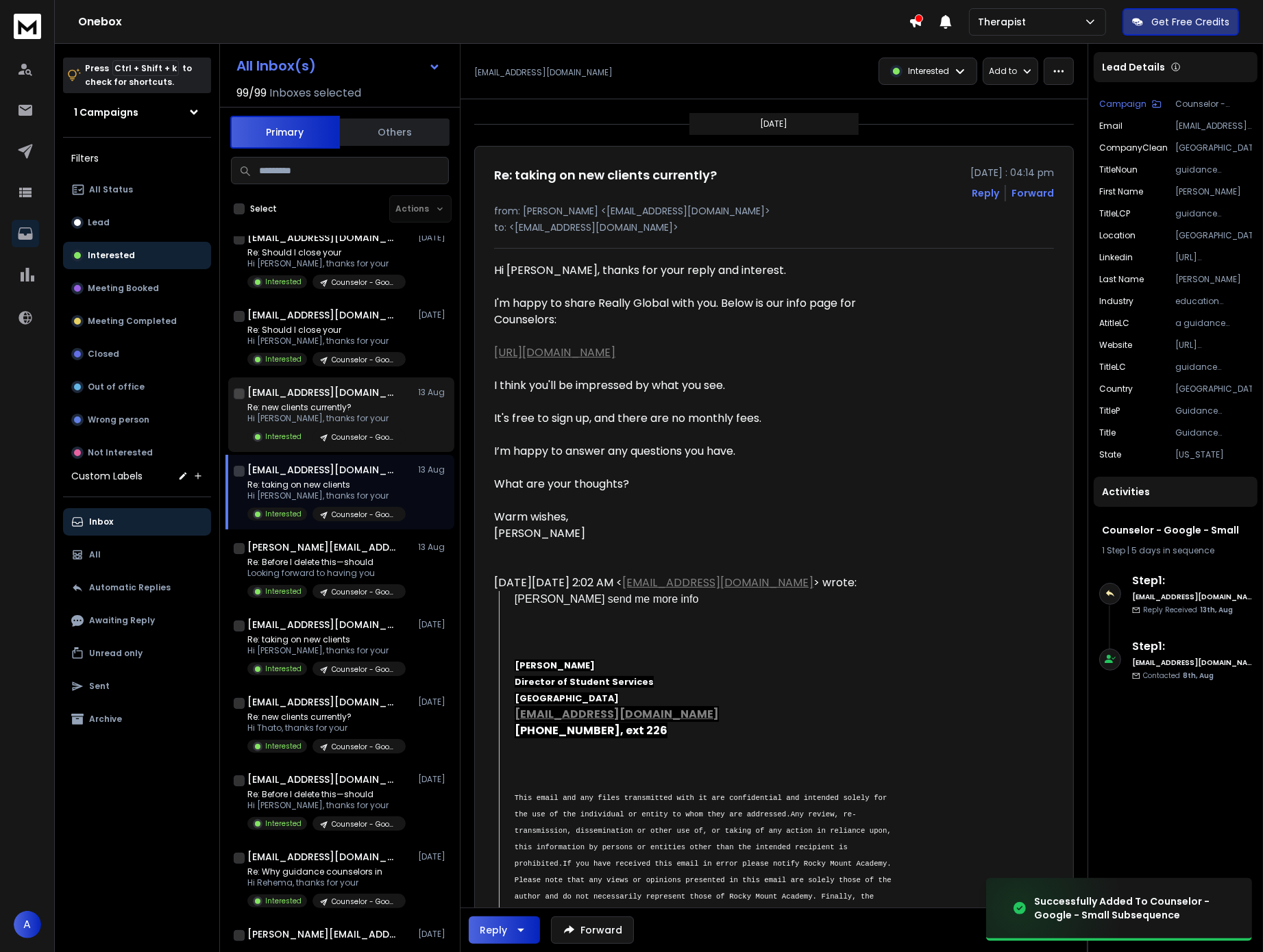
click at [370, 415] on p "Hi Oxana, thanks for your" at bounding box center [327, 418] width 158 height 11
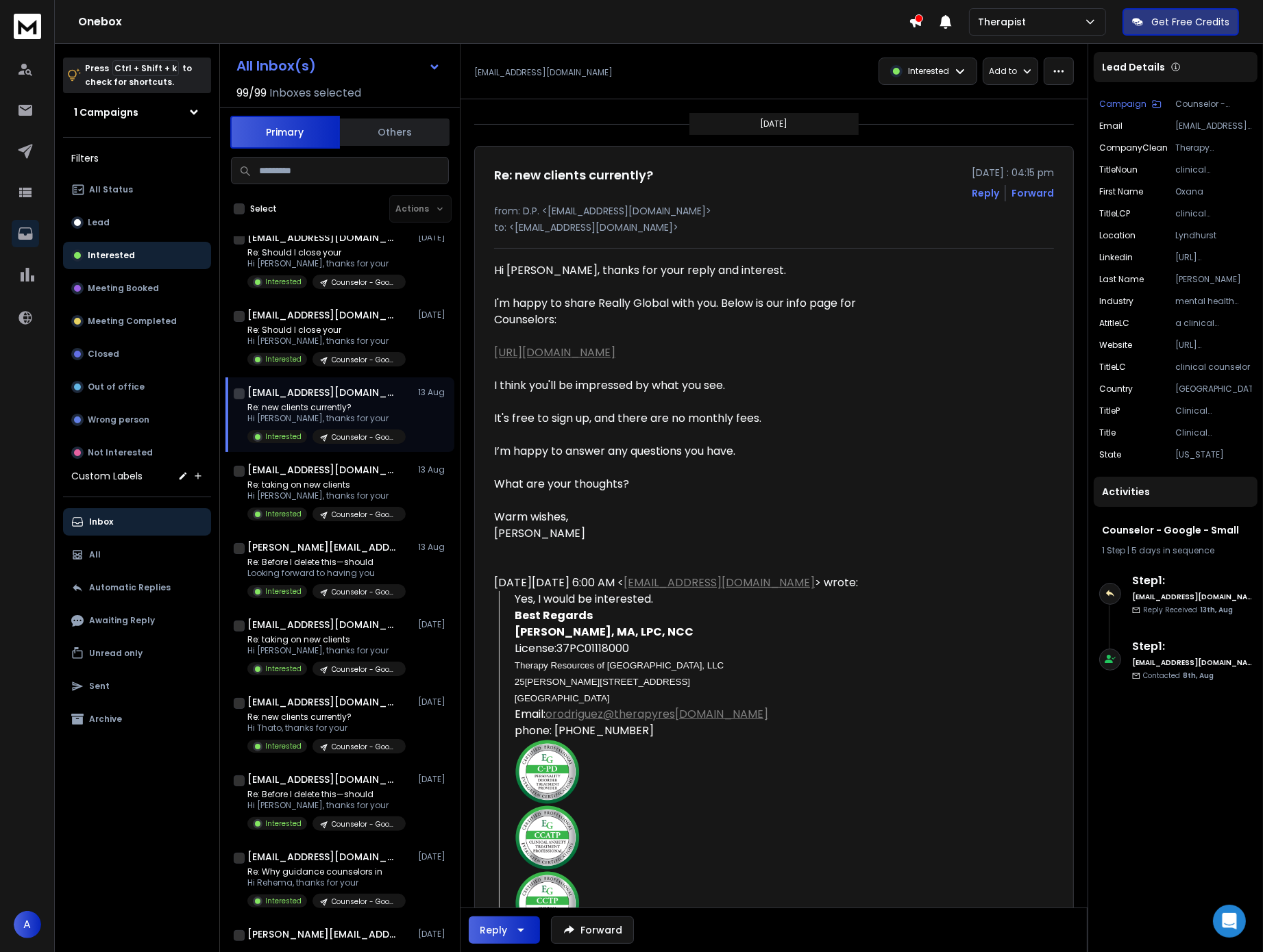
click at [1013, 76] on p "Add to" at bounding box center [1003, 71] width 28 height 11
click at [1008, 106] on div "Subsequence" at bounding box center [1033, 102] width 82 height 14
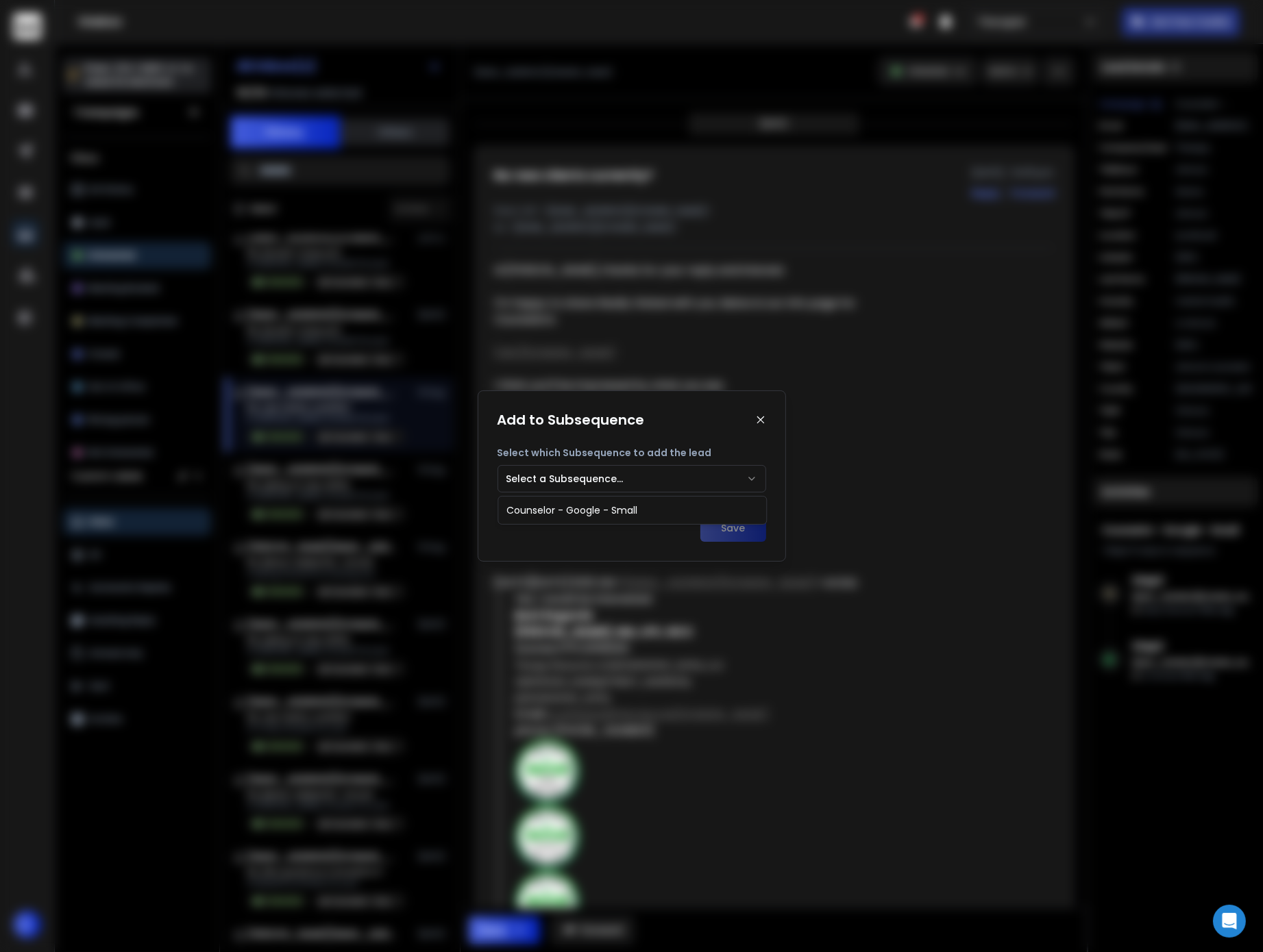
click at [638, 482] on button "Select a Subsequence..." at bounding box center [632, 479] width 269 height 27
click at [750, 524] on button "Save" at bounding box center [733, 528] width 66 height 27
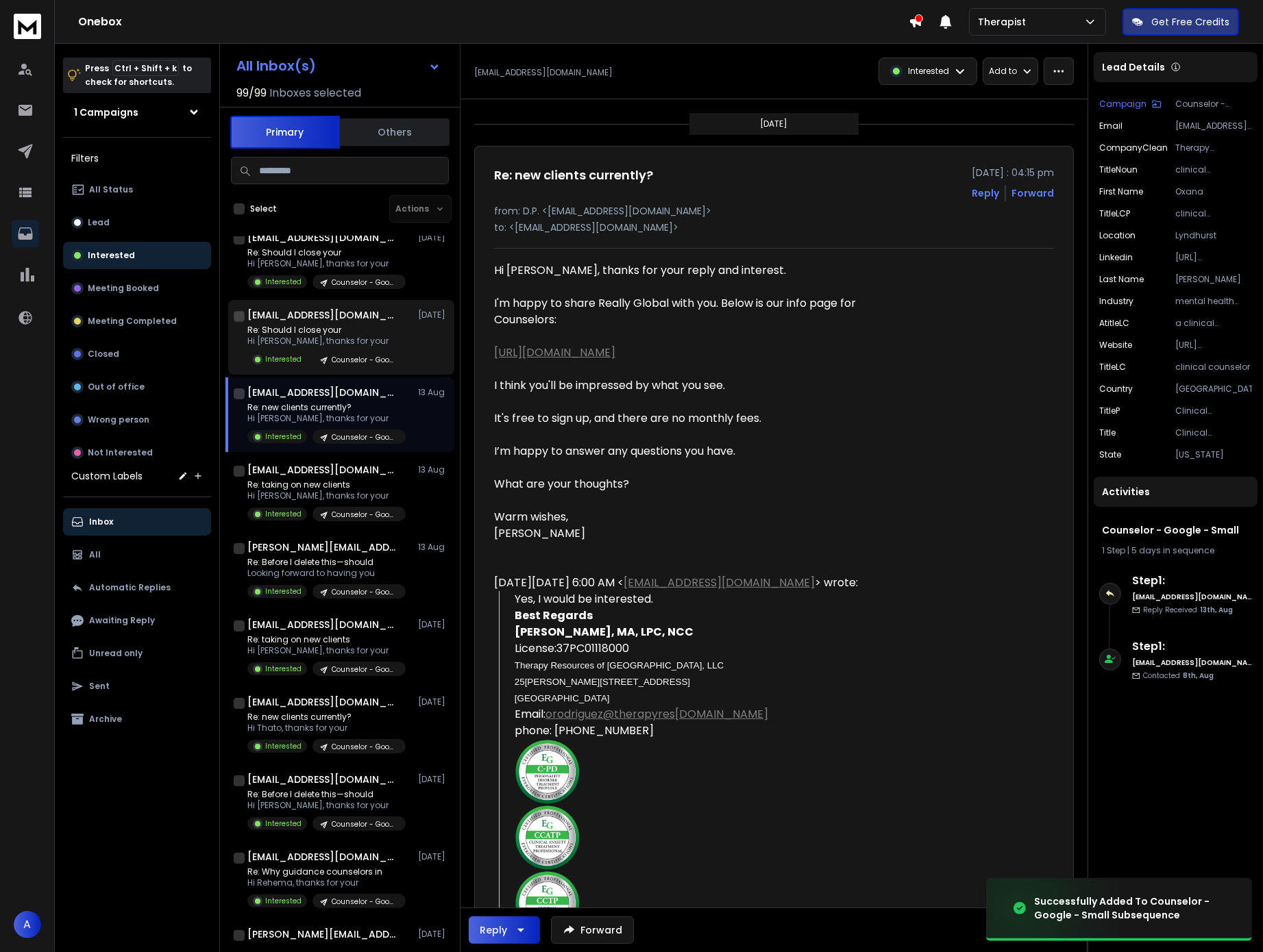
click at [335, 348] on div "Re: Should I close your Hi Parker, thanks for your Interested Counselor - Googl…" at bounding box center [327, 346] width 158 height 42
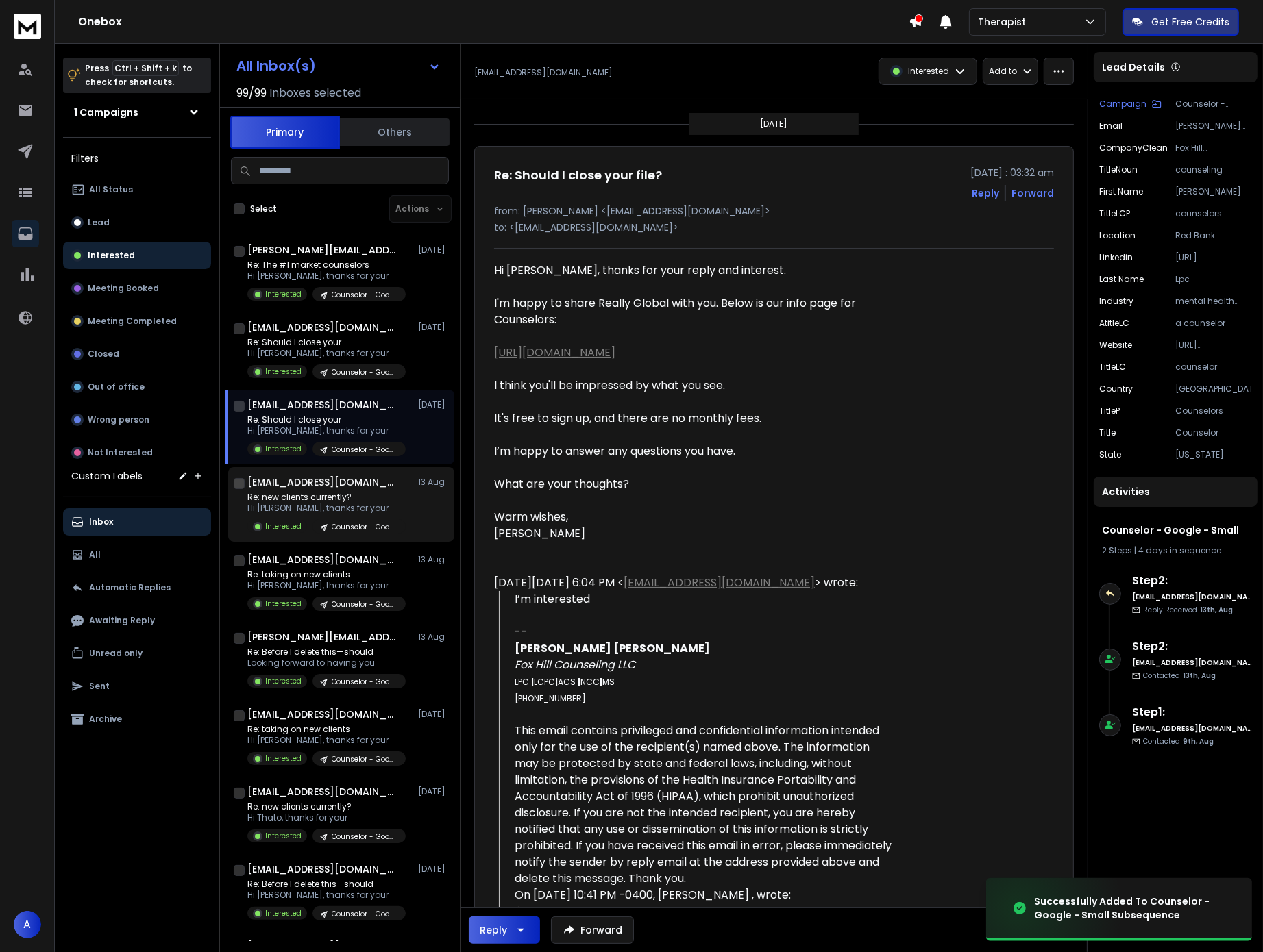
scroll to position [112, 0]
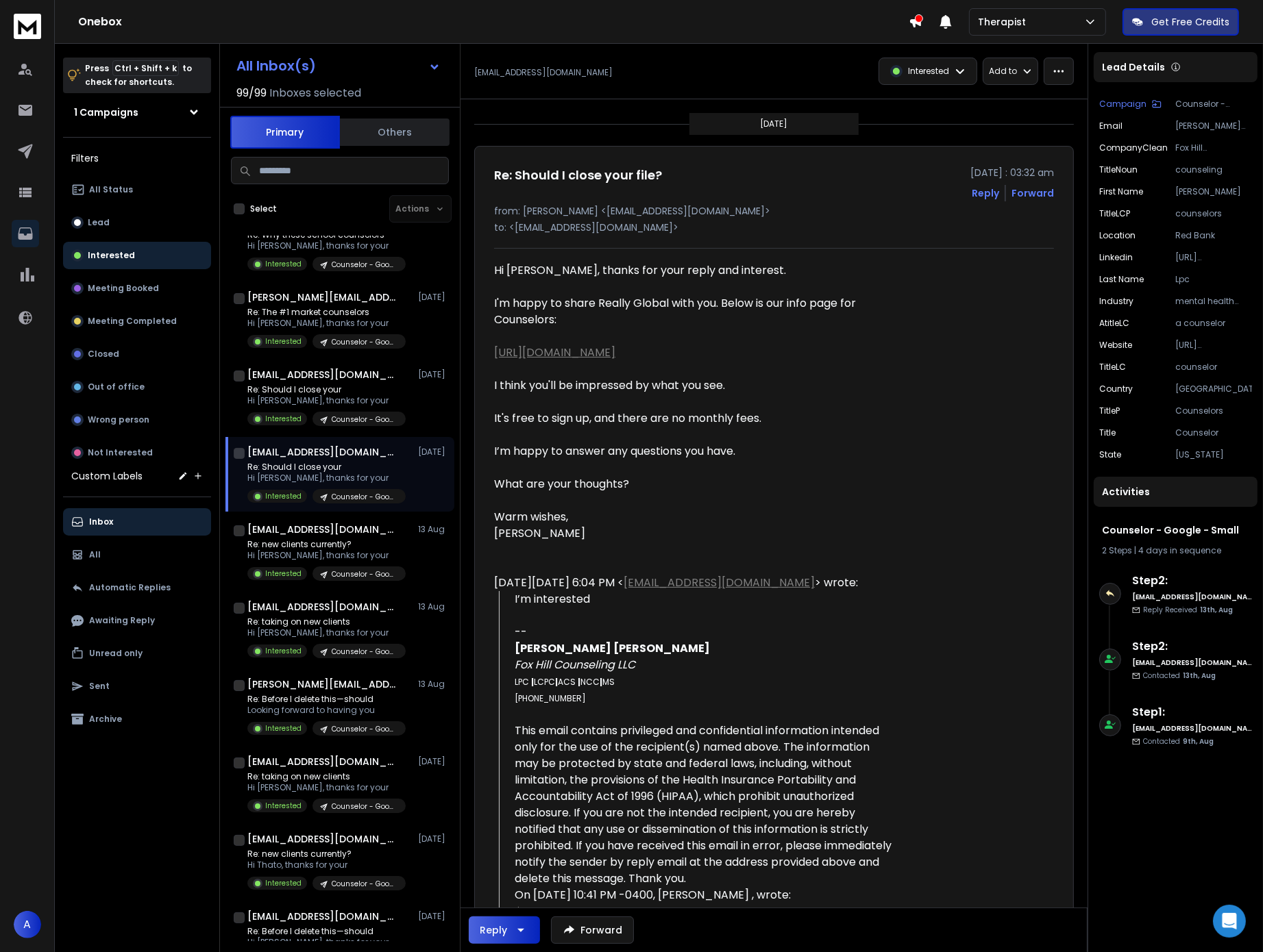
click at [1005, 76] on p "Add to" at bounding box center [1003, 71] width 28 height 11
click at [1015, 97] on div "Subsequence" at bounding box center [1033, 102] width 82 height 14
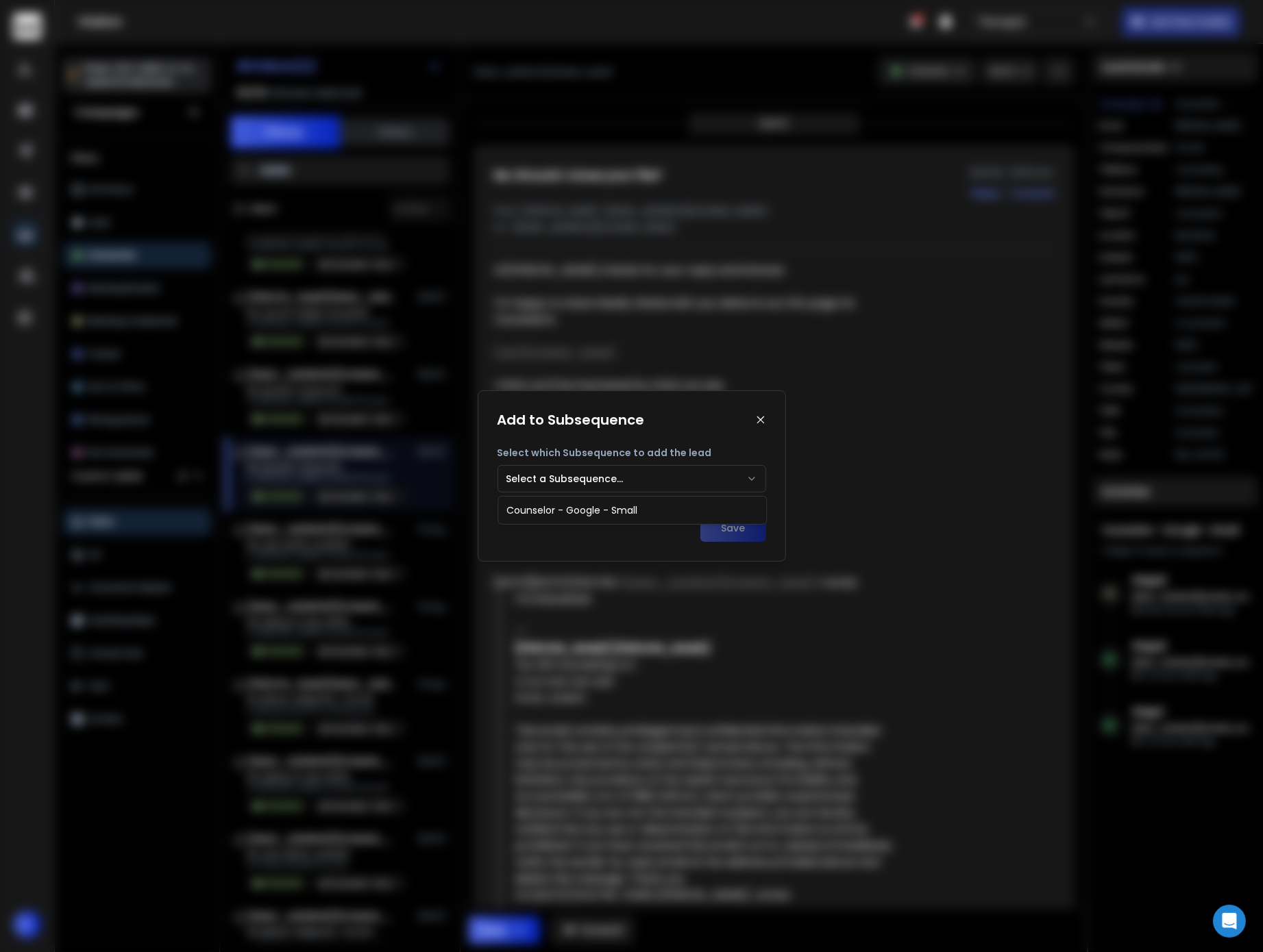
click at [646, 489] on button "Select a Subsequence..." at bounding box center [632, 479] width 269 height 27
click at [703, 521] on button "Save" at bounding box center [733, 528] width 66 height 27
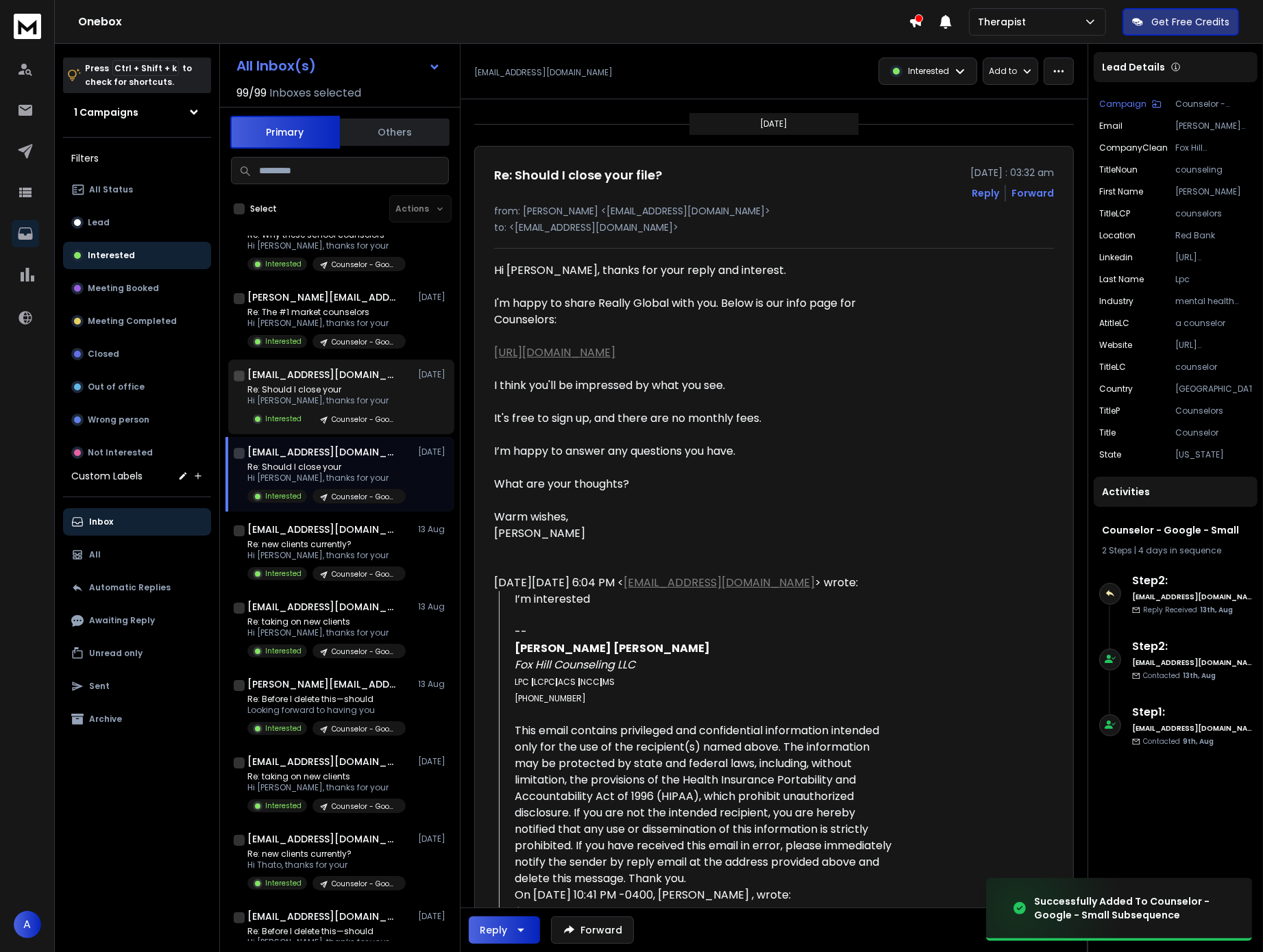
click at [373, 396] on p "Hi Noe, thanks for your" at bounding box center [327, 401] width 158 height 11
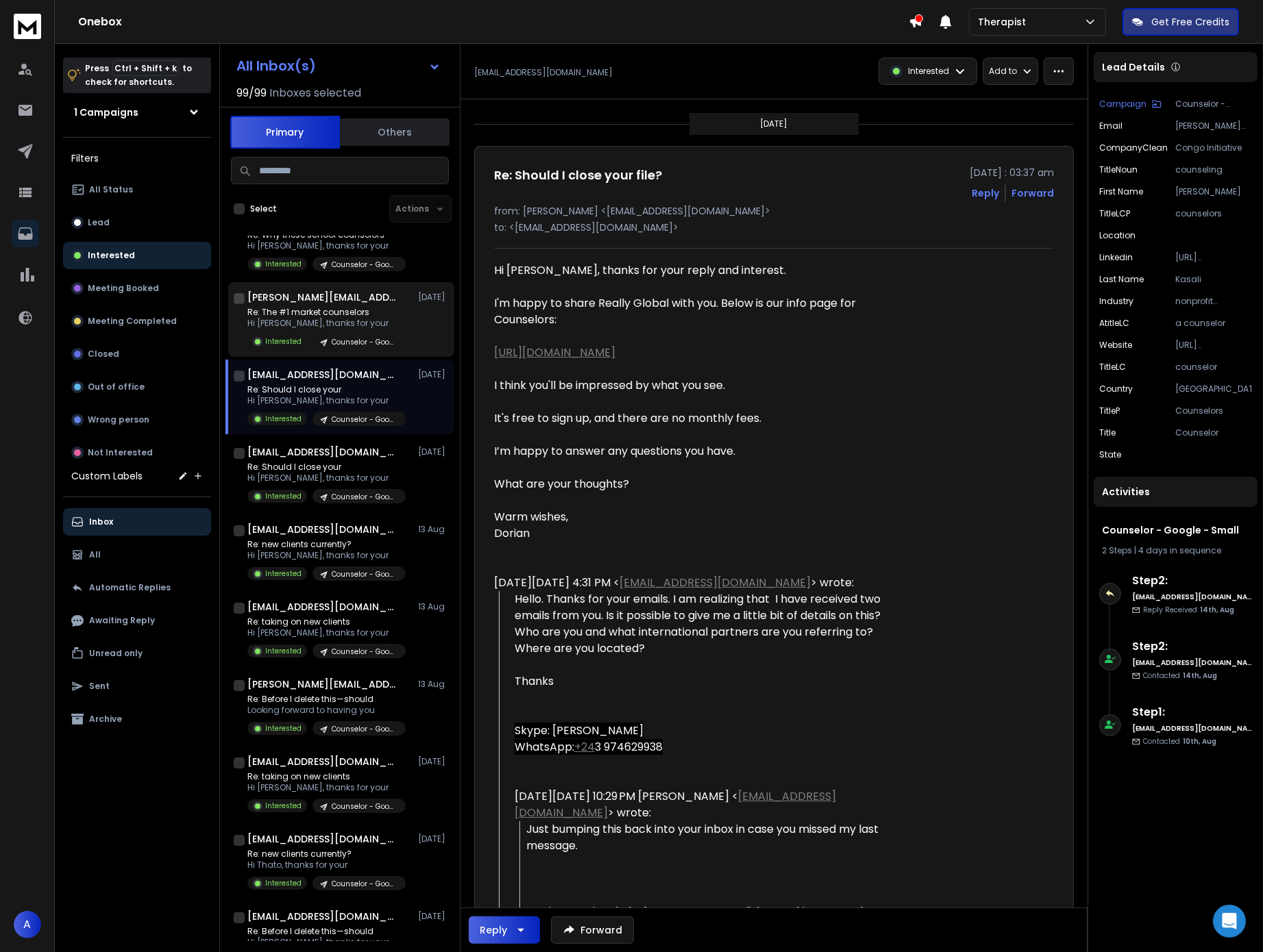
scroll to position [0, 0]
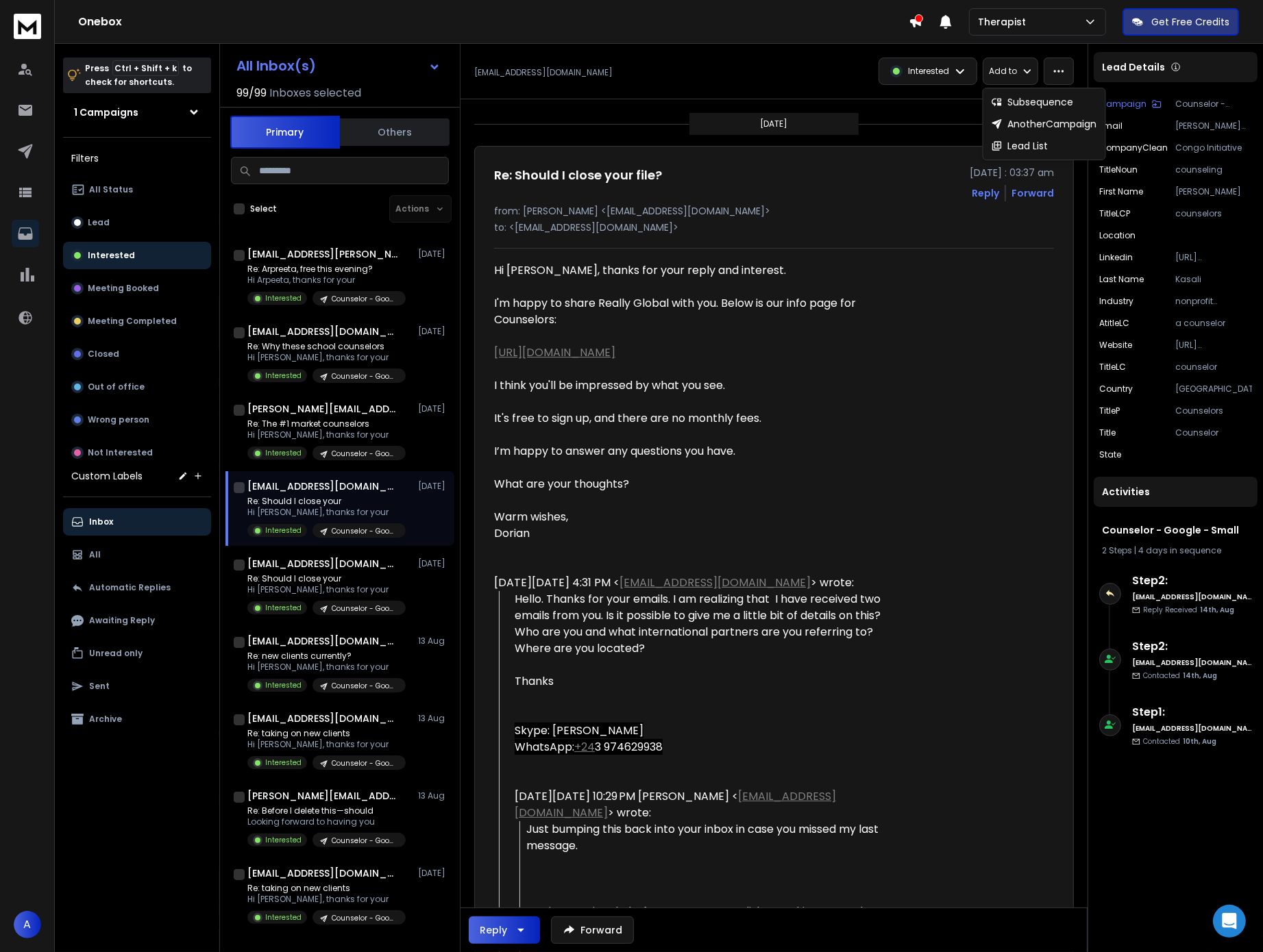
click at [1004, 73] on p "Add to" at bounding box center [1003, 71] width 28 height 11
click at [1001, 97] on icon at bounding box center [998, 102] width 11 height 11
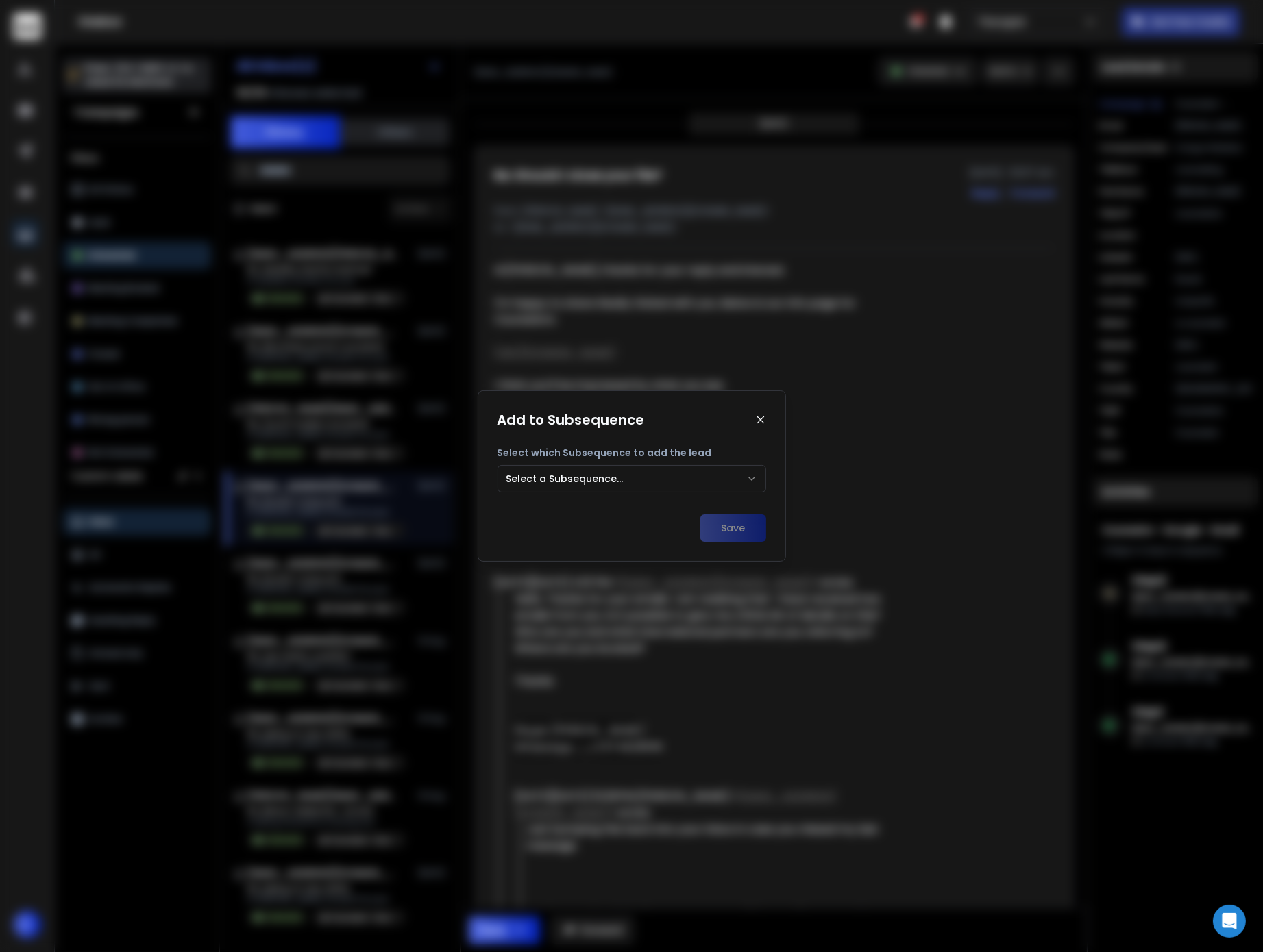
click at [580, 470] on button "Select a Subsequence..." at bounding box center [632, 479] width 269 height 27
click at [744, 529] on button "Save" at bounding box center [733, 528] width 66 height 27
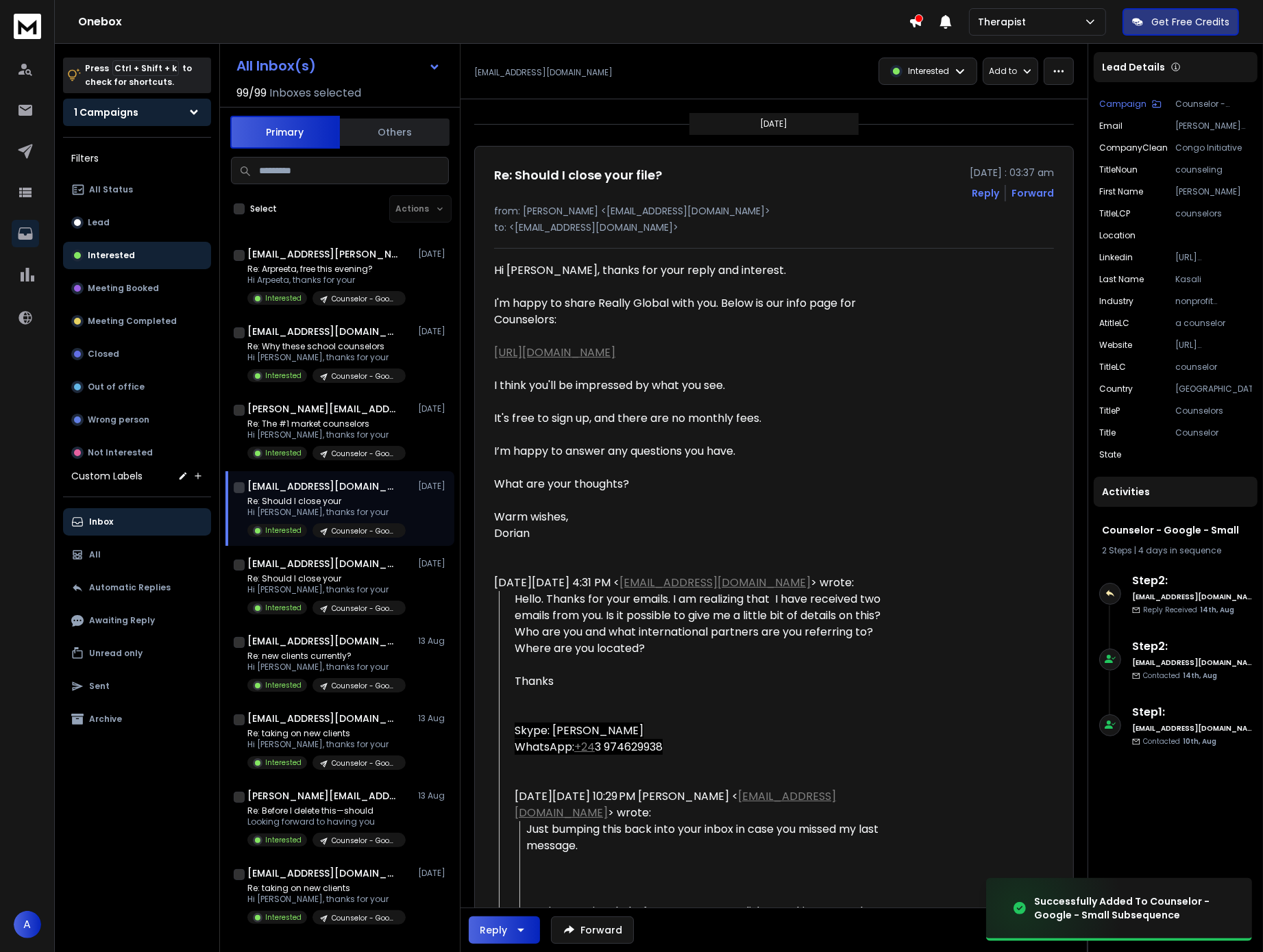
click at [109, 103] on button "1 Campaigns" at bounding box center [137, 112] width 148 height 27
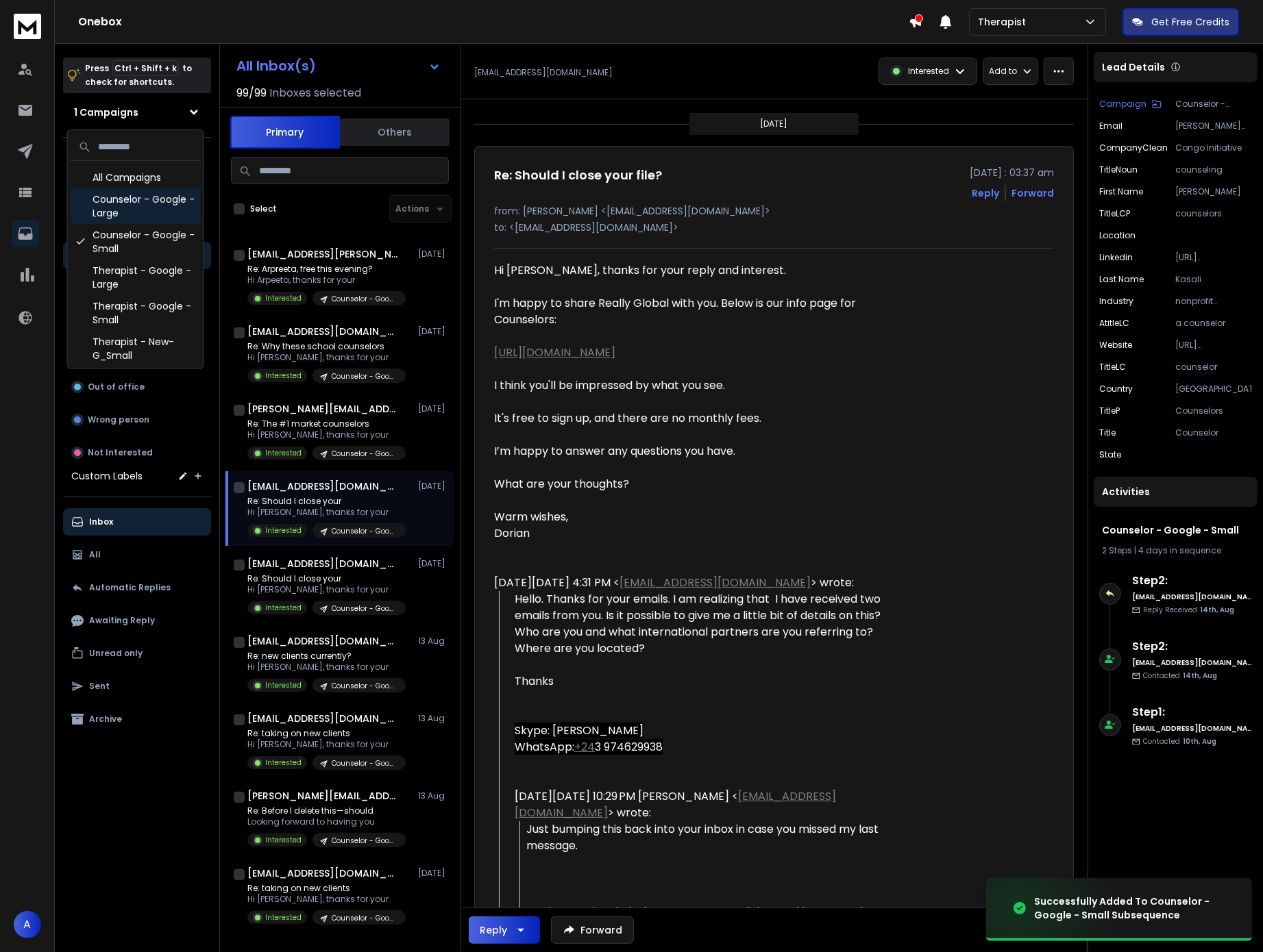
click at [121, 193] on div "Counselor - Google - Large" at bounding box center [136, 206] width 130 height 36
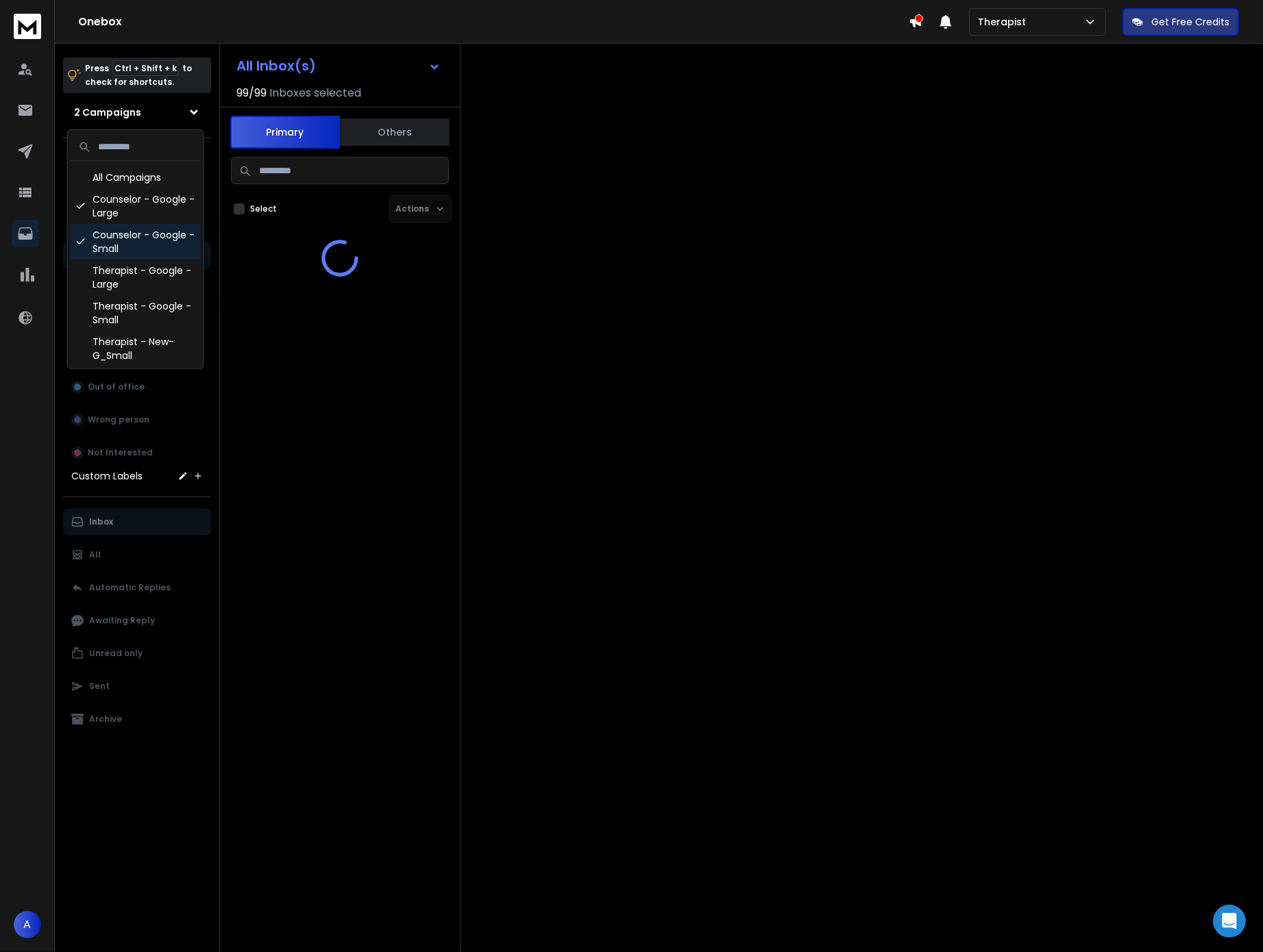
click at [88, 238] on div "Counselor - Google - Small" at bounding box center [136, 242] width 130 height 36
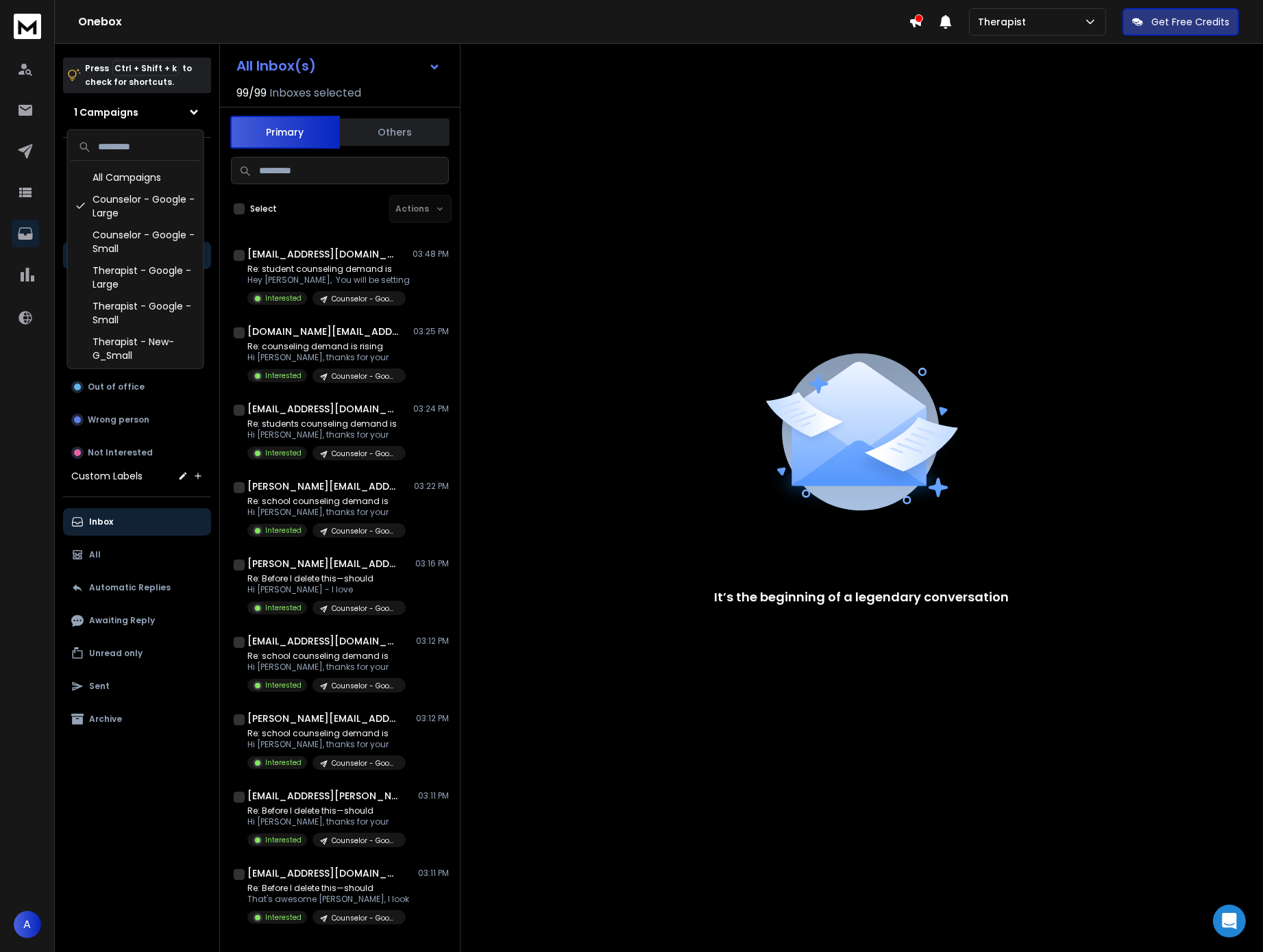
click at [642, 373] on div "It’s the beginning of a legendary conversation" at bounding box center [862, 449] width 803 height 810
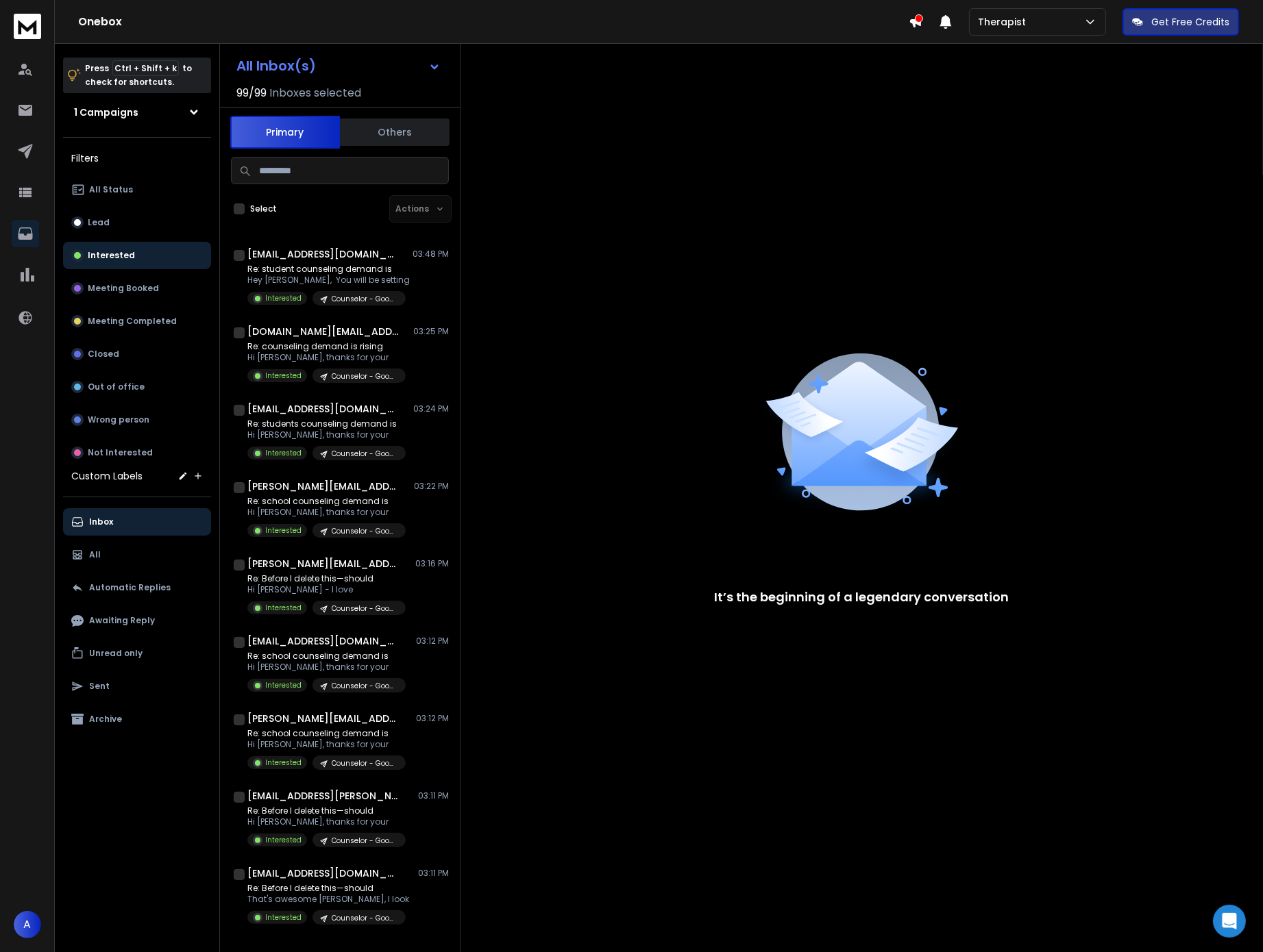
click at [149, 248] on button "Interested" at bounding box center [137, 255] width 148 height 27
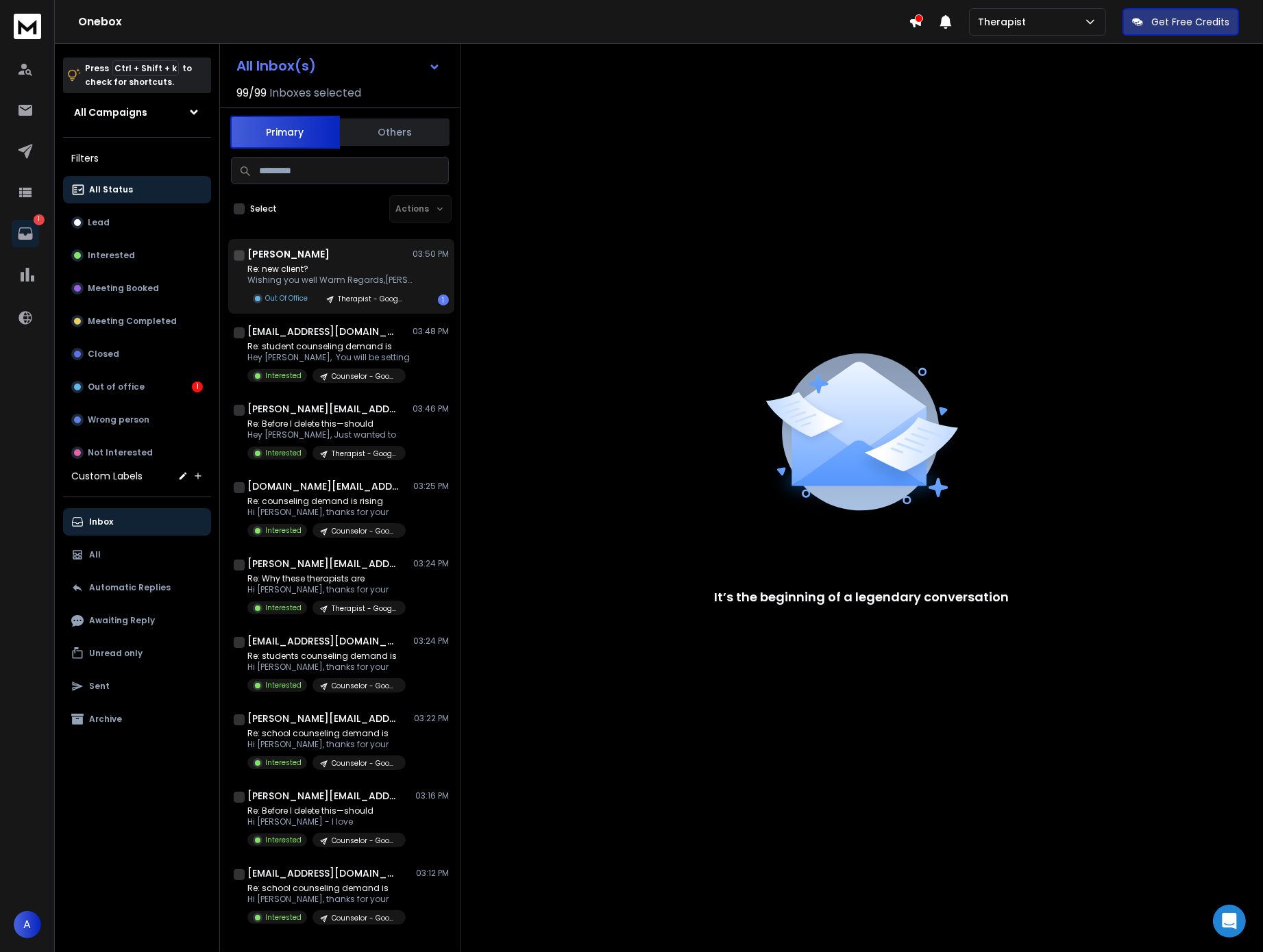
click at [345, 268] on p "Re: new client?" at bounding box center [330, 269] width 165 height 11
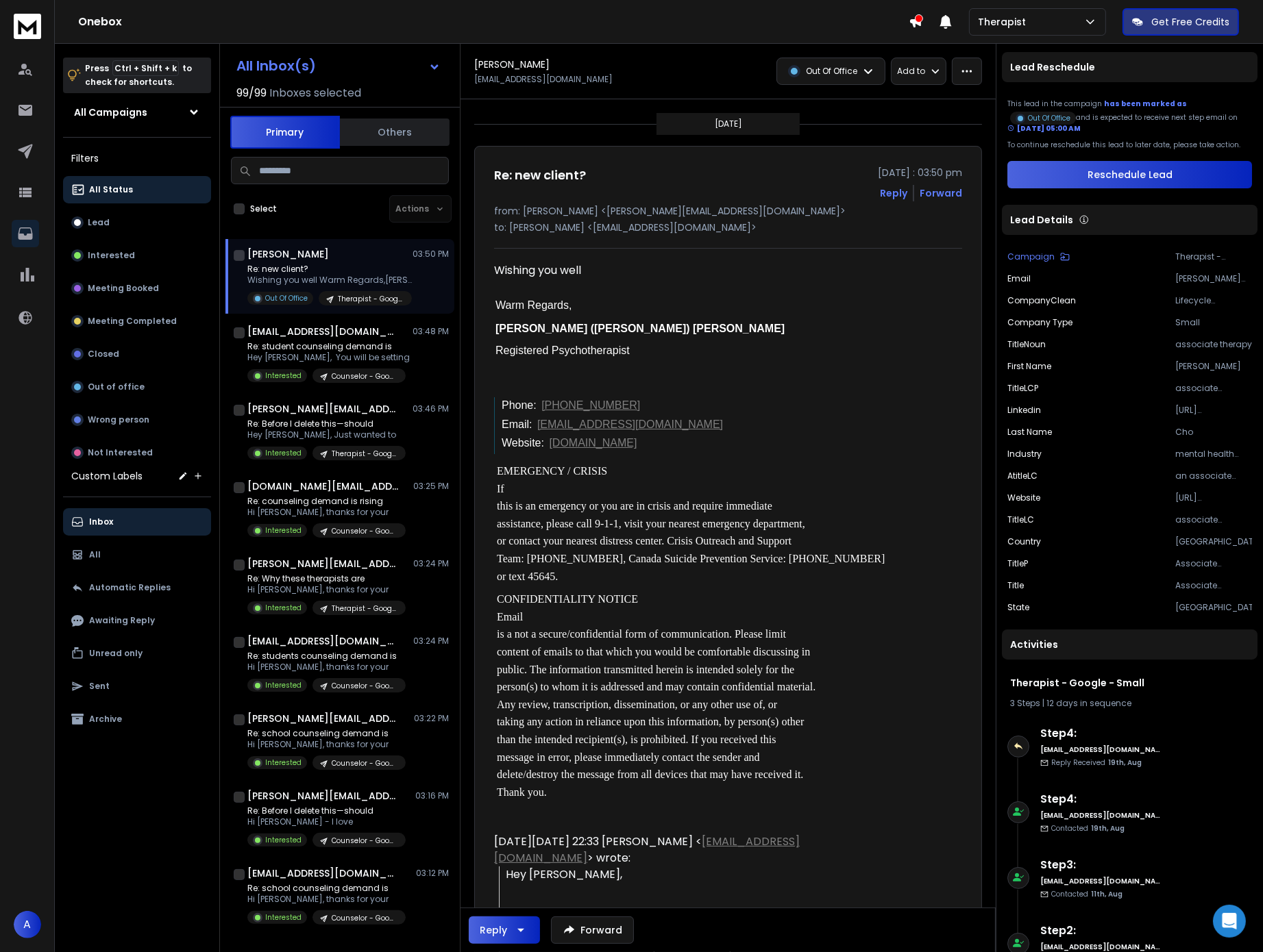
click at [819, 73] on p "Out Of Office" at bounding box center [831, 71] width 51 height 11
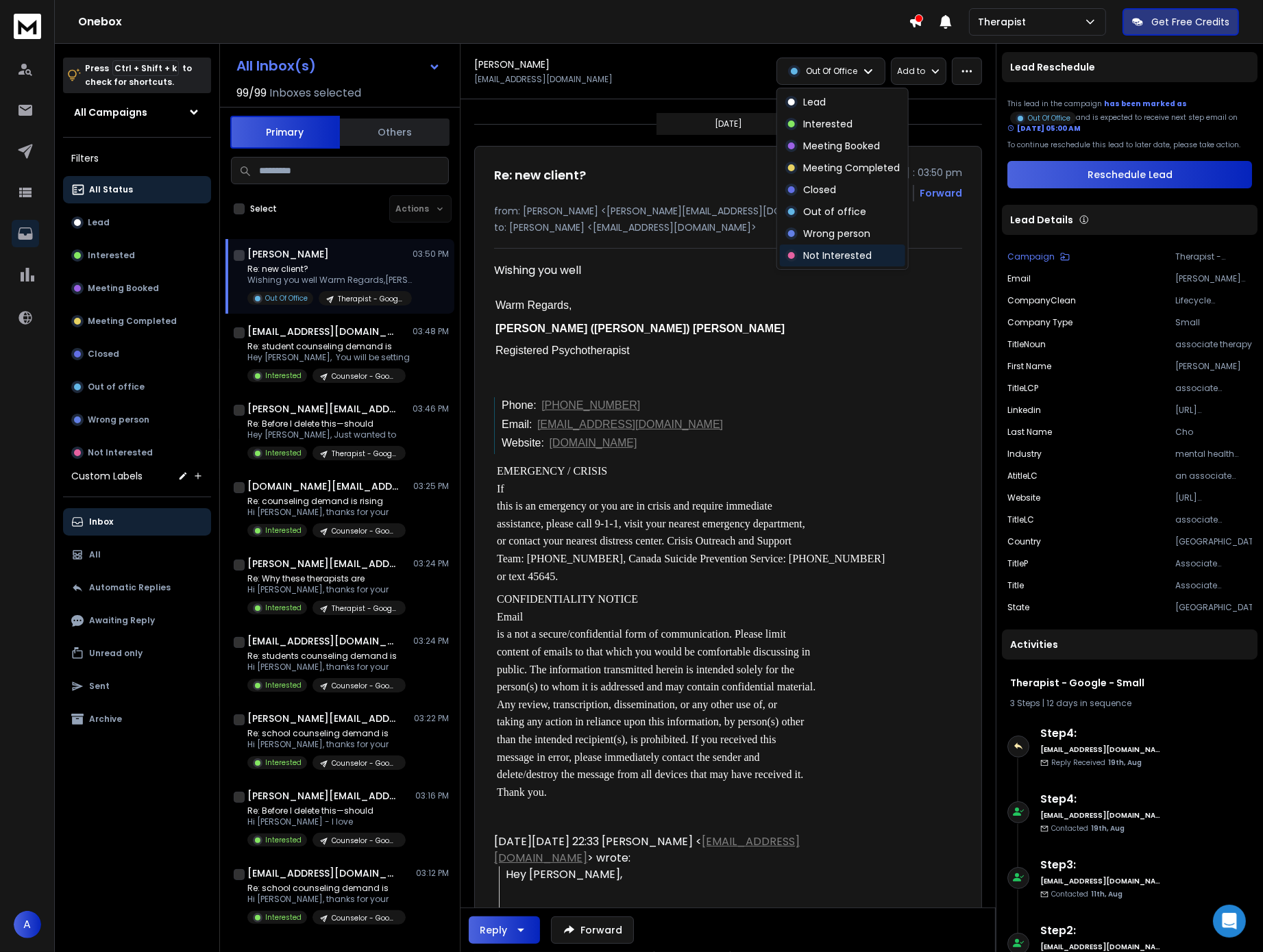
drag, startPoint x: 835, startPoint y: 256, endPoint x: 717, endPoint y: 251, distance: 118.1
click at [832, 254] on p "Not Interested" at bounding box center [838, 256] width 68 height 14
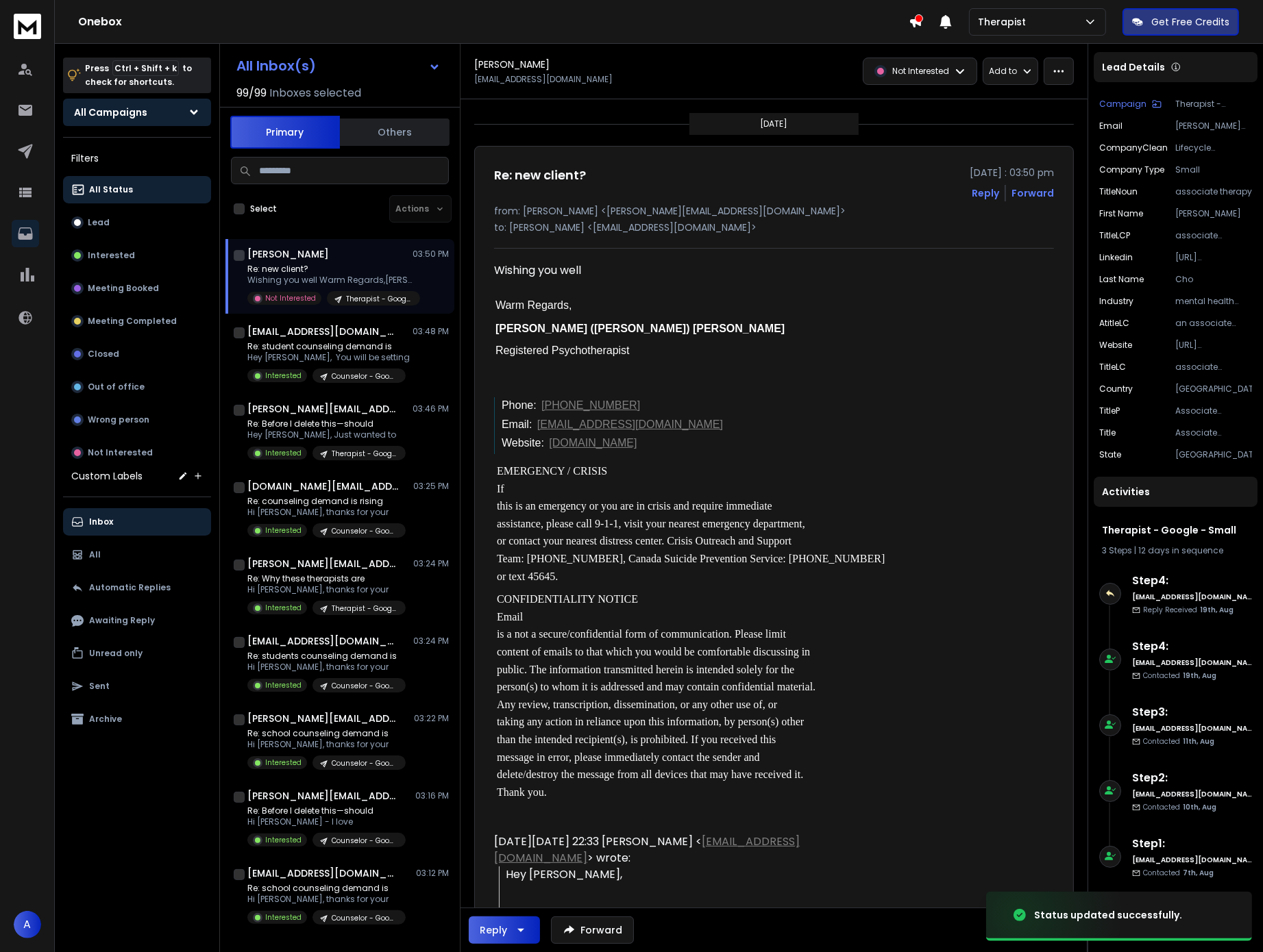
click at [88, 106] on h1 "All Campaigns" at bounding box center [110, 113] width 73 height 14
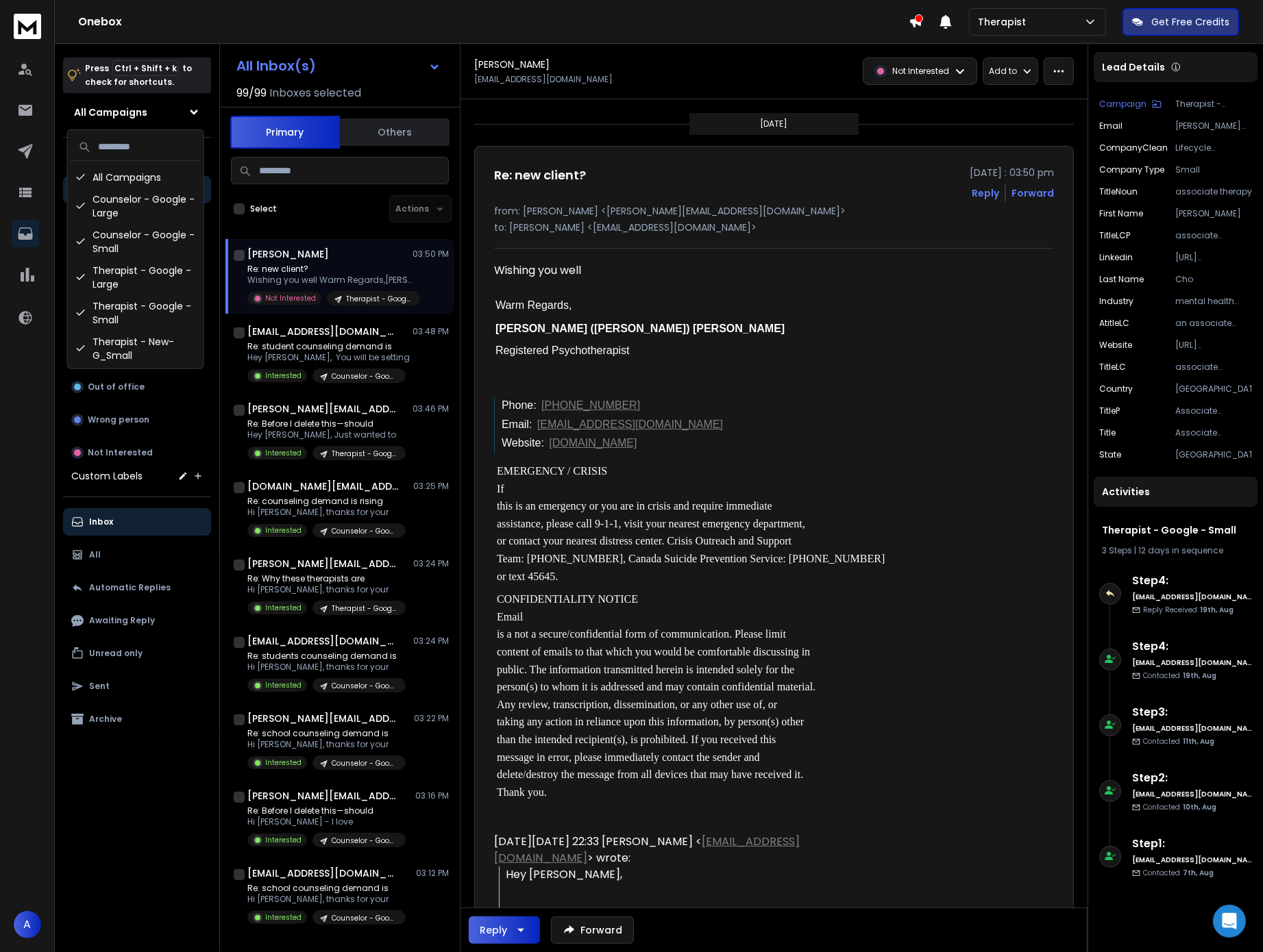
click at [123, 161] on div "All Campaigns Counselor - Google - Large Counselor - Google - Small Therapist -…" at bounding box center [136, 263] width 130 height 206
click at [125, 177] on div "All Campaigns" at bounding box center [136, 178] width 130 height 22
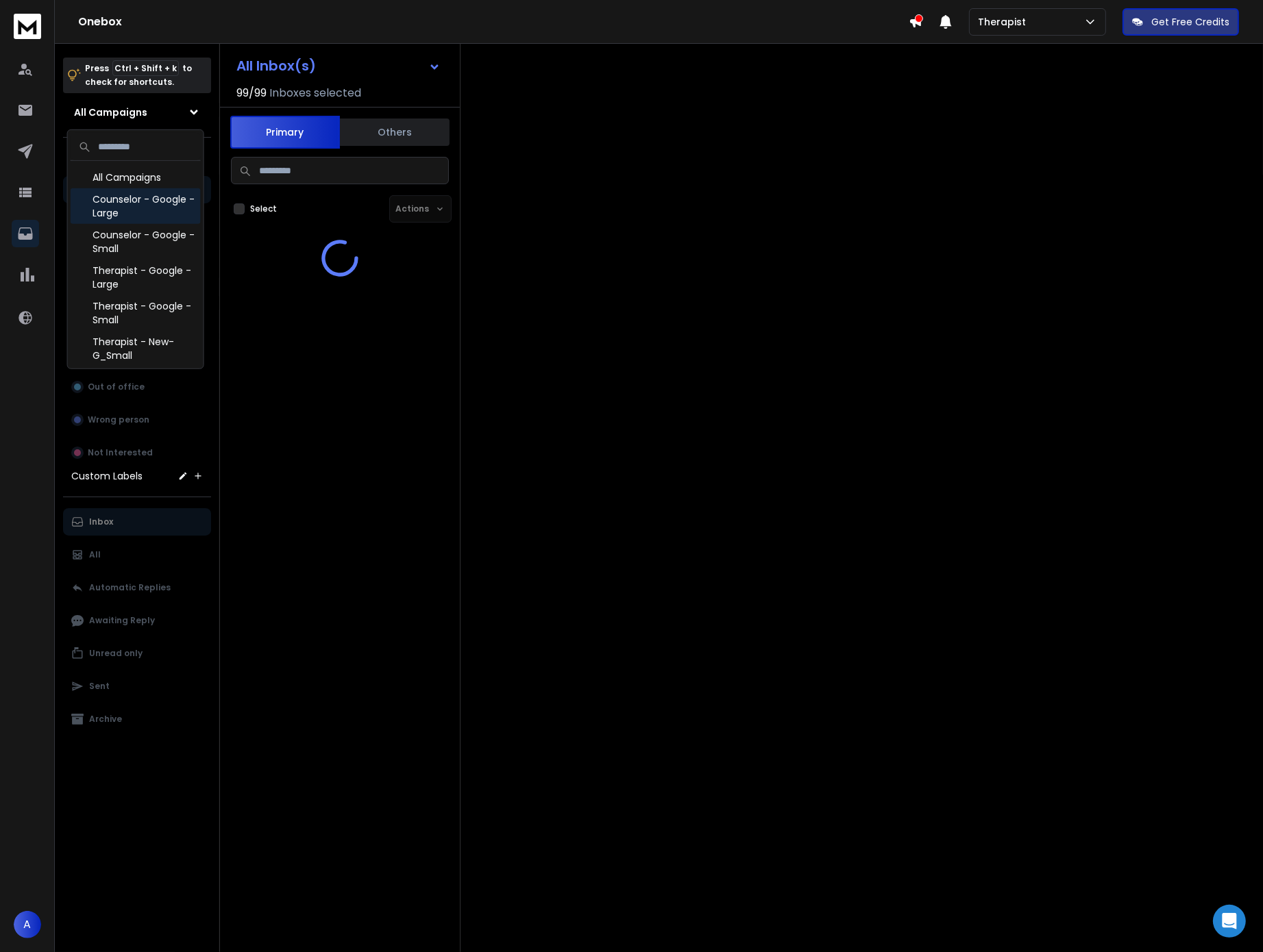
drag, startPoint x: 129, startPoint y: 196, endPoint x: 123, endPoint y: 238, distance: 42.4
click at [129, 198] on div "Counselor - Google - Large" at bounding box center [136, 206] width 130 height 36
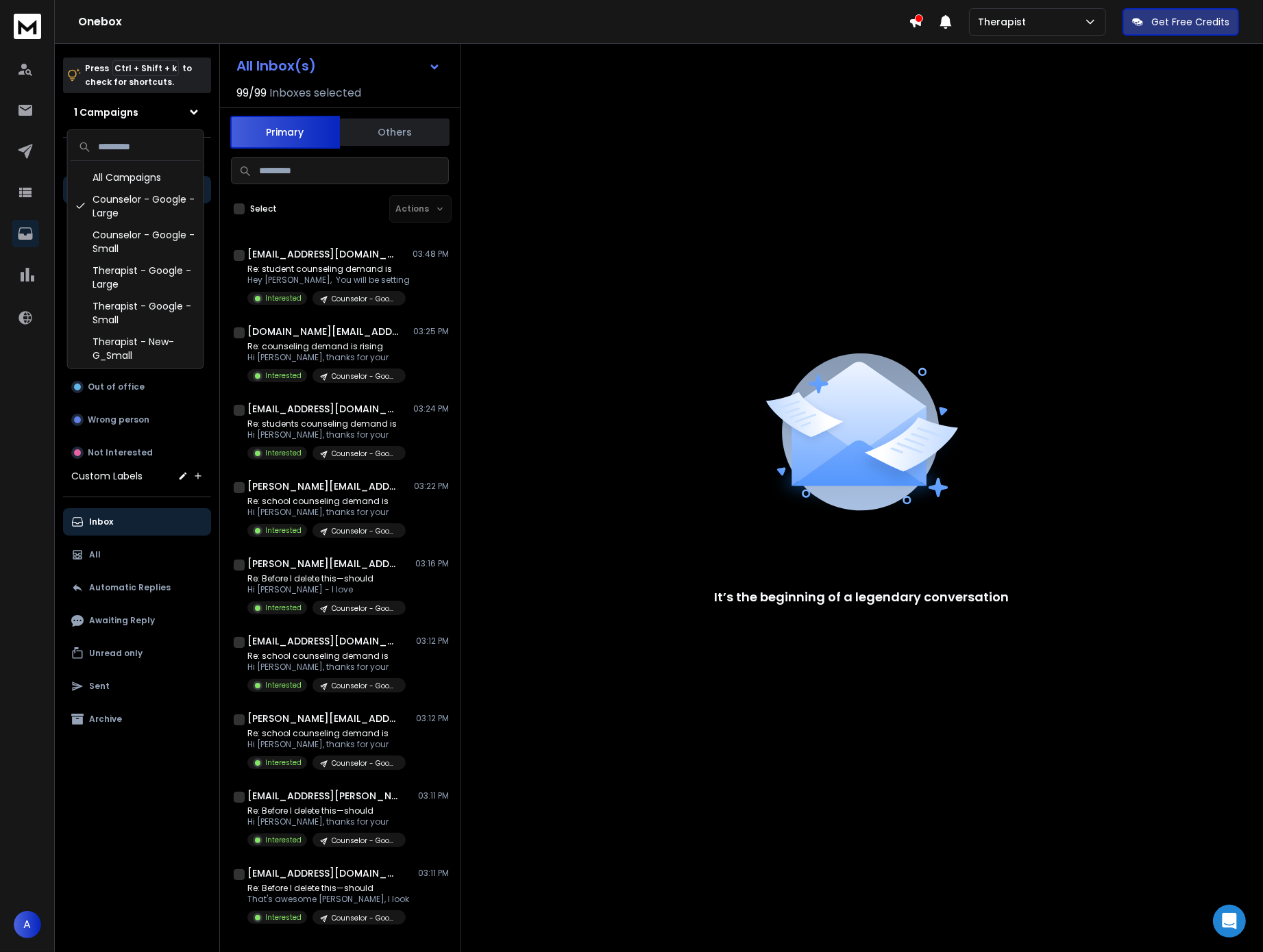
click at [872, 341] on div at bounding box center [862, 432] width 281 height 284
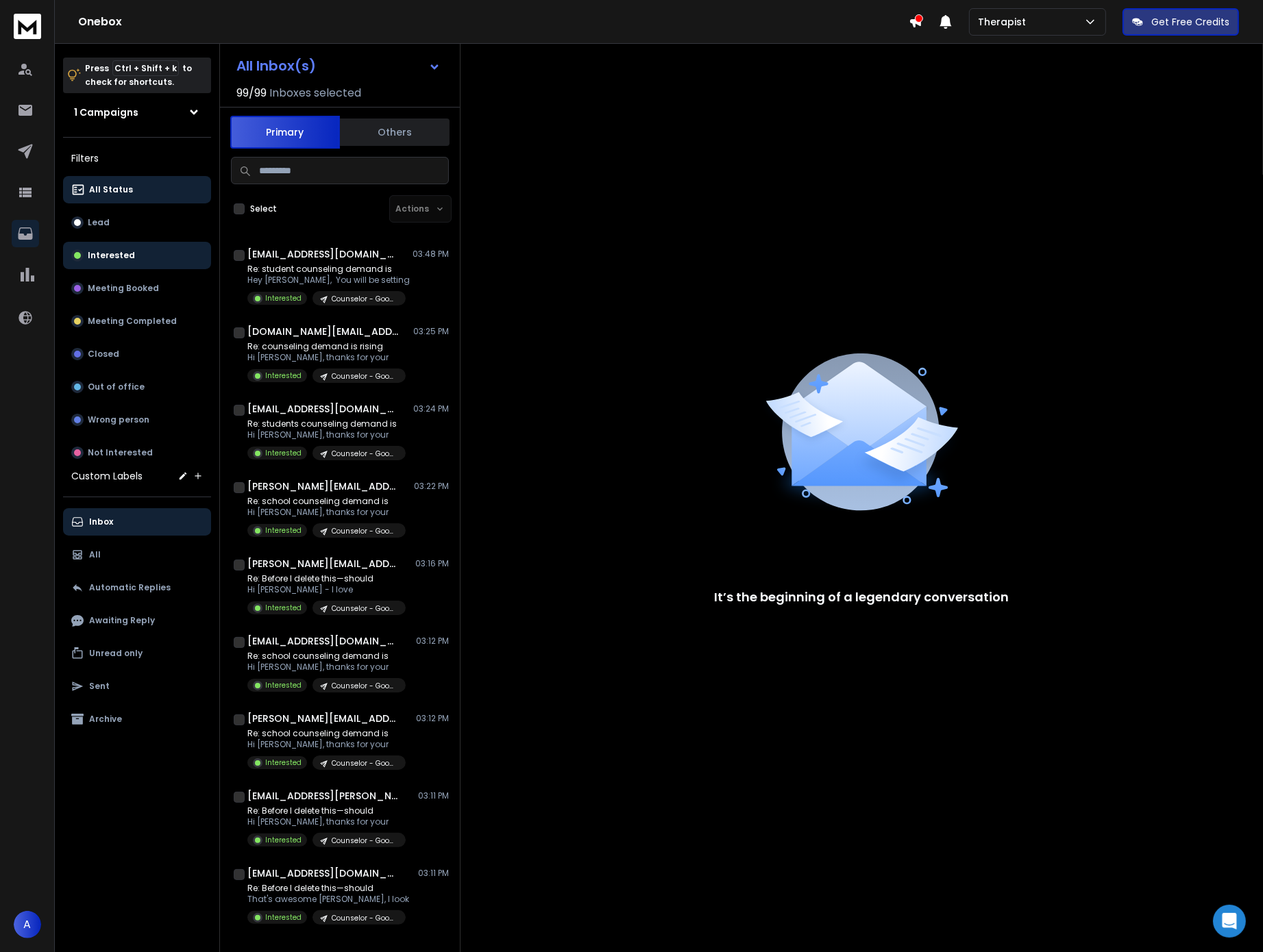
click at [144, 265] on button "Interested" at bounding box center [137, 255] width 148 height 27
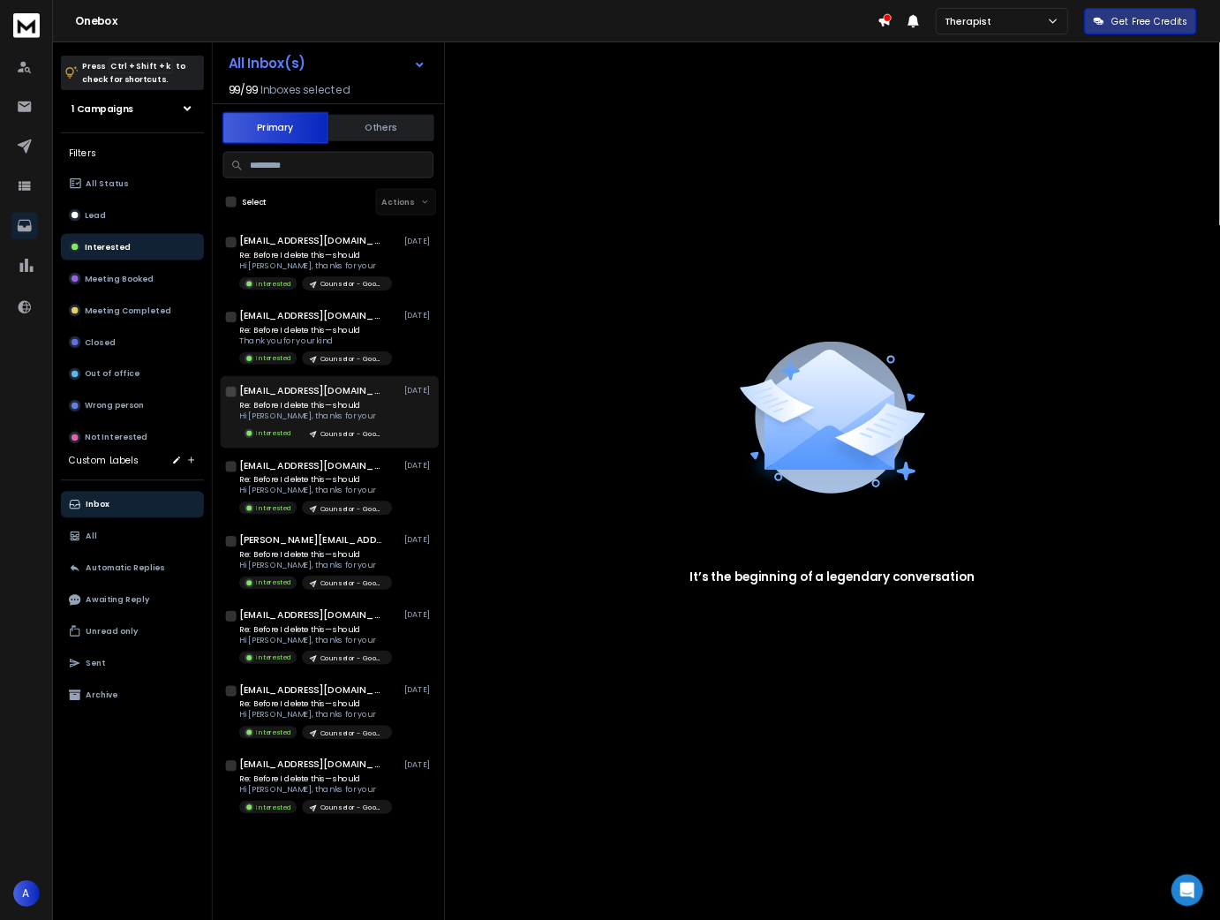
scroll to position [6591, 0]
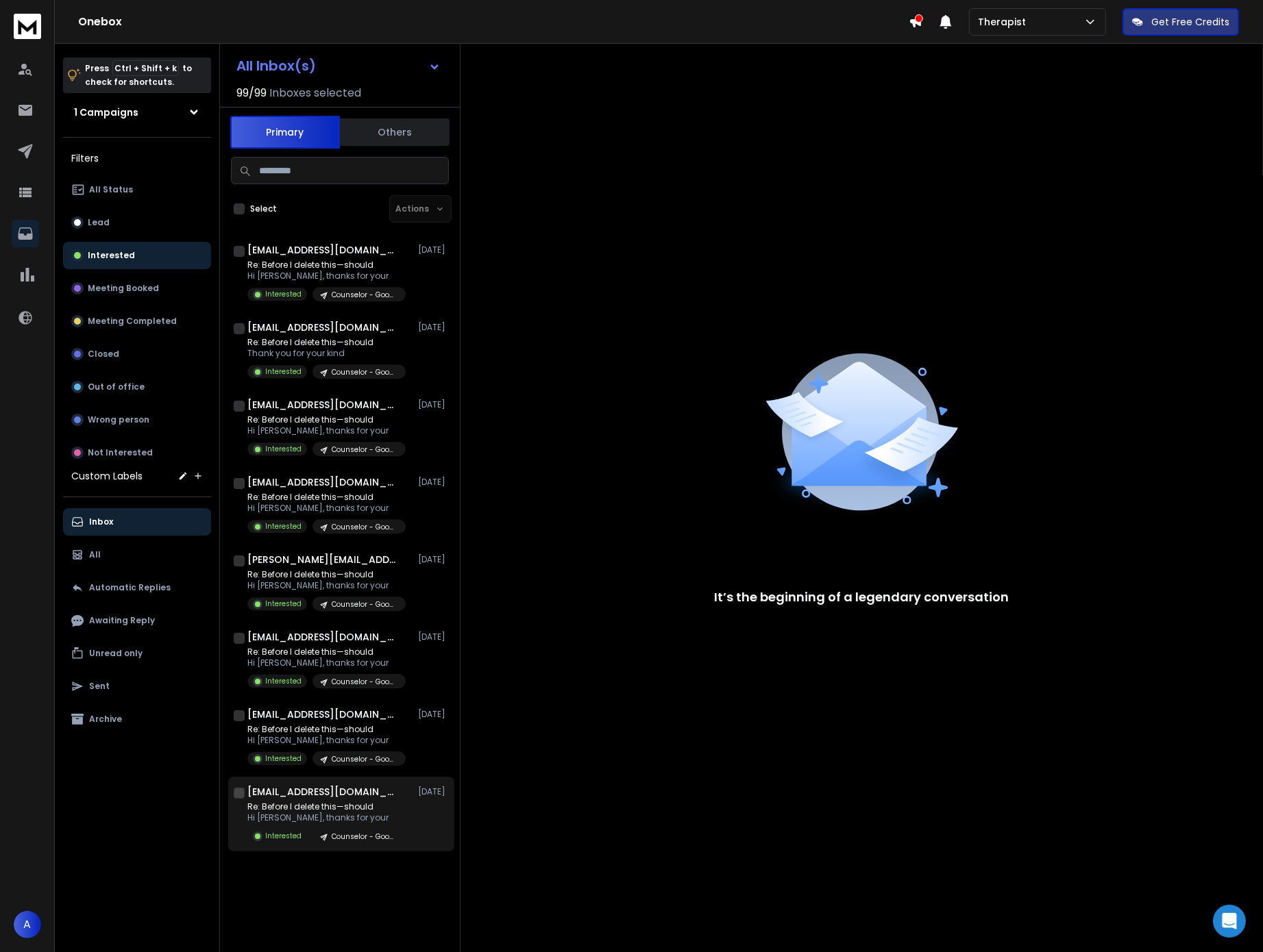
click at [363, 792] on h1 "kesslerc@carmelchristian.org" at bounding box center [323, 792] width 151 height 14
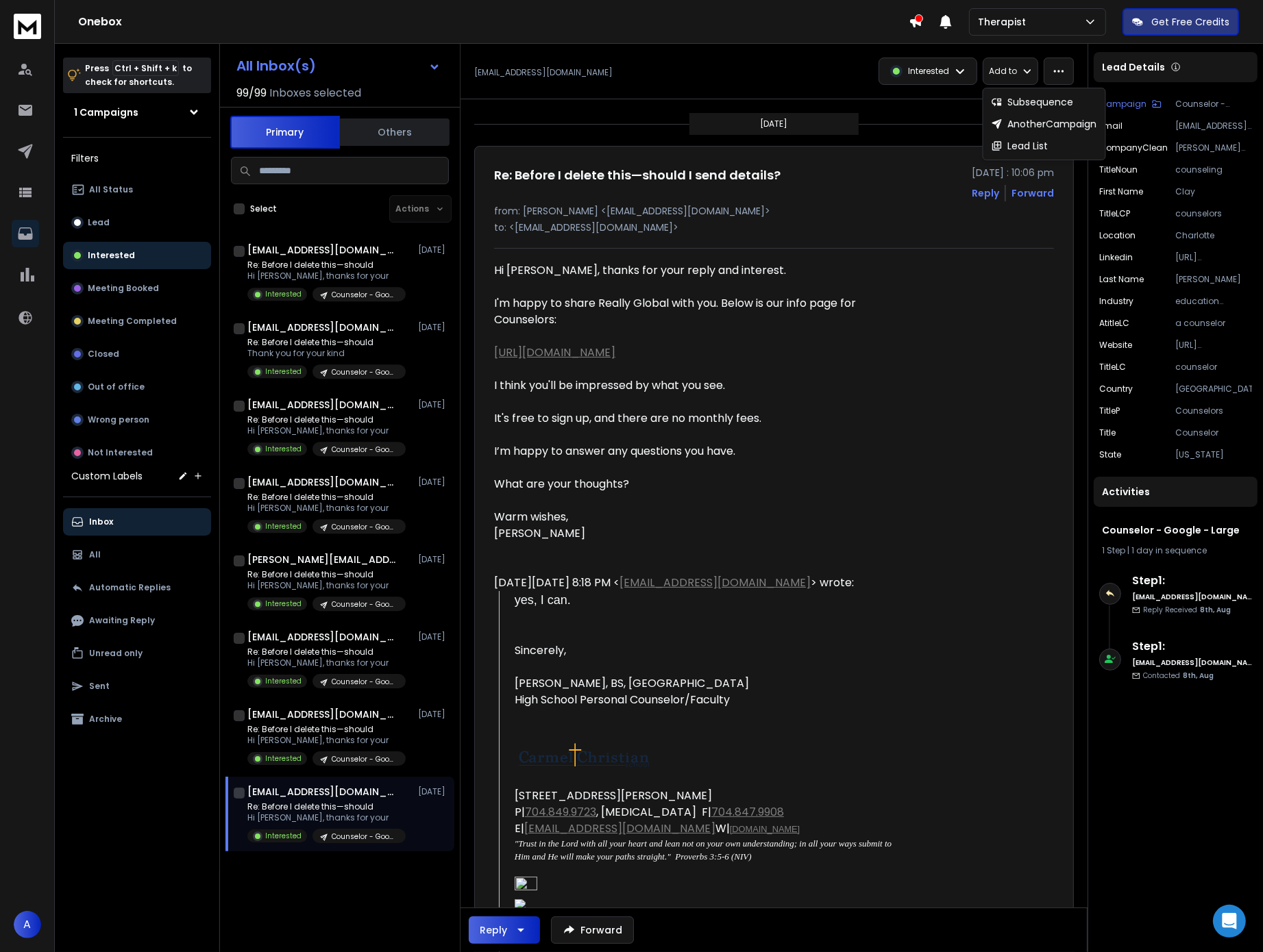
click at [995, 73] on p "Add to" at bounding box center [1003, 71] width 28 height 11
click at [997, 103] on icon at bounding box center [998, 102] width 11 height 11
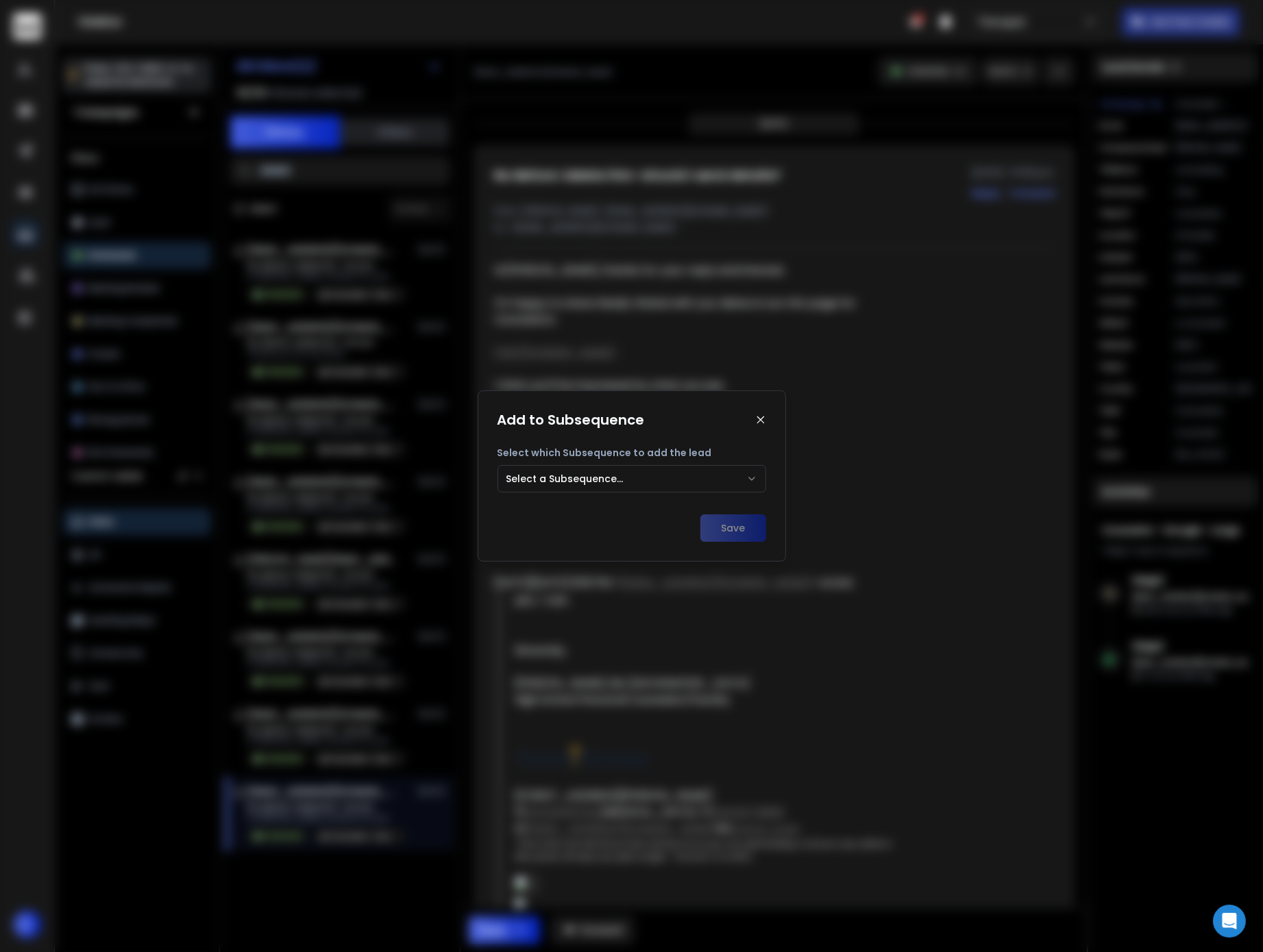
click at [650, 482] on button "Select a Subsequence..." at bounding box center [632, 479] width 269 height 27
click at [741, 543] on div "Add to Subsequence Select which Subsequence to add the lead Counselor - Google …" at bounding box center [631, 476] width 308 height 171
click at [741, 538] on button "Save" at bounding box center [733, 528] width 66 height 27
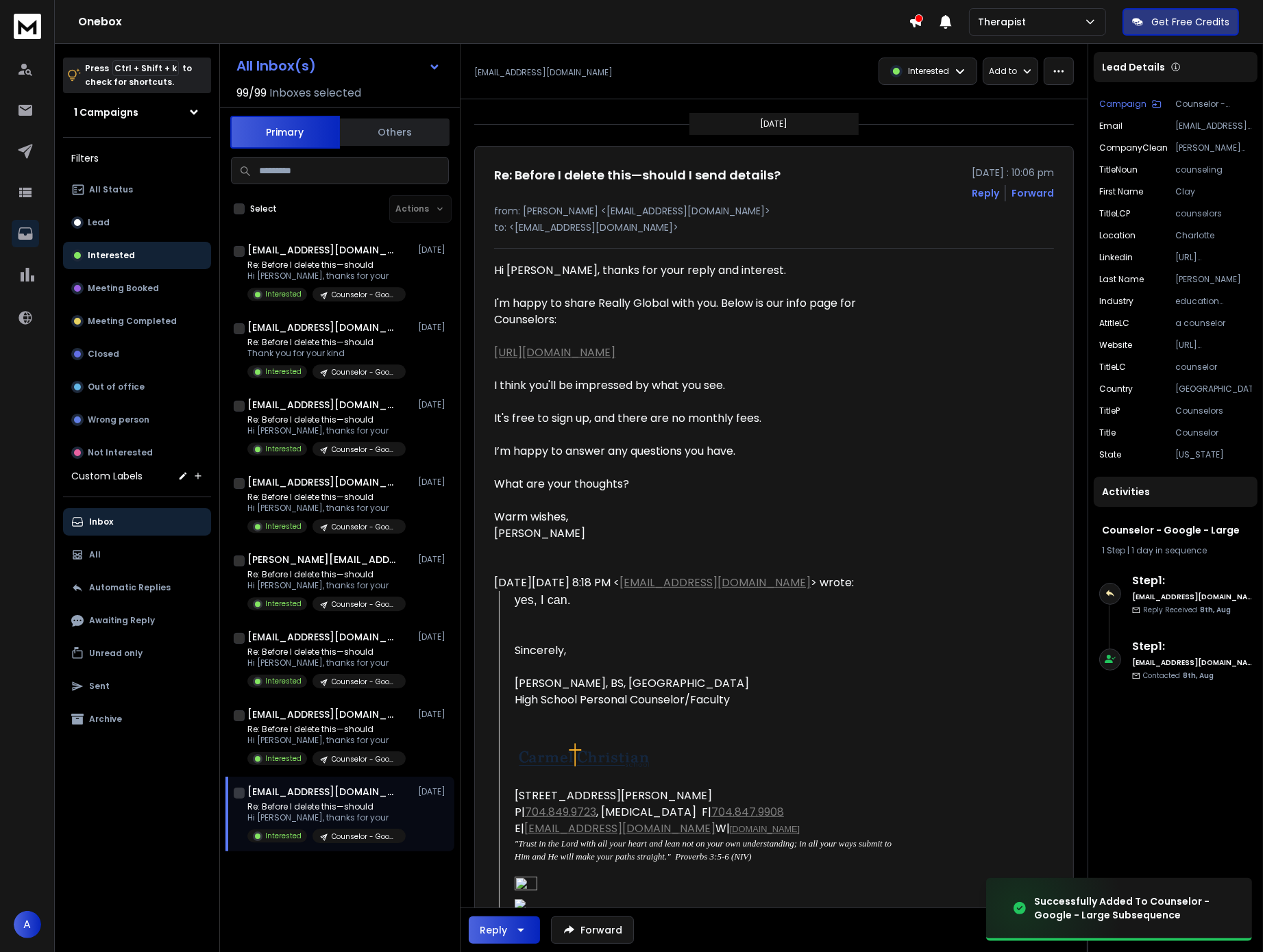
drag, startPoint x: 297, startPoint y: 729, endPoint x: 546, endPoint y: 680, distance: 253.8
click at [300, 729] on p "Re: Before I delete this—should" at bounding box center [327, 729] width 158 height 11
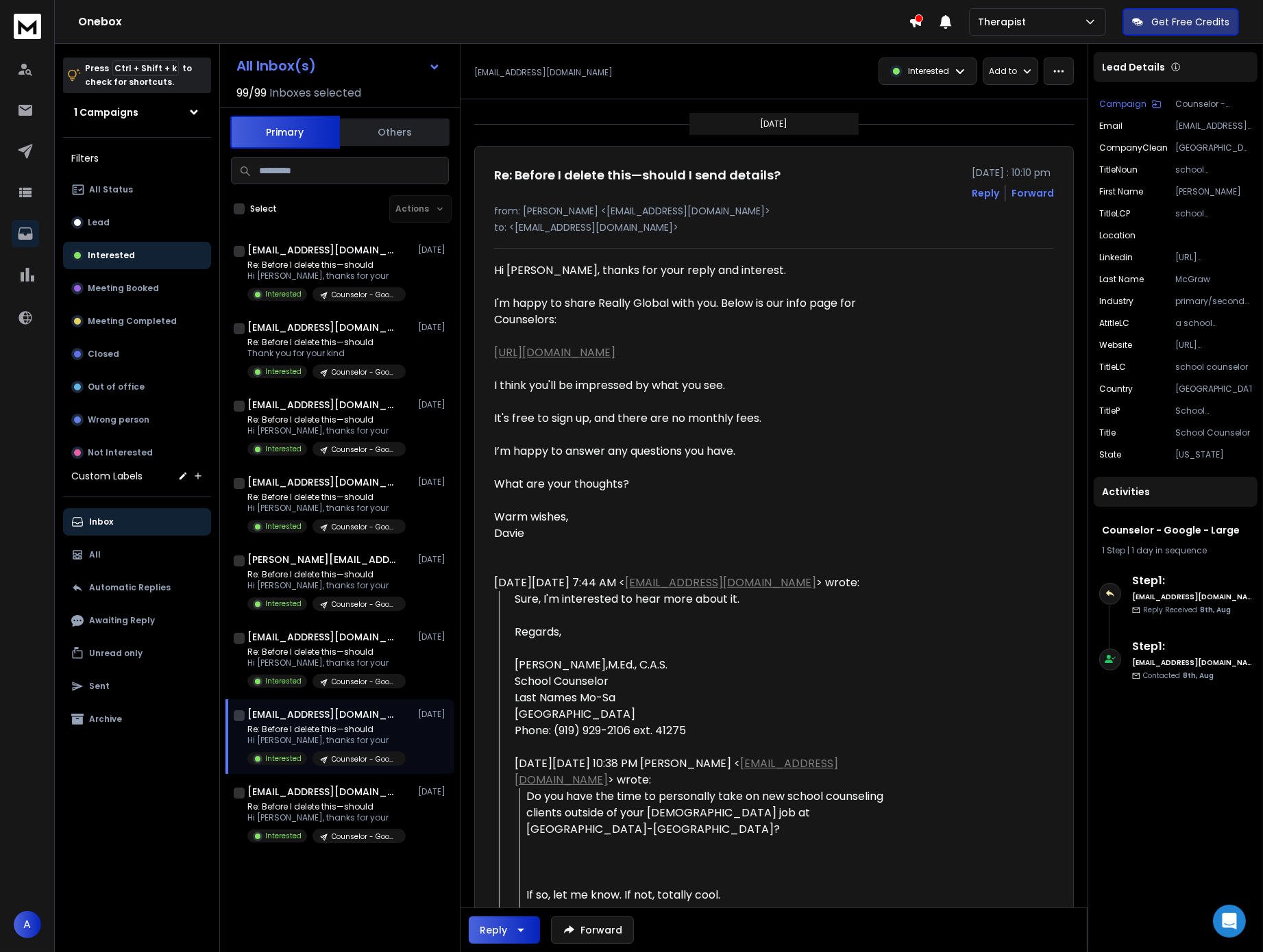
click at [1002, 64] on div "Add to" at bounding box center [1011, 71] width 54 height 26
click at [1028, 102] on div "Subsequence" at bounding box center [1033, 102] width 82 height 14
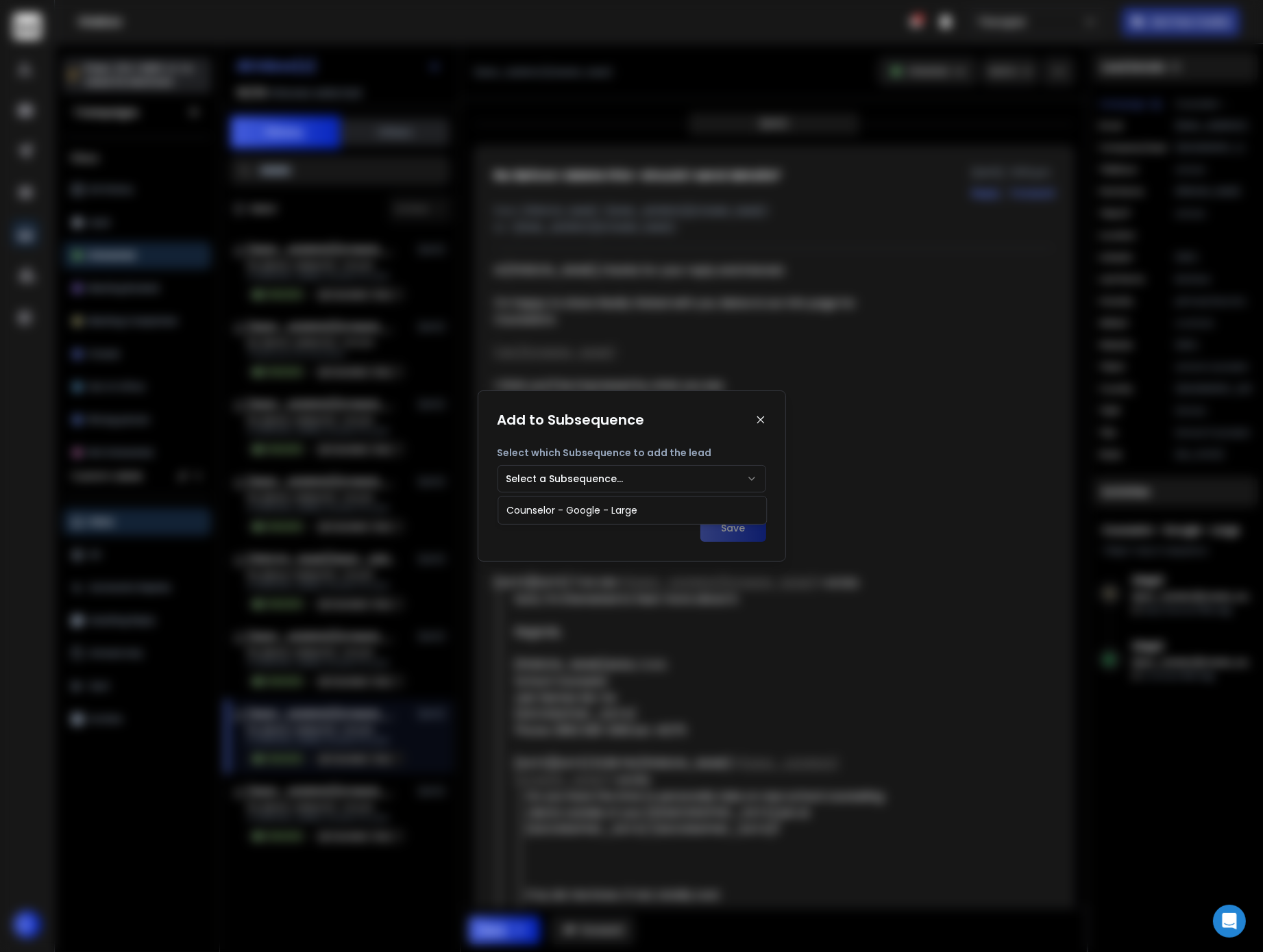
click at [633, 481] on button "Select a Subsequence..." at bounding box center [632, 479] width 269 height 27
click at [706, 529] on button "Save" at bounding box center [733, 528] width 66 height 27
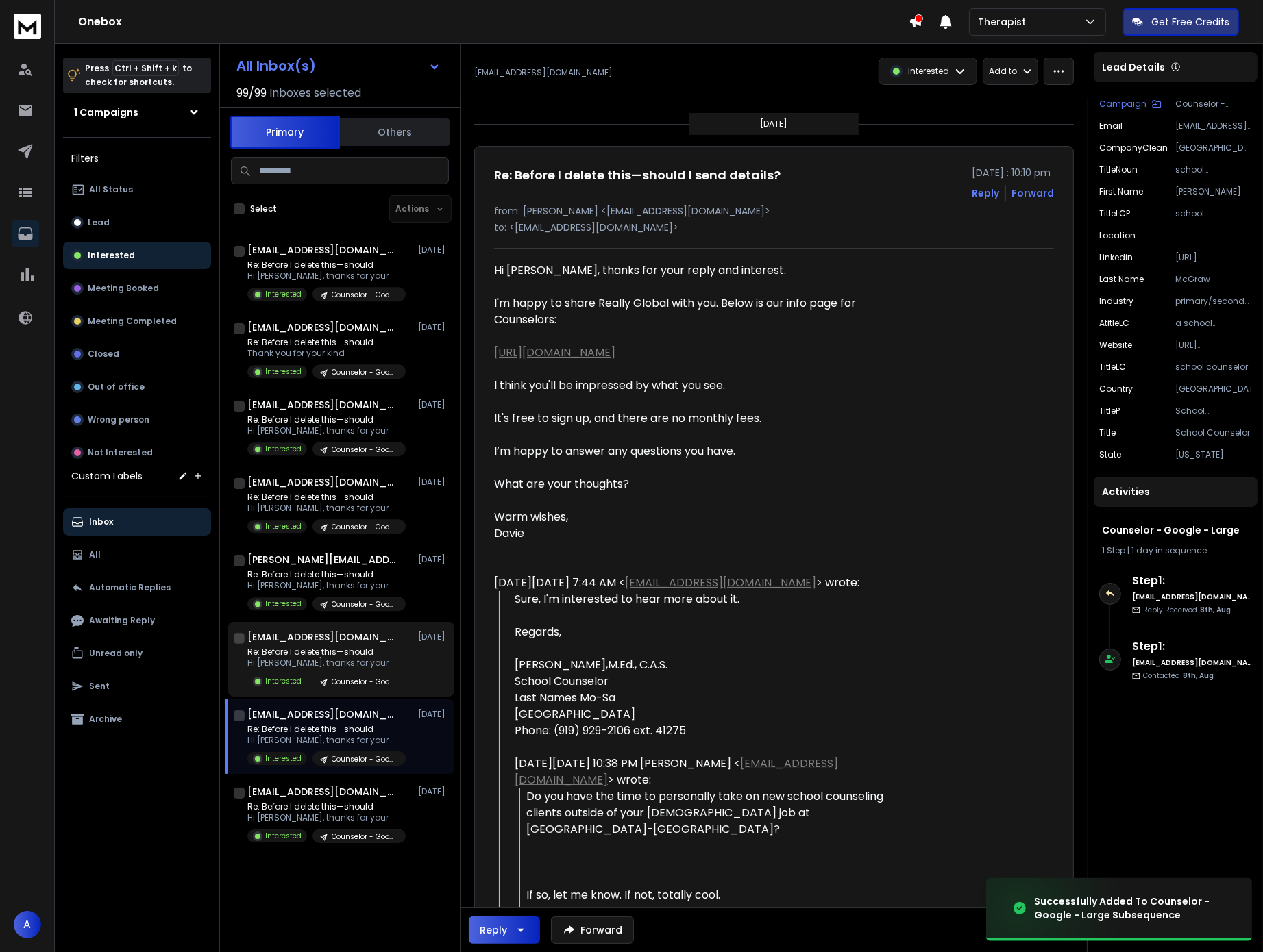
click at [291, 644] on div "silvern@pitt.k12.nc.us 08 Aug Re: Before I delete this—should Hi Nicky, thanks …" at bounding box center [349, 659] width 202 height 58
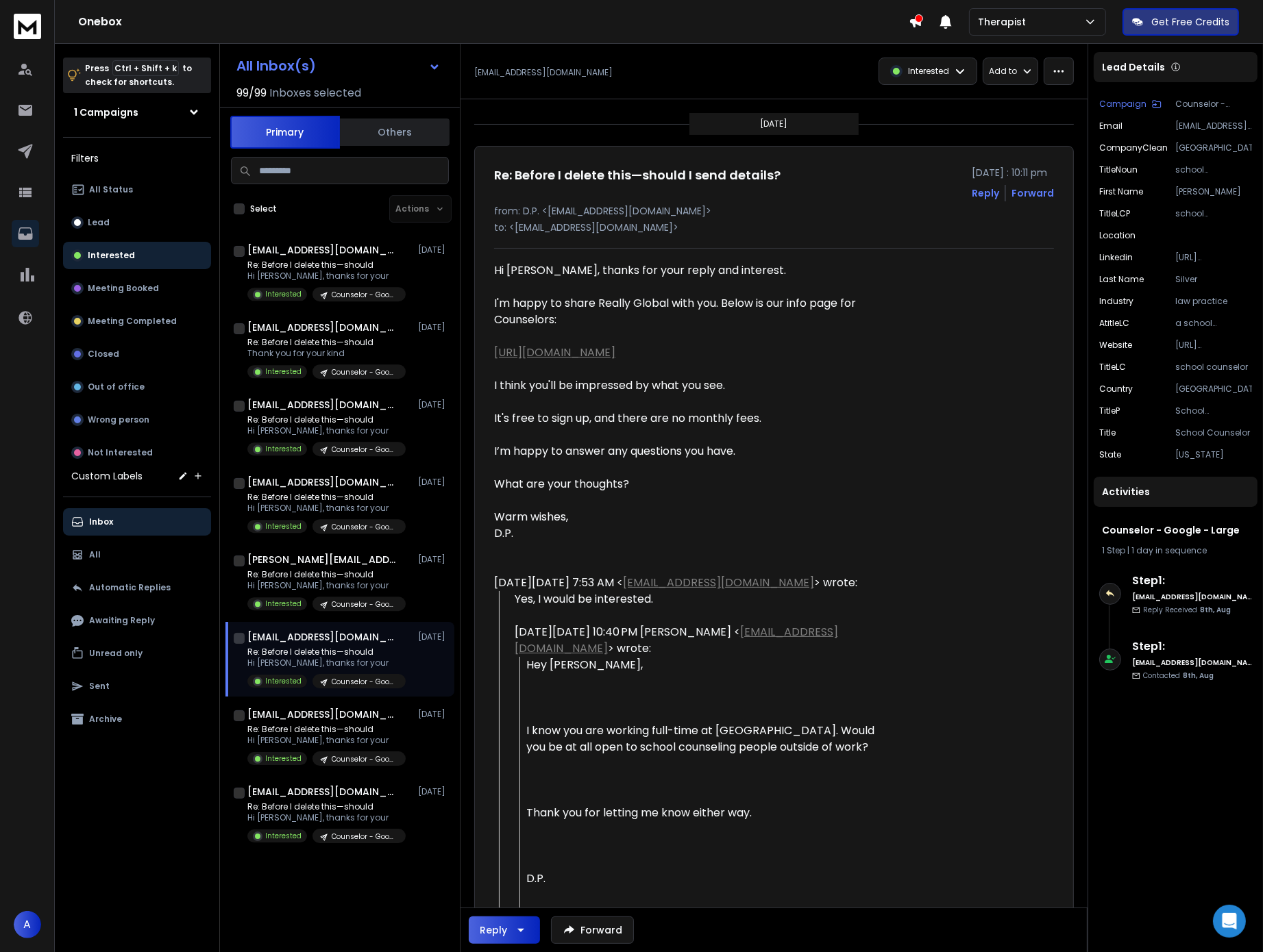
click at [1006, 66] on p "Add to" at bounding box center [1003, 71] width 28 height 11
click at [989, 111] on div "Subsequence" at bounding box center [1045, 102] width 116 height 22
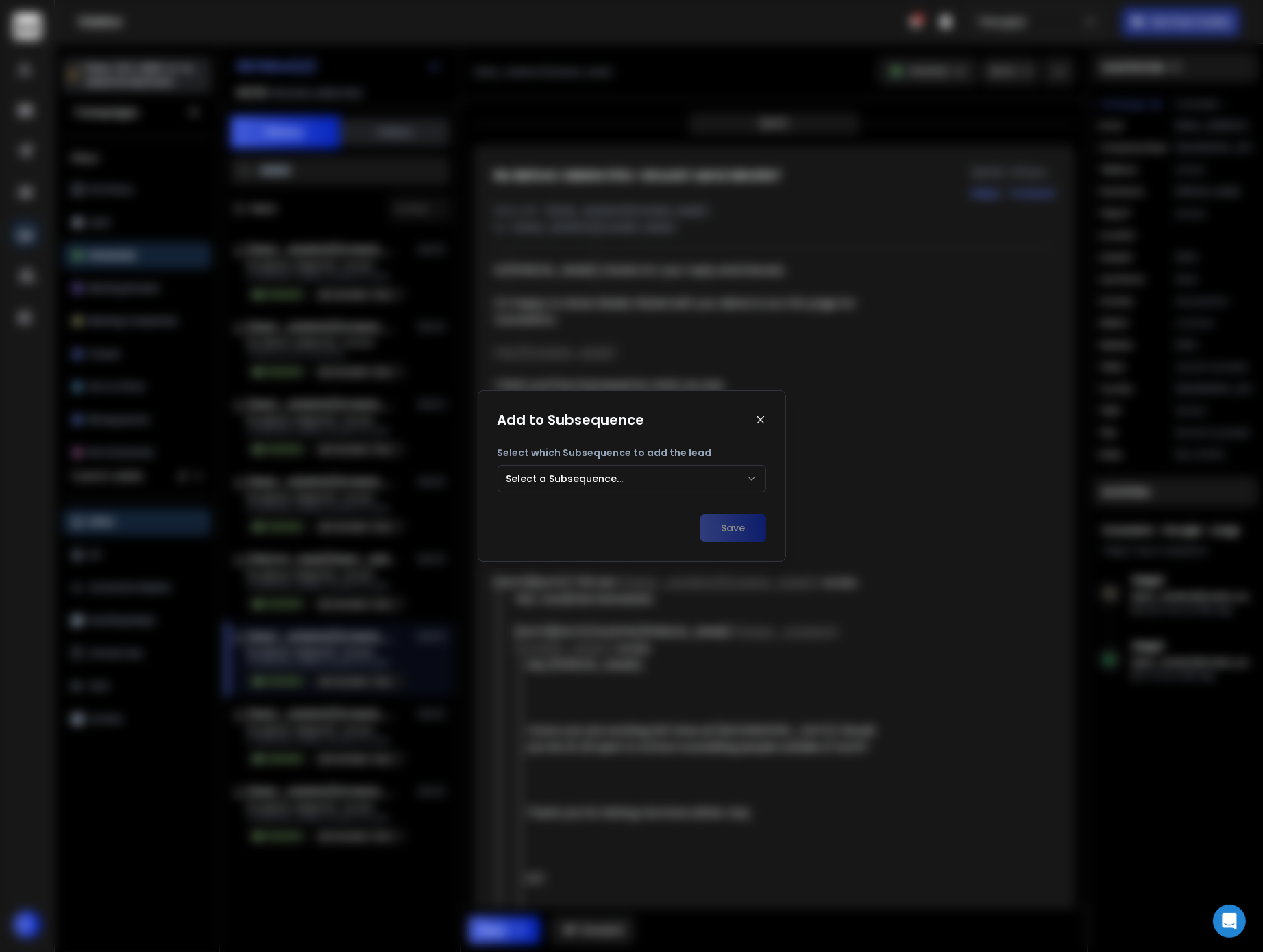
click at [691, 486] on button "Select a Subsequence..." at bounding box center [632, 479] width 269 height 27
drag, startPoint x: 707, startPoint y: 519, endPoint x: 728, endPoint y: 522, distance: 21.2
drag, startPoint x: 742, startPoint y: 531, endPoint x: 927, endPoint y: 489, distance: 189.7
click at [741, 531] on button "Save" at bounding box center [733, 528] width 66 height 27
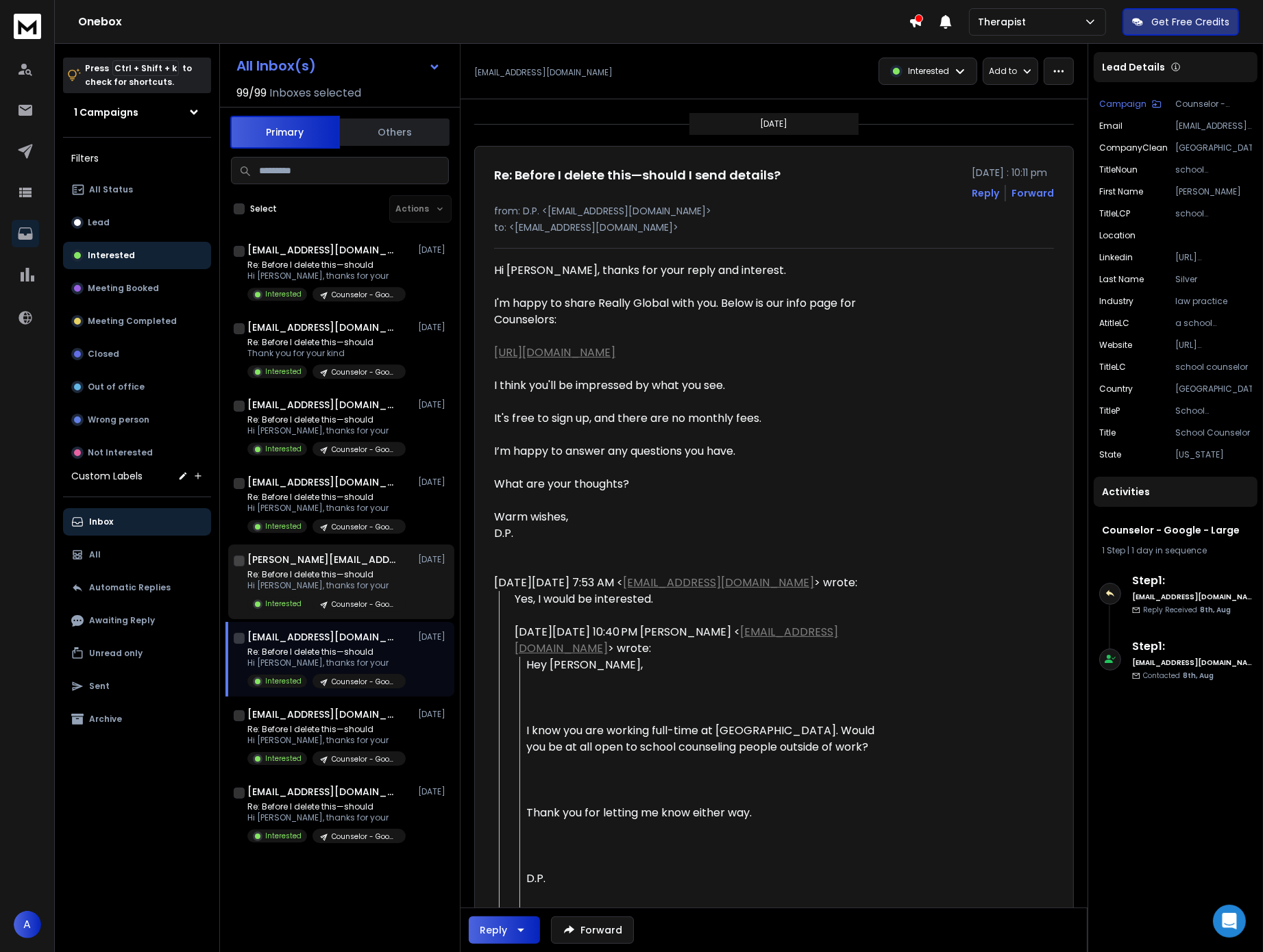
drag, startPoint x: 274, startPoint y: 582, endPoint x: 378, endPoint y: 545, distance: 110.4
click at [274, 582] on p "Hi Greg, thanks for your" at bounding box center [327, 586] width 158 height 11
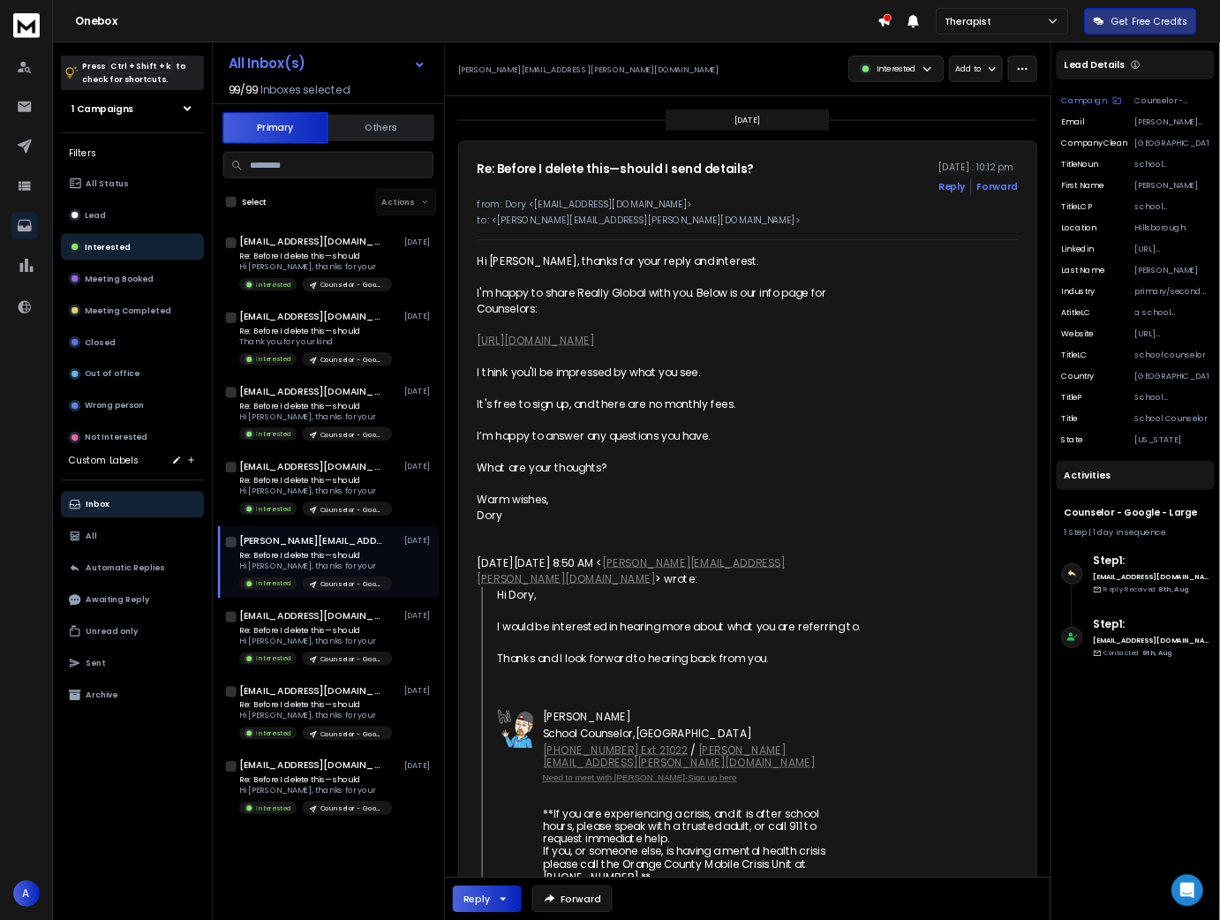
scroll to position [6590, 0]
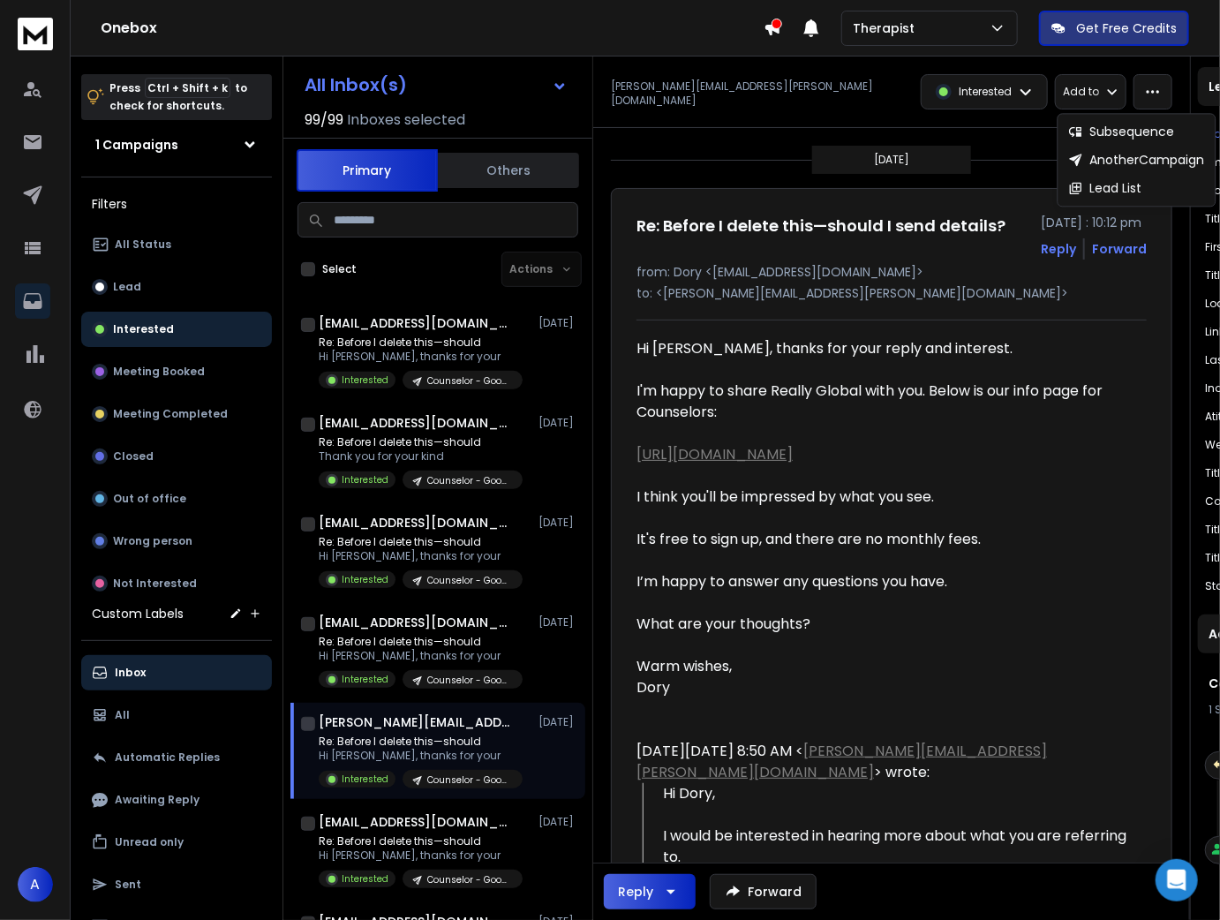
click at [1103, 103] on div "Add to" at bounding box center [1091, 92] width 70 height 34
click at [1089, 140] on div "Subsequence" at bounding box center [1122, 132] width 106 height 18
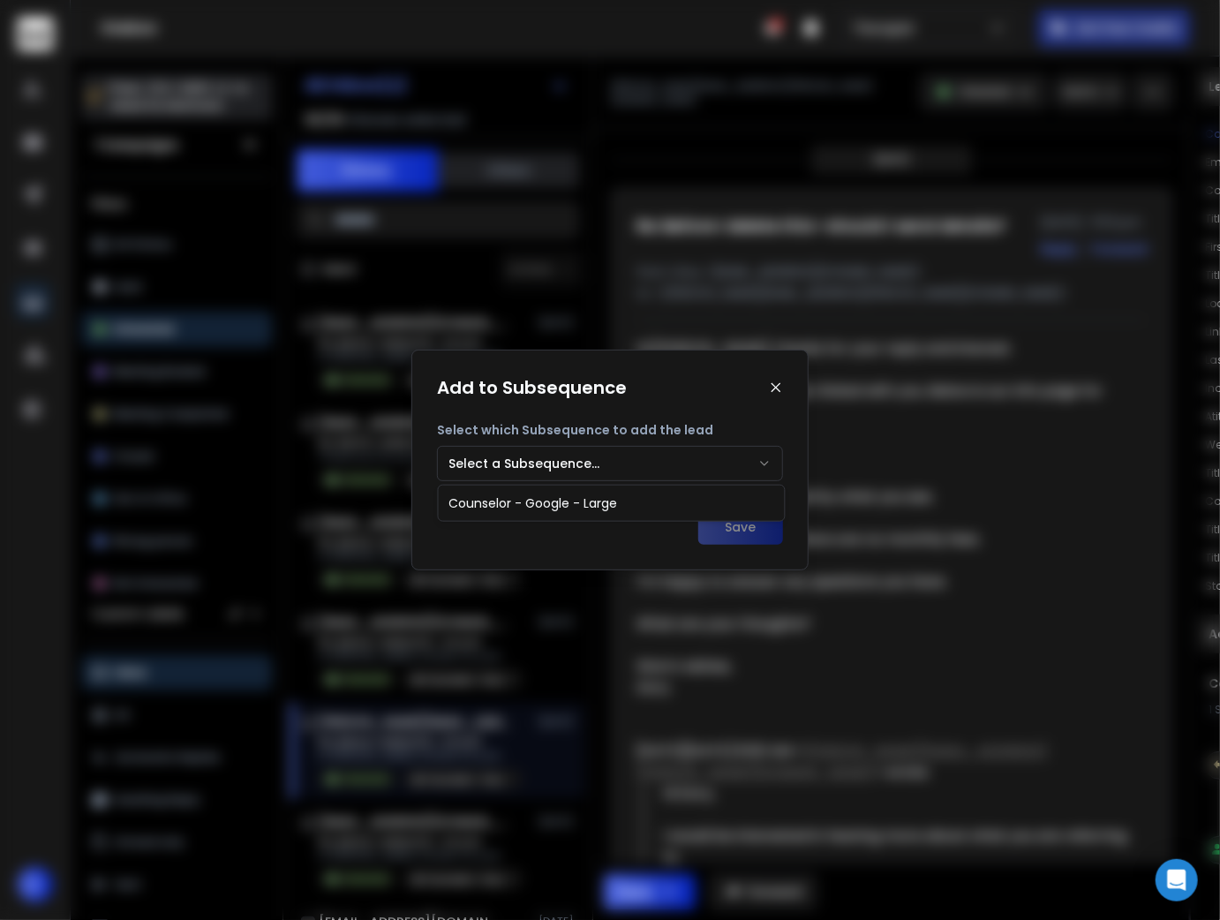
click at [730, 480] on body "Your warmest leads are on your site – Turn visits into conversations Reach Out …" at bounding box center [610, 460] width 1220 height 920
click at [737, 530] on button "Save" at bounding box center [741, 527] width 85 height 35
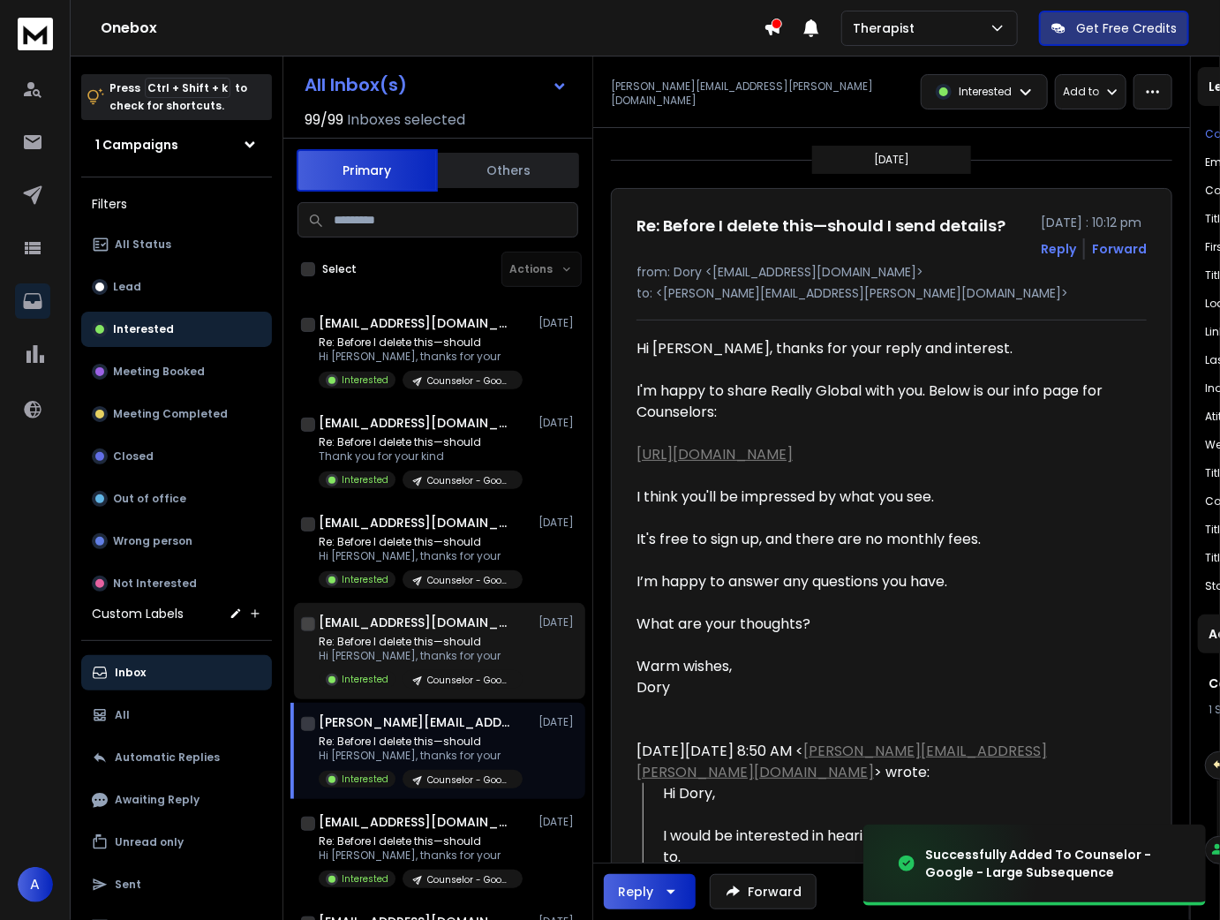
click at [352, 622] on h1 "sflanagan@delbarton.org" at bounding box center [416, 623] width 194 height 18
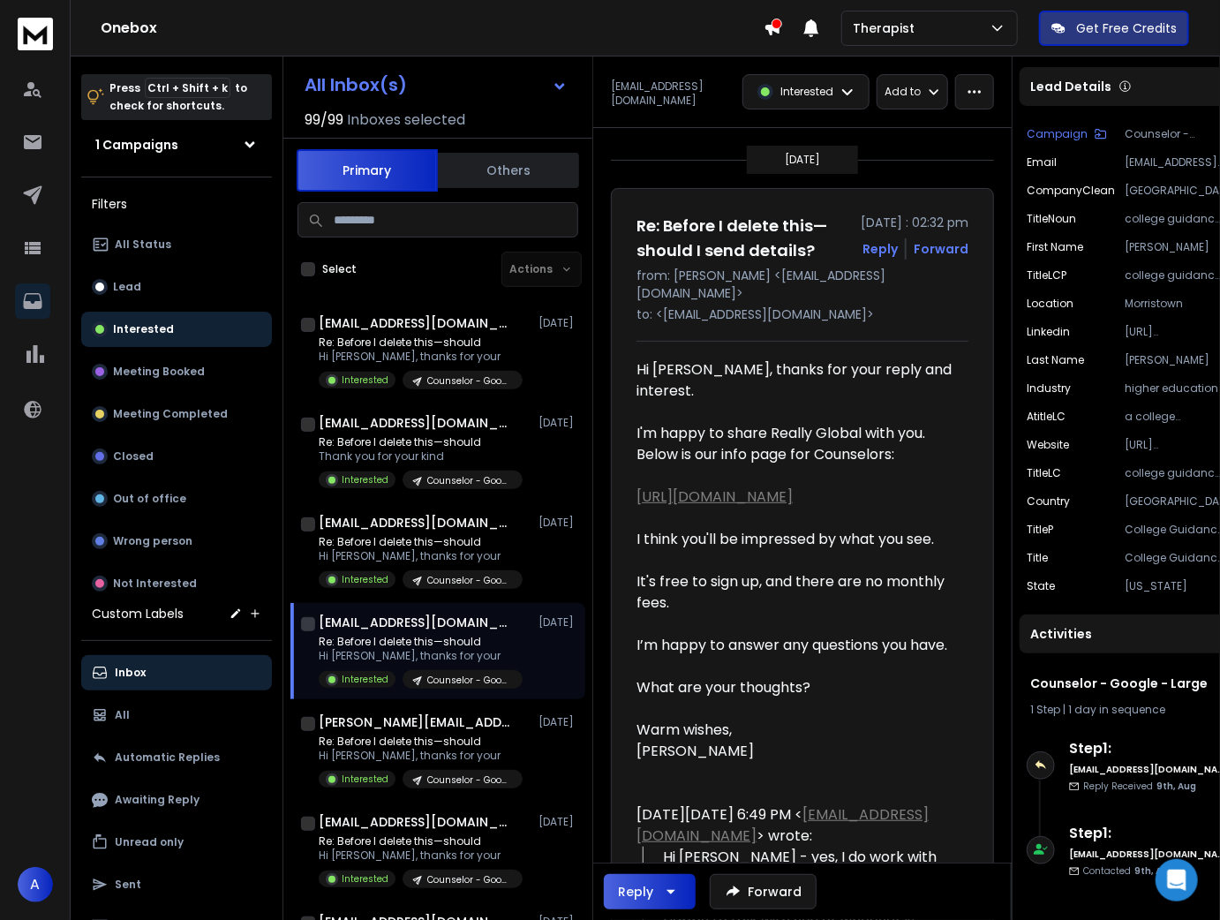
click at [940, 97] on icon at bounding box center [934, 92] width 12 height 12
click at [971, 132] on div "Subsequence" at bounding box center [991, 132] width 106 height 18
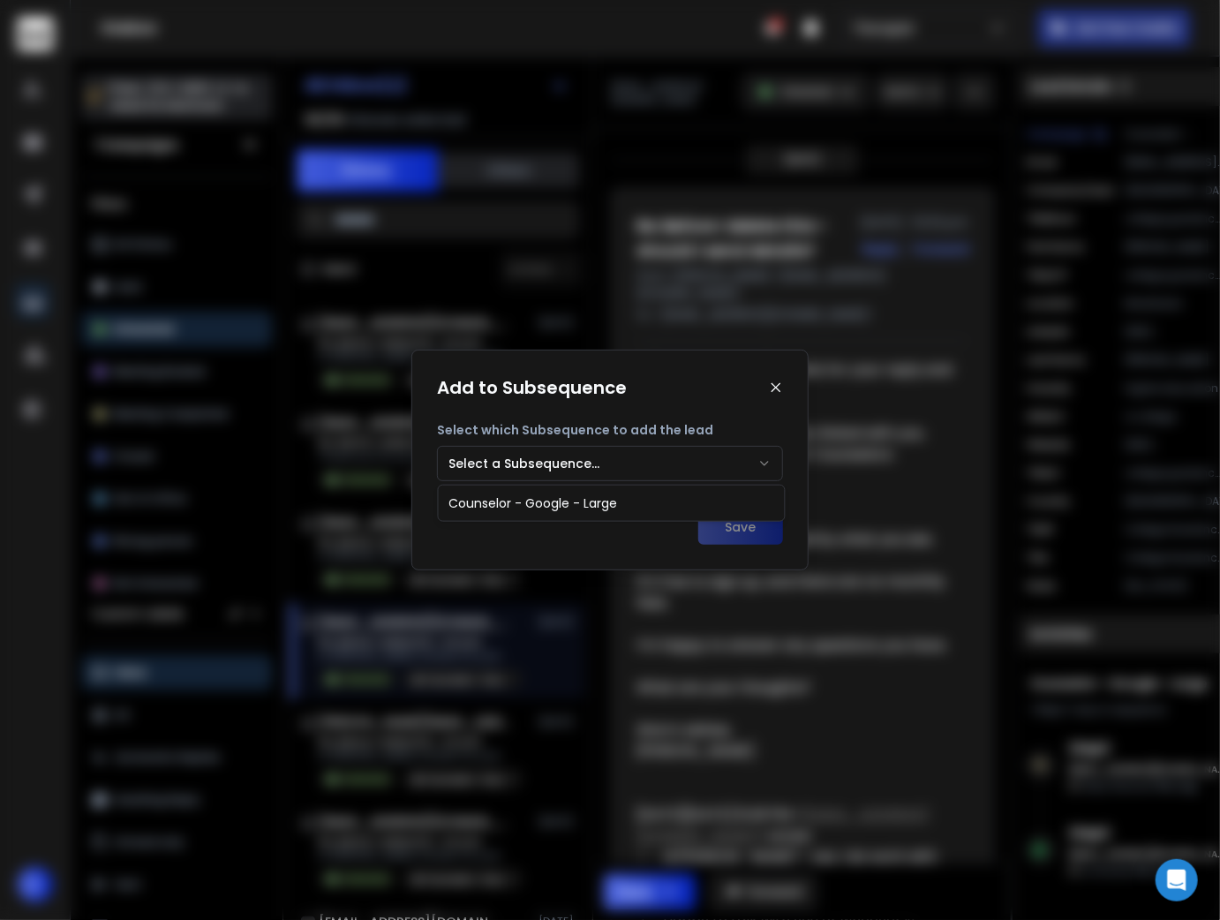
click at [623, 471] on button "Select a Subsequence..." at bounding box center [610, 463] width 346 height 35
click at [730, 533] on button "Save" at bounding box center [741, 527] width 85 height 35
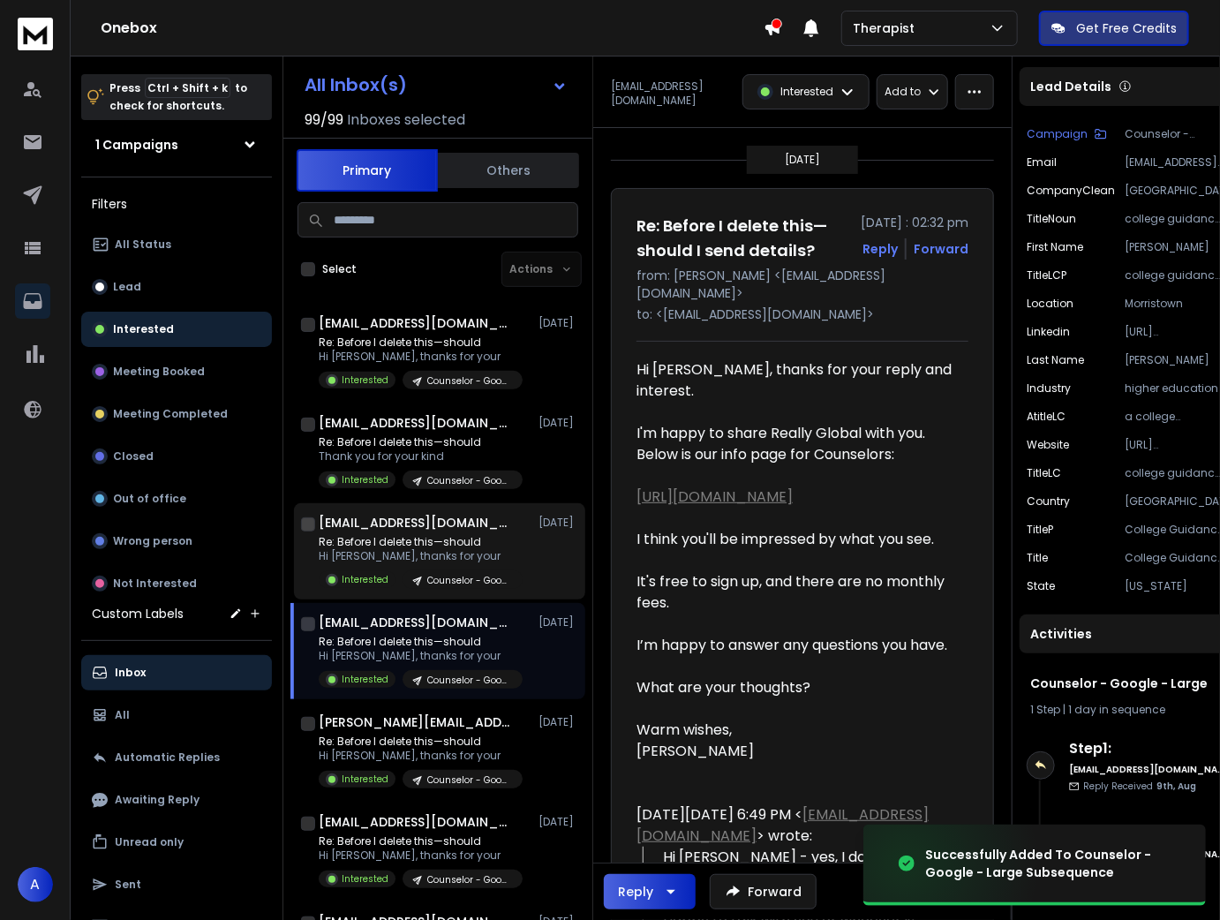
click at [400, 519] on h1 "dsheref@brettdassociates.com" at bounding box center [416, 523] width 194 height 18
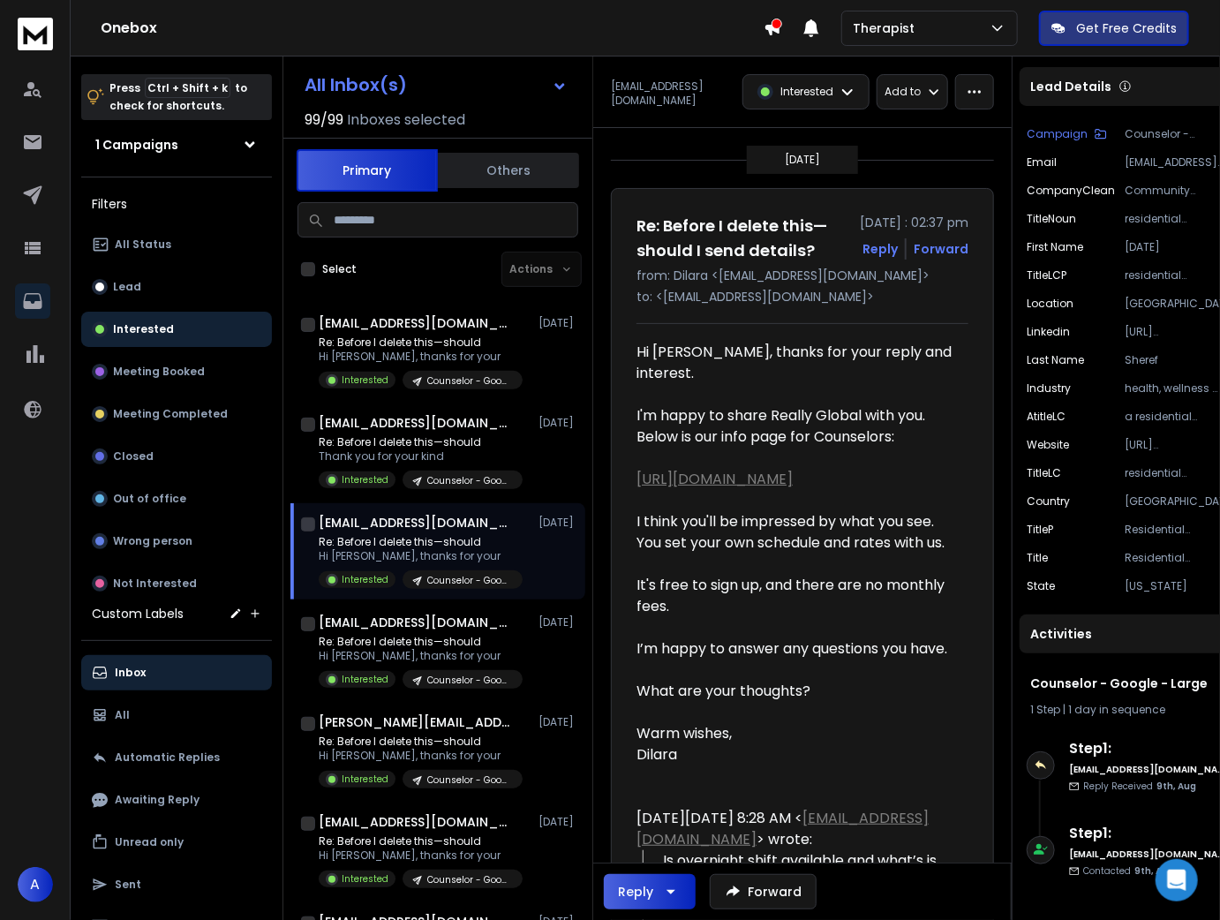
click at [948, 105] on div "Add to" at bounding box center [913, 92] width 70 height 34
click at [989, 141] on div "Subsequence" at bounding box center [1037, 131] width 150 height 28
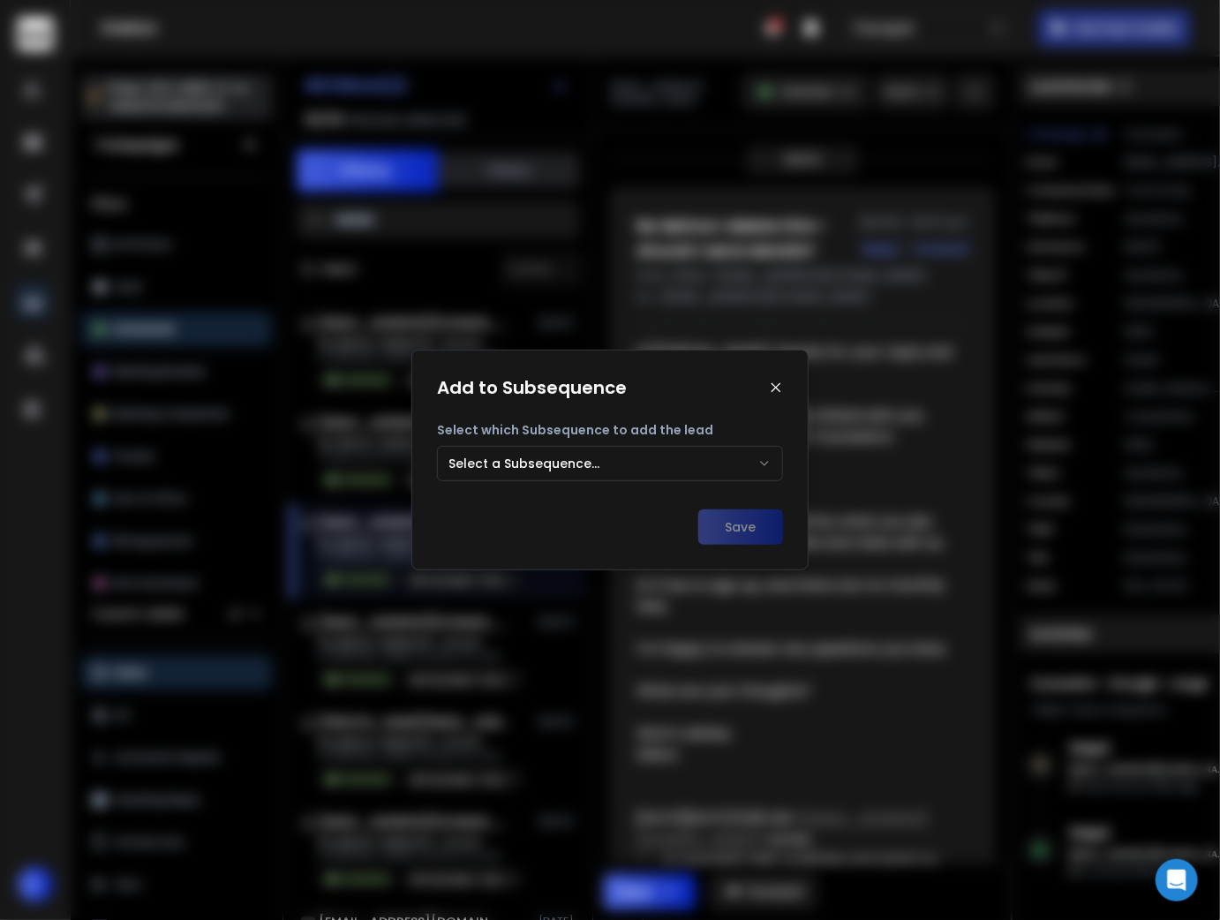
click at [597, 468] on button "Select a Subsequence..." at bounding box center [610, 463] width 346 height 35
click at [765, 532] on button "Save" at bounding box center [741, 527] width 85 height 35
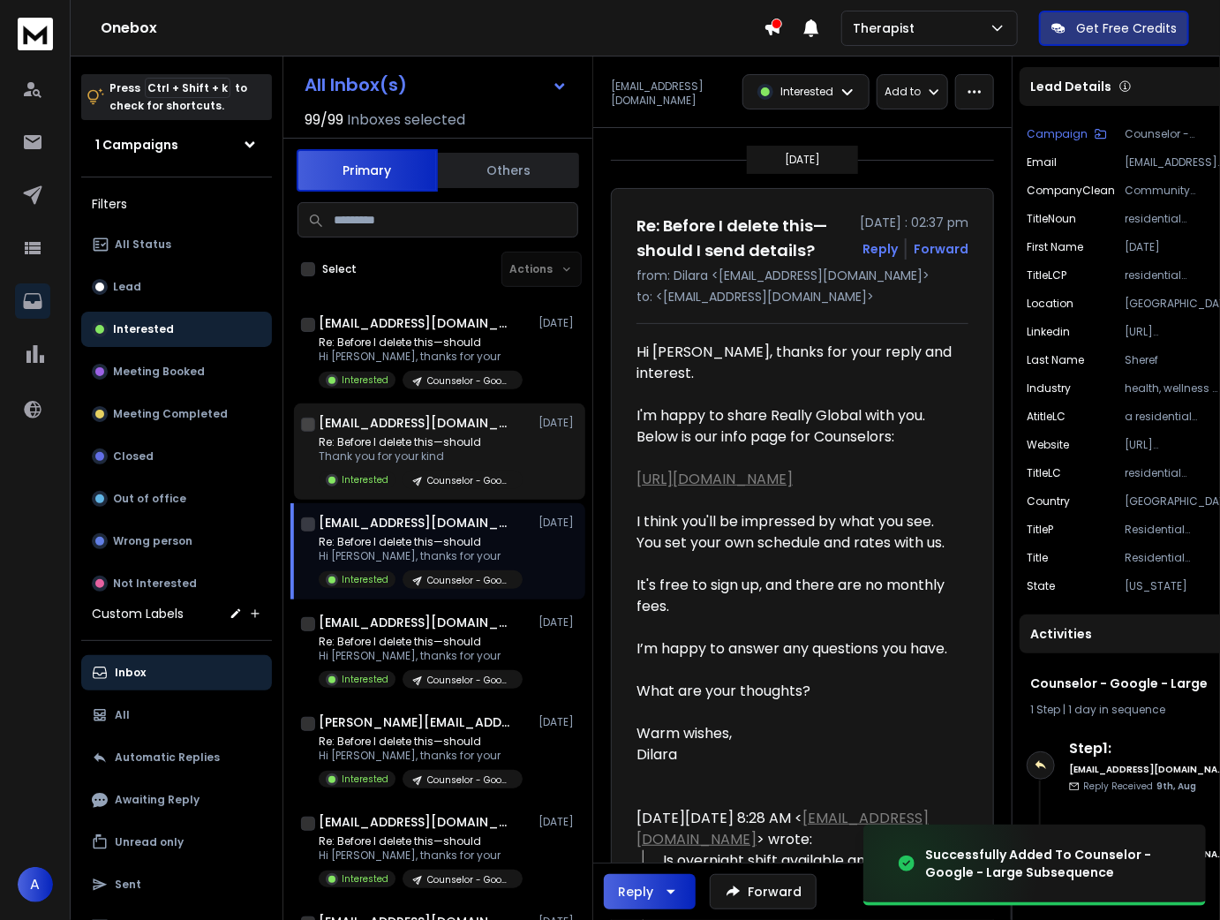
click at [405, 435] on p "Re: Before I delete this—should" at bounding box center [421, 442] width 204 height 14
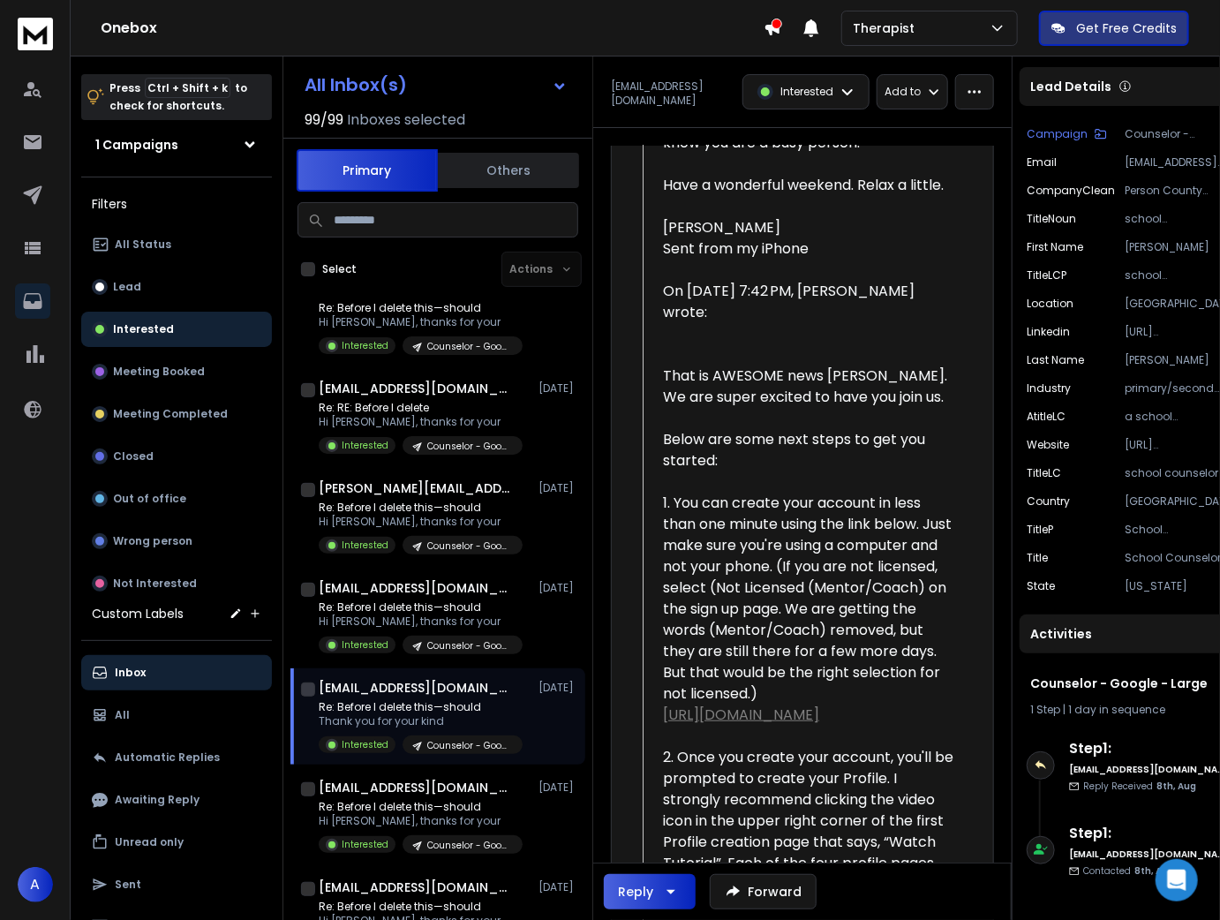
scroll to position [0, 0]
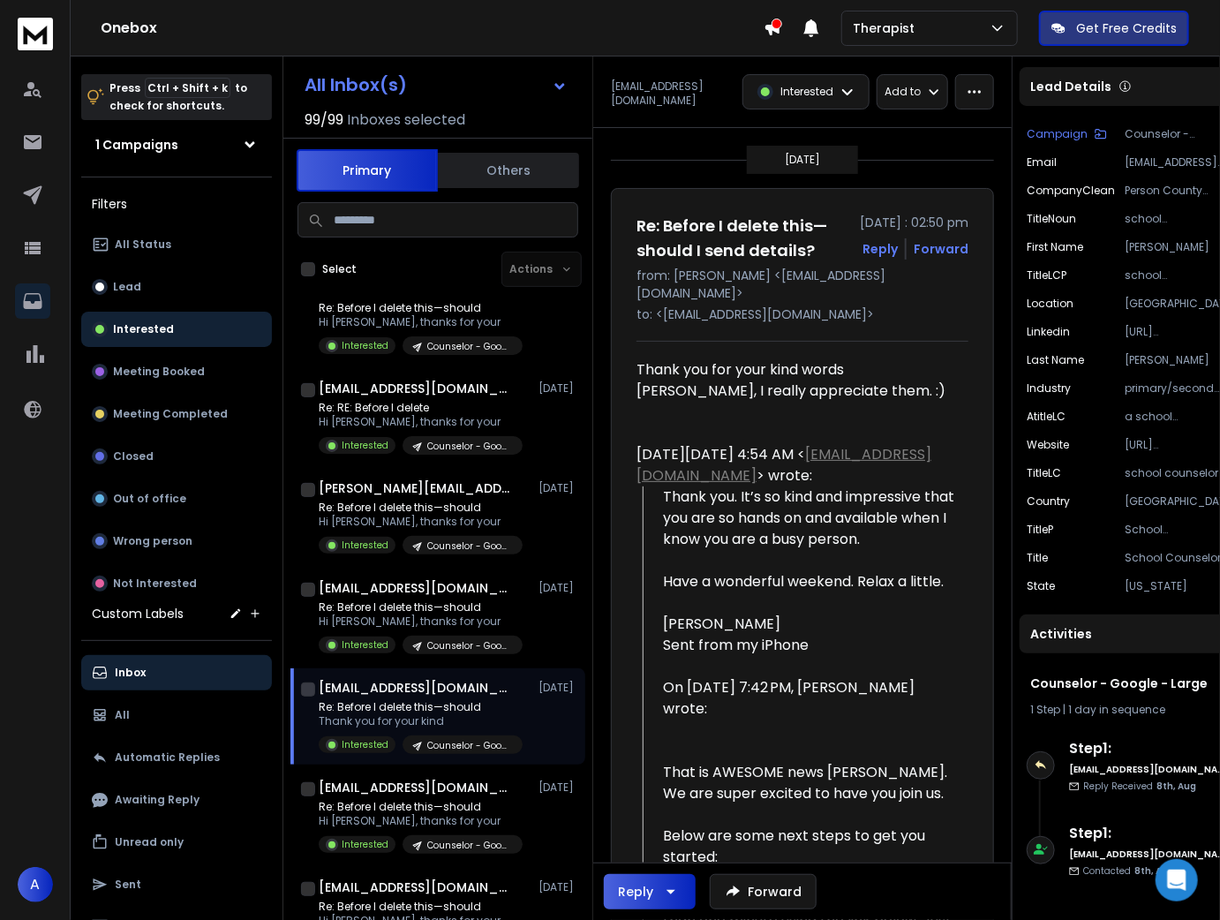
drag, startPoint x: 623, startPoint y: 887, endPoint x: 638, endPoint y: 824, distance: 65.5
click at [623, 887] on div "Reply" at bounding box center [635, 892] width 35 height 18
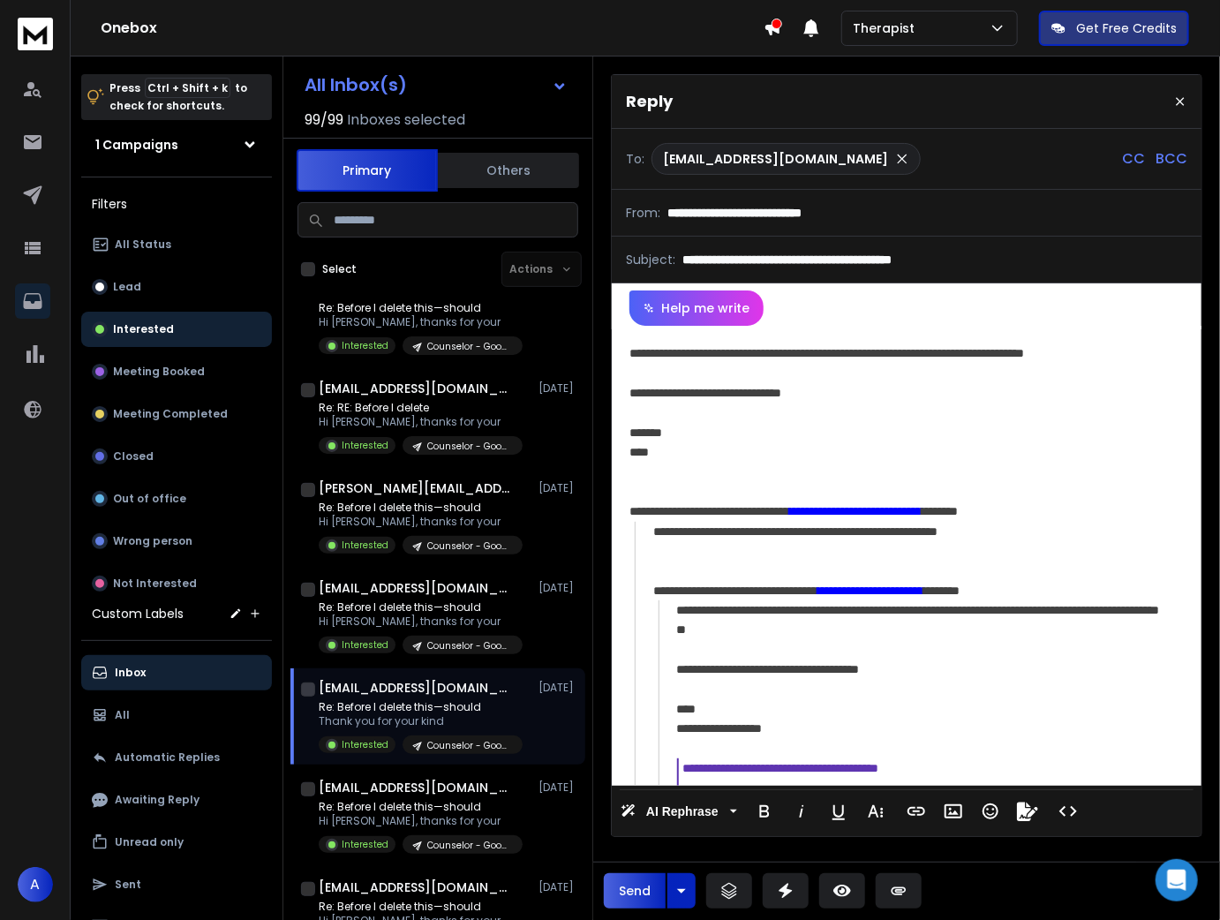
drag, startPoint x: 626, startPoint y: 874, endPoint x: 707, endPoint y: 837, distance: 89.3
click at [628, 874] on button "Send" at bounding box center [635, 890] width 62 height 35
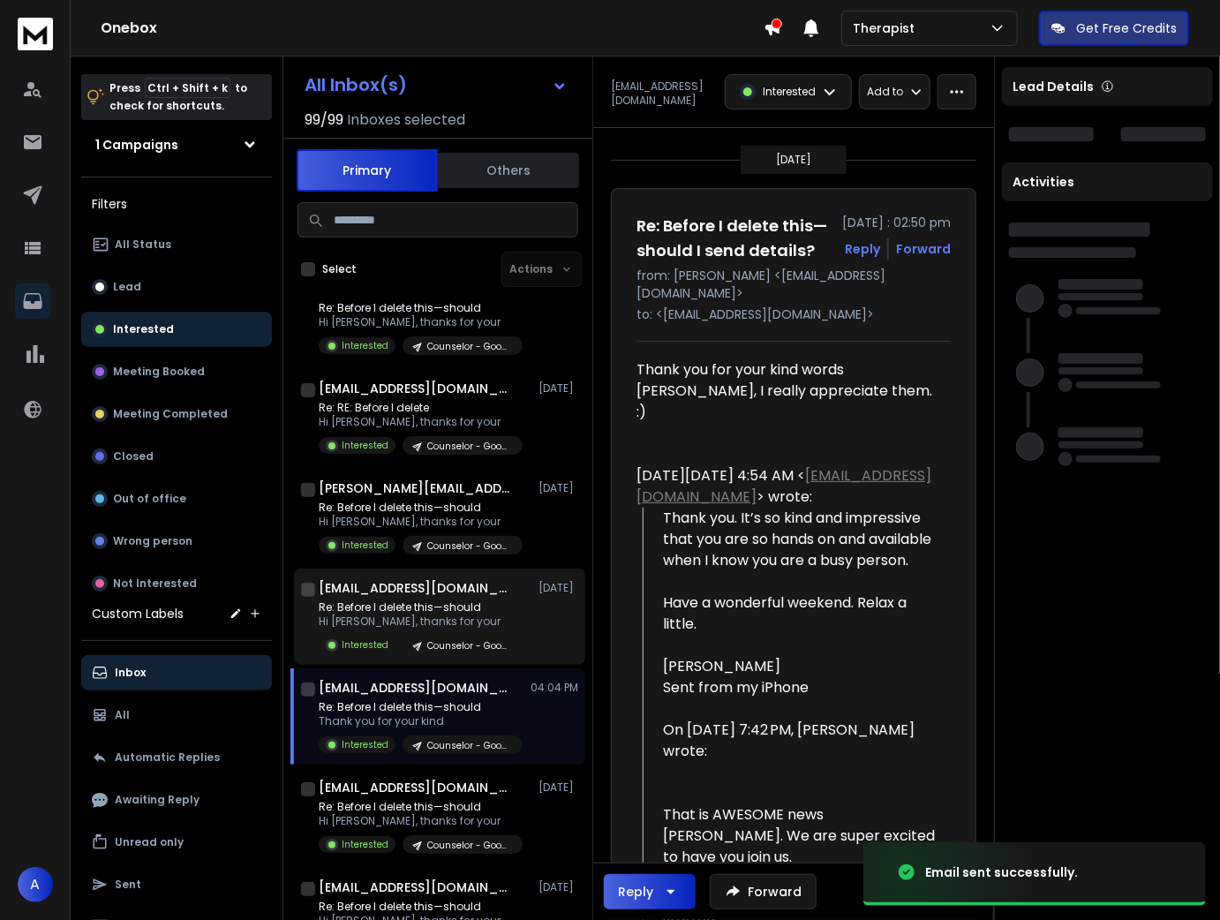
click at [432, 600] on p "Re: Before I delete this—should" at bounding box center [421, 607] width 204 height 14
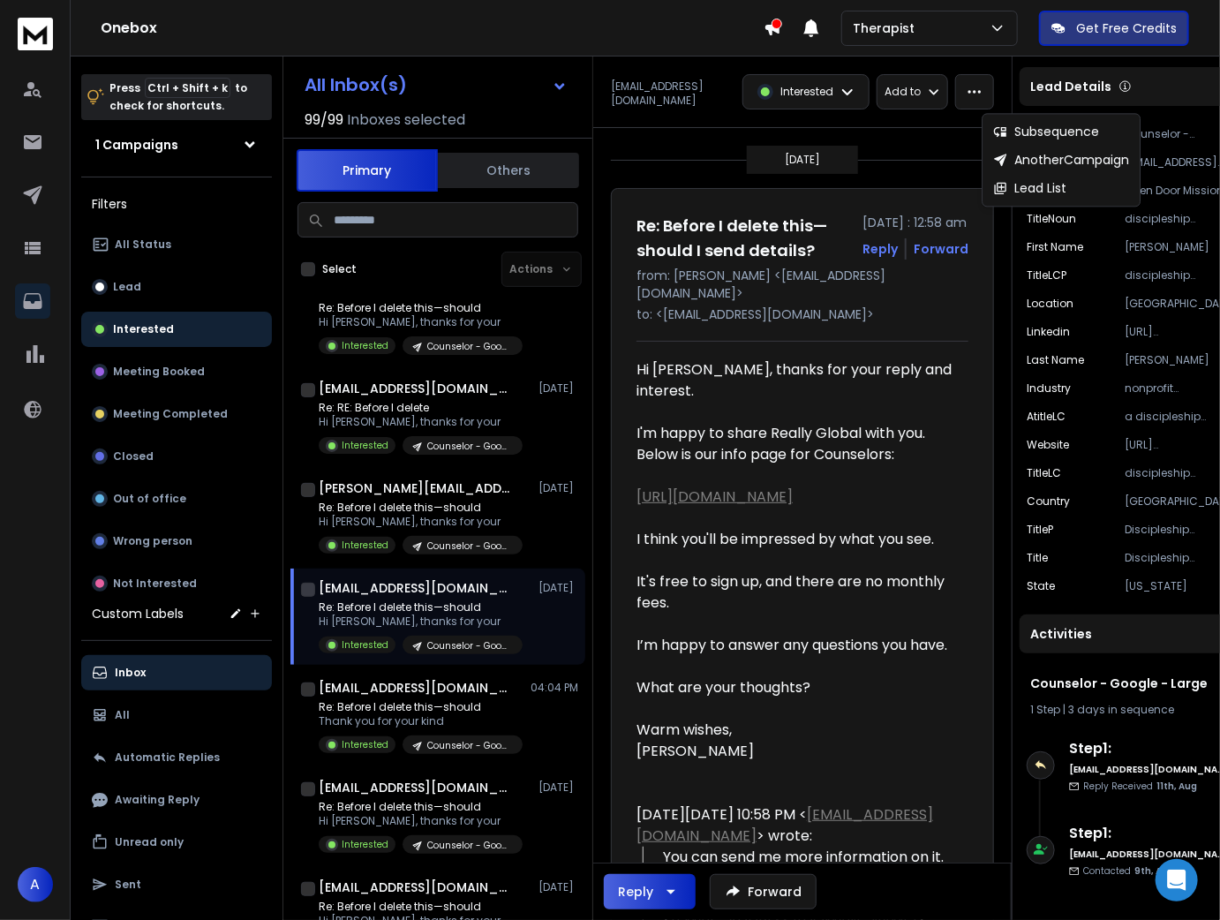
click at [921, 98] on p "Add to" at bounding box center [903, 92] width 36 height 14
click at [1013, 140] on div "Subsequence" at bounding box center [1046, 132] width 106 height 18
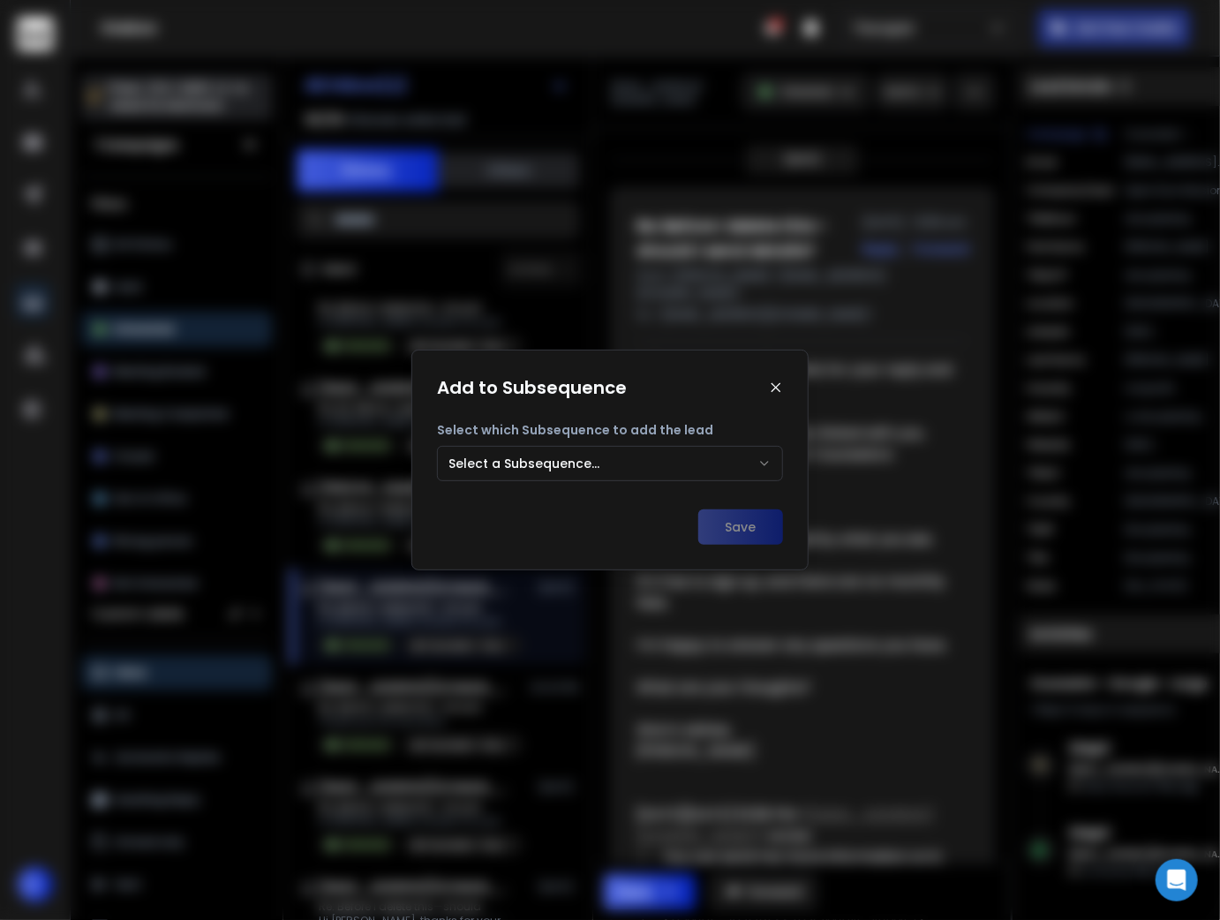
click at [653, 464] on button "Select a Subsequence..." at bounding box center [610, 463] width 346 height 35
click at [744, 522] on button "Save" at bounding box center [741, 527] width 85 height 35
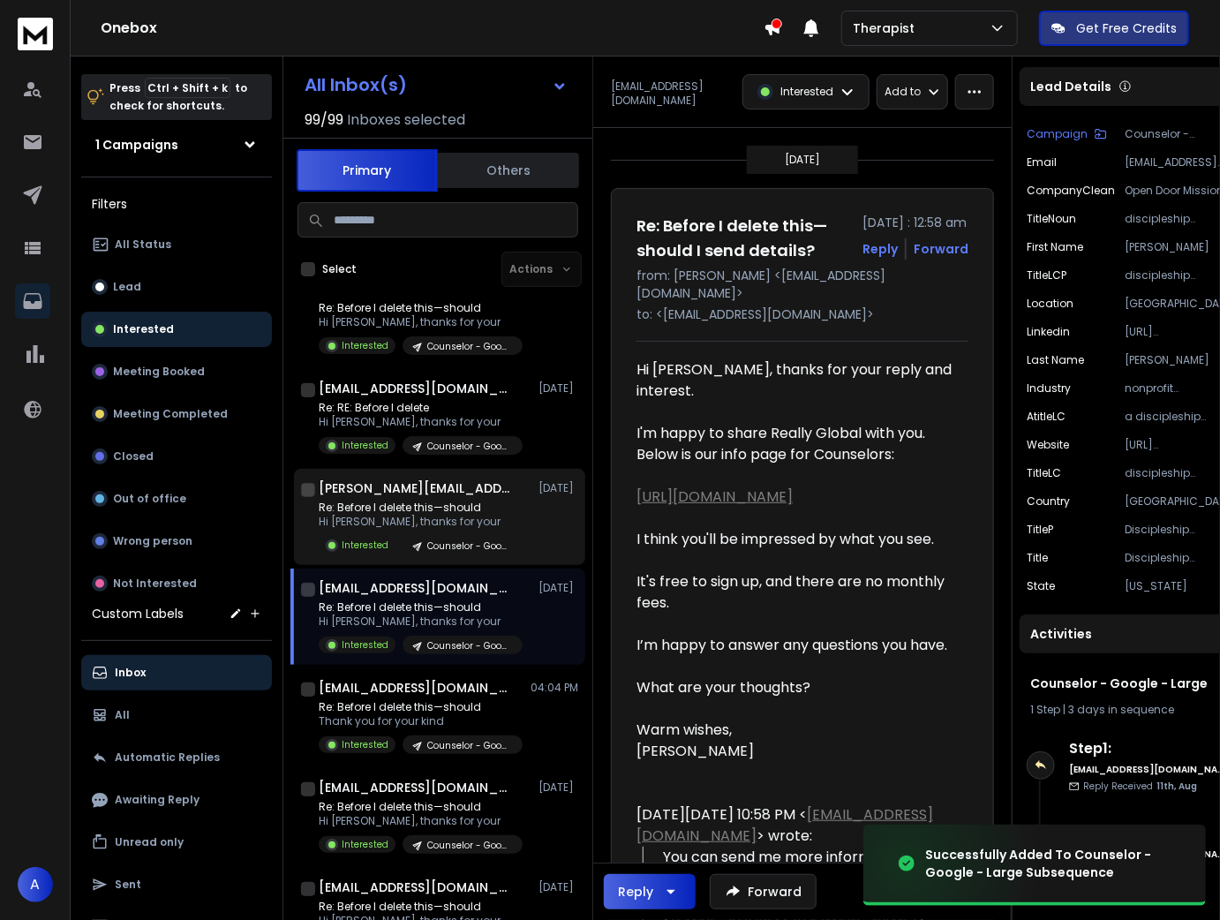
click at [460, 493] on div "dipti.kkl@ked.edu.in 12 Aug Re: Before I delete this—should Hi Dipti, thanks fo…" at bounding box center [449, 517] width 260 height 75
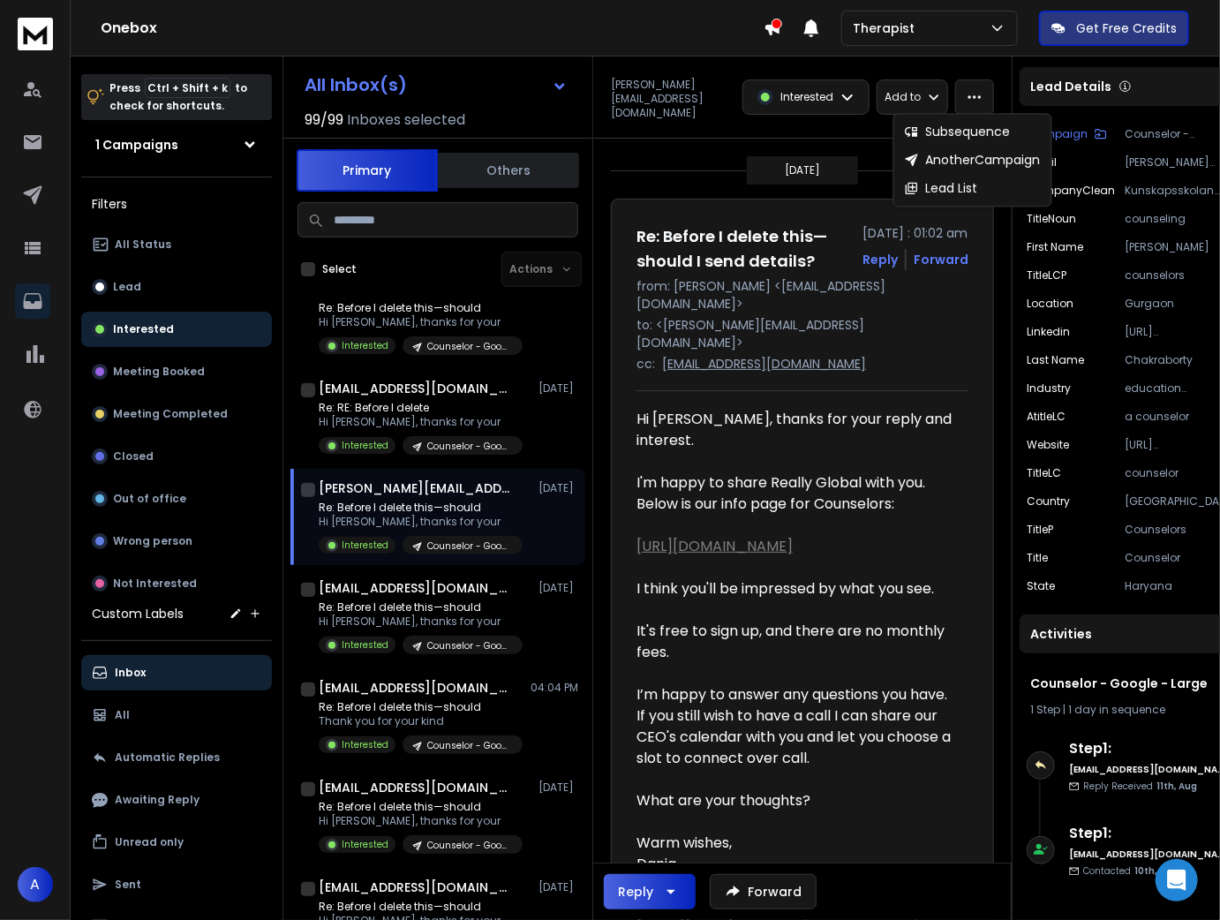
click at [940, 87] on div "Add to" at bounding box center [913, 97] width 70 height 34
click at [935, 116] on div "Subsequence Another Campaign Lead List" at bounding box center [973, 160] width 159 height 94
click at [937, 132] on div "Subsequence" at bounding box center [958, 132] width 106 height 18
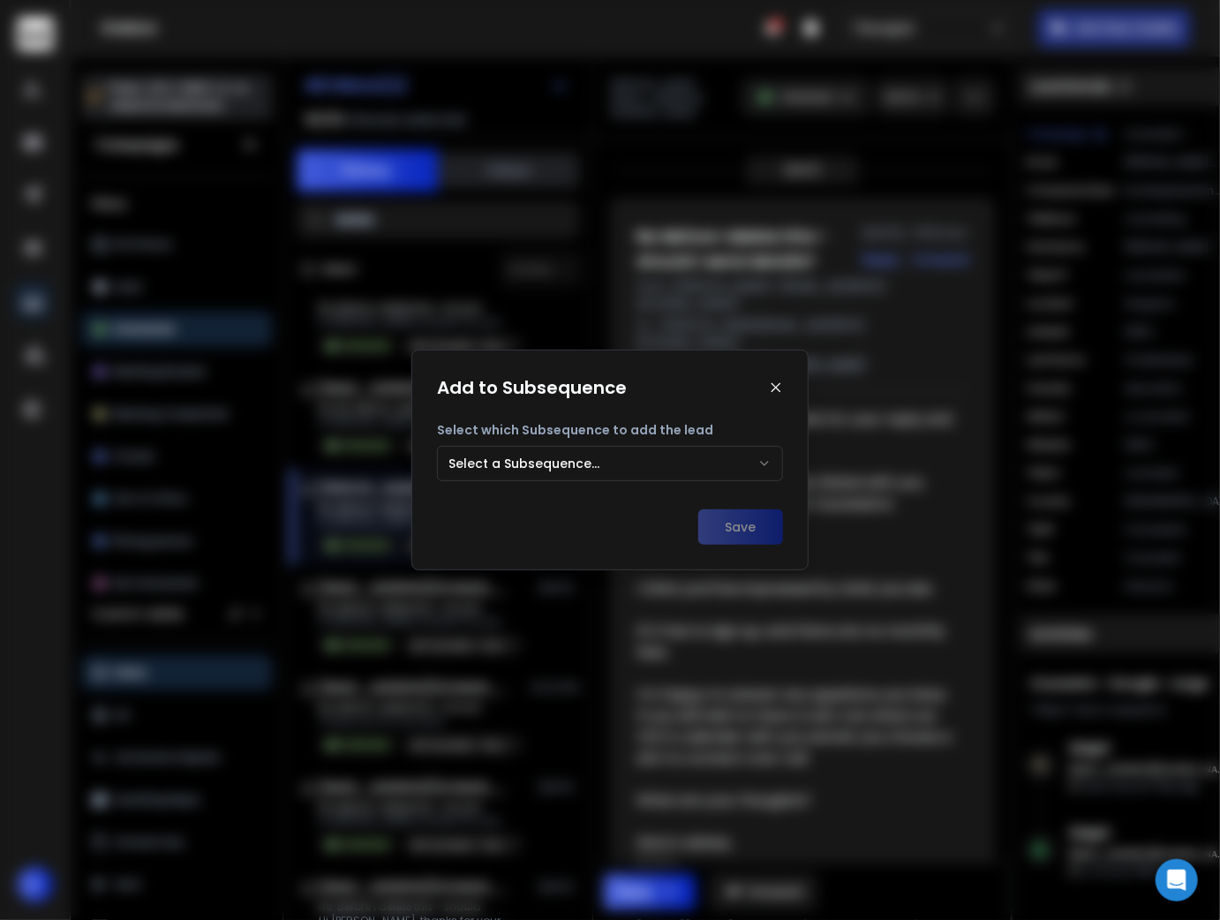
click at [534, 457] on button "Select a Subsequence..." at bounding box center [610, 463] width 346 height 35
click at [754, 529] on button "Save" at bounding box center [741, 527] width 85 height 35
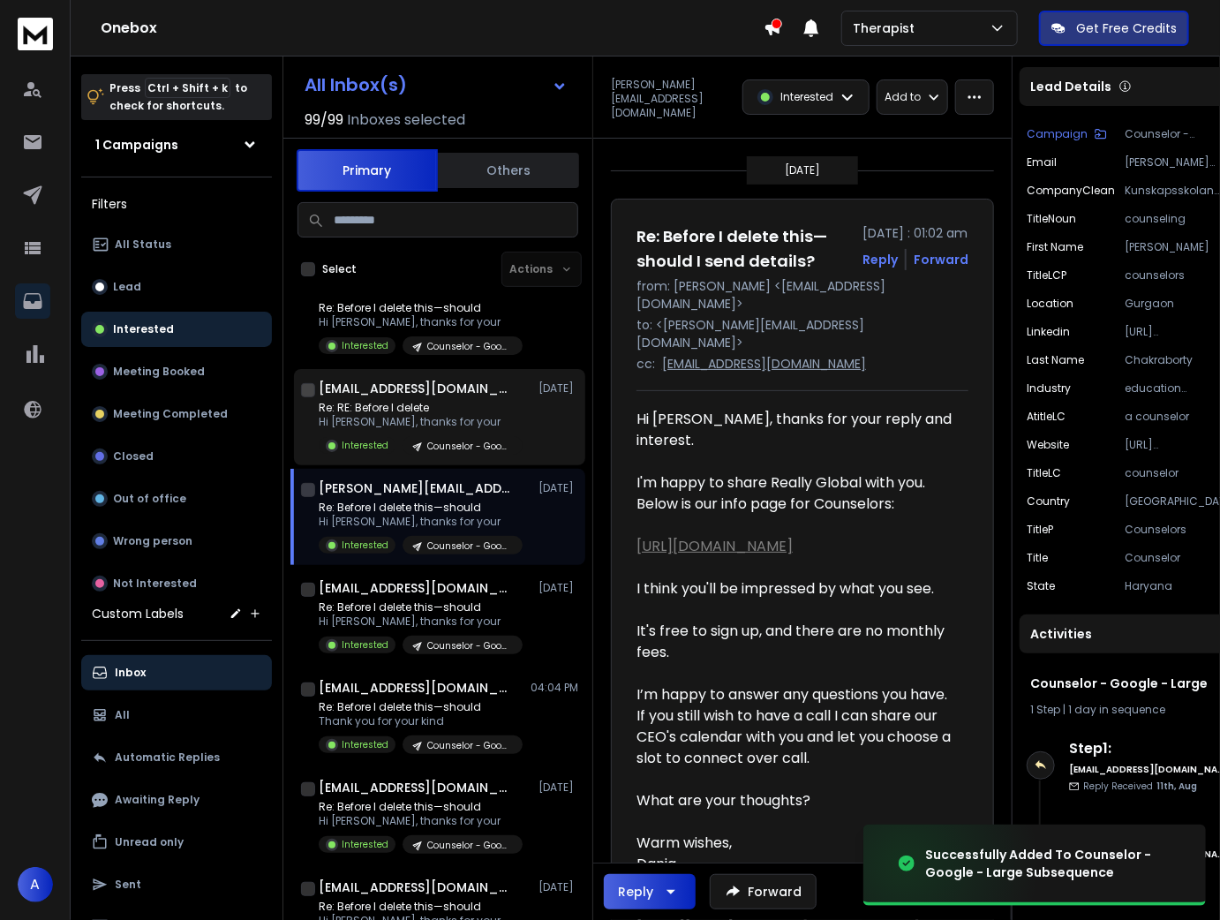
click at [497, 406] on p "Re: RE: Before I delete" at bounding box center [421, 408] width 204 height 14
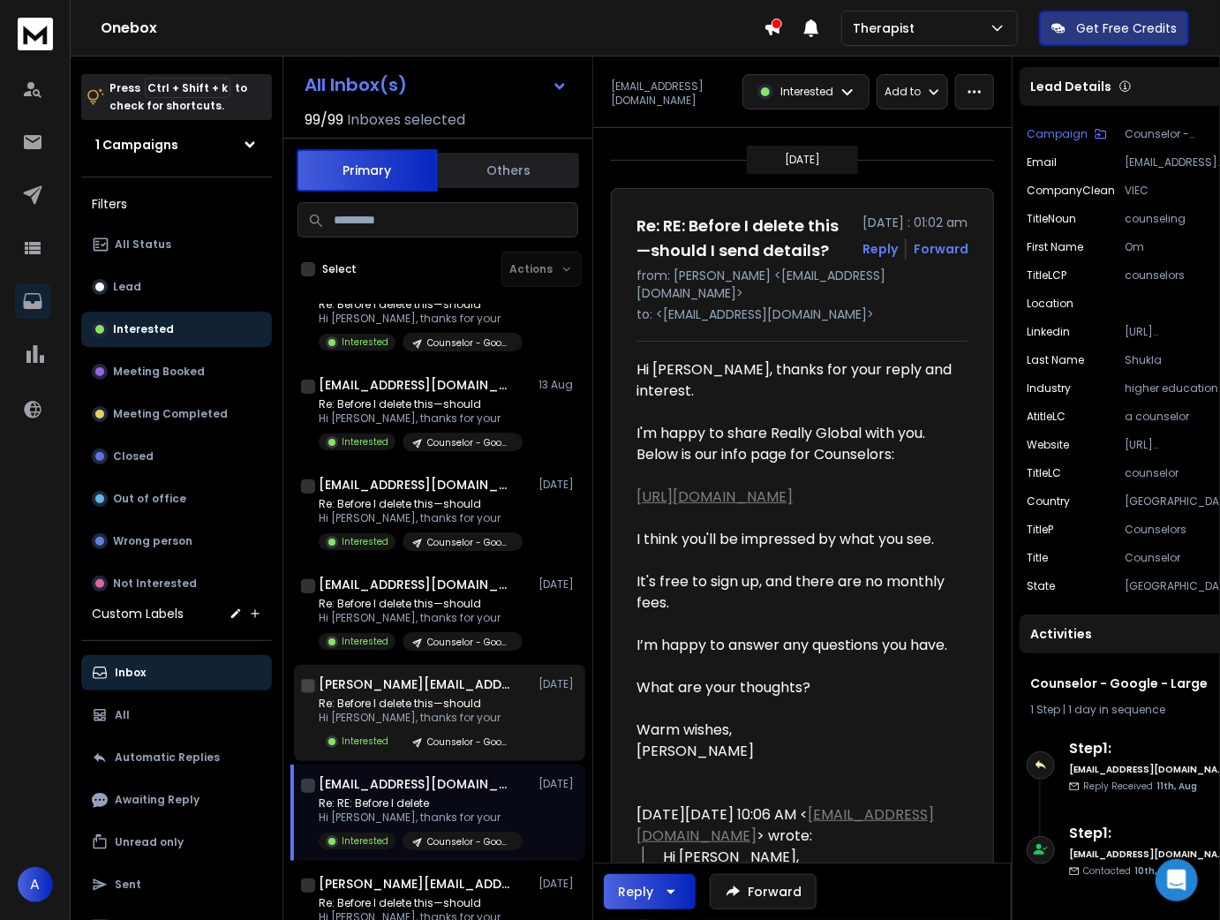
scroll to position [5928, 0]
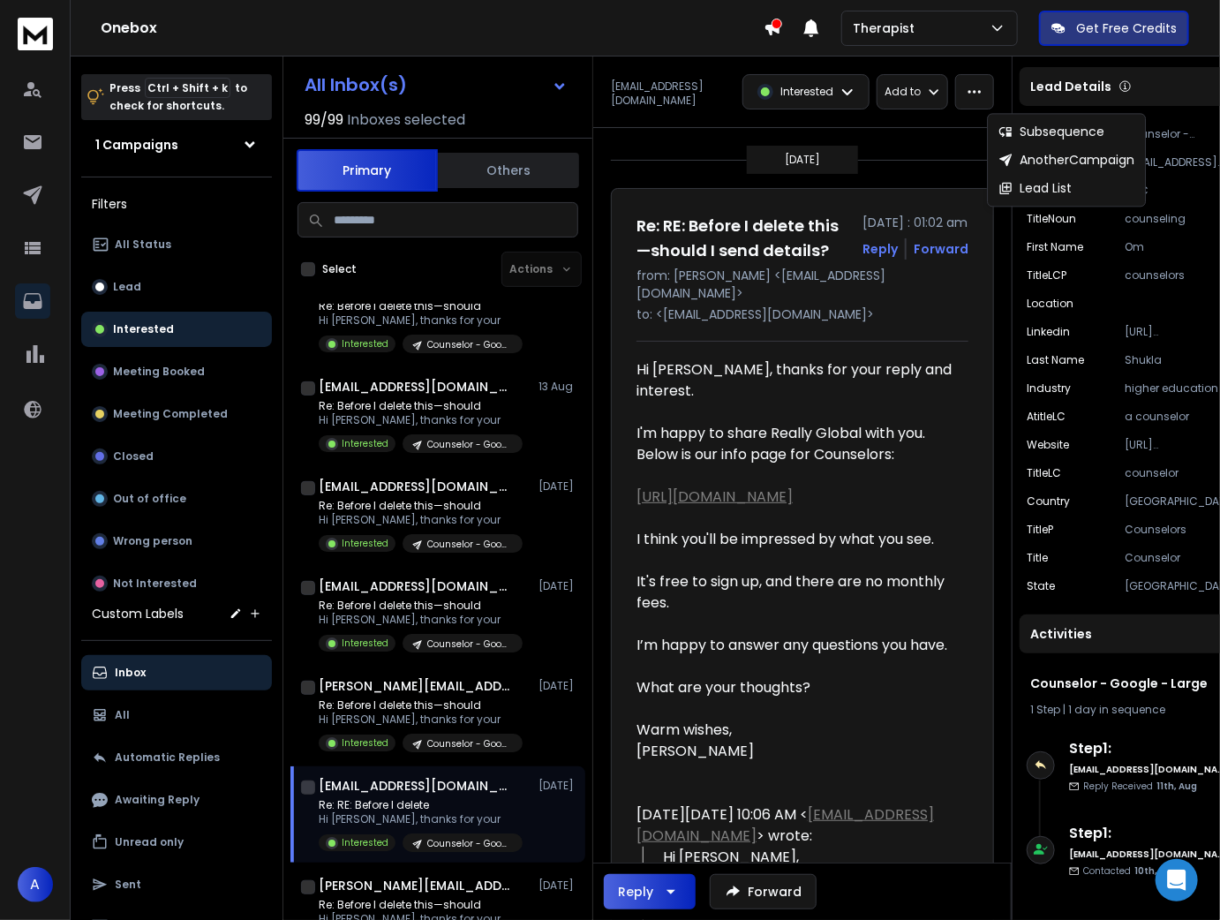
click at [948, 78] on div "Add to" at bounding box center [913, 92] width 70 height 34
click at [1026, 127] on div "Subsequence" at bounding box center [1052, 132] width 106 height 18
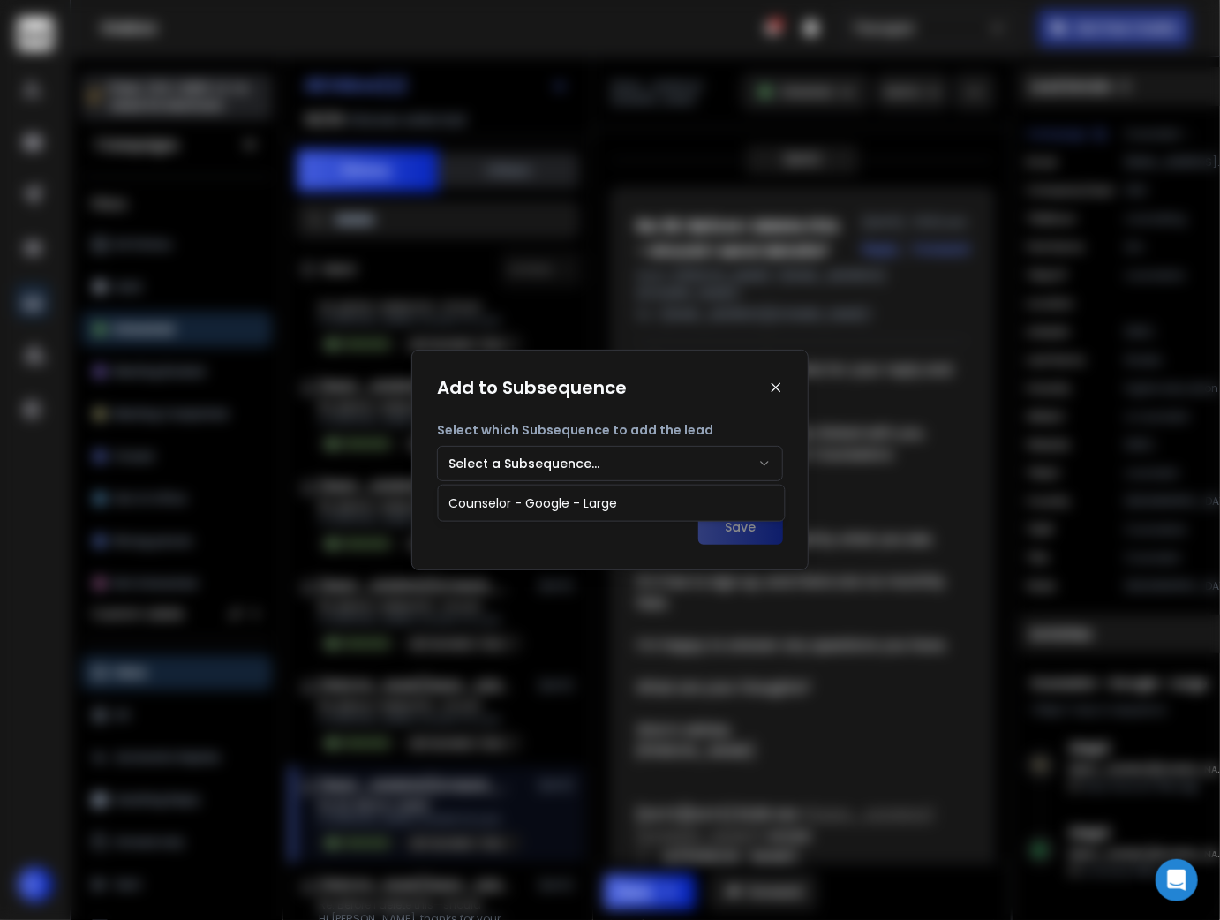
click at [669, 480] on body "Your warmest leads are on your site – Turn visits into conversations Reach Out …" at bounding box center [610, 460] width 1220 height 920
click at [732, 537] on button "Save" at bounding box center [741, 527] width 85 height 35
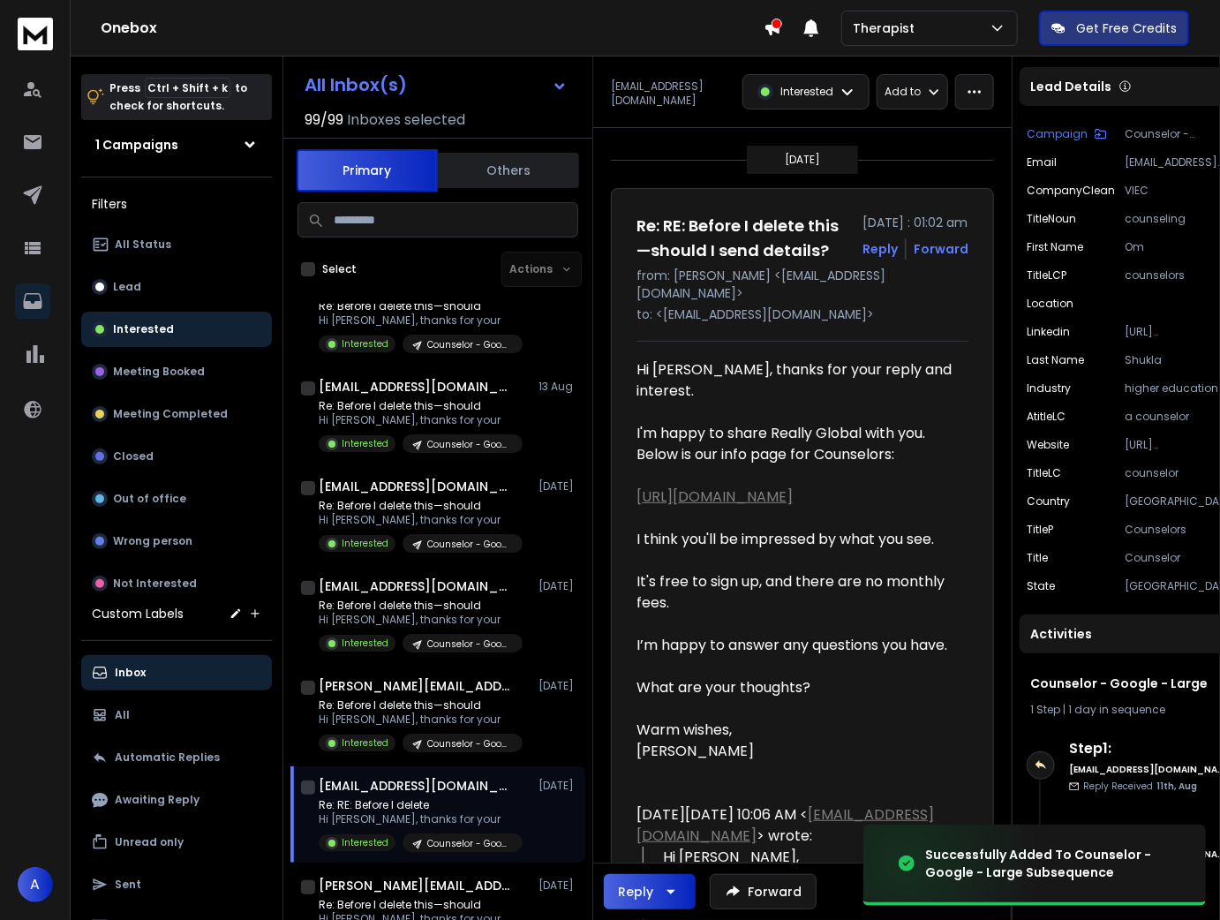
click at [375, 699] on p "Re: Before I delete this—should" at bounding box center [421, 706] width 204 height 14
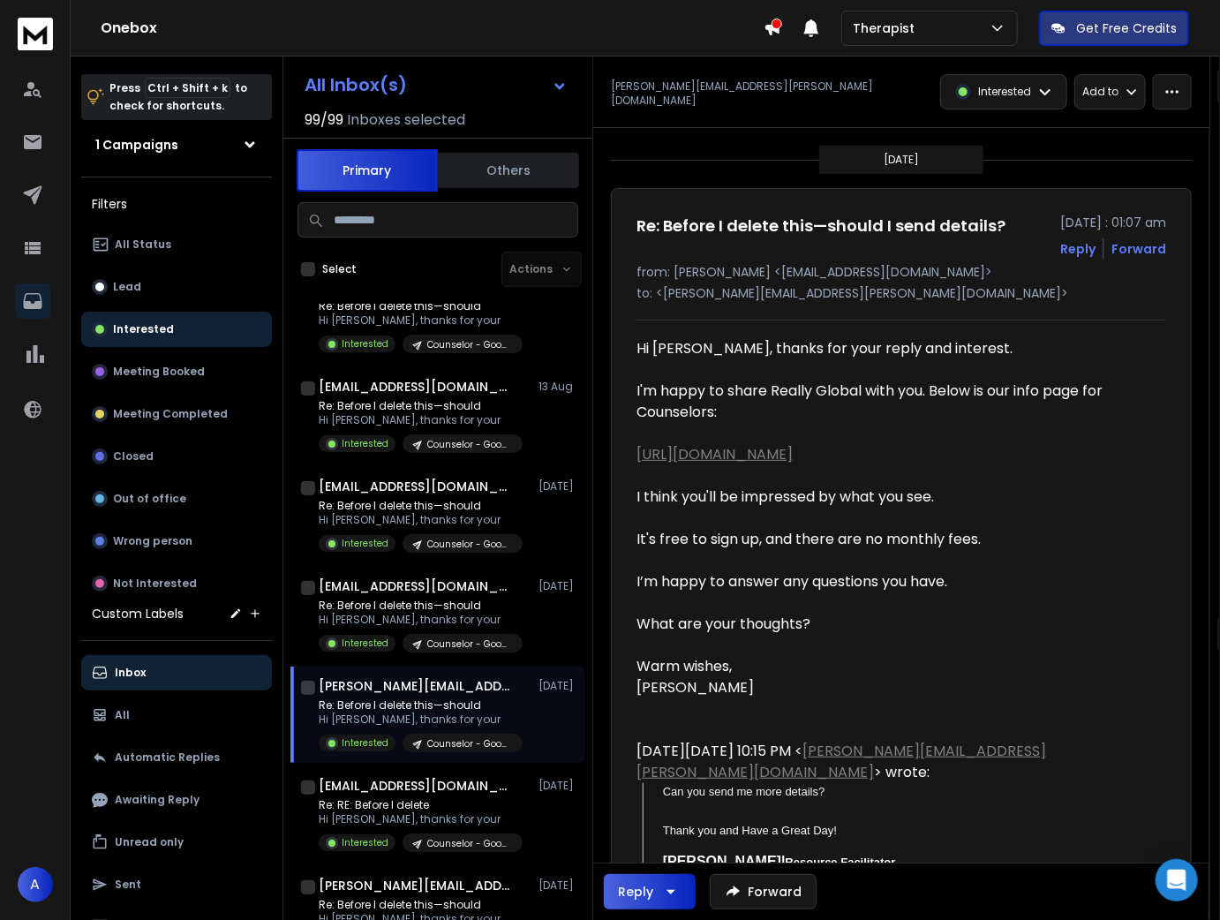
click at [1119, 99] on div "Add to" at bounding box center [1111, 92] width 70 height 34
click at [1110, 136] on div "Subsequence" at bounding box center [1122, 132] width 106 height 18
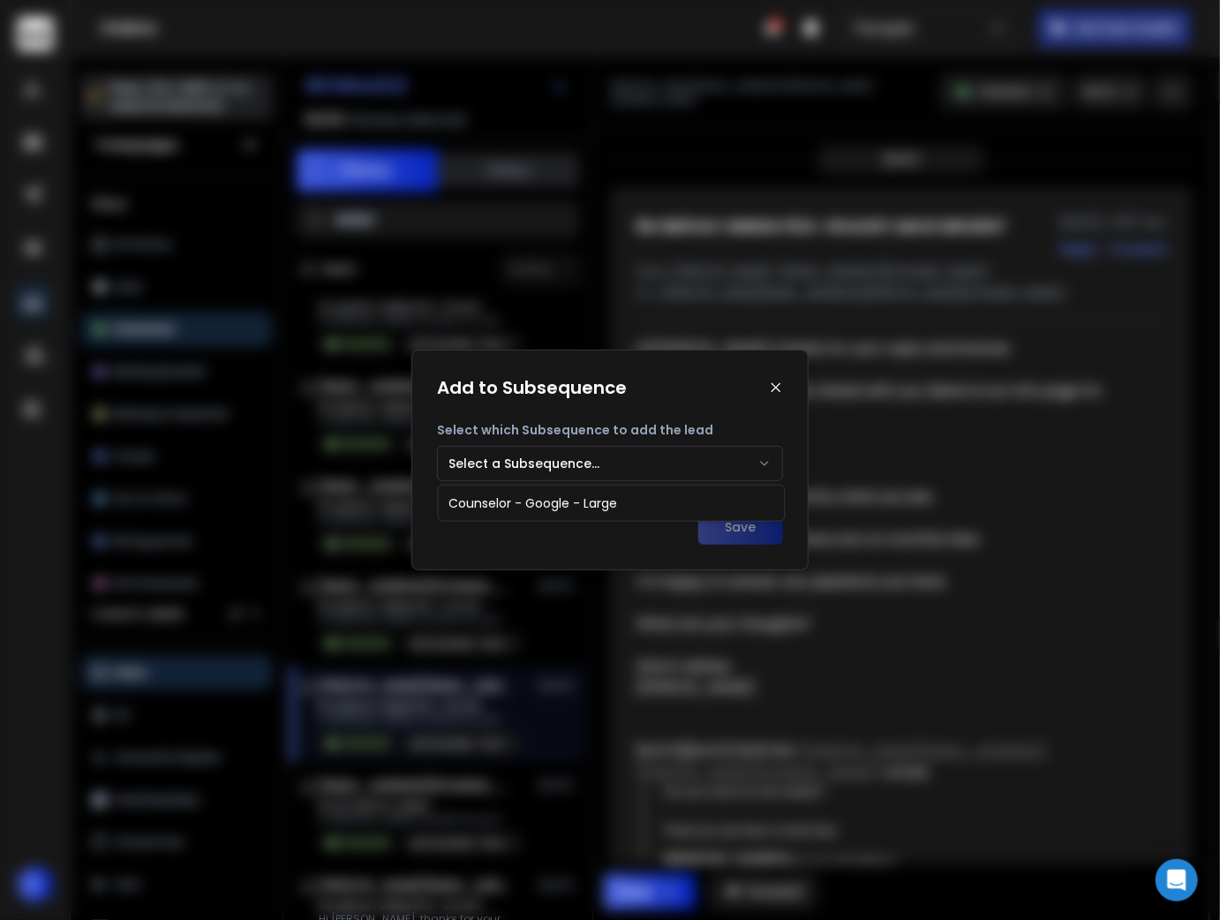
click at [517, 480] on body "Your warmest leads are on your site – Turn visits into conversations Reach Out …" at bounding box center [610, 460] width 1220 height 920
click at [732, 540] on button "Save" at bounding box center [741, 527] width 85 height 35
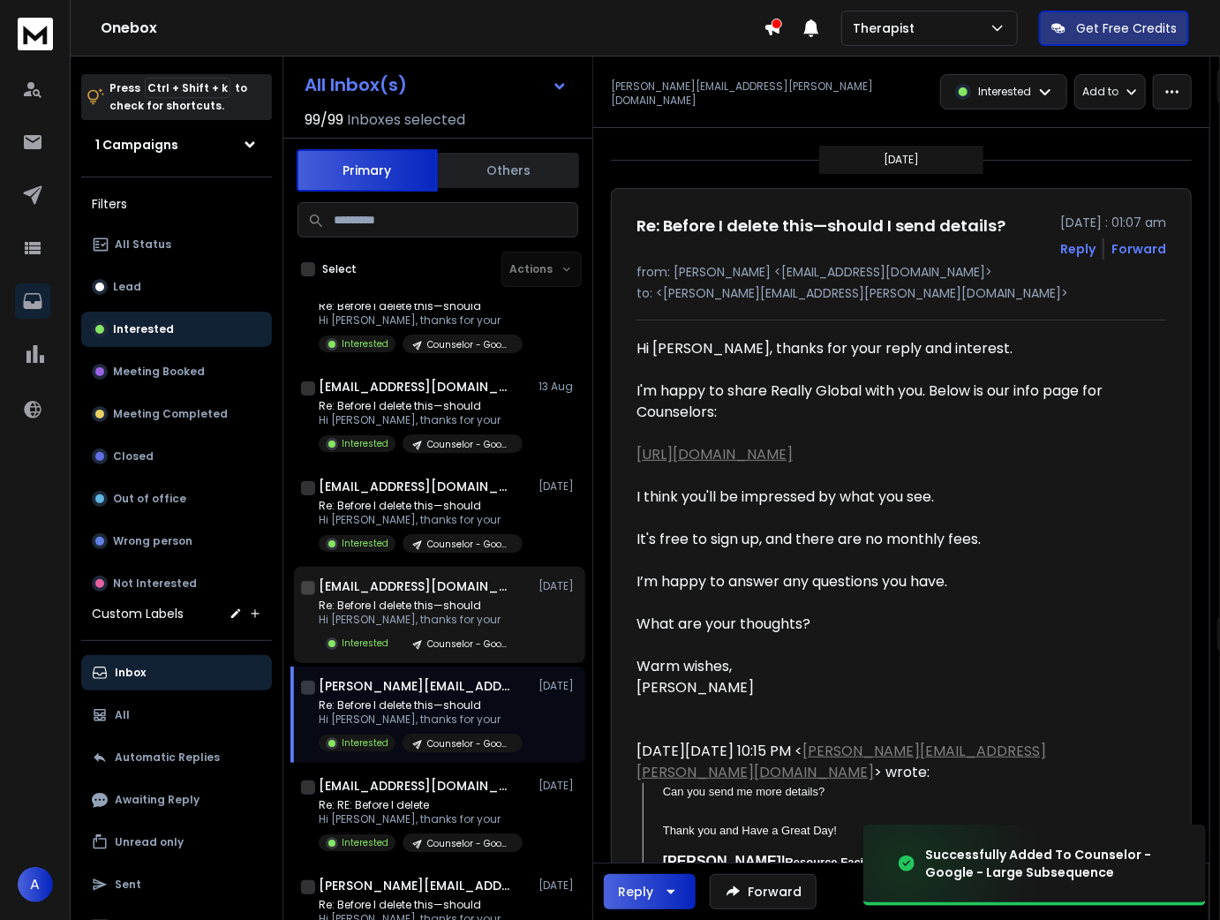
click at [369, 602] on p "Re: Before I delete this—should" at bounding box center [421, 606] width 204 height 14
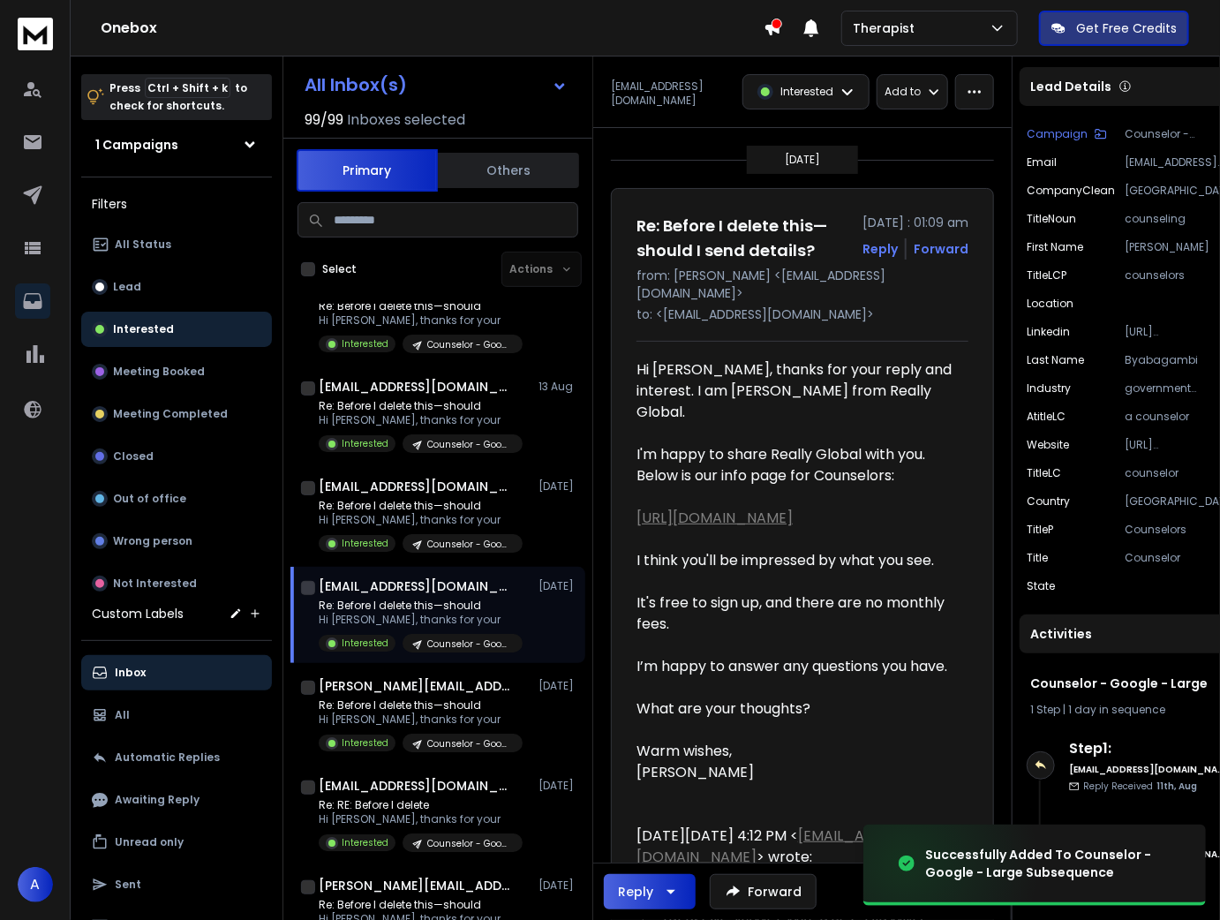
click at [921, 93] on p "Add to" at bounding box center [903, 92] width 36 height 14
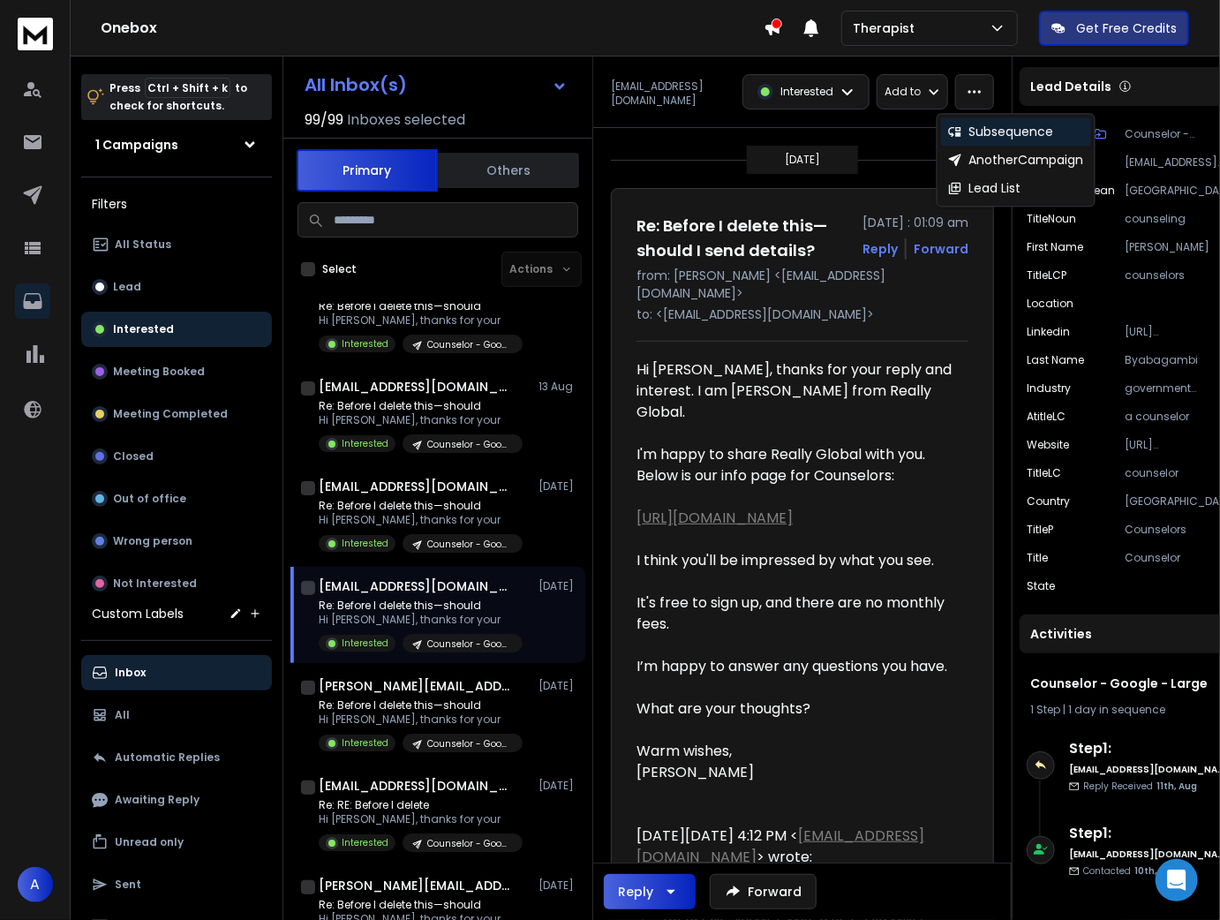
click at [985, 136] on div "Subsequence" at bounding box center [1001, 132] width 106 height 18
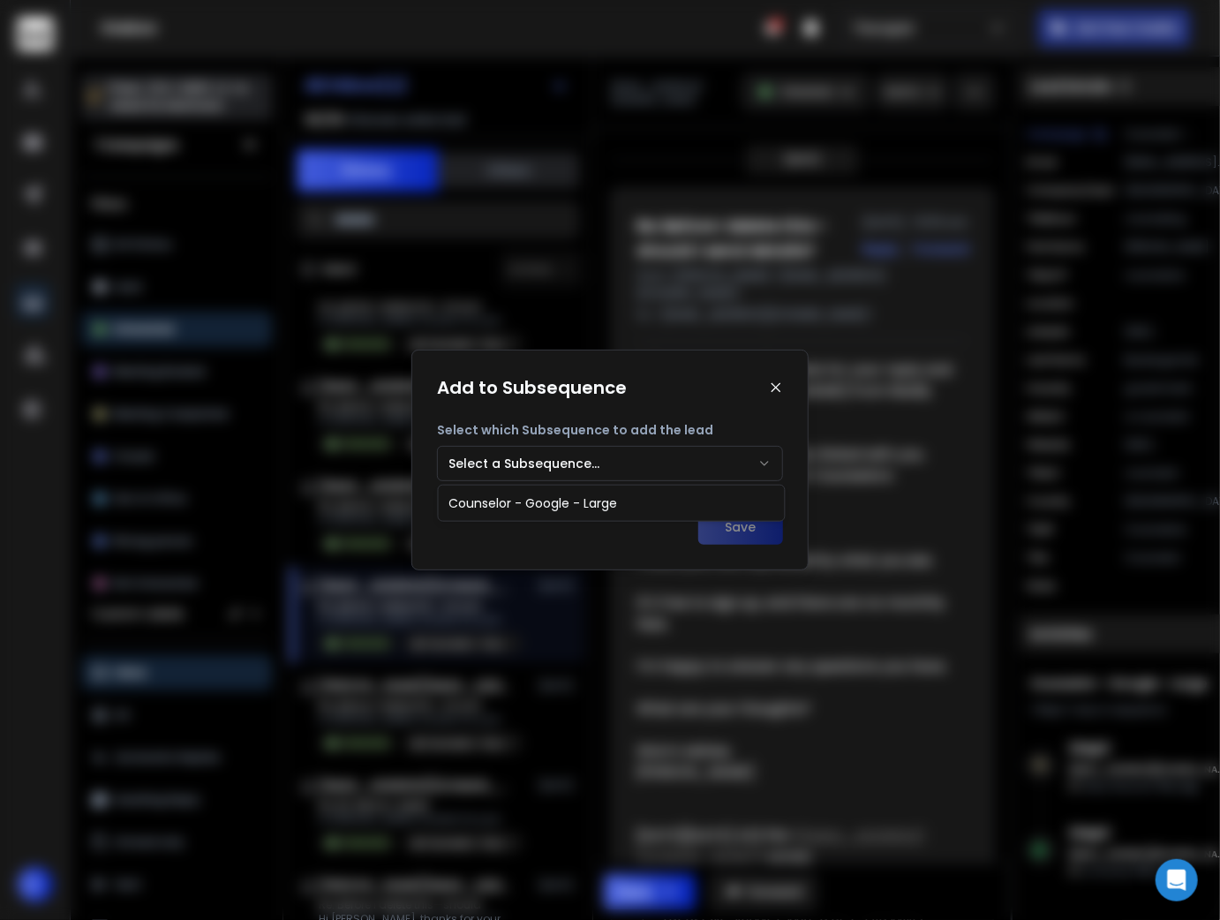
click at [526, 466] on button "Select a Subsequence..." at bounding box center [610, 463] width 346 height 35
click at [729, 550] on div "Add to Subsequence Select which Subsequence to add the lead Counselor - Google …" at bounding box center [610, 460] width 397 height 221
click at [733, 524] on button "Save" at bounding box center [741, 527] width 85 height 35
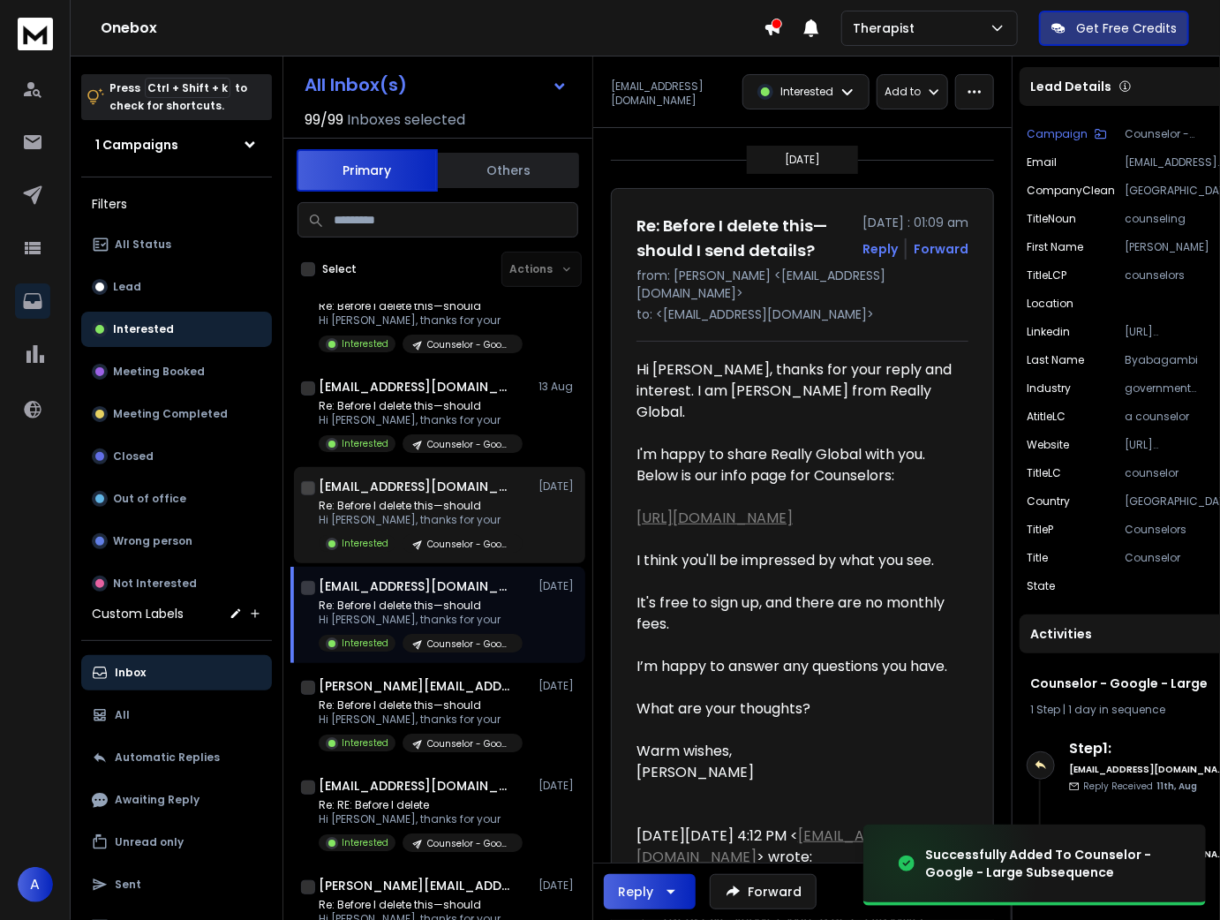
click at [411, 491] on div "aemering@westex.org 12 Aug Re: Before I delete this—should Hi Anthony, thanks f…" at bounding box center [449, 515] width 260 height 75
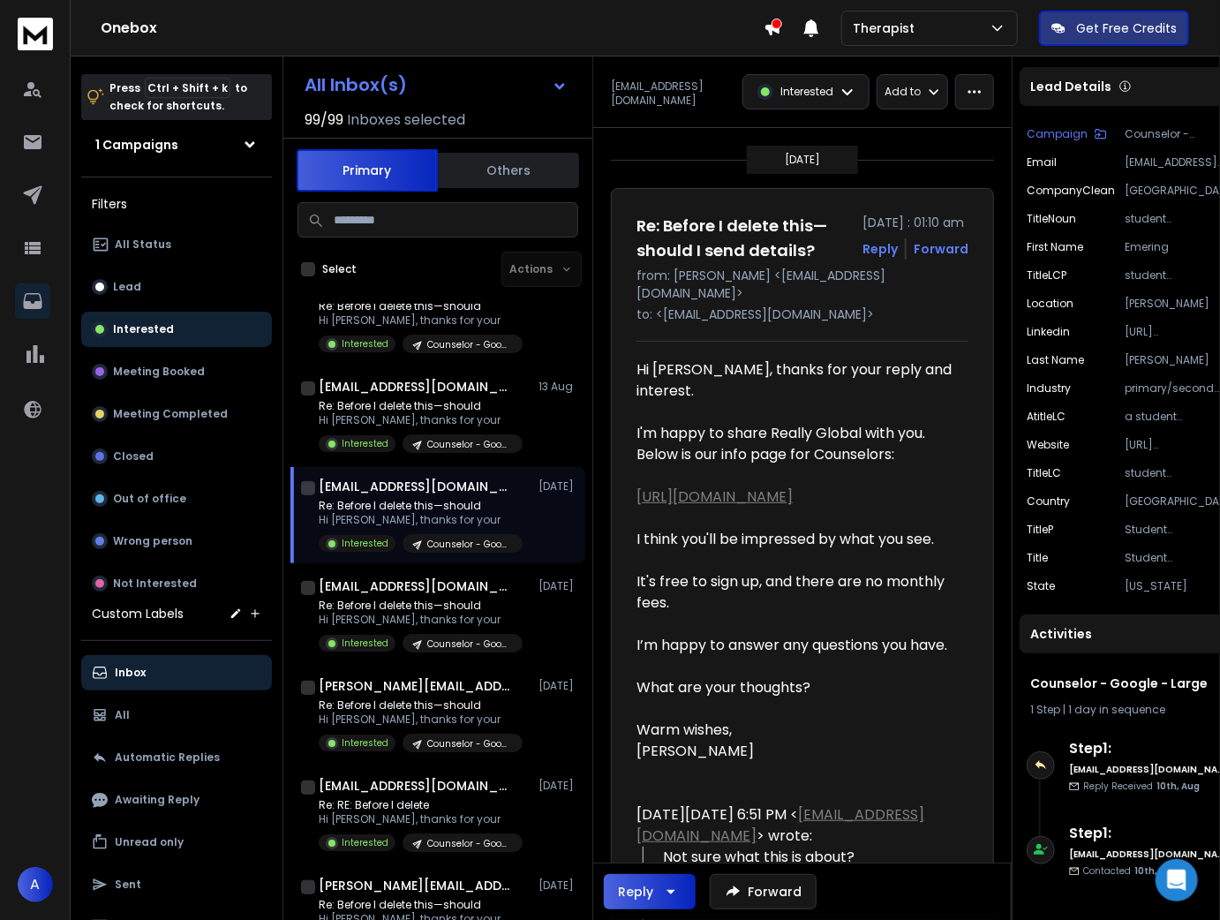
click at [921, 90] on p "Add to" at bounding box center [903, 92] width 36 height 14
click at [937, 136] on div "Subsequence" at bounding box center [972, 132] width 106 height 18
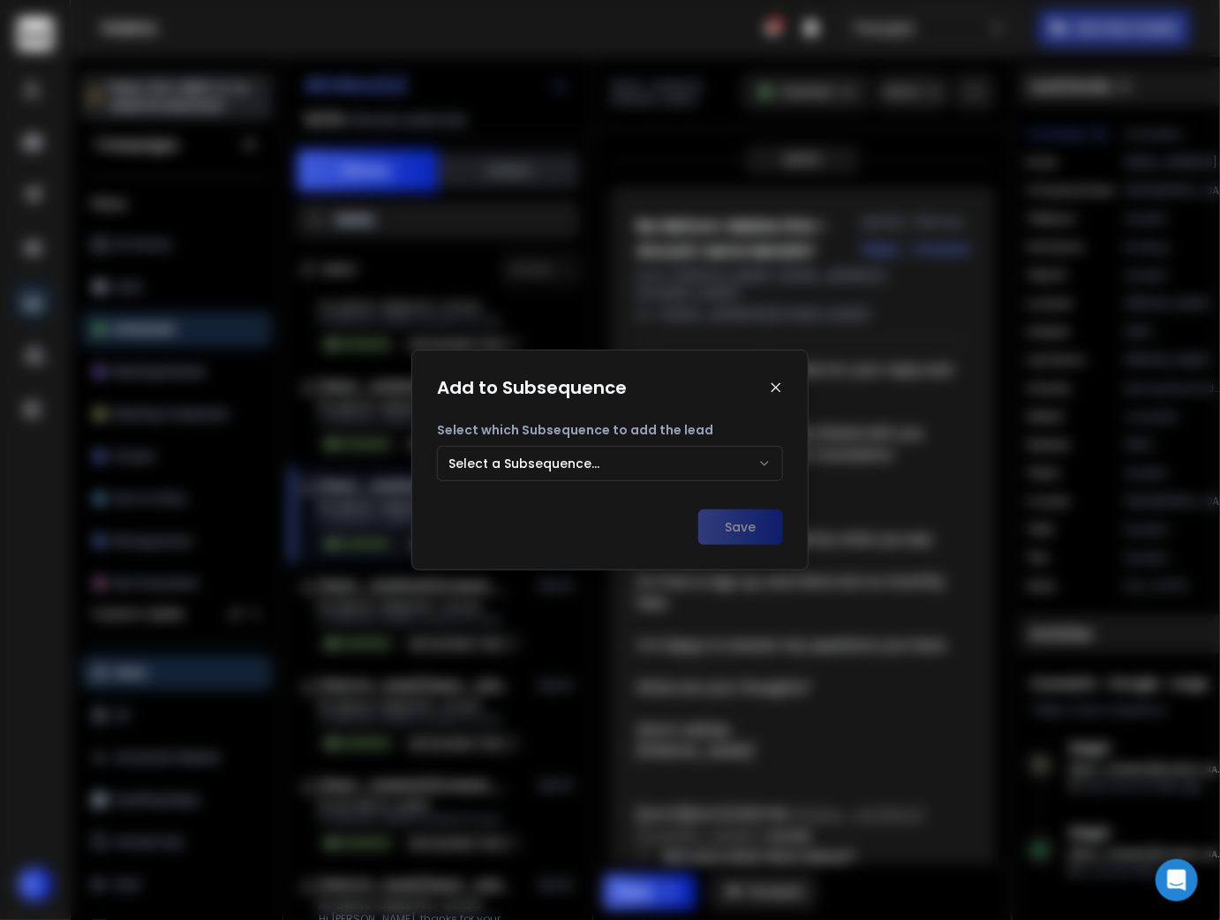
click at [597, 455] on button "Select a Subsequence..." at bounding box center [610, 463] width 346 height 35
click at [729, 528] on button "Save" at bounding box center [741, 527] width 85 height 35
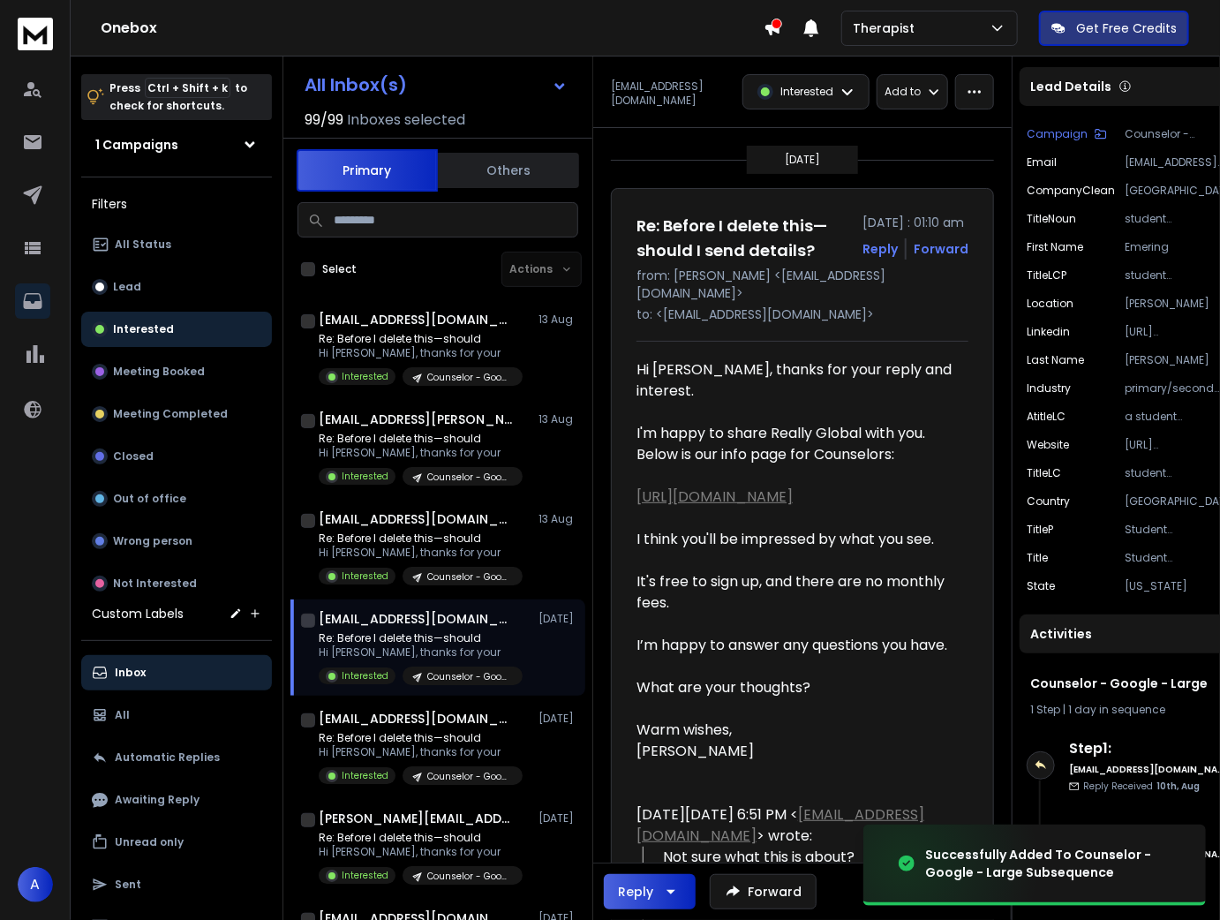
scroll to position [5663, 0]
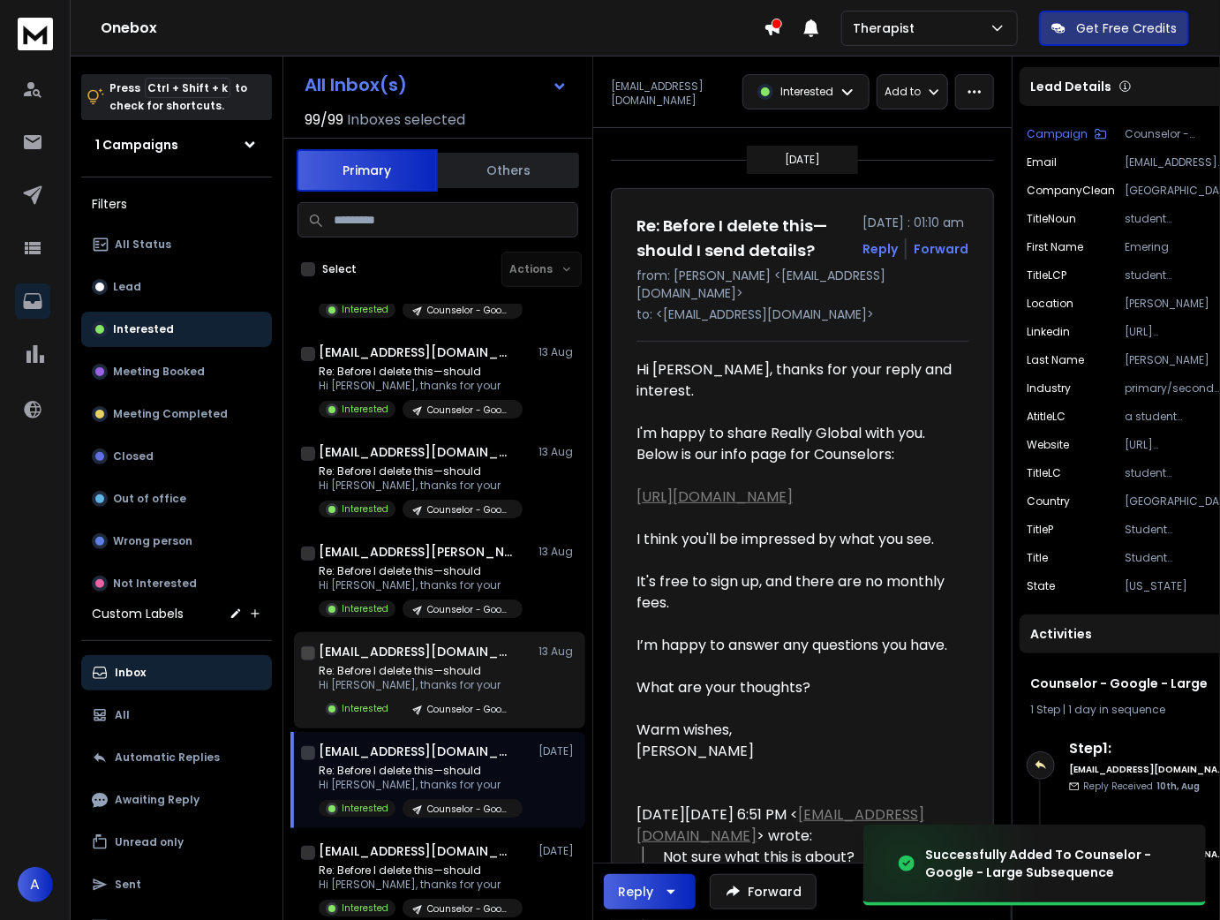
click at [416, 666] on p "Re: Before I delete this—should" at bounding box center [421, 671] width 204 height 14
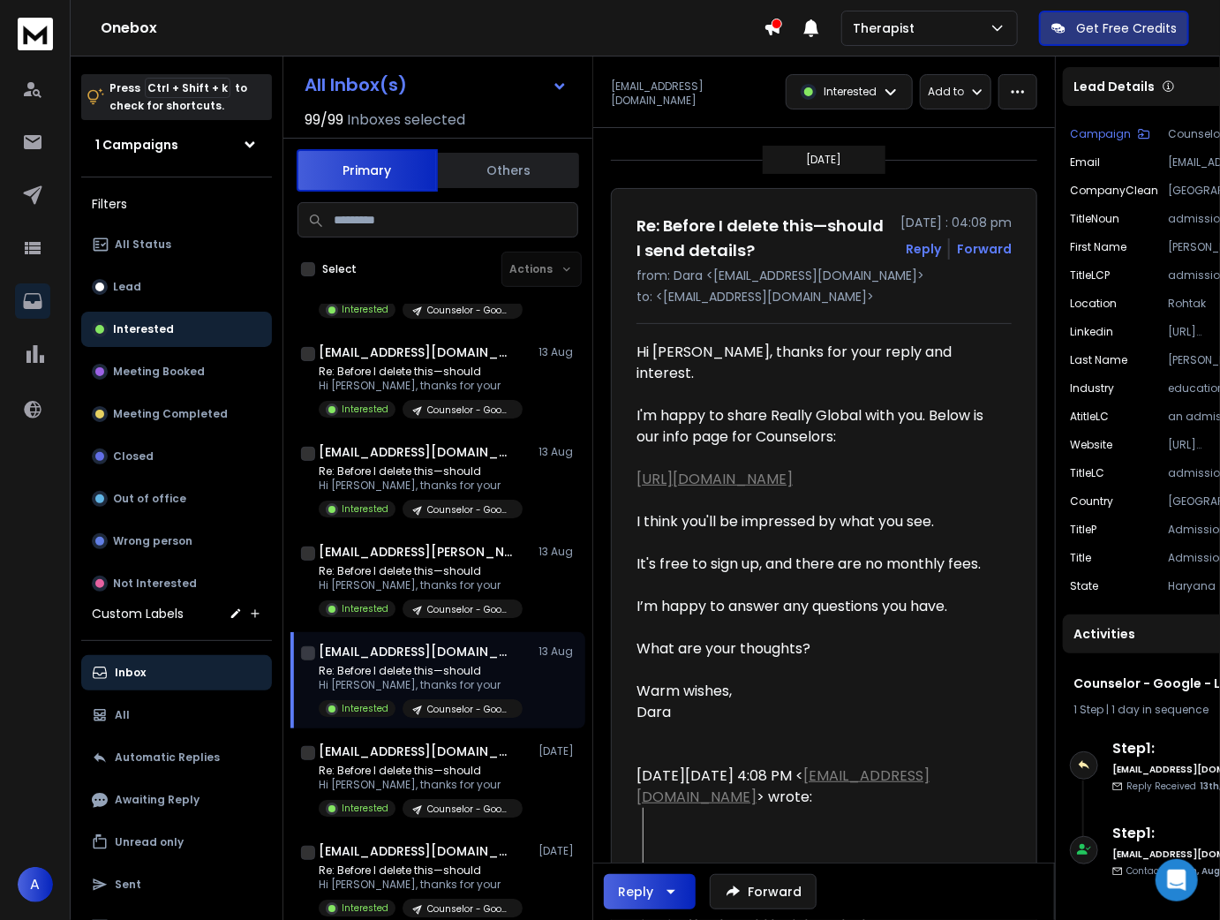
click at [977, 82] on div "Add to" at bounding box center [956, 92] width 70 height 34
click at [998, 126] on div "Subsequence" at bounding box center [1030, 132] width 106 height 18
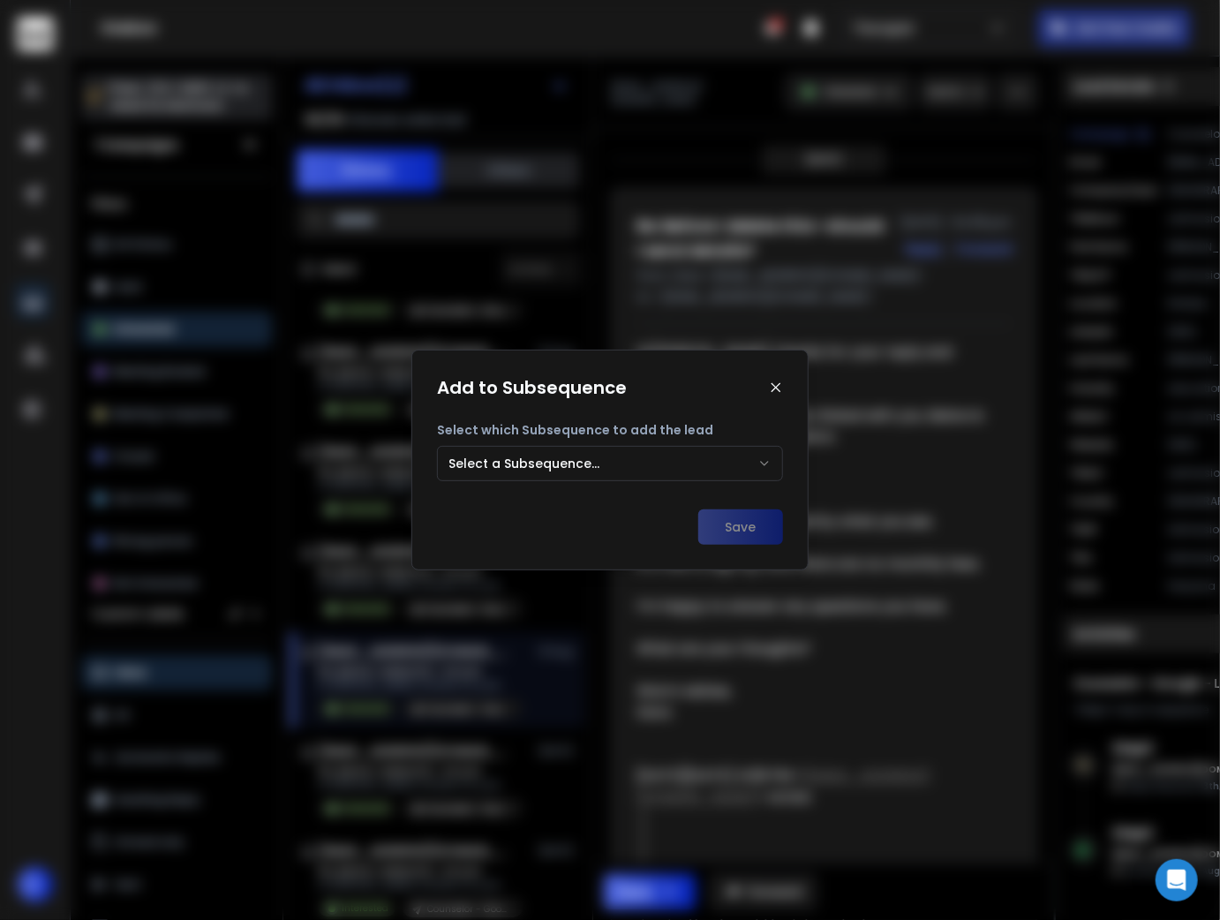
click at [578, 475] on body "Your warmest leads are on your site – Turn visits into conversations Reach Out …" at bounding box center [610, 460] width 1220 height 920
click at [728, 539] on button "Save" at bounding box center [741, 527] width 85 height 35
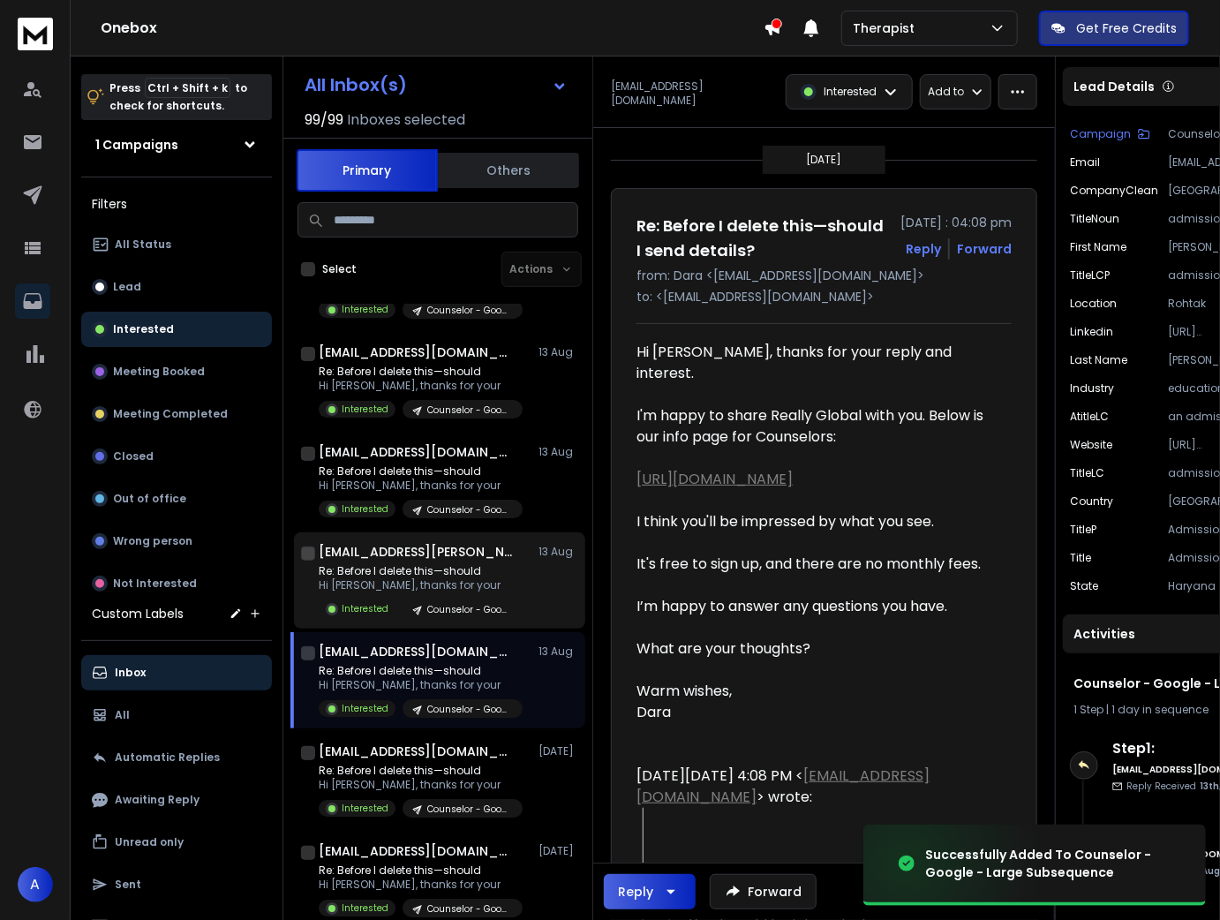
click at [391, 553] on h1 "shweta.bagga@vega.edu.in" at bounding box center [416, 552] width 194 height 18
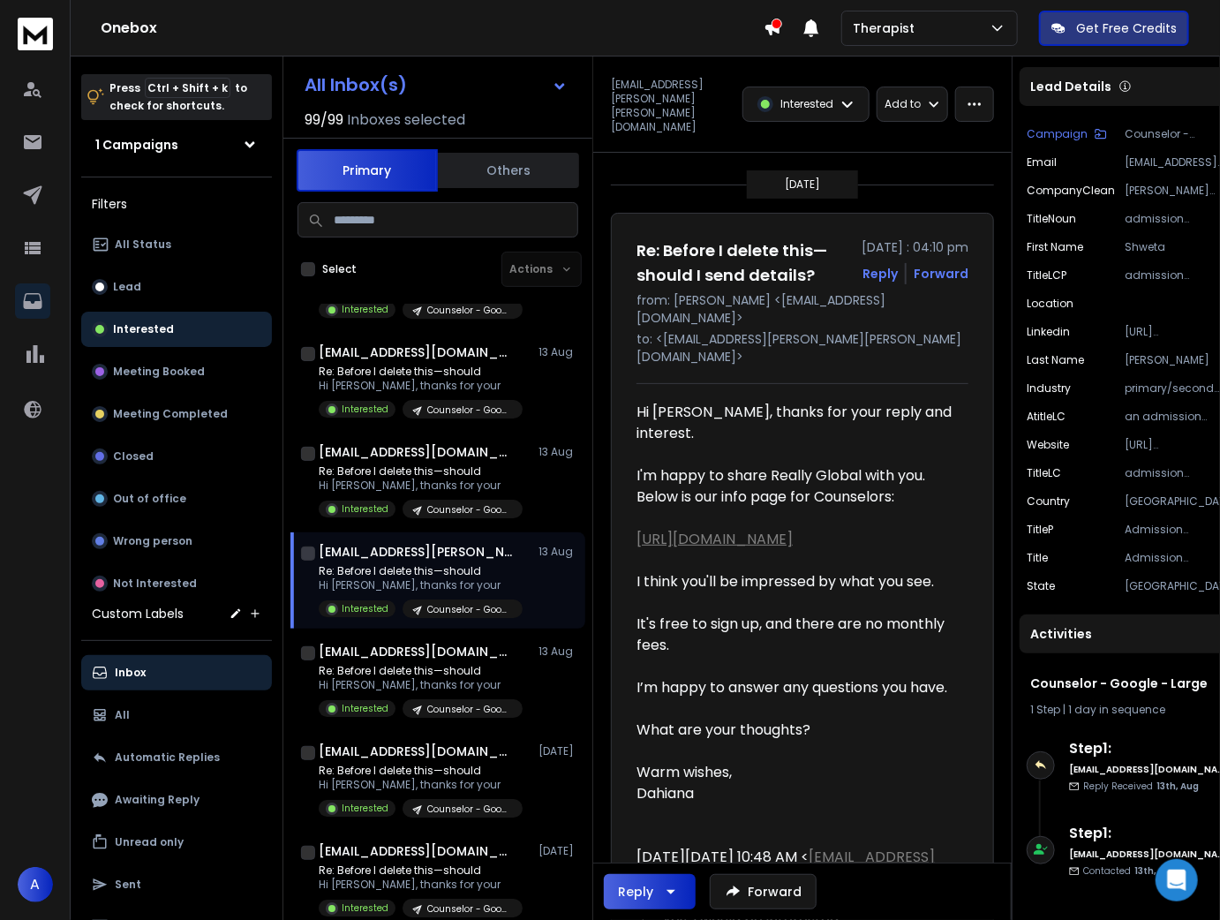
click at [945, 98] on div "Add to" at bounding box center [913, 104] width 70 height 34
click at [968, 132] on div "Subsequence" at bounding box center [1002, 132] width 106 height 18
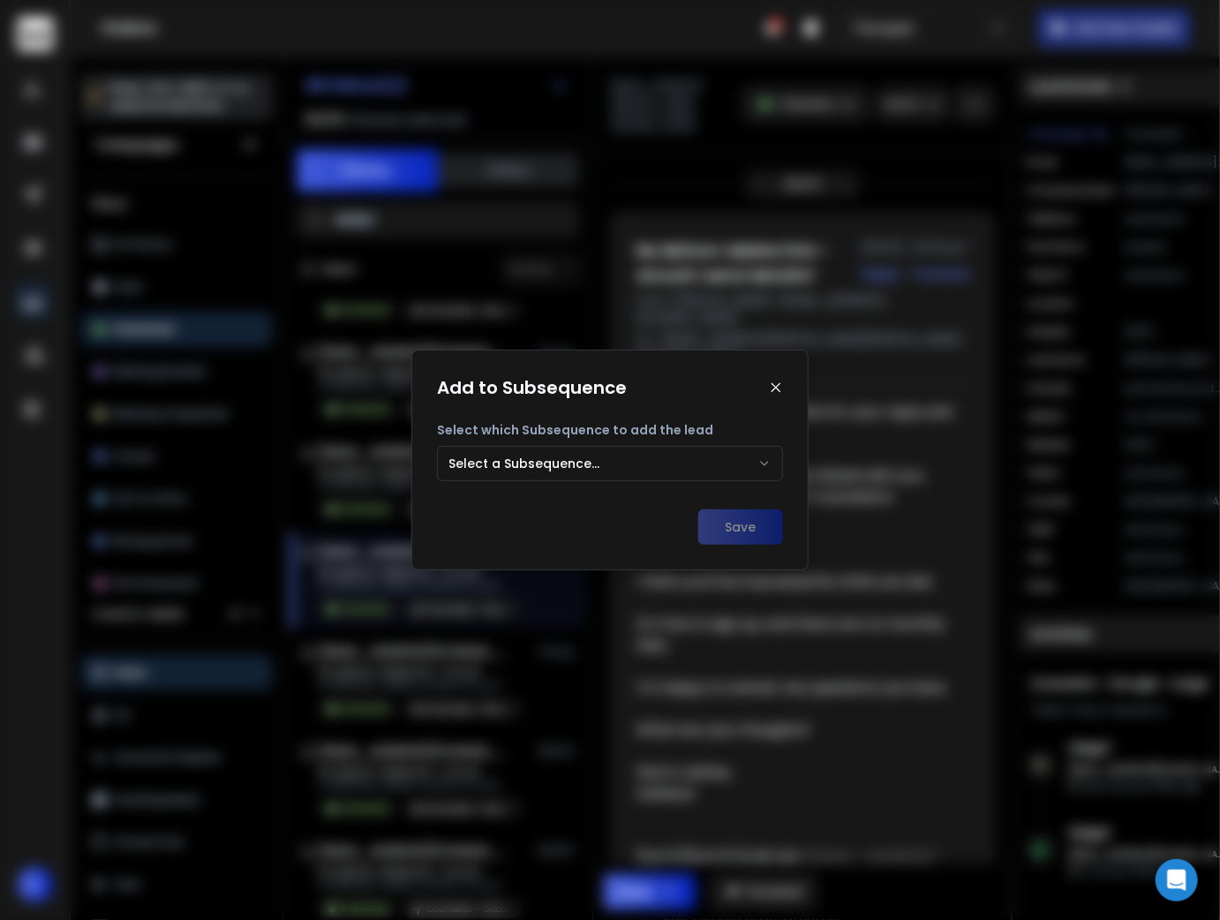
click at [543, 440] on div "Select which Subsequence to add the lead Select a Subsequence..." at bounding box center [610, 454] width 346 height 67
click at [550, 461] on button "Select a Subsequence..." at bounding box center [610, 463] width 346 height 35
click at [728, 528] on button "Save" at bounding box center [741, 527] width 85 height 35
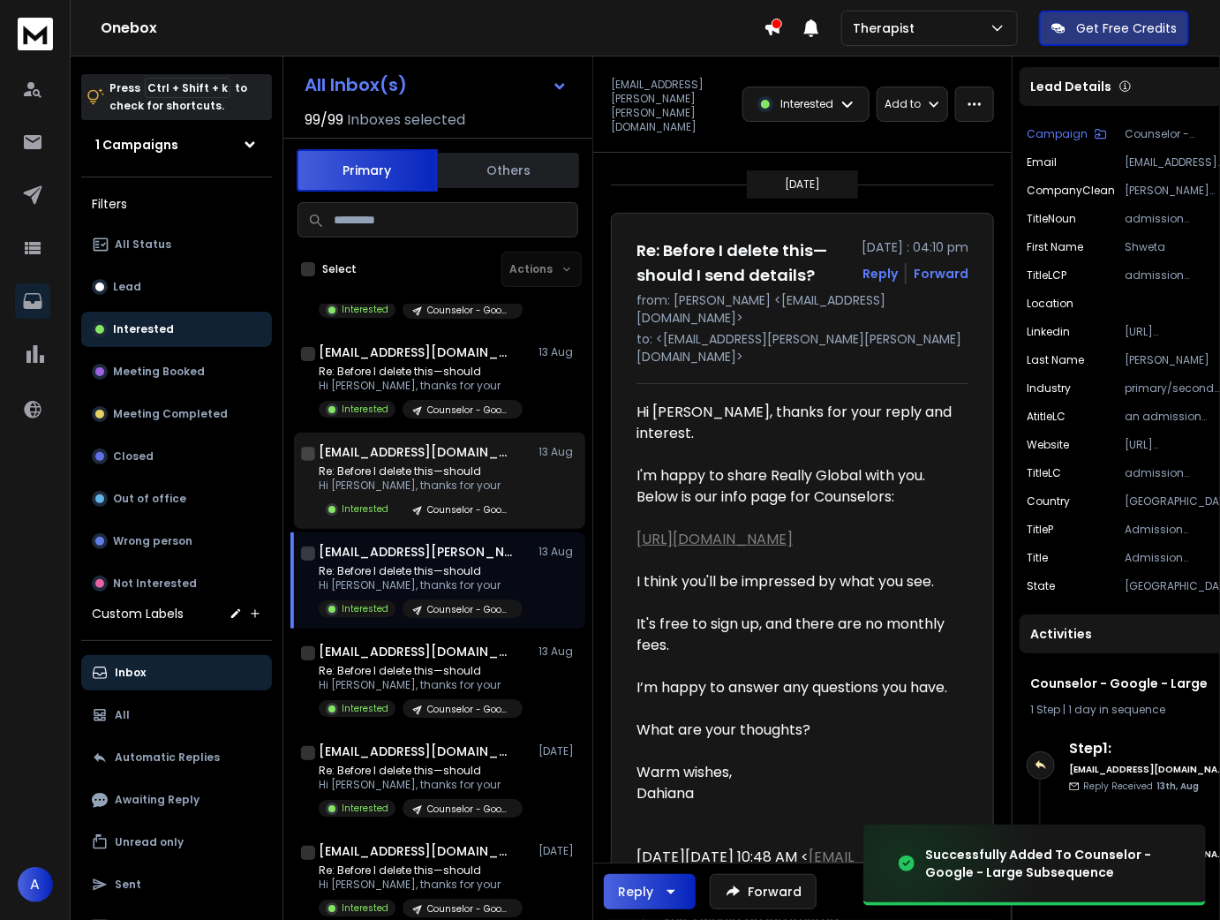
click at [378, 486] on p "Hi Dunia, thanks for your" at bounding box center [421, 486] width 204 height 14
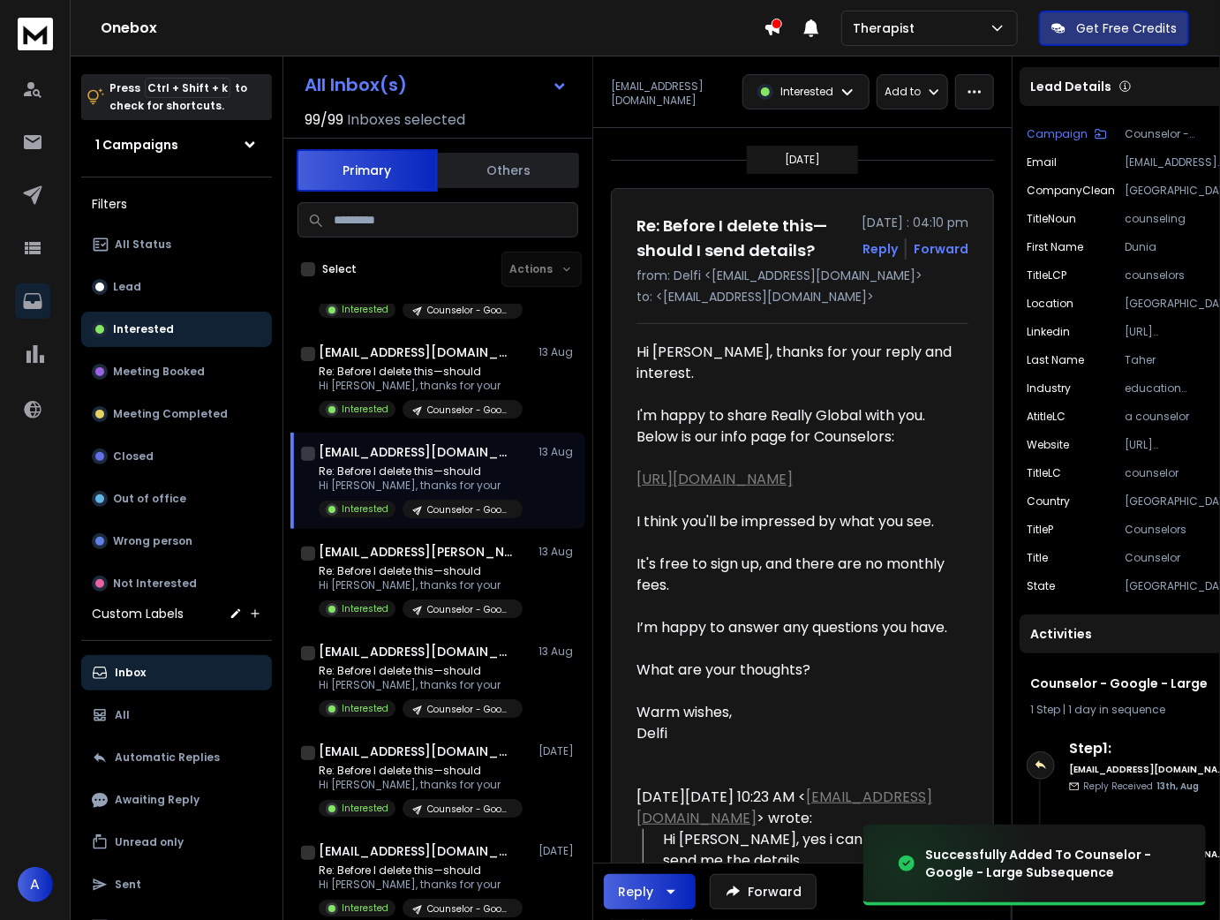
click at [869, 85] on div "Interested" at bounding box center [806, 92] width 125 height 34
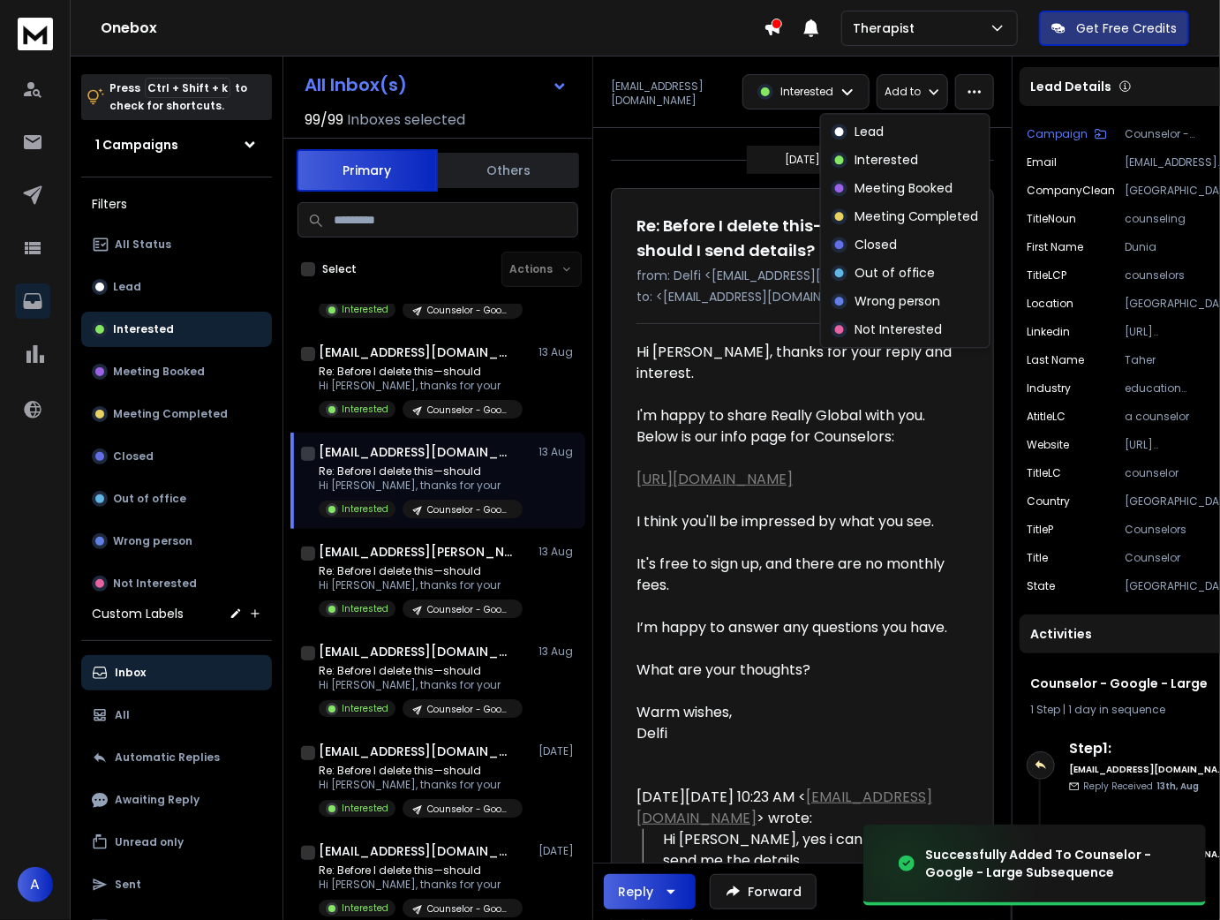
click at [921, 92] on p "Add to" at bounding box center [903, 92] width 36 height 14
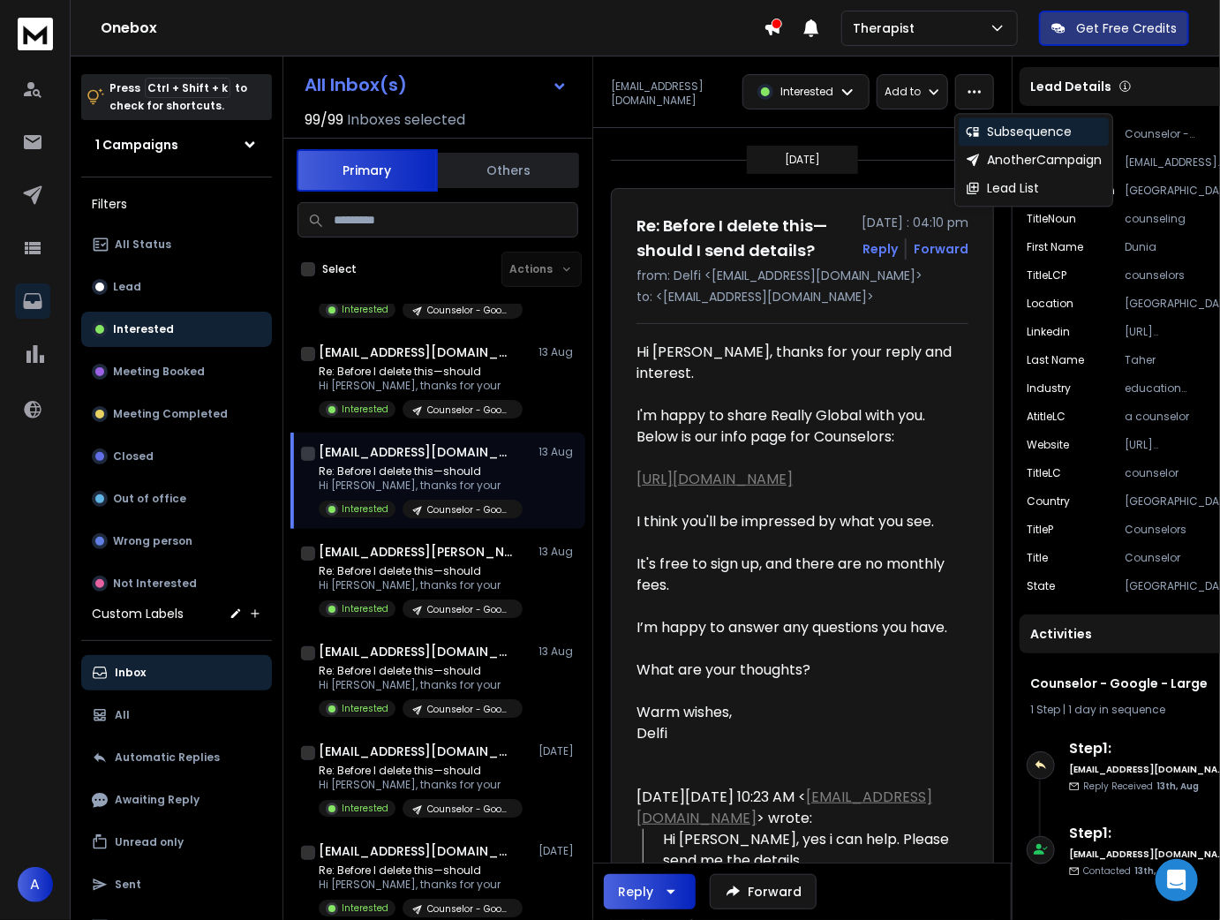
click at [1001, 121] on div "Subsequence" at bounding box center [1034, 131] width 150 height 28
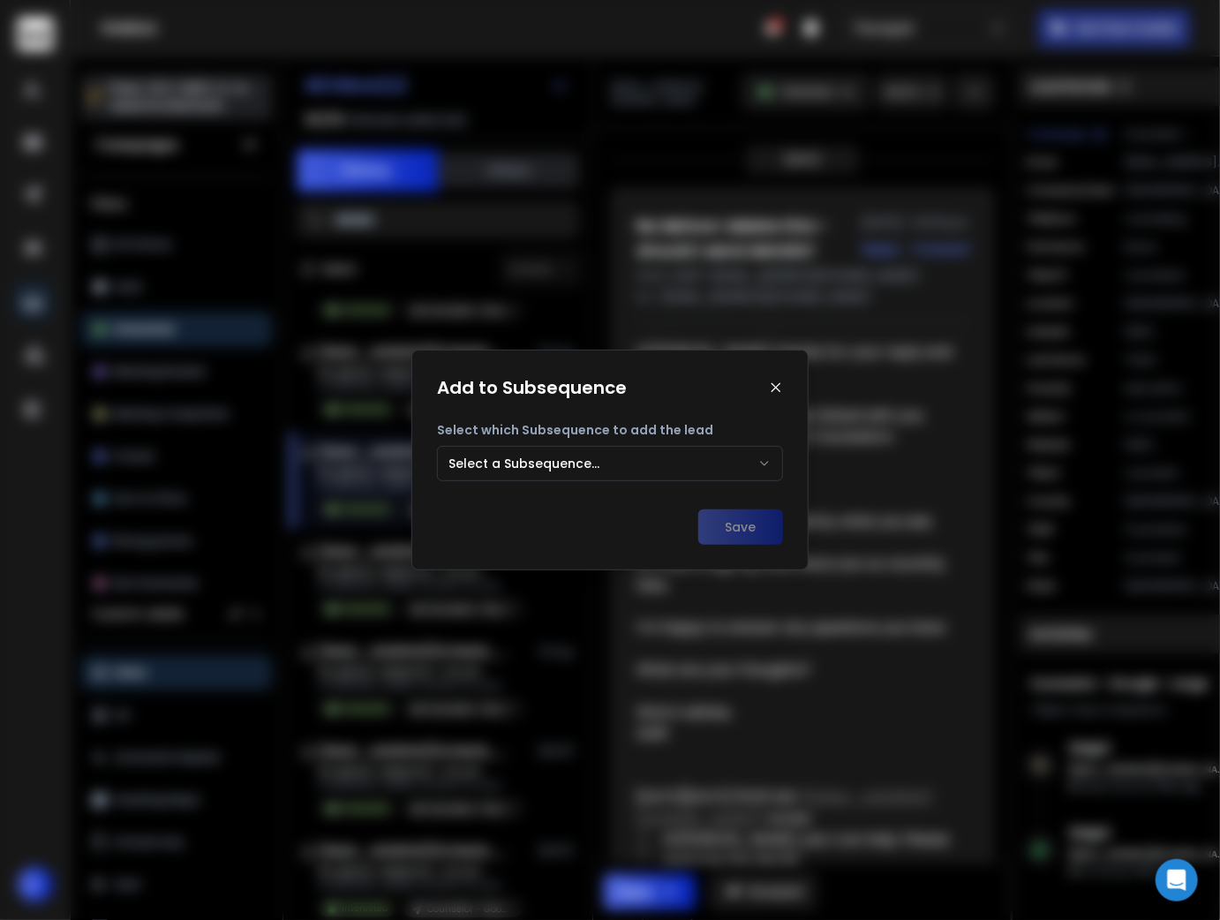
click at [680, 461] on button "Select a Subsequence..." at bounding box center [610, 463] width 346 height 35
click at [759, 519] on button "Save" at bounding box center [741, 527] width 85 height 35
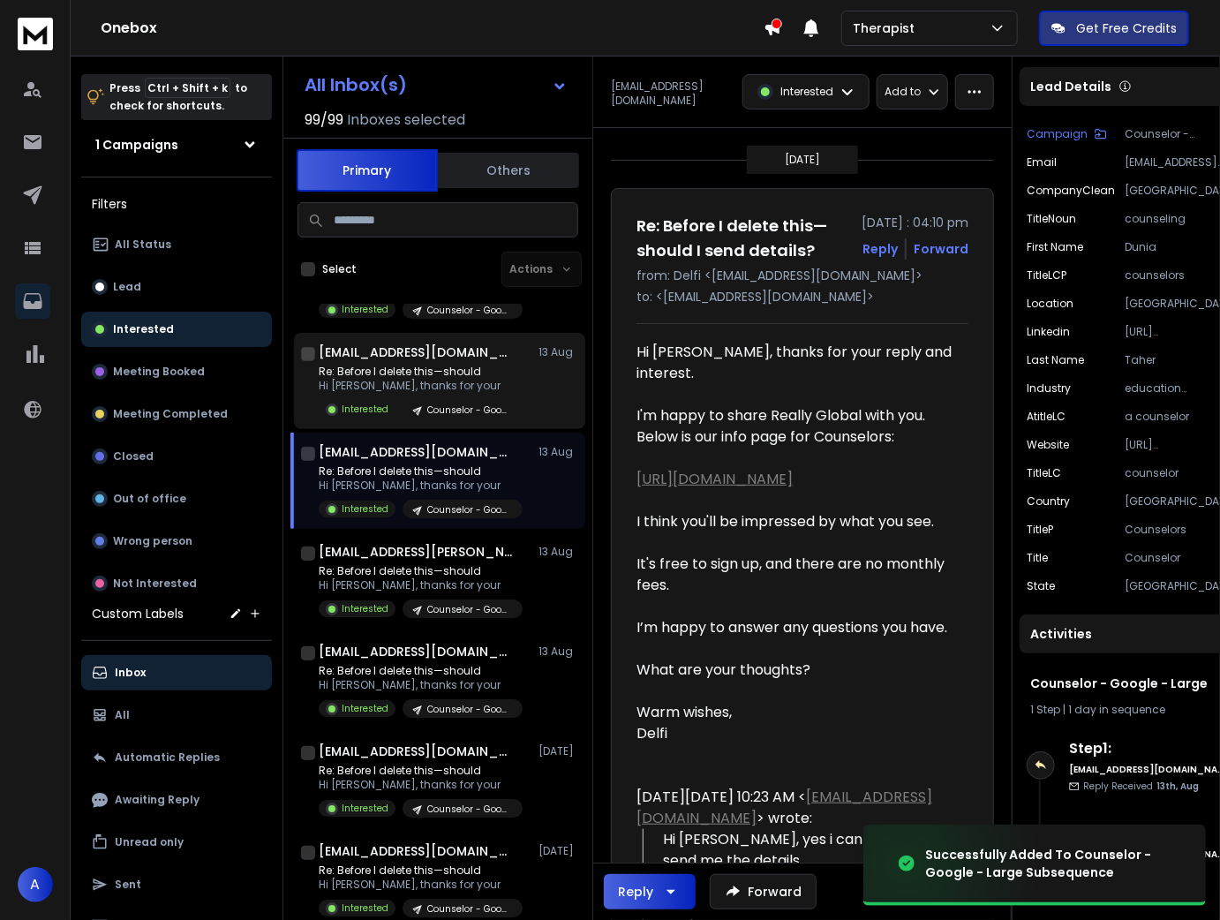
click at [454, 379] on p "Hi Abreesha, thanks for your" at bounding box center [421, 386] width 204 height 14
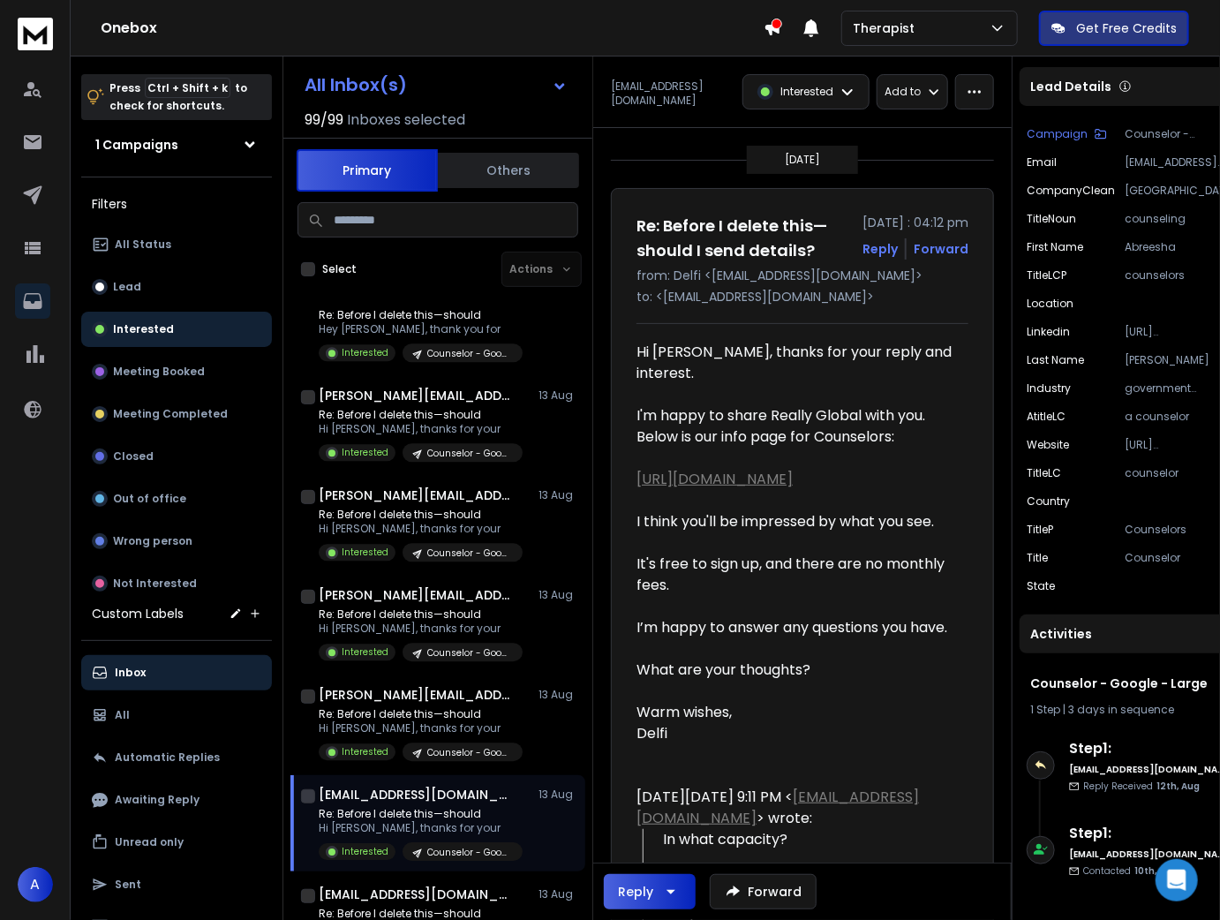
scroll to position [5266, 0]
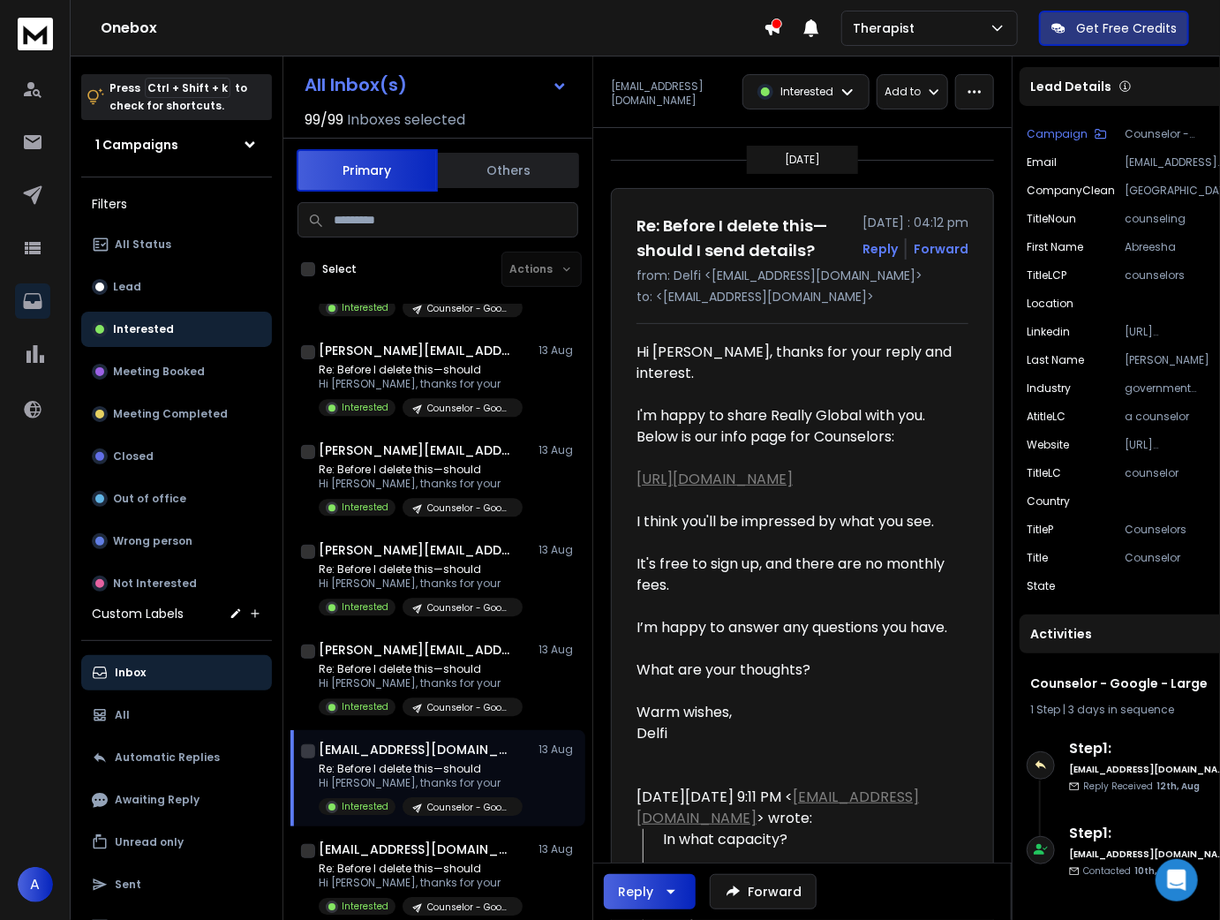
click at [921, 94] on p "Add to" at bounding box center [903, 92] width 36 height 14
click at [944, 125] on div "Subsequence" at bounding box center [974, 132] width 106 height 18
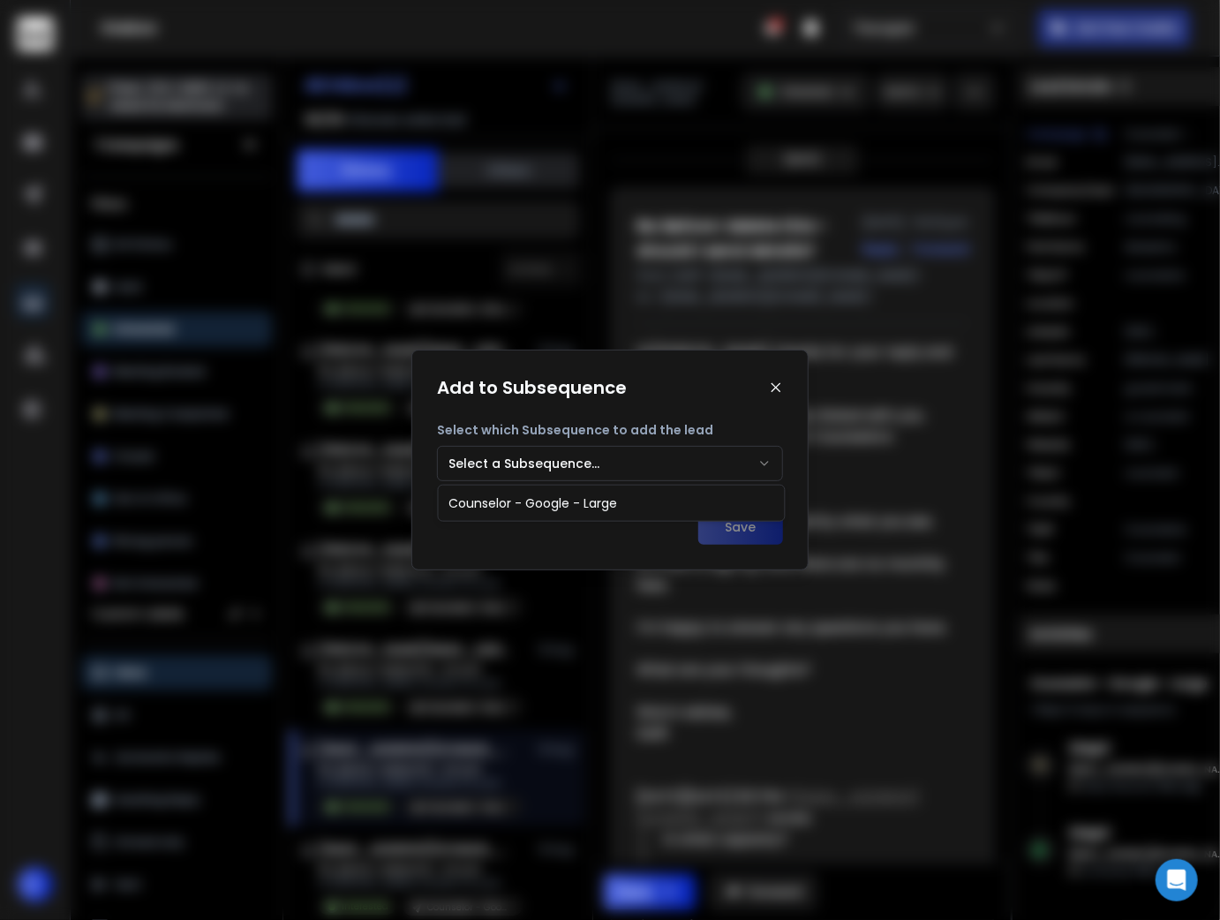
click at [741, 476] on body "Your warmest leads are on your site – Turn visits into conversations Reach Out …" at bounding box center [610, 460] width 1220 height 920
click at [728, 518] on div "Counselor - Google - Large" at bounding box center [612, 503] width 346 height 35
drag, startPoint x: 746, startPoint y: 528, endPoint x: 725, endPoint y: 532, distance: 21.5
click at [746, 529] on button "Save" at bounding box center [741, 527] width 85 height 35
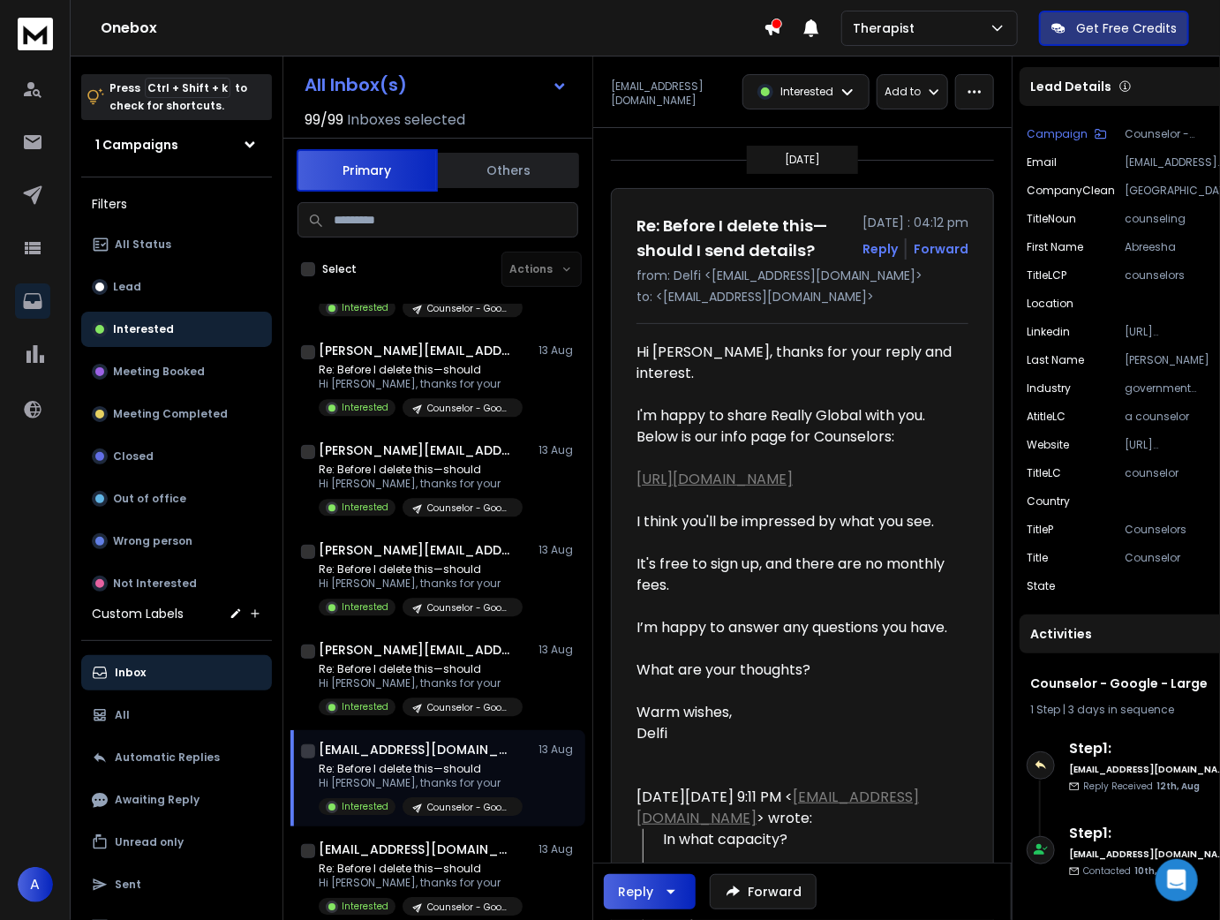
drag, startPoint x: 449, startPoint y: 656, endPoint x: 602, endPoint y: 627, distance: 156.4
click at [449, 662] on p "Re: Before I delete this—should" at bounding box center [421, 669] width 204 height 14
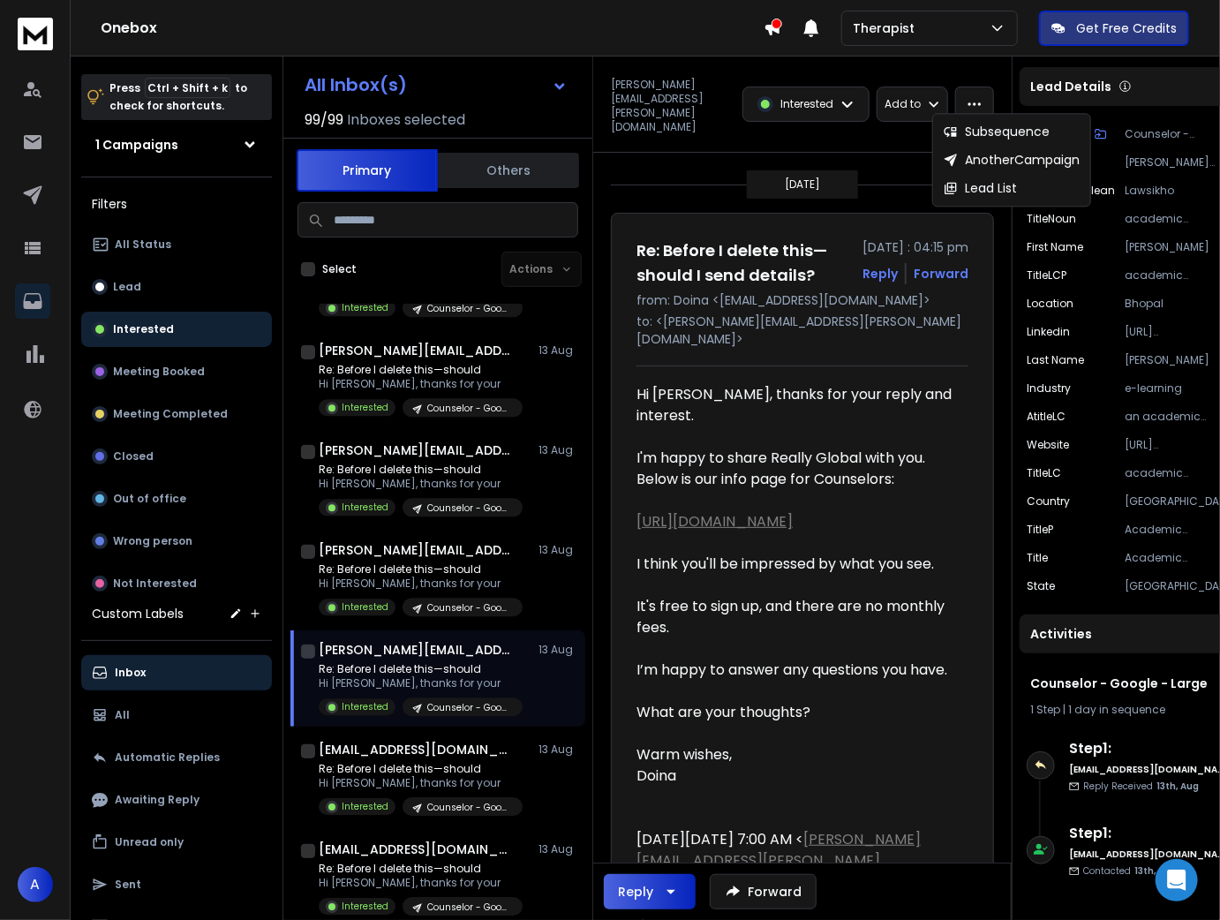
click at [921, 97] on p "Add to" at bounding box center [903, 104] width 36 height 14
click at [967, 127] on div "Subsequence" at bounding box center [997, 132] width 106 height 18
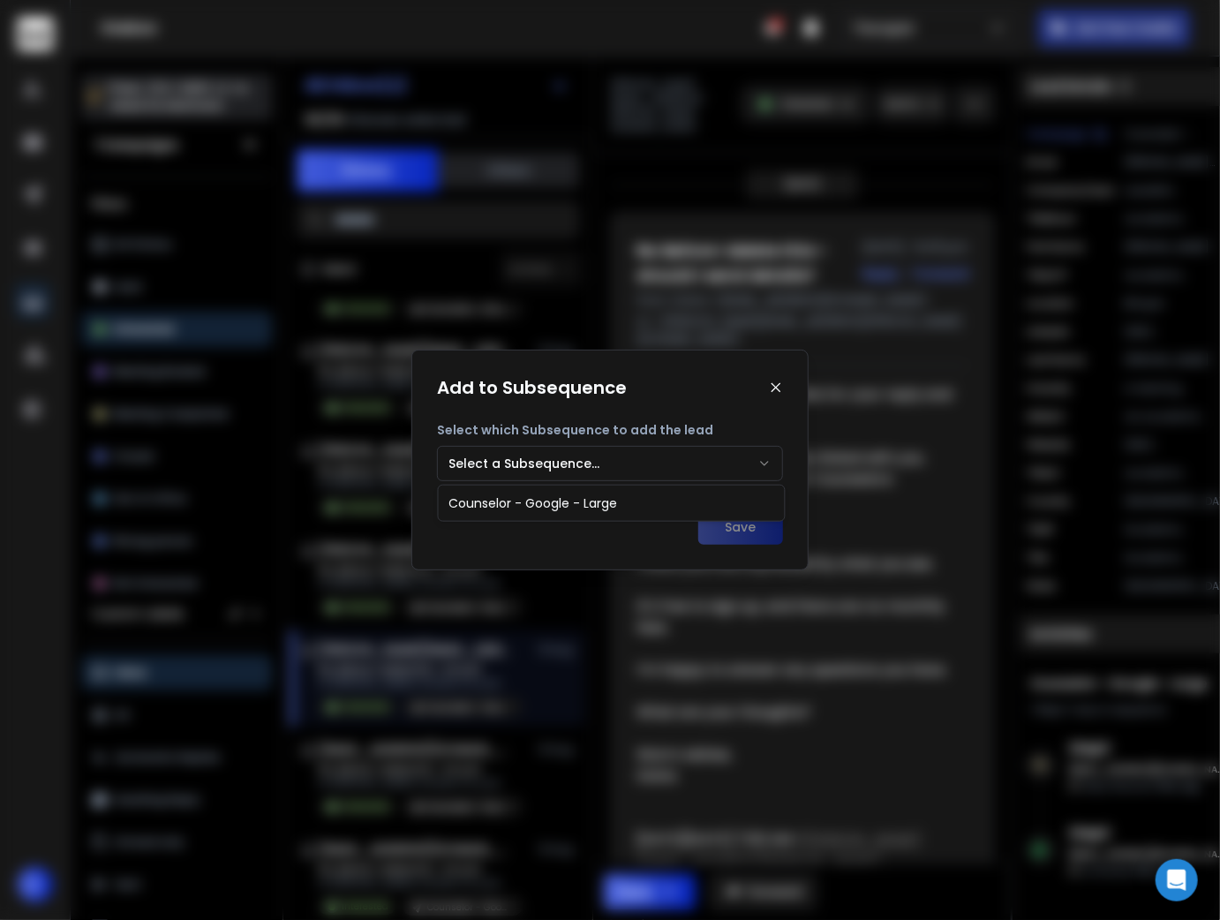
click at [634, 475] on button "Select a Subsequence..." at bounding box center [610, 463] width 346 height 35
drag, startPoint x: 729, startPoint y: 525, endPoint x: 706, endPoint y: 549, distance: 33.7
click at [729, 532] on button "Save" at bounding box center [741, 527] width 85 height 35
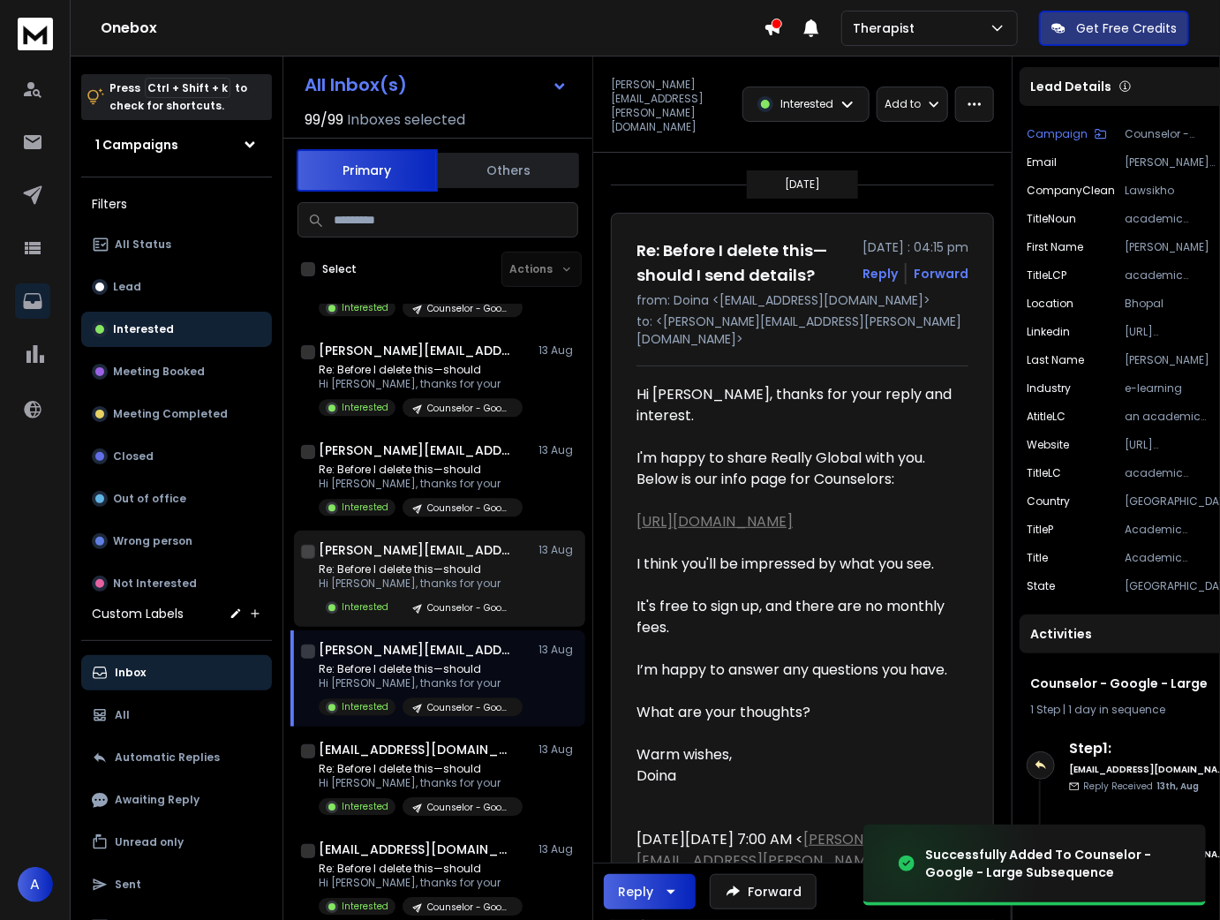
click at [527, 554] on div "ayush.s@lawsikho.in 13 Aug Re: Before I delete this—should Hi Ayush, thanks for…" at bounding box center [449, 578] width 260 height 75
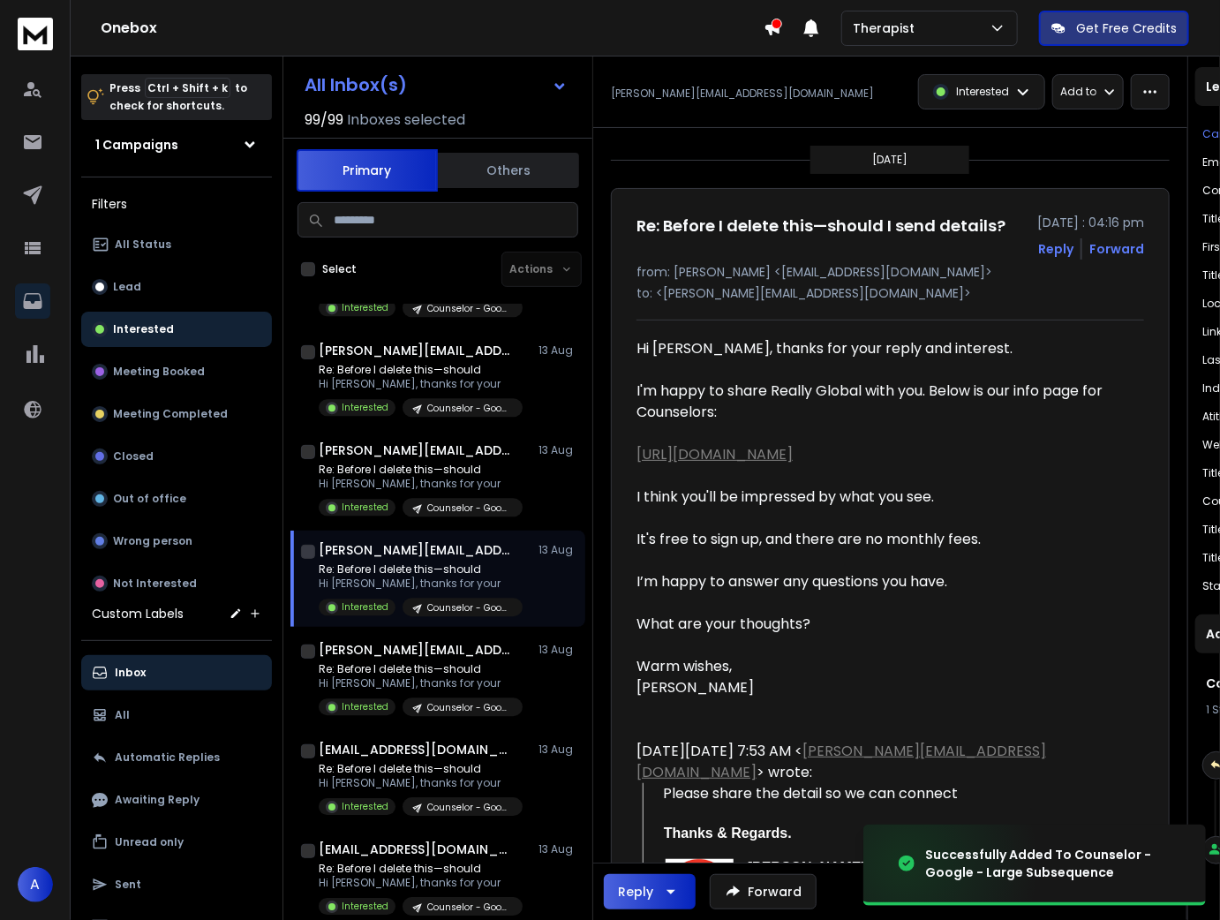
click at [1053, 87] on div "Add to" at bounding box center [1088, 92] width 70 height 34
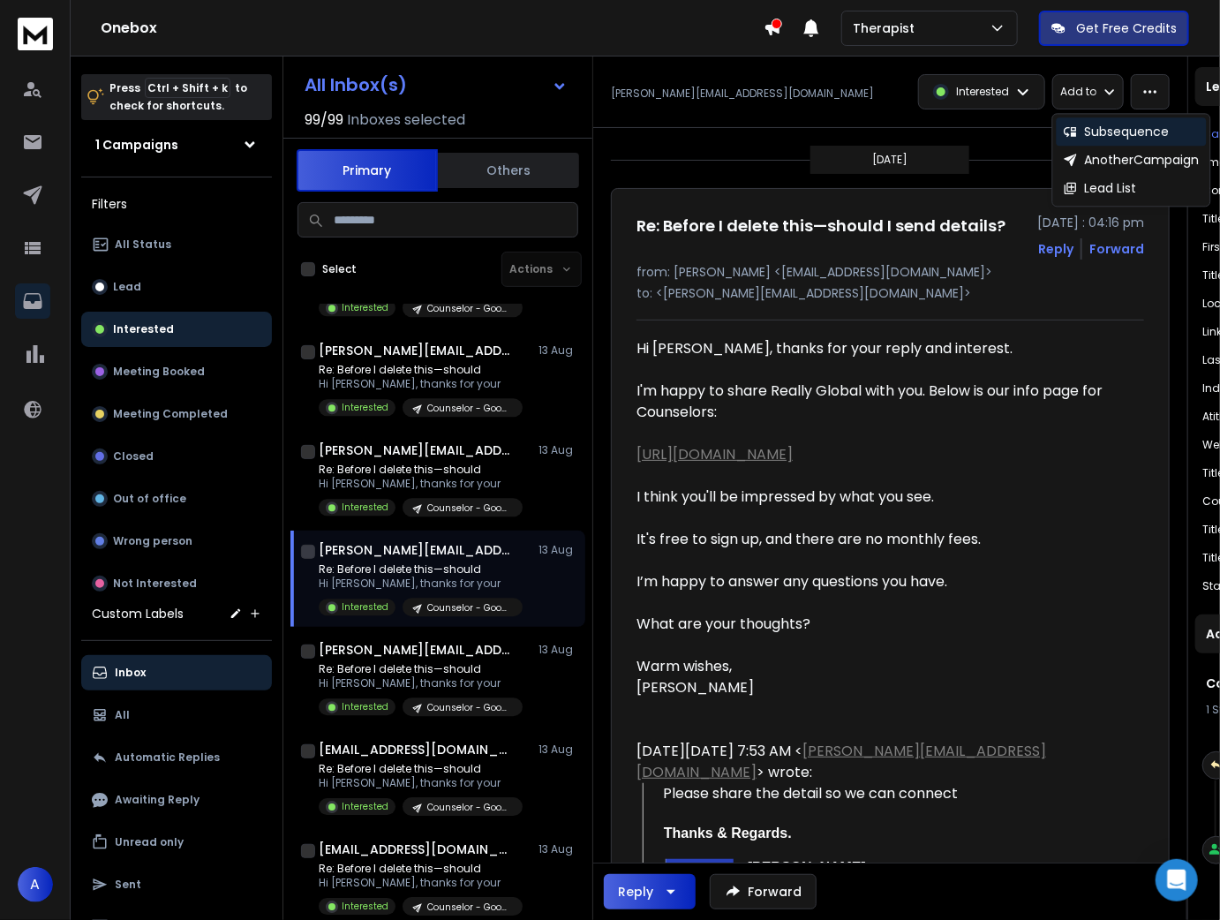
click at [1064, 131] on icon at bounding box center [1071, 132] width 14 height 14
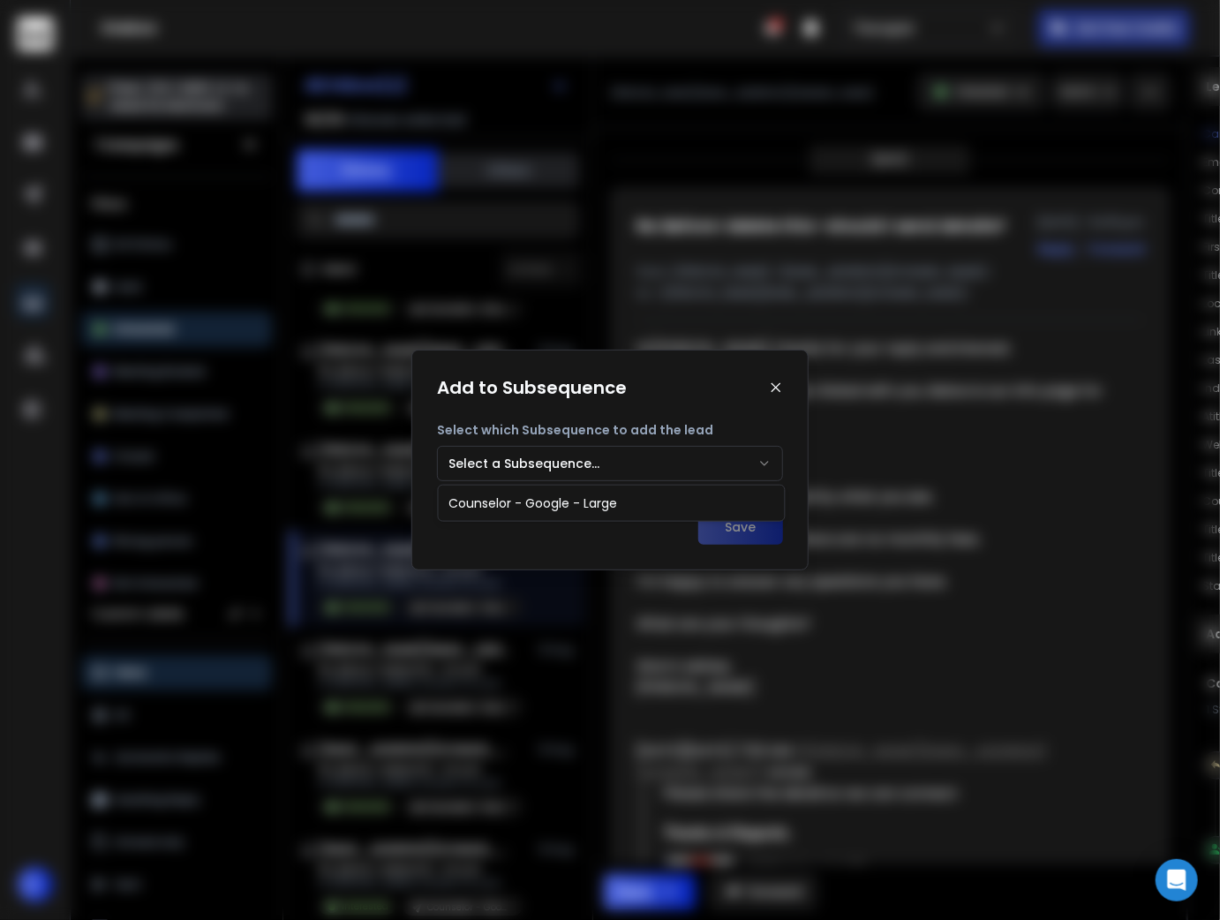
click at [654, 474] on button "Select a Subsequence..." at bounding box center [610, 463] width 346 height 35
click at [741, 535] on button "Save" at bounding box center [741, 527] width 85 height 35
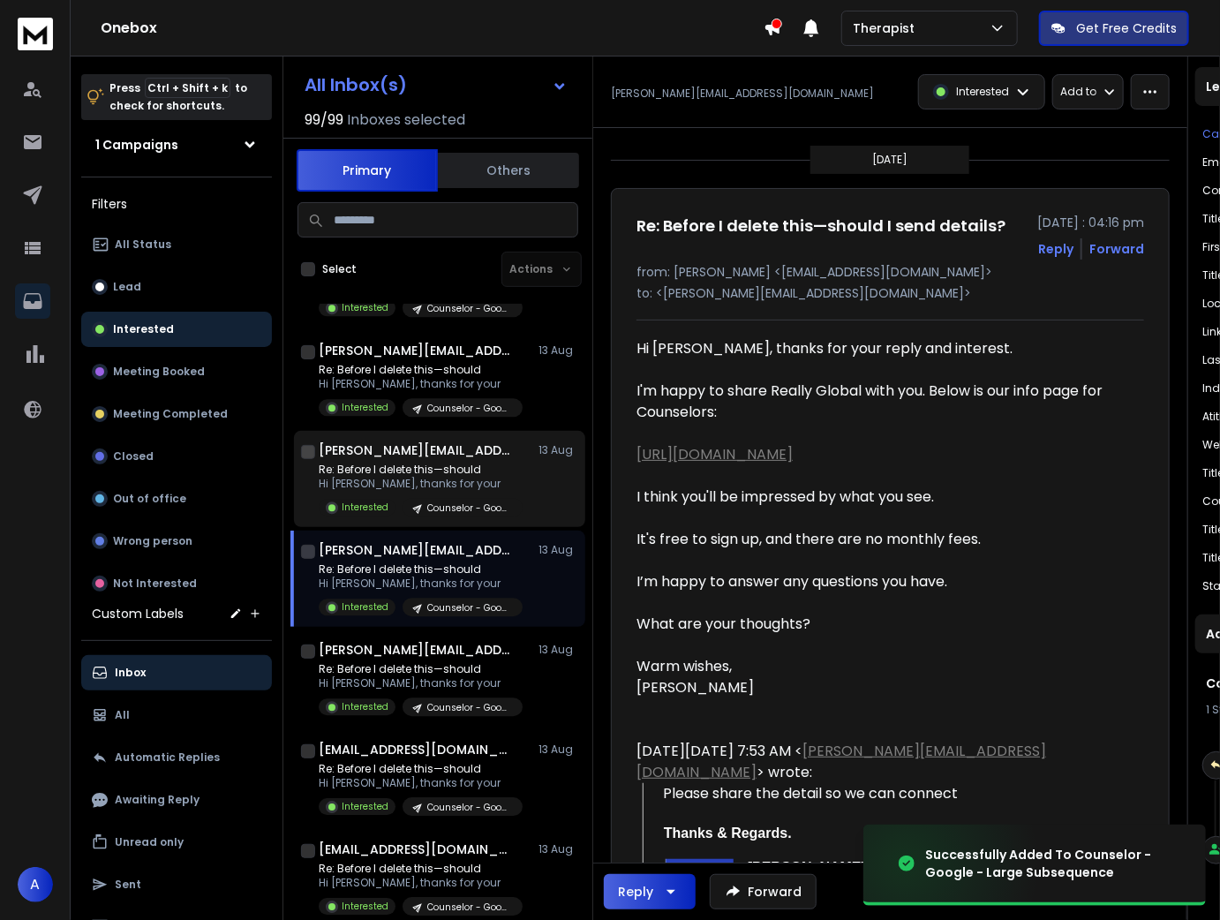
click at [412, 477] on p "Hi Krati, thanks for your" at bounding box center [421, 484] width 204 height 14
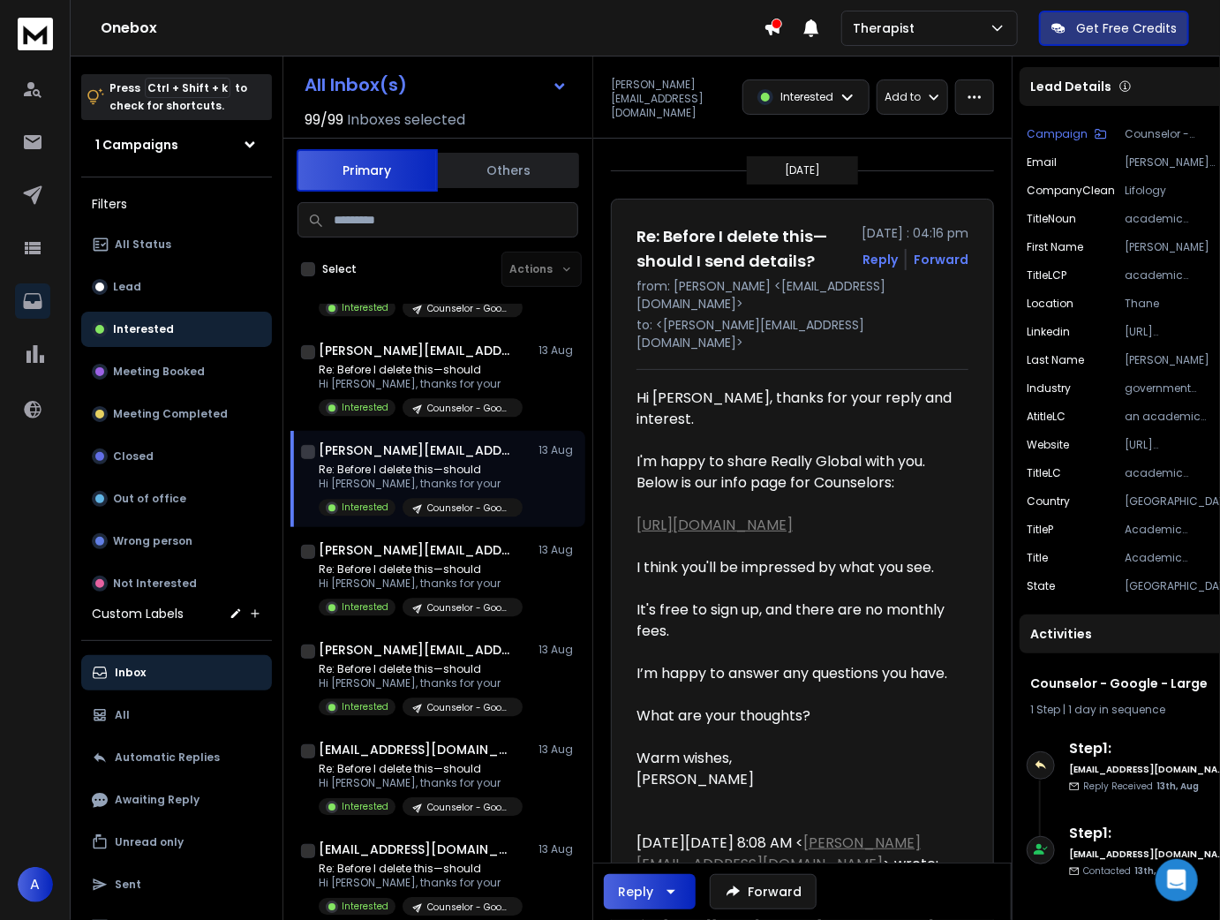
click at [933, 95] on div "Add to" at bounding box center [913, 97] width 70 height 34
click at [925, 134] on div "Subsequence" at bounding box center [953, 132] width 106 height 18
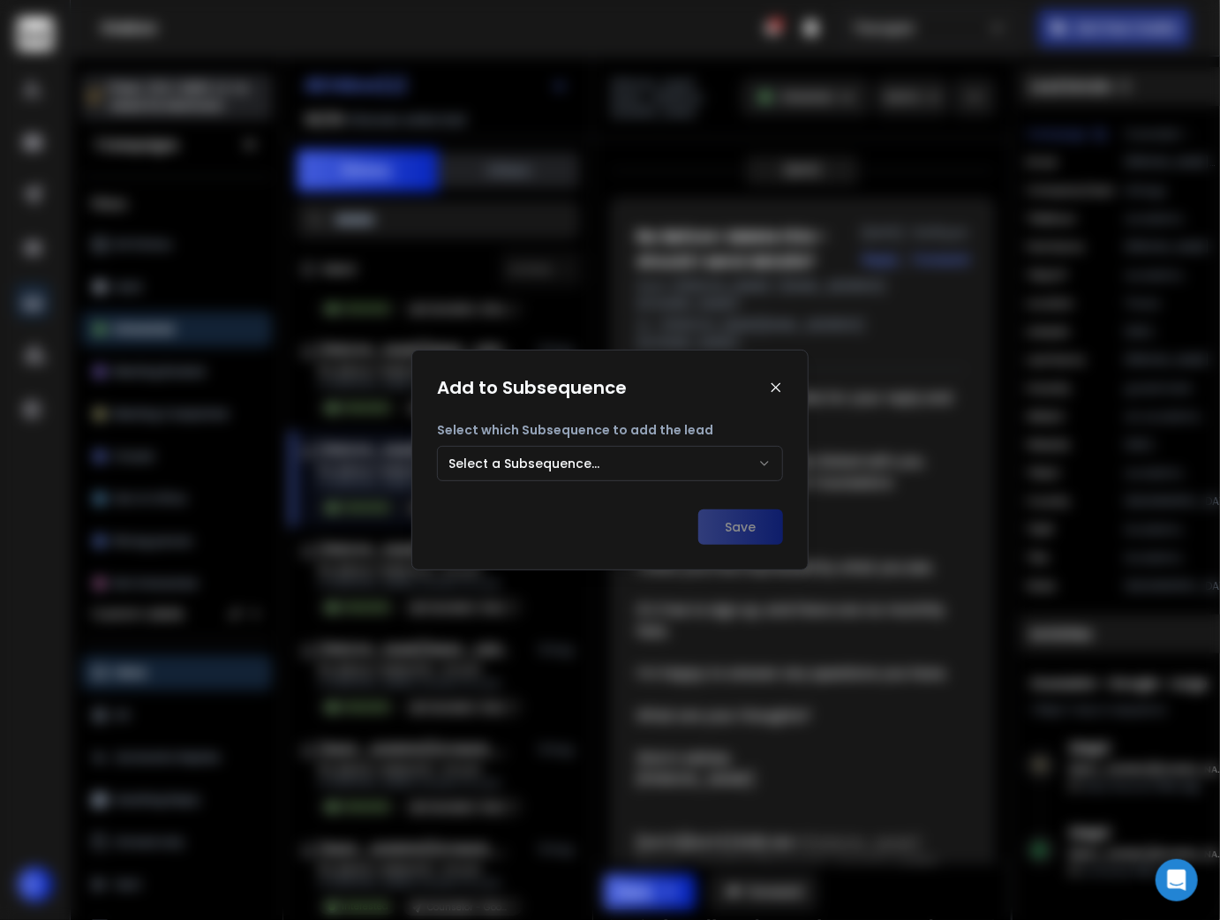
click at [686, 464] on button "Select a Subsequence..." at bounding box center [610, 463] width 346 height 35
click at [729, 517] on button "Save" at bounding box center [741, 527] width 85 height 35
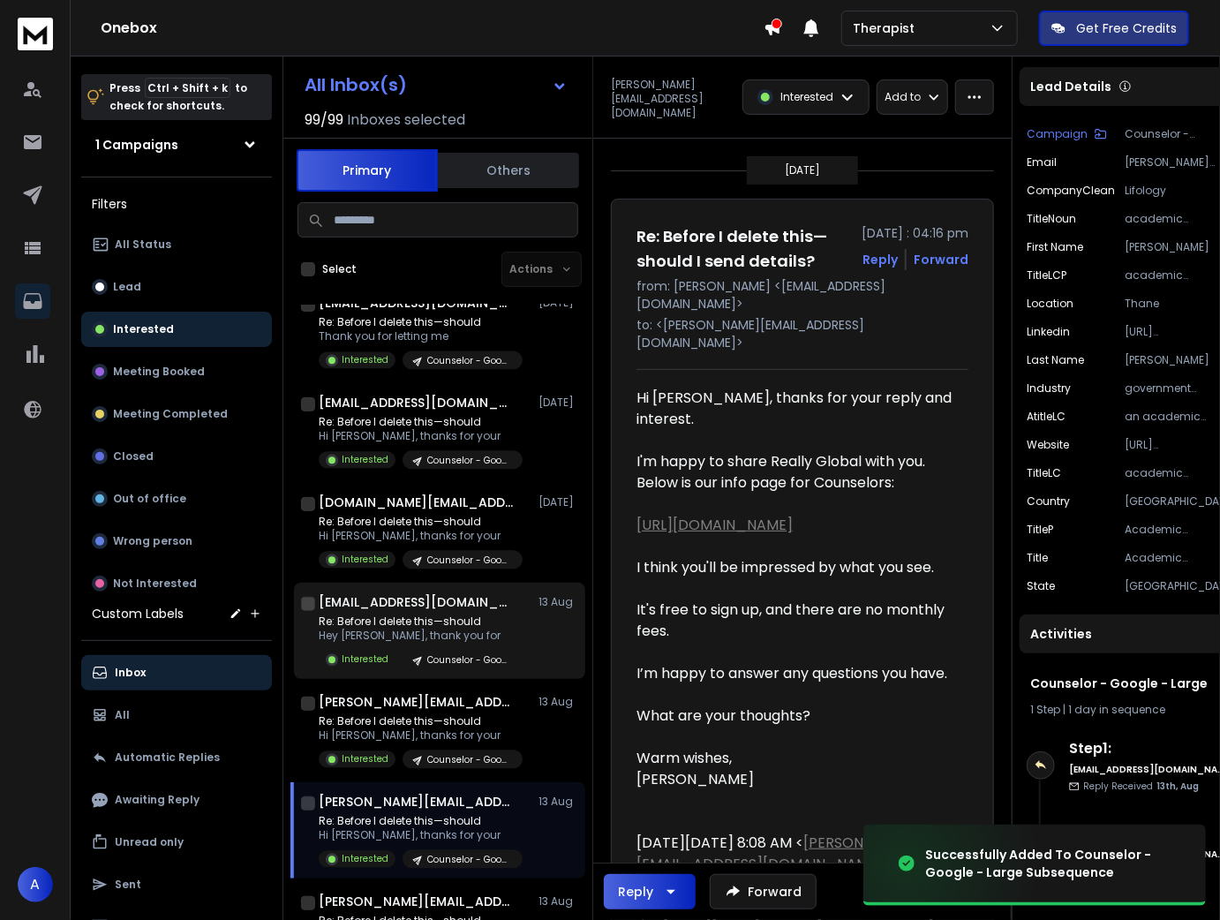
scroll to position [4868, 0]
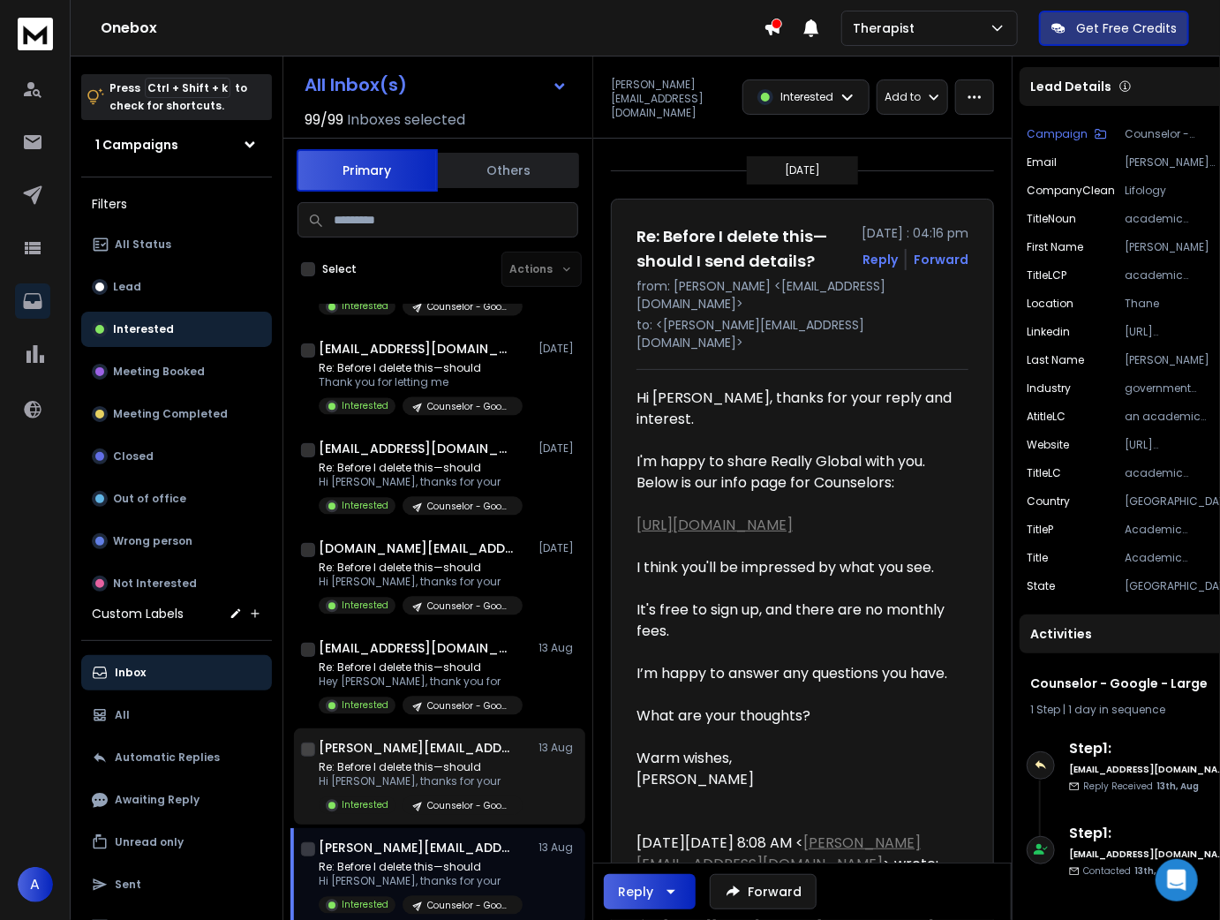
click at [372, 760] on p "Re: Before I delete this—should" at bounding box center [421, 767] width 204 height 14
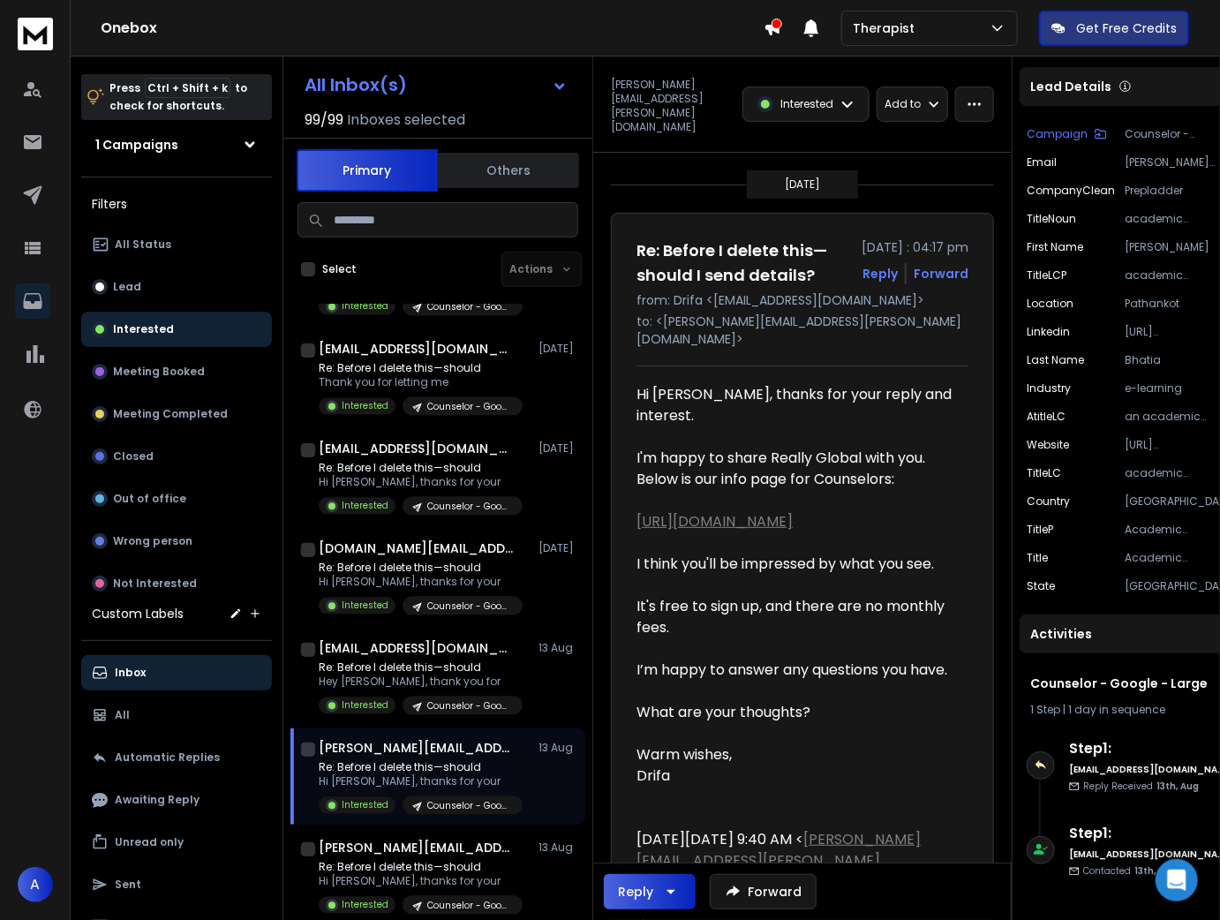
click at [921, 98] on p "Add to" at bounding box center [903, 104] width 36 height 14
click at [988, 140] on div "Subsequence" at bounding box center [1020, 132] width 106 height 18
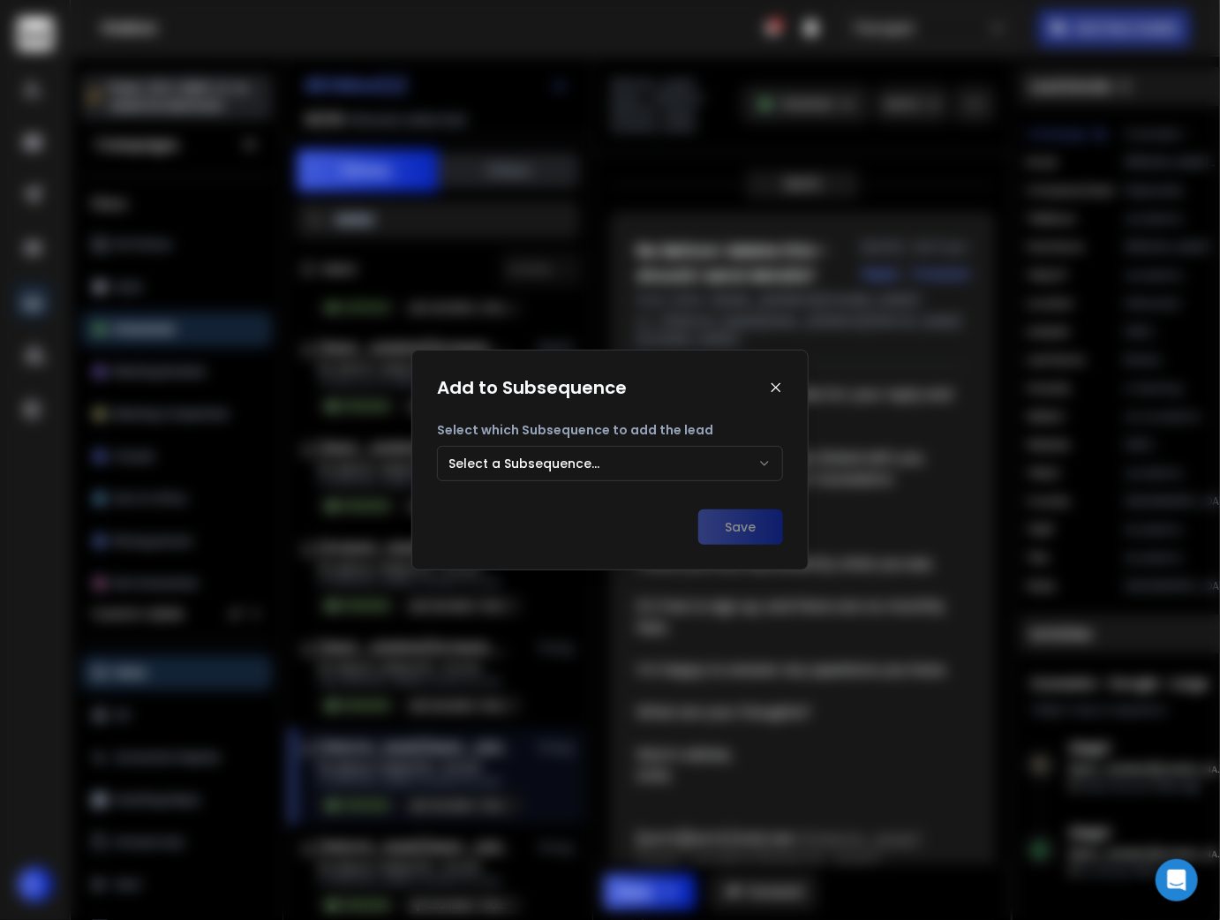
click at [672, 486] on div "Select which Subsequence to add the lead Select a Subsequence..." at bounding box center [610, 454] width 346 height 67
click at [677, 472] on button "Select a Subsequence..." at bounding box center [610, 463] width 346 height 35
drag, startPoint x: 682, startPoint y: 516, endPoint x: 706, endPoint y: 526, distance: 26.9
click at [711, 529] on button "Save" at bounding box center [741, 527] width 85 height 35
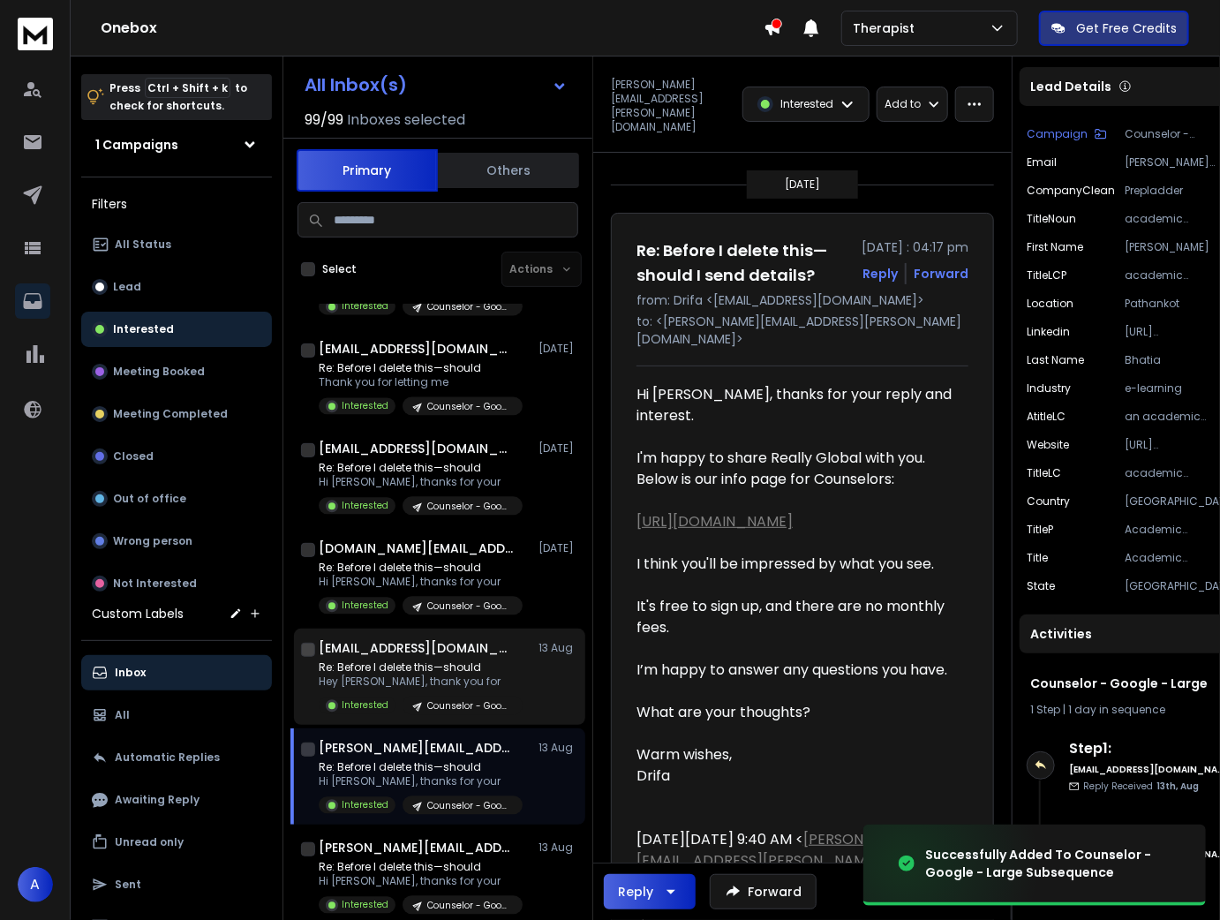
click at [362, 652] on div "counsellor.pune2@theorbisschool.com 13 Aug Re: Before I delete this—should Hey …" at bounding box center [449, 676] width 260 height 75
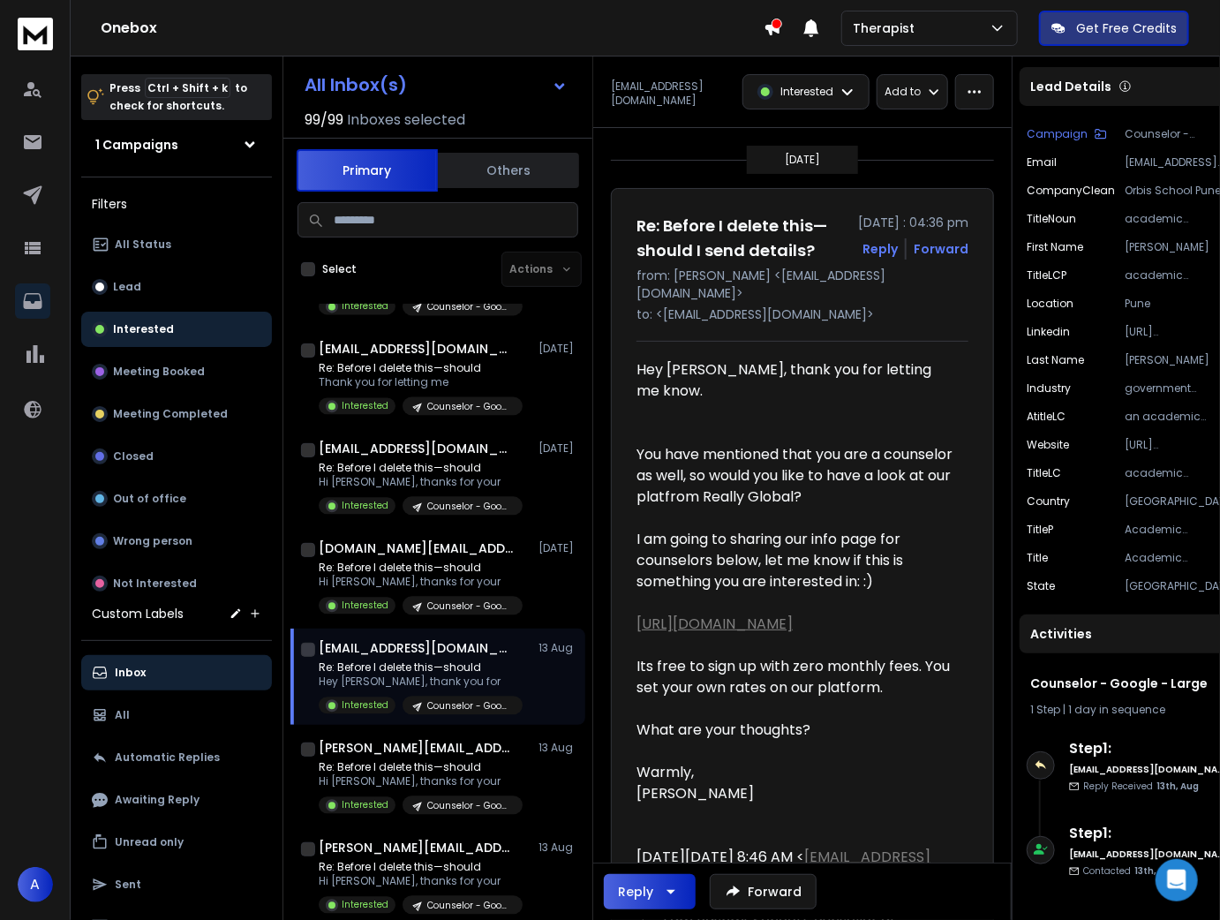
click at [921, 85] on p "Add to" at bounding box center [903, 92] width 36 height 14
click at [1018, 130] on icon at bounding box center [1014, 132] width 14 height 14
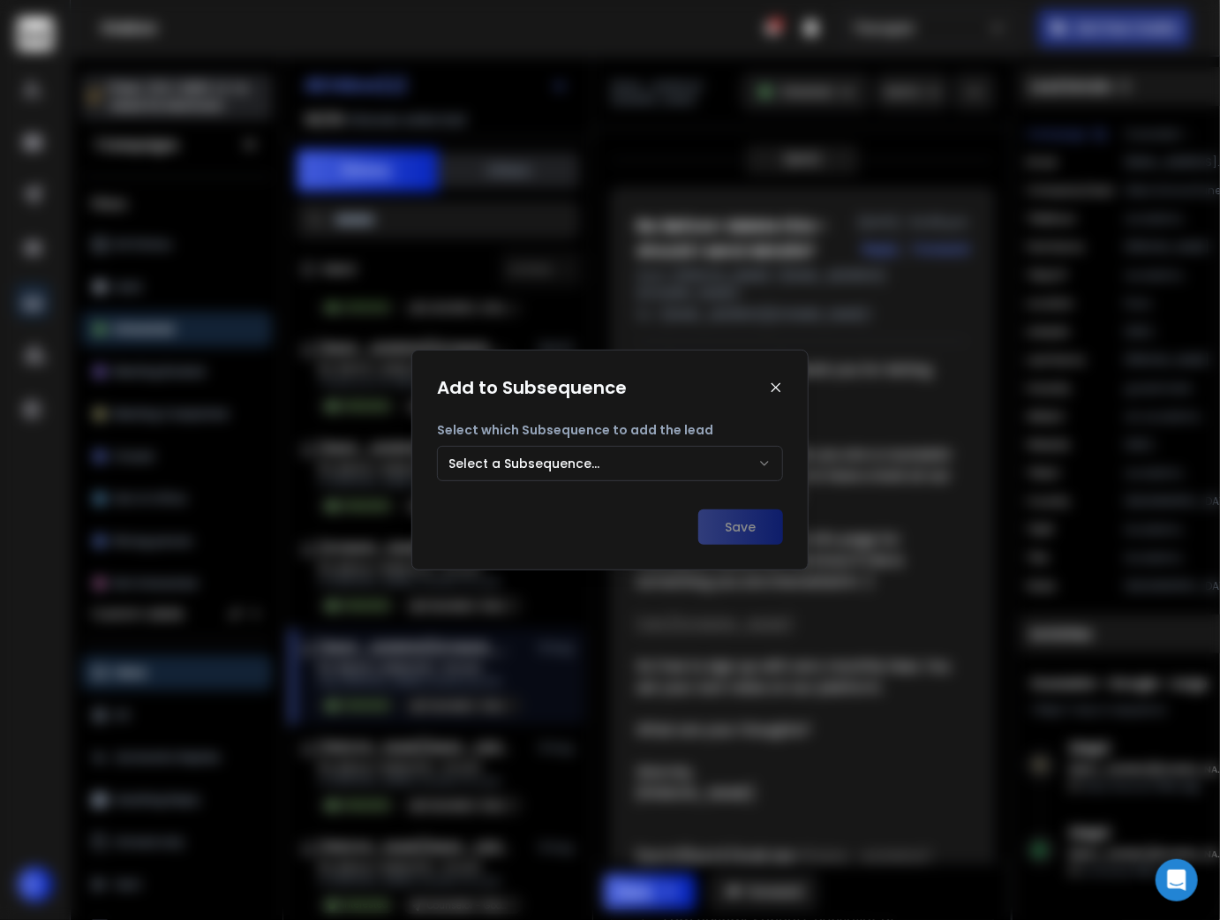
click at [623, 457] on button "Select a Subsequence..." at bounding box center [610, 463] width 346 height 35
click at [730, 533] on button "Save" at bounding box center [741, 527] width 85 height 35
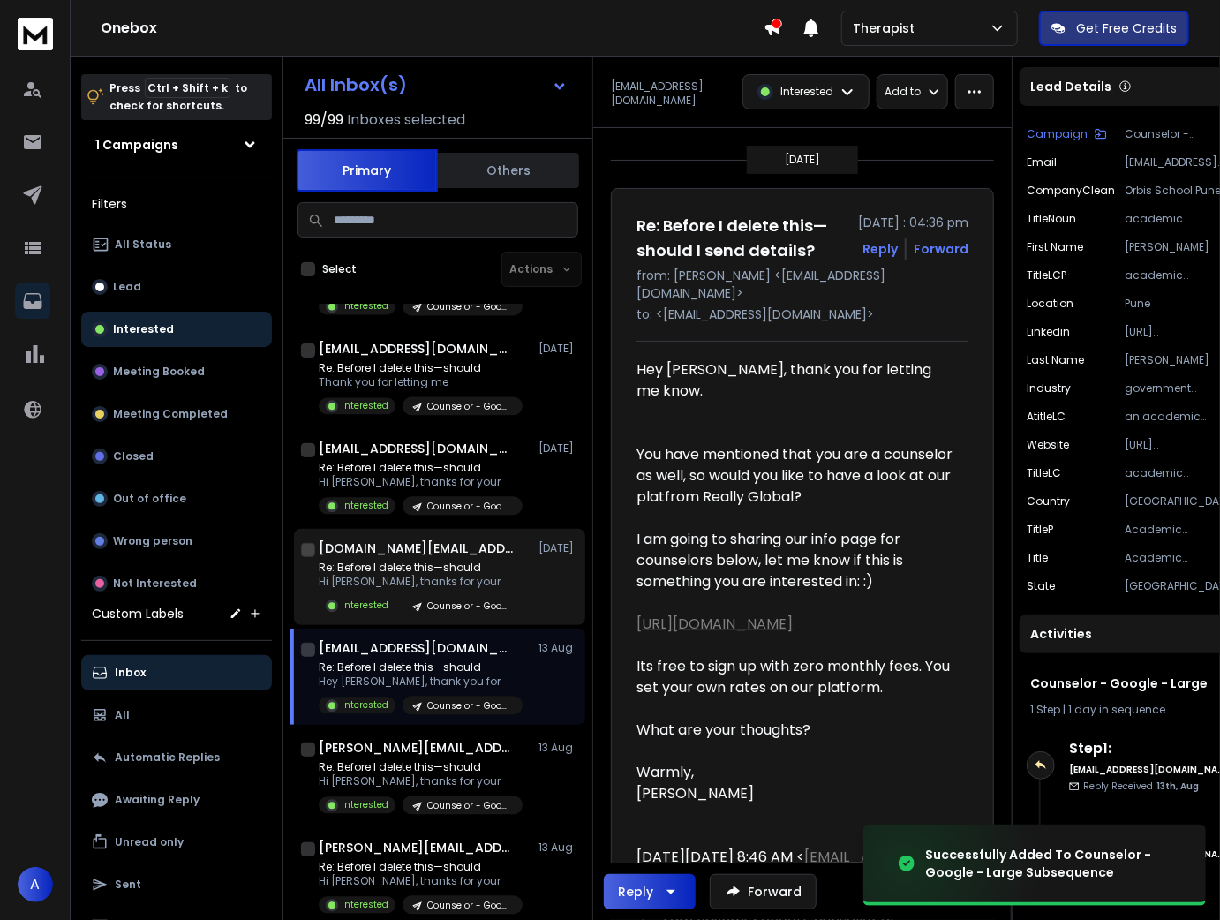
click at [473, 570] on p "Re: Before I delete this—should" at bounding box center [421, 568] width 204 height 14
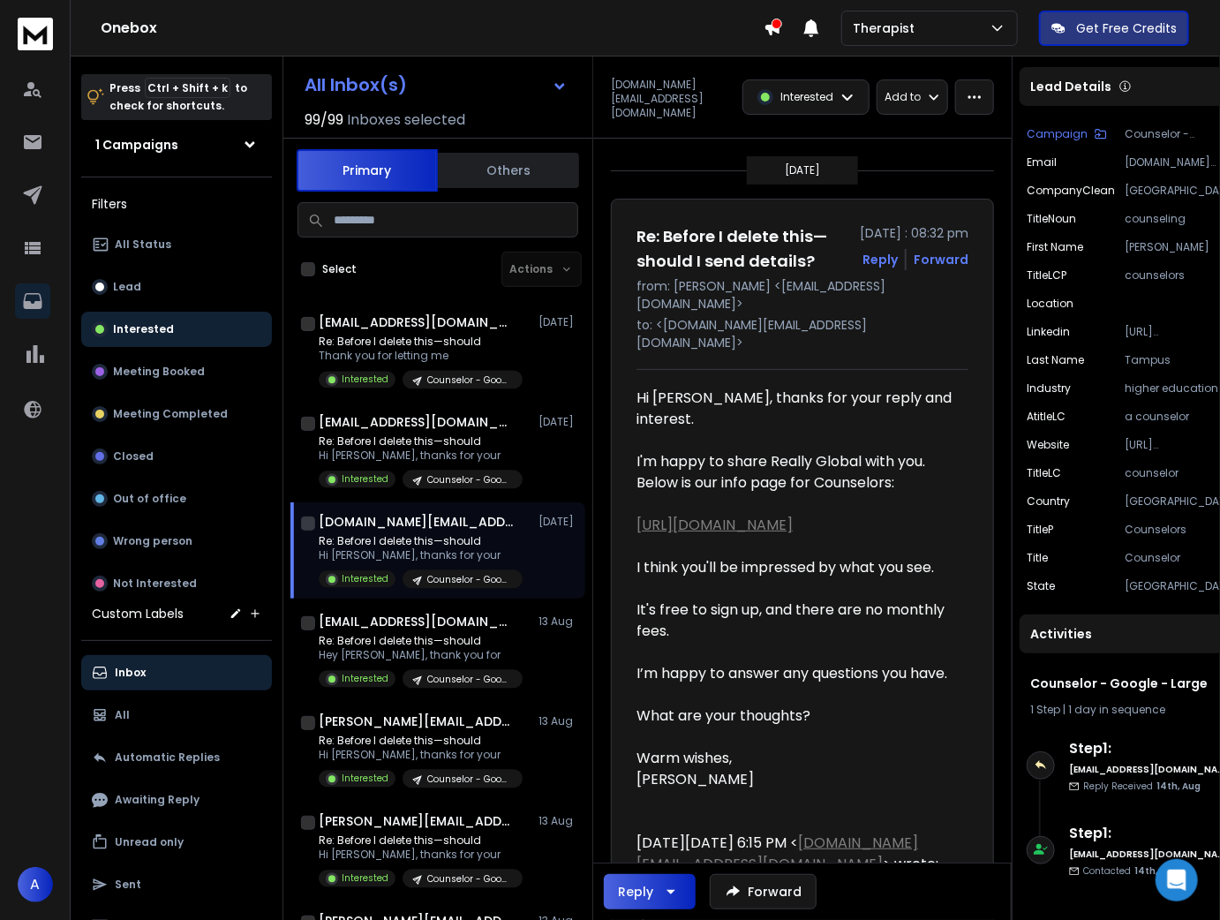
scroll to position [4736, 0]
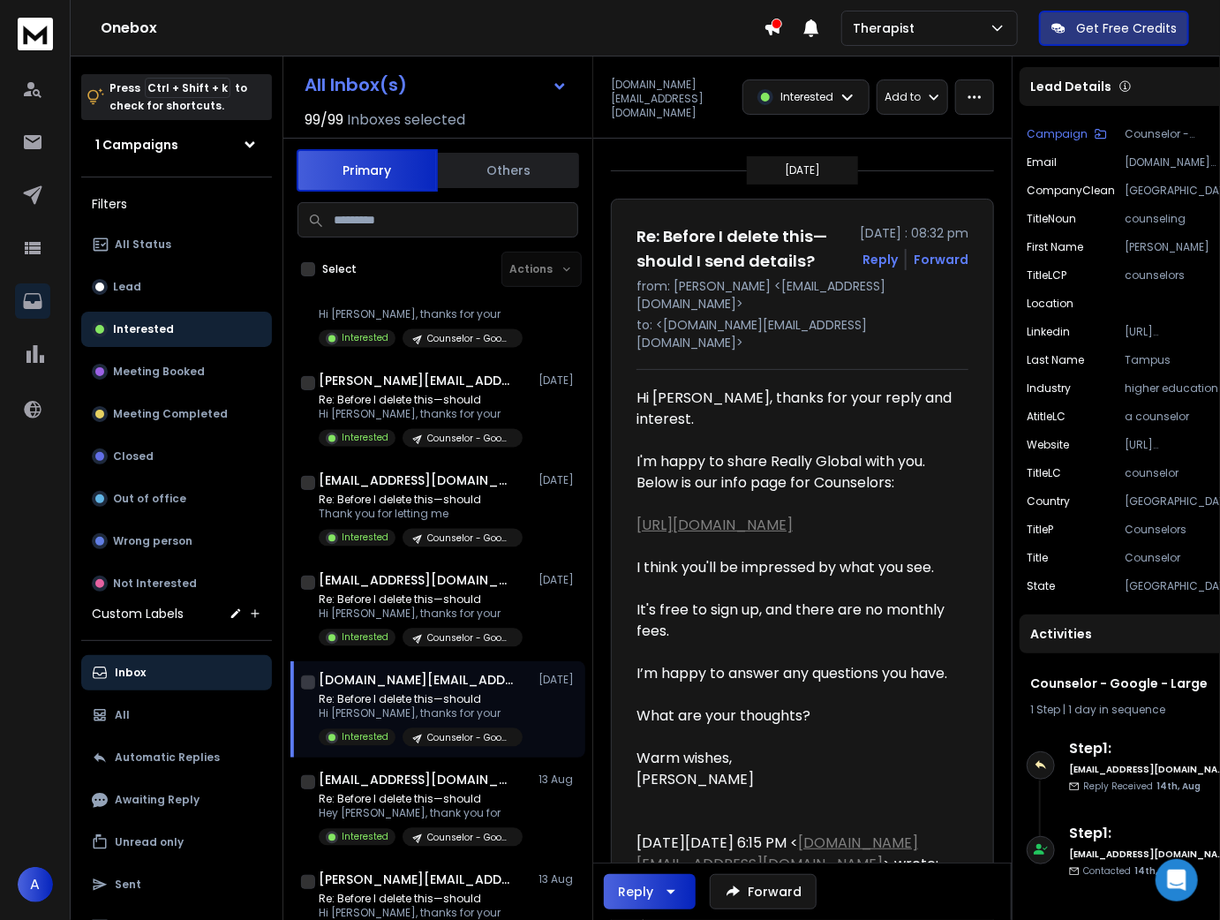
click at [948, 80] on div "Add to" at bounding box center [913, 97] width 70 height 34
click at [982, 127] on div "Subsequence" at bounding box center [1017, 132] width 106 height 18
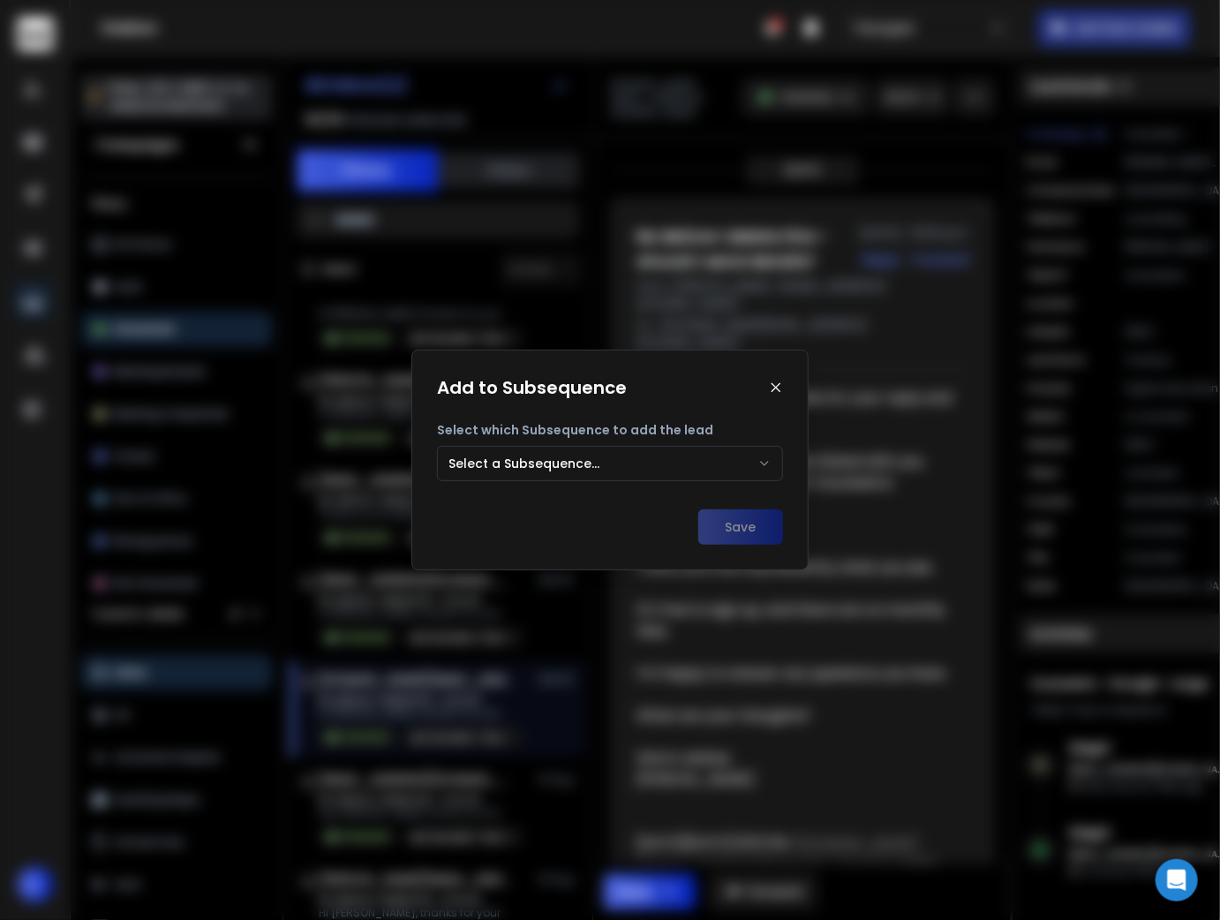
click at [539, 427] on p "Select which Subsequence to add the lead" at bounding box center [610, 430] width 346 height 18
click at [536, 464] on button "Select a Subsequence..." at bounding box center [610, 463] width 346 height 35
click at [722, 530] on button "Save" at bounding box center [741, 527] width 85 height 35
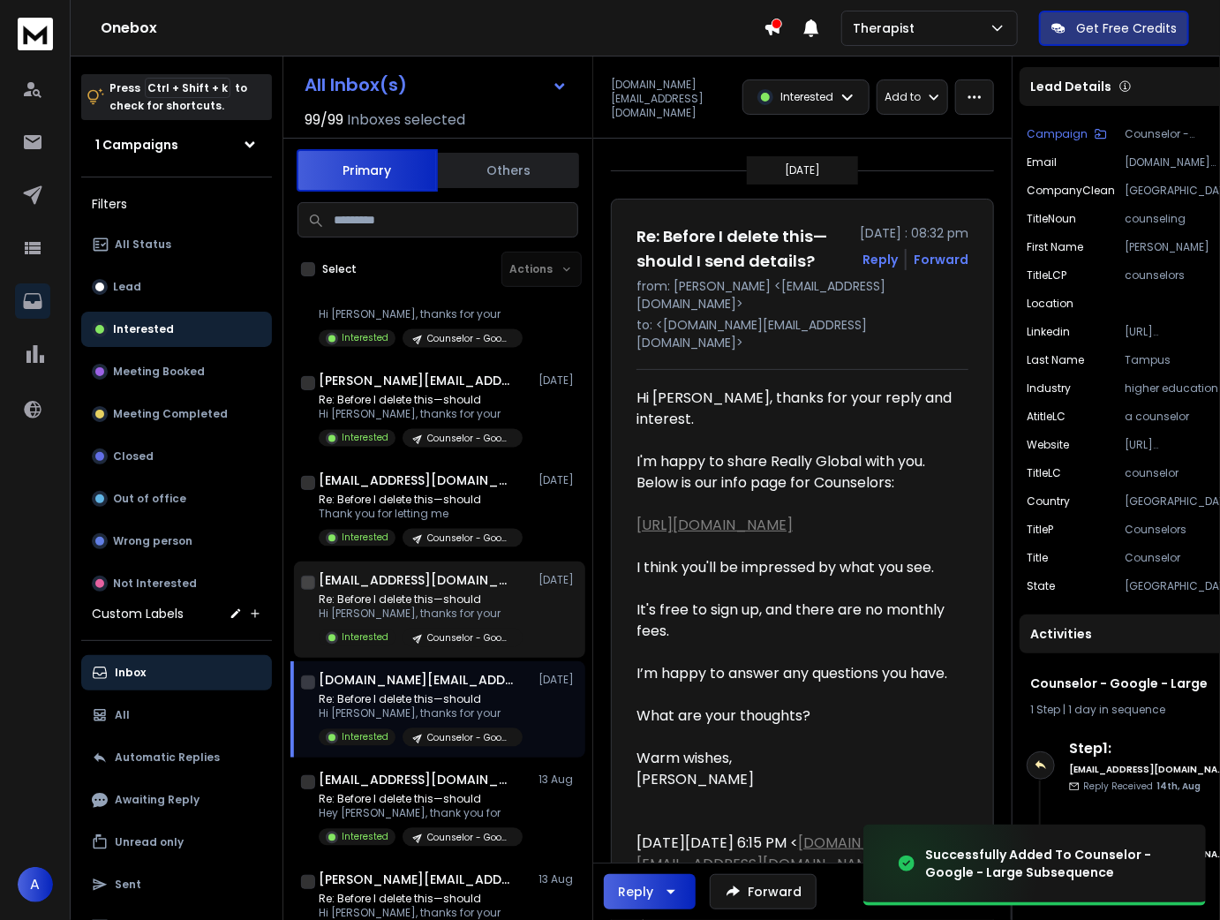
click at [368, 595] on p "Re: Before I delete this—should" at bounding box center [421, 600] width 204 height 14
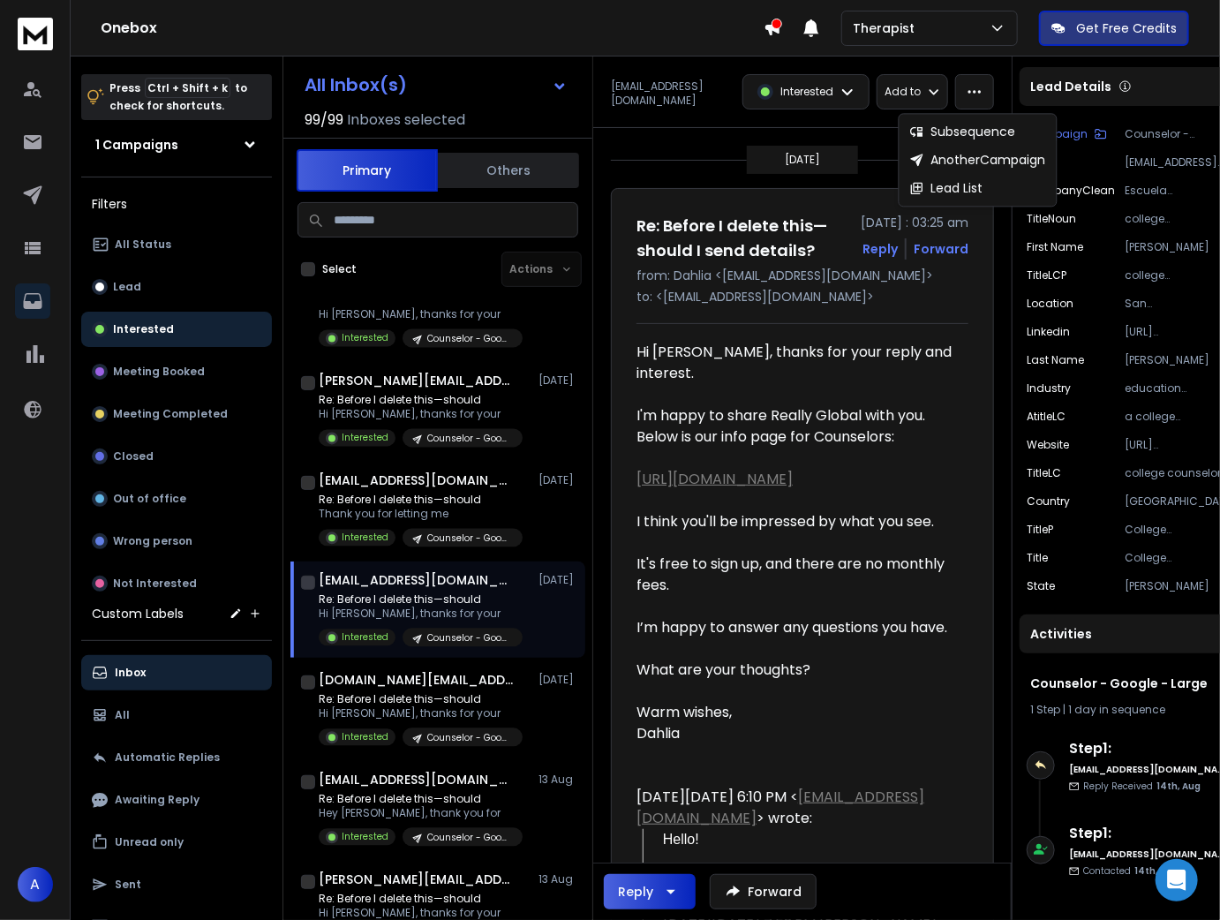
click at [899, 95] on div "Add to" at bounding box center [913, 92] width 70 height 34
click at [915, 132] on icon at bounding box center [917, 132] width 14 height 14
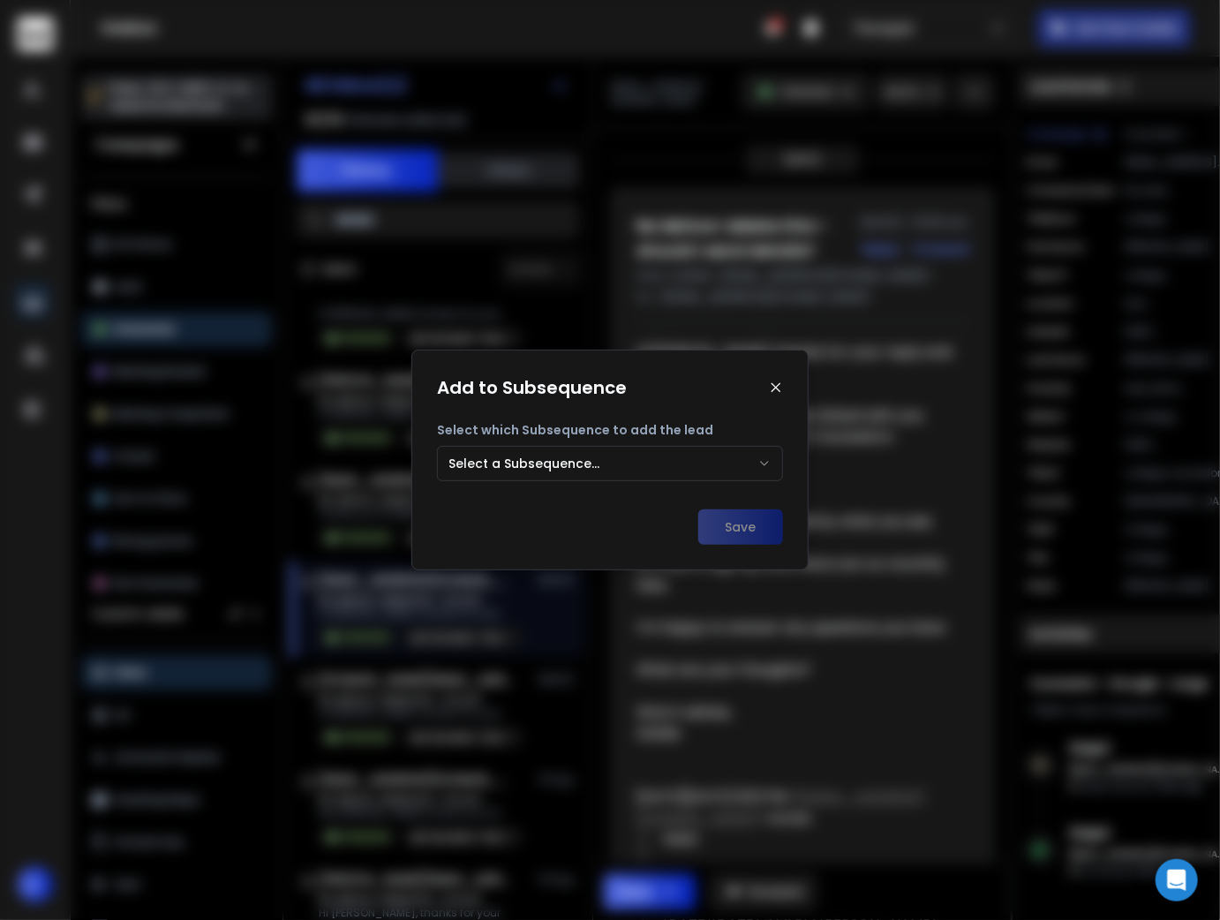
click at [608, 456] on button "Select a Subsequence..." at bounding box center [610, 463] width 346 height 35
click at [744, 538] on button "Save" at bounding box center [741, 527] width 85 height 35
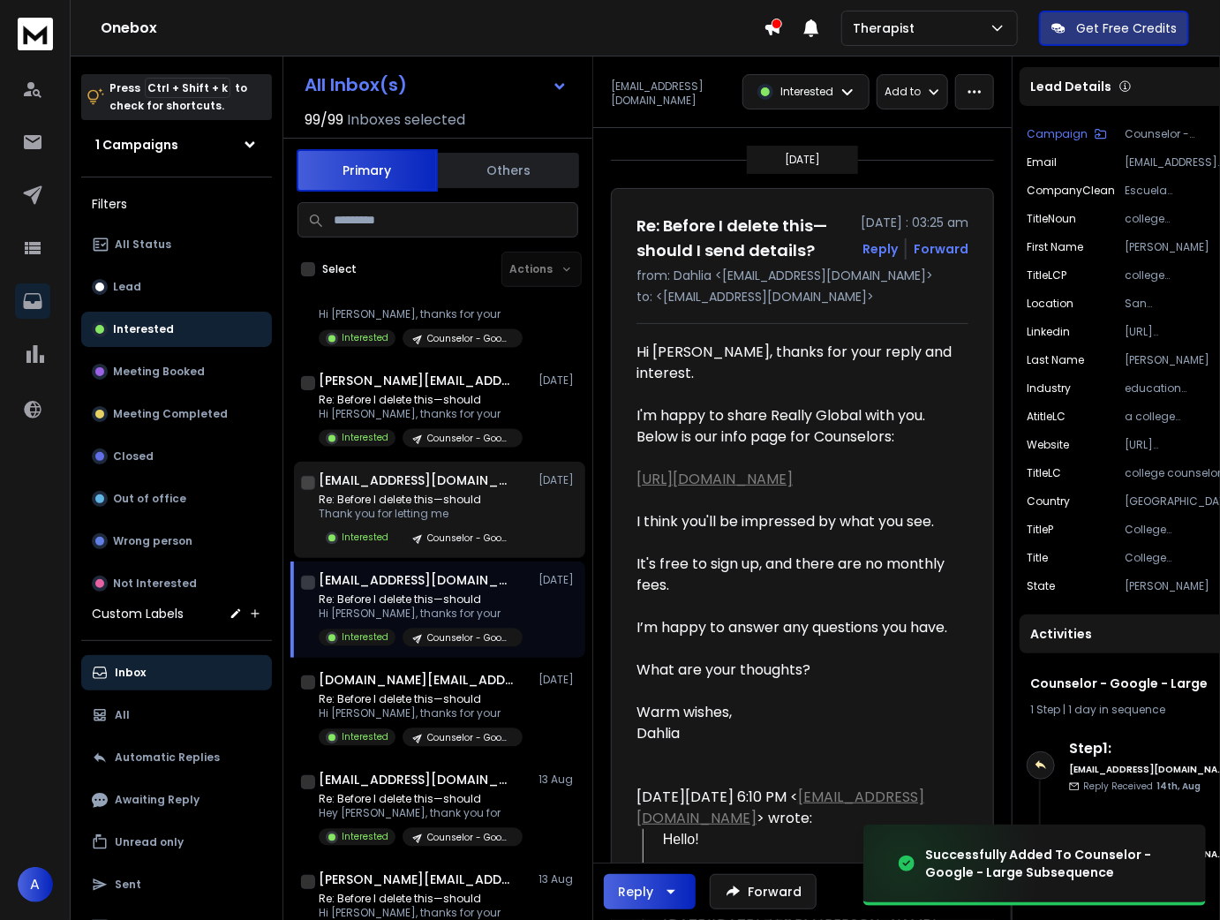
click at [401, 487] on div "shubhangin@imperial-overseas.com 15 Aug Re: Before I delete this—should Thank y…" at bounding box center [449, 509] width 260 height 75
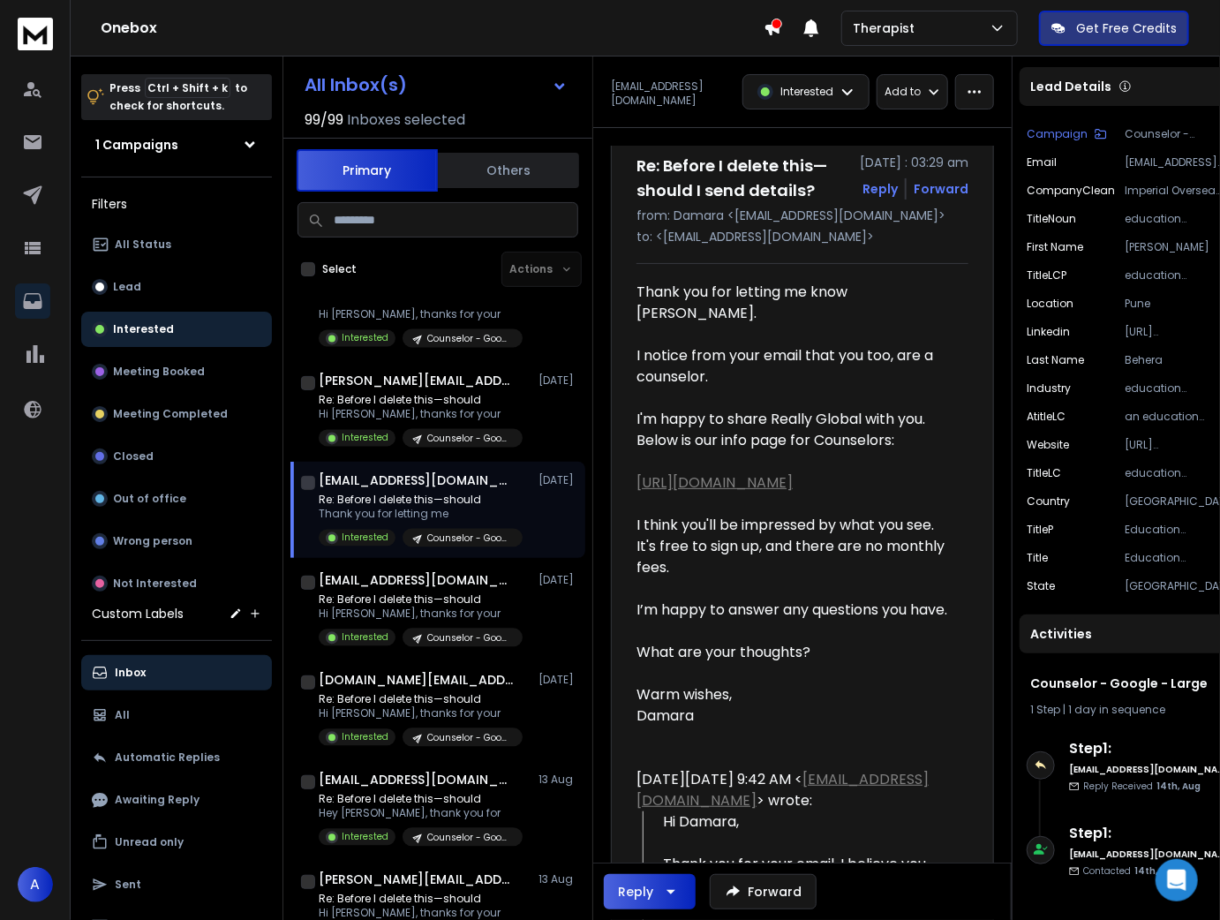
scroll to position [0, 0]
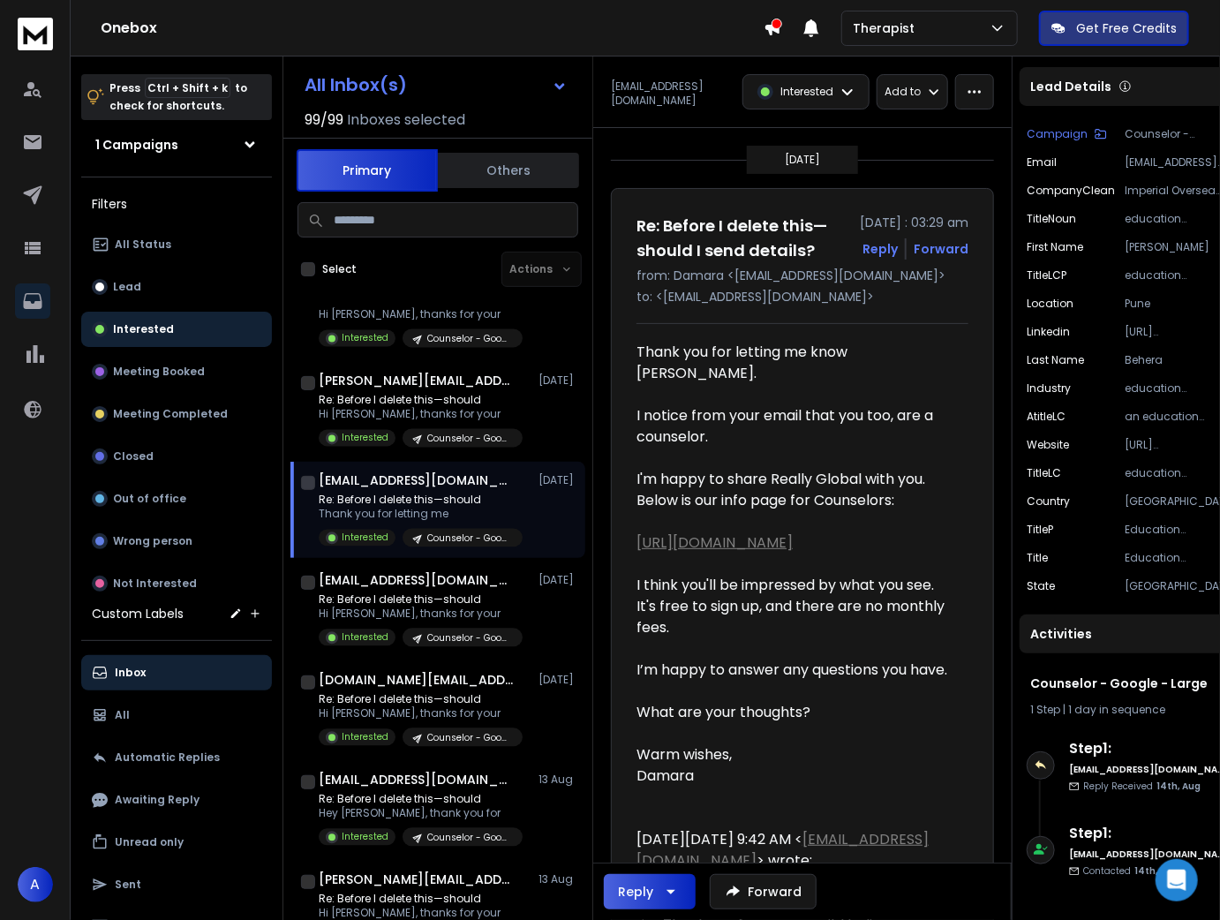
click at [921, 94] on p "Add to" at bounding box center [903, 92] width 36 height 14
click at [936, 126] on icon at bounding box center [932, 132] width 14 height 14
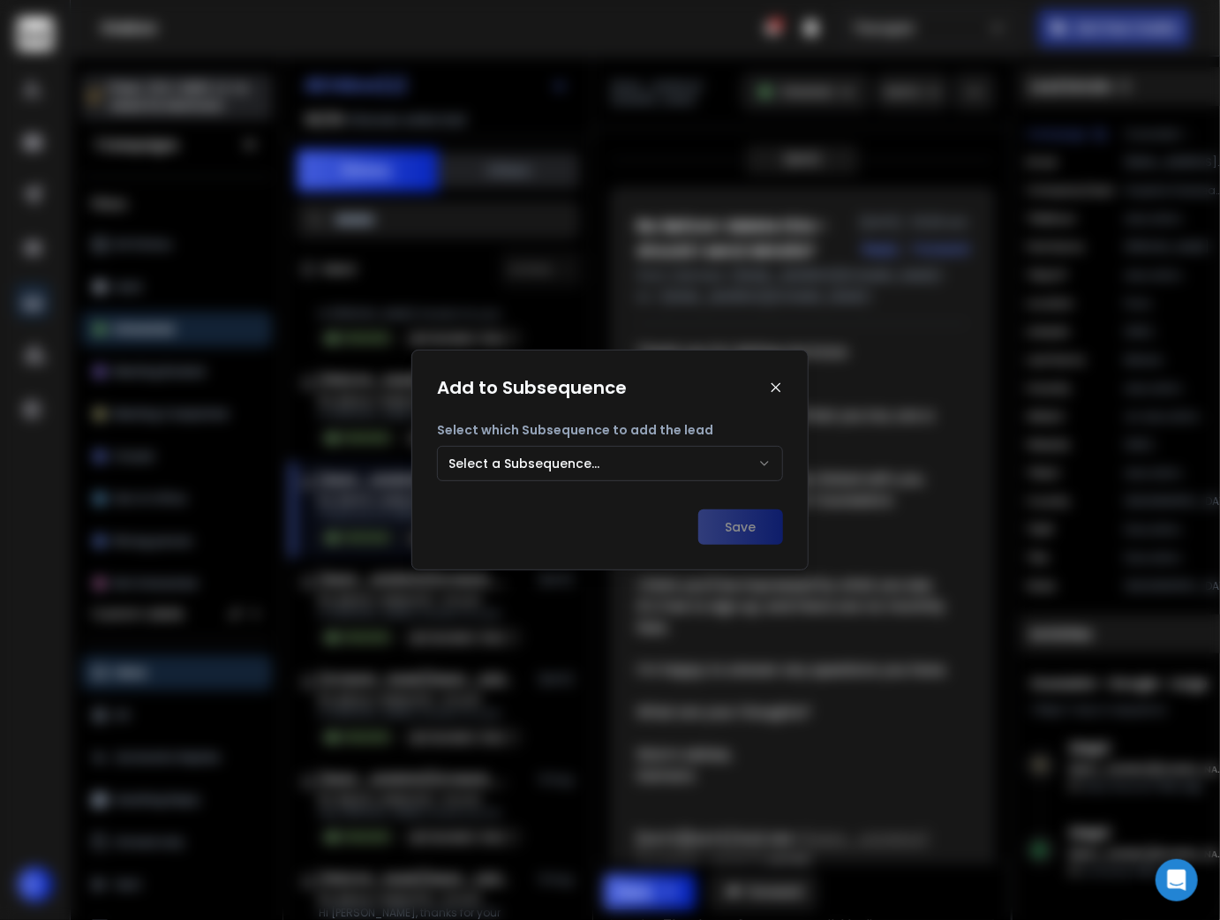
click at [730, 442] on div "Select which Subsequence to add the lead Select a Subsequence..." at bounding box center [610, 454] width 346 height 67
click at [729, 468] on button "Select a Subsequence..." at bounding box center [610, 463] width 346 height 35
click at [729, 518] on div "Counselor - Google - Large" at bounding box center [612, 503] width 346 height 35
drag, startPoint x: 746, startPoint y: 522, endPoint x: 573, endPoint y: 596, distance: 188.3
click at [745, 524] on button "Save" at bounding box center [741, 527] width 85 height 35
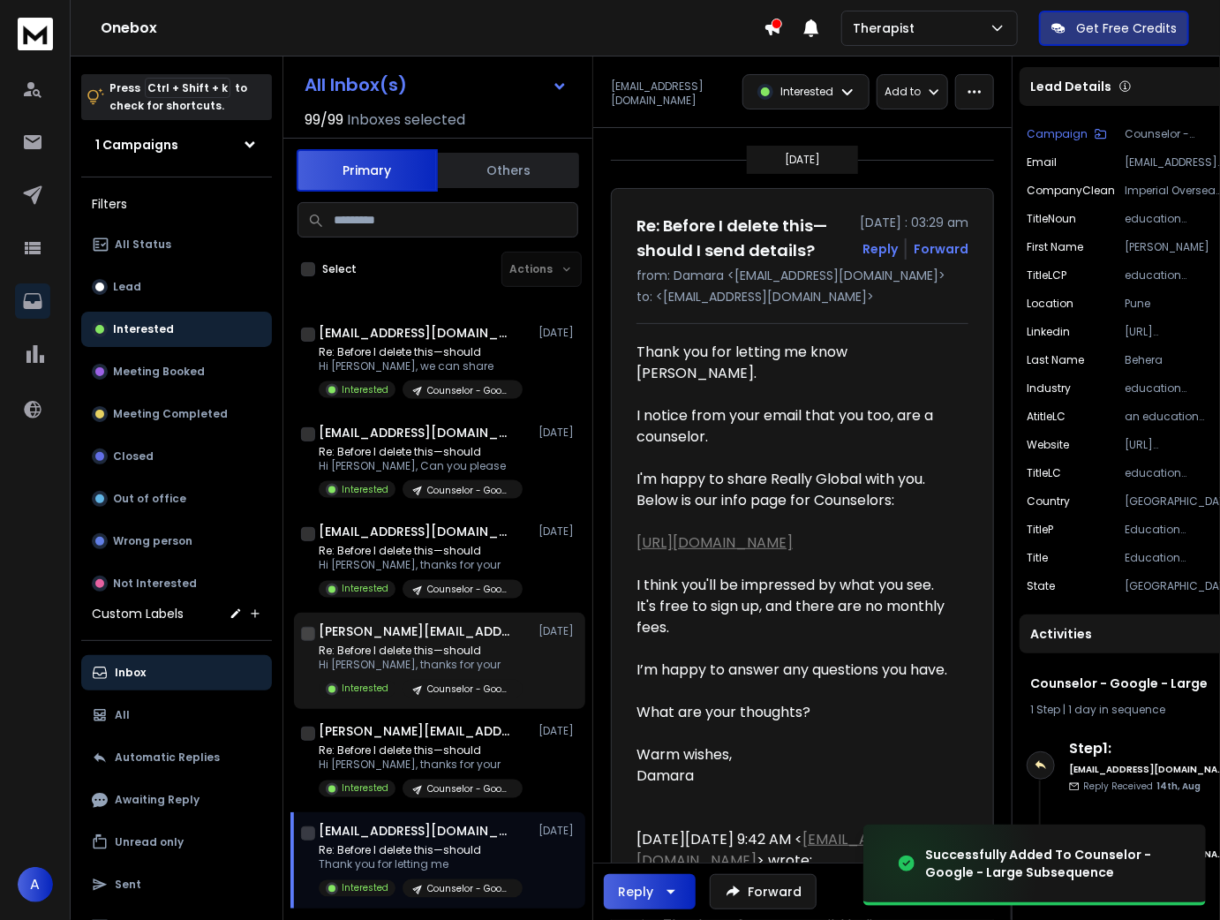
scroll to position [4339, 0]
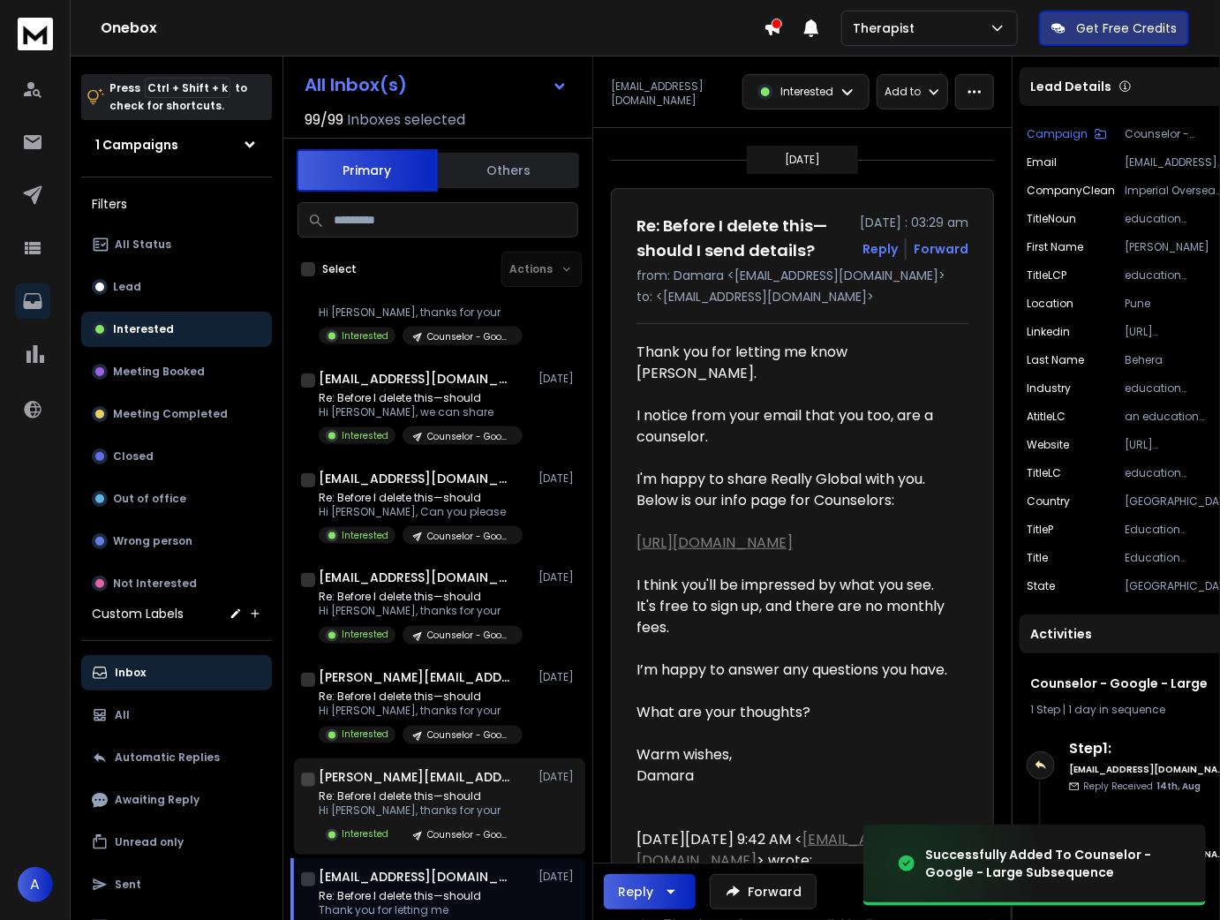
click at [436, 782] on h1 "jayraj@ruseducation.in" at bounding box center [416, 778] width 194 height 18
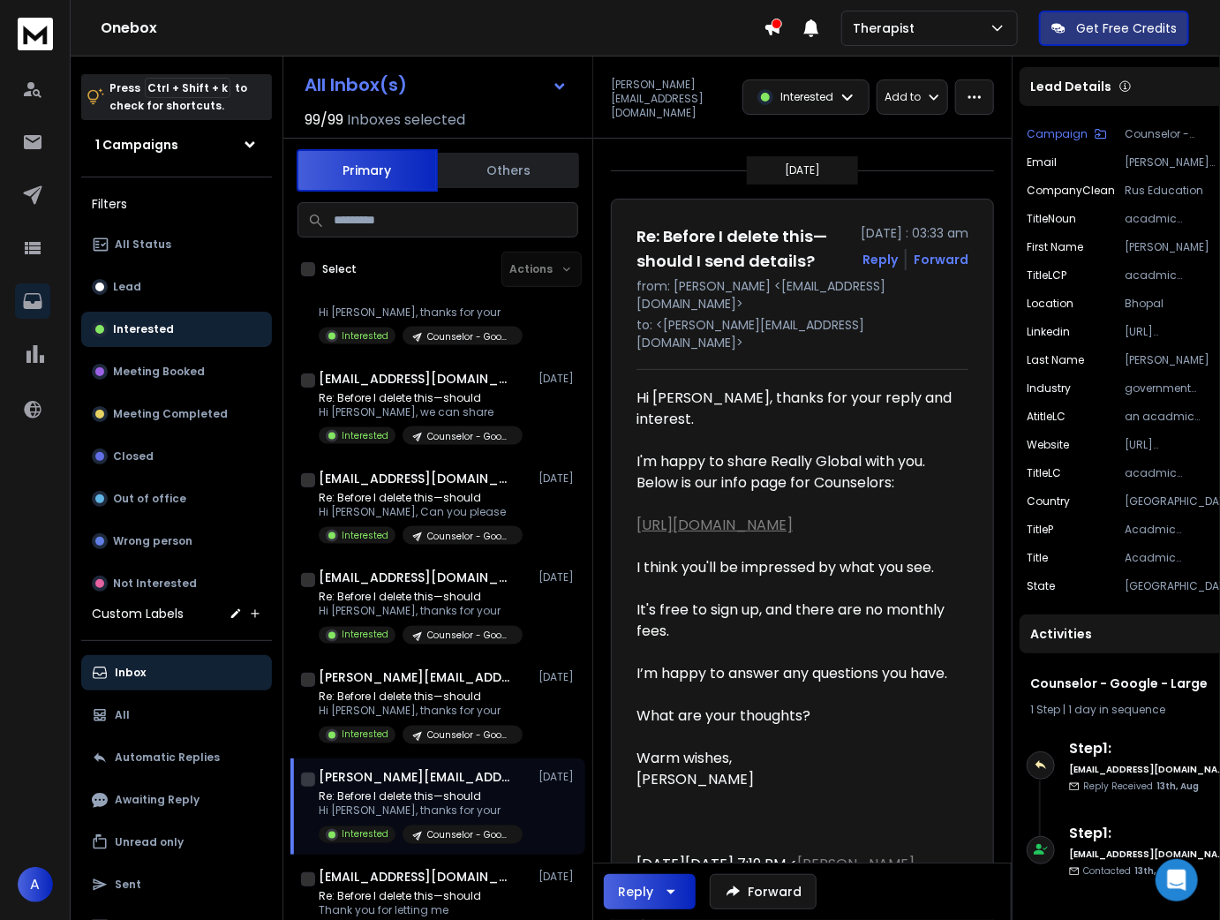
click at [921, 90] on p "Add to" at bounding box center [903, 97] width 36 height 14
click at [956, 134] on div "Subsequence" at bounding box center [977, 132] width 106 height 18
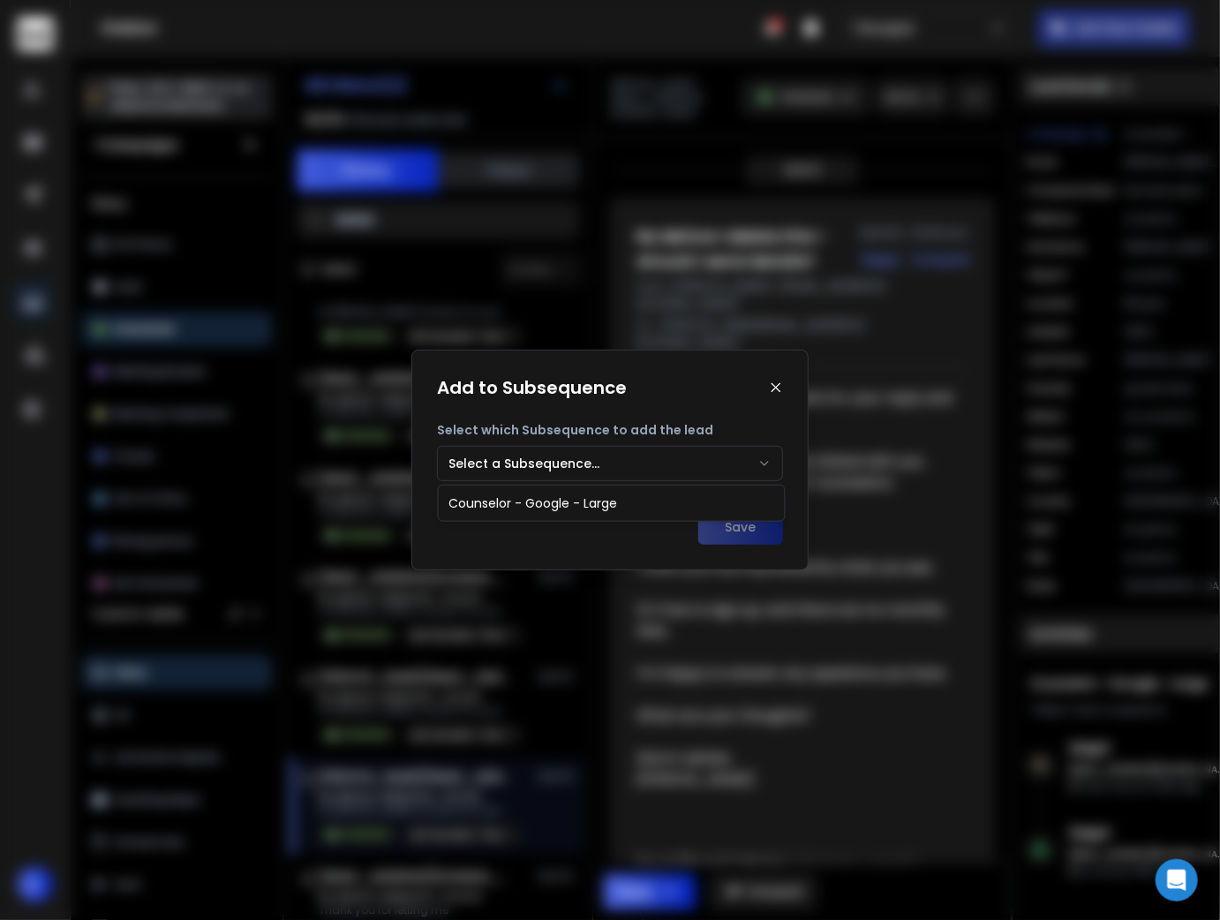
click at [692, 466] on button "Select a Subsequence..." at bounding box center [610, 463] width 346 height 35
click at [724, 533] on button "Save" at bounding box center [741, 527] width 85 height 35
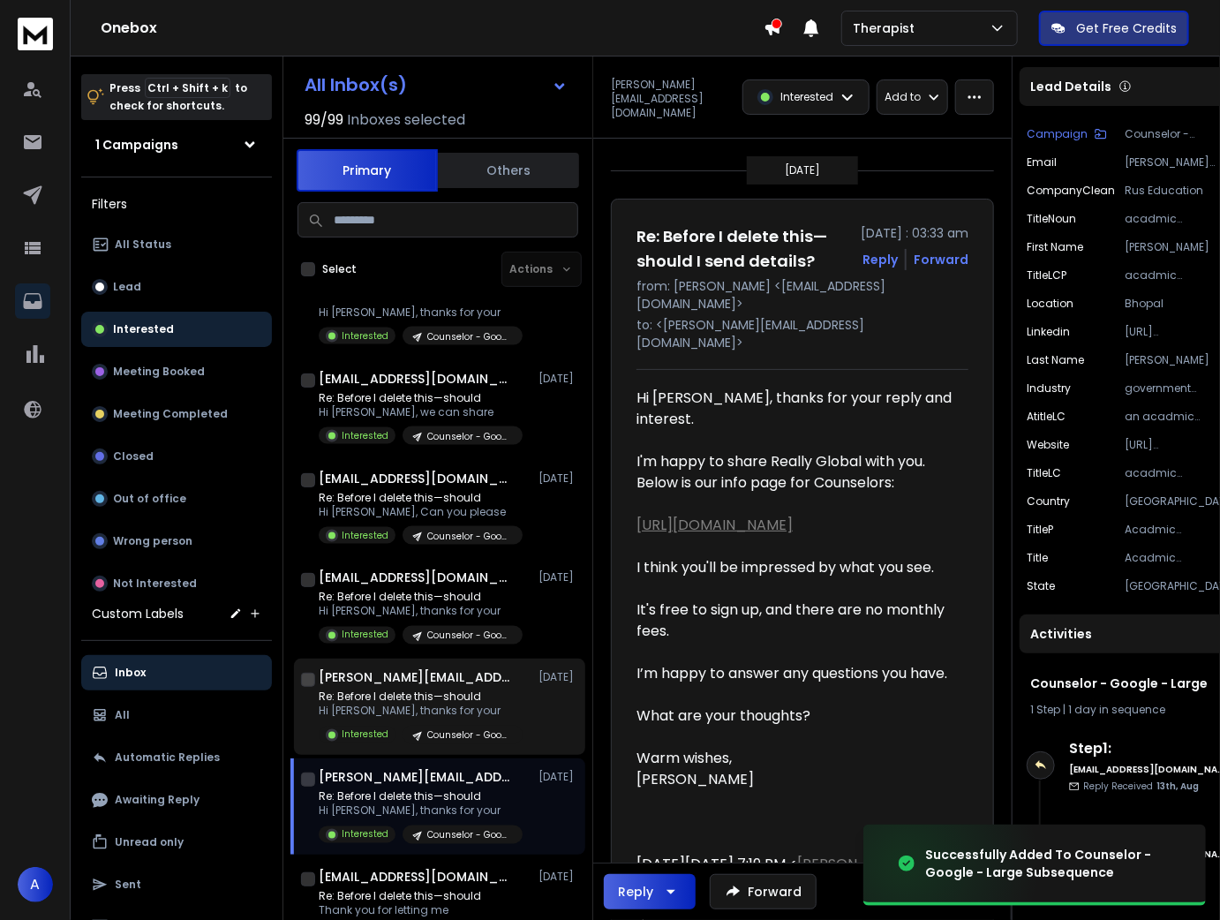
click at [411, 705] on p "Hi Smrithi, thanks for your" at bounding box center [421, 712] width 204 height 14
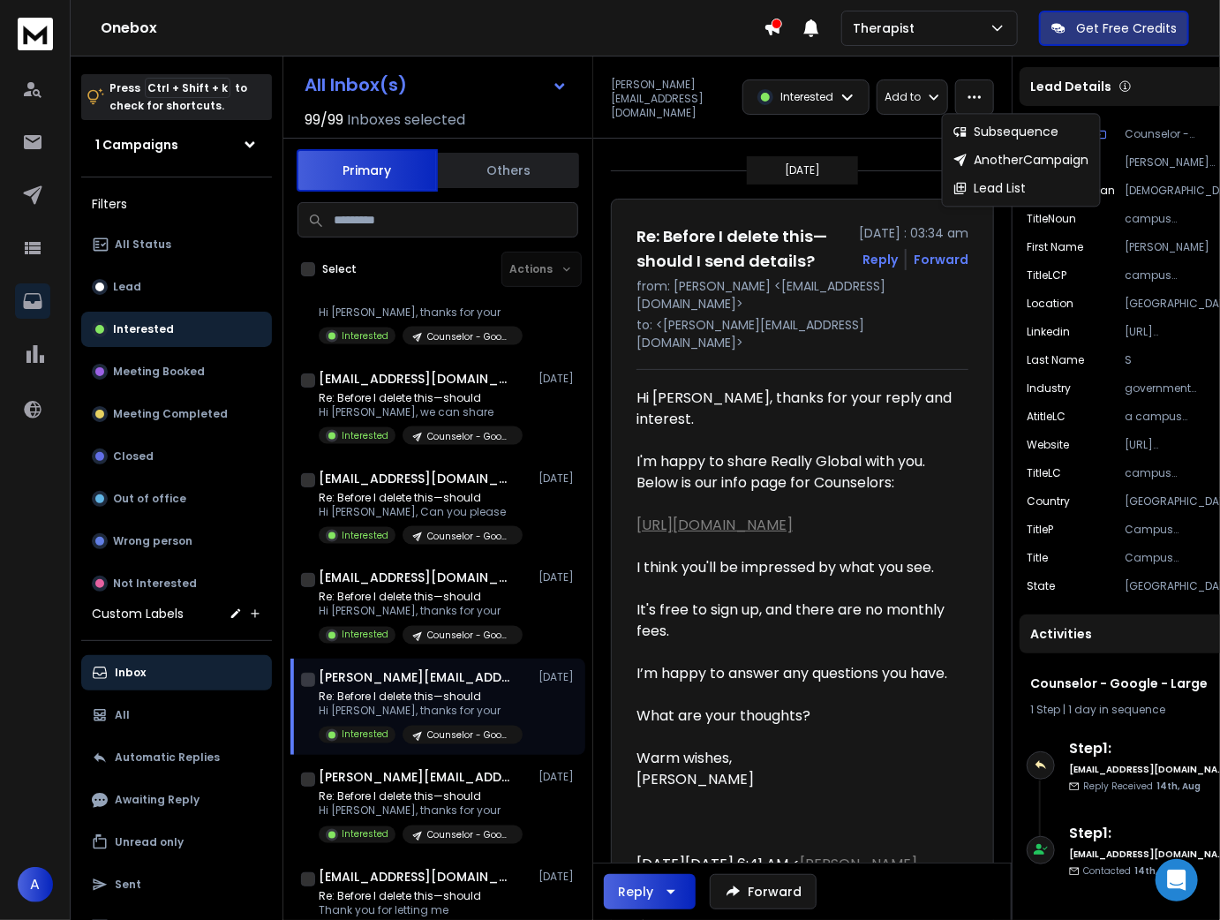
click at [948, 103] on div "Add to" at bounding box center [913, 97] width 70 height 34
click at [969, 127] on div "Subsequence" at bounding box center [1007, 132] width 106 height 18
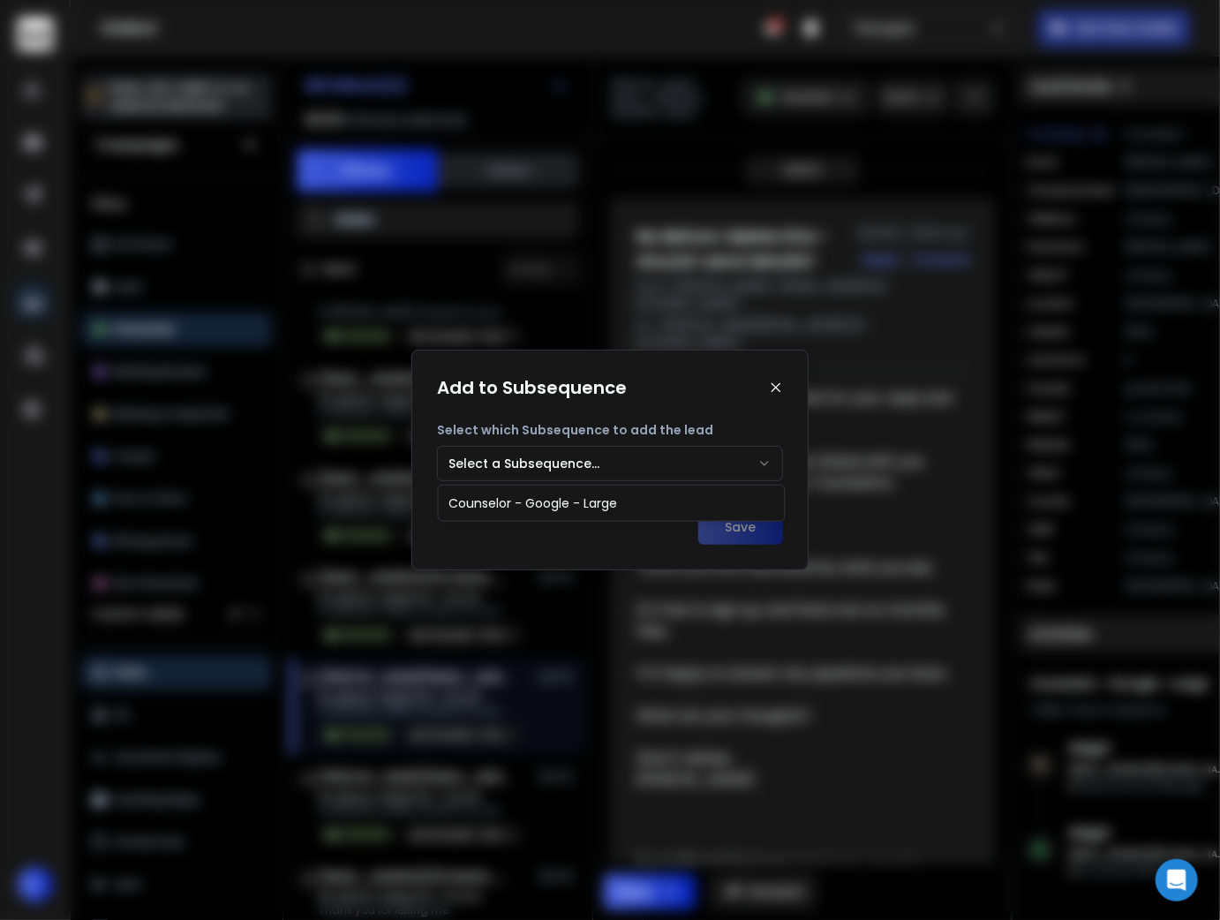
click at [594, 457] on button "Select a Subsequence..." at bounding box center [610, 463] width 346 height 35
click at [699, 529] on button "Save" at bounding box center [741, 527] width 85 height 35
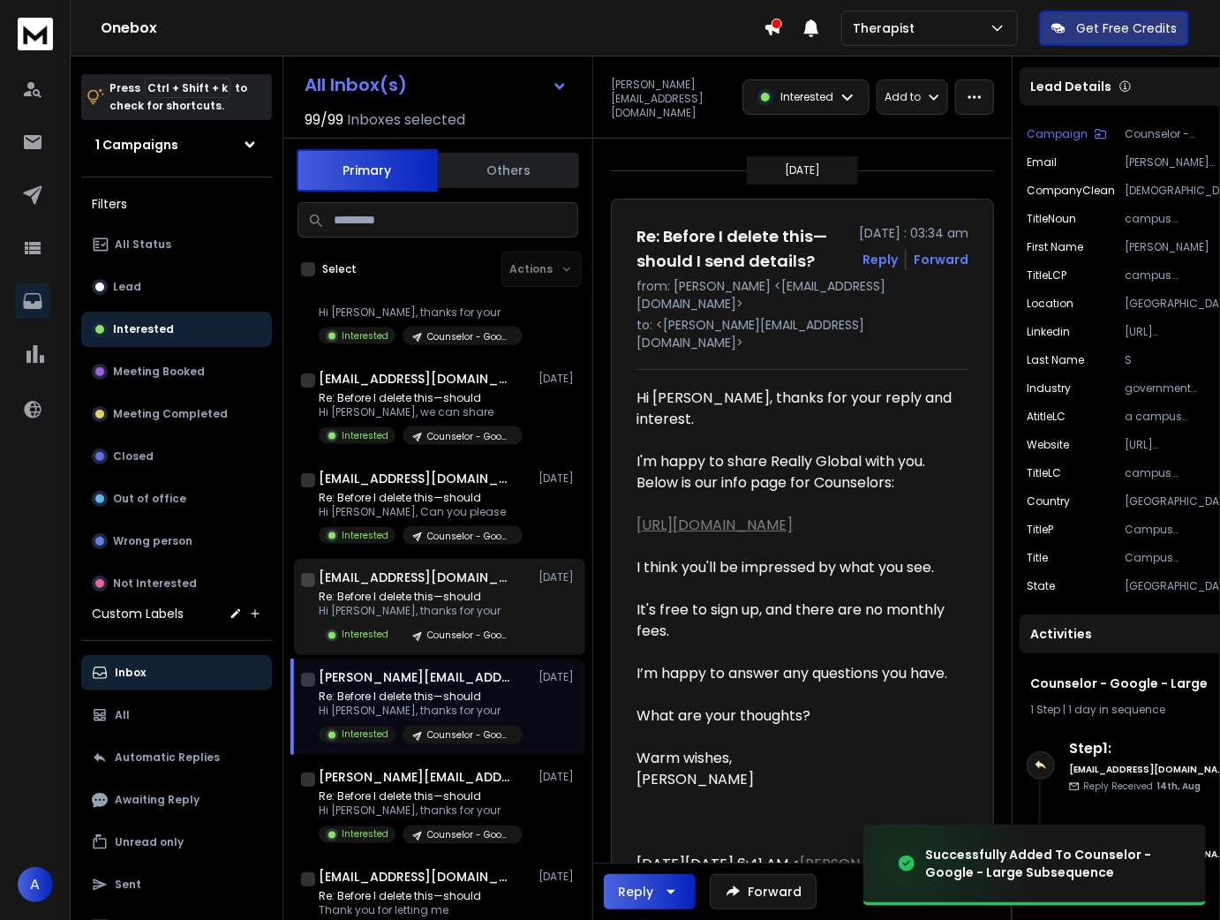
click at [431, 581] on div "mmi@iics.k12.tr 15 Aug" at bounding box center [449, 579] width 260 height 18
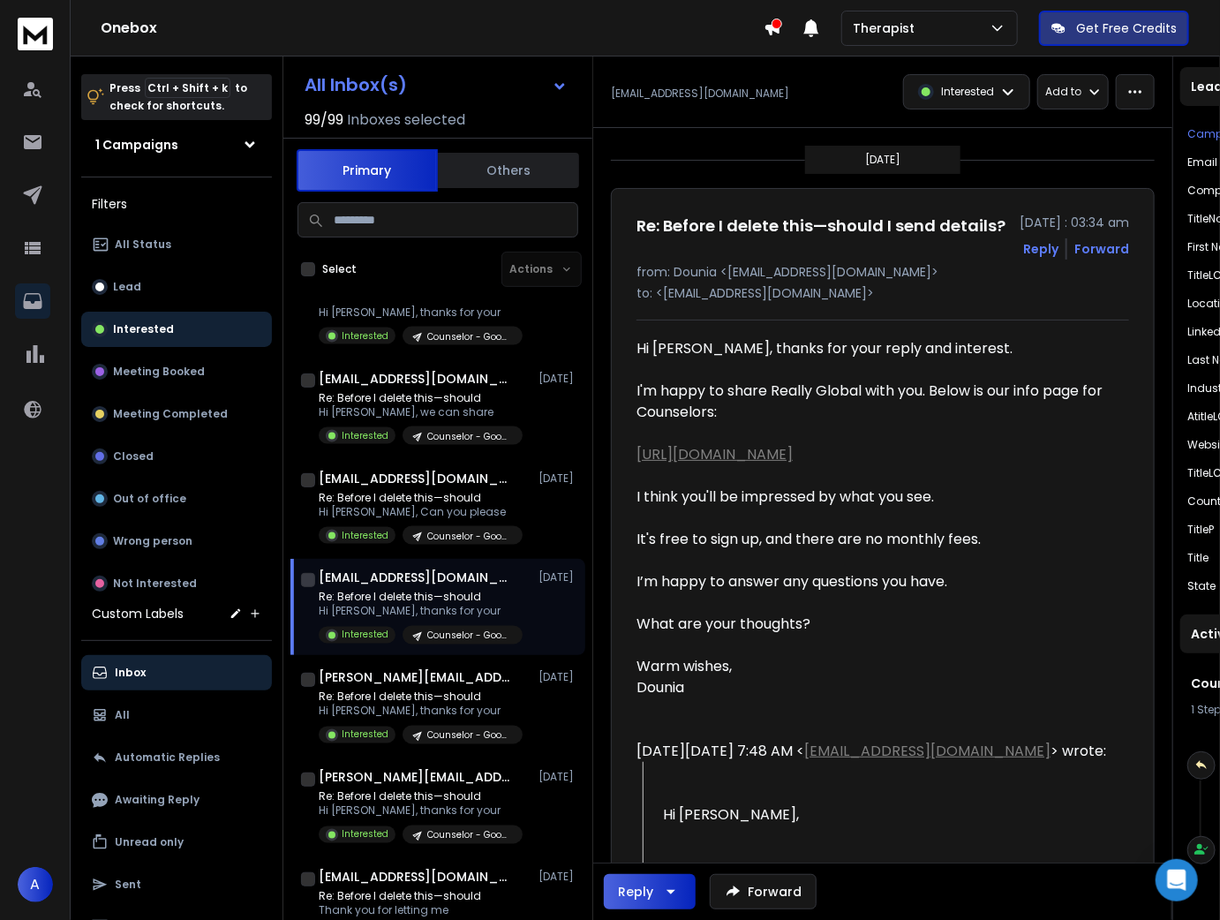
click at [1078, 89] on p "Add to" at bounding box center [1064, 92] width 36 height 14
click at [1069, 129] on icon at bounding box center [1067, 132] width 12 height 10
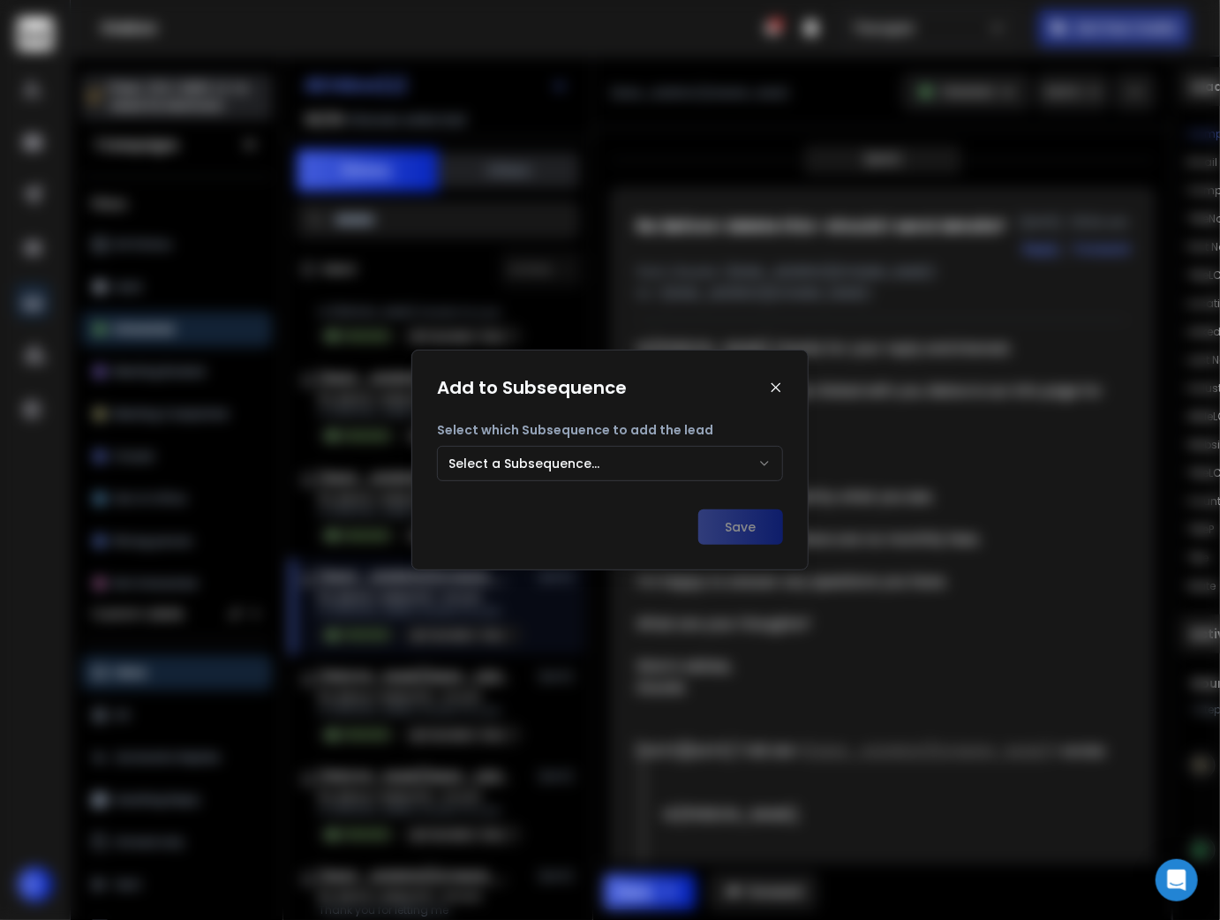
click at [692, 470] on button "Select a Subsequence..." at bounding box center [610, 463] width 346 height 35
click at [718, 525] on button "Save" at bounding box center [741, 527] width 85 height 35
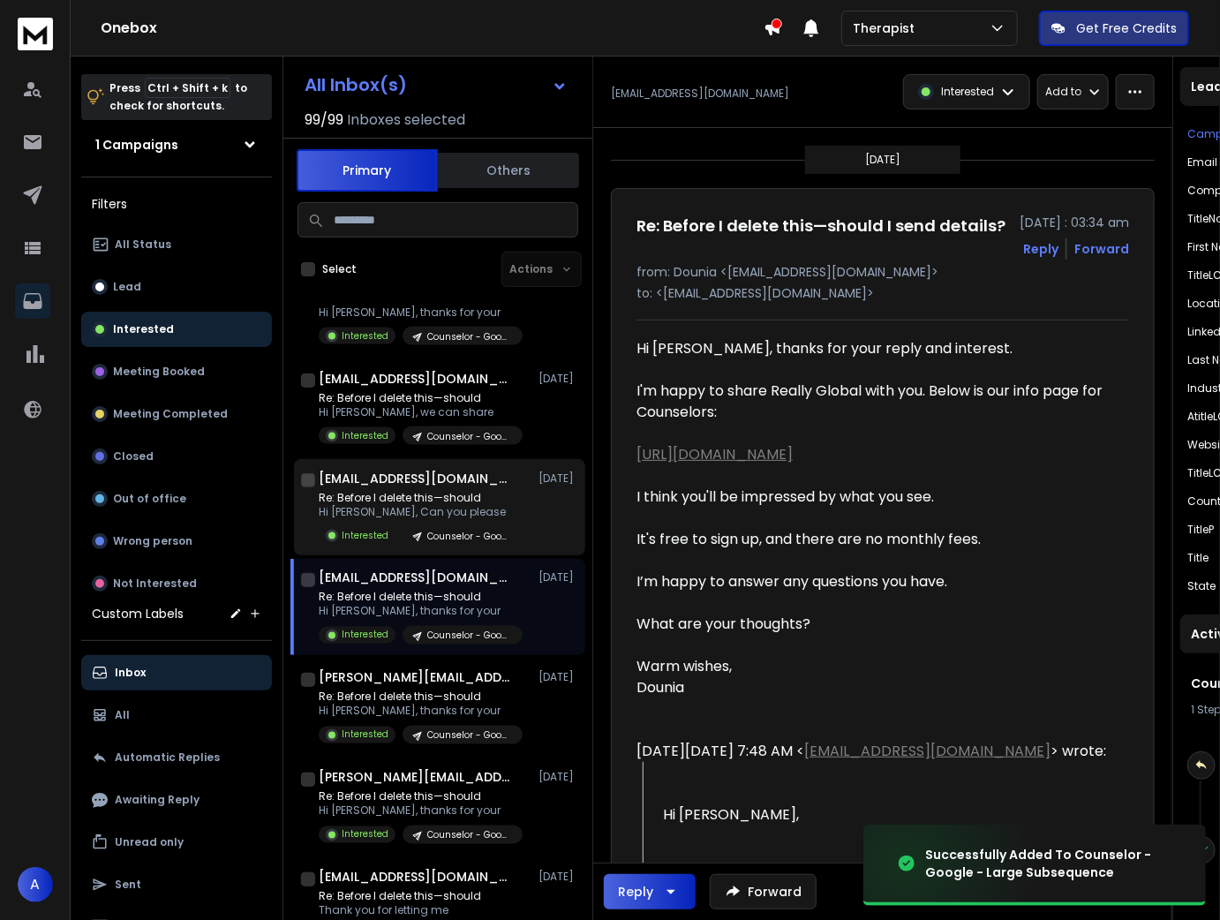
click at [414, 505] on p "Hi Lisa, Can you please" at bounding box center [421, 512] width 204 height 14
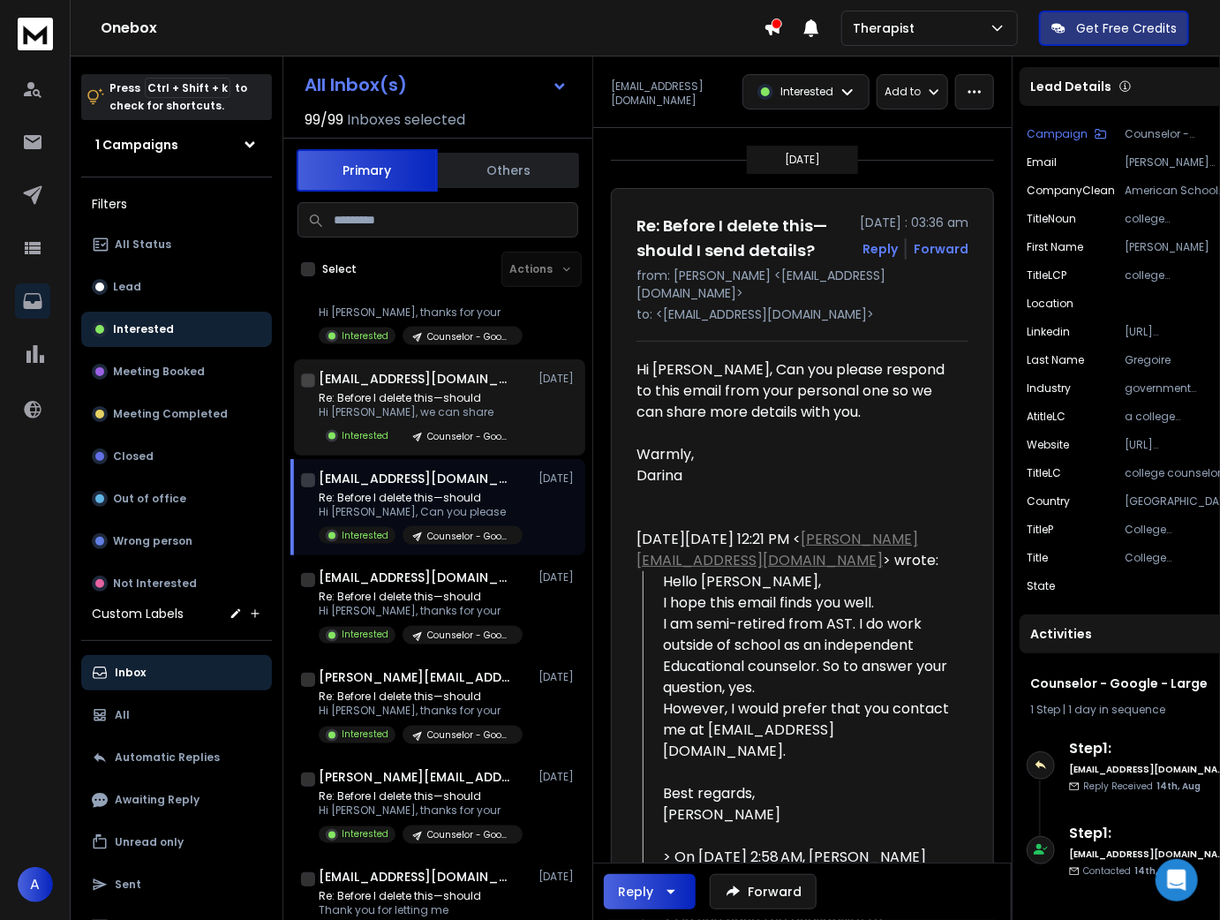
click at [524, 412] on div "Re: Before I delete this—should Hi Babita, we can share Interested Counselor - …" at bounding box center [449, 418] width 260 height 54
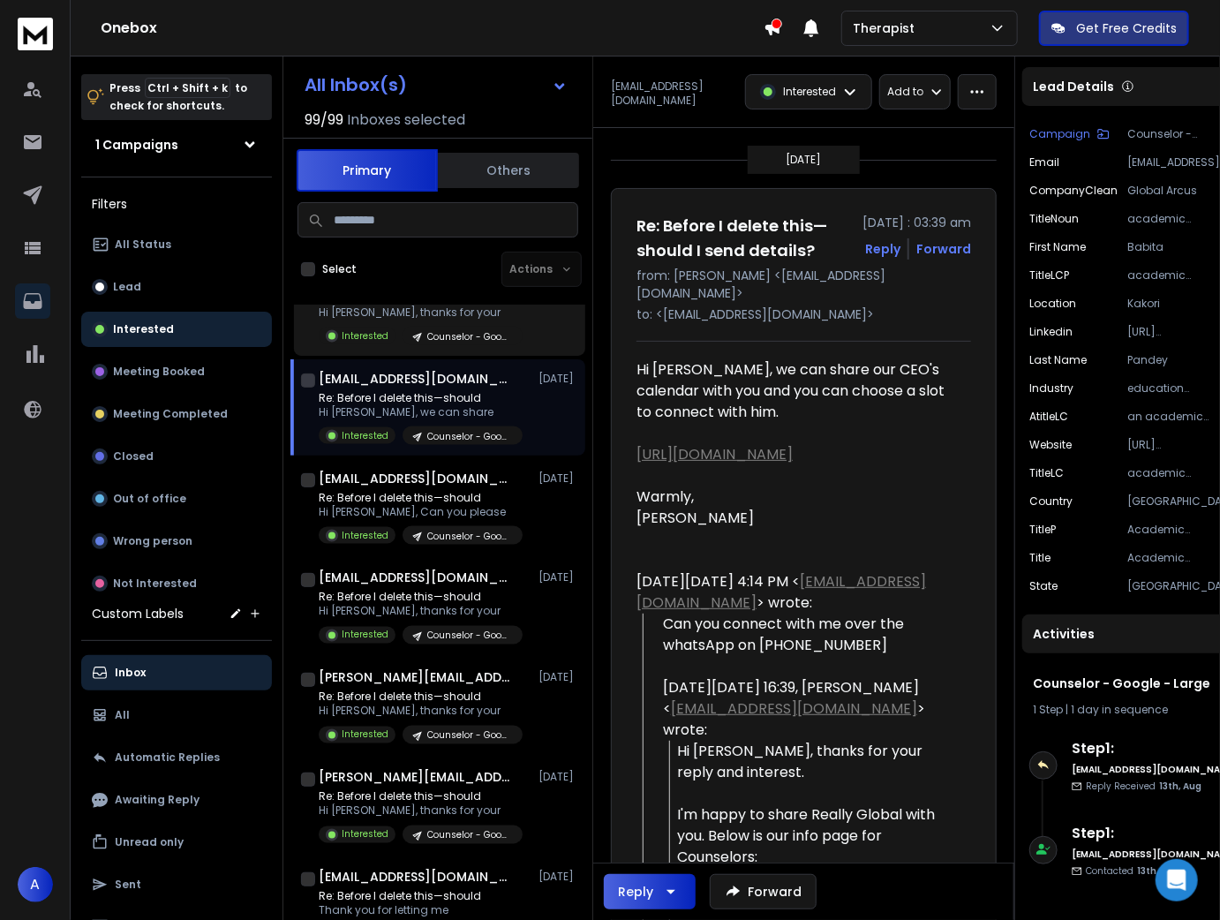
scroll to position [4207, 0]
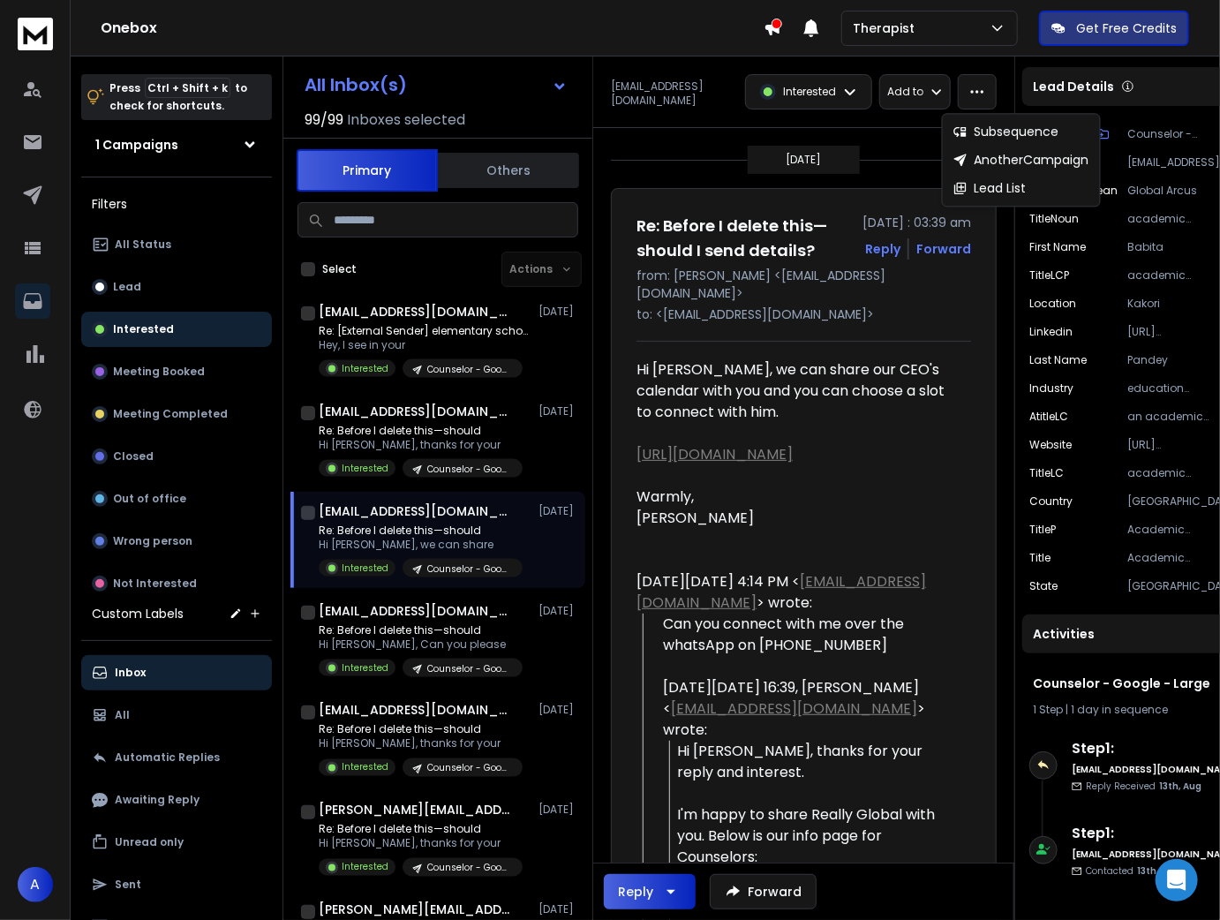
click at [950, 84] on div "Add to" at bounding box center [915, 92] width 70 height 34
click at [974, 125] on div "Subsequence" at bounding box center [1007, 132] width 106 height 18
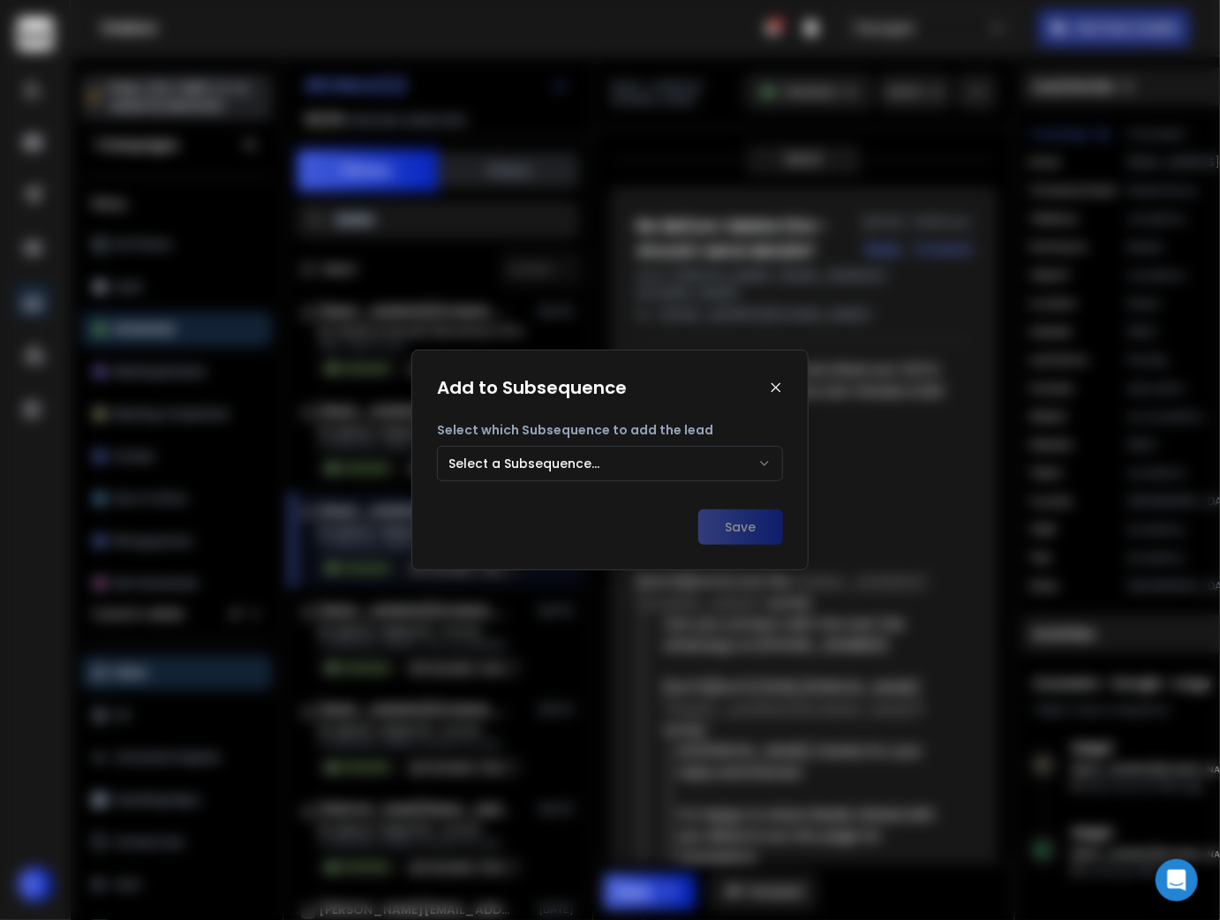
click at [630, 464] on button "Select a Subsequence..." at bounding box center [610, 463] width 346 height 35
click at [697, 518] on div "Save" at bounding box center [610, 527] width 346 height 35
click at [701, 523] on button "Save" at bounding box center [741, 527] width 85 height 35
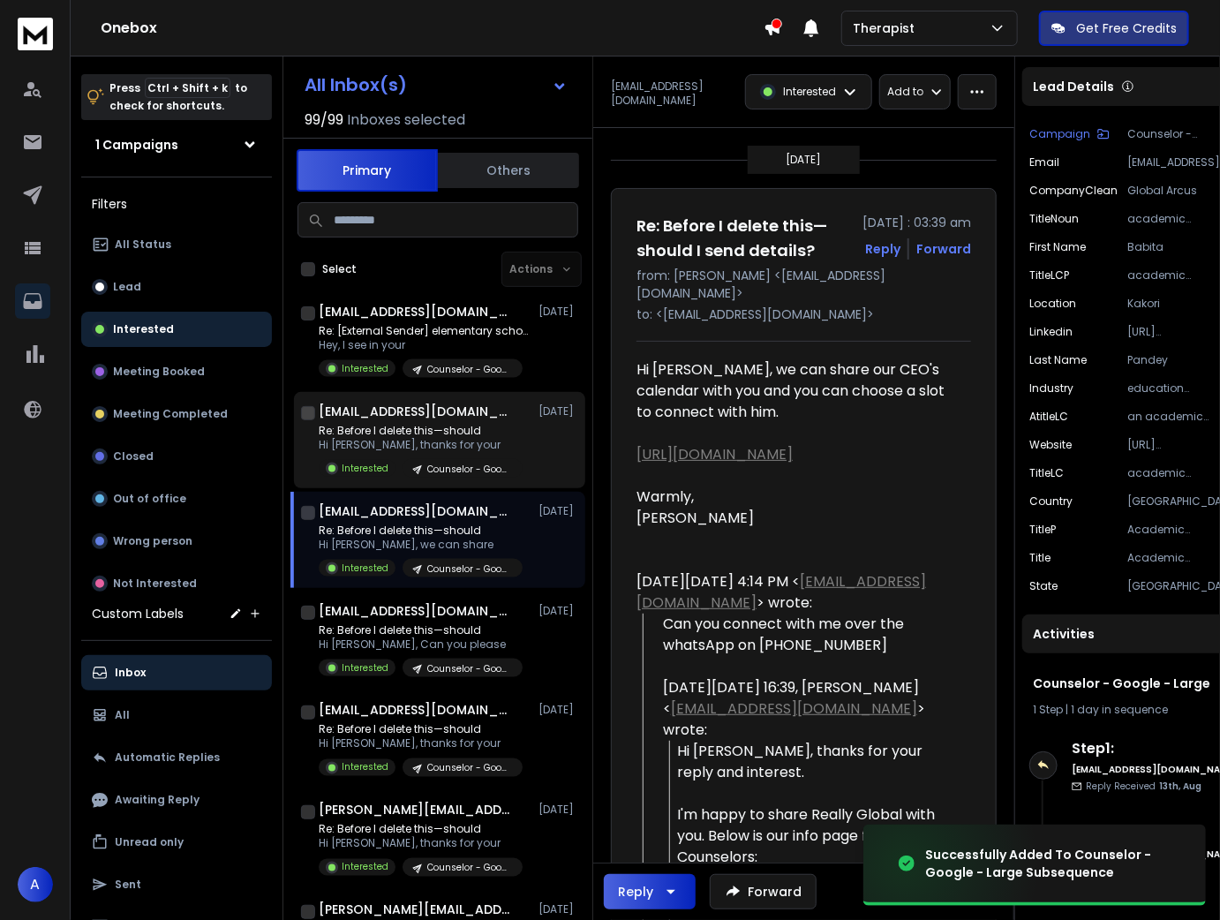
click at [430, 449] on div "Re: Before I delete this—should Hi Serhan, thanks for your Interested Counselor…" at bounding box center [421, 451] width 204 height 54
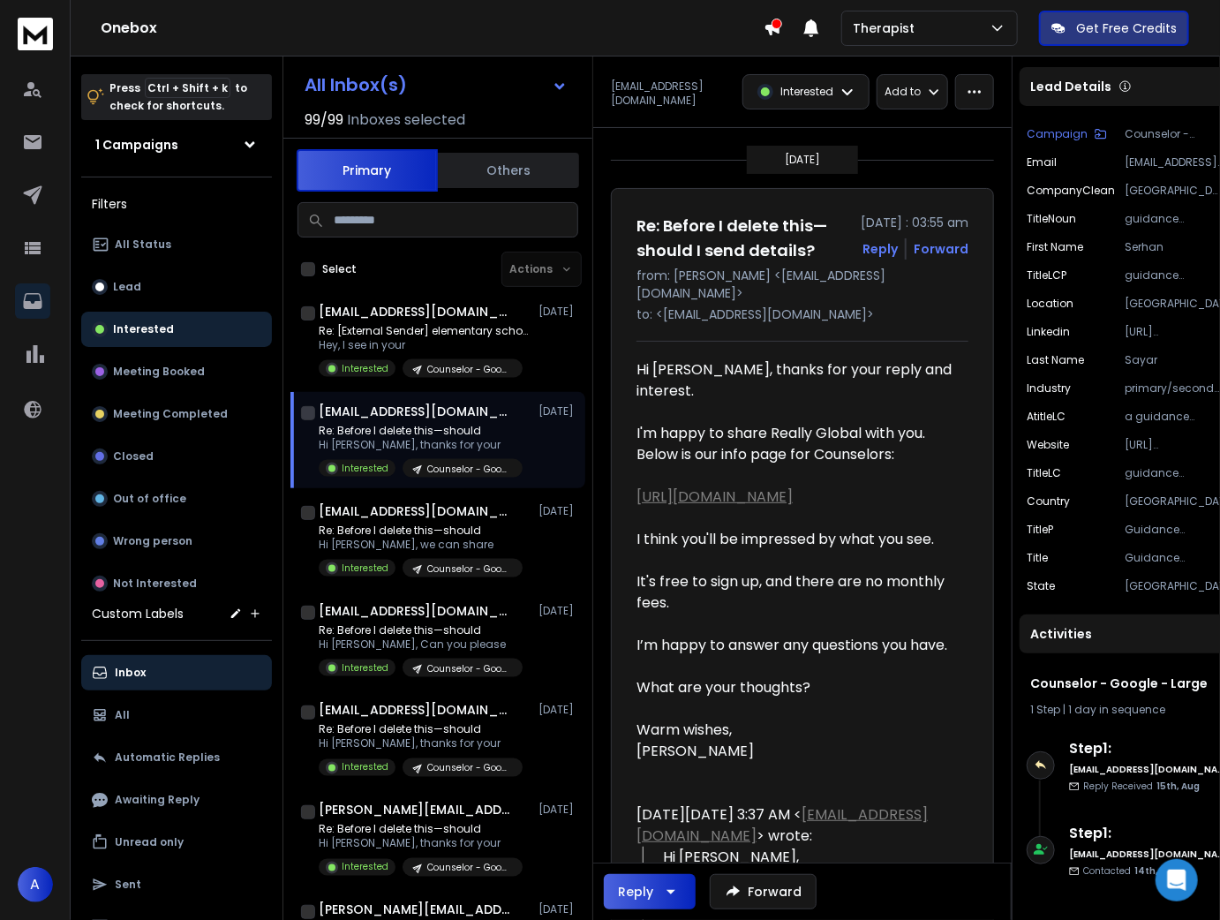
click at [948, 92] on div "Add to" at bounding box center [913, 92] width 70 height 34
click at [968, 130] on div "Subsequence" at bounding box center [988, 132] width 106 height 18
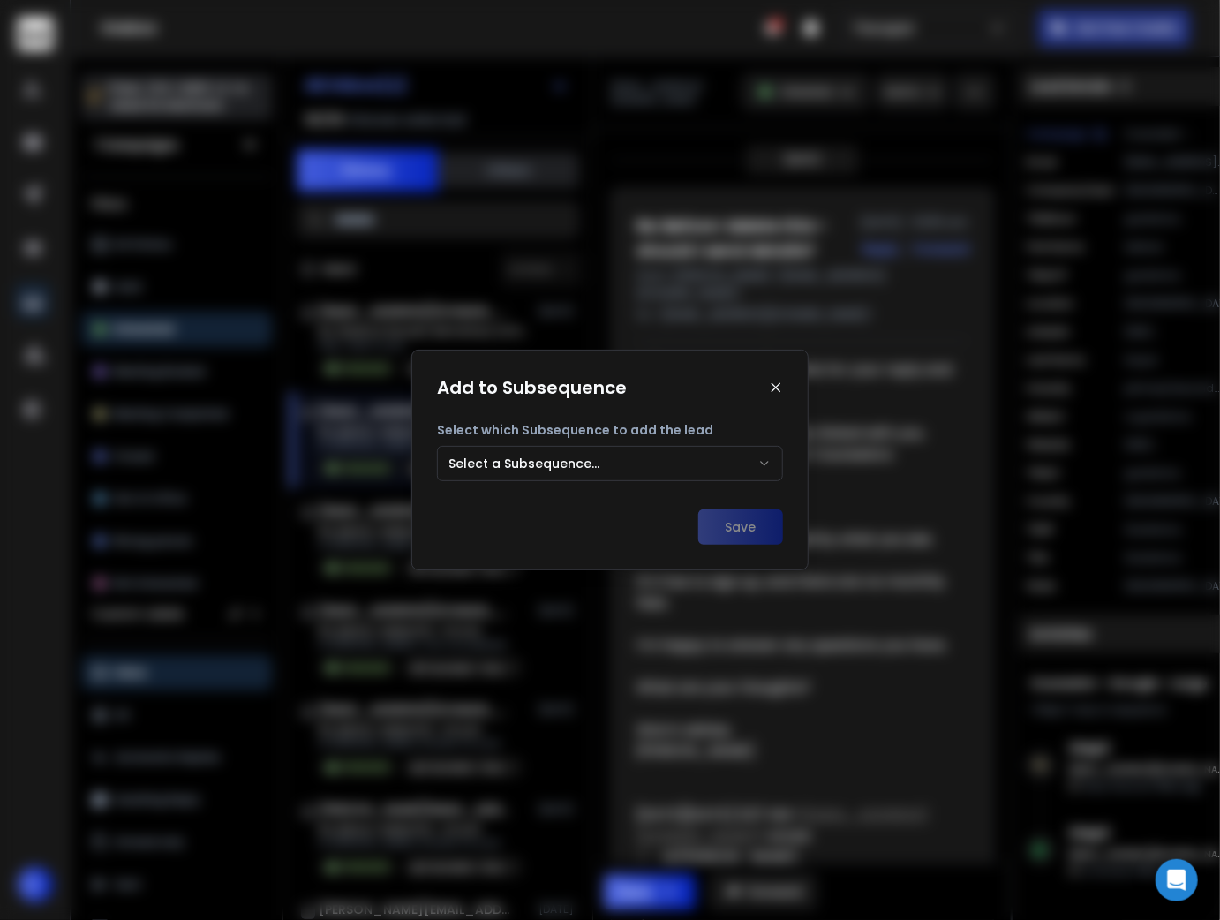
click at [598, 463] on button "Select a Subsequence..." at bounding box center [610, 463] width 346 height 35
click at [728, 528] on button "Save" at bounding box center [741, 527] width 85 height 35
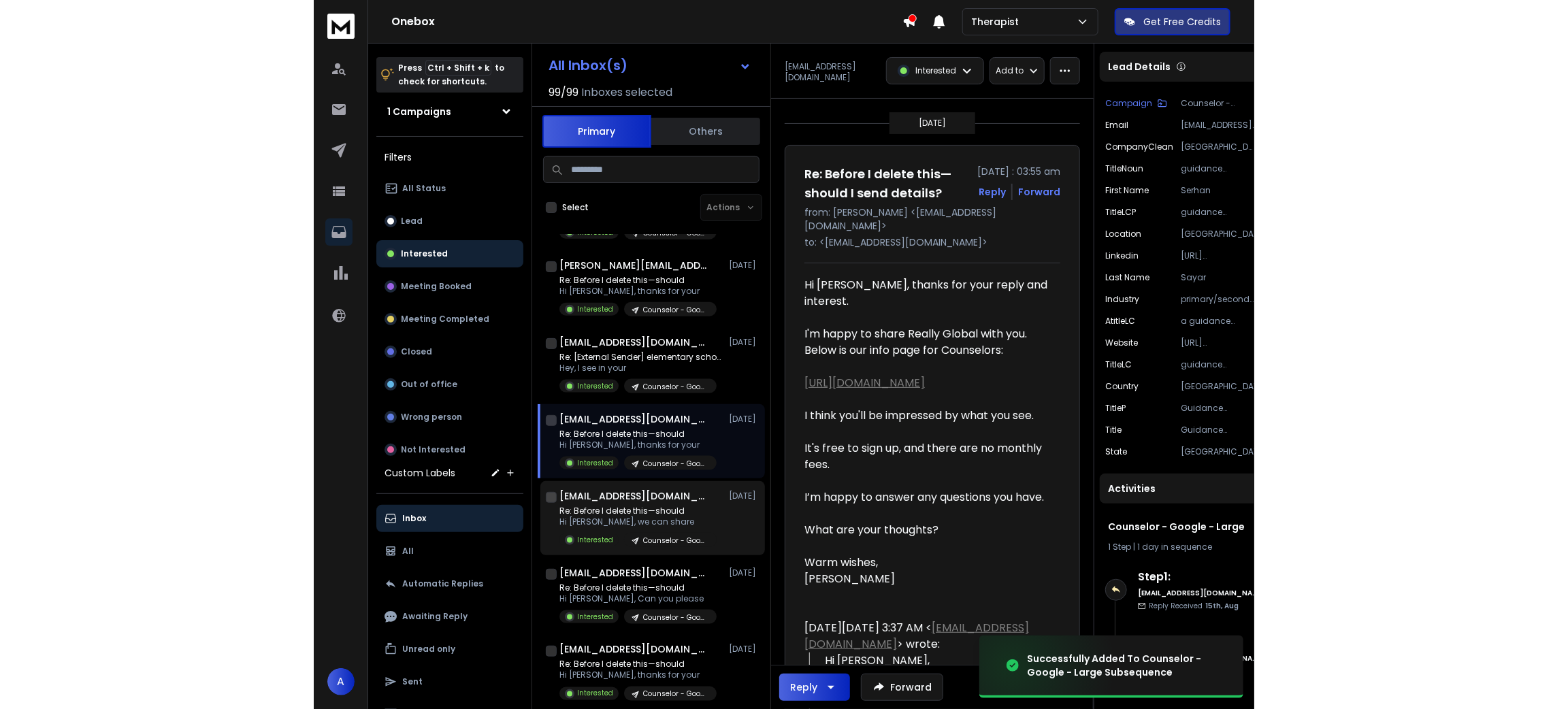
scroll to position [3038, 0]
